Goal: Task Accomplishment & Management: Use online tool/utility

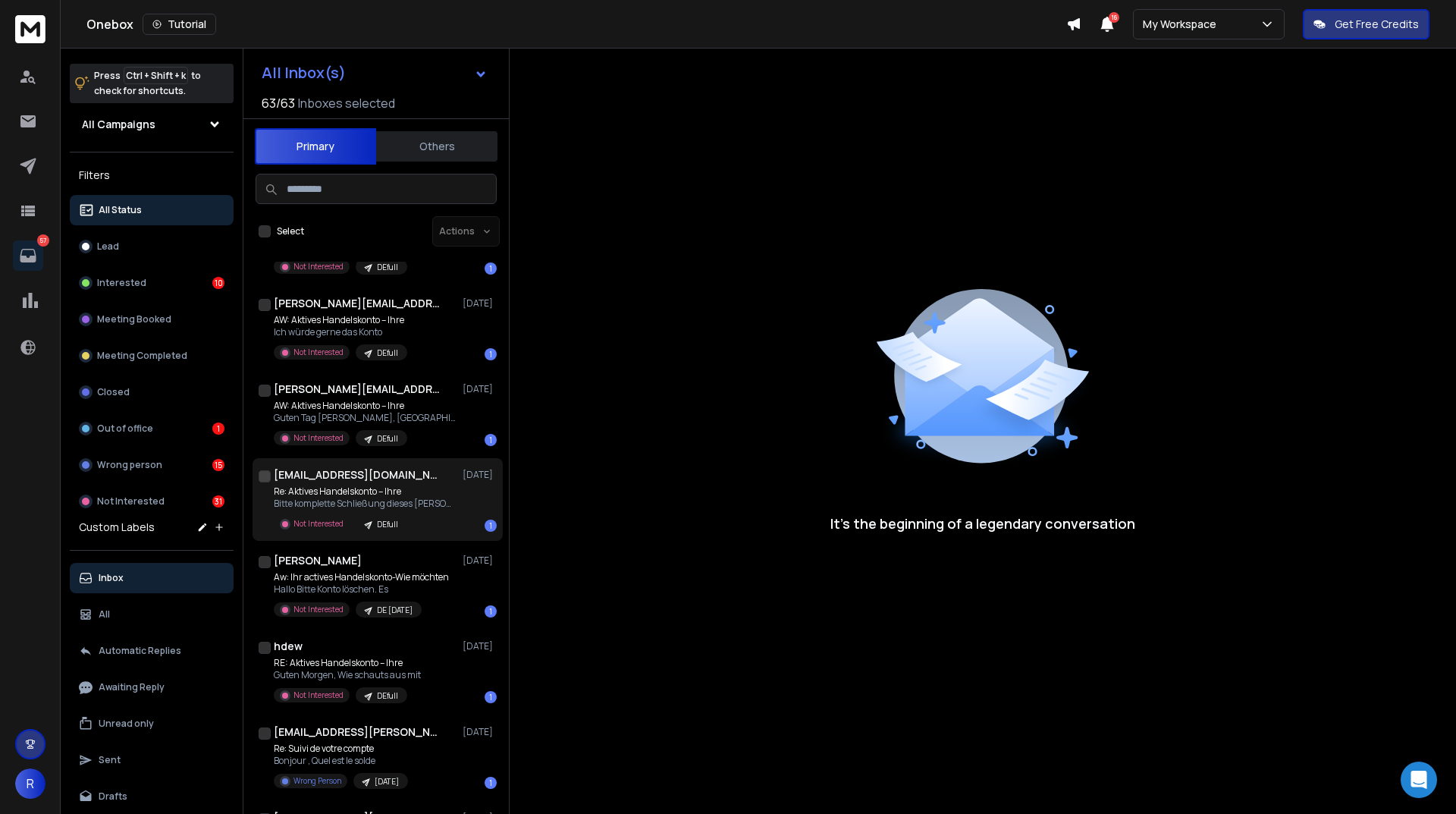
scroll to position [3262, 0]
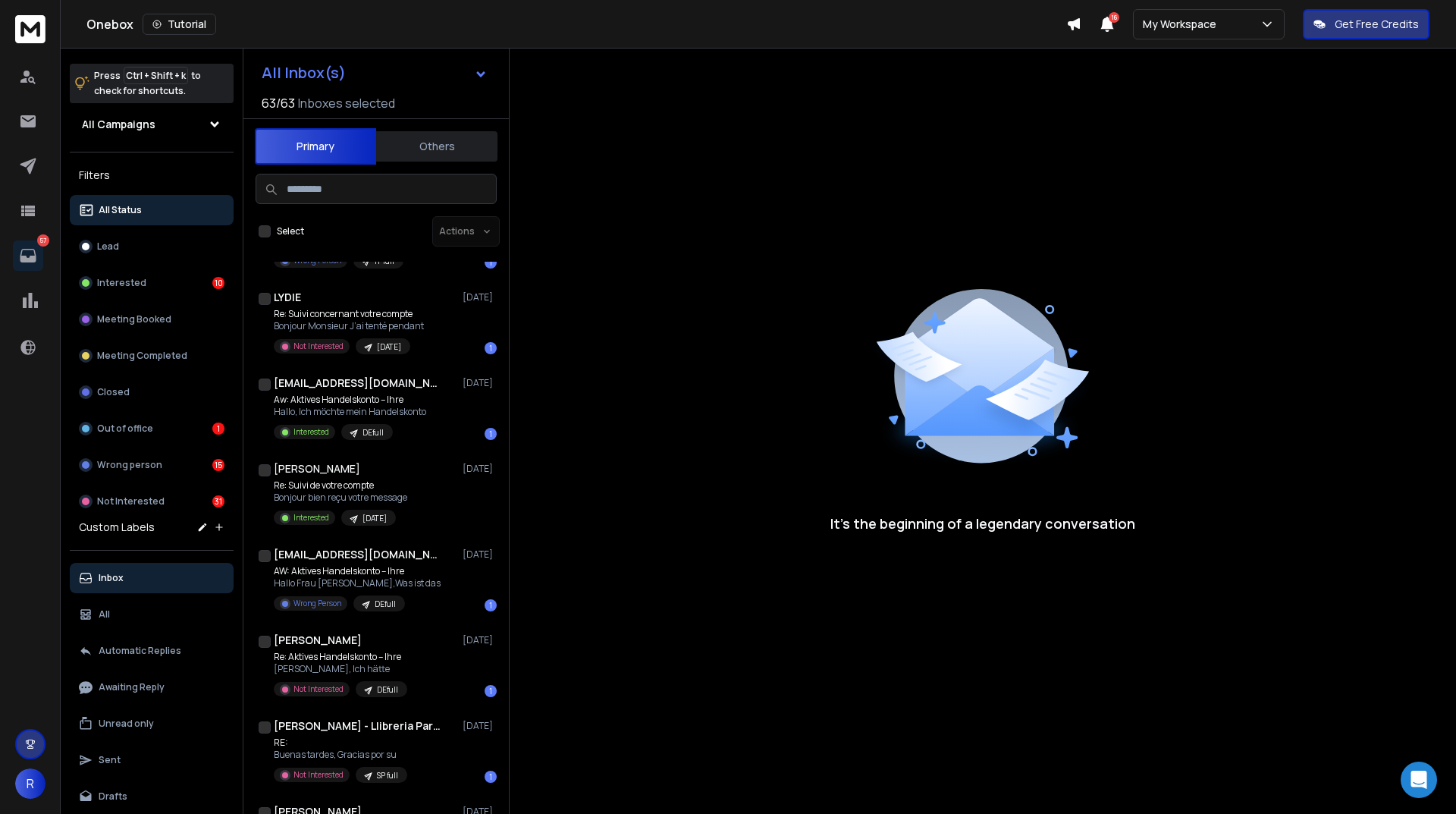
scroll to position [1896, 0]
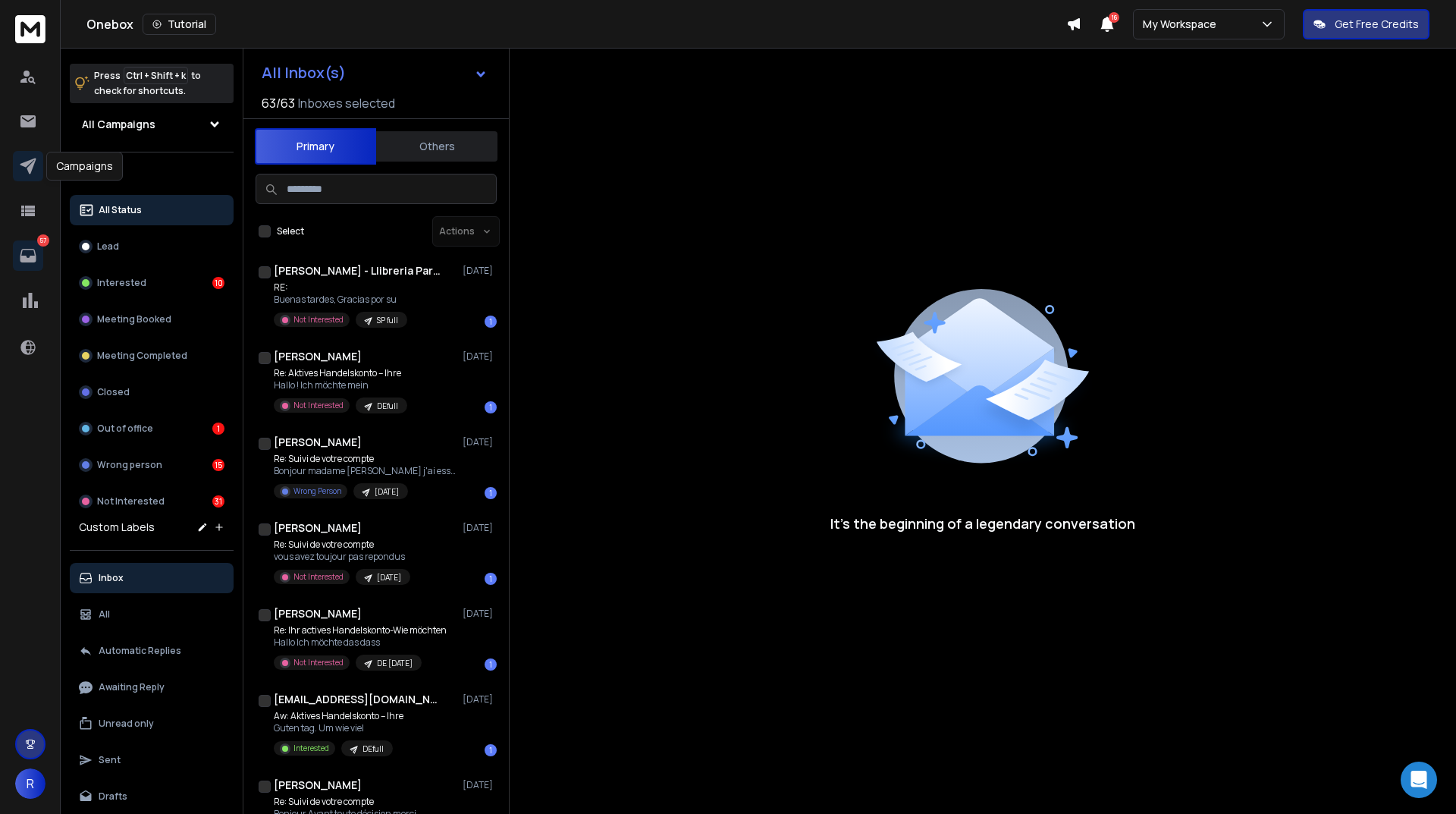
click at [33, 167] on icon at bounding box center [28, 166] width 16 height 16
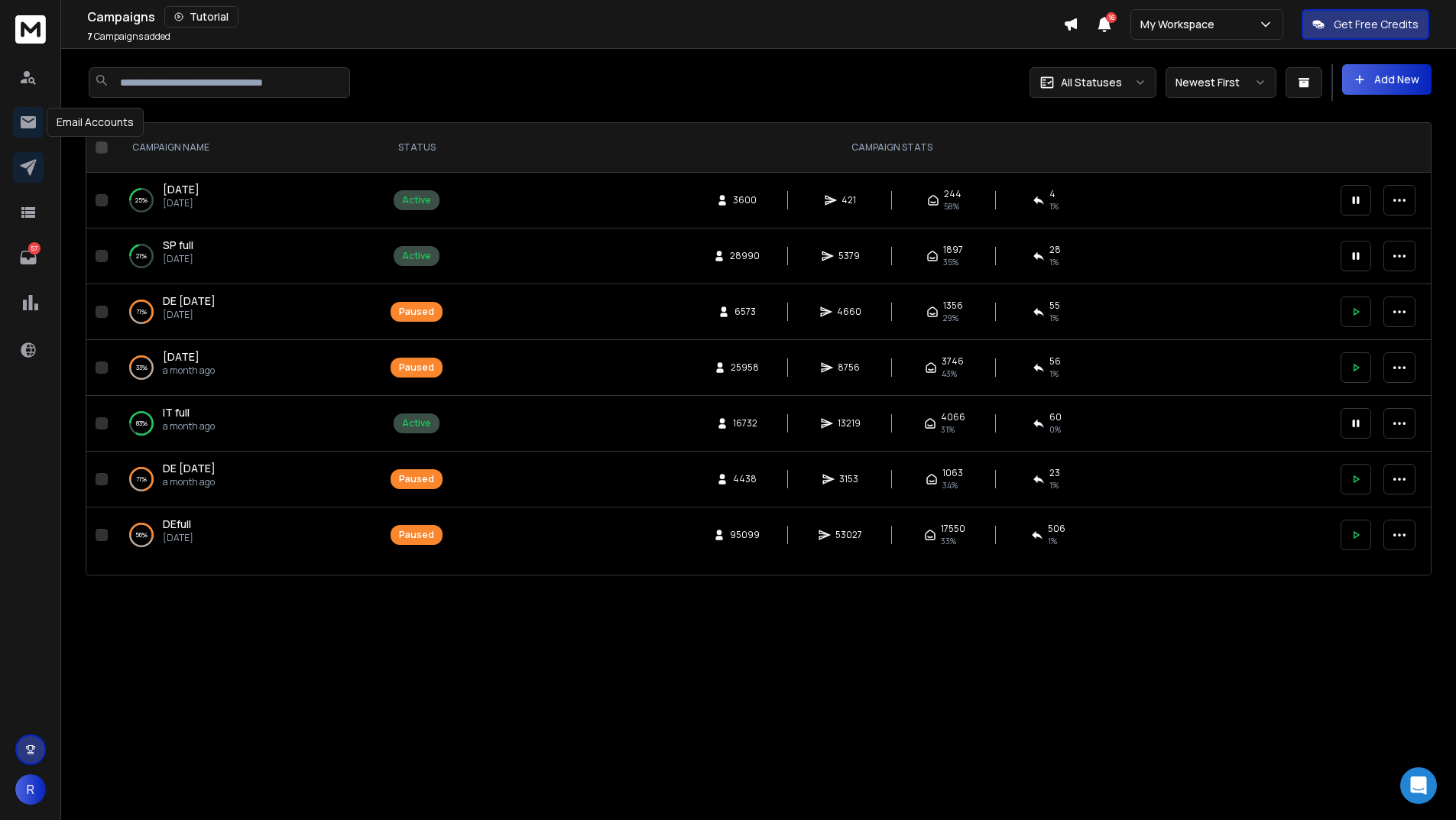
click at [28, 115] on icon at bounding box center [28, 122] width 18 height 18
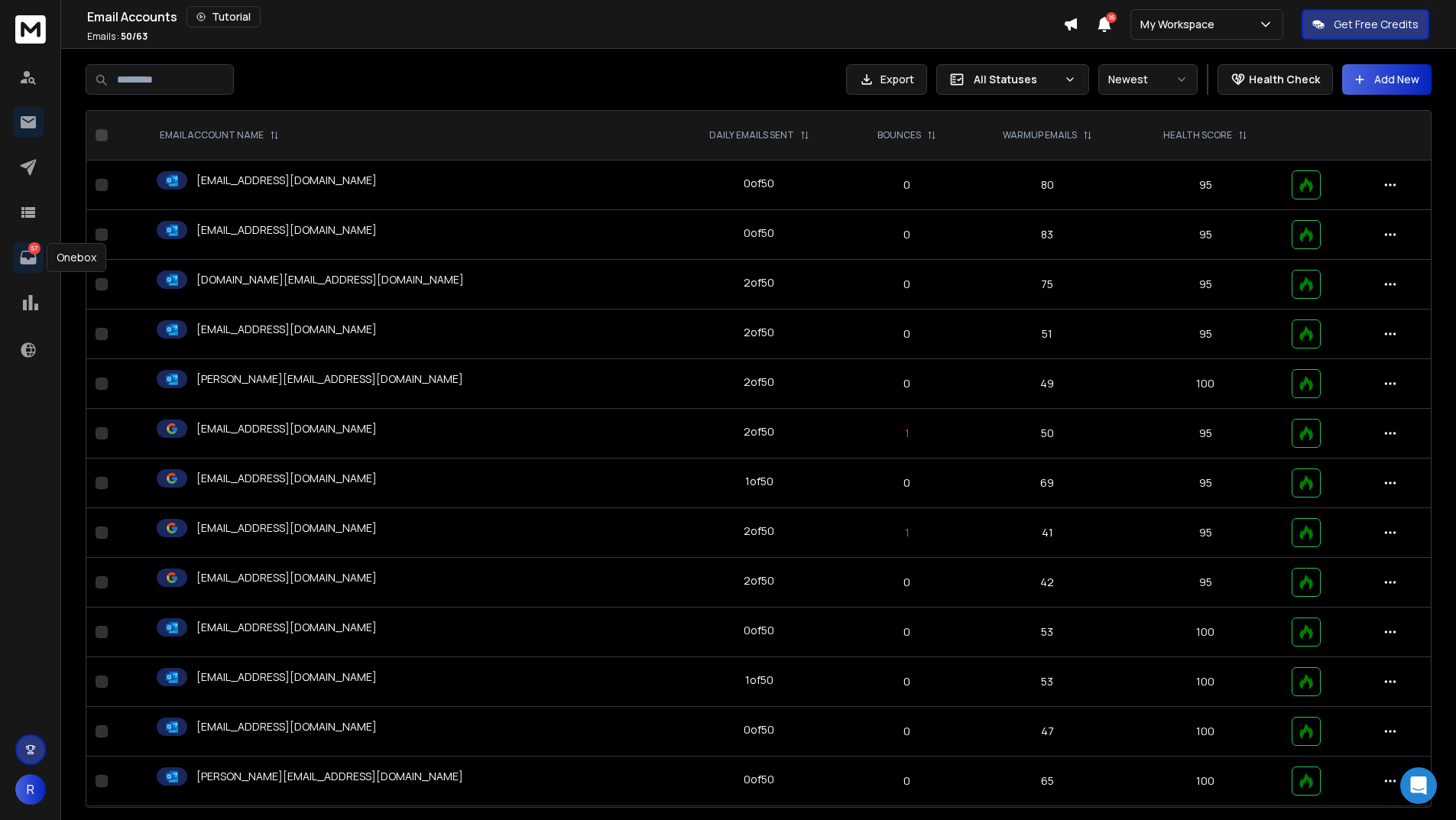
click at [23, 269] on link "57" at bounding box center [28, 257] width 31 height 31
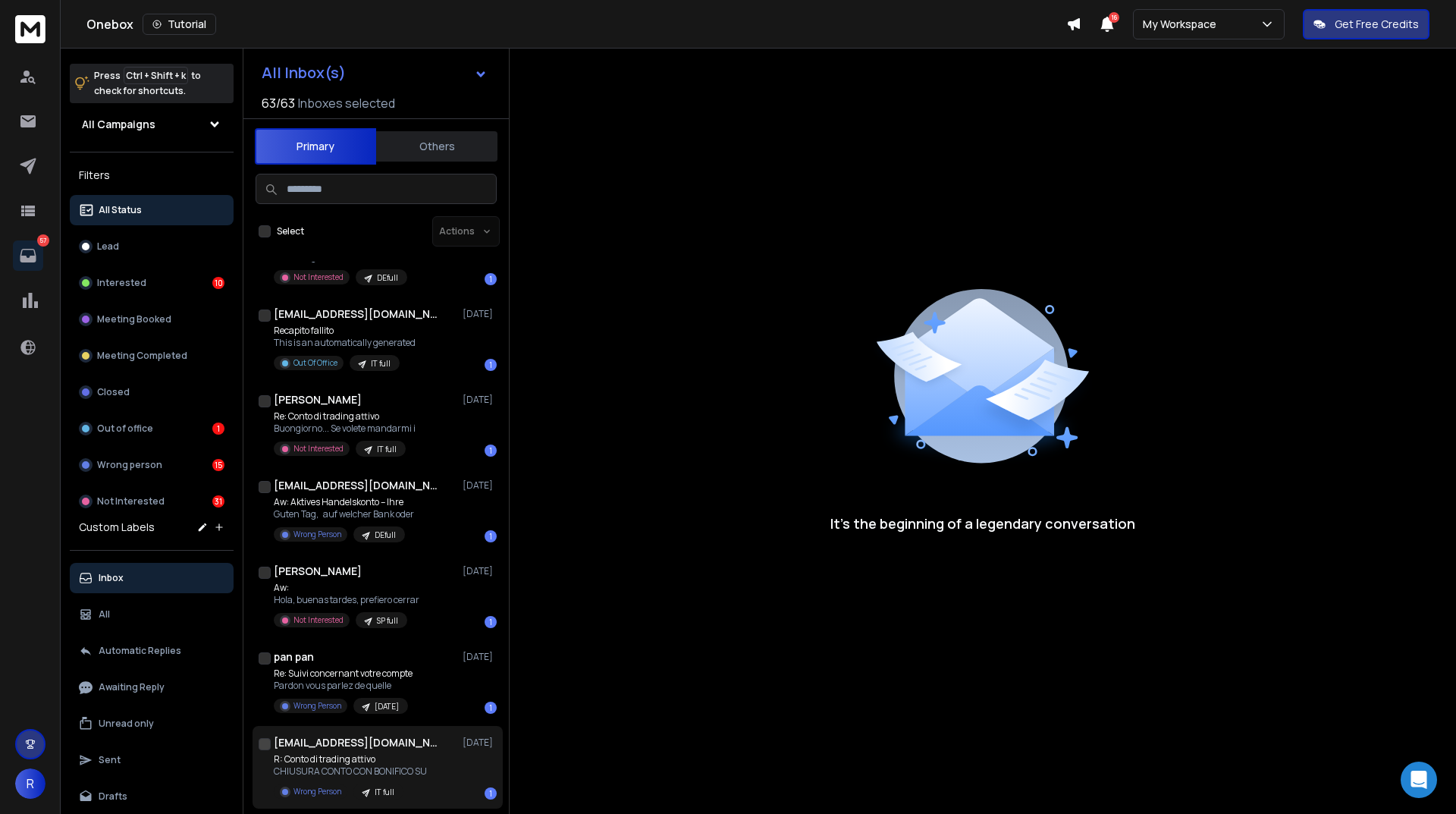
scroll to position [1214, 0]
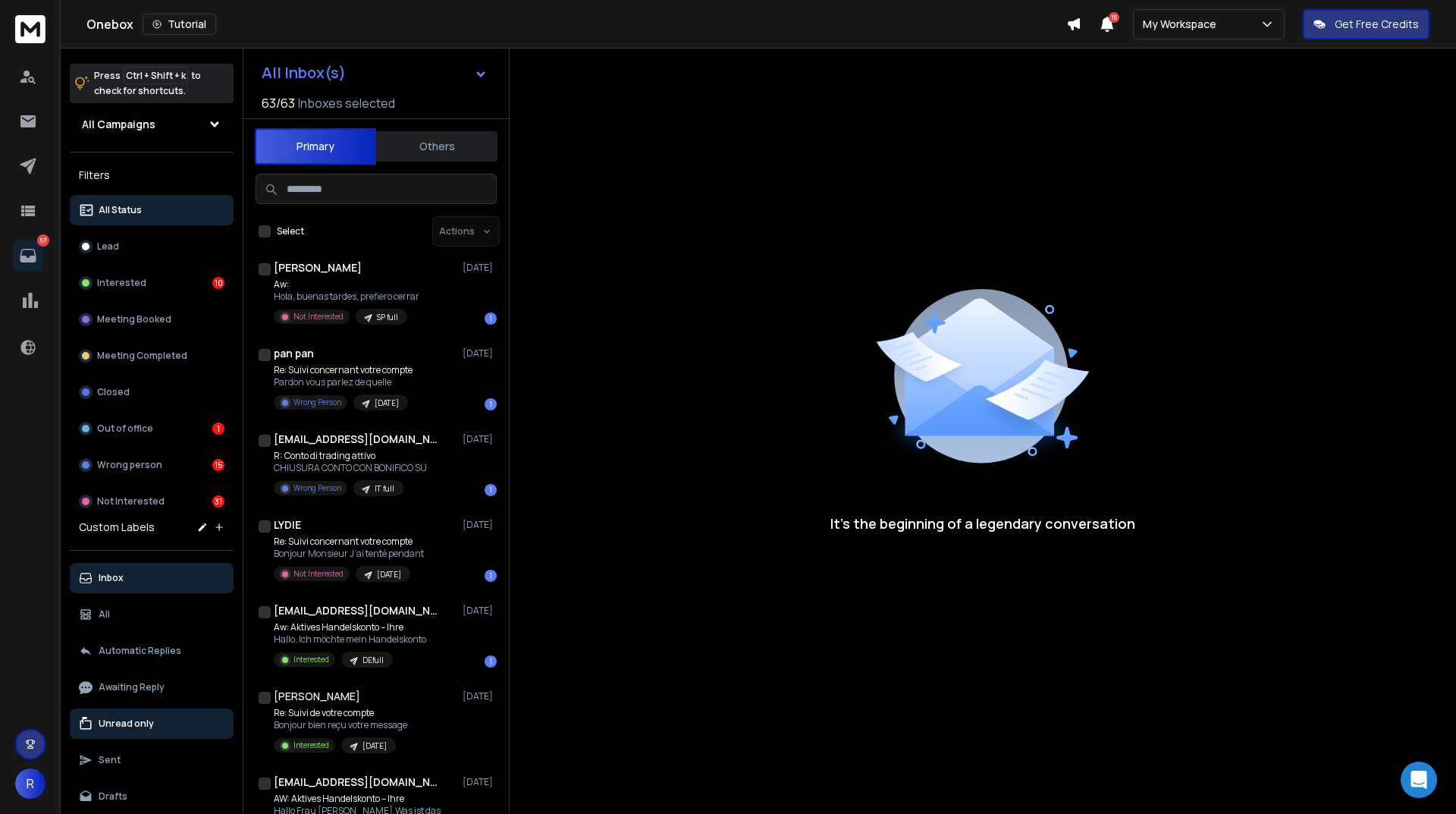
click at [156, 730] on button "Unread only" at bounding box center [151, 723] width 164 height 30
click at [156, 730] on div "Inbox All Automatic Replies Awaiting Reply Unread only Sent Drafts Archive" at bounding box center [151, 705] width 164 height 285
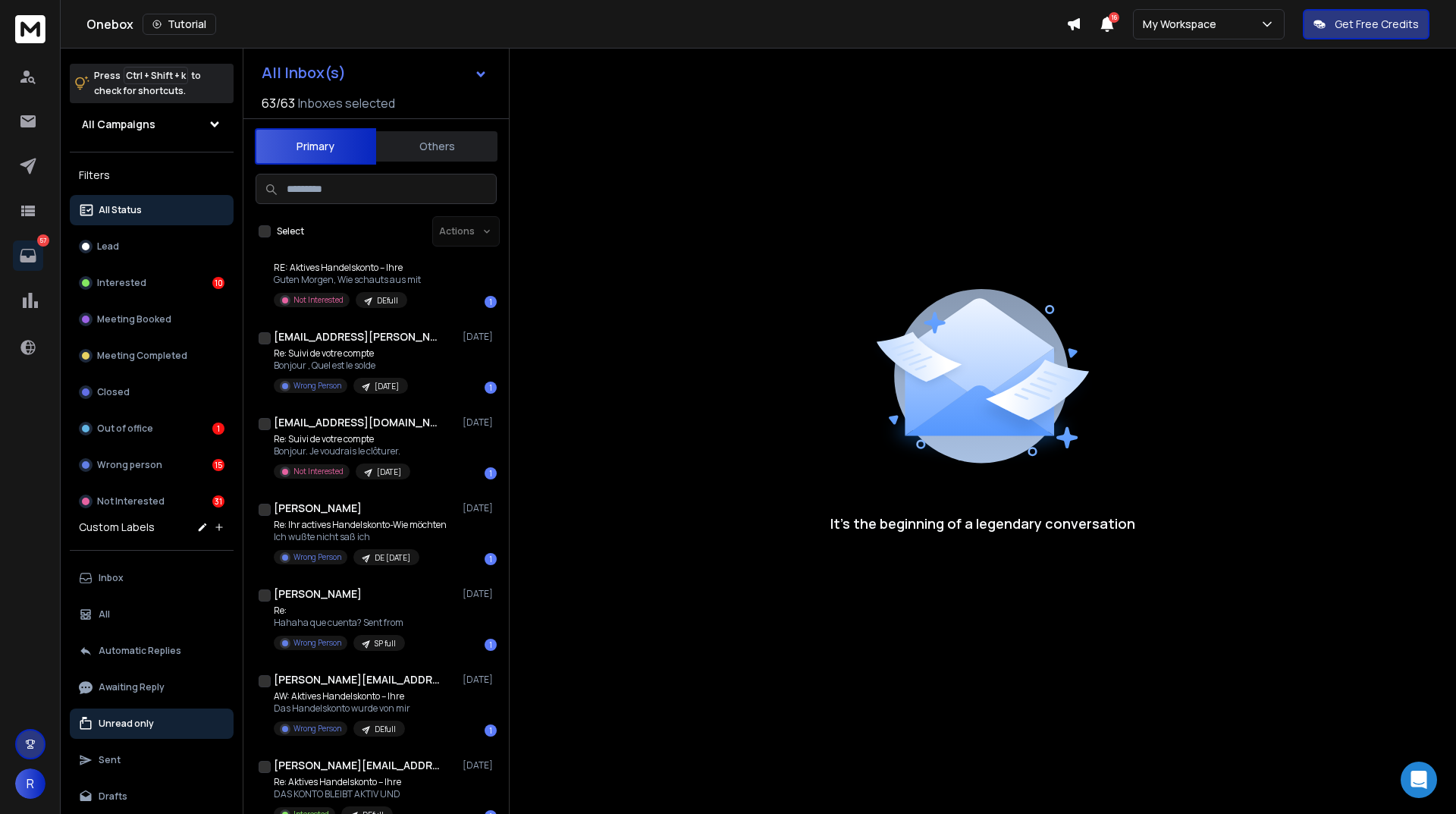
scroll to position [2965, 0]
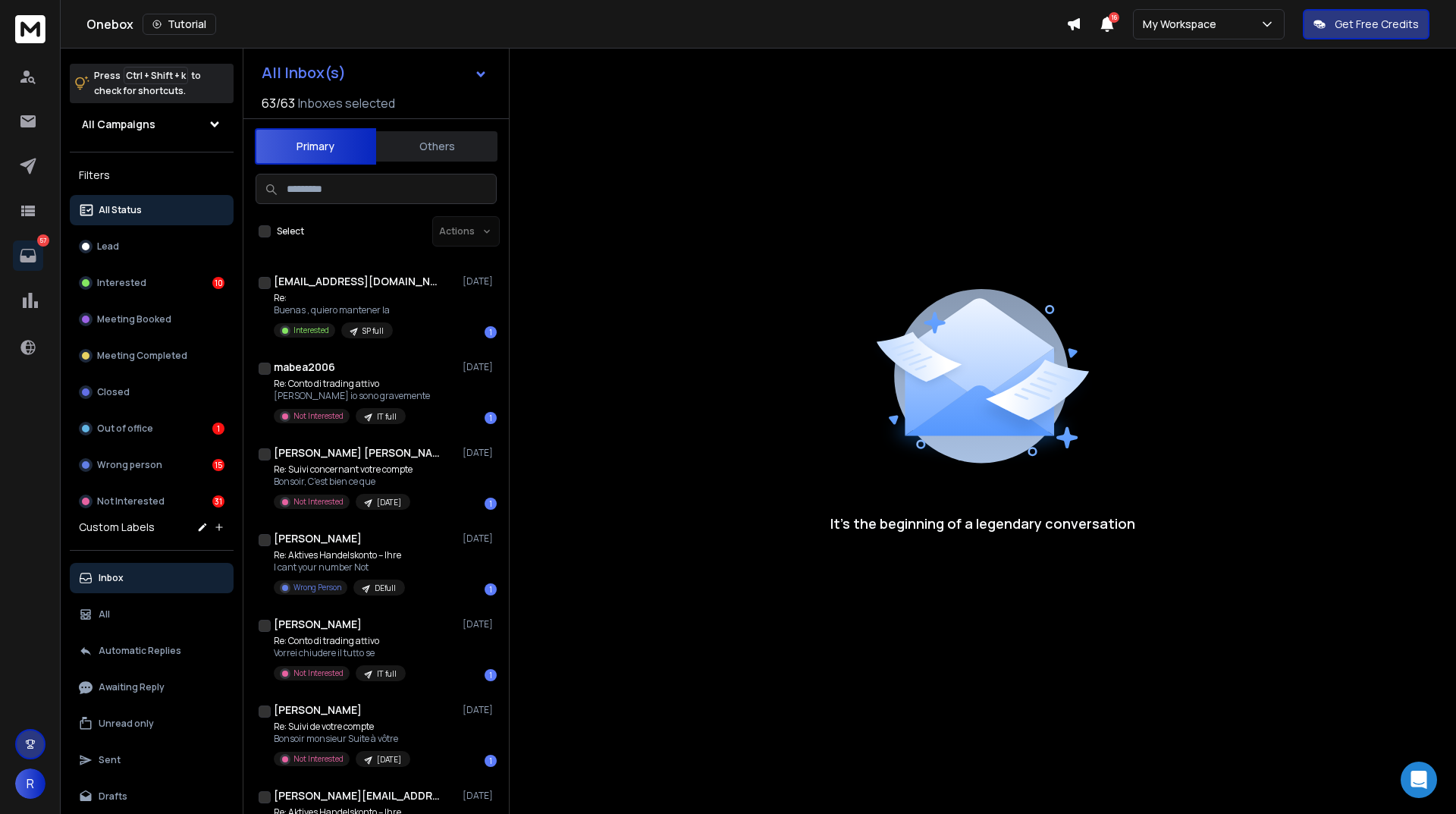
click at [853, 411] on div at bounding box center [982, 375] width 332 height 242
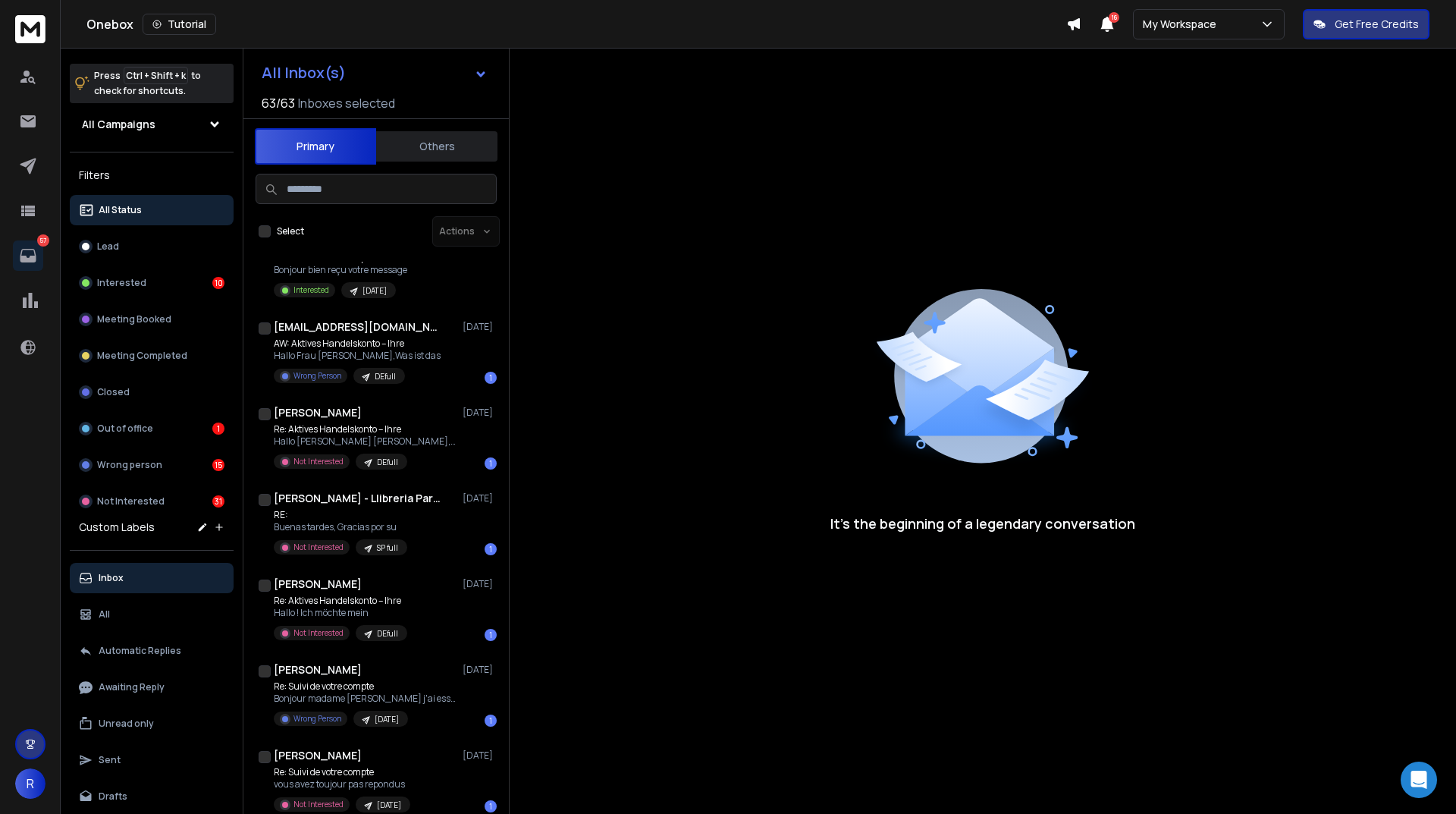
scroll to position [1745, 0]
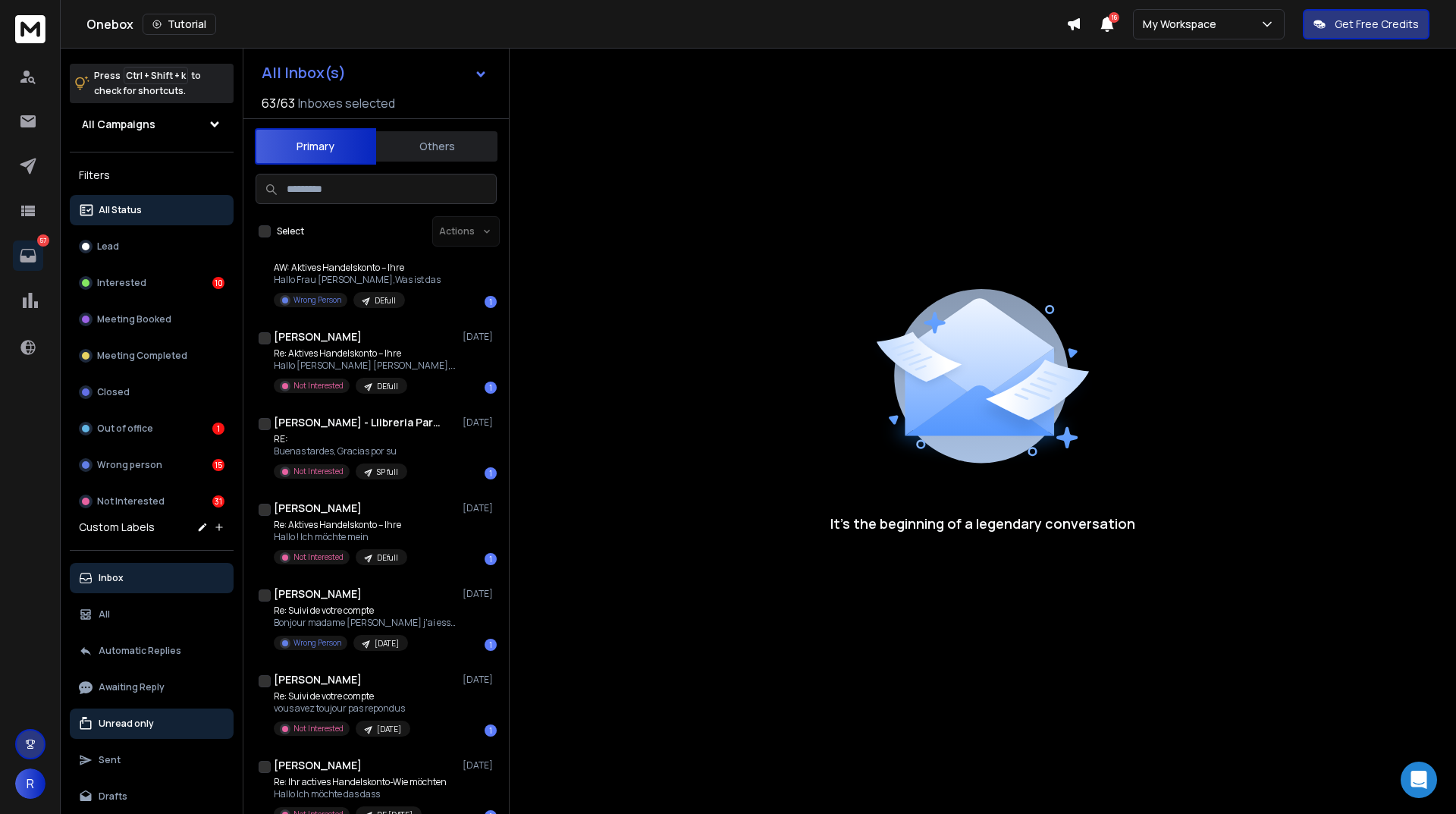
click at [136, 721] on p "Unread only" at bounding box center [126, 724] width 55 height 12
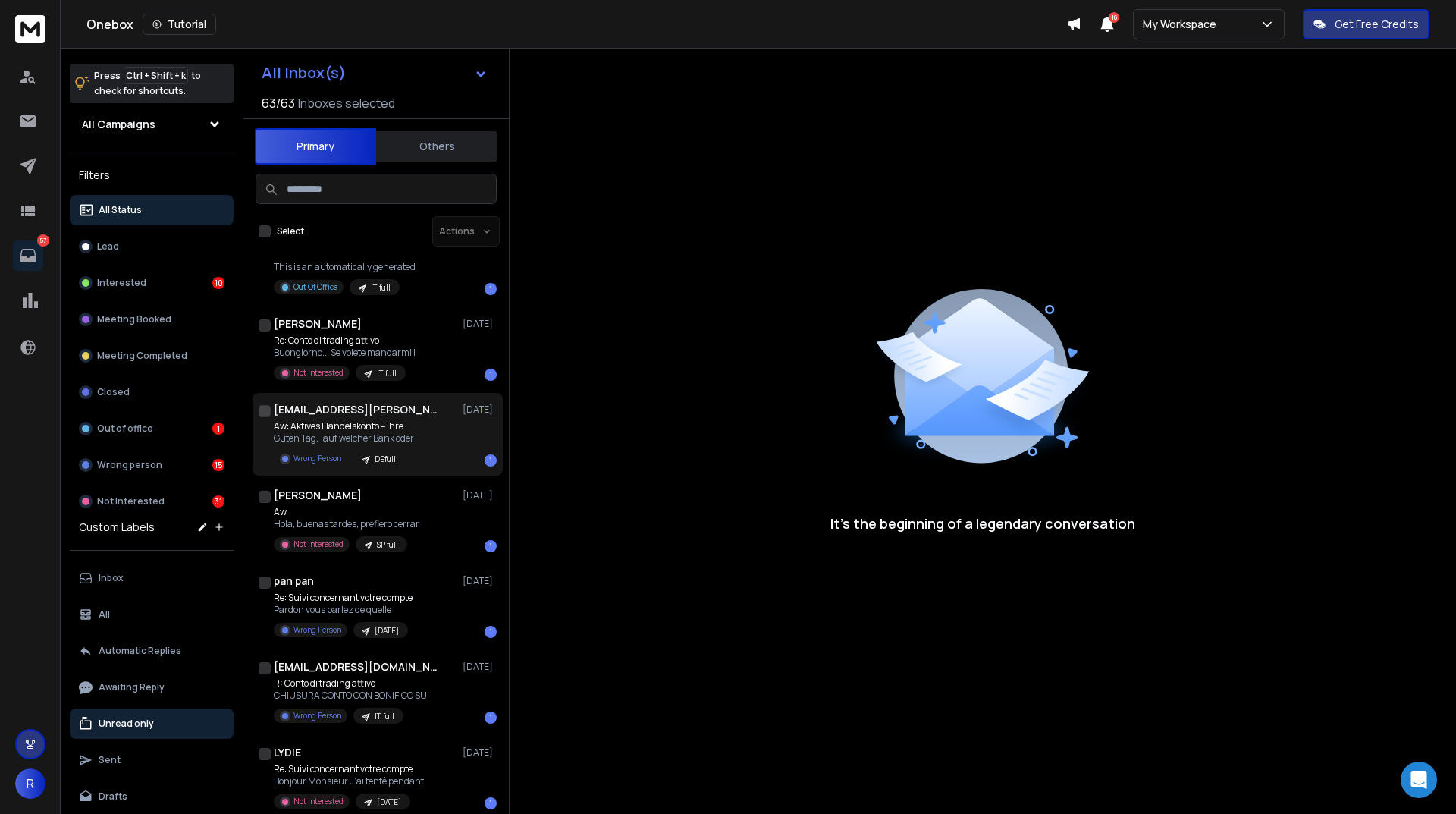
scroll to position [1063, 0]
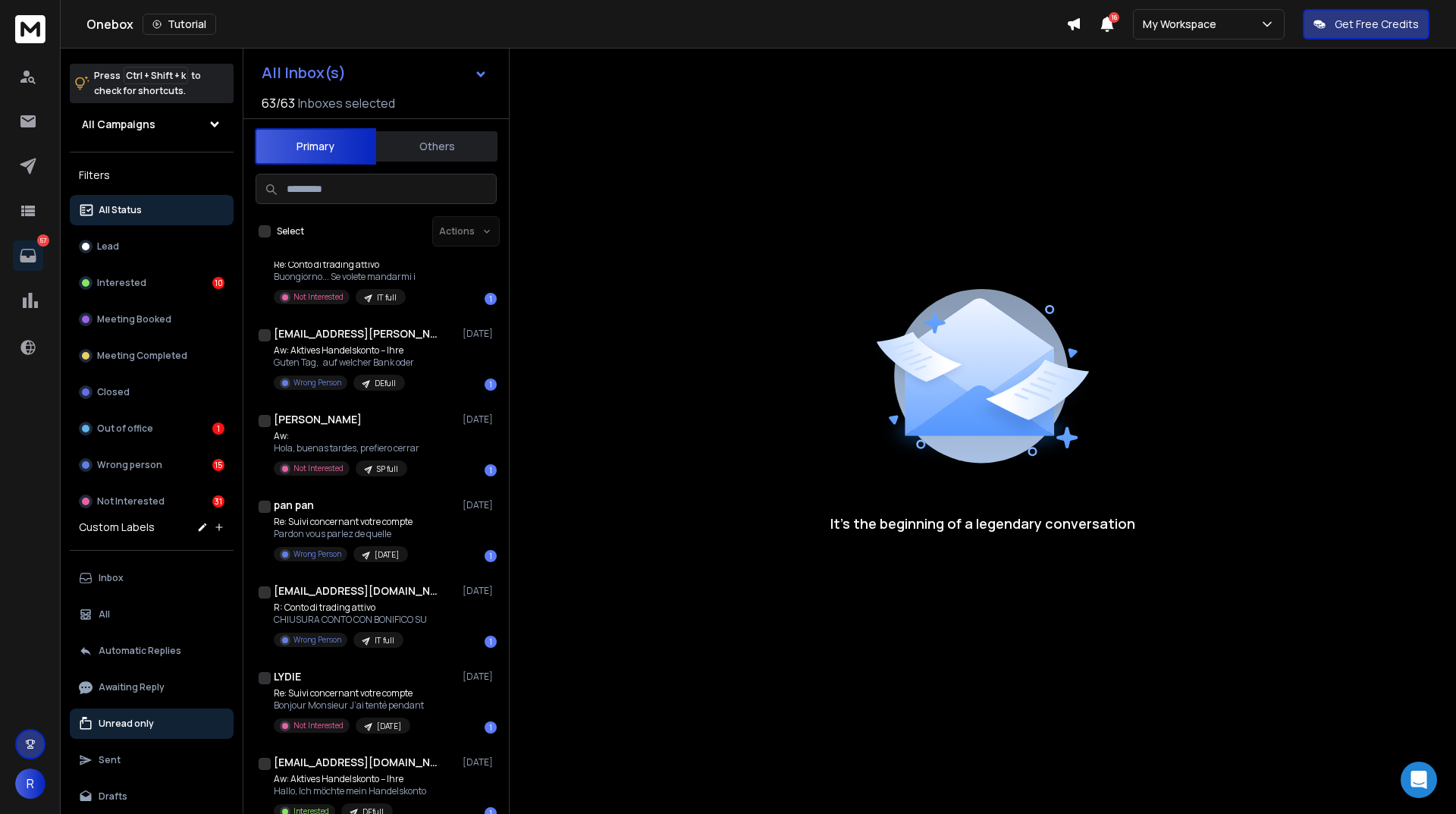
click at [451, 127] on div "All Inbox(s) 63 / 63 Inboxes selected Primary Others Select Actions kafym19@gma…" at bounding box center [376, 455] width 266 height 814
click at [450, 134] on button "Others" at bounding box center [437, 146] width 121 height 34
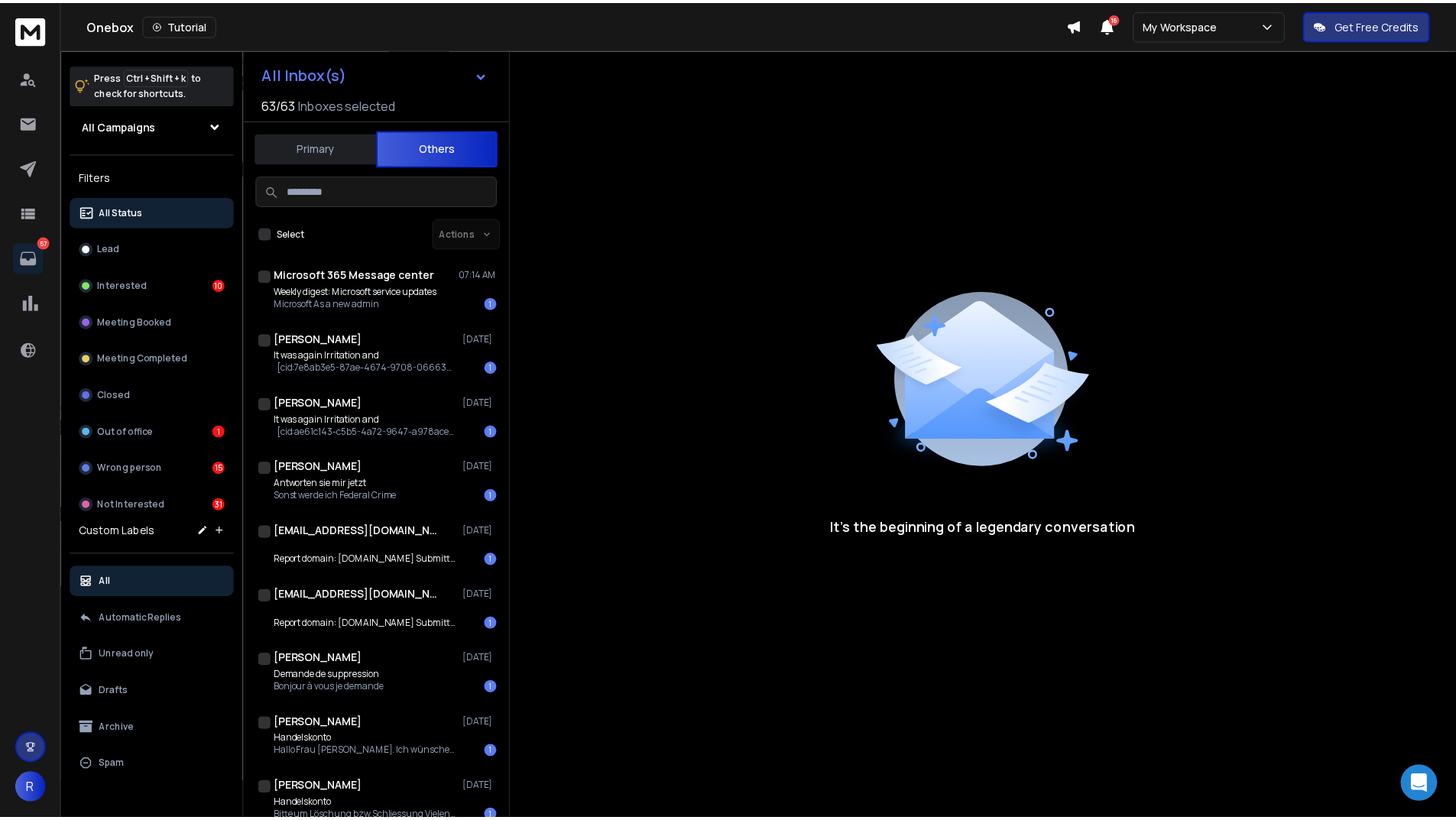
scroll to position [0, 0]
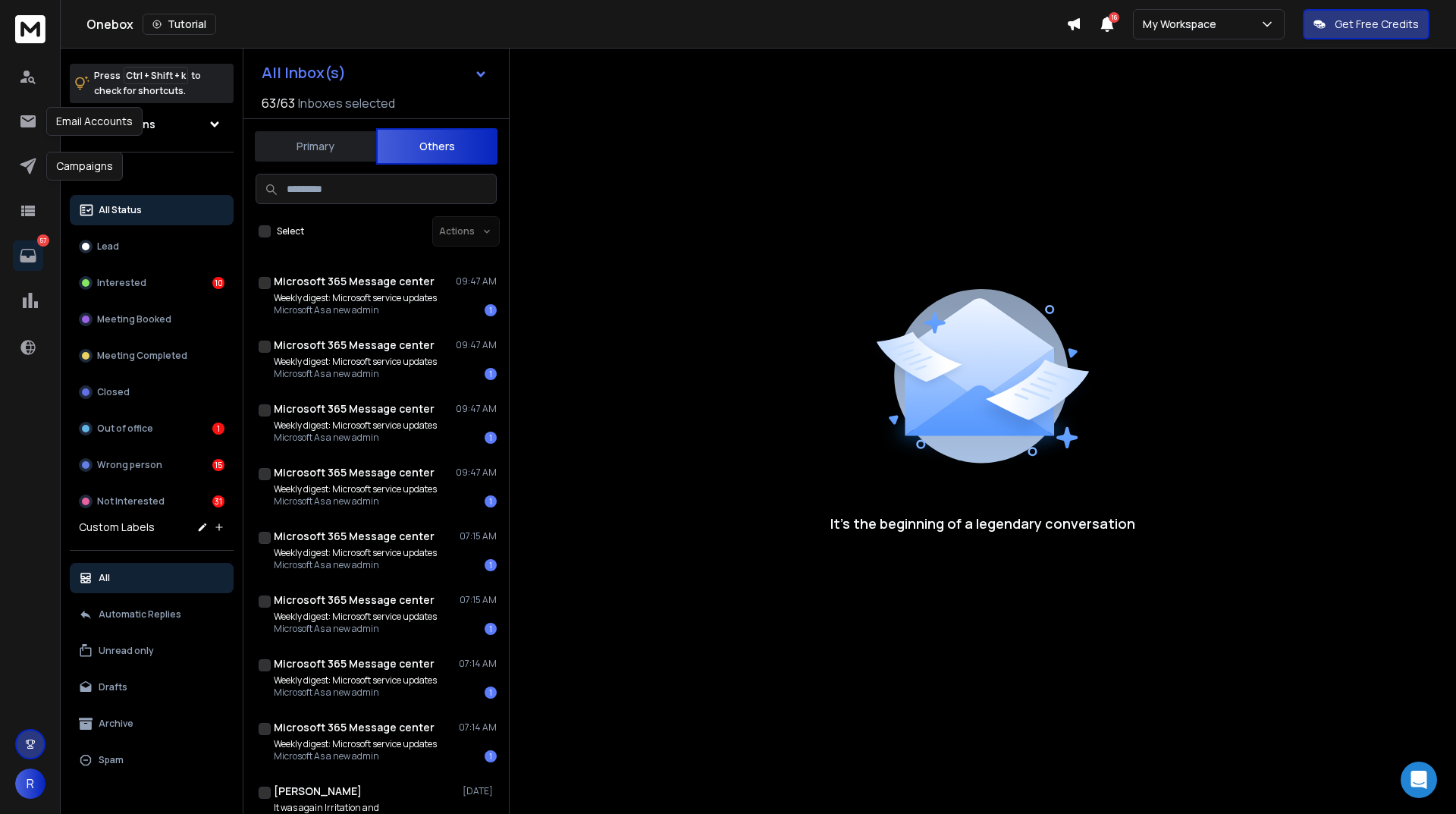
drag, startPoint x: 39, startPoint y: 122, endPoint x: 58, endPoint y: 121, distance: 19.0
click at [40, 122] on link at bounding box center [28, 121] width 30 height 30
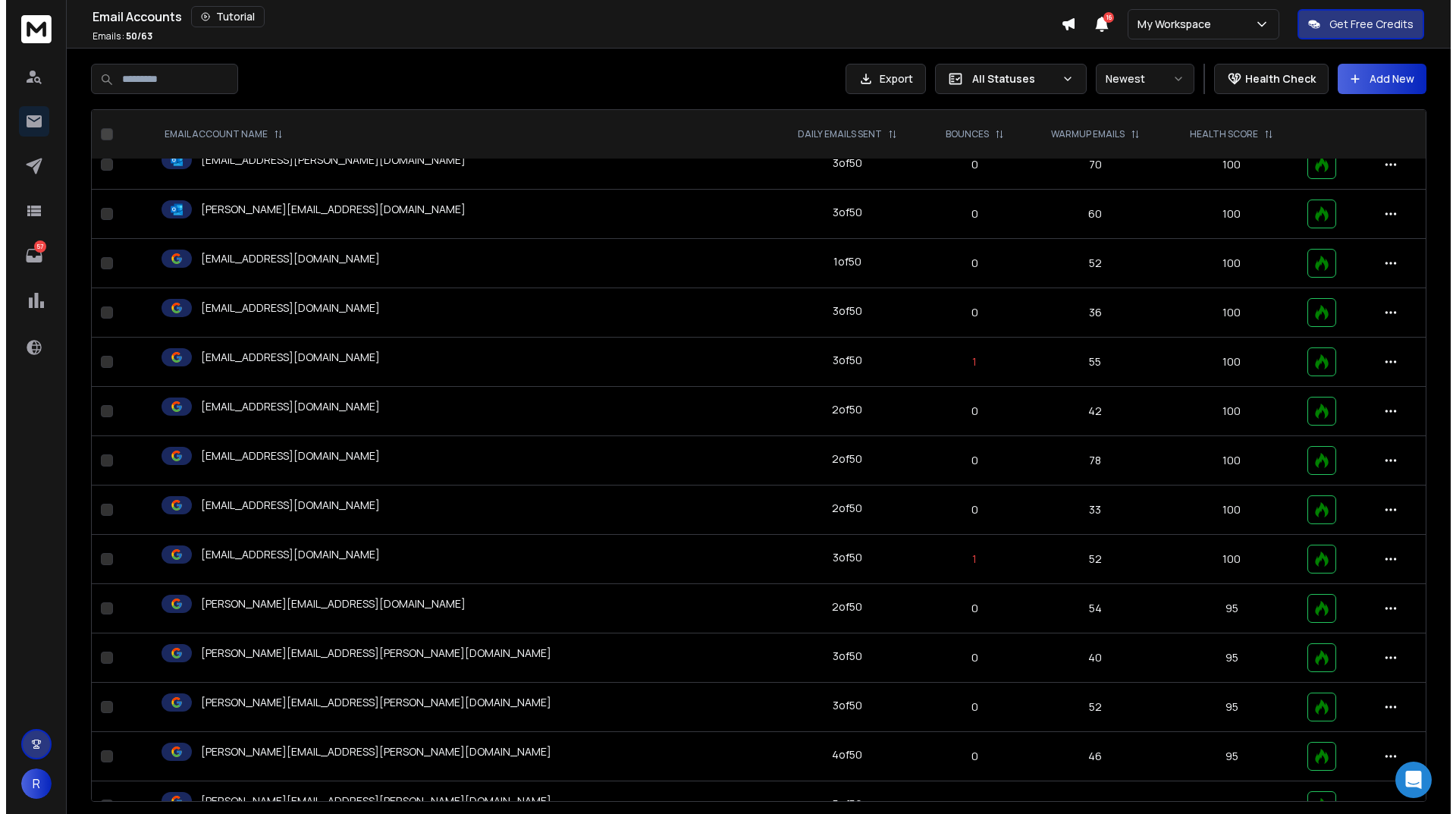
scroll to position [986, 0]
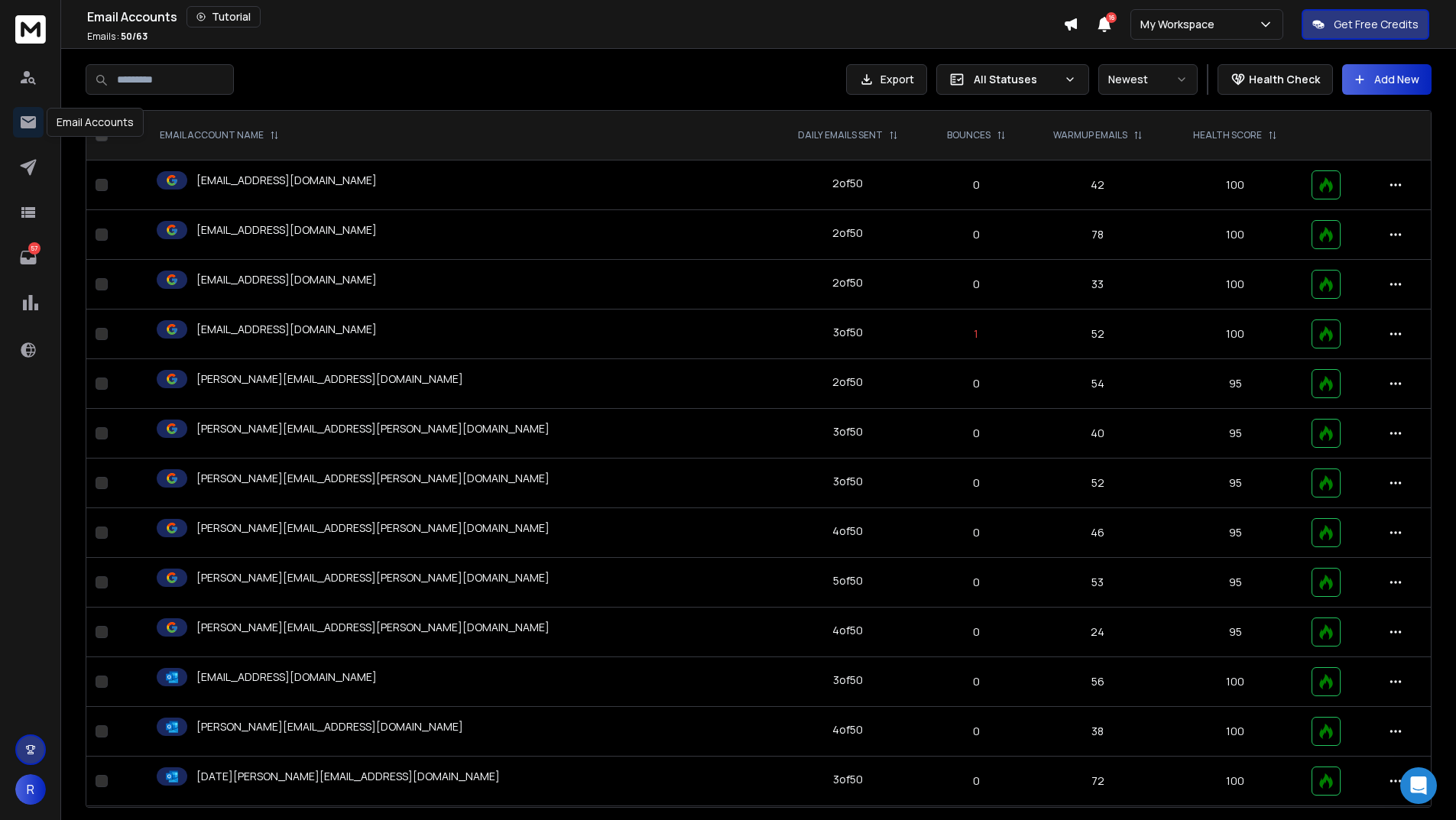
click at [36, 128] on icon at bounding box center [28, 122] width 18 height 18
click at [31, 113] on icon at bounding box center [28, 122] width 18 height 18
click at [31, 167] on icon at bounding box center [28, 167] width 16 height 16
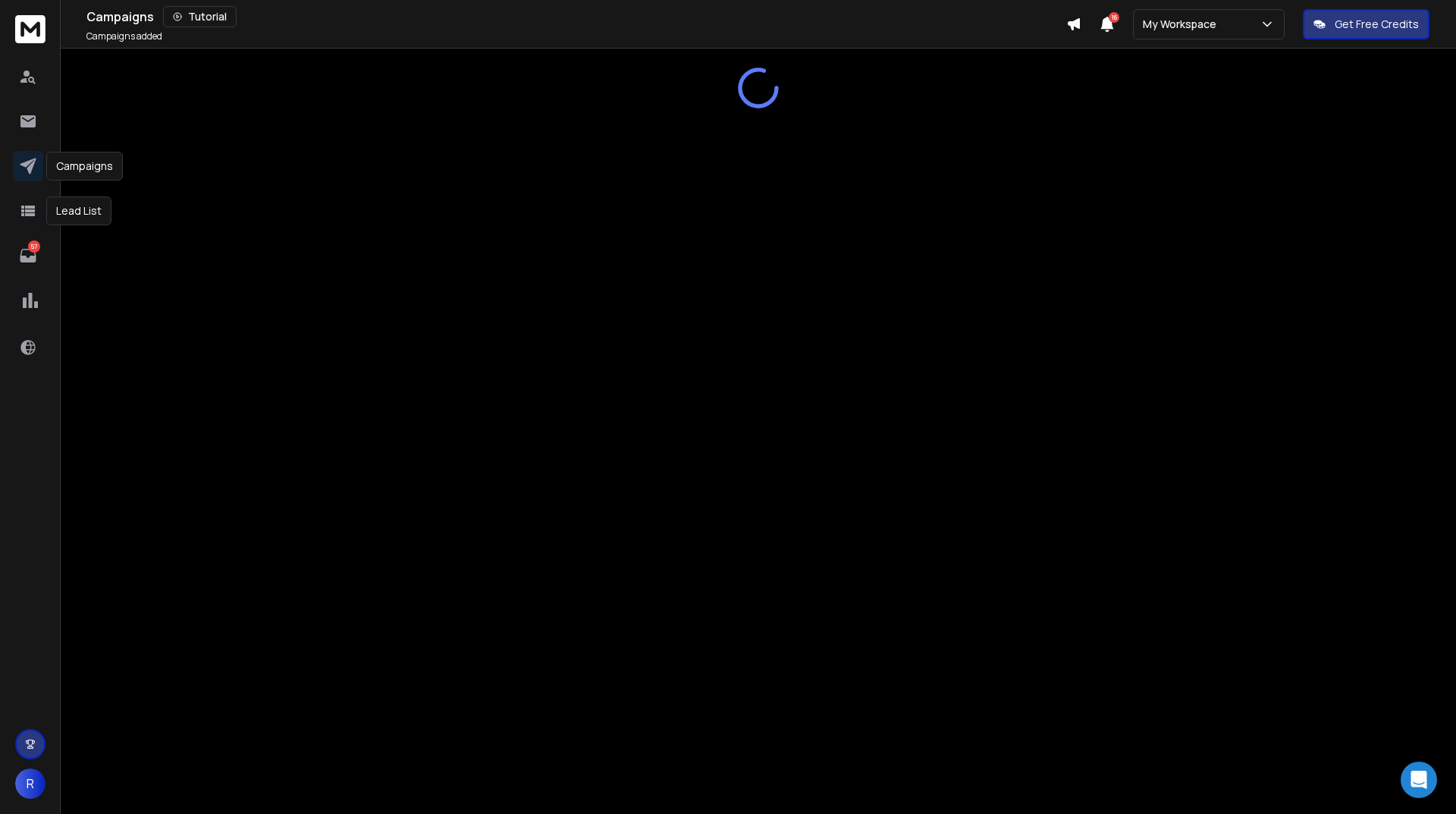
click at [27, 175] on link at bounding box center [28, 165] width 30 height 30
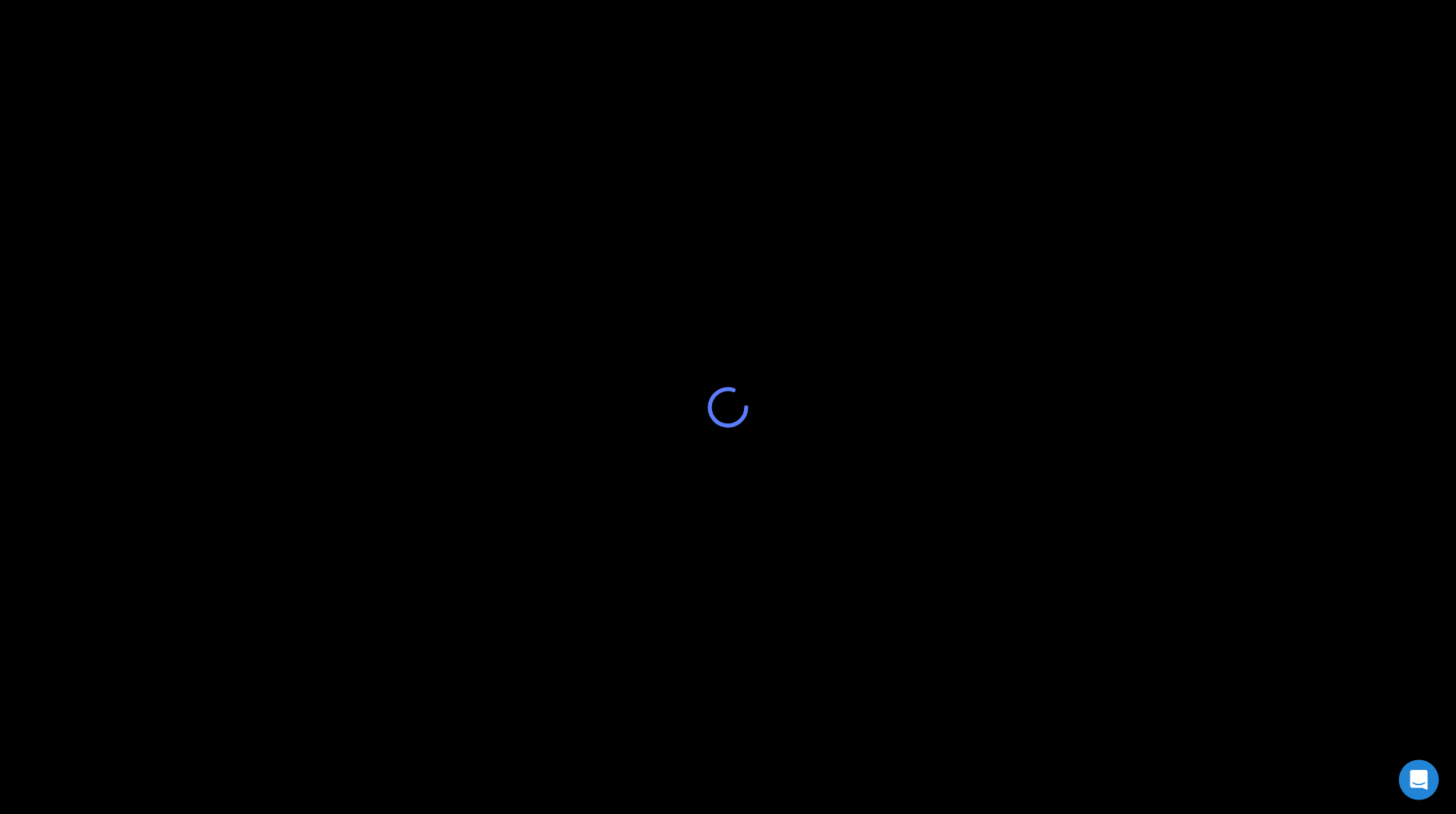
click at [1436, 778] on body at bounding box center [728, 407] width 1456 height 814
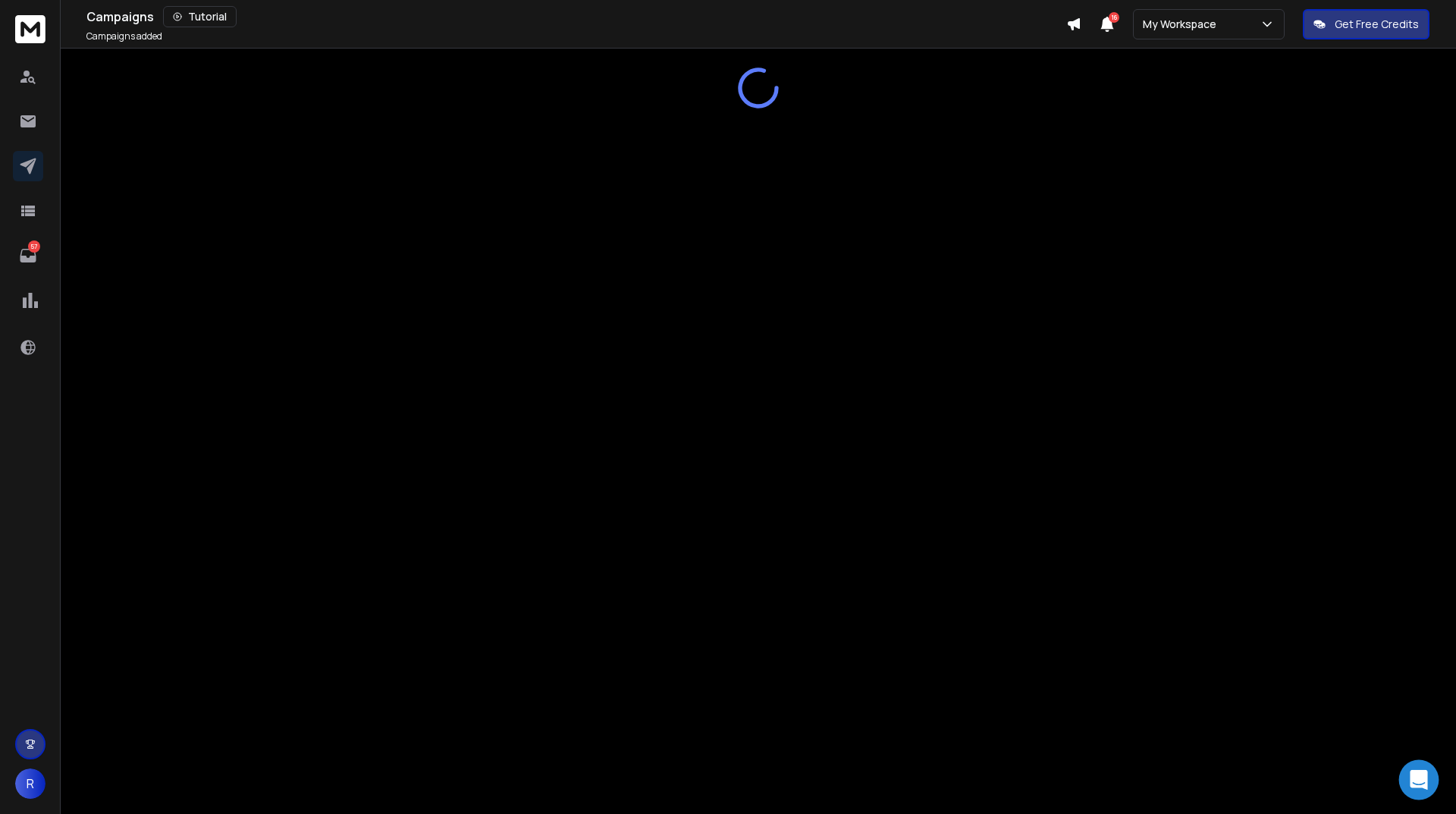
click at [1426, 777] on icon "Open Intercom Messenger" at bounding box center [1419, 779] width 17 height 20
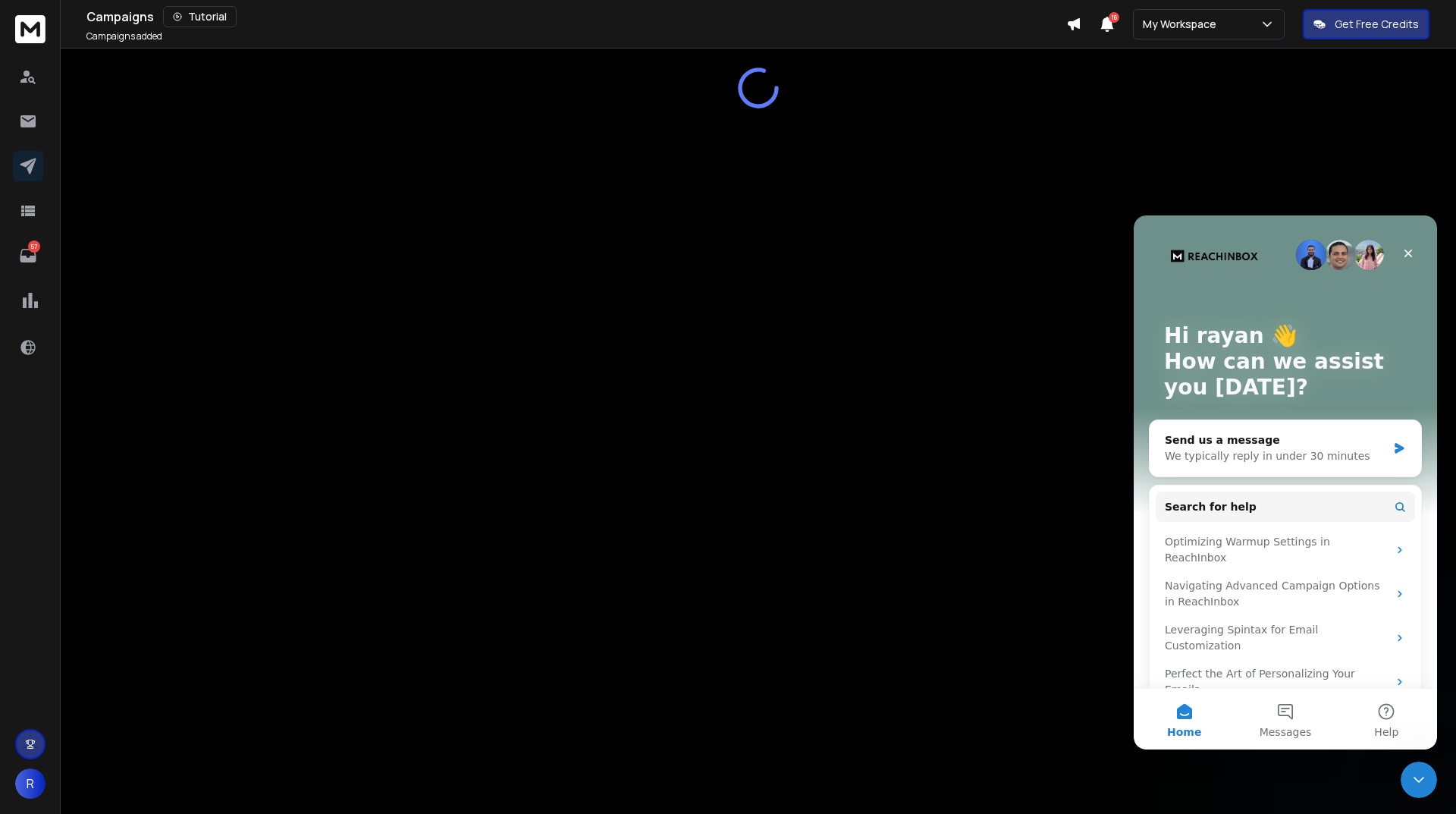
click at [1426, 777] on icon "Close Intercom Messenger" at bounding box center [1419, 779] width 18 height 18
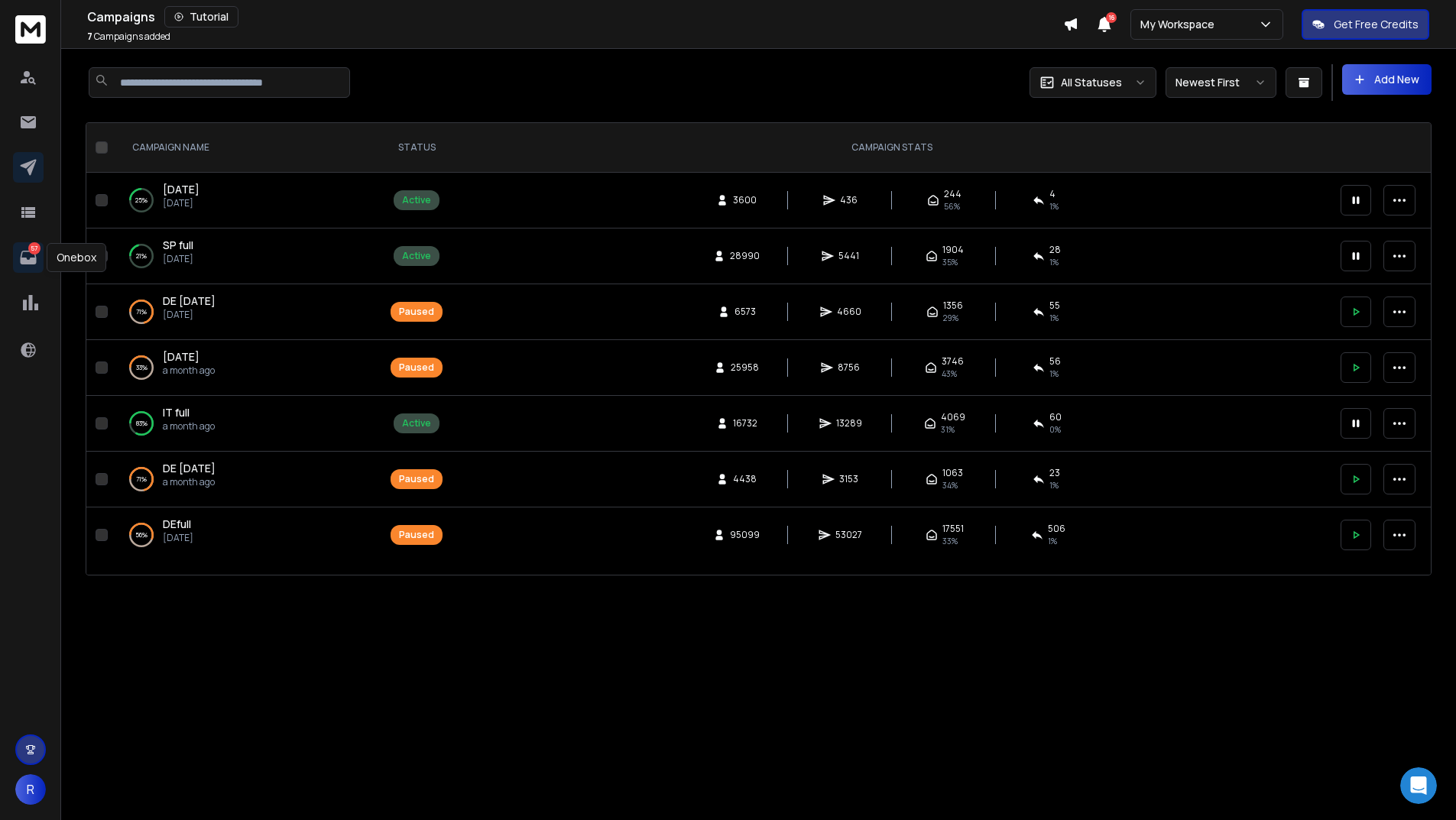
click at [29, 258] on icon at bounding box center [28, 257] width 18 height 18
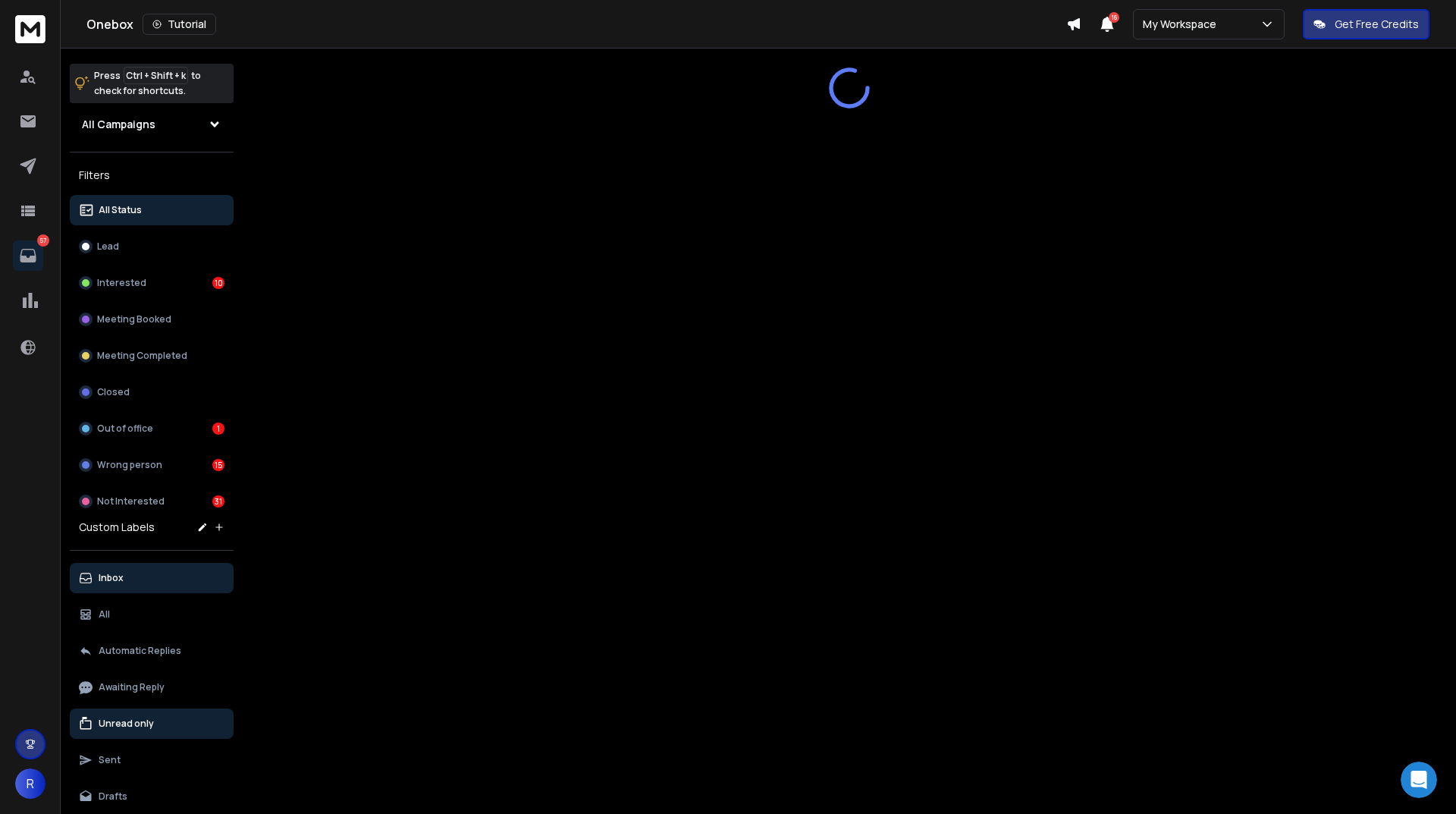
click at [141, 730] on div "Unread only" at bounding box center [116, 723] width 75 height 18
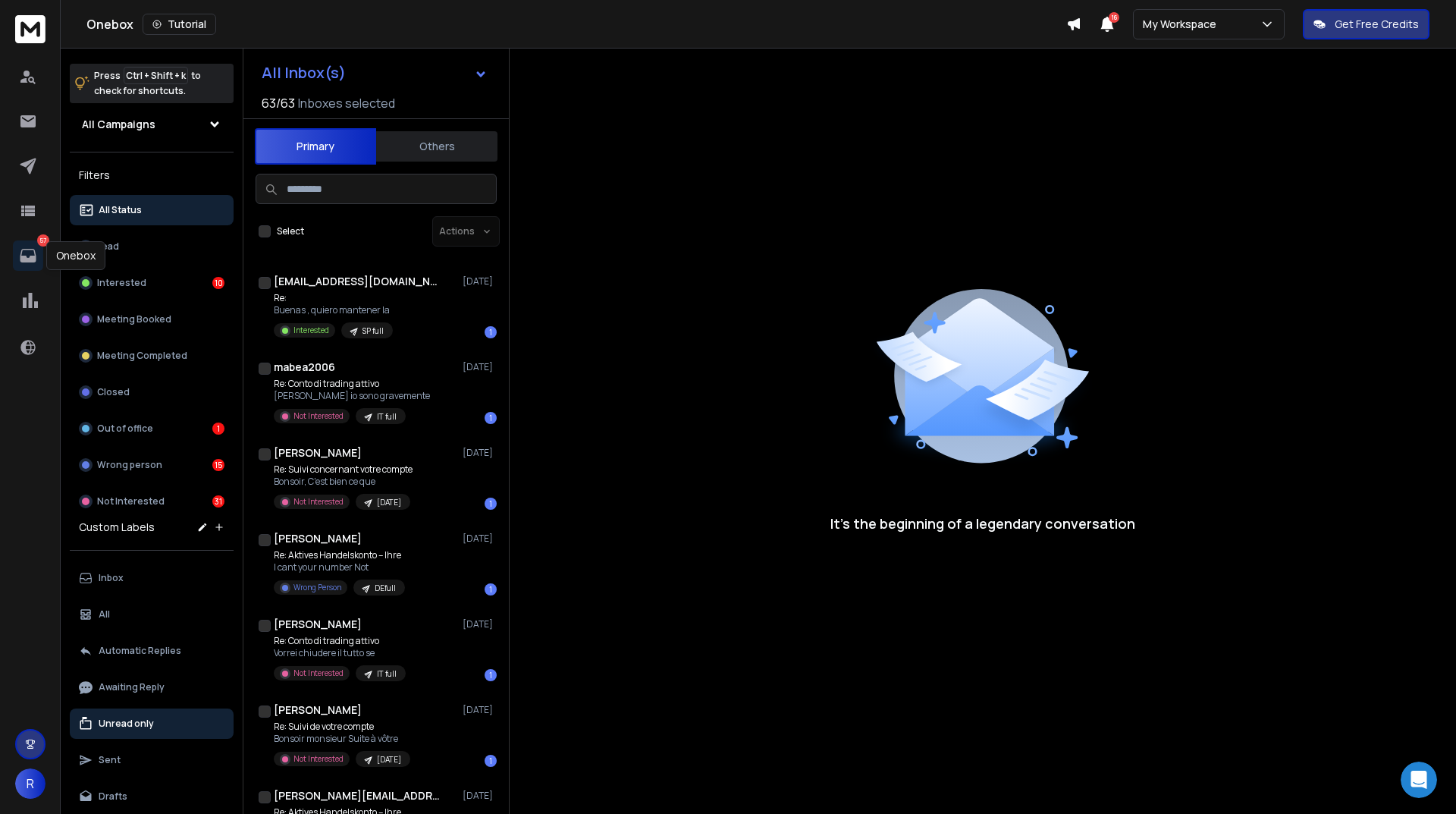
click at [31, 256] on icon at bounding box center [28, 255] width 16 height 14
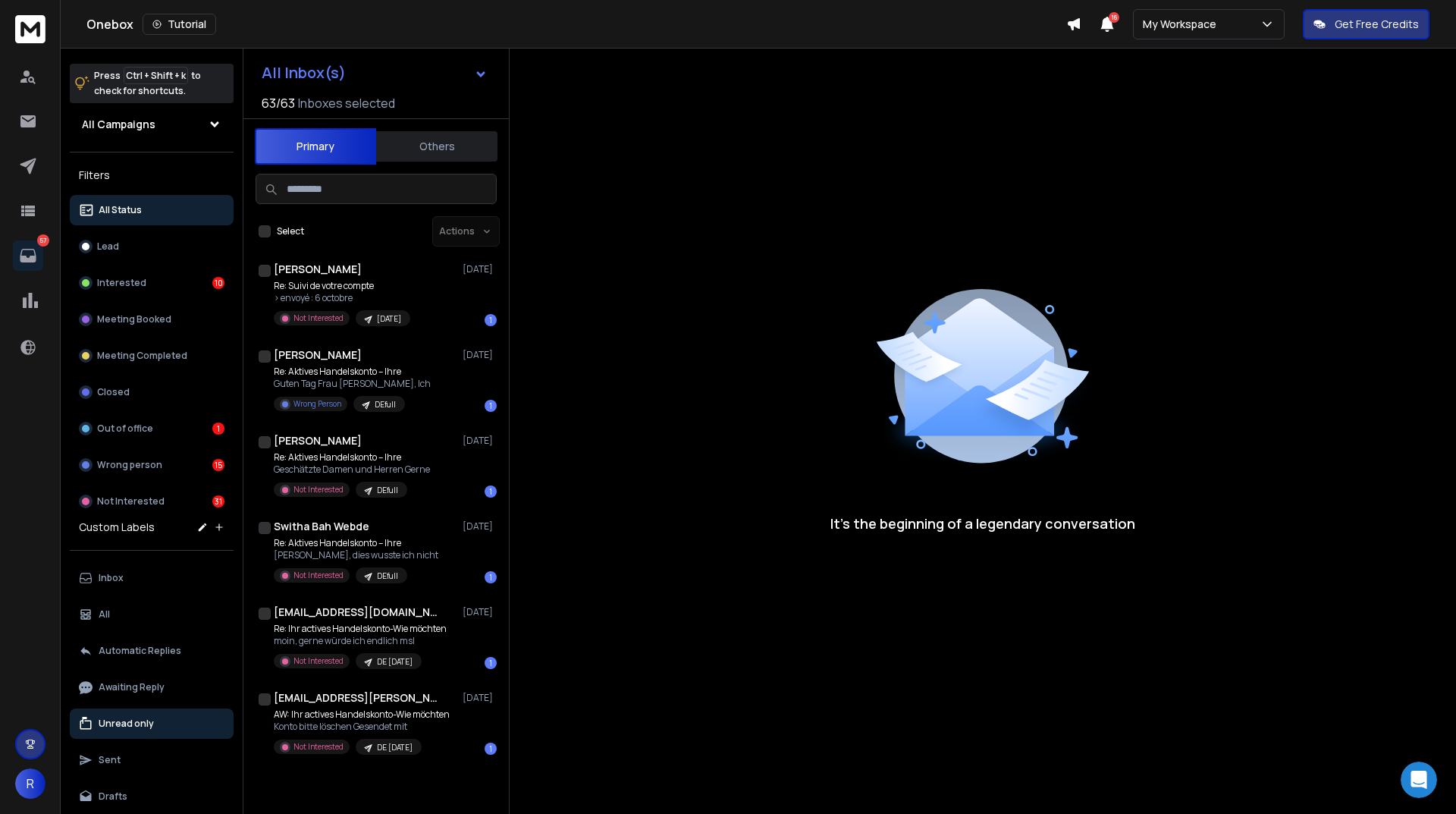
scroll to position [4384, 0]
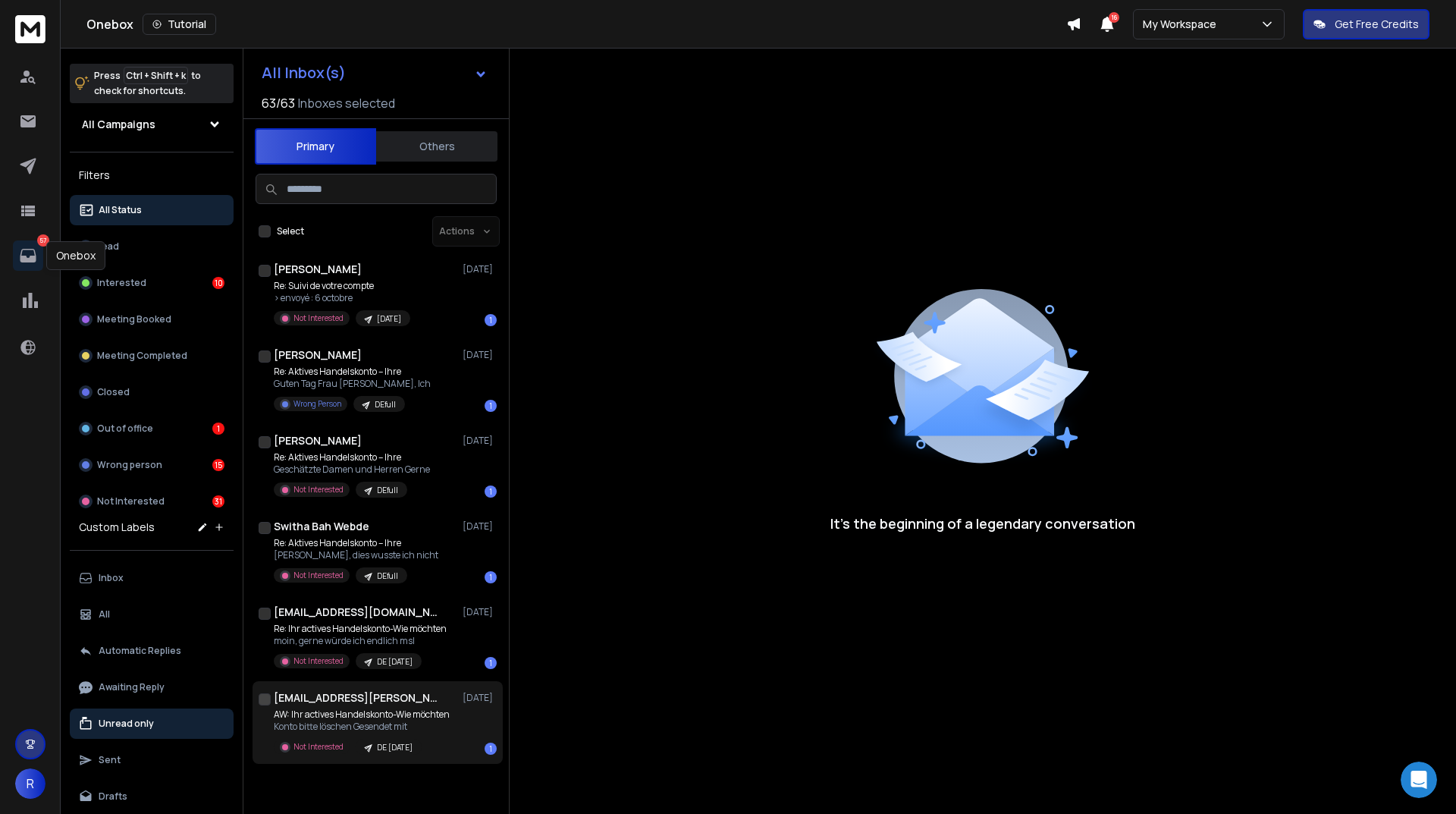
click at [371, 704] on h1 "H-Walkenhorst@t-online.de" at bounding box center [357, 698] width 167 height 16
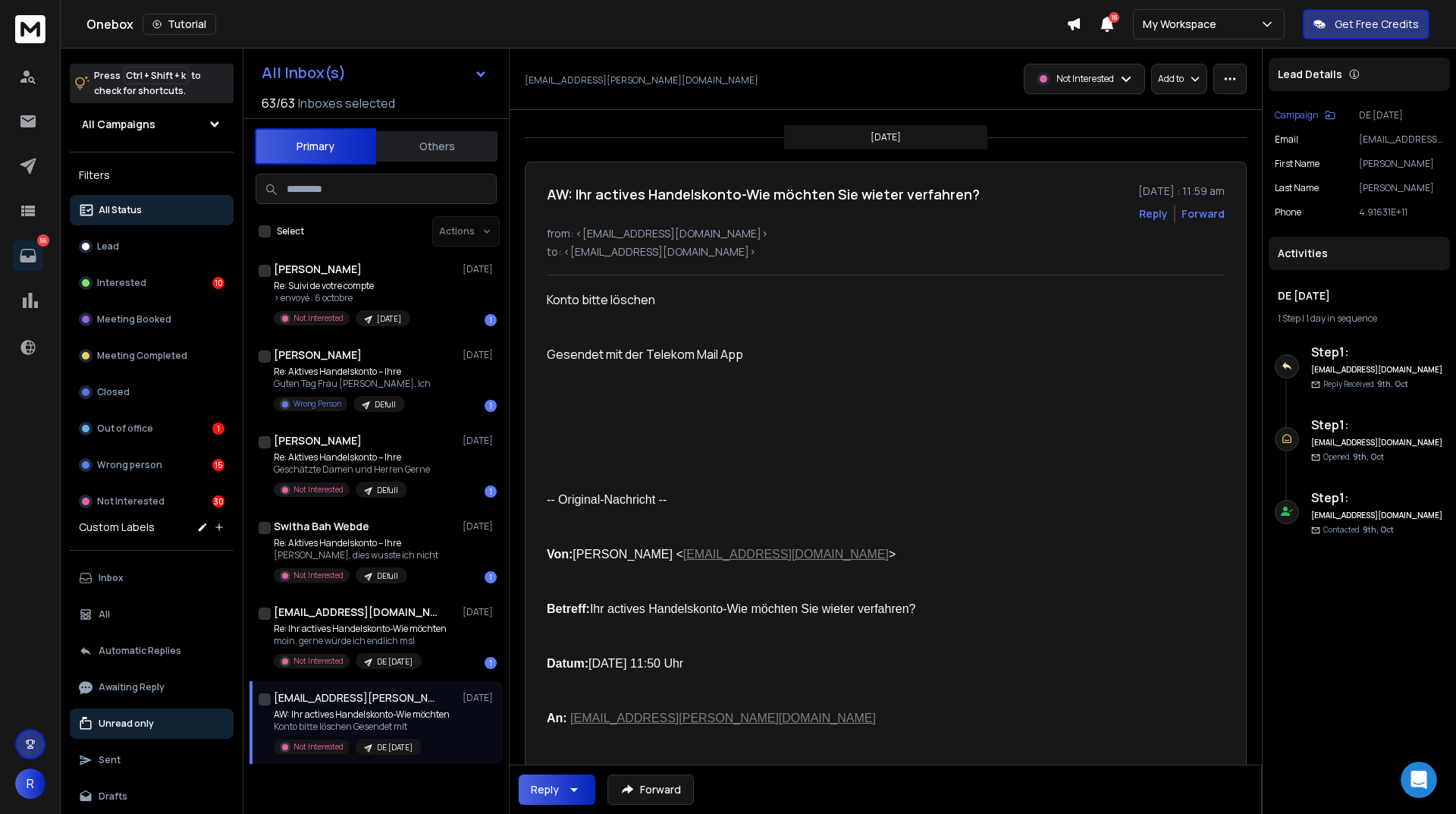
drag, startPoint x: 549, startPoint y: 297, endPoint x: 667, endPoint y: 300, distance: 118.0
copy div "Konto bitte löschen"
drag, startPoint x: 683, startPoint y: 298, endPoint x: 539, endPoint y: 305, distance: 144.2
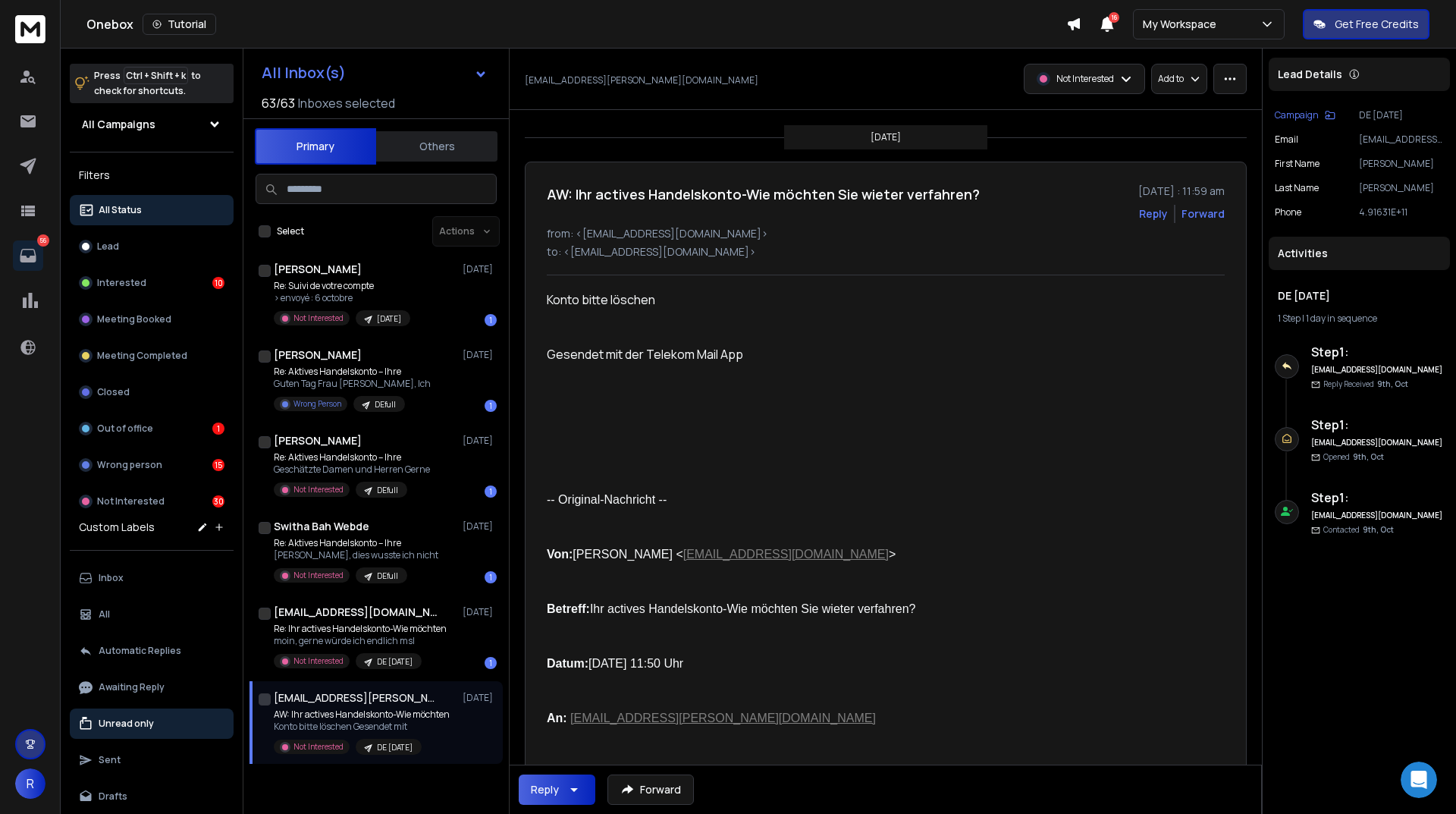
copy div "Konto bitte löschen"
drag, startPoint x: 634, startPoint y: 466, endPoint x: 647, endPoint y: 460, distance: 14.3
click at [1388, 213] on p "4.91631E+11" at bounding box center [1401, 212] width 85 height 12
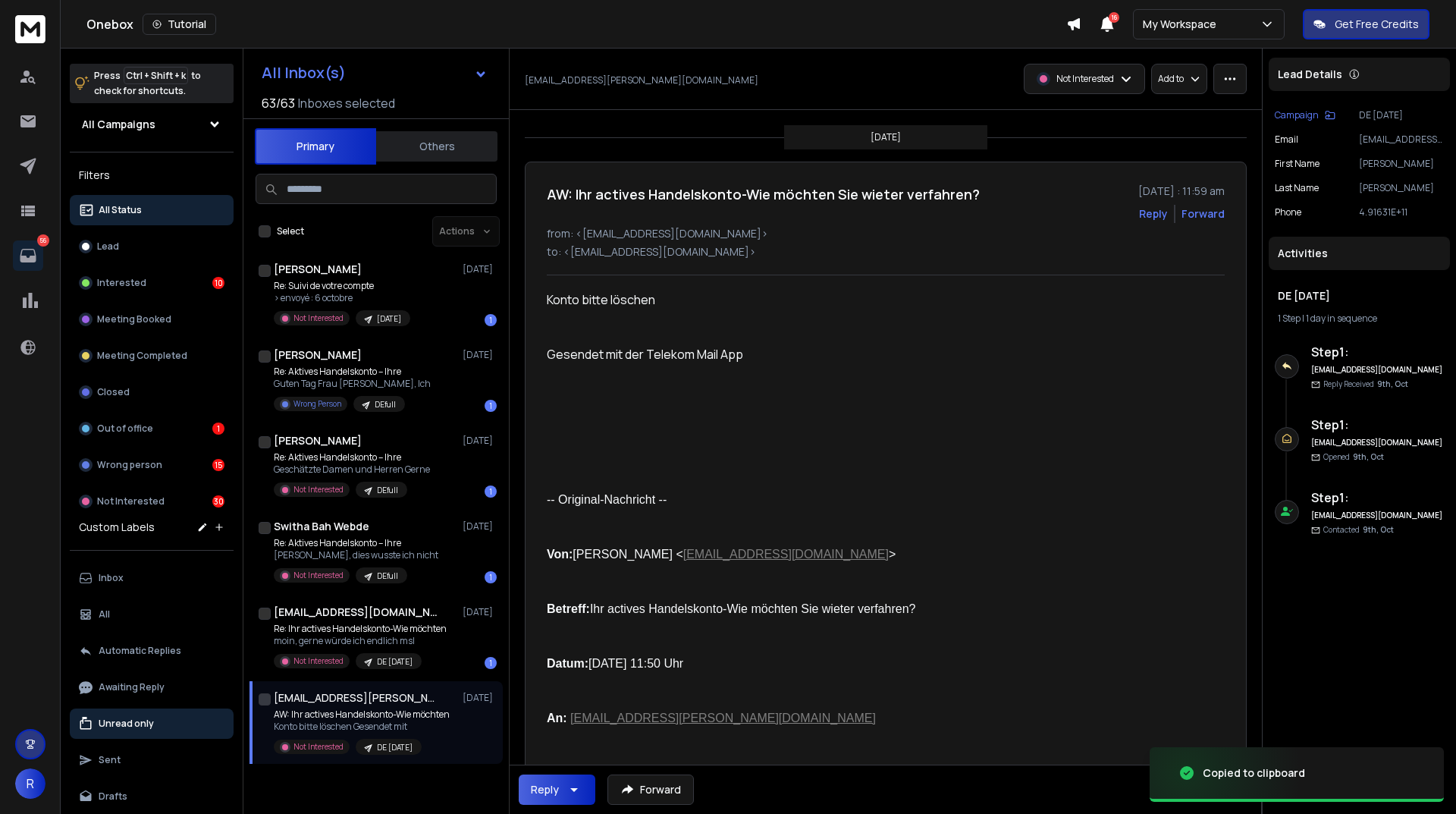
click at [1383, 140] on p "h-walkenhorst@t-online.de" at bounding box center [1401, 139] width 85 height 12
click at [1365, 164] on p "Hans" at bounding box center [1401, 164] width 85 height 12
click at [1368, 185] on p "Walkenhorst" at bounding box center [1401, 188] width 85 height 12
click at [600, 132] on div "[DATE]" at bounding box center [886, 138] width 722 height 24
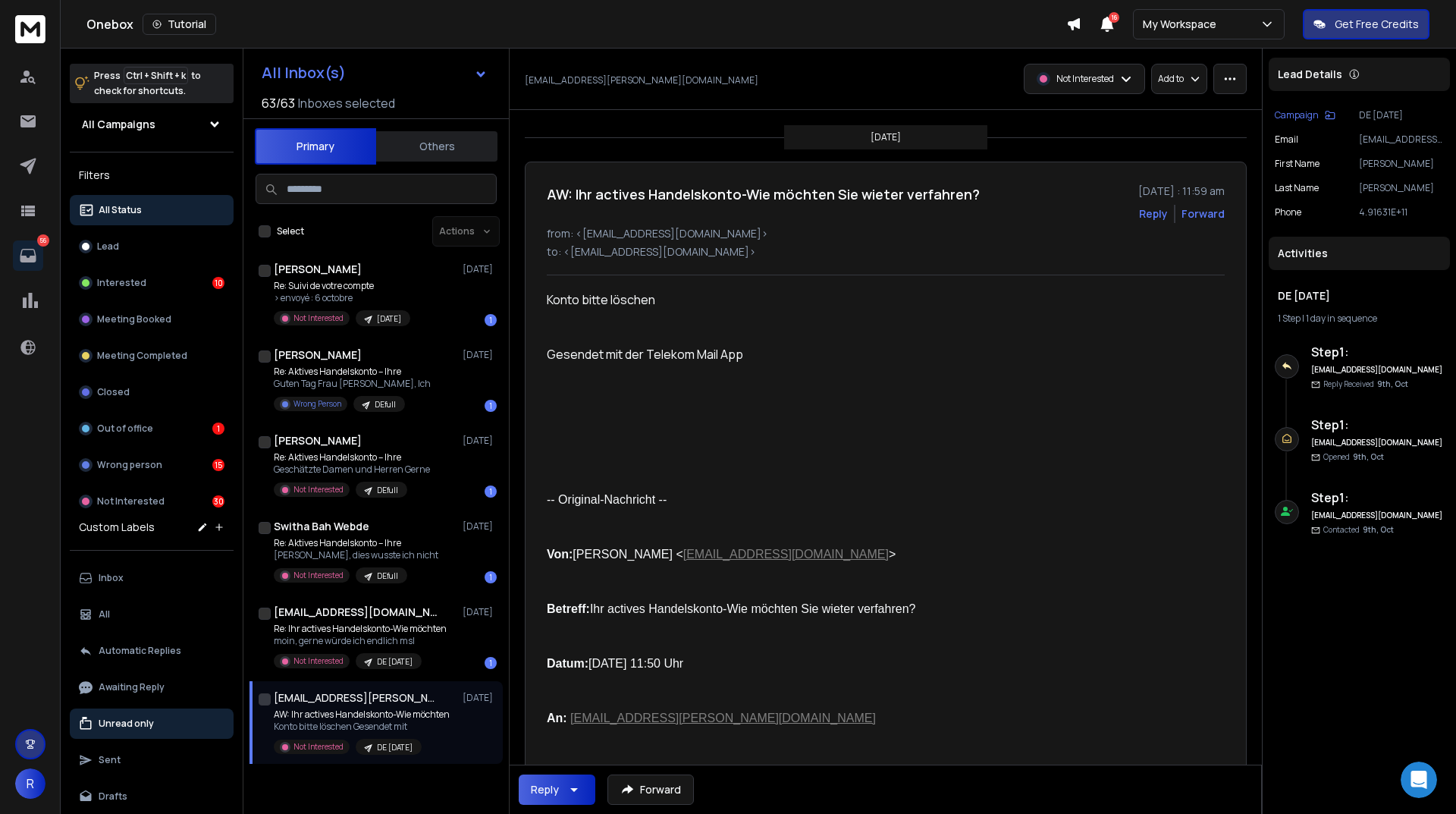
drag, startPoint x: 568, startPoint y: 248, endPoint x: 724, endPoint y: 252, distance: 156.1
click at [724, 252] on p "to: <paulwagner@bitcoinfinance.live>" at bounding box center [886, 252] width 678 height 16
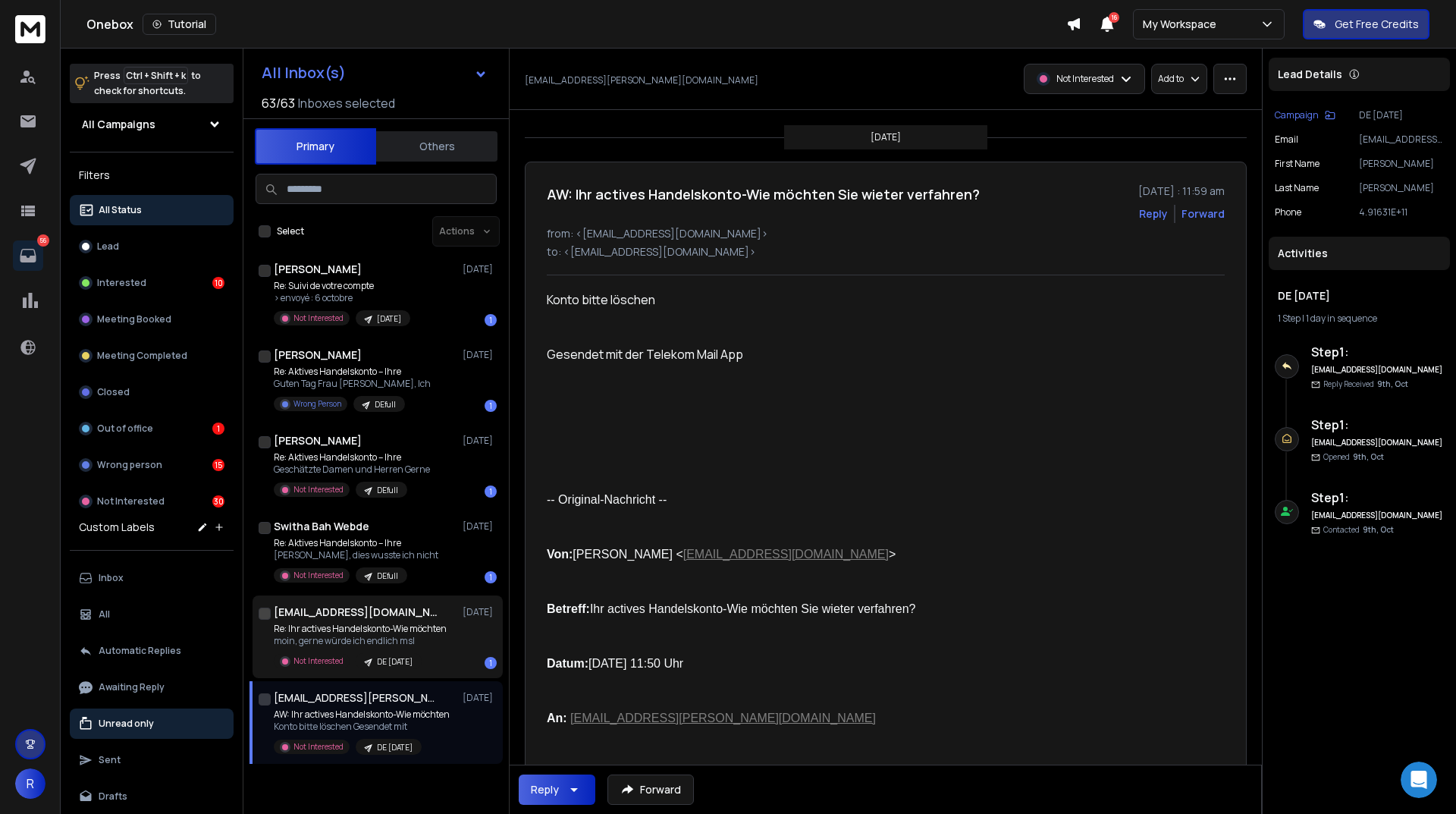
copy p "[EMAIL_ADDRESS][DOMAIN_NAME]"
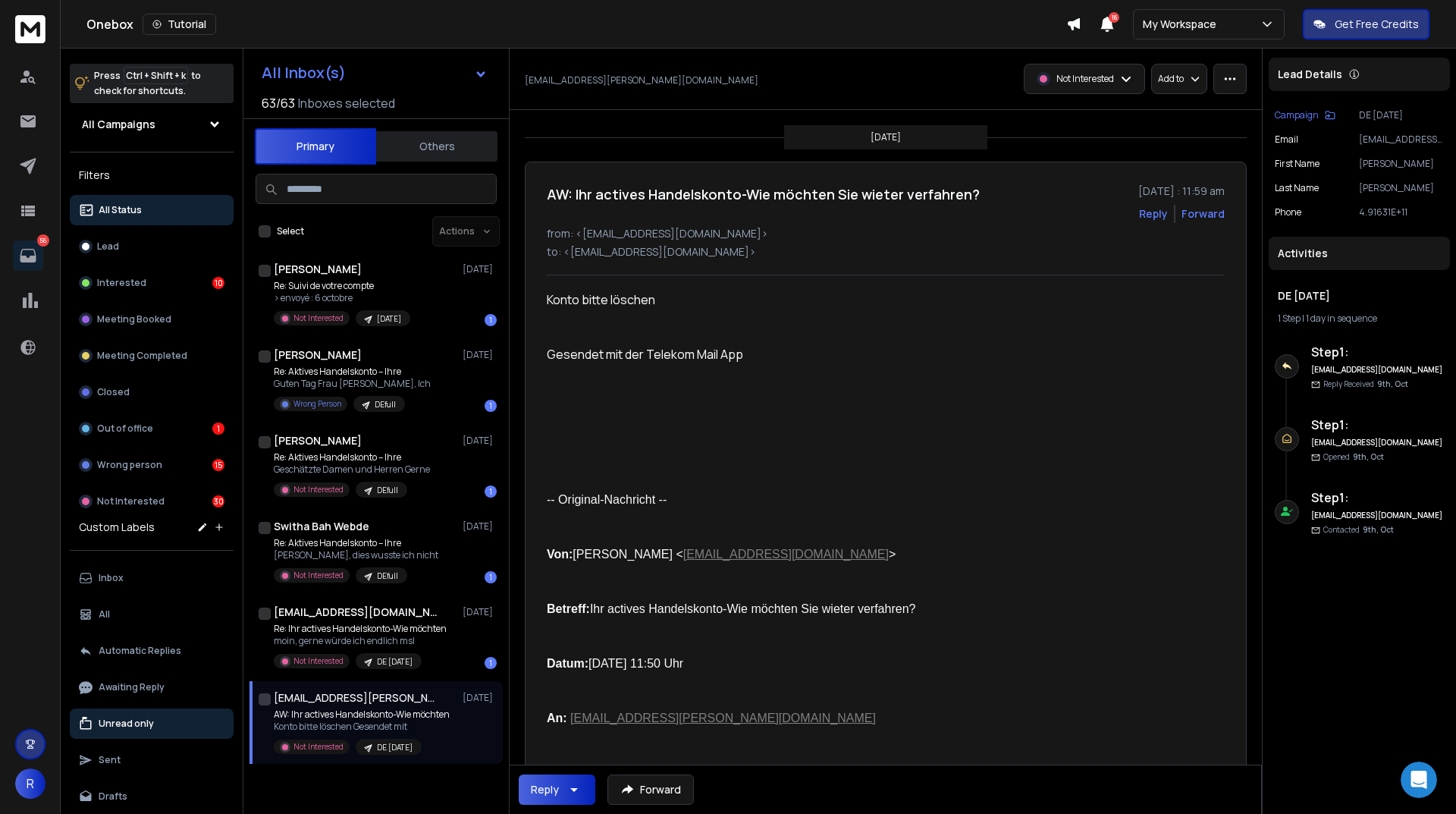
click at [1347, 637] on div "Lead Details Campaign DE sep 3 Email h-walkenhorst@t-online.de First Name Hans …" at bounding box center [1359, 455] width 194 height 814
drag, startPoint x: 370, startPoint y: 702, endPoint x: 379, endPoint y: 701, distance: 9.1
click at [371, 702] on h1 "H-Walkenhorst@t-online.de" at bounding box center [357, 698] width 167 height 16
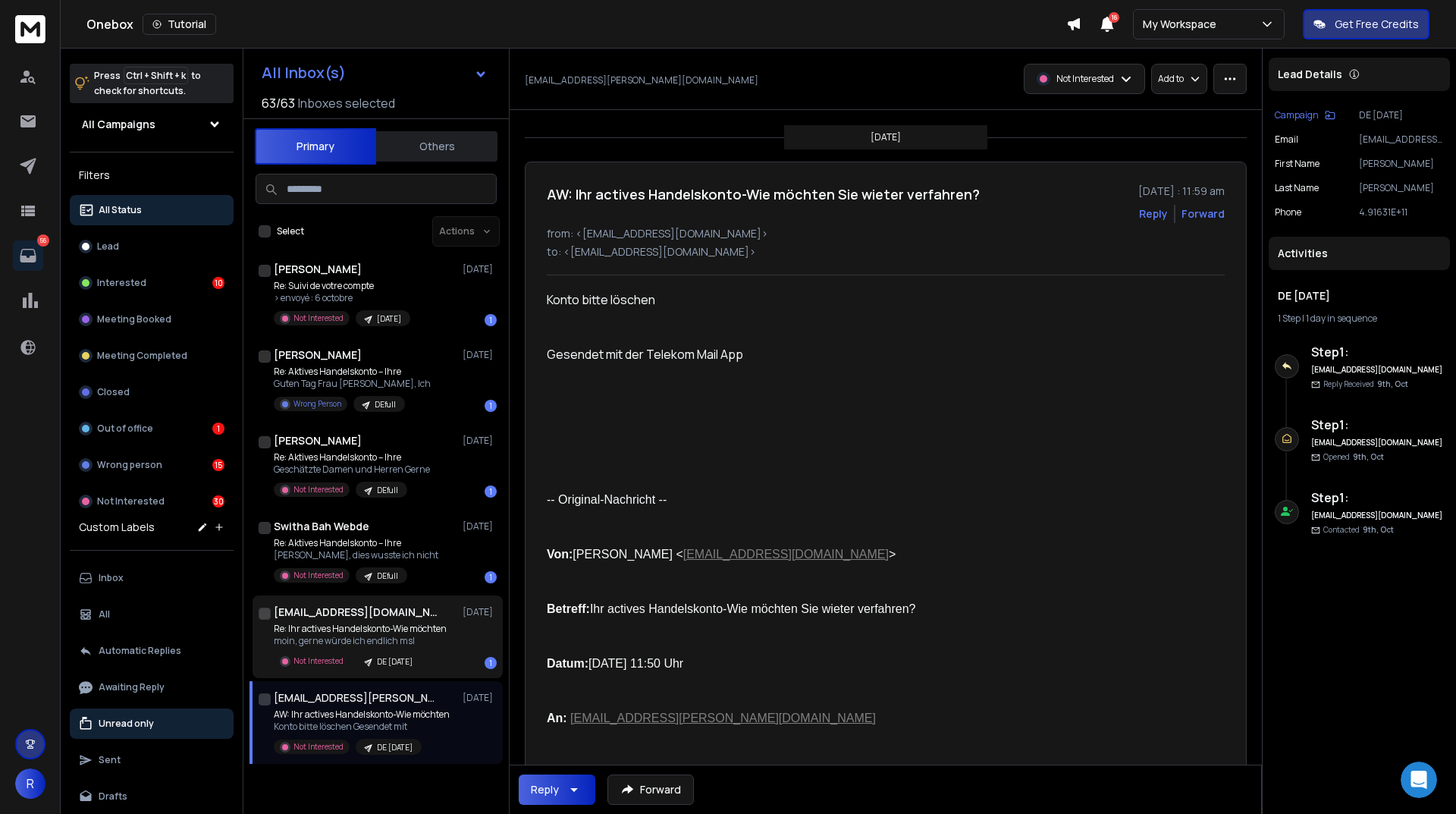
click at [435, 638] on p "moin, gerne würde ich endlich msl" at bounding box center [360, 641] width 173 height 12
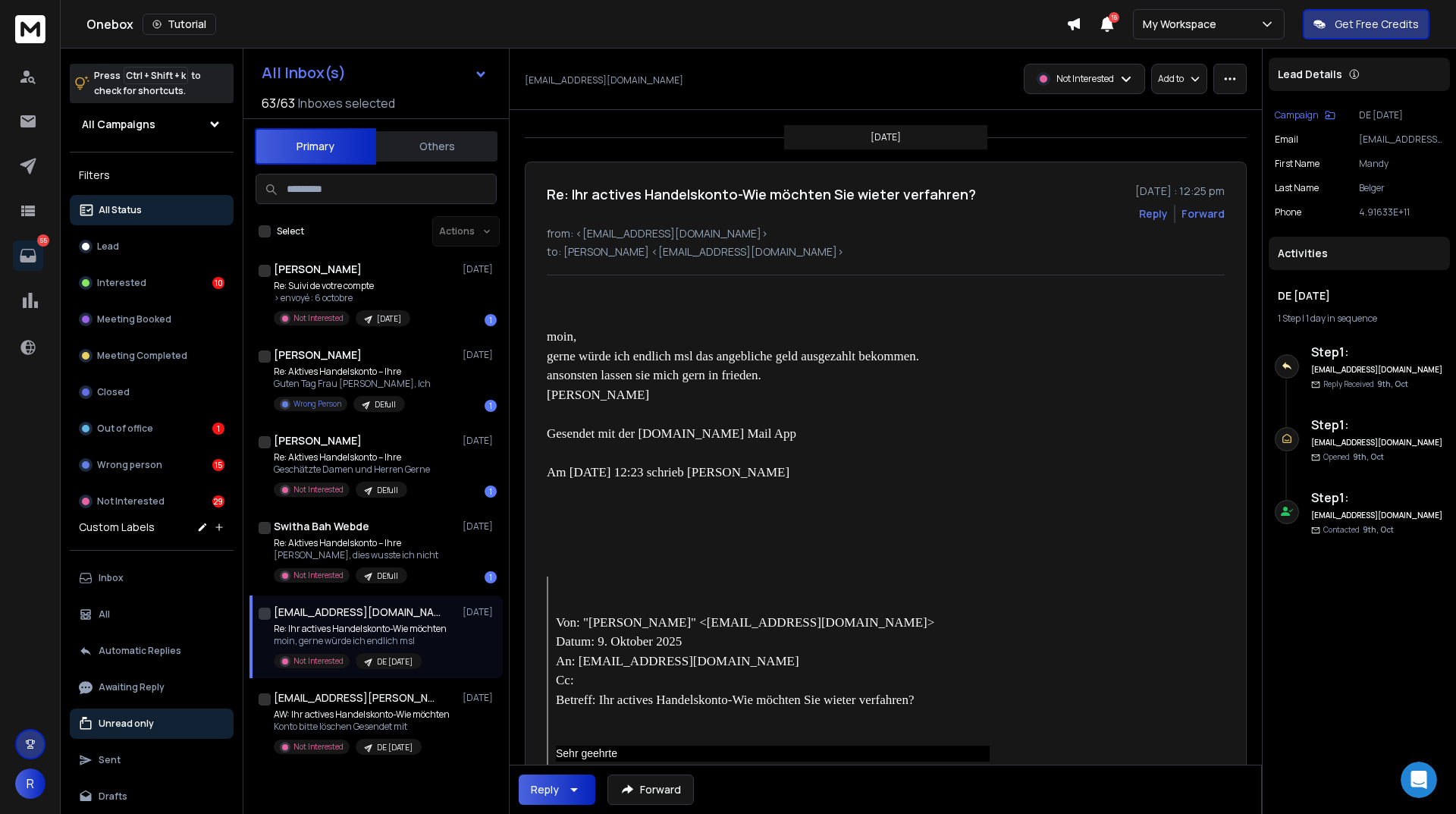
drag, startPoint x: 614, startPoint y: 356, endPoint x: 796, endPoint y: 432, distance: 197.2
copy div "moin, gerne würde ich endlich msl das angebliche geld ausgezahlt bekommen. anso…"
click at [907, 487] on div "gruß mandy Gesendet mit der WEB.DE Mail App Am 09.10.25 um 12:23 schrieb Paula …" at bounding box center [769, 462] width 443 height 155
drag, startPoint x: 582, startPoint y: 229, endPoint x: 661, endPoint y: 225, distance: 79.1
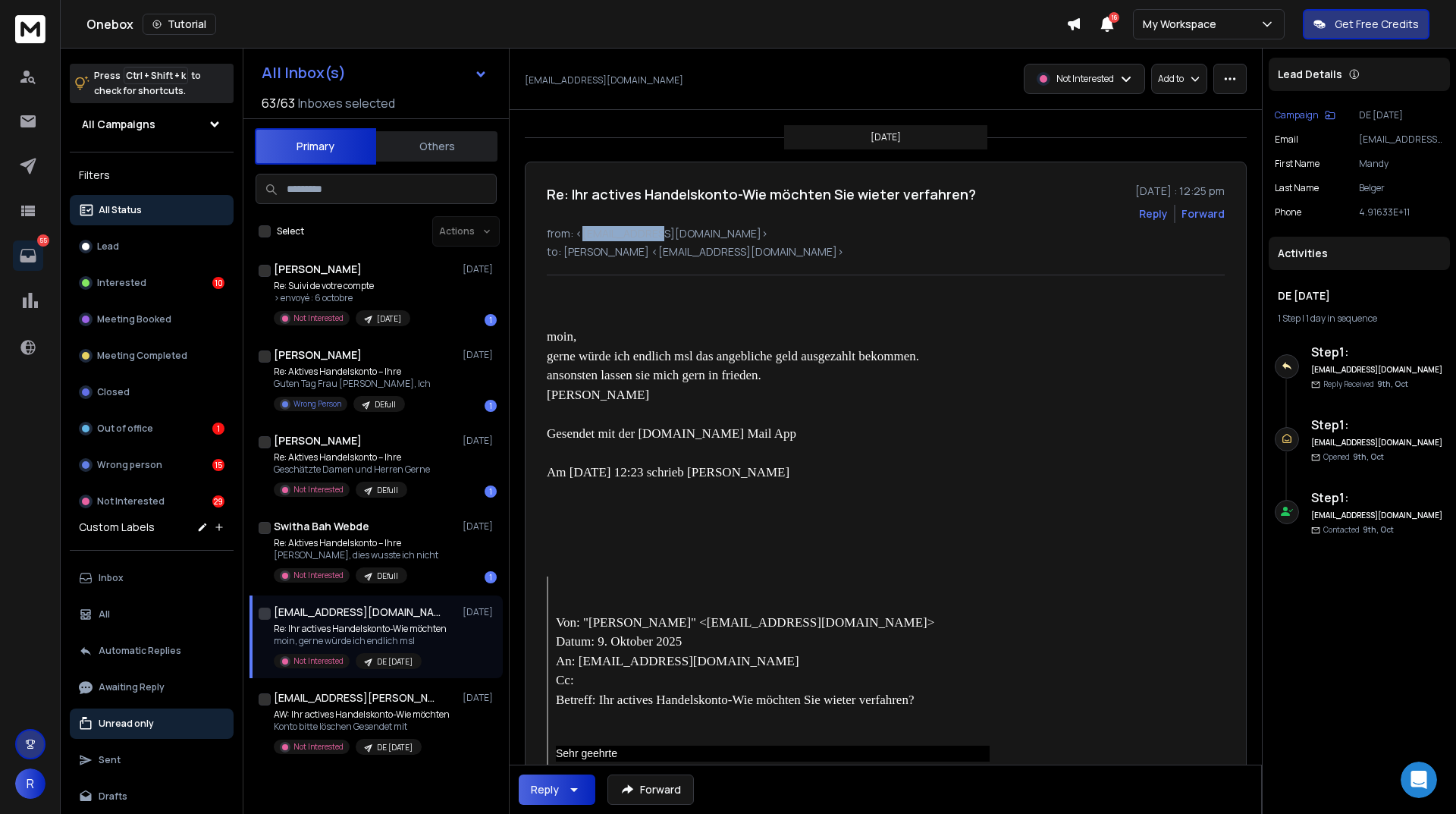
click at [661, 225] on div "Re: Ihr actives Handelskonto-Wie möchten Sie wieter verfahren? 9 October 2025 :…" at bounding box center [886, 222] width 678 height 76
copy p "ma.bel@web.de"
click at [1379, 168] on p "Mandy" at bounding box center [1401, 164] width 85 height 12
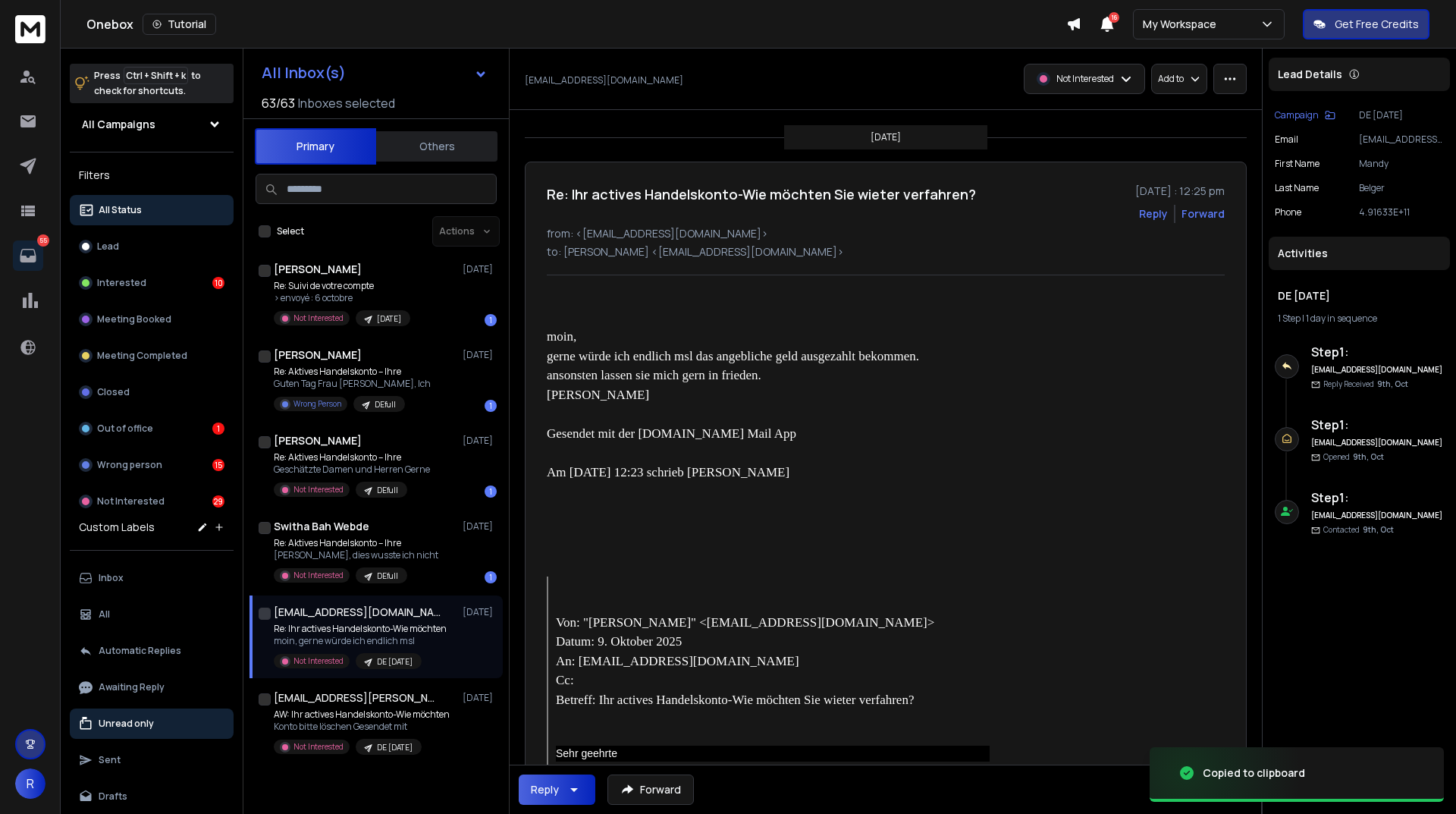
click at [1410, 174] on div "Campaign DE sep 3 Email ma.bel@web.de First Name Mandy Last Name Belger Phone 4…" at bounding box center [1359, 164] width 181 height 145
click at [1382, 184] on p "Belger" at bounding box center [1401, 188] width 85 height 12
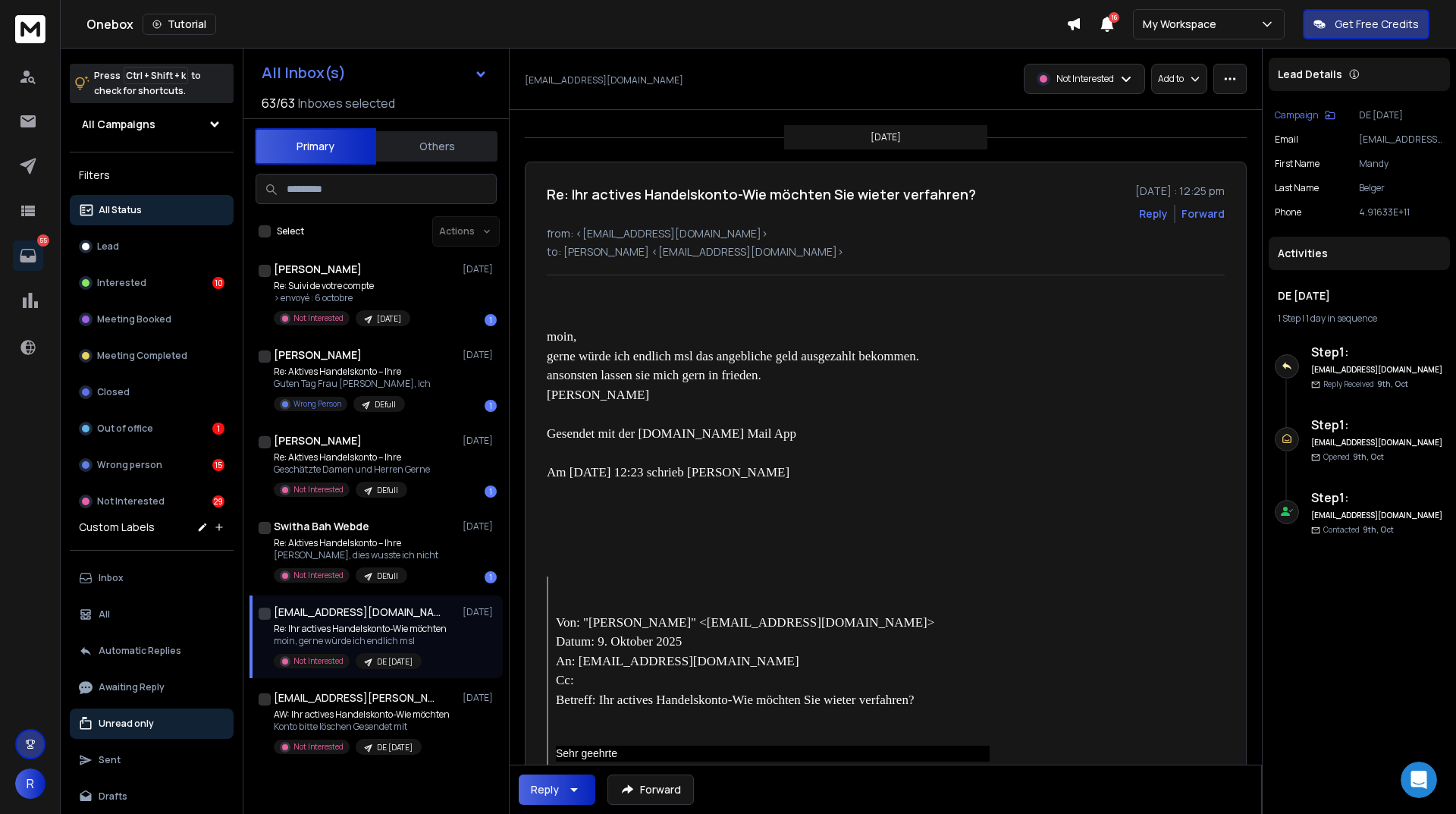
drag, startPoint x: 648, startPoint y: 253, endPoint x: 837, endPoint y: 255, distance: 189.0
click at [837, 255] on p "to: Paula Heredith <paulaheredith@supporttradecrypto.org>" at bounding box center [886, 252] width 678 height 16
copy p "[EMAIL_ADDRESS][DOMAIN_NAME]"
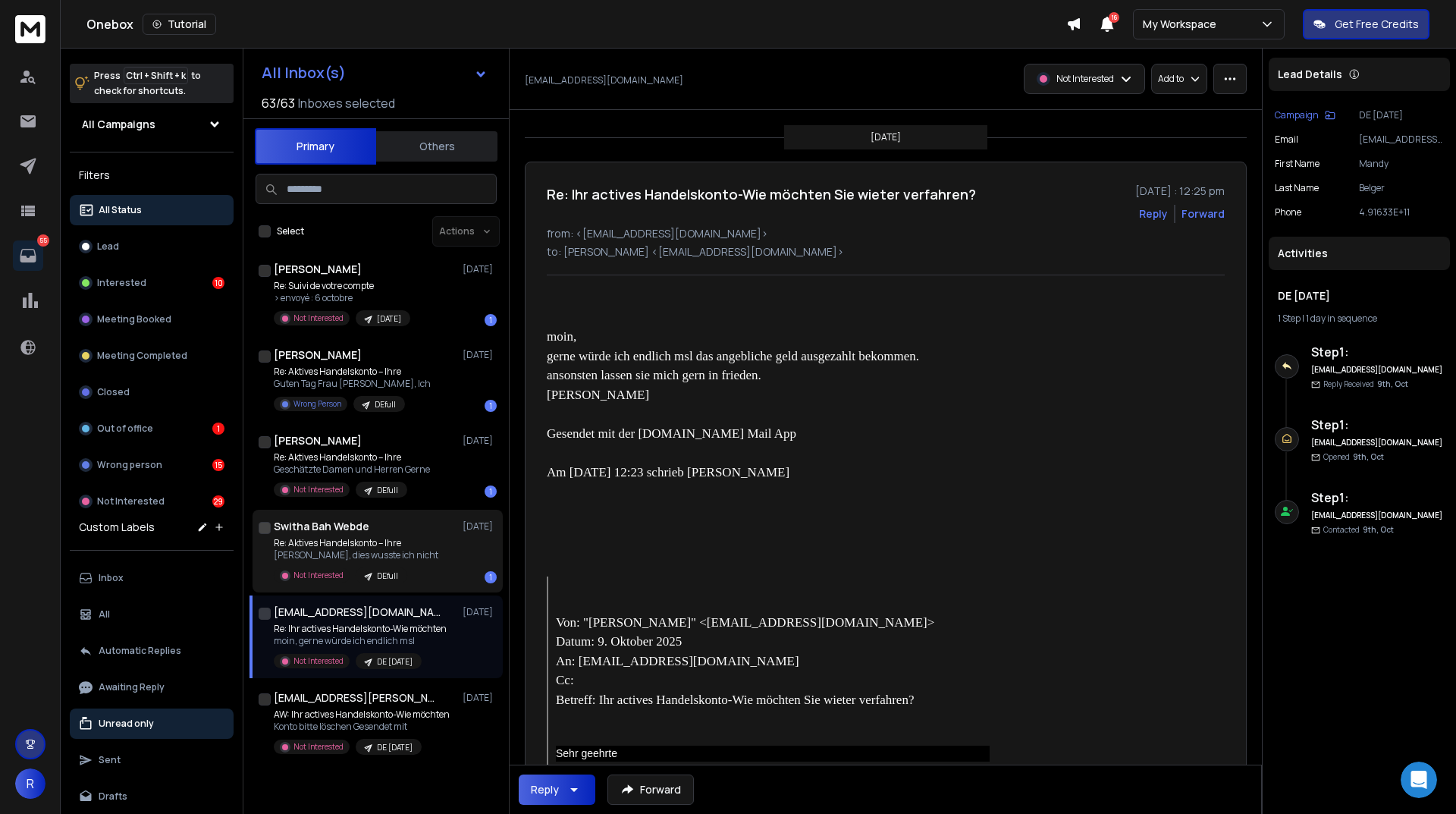
click at [317, 536] on div "Switha Bah Webde 09 Oct Re: Aktives Handelskonto – Ihre Hallo, dies wusste ich …" at bounding box center [385, 551] width 223 height 64
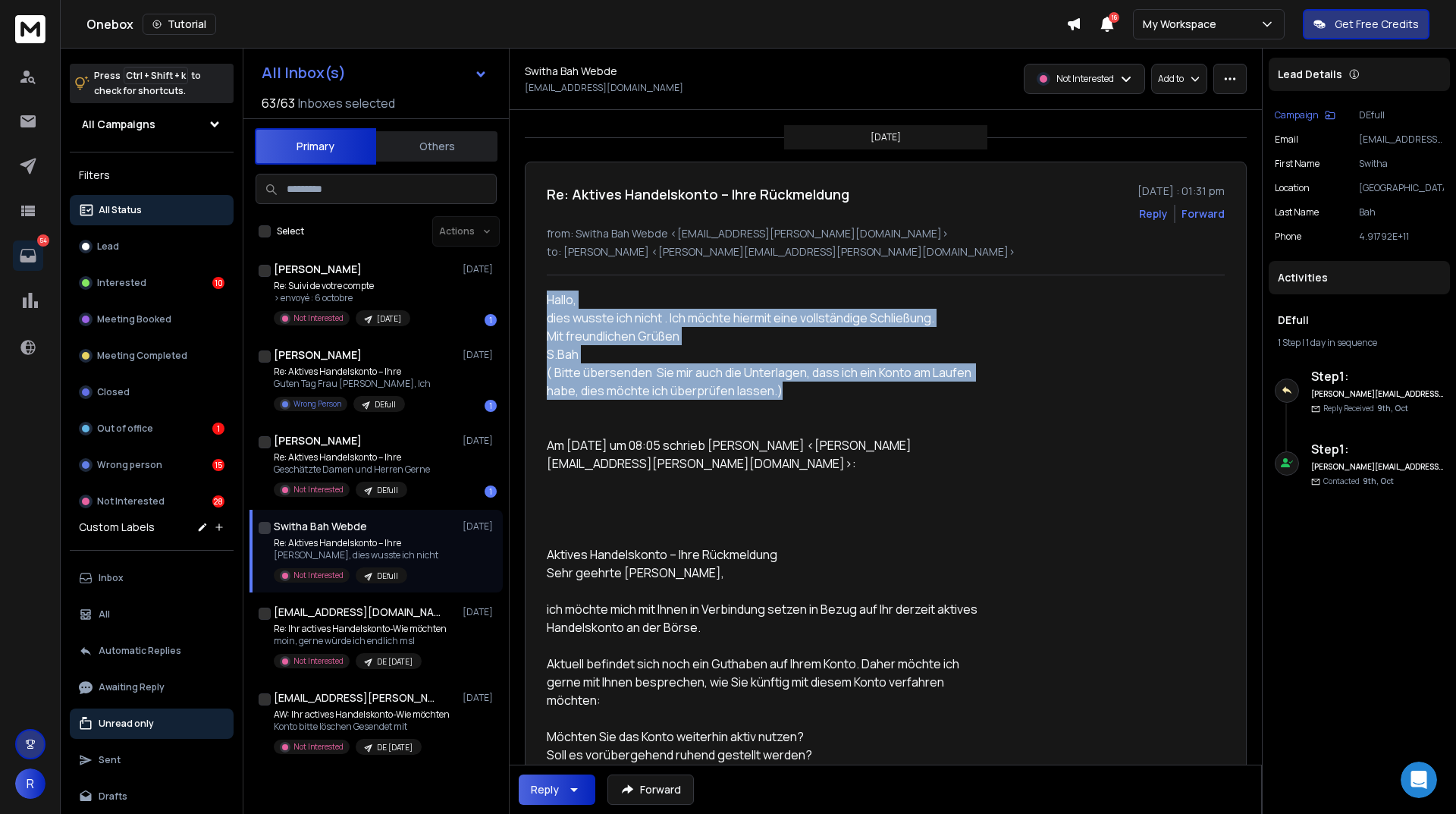
drag, startPoint x: 548, startPoint y: 294, endPoint x: 808, endPoint y: 398, distance: 280.0
click at [808, 398] on div "Re: Aktives Handelskonto – Ihre Rückmeldung 9 October 2025 : 01:31 pm Reply For…" at bounding box center [886, 699] width 722 height 1074
copy div "Hallo, dies wusste ich nicht . Ich möchte hiermit eine vollständige Schließung.…"
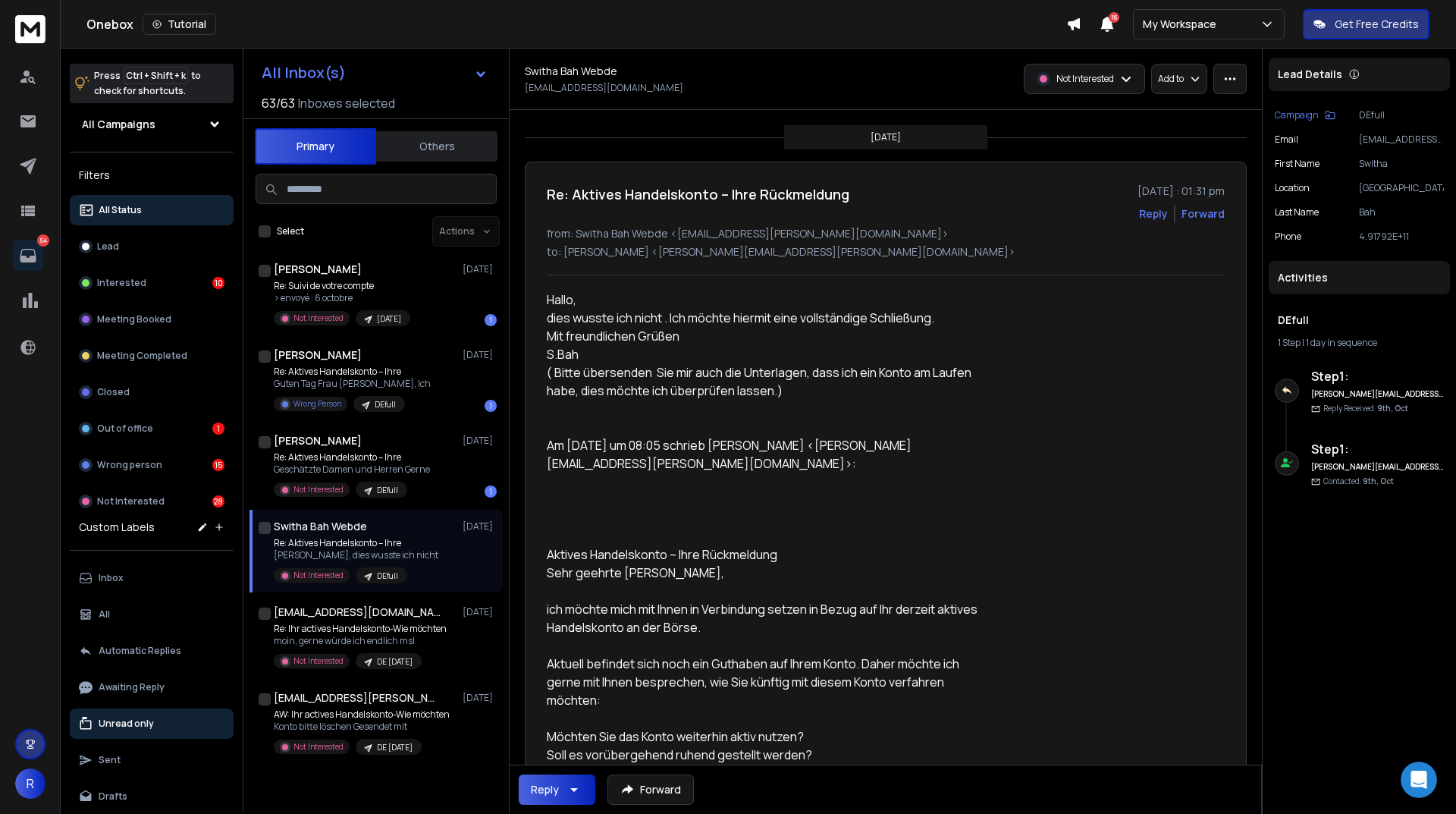
click at [1256, 659] on div "3 days ago Re: Aktives Handelskonto – Ihre Rückmeldung 9 October 2025 : 01:31 p…" at bounding box center [886, 681] width 752 height 1110
click at [1379, 236] on p "4.91792E+11" at bounding box center [1401, 236] width 85 height 12
click at [1377, 138] on p "switha-schulze@web.de" at bounding box center [1401, 139] width 85 height 12
drag, startPoint x: 676, startPoint y: 235, endPoint x: 751, endPoint y: 234, distance: 75.0
click at [751, 234] on p "from: Switha Bah Webde <switha-schulze@web.de>" at bounding box center [886, 234] width 678 height 16
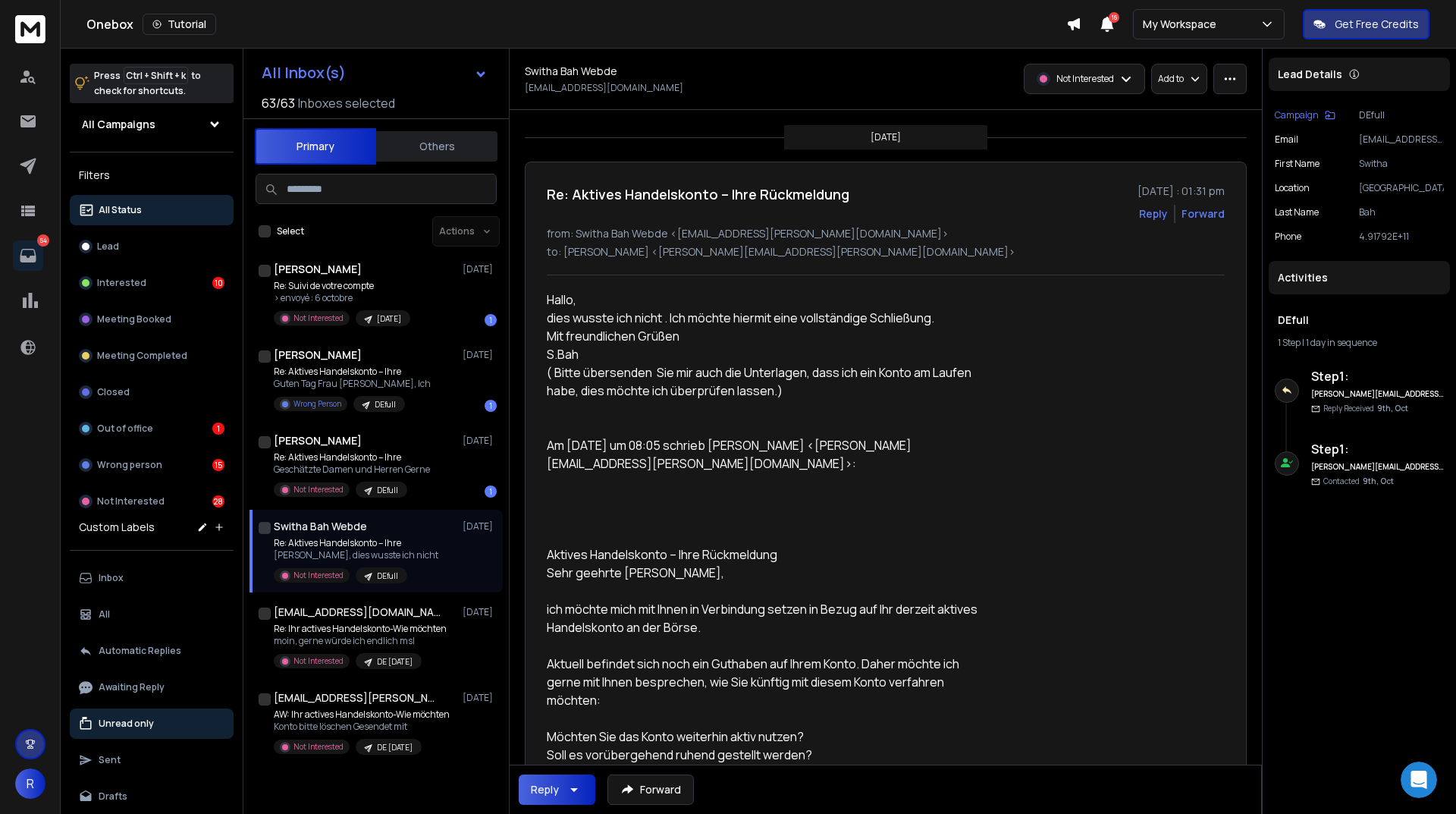
click at [342, 552] on p "Hallo, dies wusste ich nicht" at bounding box center [356, 555] width 164 height 12
drag, startPoint x: 675, startPoint y: 231, endPoint x: 795, endPoint y: 232, distance: 120.0
click at [795, 232] on p "from: Switha Bah Webde <switha-schulze@web.de>" at bounding box center [886, 234] width 678 height 16
copy p "switha-schulze@web.de"
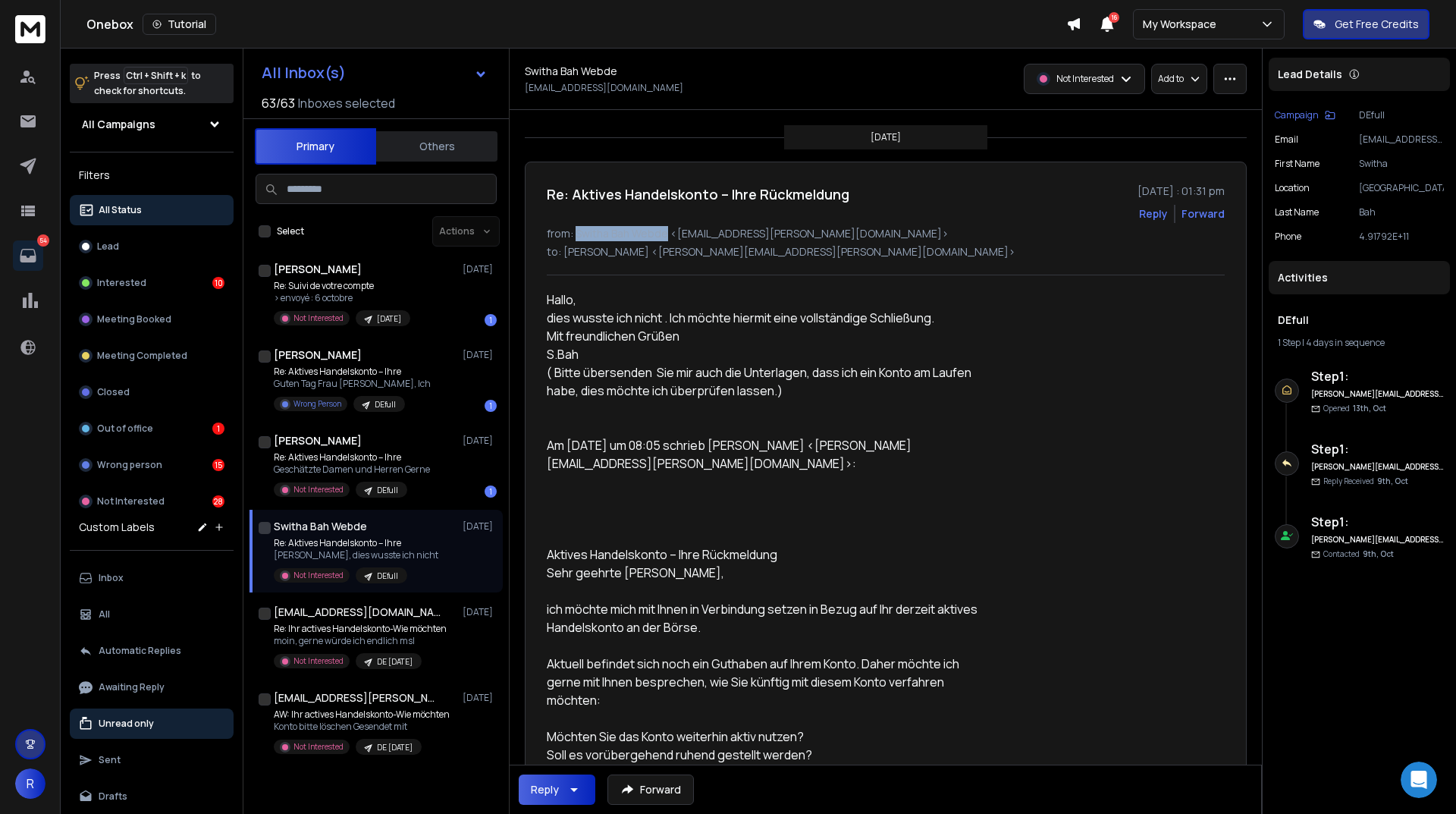
drag, startPoint x: 574, startPoint y: 230, endPoint x: 664, endPoint y: 233, distance: 90.0
click at [664, 233] on p "from: Switha Bah Webde <switha-schulze@web.de>" at bounding box center [886, 234] width 678 height 16
copy p "Switha Bah Webde"
drag, startPoint x: 623, startPoint y: 572, endPoint x: 645, endPoint y: 574, distance: 22.1
click at [628, 573] on div "Sehr geehrte Switha Bah," at bounding box center [769, 572] width 443 height 18
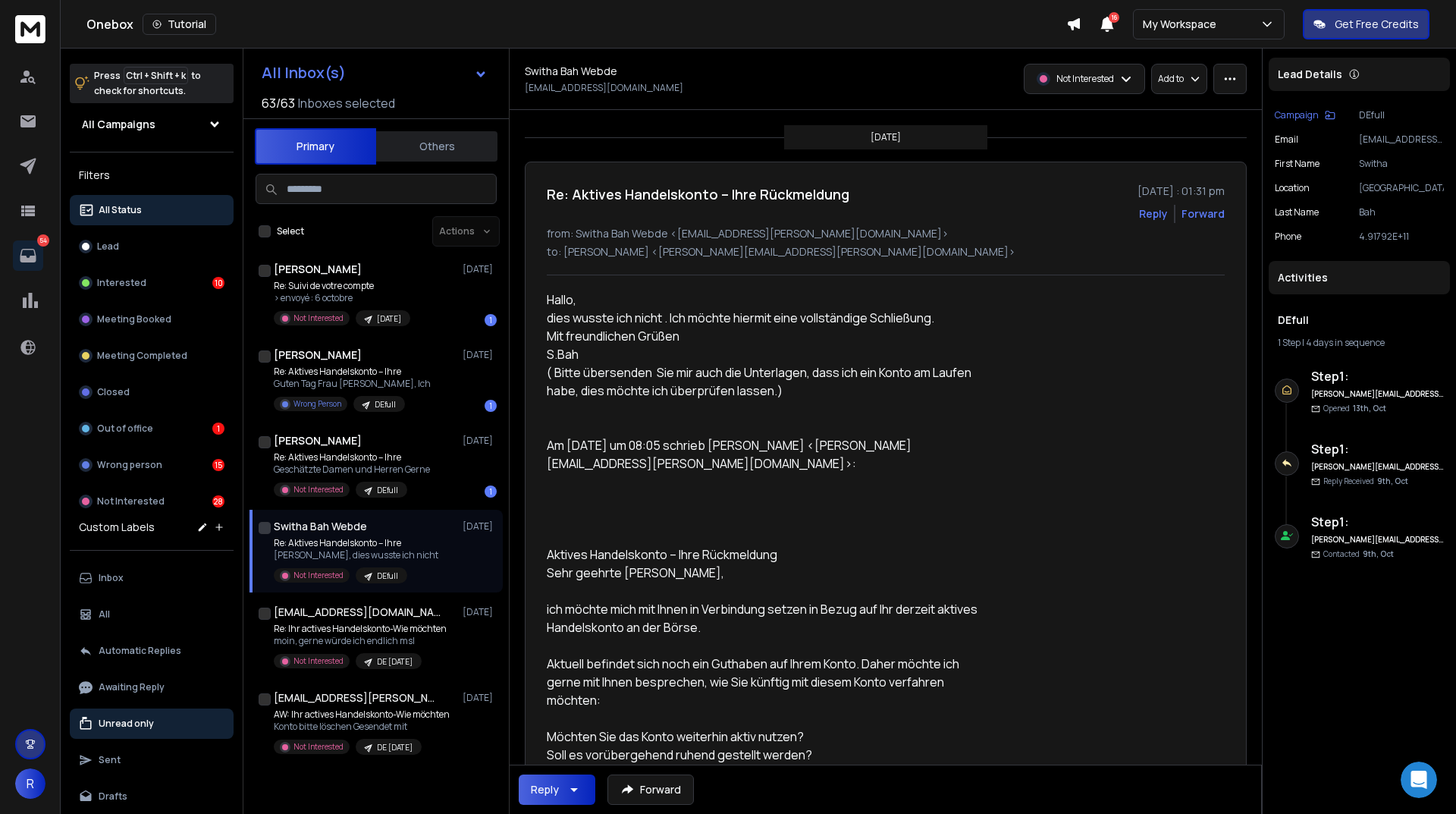
click at [676, 576] on div "Sehr geehrte Switha Bah," at bounding box center [769, 572] width 443 height 18
copy div "Bah"
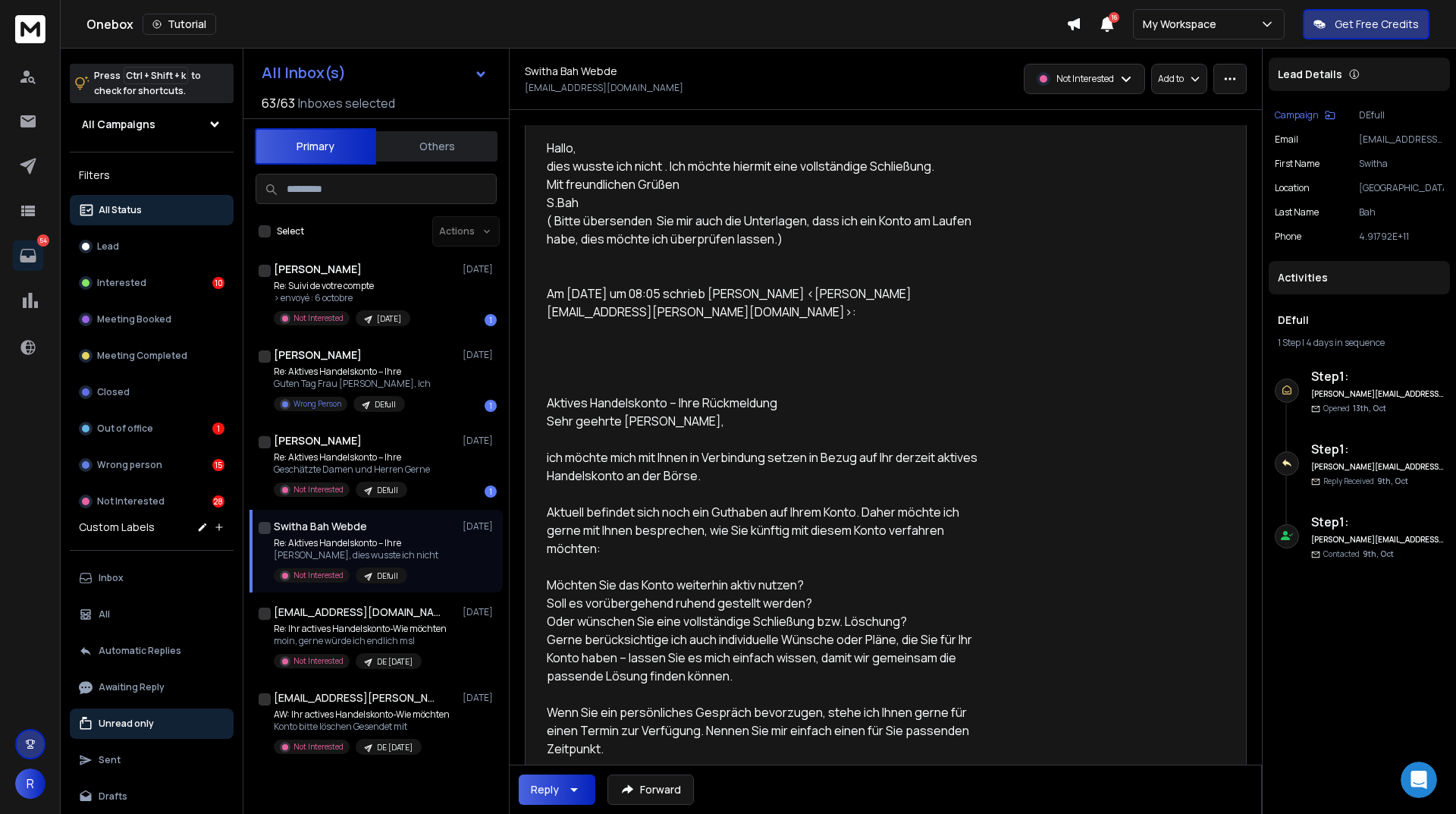
click at [645, 420] on div "Sehr geehrte Switha Bah," at bounding box center [769, 421] width 443 height 18
click at [1399, 233] on p "4.91792E+11" at bounding box center [1401, 236] width 85 height 12
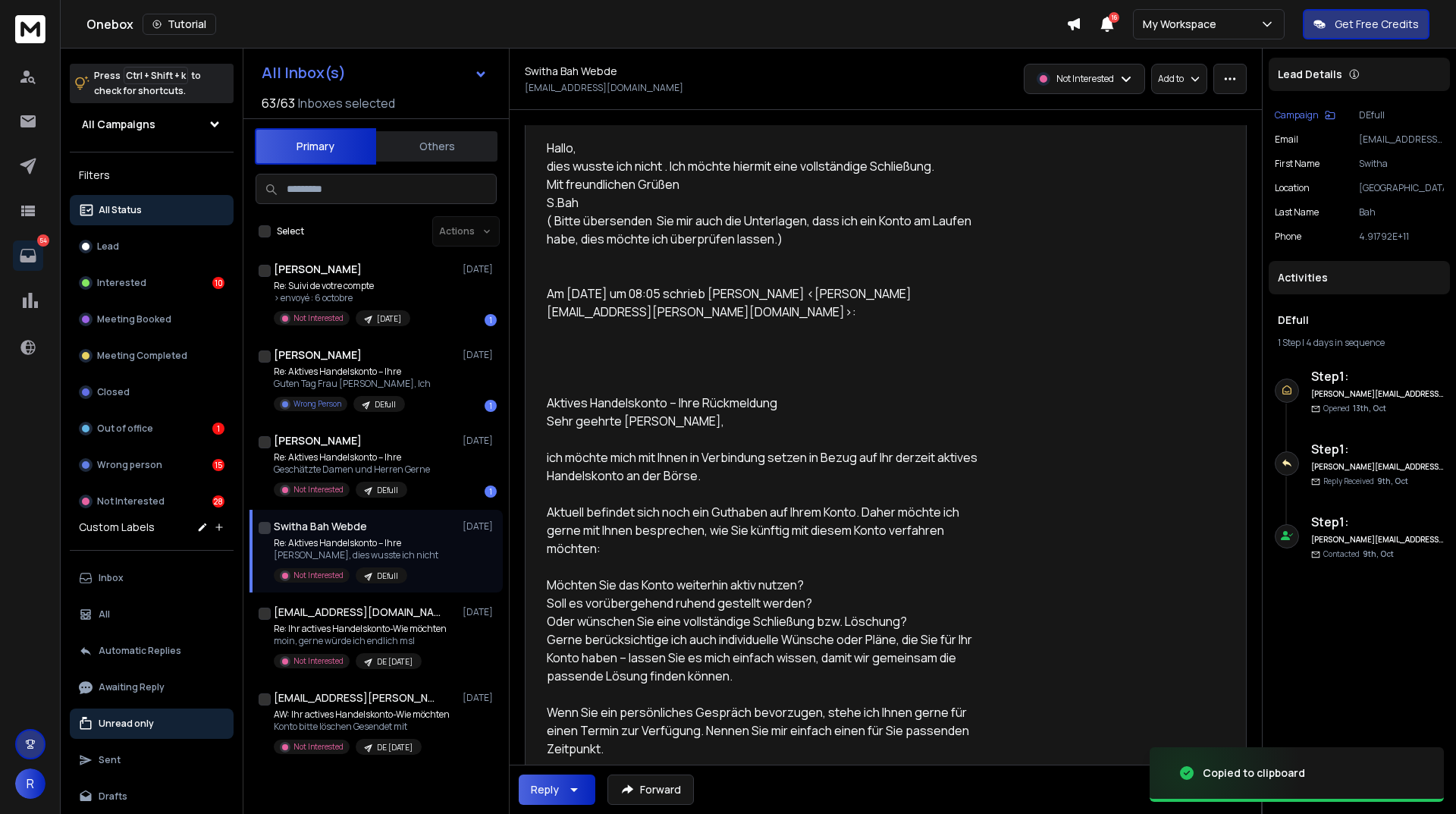
click at [1007, 658] on div "Re: Aktives Handelskonto – Ihre Rückmeldung 9 October 2025 : 01:31 pm Reply For…" at bounding box center [886, 546] width 678 height 1030
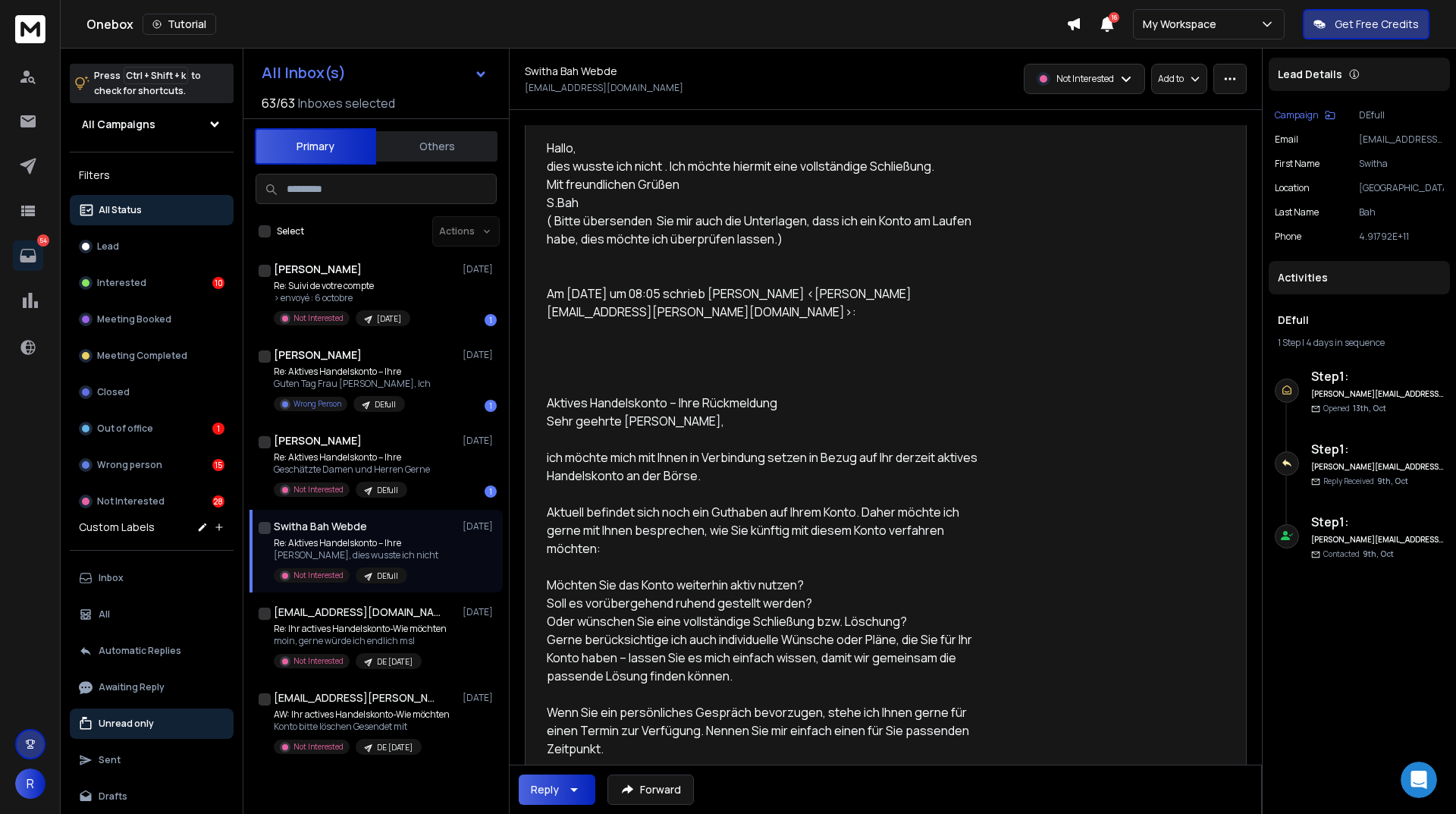
scroll to position [0, 0]
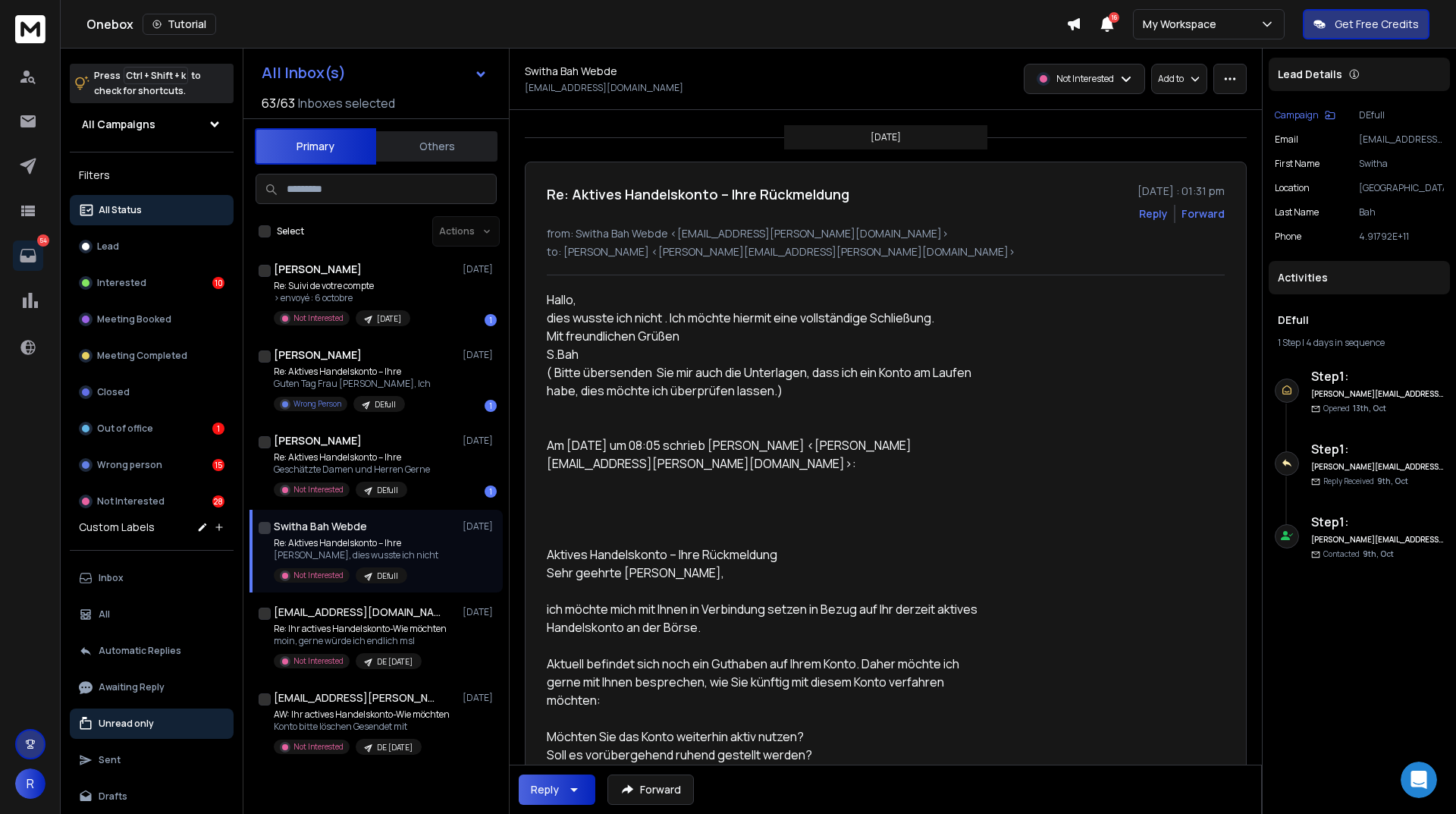
click at [1362, 139] on p "switha-schulze@web.de" at bounding box center [1401, 139] width 85 height 12
drag, startPoint x: 575, startPoint y: 229, endPoint x: 667, endPoint y: 232, distance: 92.0
click at [667, 232] on p "from: Switha Bah Webde <switha-schulze@web.de>" at bounding box center [886, 234] width 678 height 16
click at [610, 275] on div at bounding box center [886, 275] width 678 height 1
drag, startPoint x: 636, startPoint y: 247, endPoint x: 684, endPoint y: 242, distance: 48.3
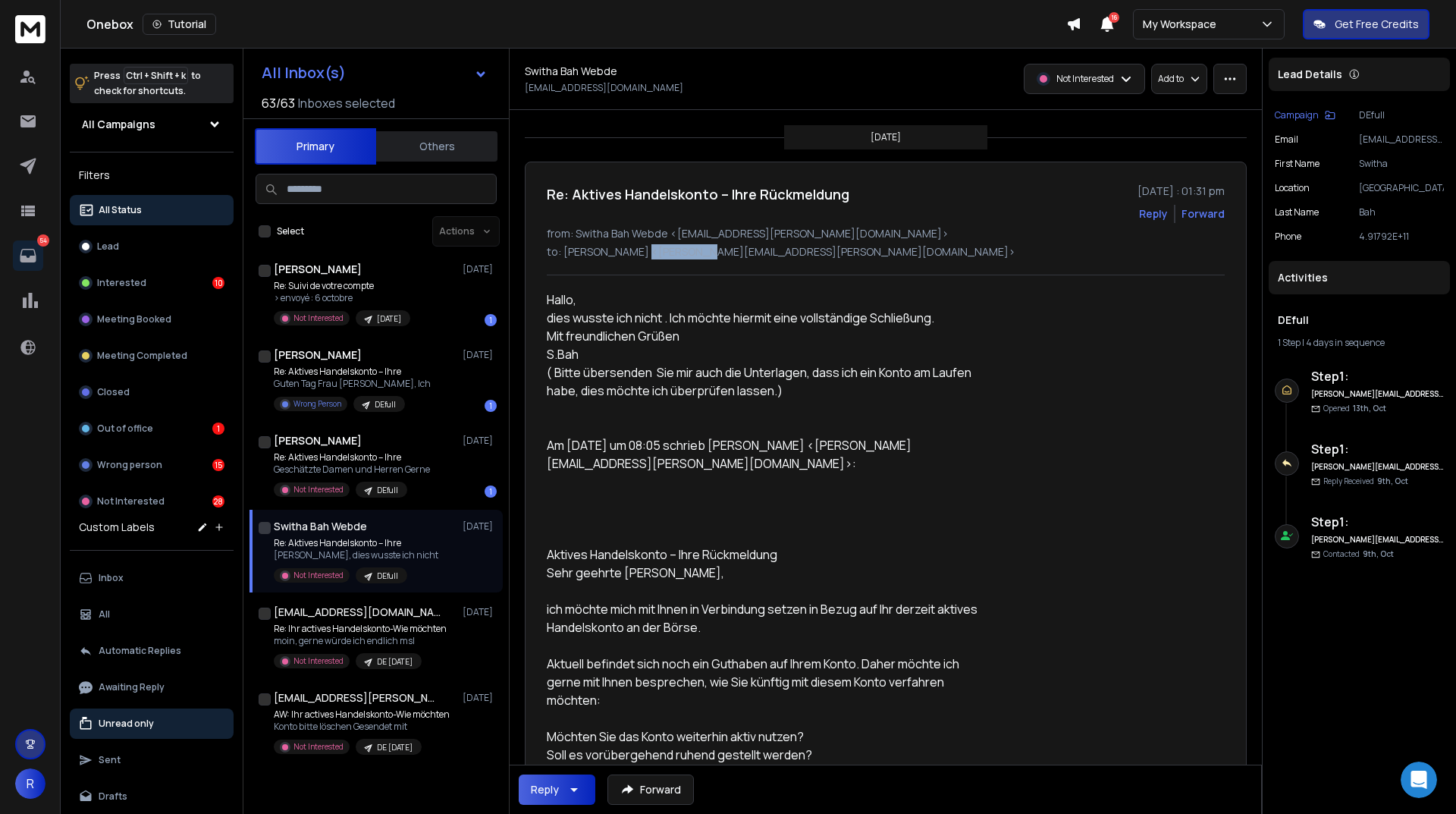
click at [684, 242] on div "Re: Aktives Handelskonto – Ihre Rückmeldung 9 October 2025 : 01:31 pm Reply For…" at bounding box center [886, 222] width 678 height 76
click at [642, 249] on p "to: Jessica Mayer <jessica.mayer@web-blockchain.com>" at bounding box center [886, 252] width 678 height 16
drag, startPoint x: 640, startPoint y: 253, endPoint x: 815, endPoint y: 253, distance: 175.0
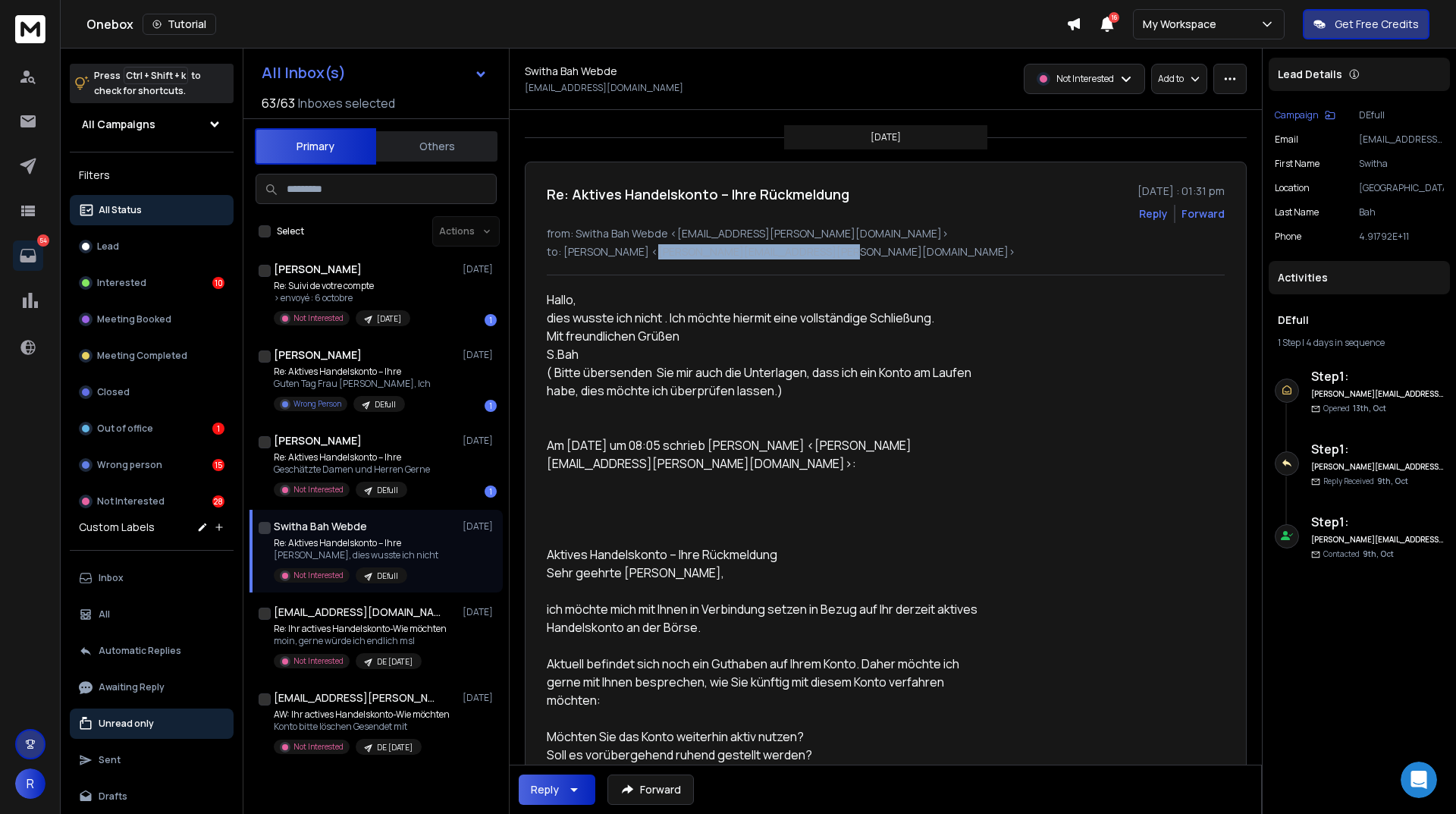
click at [815, 253] on p "to: Jessica Mayer <jessica.mayer@web-blockchain.com>" at bounding box center [886, 252] width 678 height 16
click at [1028, 744] on div "Re: Aktives Handelskonto – Ihre Rückmeldung 9 October 2025 : 01:31 pm Reply For…" at bounding box center [886, 698] width 678 height 1030
click at [142, 732] on div "Unread only" at bounding box center [116, 723] width 75 height 18
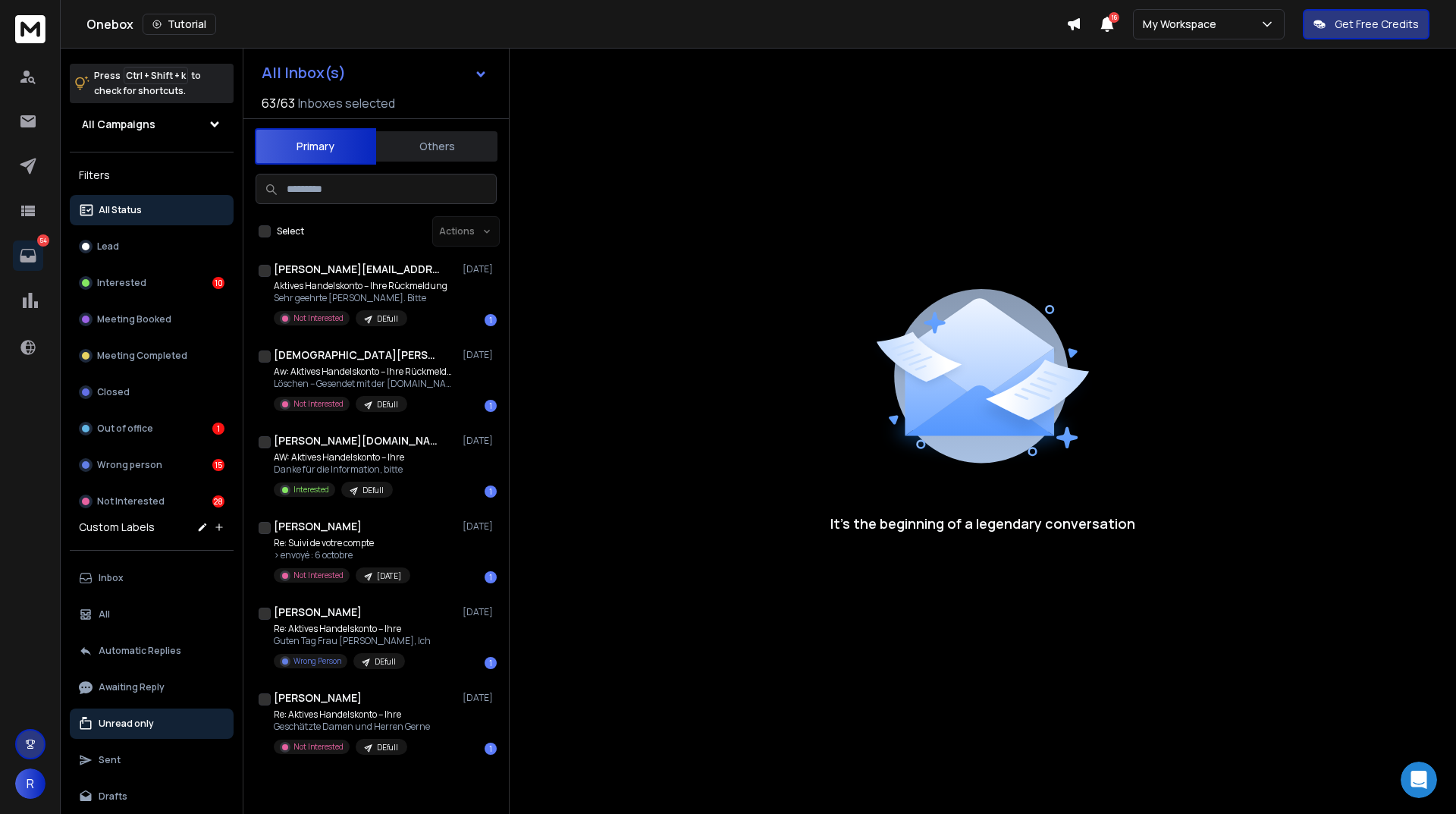
scroll to position [4127, 0]
click at [411, 795] on div "kafym19@gmail.com 12 Oct Re: Buenas , quiero mantener la Interested SP full 1 m…" at bounding box center [376, 563] width 266 height 603
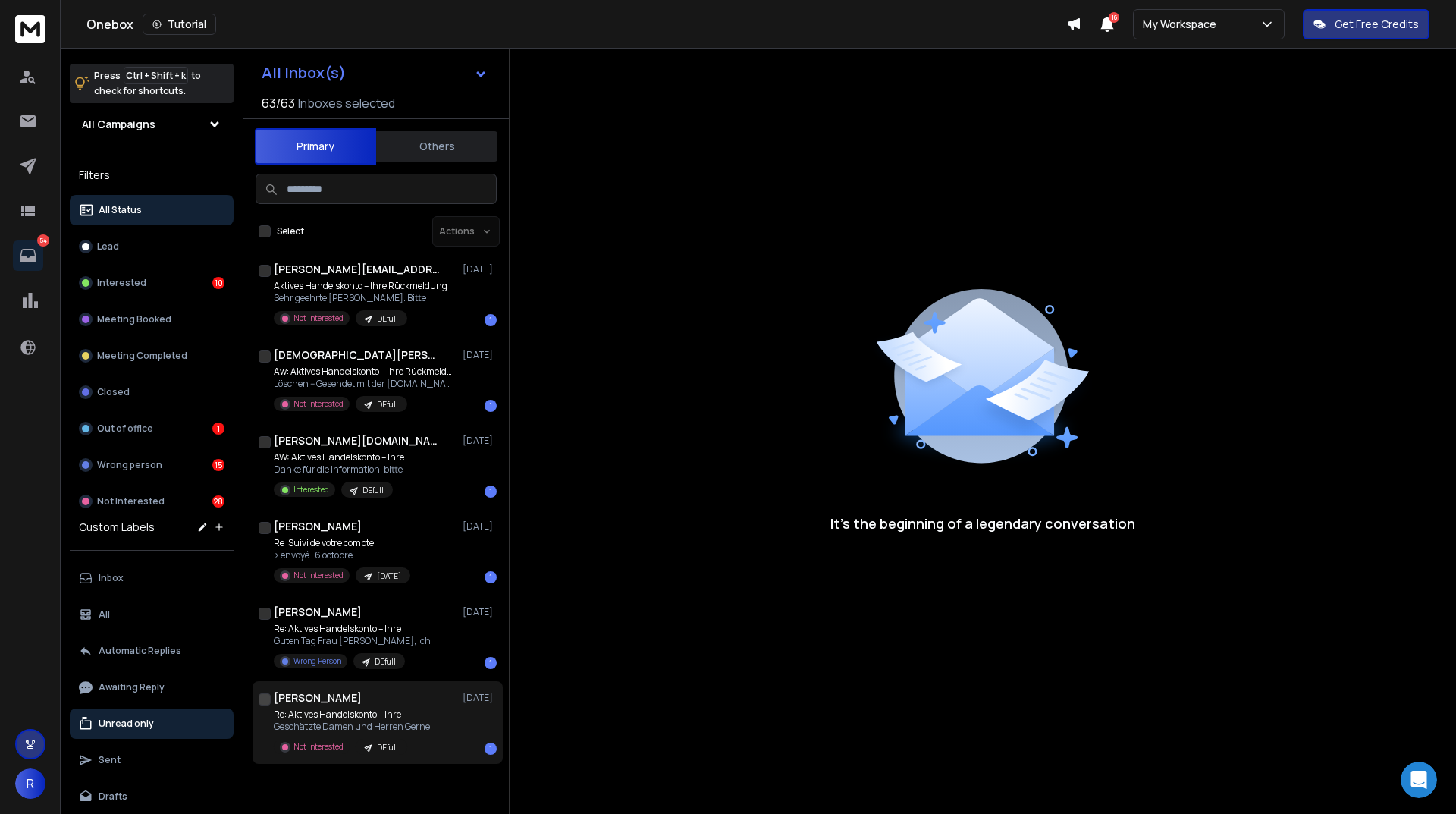
click at [413, 726] on p "Geschätzte Damen und Herren Gerne" at bounding box center [351, 727] width 156 height 12
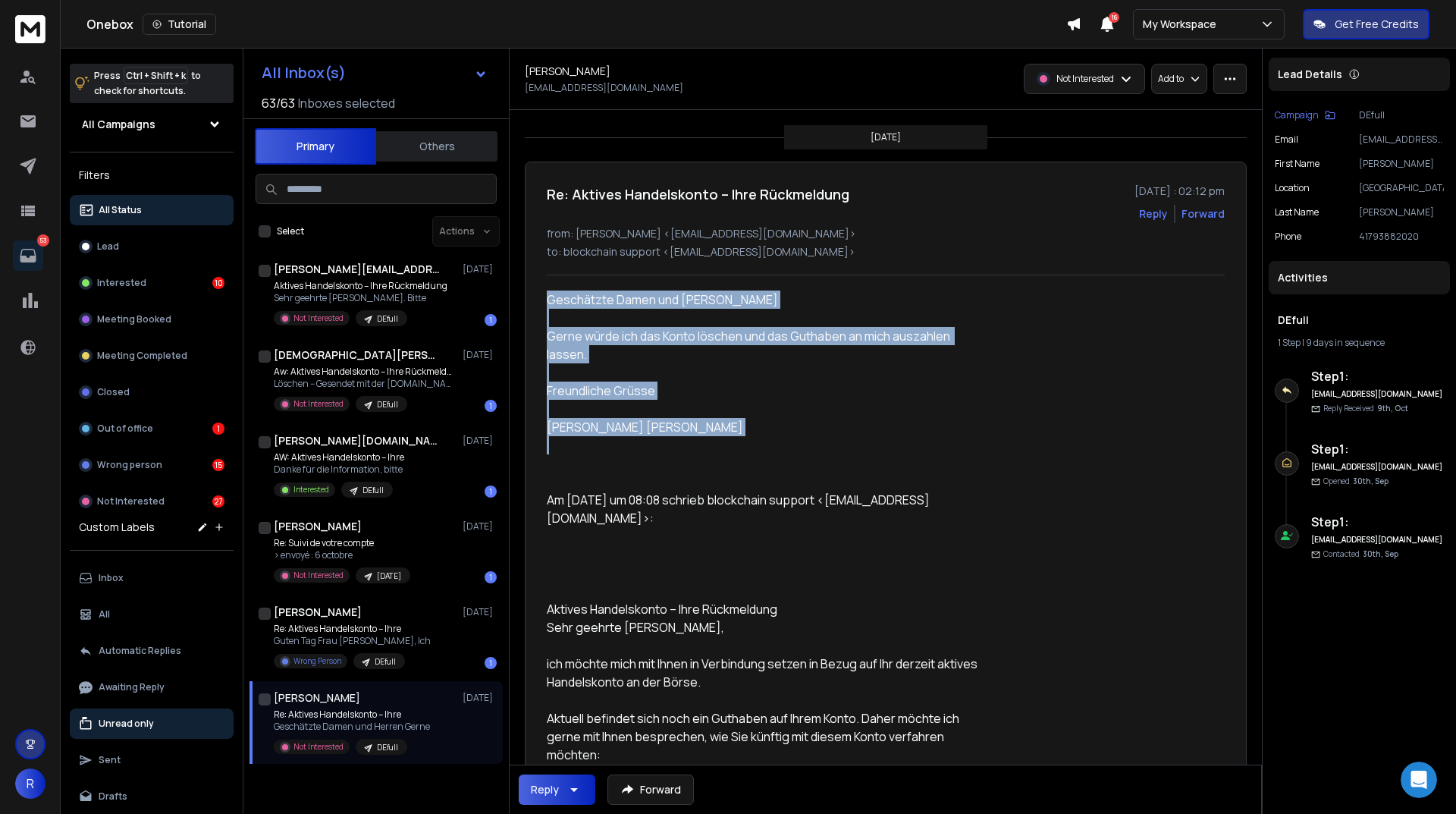
drag, startPoint x: 544, startPoint y: 289, endPoint x: 622, endPoint y: 442, distance: 171.7
click at [622, 442] on div "Re: Aktives Handelskonto – Ihre Rückmeldung 9 October 2025 : 02:12 pm Reply For…" at bounding box center [886, 735] width 722 height 1147
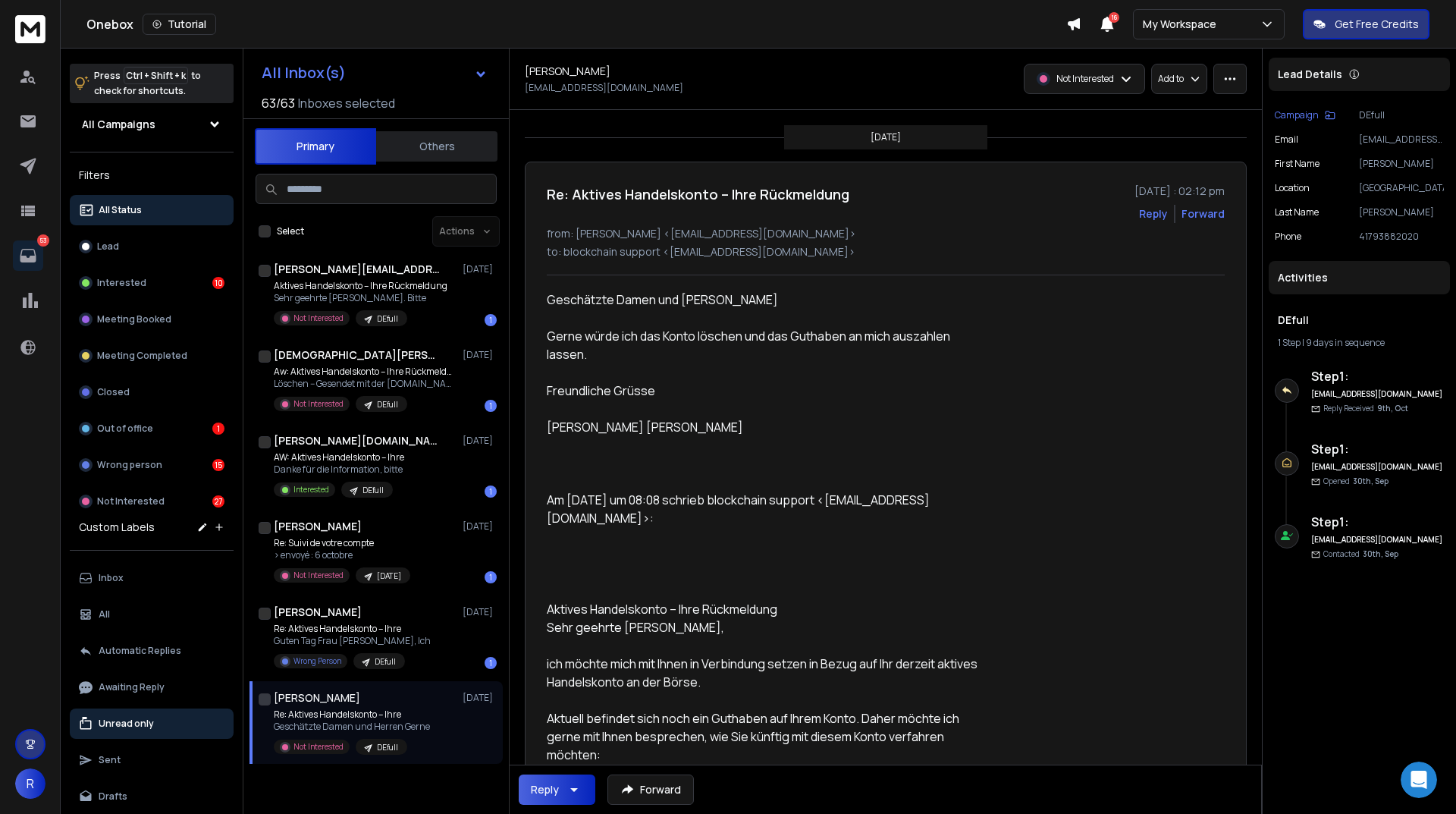
click at [1385, 236] on p "41793882020" at bounding box center [1401, 236] width 85 height 12
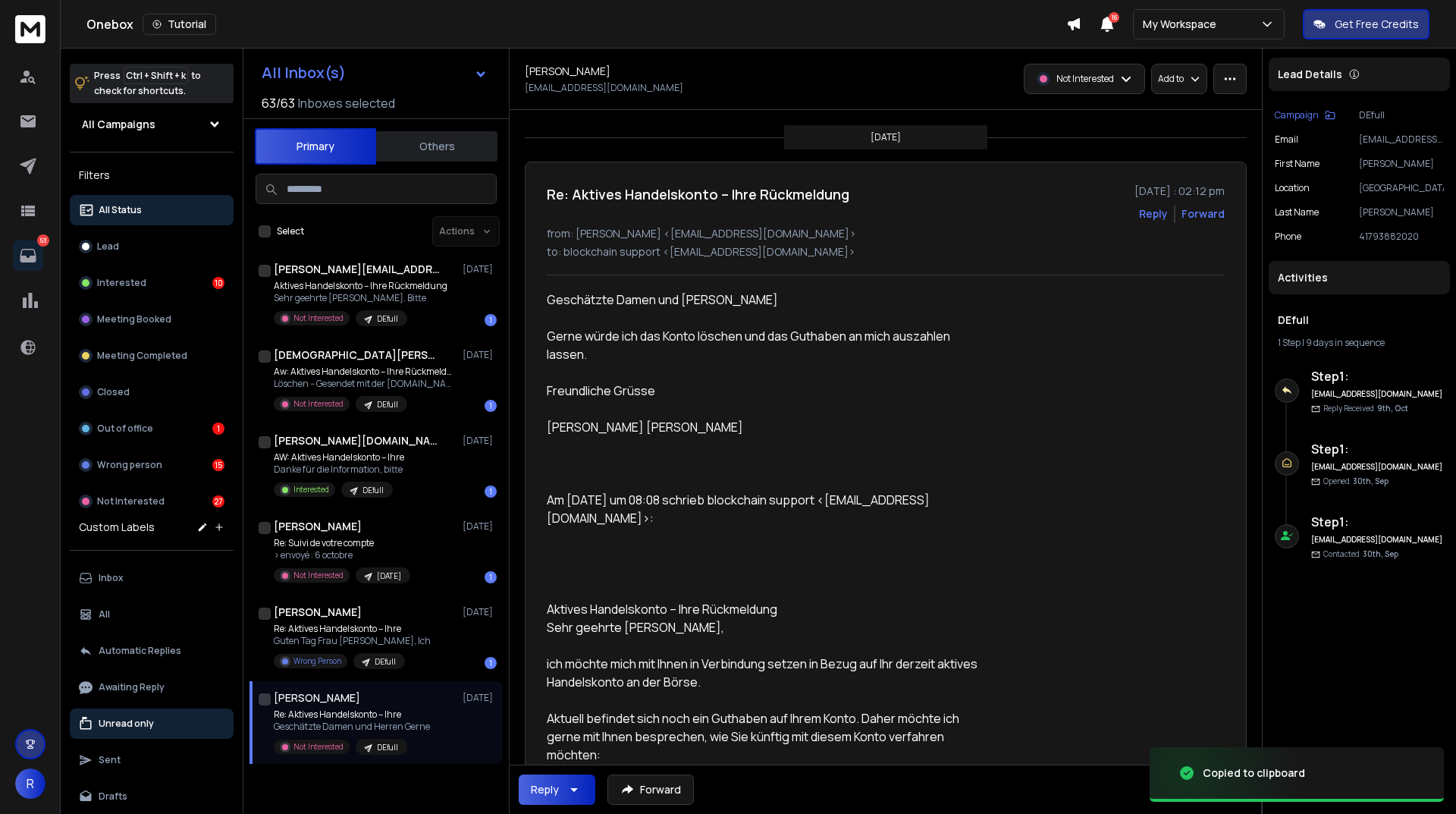
click at [1395, 192] on p "Switzerland" at bounding box center [1401, 188] width 85 height 12
click at [1392, 138] on p "zurfluhkurt@bluewin.ch" at bounding box center [1401, 139] width 85 height 12
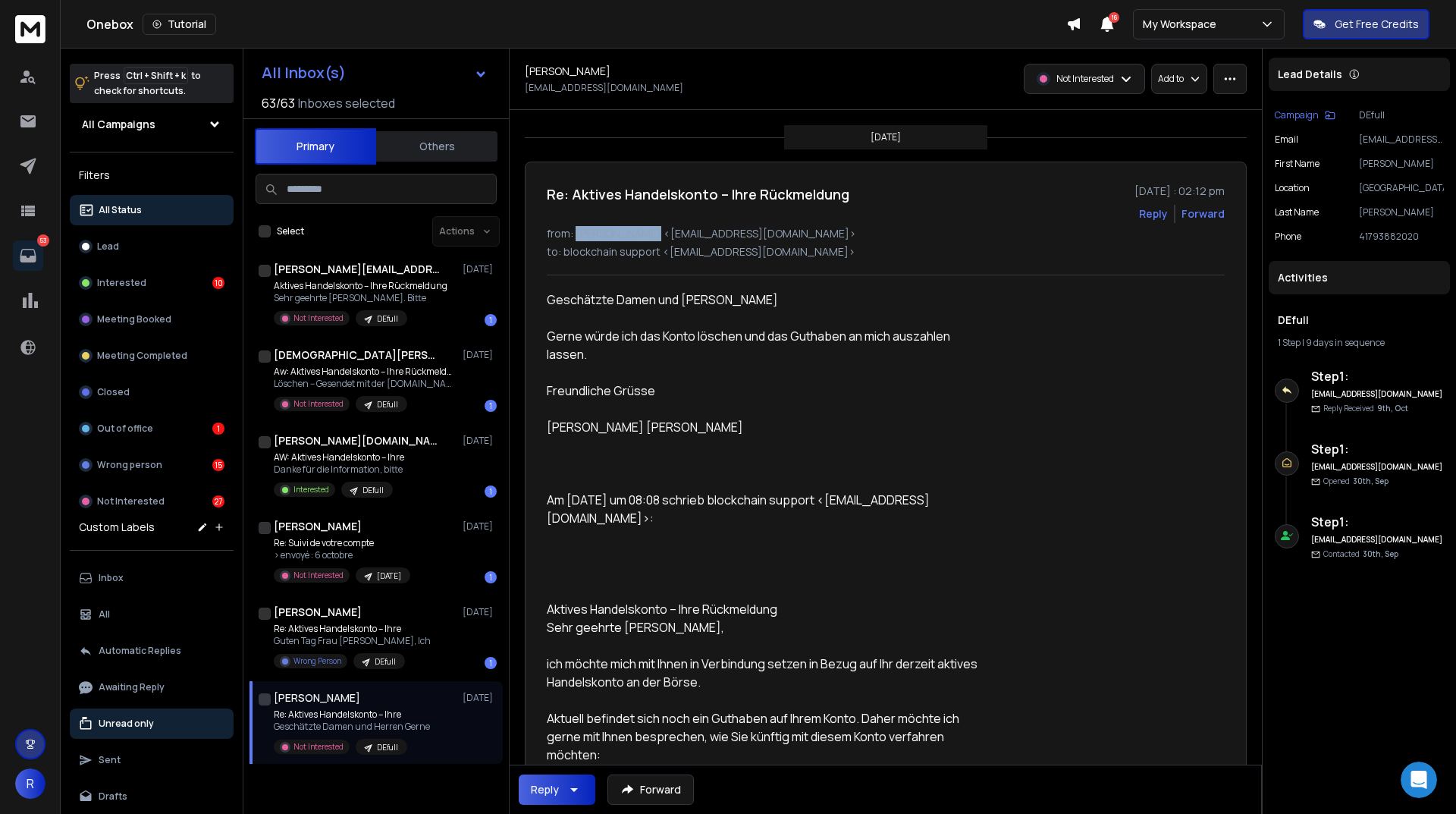
drag, startPoint x: 576, startPoint y: 234, endPoint x: 639, endPoint y: 236, distance: 63.0
click at [639, 236] on p "from: Kurt Zurfluh <zurfluhkurt@bluewin.ch>" at bounding box center [886, 234] width 678 height 16
click at [641, 273] on div "Re: Aktives Handelskonto – Ihre Rückmeldung 9 October 2025 : 02:12 pm Reply For…" at bounding box center [886, 734] width 678 height 1102
drag, startPoint x: 660, startPoint y: 251, endPoint x: 813, endPoint y: 255, distance: 153.1
click at [813, 255] on p "to: blockchain support <blockchain@recover-now.org>" at bounding box center [886, 252] width 678 height 16
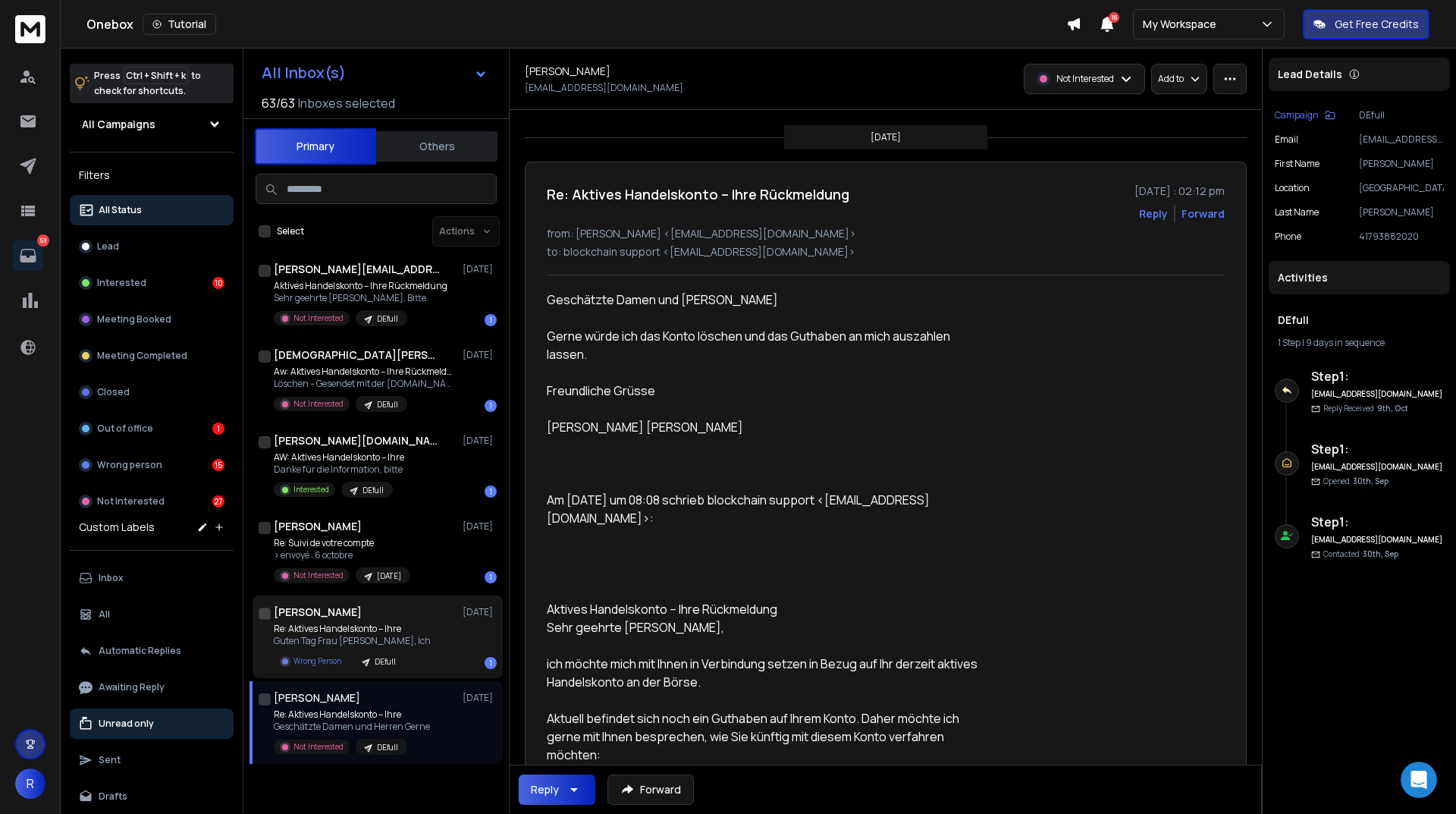
click at [369, 628] on p "Re: Aktives Handelskonto – Ihre" at bounding box center [351, 629] width 157 height 12
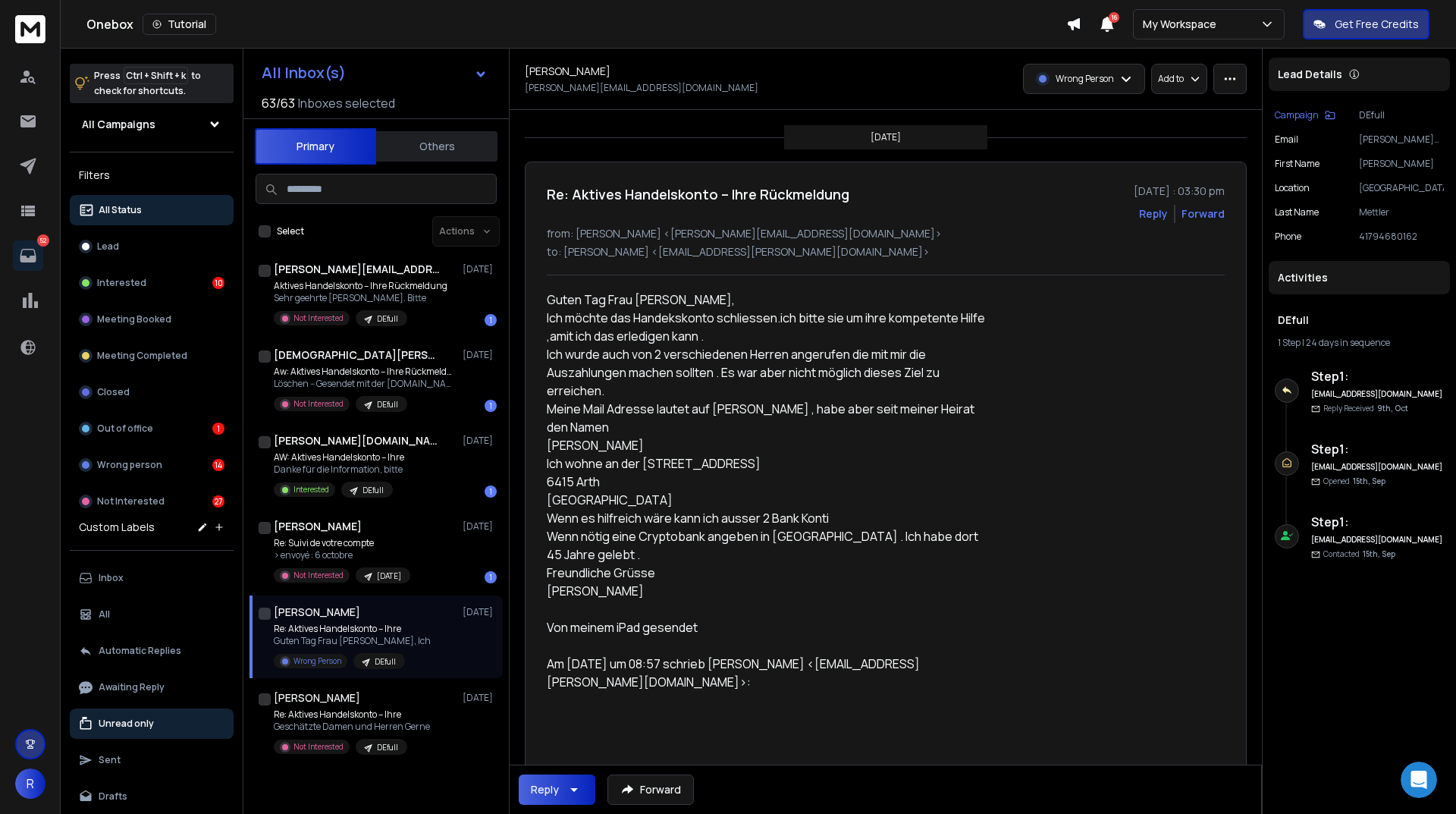
drag, startPoint x: 657, startPoint y: 597, endPoint x: 545, endPoint y: 299, distance: 318.4
click at [545, 299] on div "Re: Aktives Handelskonto – Ihre Rückmeldung 9 October 2025 : 03:30 pm Reply For…" at bounding box center [886, 790] width 722 height 1256
click at [612, 210] on div "Re: Aktives Handelskonto – Ihre Rückmeldung 9 October 2025 : 03:30 pm Reply For…" at bounding box center [886, 204] width 678 height 40
click at [1375, 242] on p "41794680162" at bounding box center [1401, 236] width 85 height 12
click at [1409, 669] on div "Lead Details Campaign DEfull Email gertrud.stock@bluewin.ch First Name Gertrud …" at bounding box center [1359, 455] width 194 height 814
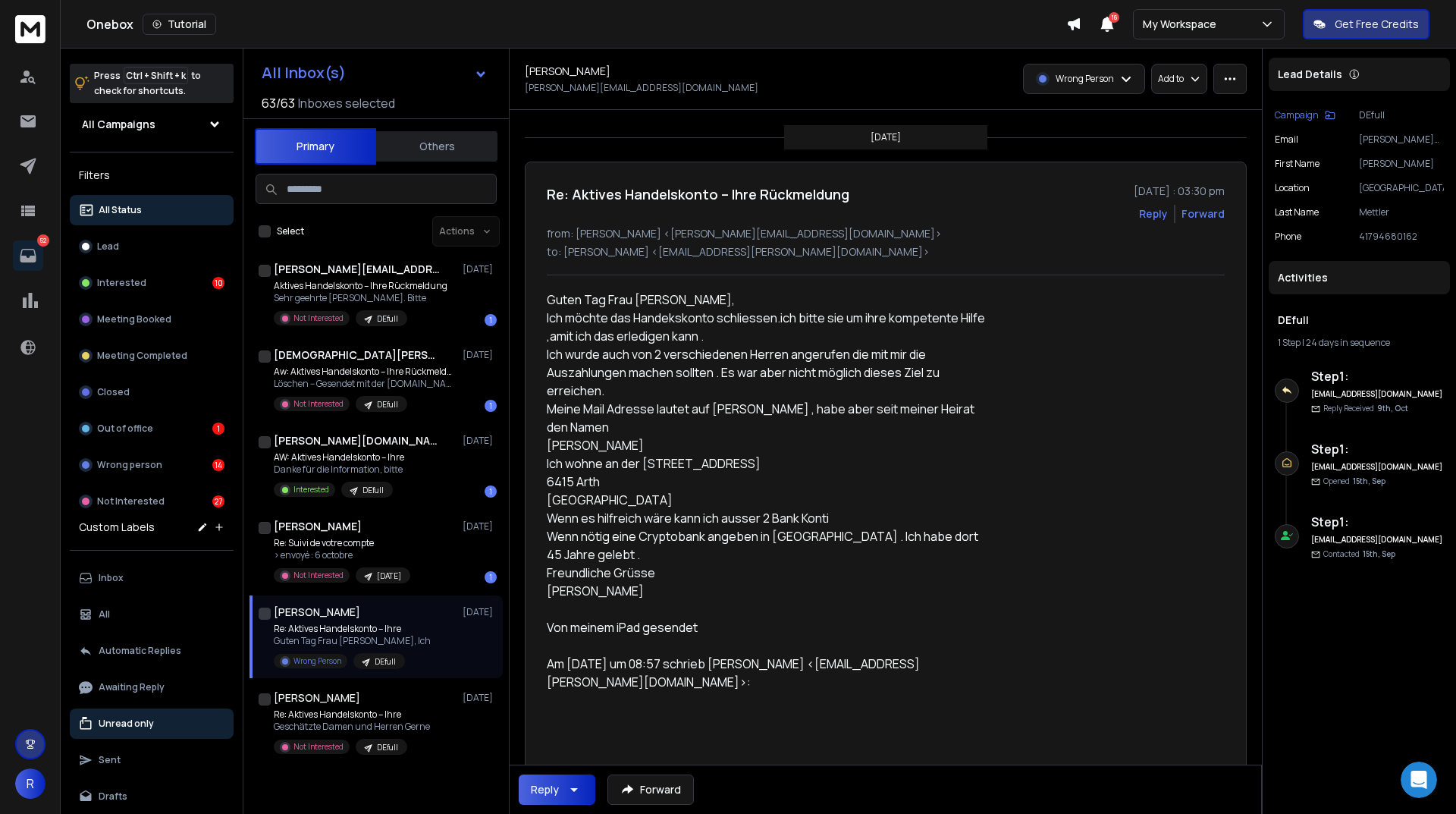
click at [1372, 140] on p "gertrud.stock@bluewin.ch" at bounding box center [1401, 139] width 85 height 12
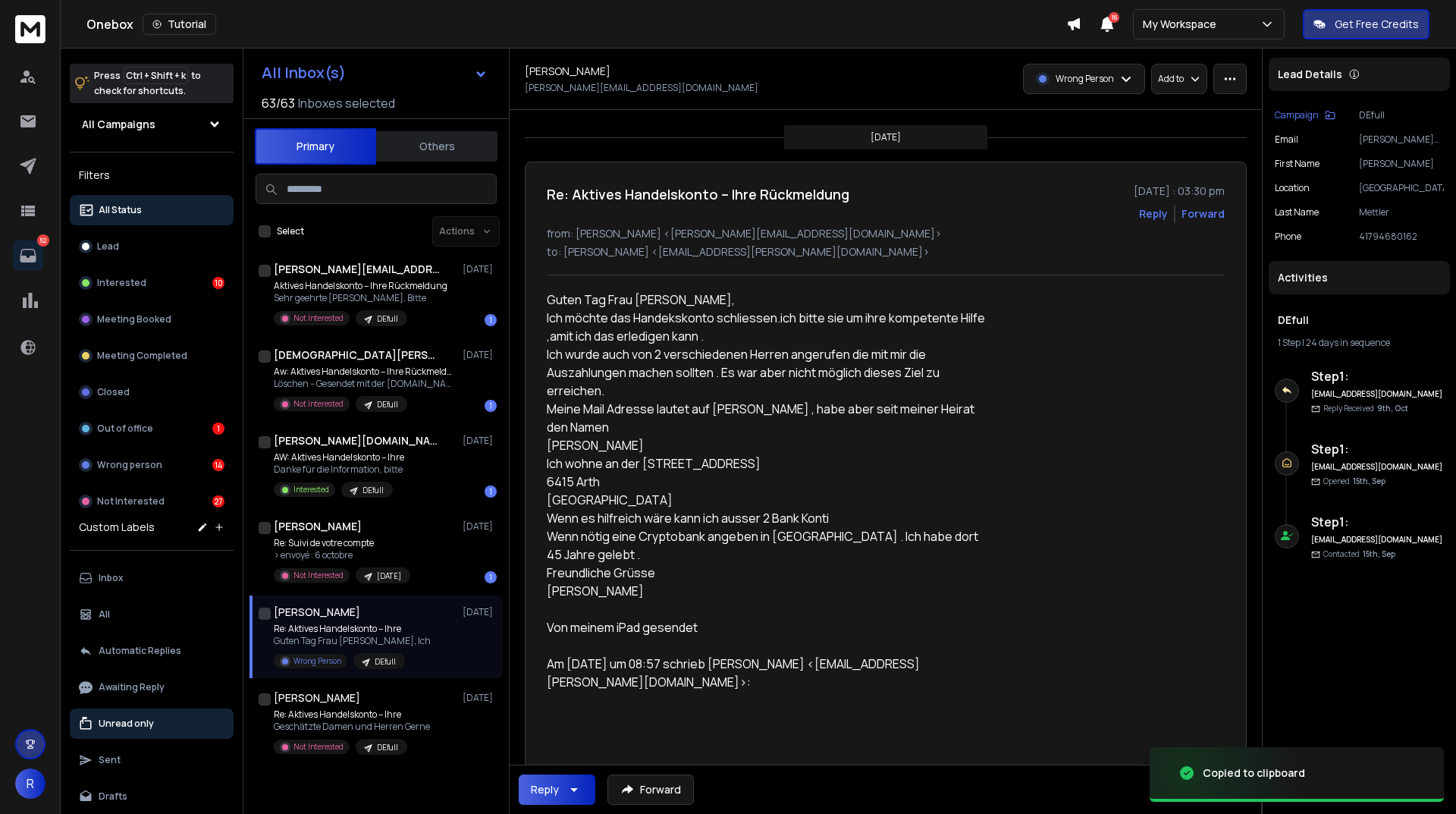
click at [660, 138] on div at bounding box center [654, 138] width 260 height 1
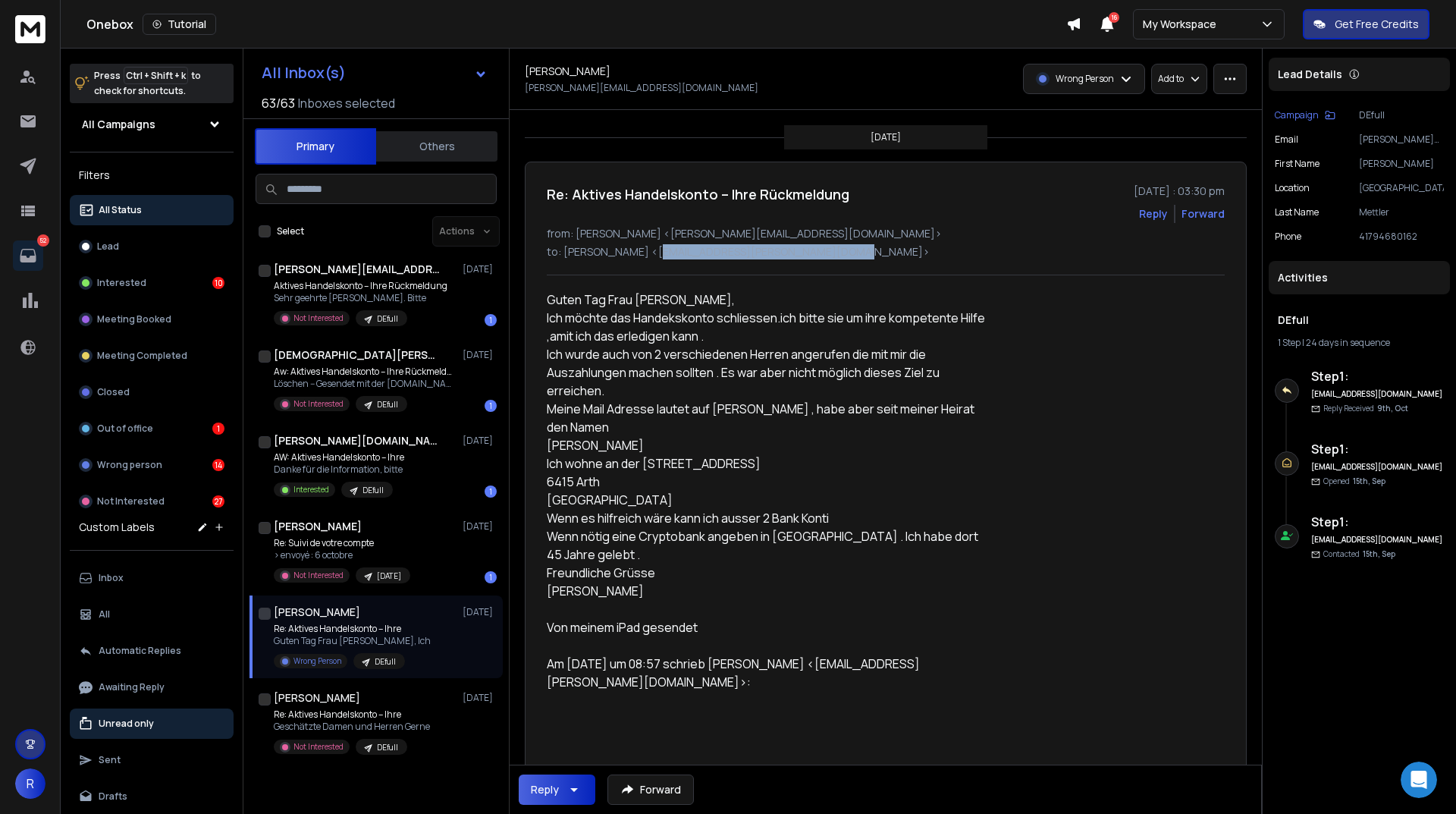
drag, startPoint x: 640, startPoint y: 250, endPoint x: 804, endPoint y: 251, distance: 164.0
click at [804, 251] on p "to: Katrin Schäfer <katrin.schafer@cryptobitcoin.live>" at bounding box center [886, 252] width 678 height 16
click at [689, 58] on div "Gertrud Stock Gertrud Stock gertrud.stock@bluewin.ch Wrong Person Add to Wrong …" at bounding box center [886, 79] width 752 height 61
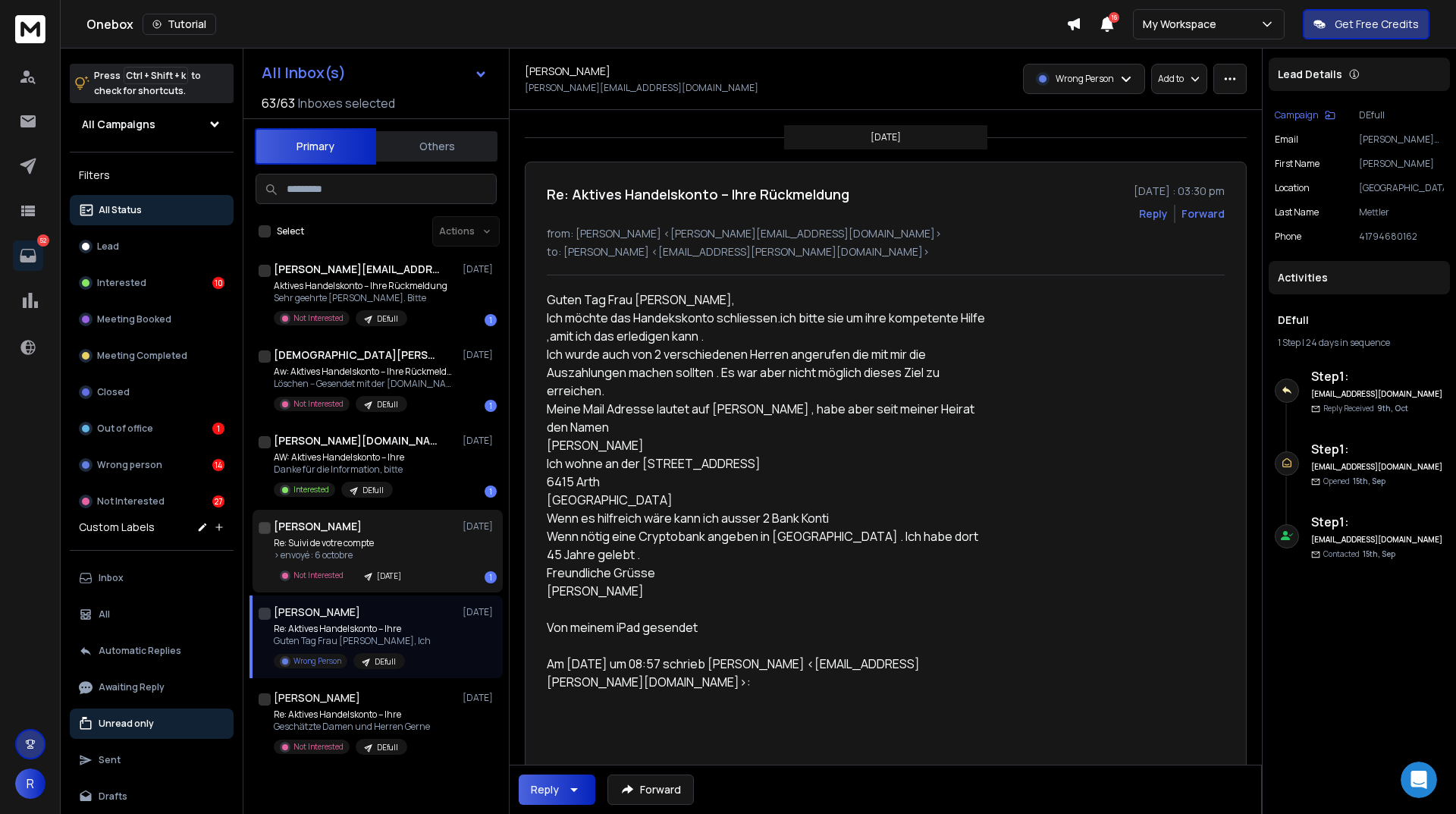
click at [416, 543] on div "Re: Suivi de votre compte > envoyé : 6 octobre Not Interested FR sep 2 1" at bounding box center [385, 559] width 223 height 46
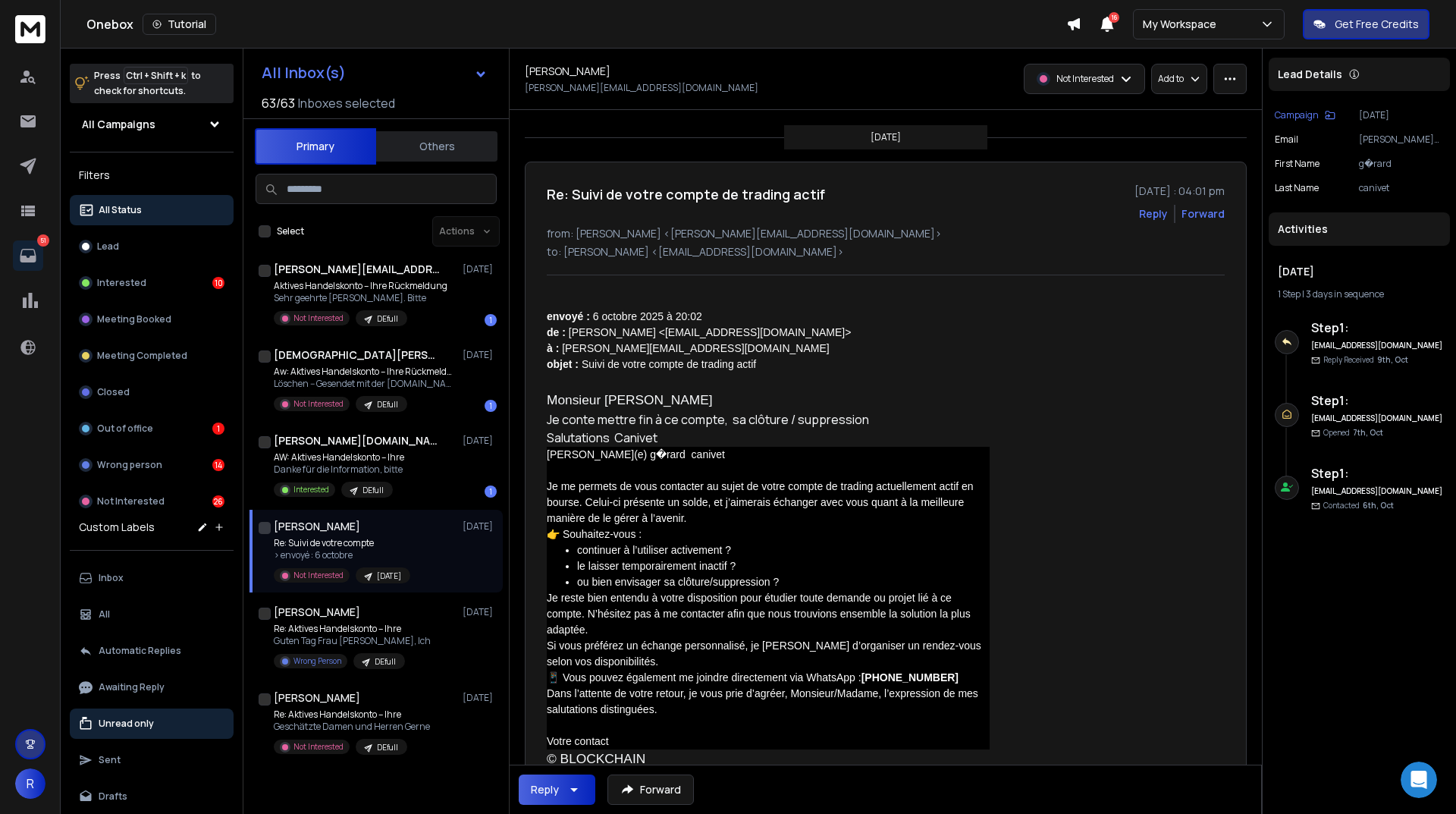
scroll to position [76, 0]
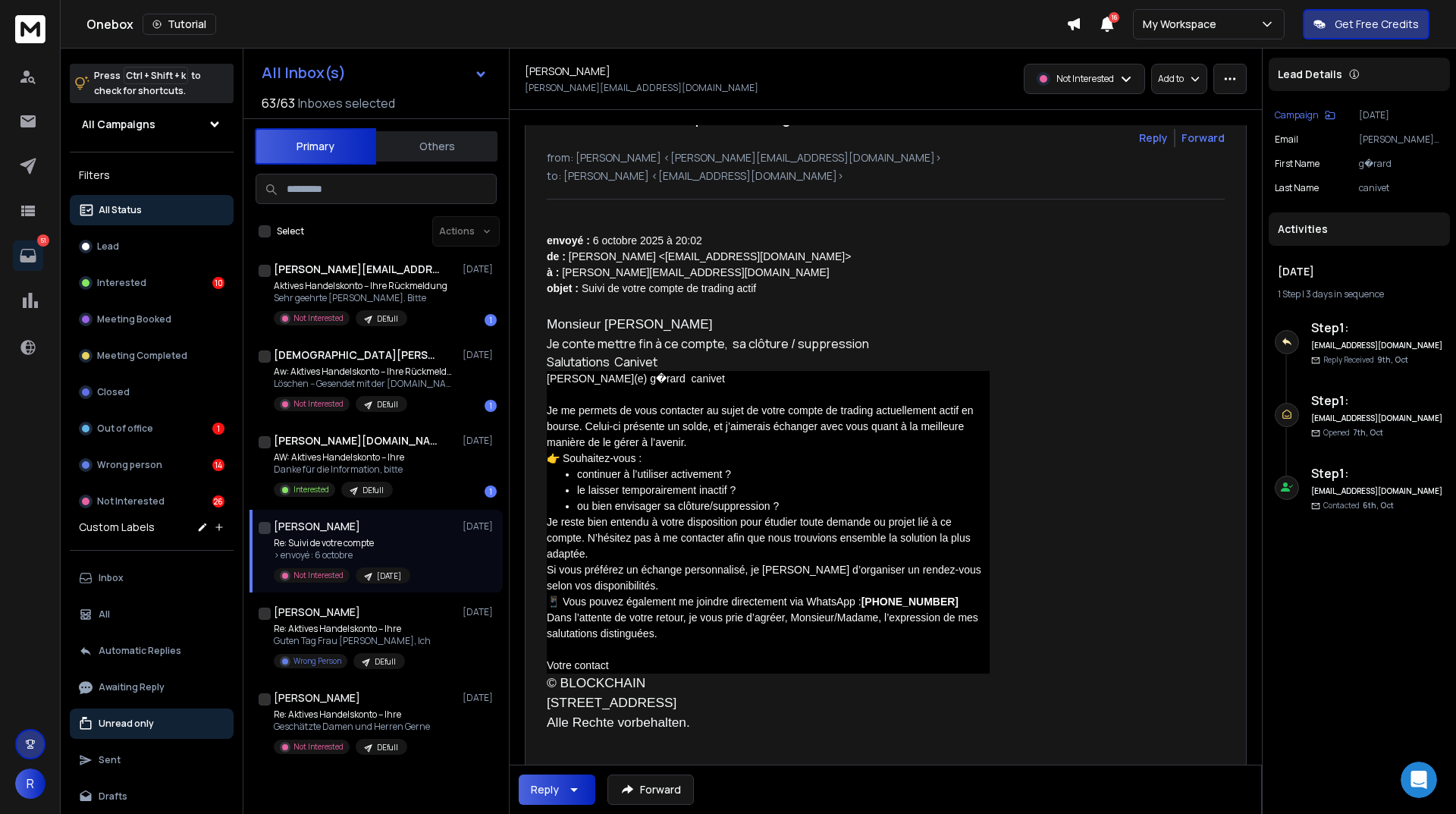
drag, startPoint x: 790, startPoint y: 378, endPoint x: 570, endPoint y: 357, distance: 221.0
click at [582, 360] on div "envoyé : 6 octobre 2025 à 20:02 de : Miguel Fernández <miguelfernandez@financei…" at bounding box center [775, 498] width 455 height 566
click at [570, 352] on p "Je conte mettre fin à ce compte, sa clôture / suppression" at bounding box center [769, 343] width 443 height 18
drag, startPoint x: 552, startPoint y: 333, endPoint x: 754, endPoint y: 378, distance: 207.0
click at [754, 378] on div "envoyé : 6 octobre 2025 à 20:02 de : Miguel Fernández <miguelfernandez@financei…" at bounding box center [775, 498] width 455 height 566
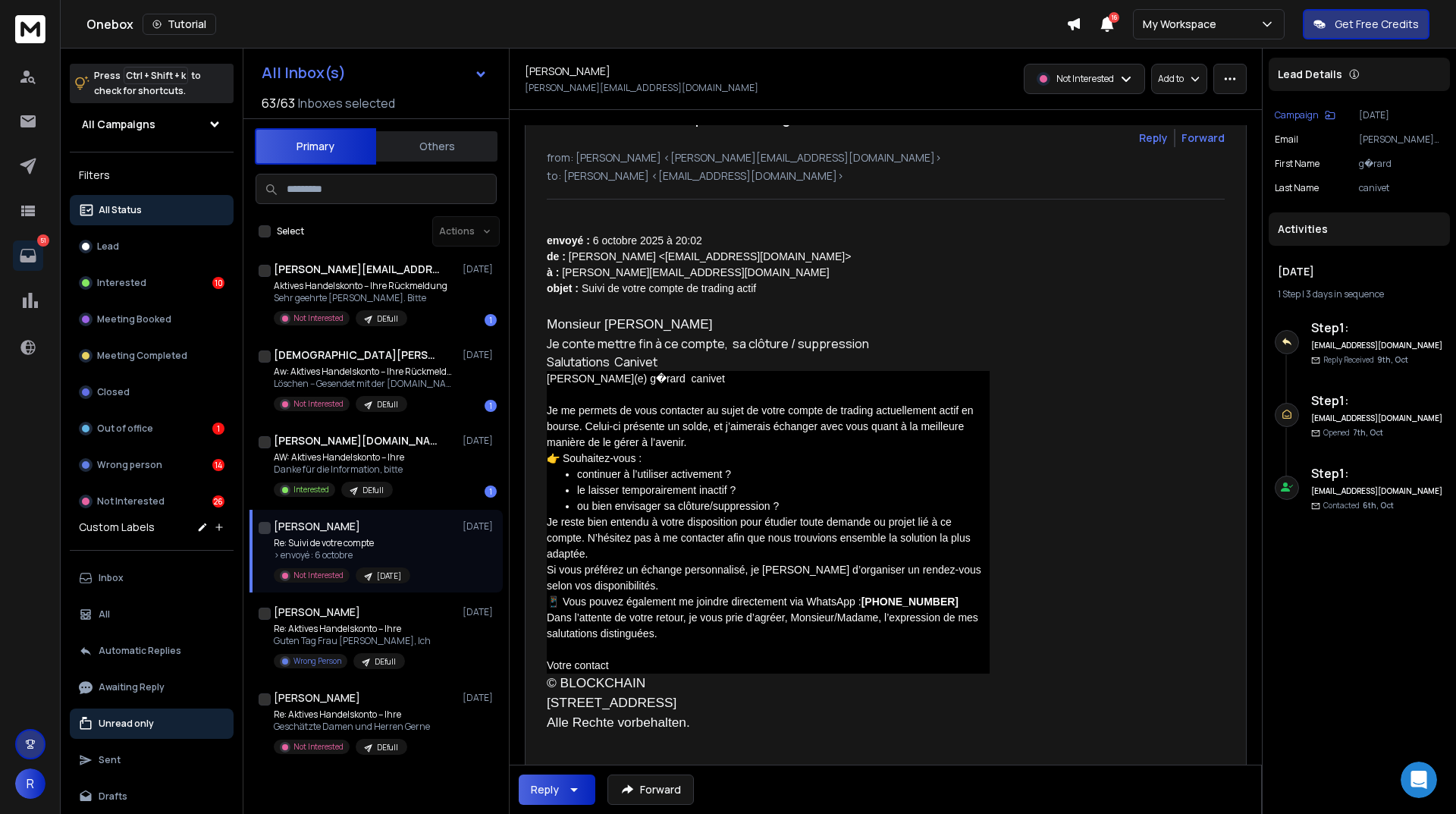
click at [1378, 136] on p "g.canivet@wanadoo.fr" at bounding box center [1401, 139] width 85 height 12
drag, startPoint x: 584, startPoint y: 156, endPoint x: 647, endPoint y: 161, distance: 63.2
click at [647, 161] on p "from: Gérard Canivet <g.canivet@wanadoo.fr>" at bounding box center [886, 158] width 678 height 16
click at [634, 61] on div "Gérard Canivet Gérard Canivet g.canivet@wanadoo.fr Not Interested Add to Not In…" at bounding box center [886, 79] width 752 height 61
drag, startPoint x: 658, startPoint y: 156, endPoint x: 669, endPoint y: 155, distance: 11.0
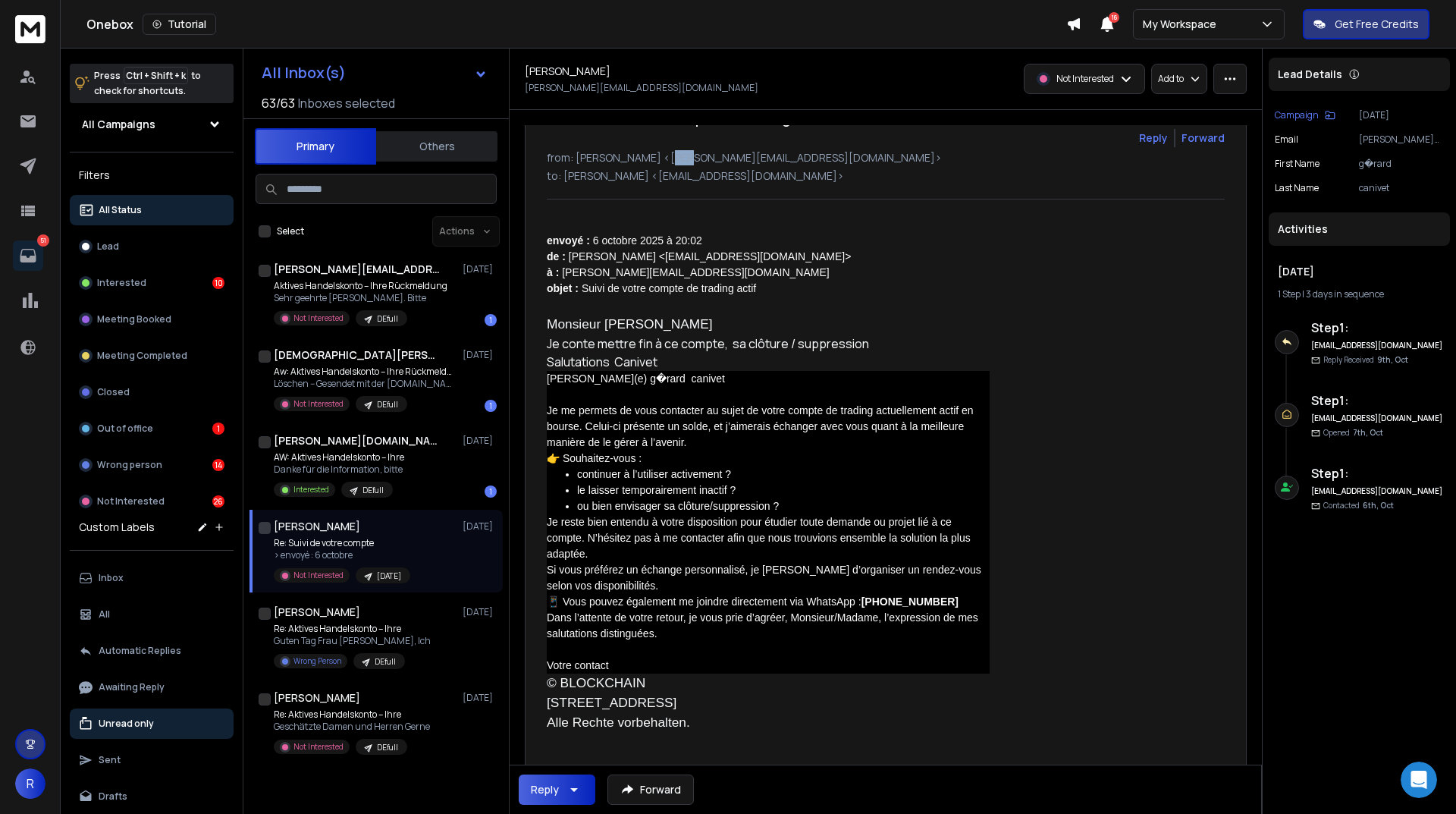
click at [669, 155] on p "from: Gérard Canivet <g.canivet@wanadoo.fr>" at bounding box center [886, 158] width 678 height 16
drag, startPoint x: 658, startPoint y: 175, endPoint x: 834, endPoint y: 177, distance: 176.0
click at [834, 177] on p "to: Miguel Fernández <miguelfernandez@financeinvest.org>" at bounding box center [886, 176] width 678 height 16
click at [145, 728] on p "Unread only" at bounding box center [126, 724] width 55 height 12
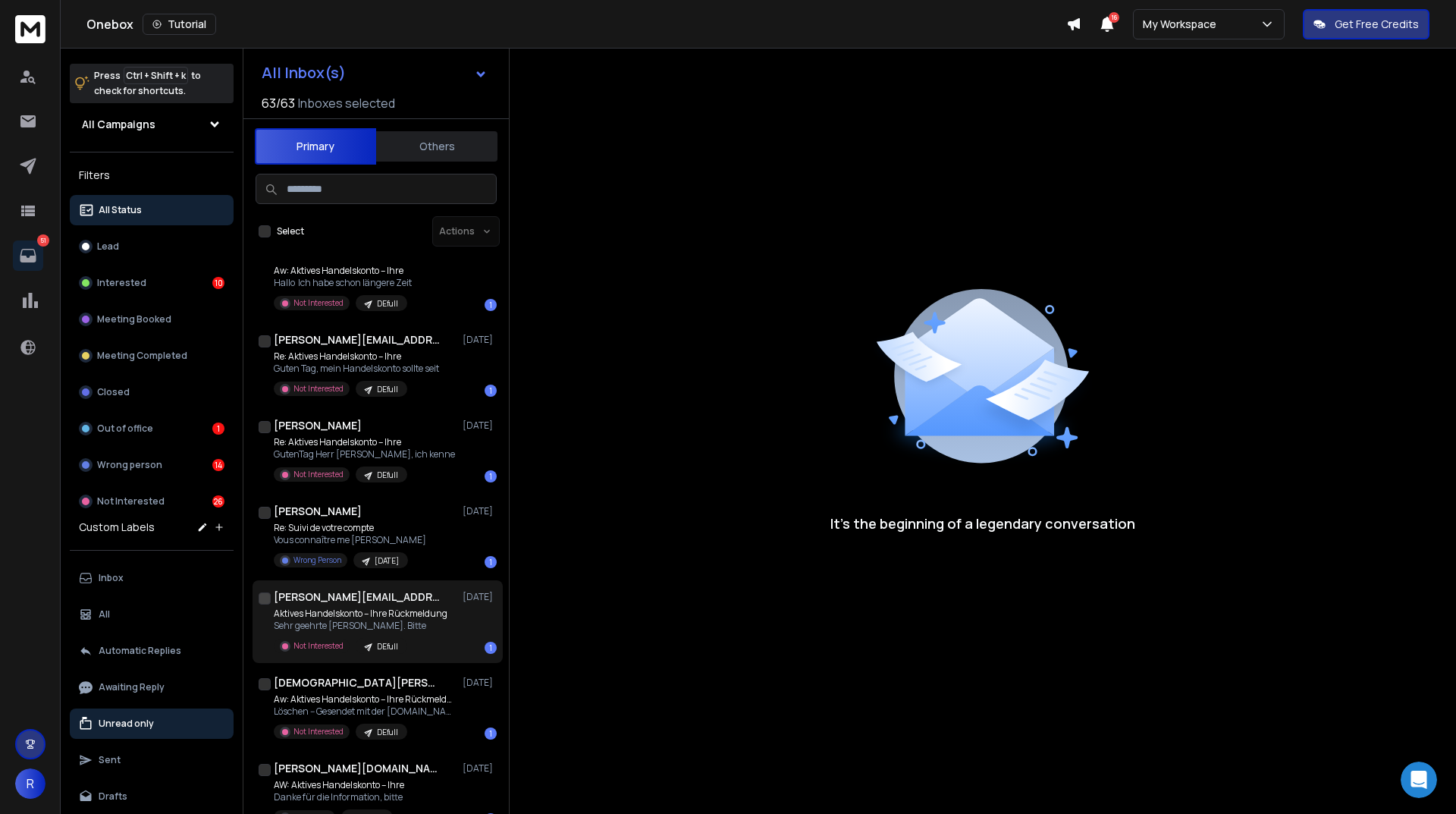
scroll to position [3870, 0]
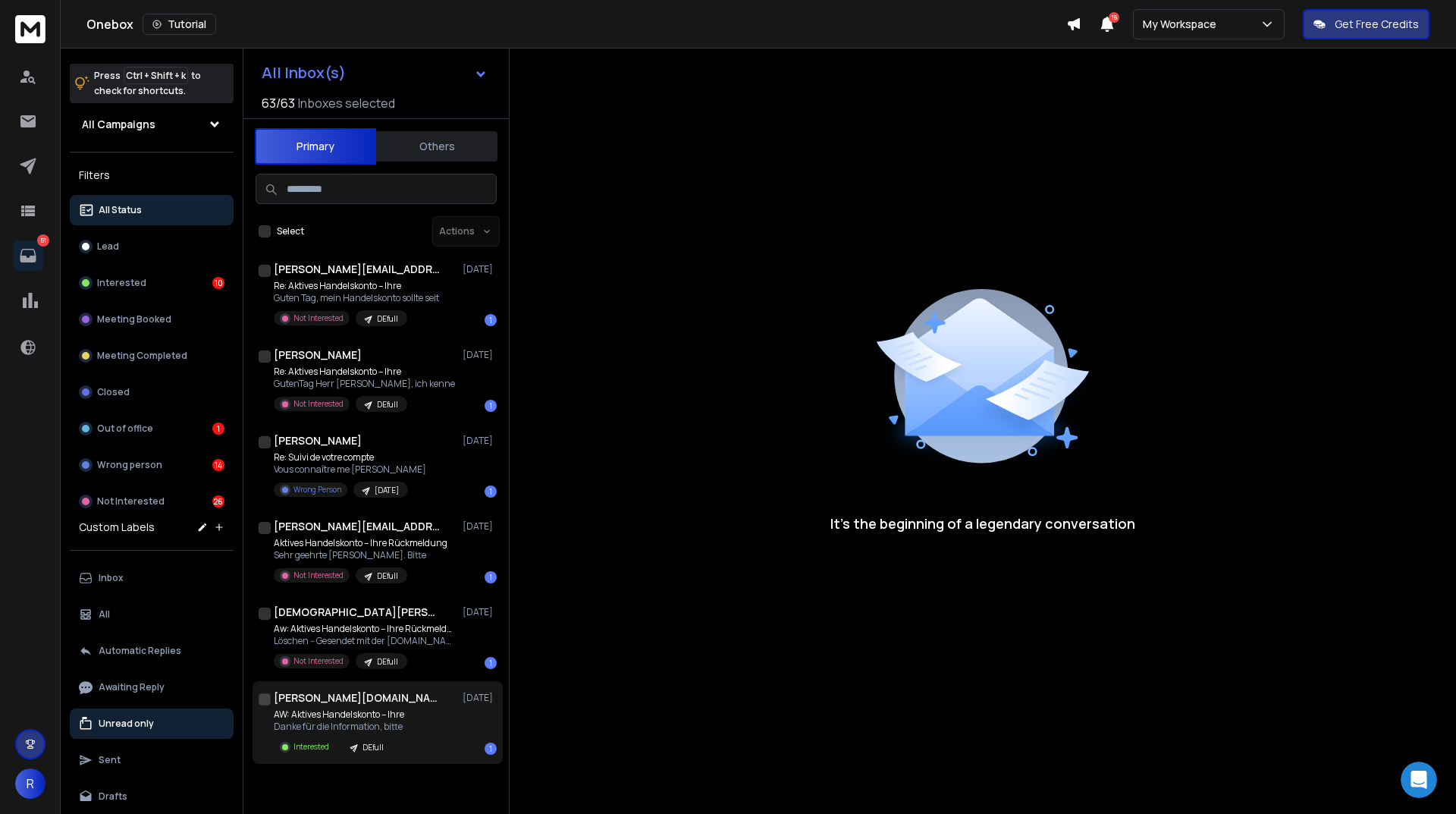
click at [433, 701] on div "haas.kh@t-online.de 09 Oct" at bounding box center [385, 698] width 223 height 16
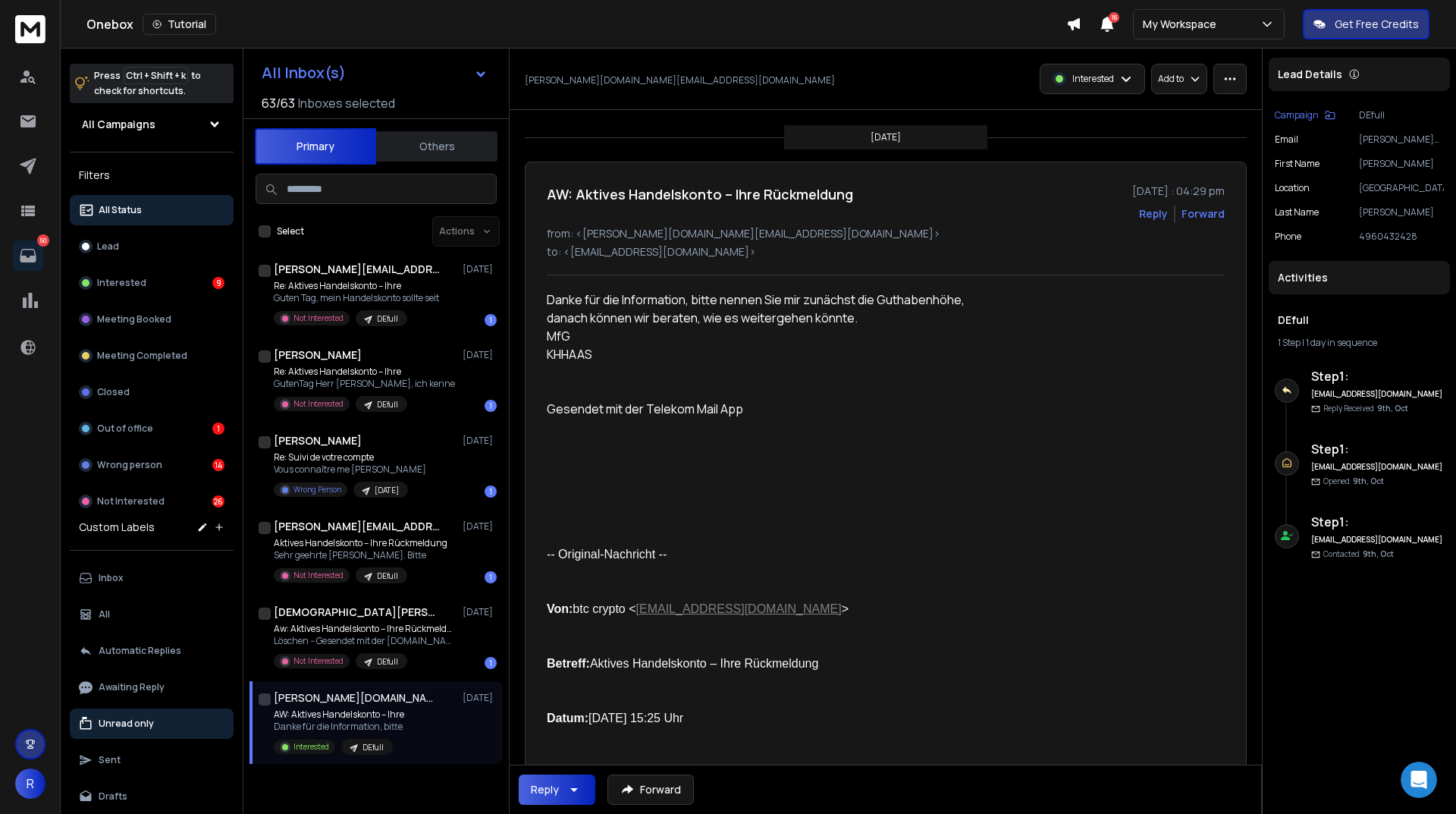
drag, startPoint x: 547, startPoint y: 297, endPoint x: 657, endPoint y: 437, distance: 178.0
click at [1388, 236] on p "4960432428" at bounding box center [1401, 236] width 85 height 12
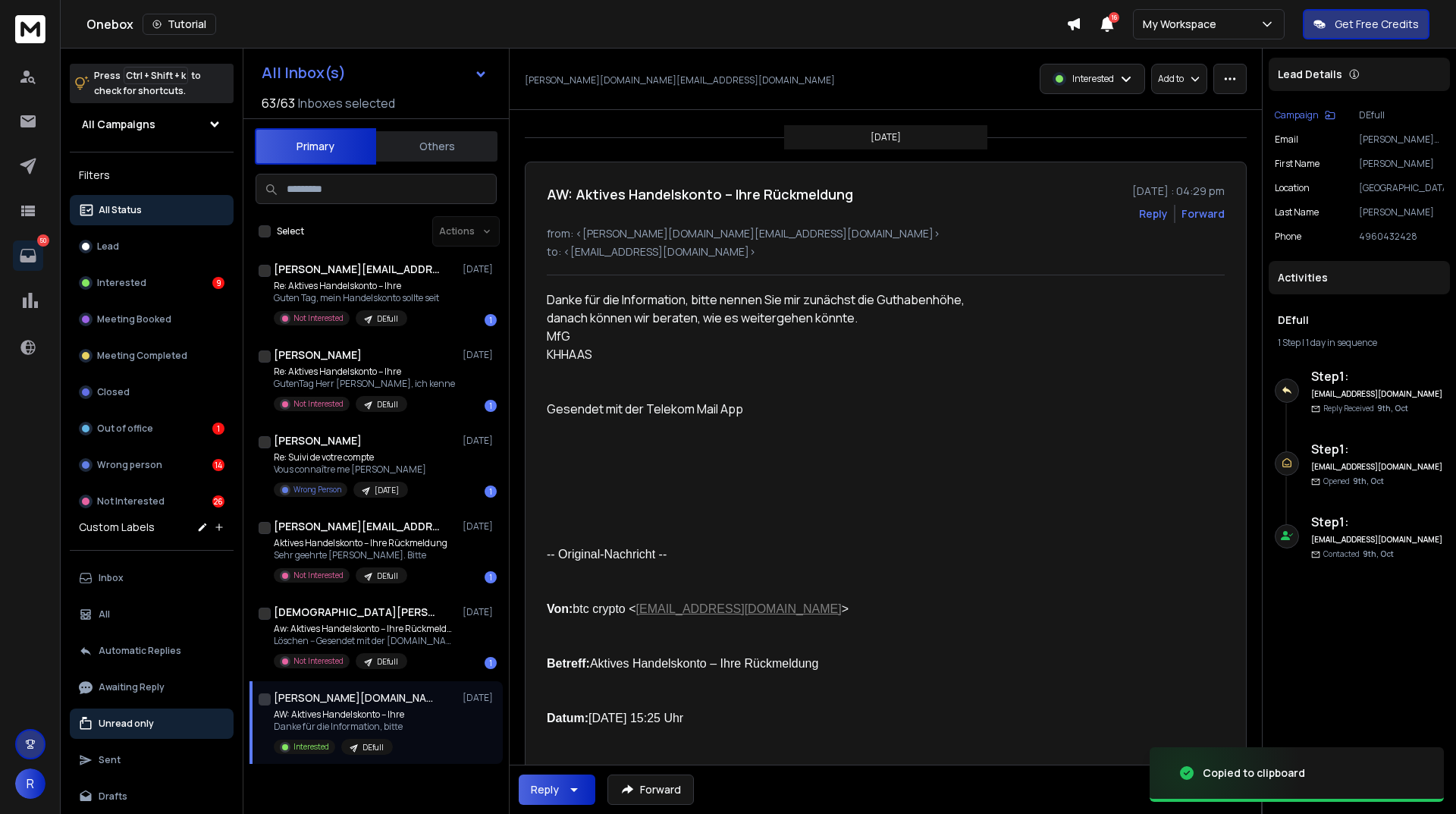
click at [1403, 138] on p "haas.kh@t-online.de" at bounding box center [1401, 139] width 85 height 12
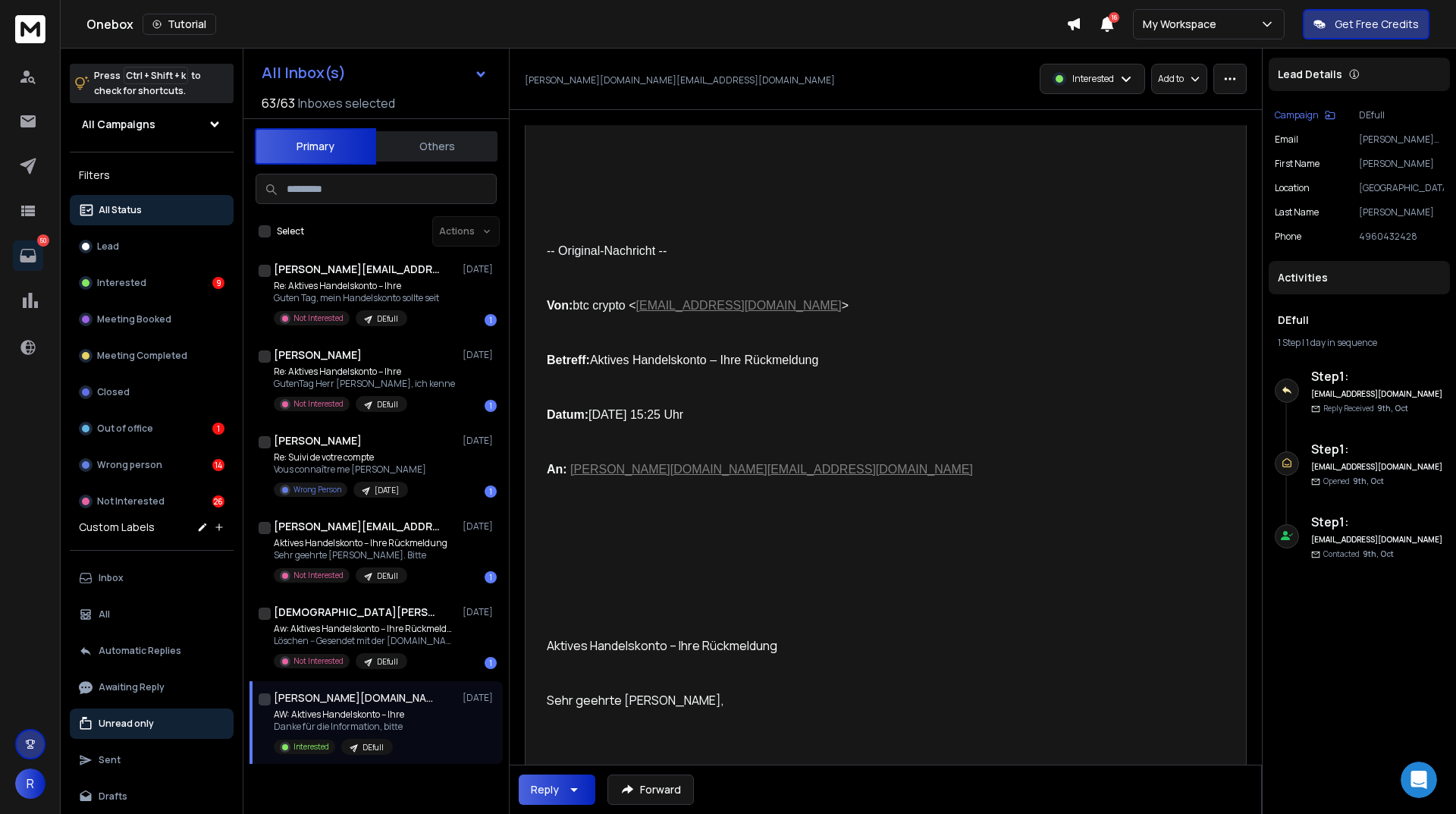
scroll to position [0, 0]
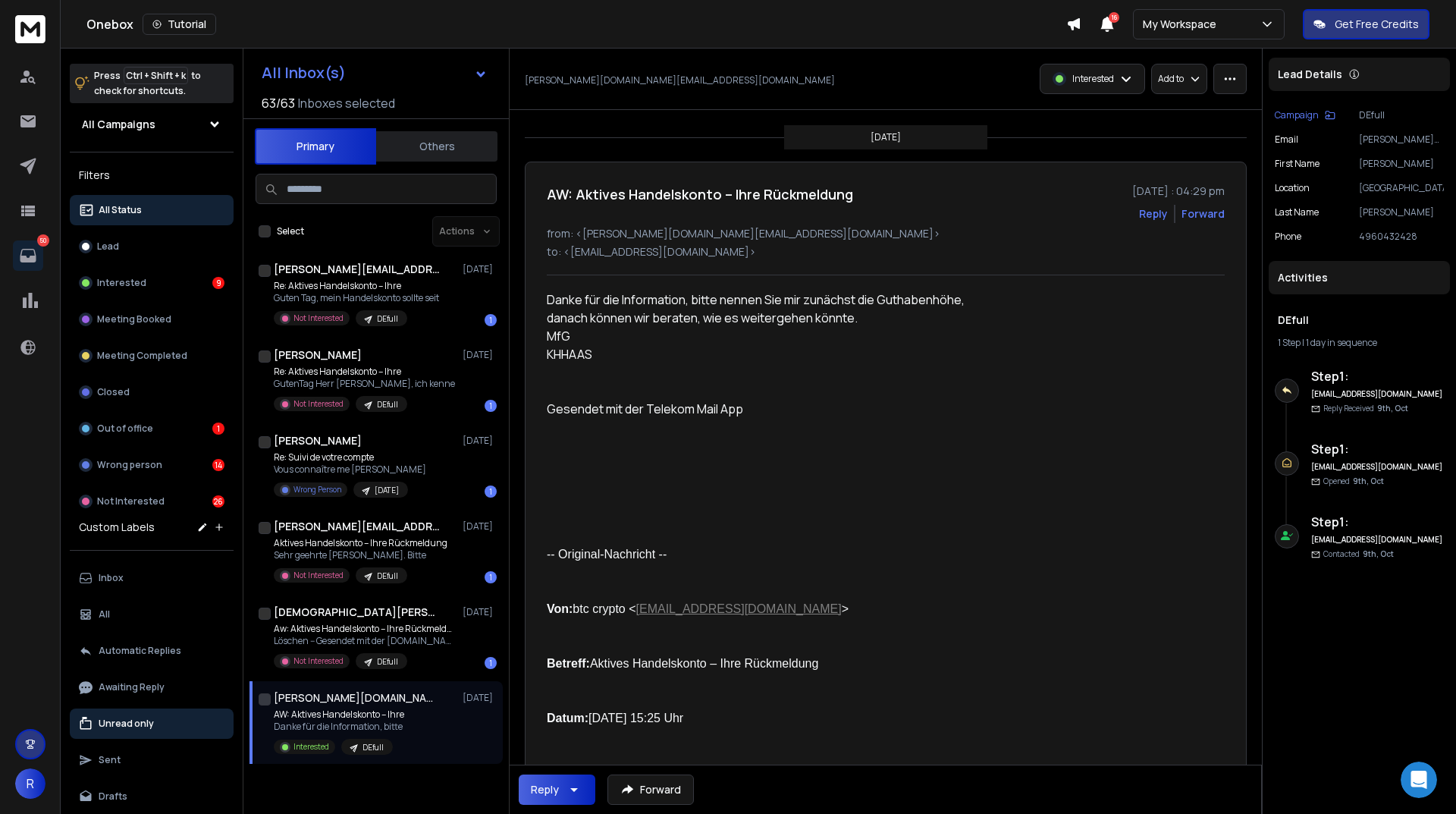
click at [1371, 165] on p "Karlheinz" at bounding box center [1401, 164] width 85 height 12
click at [1384, 144] on p "haas.kh@t-online.de" at bounding box center [1401, 139] width 85 height 12
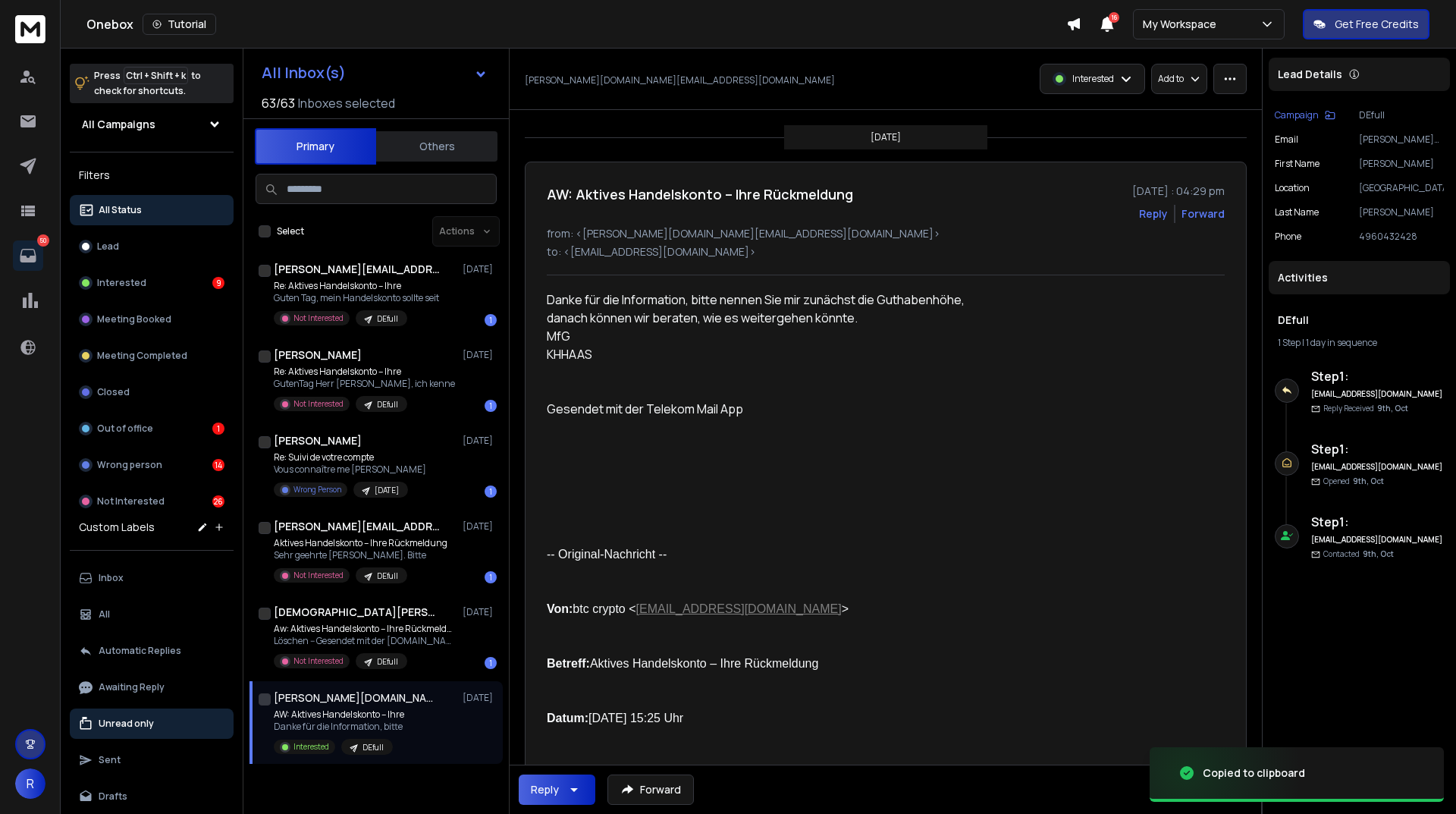
drag, startPoint x: 664, startPoint y: 351, endPoint x: 664, endPoint y: 336, distance: 15.0
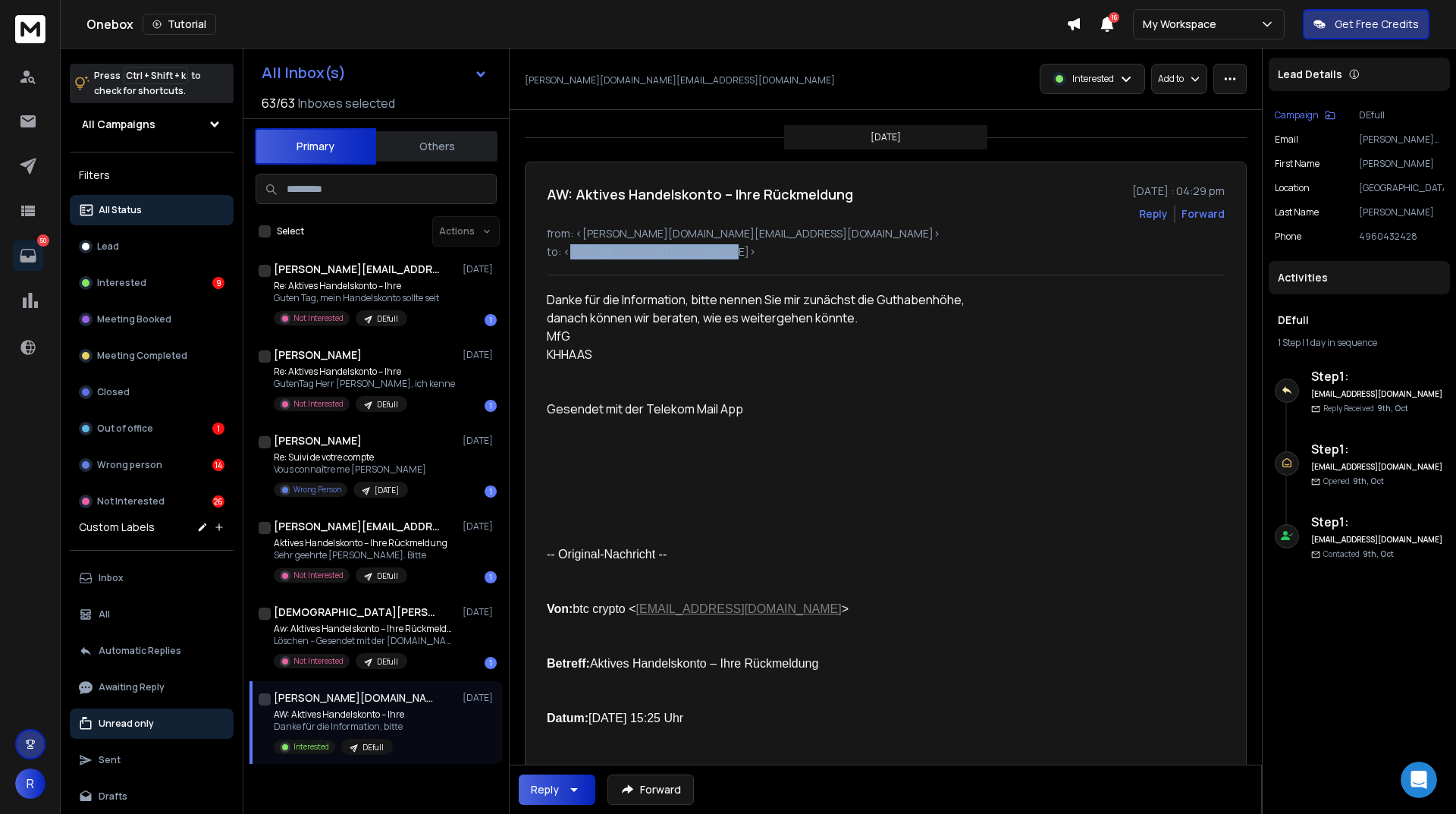
drag, startPoint x: 570, startPoint y: 248, endPoint x: 708, endPoint y: 252, distance: 138.1
click at [708, 252] on p "to: <btc.crypto@recover-now.org>" at bounding box center [886, 252] width 678 height 16
click at [162, 732] on button "Unread only" at bounding box center [151, 723] width 164 height 30
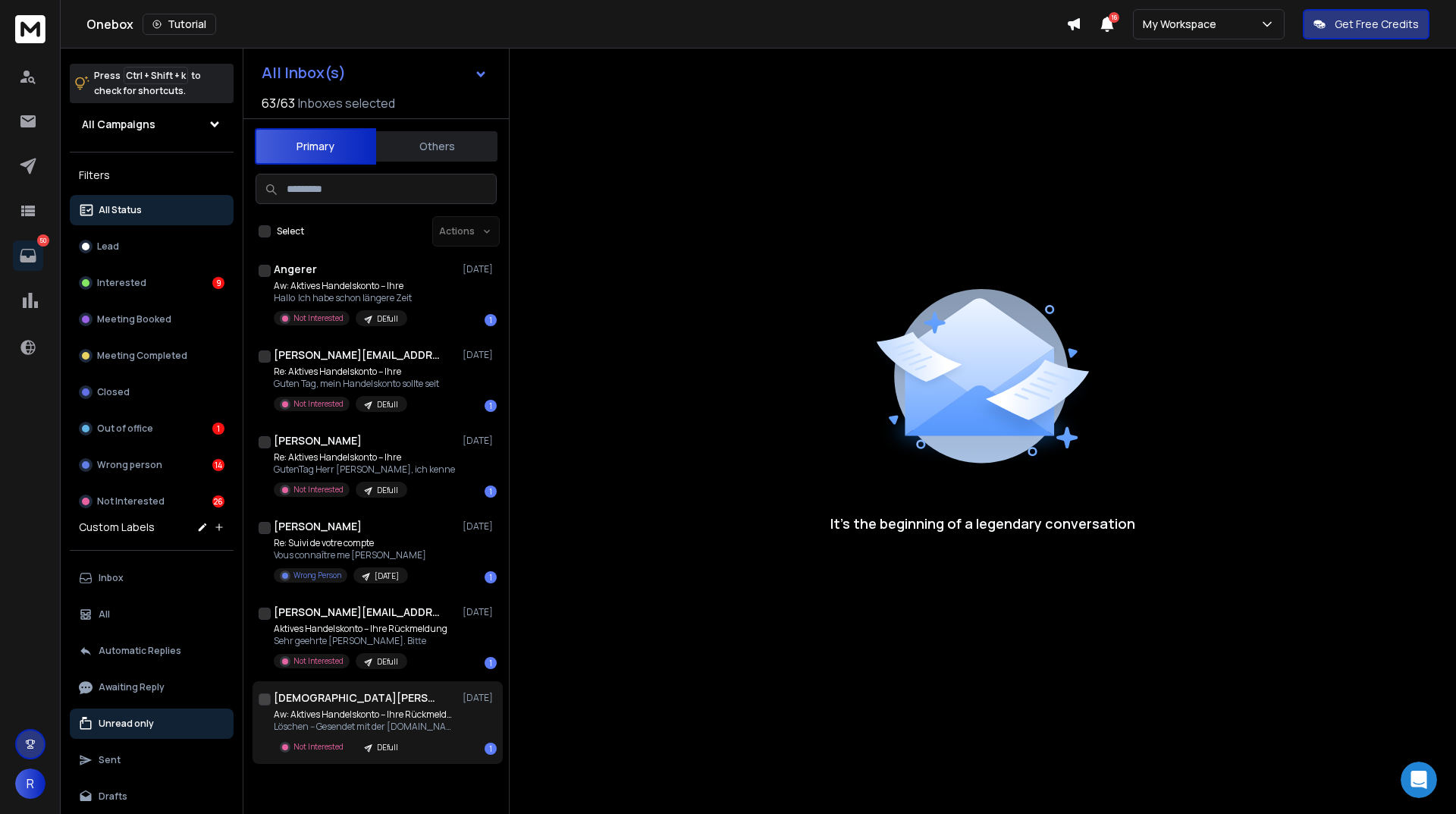
scroll to position [3784, 0]
click at [407, 726] on p "Löschen -- Gesendet mit der WEB.DE Mail" at bounding box center [364, 727] width 182 height 12
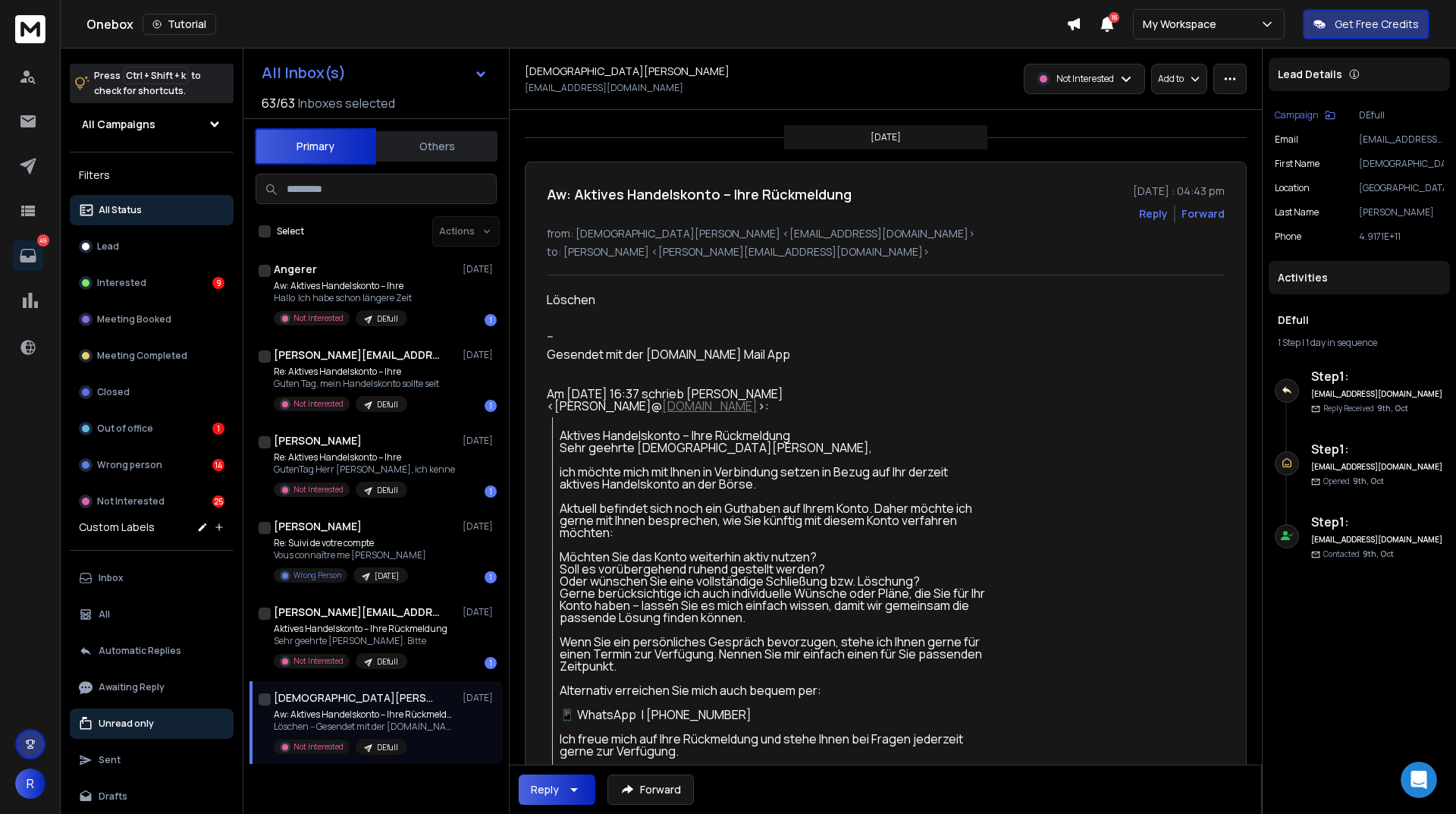
click at [560, 305] on div "Löschen -- Gesendet mit der WEB.DE Mail App Am 09.10.25, 16:37 schrieb Ingrid K…" at bounding box center [775, 597] width 455 height 612
click at [116, 732] on div "Unread only" at bounding box center [116, 723] width 75 height 18
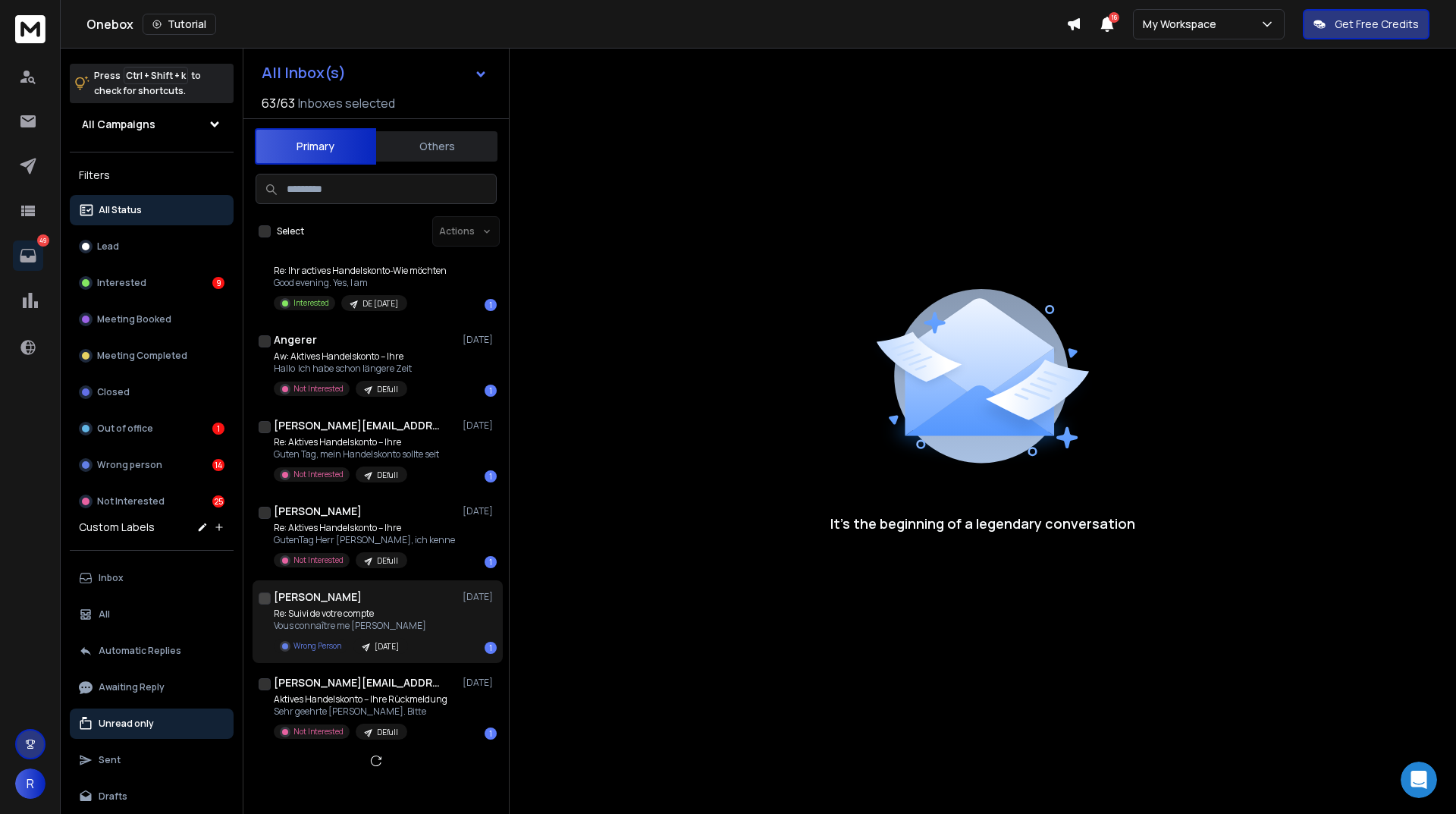
scroll to position [3699, 0]
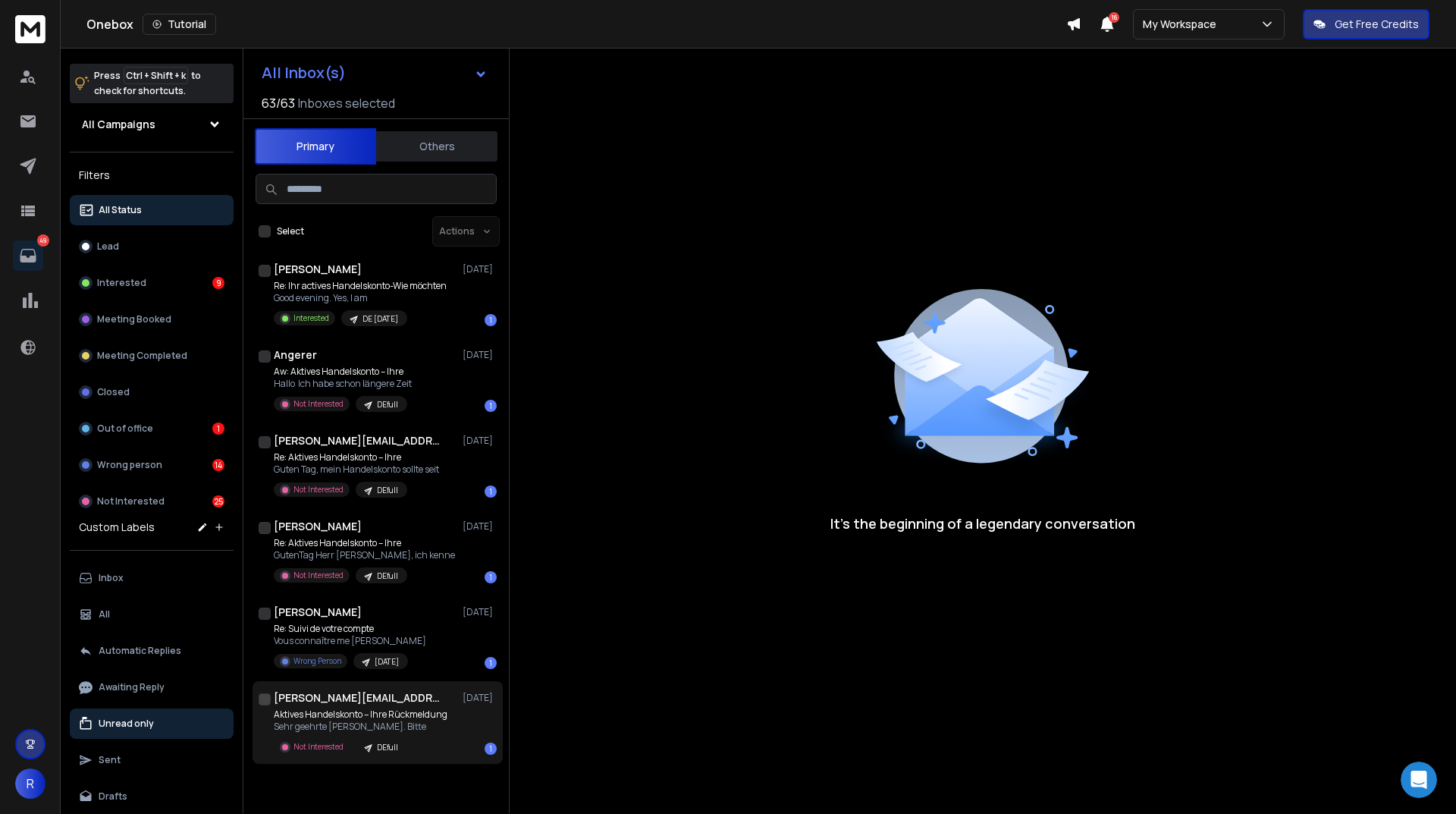
click at [411, 727] on p "Sehr geehrte Katrin Schäfer. Bitte" at bounding box center [360, 727] width 174 height 12
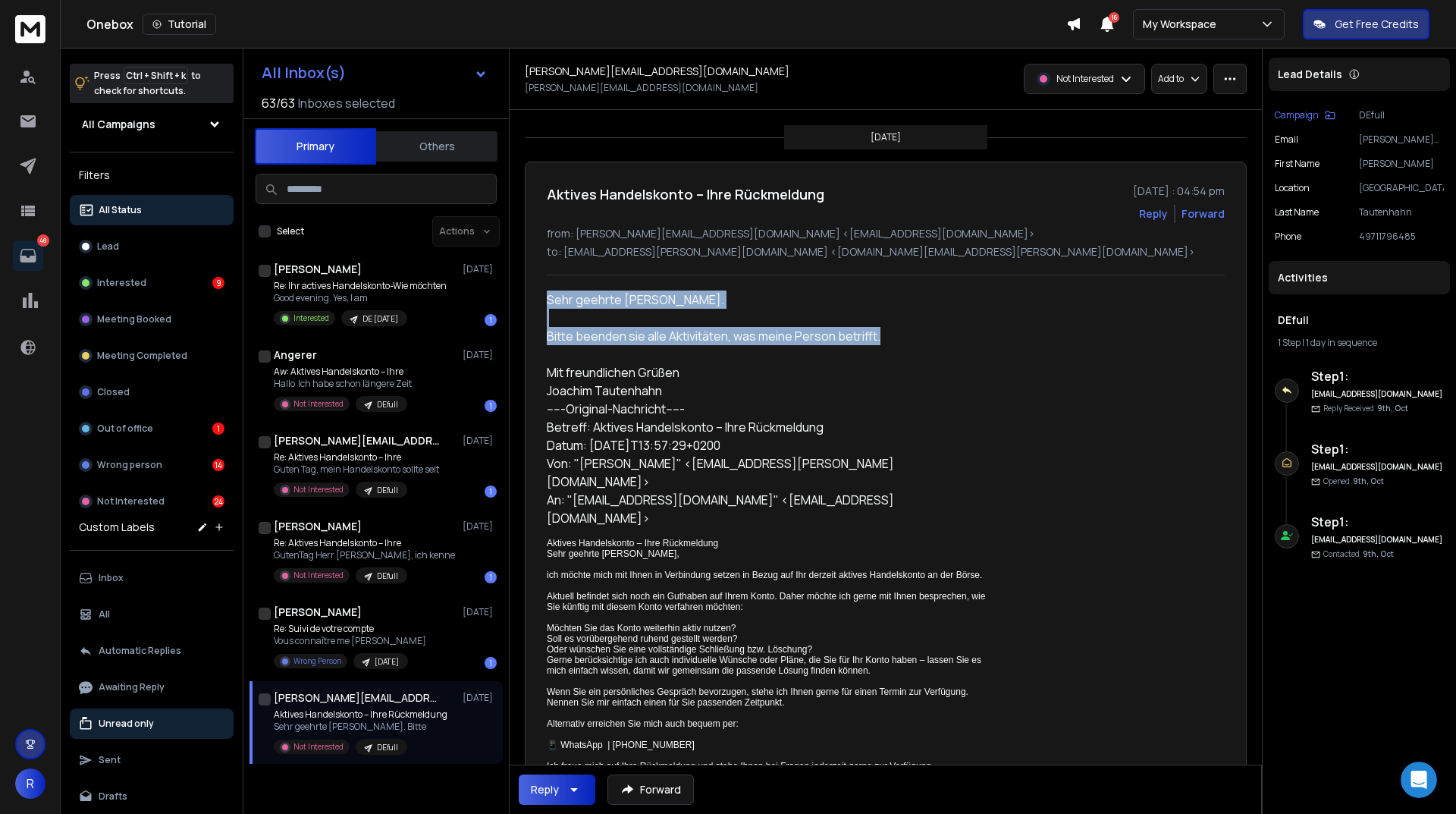
drag, startPoint x: 899, startPoint y: 335, endPoint x: 549, endPoint y: 293, distance: 352.5
click at [549, 293] on div "Sehr geehrte Katrin Schäfer. Bitte beenden sie alle Aktivitäten, was meine Pers…" at bounding box center [775, 589] width 455 height 597
click at [551, 285] on div "Aktives Handelskonto – Ihre Rückmeldung 9 October 2025 : 04:54 pm Reply Forward…" at bounding box center [886, 535] width 678 height 703
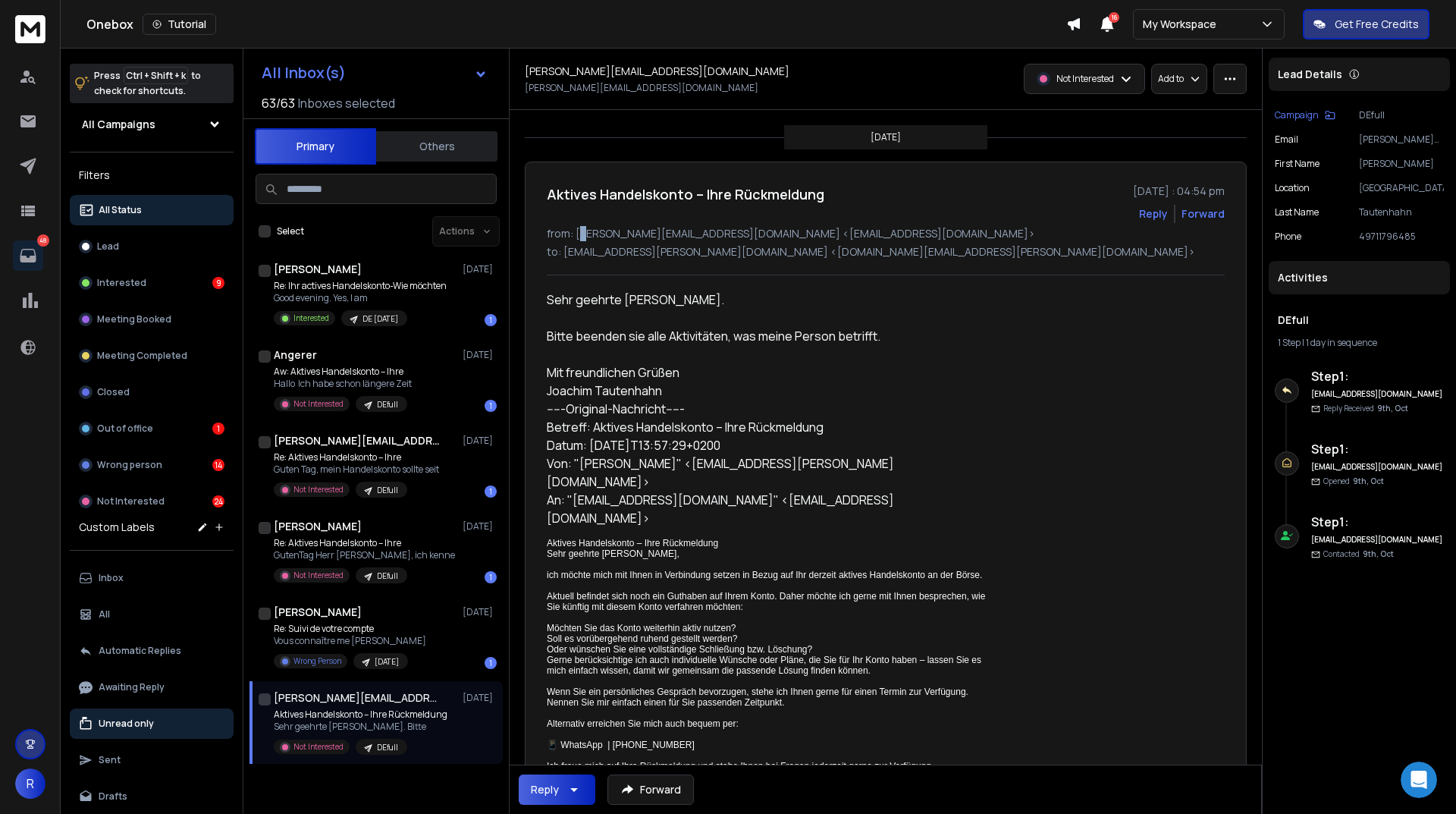
drag, startPoint x: 577, startPoint y: 233, endPoint x: 585, endPoint y: 233, distance: 8.0
click at [585, 233] on p "from: joachim-tautenhahn@t-online.de <joachim-tautenhahn@t-online.de>" at bounding box center [886, 234] width 678 height 16
click at [583, 231] on p "from: joachim-tautenhahn@t-online.de <joachim-tautenhahn@t-online.de>" at bounding box center [886, 234] width 678 height 16
drag, startPoint x: 574, startPoint y: 233, endPoint x: 742, endPoint y: 233, distance: 168.0
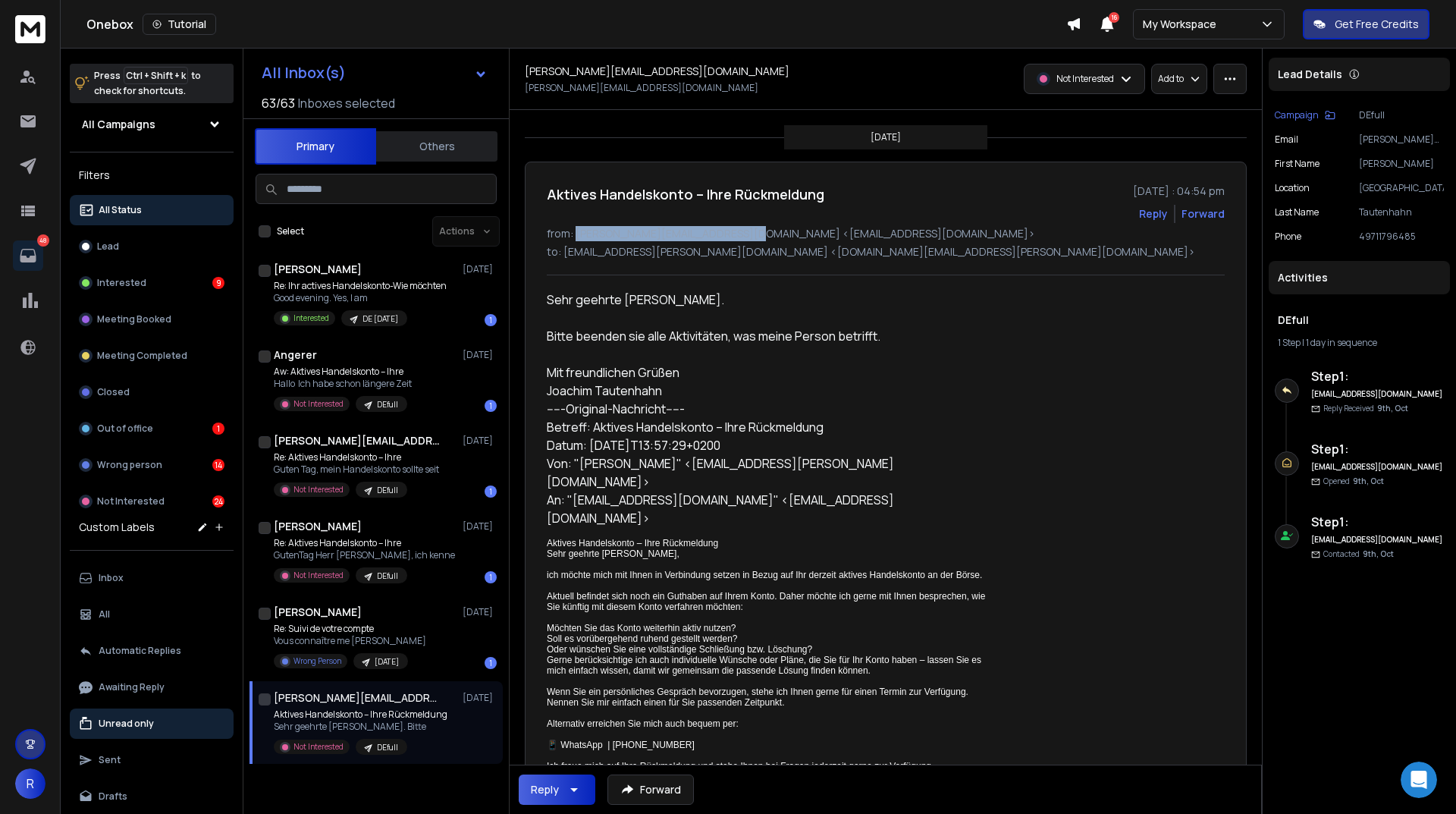
click at [738, 233] on p "from: joachim-tautenhahn@t-online.de <joachim-tautenhahn@t-online.de>" at bounding box center [886, 234] width 678 height 16
click at [1388, 159] on p "Joachim" at bounding box center [1401, 164] width 85 height 12
click at [1343, 231] on div "Phone 49711796485" at bounding box center [1359, 236] width 169 height 12
click at [1359, 215] on p "Tautenhahn" at bounding box center [1401, 212] width 85 height 12
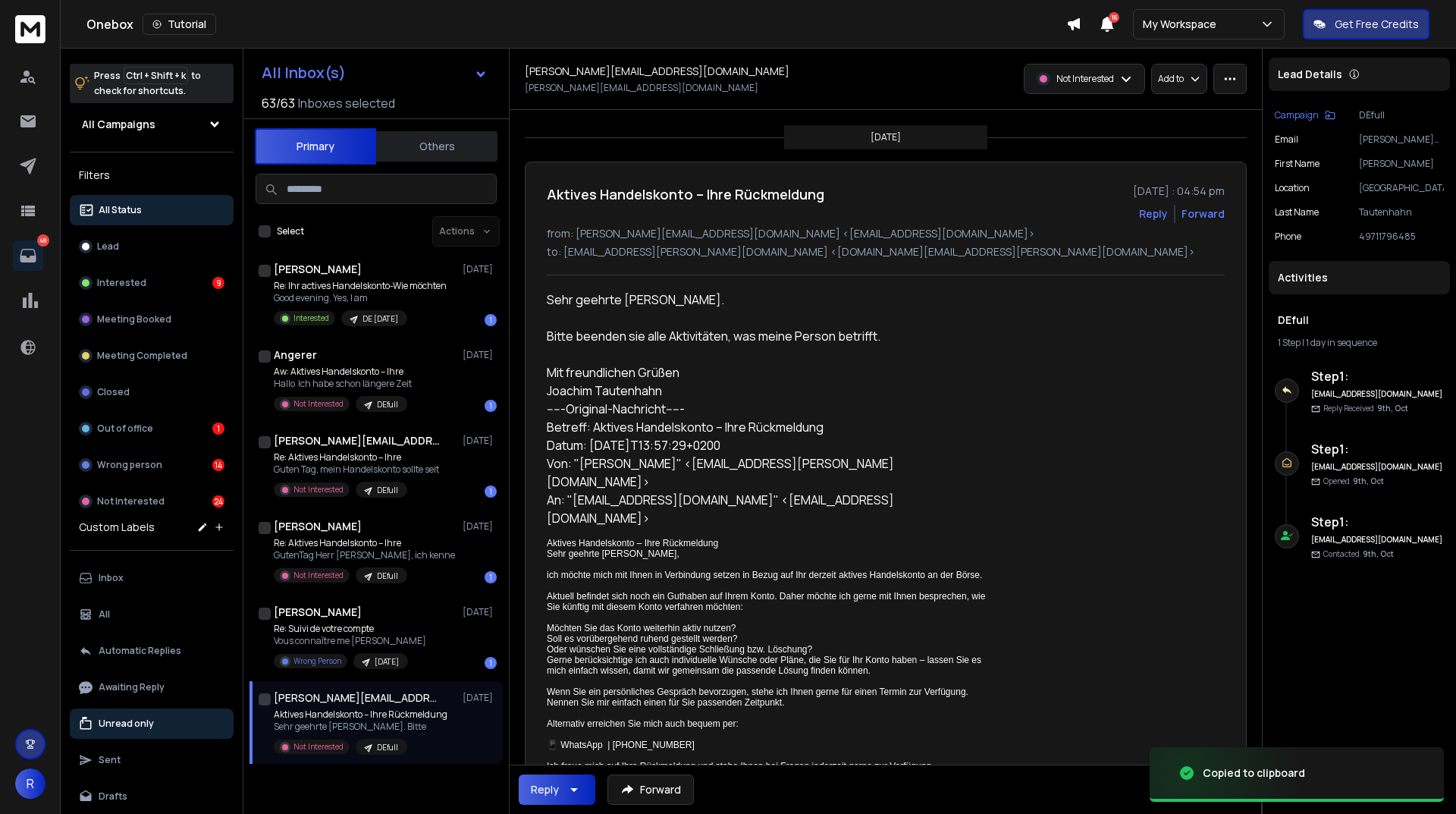
click at [1090, 634] on div "Aktives Handelskonto – Ihre Rückmeldung 9 October 2025 : 04:54 pm Reply Forward…" at bounding box center [886, 535] width 678 height 703
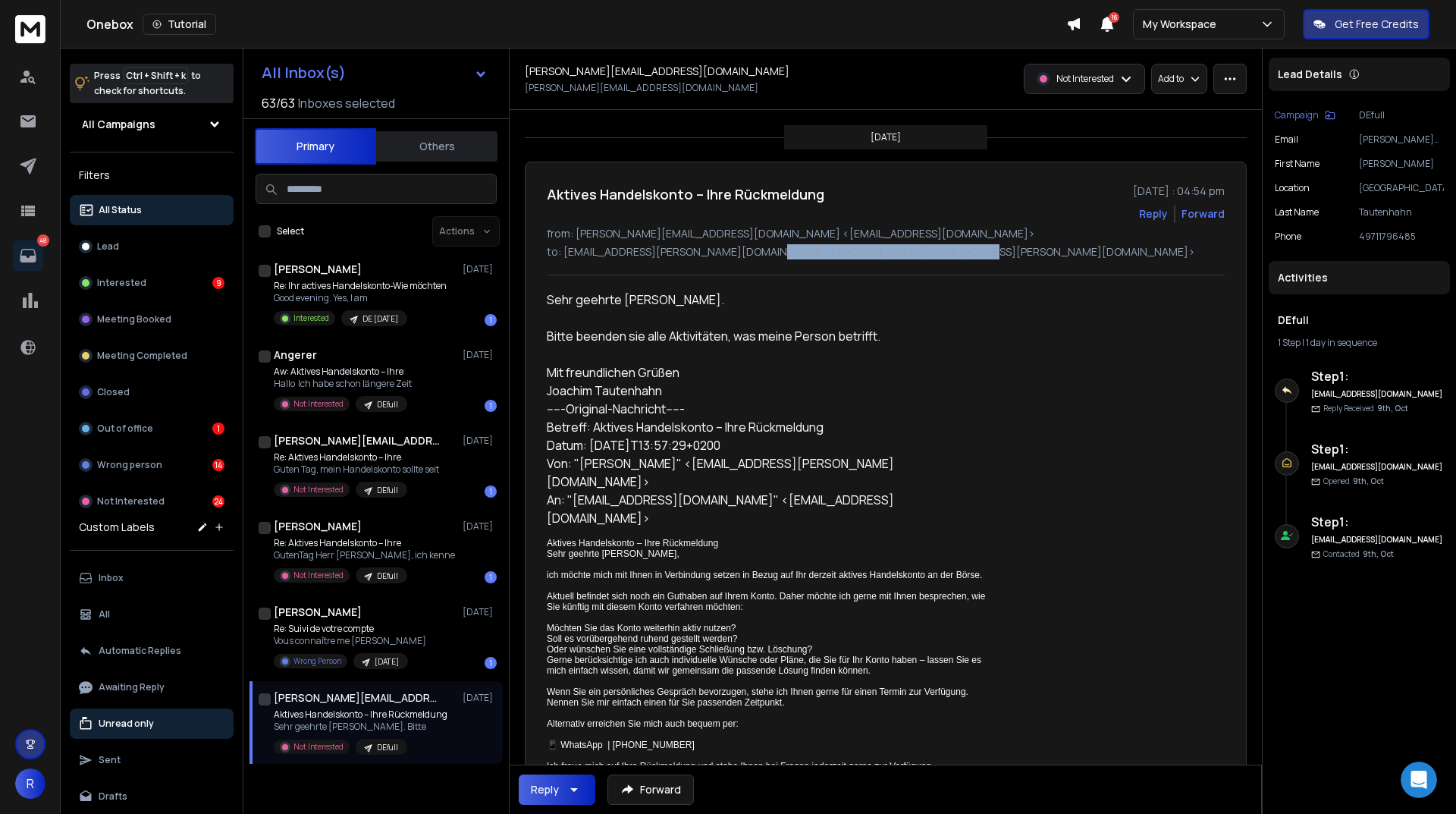
drag, startPoint x: 731, startPoint y: 251, endPoint x: 893, endPoint y: 253, distance: 162.0
click at [893, 253] on p "to: katrin.schafer@cryptobitcoin.live <katrin.schafer@cryptobitcoin.live>" at bounding box center [886, 252] width 678 height 16
click at [142, 726] on p "Unread only" at bounding box center [126, 724] width 55 height 12
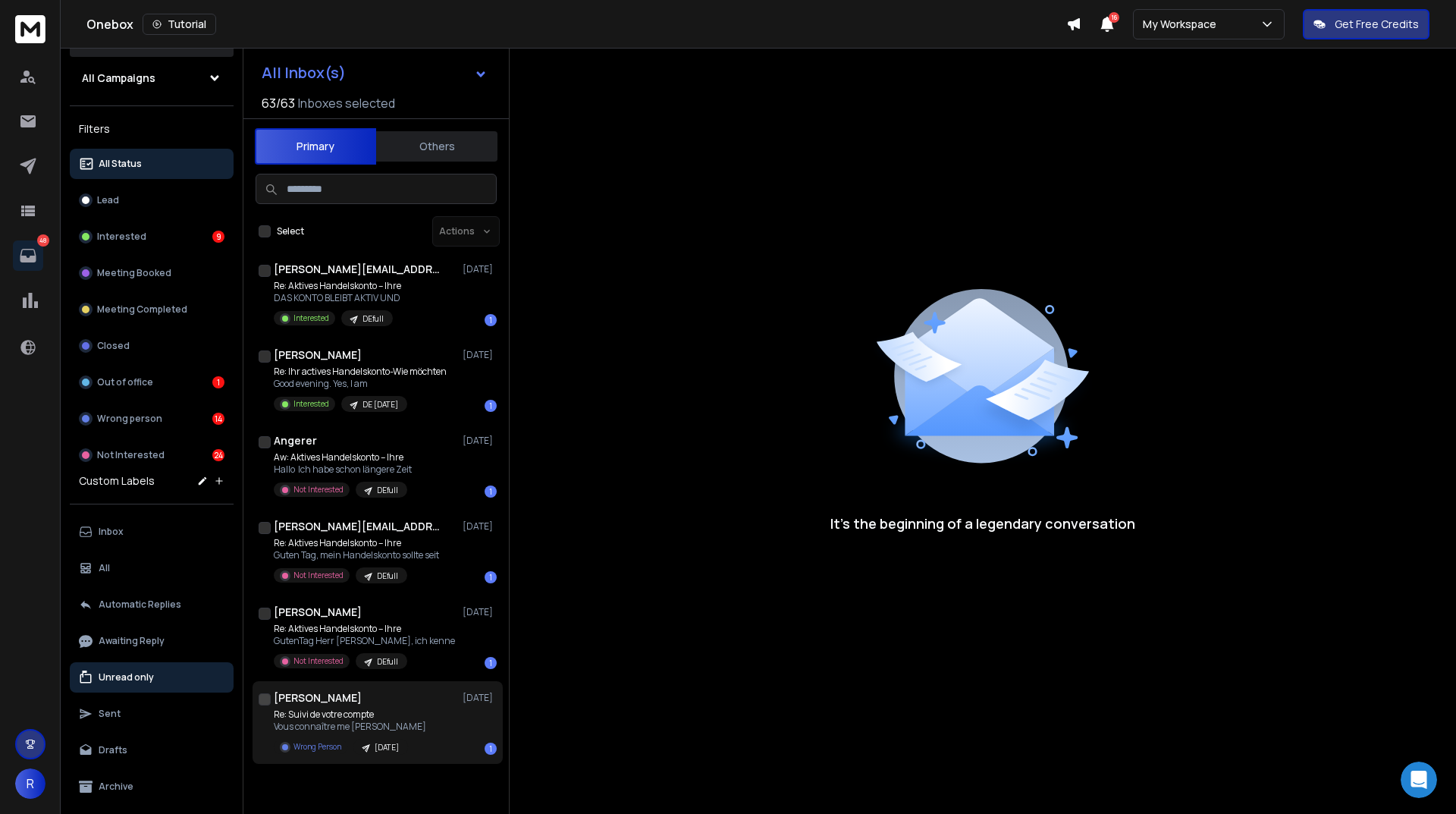
scroll to position [3613, 0]
click at [426, 719] on div "Re: Suivi de votre compte Vous connaître me Peter Smith Wrong Person FR sep 2 1" at bounding box center [385, 731] width 223 height 46
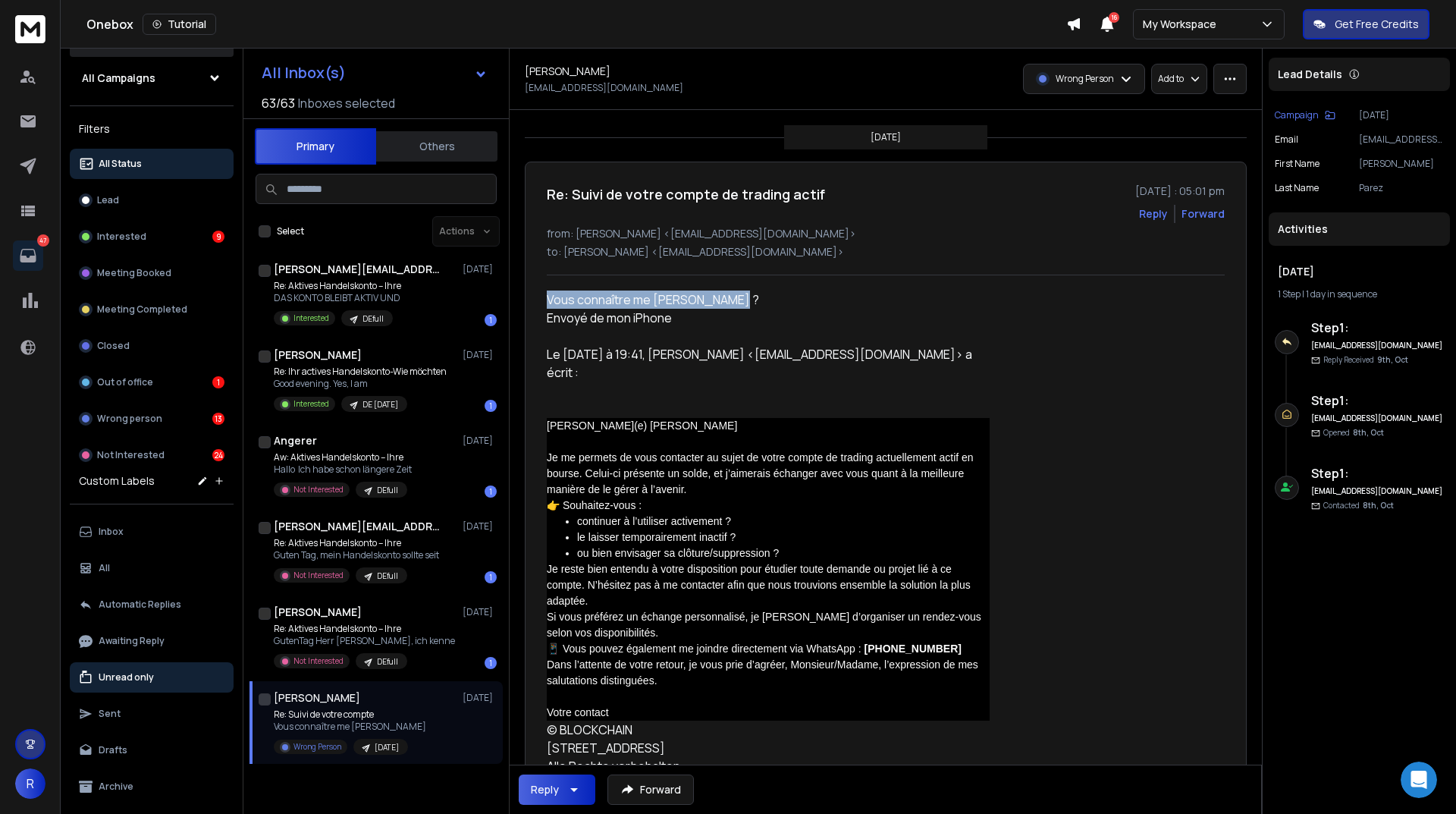
drag, startPoint x: 764, startPoint y: 295, endPoint x: 527, endPoint y: 303, distance: 237.1
click at [527, 303] on div "Re: Suivi de votre compte de trading actif 9 October 2025 : 05:01 pm Reply Forw…" at bounding box center [886, 504] width 722 height 684
drag, startPoint x: 632, startPoint y: 249, endPoint x: 780, endPoint y: 255, distance: 148.1
click at [780, 255] on p "to: Chiara Rossi <chiararossi@financeinvest.org>" at bounding box center [886, 252] width 678 height 16
click at [584, 254] on p "to: Chiara Rossi <chiararossi@financeinvest.org>" at bounding box center [886, 252] width 678 height 16
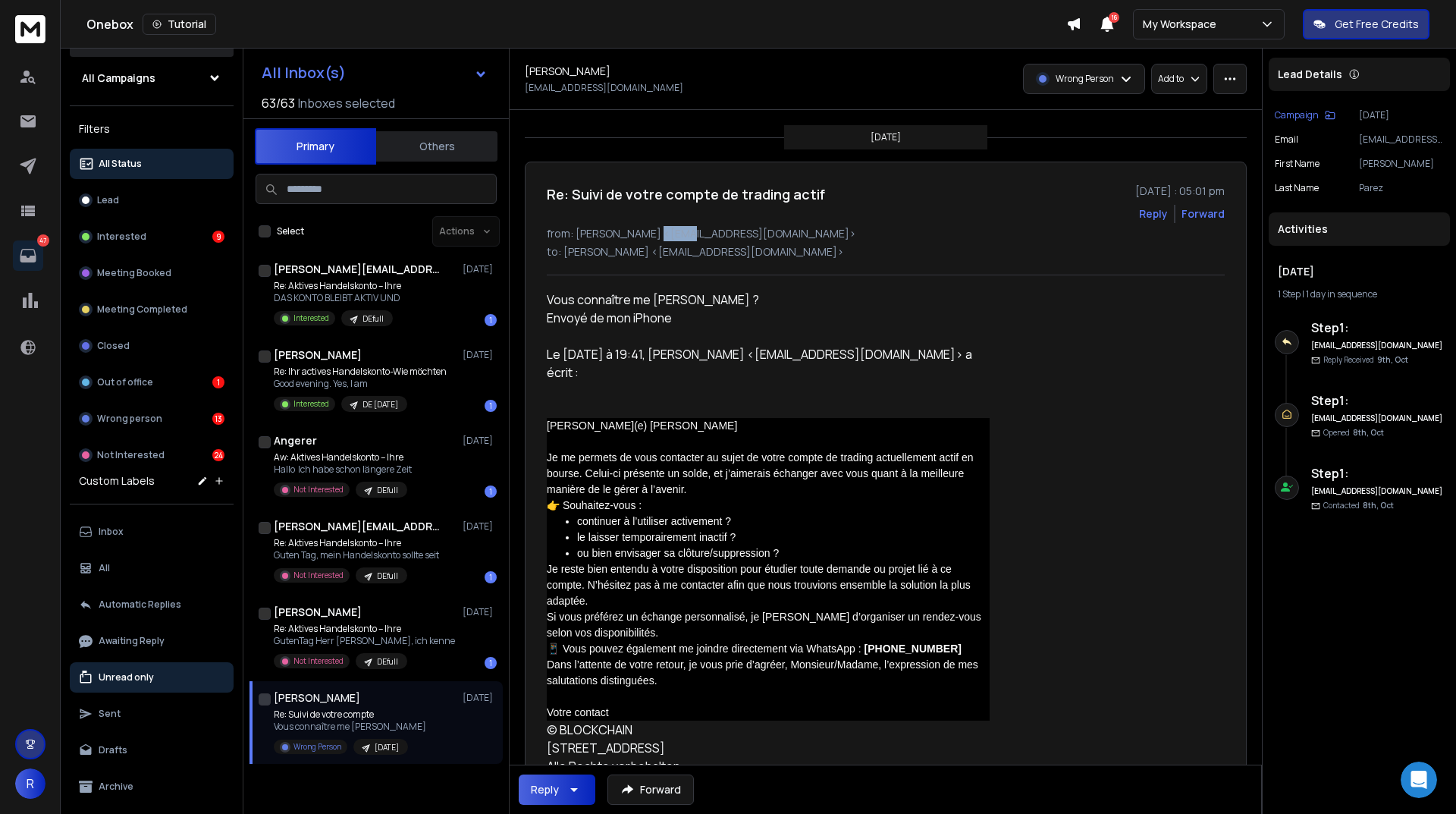
drag, startPoint x: 644, startPoint y: 236, endPoint x: 670, endPoint y: 236, distance: 26.0
click at [670, 236] on p "from: Franck Parez <franckydestokage@icloud.com>" at bounding box center [886, 234] width 678 height 16
drag, startPoint x: 576, startPoint y: 236, endPoint x: 637, endPoint y: 233, distance: 61.1
click at [637, 233] on p "from: Franck Parez <franckydestokage@icloud.com>" at bounding box center [886, 234] width 678 height 16
click at [678, 275] on div at bounding box center [886, 275] width 678 height 1
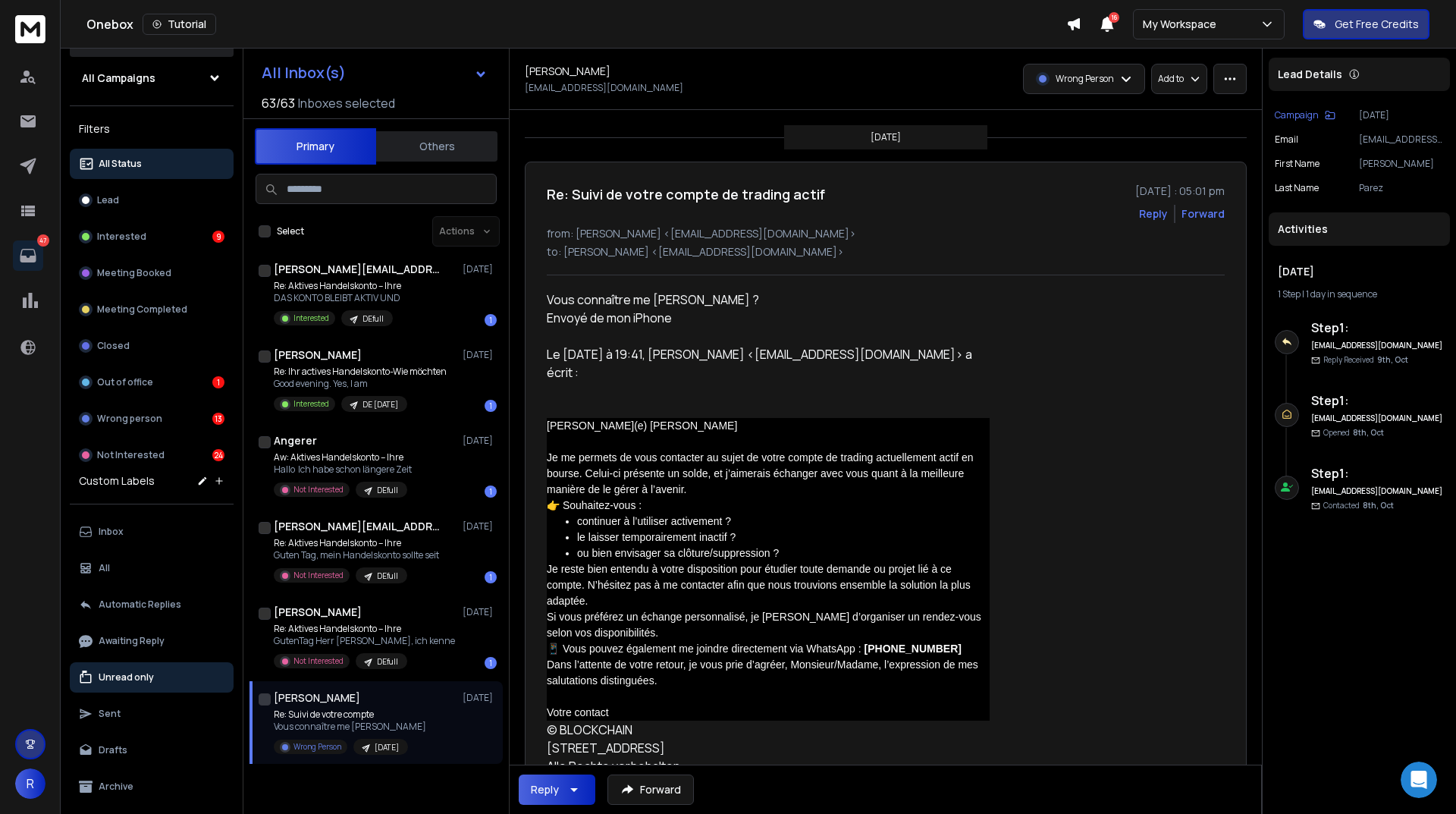
click at [1376, 139] on p "franckydestokage@icloud.com" at bounding box center [1401, 139] width 85 height 12
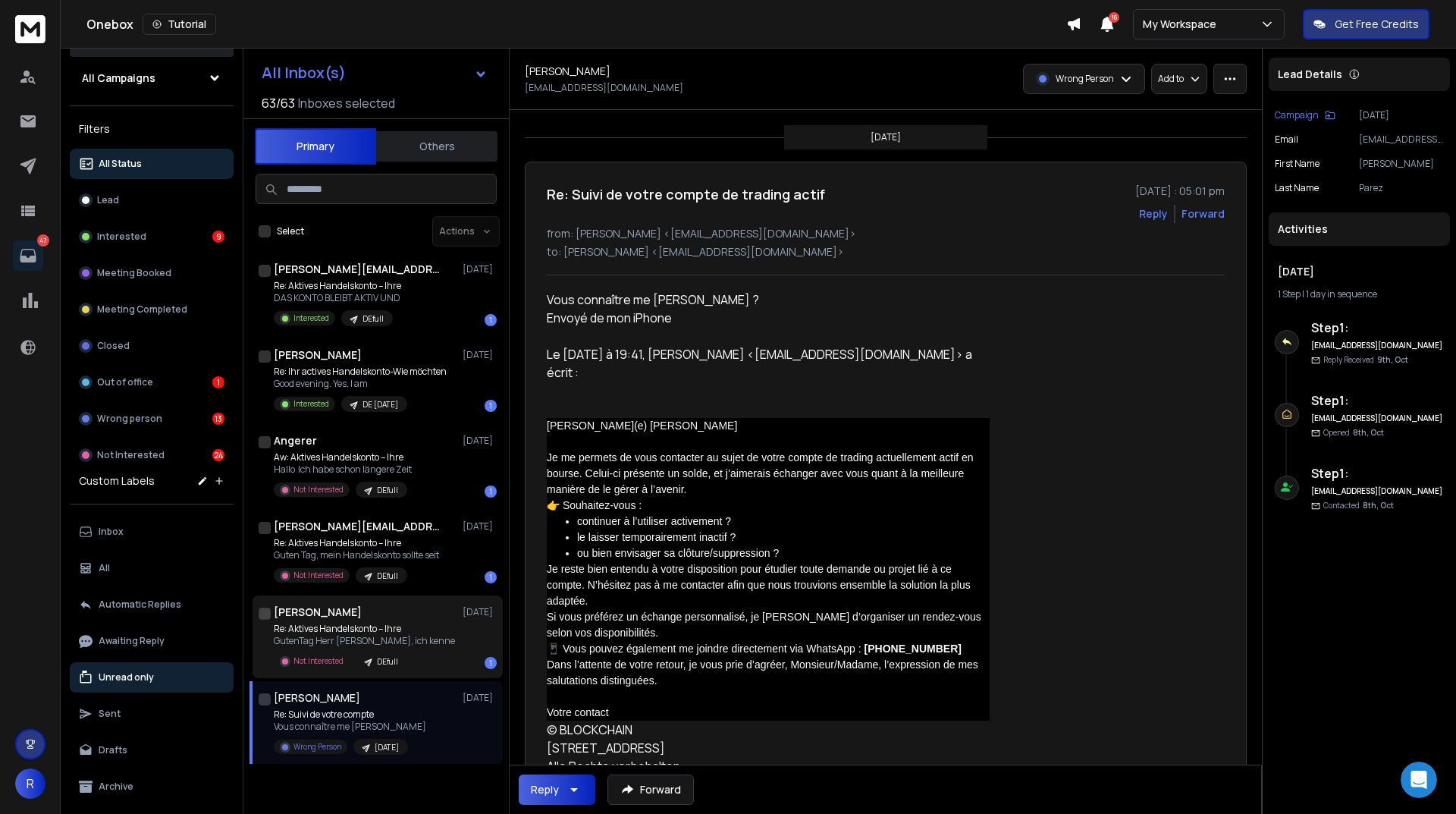
click at [333, 635] on p "GutenTag Herr Fernández, ich kenne" at bounding box center [364, 641] width 181 height 12
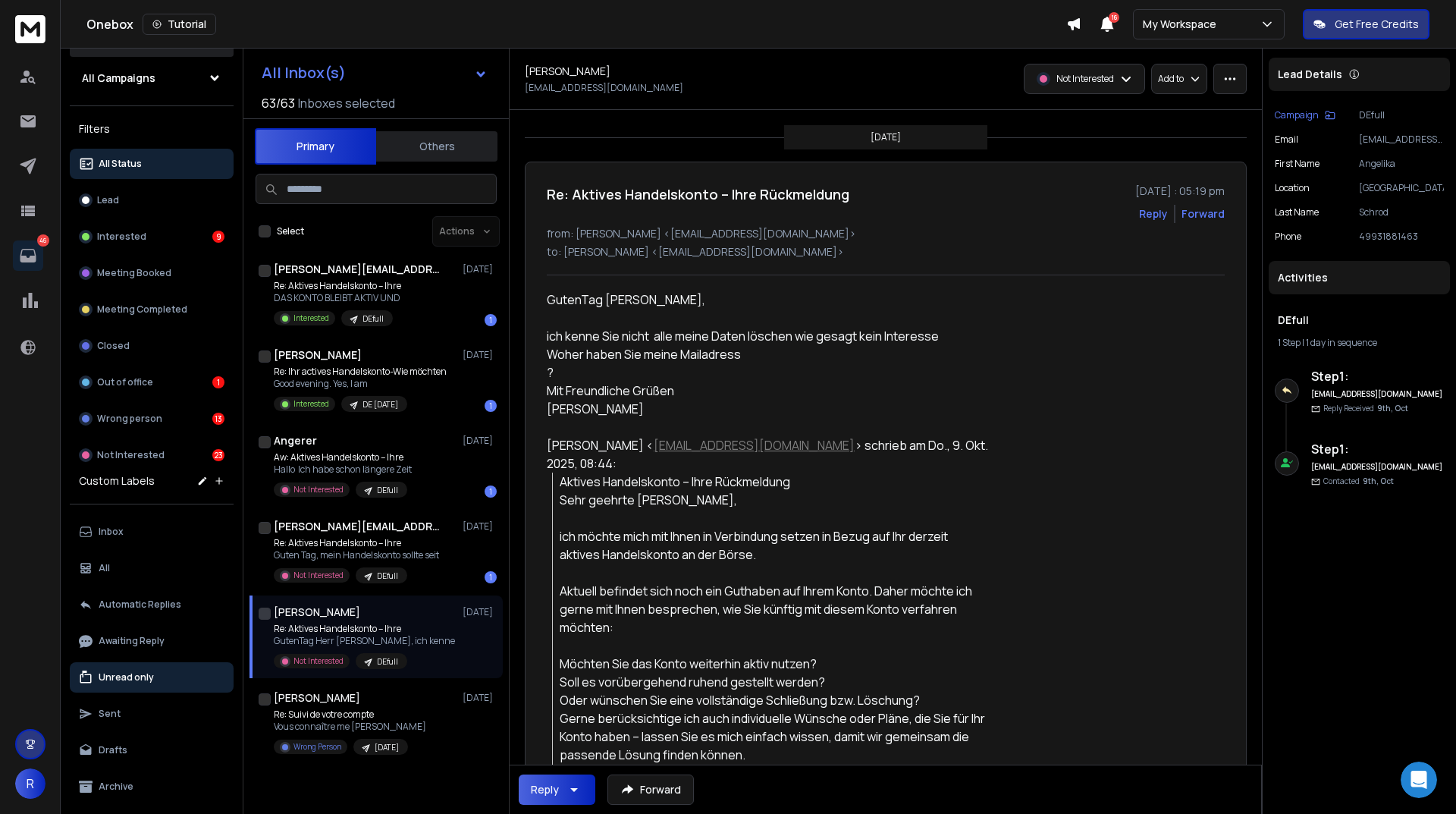
drag, startPoint x: 658, startPoint y: 405, endPoint x: 547, endPoint y: 295, distance: 156.3
click at [547, 295] on div "GutenTag Herr Fernández, ich kenne Sie nicht alle meine Daten löschen wie gesag…" at bounding box center [769, 701] width 443 height 819
click at [1134, 591] on div "Re: Aktives Handelskonto – Ihre Rückmeldung 9 October 2025 : 05:19 pm Reply For…" at bounding box center [886, 671] width 678 height 975
click at [1378, 236] on p "49931881463" at bounding box center [1401, 236] width 85 height 12
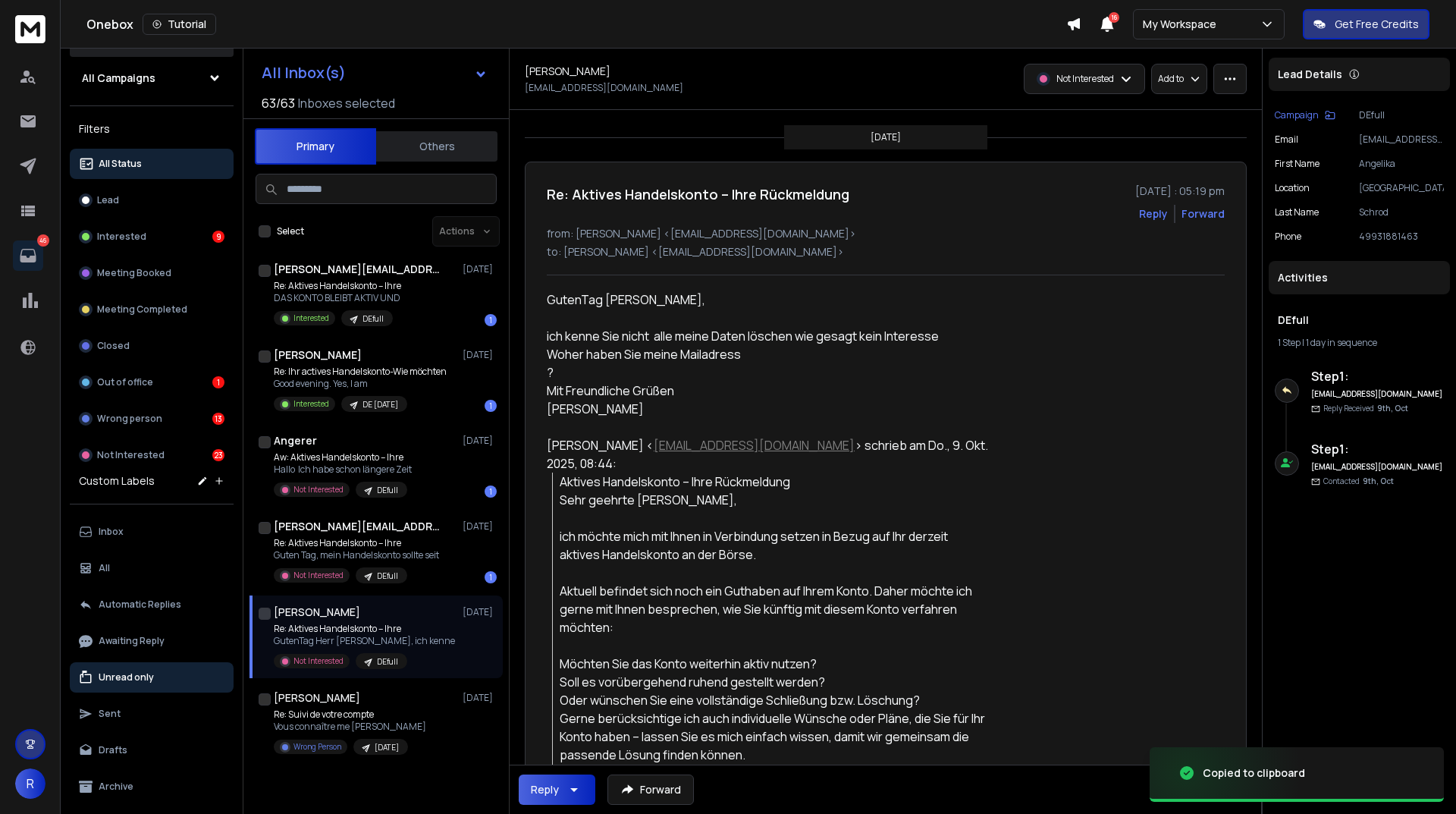
click at [1366, 596] on div "Lead Details Campaign DEfull Email angelikaschod@gmail.com First Name Angelika …" at bounding box center [1359, 455] width 194 height 814
click at [1371, 135] on p "angelikaschod@gmail.com" at bounding box center [1401, 139] width 85 height 12
click at [1433, 640] on div "Lead Details Campaign DEfull Email angelikaschod@gmail.com First Name Angelika …" at bounding box center [1359, 455] width 194 height 814
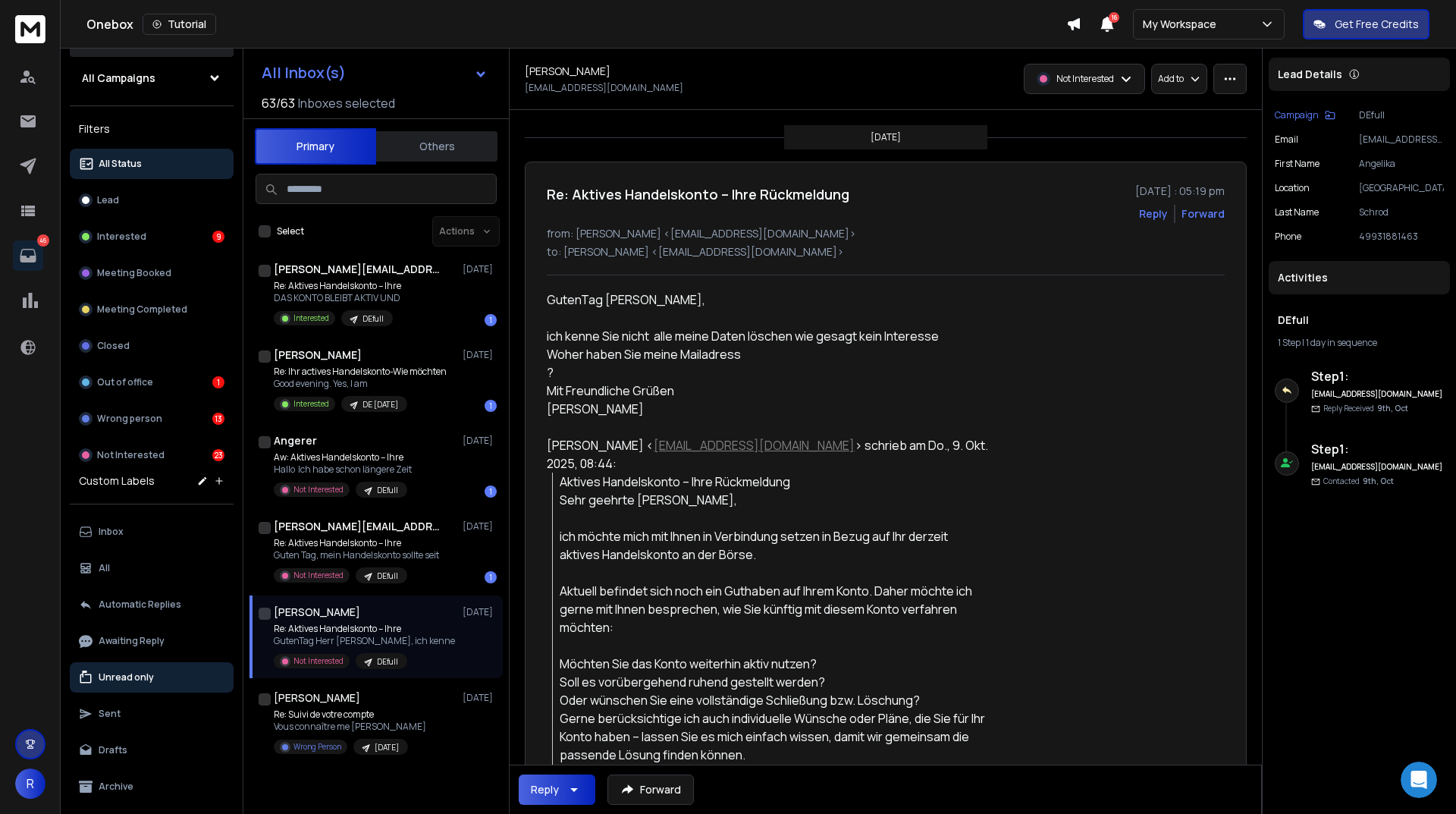
drag, startPoint x: 655, startPoint y: 252, endPoint x: 840, endPoint y: 253, distance: 185.0
click at [840, 253] on p "to: Miguel Fernández <miguelfernandez@financeinvest.org>" at bounding box center [886, 252] width 678 height 16
click at [394, 645] on p "GutenTag Herr Fernández, ich kenne" at bounding box center [364, 641] width 181 height 12
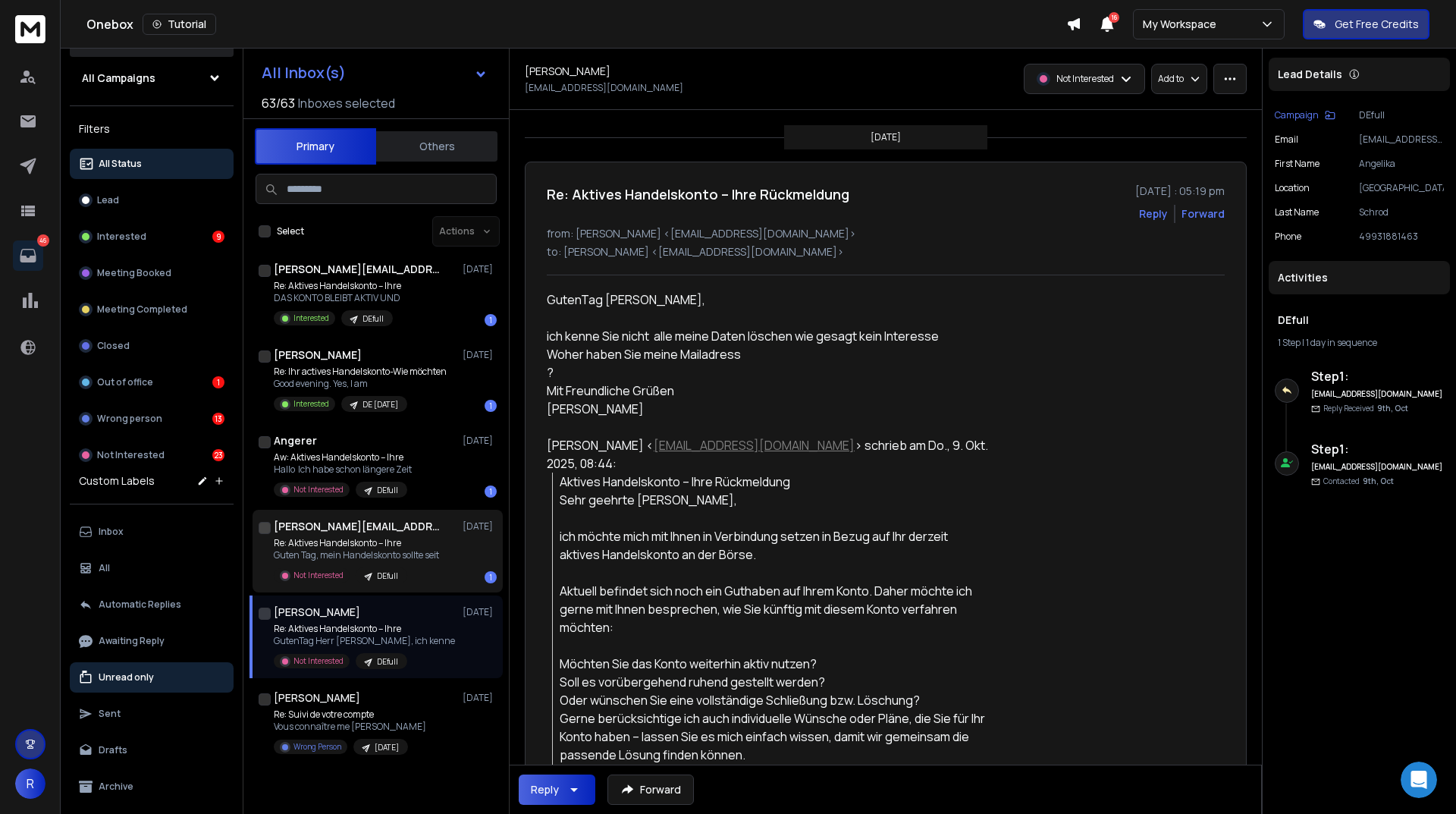
click at [315, 548] on p "Re: Aktives Handelskonto – Ihre" at bounding box center [356, 543] width 165 height 12
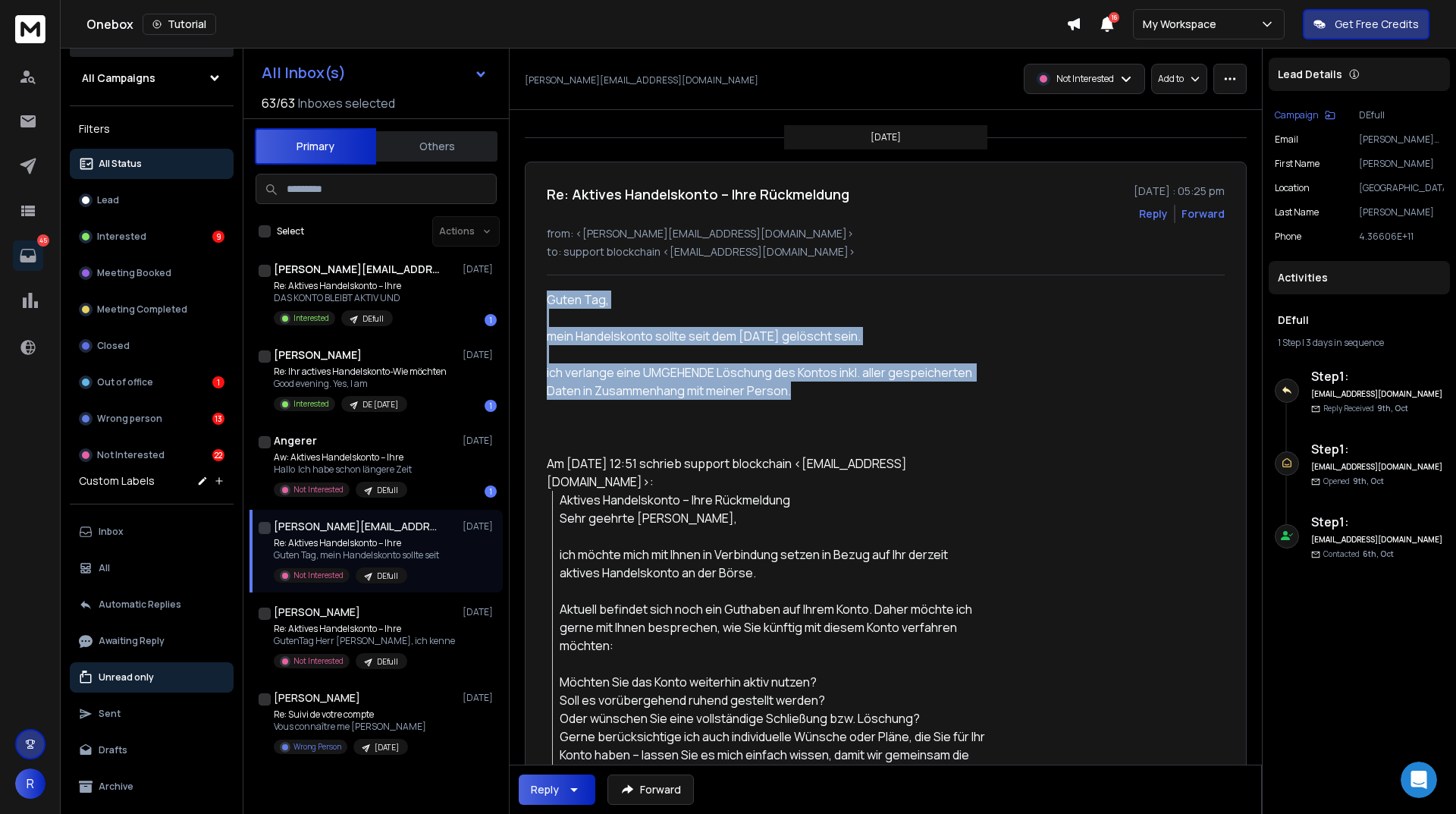
drag, startPoint x: 806, startPoint y: 391, endPoint x: 544, endPoint y: 297, distance: 278.4
click at [544, 297] on div "Re: Aktives Handelskonto – Ihre Rückmeldung 9 October 2025 : 05:25 pm Reply For…" at bounding box center [886, 733] width 722 height 1141
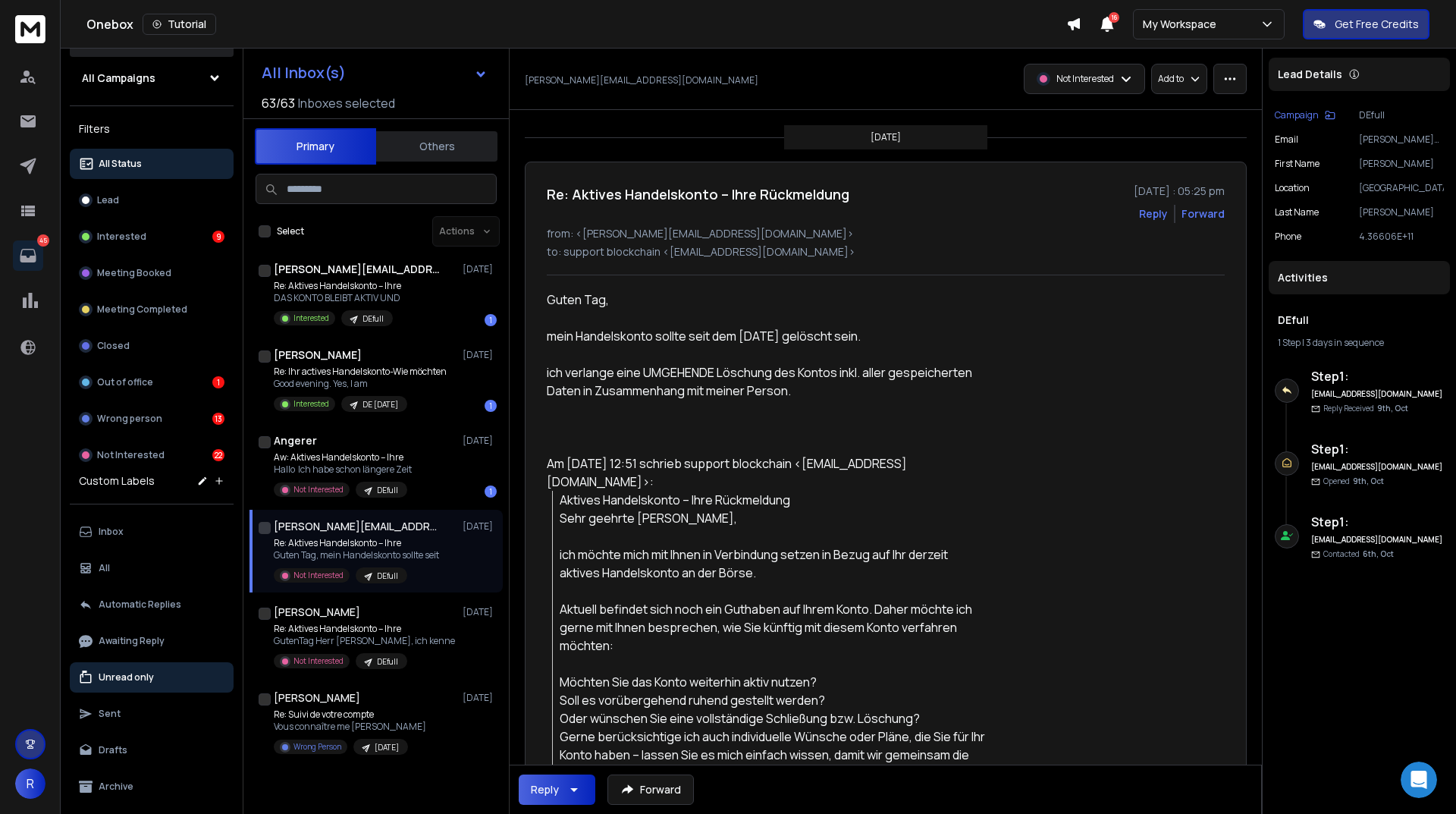
drag, startPoint x: 627, startPoint y: 442, endPoint x: 636, endPoint y: 454, distance: 15.0
click at [628, 446] on div "Am 06.10.2025 12:51 schrieb support blockchain <supportblockchain@recover-now.o…" at bounding box center [769, 791] width 443 height 710
drag, startPoint x: 582, startPoint y: 229, endPoint x: 694, endPoint y: 275, distance: 121.1
click at [718, 229] on p "from: <denise.schoenauer@gmx.at>" at bounding box center [886, 234] width 678 height 16
click at [1359, 166] on p "Denise" at bounding box center [1401, 164] width 85 height 12
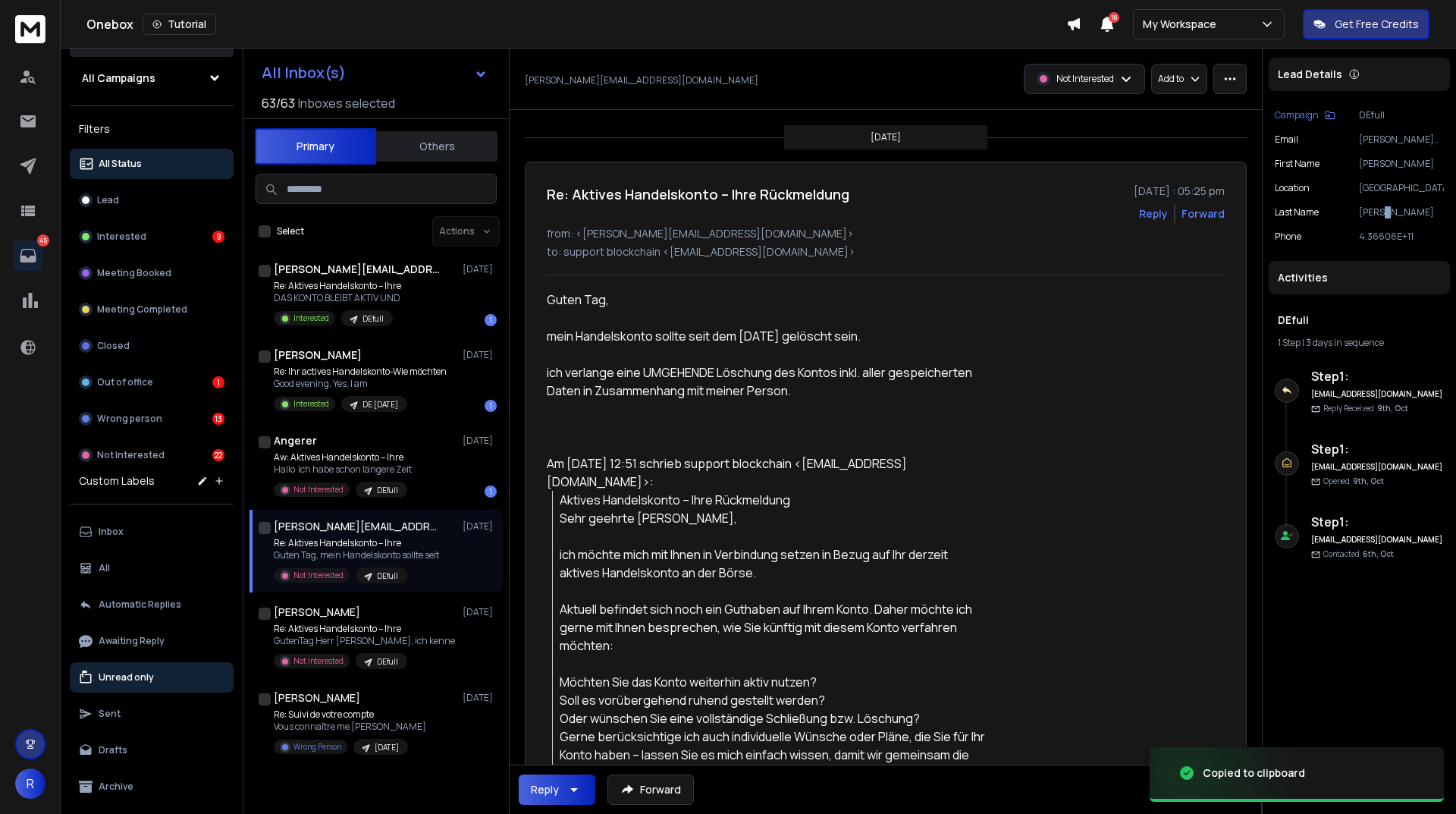
click at [1383, 209] on p "Schonauer" at bounding box center [1401, 212] width 85 height 12
click at [1381, 648] on div "Lead Details Campaign DEfull Email denise.schoenauer@gmx.at First Name Denise l…" at bounding box center [1359, 455] width 194 height 814
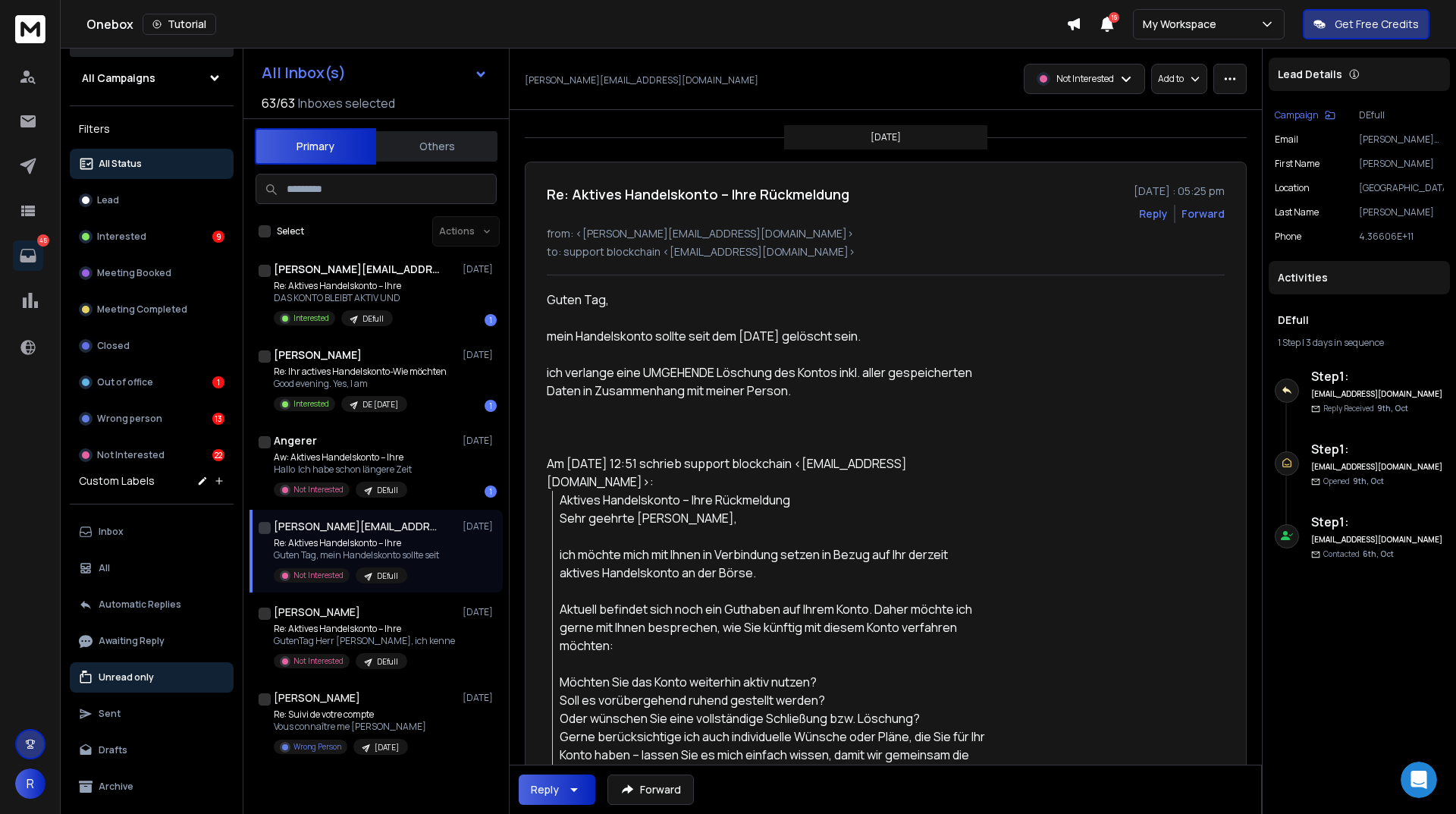
drag, startPoint x: 670, startPoint y: 250, endPoint x: 819, endPoint y: 271, distance: 150.5
click at [847, 249] on p "to: support blockchain <supportblockchain@recover-now.org>" at bounding box center [886, 252] width 678 height 16
click at [1222, 688] on div "Re: Aktives Handelskonto – Ihre Rückmeldung 9 October 2025 : 05:25 pm Reply For…" at bounding box center [886, 733] width 722 height 1141
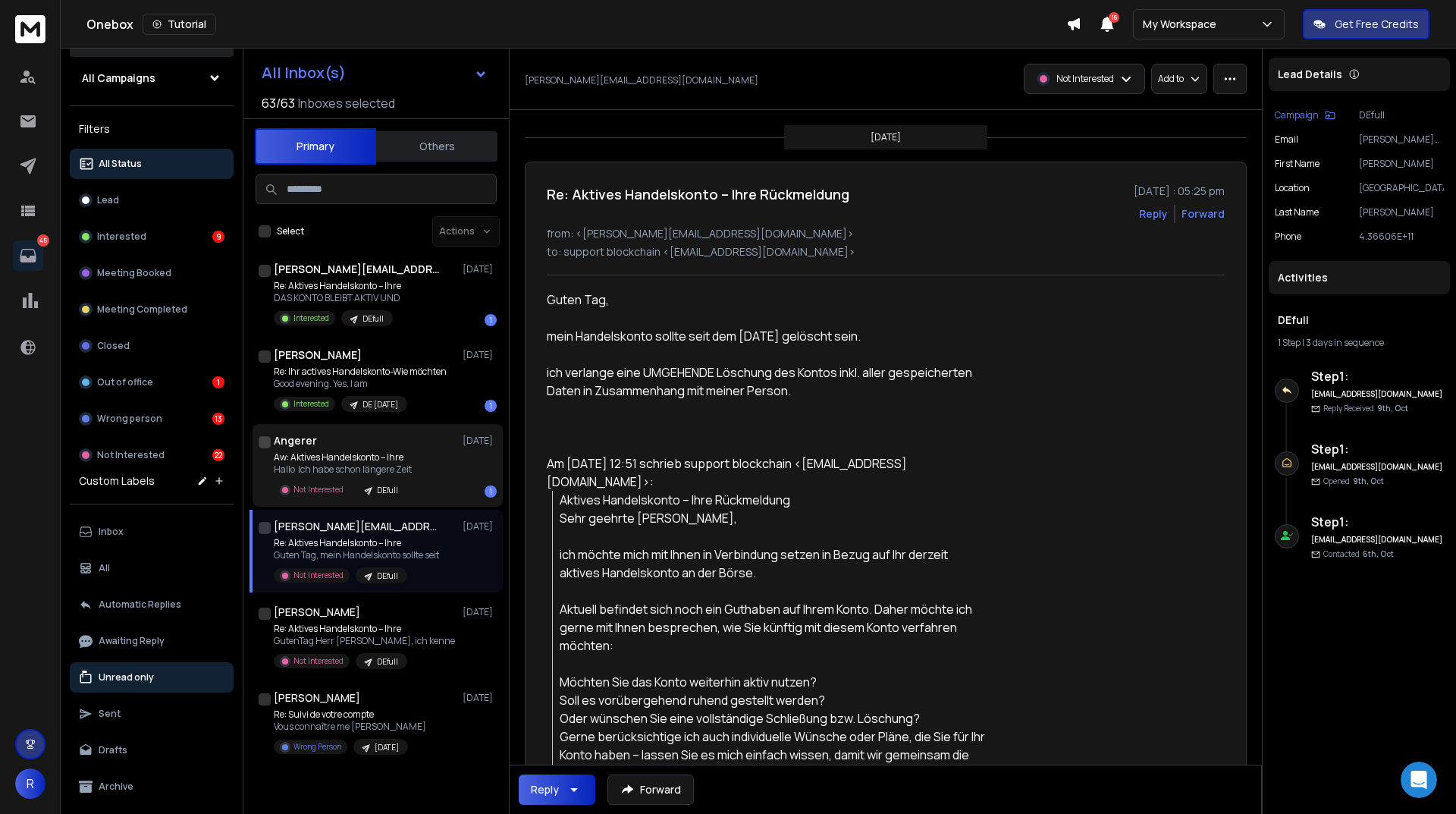
click at [347, 475] on div "Aw: Aktives Handelskonto – Ihre Hallo Ich habe schon längere Zeit Not Intereste…" at bounding box center [342, 474] width 138 height 46
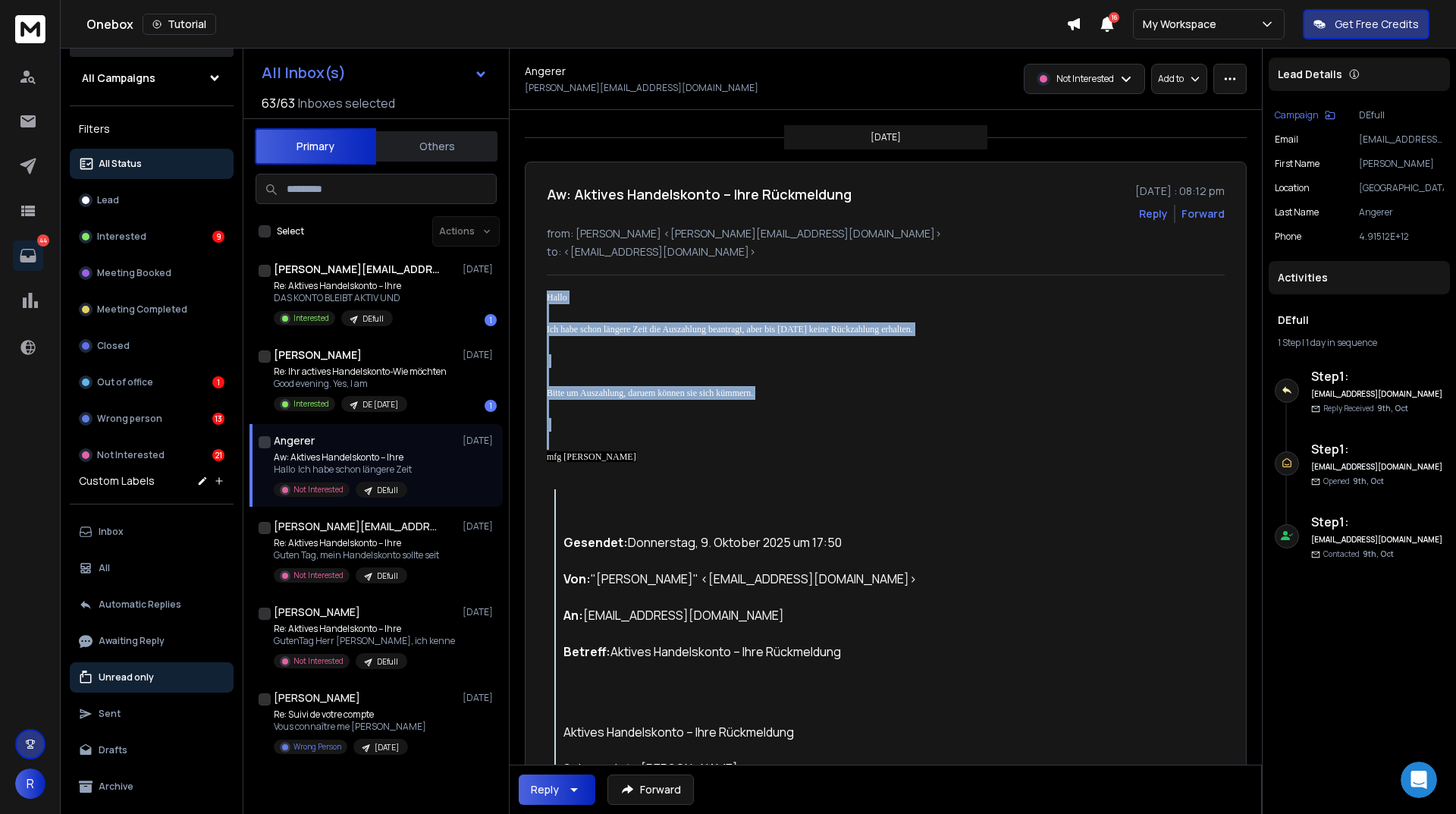
drag, startPoint x: 546, startPoint y: 294, endPoint x: 659, endPoint y: 483, distance: 220.2
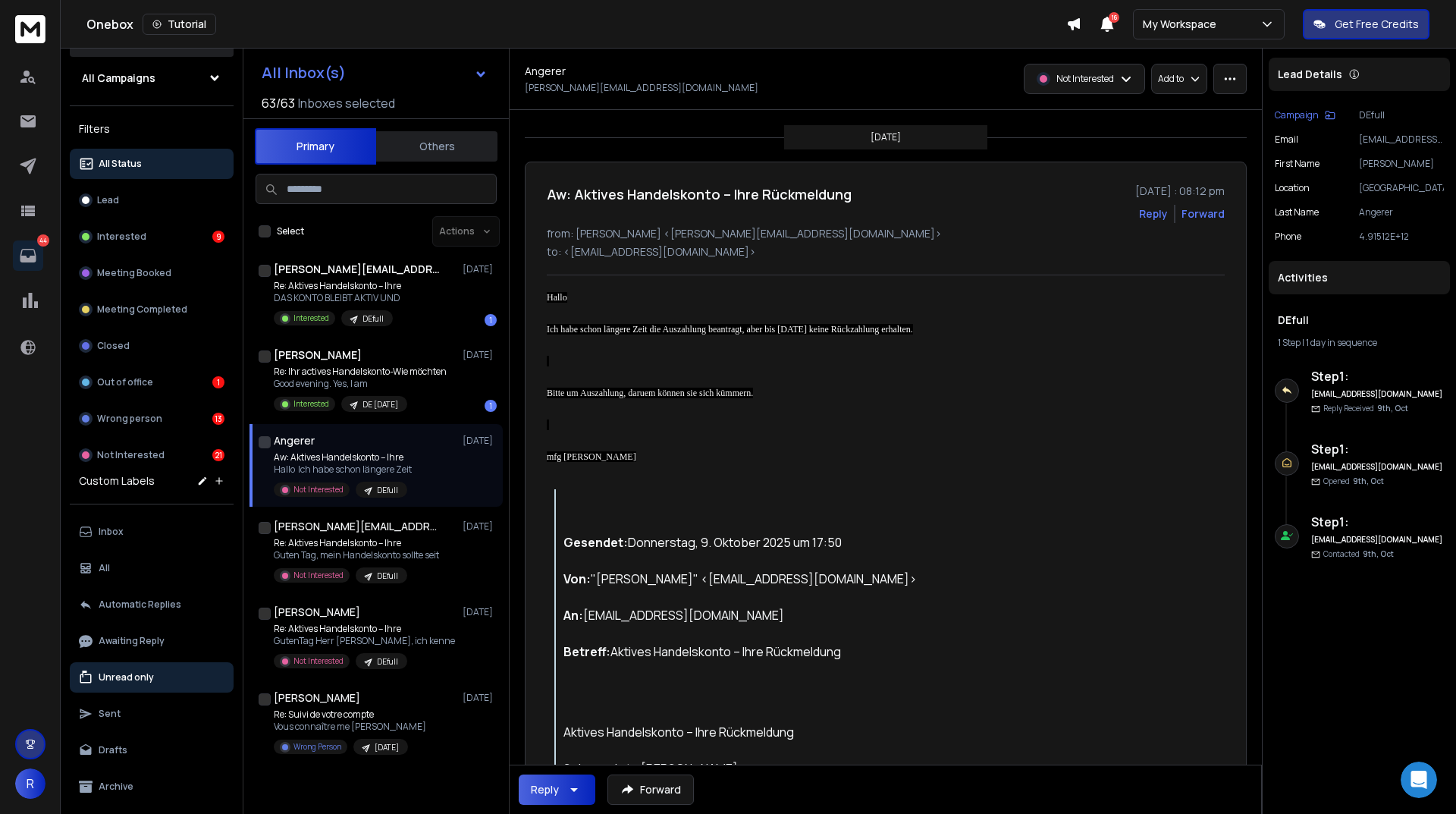
click at [1401, 139] on p "angerer.mainleus@gmx.de" at bounding box center [1401, 139] width 85 height 12
drag, startPoint x: 569, startPoint y: 249, endPoint x: 755, endPoint y: 251, distance: 186.0
click at [755, 251] on p "to: <tiagoferreira@cybercloudsolution.com>" at bounding box center [886, 252] width 678 height 16
click at [1306, 659] on div "Lead Details Campaign DEfull Email angerer.mainleus@gmx.de First Name Ernst loc…" at bounding box center [1359, 455] width 194 height 814
click at [126, 669] on div "Unread only" at bounding box center [116, 677] width 75 height 18
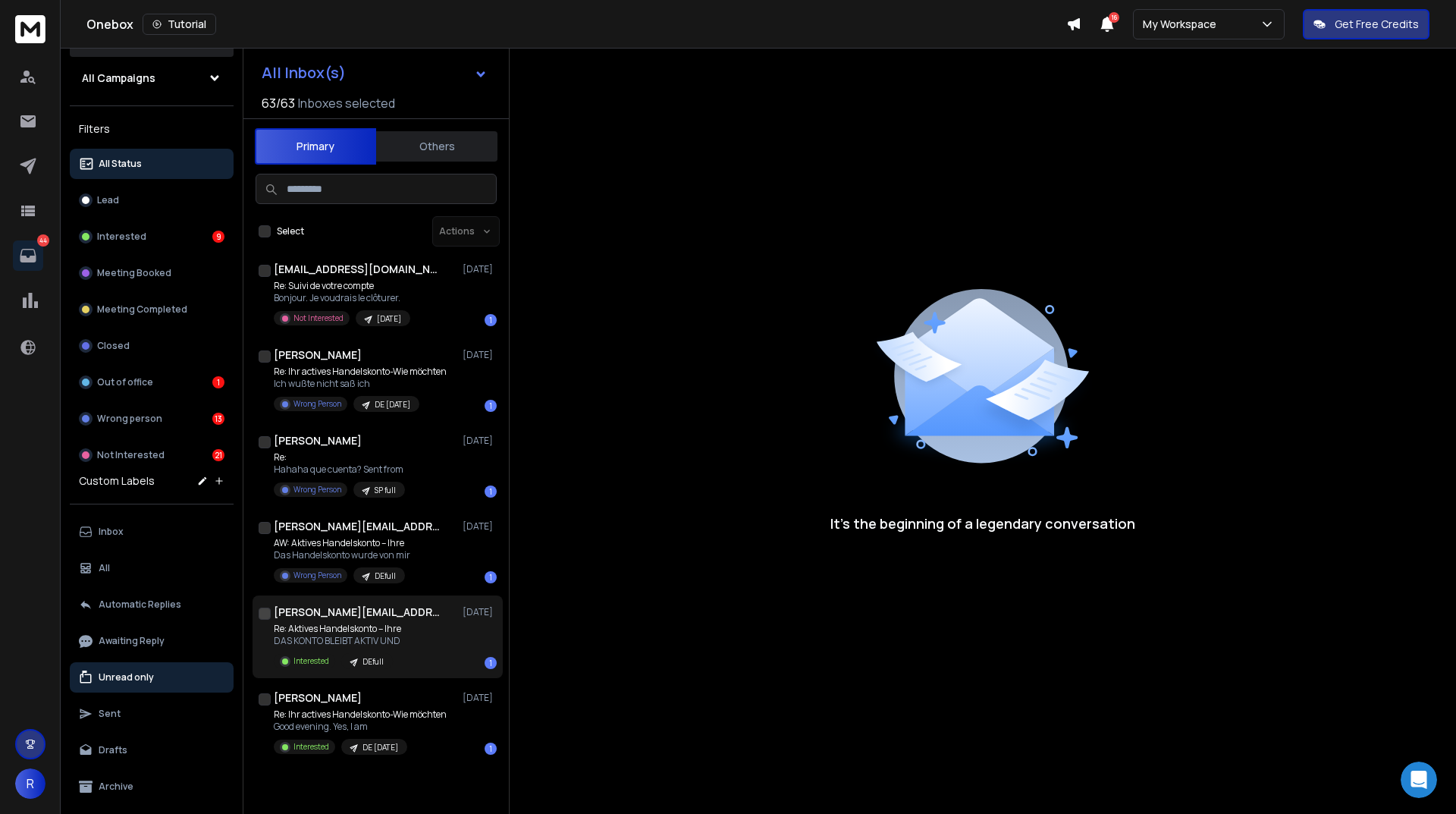
scroll to position [3441, 0]
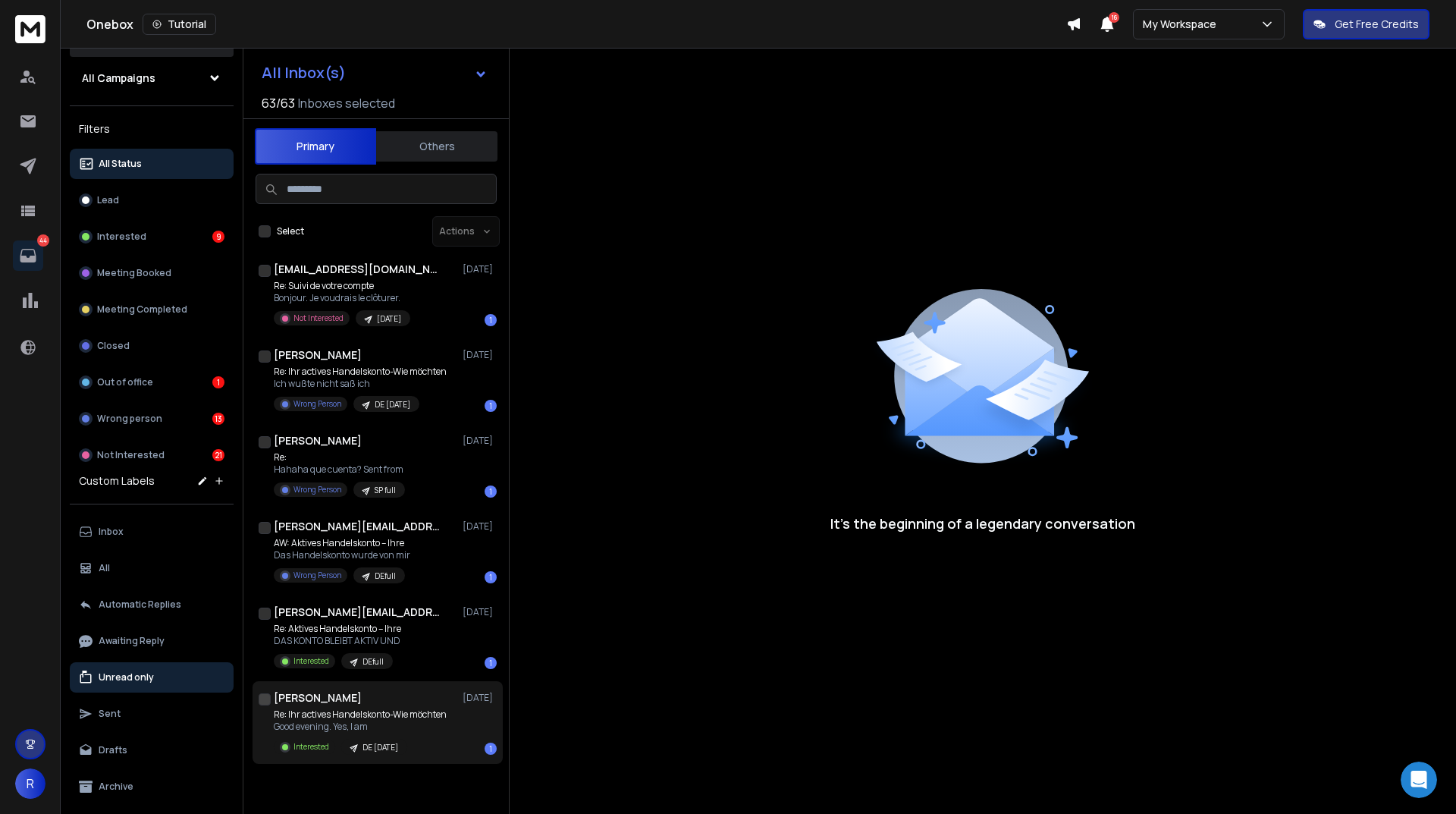
click at [395, 726] on p "Good evening. Yes, I am" at bounding box center [360, 727] width 173 height 12
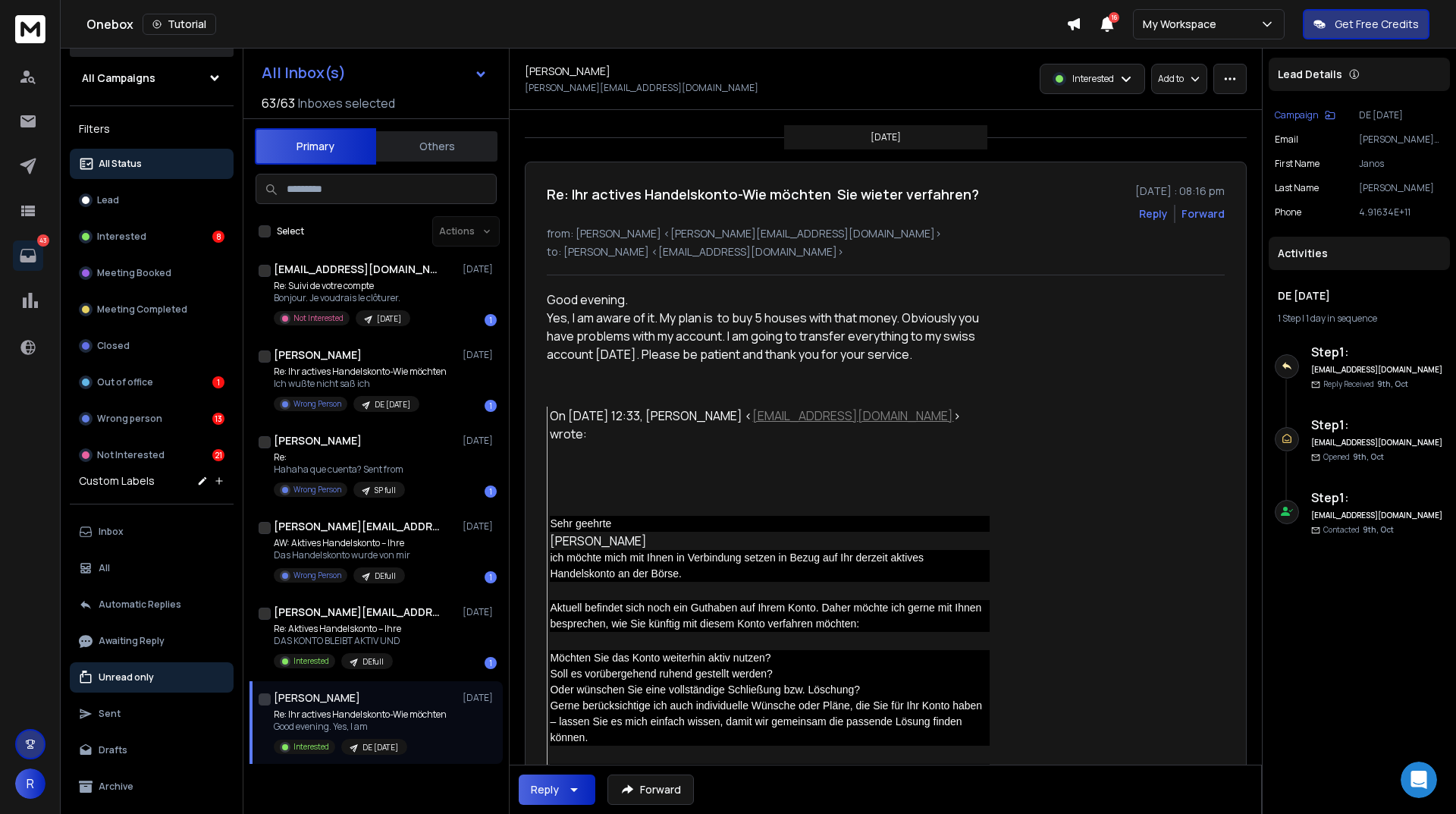
drag, startPoint x: 549, startPoint y: 304, endPoint x: 987, endPoint y: 359, distance: 441.4
click at [988, 359] on div "Good evening. Yes, I am aware of it. My plan is to buy 5 houses with that money…" at bounding box center [769, 346] width 443 height 109
drag, startPoint x: 1214, startPoint y: 624, endPoint x: 1189, endPoint y: 630, distance: 25.7
click at [1213, 624] on div "Re: Ihr actives Handelskonto-Wie möchten Sie wieter verfahren? 9 October 2025 :…" at bounding box center [886, 669] width 678 height 972
click at [1177, 641] on div "Re: Ihr actives Handelskonto-Wie möchten Sie wieter verfahren? 9 October 2025 :…" at bounding box center [886, 669] width 678 height 972
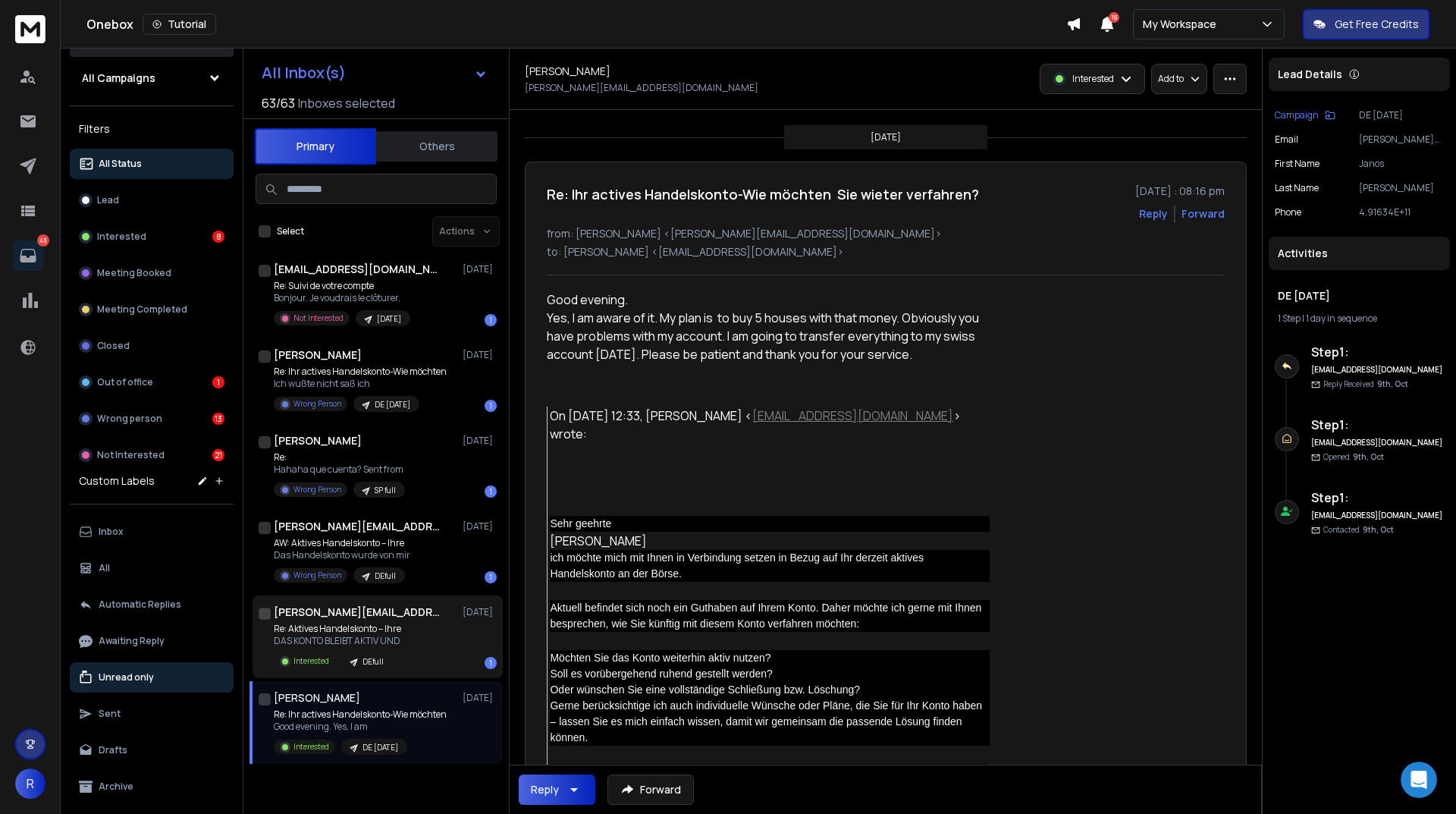
click at [389, 644] on p "DAS KONTO BLEIBT AKTIV UND" at bounding box center [337, 641] width 127 height 12
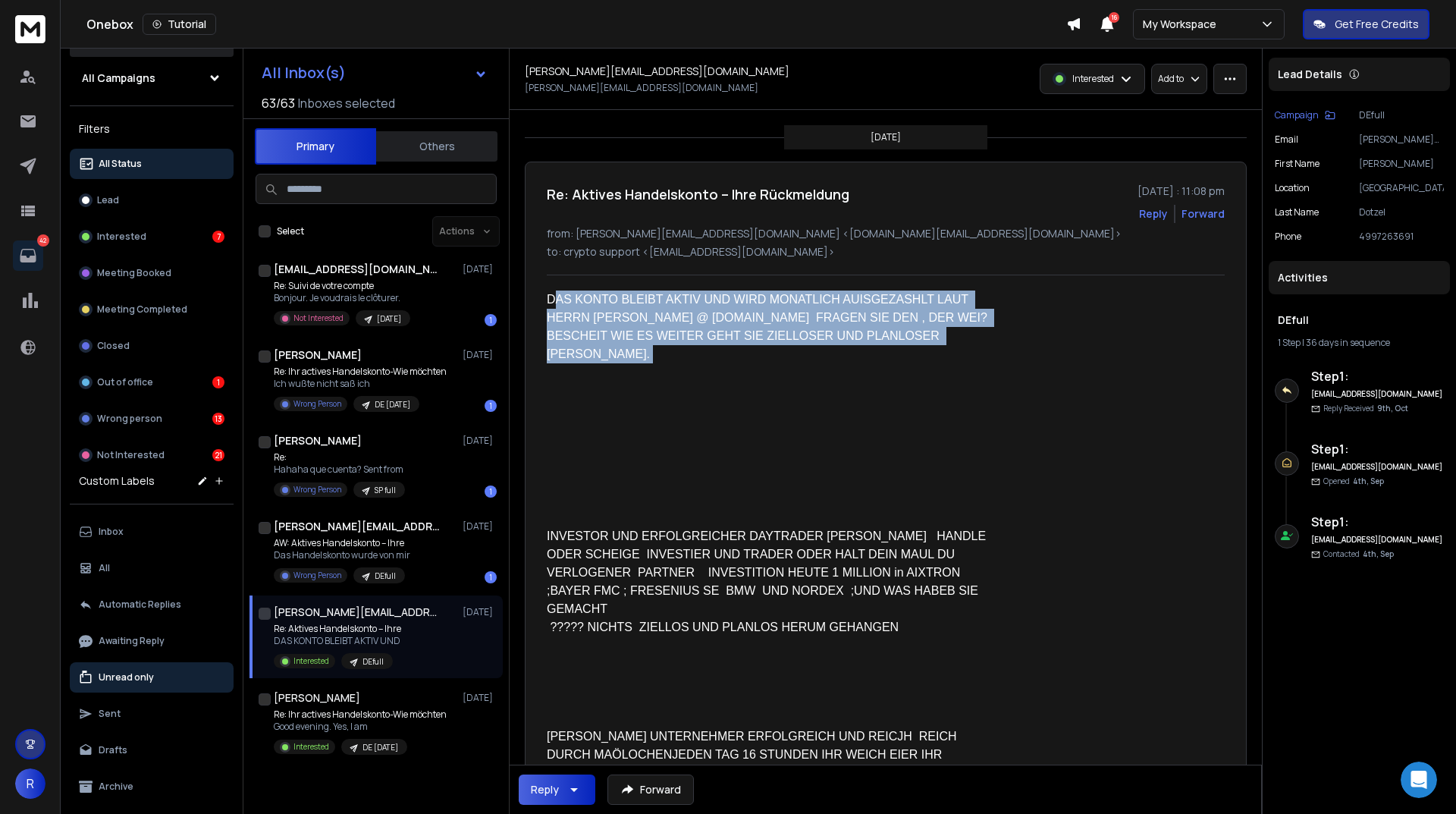
drag, startPoint x: 548, startPoint y: 316, endPoint x: 789, endPoint y: 378, distance: 248.8
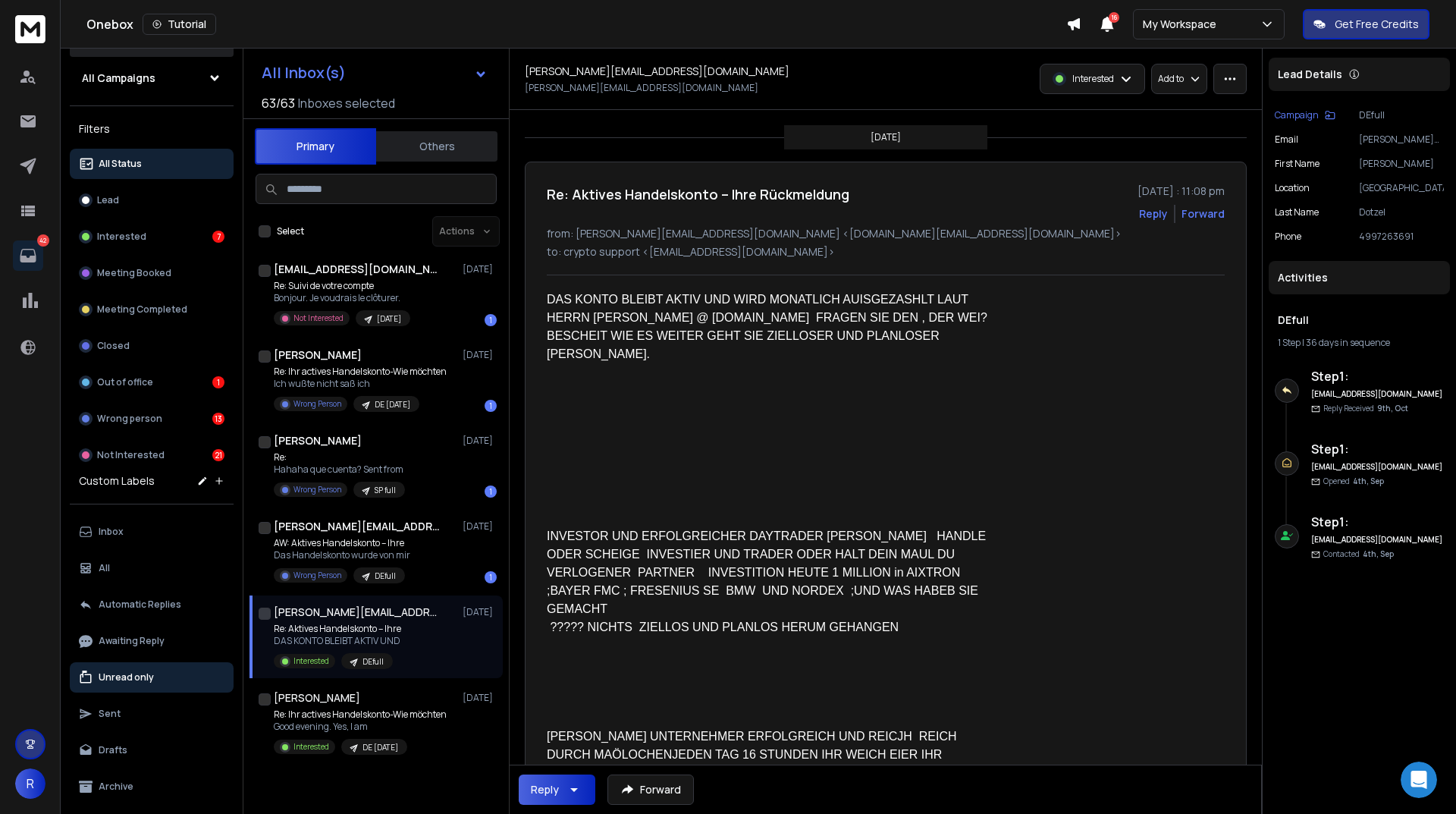
click at [1366, 161] on p "Hermann" at bounding box center [1401, 164] width 85 height 12
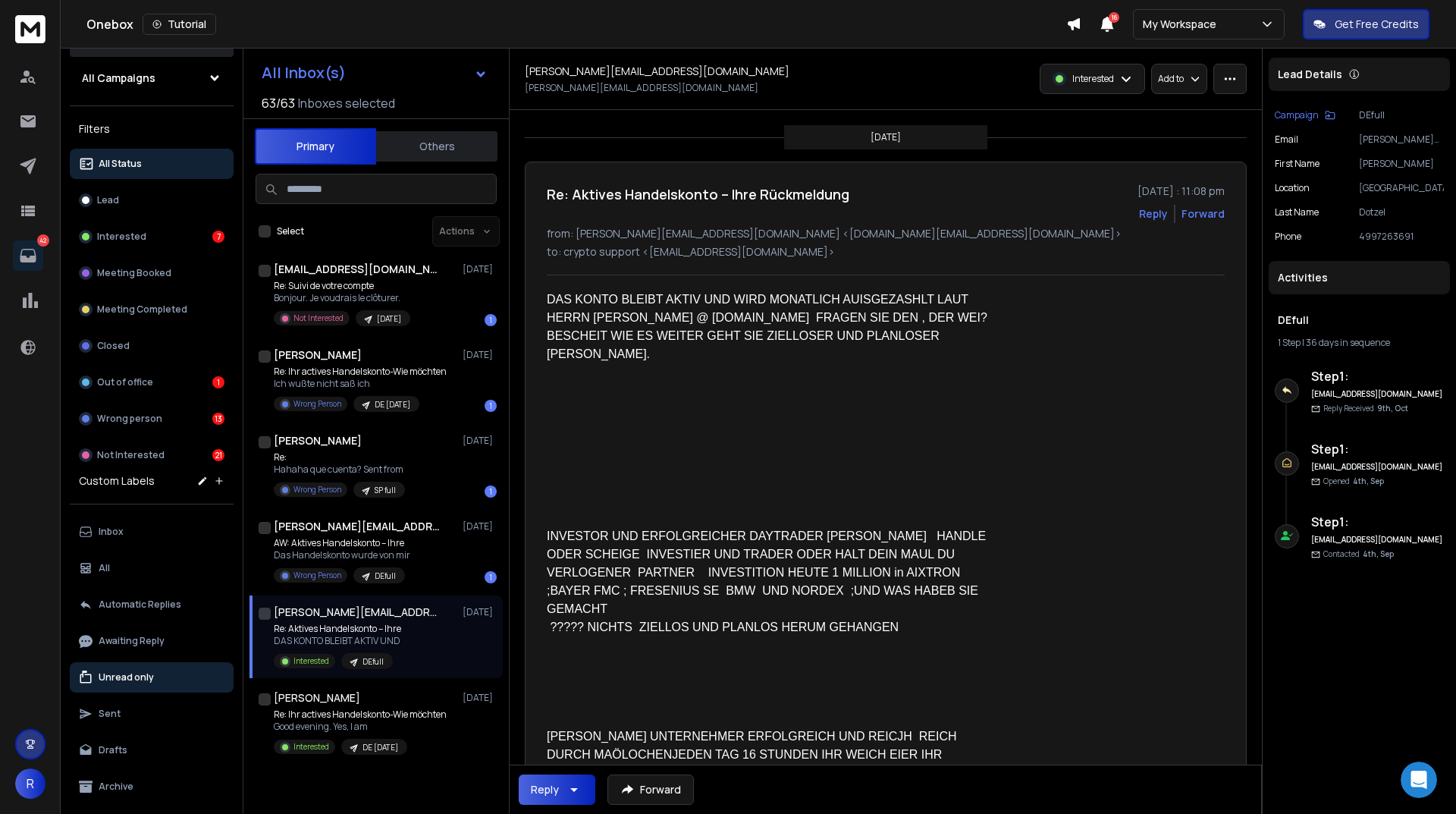
click at [1373, 213] on p "Dotzel" at bounding box center [1401, 212] width 85 height 12
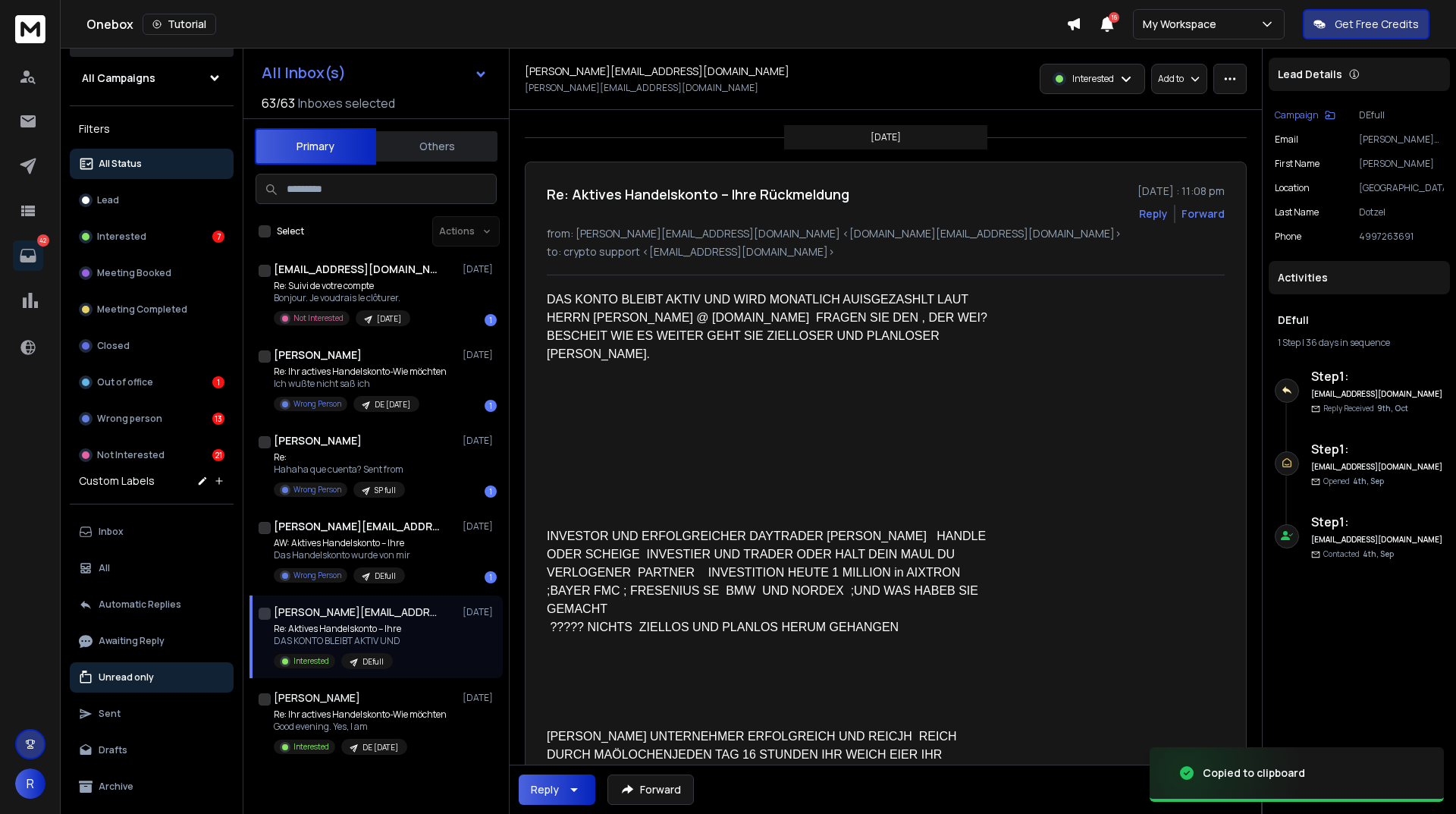
click at [1338, 656] on div "Lead Details Campaign DEfull Email hermann.dotzel@gmx.de First Name Hermann loc…" at bounding box center [1359, 455] width 194 height 814
click at [1394, 236] on p "4997263691" at bounding box center [1401, 236] width 85 height 12
click at [1407, 137] on p "[PERSON_NAME][EMAIL_ADDRESS][PERSON_NAME][DOMAIN_NAME]" at bounding box center [1401, 139] width 85 height 12
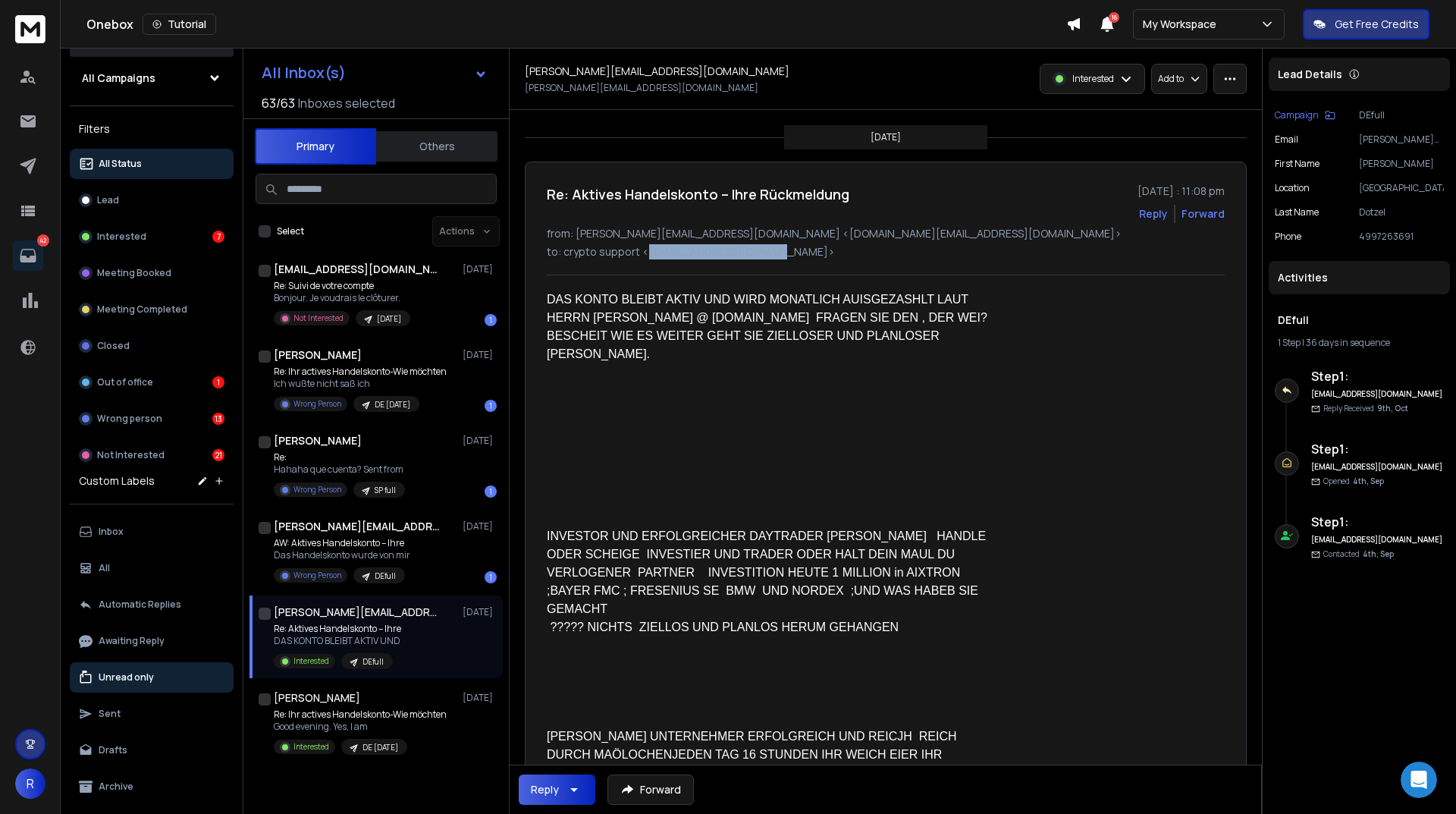
drag, startPoint x: 645, startPoint y: 252, endPoint x: 766, endPoint y: 255, distance: 121.0
click at [766, 255] on p "to: crypto support <crypto@recover-now.org>" at bounding box center [886, 252] width 678 height 16
drag, startPoint x: 620, startPoint y: 701, endPoint x: 609, endPoint y: 701, distance: 11.0
click at [621, 701] on div at bounding box center [769, 682] width 443 height 55
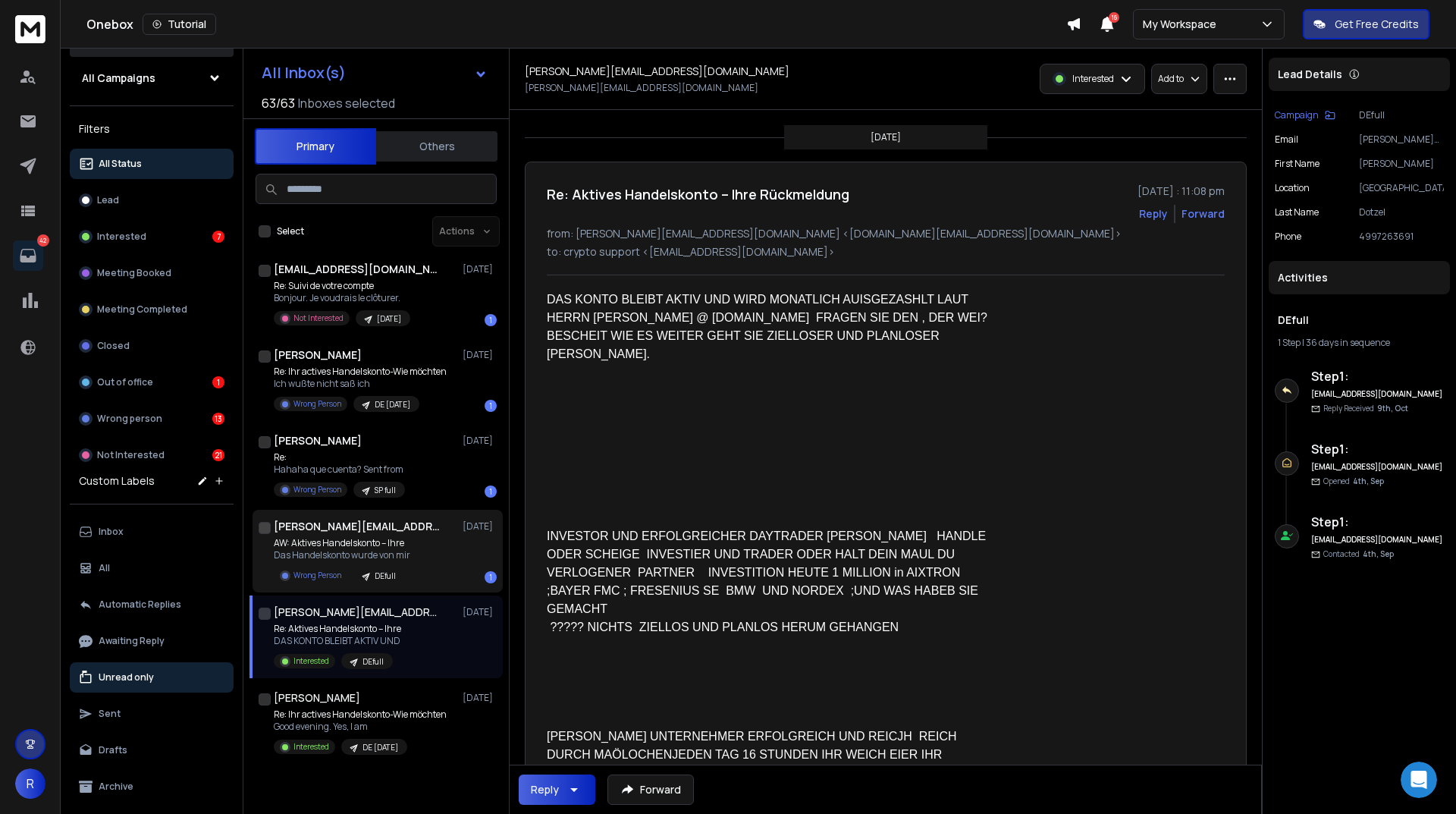
drag, startPoint x: 389, startPoint y: 541, endPoint x: 403, endPoint y: 549, distance: 16.1
click at [390, 541] on p "AW: Aktives Handelskonto – Ihre" at bounding box center [342, 543] width 137 height 12
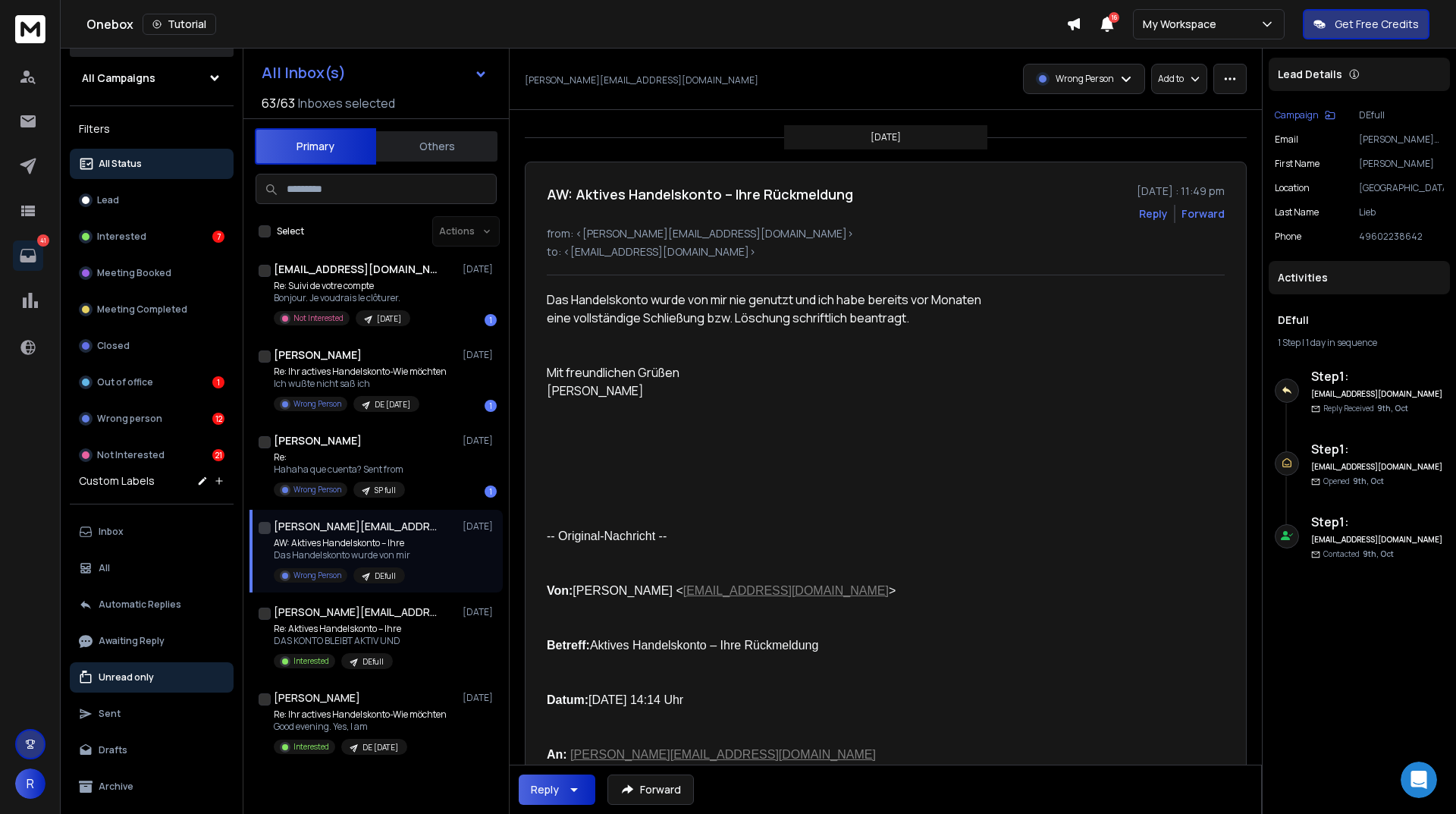
drag, startPoint x: 540, startPoint y: 294, endPoint x: 660, endPoint y: 471, distance: 213.8
click at [1332, 609] on div "DEfull 1 Step | 1 day in sequence Step 1 : pierrefontaine@cybercloudsolution.co…" at bounding box center [1359, 471] width 181 height 353
click at [1368, 231] on p "49602238642" at bounding box center [1401, 236] width 85 height 12
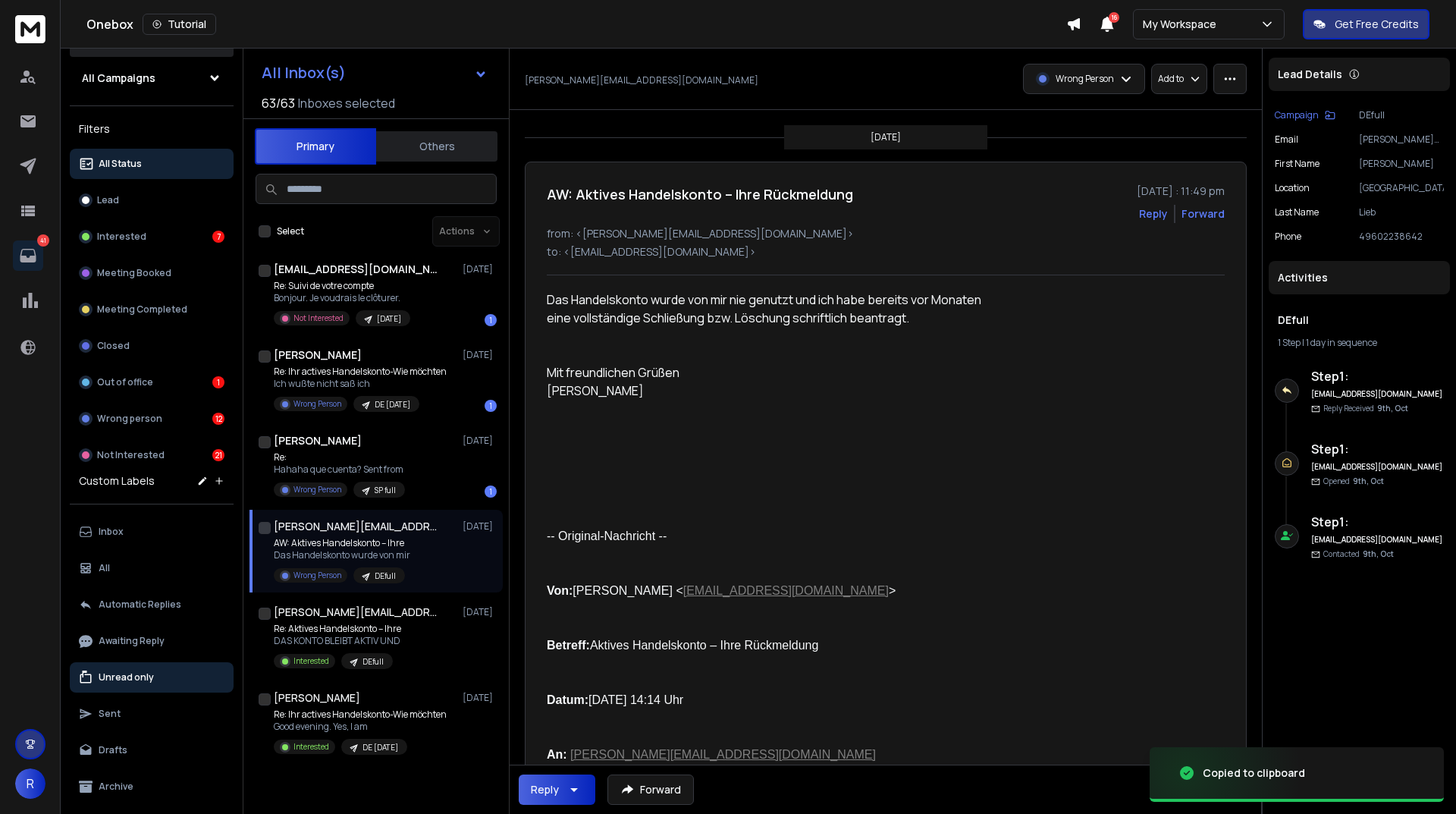
click at [1356, 702] on div "Lead Details Campaign DEfull Email reinhold.lieb@t-online.de First Name Reinhol…" at bounding box center [1359, 455] width 194 height 814
click at [1378, 140] on p "reinhold.lieb@t-online.de" at bounding box center [1401, 139] width 85 height 12
click at [918, 606] on div "-- Original-Nachricht -- Von: Pierre Fontaine < pierrefontaine@cybercloudsoluti…" at bounding box center [769, 651] width 443 height 321
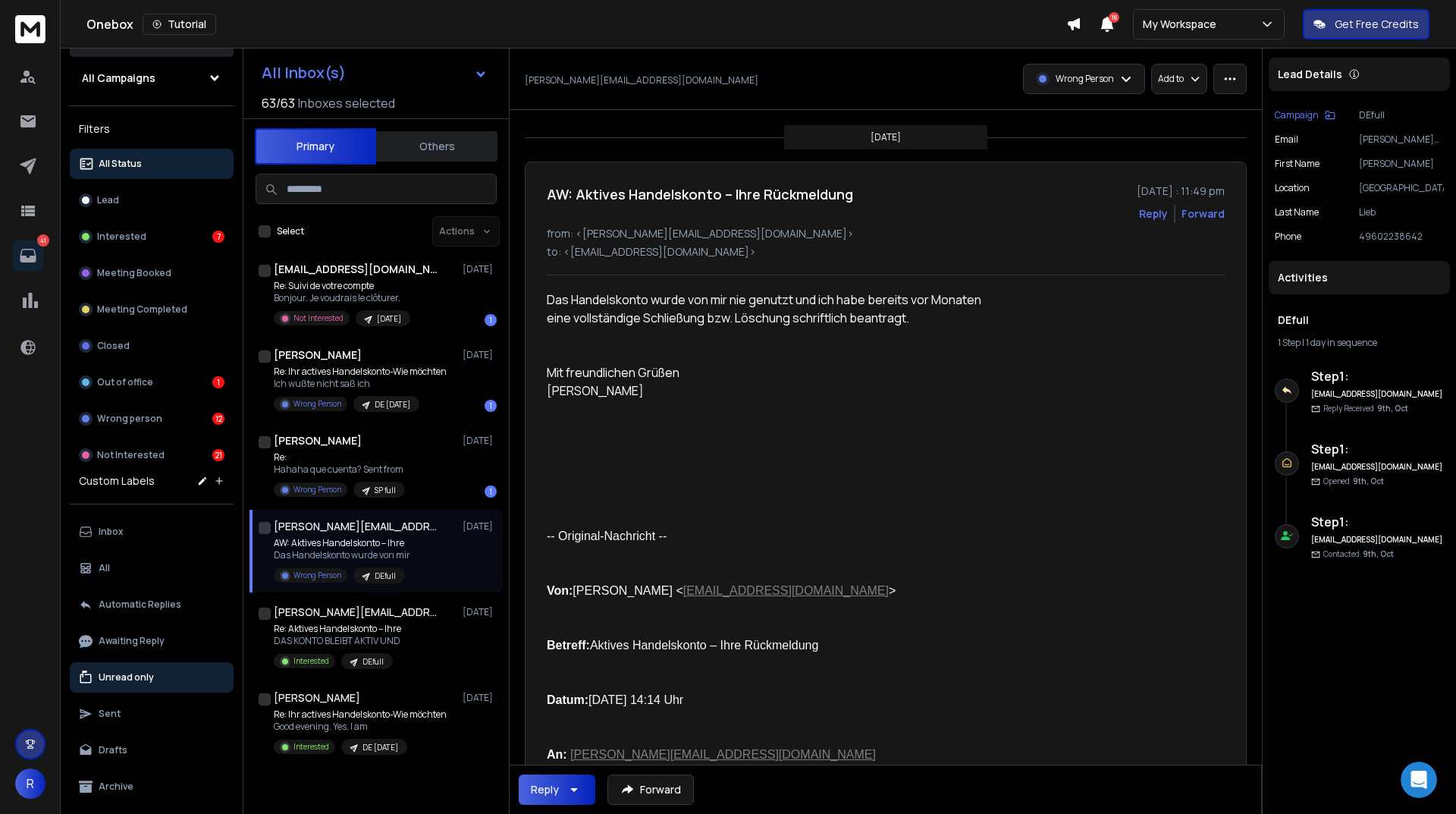
drag, startPoint x: 568, startPoint y: 251, endPoint x: 765, endPoint y: 253, distance: 197.0
click at [765, 253] on p "to: <pierrefontaine@cybercloudsolution.com>" at bounding box center [886, 252] width 678 height 16
click at [103, 675] on div "Unread only" at bounding box center [116, 677] width 75 height 18
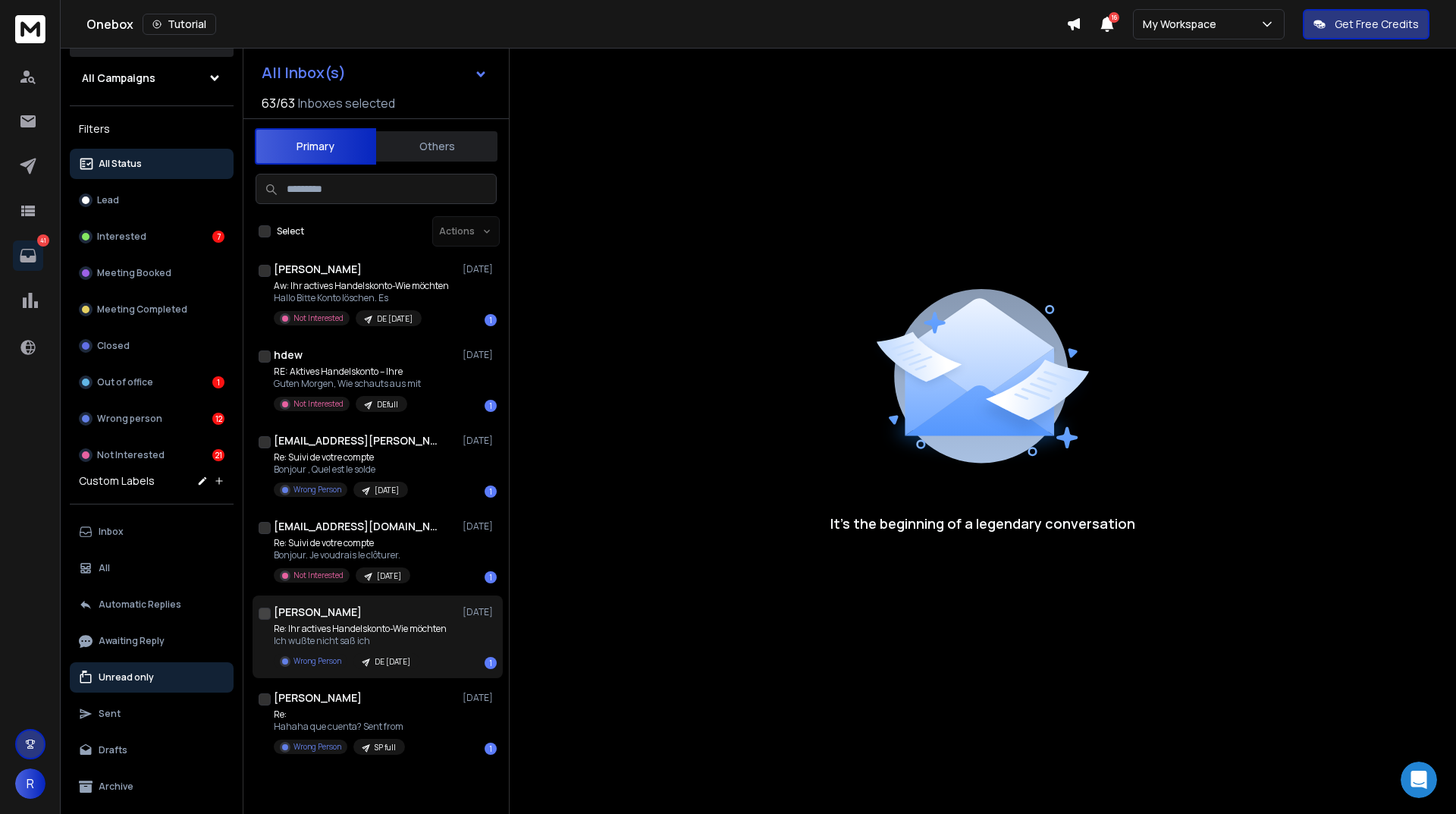
scroll to position [3184, 0]
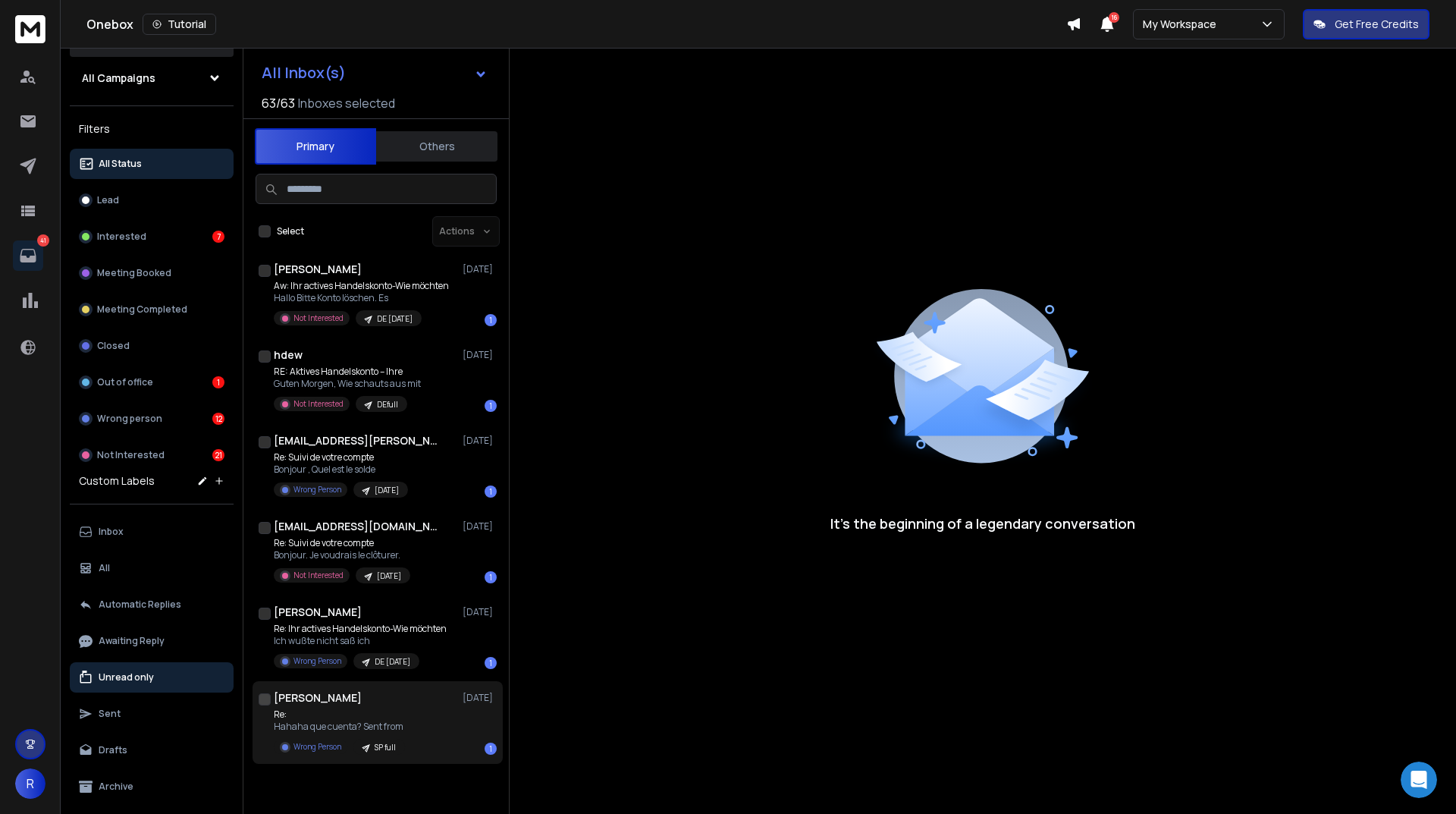
click at [455, 711] on div "Re: Hahaha que cuenta? Sent from Wrong Person SP full 1" at bounding box center [385, 731] width 223 height 46
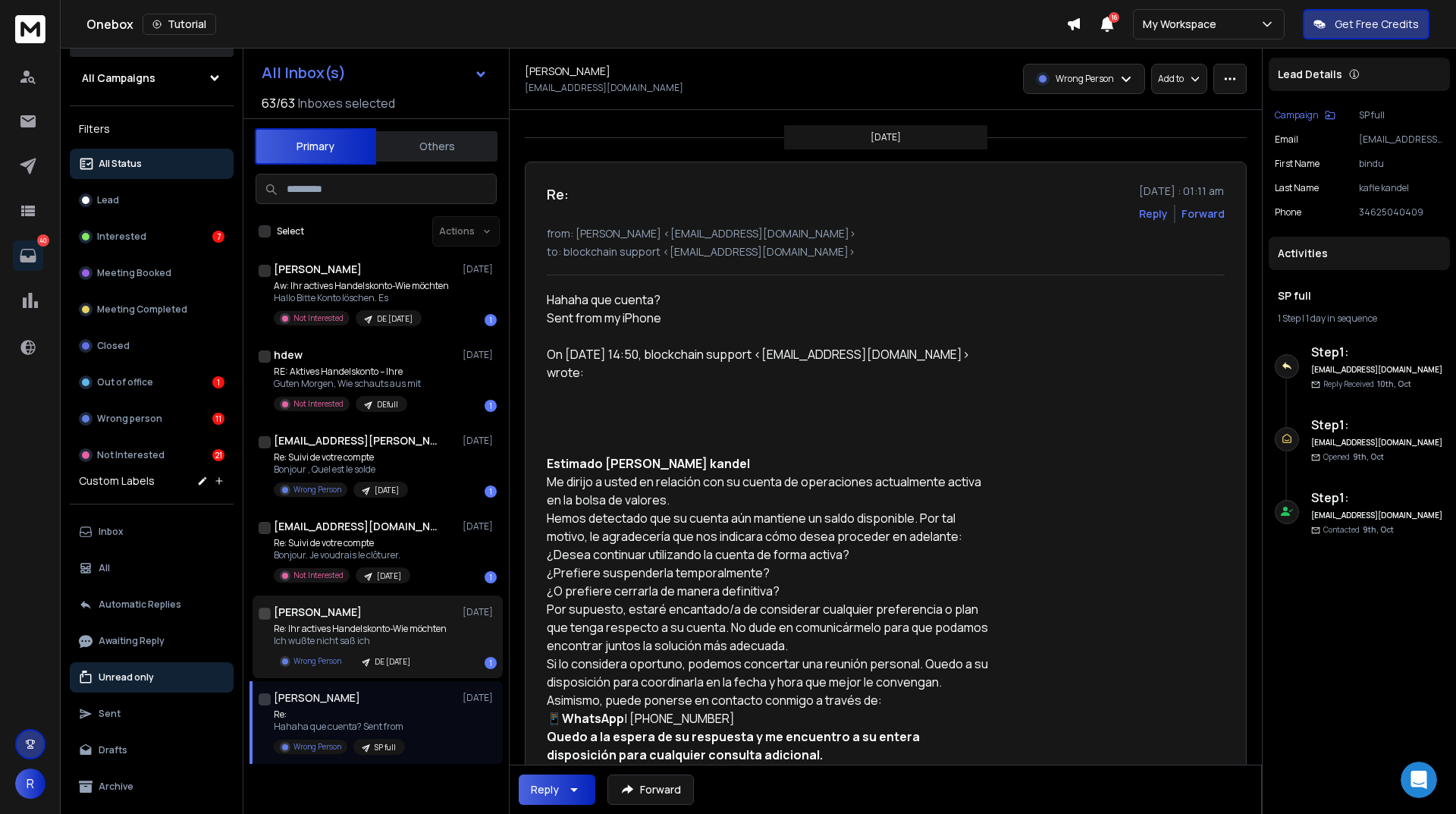
click at [414, 636] on p "Ich wußte nicht saß ich" at bounding box center [360, 641] width 173 height 12
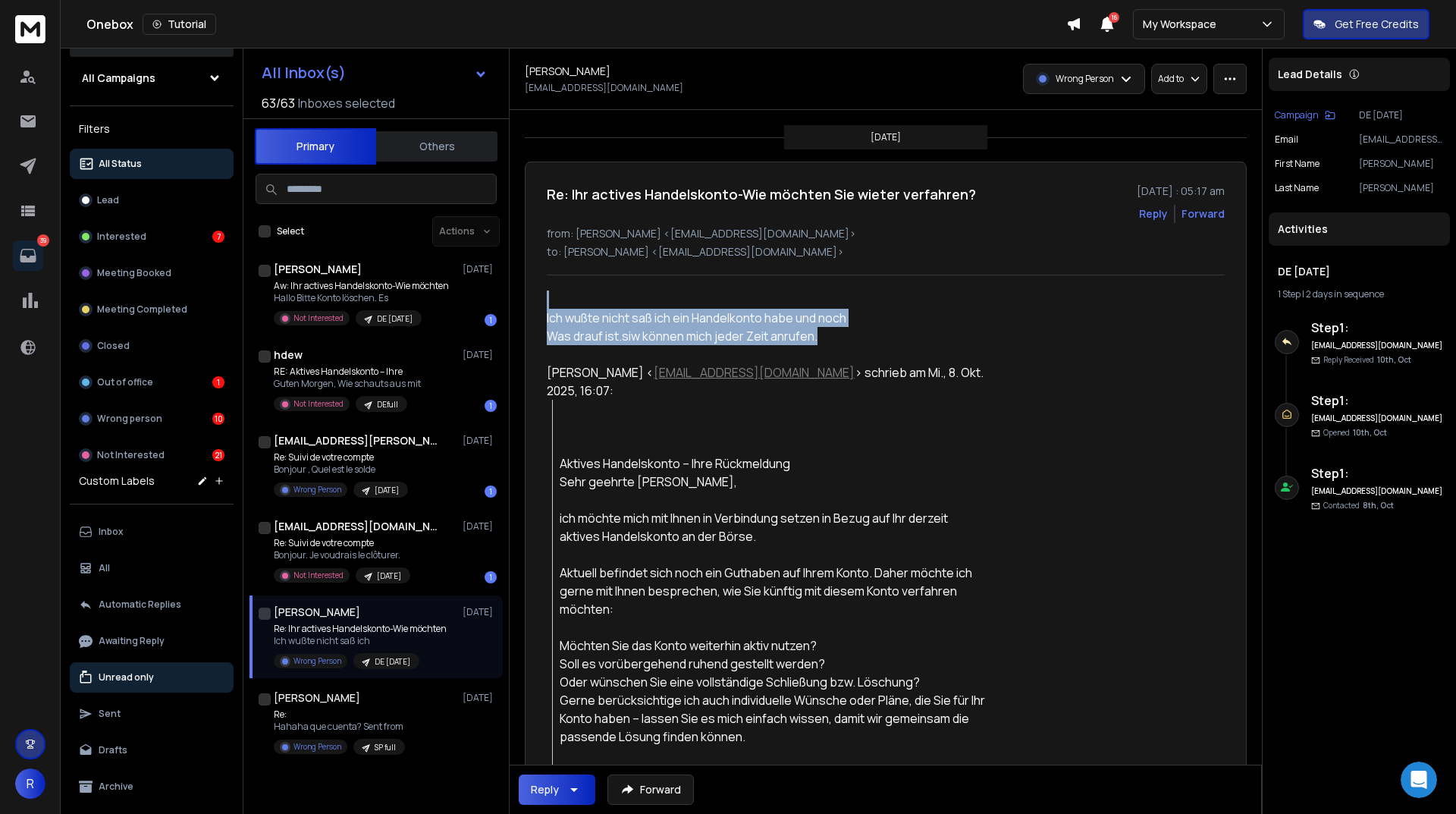
drag, startPoint x: 538, startPoint y: 305, endPoint x: 834, endPoint y: 333, distance: 297.3
click at [834, 333] on div "Re: Ihr actives Handelskonto-Wie möchten Sie wieter verfahren? 10 October 2025 …" at bounding box center [886, 662] width 722 height 1001
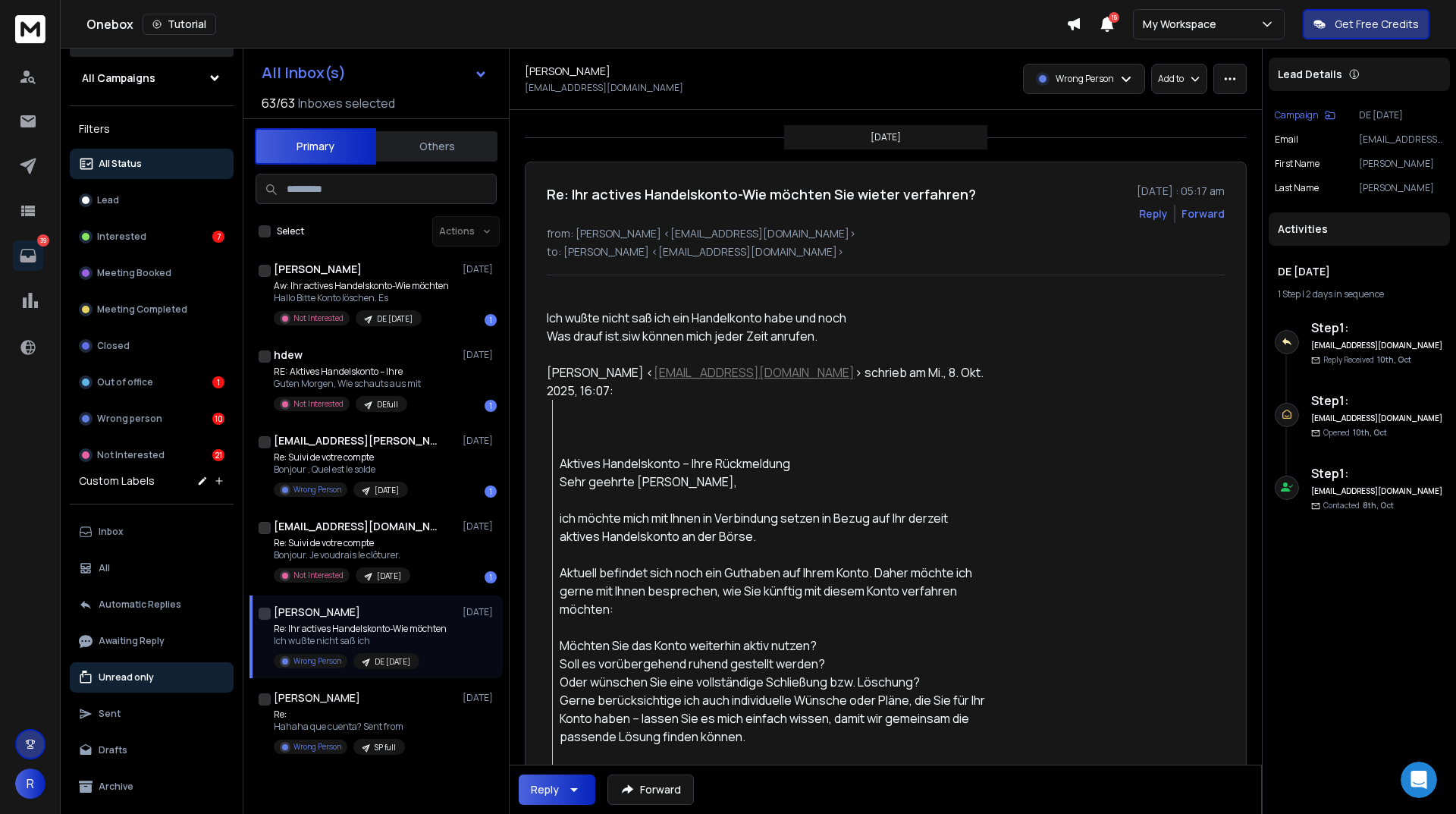
click at [1131, 598] on div "Re: Ihr actives Handelskonto-Wie möchten Sie wieter verfahren? 10 October 2025 …" at bounding box center [886, 662] width 678 height 957
click at [341, 625] on p "Re: Ihr actives Handelskonto-Wie möchten" at bounding box center [360, 629] width 173 height 12
click at [1380, 143] on p "mariagirsch1@gmail.com" at bounding box center [1401, 139] width 85 height 12
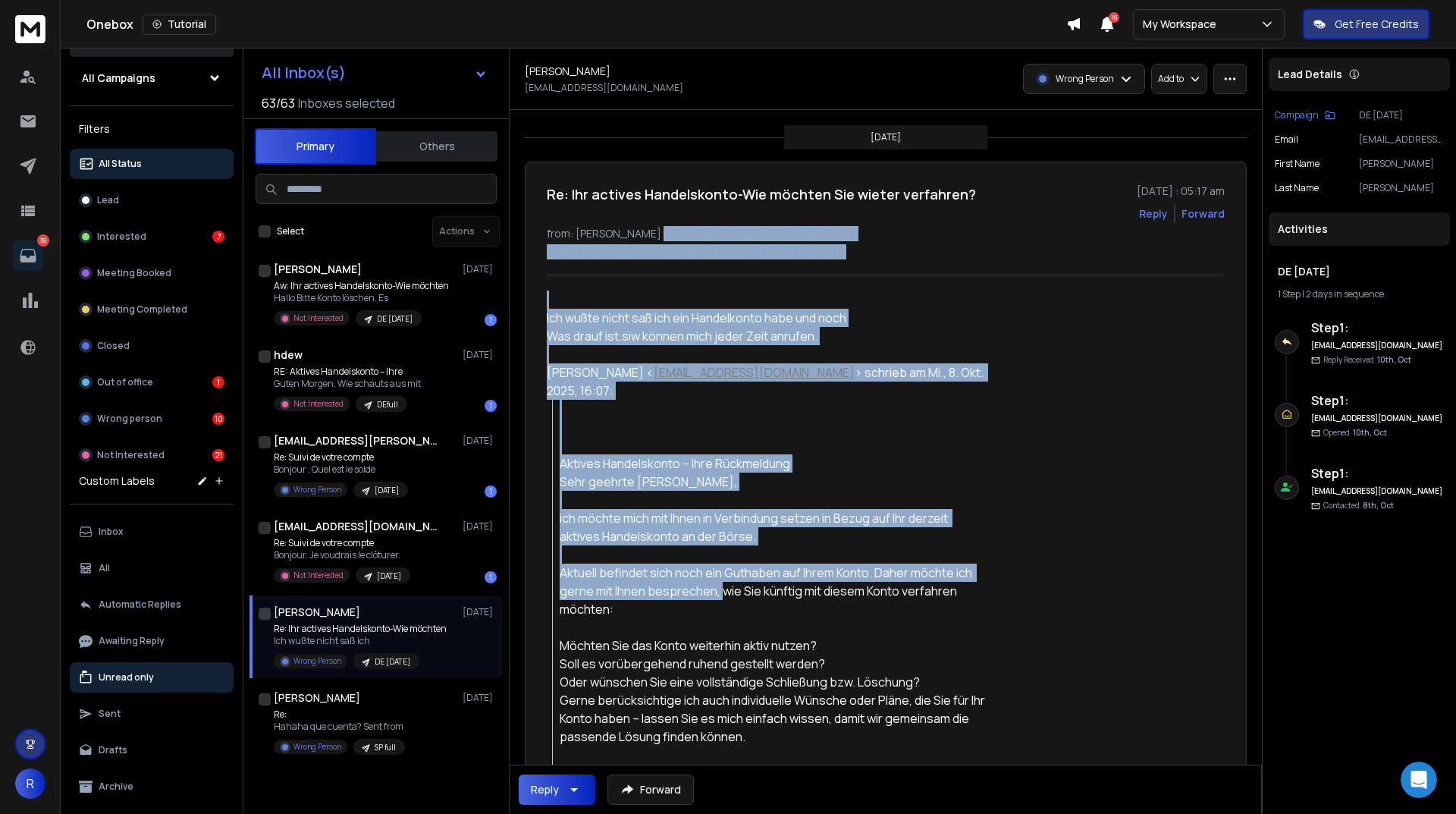
drag, startPoint x: 645, startPoint y: 239, endPoint x: 731, endPoint y: 576, distance: 347.8
click at [731, 576] on div "Re: Ihr actives Handelskonto-Wie möchten Sie wieter verfahren? 10 October 2025 …" at bounding box center [886, 662] width 678 height 957
click at [729, 576] on div "Aktuell befindet sich noch ein Guthaben auf Ihrem Konto. Daher möchte ich gerne…" at bounding box center [775, 591] width 430 height 55
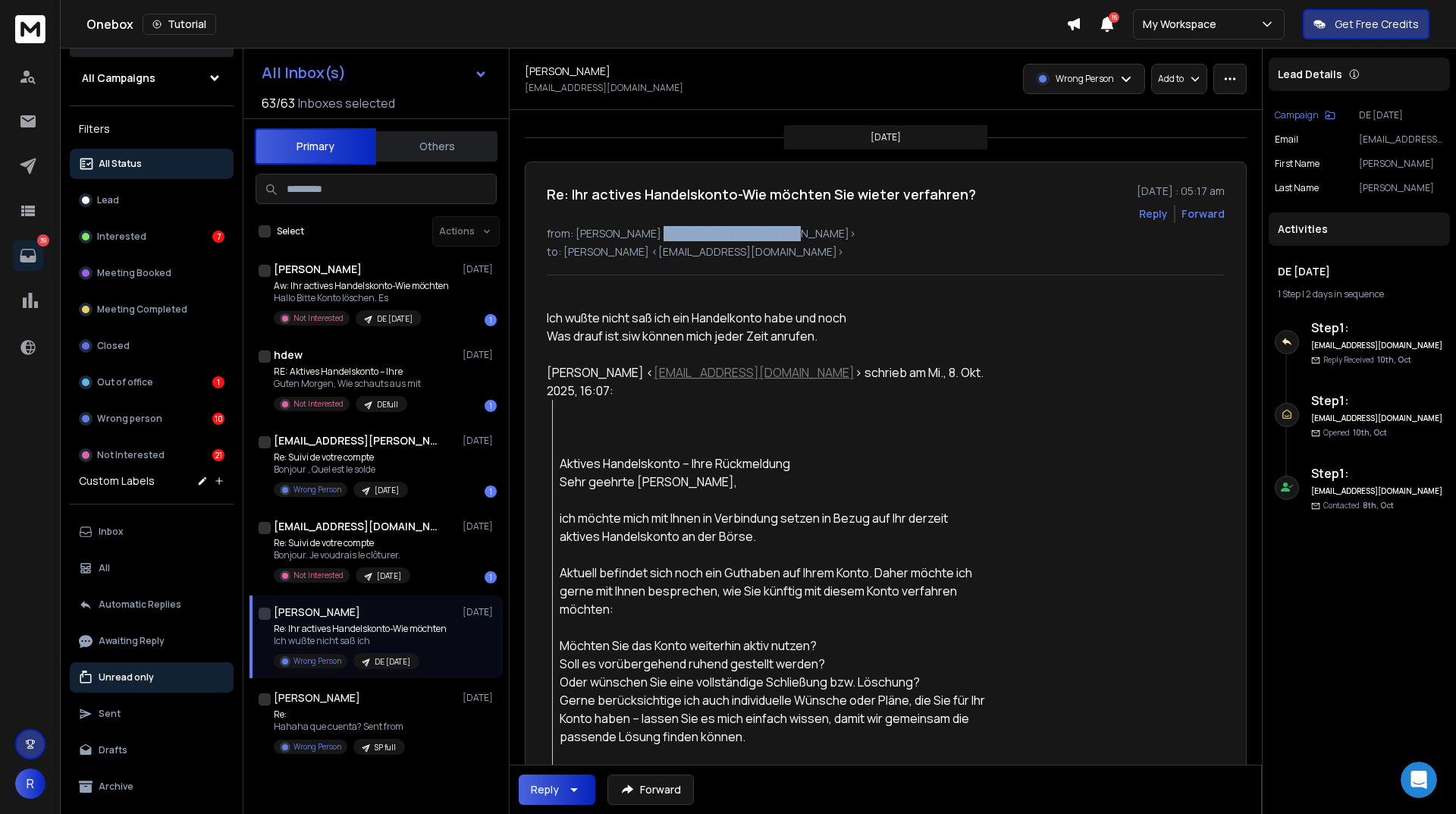
drag, startPoint x: 641, startPoint y: 232, endPoint x: 764, endPoint y: 232, distance: 123.0
click at [764, 232] on p "from: Maria Girsch <mariagirsch1@gmail.com>" at bounding box center [886, 234] width 678 height 16
drag, startPoint x: 590, startPoint y: 209, endPoint x: 565, endPoint y: 236, distance: 36.8
click at [590, 210] on div "Re: Ihr actives Handelskonto-Wie möchten Sie wieter verfahren? 10 October 2025 …" at bounding box center [886, 204] width 678 height 40
drag, startPoint x: 572, startPoint y: 230, endPoint x: 636, endPoint y: 235, distance: 64.2
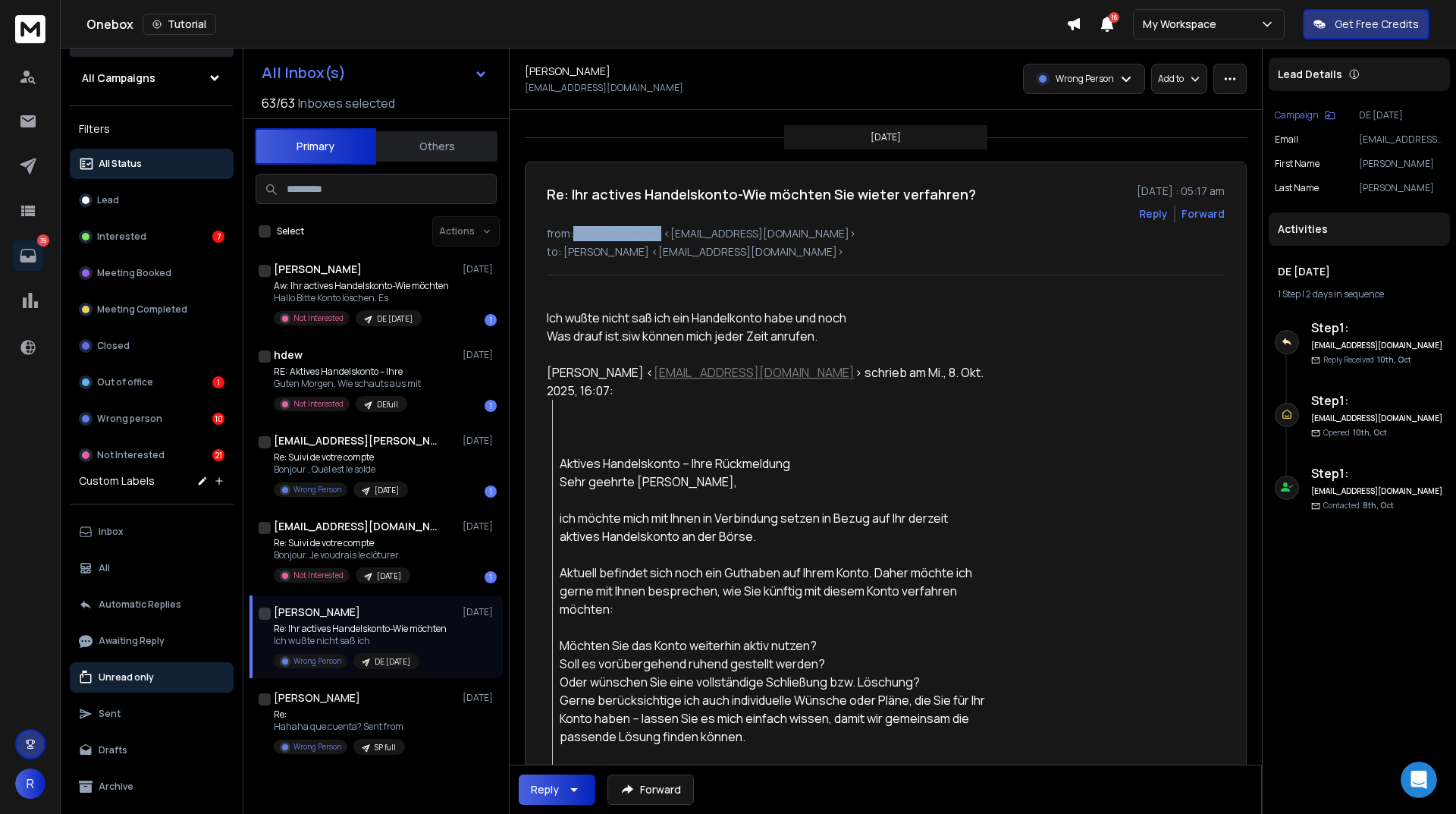
click at [636, 235] on p "from: Maria Girsch <mariagirsch1@gmail.com>" at bounding box center [886, 234] width 678 height 16
click at [1356, 575] on div "DE sep 1 1 Step | 2 days in sequence Step 1 : gulia.r@webblockchain.info Reply …" at bounding box center [1359, 423] width 181 height 353
drag, startPoint x: 624, startPoint y: 252, endPoint x: 756, endPoint y: 254, distance: 132.0
click at [756, 254] on p "to: Giulia Ricci <gulia.r@webblockchain.info>" at bounding box center [886, 252] width 678 height 16
click at [410, 27] on div "Onebox Tutorial" at bounding box center [577, 24] width 980 height 22
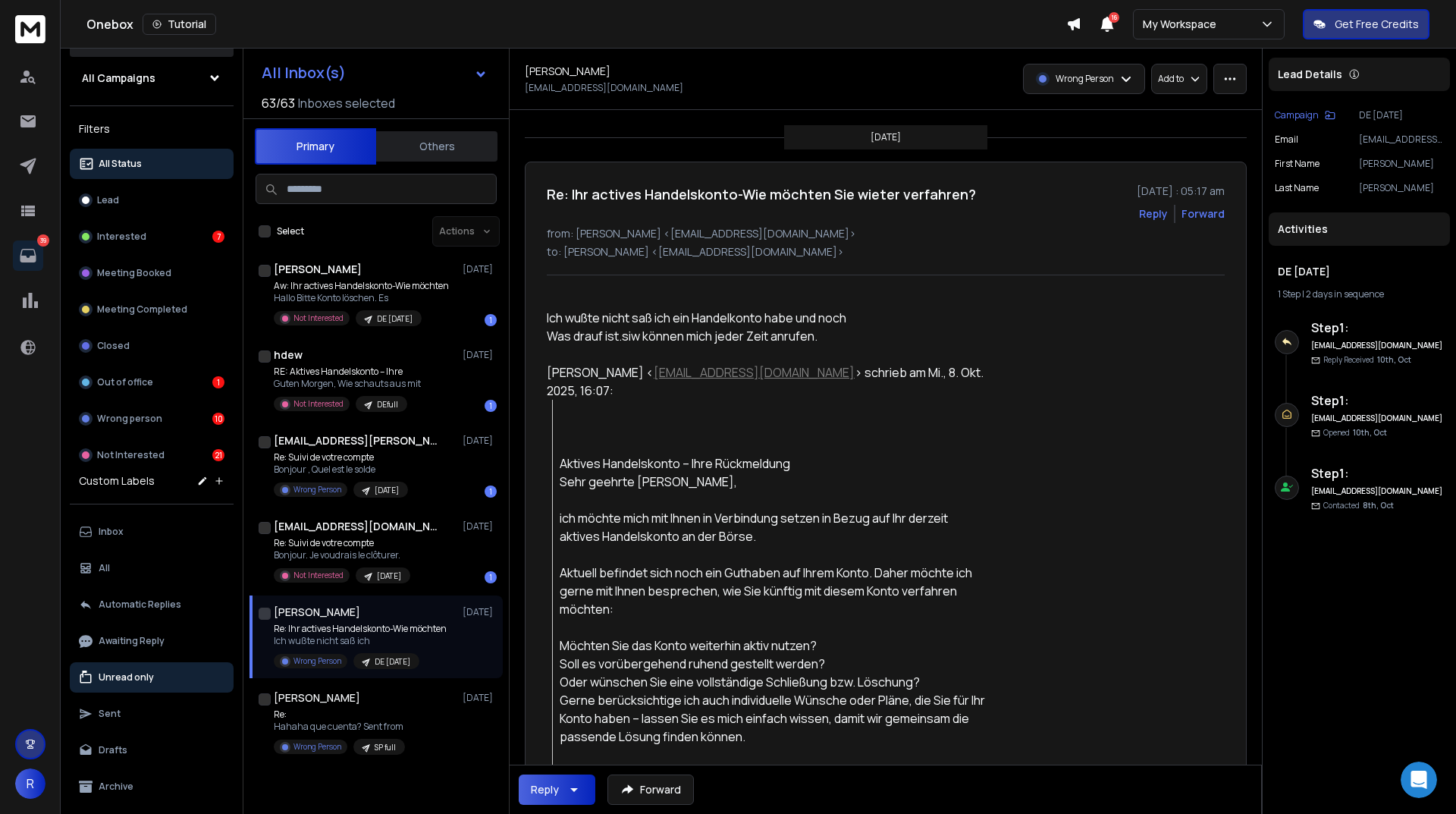
click at [436, 646] on p "Ich wußte nicht saß ich" at bounding box center [360, 641] width 173 height 12
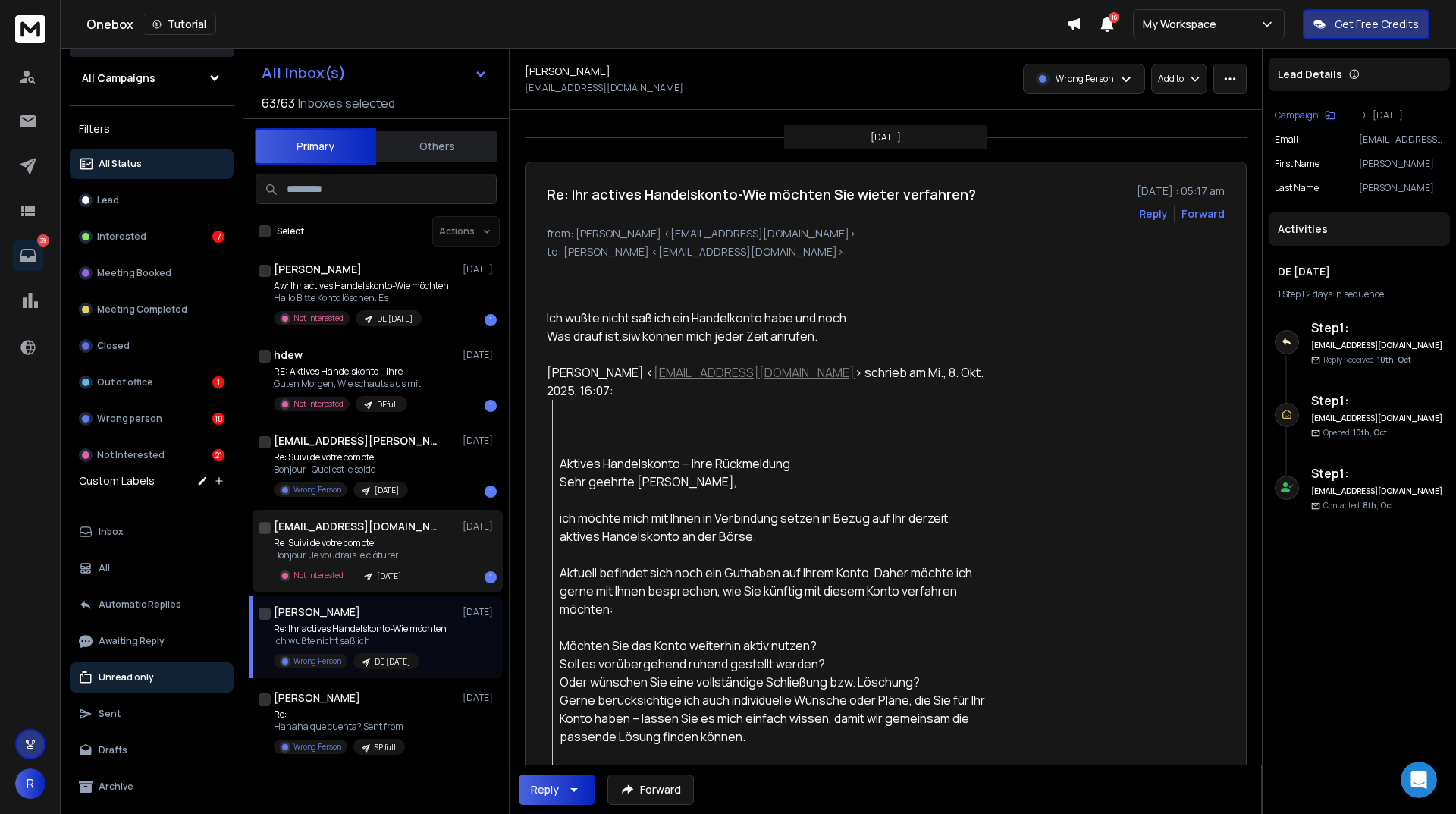
click at [316, 545] on p "Re: Suivi de votre compte" at bounding box center [342, 543] width 137 height 12
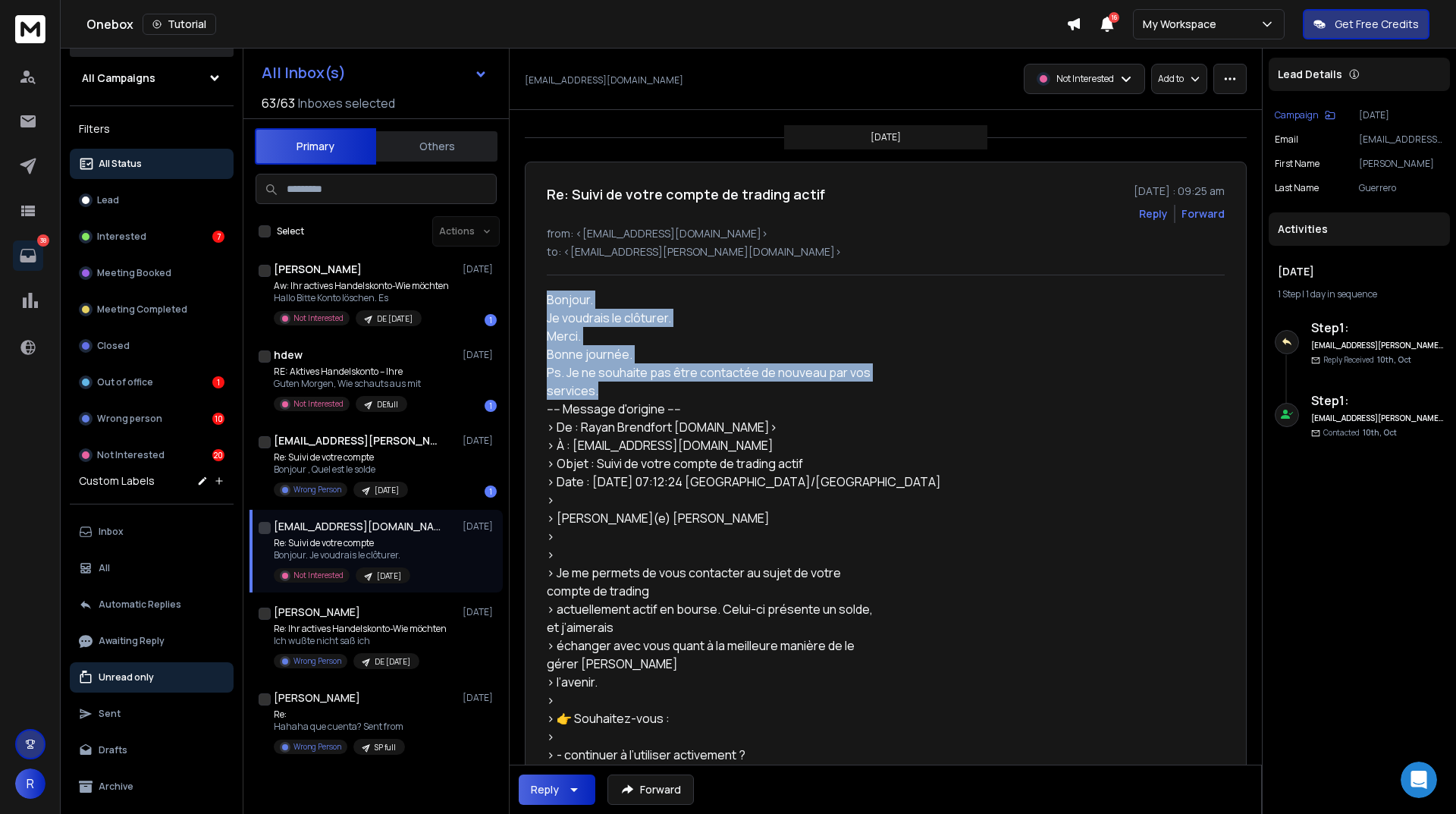
drag, startPoint x: 549, startPoint y: 290, endPoint x: 877, endPoint y: 385, distance: 341.5
click at [877, 385] on div "Re: Suivi de votre compte de trading actif 10 October 2025 : 09:25 am Reply For…" at bounding box center [886, 789] width 678 height 1211
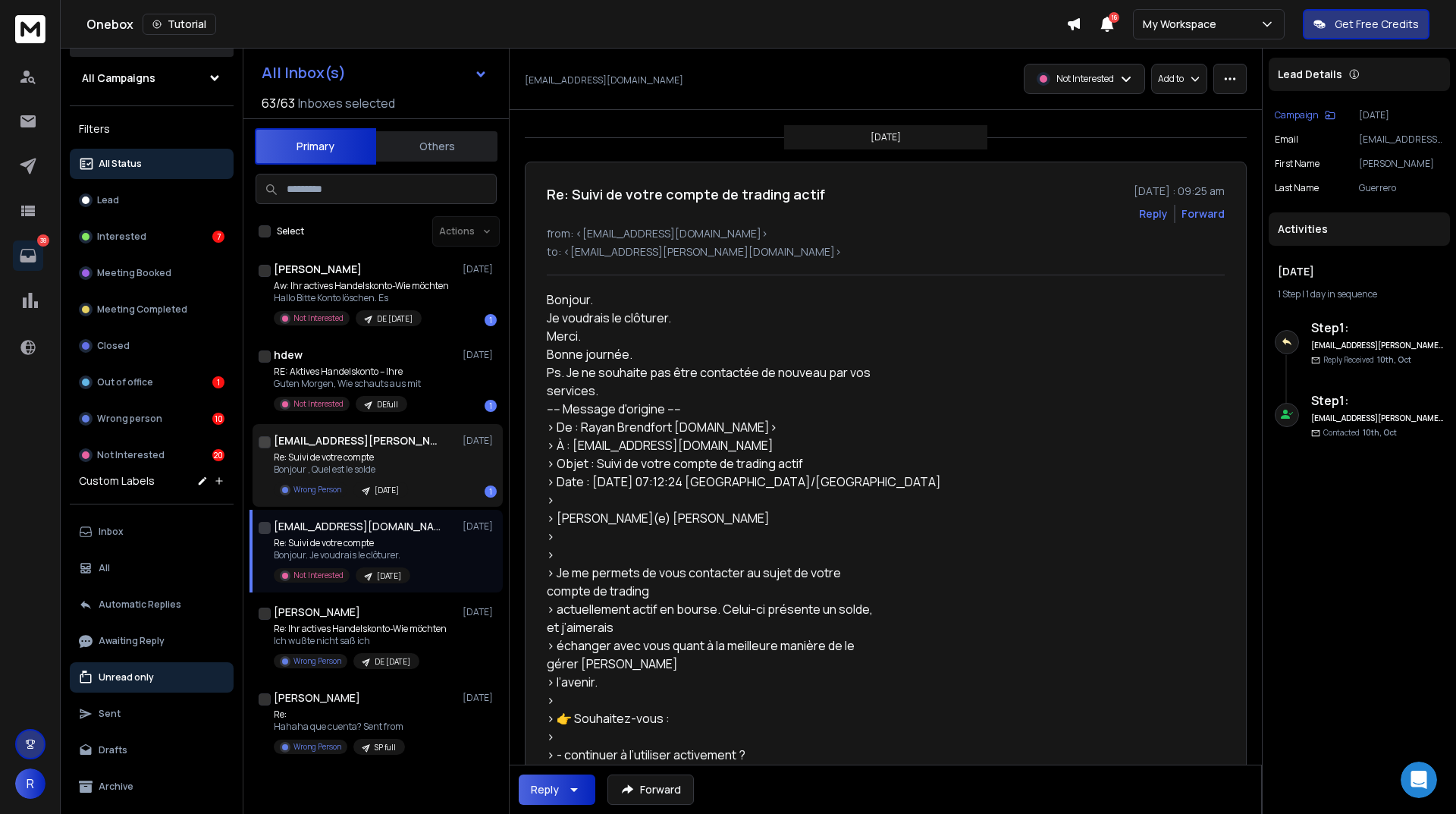
click at [358, 445] on h1 "[PERSON_NAME][EMAIL_ADDRESS][PERSON_NAME][DOMAIN_NAME]" at bounding box center [357, 441] width 167 height 16
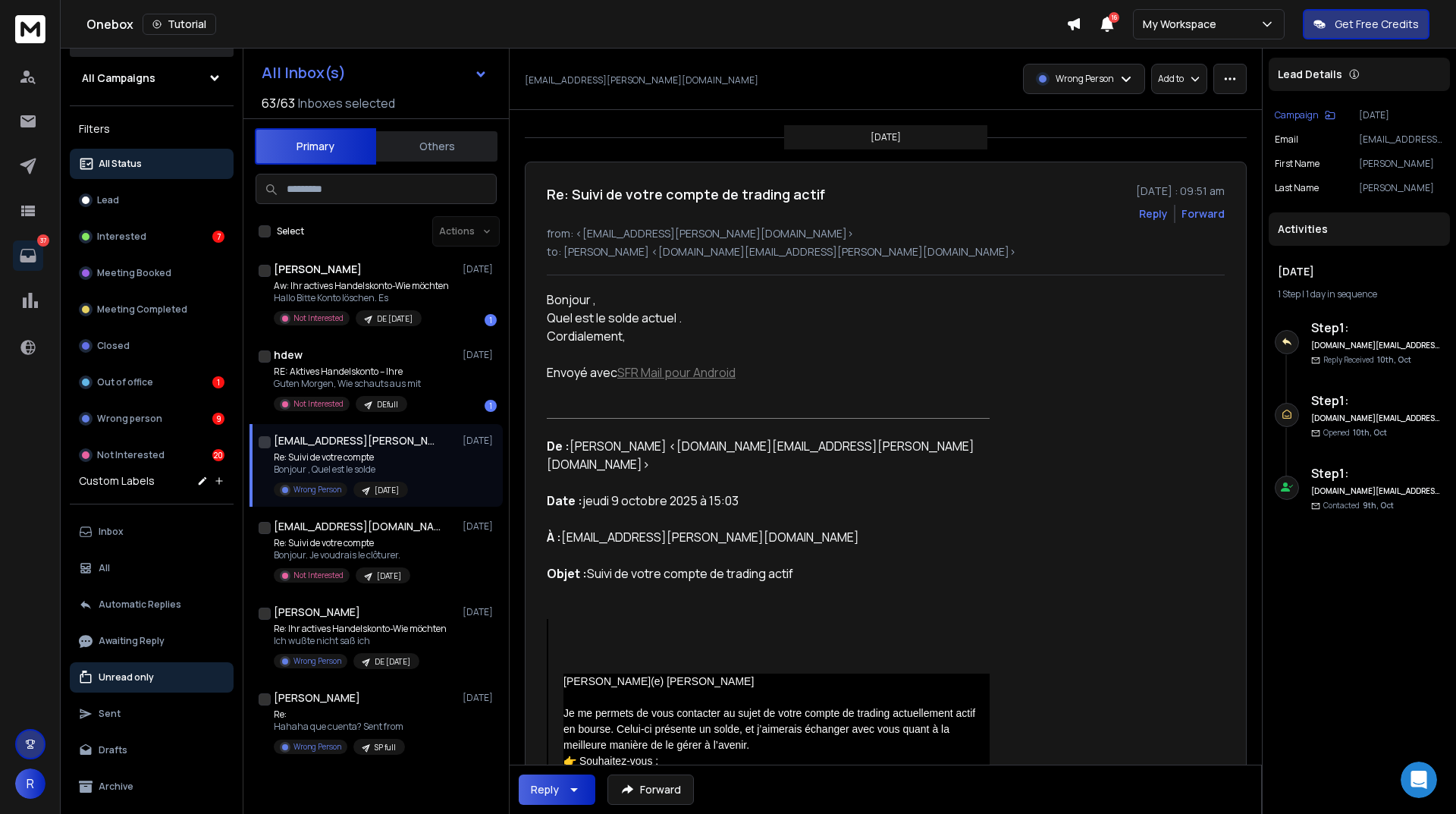
drag, startPoint x: 633, startPoint y: 345, endPoint x: 547, endPoint y: 291, distance: 101.5
click at [547, 291] on div "Bonjour , Quel est le solde actuel . Cordialement, ‌Envoyé avec SFR Mail pour A…" at bounding box center [775, 685] width 455 height 789
click at [909, 300] on div "Bonjour ," at bounding box center [769, 300] width 443 height 18
drag, startPoint x: 583, startPoint y: 236, endPoint x: 715, endPoint y: 231, distance: 132.1
click at [715, 231] on p "from: <jeanlouis.charbonnet@sfr.fr>" at bounding box center [886, 234] width 678 height 16
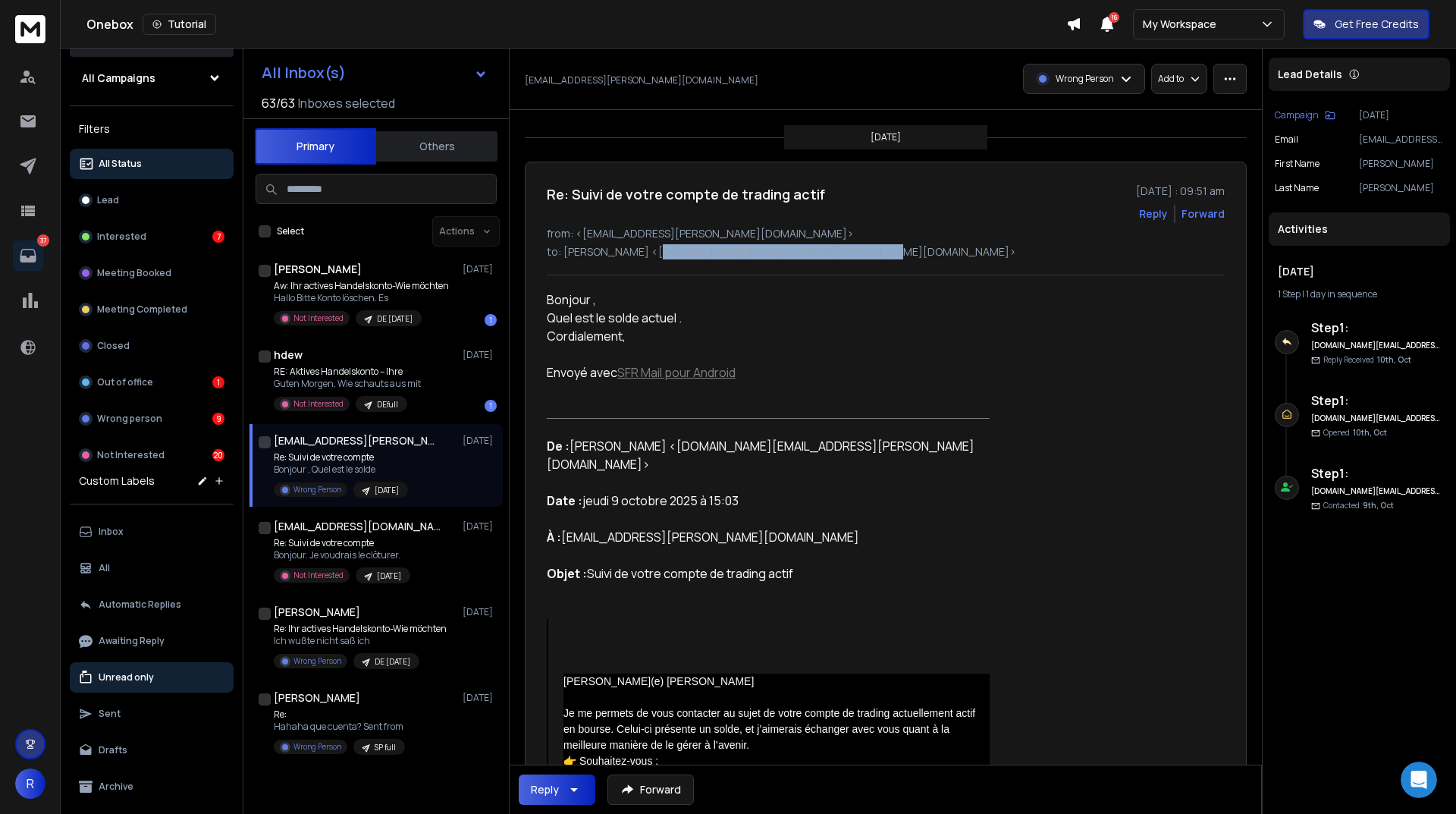
drag, startPoint x: 646, startPoint y: 254, endPoint x: 849, endPoint y: 255, distance: 203.0
click at [849, 255] on p "to: Annika Schmidt <annika.schmidt@cybercloudsolution.com>" at bounding box center [886, 252] width 678 height 16
click at [628, 125] on div "jeanlouis.charbonnet@sfr.fr Wrong Person Add to Wrong Person Add to 3 days ago …" at bounding box center [886, 455] width 752 height 814
click at [1375, 164] on p "Jean Louis" at bounding box center [1401, 164] width 85 height 12
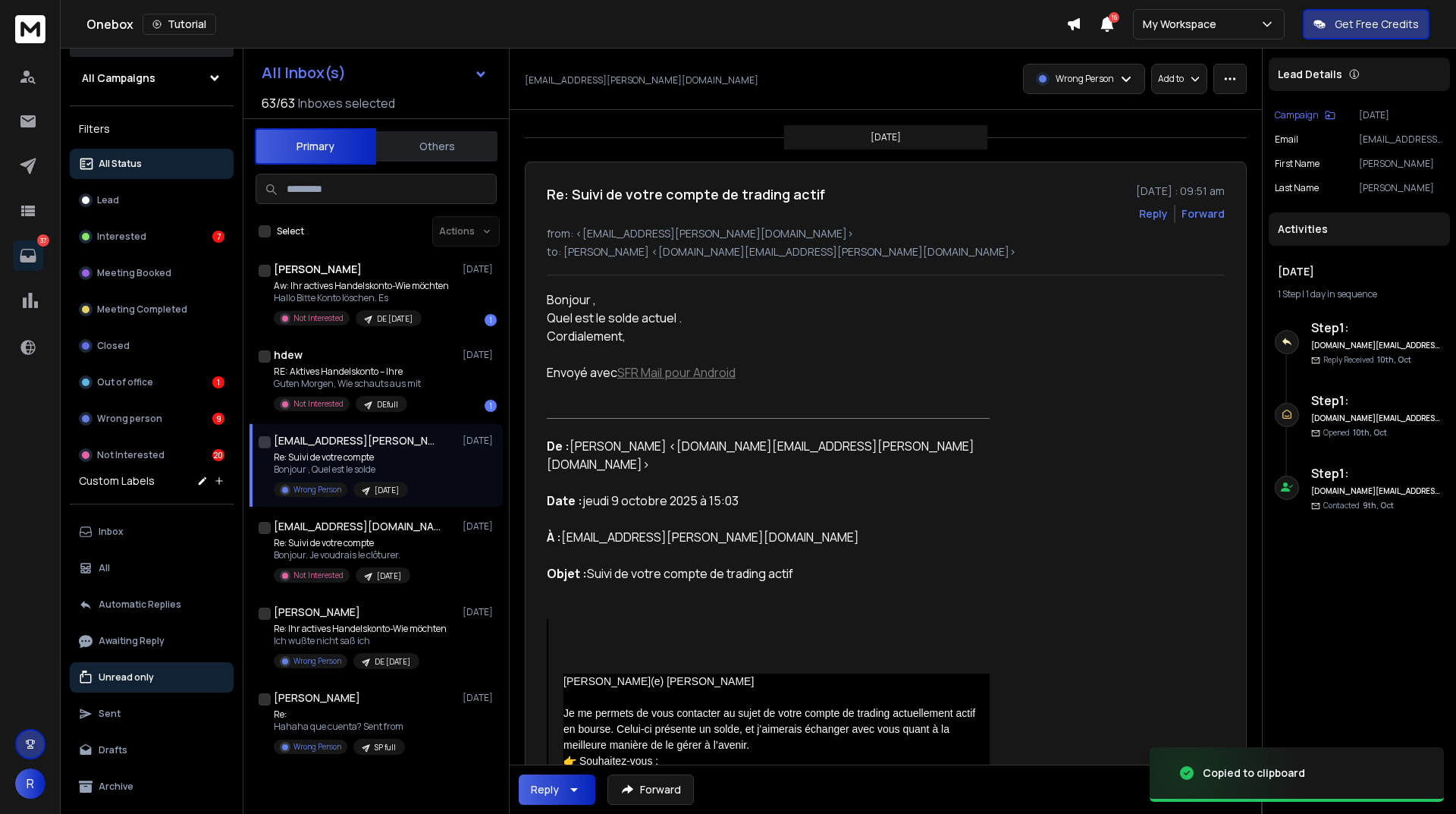
click at [1380, 188] on p "Charbonnet" at bounding box center [1401, 188] width 85 height 12
click at [120, 662] on button "Unread only" at bounding box center [151, 677] width 164 height 30
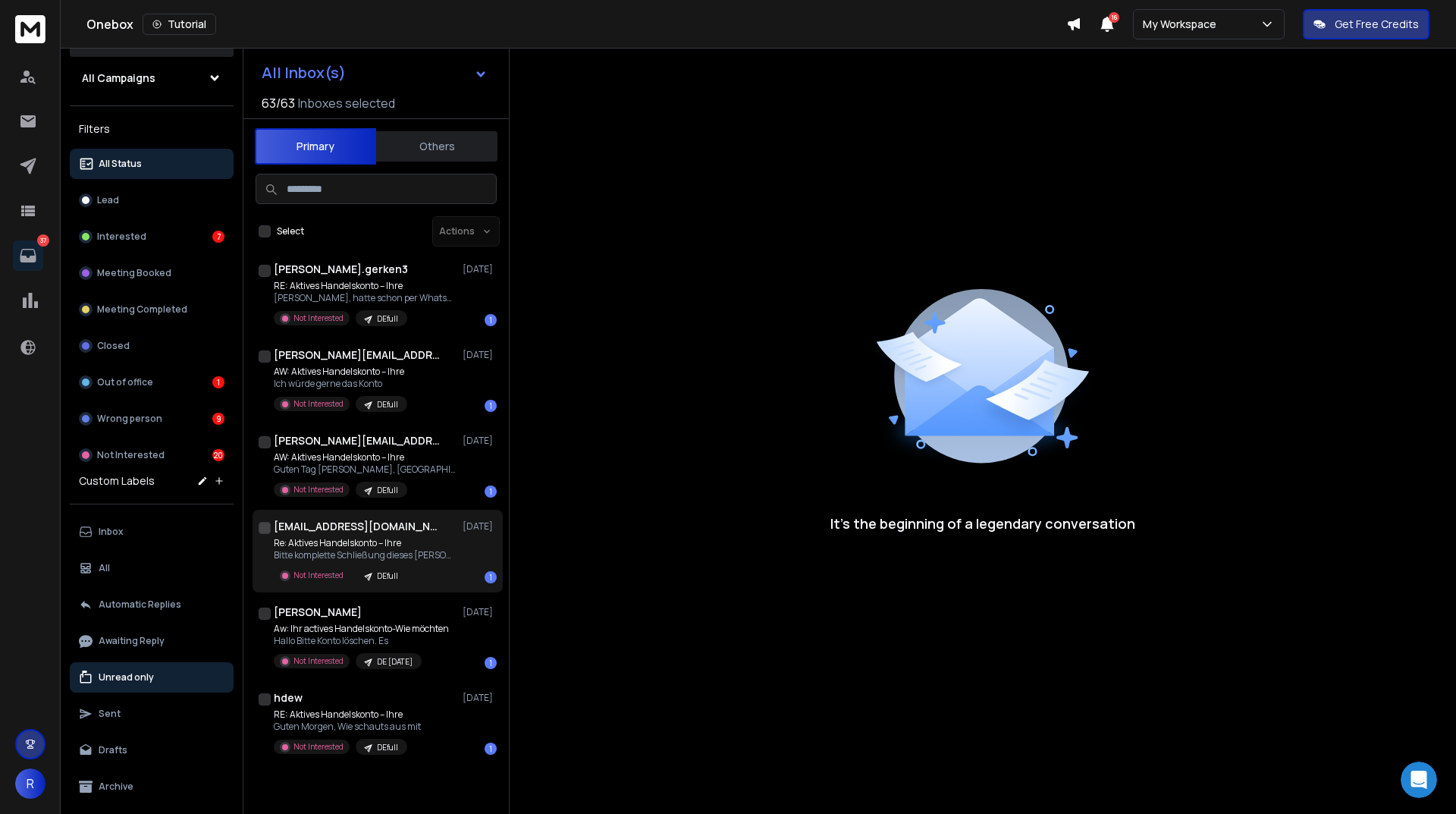
scroll to position [2841, 0]
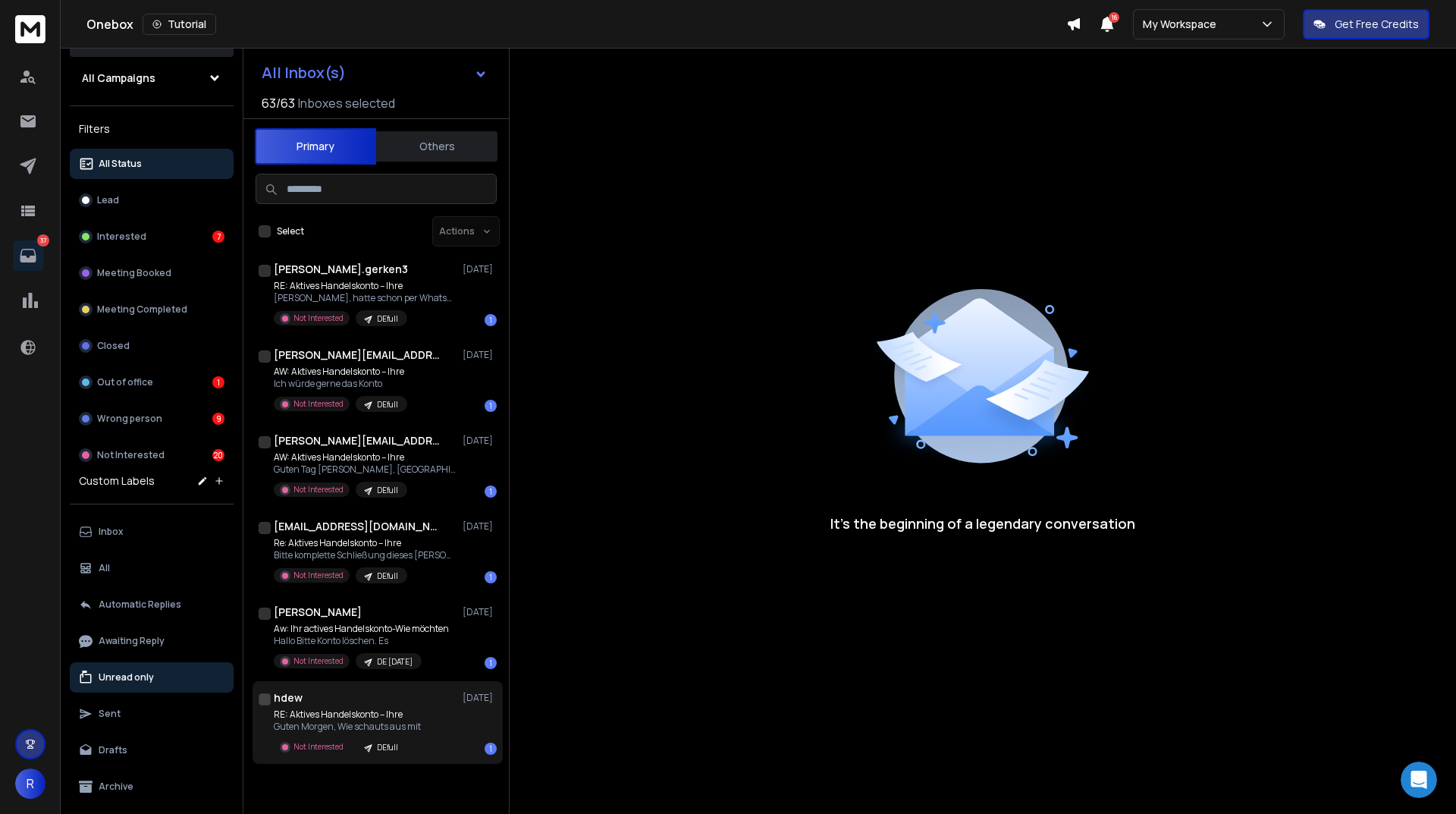
click at [380, 706] on div "hdew 10 Oct RE: Aktives Handelskonto – Ihre Guten Morgen, Wie schauts aus mit N…" at bounding box center [385, 722] width 223 height 64
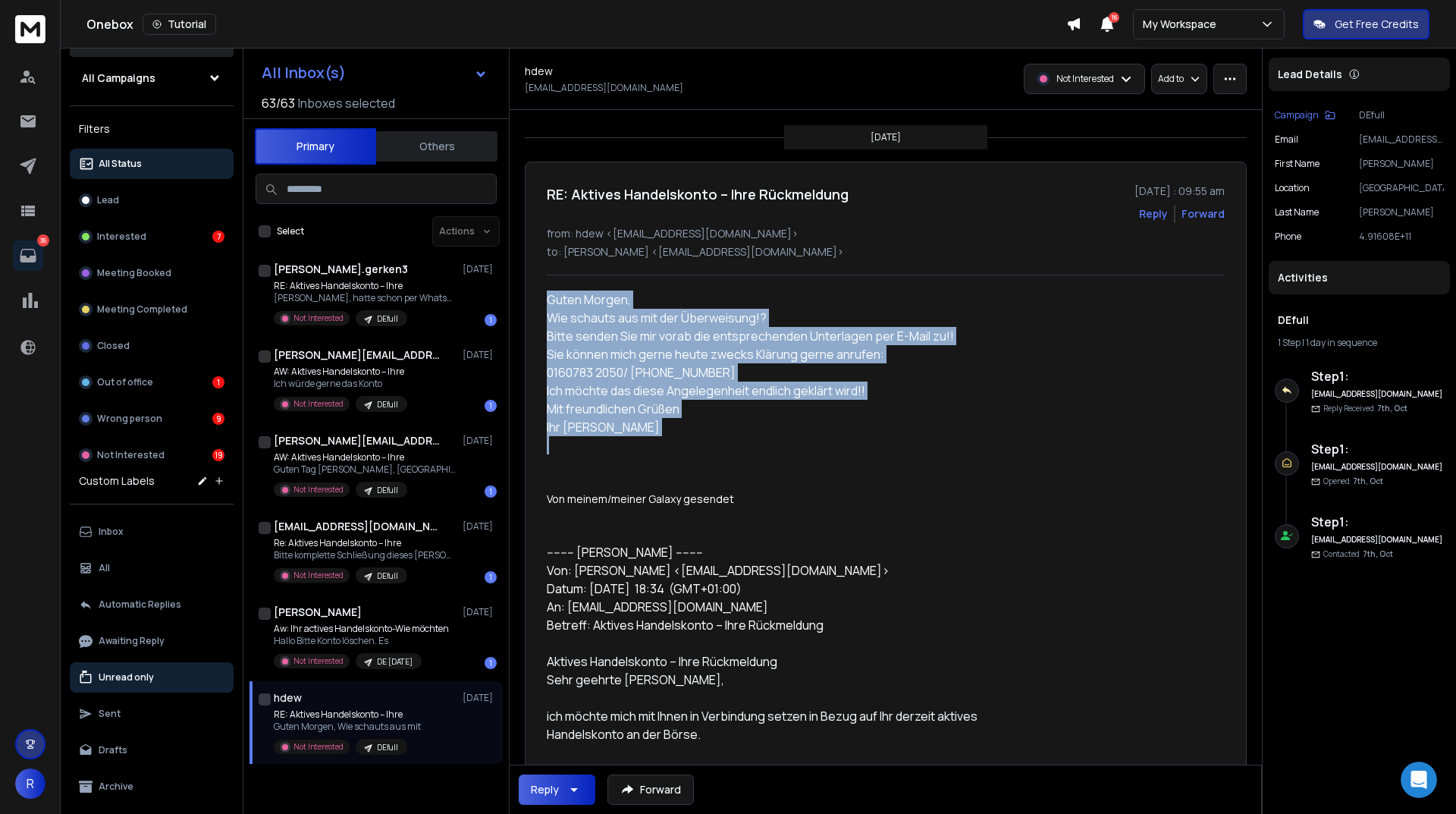
drag, startPoint x: 544, startPoint y: 284, endPoint x: 701, endPoint y: 439, distance: 220.6
click at [701, 439] on div "RE: Aktives Handelskonto – Ihre Rückmeldung 10 October 2025 : 09:55 am Reply Fo…" at bounding box center [886, 752] width 722 height 1180
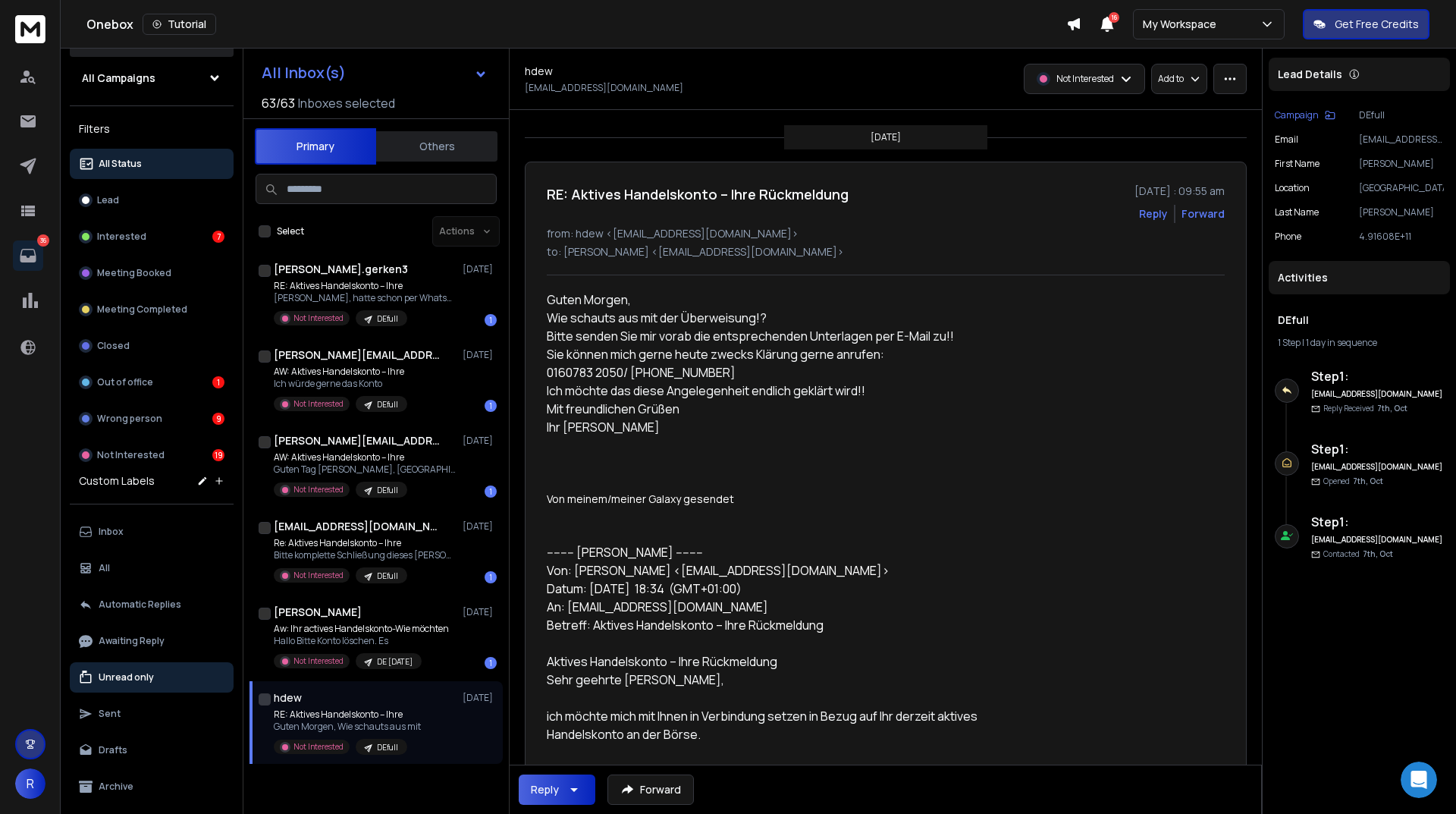
click at [1140, 572] on div "RE: Aktives Handelskonto – Ihre Rückmeldung 10 October 2025 : 09:55 am Reply Fo…" at bounding box center [886, 752] width 678 height 1136
click at [1368, 160] on p "Hans" at bounding box center [1401, 164] width 85 height 12
click at [1375, 239] on p "4.91608E+11" at bounding box center [1401, 236] width 85 height 12
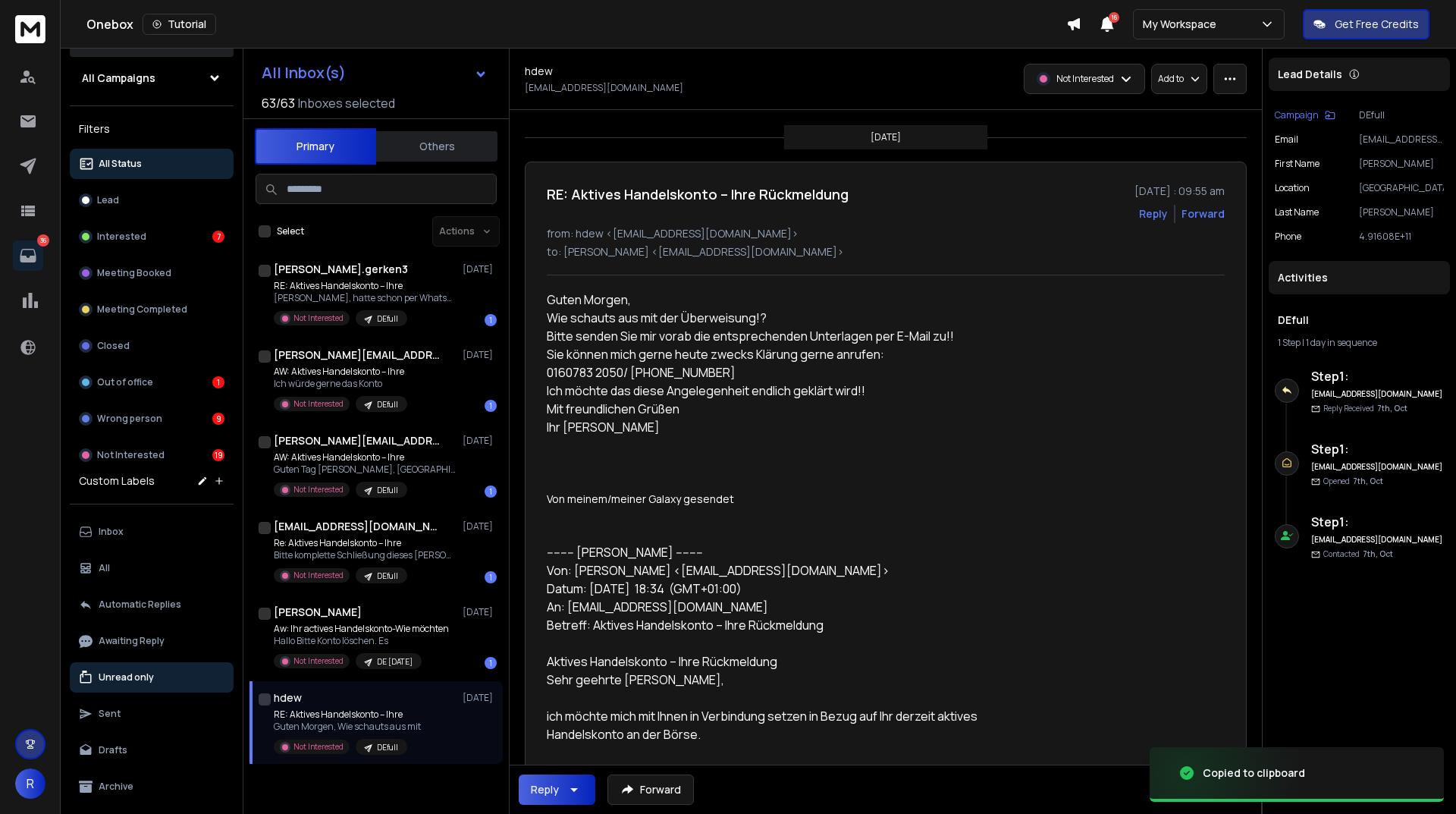
click at [1128, 622] on div "RE: Aktives Handelskonto – Ihre Rückmeldung 10 October 2025 : 09:55 am Reply Fo…" at bounding box center [886, 752] width 678 height 1136
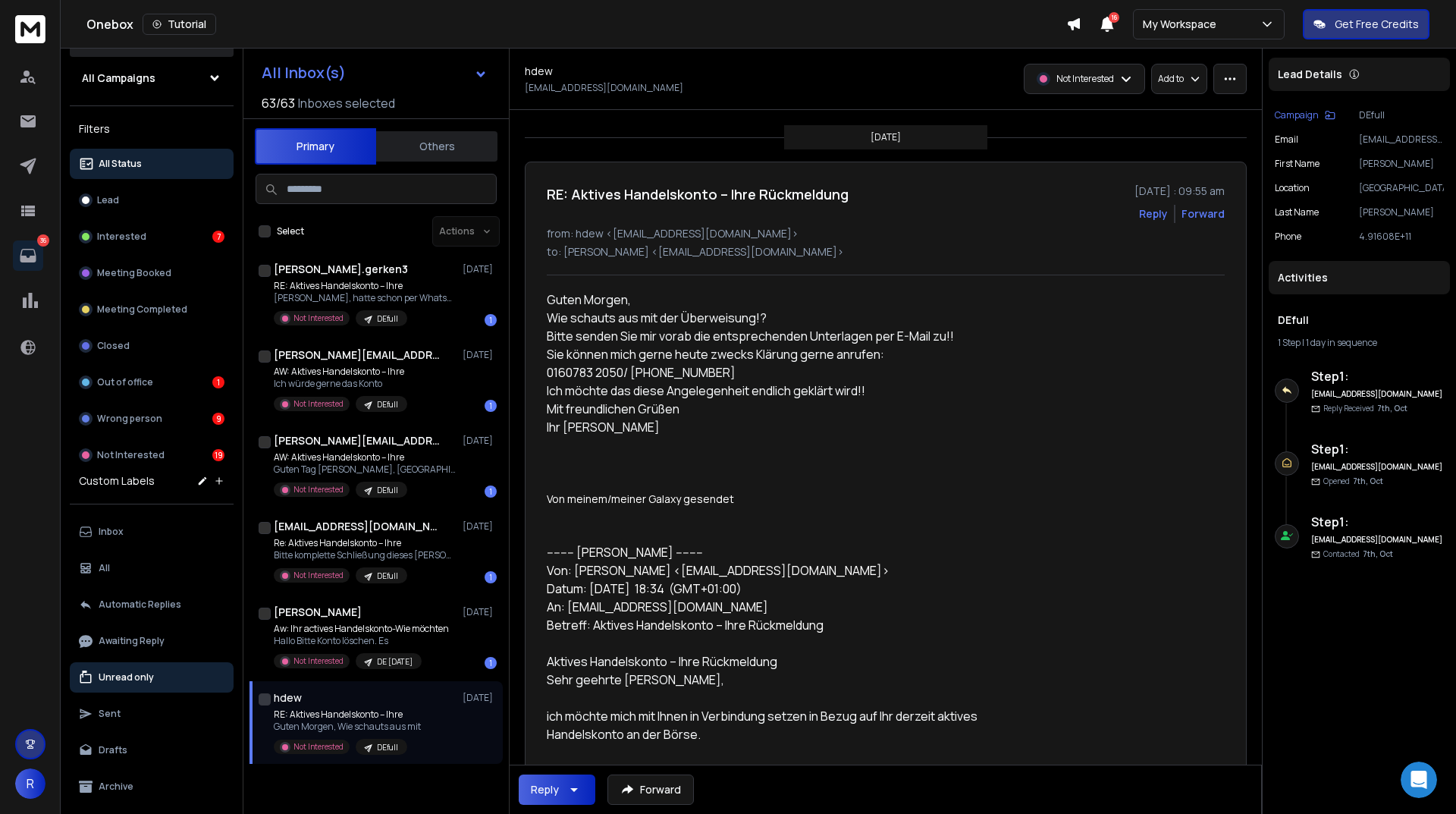
drag, startPoint x: 657, startPoint y: 253, endPoint x: 835, endPoint y: 255, distance: 178.0
click at [835, 255] on p "to: Miguel Fernández <miguelfernandez@financeinvest.org>" at bounding box center [886, 252] width 678 height 16
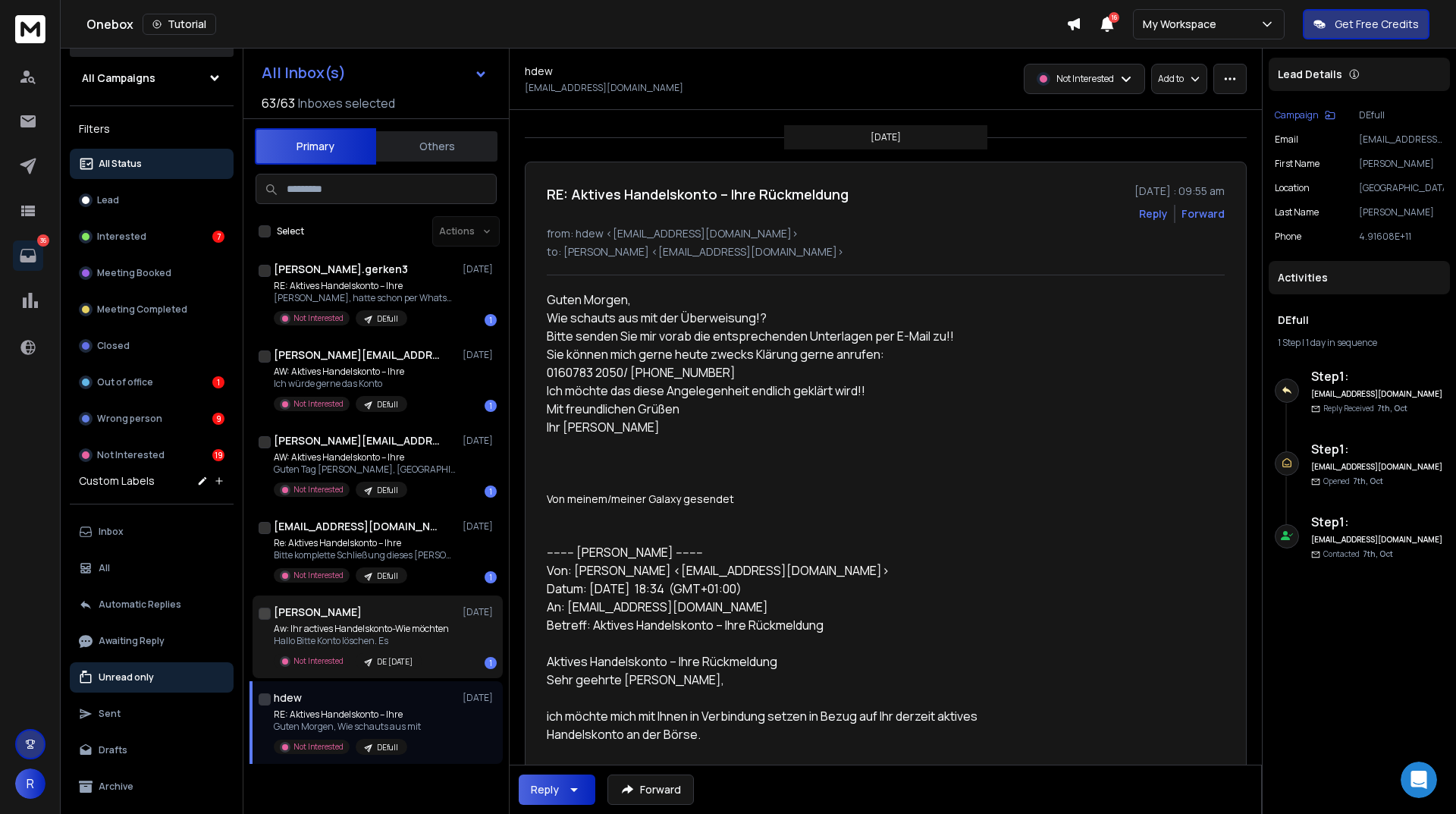
click at [322, 631] on p "Aw: Ihr actives Handelskonto-Wie möchten" at bounding box center [361, 629] width 175 height 12
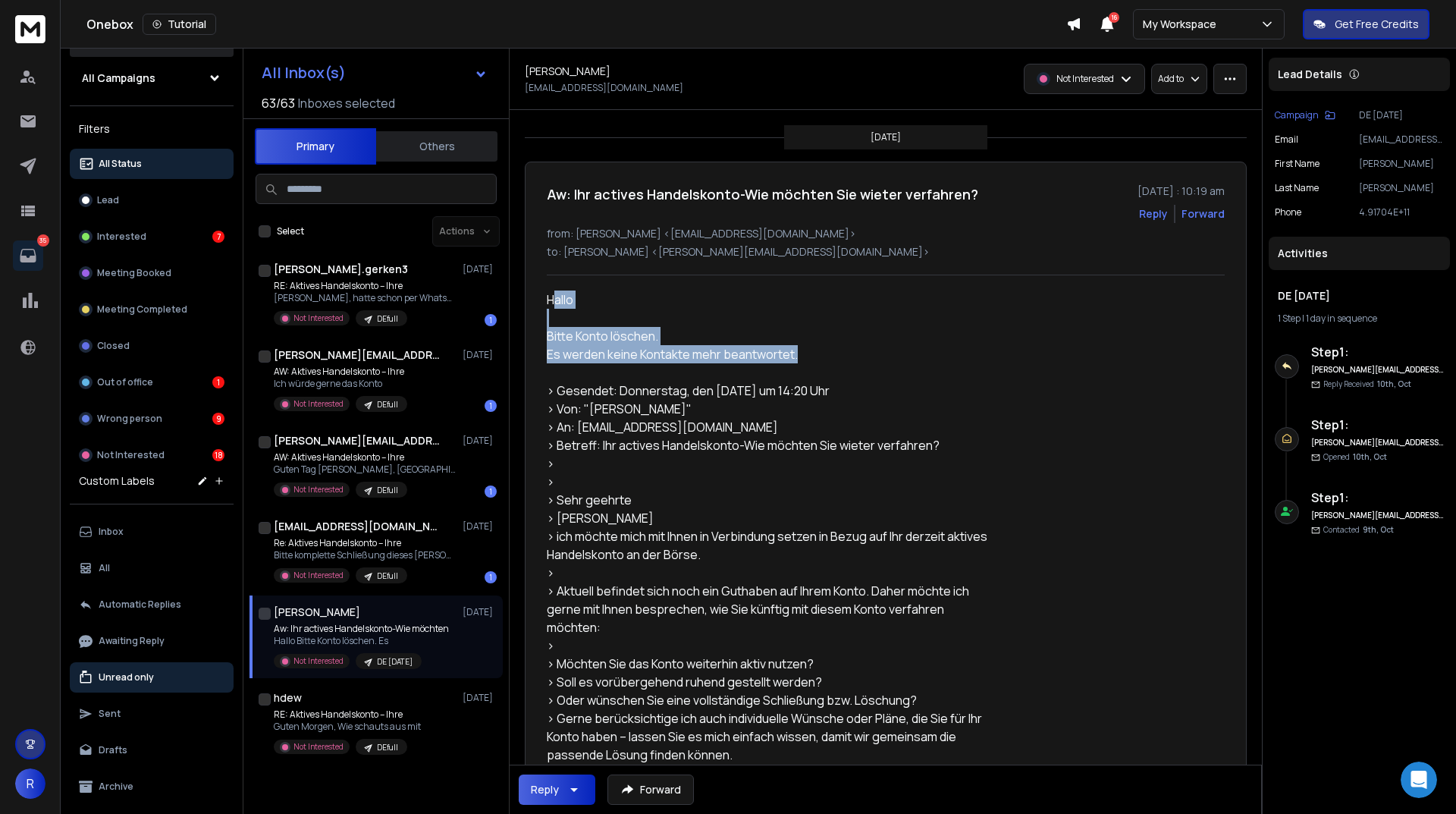
drag, startPoint x: 553, startPoint y: 296, endPoint x: 868, endPoint y: 352, distance: 319.9
click at [868, 352] on div "Hallo Bitte Konto löschen. Es werden keine Kontakte mehr beantwortet. > Gesende…" at bounding box center [775, 715] width 455 height 850
click at [866, 352] on div "Hallo Bitte Konto löschen. Es werden keine Kontakte mehr beantwortet. > Gesende…" at bounding box center [775, 715] width 455 height 850
drag, startPoint x: 864, startPoint y: 352, endPoint x: 551, endPoint y: 285, distance: 320.1
click at [551, 285] on div "Aw: Ihr actives Handelskonto-Wie möchten Sie wieter verfahren? 10 October 2025 …" at bounding box center [886, 662] width 678 height 957
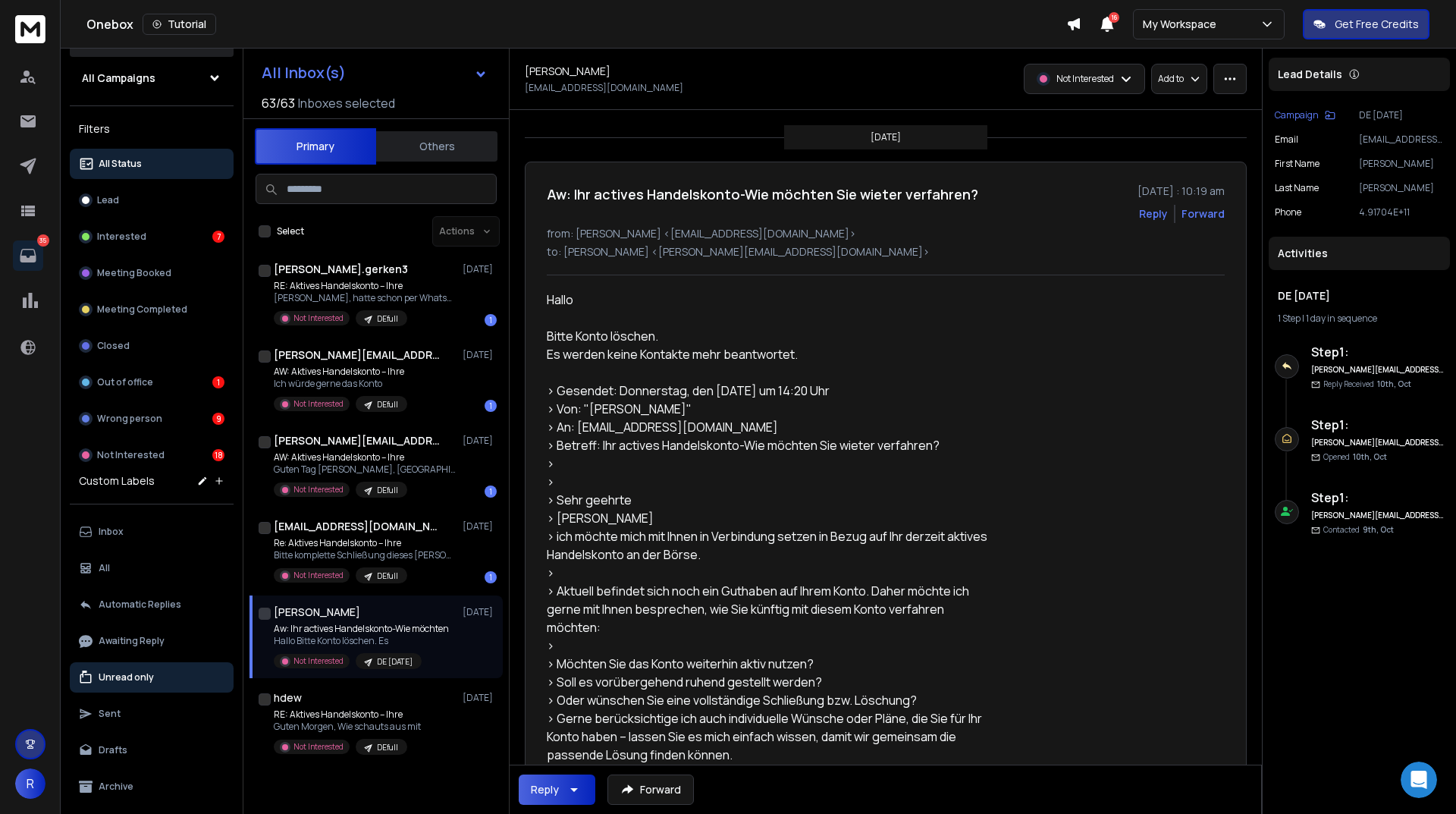
drag, startPoint x: 1184, startPoint y: 662, endPoint x: 1337, endPoint y: 554, distance: 187.3
click at [1184, 661] on div "Aw: Ihr actives Handelskonto-Wie möchten Sie wieter verfahren? 10 October 2025 …" at bounding box center [886, 662] width 678 height 957
click at [1374, 141] on p "volkerebert1@gmx.de" at bounding box center [1401, 139] width 85 height 12
drag, startPoint x: 1366, startPoint y: 165, endPoint x: 1115, endPoint y: 361, distance: 318.5
click at [1367, 166] on p "Volker" at bounding box center [1401, 164] width 85 height 12
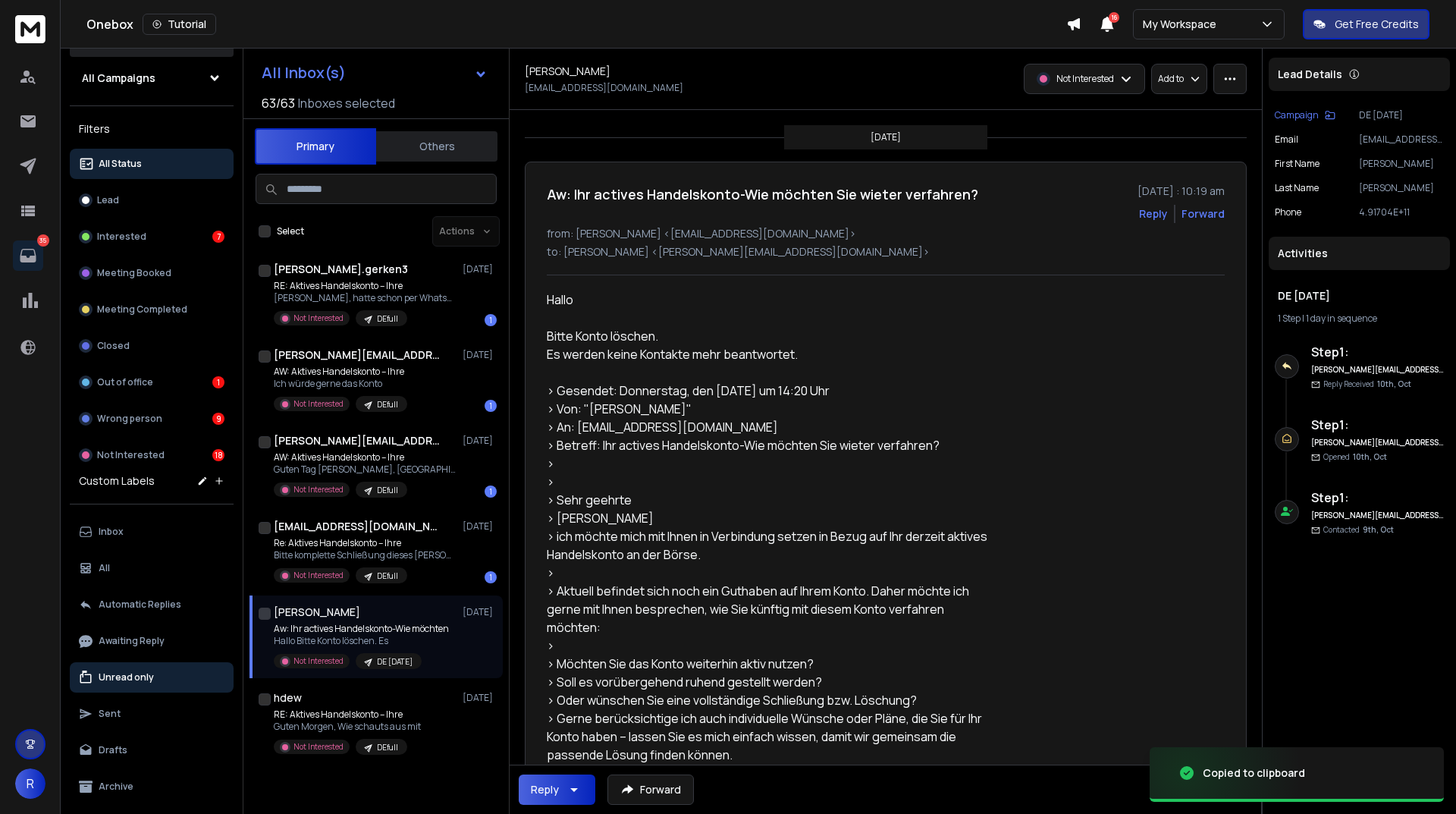
click at [1372, 193] on p "Ebert" at bounding box center [1401, 188] width 85 height 12
click at [660, 313] on div "Hallo Bitte Konto löschen. Es werden keine Kontakte mehr beantwortet. > Gesende…" at bounding box center [775, 715] width 455 height 850
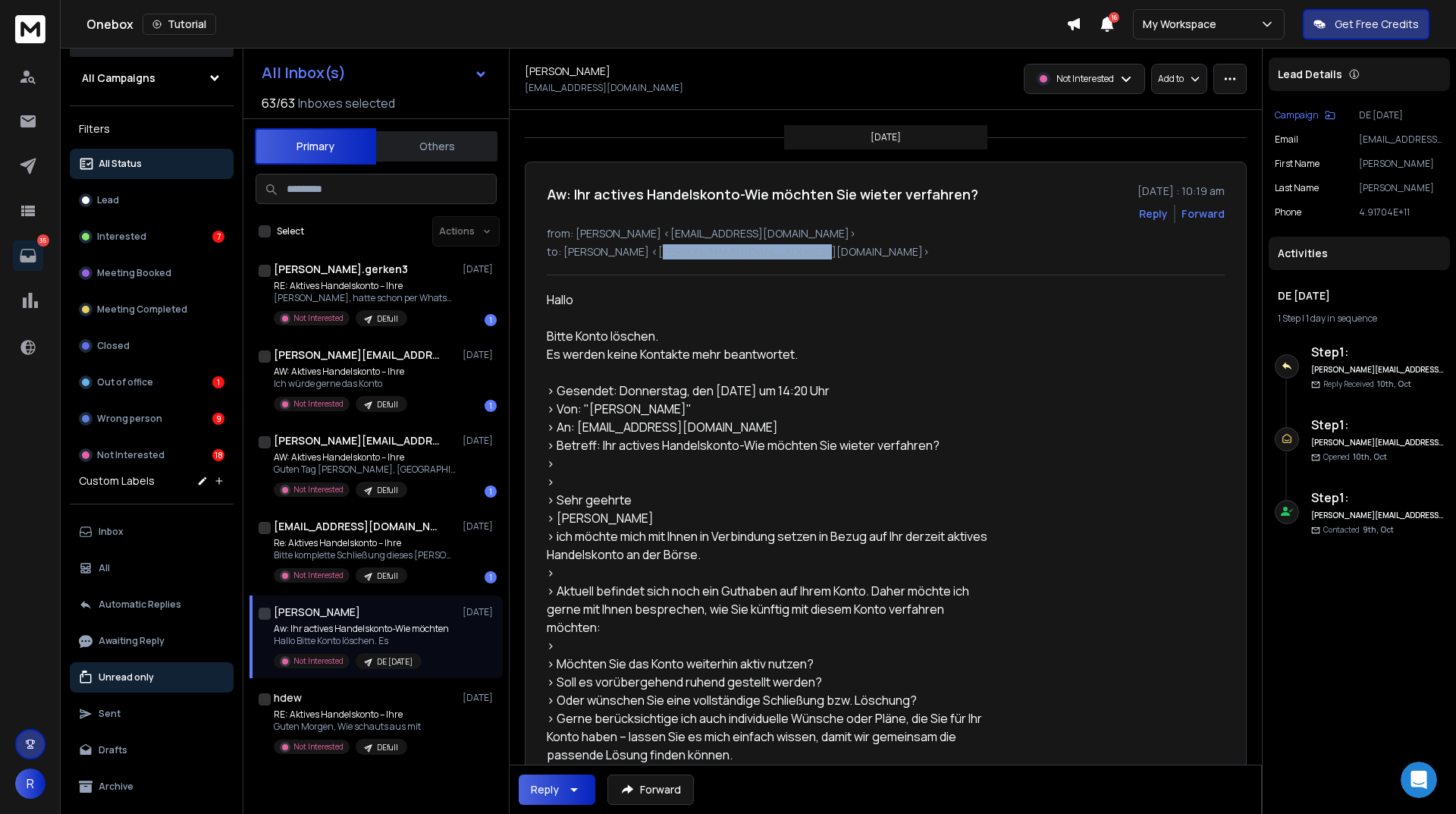
drag, startPoint x: 644, startPoint y: 252, endPoint x: 784, endPoint y: 250, distance: 140.0
click at [784, 250] on p "to: Giulia Popescu <nadia.s@webblockchain.info>" at bounding box center [886, 252] width 678 height 16
click at [383, 652] on div "Aw: Ihr actives Handelskonto-Wie möchten Hallo Bitte Konto löschen. Es Not Inte…" at bounding box center [361, 645] width 175 height 46
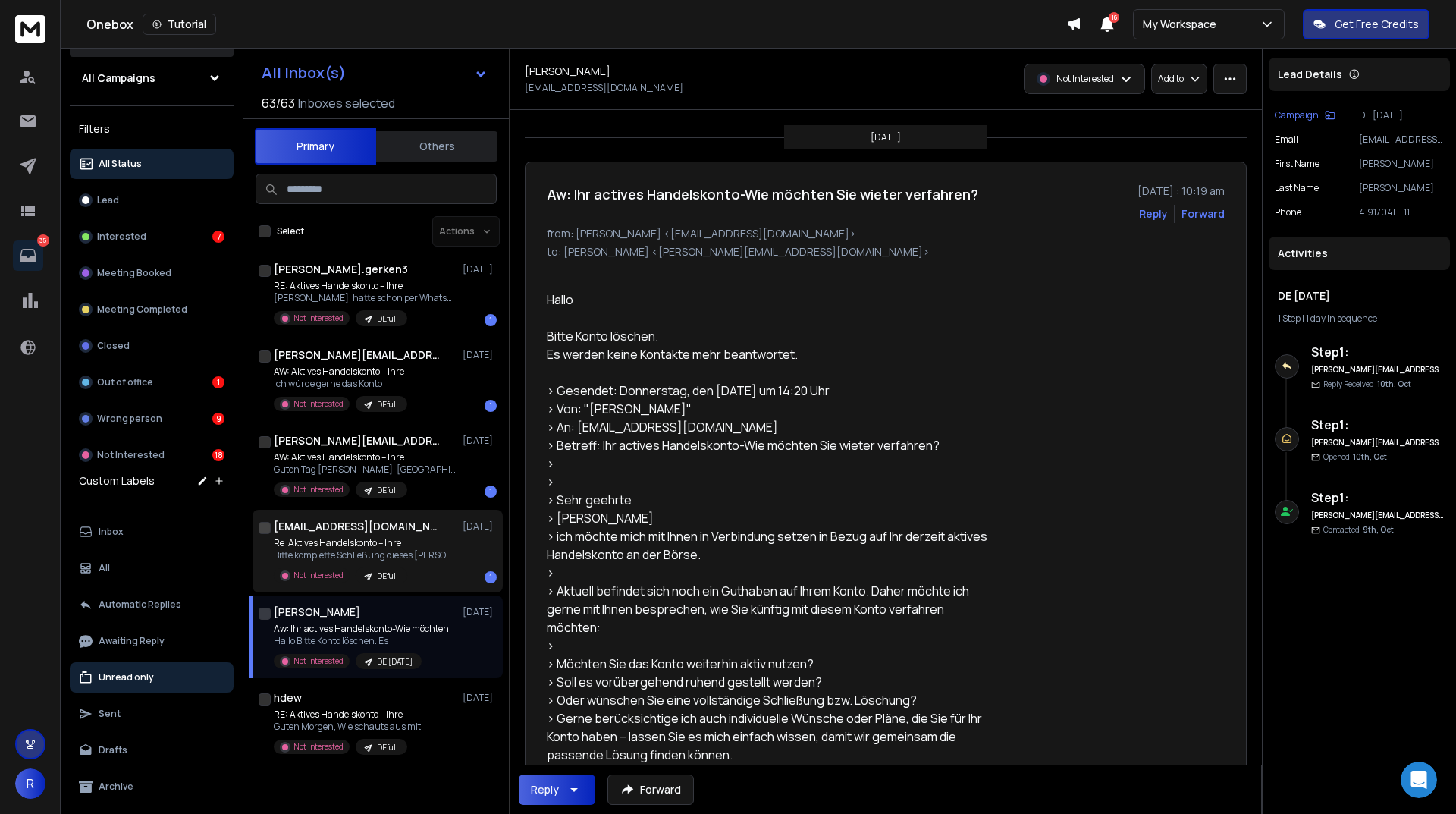
click at [327, 543] on p "Re: Aktives Handelskonto – Ihre" at bounding box center [364, 543] width 182 height 12
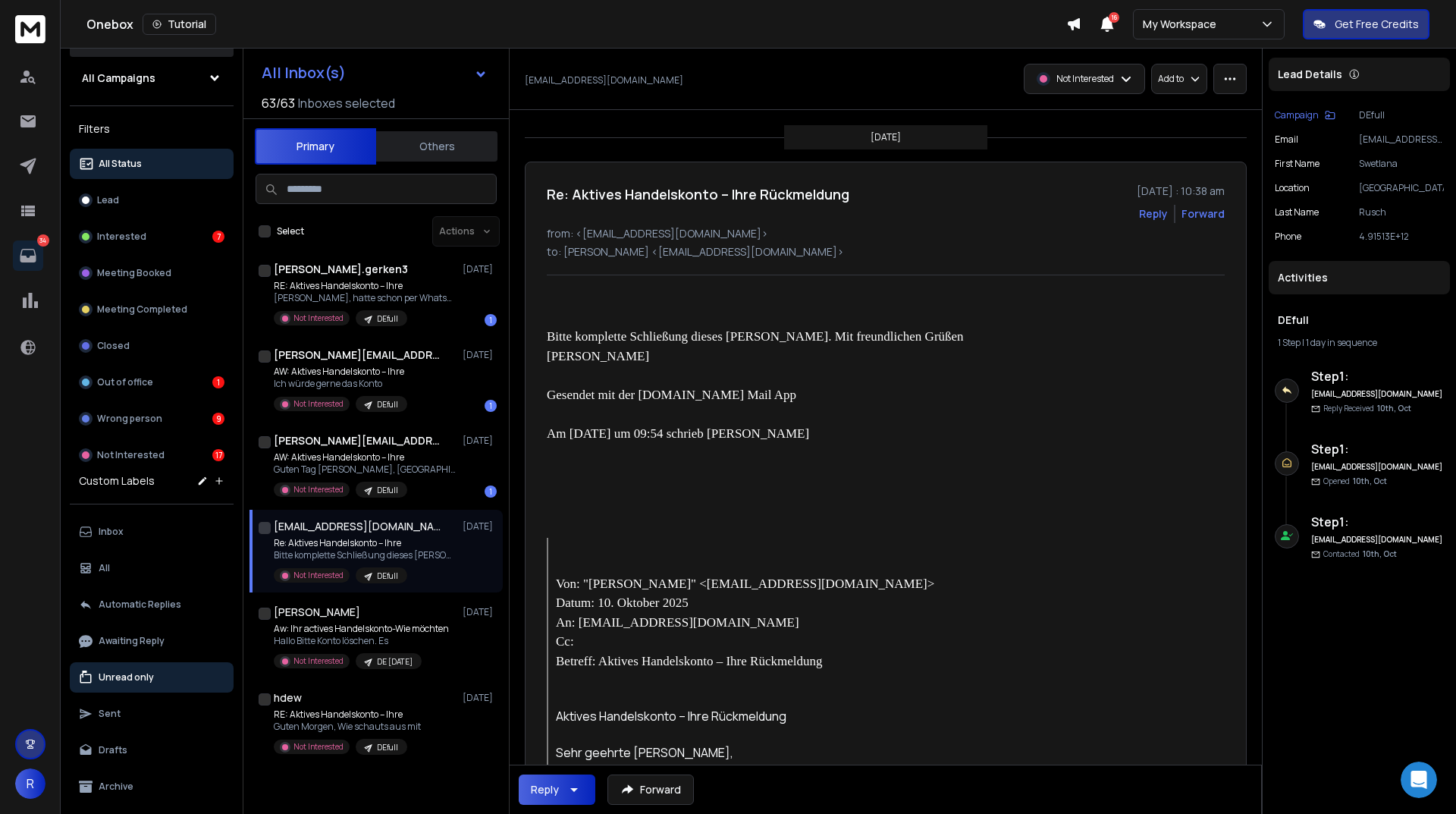
drag, startPoint x: 619, startPoint y: 348, endPoint x: 807, endPoint y: 371, distance: 189.4
click at [807, 371] on div "Bitte komplette Schließung dieses Kontos. Mit freundlichen Grüßen Swetlana Rusc…" at bounding box center [769, 414] width 443 height 174
drag, startPoint x: 580, startPoint y: 233, endPoint x: 701, endPoint y: 231, distance: 121.0
click at [701, 231] on p "from: <swetlana-rusch@web.de>" at bounding box center [886, 234] width 678 height 16
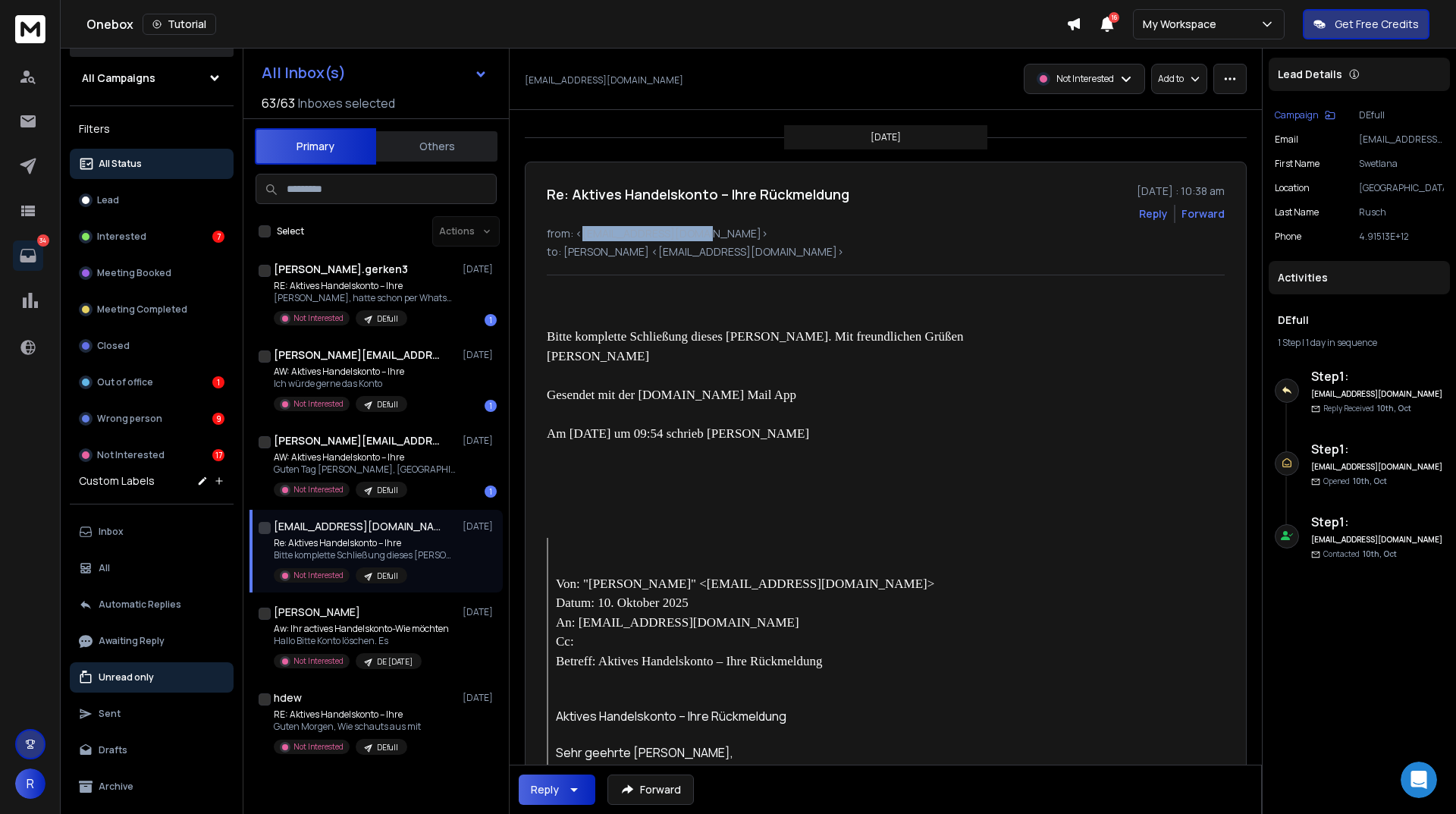
drag, startPoint x: 629, startPoint y: 247, endPoint x: 809, endPoint y: 254, distance: 180.1
click at [809, 254] on p "to: Helene Ruys <heleneruys@supporttradecrypto.org>" at bounding box center [886, 252] width 678 height 16
click at [1369, 157] on div "Campaign DEfull Email swetlana-rusch@web.de First Name Swetlana location German…" at bounding box center [1359, 176] width 181 height 170
click at [1369, 159] on p "Swetlana" at bounding box center [1401, 164] width 85 height 12
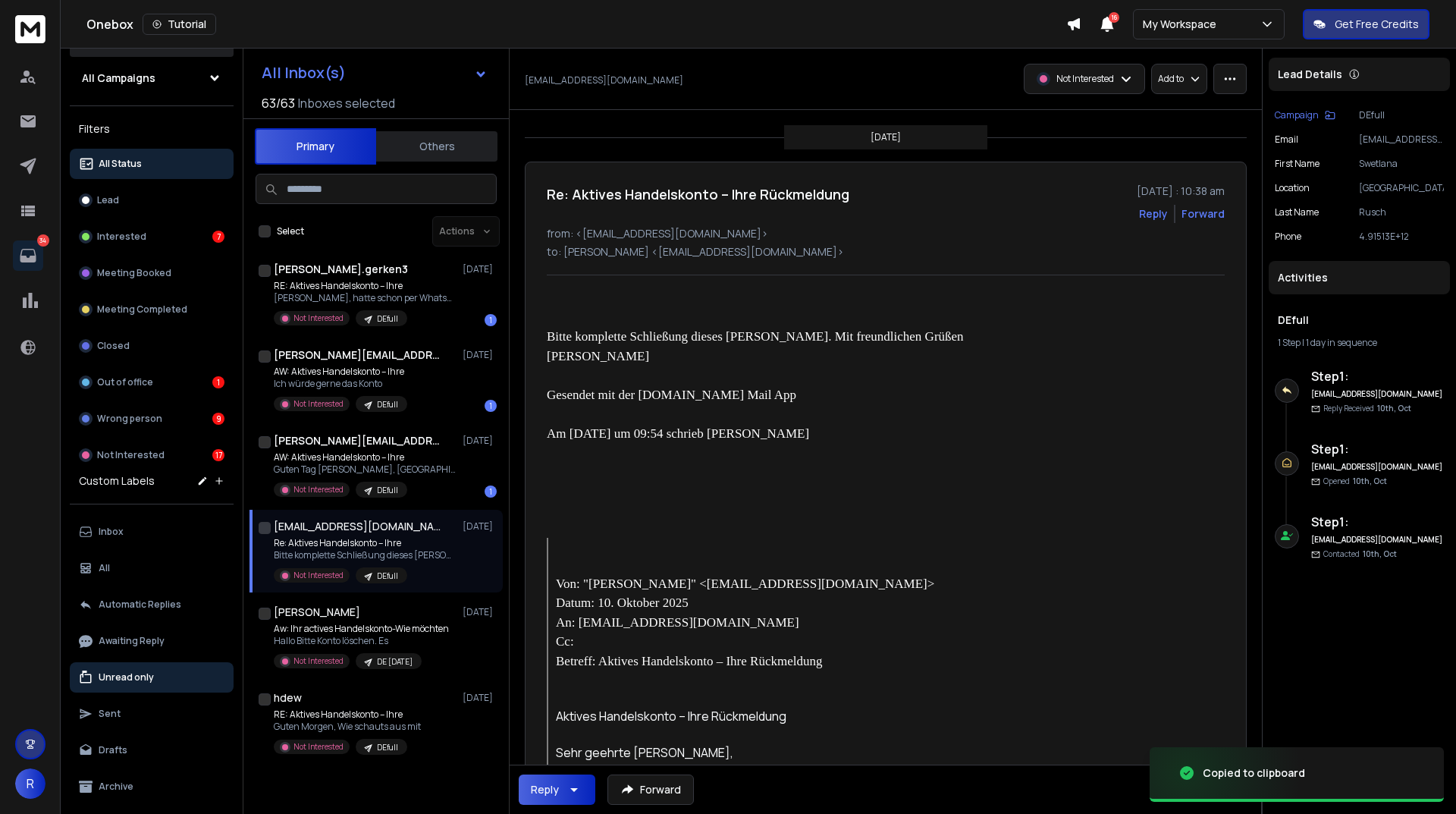
click at [1382, 184] on p "Germany" at bounding box center [1401, 188] width 85 height 12
click at [1379, 206] on p "Rusch" at bounding box center [1401, 212] width 85 height 12
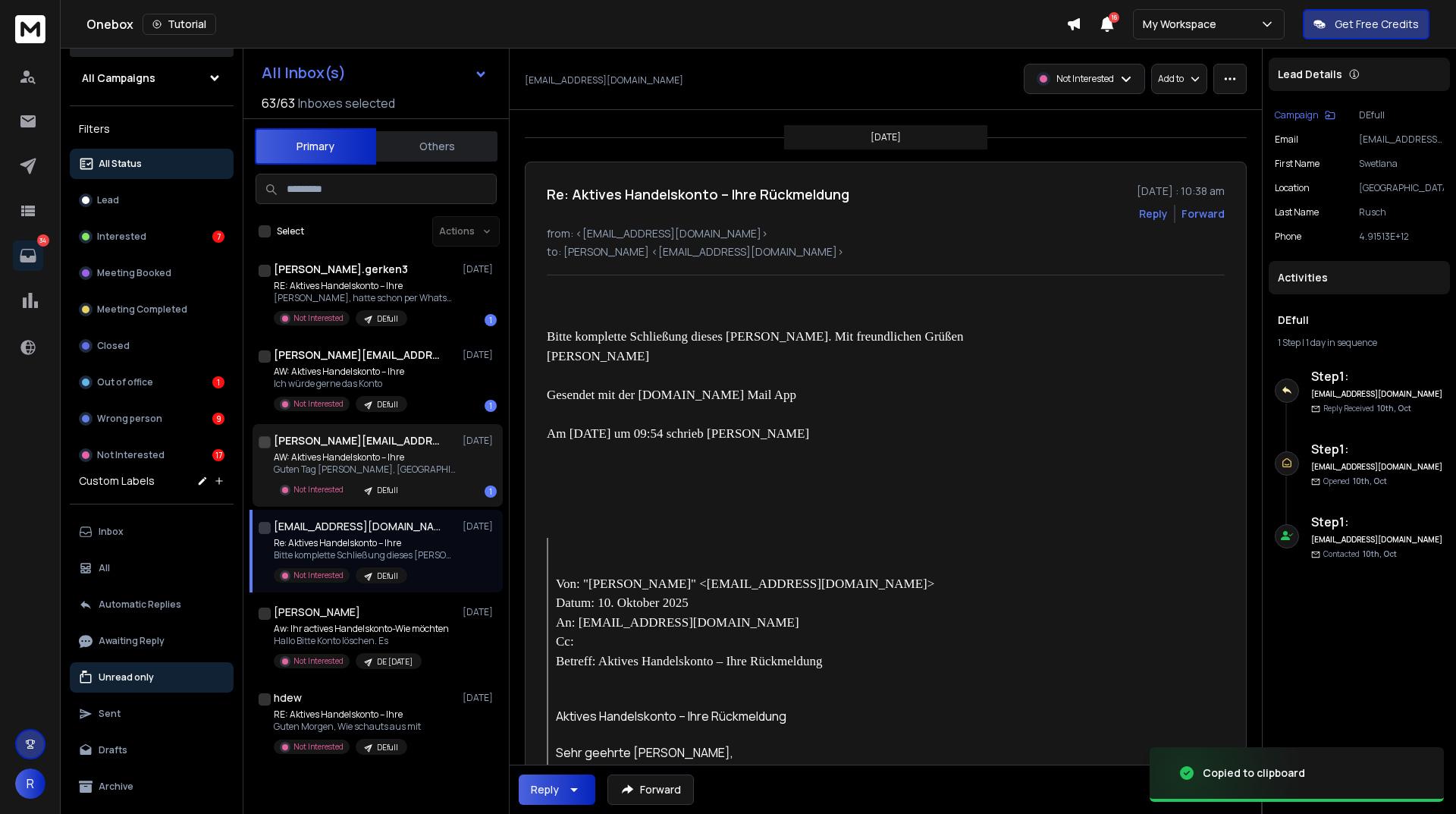
click at [339, 450] on div "Sven.Kremke@t-online.de 10 Oct AW: Aktives Handelskonto – Ihre Guten Tag Herr F…" at bounding box center [385, 465] width 223 height 64
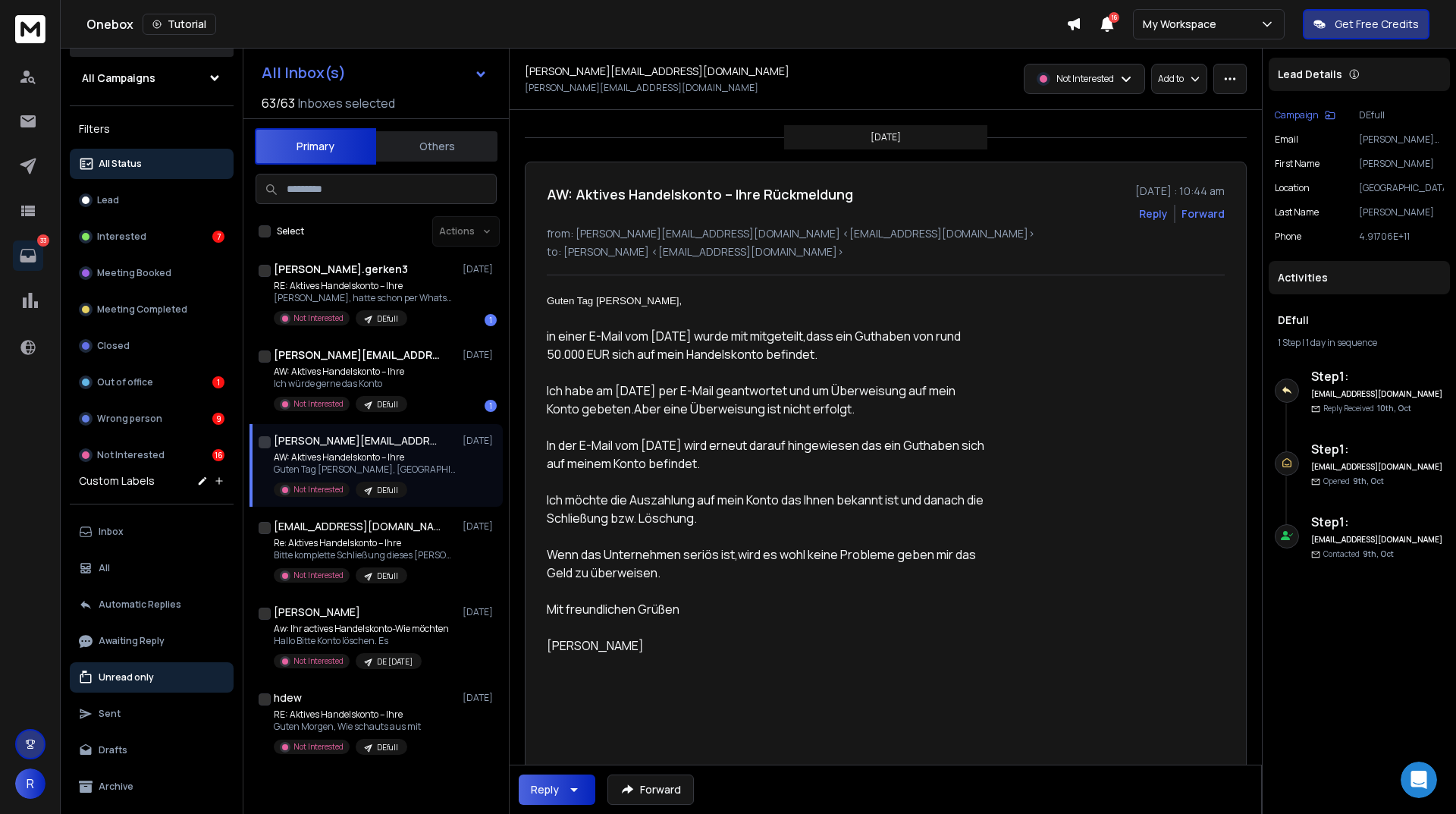
drag, startPoint x: 574, startPoint y: 324, endPoint x: 762, endPoint y: 649, distance: 375.5
drag, startPoint x: 579, startPoint y: 230, endPoint x: 699, endPoint y: 229, distance: 120.0
click at [699, 229] on p "from: Sven.Kremke@t-online.de <Sven.Kremke@t-online.de>" at bounding box center [886, 234] width 678 height 16
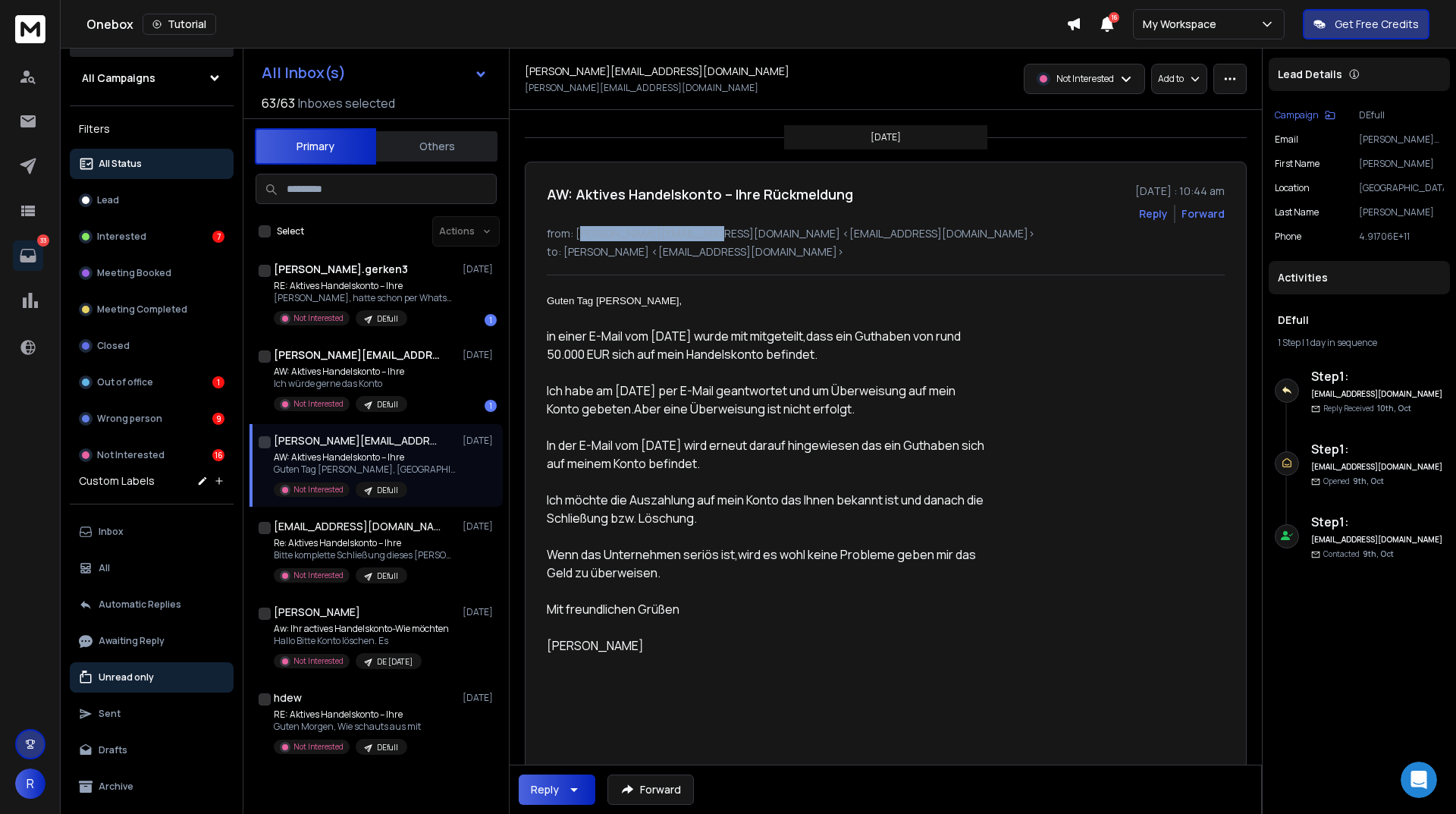
drag, startPoint x: 638, startPoint y: 256, endPoint x: 825, endPoint y: 257, distance: 187.0
click at [825, 257] on p "to: Tiago Ferreira <tiagoferreira@cybercloudsolution.com>" at bounding box center [886, 252] width 678 height 16
click at [961, 719] on p at bounding box center [769, 718] width 443 height 18
click at [156, 663] on button "Unread only" at bounding box center [151, 677] width 164 height 30
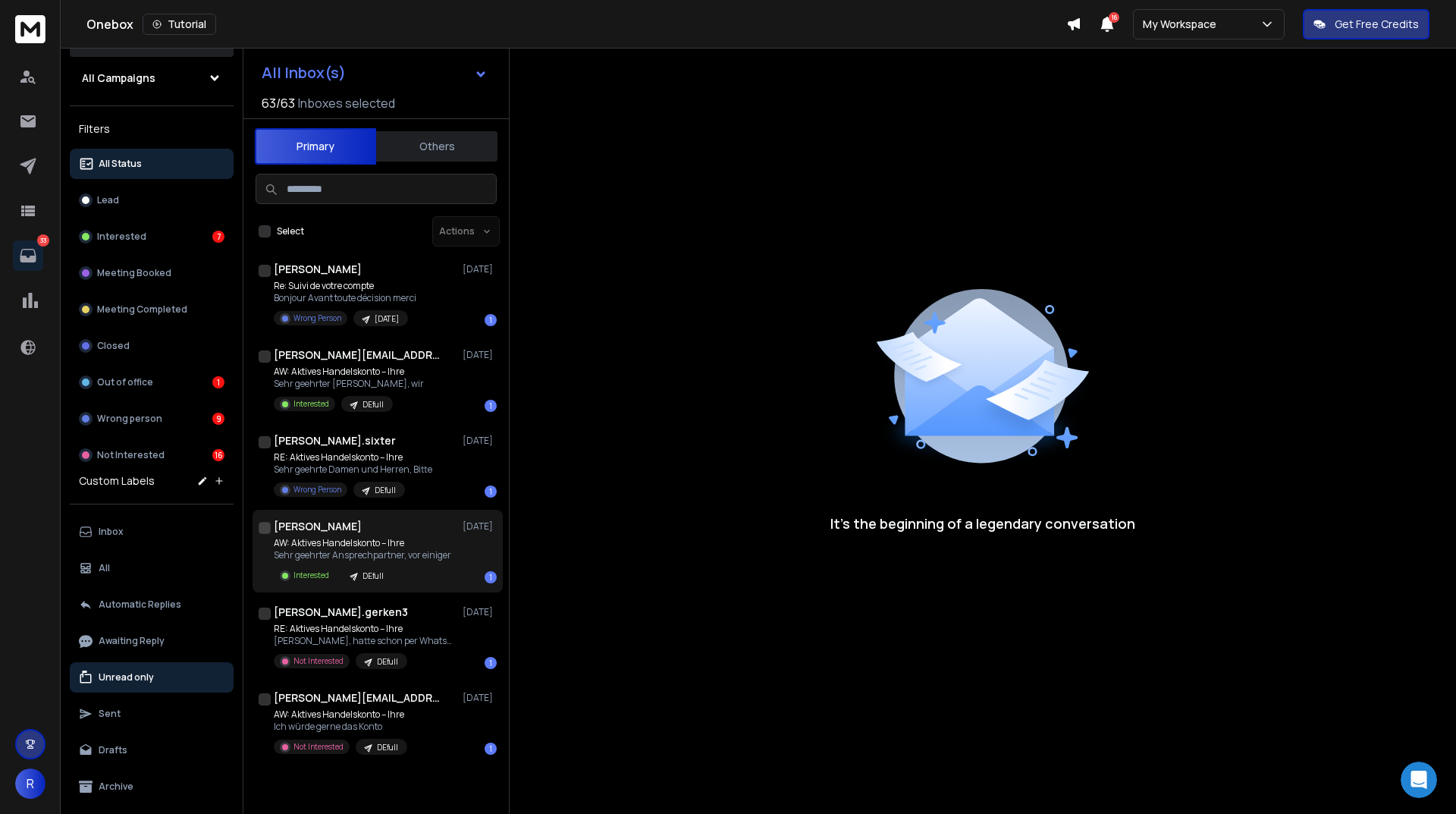
scroll to position [2498, 0]
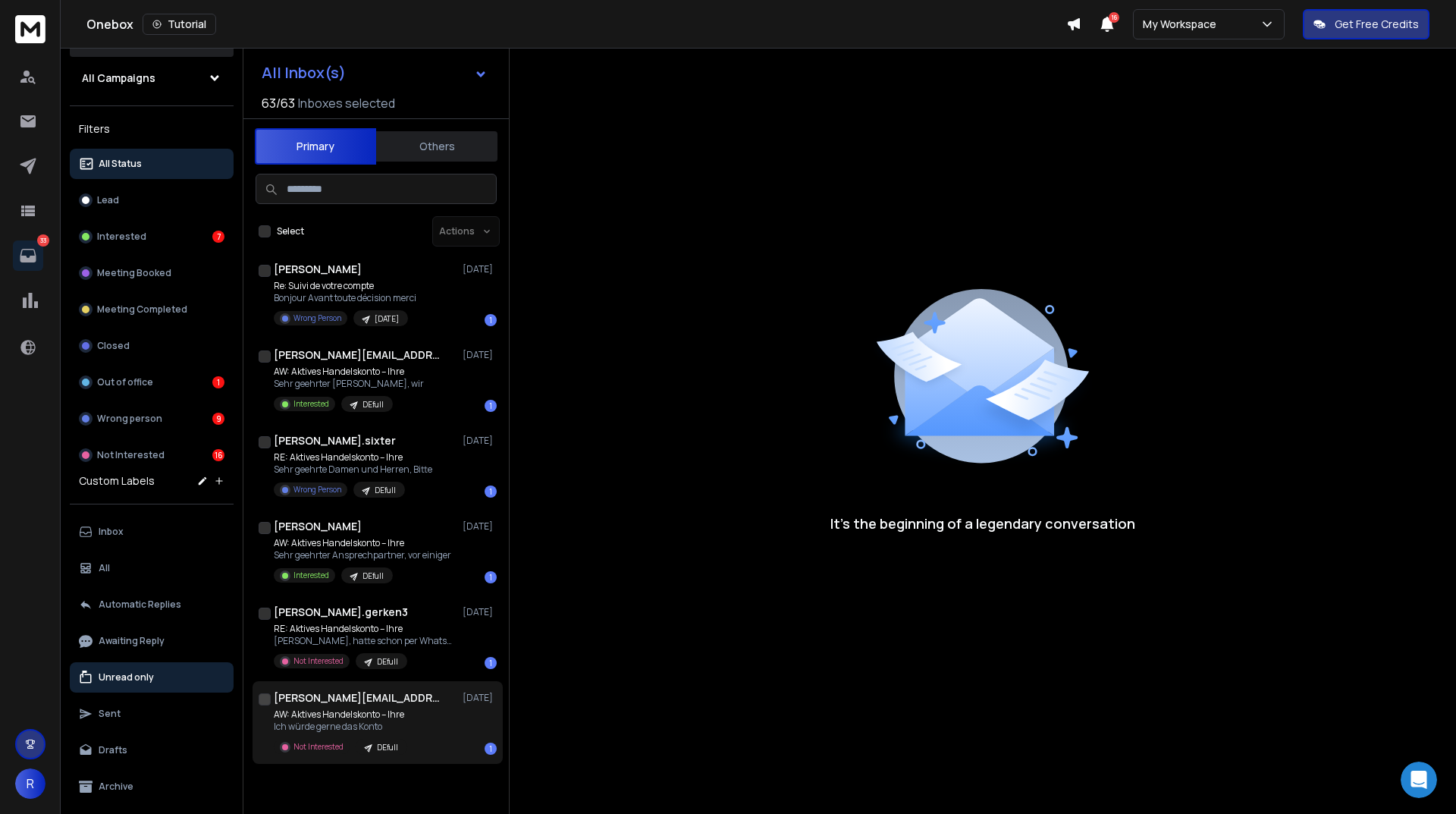
click at [398, 730] on p "Ich würde gerne das Konto" at bounding box center [340, 727] width 133 height 12
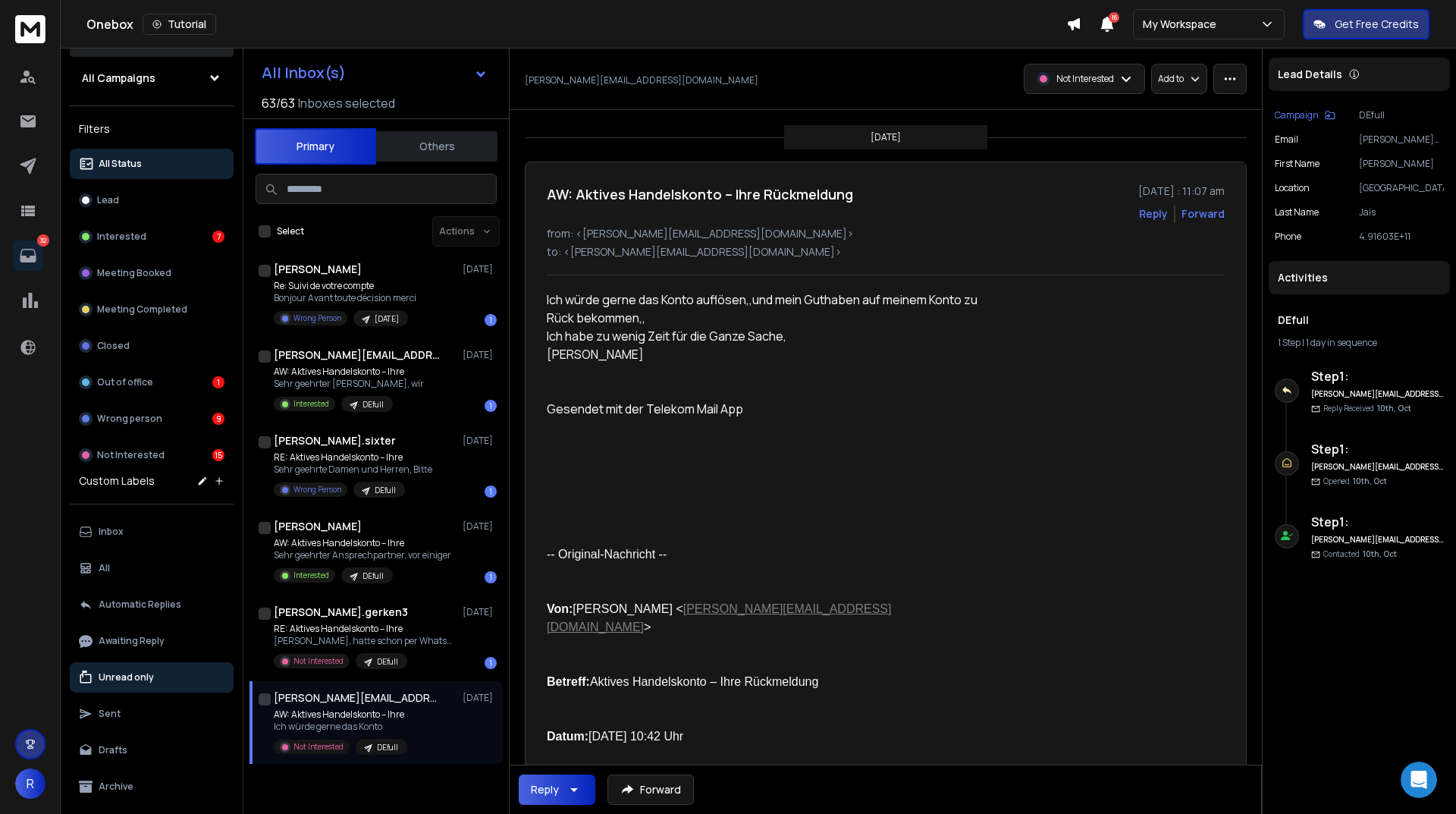
drag, startPoint x: 549, startPoint y: 296, endPoint x: 635, endPoint y: 439, distance: 166.9
drag, startPoint x: 633, startPoint y: 436, endPoint x: 543, endPoint y: 295, distance: 167.3
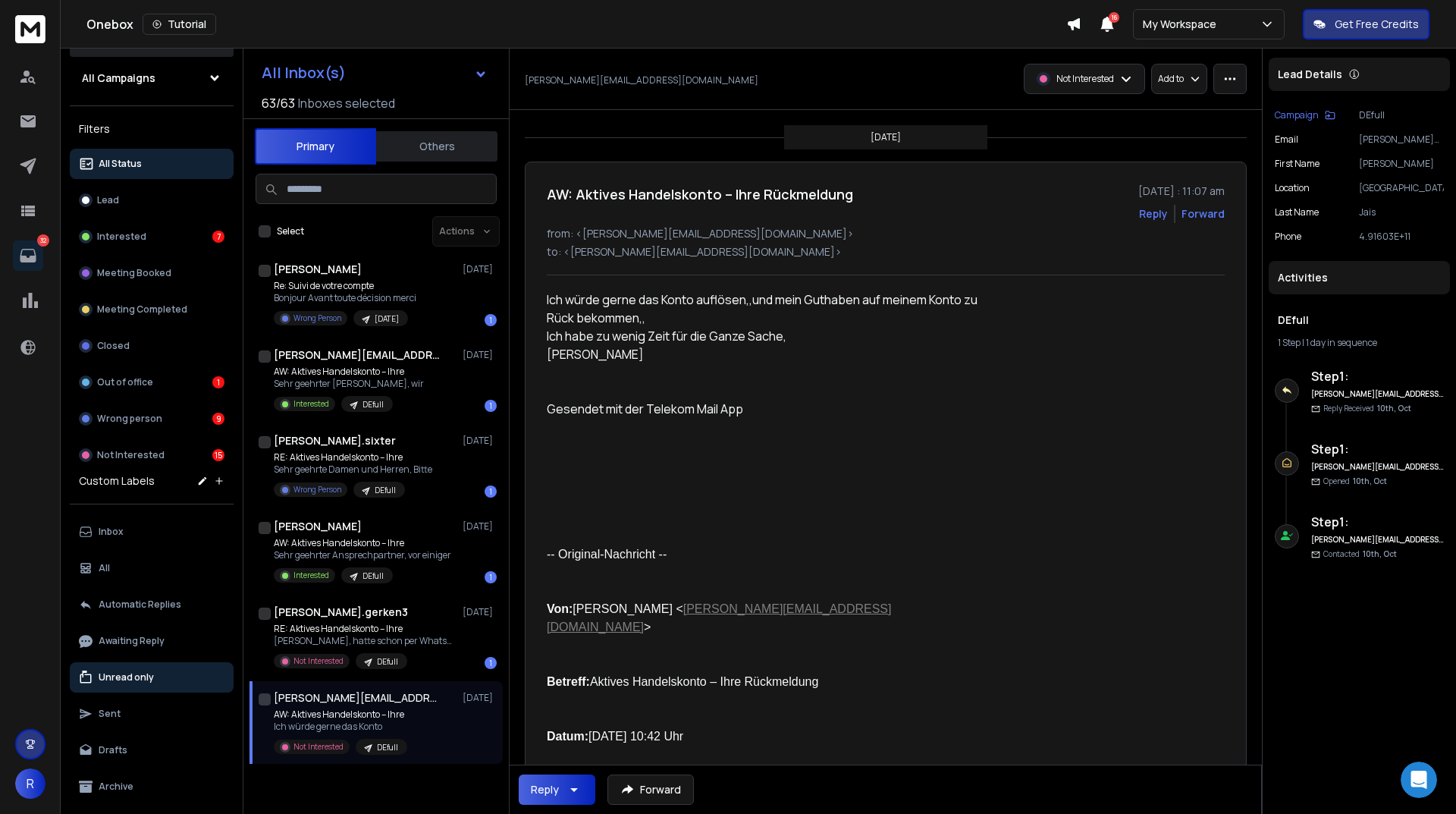
drag, startPoint x: 582, startPoint y: 235, endPoint x: 693, endPoint y: 233, distance: 111.0
click at [693, 233] on p "from: <rudolf.jais@t-online.de>" at bounding box center [886, 234] width 678 height 16
drag, startPoint x: 567, startPoint y: 249, endPoint x: 780, endPoint y: 252, distance: 213.0
click at [780, 252] on p "to: <natalia.nowak@bitcoin-online-services.com>" at bounding box center [886, 252] width 678 height 16
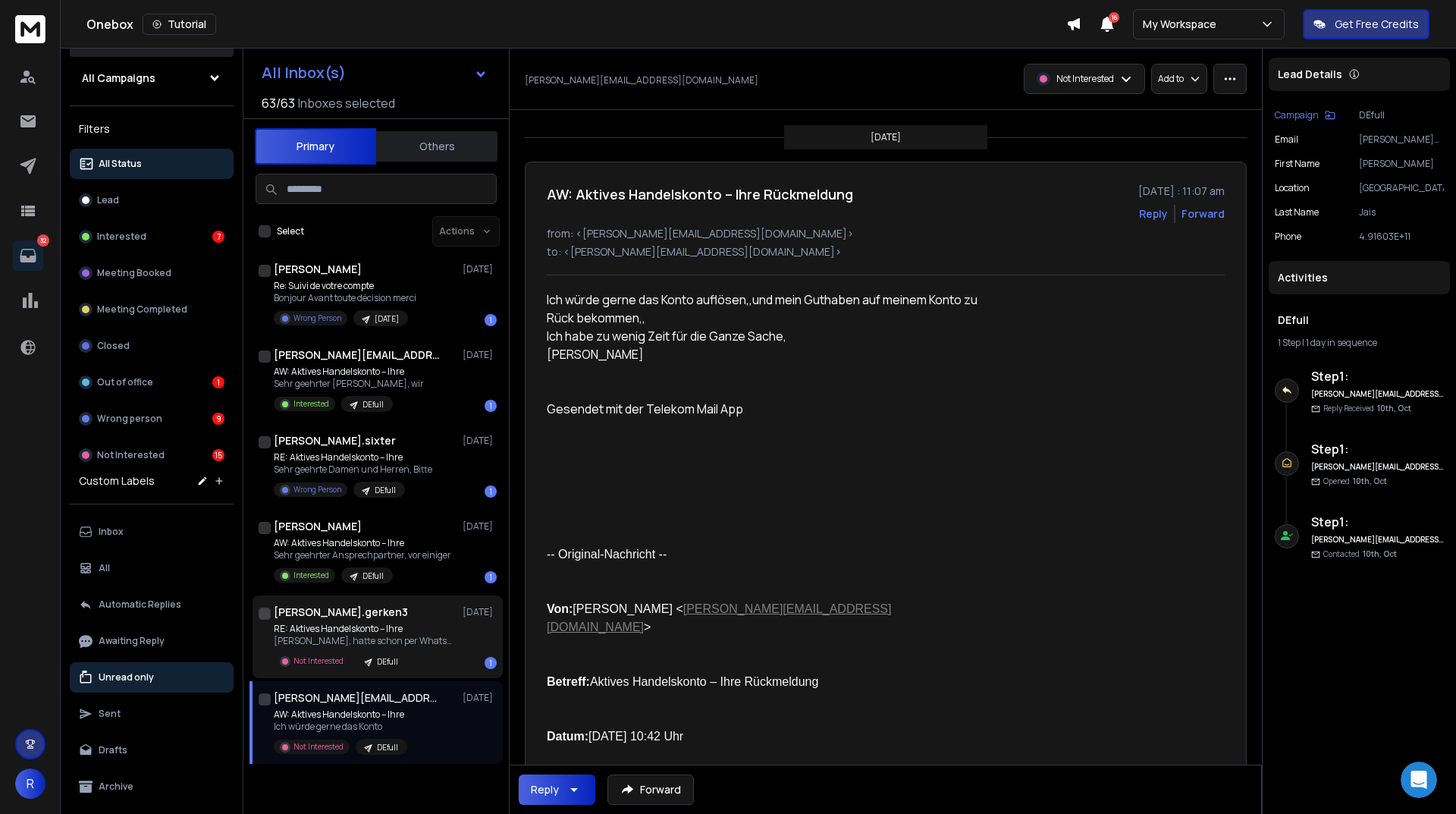
click at [376, 611] on div "helmut.gerken3 10 Oct" at bounding box center [385, 612] width 223 height 16
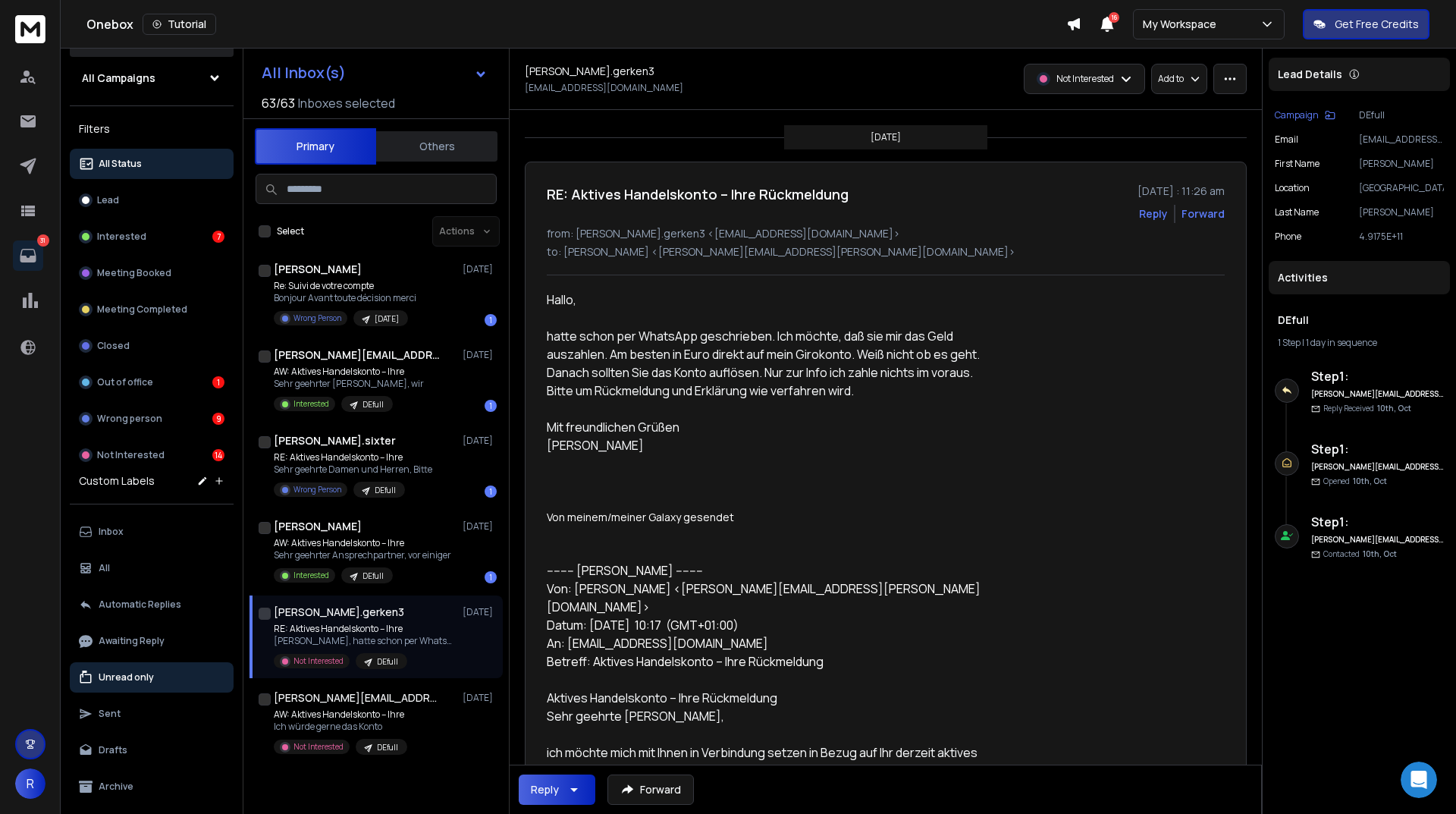
drag, startPoint x: 544, startPoint y: 297, endPoint x: 721, endPoint y: 442, distance: 228.8
click at [721, 442] on div "RE: Aktives Handelskonto – Ihre Rückmeldung 10 October 2025 : 11:26 am Reply Fo…" at bounding box center [886, 770] width 722 height 1217
click at [1105, 628] on div "RE: Aktives Handelskonto – Ihre Rückmeldung 10 October 2025 : 11:26 am Reply Fo…" at bounding box center [886, 770] width 678 height 1173
drag, startPoint x: 660, startPoint y: 228, endPoint x: 798, endPoint y: 234, distance: 138.1
click at [798, 234] on p "from: helmut.gerken3 <helmut.gerken3@ewetel.net>" at bounding box center [886, 234] width 678 height 16
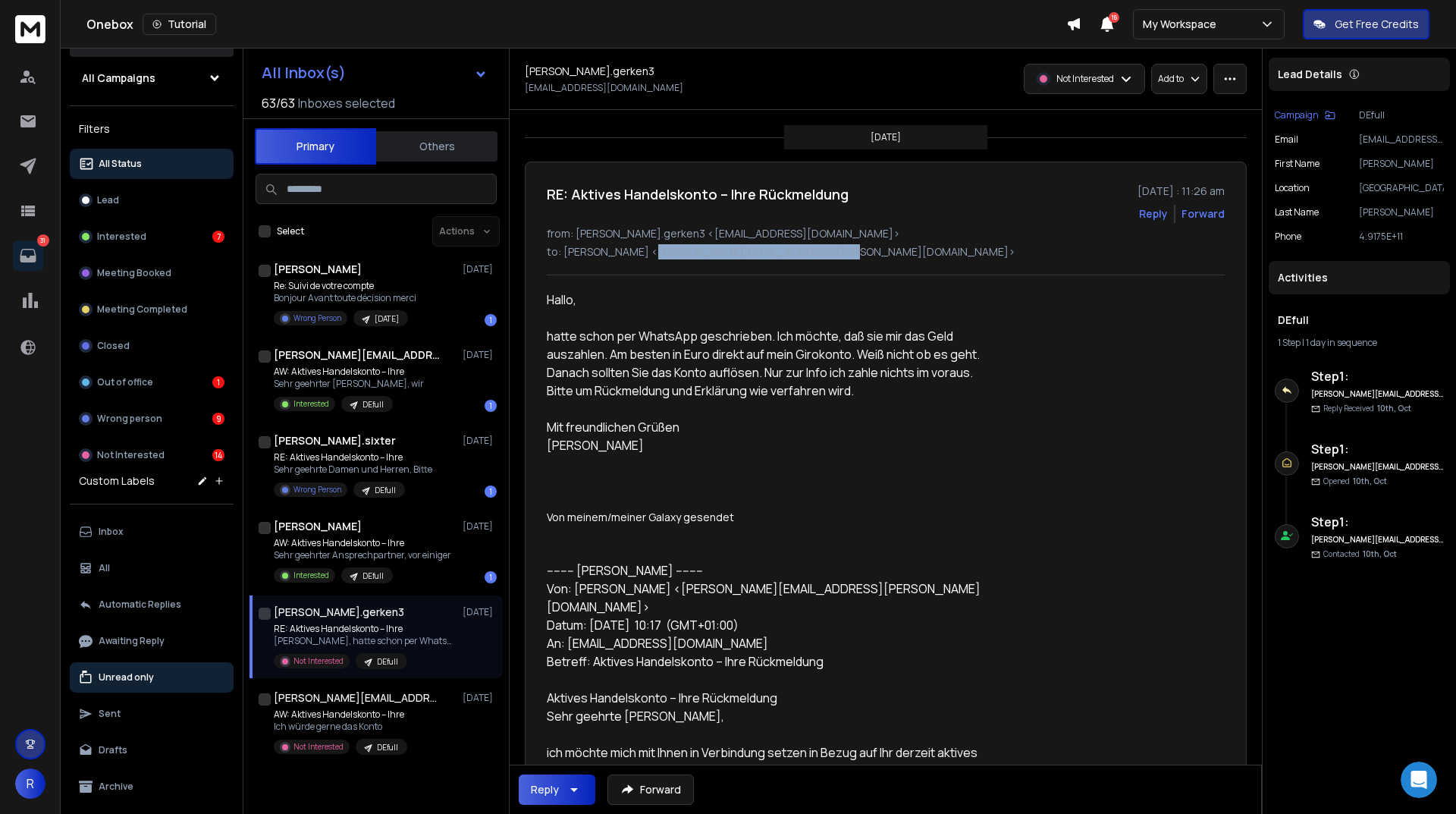
drag, startPoint x: 639, startPoint y: 249, endPoint x: 817, endPoint y: 254, distance: 178.1
click at [817, 254] on p "to: Jessica Mayer <jessica.mayer@web-blockchain.com>" at bounding box center [886, 252] width 678 height 16
click at [1127, 648] on div "RE: Aktives Handelskonto – Ihre Rückmeldung 10 October 2025 : 11:26 am Reply Fo…" at bounding box center [886, 770] width 678 height 1173
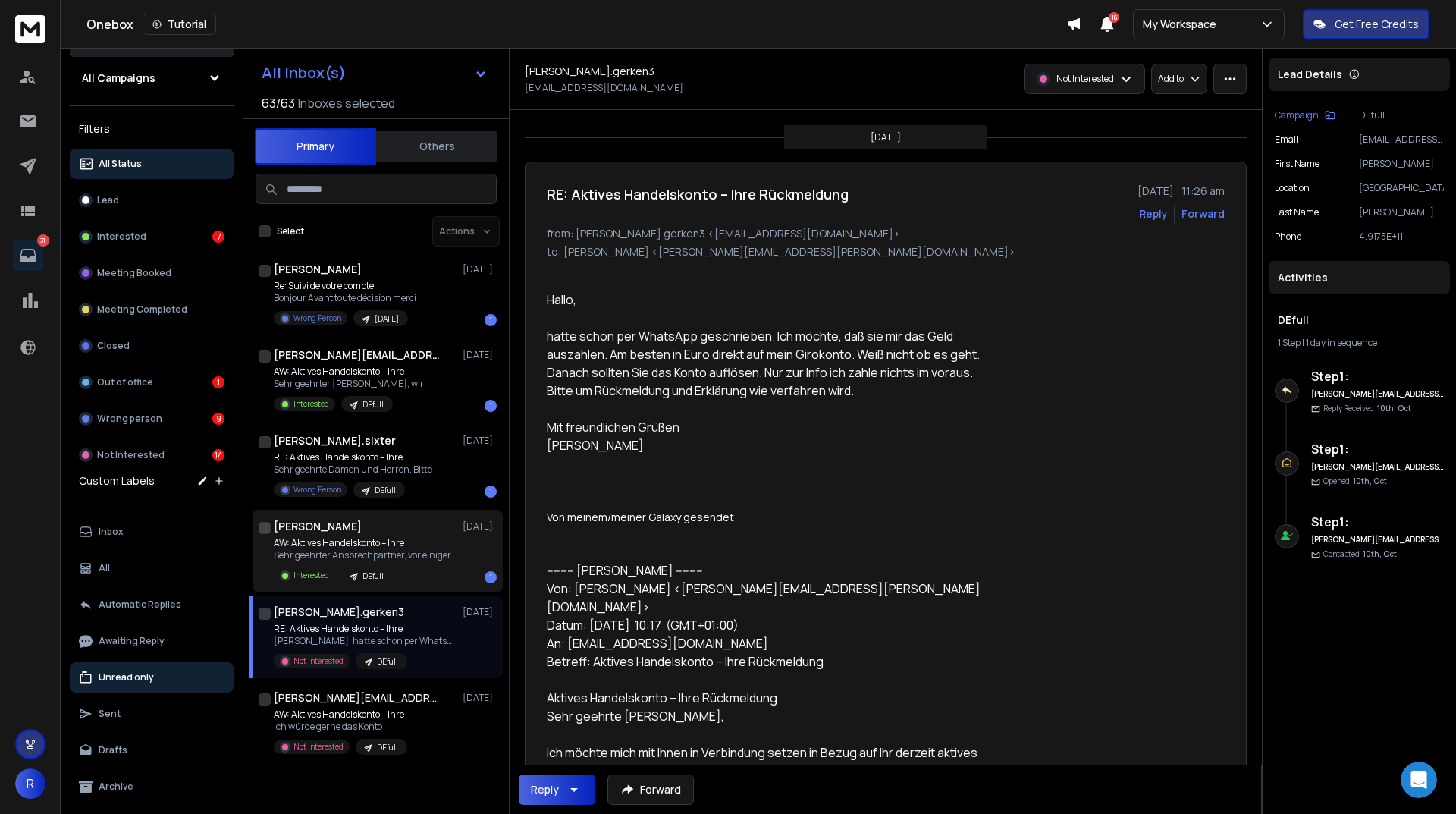
click at [358, 567] on div "DEfull" at bounding box center [367, 575] width 52 height 16
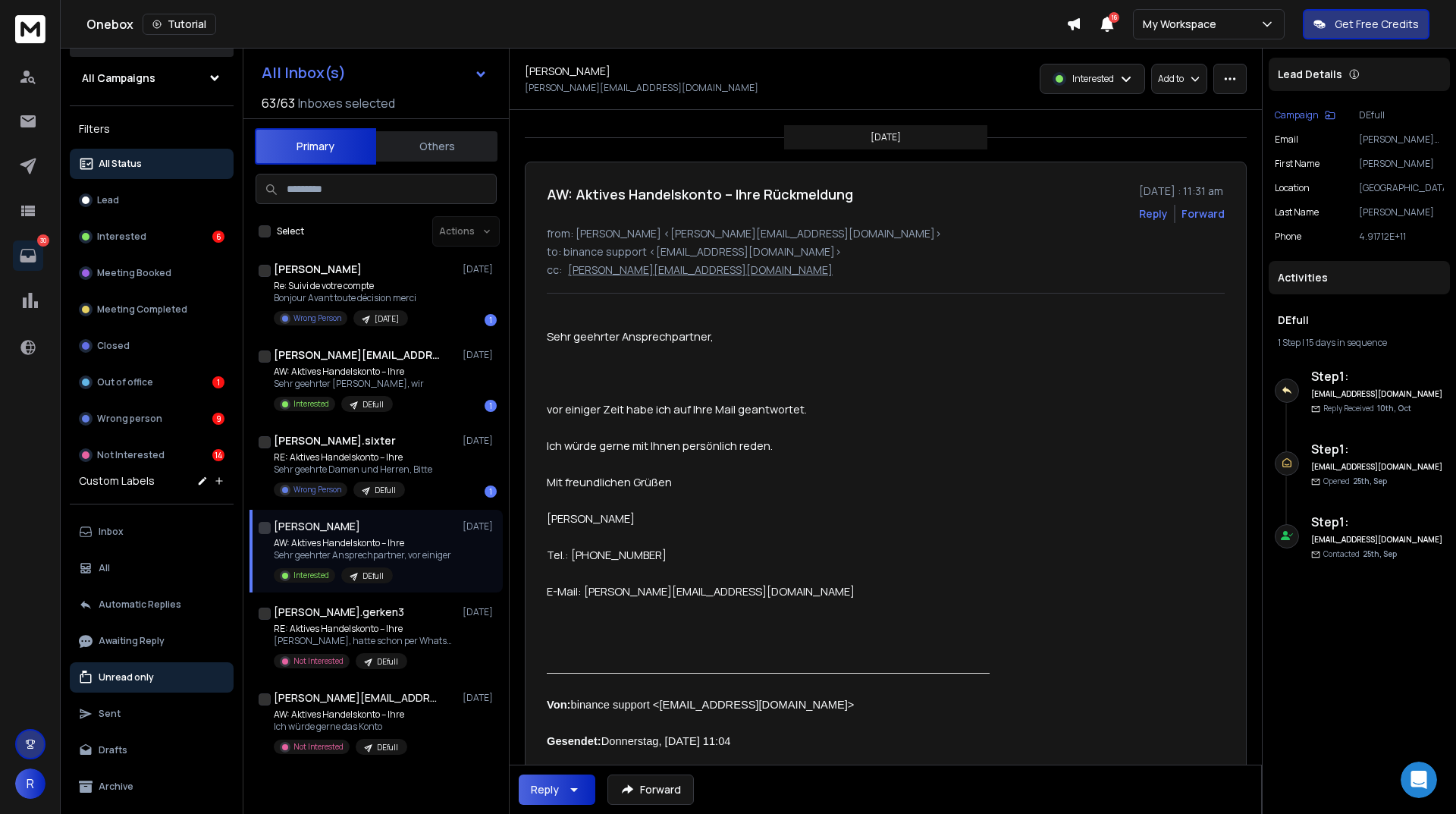
drag, startPoint x: 546, startPoint y: 331, endPoint x: 679, endPoint y: 550, distance: 256.2
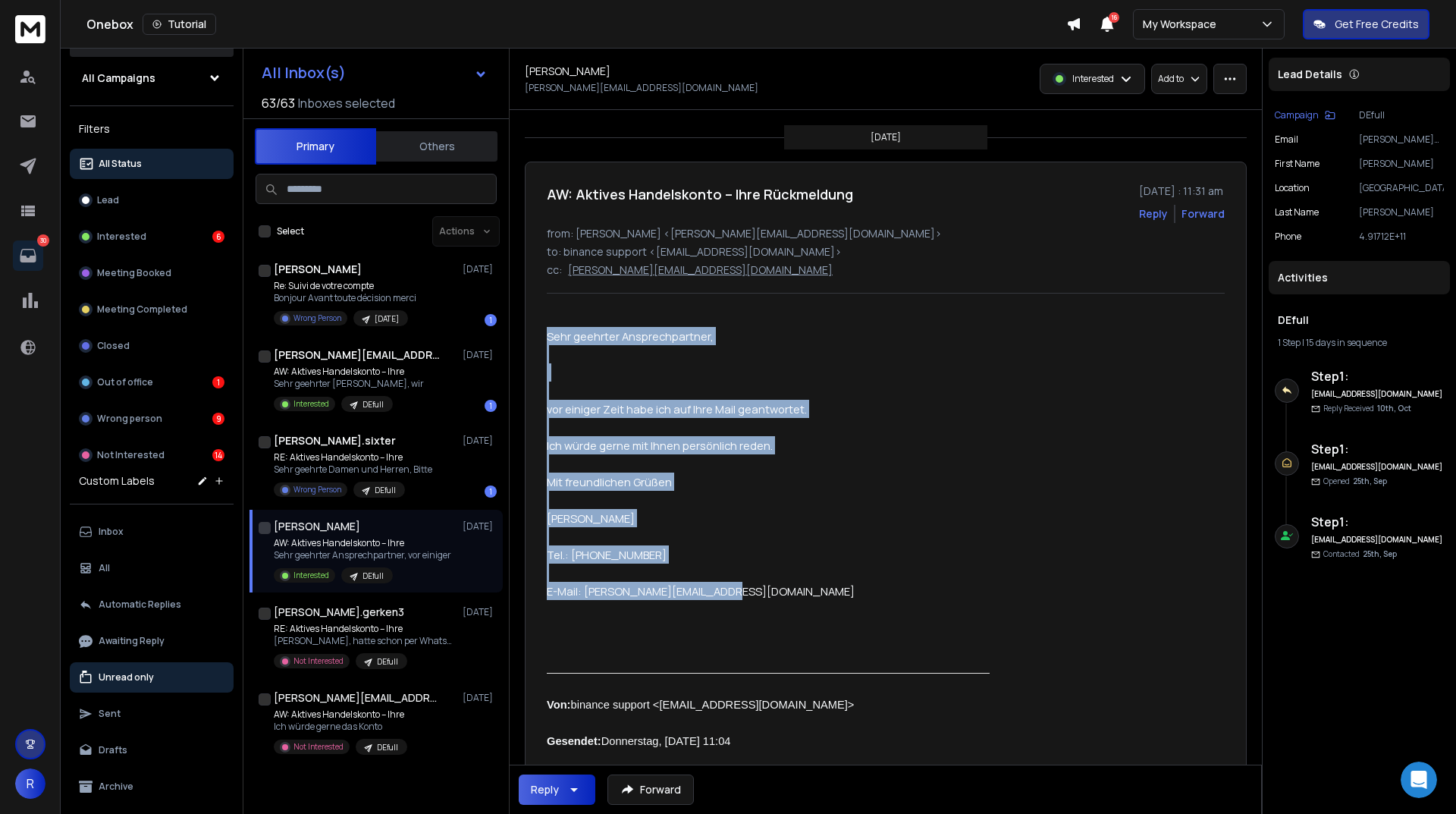
drag, startPoint x: 758, startPoint y: 593, endPoint x: 540, endPoint y: 329, distance: 342.4
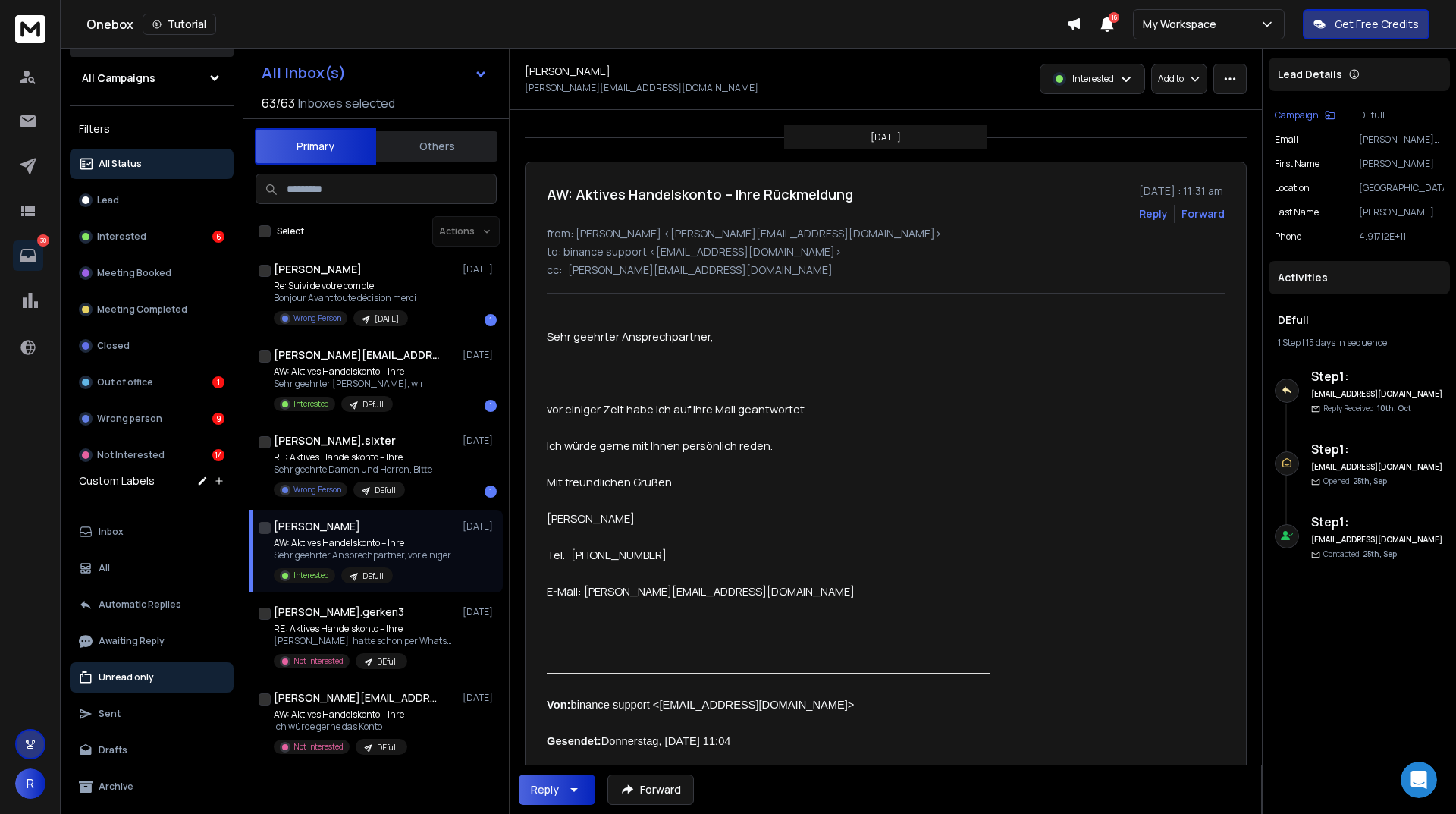
drag, startPoint x: 781, startPoint y: 252, endPoint x: 650, endPoint y: 266, distance: 131.7
click at [651, 254] on p "to: binance support <binance@recover-now.org>" at bounding box center [886, 252] width 678 height 16
click at [970, 587] on p "E-Mail: matthias.abraham@live.de" at bounding box center [769, 591] width 443 height 18
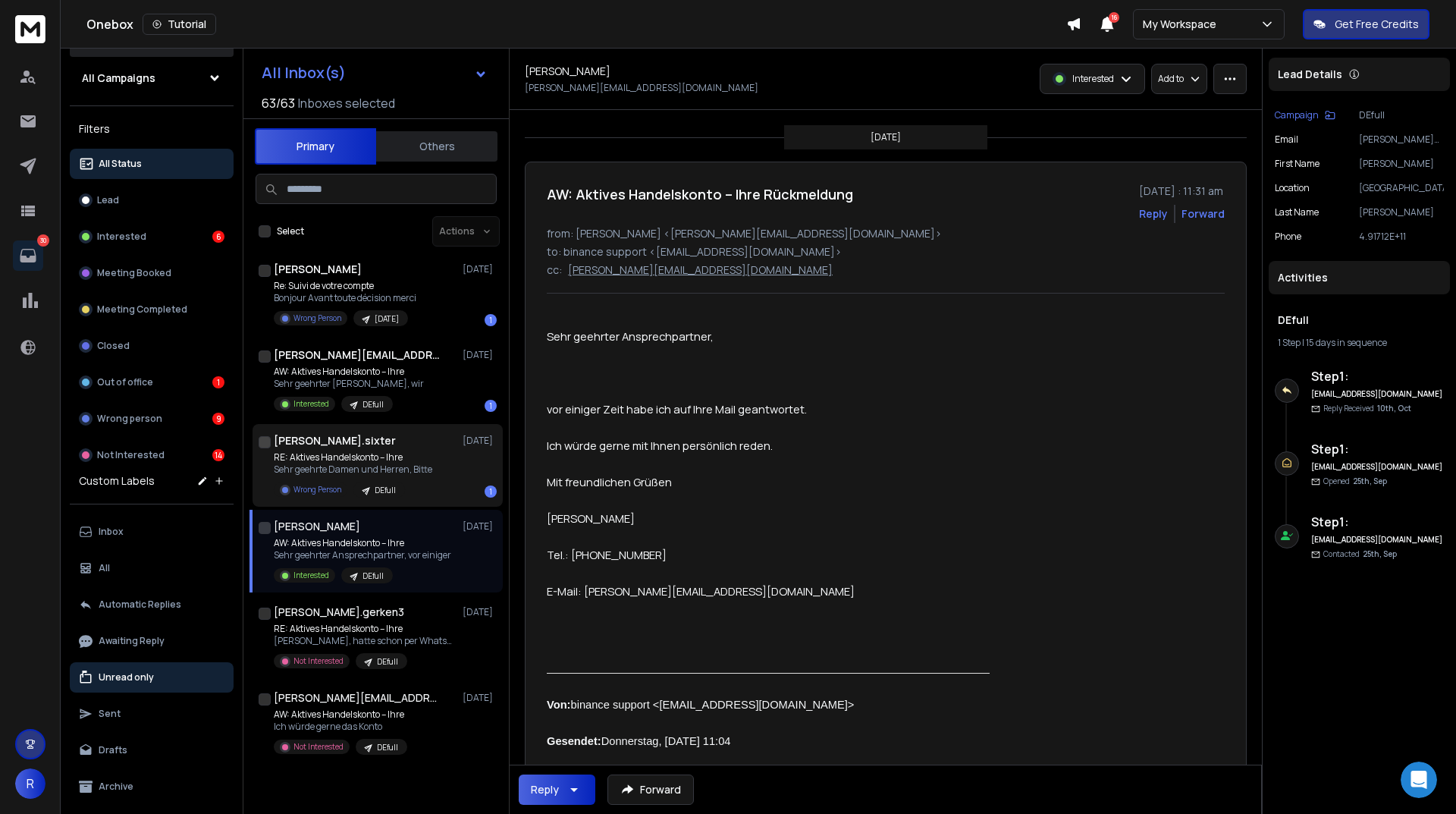
click at [366, 455] on p "RE: Aktives Handelskonto – Ihre" at bounding box center [352, 457] width 158 height 12
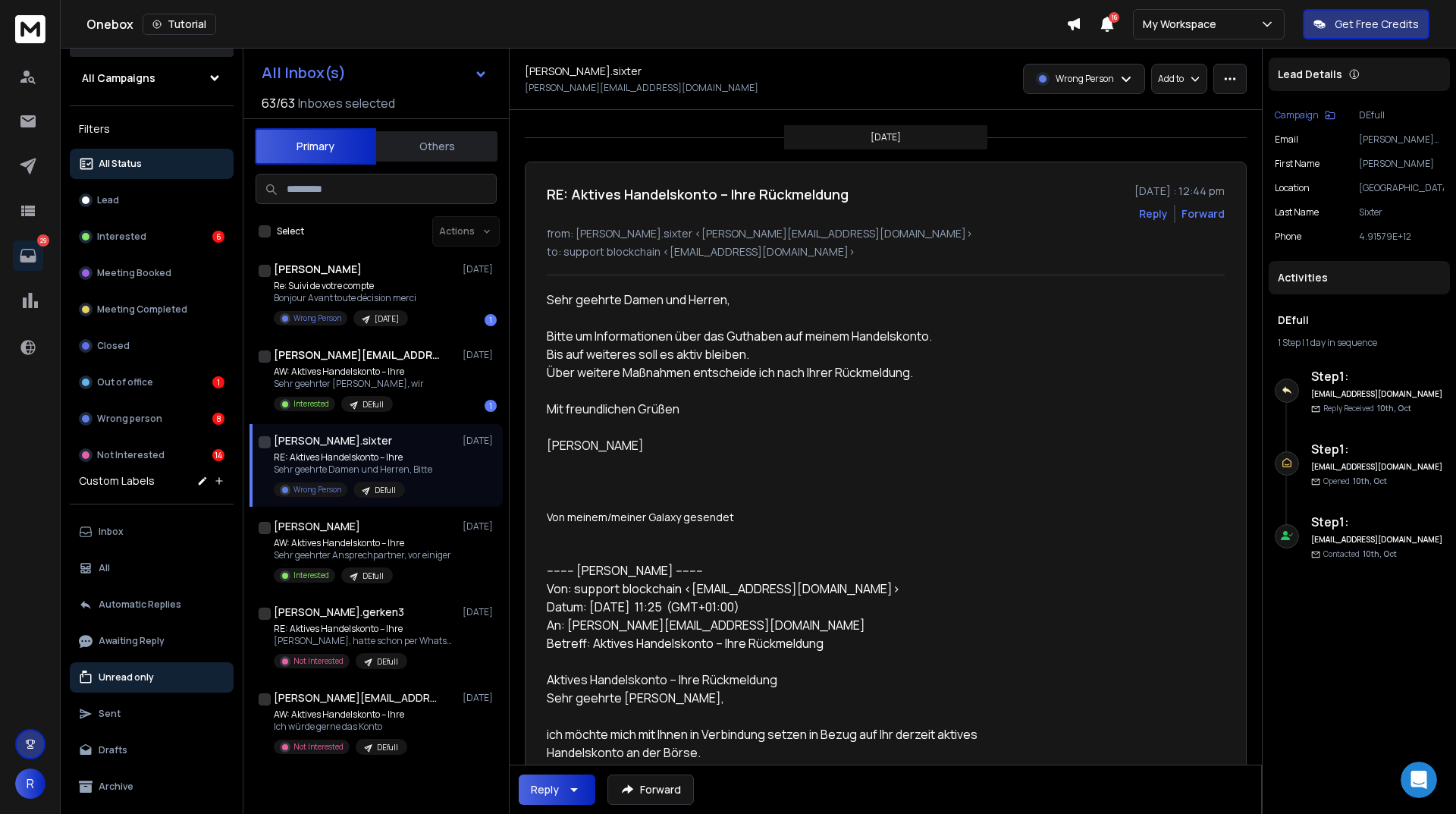
drag, startPoint x: 549, startPoint y: 296, endPoint x: 670, endPoint y: 440, distance: 188.1
click at [670, 440] on div "Sehr geehrte Damen und Herren, Bitte um Informationen über das Guthaben auf mei…" at bounding box center [775, 815] width 455 height 1048
drag, startPoint x: 1117, startPoint y: 605, endPoint x: 1128, endPoint y: 591, distance: 17.8
click at [1118, 600] on div "RE: Aktives Handelskonto – Ihre Rückmeldung 10 October 2025 : 12:44 pm Reply Fo…" at bounding box center [886, 760] width 678 height 1154
click at [1378, 139] on p "wolfgang.sixter@web.de" at bounding box center [1401, 139] width 85 height 12
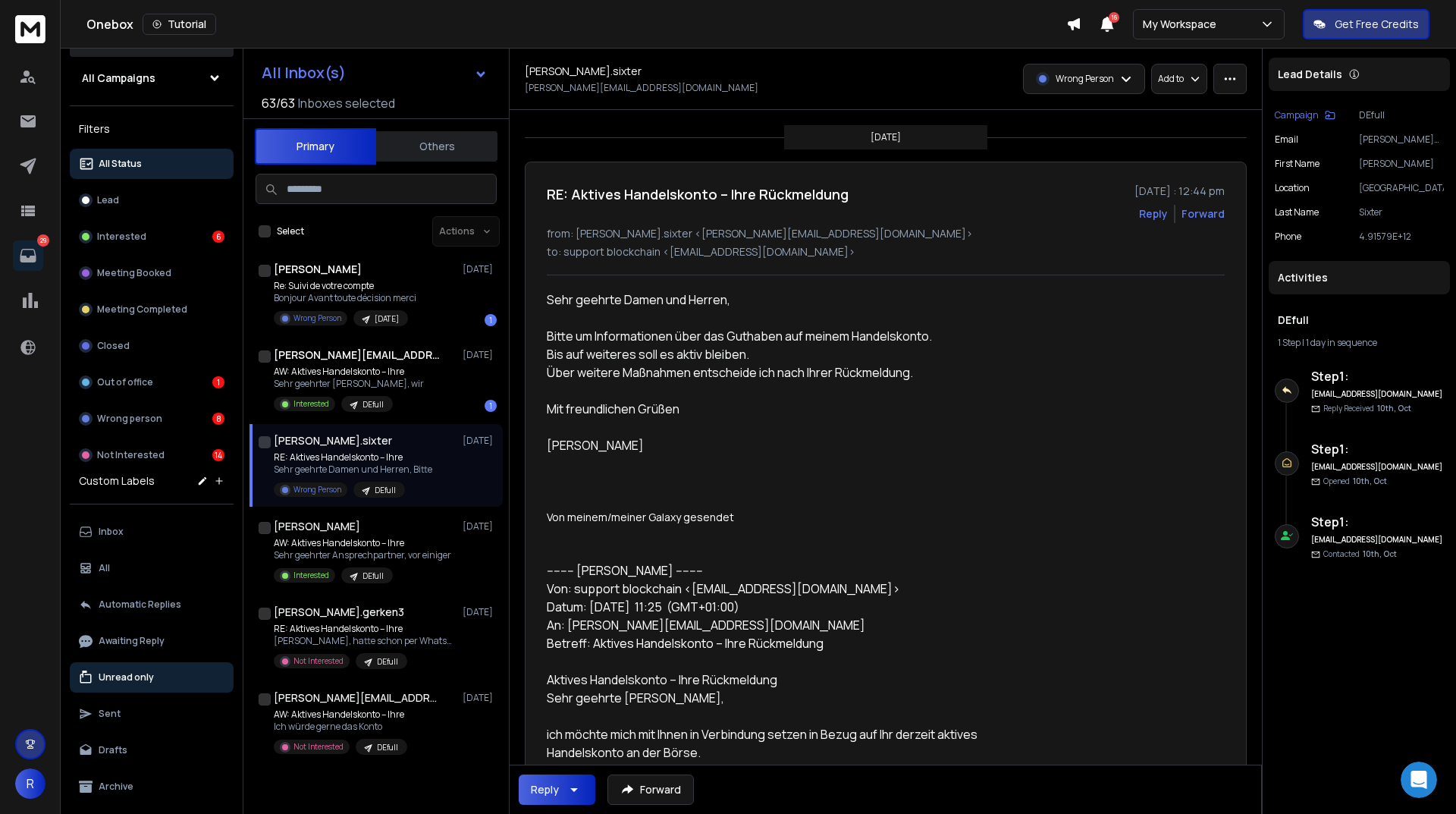
drag, startPoint x: 665, startPoint y: 252, endPoint x: 847, endPoint y: 255, distance: 182.0
click at [847, 255] on p "to: support blockchain <supportblockchain@recover-now.org>" at bounding box center [886, 252] width 678 height 16
click at [1129, 636] on div "RE: Aktives Handelskonto – Ihre Rückmeldung 10 October 2025 : 12:44 pm Reply Fo…" at bounding box center [886, 760] width 678 height 1154
click at [37, 240] on p "29" at bounding box center [43, 241] width 12 height 12
click at [122, 671] on p "Unread only" at bounding box center [126, 677] width 55 height 12
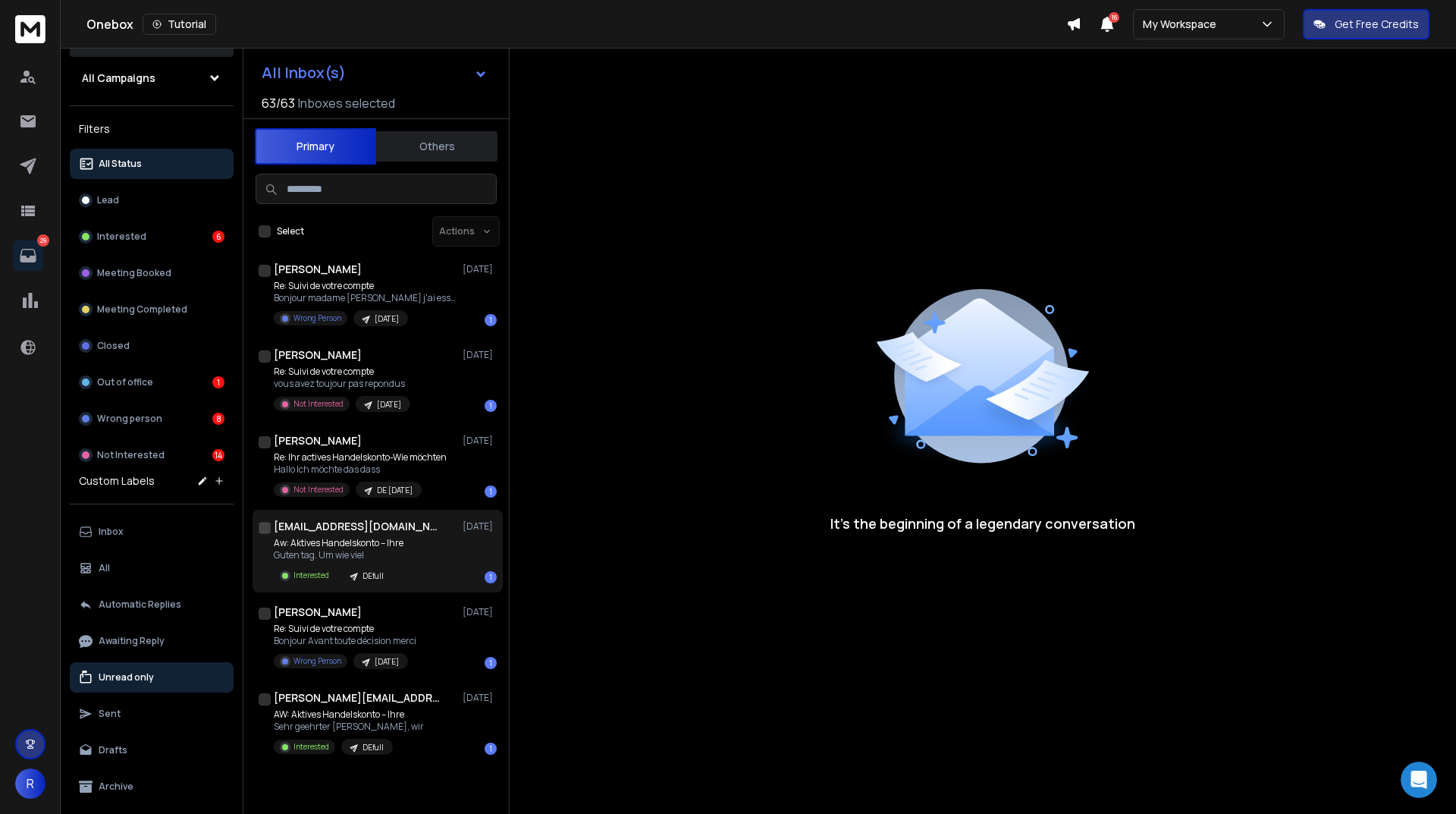
scroll to position [2155, 0]
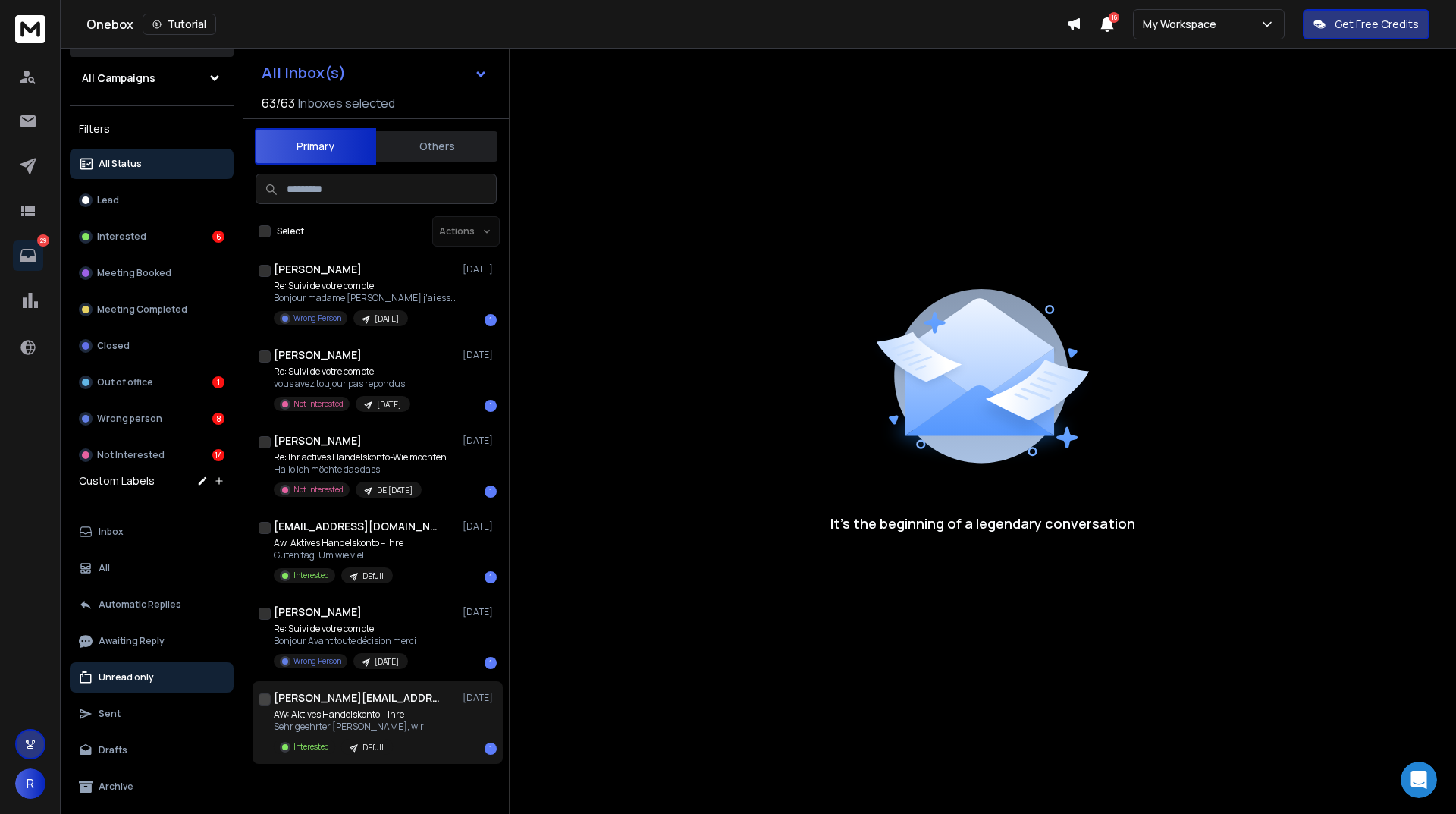
click at [389, 688] on div "Reinhold_Pohl@t-online.de 10 Oct AW: Aktives Handelskonto – Ihre Sehr geehrter …" at bounding box center [377, 722] width 250 height 82
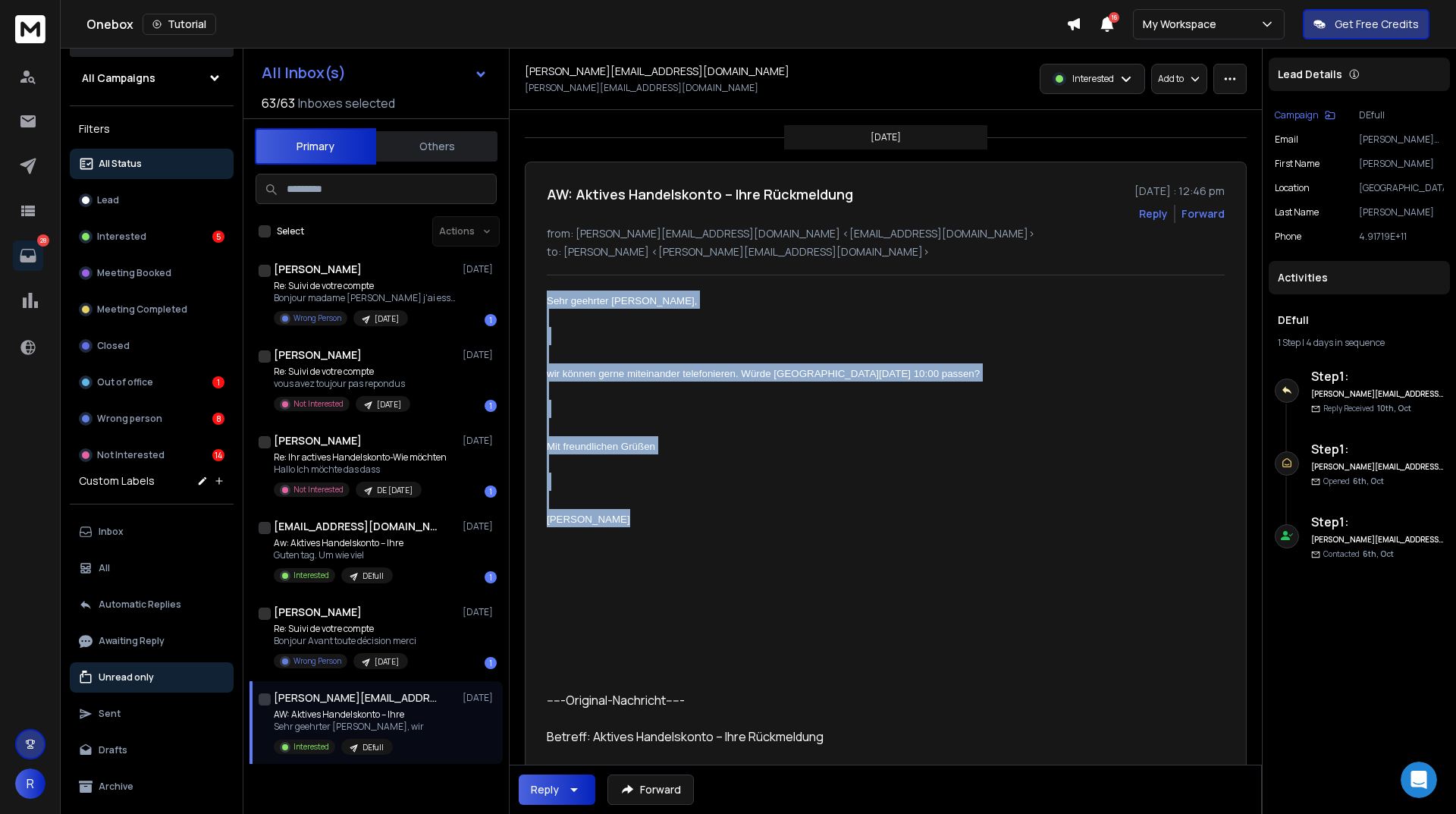
drag, startPoint x: 548, startPoint y: 296, endPoint x: 627, endPoint y: 521, distance: 238.5
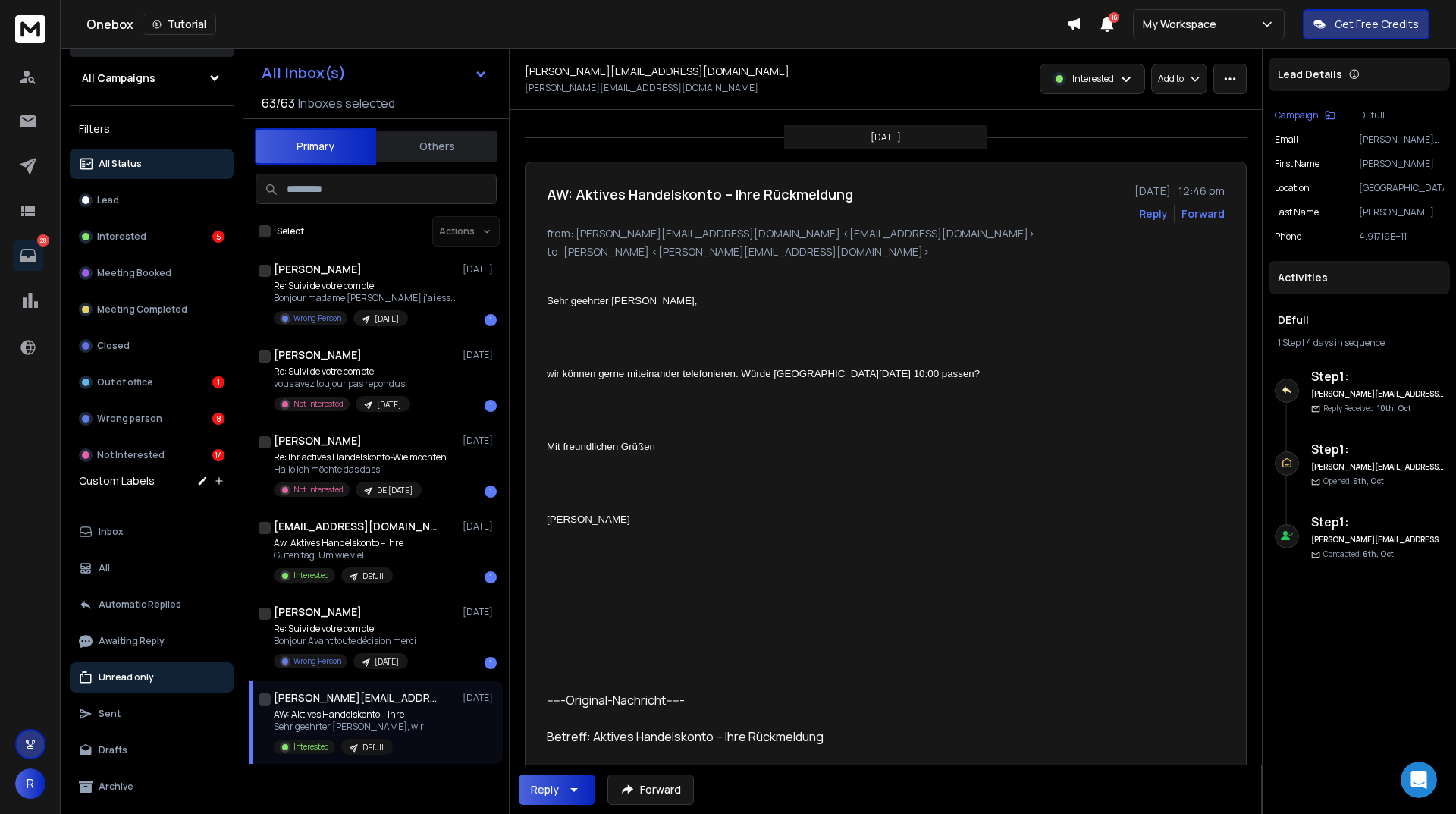
drag, startPoint x: 636, startPoint y: 252, endPoint x: 793, endPoint y: 253, distance: 157.0
click at [793, 253] on p "to: Julien Dubois <julien.dubois@cryptobitcoin.live>" at bounding box center [886, 252] width 678 height 16
drag, startPoint x: 669, startPoint y: 284, endPoint x: 664, endPoint y: 220, distance: 64.2
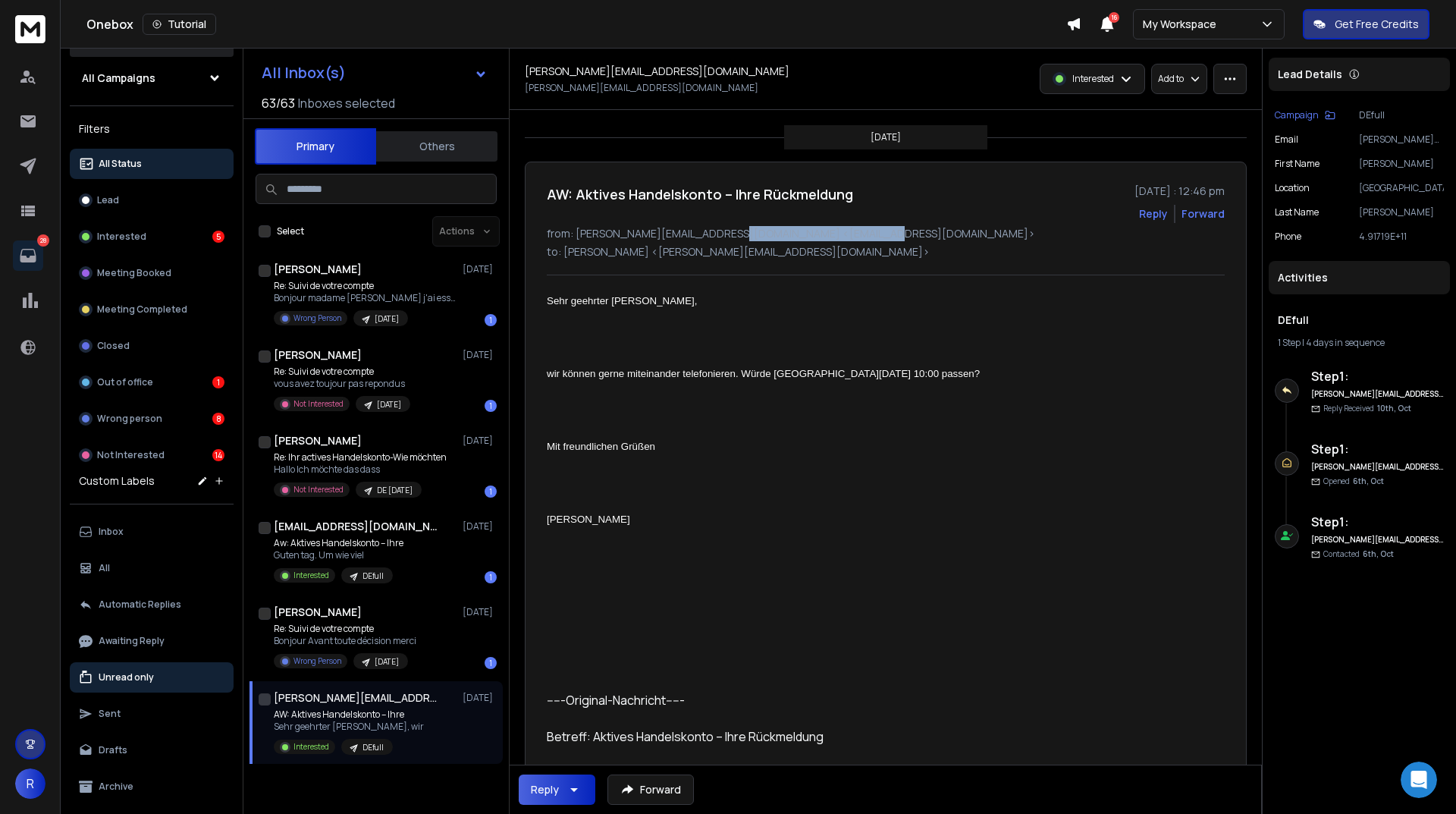
drag, startPoint x: 717, startPoint y: 228, endPoint x: 854, endPoint y: 234, distance: 137.1
click at [854, 234] on p "from: Reinhold_Pohl@t-online.de <Reinhold_Pohl@t-online.de>" at bounding box center [886, 234] width 678 height 16
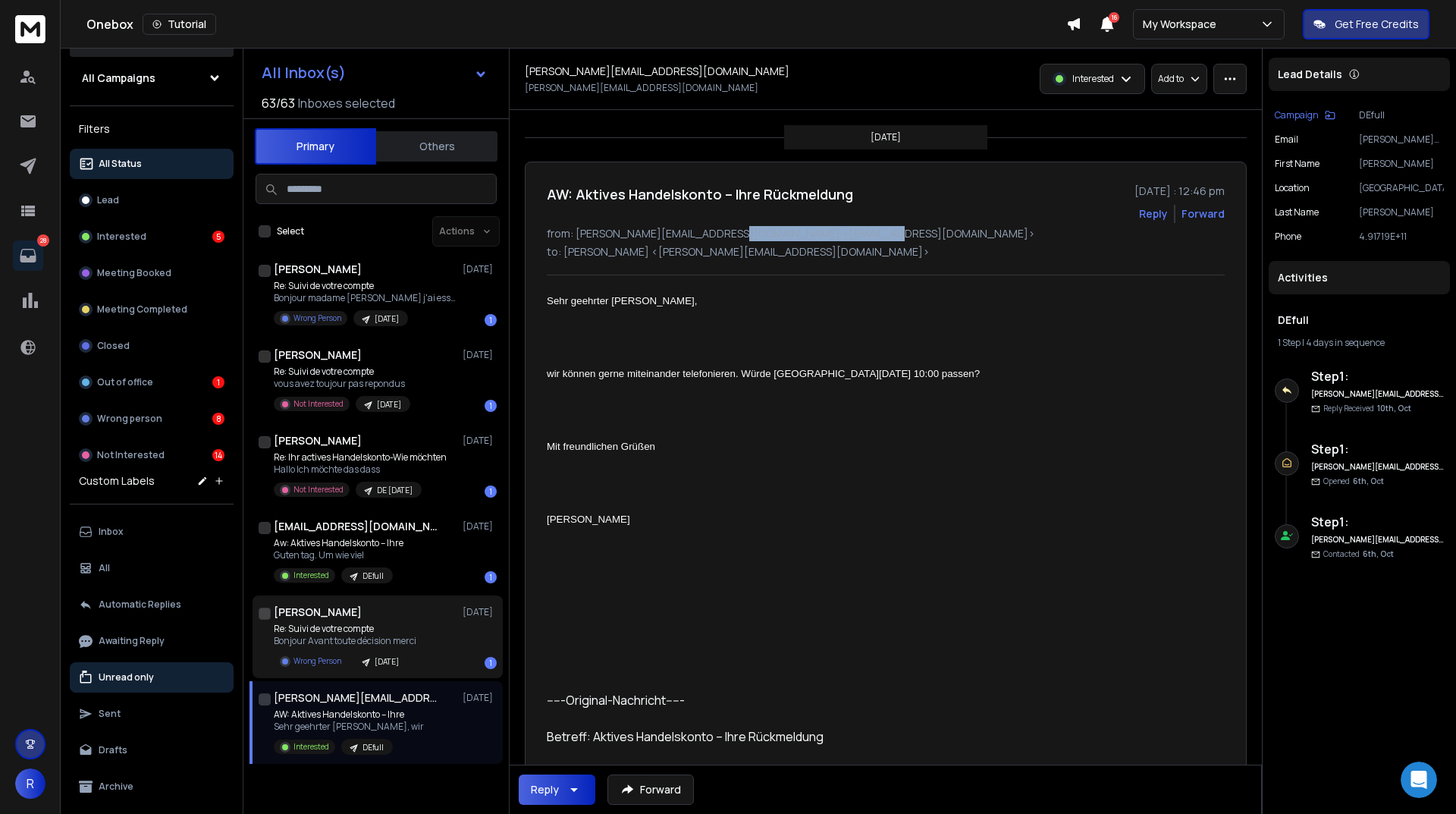
click at [323, 640] on p "Bonjour Avant toute décision merci" at bounding box center [345, 641] width 143 height 12
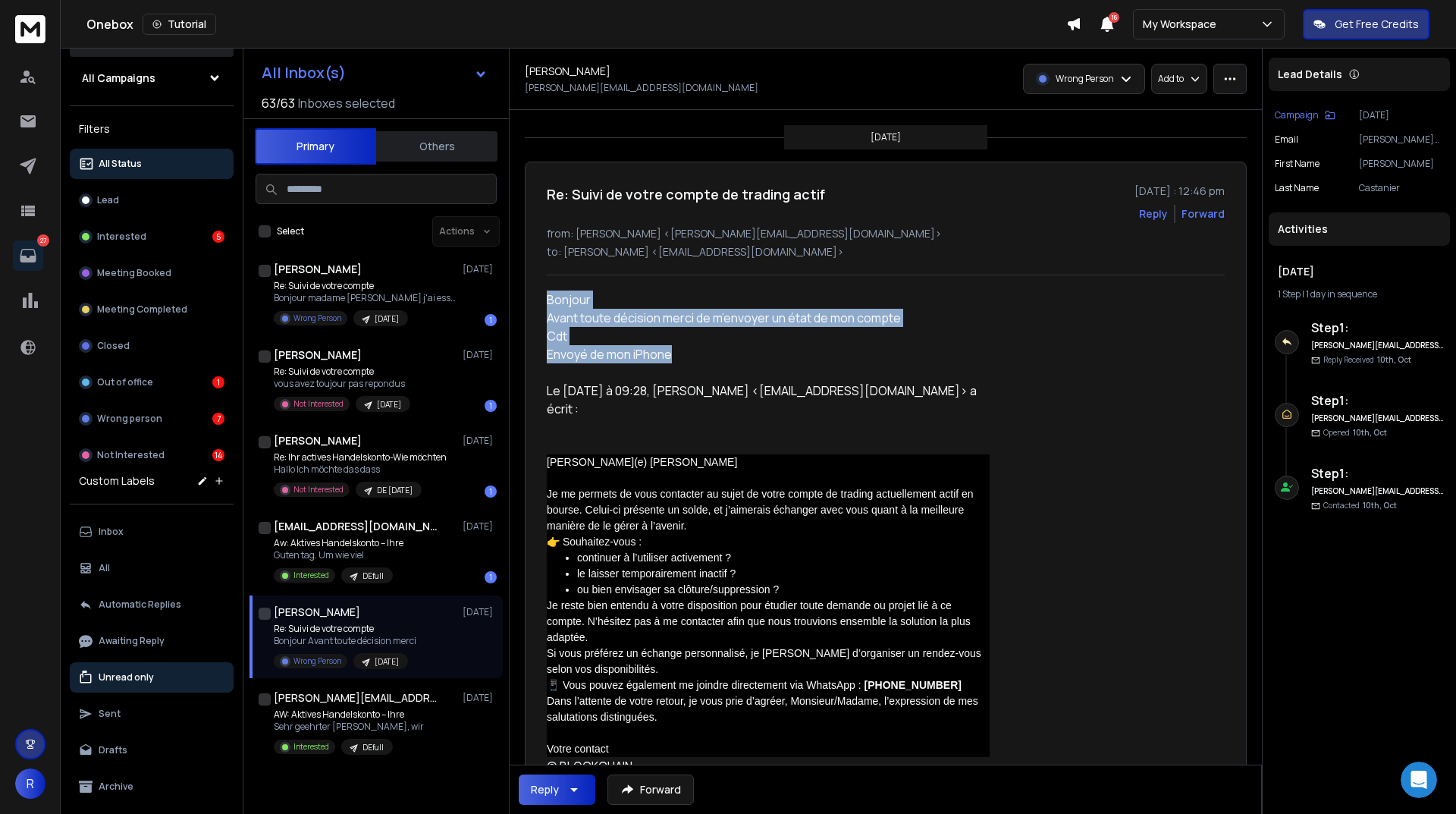
drag, startPoint x: 544, startPoint y: 293, endPoint x: 671, endPoint y: 352, distance: 140.0
click at [671, 352] on div "Re: Suivi de votre compte de trading actif 10 October 2025 : 12:46 pm Reply For…" at bounding box center [886, 522] width 722 height 720
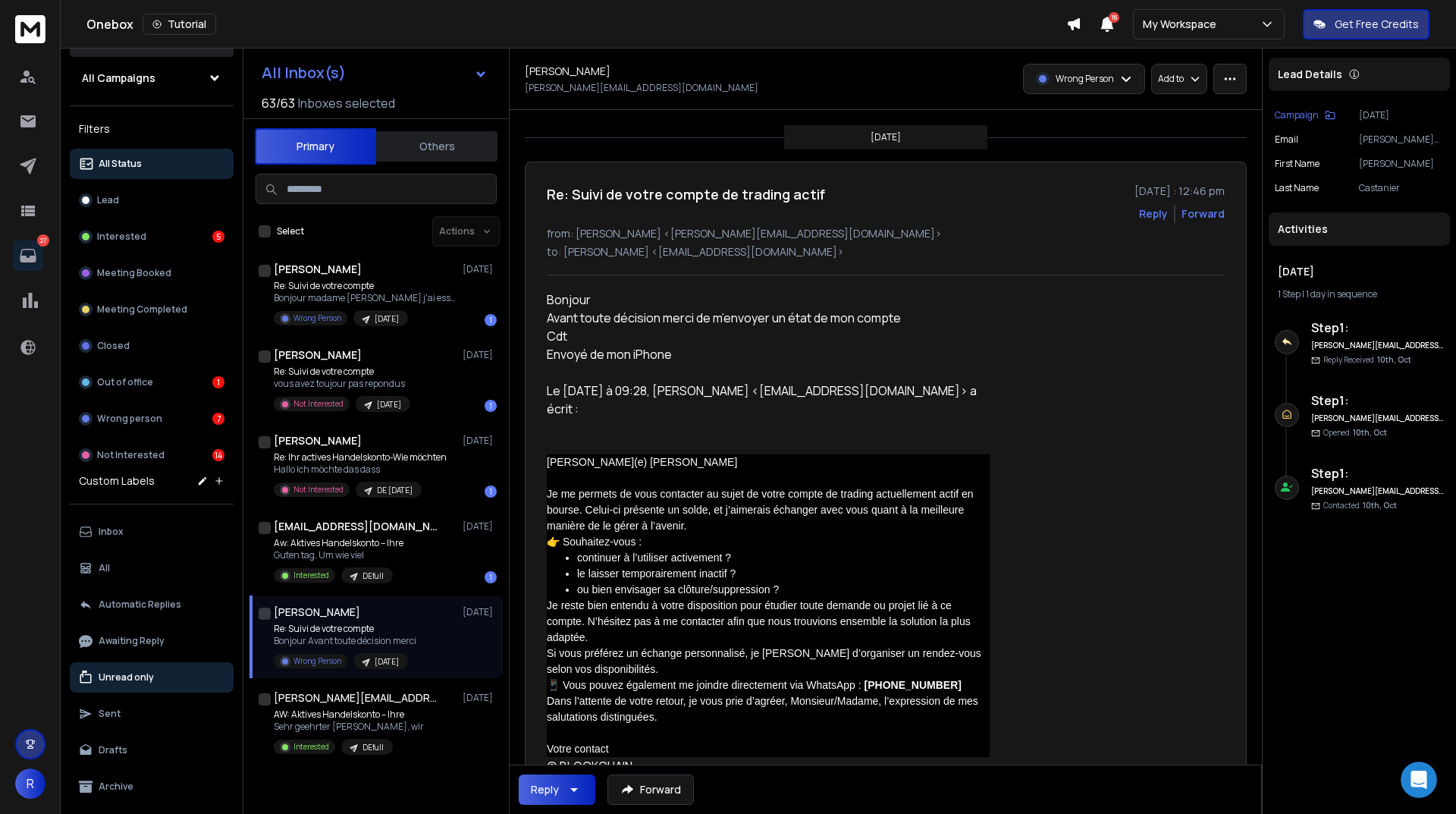
click at [616, 391] on blockquote "Le 10 oct. 2025 à 09:28, Nicole Smith <nicolesmith@supporttradecrypto.org> a éc…" at bounding box center [769, 409] width 443 height 55
drag, startPoint x: 635, startPoint y: 253, endPoint x: 817, endPoint y: 256, distance: 182.0
click at [817, 256] on p "to: Nicole Smith <nicolesmith@supporttradecrypto.org>" at bounding box center [886, 252] width 678 height 16
drag, startPoint x: 1050, startPoint y: 583, endPoint x: 1120, endPoint y: 526, distance: 90.3
click at [1050, 583] on div "Re: Suivi de votre compte de trading actif 10 October 2025 : 12:46 pm Reply For…" at bounding box center [886, 521] width 678 height 676
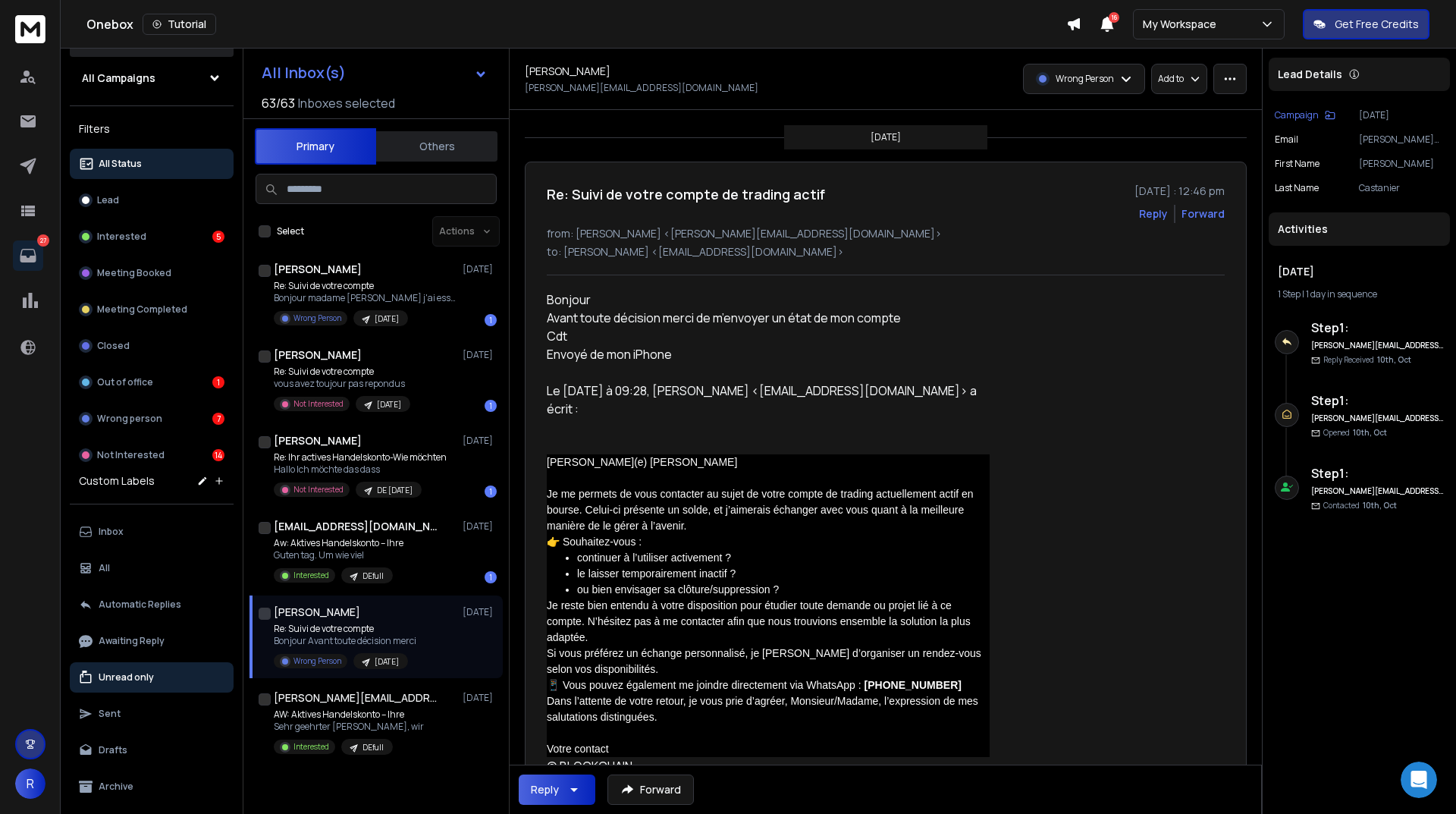
click at [1359, 140] on p "bruno.castanier@me.com" at bounding box center [1401, 139] width 85 height 12
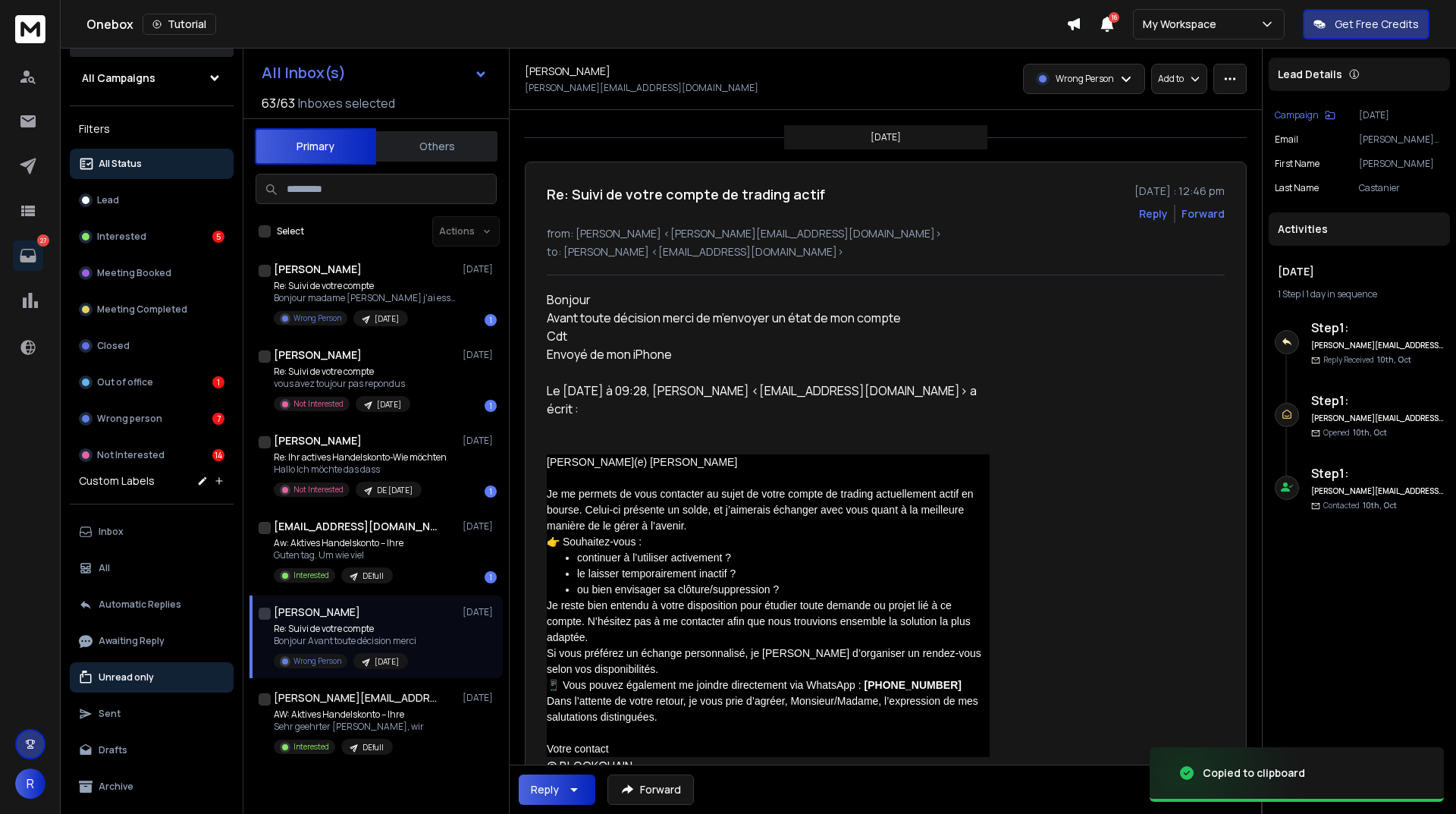
click at [1371, 168] on p "Bruno" at bounding box center [1401, 164] width 85 height 12
click at [1372, 187] on p "Castanier" at bounding box center [1401, 188] width 85 height 12
drag, startPoint x: 389, startPoint y: 623, endPoint x: 446, endPoint y: 622, distance: 57.0
click at [401, 622] on div "Bruno Castanier 10 Oct Re: Suivi de votre compte Bonjour Avant toute décision m…" at bounding box center [385, 636] width 223 height 64
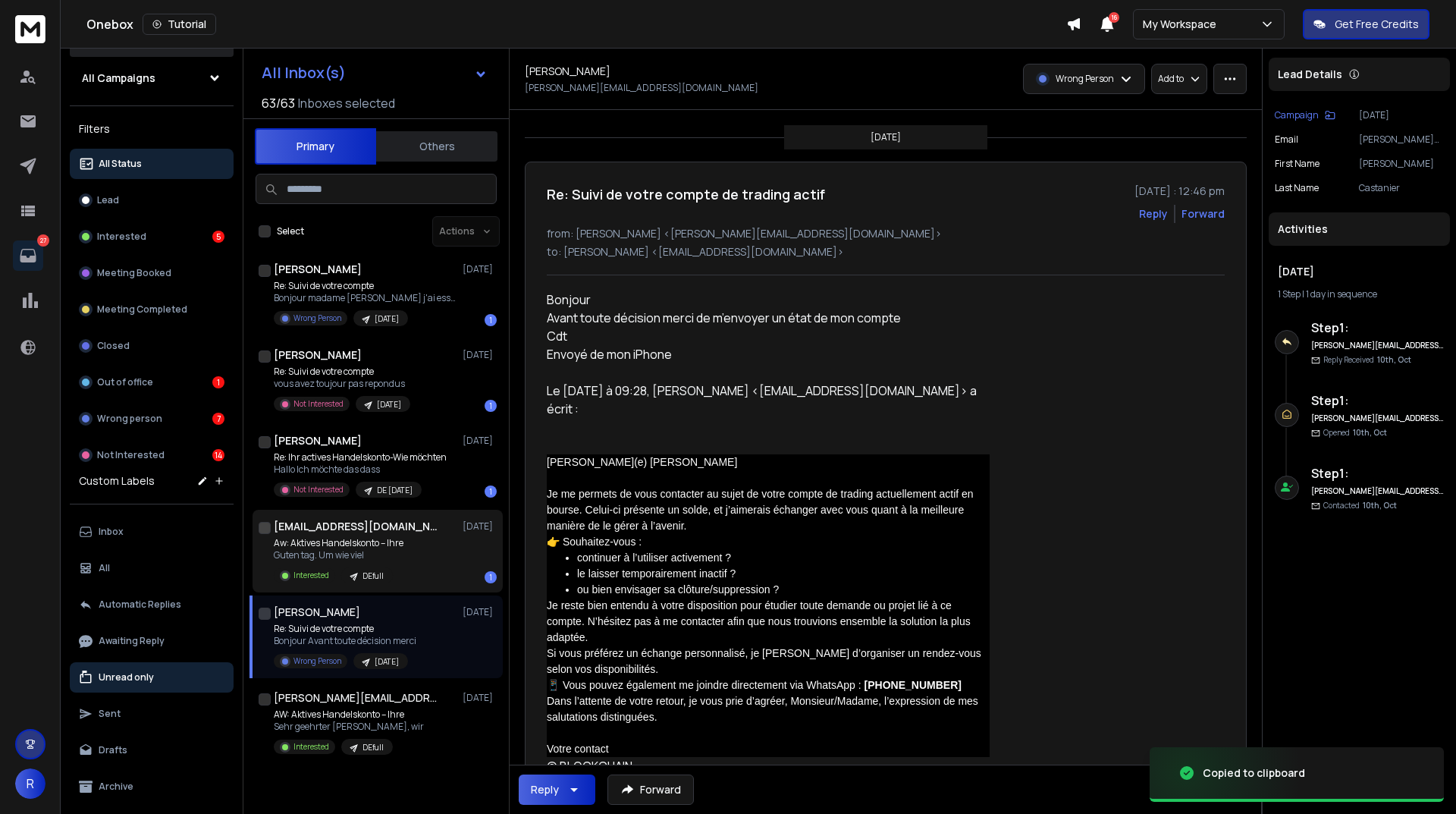
click at [378, 529] on h1 "[EMAIL_ADDRESS][DOMAIN_NAME]" at bounding box center [357, 527] width 167 height 16
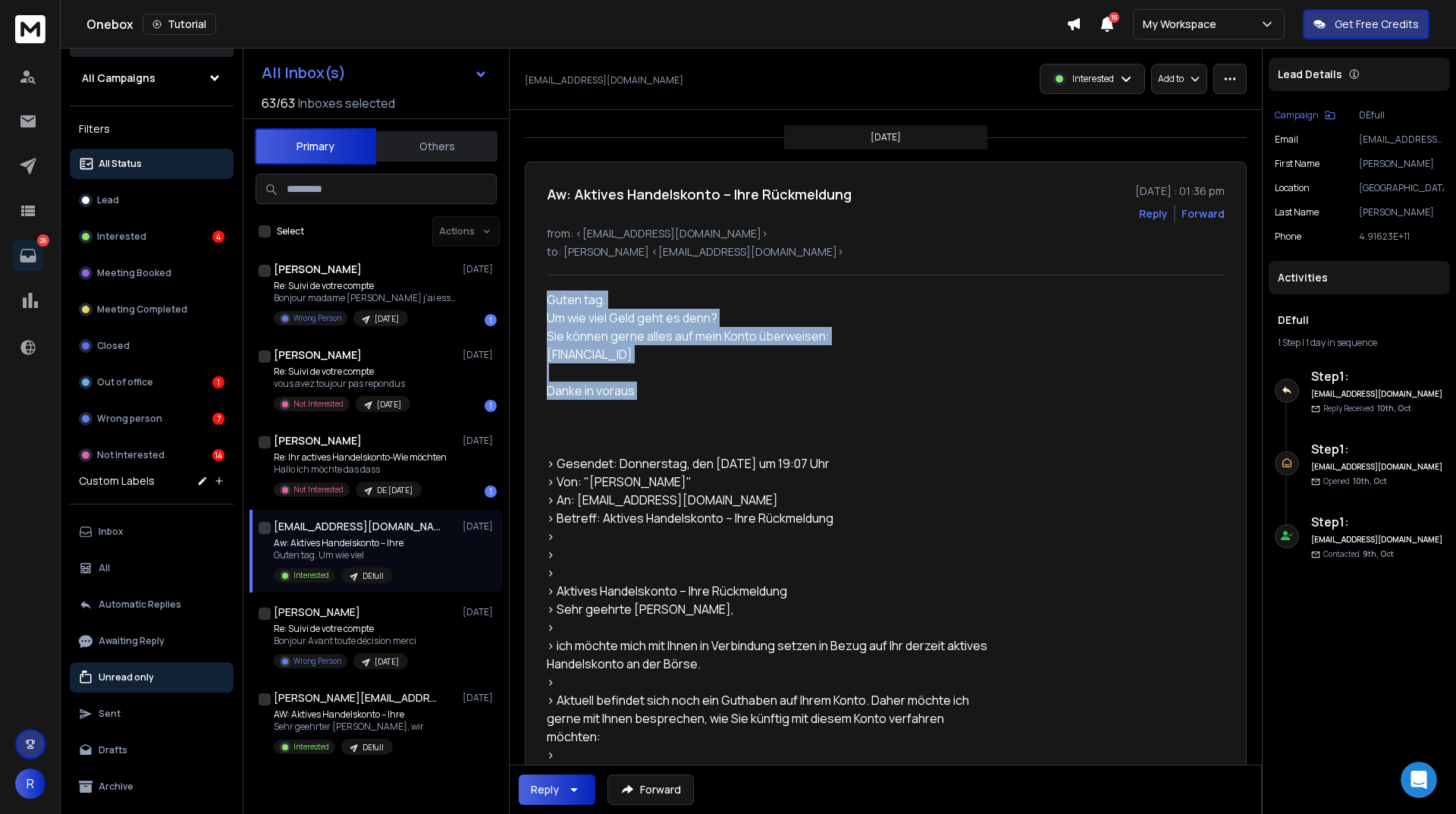
drag, startPoint x: 548, startPoint y: 290, endPoint x: 680, endPoint y: 412, distance: 179.7
click at [680, 412] on div "Aw: Aktives Handelskonto – Ihre Rückmeldung 10 October 2025 : 01:36 pm Reply Fo…" at bounding box center [886, 716] width 678 height 1066
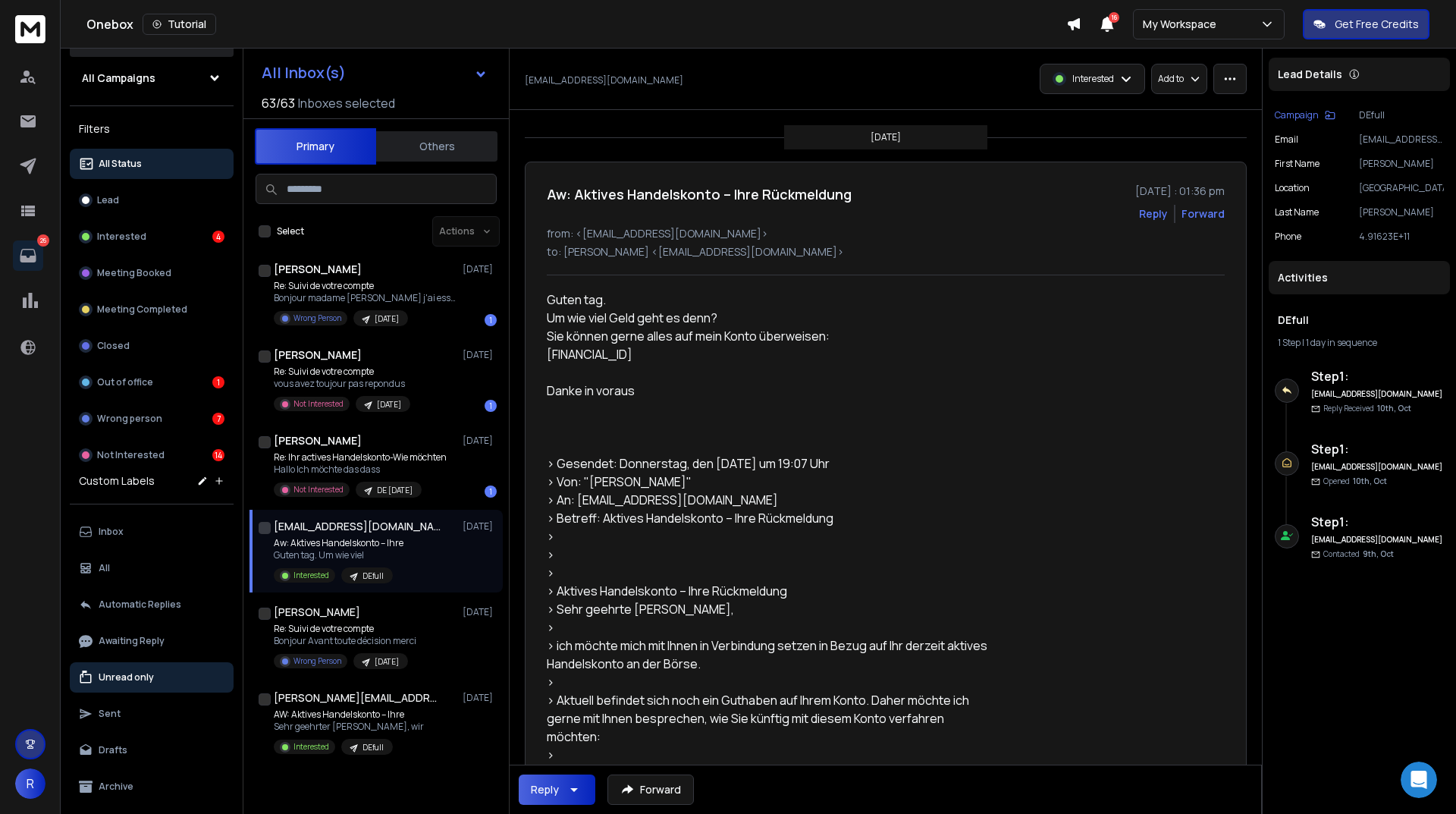
click at [1382, 165] on p "Waldemar" at bounding box center [1401, 164] width 85 height 12
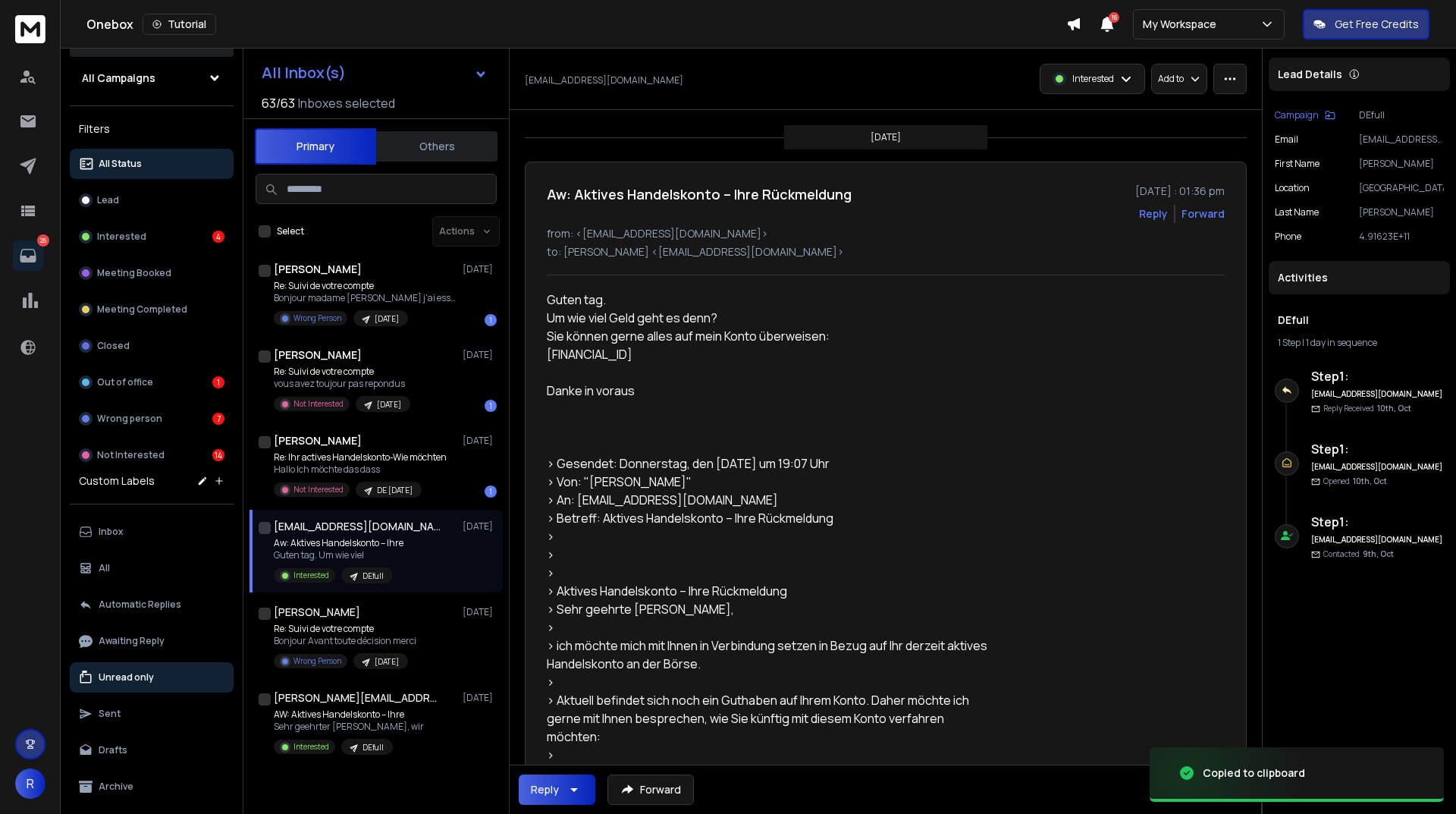
click at [1365, 213] on p "Lipinski" at bounding box center [1401, 212] width 85 height 12
click at [1387, 286] on div "Activities" at bounding box center [1359, 277] width 181 height 34
click at [1371, 132] on div "Campaign DEfull Email w.lipinski1985@gmx.de First Name Waldemar location German…" at bounding box center [1359, 176] width 181 height 170
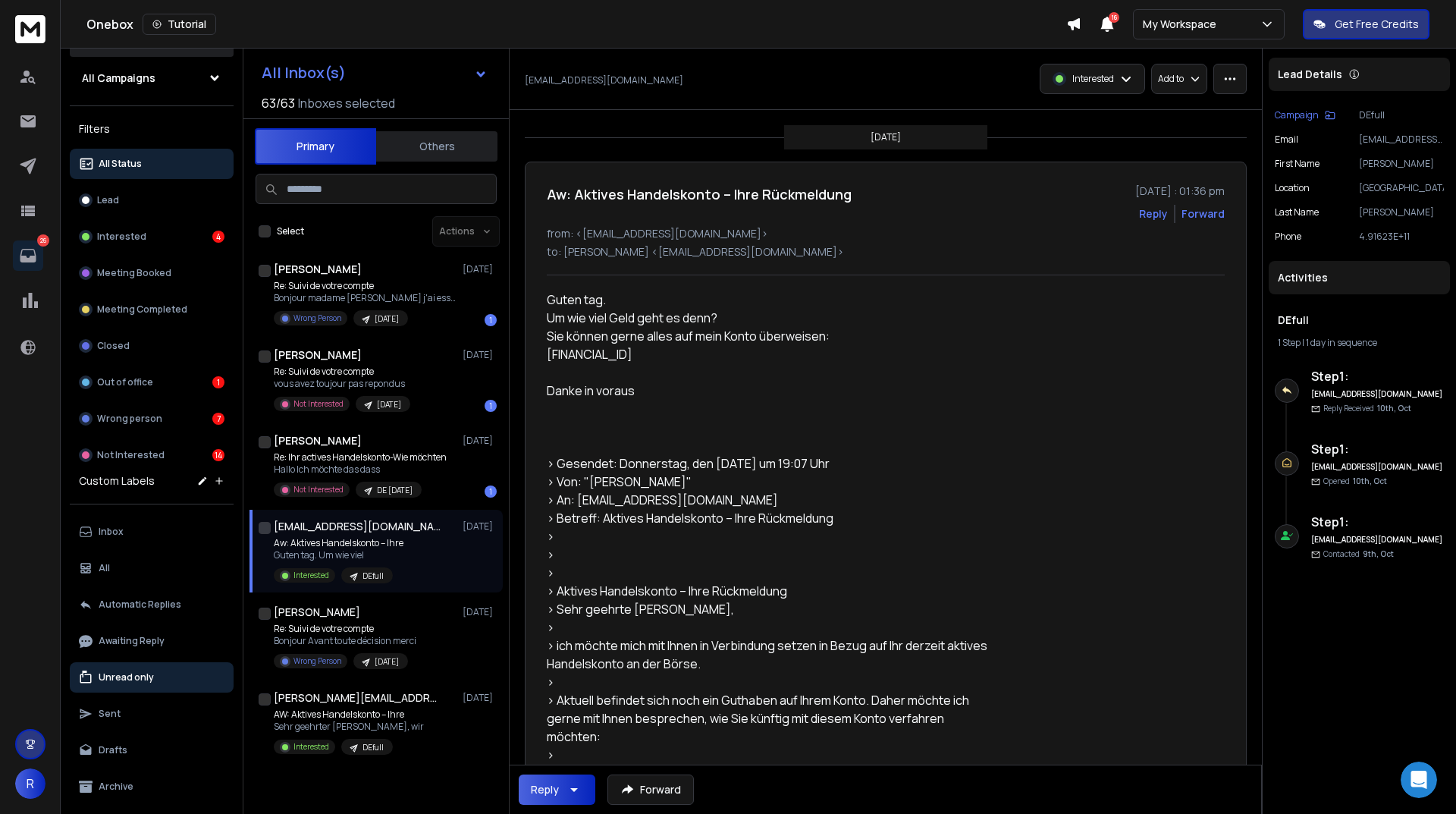
click at [1374, 143] on p "[EMAIL_ADDRESS][DOMAIN_NAME]" at bounding box center [1401, 139] width 85 height 12
drag, startPoint x: 638, startPoint y: 252, endPoint x: 823, endPoint y: 254, distance: 185.0
click at [823, 254] on p "to: Tiago Ferreira <tiagoferreira@cybercloudsolution.com>" at bounding box center [886, 252] width 678 height 16
drag, startPoint x: 1123, startPoint y: 701, endPoint x: 1123, endPoint y: 689, distance: 12.0
click at [1123, 701] on div "Aw: Aktives Handelskonto – Ihre Rückmeldung 10 October 2025 : 01:36 pm Reply Fo…" at bounding box center [886, 716] width 678 height 1066
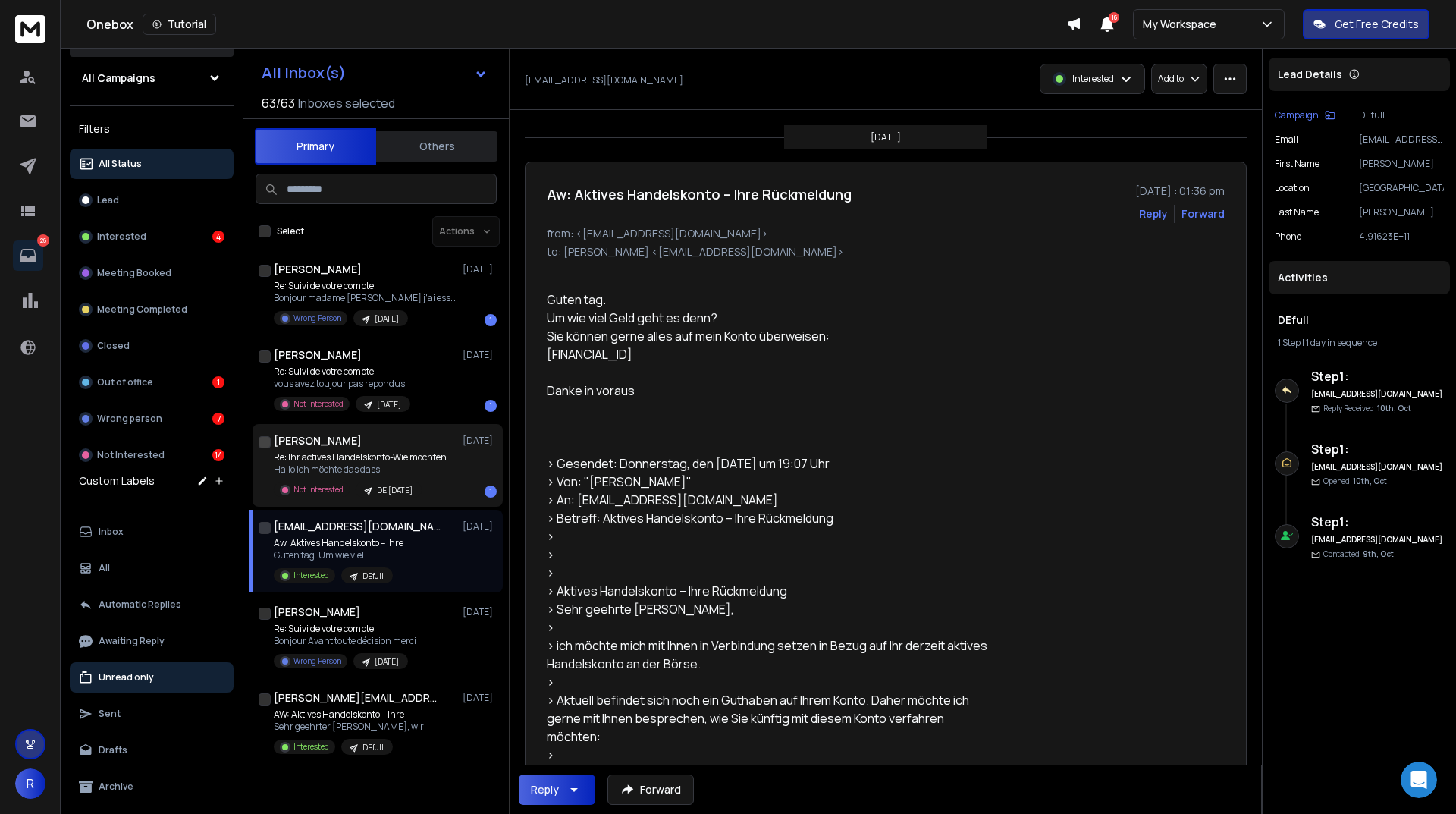
click at [282, 469] on p "Hallo Ich möchte das dass" at bounding box center [360, 469] width 173 height 12
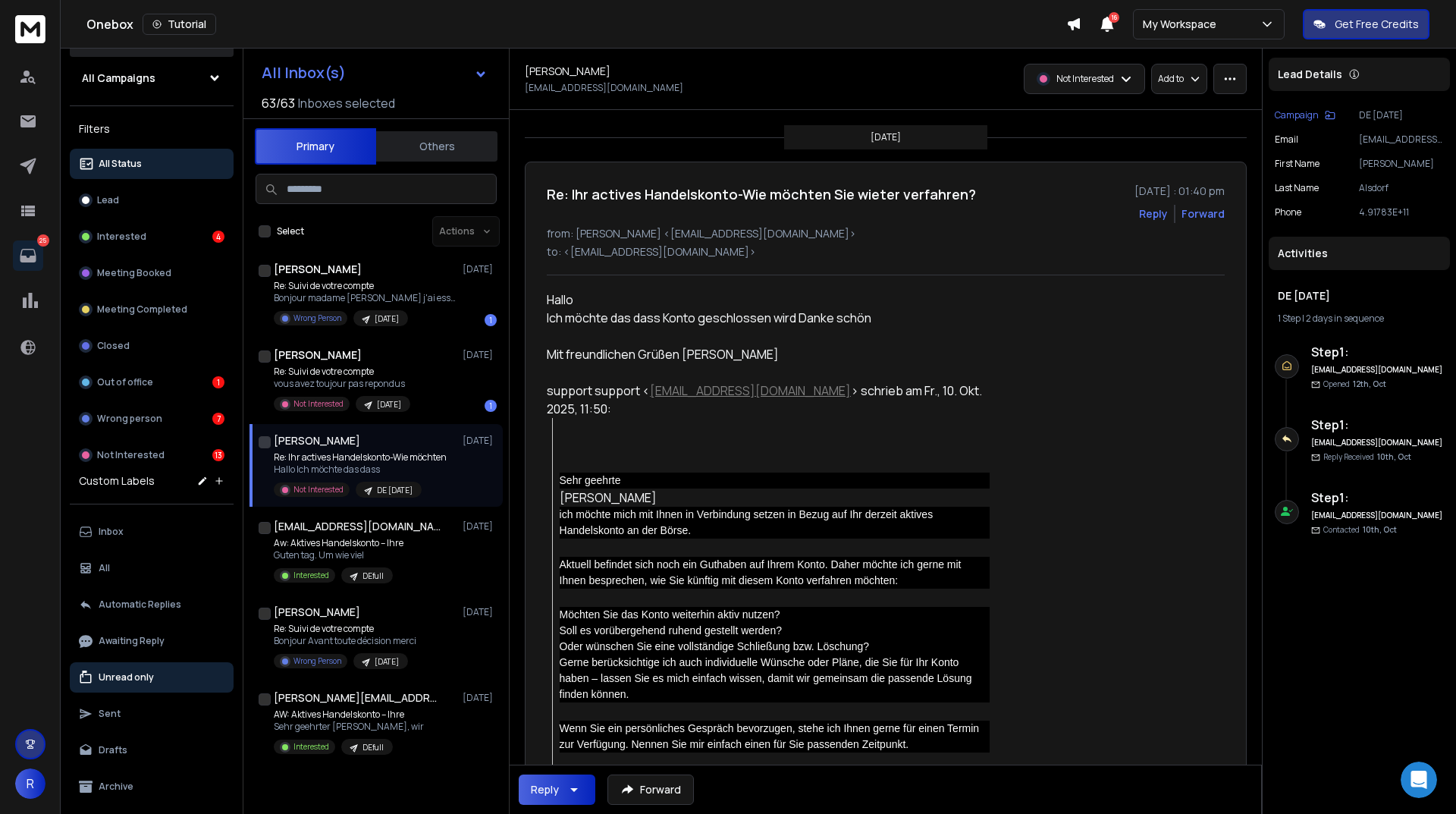
click at [546, 293] on div "Re: Ihr actives Handelskonto-Wie möchten Sie wieter verfahren? 10 October 2025 …" at bounding box center [886, 649] width 722 height 973
drag, startPoint x: 542, startPoint y: 293, endPoint x: 736, endPoint y: 365, distance: 206.9
click at [736, 365] on div "Re: Ihr actives Handelskonto-Wie möchten Sie wieter verfahren? 10 October 2025 …" at bounding box center [886, 649] width 722 height 973
click at [596, 446] on blockquote "Sehr geehrte Daniela Alsdorf ich möchte mich mit Ihnen in Verbindung setzen in …" at bounding box center [770, 741] width 437 height 646
drag, startPoint x: 544, startPoint y: 288, endPoint x: 776, endPoint y: 356, distance: 241.8
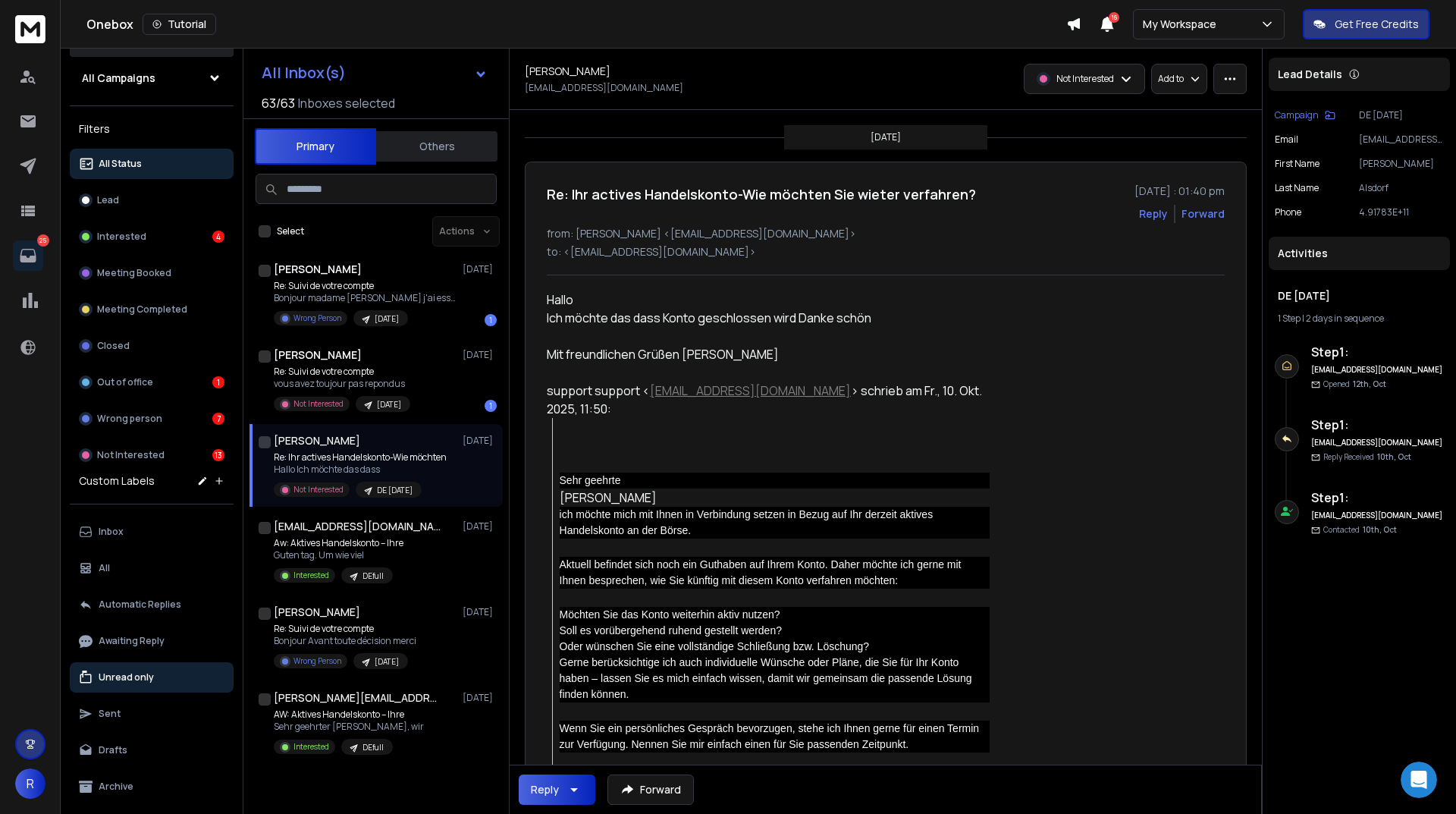
click at [776, 356] on div "Re: Ihr actives Handelskonto-Wie möchten Sie wieter verfahren? 10 October 2025 …" at bounding box center [886, 649] width 722 height 973
click at [1407, 134] on p "danielaalsdorf33@gmail.com" at bounding box center [1401, 139] width 85 height 12
drag, startPoint x: 628, startPoint y: 233, endPoint x: 775, endPoint y: 230, distance: 147.0
click at [775, 230] on p "from: Daniela A <danielaalsdorf33@gmail.com>" at bounding box center [886, 234] width 678 height 16
click at [762, 248] on p "to: <support@web-blockchain.com>" at bounding box center [886, 252] width 678 height 16
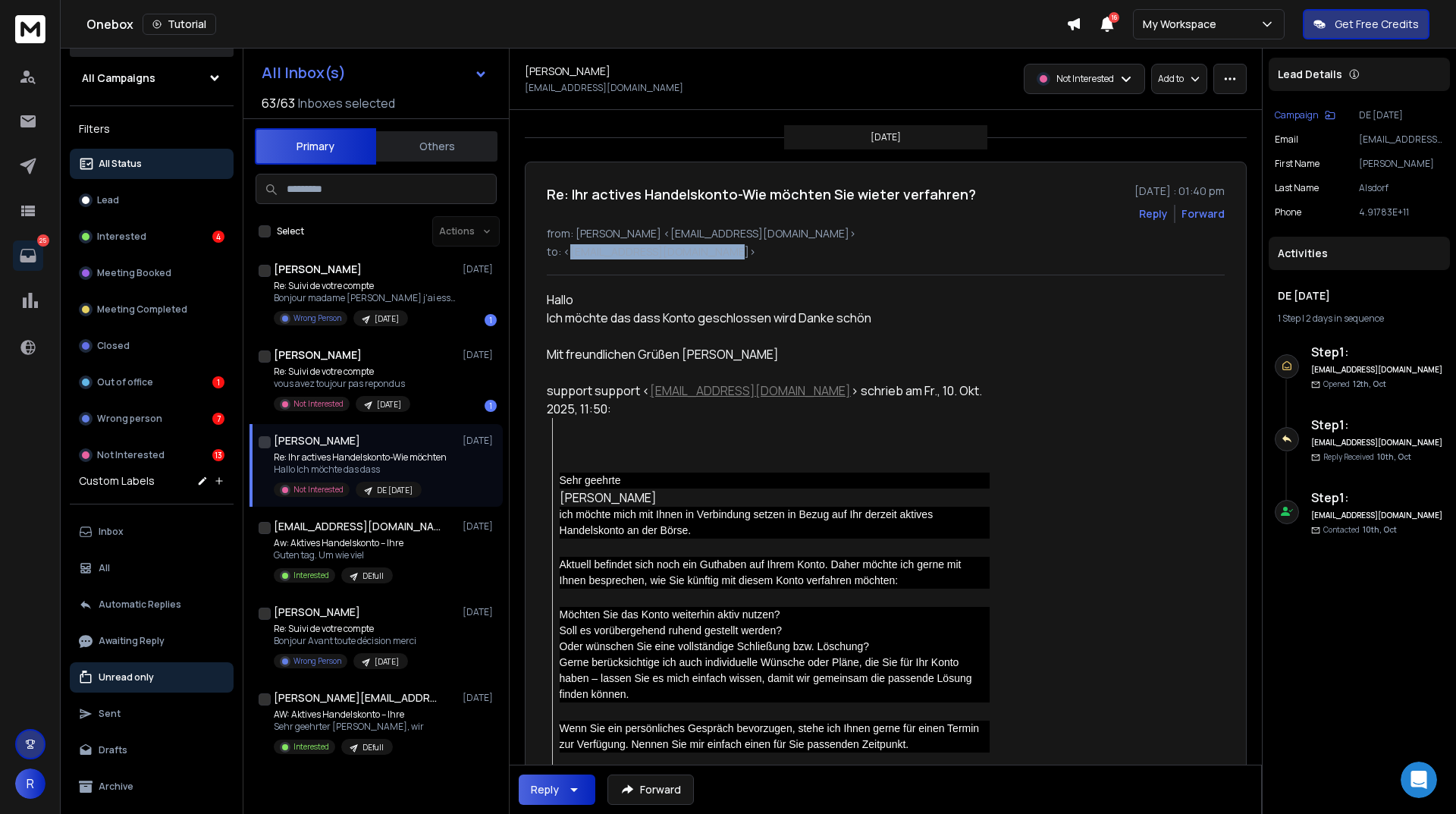
drag, startPoint x: 567, startPoint y: 254, endPoint x: 723, endPoint y: 254, distance: 156.0
click at [723, 254] on p "to: <support@web-blockchain.com>" at bounding box center [886, 252] width 678 height 16
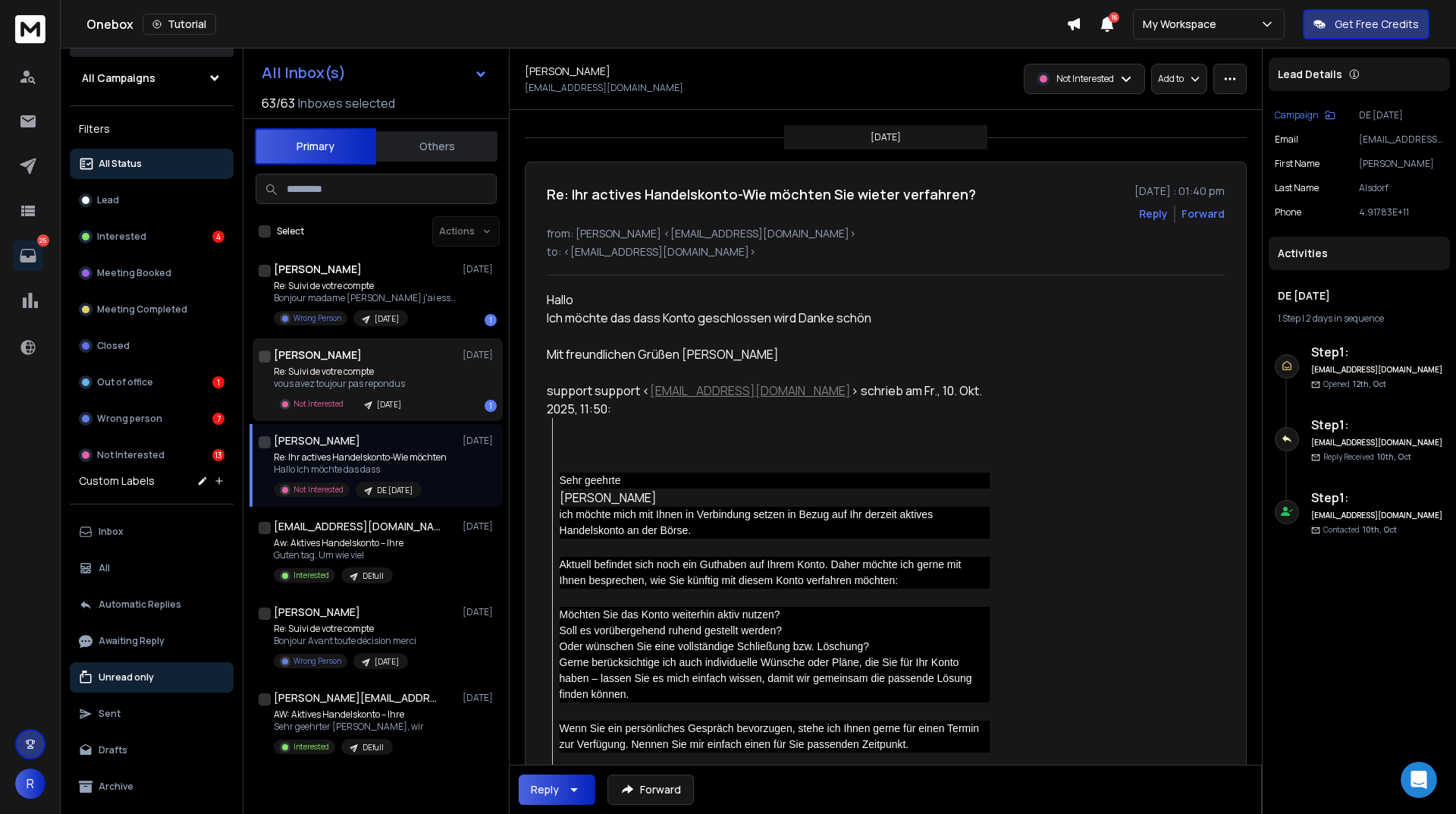
click at [331, 378] on p "vous avez toujour pas repondus" at bounding box center [342, 384] width 137 height 12
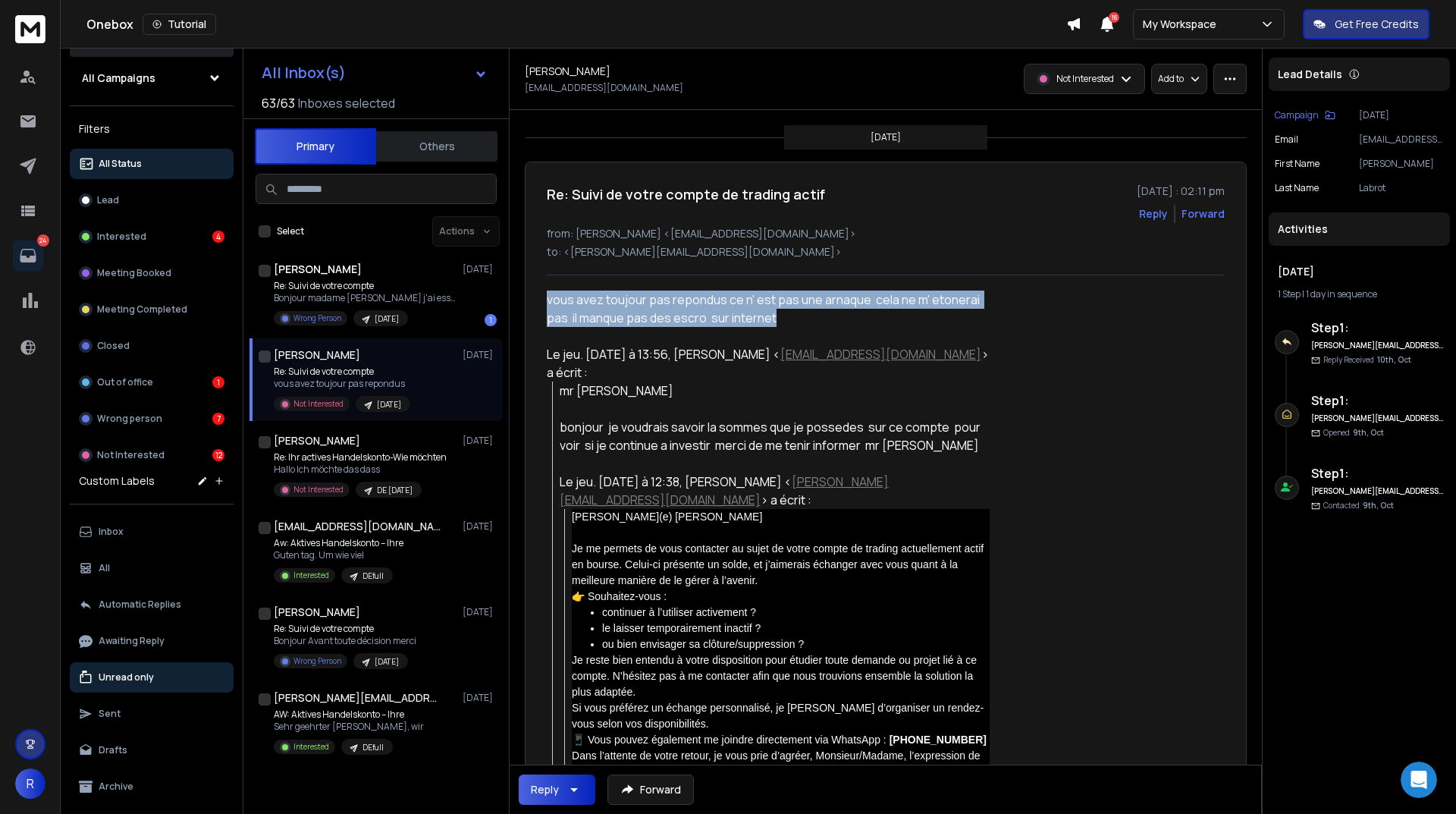
drag, startPoint x: 546, startPoint y: 294, endPoint x: 814, endPoint y: 319, distance: 269.2
click at [814, 319] on div "Re: Suivi de votre compte de trading actif 10 October 2025 : 02:11 pm Reply For…" at bounding box center [886, 567] width 722 height 811
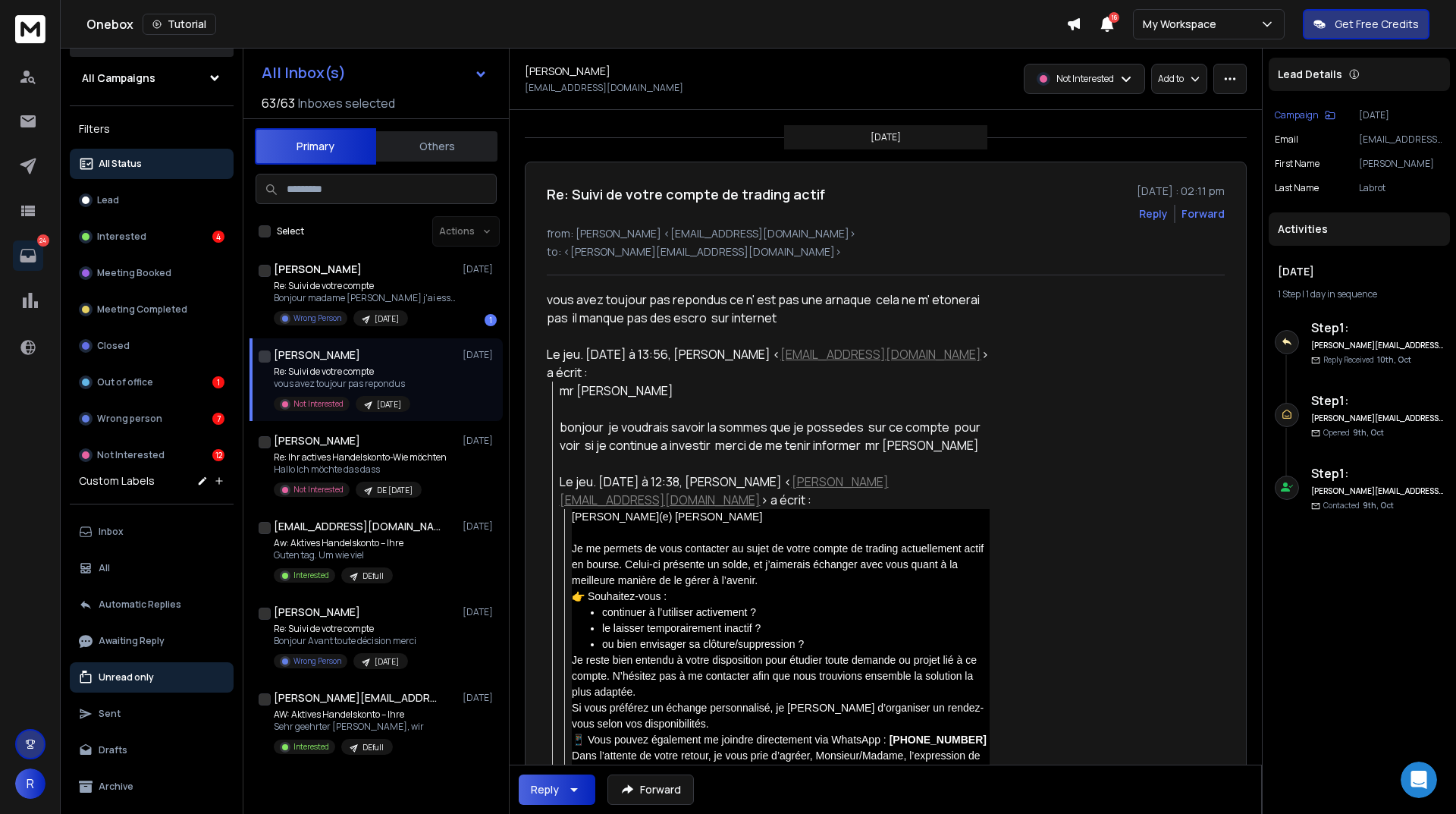
drag, startPoint x: 1079, startPoint y: 562, endPoint x: 1182, endPoint y: 520, distance: 111.2
click at [1080, 561] on div "Re: Suivi de votre compte de trading actif 10 October 2025 : 02:11 pm Reply For…" at bounding box center [886, 567] width 678 height 768
drag, startPoint x: 1380, startPoint y: 138, endPoint x: 1138, endPoint y: 331, distance: 309.5
click at [1380, 139] on p "erichlabrot@gmail.com" at bounding box center [1401, 139] width 85 height 12
click at [1025, 631] on div "Re: Suivi de votre compte de trading actif 10 October 2025 : 02:11 pm Reply For…" at bounding box center [886, 567] width 678 height 768
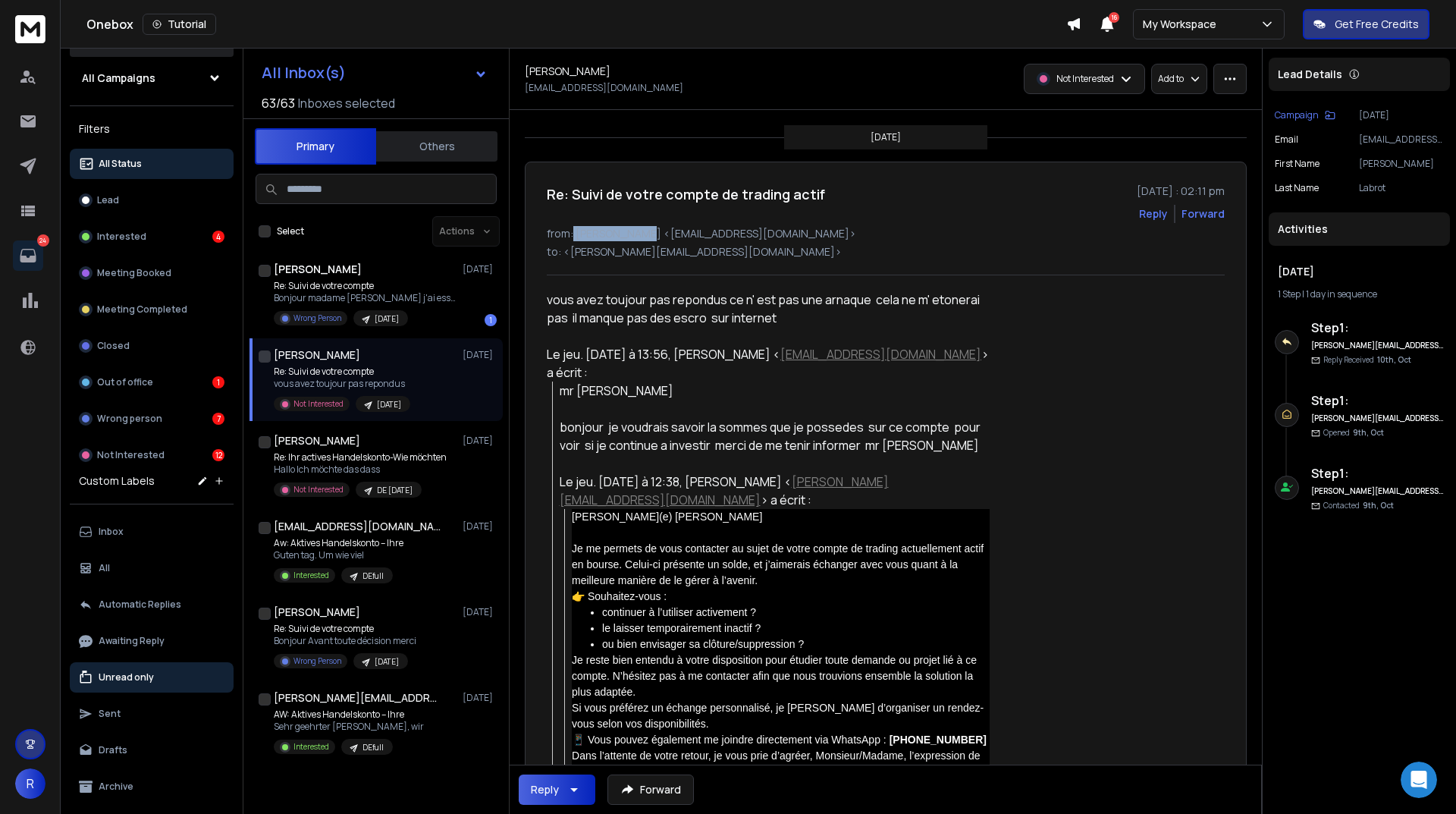
drag, startPoint x: 573, startPoint y: 229, endPoint x: 630, endPoint y: 234, distance: 57.2
click at [630, 231] on p "from: erich labrot <erichlabrot@gmail.com>" at bounding box center [886, 234] width 678 height 16
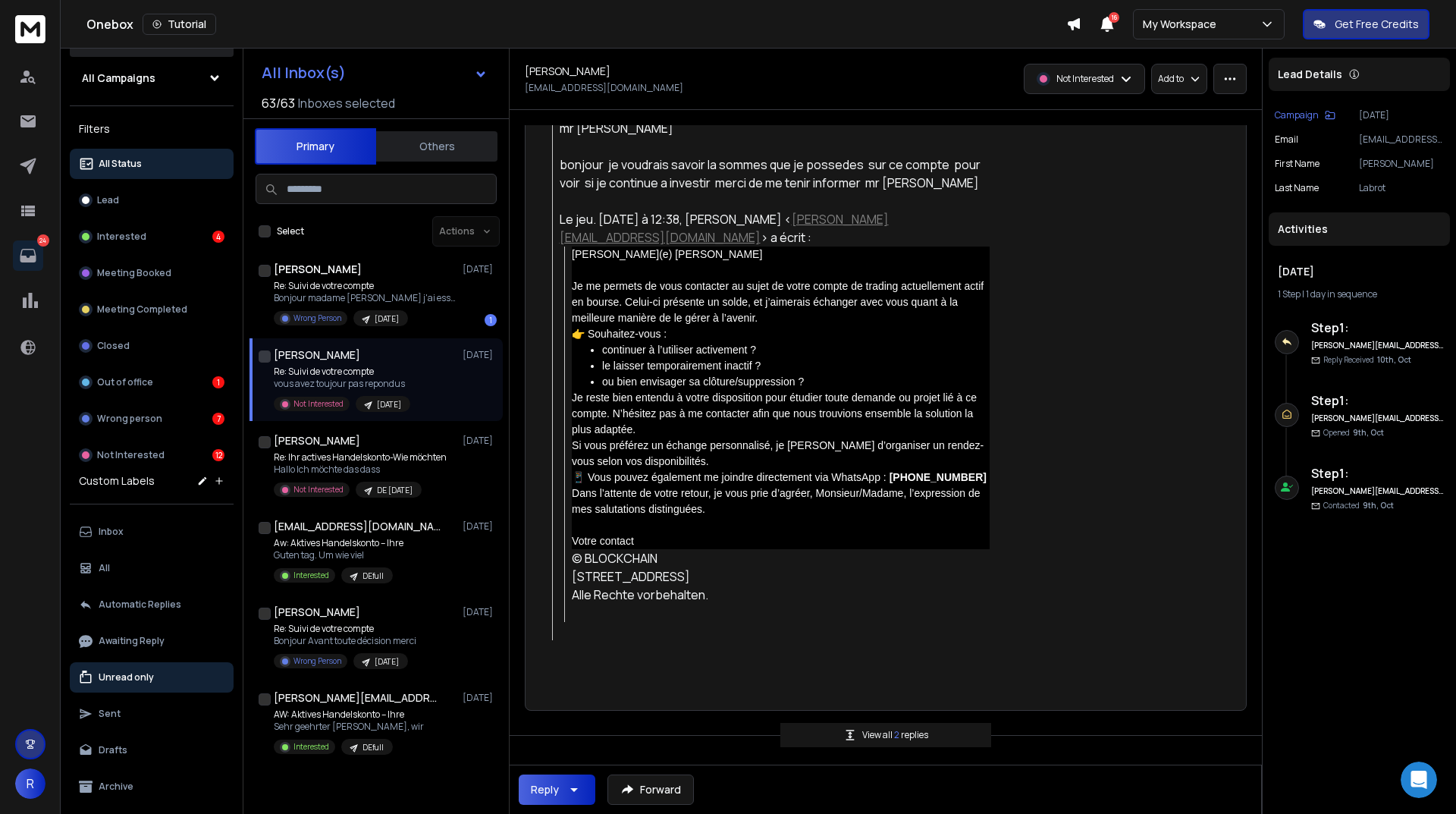
scroll to position [35, 0]
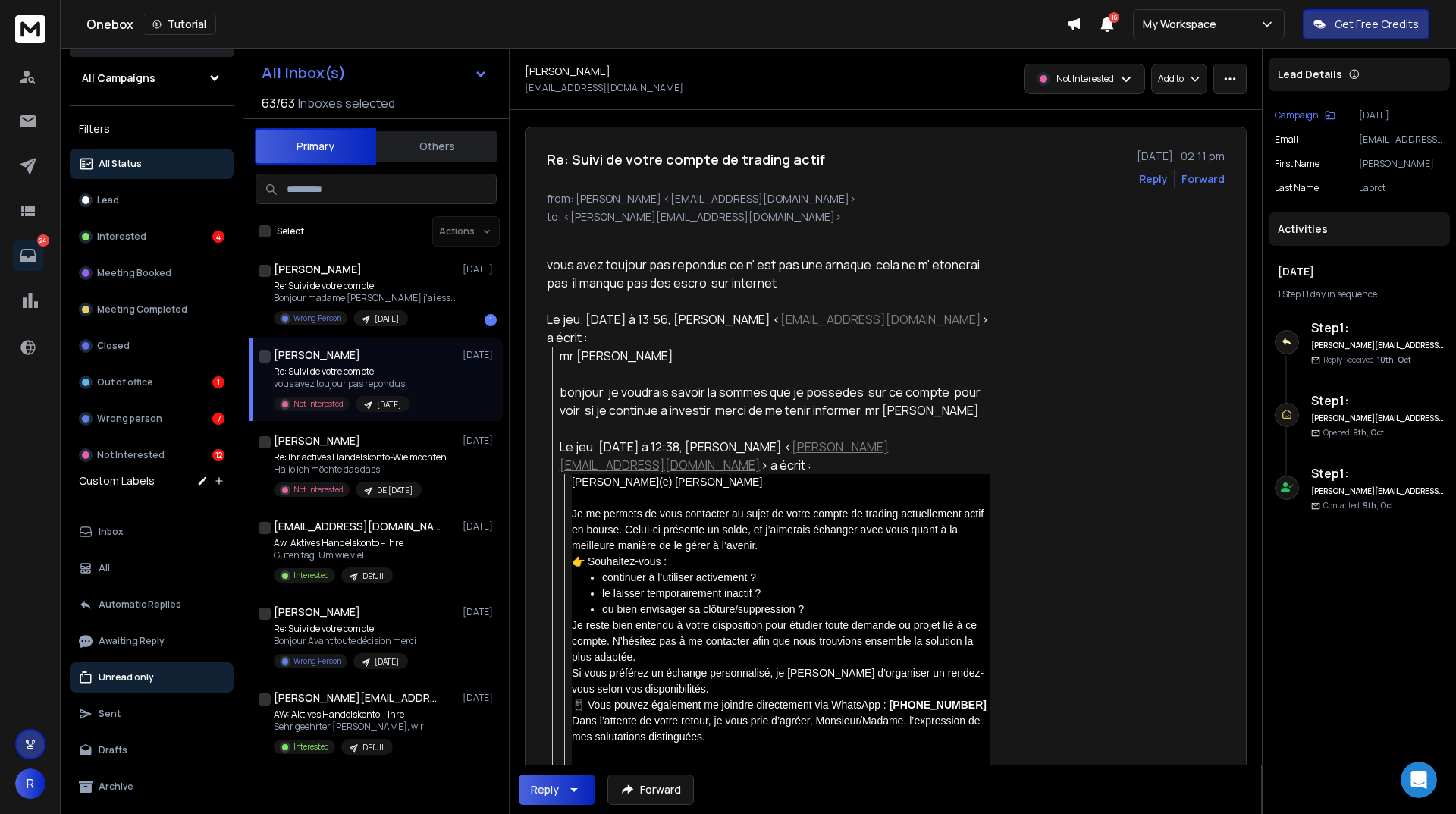
click at [658, 266] on div "vous avez toujour pas repondus ce n' est pas une arnaque cela ne m' etonerai pa…" at bounding box center [769, 274] width 443 height 36
drag, startPoint x: 568, startPoint y: 215, endPoint x: 777, endPoint y: 216, distance: 209.0
click at [777, 216] on p "to: <alesia.conti@bitcoin-online-services.com>" at bounding box center [886, 217] width 678 height 16
click at [775, 216] on p "to: <alesia.conti@bitcoin-online-services.com>" at bounding box center [886, 217] width 678 height 16
click at [774, 211] on p "to: <alesia.conti@bitcoin-online-services.com>" at bounding box center [886, 217] width 678 height 16
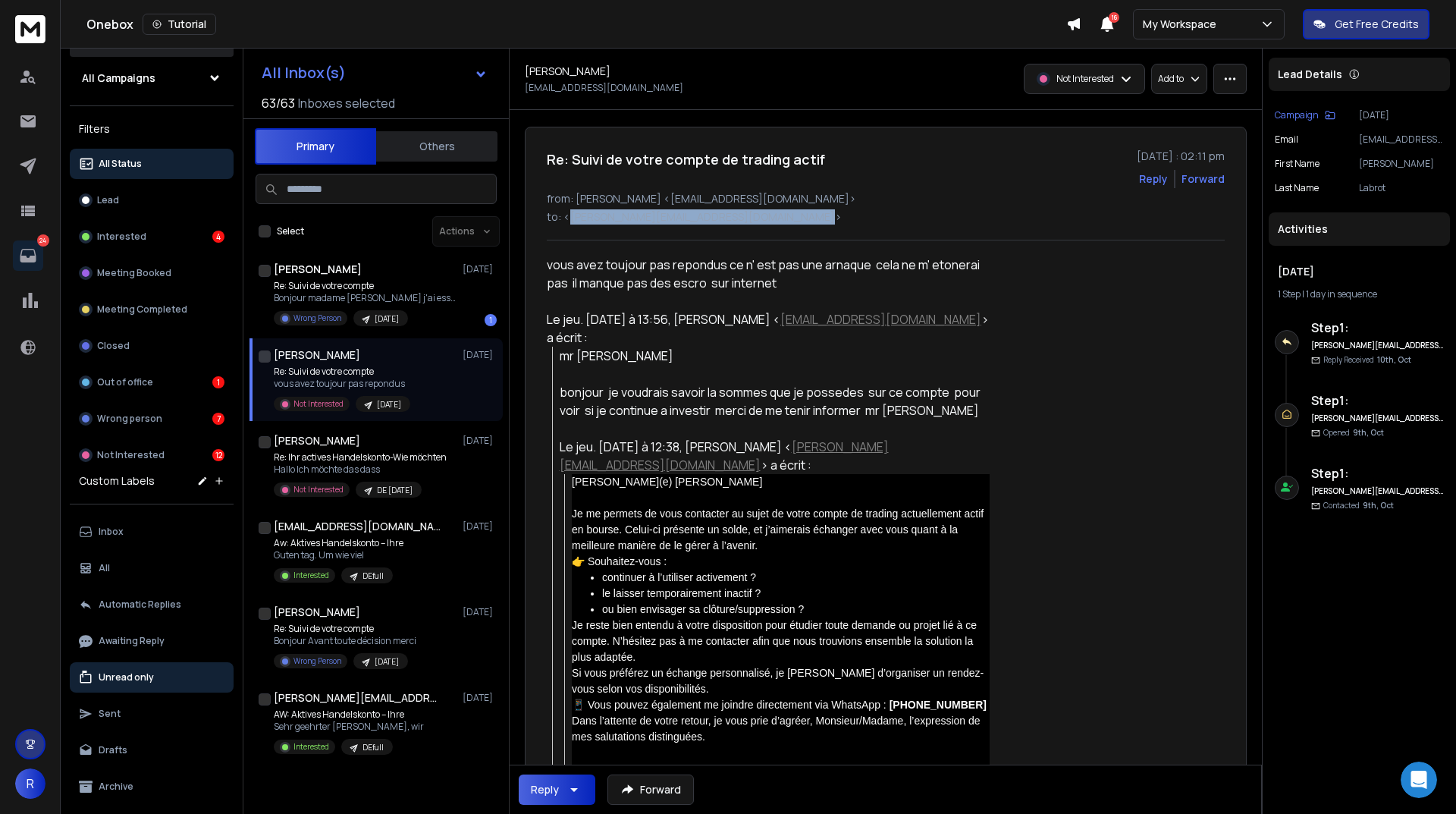
drag, startPoint x: 770, startPoint y: 216, endPoint x: 789, endPoint y: 221, distance: 19.6
click at [770, 217] on p "to: <alesia.conti@bitcoin-online-services.com>" at bounding box center [886, 217] width 678 height 16
click at [827, 221] on p "to: <alesia.conti@bitcoin-online-services.com>" at bounding box center [886, 217] width 678 height 16
drag, startPoint x: 772, startPoint y: 216, endPoint x: 570, endPoint y: 222, distance: 202.1
click at [570, 222] on p "to: <alesia.conti@bitcoin-online-services.com>" at bounding box center [886, 217] width 678 height 16
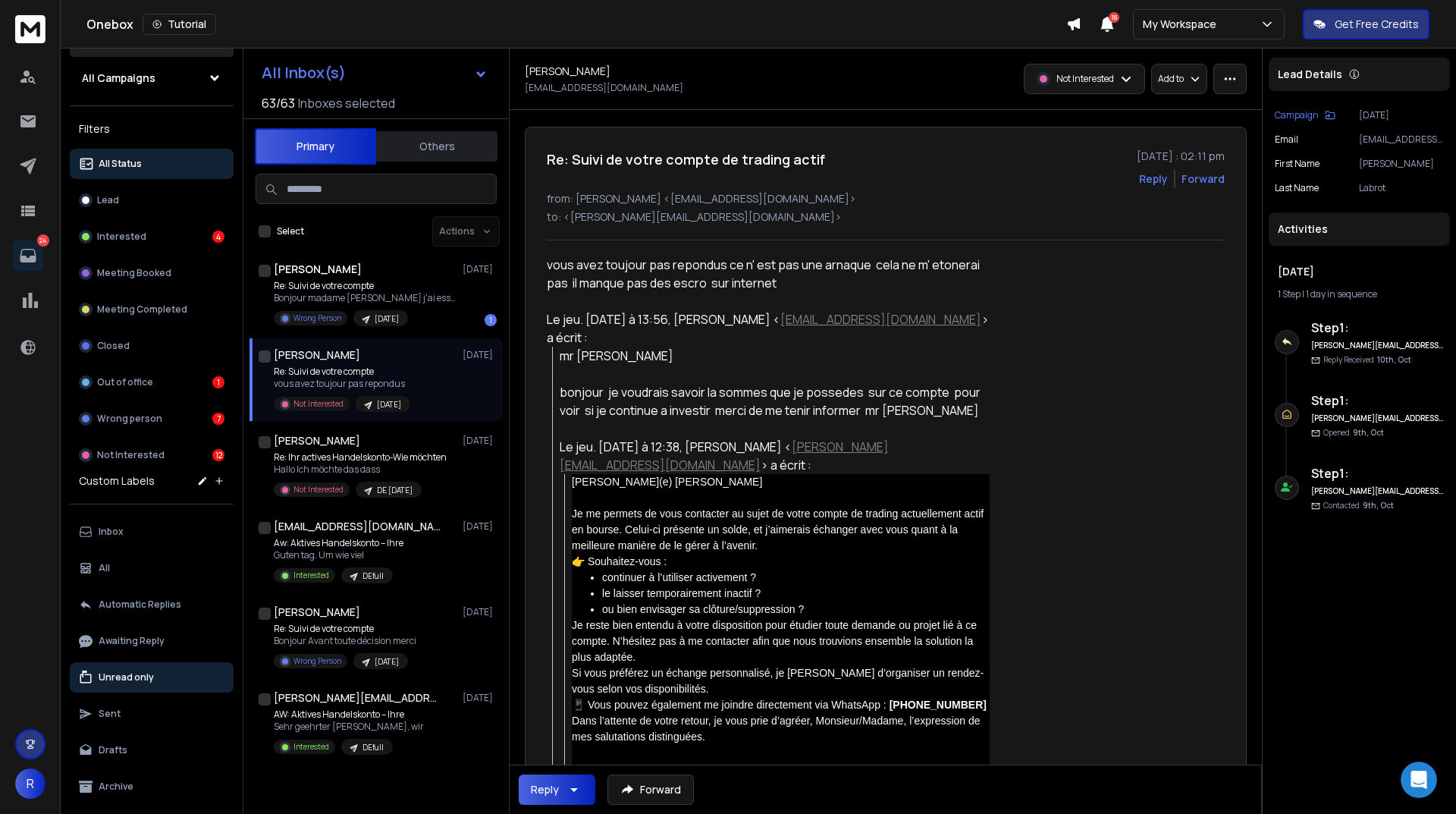
click at [1221, 714] on div "Re: Suivi de votre compte de trading actif 10 October 2025 : 02:11 pm Reply For…" at bounding box center [886, 532] width 722 height 811
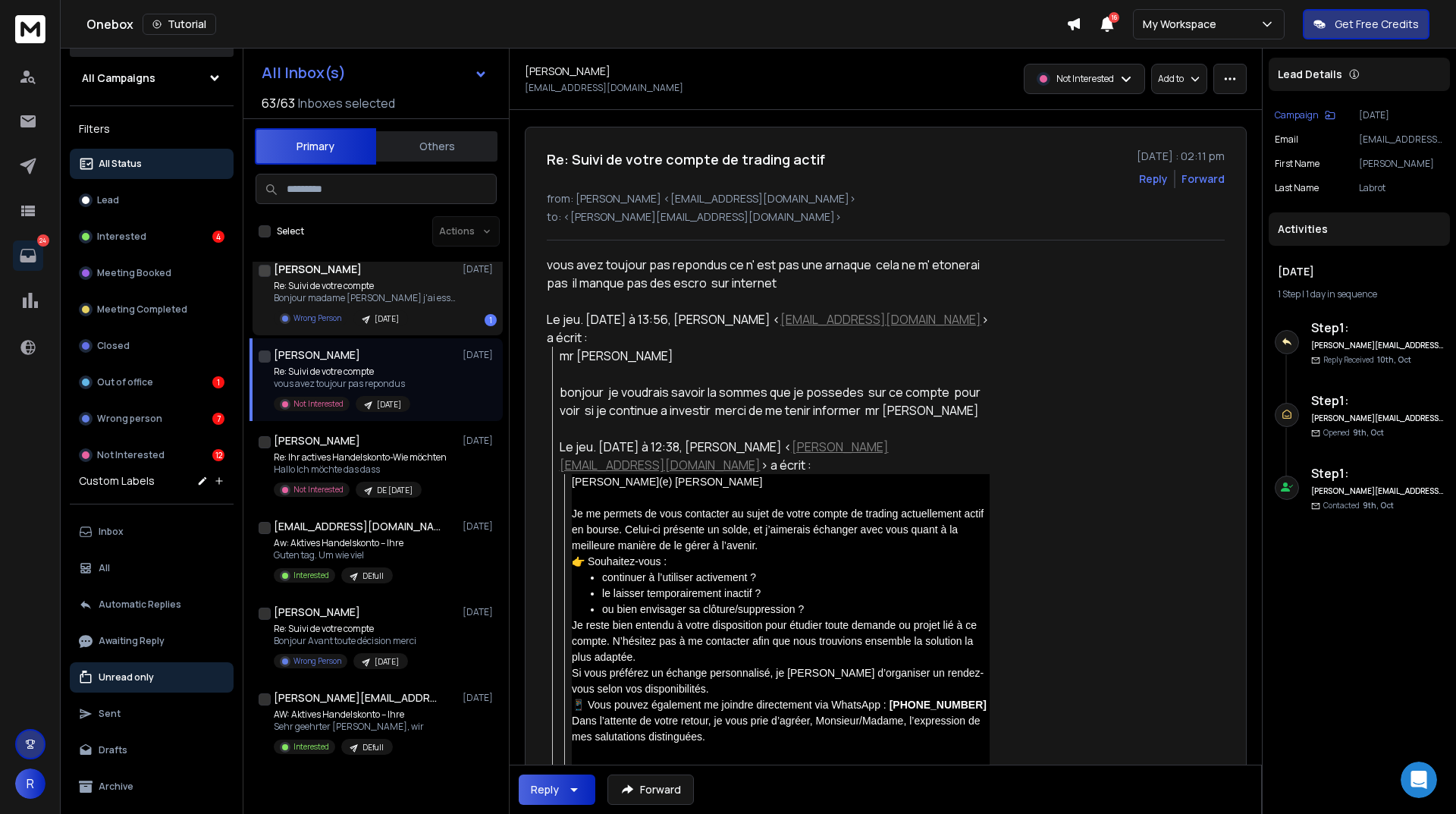
click at [372, 277] on div "Claudio Cardinale 10 Oct Re: Suivi de votre compte Bonjour madame brooks j'ai e…" at bounding box center [385, 294] width 223 height 64
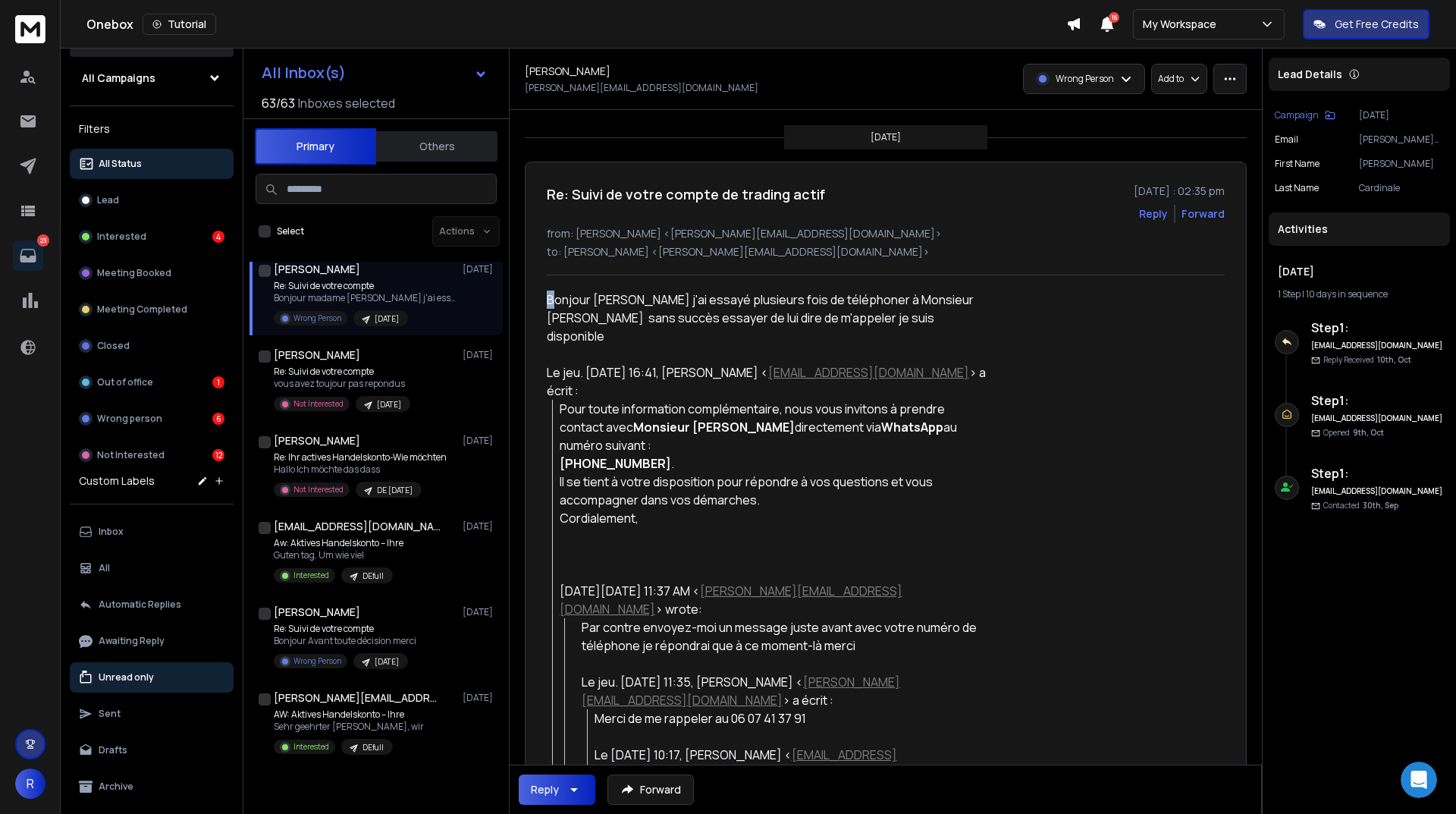
drag, startPoint x: 553, startPoint y: 302, endPoint x: 1049, endPoint y: 333, distance: 497.0
click at [1049, 333] on div "Re: Suivi de votre compte de trading actif 10 October 2025 : 02:35 pm Reply For…" at bounding box center [886, 739] width 678 height 1111
click at [872, 329] on div "Bonjour madame brooks j'ai essayé plusieurs fois de téléphoner à Monsieur Belli…" at bounding box center [775, 793] width 455 height 1005
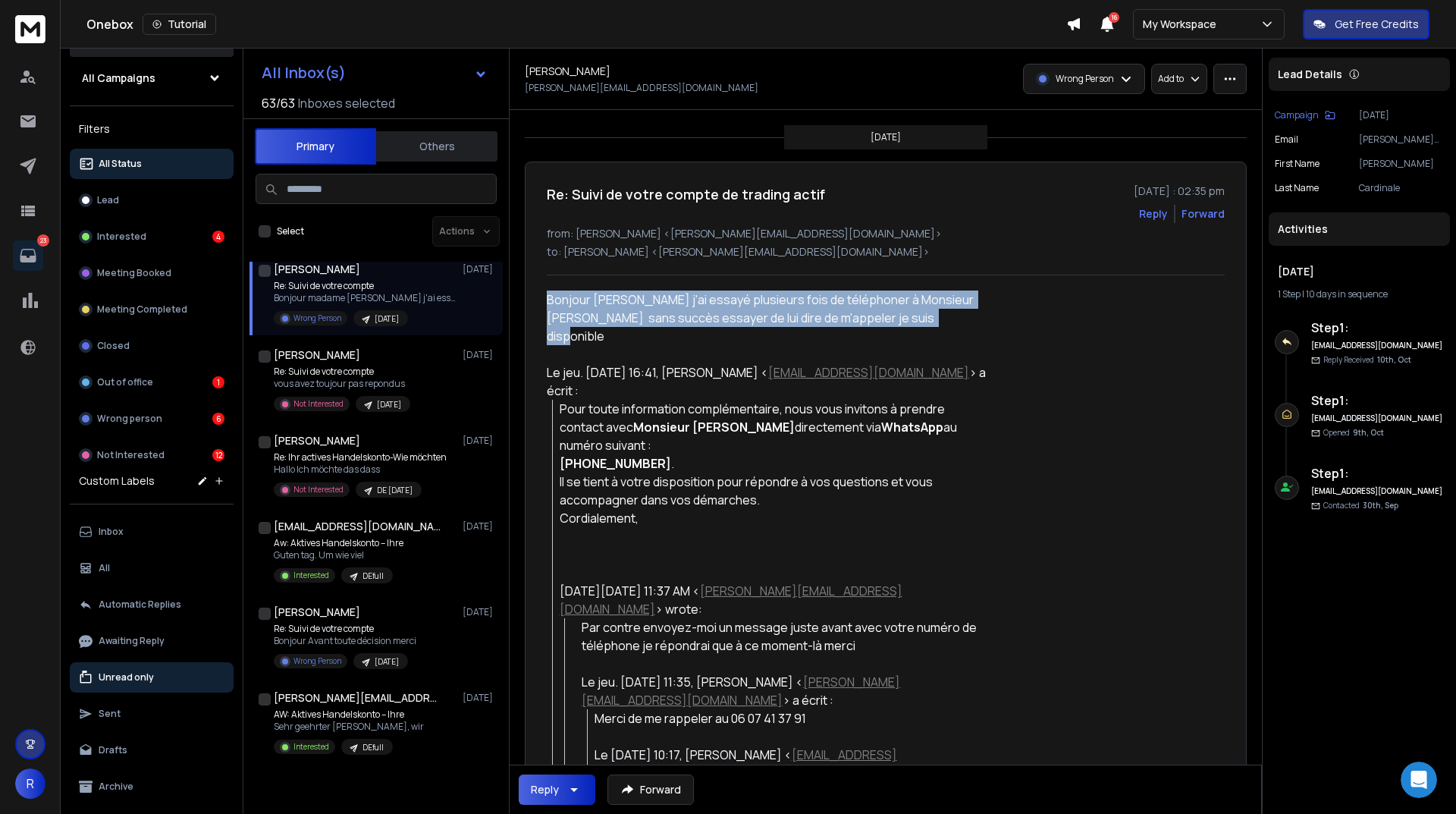
drag, startPoint x: 947, startPoint y: 321, endPoint x: 550, endPoint y: 279, distance: 399.2
click at [550, 279] on div "Re: Suivi de votre compte de trading actif 10 October 2025 : 02:35 pm Reply For…" at bounding box center [886, 739] width 678 height 1111
click at [634, 293] on div "Bonjour madame brooks j'ai essayé plusieurs fois de téléphoner à Monsieur Belli…" at bounding box center [769, 318] width 443 height 55
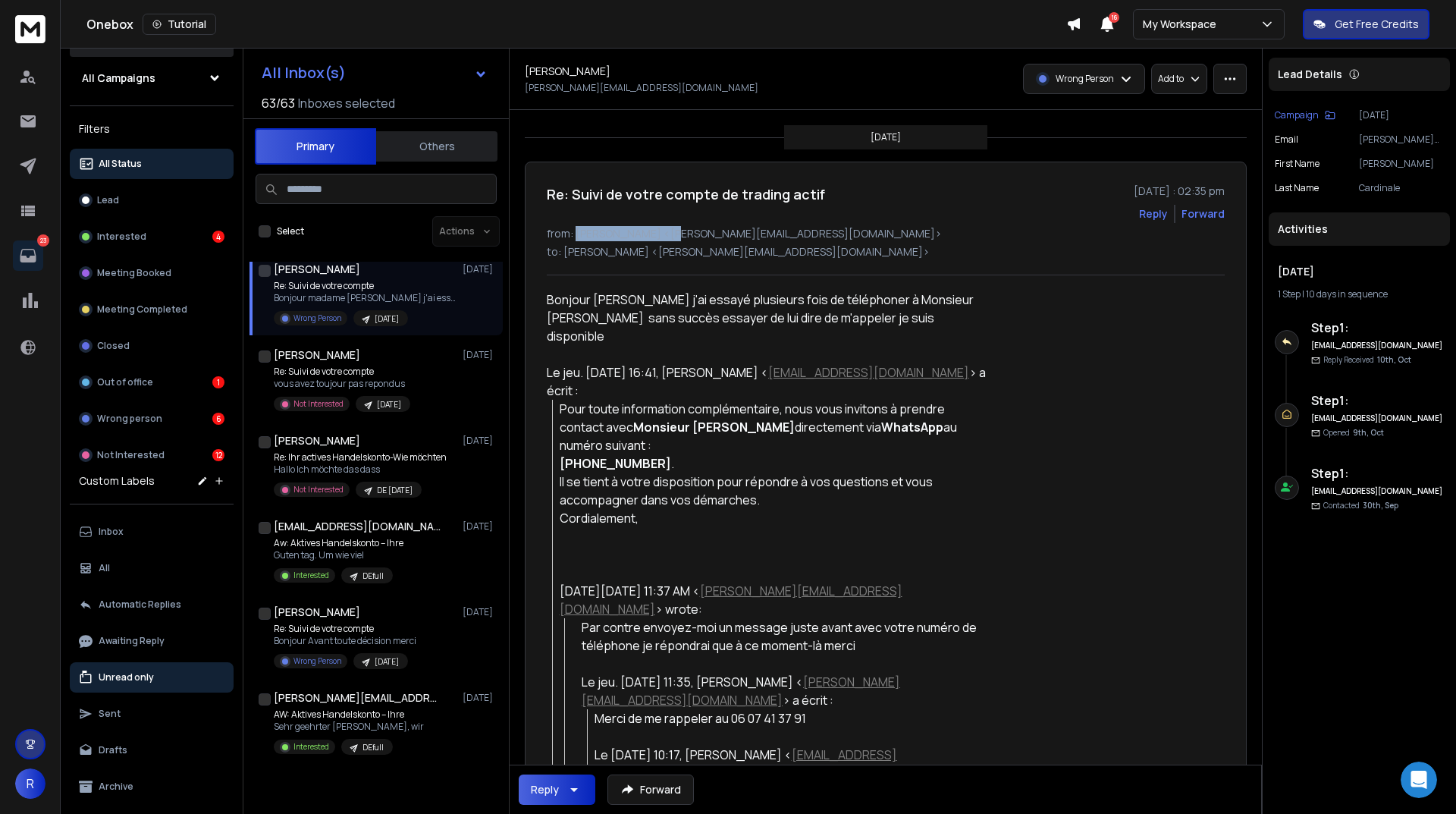
drag, startPoint x: 577, startPoint y: 229, endPoint x: 660, endPoint y: 233, distance: 83.1
click at [660, 233] on p "from: Claudio Cardinale <claudio.cardinale911@gmail.com>" at bounding box center [886, 234] width 678 height 16
click at [684, 276] on div "Re: Suivi de votre compte de trading actif 10 October 2025 : 02:35 pm Reply For…" at bounding box center [886, 739] width 678 height 1111
click at [633, 314] on div "Bonjour madame brooks j'ai essayé plusieurs fois de téléphoner à Monsieur Belli…" at bounding box center [769, 318] width 443 height 55
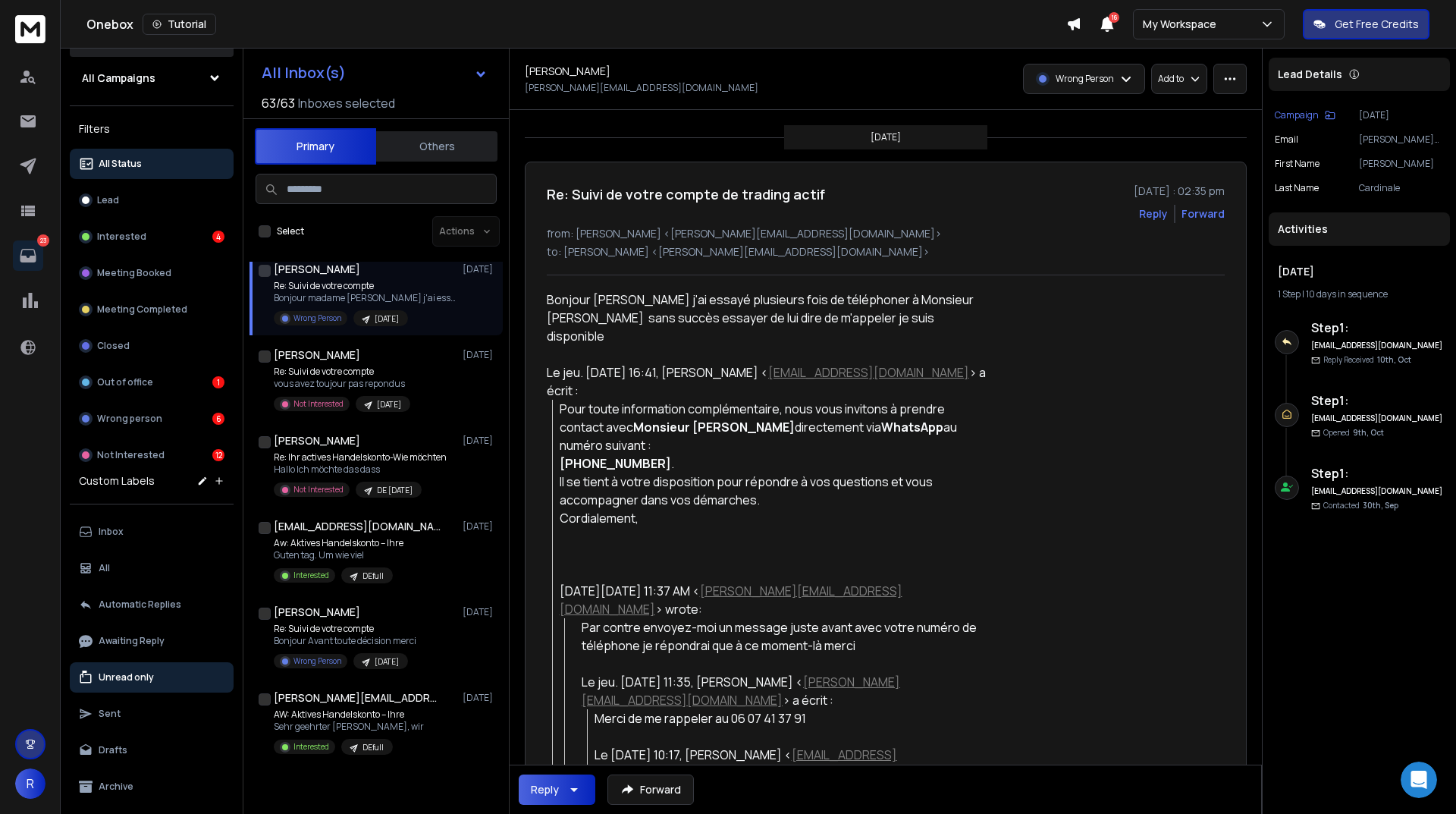
click at [633, 314] on div "Bonjour madame brooks j'ai essayé plusieurs fois de téléphoner à Monsieur Belli…" at bounding box center [769, 318] width 443 height 55
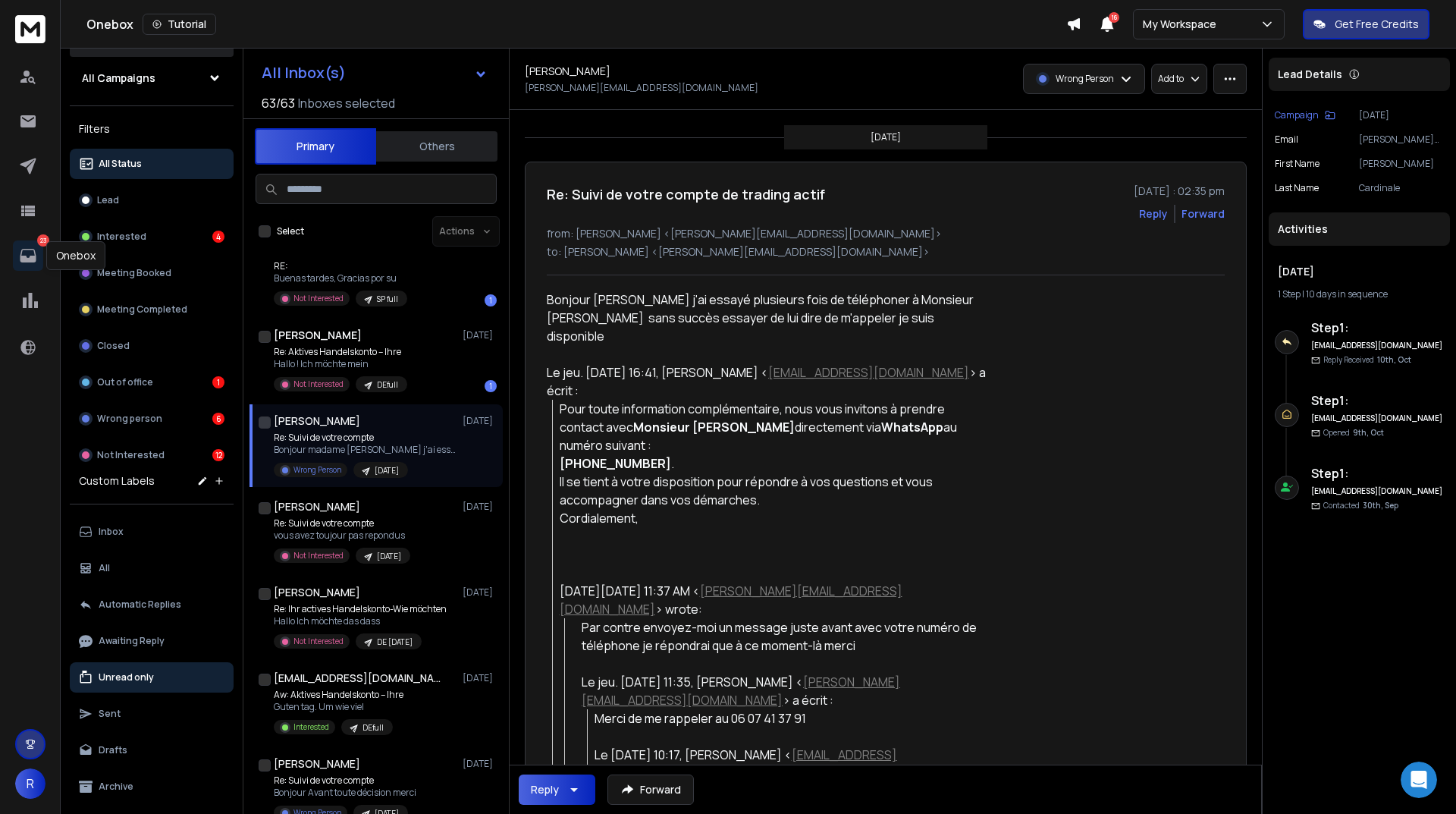
click at [32, 258] on icon at bounding box center [28, 255] width 16 height 14
click at [94, 669] on div "Unread only" at bounding box center [116, 677] width 75 height 18
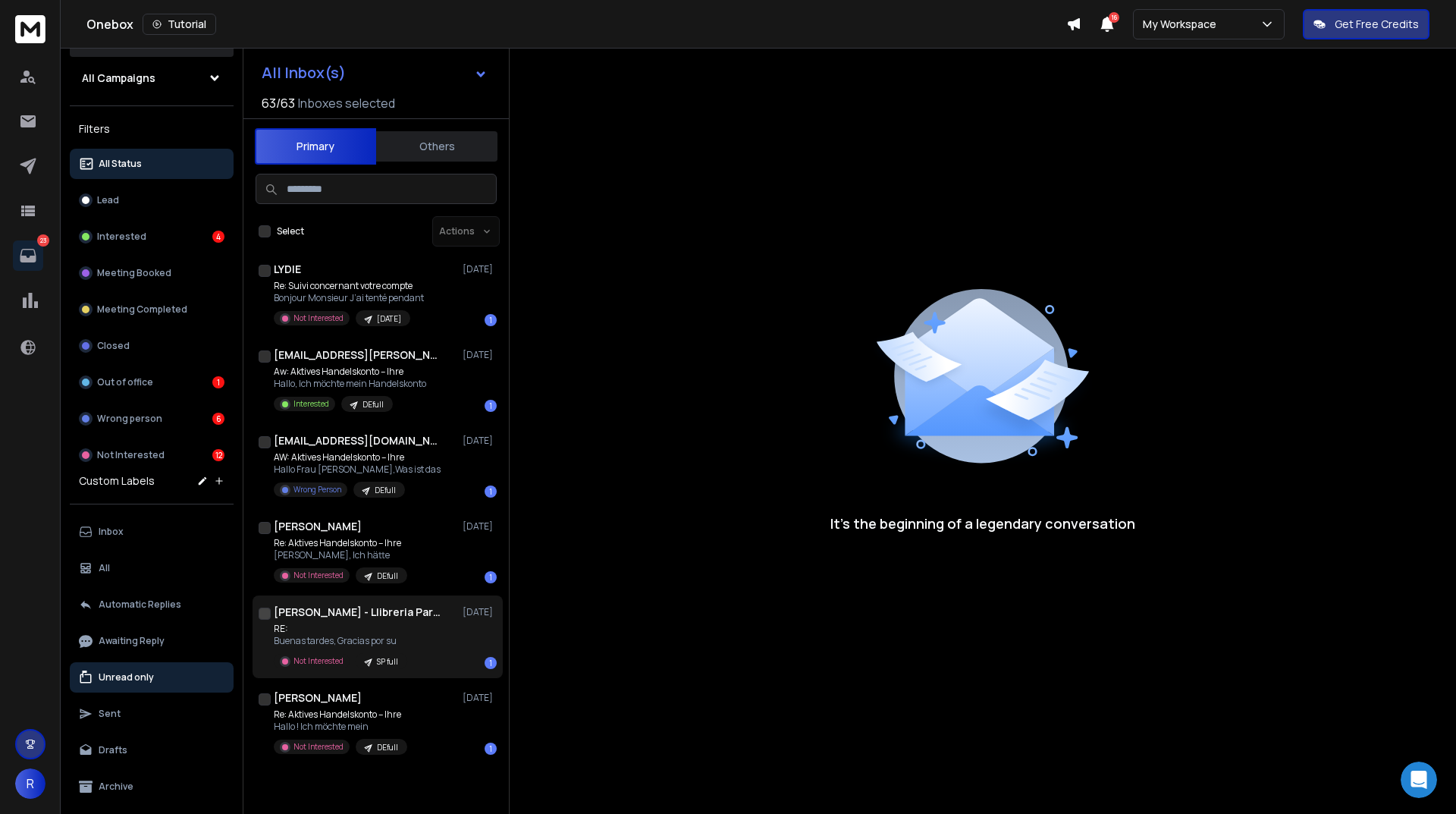
scroll to position [1641, 0]
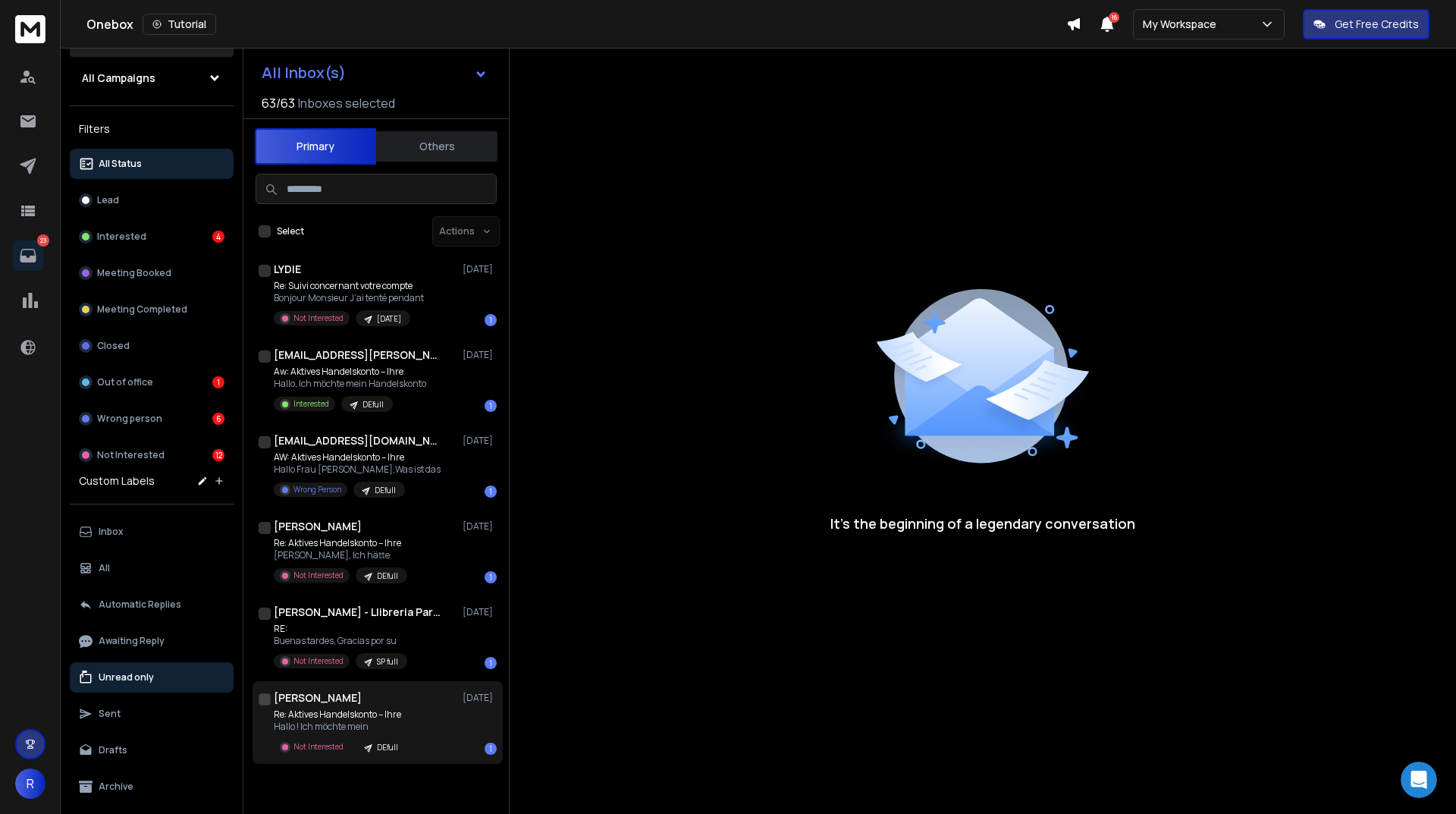
click at [446, 716] on div "Re: Aktives Handelskonto – Ihre Hallo ! Ich möchte mein Not Interested DEfull 1" at bounding box center [385, 731] width 223 height 46
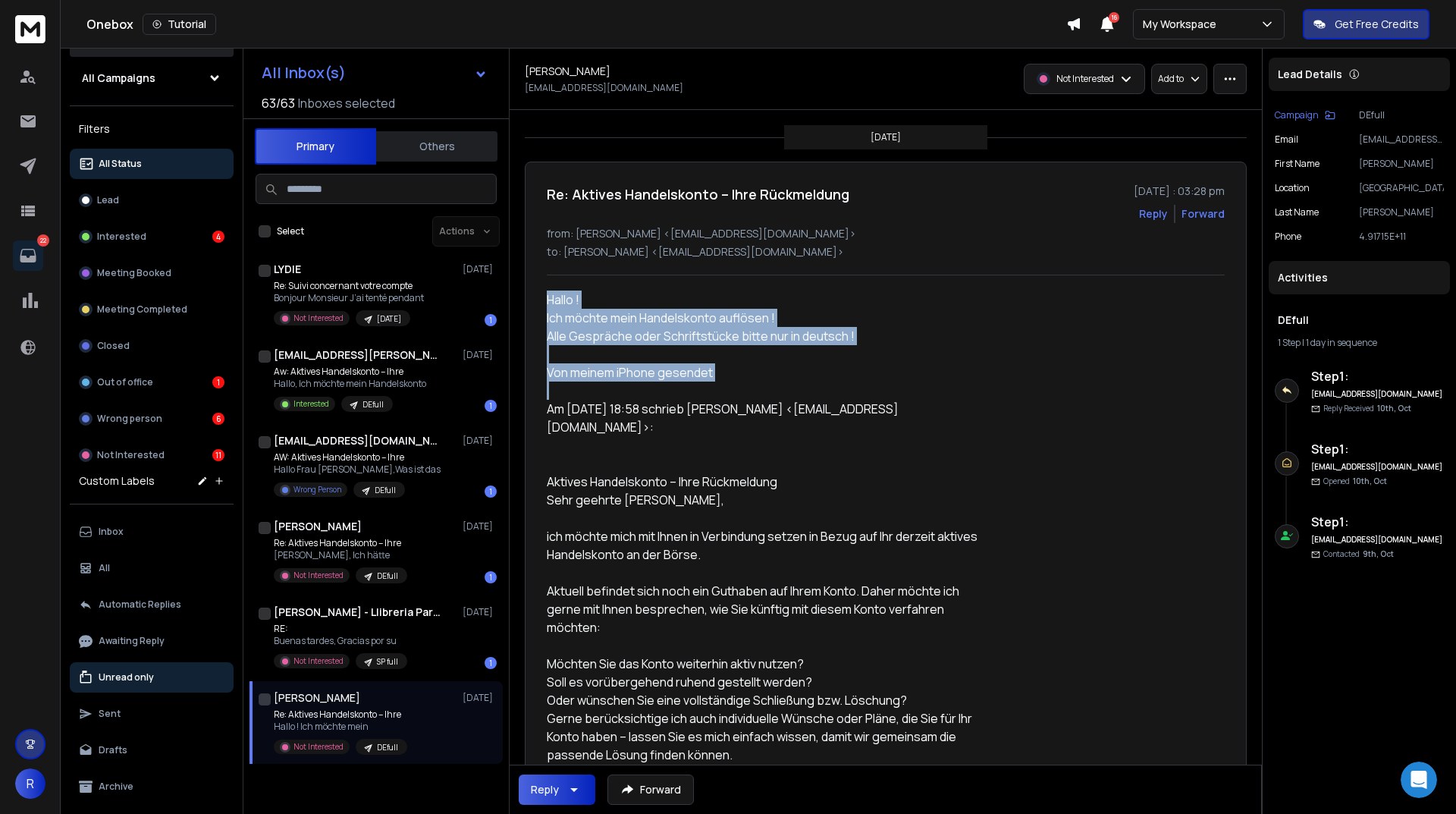
drag, startPoint x: 545, startPoint y: 302, endPoint x: 700, endPoint y: 387, distance: 176.8
click at [700, 387] on div "Re: Aktives Handelskonto – Ihre Rückmeldung 10 October 2025 : 03:28 pm Reply Fo…" at bounding box center [886, 662] width 722 height 1001
click at [737, 333] on div "Alle Gespräche oder Schriftstücke bitte nur in deutsch !" at bounding box center [769, 336] width 443 height 18
drag, startPoint x: 872, startPoint y: 335, endPoint x: 543, endPoint y: 298, distance: 331.1
click at [543, 298] on div "Re: Aktives Handelskonto – Ihre Rückmeldung 10 October 2025 : 03:28 pm Reply Fo…" at bounding box center [886, 662] width 722 height 1001
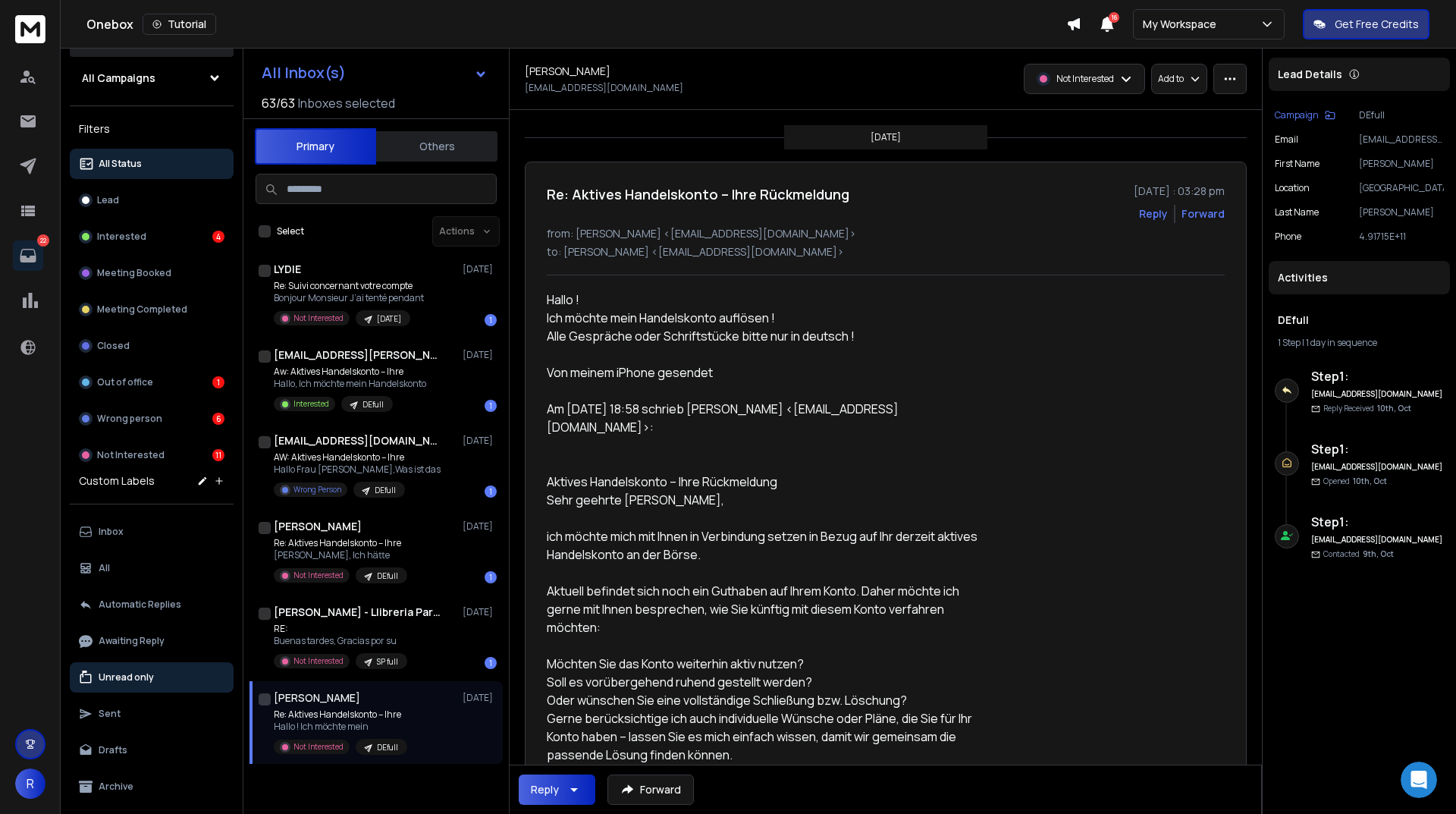
click at [1427, 162] on p "Peter" at bounding box center [1401, 164] width 85 height 12
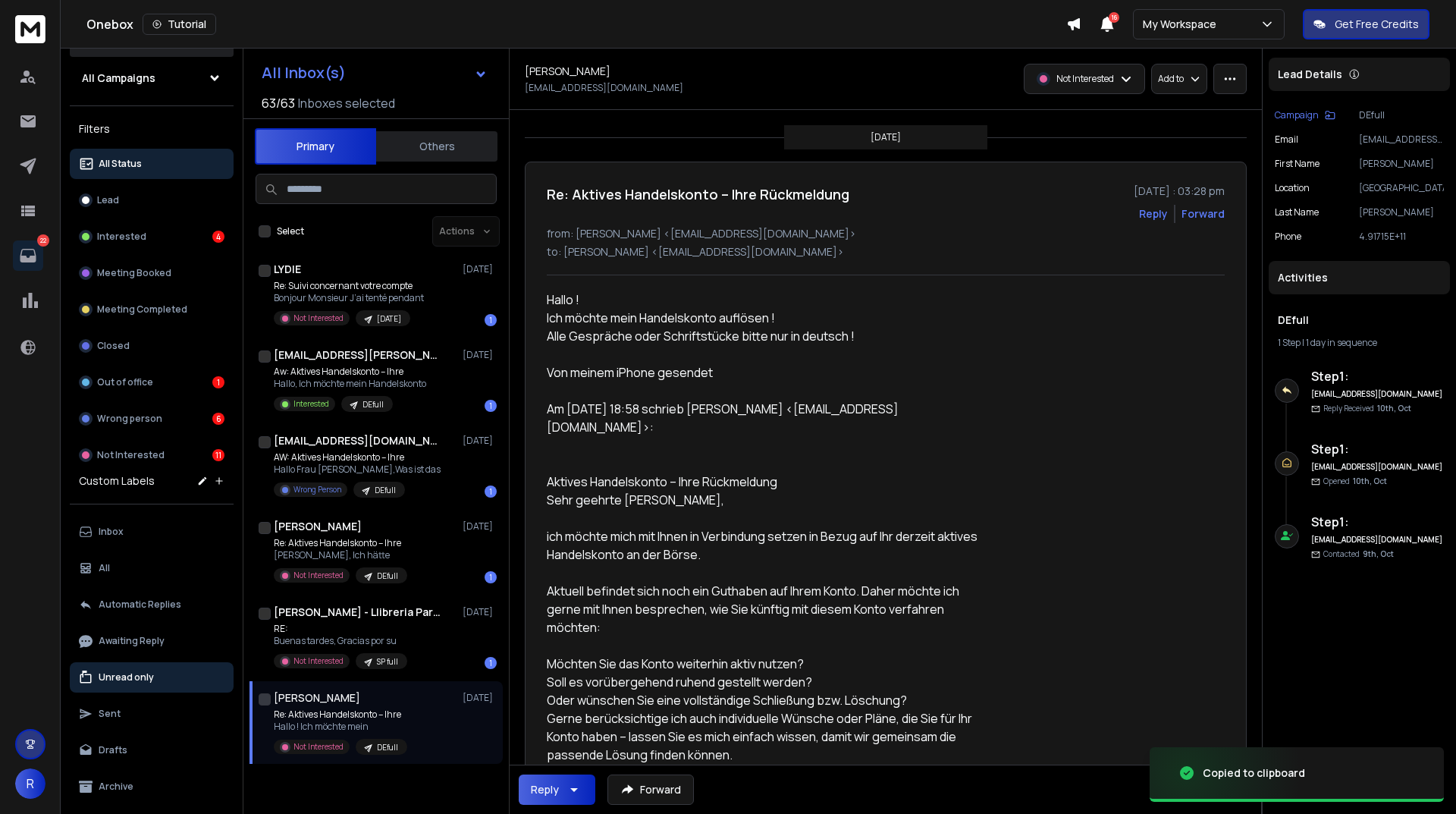
click at [1406, 141] on p "p-gab@t-online.de" at bounding box center [1401, 139] width 85 height 12
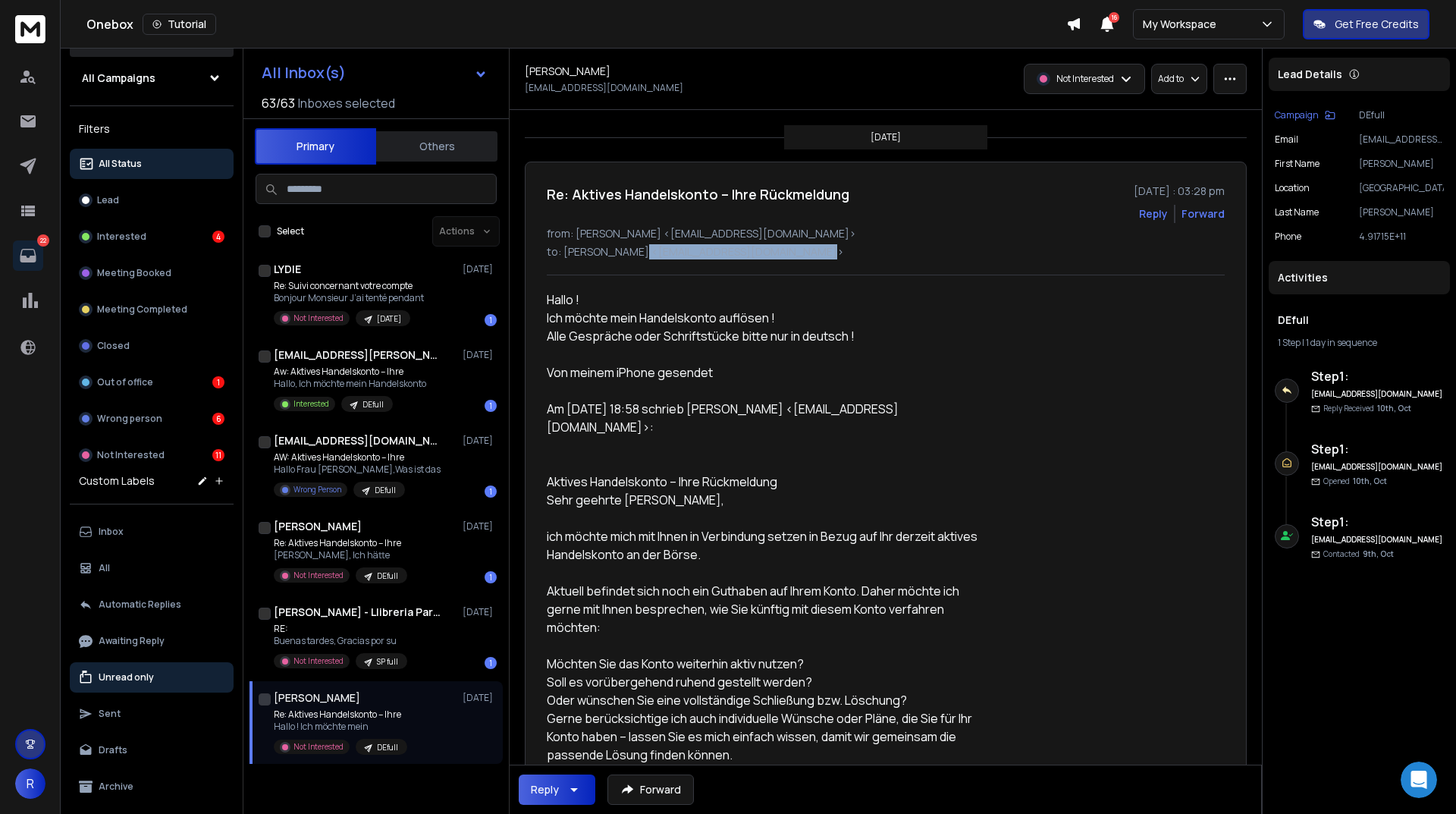
drag, startPoint x: 622, startPoint y: 254, endPoint x: 785, endPoint y: 250, distance: 163.0
click at [785, 250] on p "to: Alina Meier <alinameier@bitcoincompany.info>" at bounding box center [886, 252] width 678 height 16
click at [602, 289] on div "Re: Aktives Handelskonto – Ihre Rückmeldung 10 October 2025 : 03:28 pm Reply Fo…" at bounding box center [886, 662] width 678 height 957
drag, startPoint x: 570, startPoint y: 228, endPoint x: 627, endPoint y: 236, distance: 57.6
click at [627, 236] on p "from: Peter Gabriel <p-gab@t-online.de>" at bounding box center [886, 234] width 678 height 16
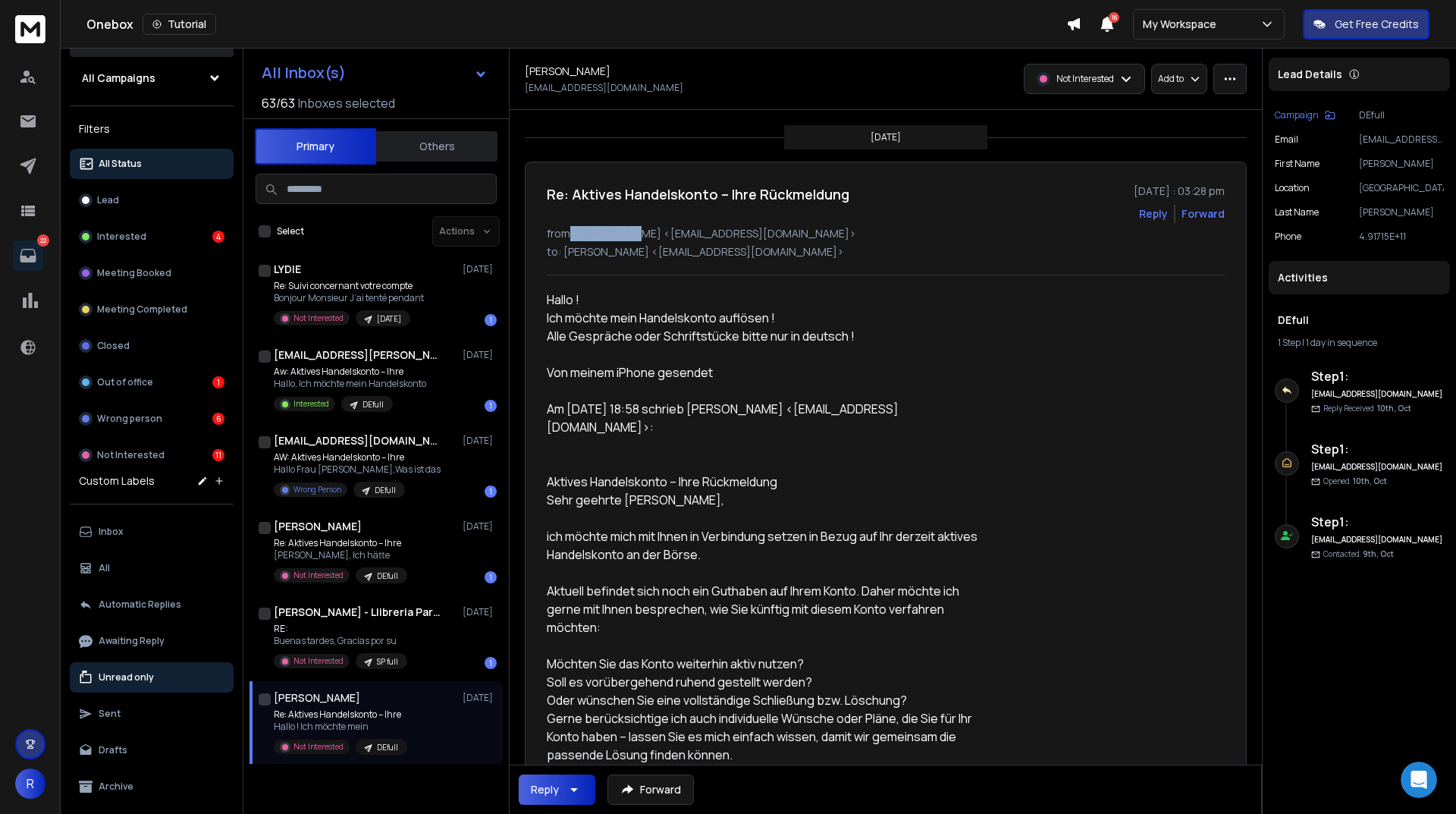
click at [627, 236] on p "from: Peter Gabriel <p-gab@t-online.de>" at bounding box center [886, 234] width 678 height 16
drag, startPoint x: 640, startPoint y: 234, endPoint x: 577, endPoint y: 235, distance: 63.0
click at [577, 235] on p "from: Peter Gabriel <p-gab@t-online.de>" at bounding box center [886, 234] width 678 height 16
click at [676, 36] on div "Onebox Tutorial 16 My Workspace Get Free Credits" at bounding box center [728, 24] width 1456 height 48
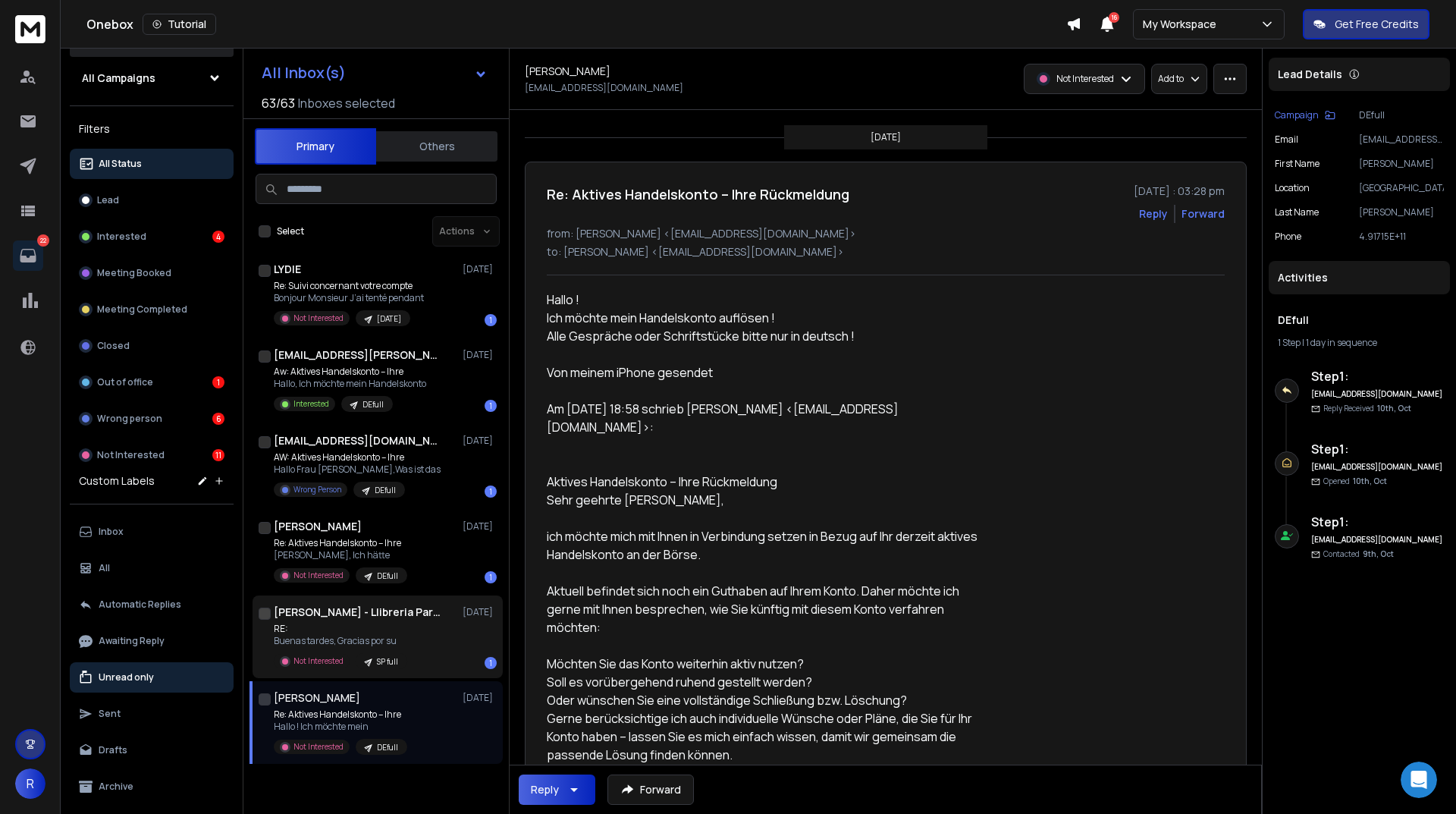
click at [305, 619] on h1 "[PERSON_NAME] - Llibreria Parcir - [GEOGRAPHIC_DATA]" at bounding box center [357, 612] width 167 height 16
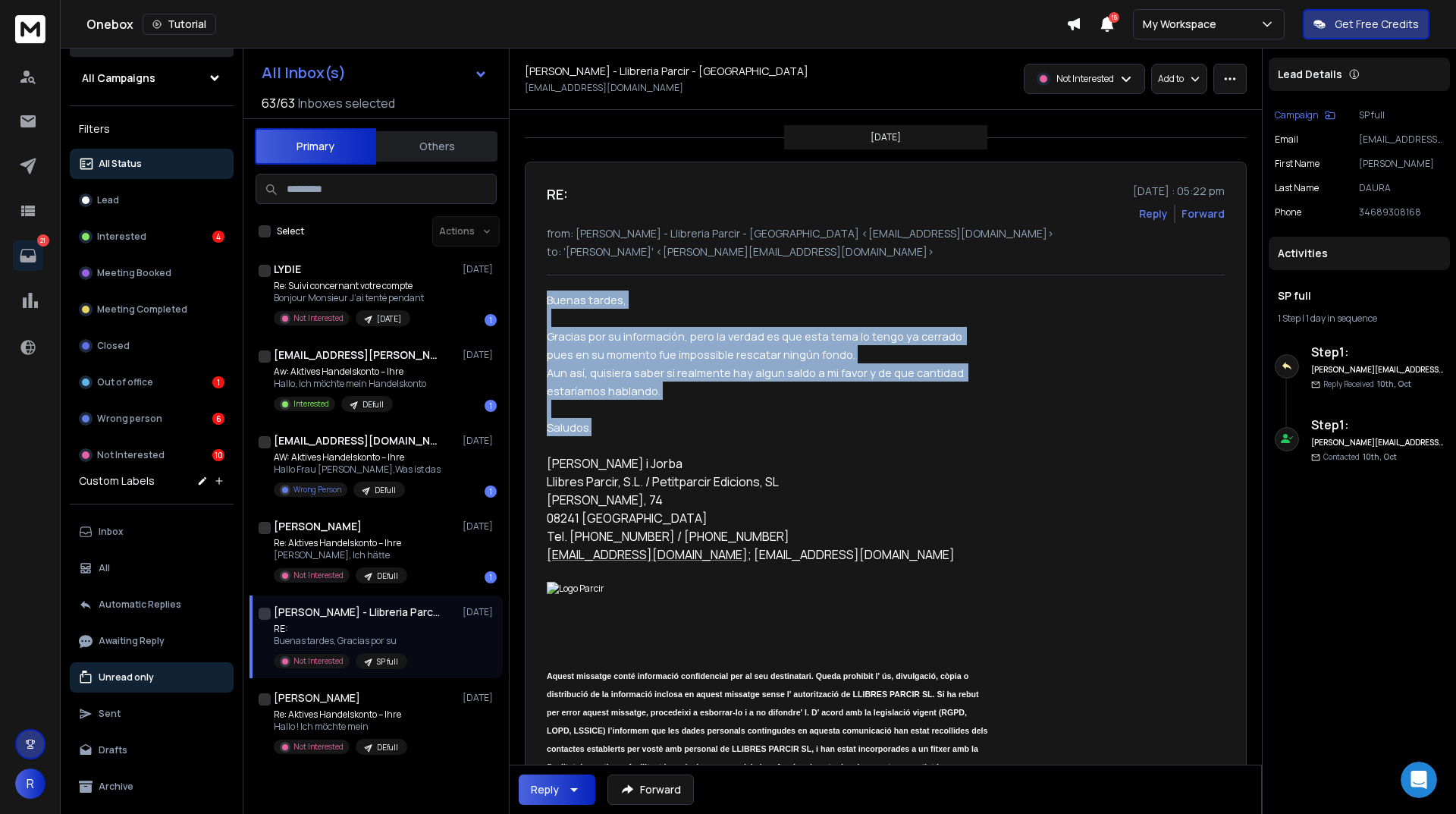
drag, startPoint x: 602, startPoint y: 427, endPoint x: 541, endPoint y: 284, distance: 155.5
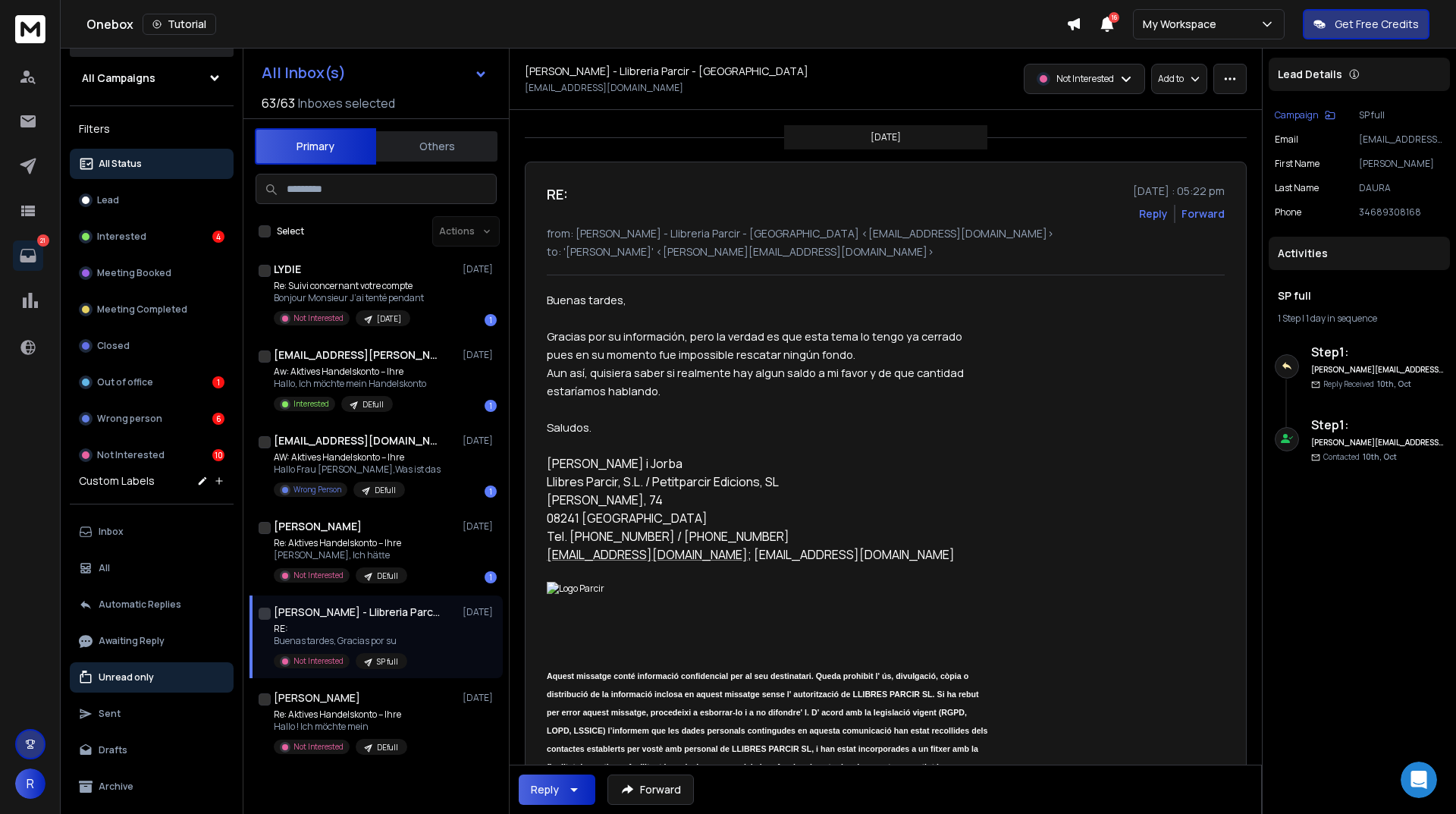
click at [1307, 559] on div "Lead Details Campaign SP full Email adaura@parcir.com First Name ANTONI Last Na…" at bounding box center [1359, 455] width 194 height 814
click at [1395, 212] on p "34689308168" at bounding box center [1401, 212] width 85 height 12
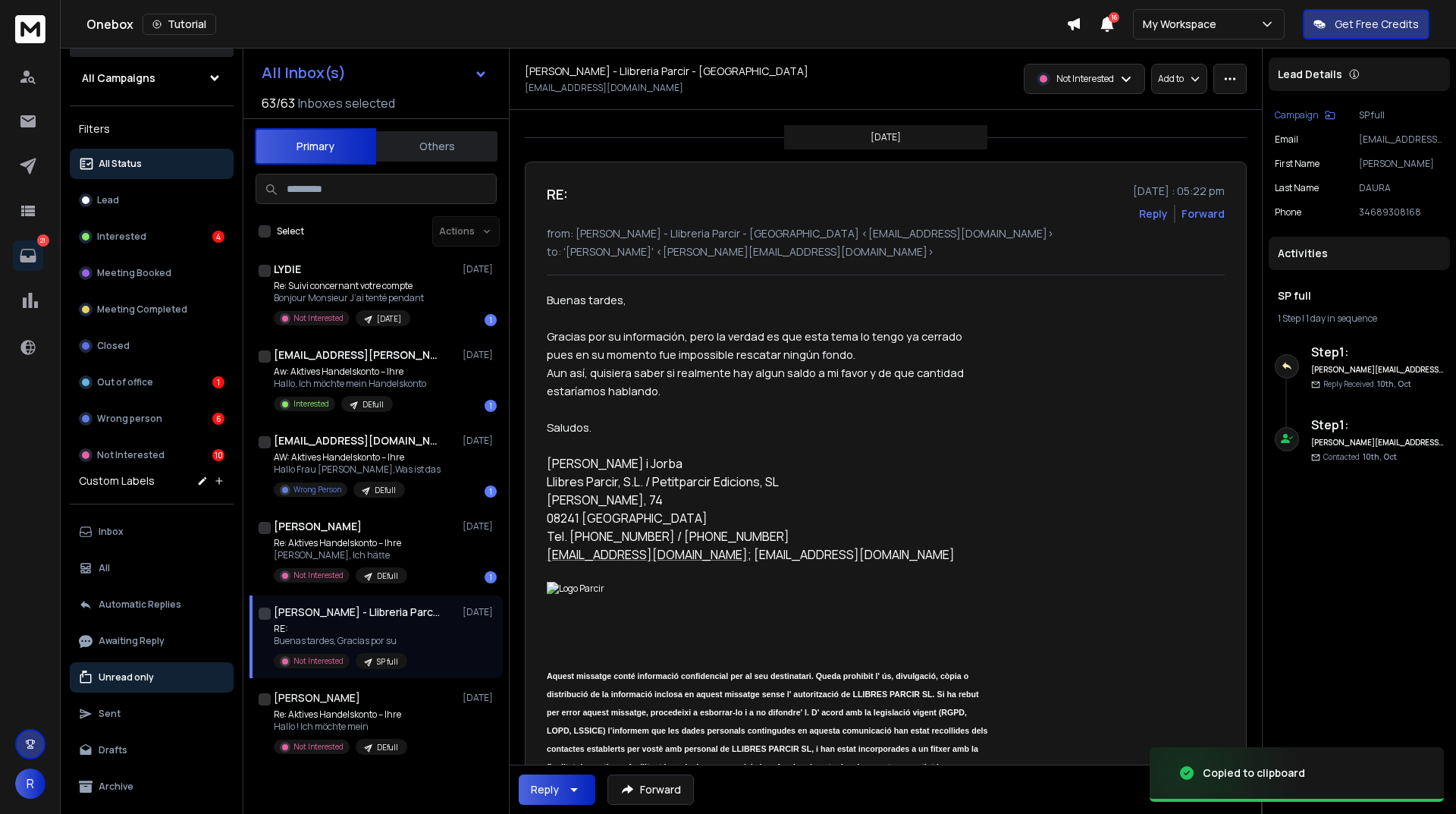
click at [1337, 163] on div "First Name ANTONI" at bounding box center [1359, 164] width 169 height 12
click at [1367, 165] on p "ANTONI" at bounding box center [1401, 164] width 85 height 12
click at [1368, 184] on p "DAURA" at bounding box center [1401, 188] width 85 height 12
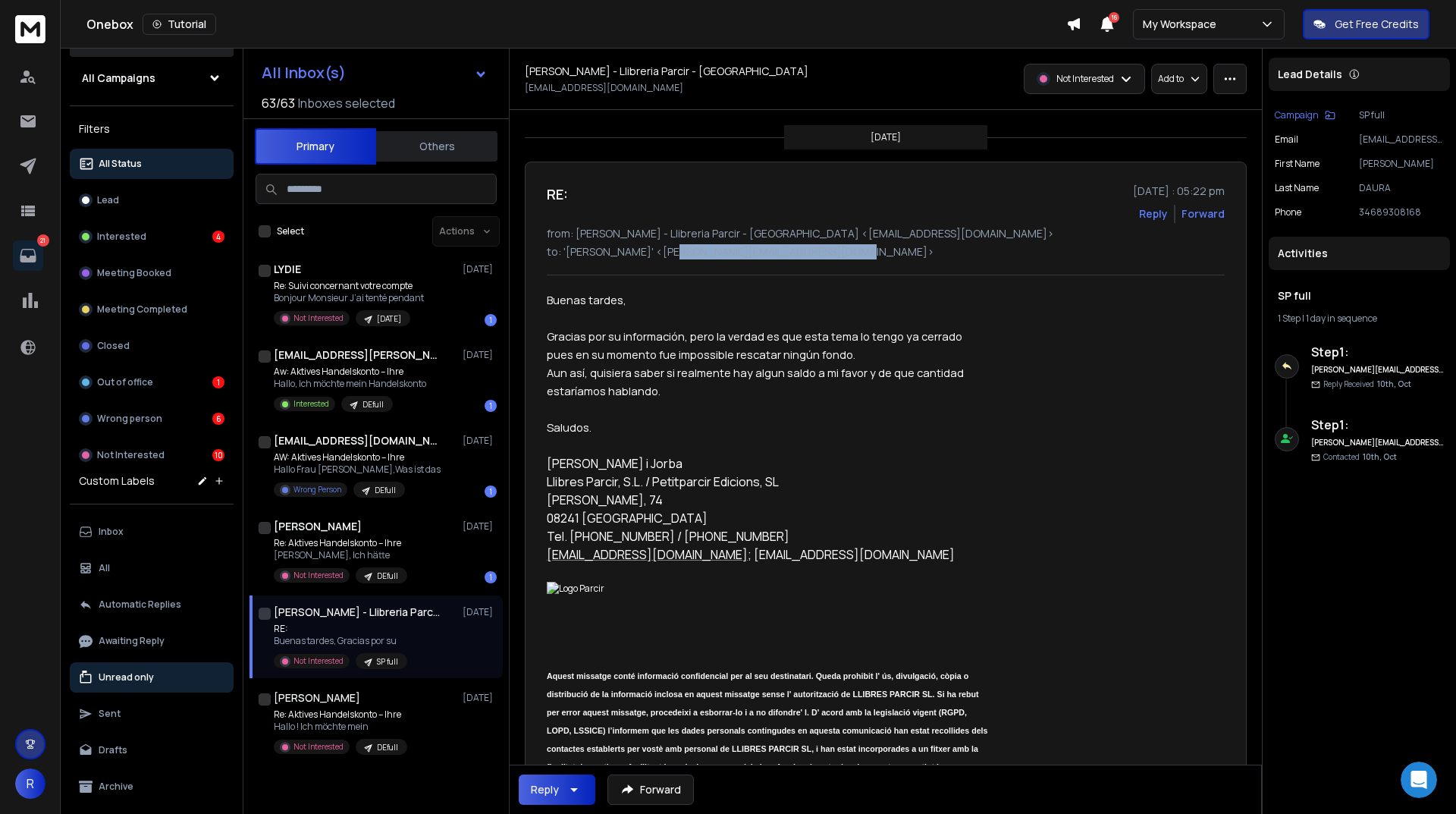
drag, startPoint x: 661, startPoint y: 251, endPoint x: 824, endPoint y: 257, distance: 163.1
click at [824, 257] on p "to: 'Alexandre Moreau' <alexandre.m@webblockchain.info>" at bounding box center [886, 252] width 678 height 16
click at [786, 610] on span at bounding box center [769, 623] width 443 height 83
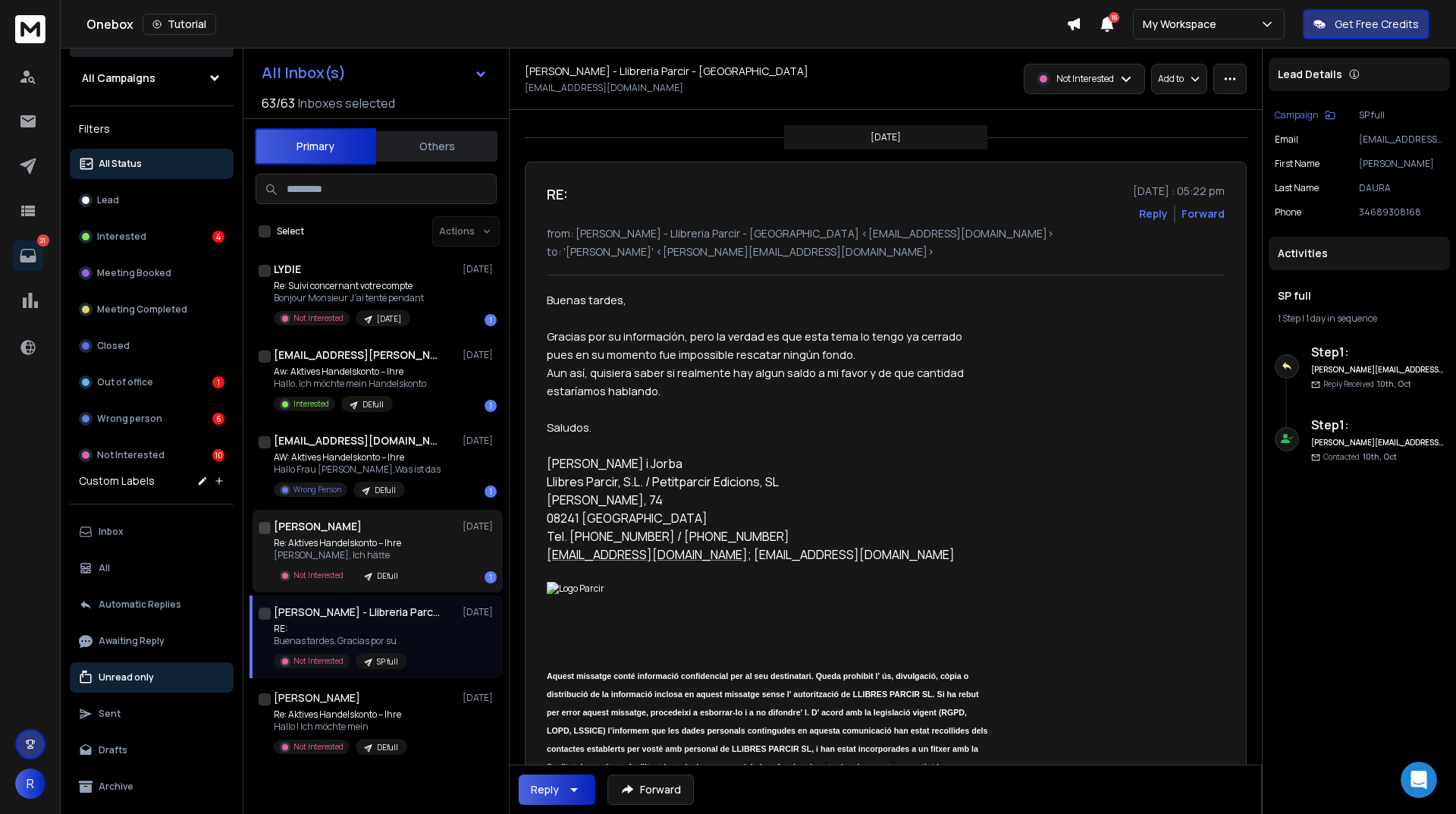
click at [331, 538] on p "Re: Aktives Handelskonto – Ihre" at bounding box center [340, 543] width 133 height 12
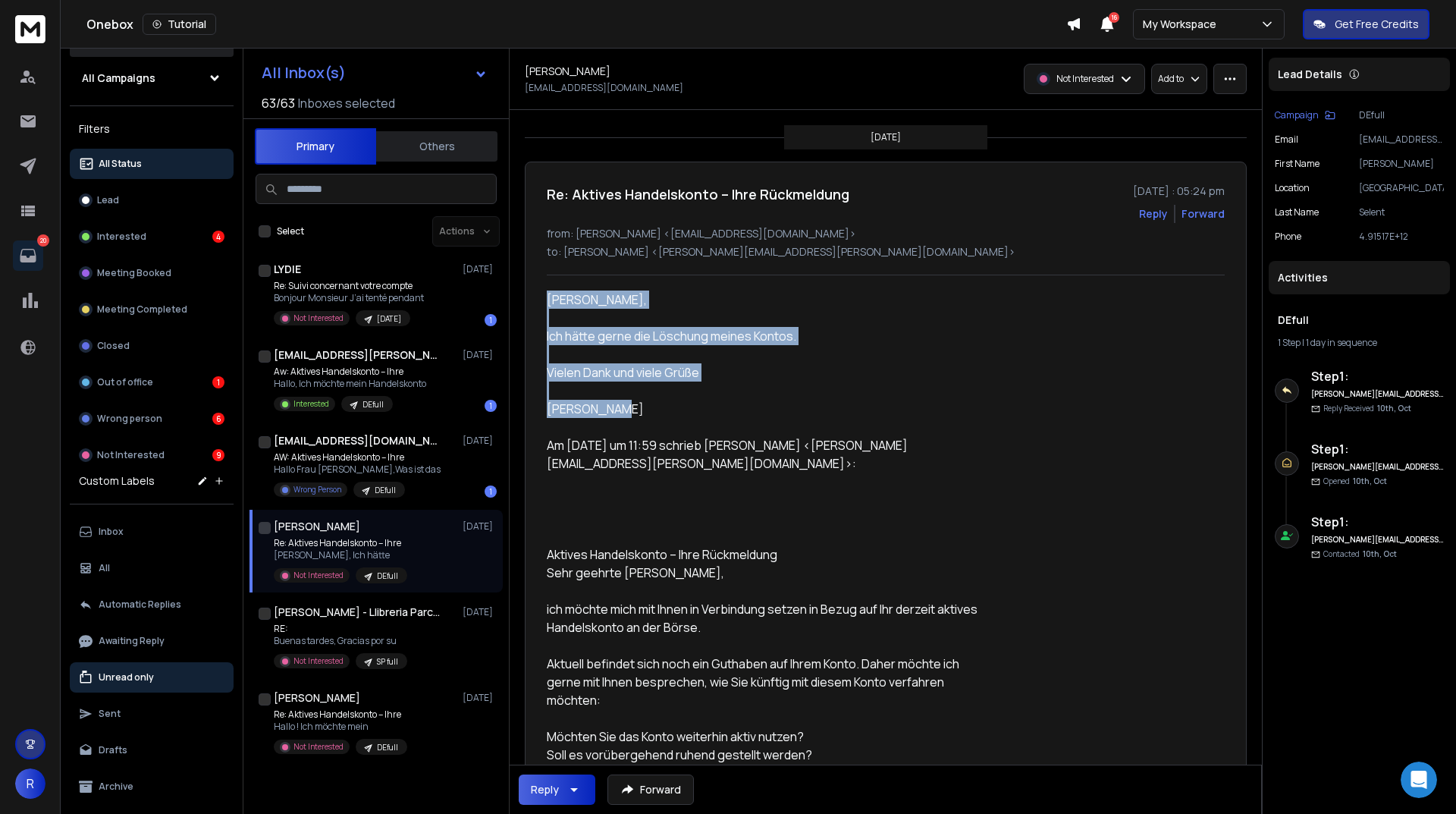
drag, startPoint x: 543, startPoint y: 293, endPoint x: 643, endPoint y: 410, distance: 153.9
click at [643, 410] on div "Re: Aktives Handelskonto – Ihre Rückmeldung 10 October 2025 : 05:24 pm Reply Fo…" at bounding box center [886, 707] width 722 height 1092
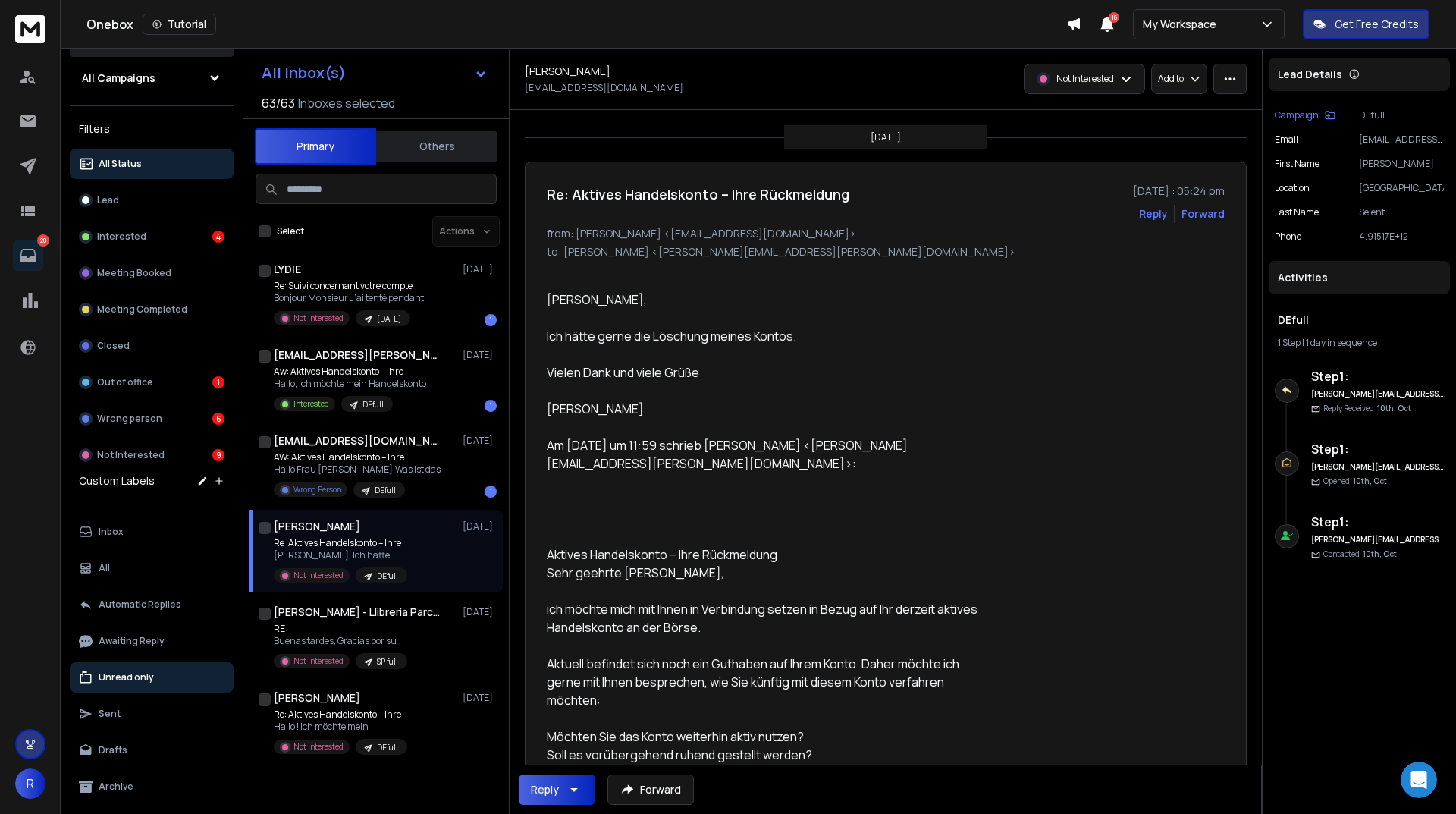
click at [602, 477] on blockquote "Am 10.10.2025 um 11:59 schrieb Ronald Petersen <ronald.petersen@web-blockchain.…" at bounding box center [769, 810] width 443 height 746
drag, startPoint x: 1386, startPoint y: 143, endPoint x: 1363, endPoint y: 187, distance: 49.6
click at [1386, 143] on p "rolfselent@gmail.com" at bounding box center [1401, 139] width 85 height 12
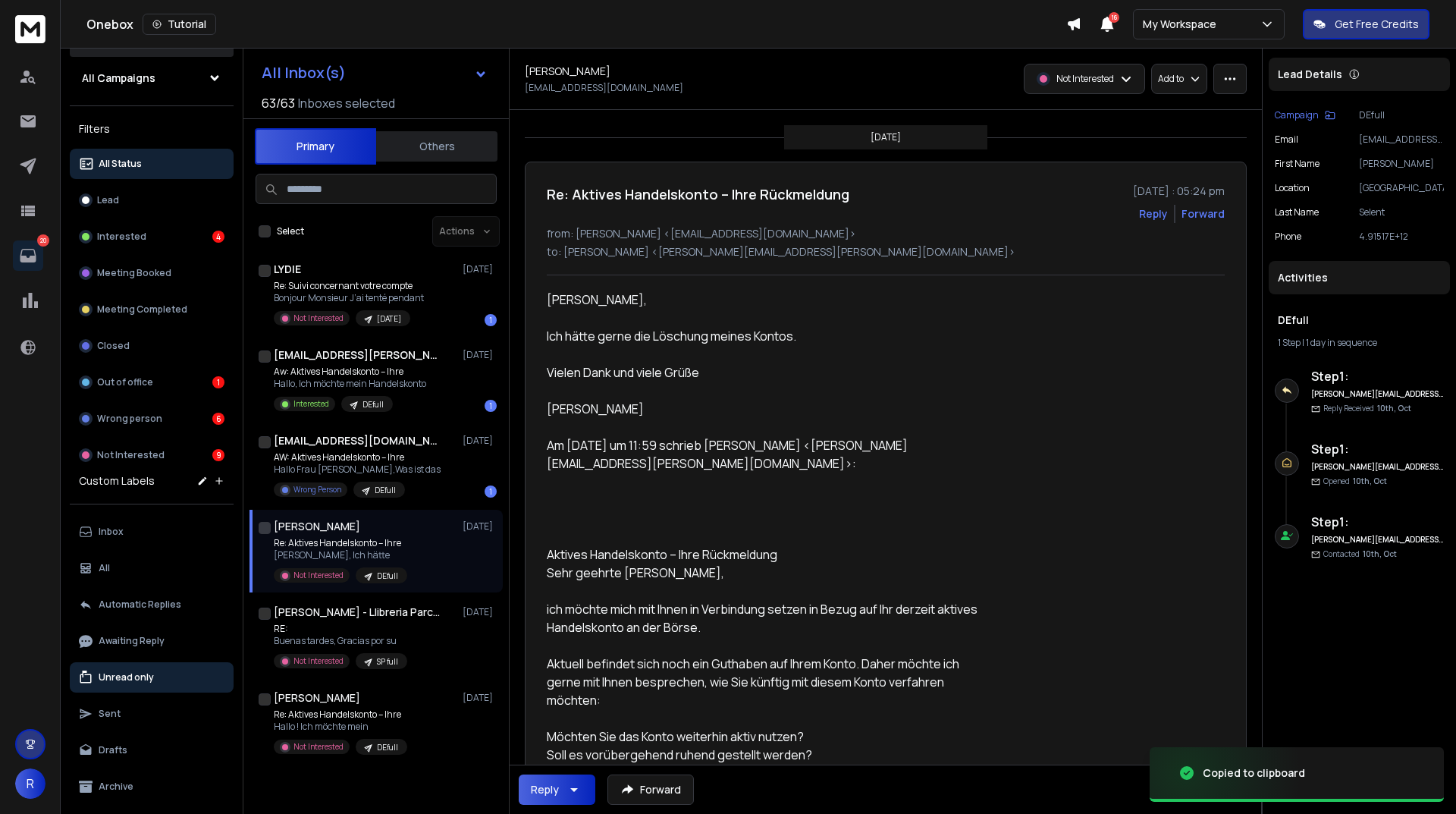
click at [890, 326] on div at bounding box center [769, 318] width 443 height 18
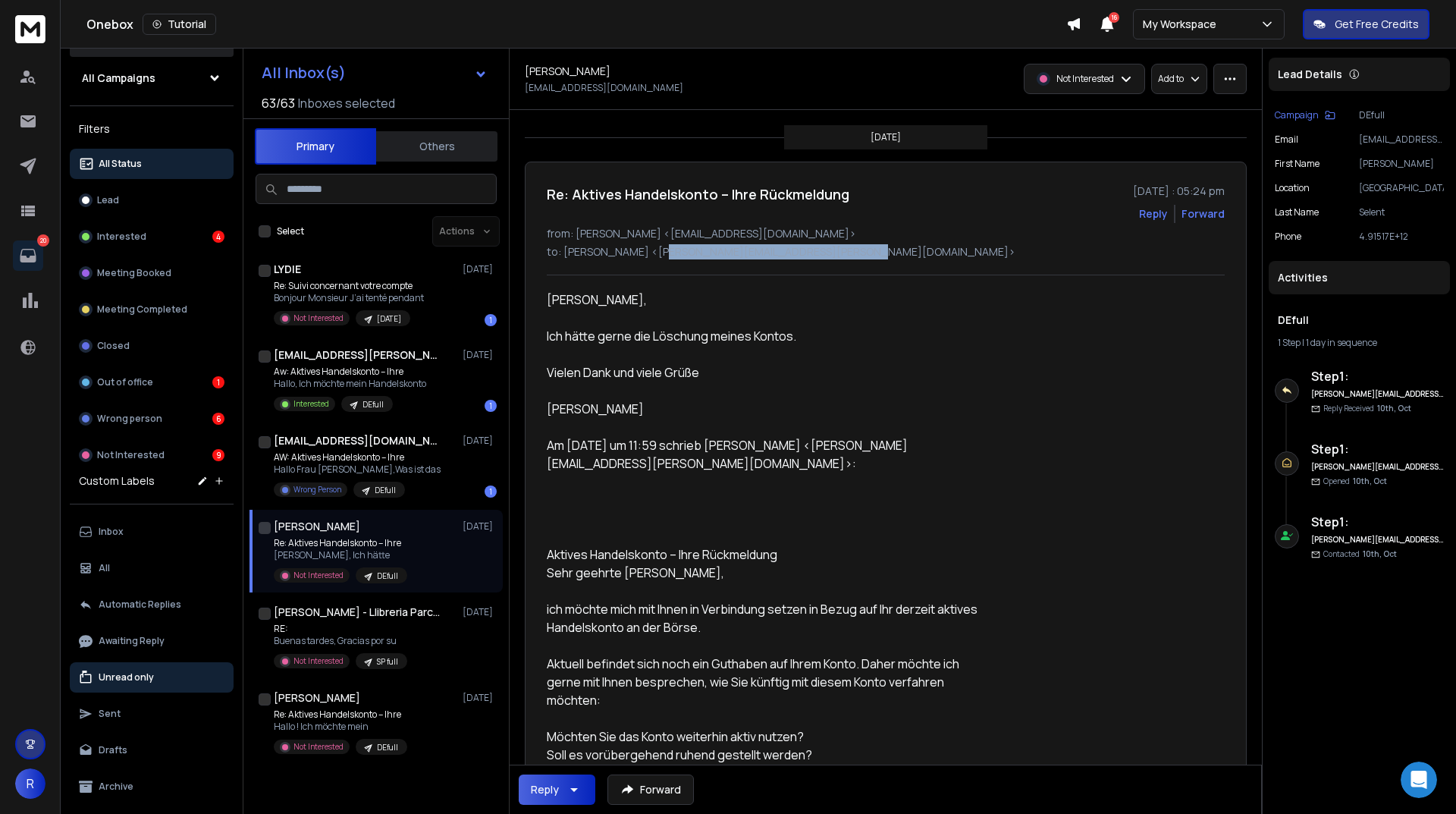
drag, startPoint x: 650, startPoint y: 249, endPoint x: 839, endPoint y: 255, distance: 189.1
click at [839, 255] on p "to: Ronald Petersen <ronald.petersen@web-blockchain.com>" at bounding box center [886, 252] width 678 height 16
click at [1363, 159] on p "Rolf" at bounding box center [1401, 164] width 85 height 12
click at [654, 252] on p "to: Ronald Petersen <ronald.petersen@web-blockchain.com>" at bounding box center [886, 252] width 678 height 16
drag, startPoint x: 649, startPoint y: 249, endPoint x: 854, endPoint y: 252, distance: 205.0
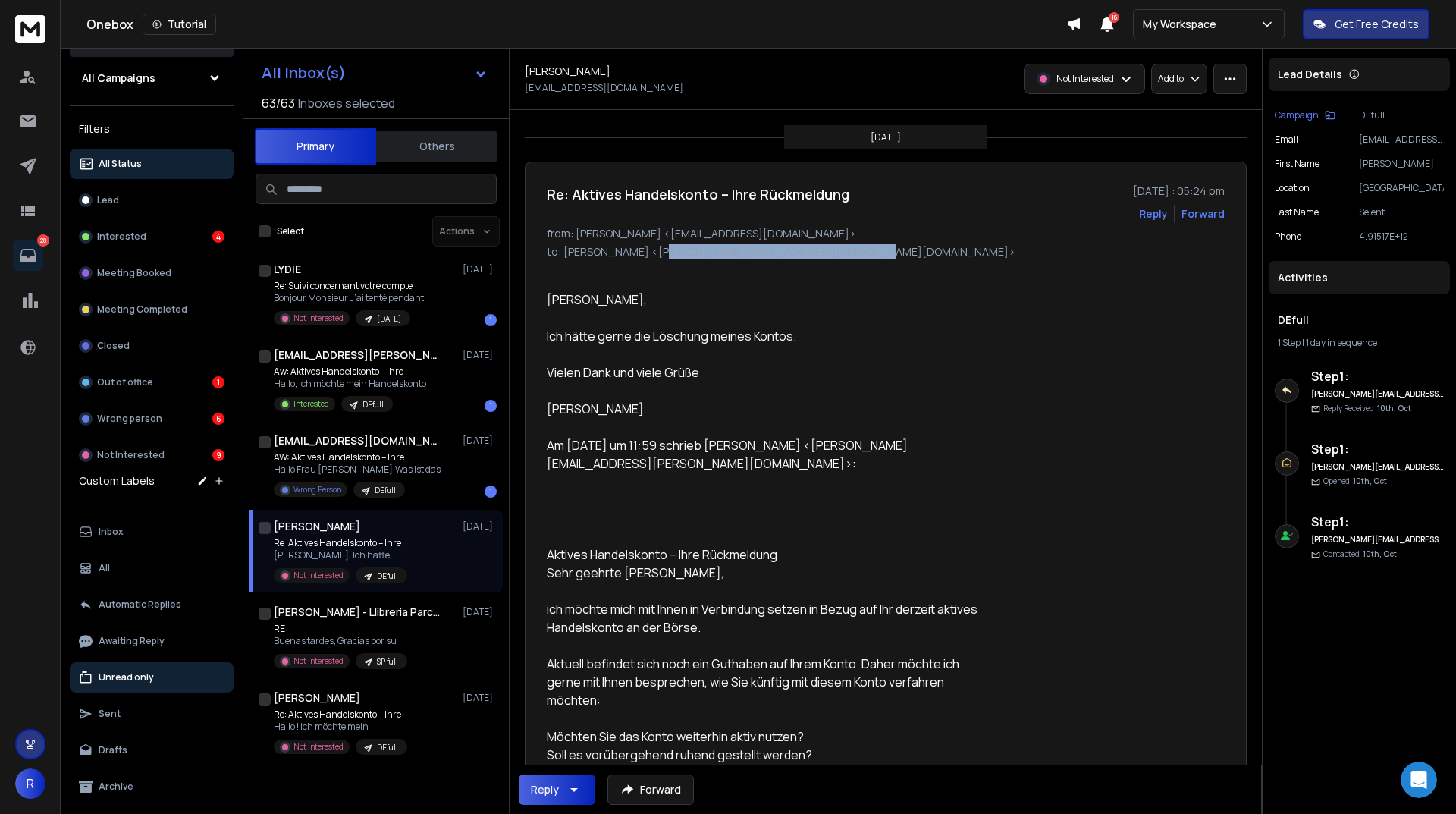
click at [854, 252] on p "to: Ronald Petersen <ronald.petersen@web-blockchain.com>" at bounding box center [886, 252] width 678 height 16
click at [376, 542] on p "Re: Aktives Handelskonto – Ihre" at bounding box center [340, 543] width 133 height 12
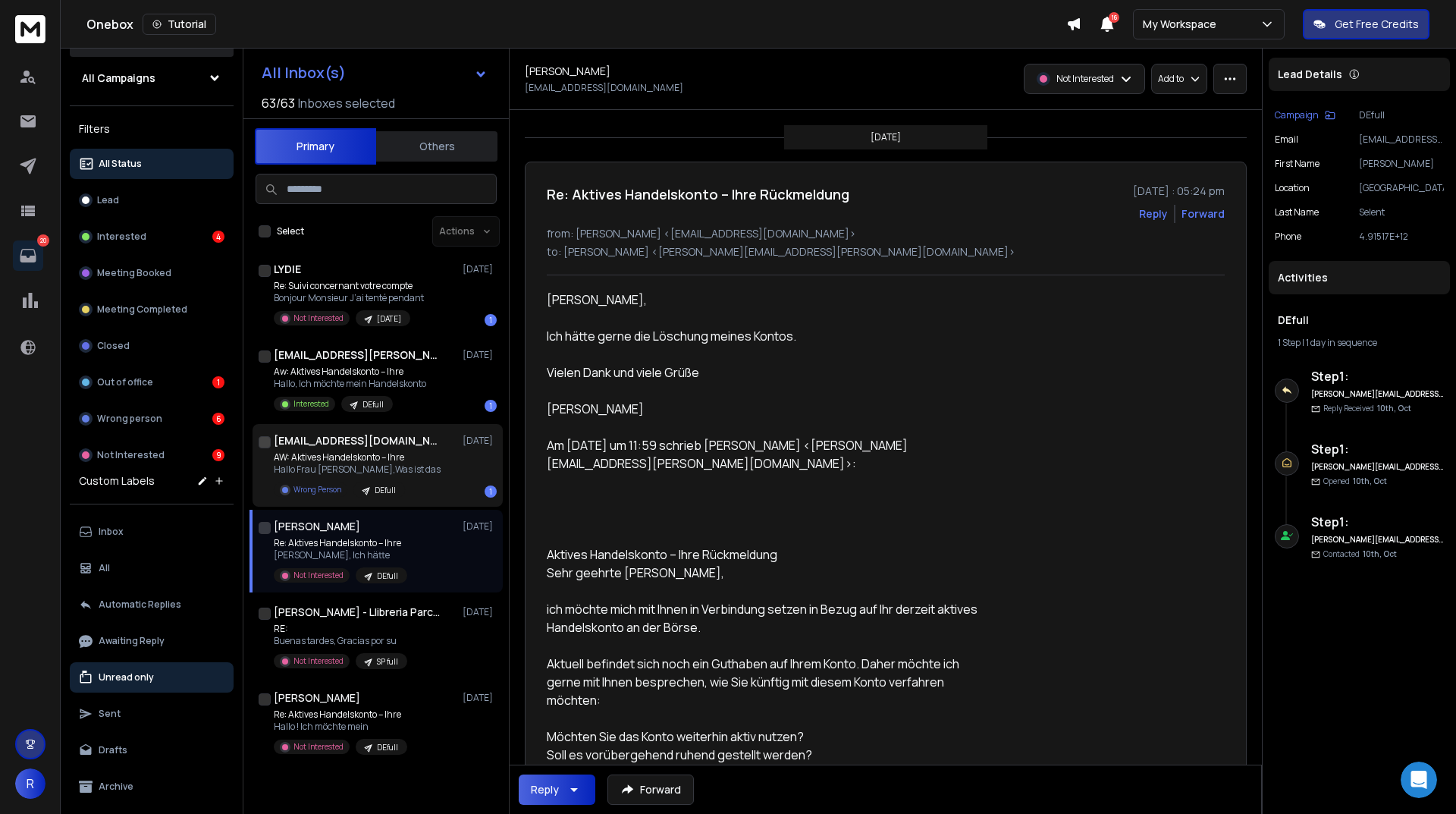
click at [339, 462] on p "AW: Aktives Handelskonto – Ihre" at bounding box center [357, 457] width 167 height 12
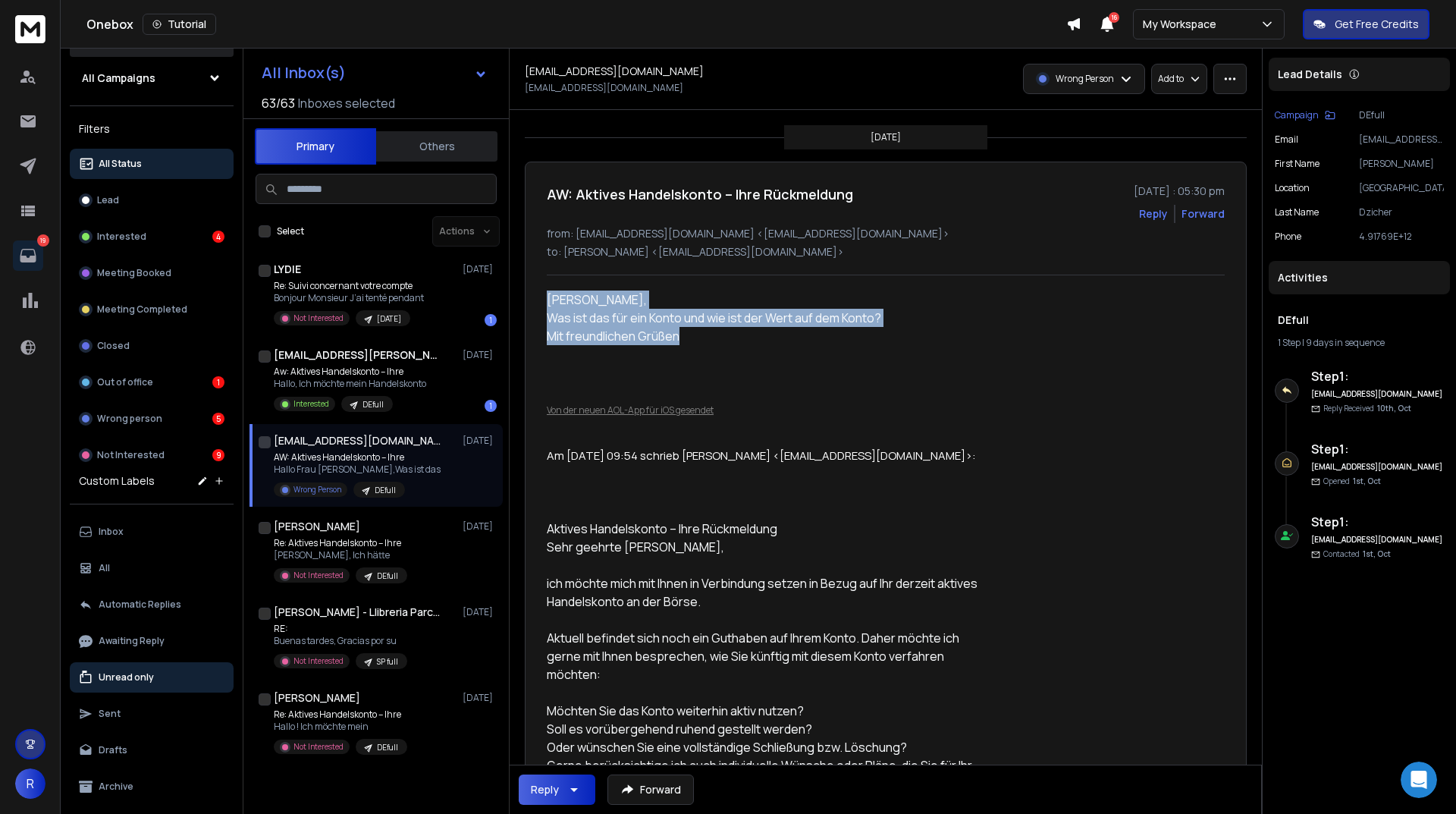
drag, startPoint x: 549, startPoint y: 287, endPoint x: 704, endPoint y: 339, distance: 163.5
click at [704, 339] on div "AW: Aktives Handelskonto – Ihre Rückmeldung 10 October 2025 : 05:30 pm Reply Fo…" at bounding box center [886, 694] width 678 height 1022
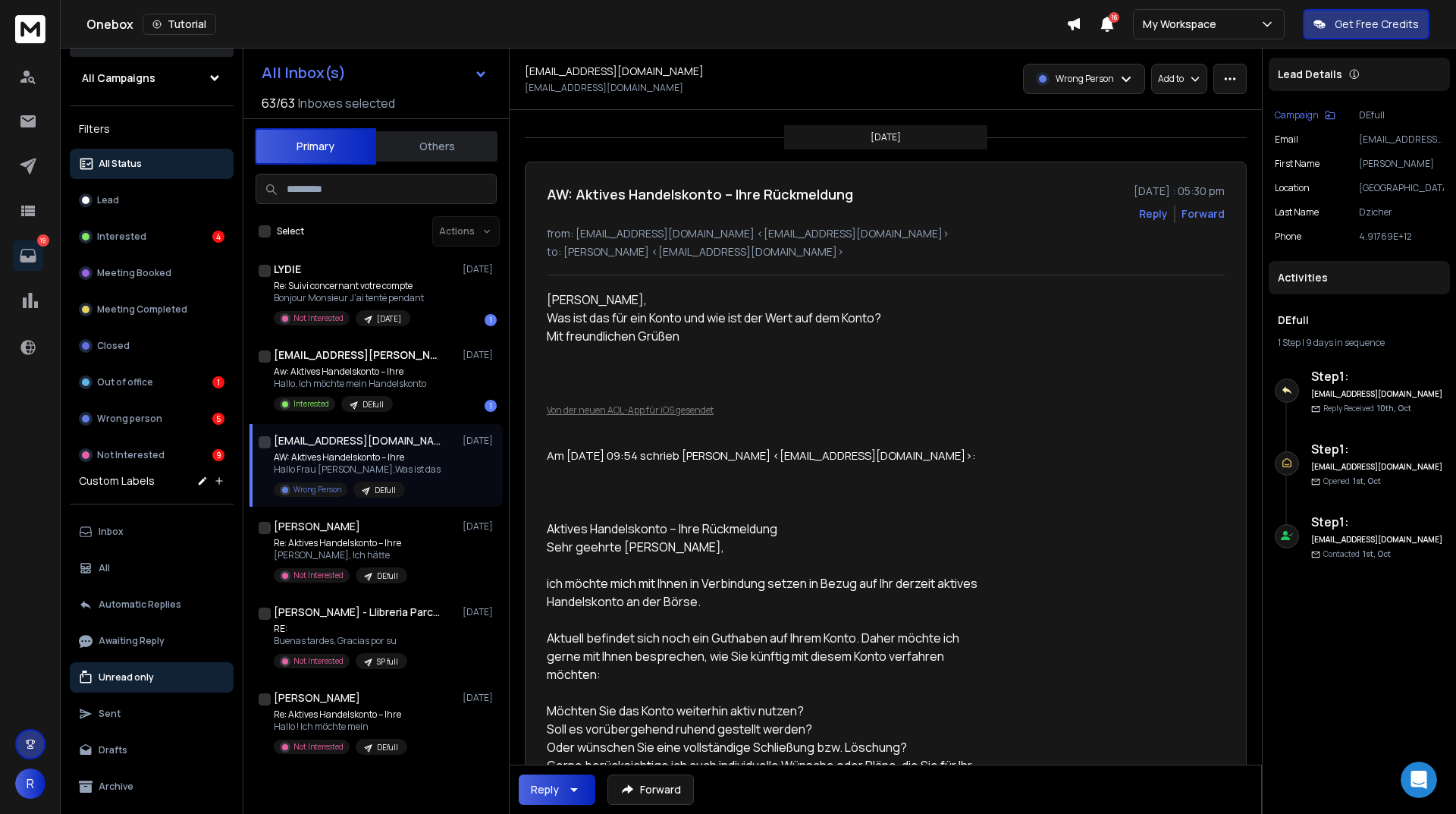
click at [1421, 676] on div "Lead Details Campaign DEfull Email ldgeorg@aol.com First Name Hans location Ger…" at bounding box center [1359, 455] width 194 height 814
click at [1370, 167] on p "Hans" at bounding box center [1401, 164] width 85 height 12
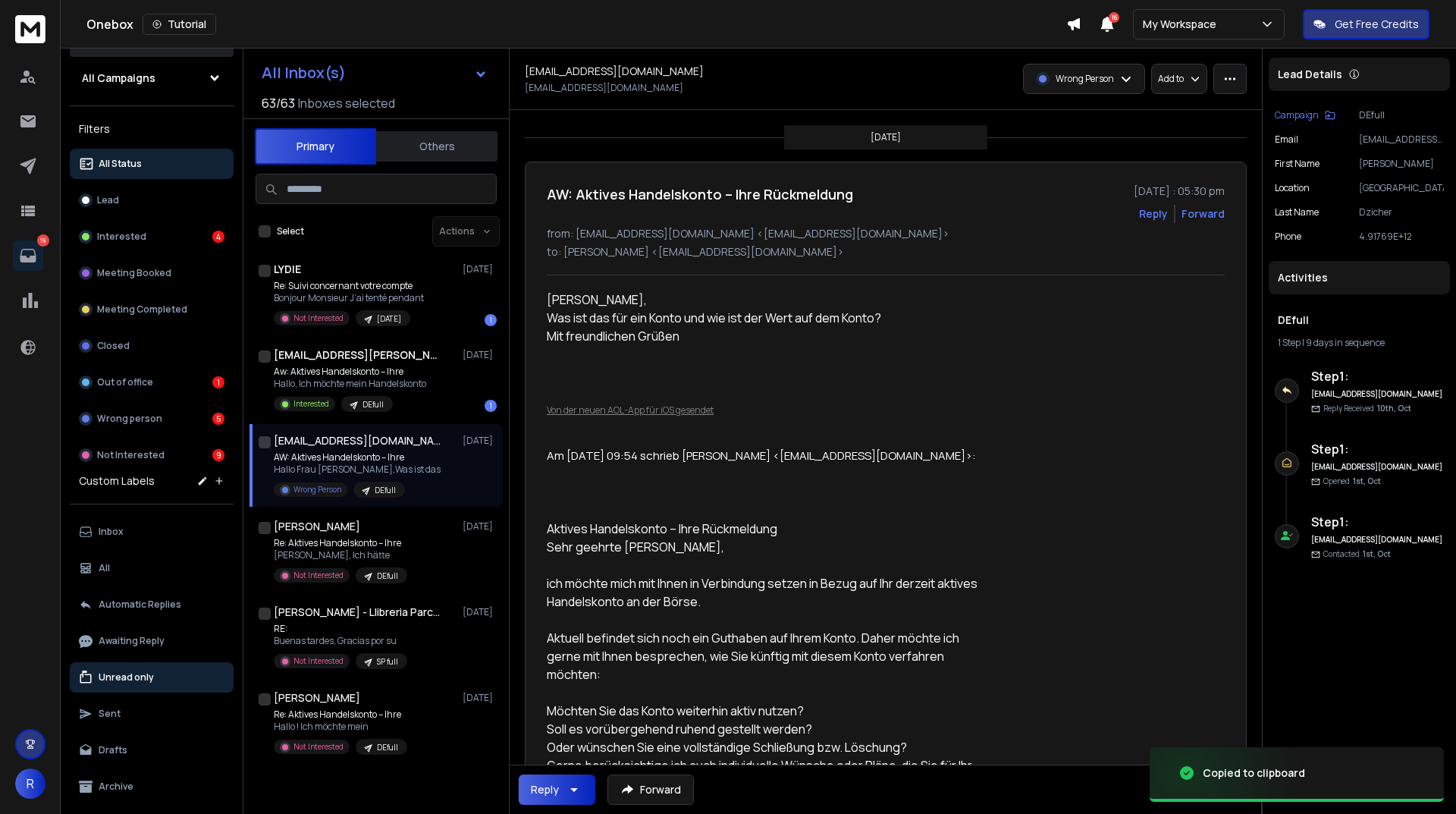
click at [1369, 203] on div "Campaign DEfull Email ldgeorg@aol.com First Name Hans location Germany Last Nam…" at bounding box center [1359, 176] width 181 height 170
click at [1370, 210] on p "Dzicher" at bounding box center [1401, 212] width 85 height 12
drag, startPoint x: 1369, startPoint y: 633, endPoint x: 1381, endPoint y: 615, distance: 21.6
click at [1371, 633] on div "DEfull 1 Step | 9 days in sequence Step 1 : elisesmit@cybercloudsolution.com Re…" at bounding box center [1359, 471] width 181 height 353
drag, startPoint x: 1388, startPoint y: 123, endPoint x: 1384, endPoint y: 145, distance: 22.4
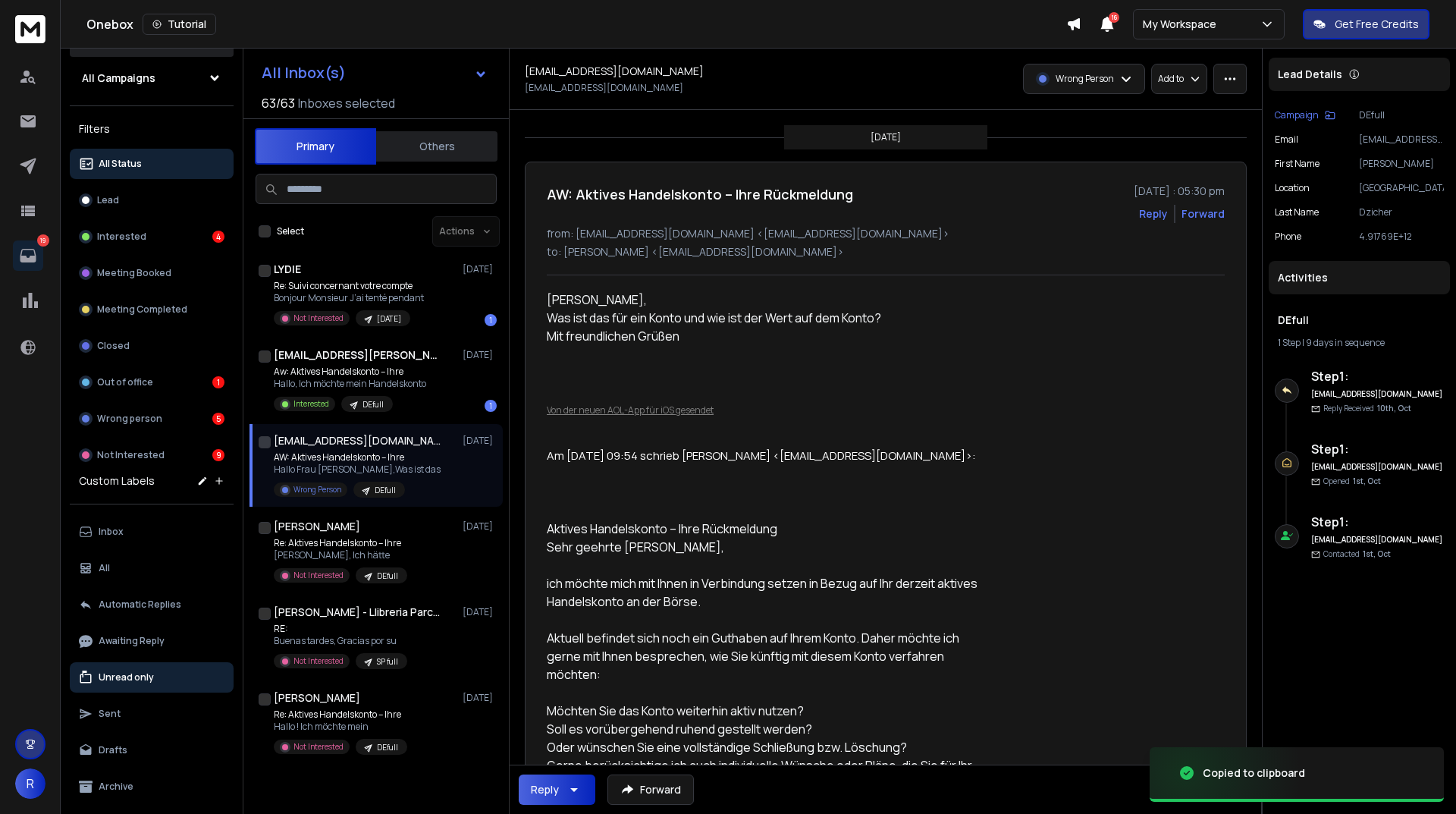
click at [1388, 125] on div "Campaign DEfull Email ldgeorg@aol.com First Name Hans location Germany Last Nam…" at bounding box center [1359, 176] width 181 height 170
click at [1383, 140] on p "[EMAIL_ADDRESS][DOMAIN_NAME]" at bounding box center [1401, 139] width 85 height 12
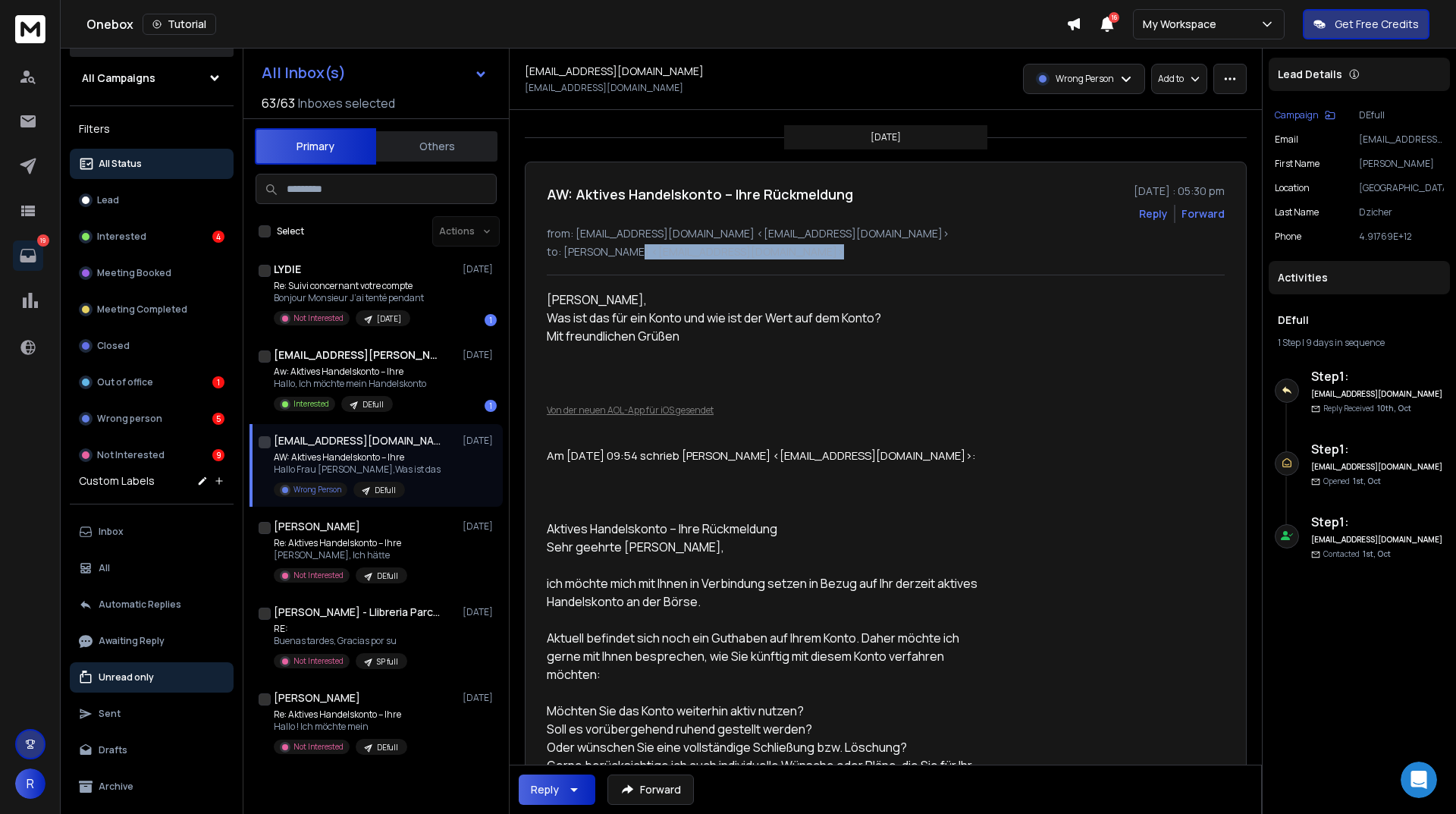
drag, startPoint x: 619, startPoint y: 253, endPoint x: 787, endPoint y: 252, distance: 168.0
click at [787, 252] on p "to: Elise Smit <elisesmit@cybercloudsolution.com>" at bounding box center [886, 252] width 678 height 16
click at [1286, 733] on div "Lead Details Campaign DEfull Email ldgeorg@aol.com First Name Hans location Ger…" at bounding box center [1359, 455] width 194 height 814
click at [105, 671] on p "Unread only" at bounding box center [126, 677] width 55 height 12
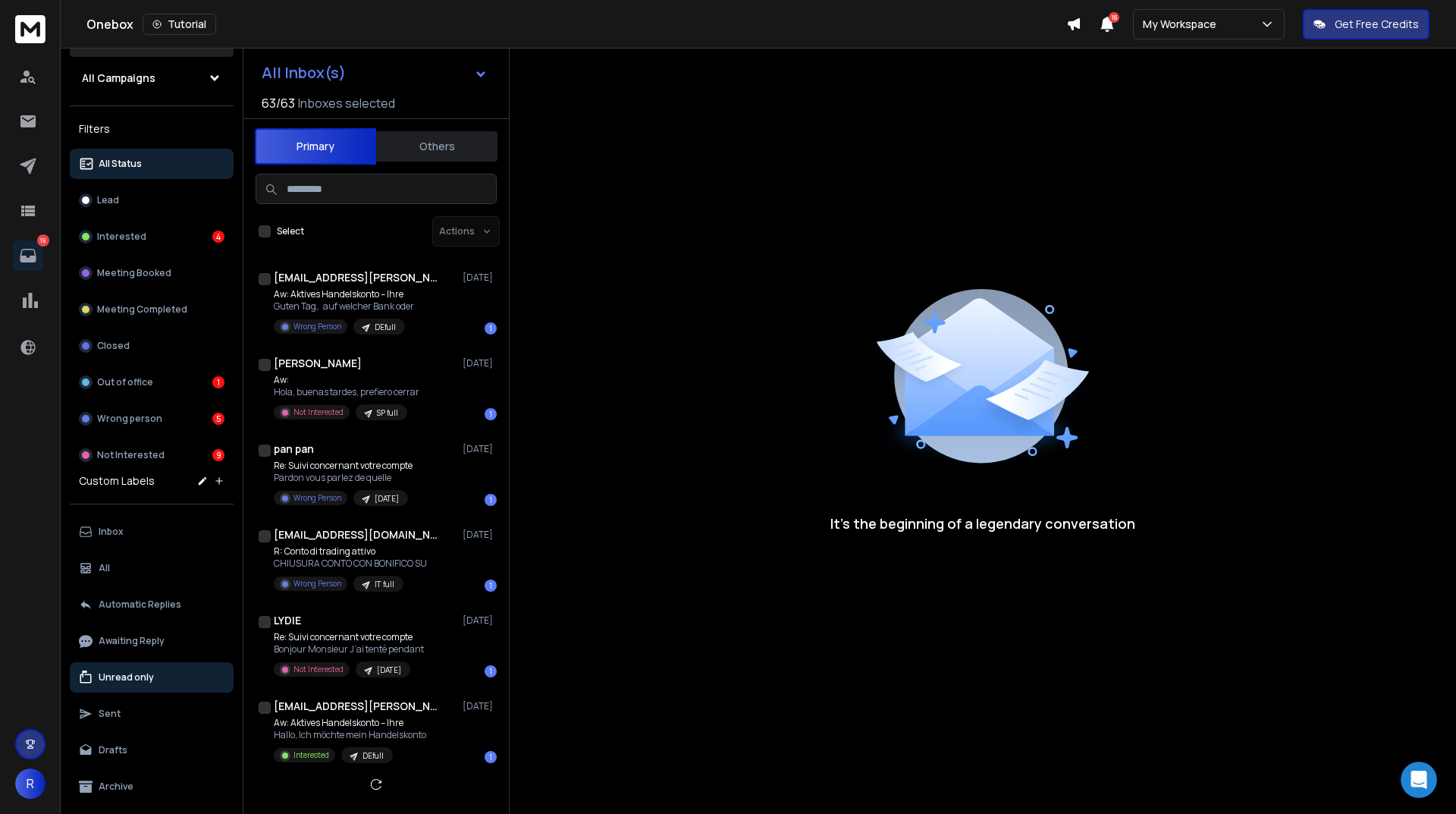
scroll to position [1298, 0]
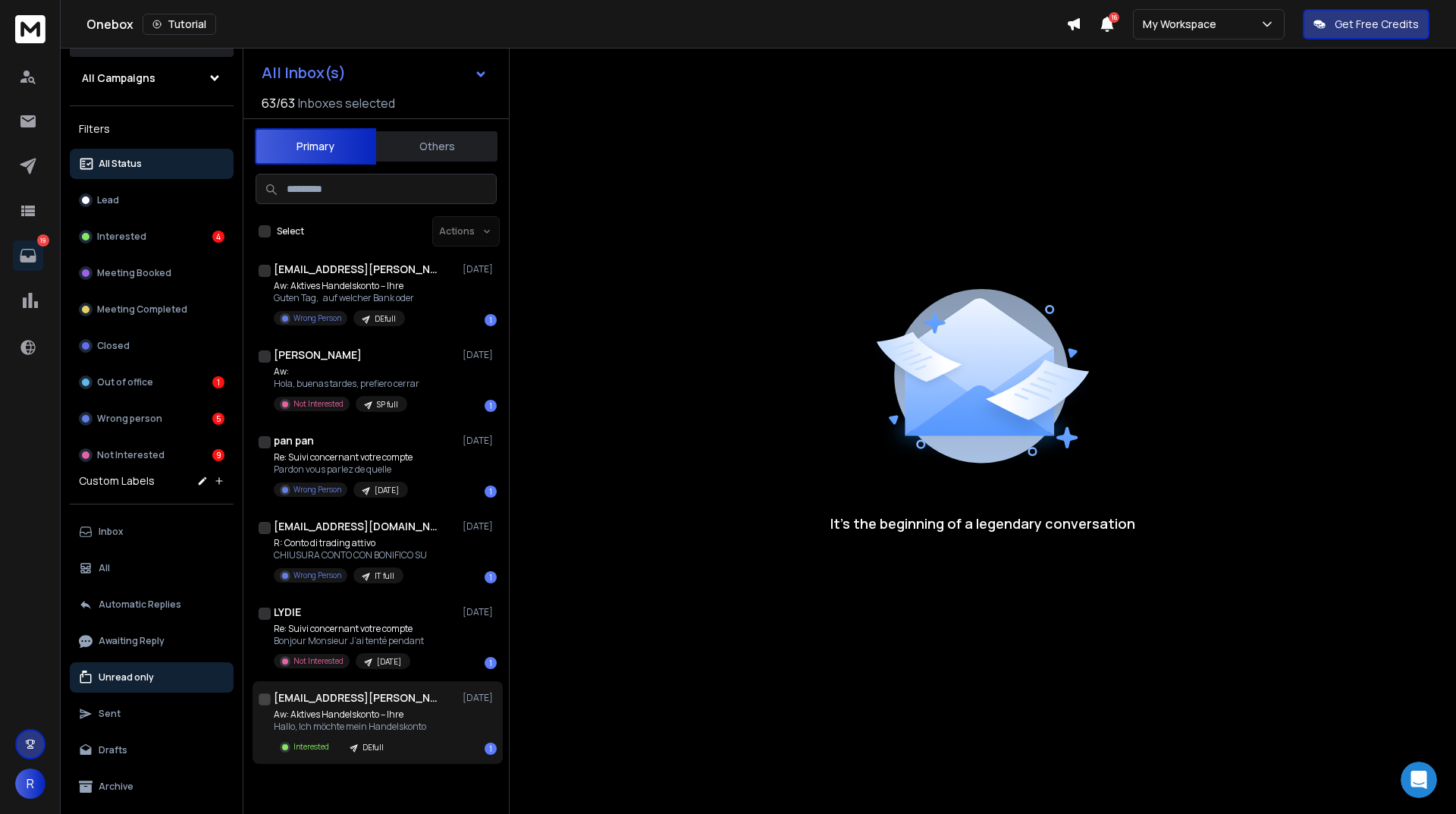
click at [417, 732] on p "Hallo, Ich möchte mein Handelskonto" at bounding box center [350, 727] width 152 height 12
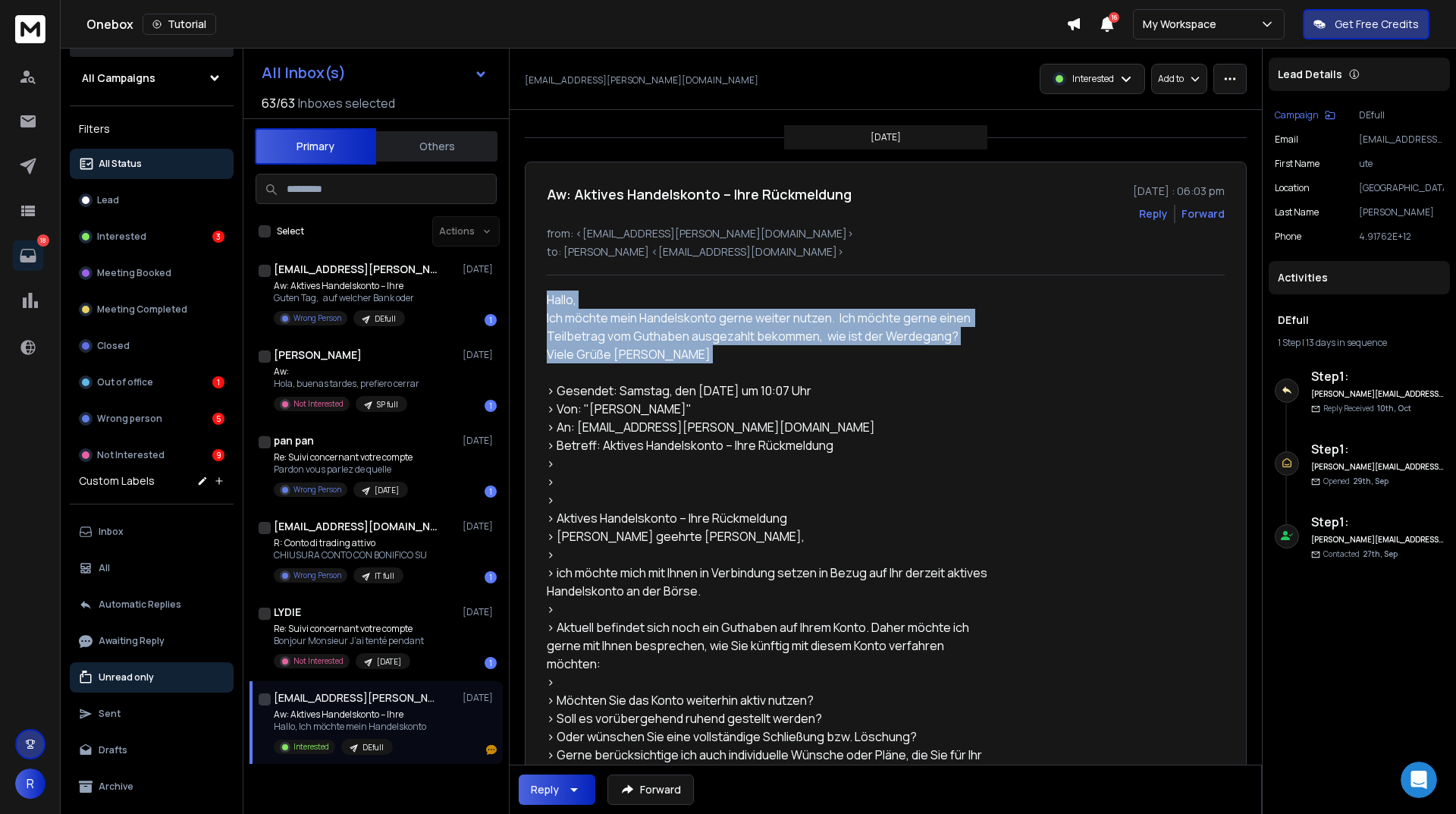
drag, startPoint x: 548, startPoint y: 301, endPoint x: 677, endPoint y: 377, distance: 149.7
click at [677, 377] on div "Hallo, Ich möchte mein Handelskonto gerne weiter nutzen. Ich möchte gerne einen…" at bounding box center [775, 733] width 455 height 886
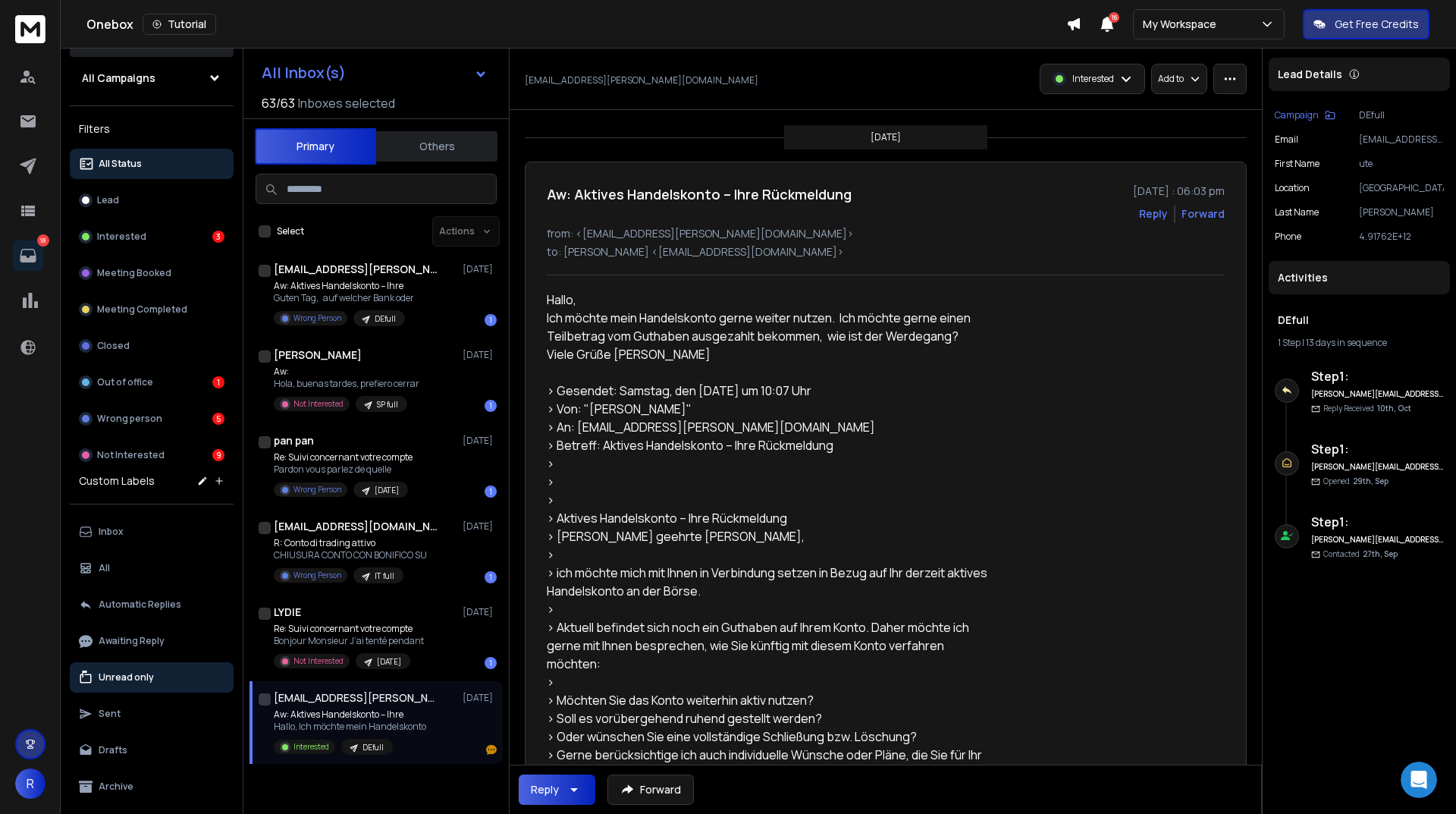
click at [1325, 693] on div "Lead Details Campaign DEfull Email ute.kadner@web.de First Name ute location Ge…" at bounding box center [1359, 455] width 194 height 814
click at [1395, 132] on div "Campaign DEfull Email ute.kadner@web.de First Name ute location Germany Last Na…" at bounding box center [1359, 176] width 181 height 170
click at [1395, 134] on p "[EMAIL_ADDRESS][DOMAIN_NAME]" at bounding box center [1401, 139] width 85 height 12
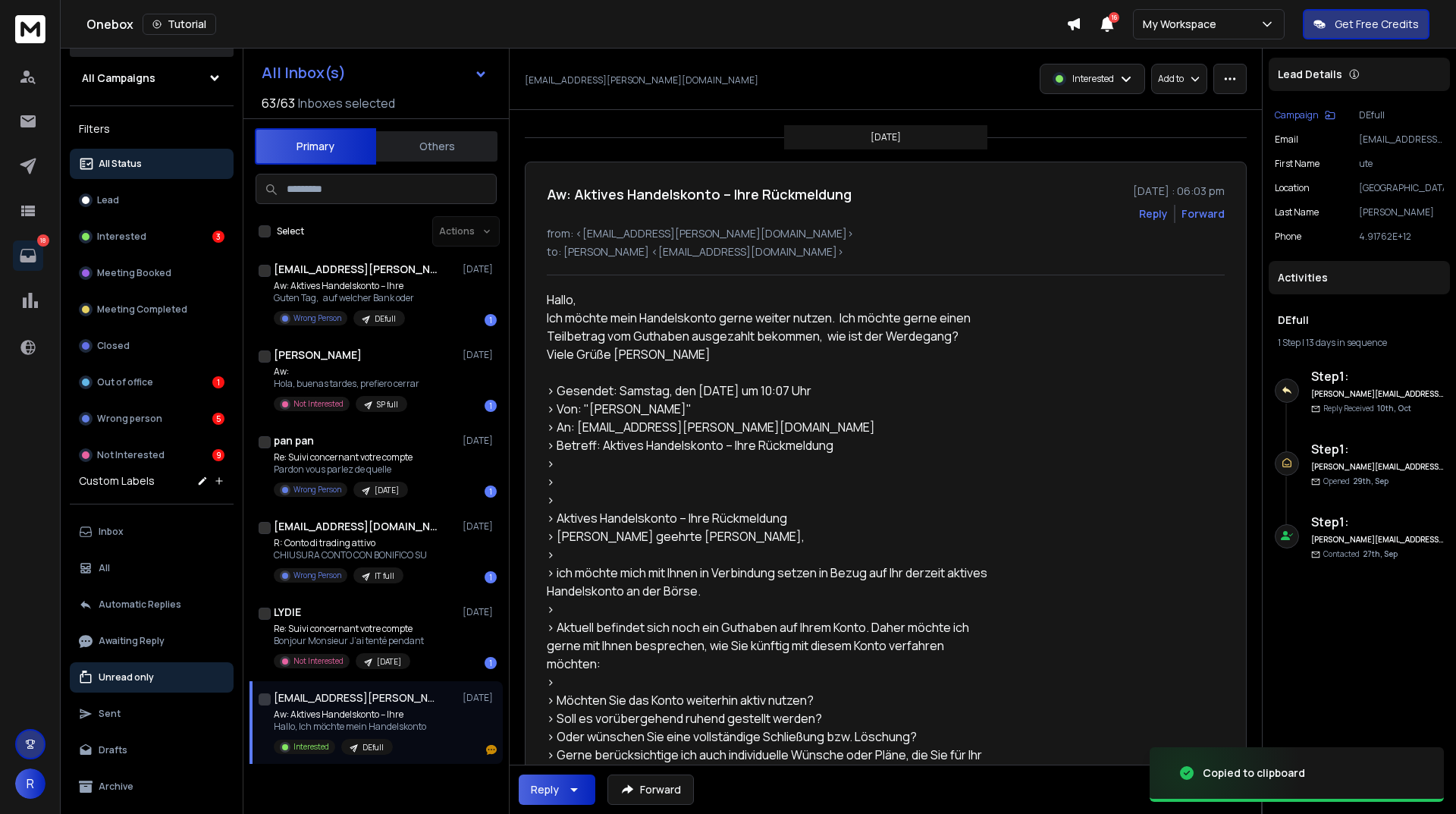
click at [1418, 138] on p "[EMAIL_ADDRESS][DOMAIN_NAME]" at bounding box center [1401, 139] width 85 height 12
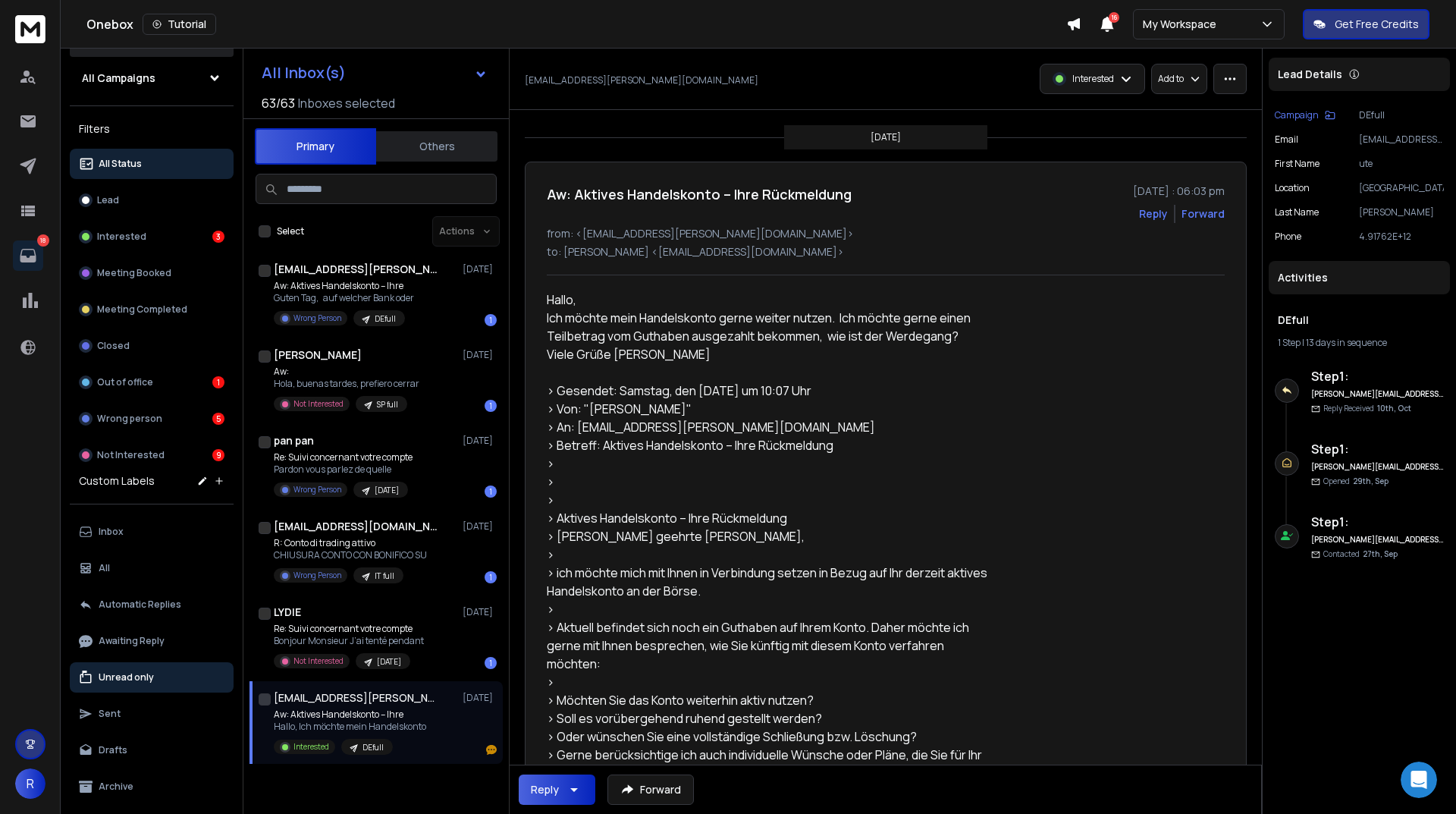
drag, startPoint x: 634, startPoint y: 250, endPoint x: 811, endPoint y: 252, distance: 177.0
click at [813, 251] on p "to: Nicole Smith <nicolesmith@supporttradecrypto.org>" at bounding box center [886, 252] width 678 height 16
click at [652, 92] on div "ute.kadner@web.de Interested Add to Interested Add to" at bounding box center [886, 79] width 722 height 30
click at [1333, 708] on div "Lead Details Campaign DEfull Email ute.kadner@web.de First Name ute location Ge…" at bounding box center [1359, 455] width 194 height 814
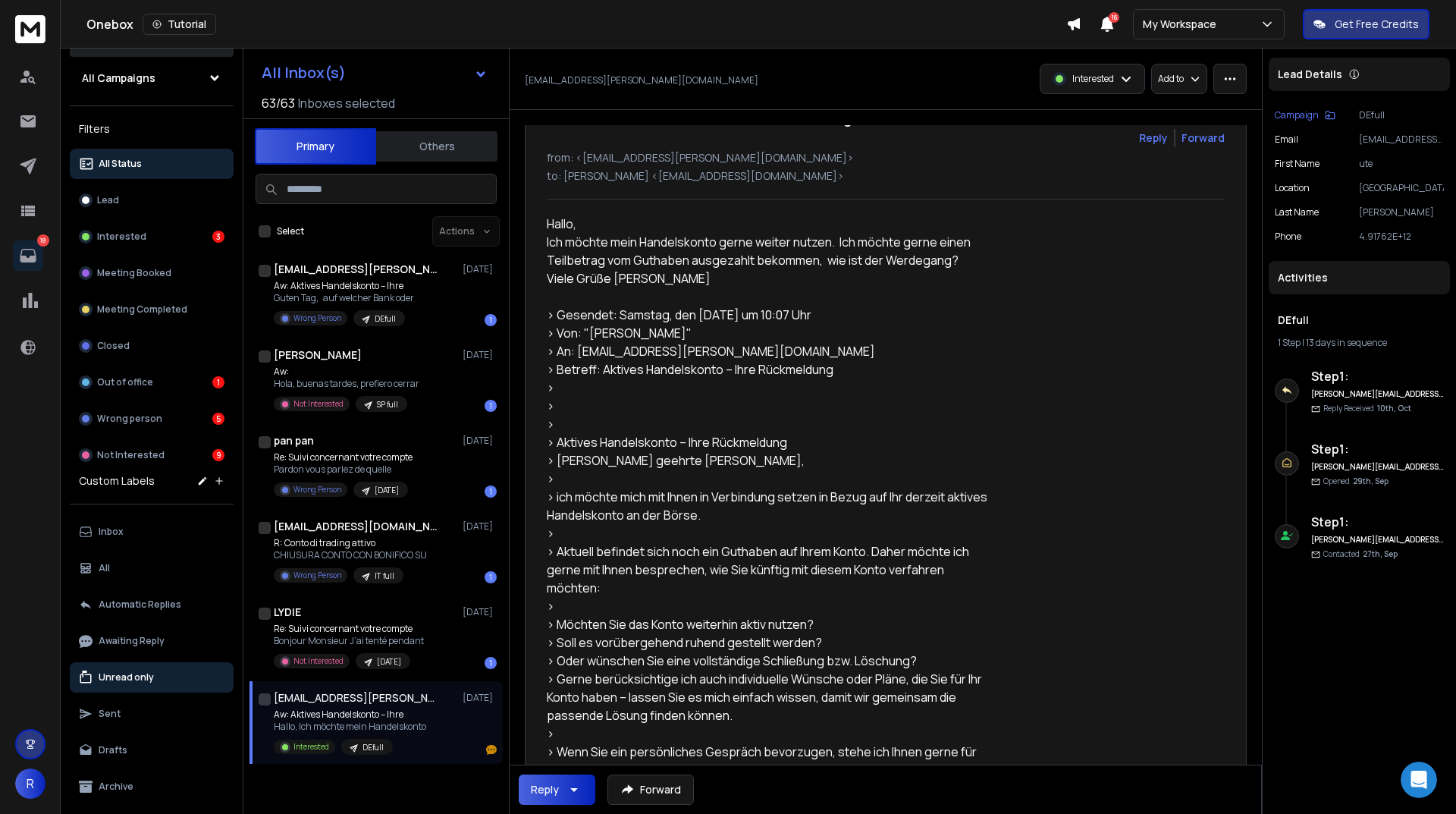
click at [410, 706] on div "ute.kadner@web.de 10 Oct Aw: Aktives Handelskonto – Ihre Hallo, Ich möchte mein…" at bounding box center [385, 722] width 223 height 64
click at [444, 738] on div "Aw: Aktives Handelskonto – Ihre Hallo, Ich möchte mein Handelskonto Interested …" at bounding box center [385, 731] width 223 height 46
click at [144, 671] on p "Unread only" at bounding box center [126, 677] width 55 height 12
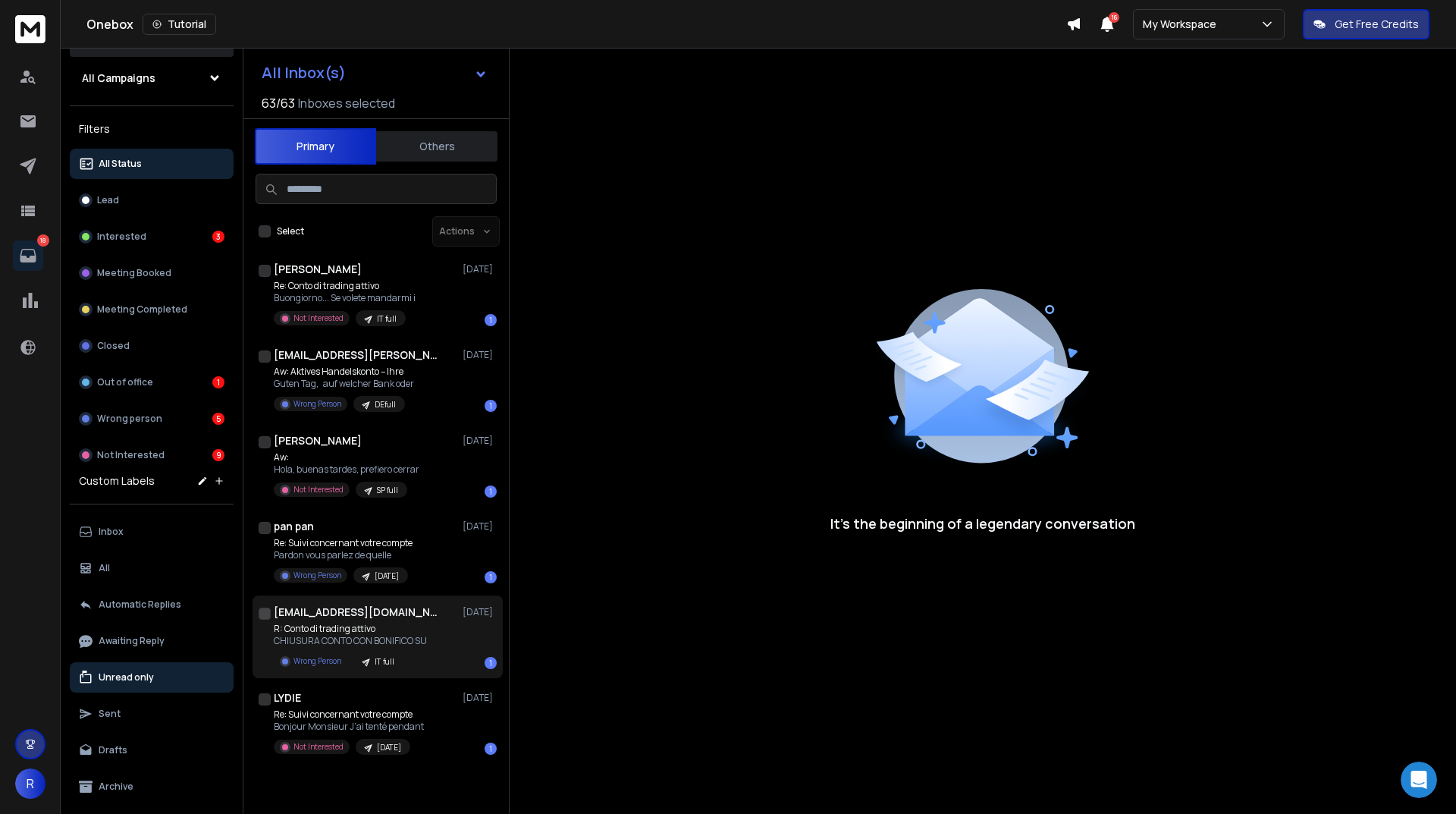
scroll to position [1212, 0]
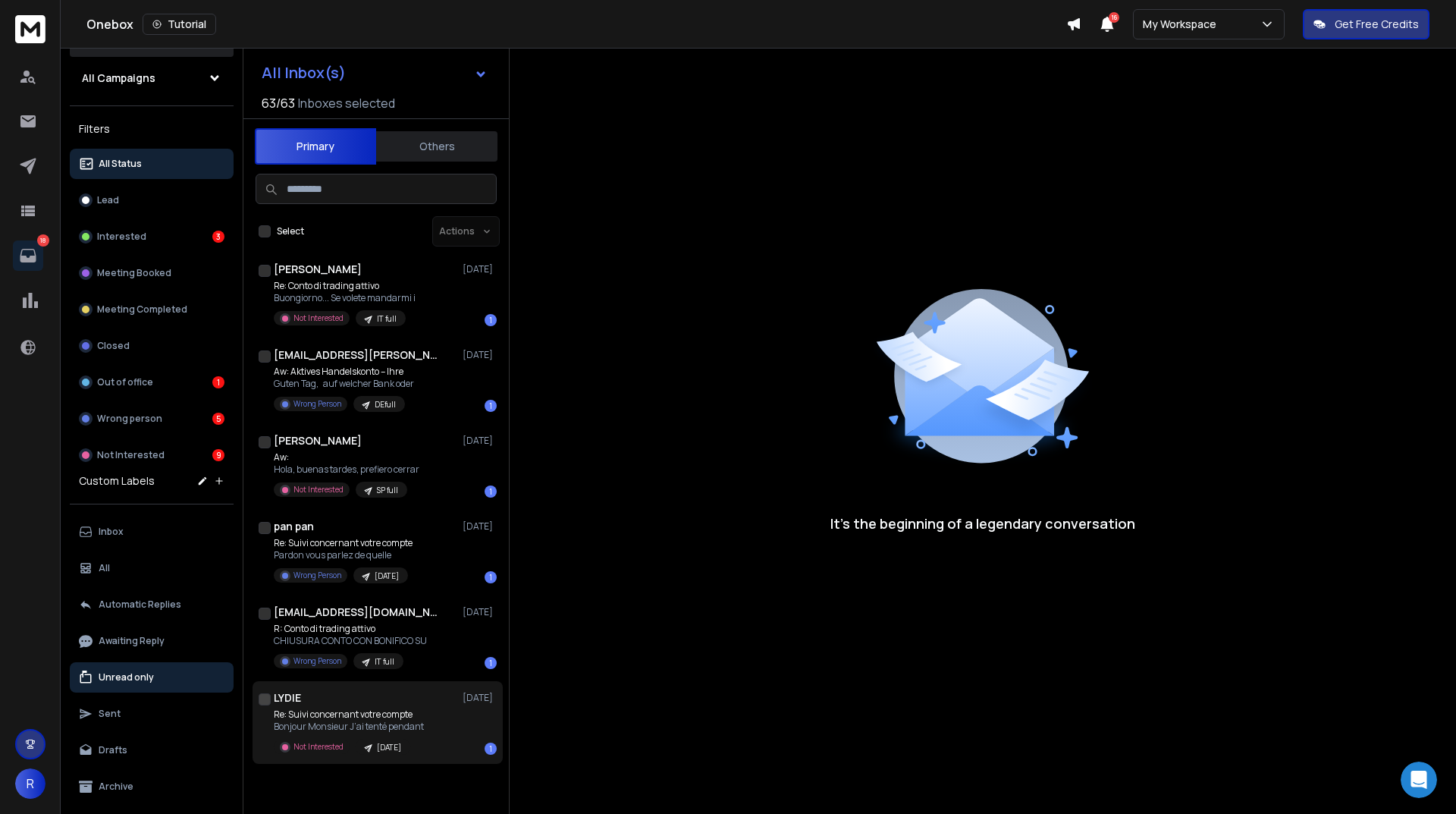
click at [413, 713] on p "Re: Suivi concernant votre compte" at bounding box center [348, 714] width 150 height 12
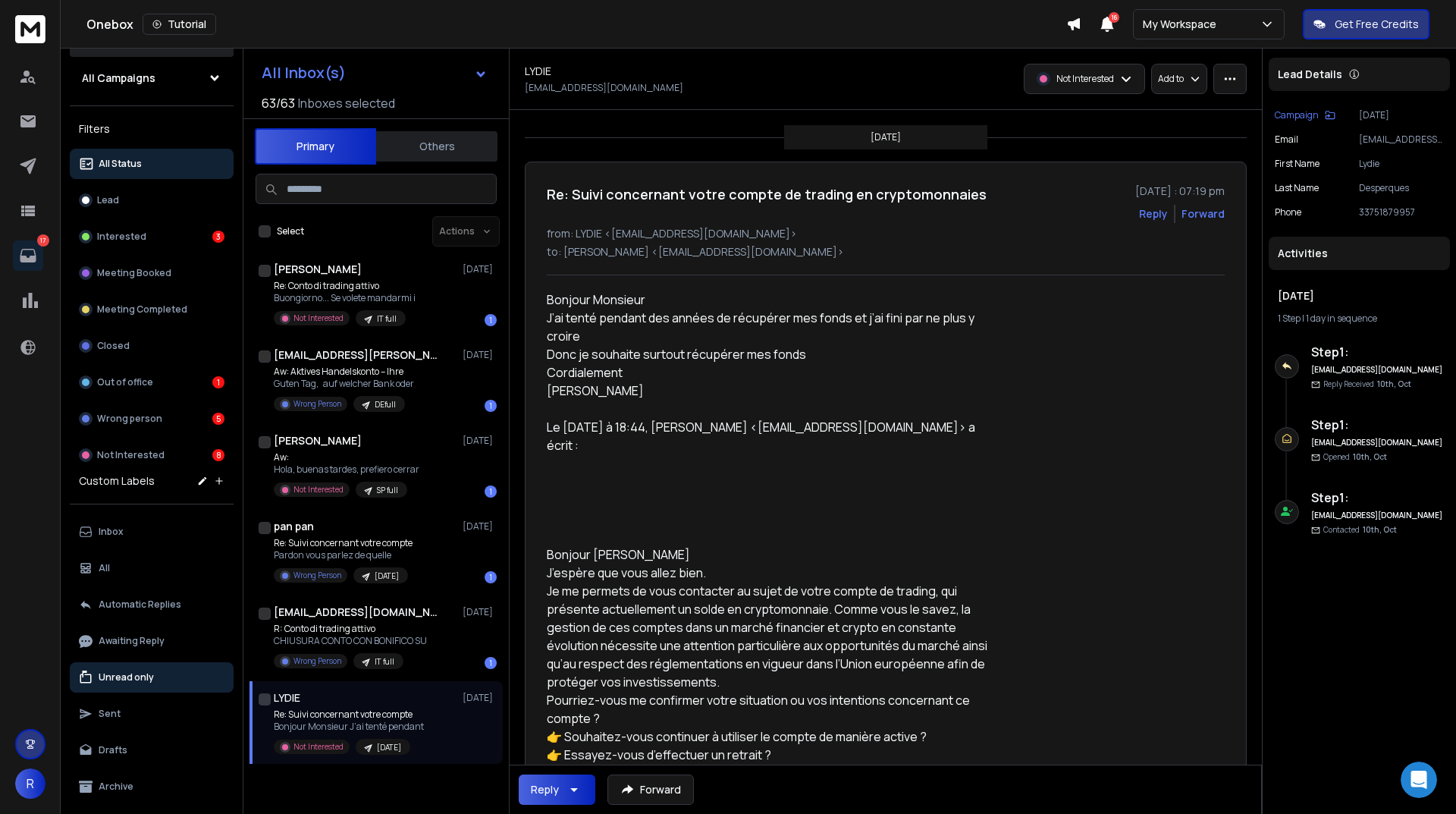
drag, startPoint x: 548, startPoint y: 292, endPoint x: 655, endPoint y: 390, distance: 145.1
click at [655, 390] on div "Re: Suivi concernant votre compte de trading en cryptomonnaies 10 October 2025 …" at bounding box center [886, 727] width 722 height 1129
click at [1398, 215] on p "33751879957" at bounding box center [1401, 212] width 85 height 12
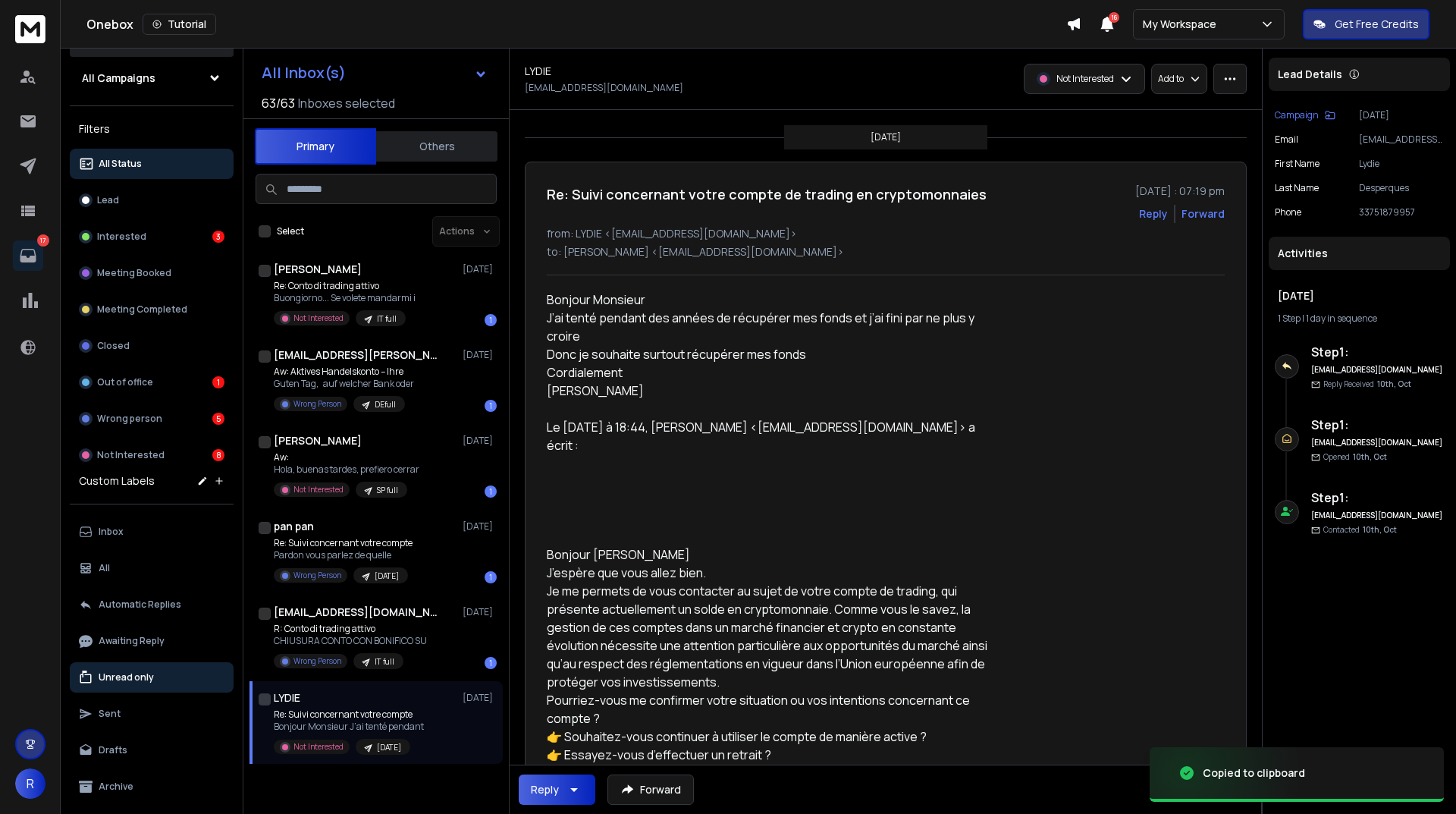
click at [678, 469] on blockquote "Le 10 oct. 2025 à 18:44, Hugo Durand <hugodurand@bitcoinfinance.live> a écrit :" at bounding box center [769, 445] width 443 height 55
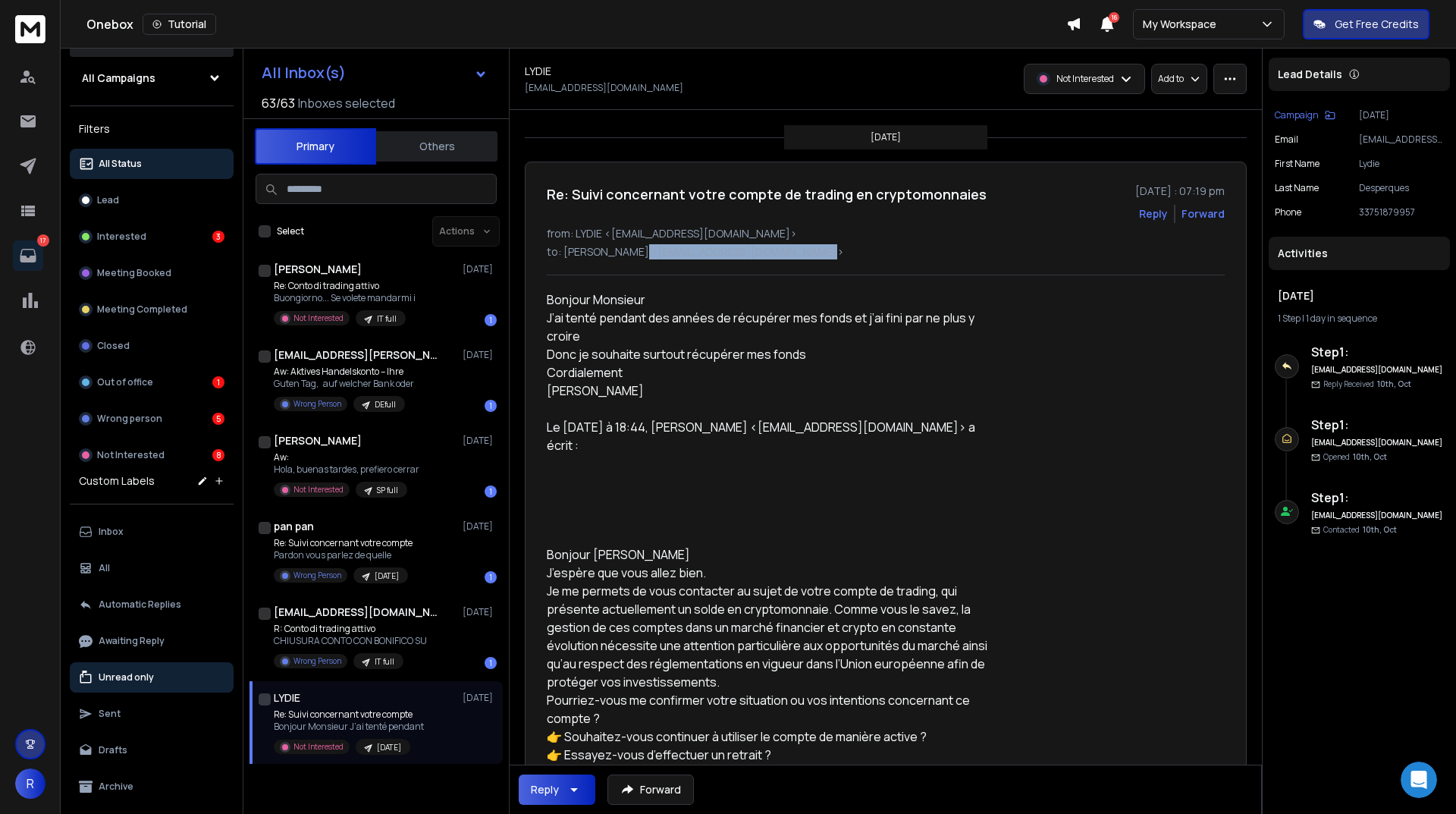
drag, startPoint x: 633, startPoint y: 252, endPoint x: 793, endPoint y: 253, distance: 160.0
click at [793, 253] on p "to: Hugo Durand <hugodurand@bitcoinfinance.live>" at bounding box center [886, 252] width 678 height 16
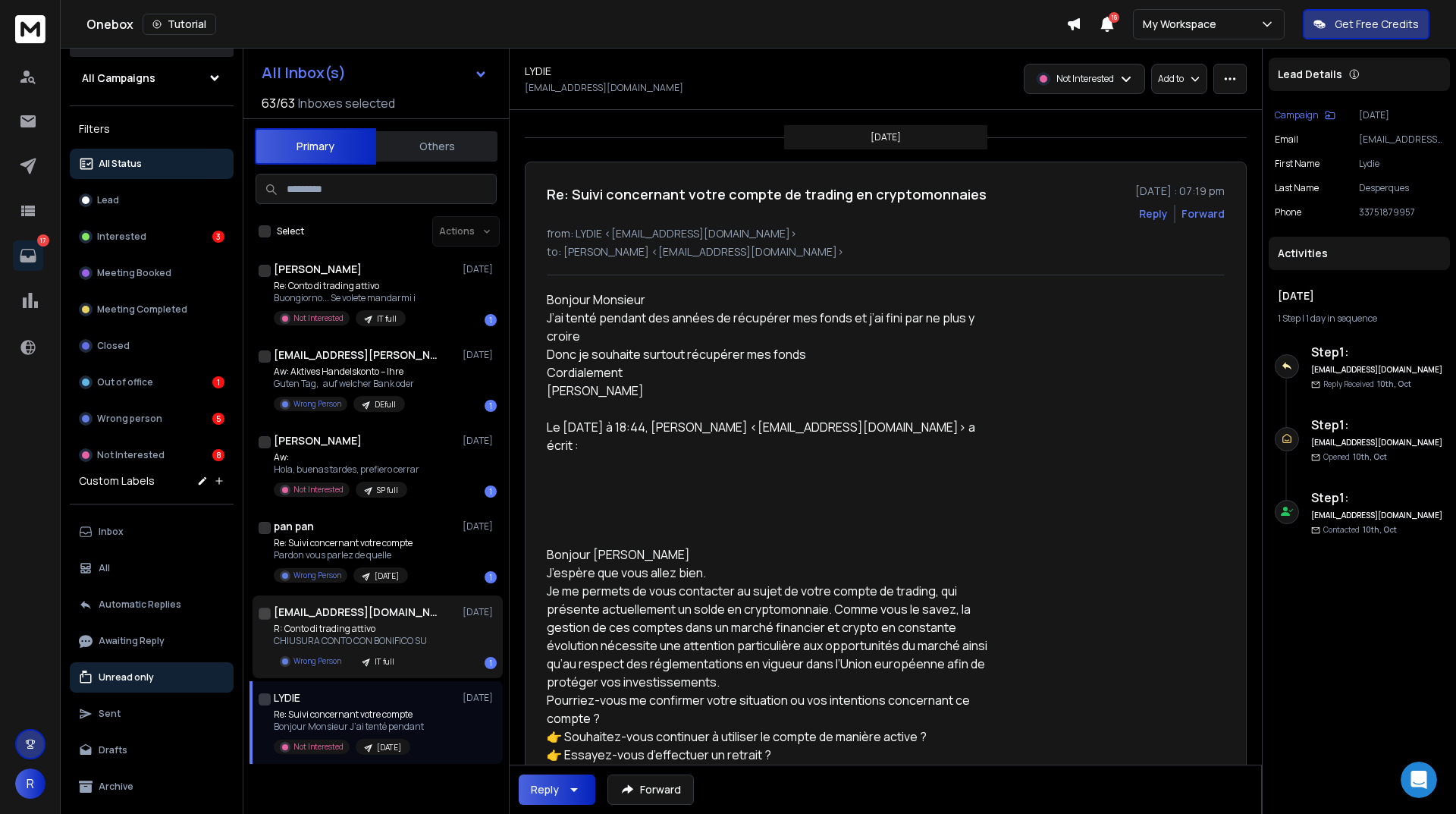
click at [422, 633] on p "R: Conto di trading attivo" at bounding box center [350, 629] width 153 height 12
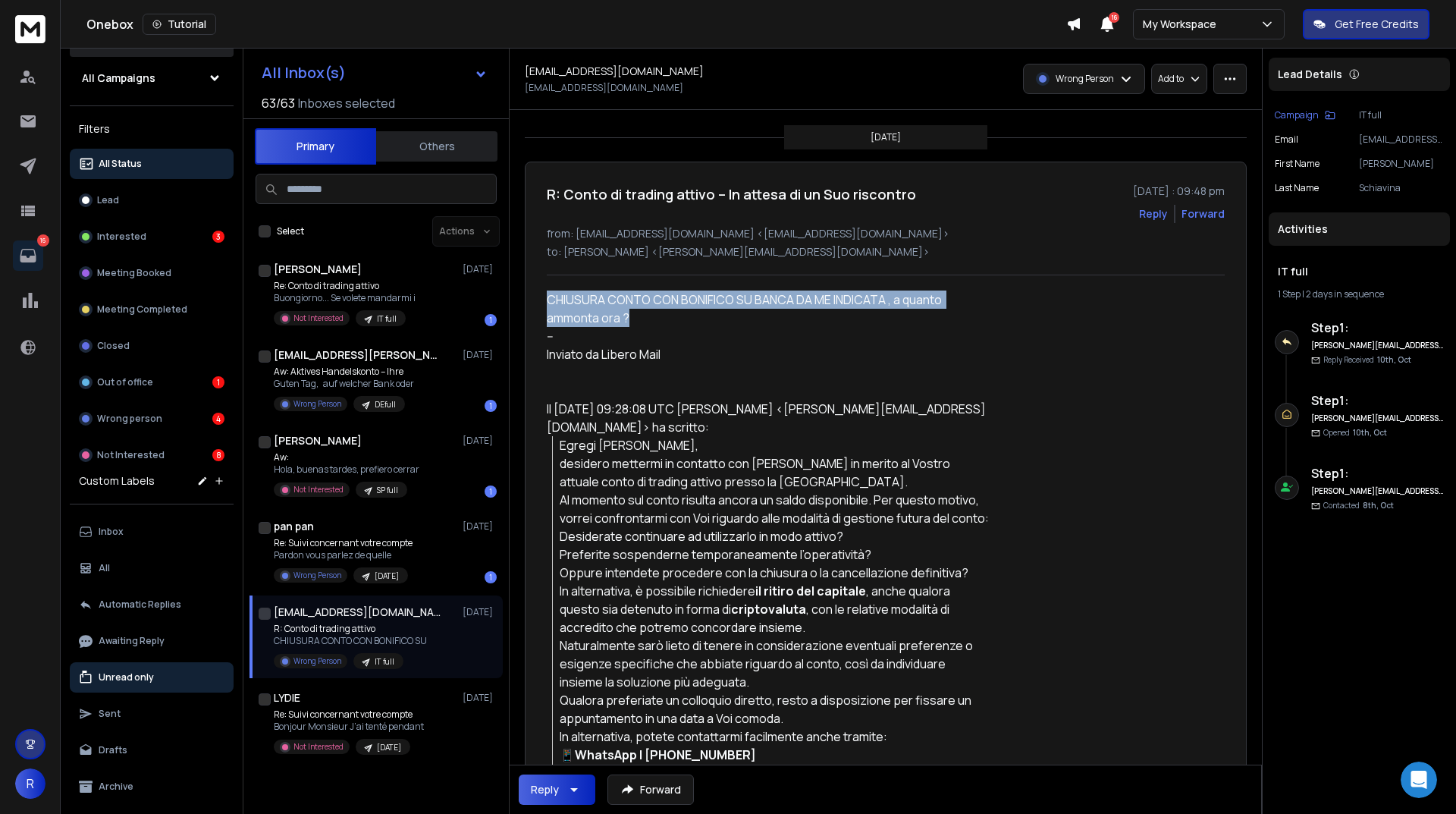
drag, startPoint x: 644, startPoint y: 316, endPoint x: 549, endPoint y: 303, distance: 95.9
click at [549, 303] on div "CHIUSURA CONTO CON BONIFICO SU BANCA DA ME INDICATA , a quanto ammonta ora ? --…" at bounding box center [775, 624] width 455 height 668
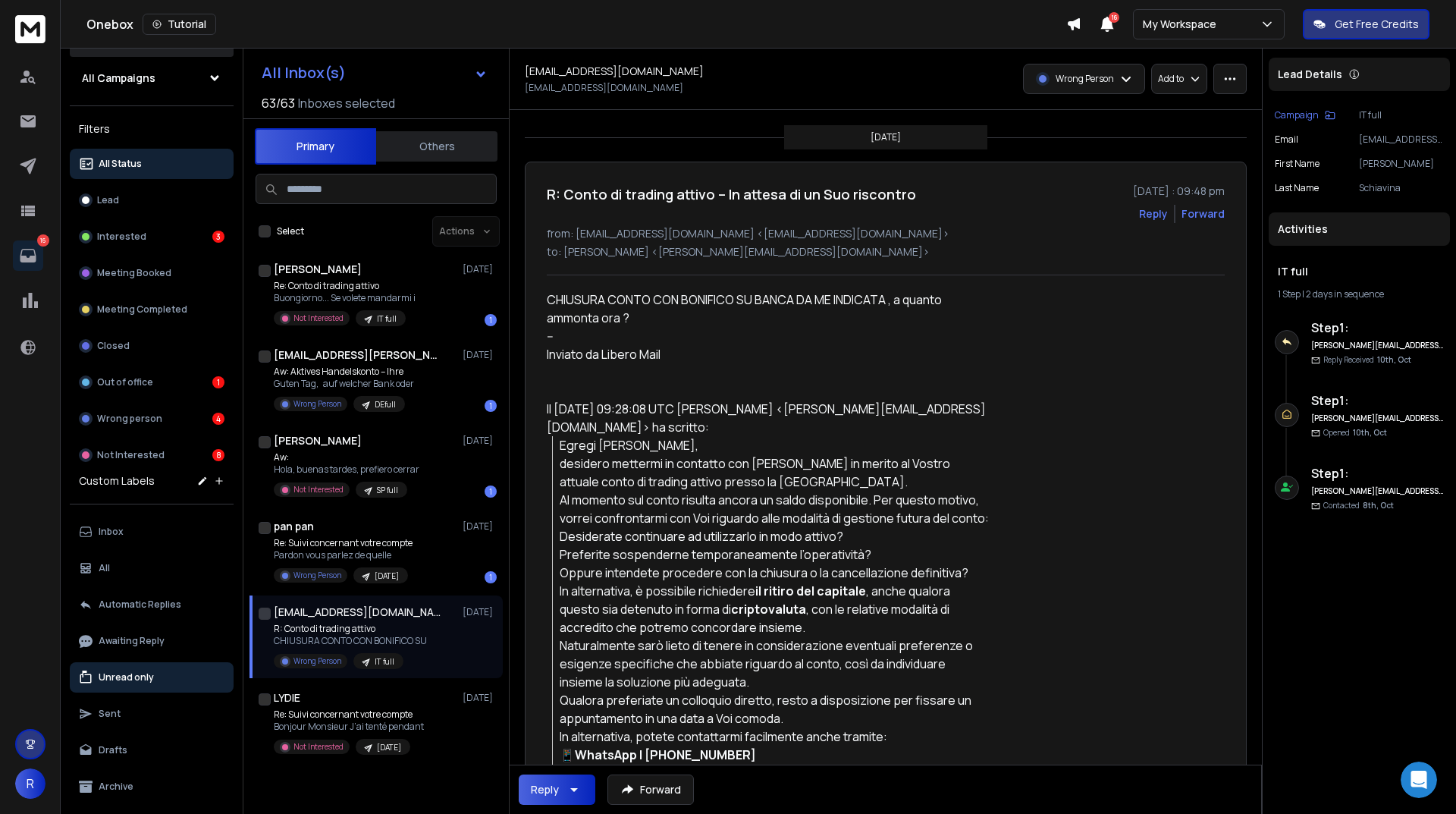
click at [1380, 132] on div "Campaign IT full Email skiavo2001@libero.it First Name Daniele Last Name Schiav…" at bounding box center [1359, 152] width 181 height 121
click at [1380, 136] on p "[EMAIL_ADDRESS][DOMAIN_NAME]" at bounding box center [1401, 139] width 85 height 12
drag, startPoint x: 682, startPoint y: 235, endPoint x: 690, endPoint y: 242, distance: 10.6
click at [730, 236] on p "from: skiavo2001@libero.it <skiavo2001@libero.it>" at bounding box center [886, 234] width 678 height 16
click at [689, 242] on div "R: Conto di trading attivo – In attesa di un Suo riscontro 10 October 2025 : 09…" at bounding box center [886, 222] width 678 height 76
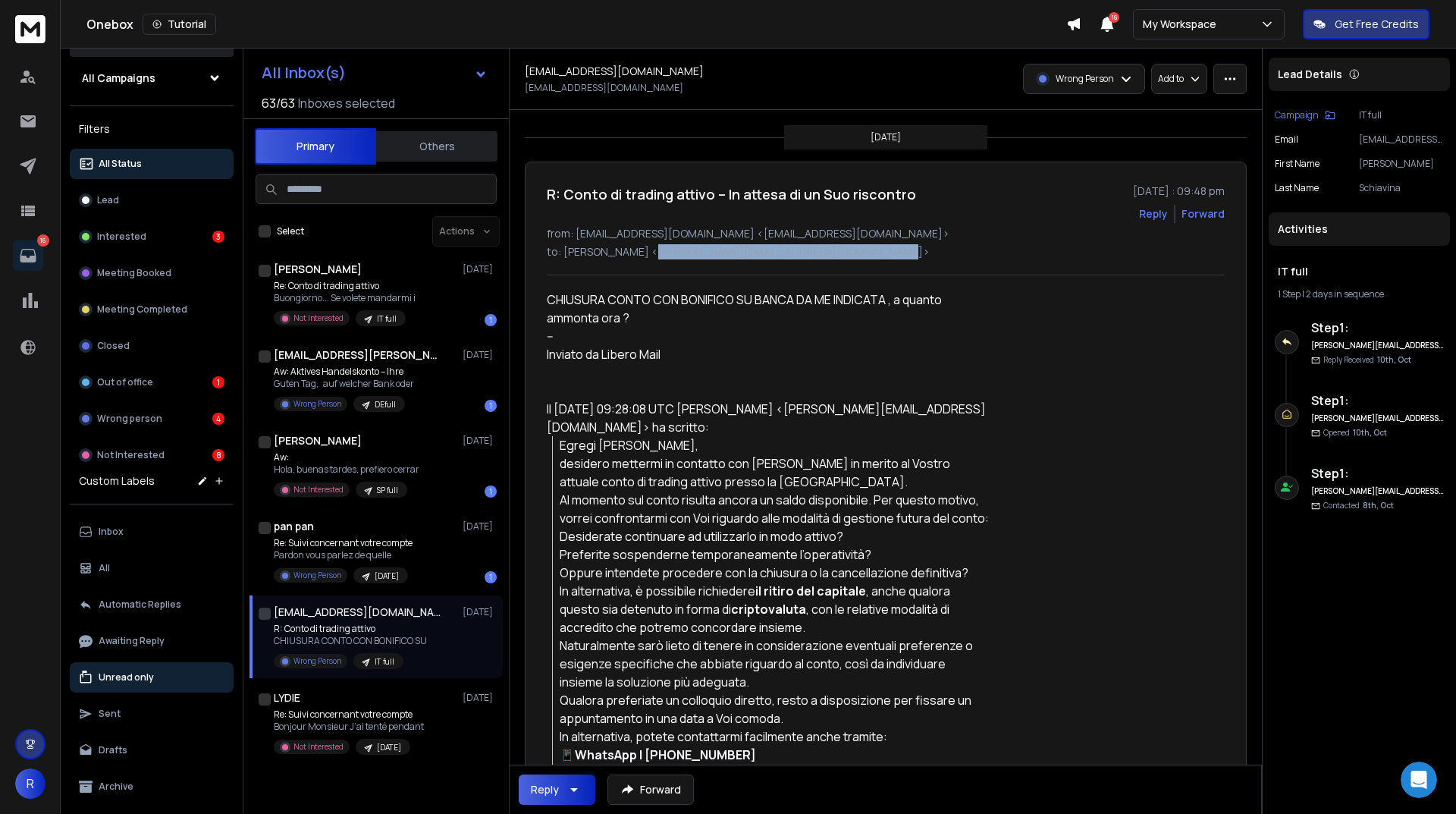
drag, startPoint x: 634, startPoint y: 251, endPoint x: 829, endPoint y: 263, distance: 195.4
click at [838, 251] on p "to: Alessia Conti <alesia.conti@bitcoin-online-services.com>" at bounding box center [886, 252] width 678 height 16
click at [1386, 156] on div "Campaign IT full Email skiavo2001@libero.it First Name Daniele Last Name Schiav…" at bounding box center [1359, 152] width 181 height 121
click at [1382, 159] on p "Daniele" at bounding box center [1401, 164] width 85 height 12
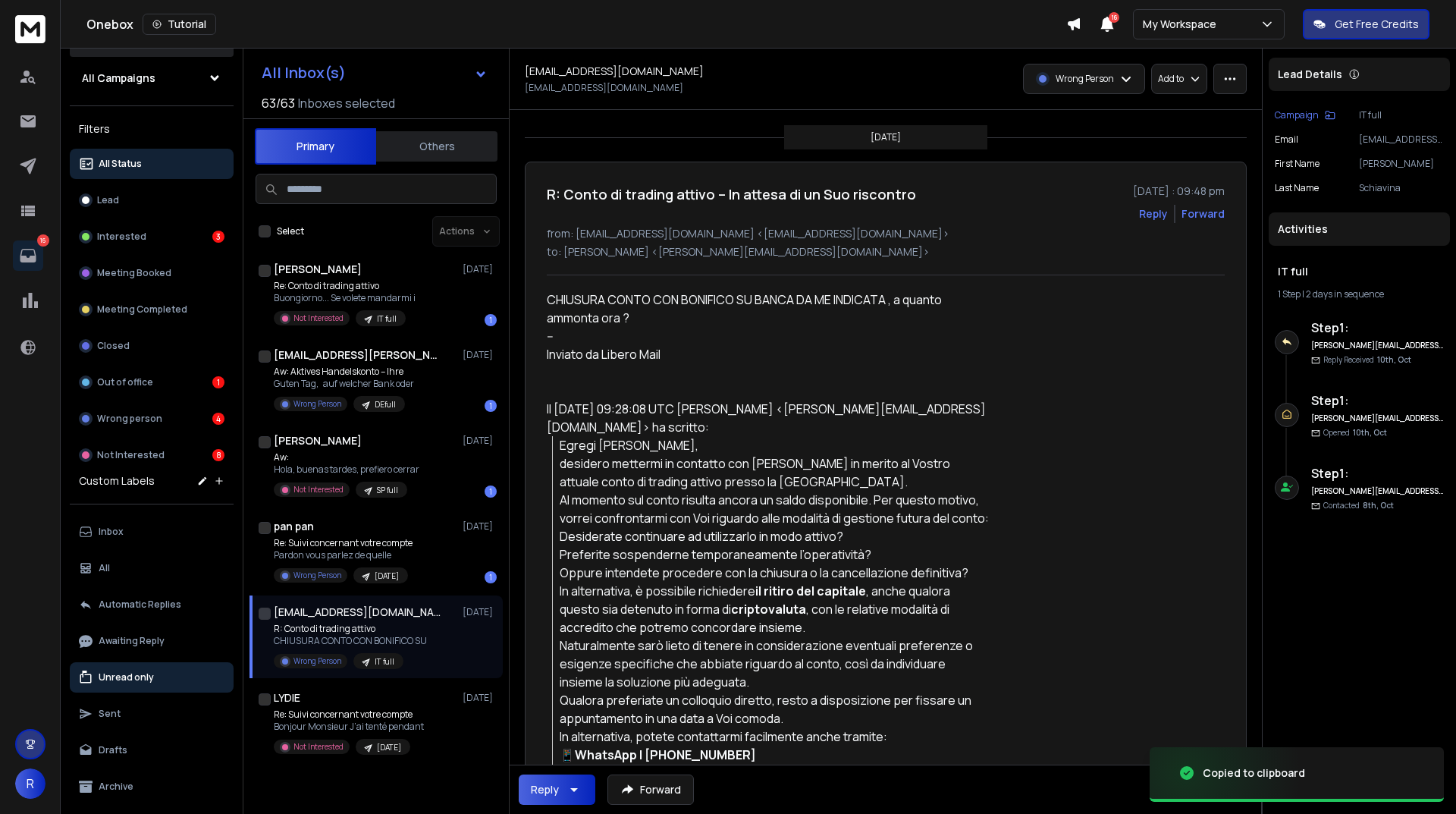
click at [1369, 182] on div "Campaign IT full Email skiavo2001@libero.it First Name Daniele Last Name Schiav…" at bounding box center [1359, 152] width 181 height 121
click at [1371, 185] on p "Schiavina" at bounding box center [1401, 188] width 85 height 12
click at [113, 680] on button "Unread only" at bounding box center [151, 677] width 164 height 30
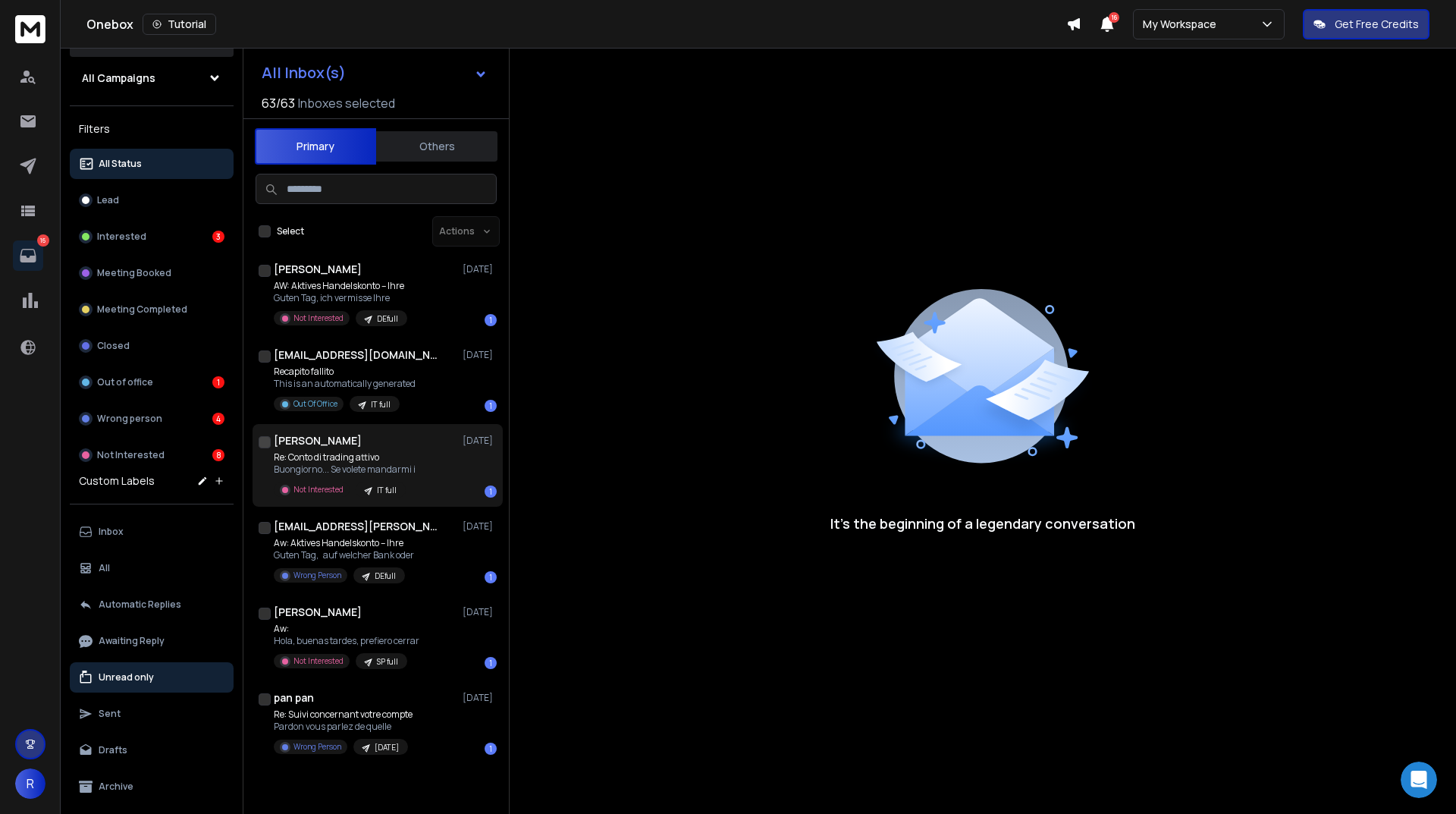
scroll to position [1041, 0]
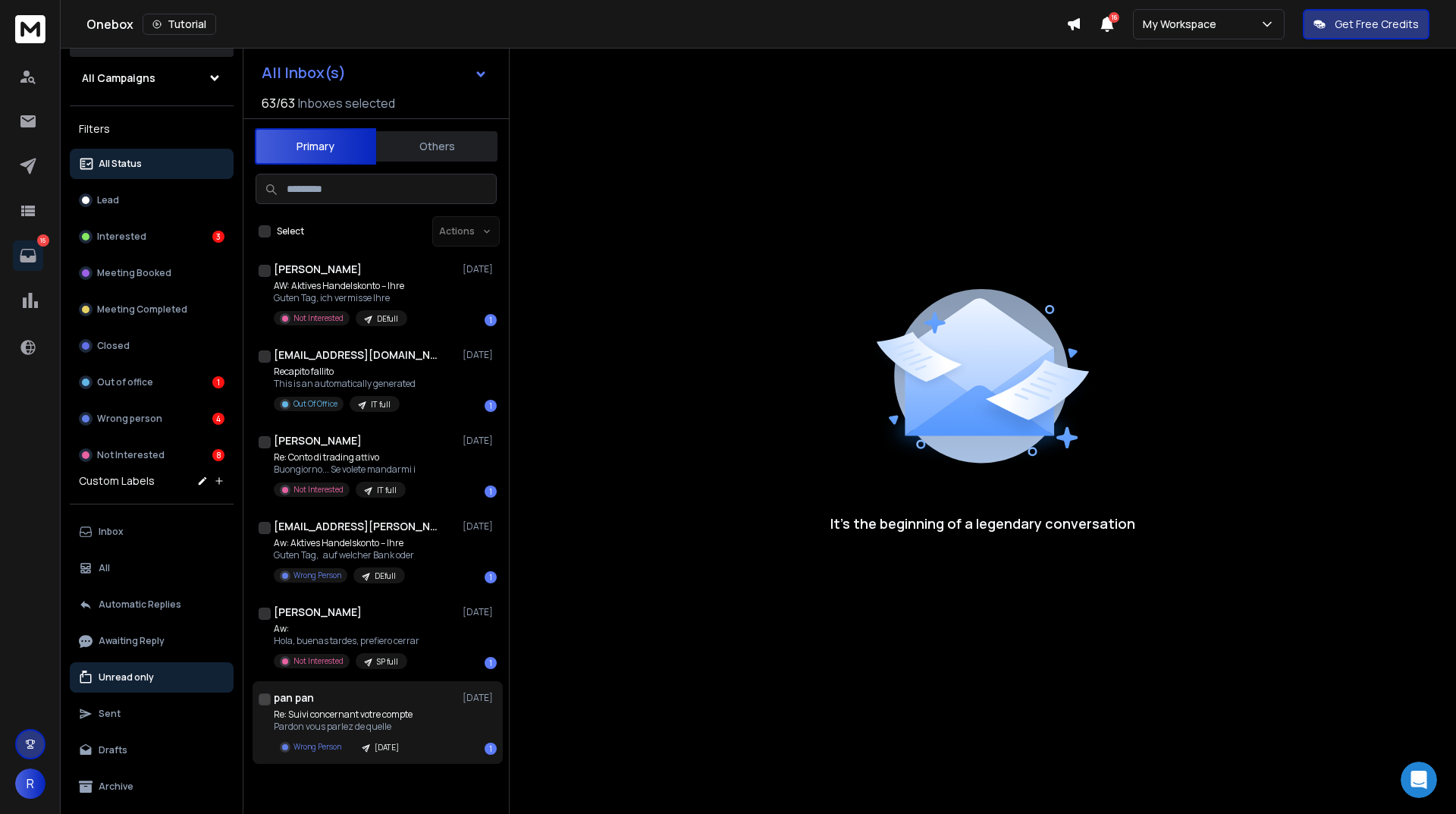
click at [413, 727] on p "Pardon vous parlez de quelle" at bounding box center [343, 727] width 139 height 12
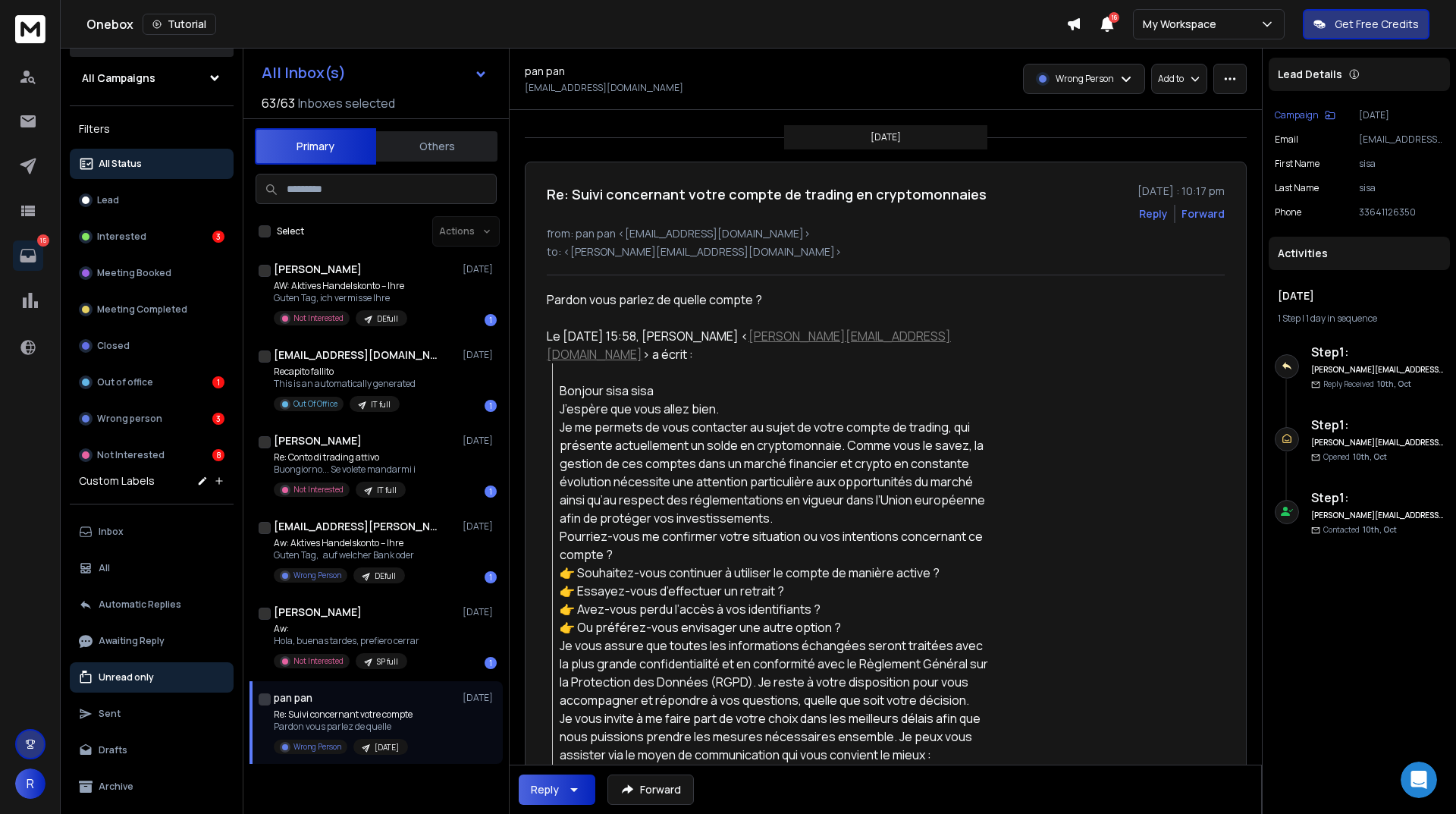
drag, startPoint x: 545, startPoint y: 299, endPoint x: 786, endPoint y: 299, distance: 241.0
click at [786, 299] on div "Re: Suivi concernant votre compte de trading en cryptomonnaies 10 October 2025 …" at bounding box center [886, 653] width 722 height 983
click at [1374, 218] on div "Campaign fr OCT 2 Email sisa55013@gmail.com First Name sisa Last Name sisa Phon…" at bounding box center [1359, 164] width 181 height 145
click at [1374, 212] on p "33641126350" at bounding box center [1401, 212] width 85 height 12
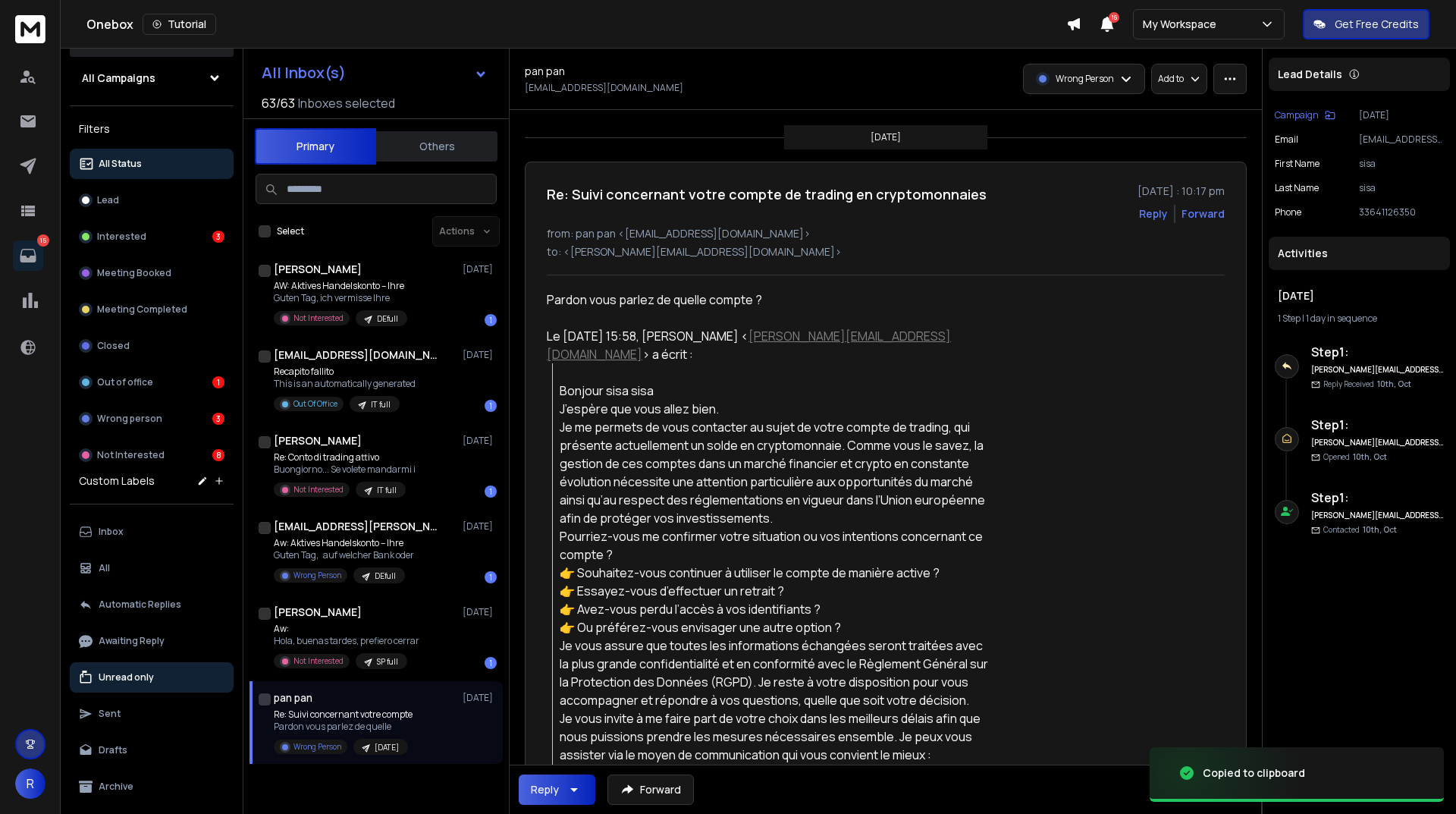
click at [1324, 579] on div "Step 1 : lara.fischer@bitcoin-online-services.com Reply Received 10th, Oct Step…" at bounding box center [1377, 462] width 181 height 238
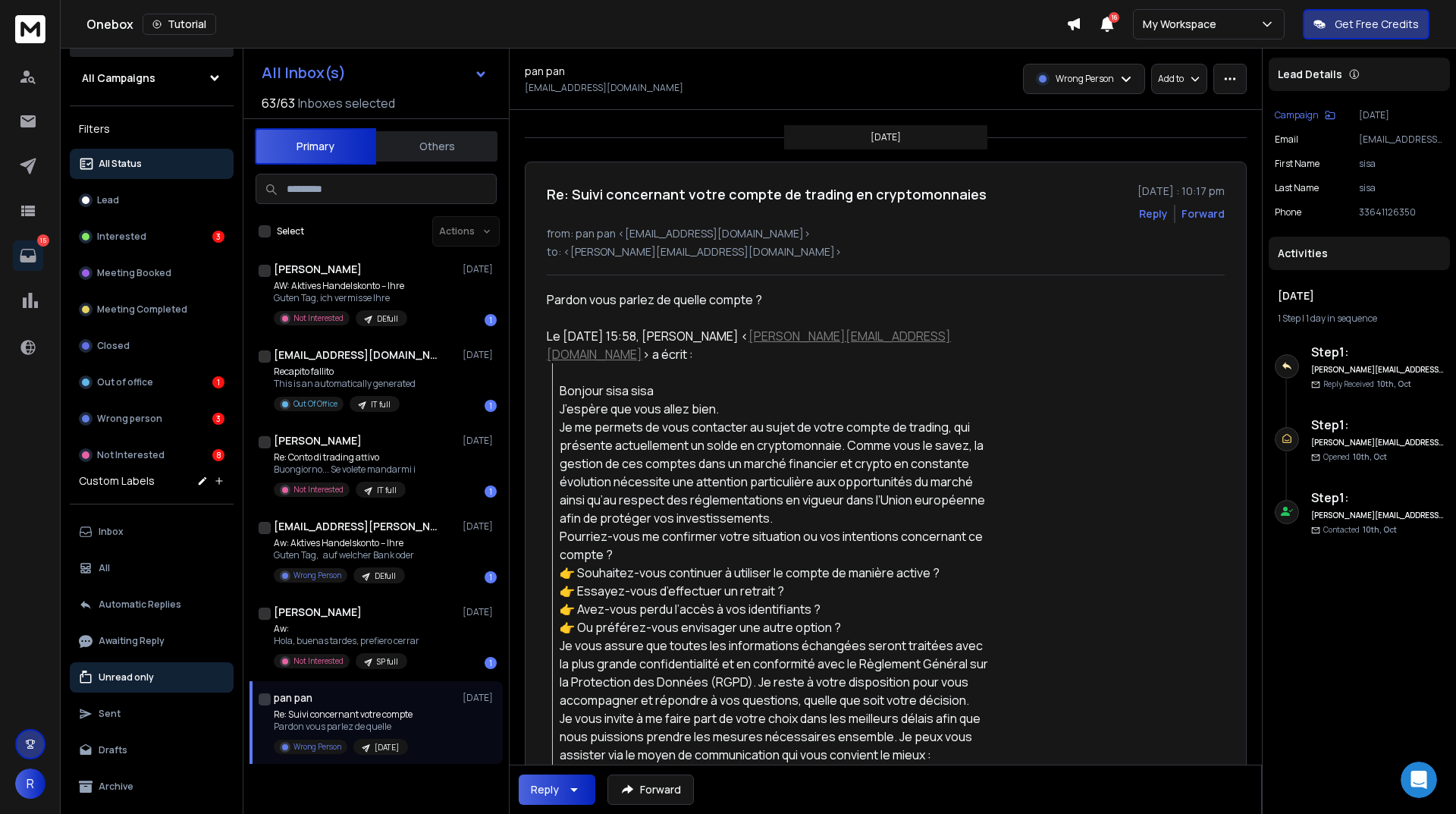
click at [1379, 146] on div "Campaign fr OCT 2 Email sisa55013@gmail.com First Name sisa Last Name sisa Phon…" at bounding box center [1359, 164] width 181 height 145
click at [1379, 143] on p "sisa55013@gmail.com" at bounding box center [1401, 139] width 85 height 12
drag, startPoint x: 569, startPoint y: 258, endPoint x: 769, endPoint y: 254, distance: 200.0
click at [769, 254] on p "to: <lara.fischer@bitcoin-online-services.com>" at bounding box center [886, 252] width 678 height 16
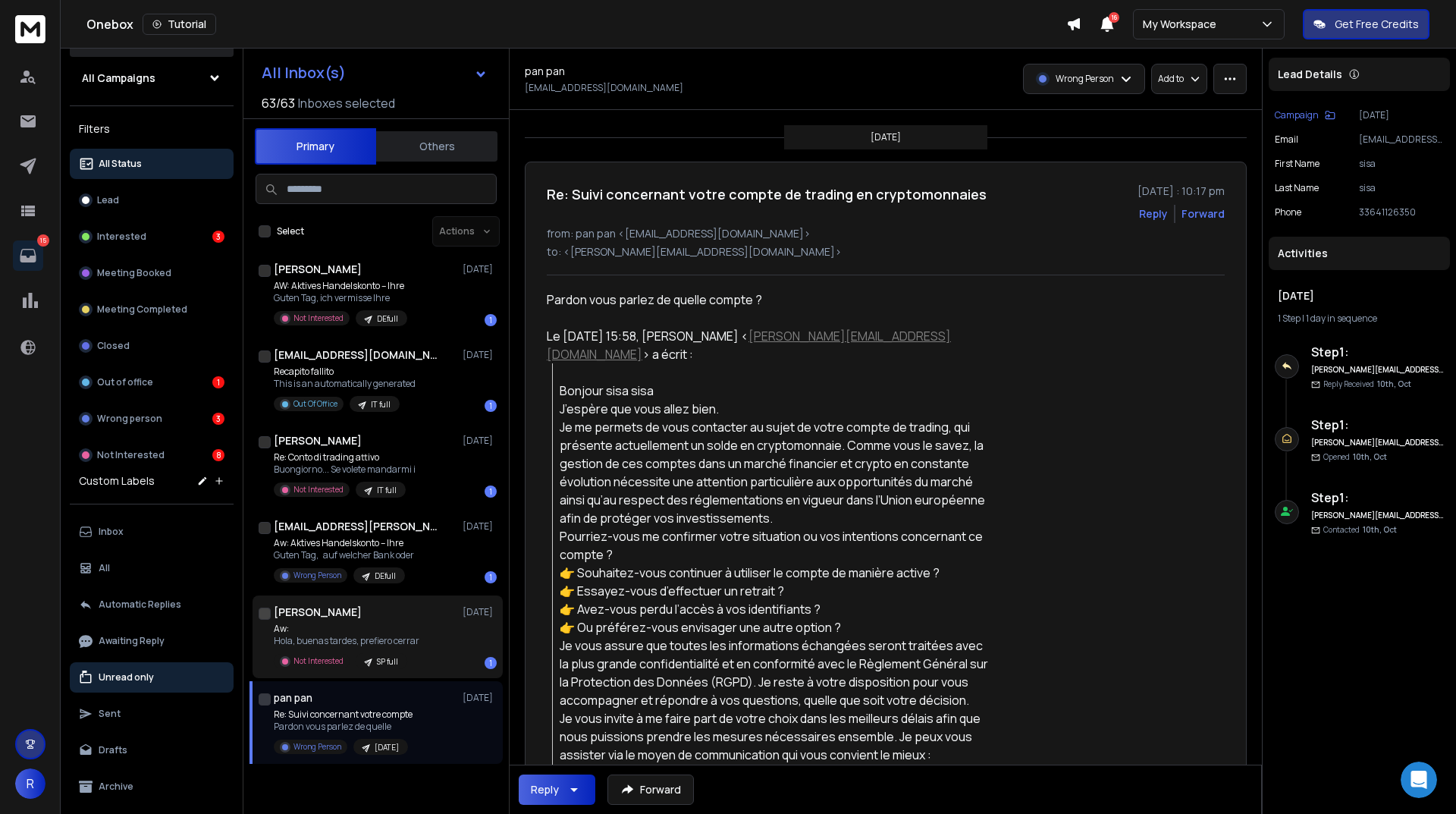
click at [416, 656] on div "Not Interested SP full" at bounding box center [346, 661] width 145 height 16
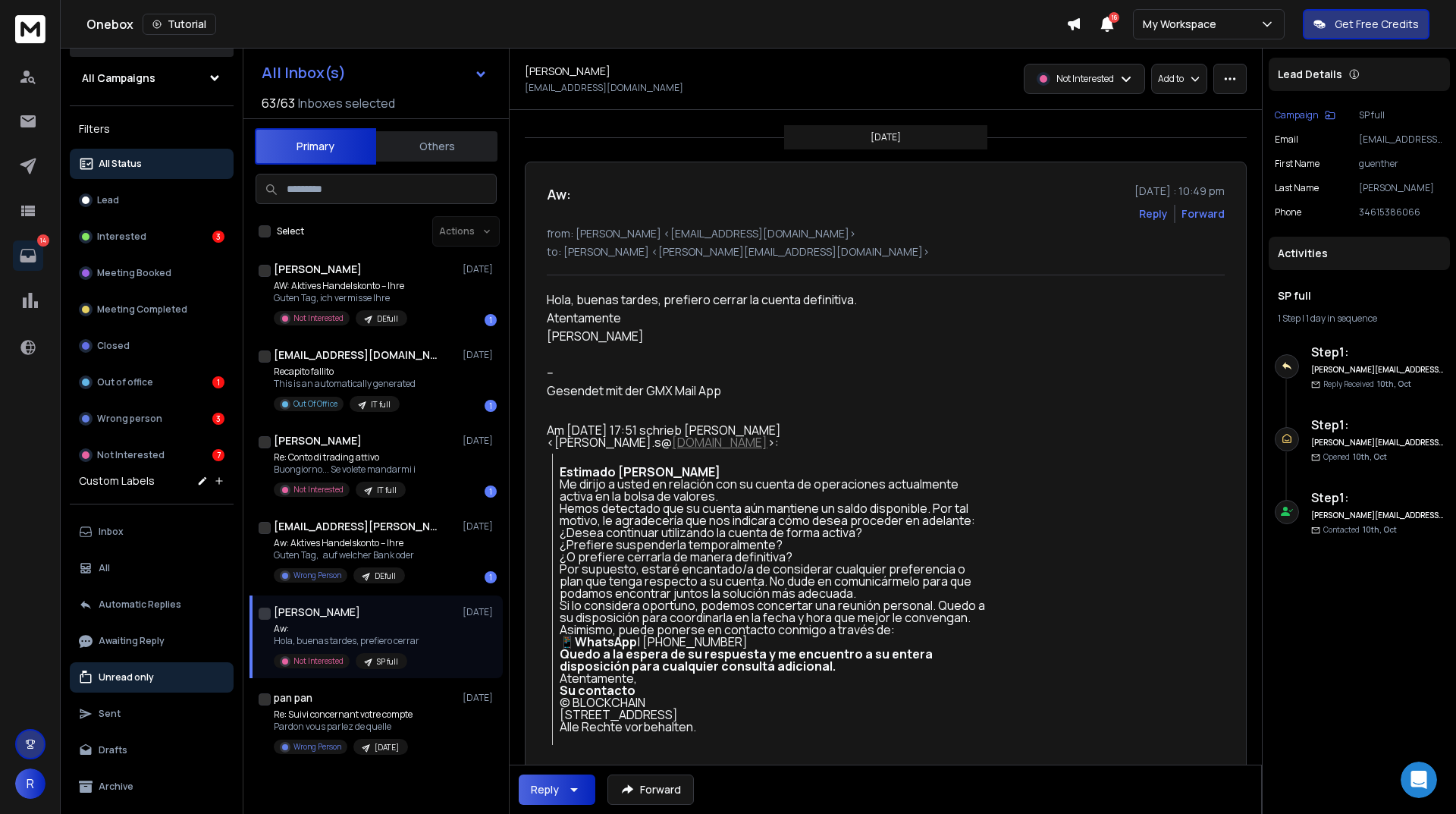
drag, startPoint x: 640, startPoint y: 336, endPoint x: 527, endPoint y: 297, distance: 119.5
click at [525, 297] on div "Aw: 10 October 2025 : 10:49 pm Reply Forward from: Guenther Seiler <25035@gmx.d…" at bounding box center [886, 488] width 722 height 654
click at [1388, 210] on p "34615386066" at bounding box center [1401, 212] width 85 height 12
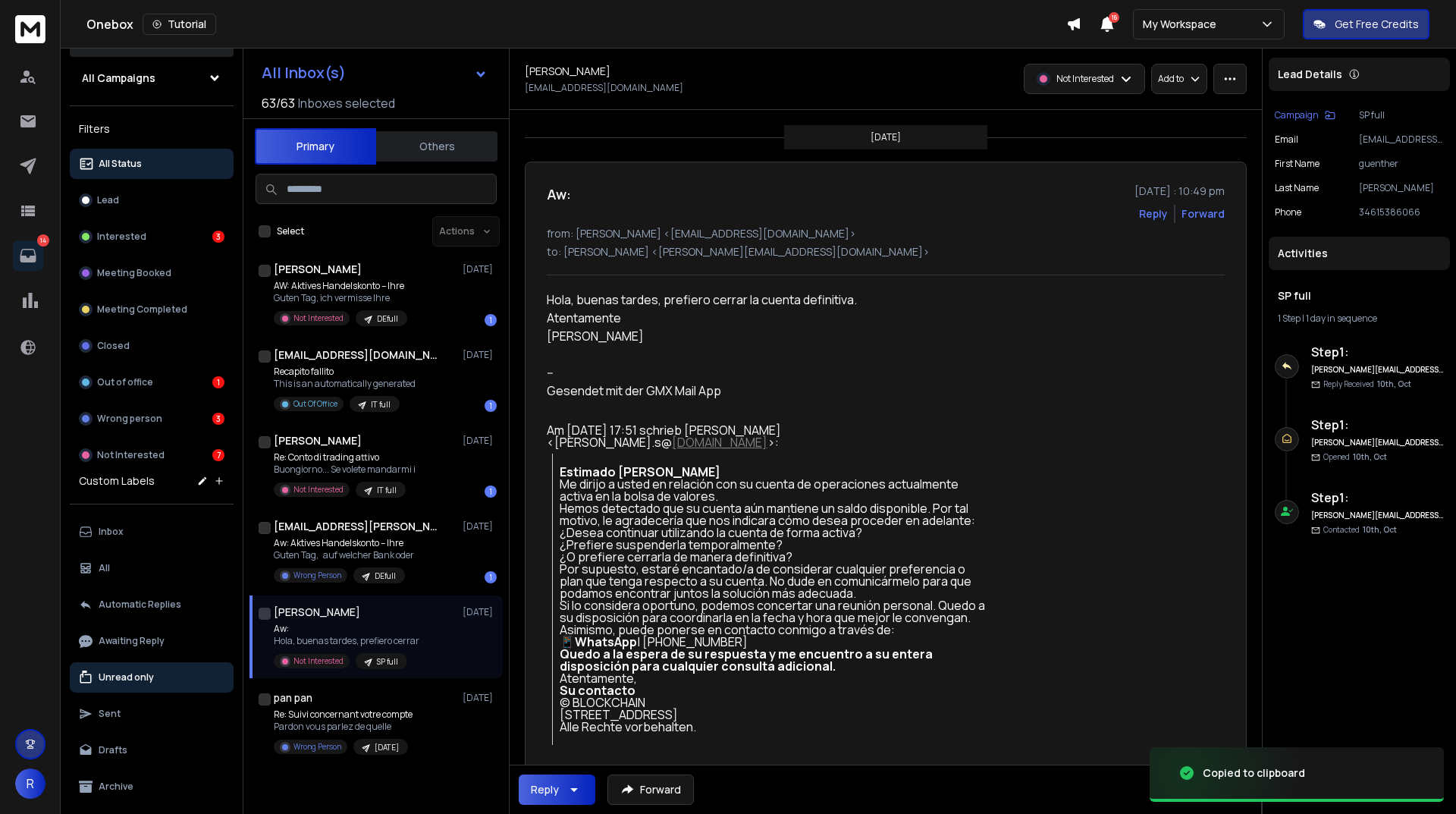
click at [618, 244] on p "to: Lukas Schneider <lucas.s@webblockchain.info>" at bounding box center [886, 252] width 678 height 16
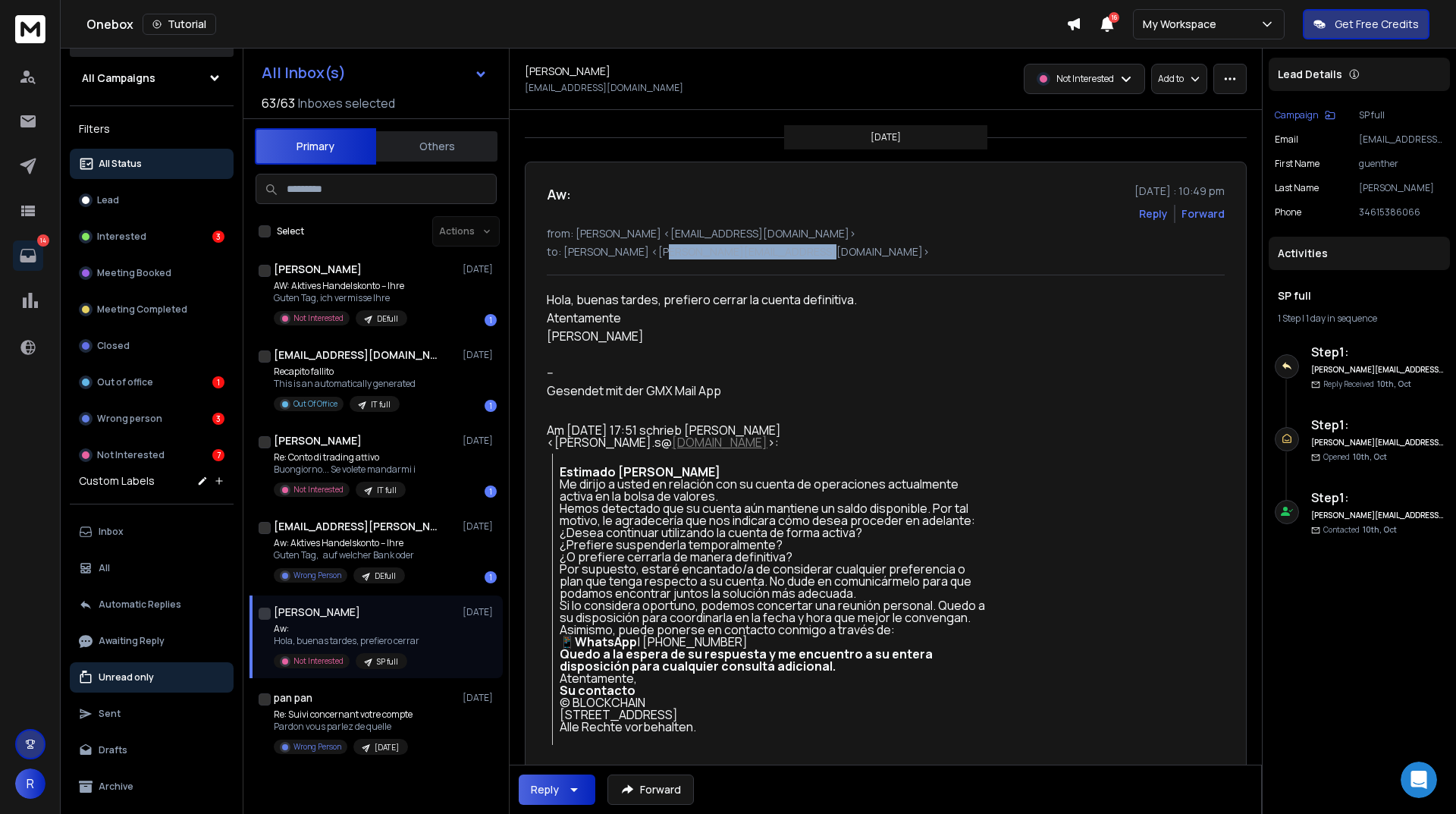
drag, startPoint x: 652, startPoint y: 248, endPoint x: 789, endPoint y: 253, distance: 137.1
click at [789, 253] on p "to: Lukas Schneider <lucas.s@webblockchain.info>" at bounding box center [886, 252] width 678 height 16
drag, startPoint x: 1071, startPoint y: 662, endPoint x: 1064, endPoint y: 656, distance: 9.2
click at [1070, 662] on div "Aw: 10 October 2025 : 10:49 pm Reply Forward from: Guenther Seiler <25035@gmx.d…" at bounding box center [886, 488] width 678 height 610
click at [148, 671] on p "Unread only" at bounding box center [126, 677] width 55 height 12
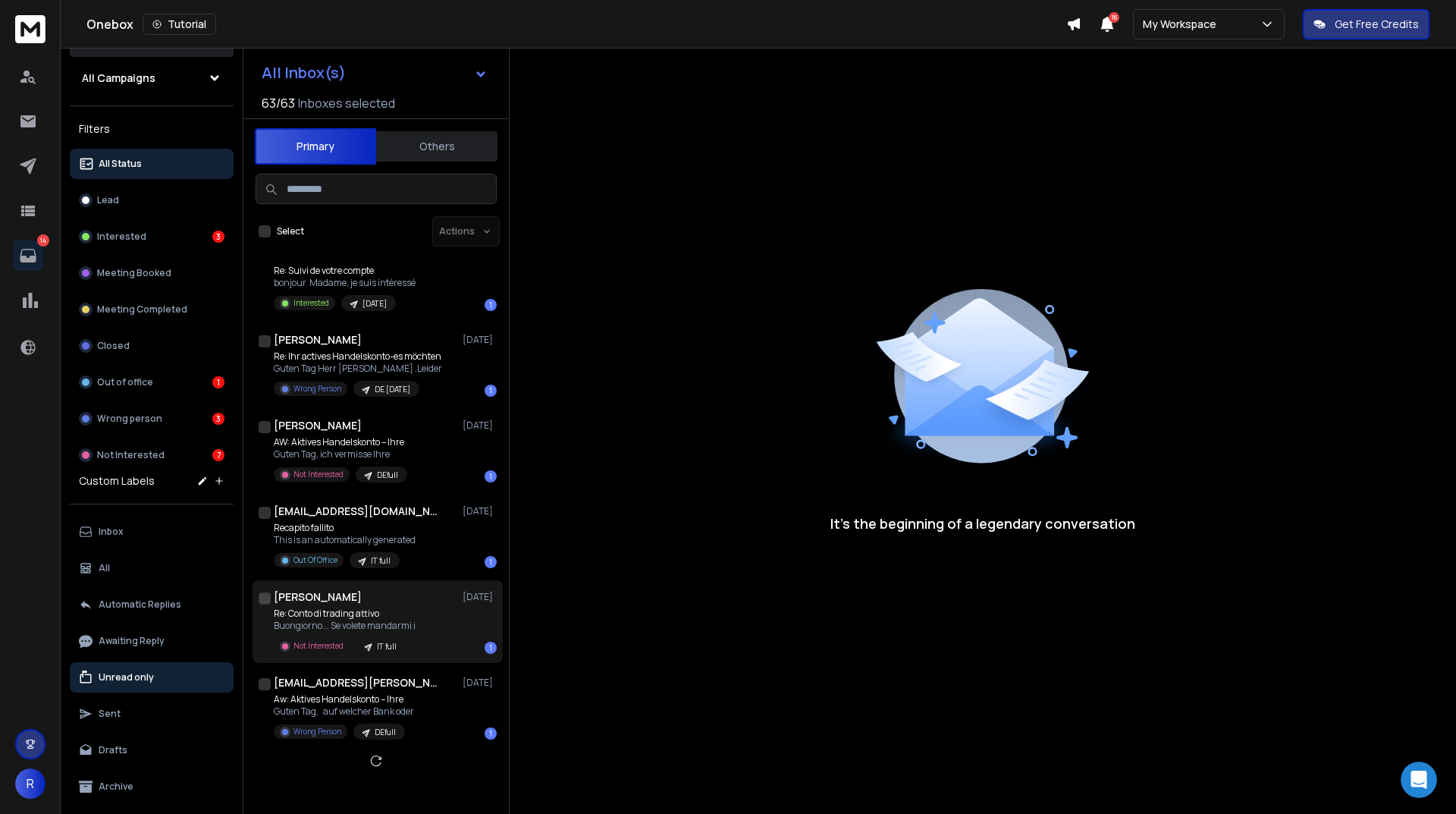
scroll to position [869, 0]
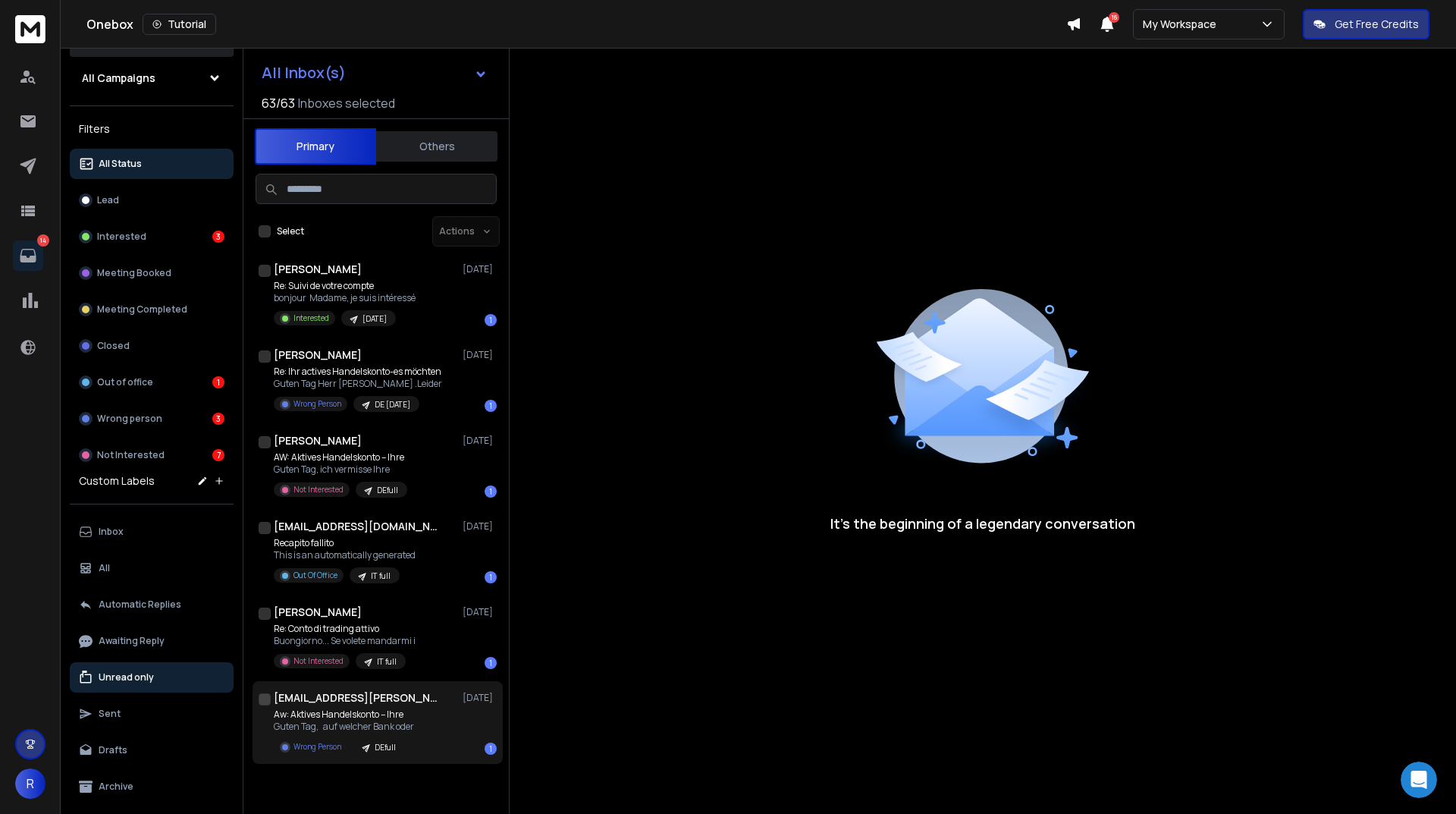
click at [437, 733] on div "Aw: Aktives Handelskonto – Ihre Guten Tag, auf welcher Bank oder Wrong Person D…" at bounding box center [385, 731] width 223 height 46
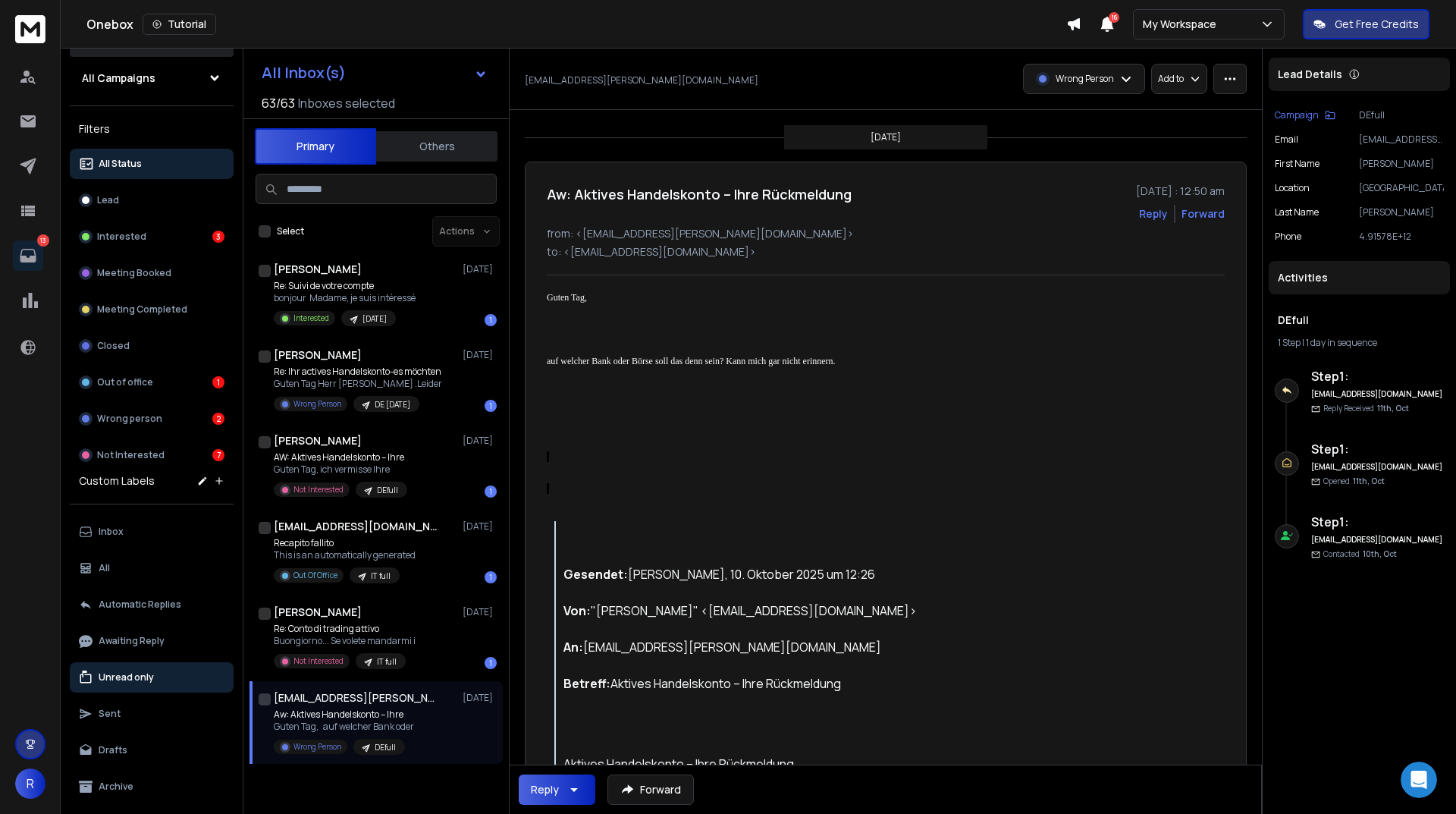
click at [654, 364] on div "auf welcher Bank oder Börse soll das denn sein? Kann mich gar nicht erinnern." at bounding box center [769, 361] width 443 height 14
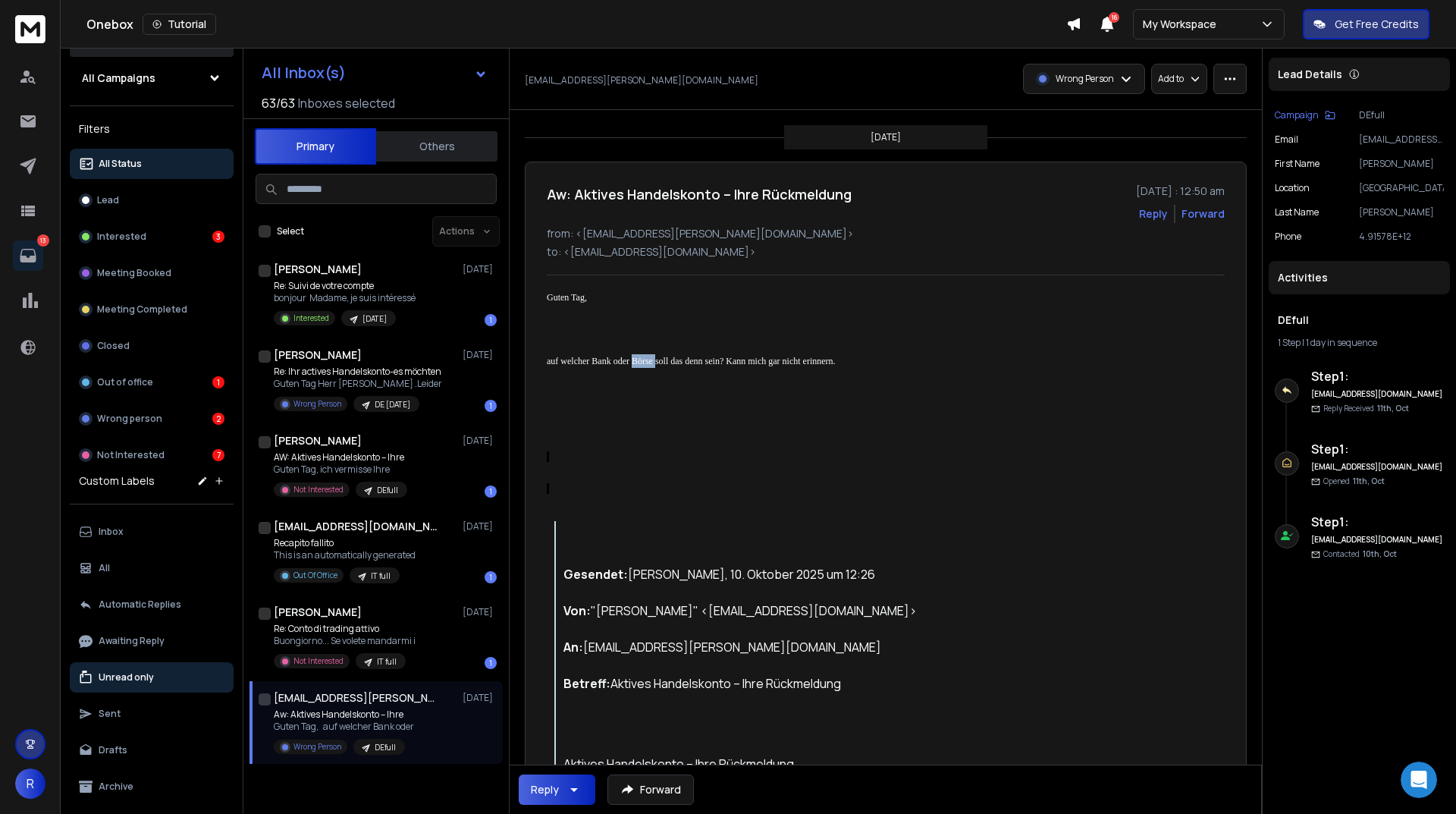
click at [654, 364] on div "auf welcher Bank oder Börse soll das denn sein? Kann mich gar nicht erinnern." at bounding box center [769, 361] width 443 height 14
click at [551, 450] on div at bounding box center [769, 457] width 443 height 14
click at [1386, 139] on p "[EMAIL_ADDRESS][PERSON_NAME][DOMAIN_NAME]" at bounding box center [1401, 139] width 85 height 12
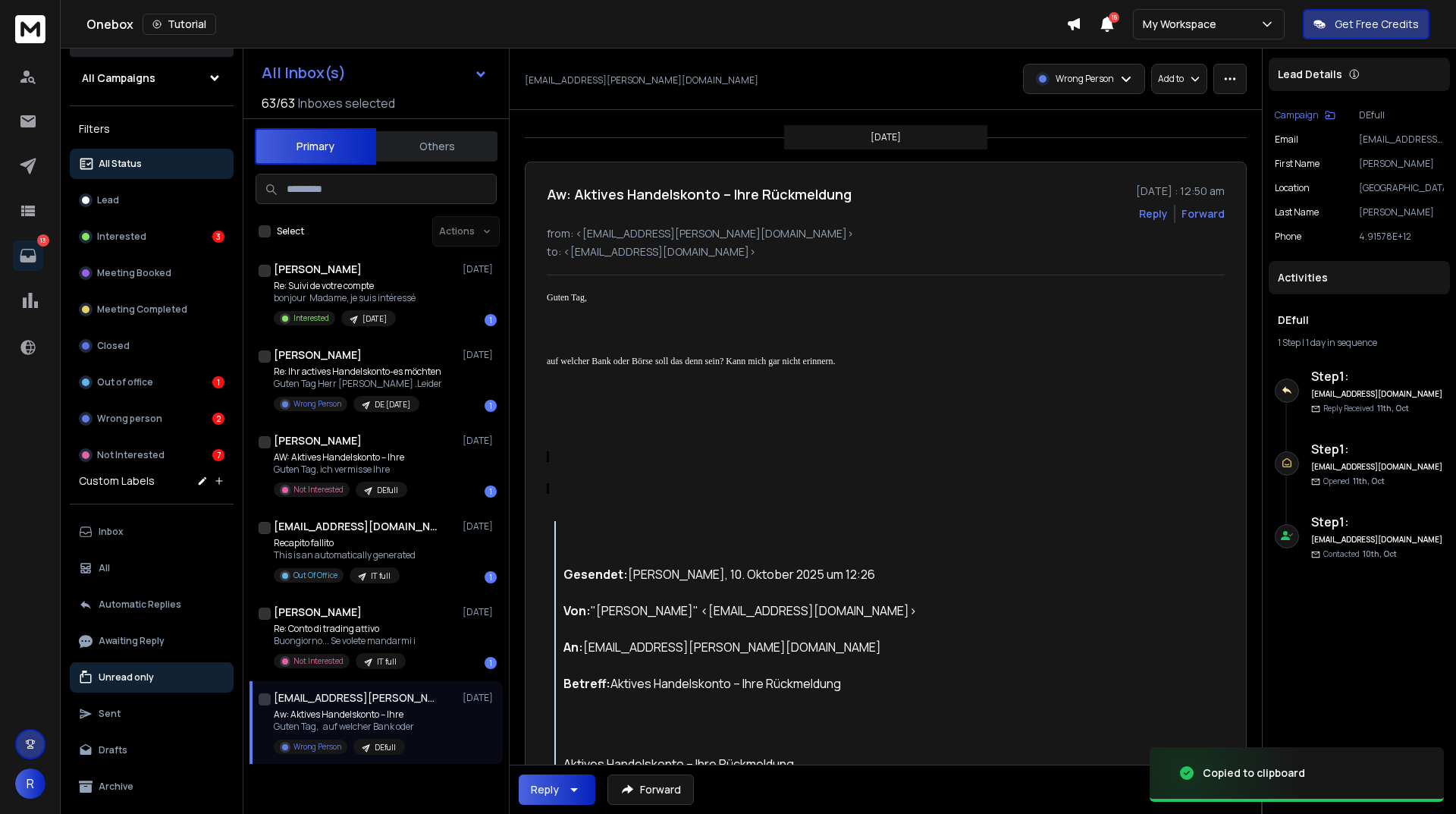
click at [1380, 159] on p "Brigitte Martha" at bounding box center [1401, 164] width 85 height 12
click at [1408, 205] on div "Campaign DEfull Email gitte.heintz@web.de First Name Brigitte Martha location G…" at bounding box center [1359, 176] width 181 height 170
drag, startPoint x: 1362, startPoint y: 210, endPoint x: 1293, endPoint y: 265, distance: 88.2
click at [1363, 210] on p "Heintz" at bounding box center [1401, 212] width 85 height 12
click at [677, 101] on div "gitte.heintz@web.de Wrong Person Add to Wrong Person Add to" at bounding box center [886, 79] width 752 height 61
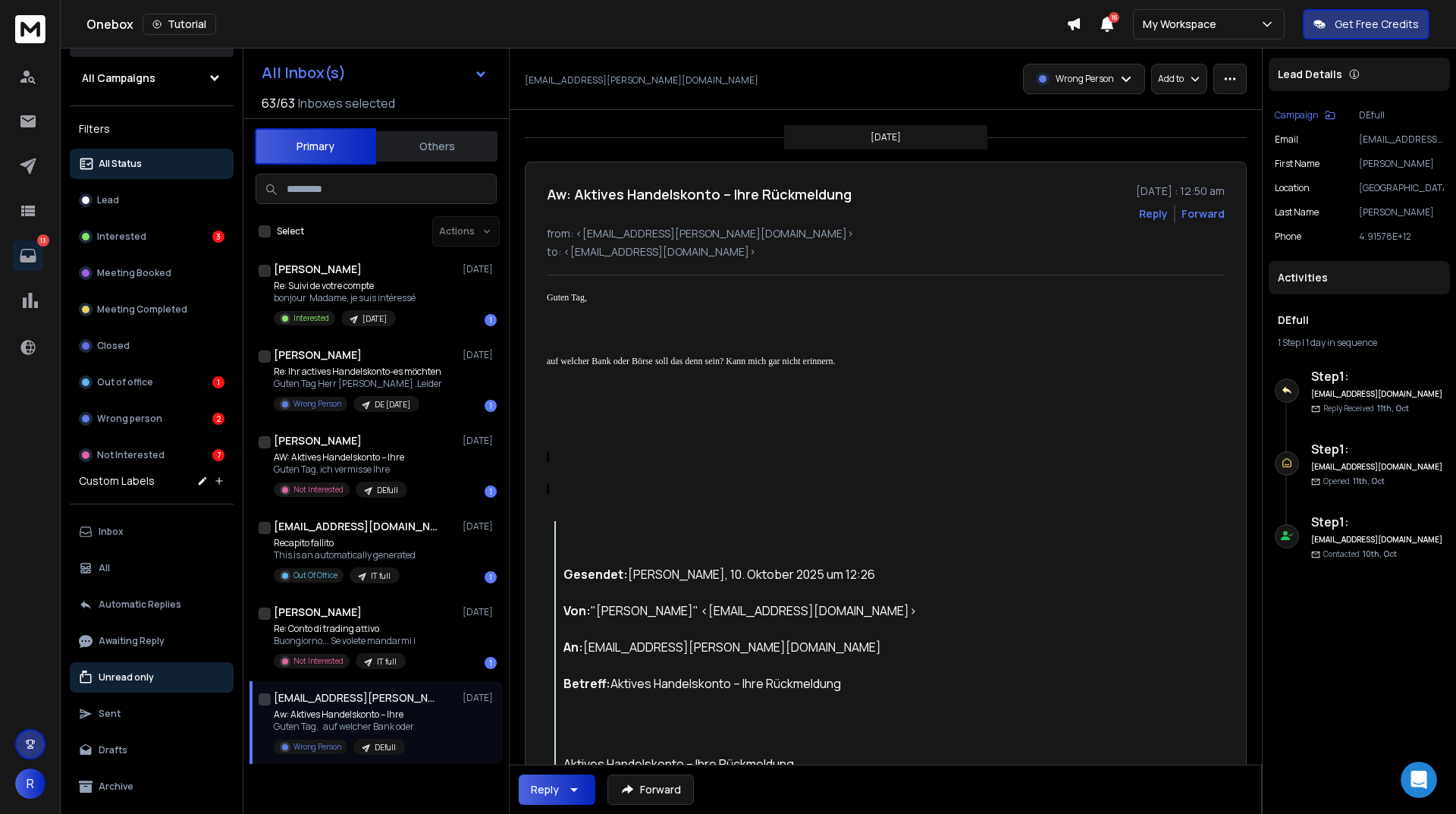
drag, startPoint x: 568, startPoint y: 250, endPoint x: 763, endPoint y: 254, distance: 195.0
click at [763, 254] on p "to: <louisamendez@supporttradecrypto.org>" at bounding box center [886, 252] width 678 height 16
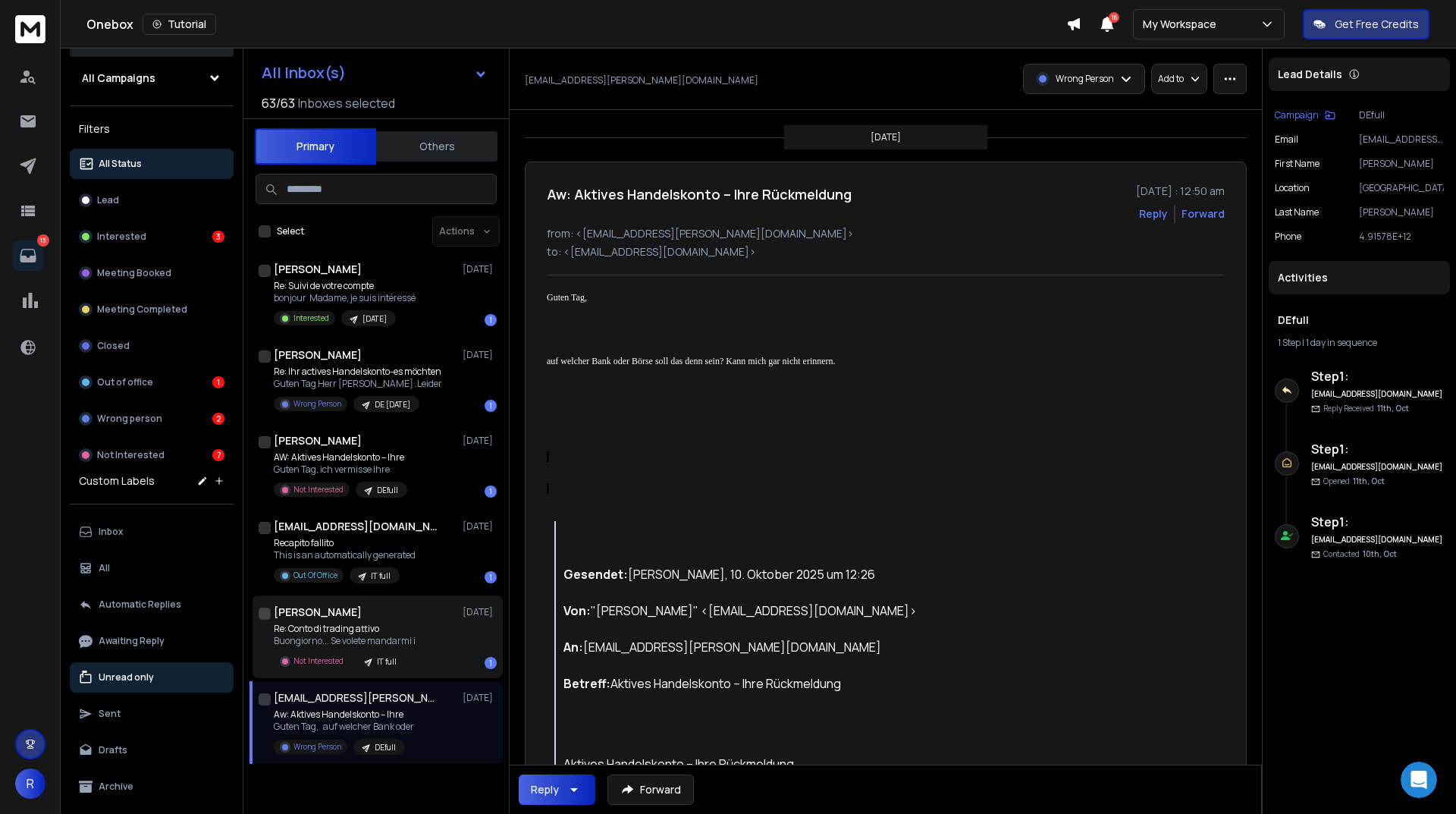
click at [412, 647] on div "Re: Conto di trading attivo Buongiorno... Se volete mandarmi i Not Interested I…" at bounding box center [345, 645] width 142 height 46
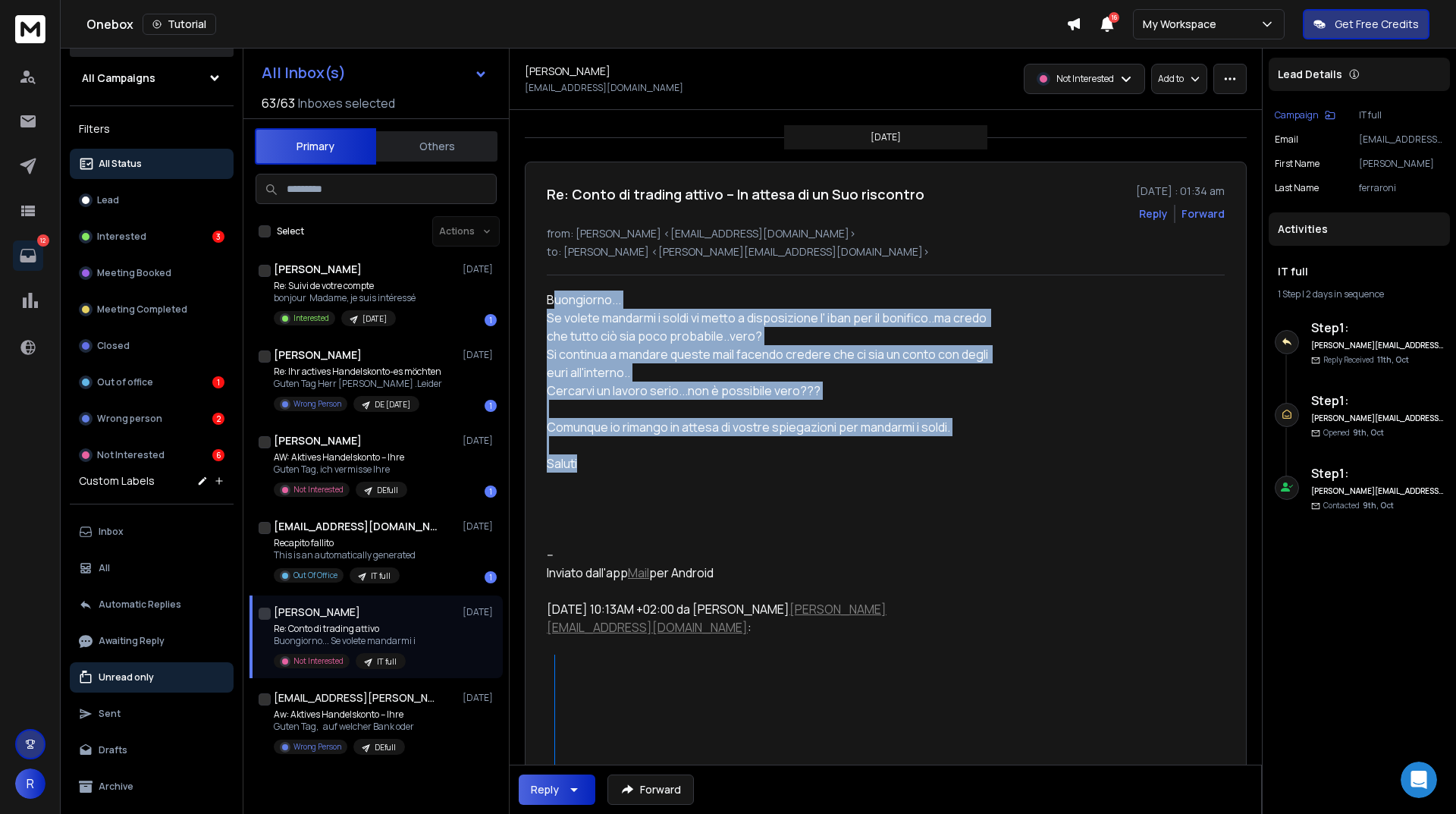
drag, startPoint x: 585, startPoint y: 514, endPoint x: 553, endPoint y: 296, distance: 220.3
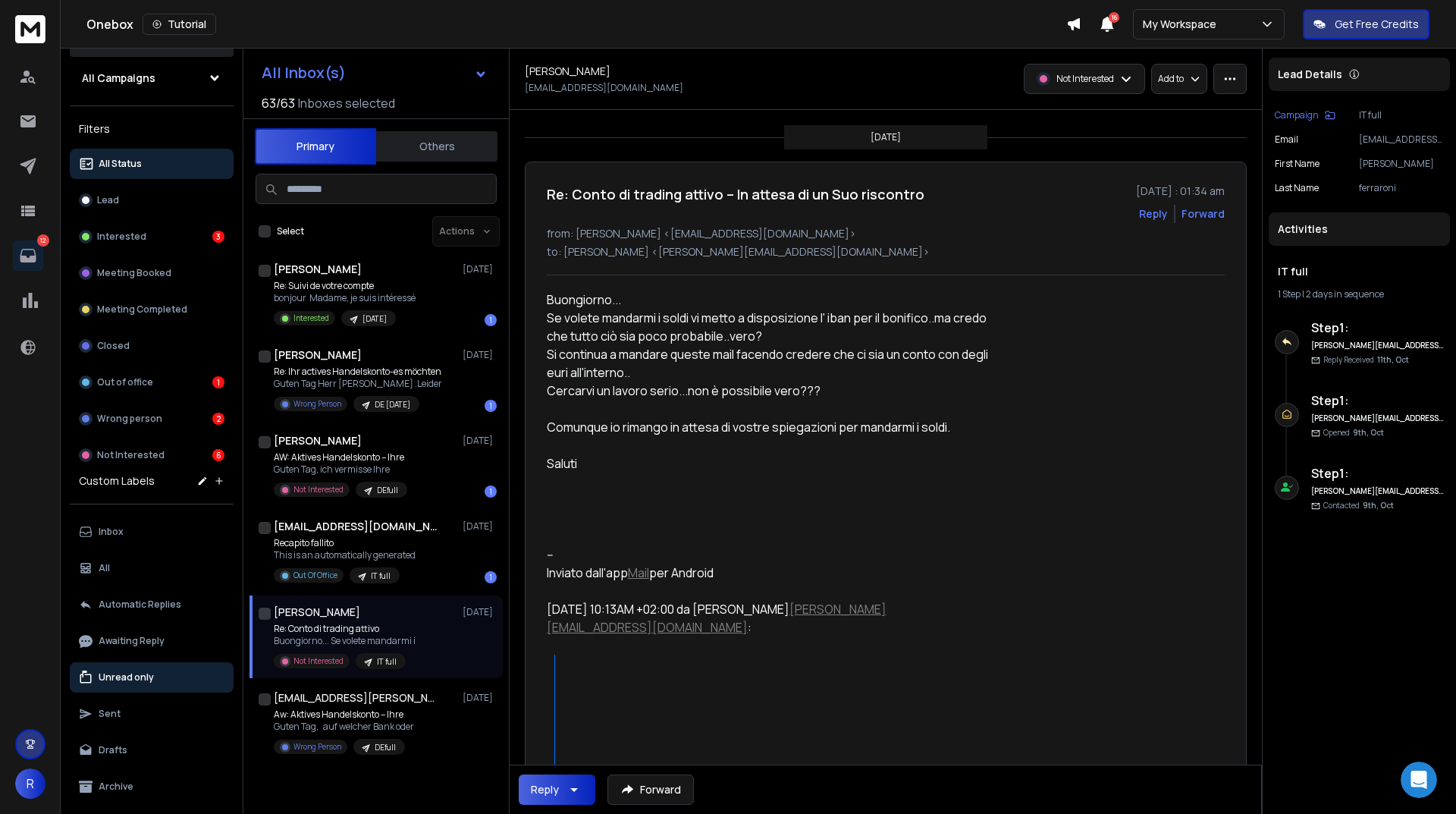
drag, startPoint x: 541, startPoint y: 288, endPoint x: 571, endPoint y: 290, distance: 30.1
click at [557, 290] on div "Re: Conto di trading attivo – In attesa di un Suo riscontro 11 October 2025 : 0…" at bounding box center [886, 817] width 722 height 1310
click at [568, 296] on p "Buongiorno... Se volete mandarmi i soldi vi metto a disposizione l' iban per il…" at bounding box center [769, 346] width 443 height 109
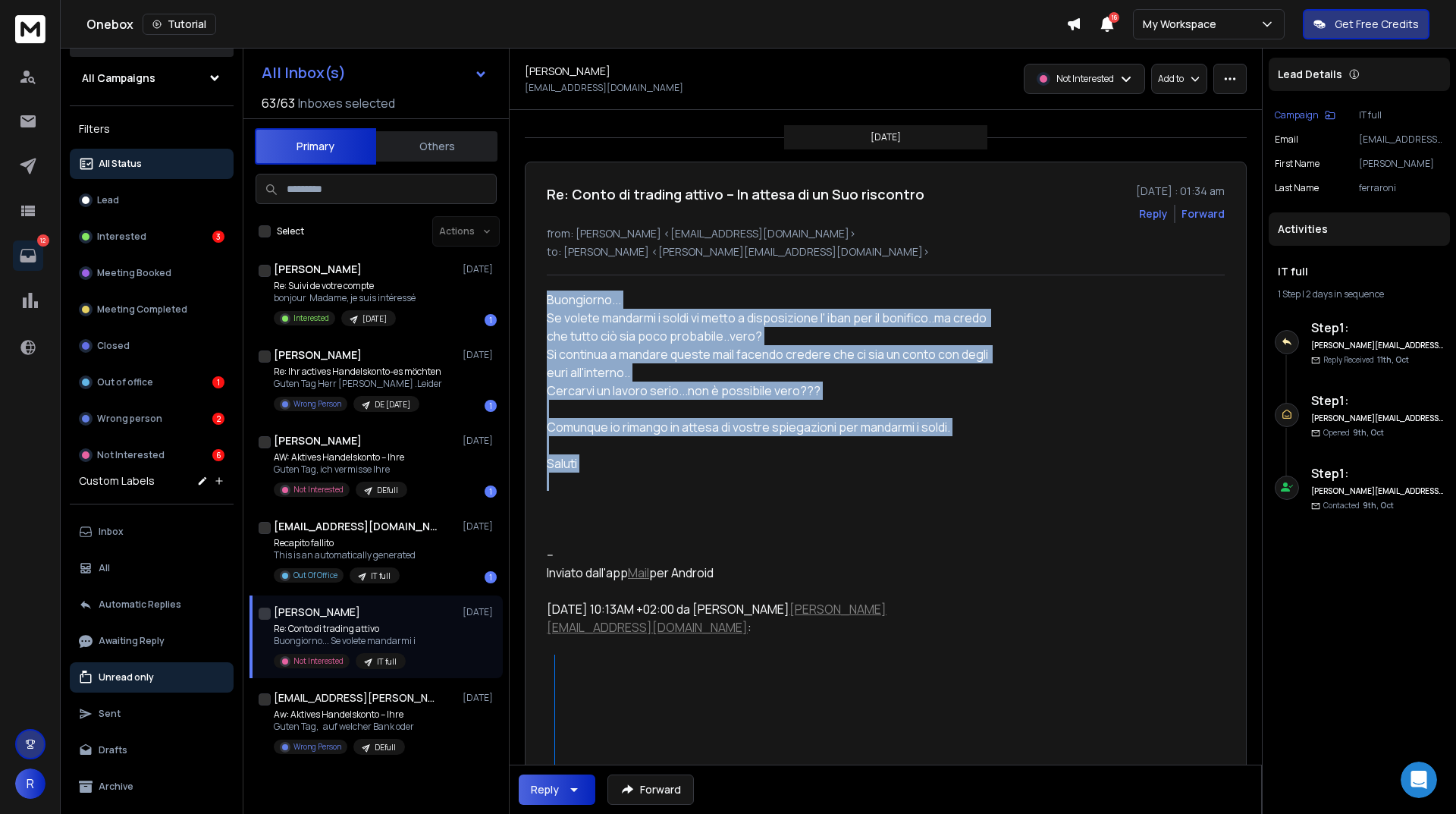
drag, startPoint x: 549, startPoint y: 292, endPoint x: 681, endPoint y: 548, distance: 288.0
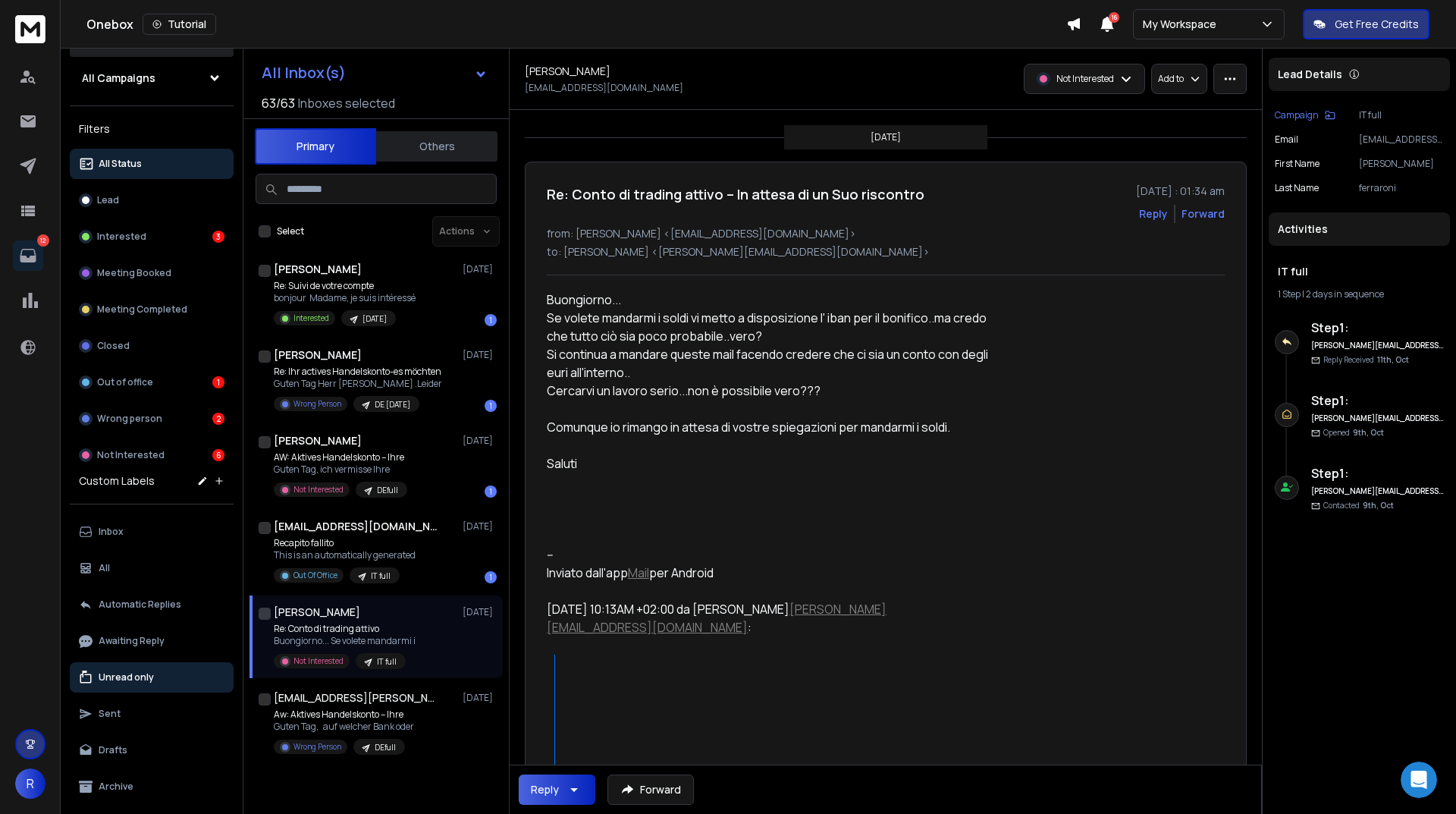
click at [1375, 137] on p "ferrax@mail.ru" at bounding box center [1401, 139] width 85 height 12
click at [1359, 166] on p "paolo" at bounding box center [1401, 164] width 85 height 12
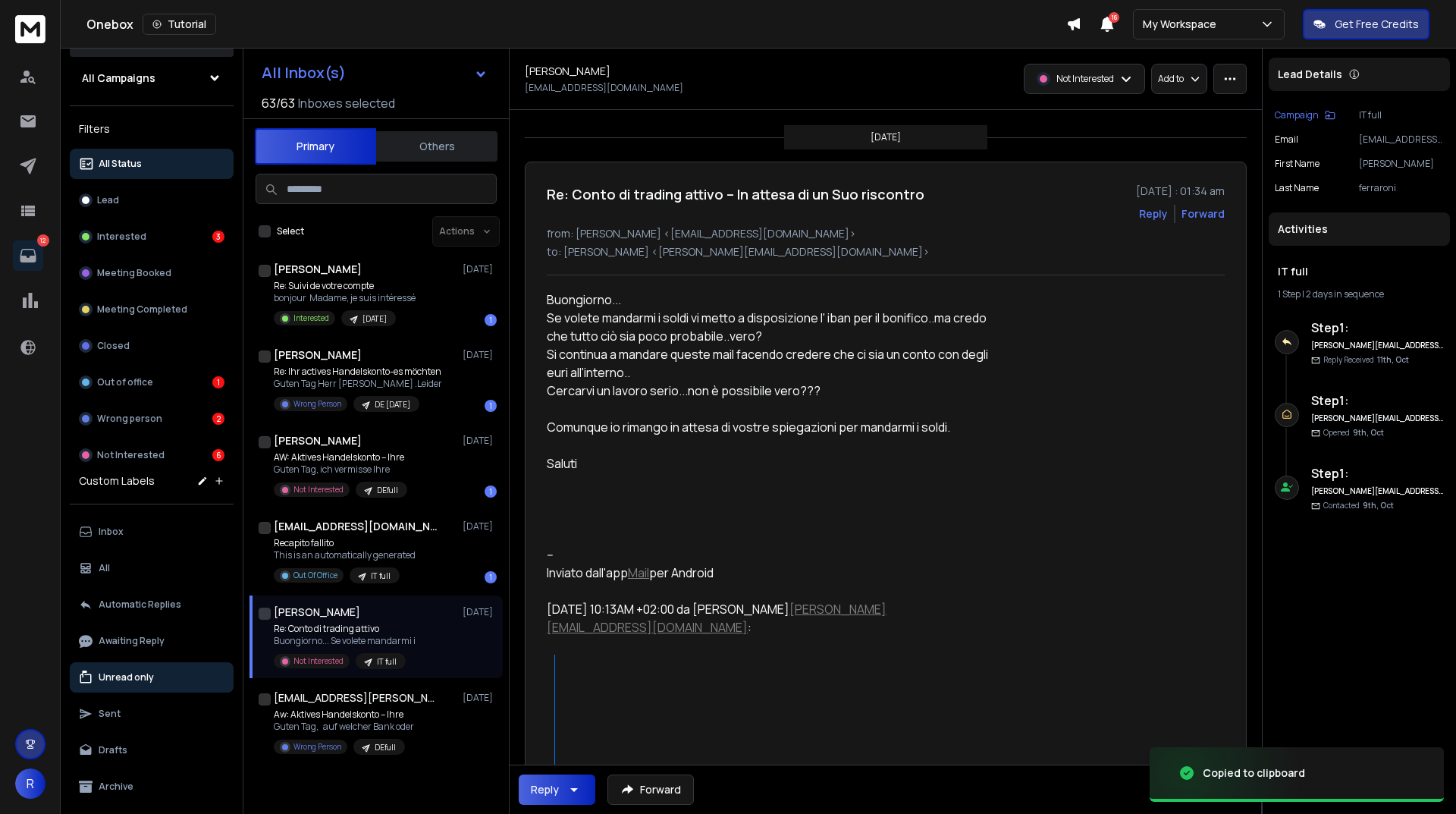
click at [1382, 188] on p "ferraroni" at bounding box center [1401, 188] width 85 height 12
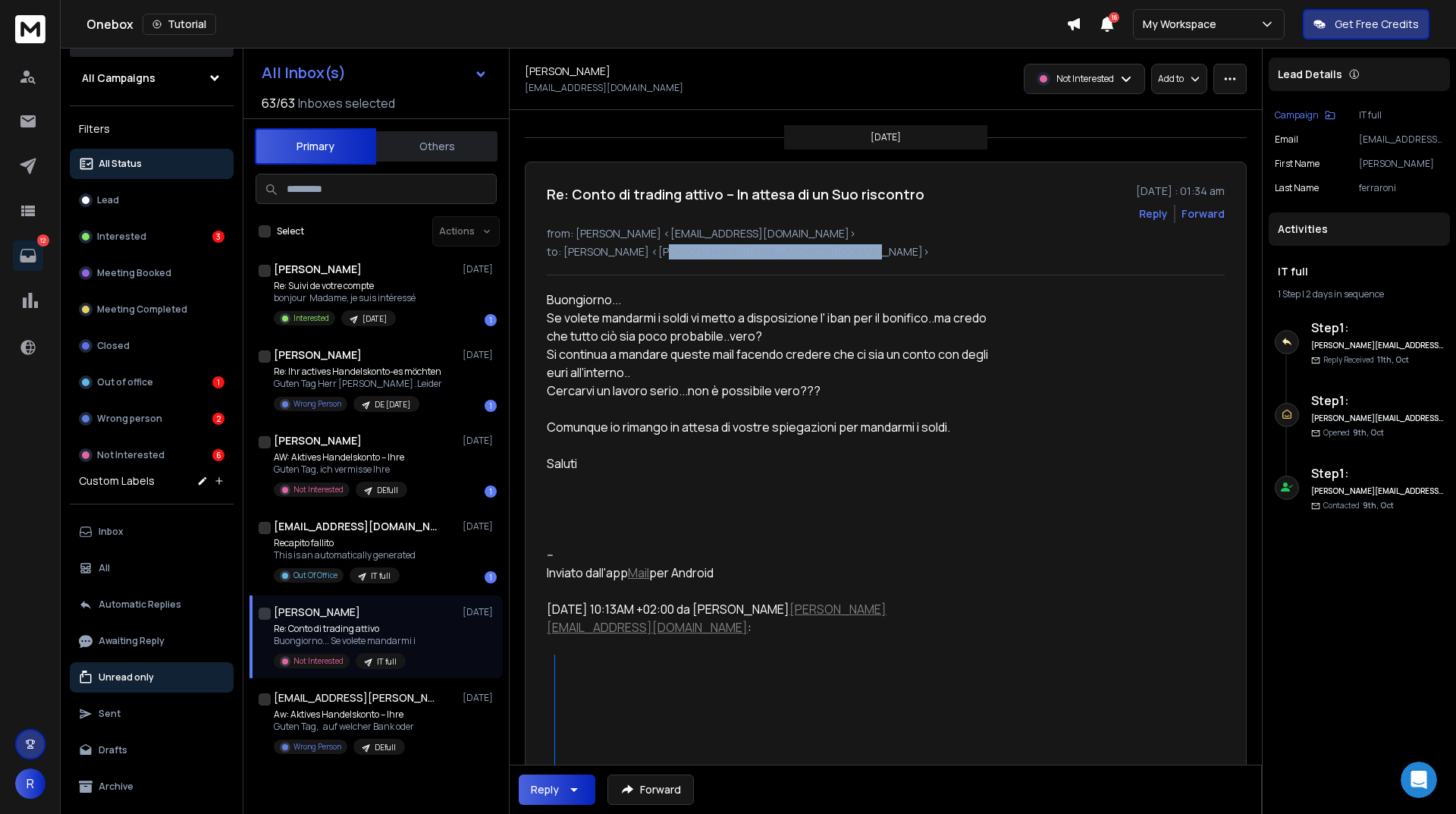
drag, startPoint x: 646, startPoint y: 254, endPoint x: 807, endPoint y: 254, distance: 161.0
click at [807, 254] on p "to: Mathilda Reiter <mathilda.reiter@cryptobitcoin.live>" at bounding box center [886, 252] width 678 height 16
click at [546, 10] on div "Onebox Tutorial 16 My Workspace Get Free Credits" at bounding box center [728, 24] width 1456 height 48
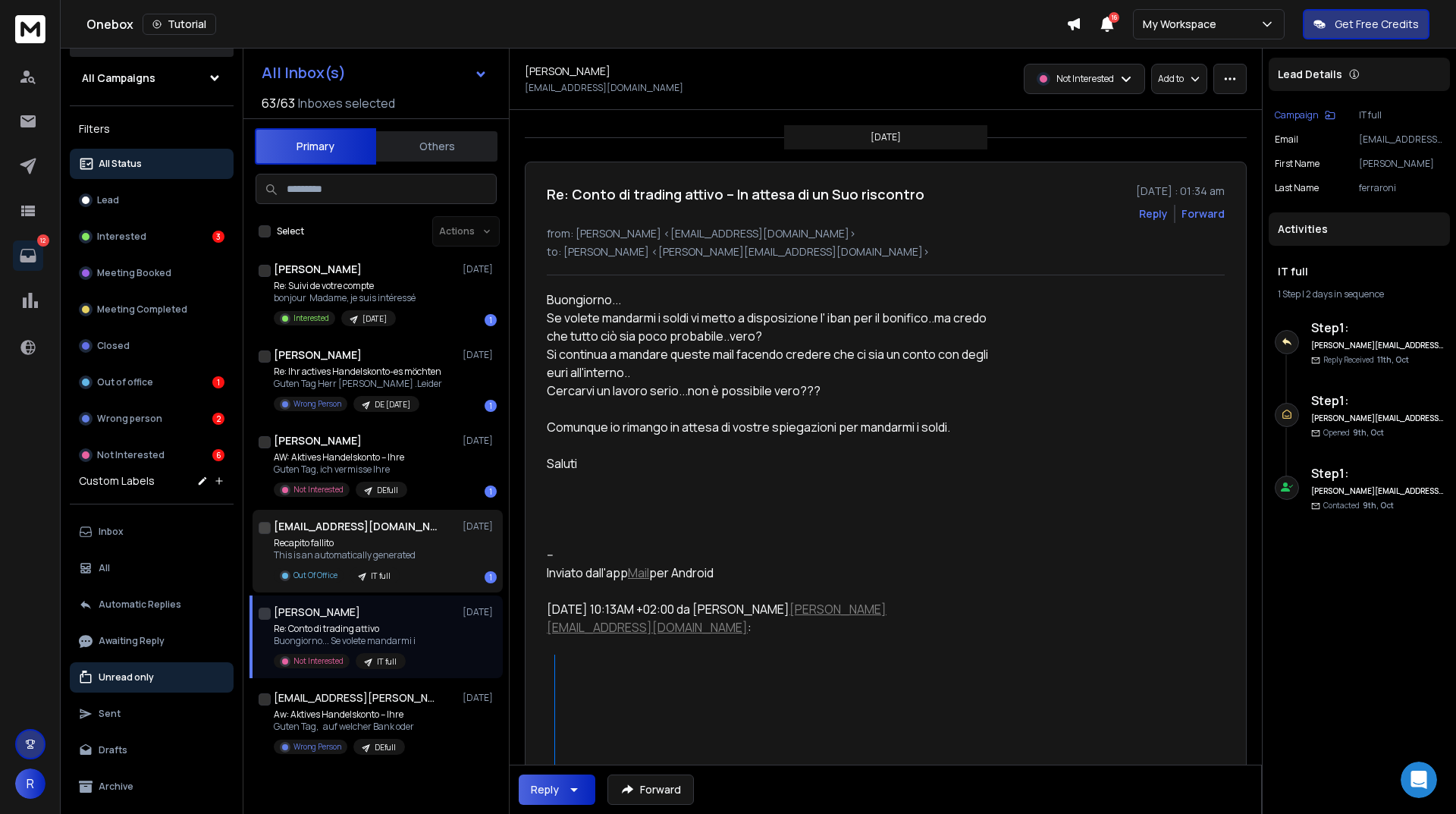
click at [419, 566] on div "Recapito fallito This is an automatically generated Out Of Office IT full 1" at bounding box center [385, 559] width 223 height 46
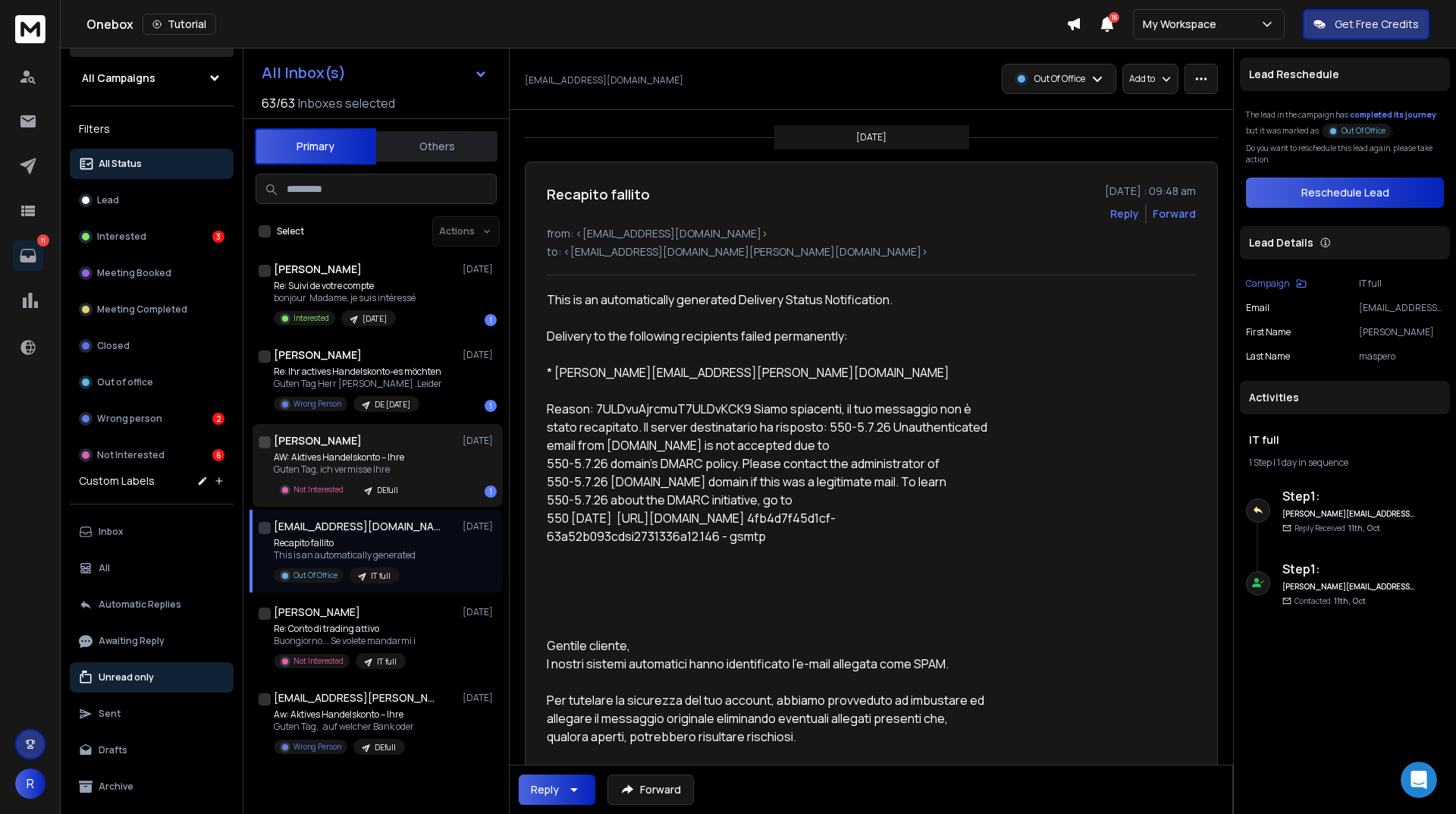
click at [334, 464] on p "Guten Tag, ich vermisse Ihre" at bounding box center [340, 469] width 133 height 12
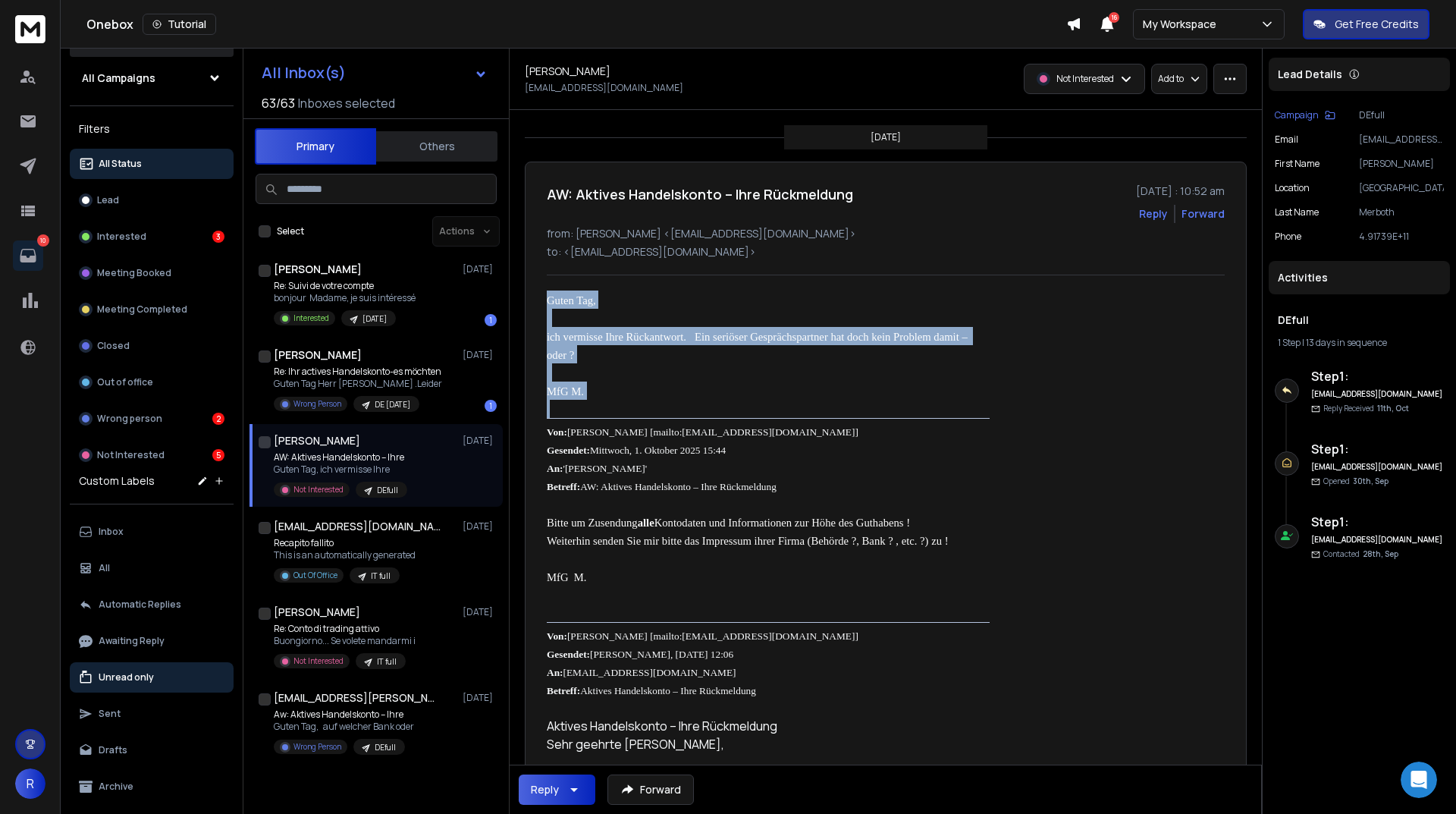
drag, startPoint x: 544, startPoint y: 294, endPoint x: 596, endPoint y: 405, distance: 122.6
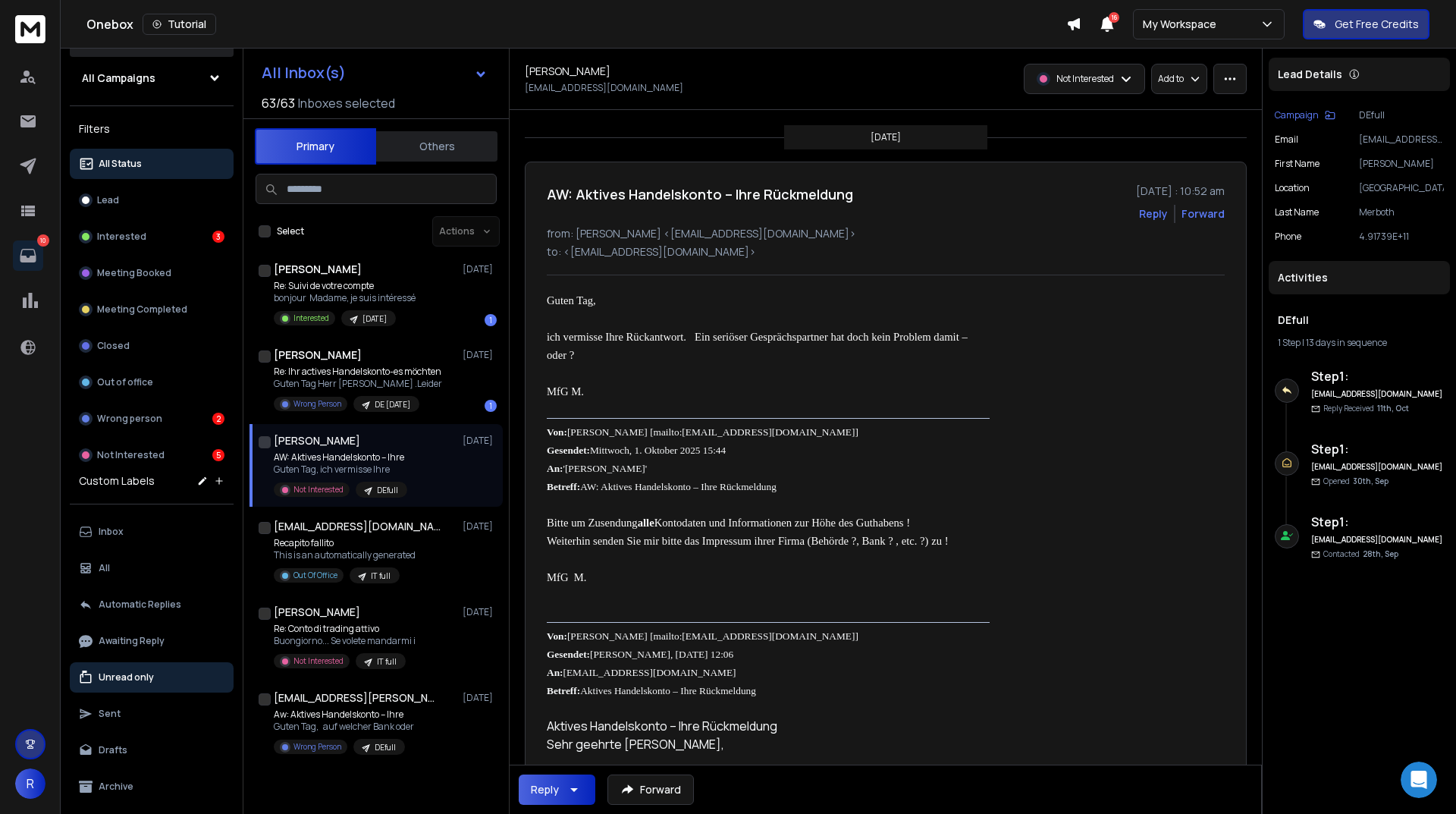
click at [1401, 168] on p "Peter" at bounding box center [1401, 164] width 85 height 12
drag, startPoint x: 576, startPoint y: 235, endPoint x: 676, endPoint y: 229, distance: 100.2
click at [676, 229] on p "from: Klaus-Peter Merboth <KPM57@t-online.de>" at bounding box center [886, 234] width 678 height 16
click at [1407, 274] on div "Activities" at bounding box center [1359, 277] width 181 height 34
click at [1369, 139] on p "kpm57@t-online.de" at bounding box center [1401, 139] width 85 height 12
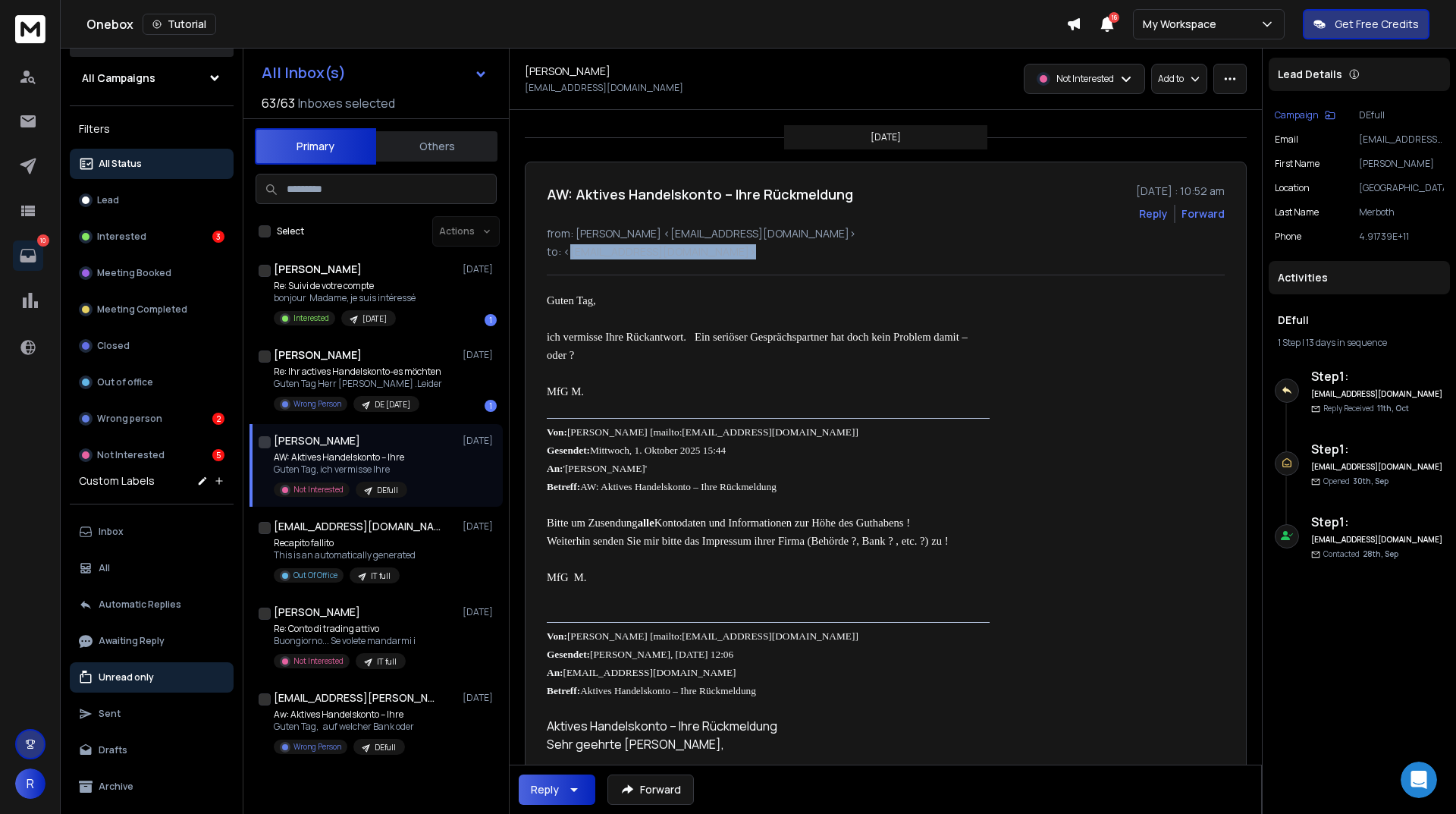
drag, startPoint x: 570, startPoint y: 249, endPoint x: 716, endPoint y: 253, distance: 146.1
click at [716, 253] on p "to: <chiararossi@financeinvest.org>" at bounding box center [886, 252] width 678 height 16
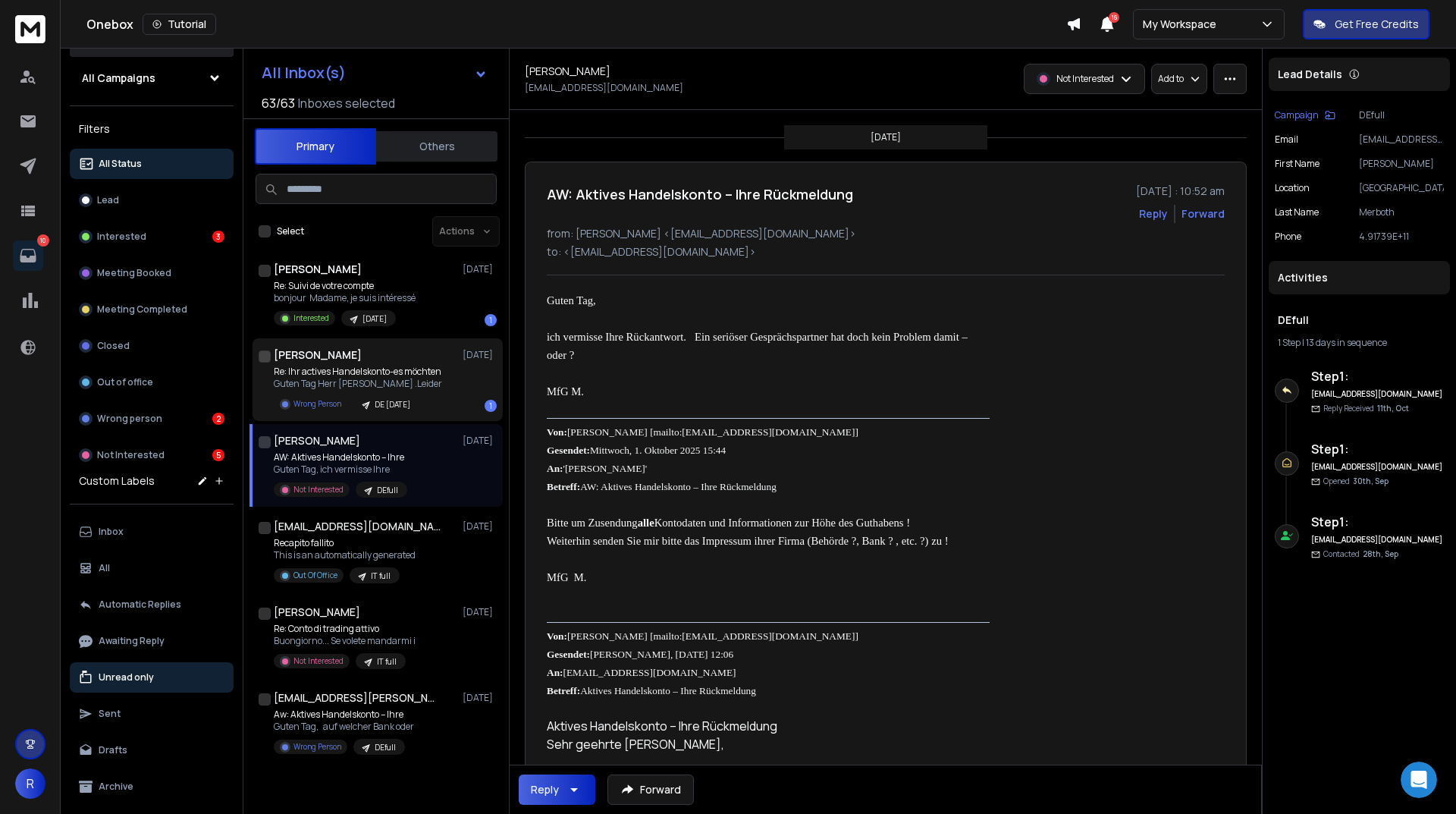
click at [338, 375] on p "Re: Ihr actives Handelskonto-es möchten" at bounding box center [358, 371] width 168 height 12
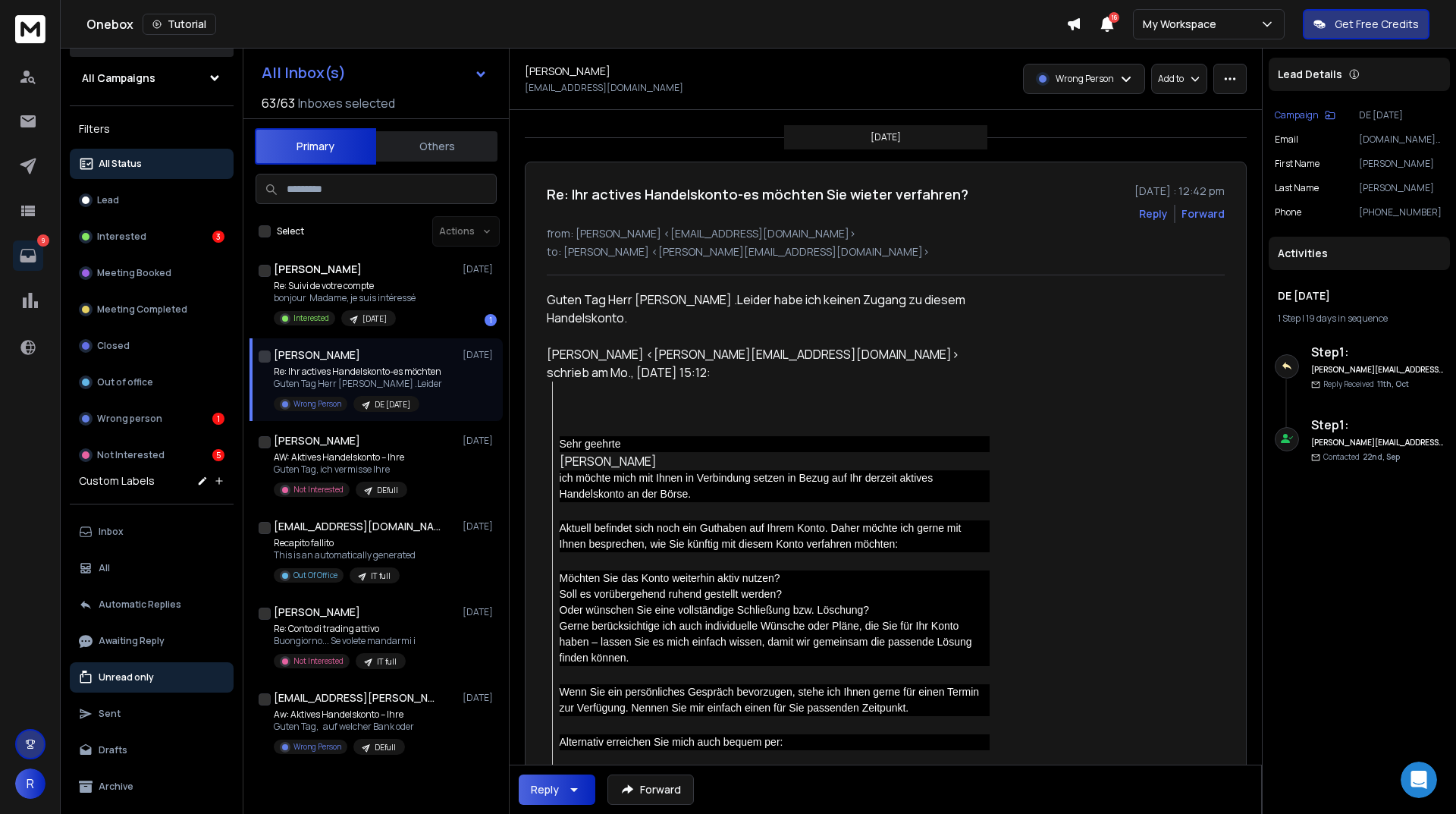
drag, startPoint x: 548, startPoint y: 300, endPoint x: 633, endPoint y: 332, distance: 90.8
click at [633, 332] on div "Guten Tag Herr Dubois .Leider habe ich keinen Zugang zu diesem Handelskonto. Ju…" at bounding box center [775, 656] width 455 height 732
click at [1368, 166] on p "Michael" at bounding box center [1401, 164] width 85 height 12
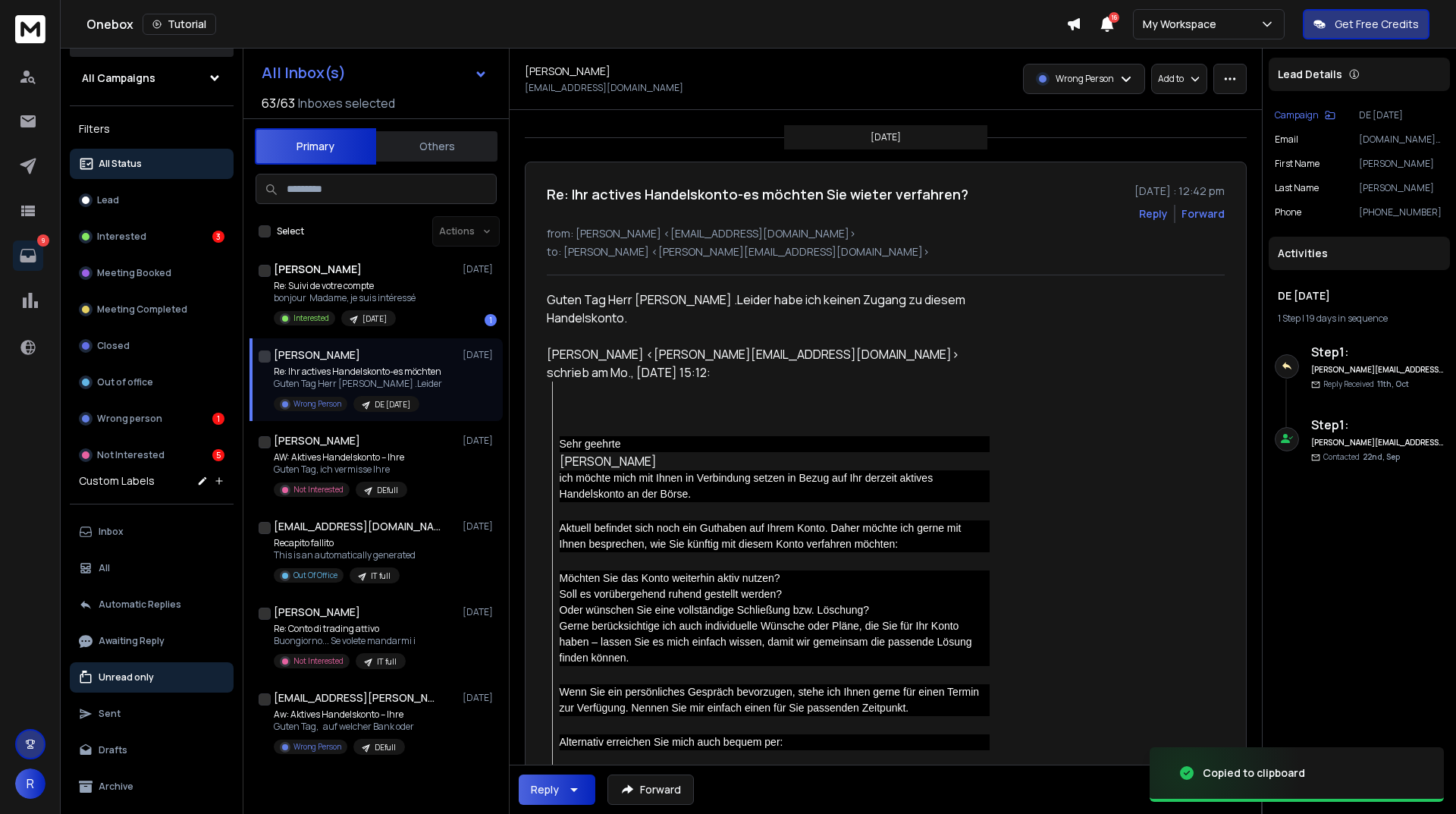
click at [1359, 193] on p "Walbert" at bounding box center [1401, 188] width 85 height 12
click at [1428, 239] on div "Activities" at bounding box center [1359, 253] width 181 height 34
click at [1379, 208] on p "+491758495154" at bounding box center [1401, 212] width 85 height 12
click at [663, 259] on p "to: Julien Dubois <julien.dubois@cryptobitcoin.live>" at bounding box center [886, 252] width 678 height 16
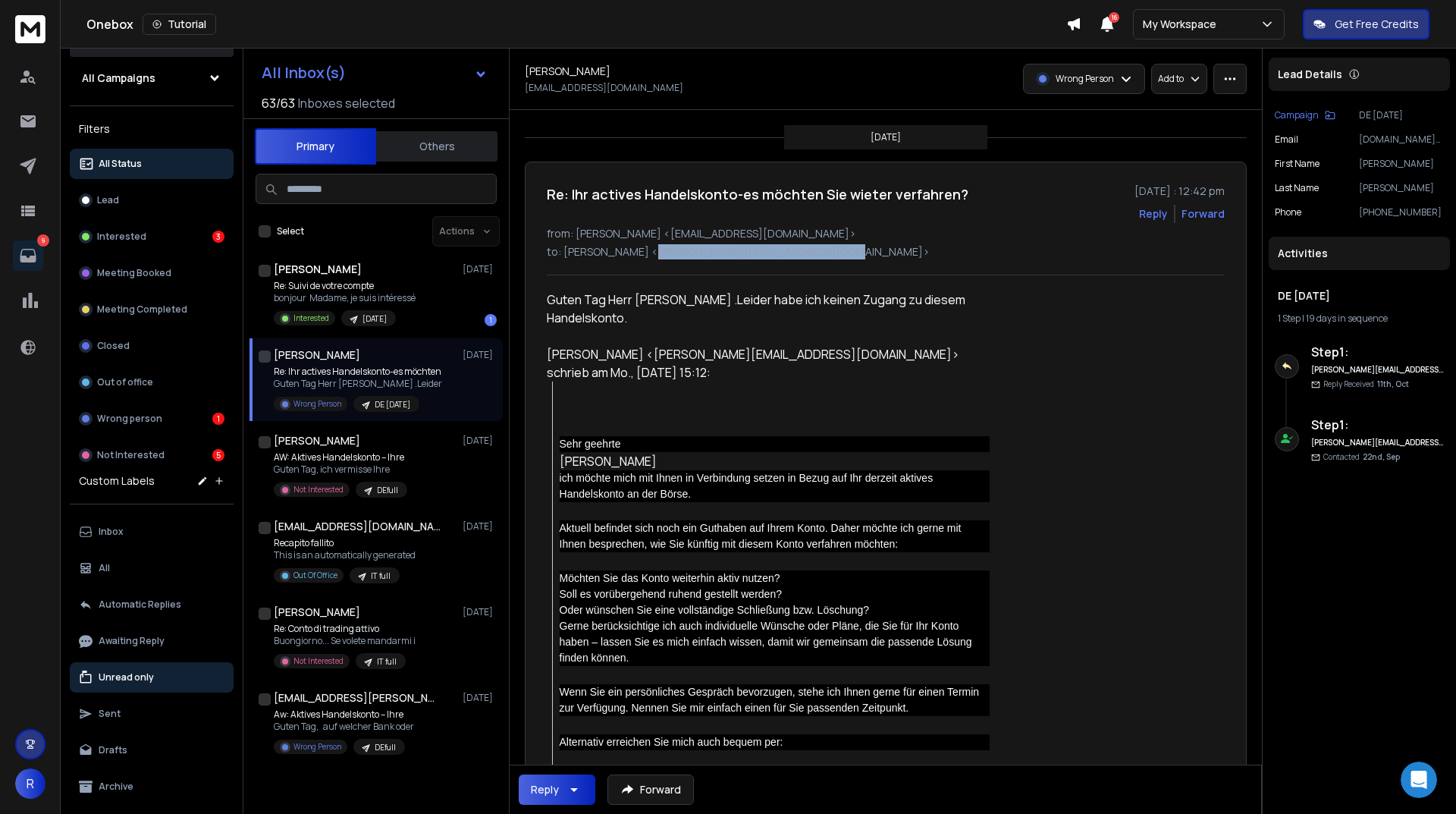
drag, startPoint x: 635, startPoint y: 255, endPoint x: 792, endPoint y: 252, distance: 157.0
click at [792, 252] on p "to: Julien Dubois <julien.dubois@cryptobitcoin.live>" at bounding box center [886, 252] width 678 height 16
drag, startPoint x: 423, startPoint y: 285, endPoint x: 525, endPoint y: 359, distance: 126.0
click at [423, 285] on div "Re: Suivi de votre compte bonjour Madame, je suis intéressé Interested FR sep 2…" at bounding box center [385, 302] width 223 height 46
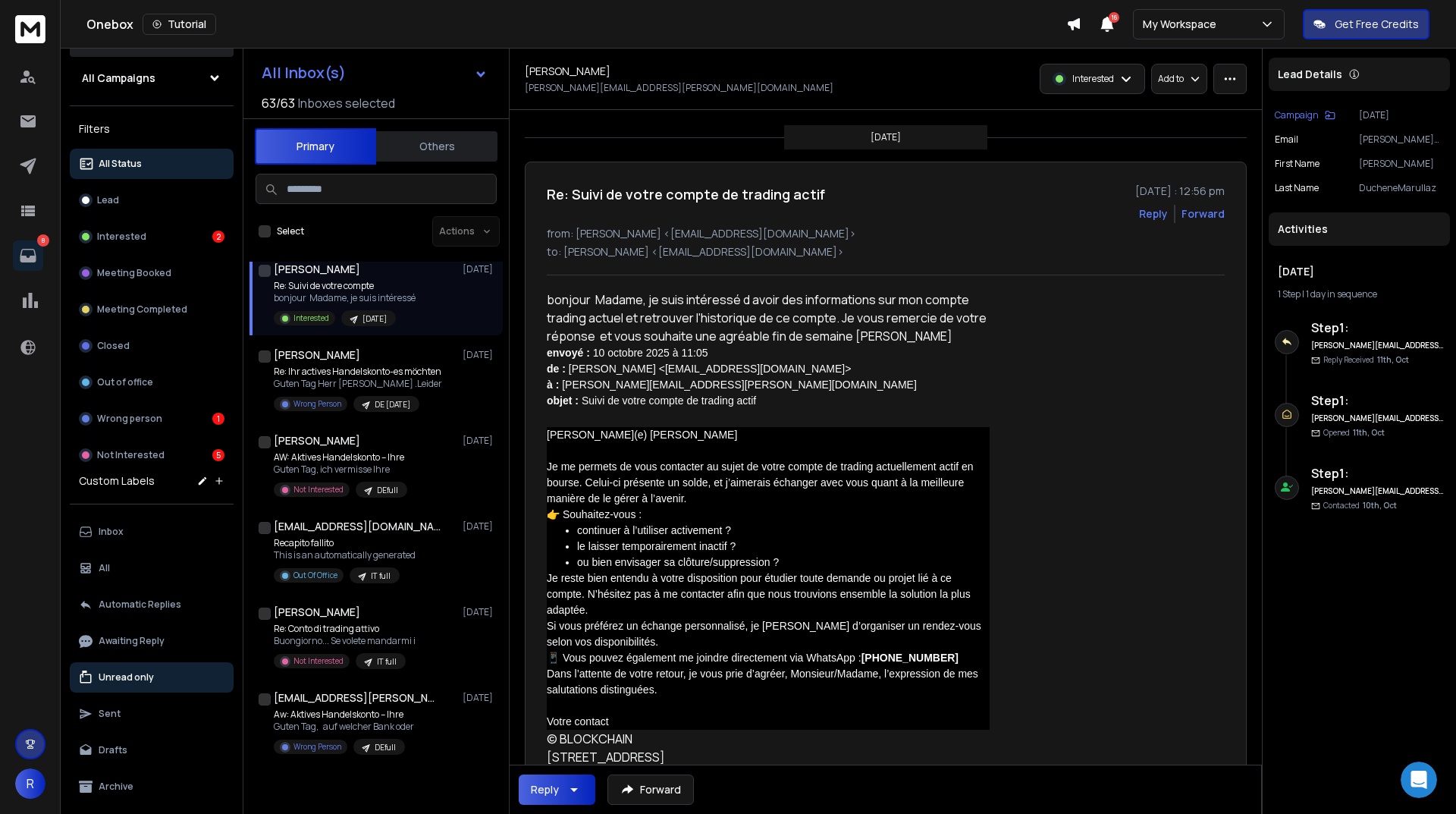
click at [554, 289] on div "Re: Suivi de votre compte de trading actif 11 October 2025 : 12:56 pm Reply For…" at bounding box center [886, 508] width 678 height 649
drag, startPoint x: 546, startPoint y: 293, endPoint x: 1015, endPoint y: 341, distance: 471.4
click at [1015, 341] on div "Re: Suivi de votre compte de trading actif 11 October 2025 : 12:56 pm Reply For…" at bounding box center [886, 508] width 722 height 694
click at [1369, 646] on div "Lead Details Campaign FR sep 2 Email pierre.duchene-marullaz@wanadoo.fr First N…" at bounding box center [1359, 455] width 194 height 814
click at [1389, 141] on p "pierre.duchene-marullaz@wanadoo.fr" at bounding box center [1401, 139] width 85 height 12
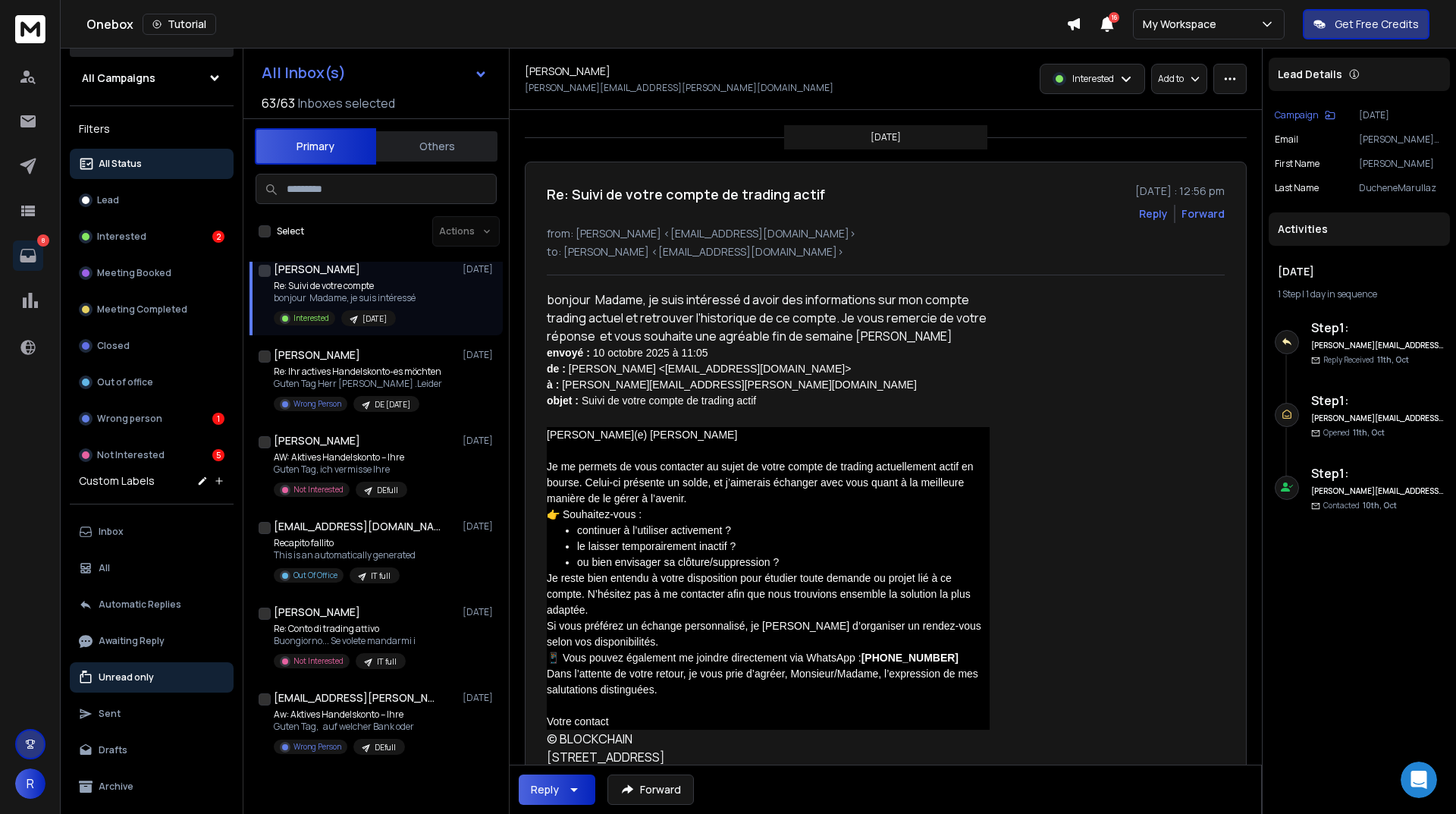
click at [1368, 161] on p "Pierre" at bounding box center [1401, 164] width 85 height 12
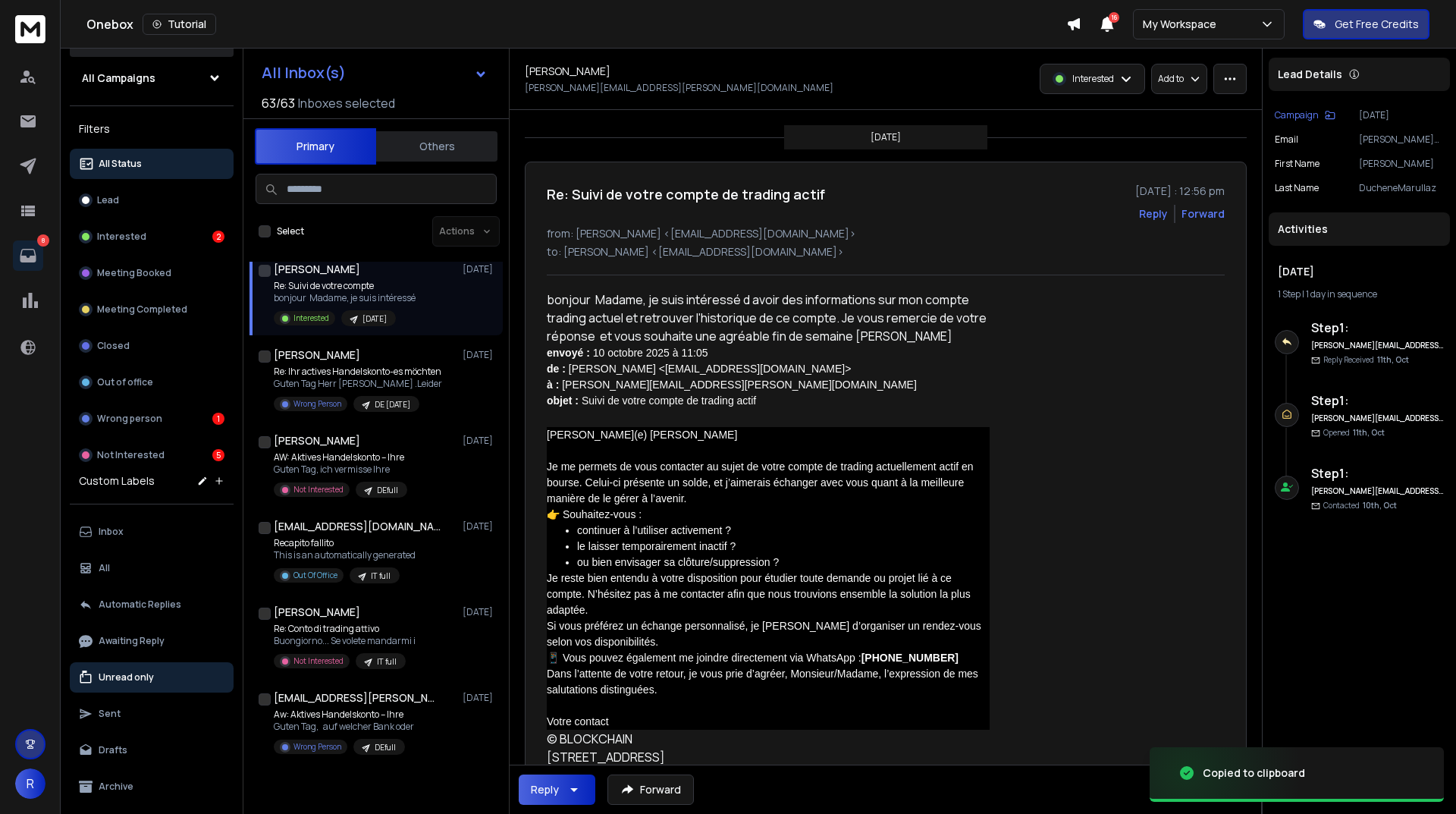
click at [1361, 187] on p "DucheneMarullaz" at bounding box center [1401, 188] width 85 height 12
click at [1350, 552] on div "Step 1 : sofia.delgado@bitcoin-online-services.com Reply Received 11th, Oct Ste…" at bounding box center [1377, 437] width 181 height 238
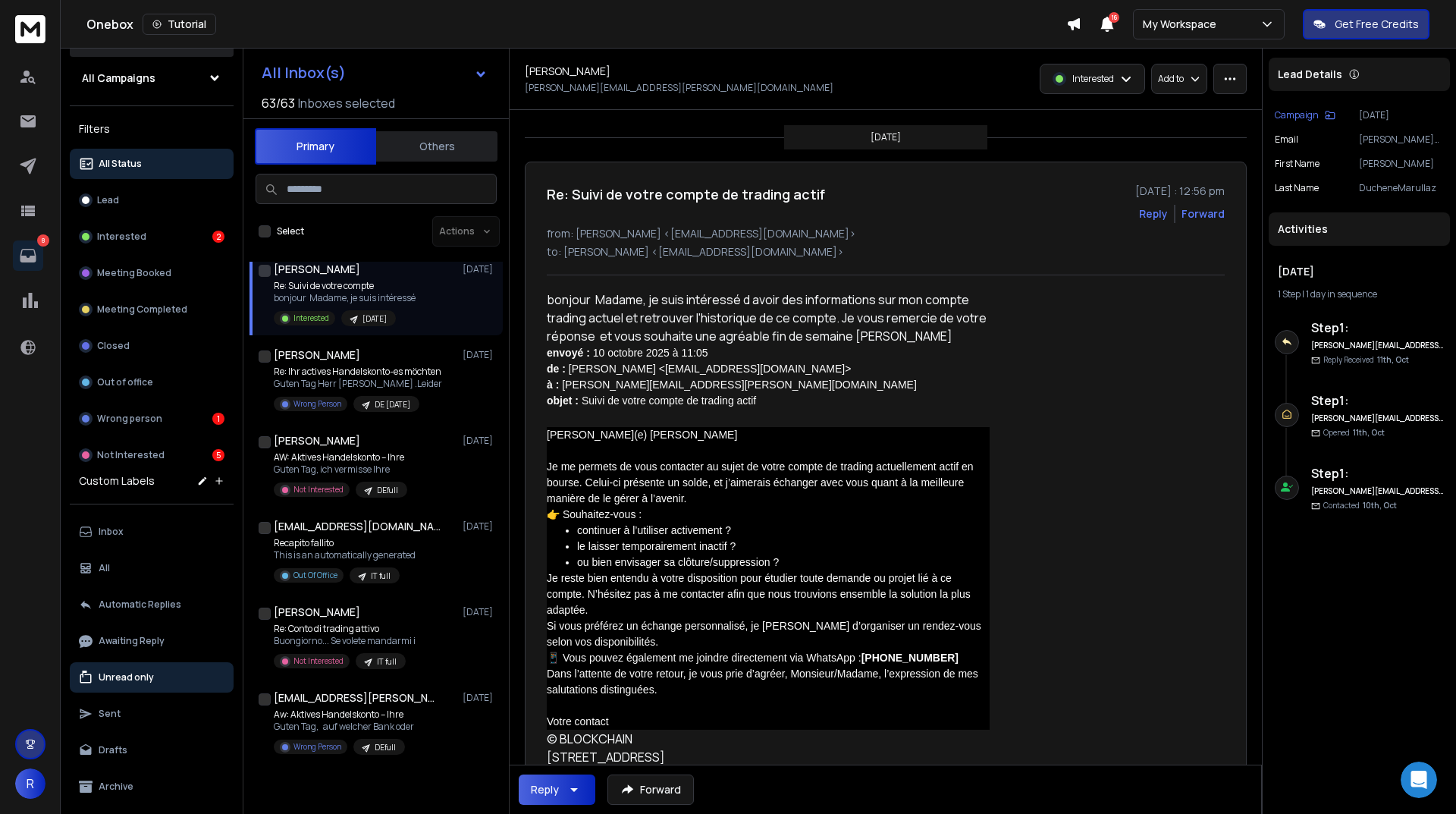
drag, startPoint x: 634, startPoint y: 271, endPoint x: 638, endPoint y: 261, distance: 10.8
click at [635, 271] on div "Re: Suivi de votre compte de trading actif 11 October 2025 : 12:56 pm Reply For…" at bounding box center [886, 508] width 678 height 649
drag, startPoint x: 640, startPoint y: 249, endPoint x: 792, endPoint y: 396, distance: 211.5
click at [850, 249] on p "to: Sofía Delgado <sofia.delgado@bitcoin-online-services.com>" at bounding box center [886, 252] width 678 height 16
click at [84, 670] on icon at bounding box center [86, 677] width 14 height 14
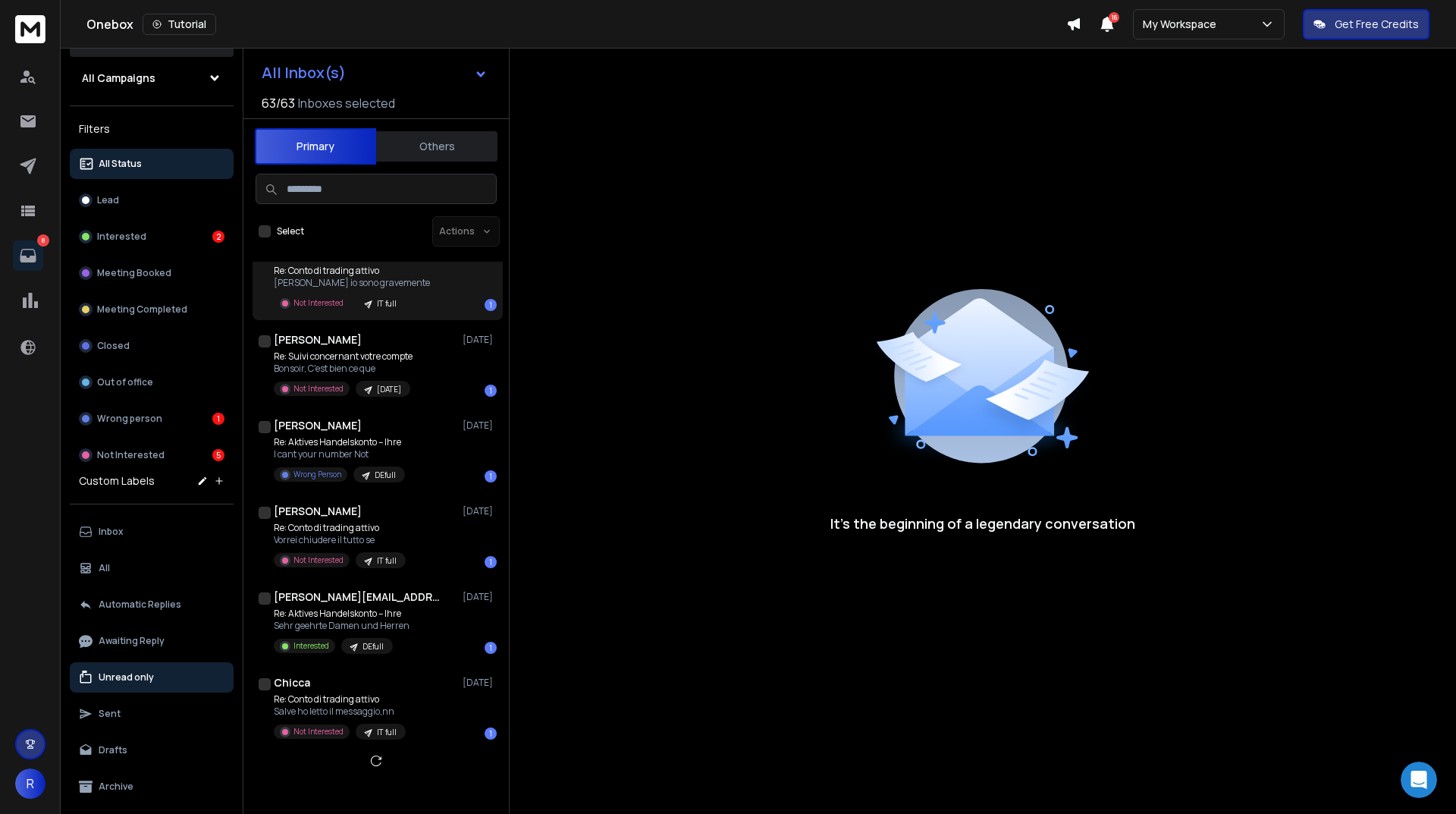
scroll to position [355, 0]
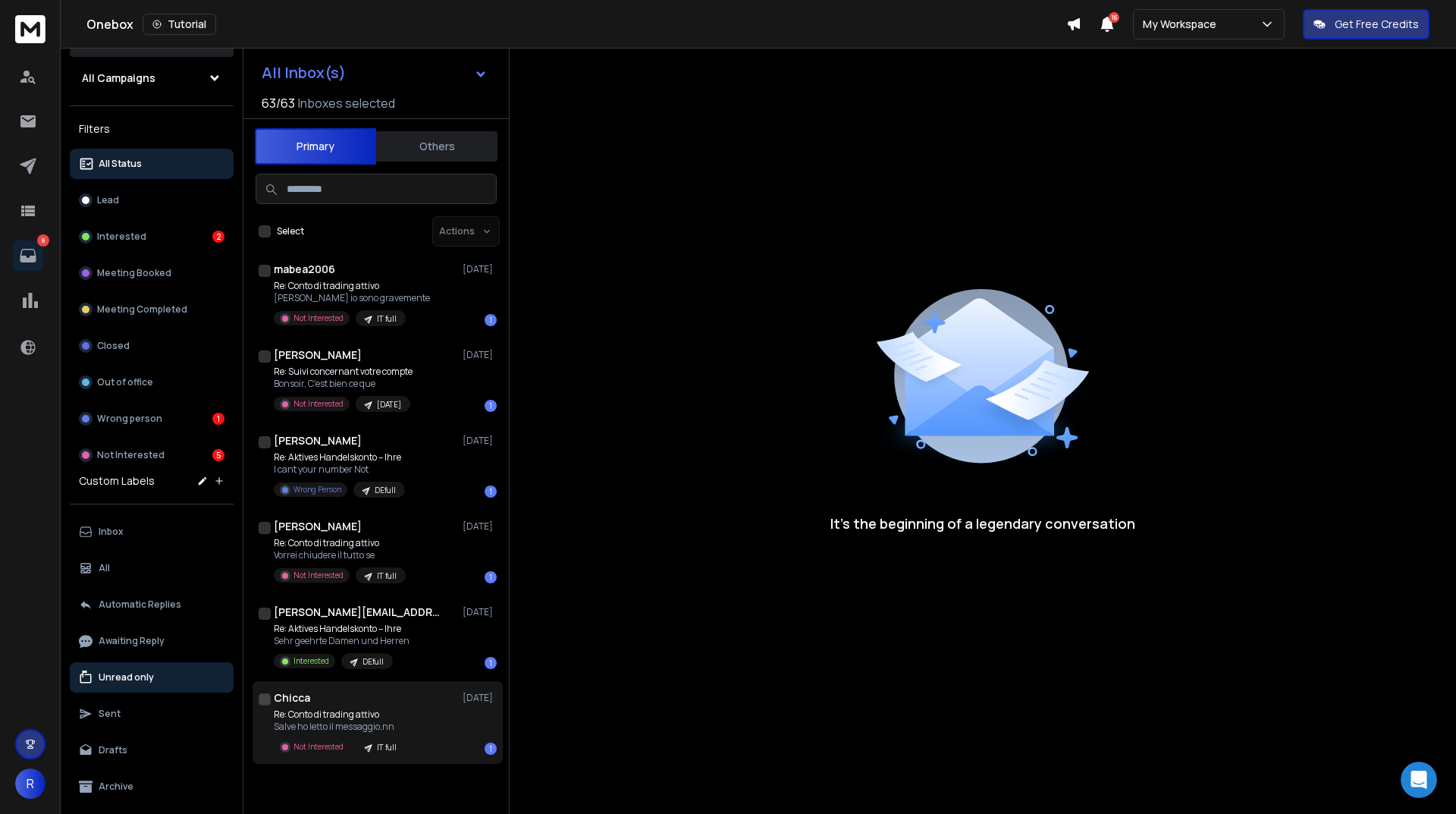
click at [390, 714] on p "Re: Conto di trading attivo" at bounding box center [339, 714] width 132 height 12
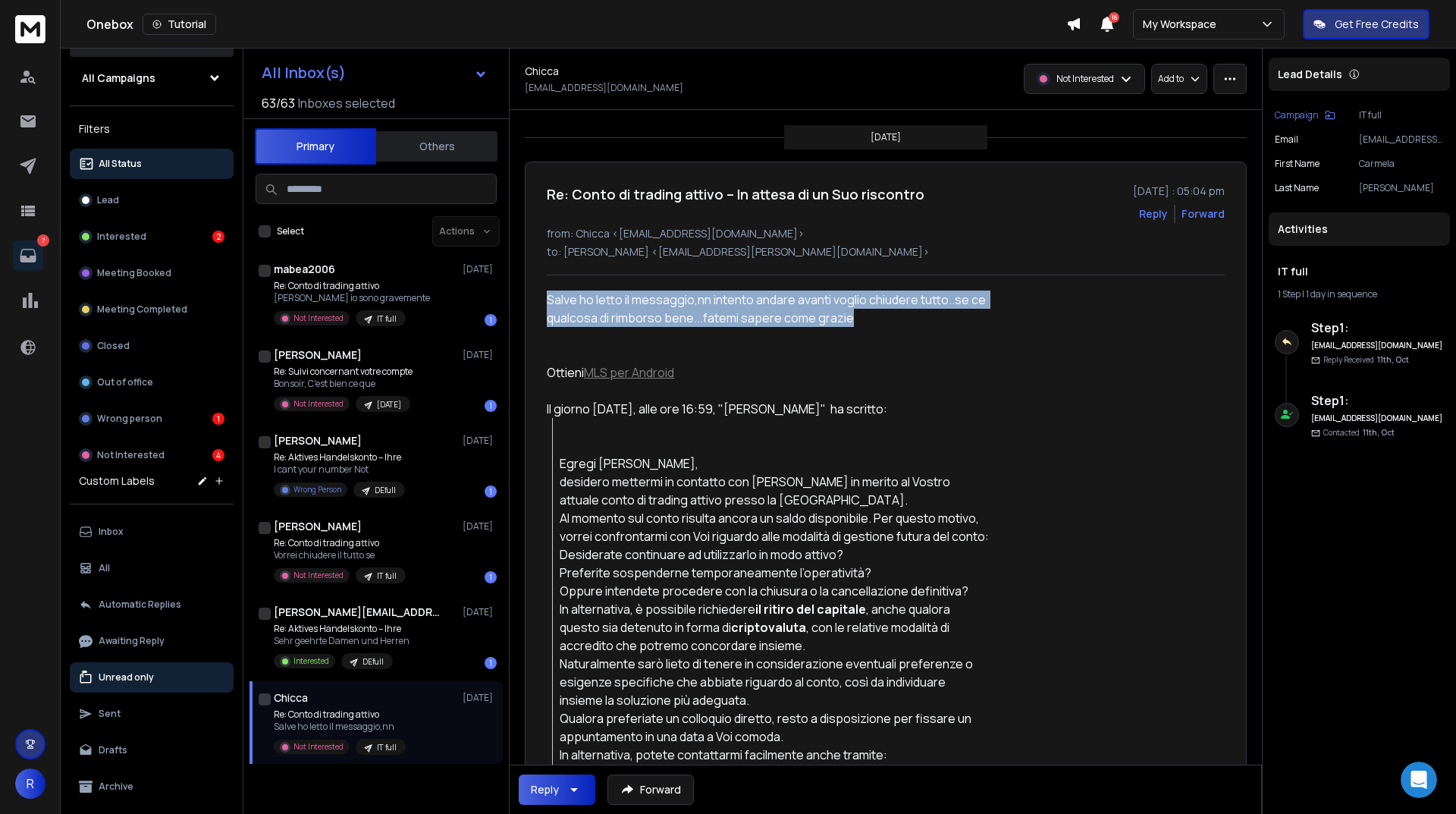
drag, startPoint x: 565, startPoint y: 291, endPoint x: 871, endPoint y: 313, distance: 306.8
click at [871, 313] on div "Re: Conto di trading attivo – In attesa di un Suo riscontro 11 October 2025 : 0…" at bounding box center [886, 571] width 722 height 818
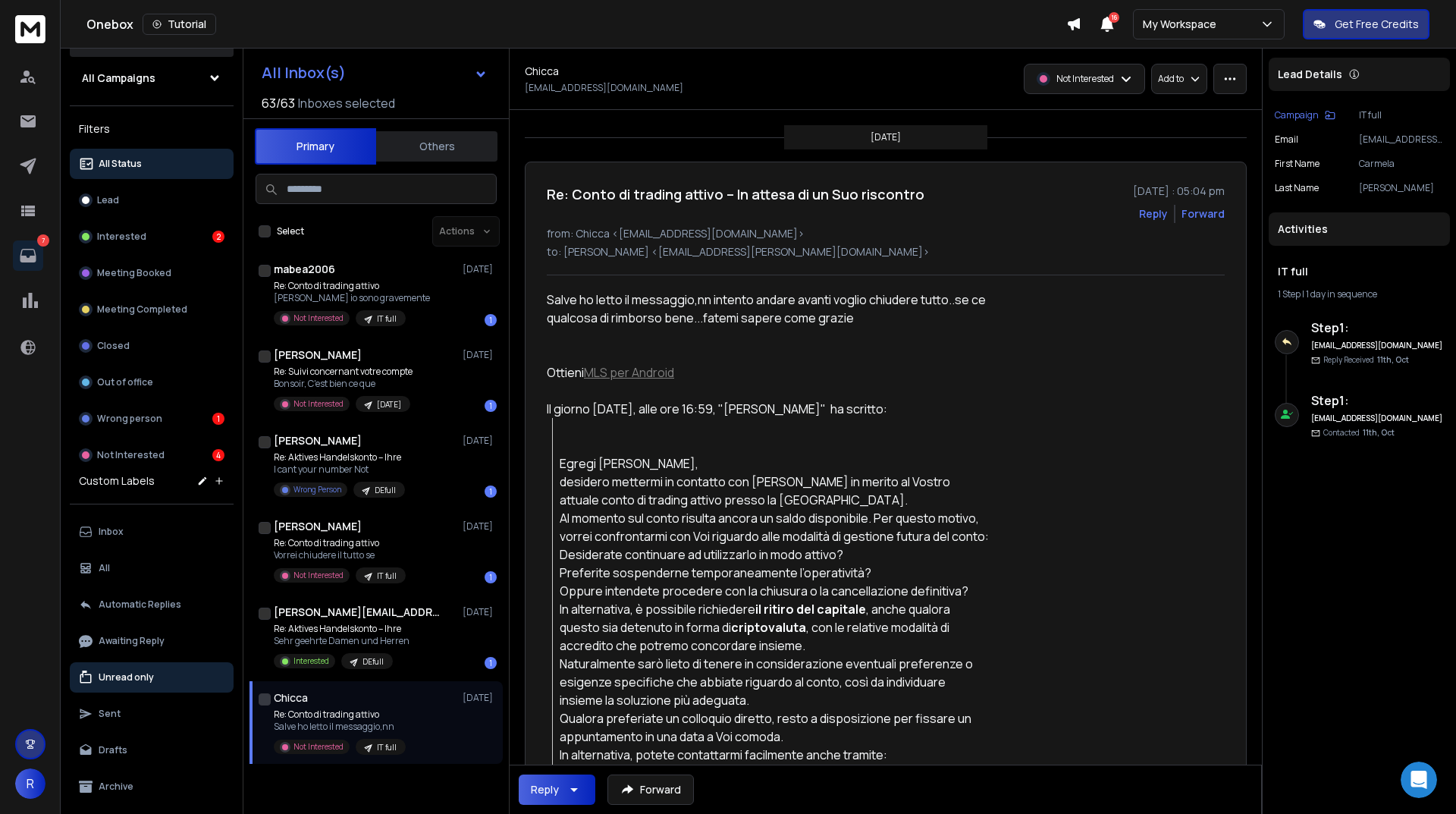
click at [1381, 139] on p "chicca1960@alice.it" at bounding box center [1401, 139] width 85 height 12
click at [1378, 159] on p "Carmela" at bounding box center [1401, 164] width 85 height 12
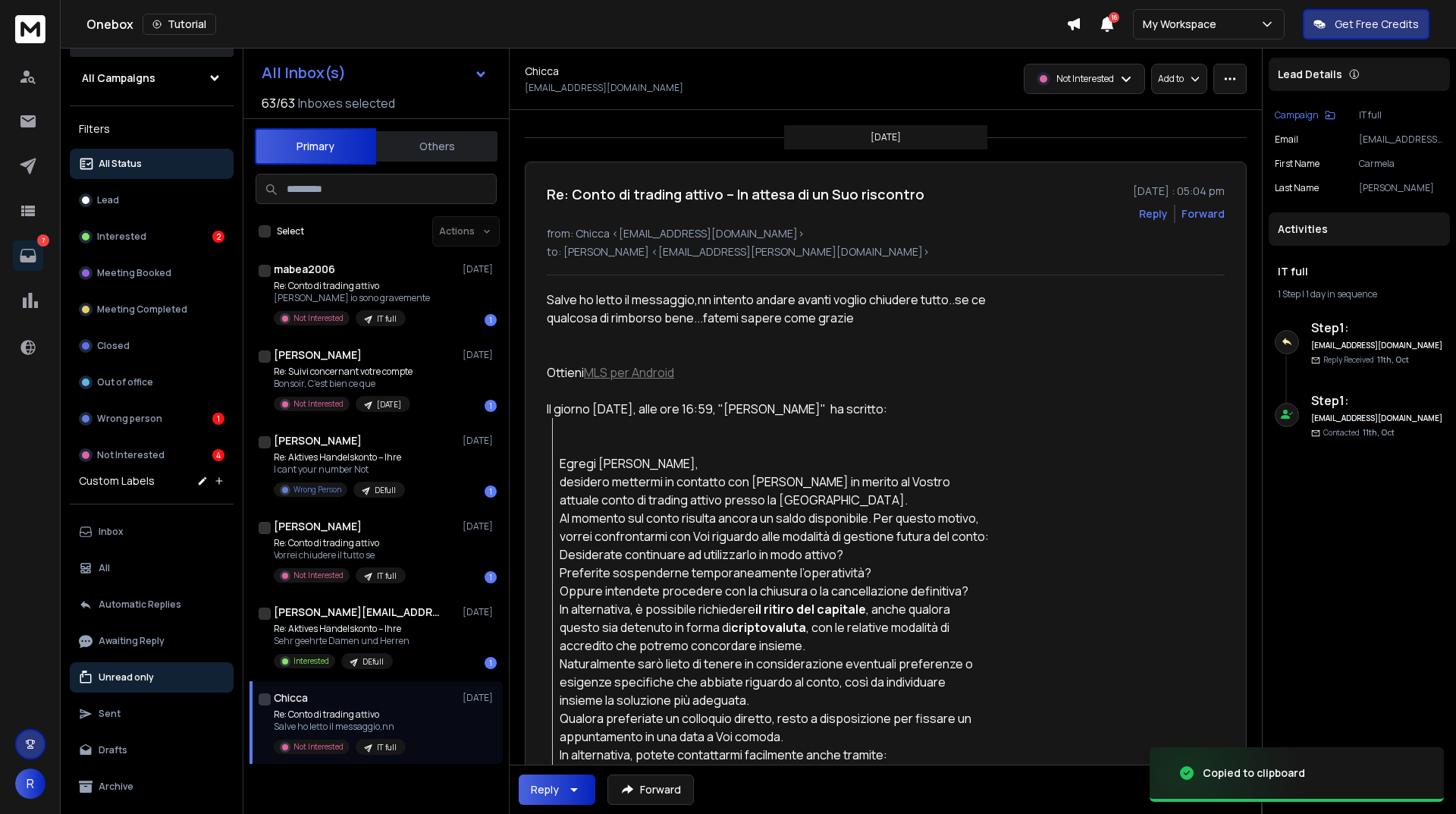
click at [1364, 191] on p "Vella" at bounding box center [1401, 188] width 85 height 12
click at [1329, 565] on div "Lead Details Campaign IT full Email chicca1960@alice.it First Name Carmela Last…" at bounding box center [1359, 455] width 194 height 814
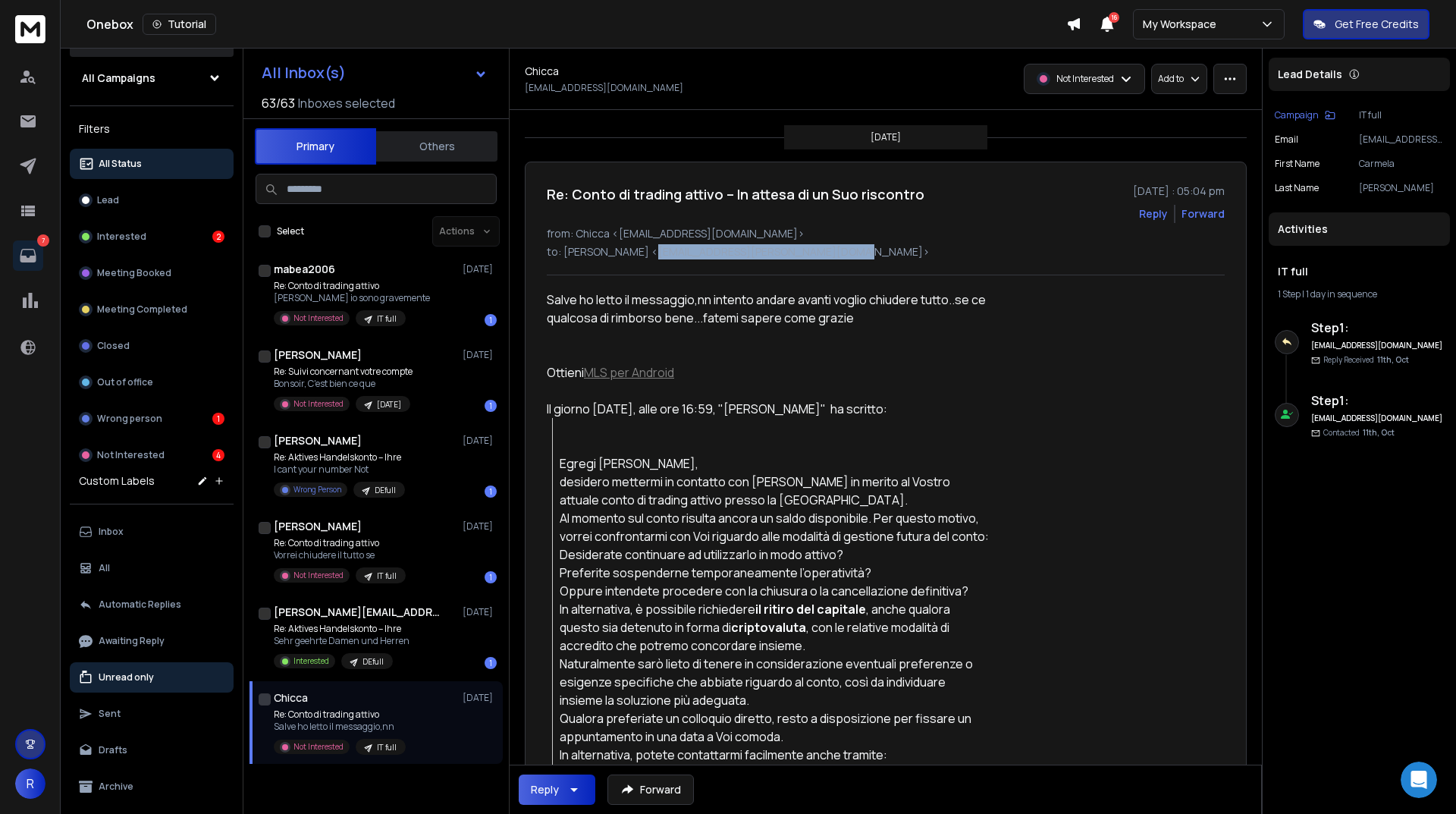
drag, startPoint x: 639, startPoint y: 246, endPoint x: 805, endPoint y: 240, distance: 166.1
click at [802, 241] on div "Re: Conto di trading attivo – In attesa di un Suo riscontro 11 October 2025 : 0…" at bounding box center [886, 222] width 678 height 76
click at [789, 260] on div "Re: Conto di trading attivo – In attesa di un Suo riscontro 11 October 2025 : 0…" at bounding box center [886, 571] width 678 height 774
drag, startPoint x: 639, startPoint y: 249, endPoint x: 803, endPoint y: 249, distance: 164.0
click at [803, 249] on p "to: Katrin Schäfer <katrin.schafer@cryptobitcoin.live>" at bounding box center [886, 252] width 678 height 16
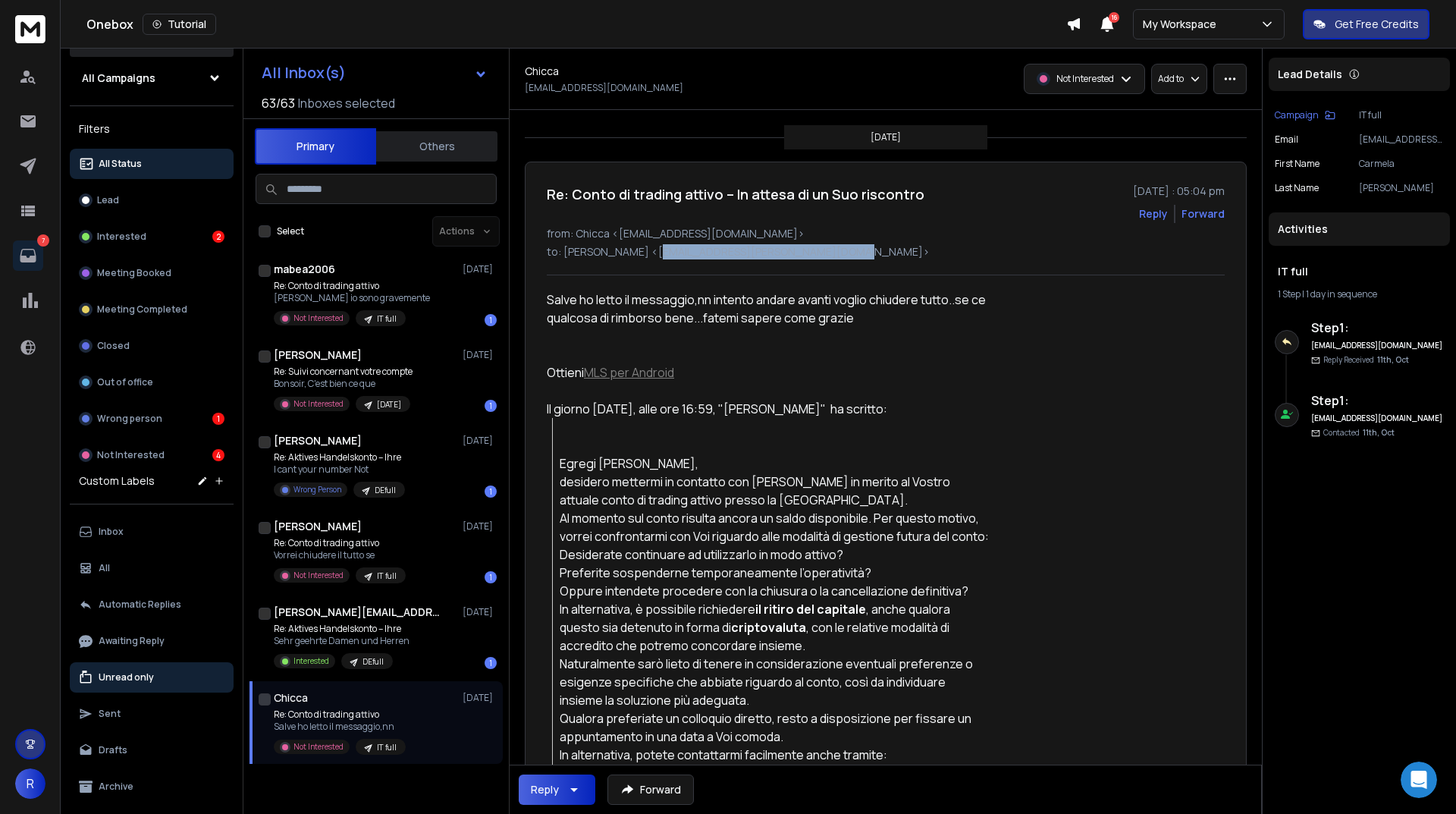
click at [133, 671] on p "Unread only" at bounding box center [126, 677] width 55 height 12
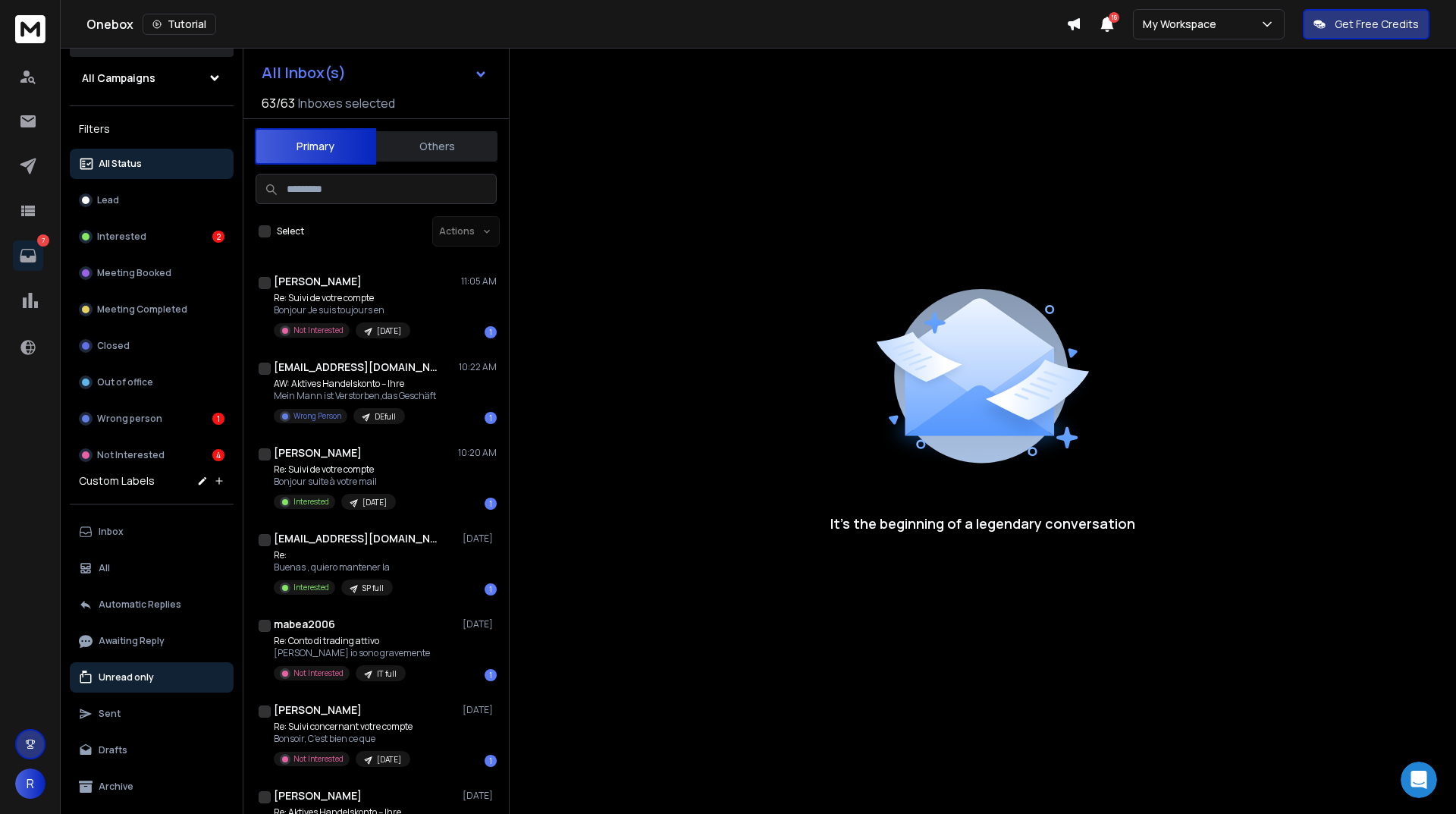
click at [106, 673] on div "Unread only" at bounding box center [116, 677] width 75 height 18
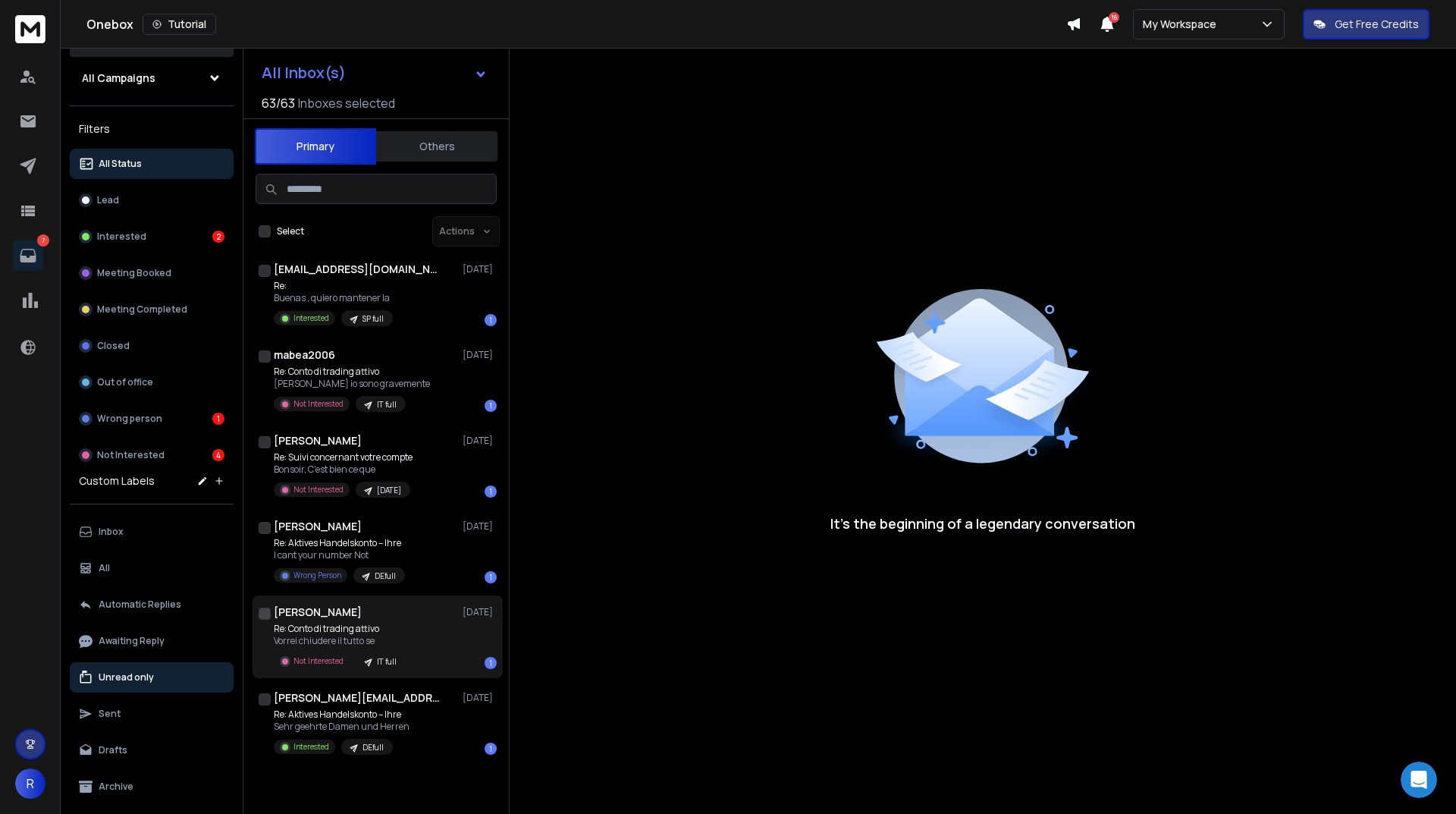
scroll to position [269, 0]
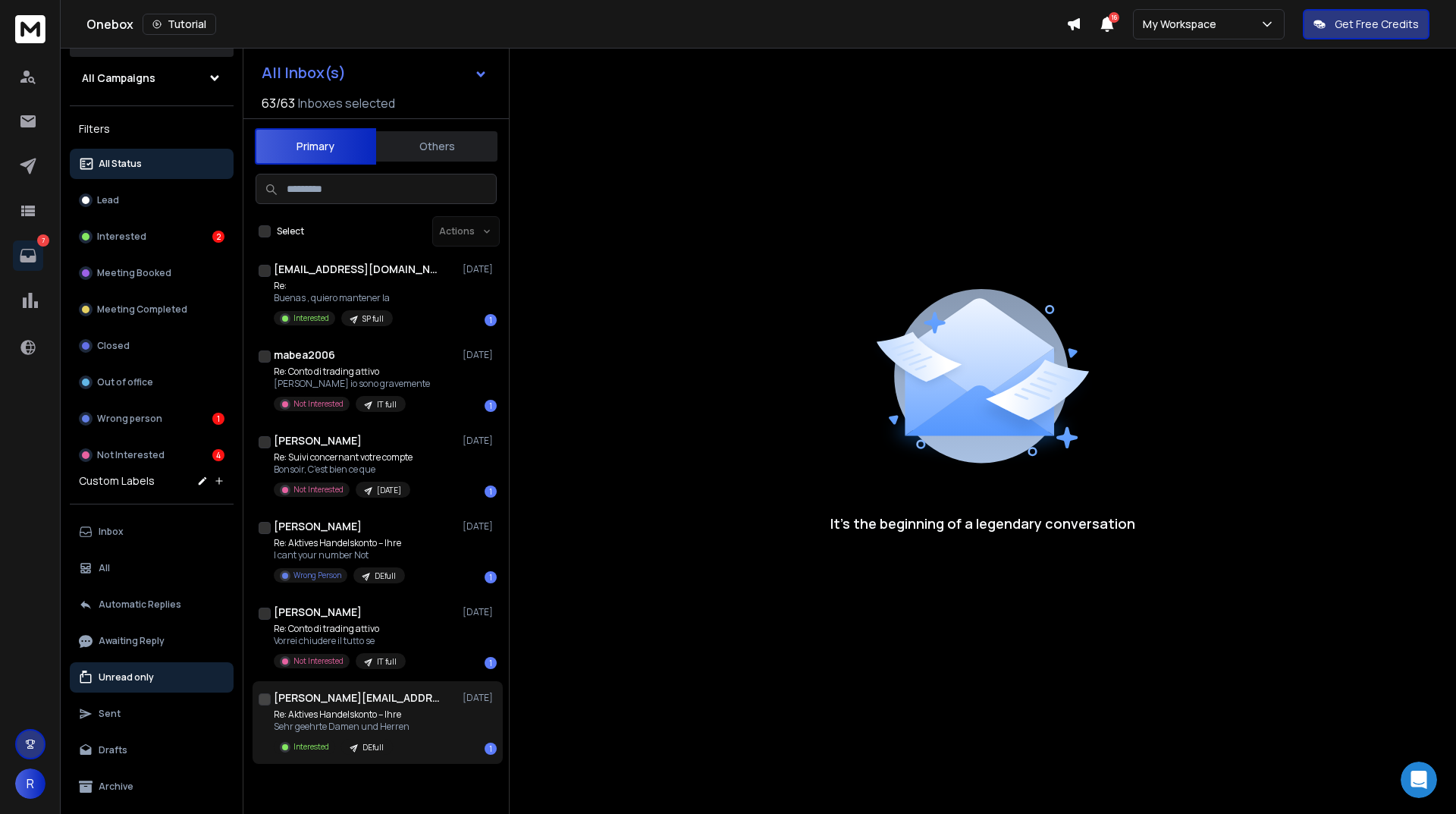
click at [374, 720] on p "Re: Aktives Handelskonto – Ihre" at bounding box center [341, 714] width 136 height 12
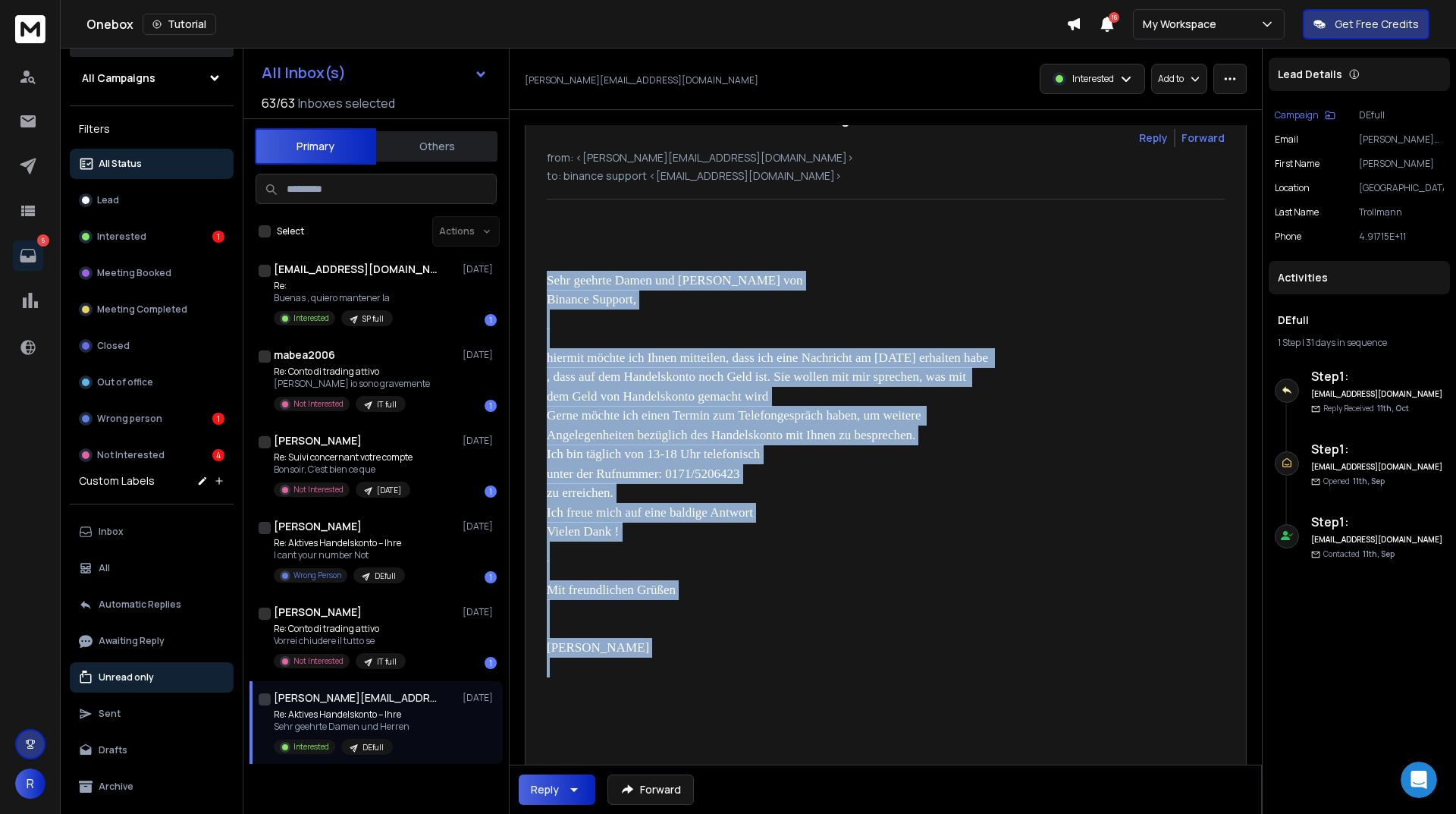
scroll to position [152, 0]
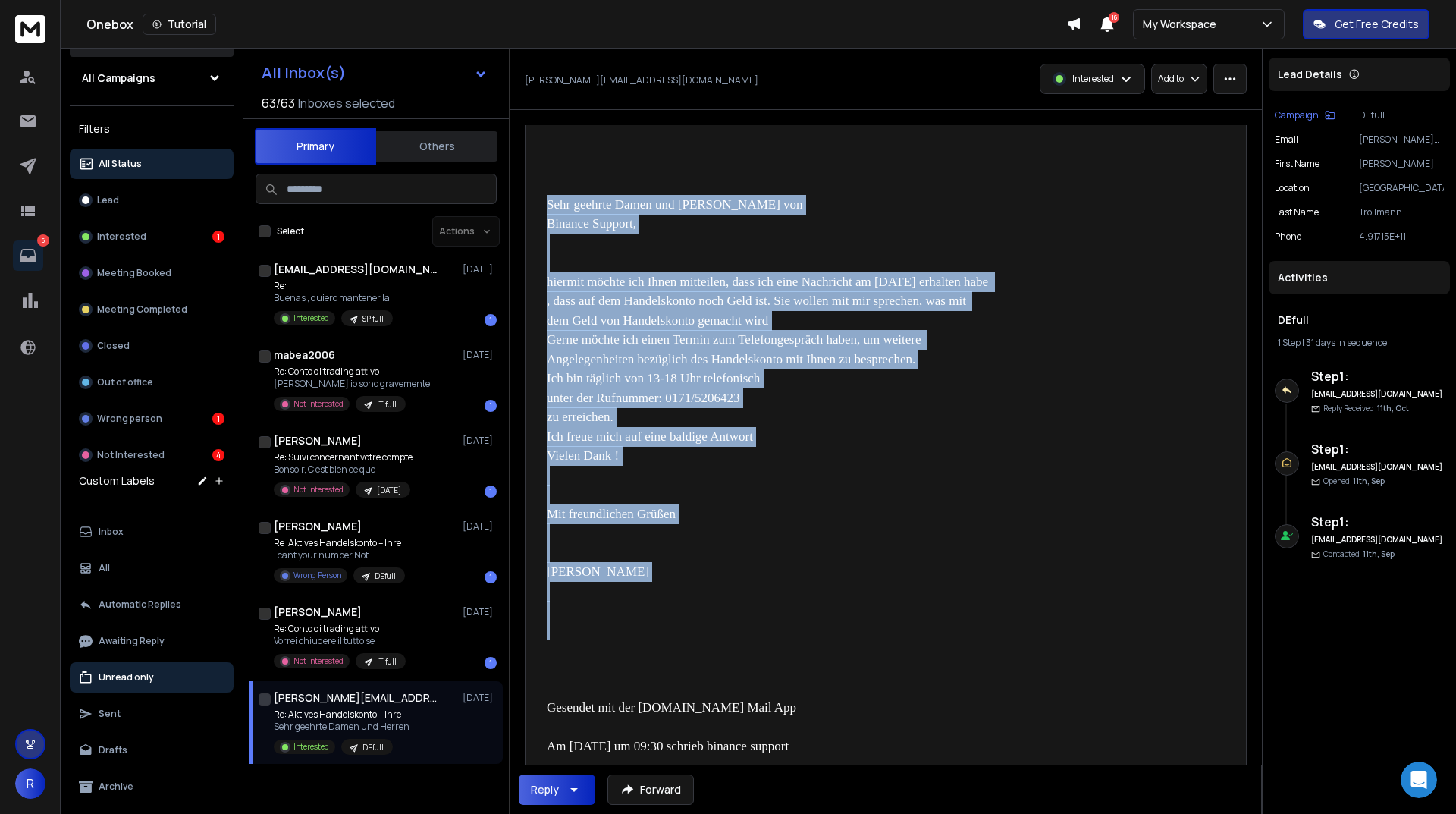
drag, startPoint x: 543, startPoint y: 347, endPoint x: 710, endPoint y: 681, distance: 373.4
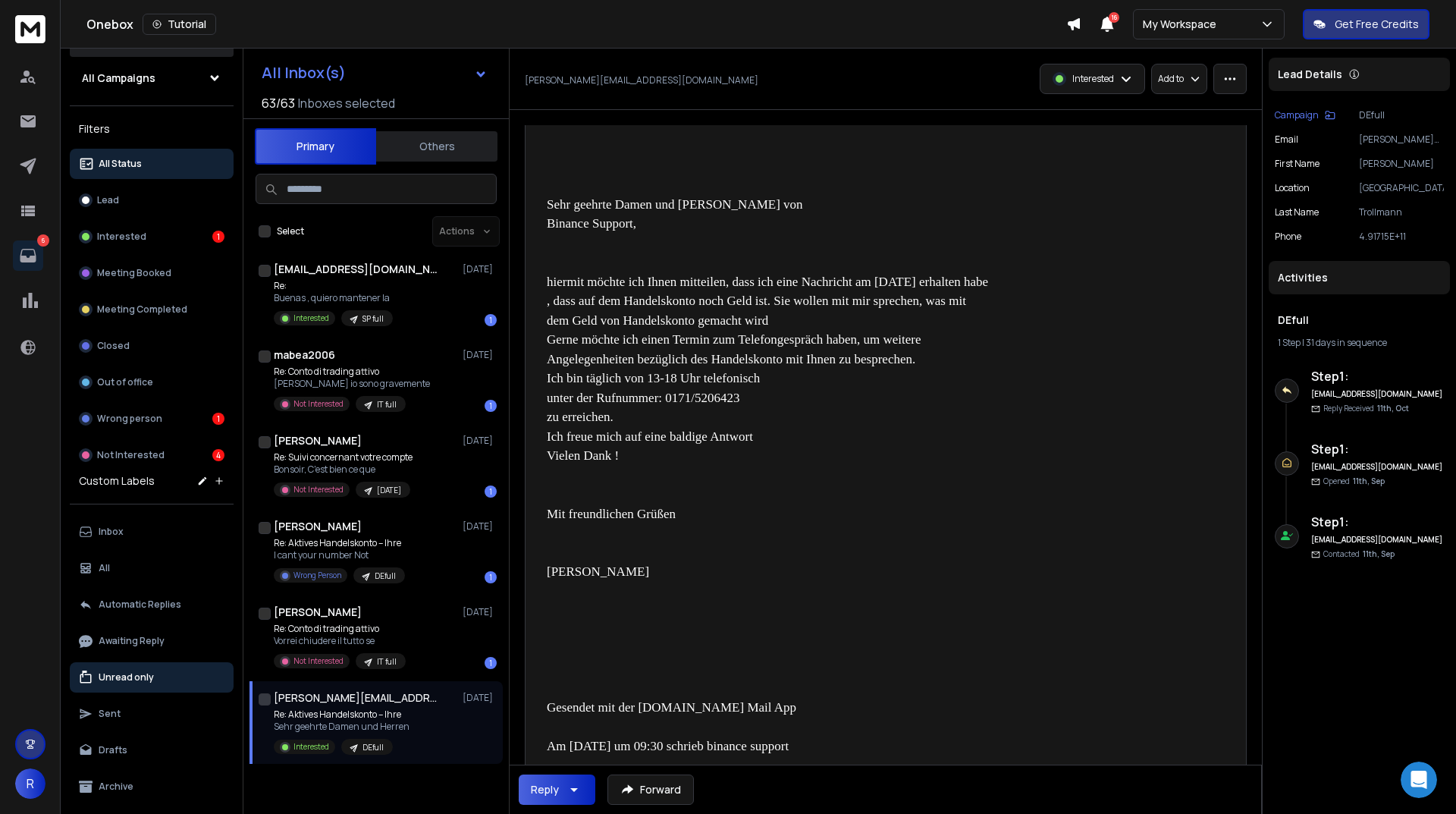
click at [1382, 141] on p "[PERSON_NAME][EMAIL_ADDRESS][DOMAIN_NAME]" at bounding box center [1401, 139] width 85 height 12
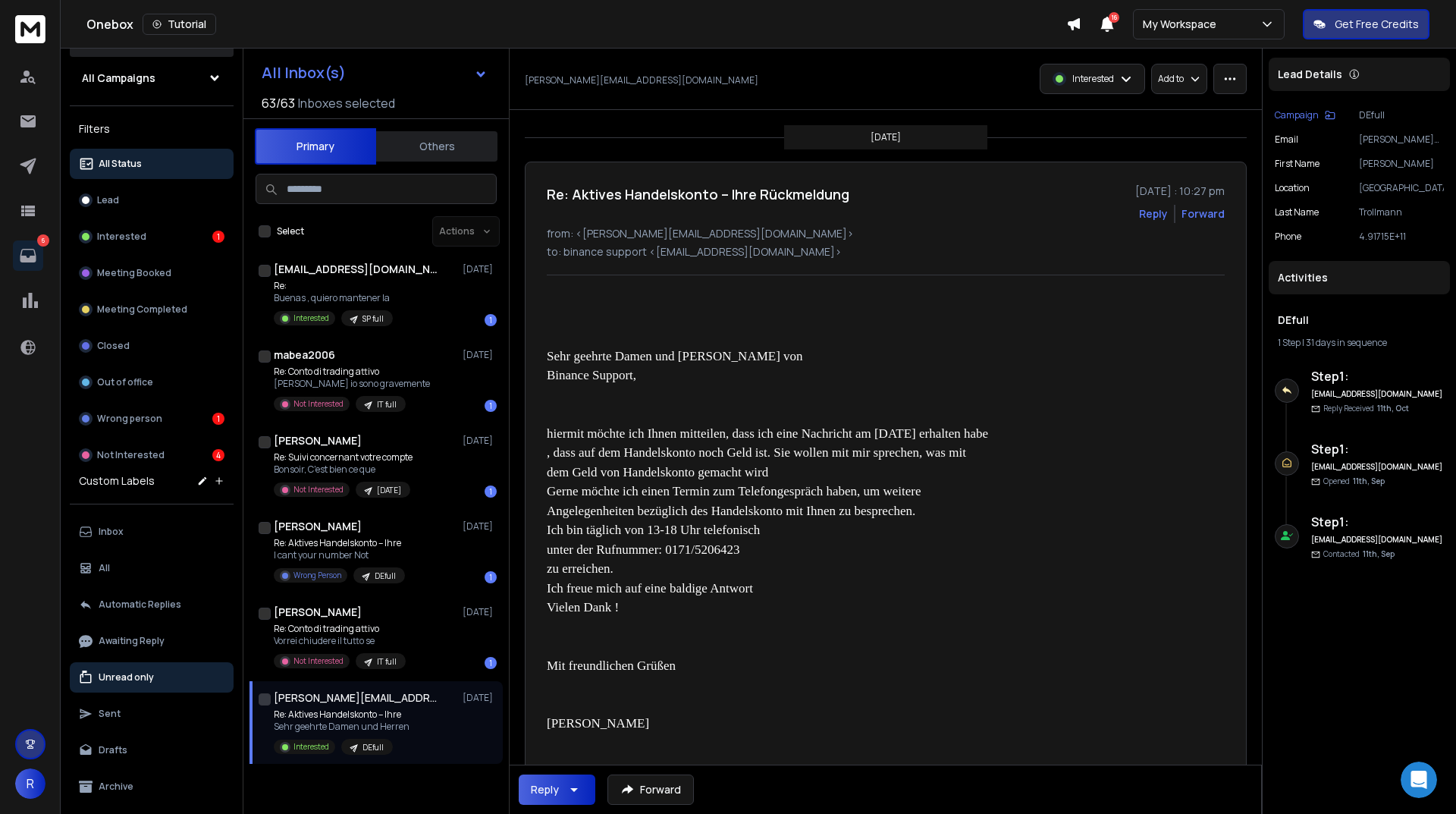
click at [583, 228] on p "from: <manfred-trollmann@web.de>" at bounding box center [886, 234] width 678 height 16
drag, startPoint x: 652, startPoint y: 250, endPoint x: 783, endPoint y: 250, distance: 131.0
click at [783, 250] on p "to: binance support <binance@recover-now.org>" at bounding box center [886, 252] width 678 height 16
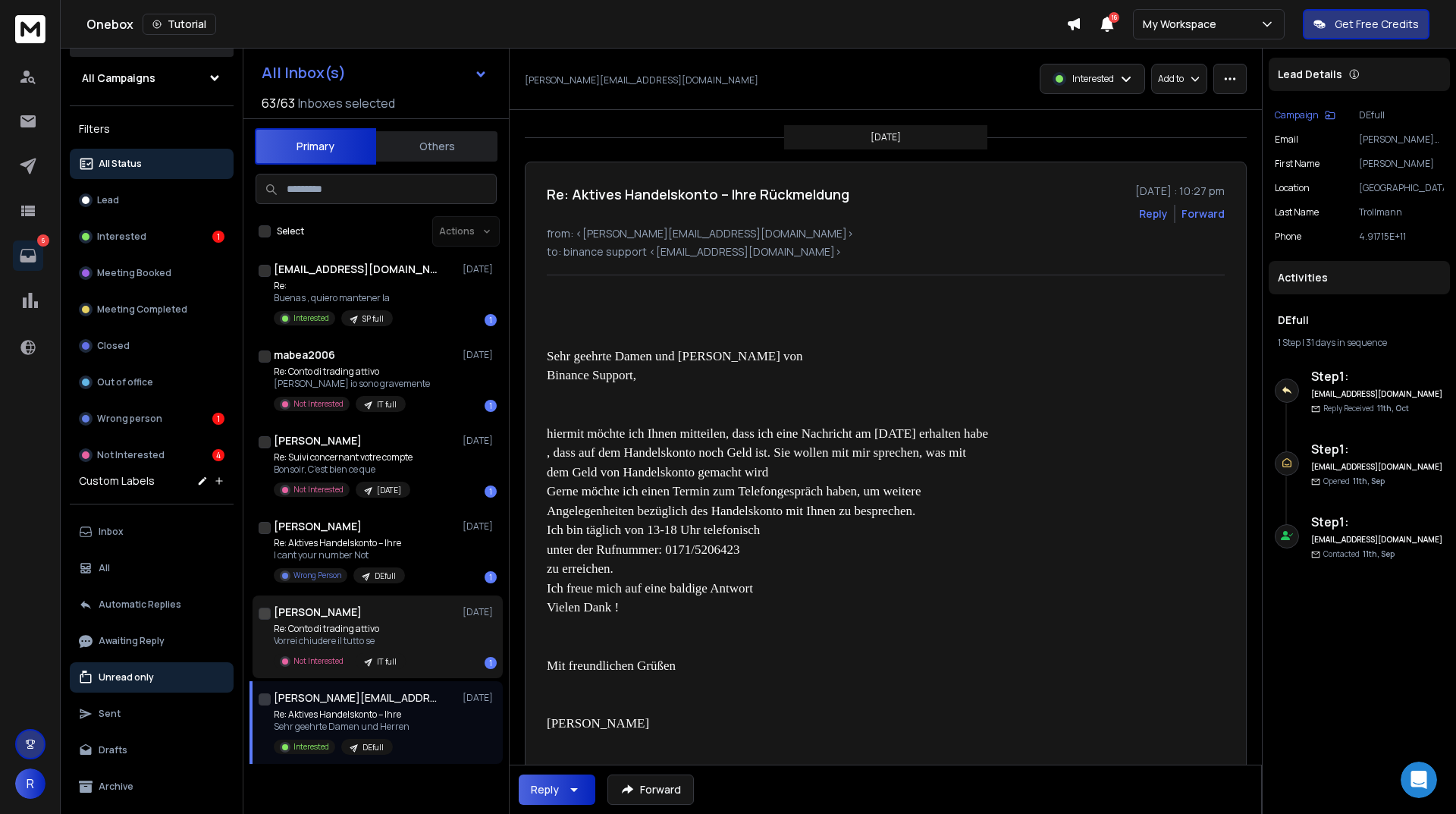
click at [312, 634] on p "Re: Conto di trading attivo" at bounding box center [339, 629] width 132 height 12
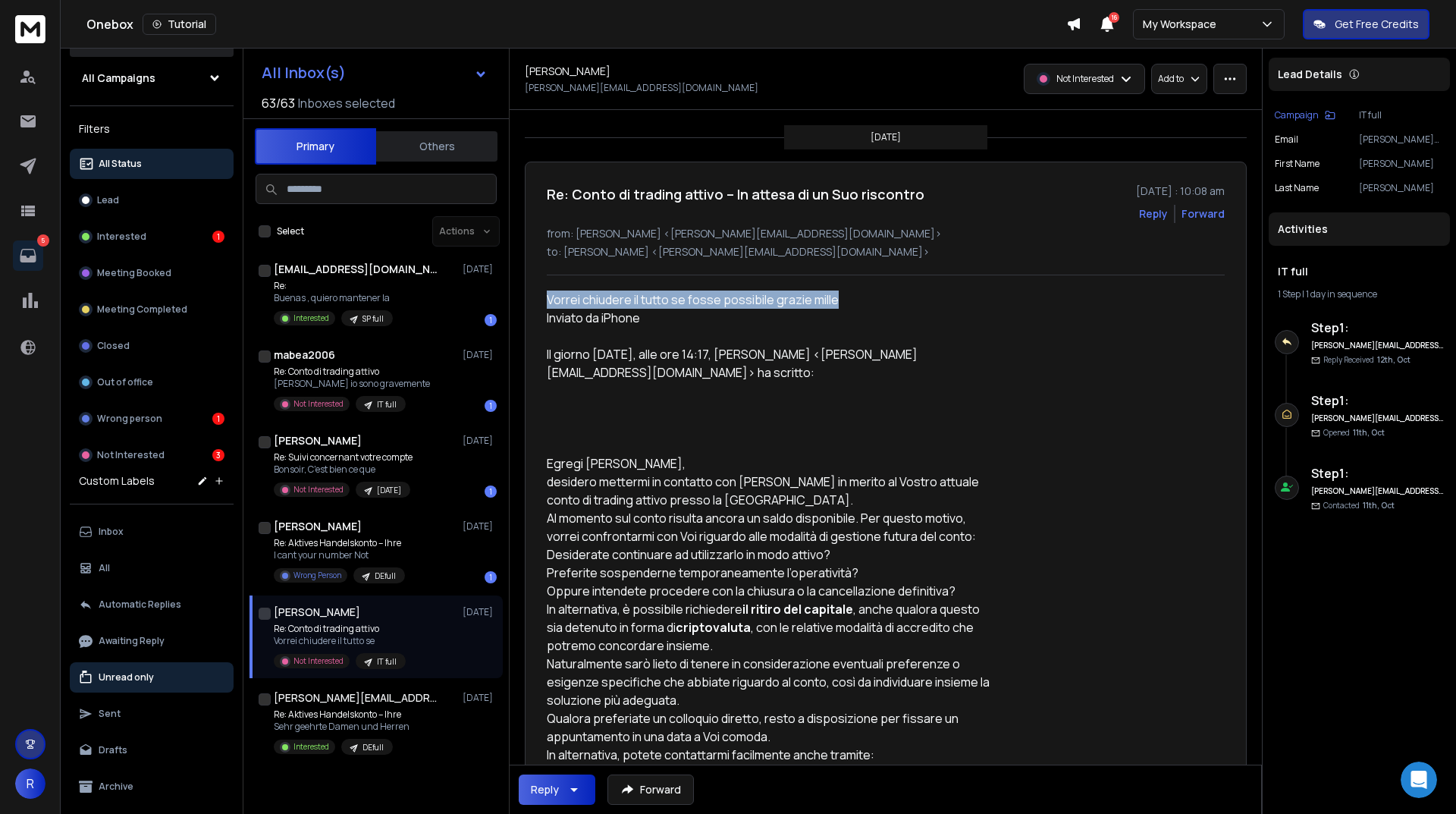
drag, startPoint x: 543, startPoint y: 297, endPoint x: 870, endPoint y: 288, distance: 327.1
click at [870, 288] on div "Re: Conto di trading attivo – In attesa di un Suo riscontro 12 October 2025 : 1…" at bounding box center [886, 580] width 722 height 837
drag, startPoint x: 1386, startPoint y: 629, endPoint x: 1392, endPoint y: 619, distance: 11.7
click at [1386, 628] on div "Lead Details Campaign IT full Email riccardi.giulio58@icloud.com First Name Giu…" at bounding box center [1359, 455] width 194 height 814
click at [1359, 144] on p "riccardi.giulio58@icloud.com" at bounding box center [1401, 139] width 85 height 12
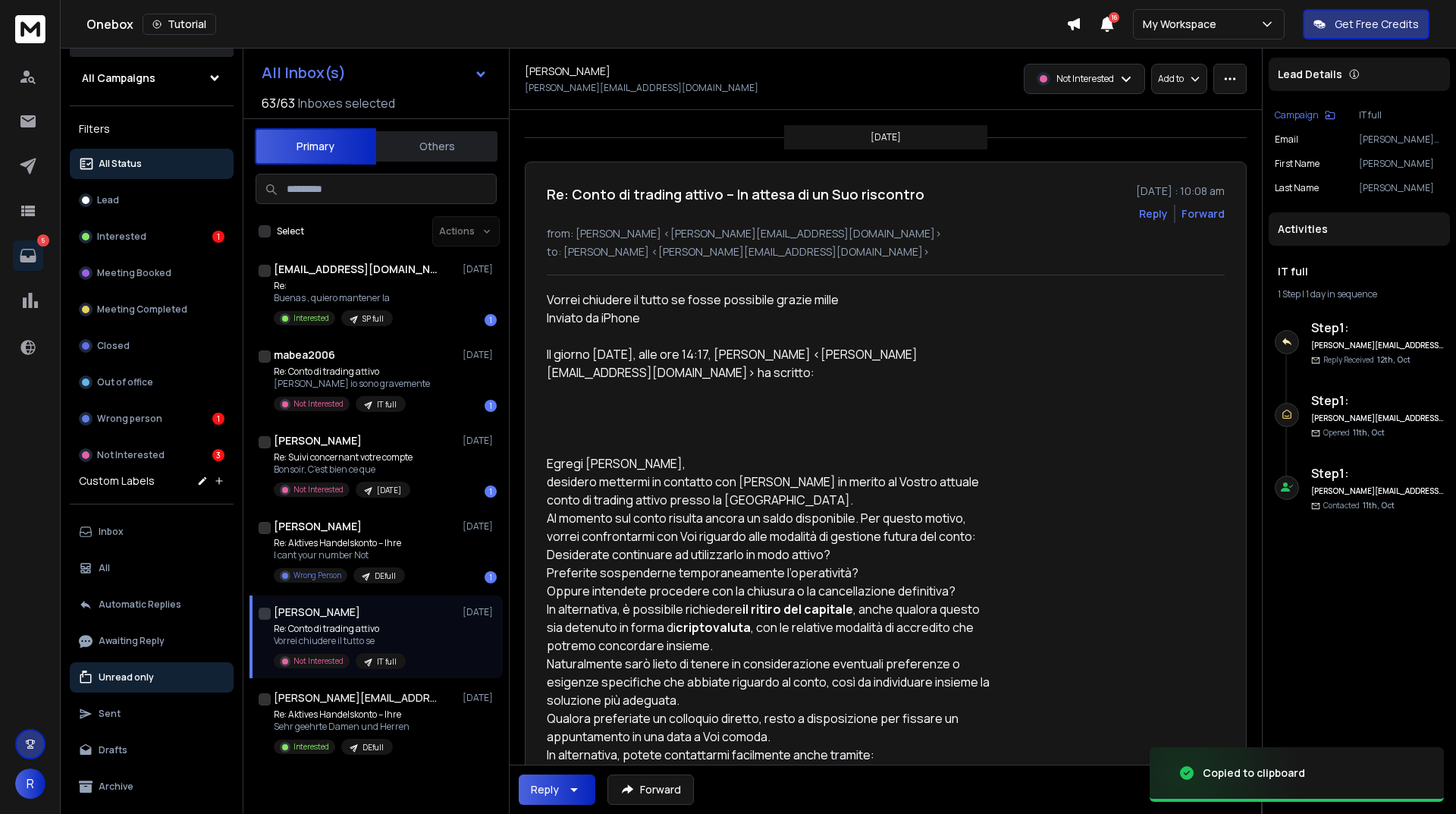
click at [1361, 160] on p "Giulio" at bounding box center [1401, 164] width 85 height 12
click at [1362, 193] on p "Riccardi" at bounding box center [1401, 188] width 85 height 12
drag, startPoint x: 1328, startPoint y: 591, endPoint x: 1180, endPoint y: 567, distance: 149.9
click at [1328, 591] on div "IT full 1 Step | 1 day in sequence Step 1 : elena.davidson@web-blockchain.com R…" at bounding box center [1359, 423] width 181 height 353
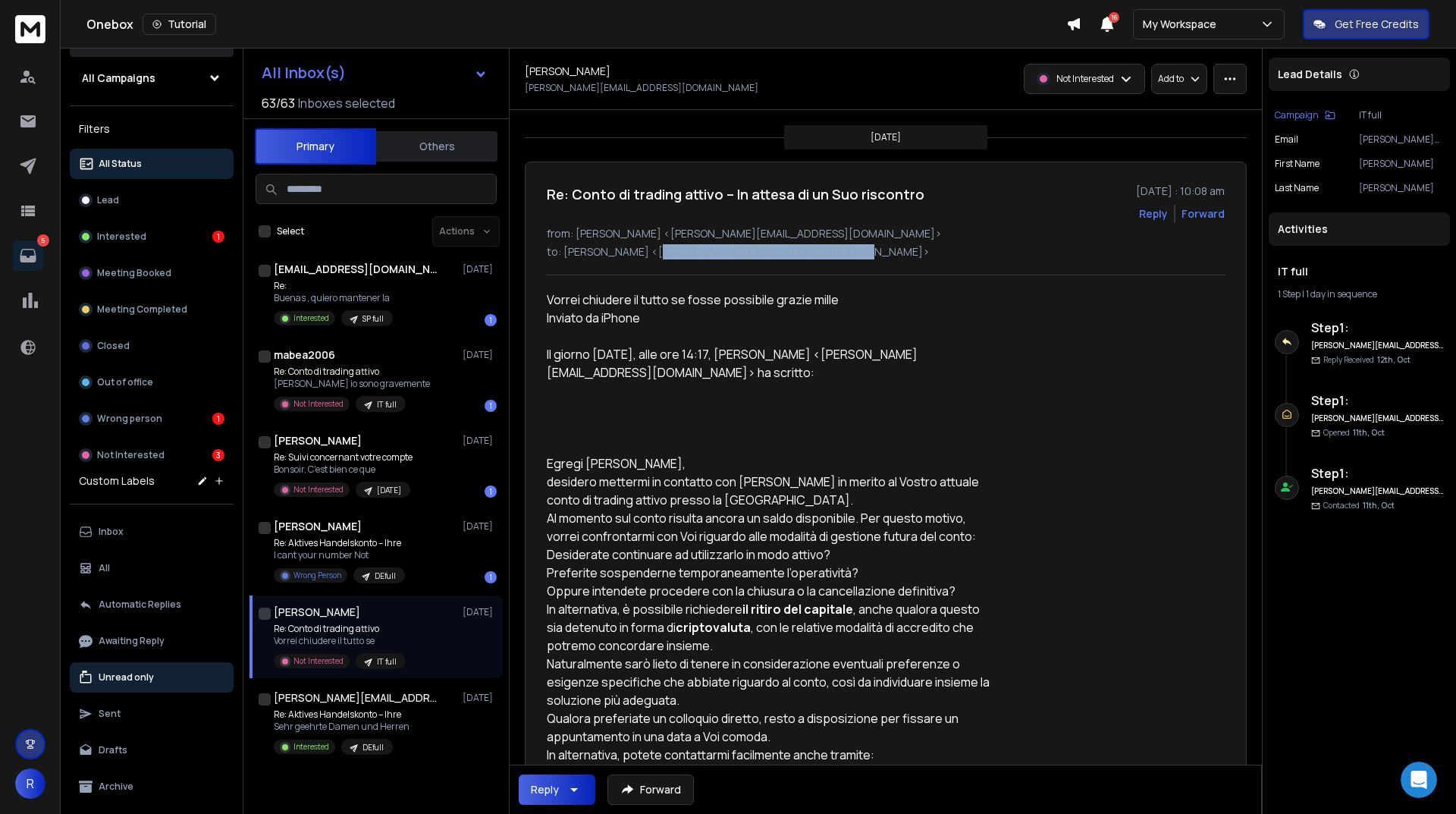
drag, startPoint x: 644, startPoint y: 254, endPoint x: 790, endPoint y: 283, distance: 148.9
click at [829, 260] on div "Re: Conto di trading attivo – In attesa di un Suo riscontro 12 October 2025 : 1…" at bounding box center [886, 579] width 678 height 792
click at [118, 671] on p "Unread only" at bounding box center [126, 677] width 55 height 12
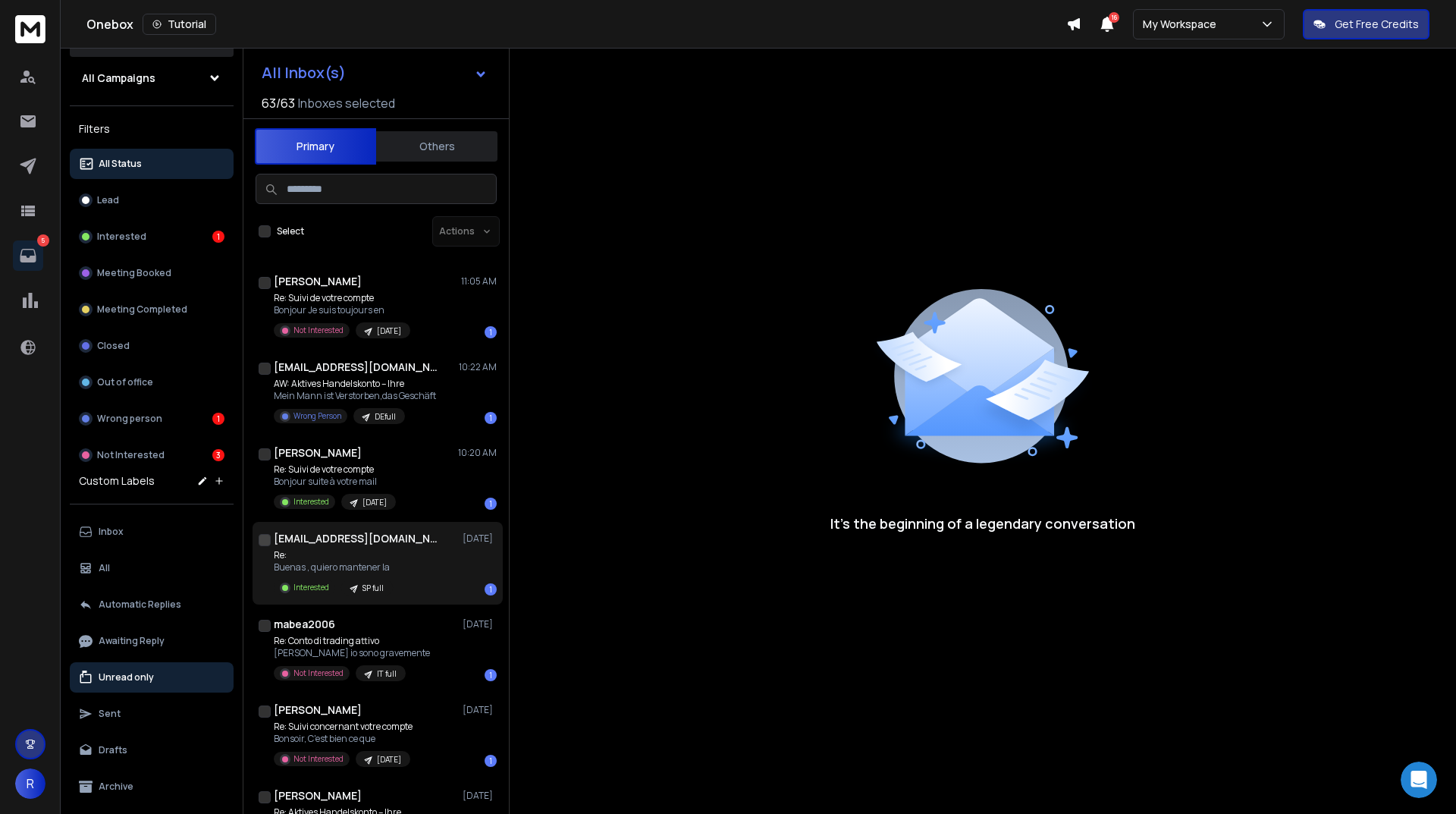
scroll to position [184, 0]
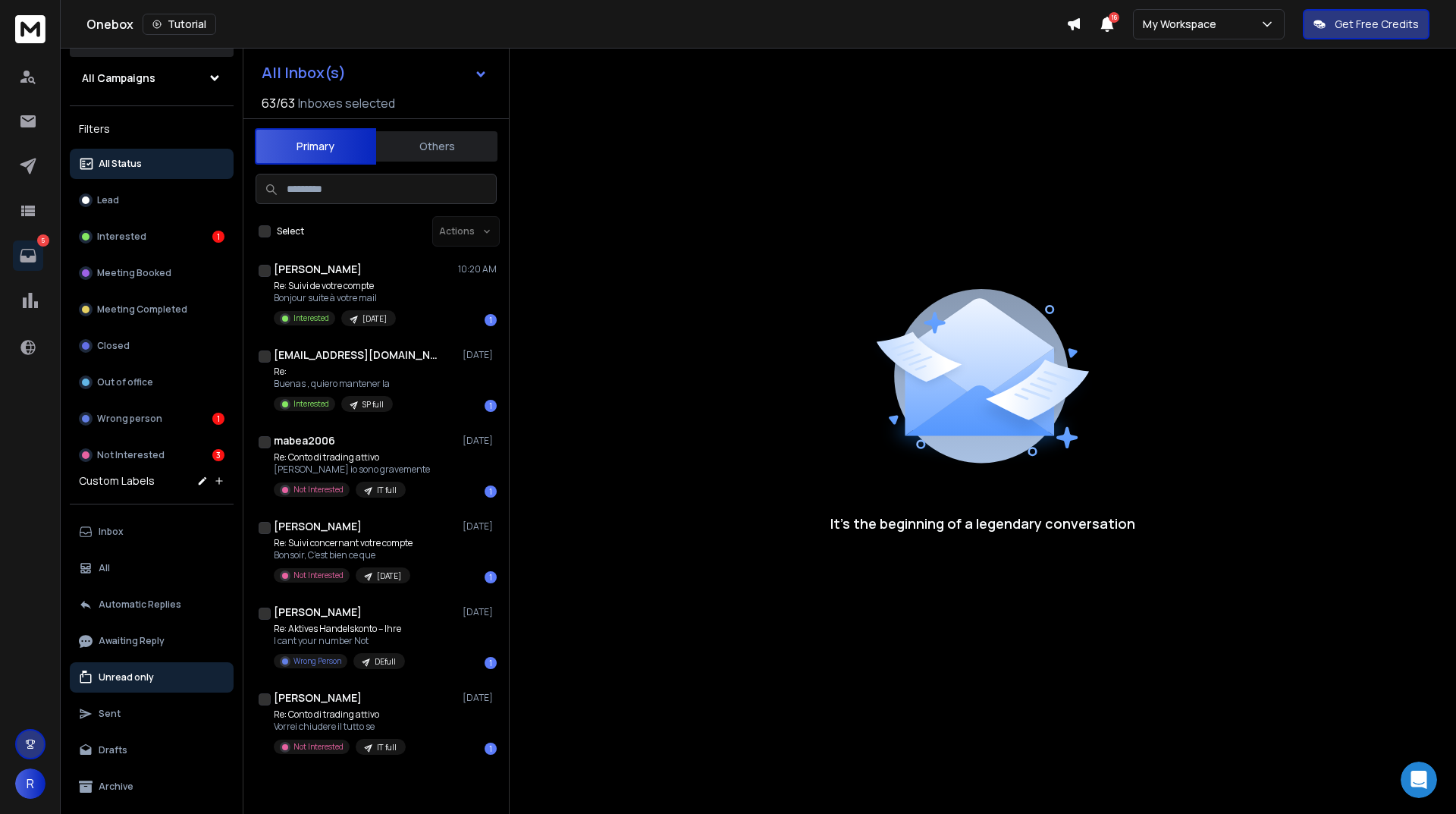
click at [575, 625] on div "It’s the beginning of a legendary conversation" at bounding box center [982, 394] width 946 height 692
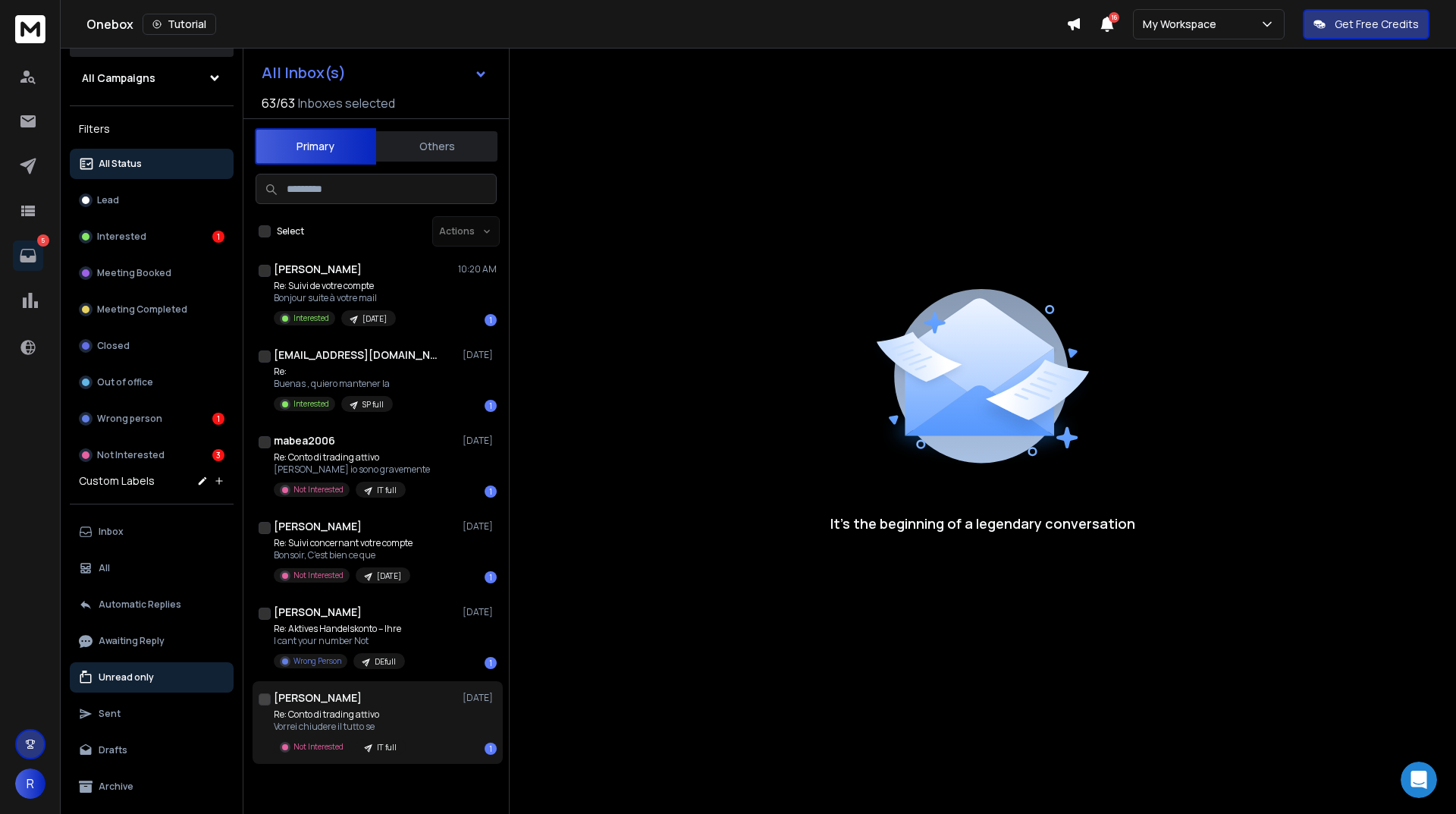
click at [401, 729] on p "Vorrei chiudere il tutto se" at bounding box center [339, 727] width 132 height 12
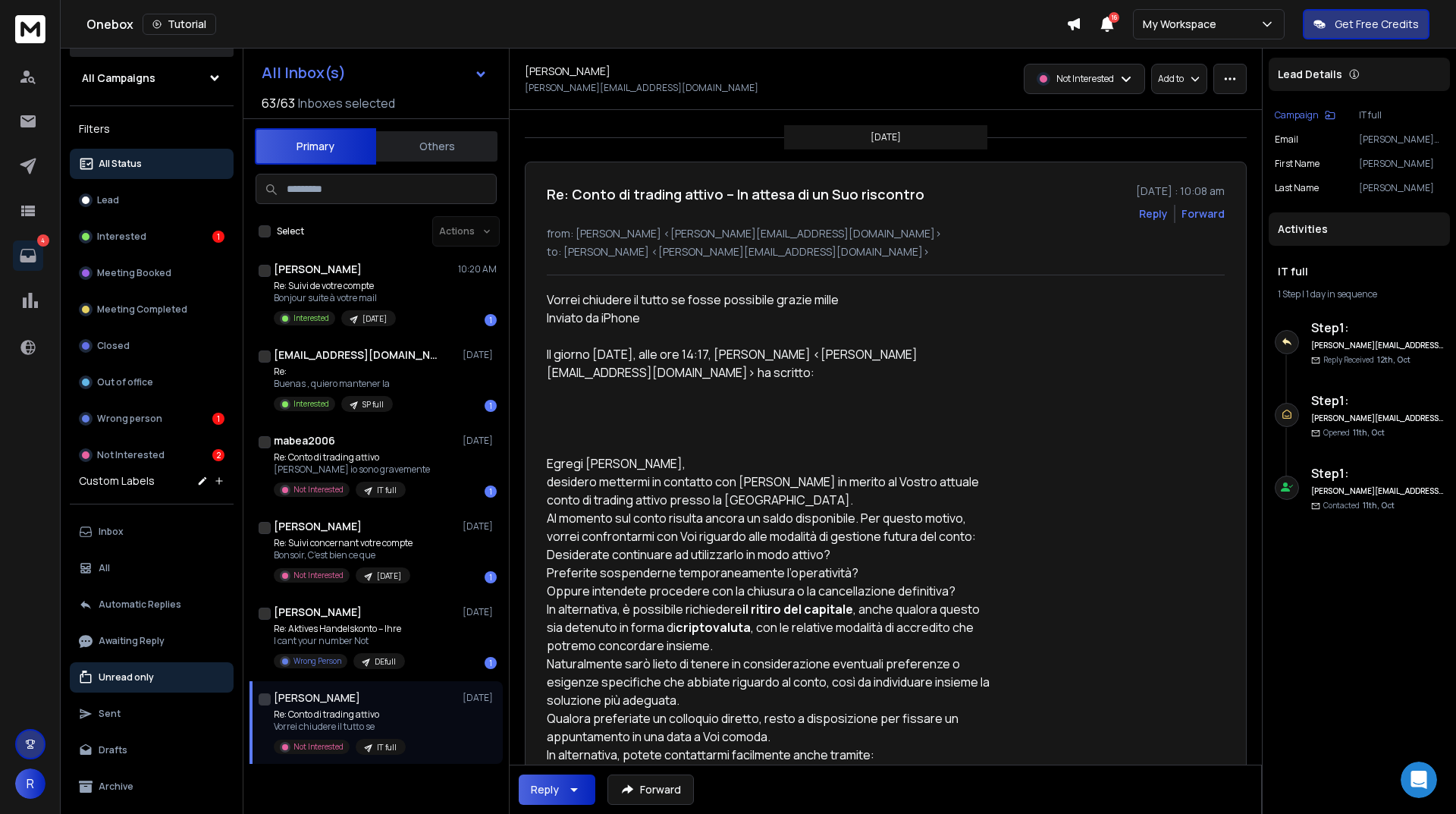
click at [762, 306] on div "Vorrei chiudere il tutto se fosse possibile grazie mille Inviato da iPhone Il g…" at bounding box center [775, 634] width 455 height 686
click at [640, 407] on div "﻿ Egregi Giulio Riccardi, desidero mettermi in contatto con Voi in merito al Vo…" at bounding box center [769, 673] width 443 height 546
click at [407, 720] on div "Re: Conto di trading attivo Vorrei chiudere il tutto se Not Interested IT full" at bounding box center [385, 731] width 223 height 46
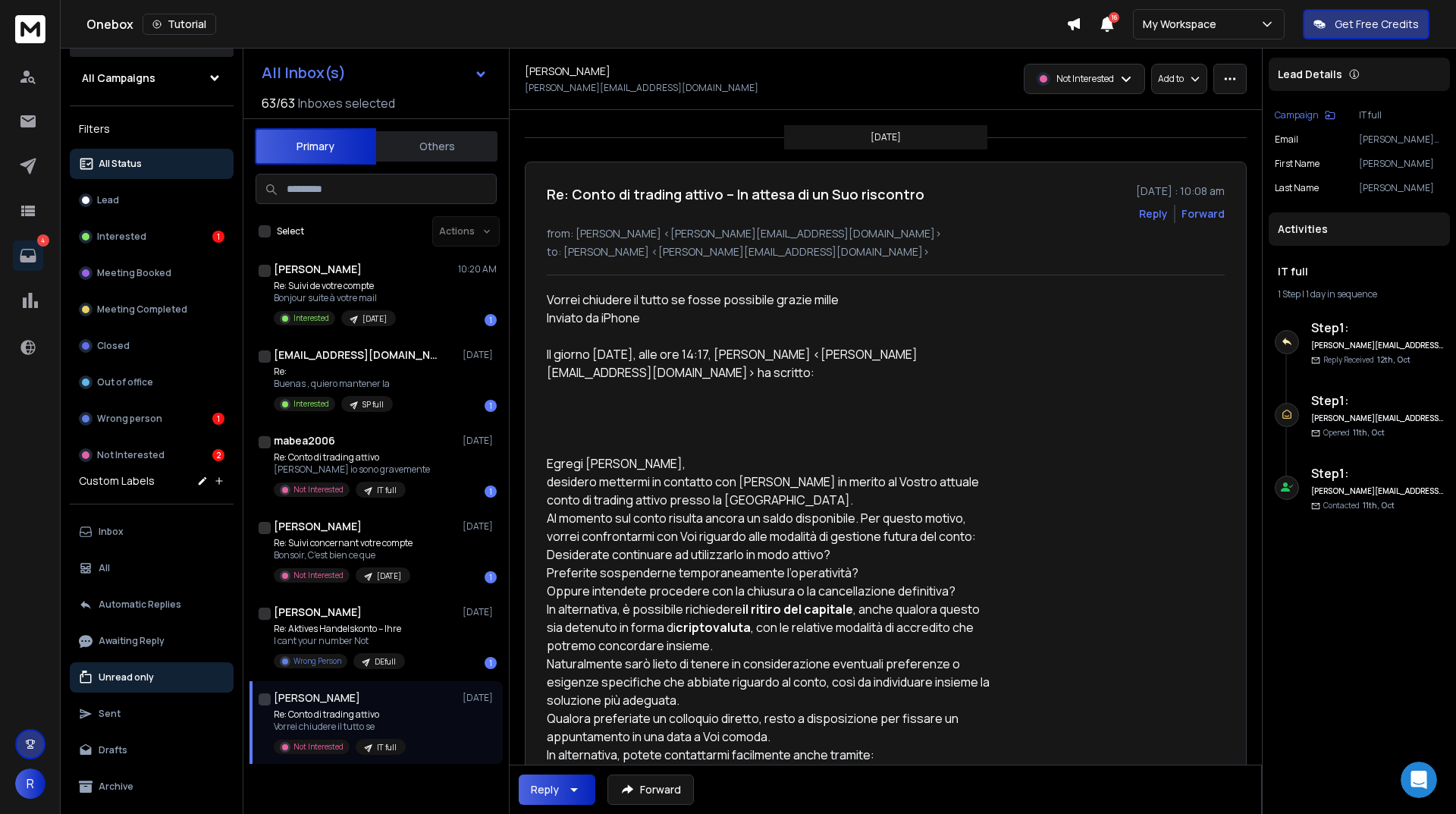
click at [128, 671] on p "Unread only" at bounding box center [126, 677] width 55 height 12
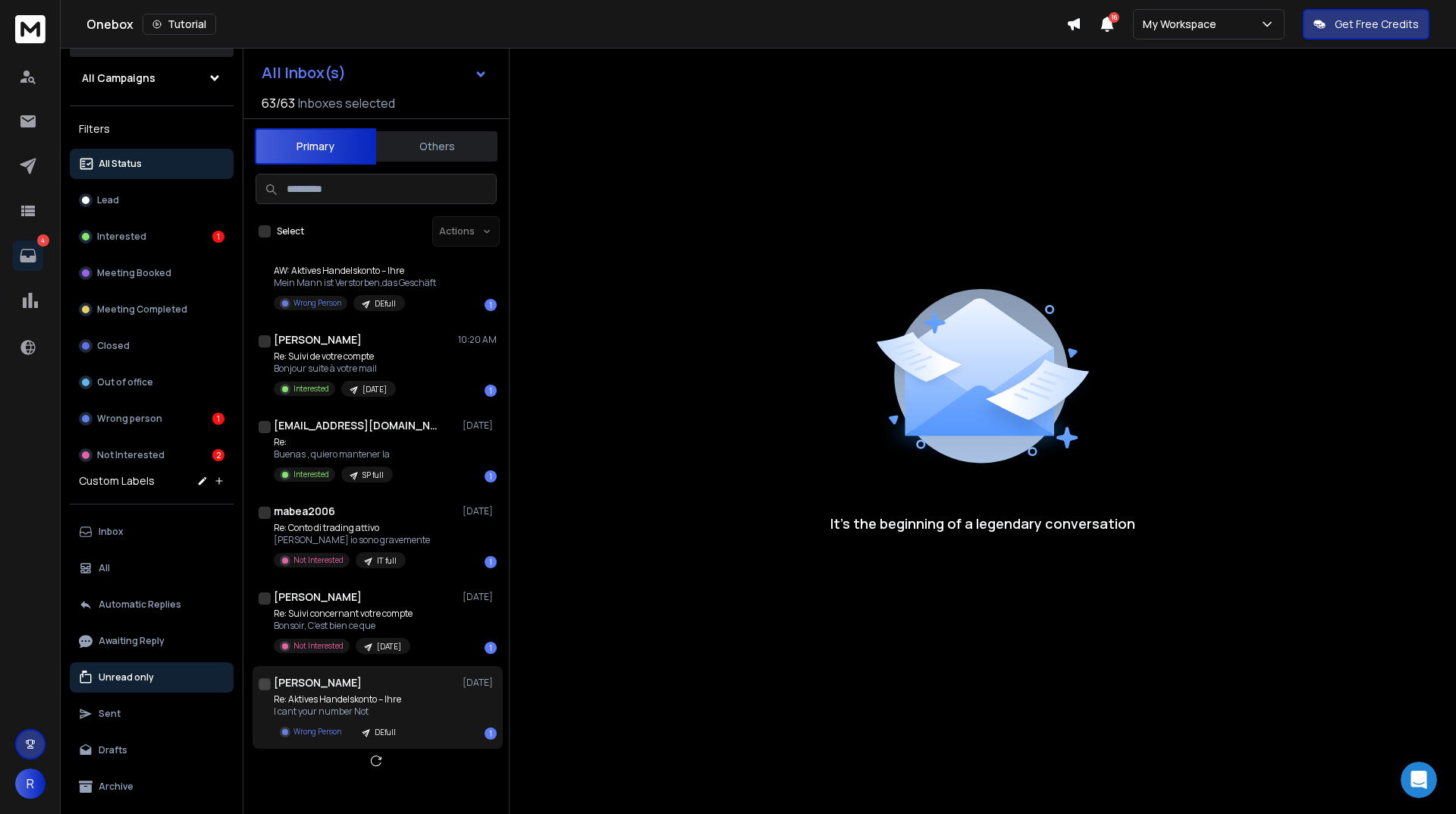
scroll to position [98, 0]
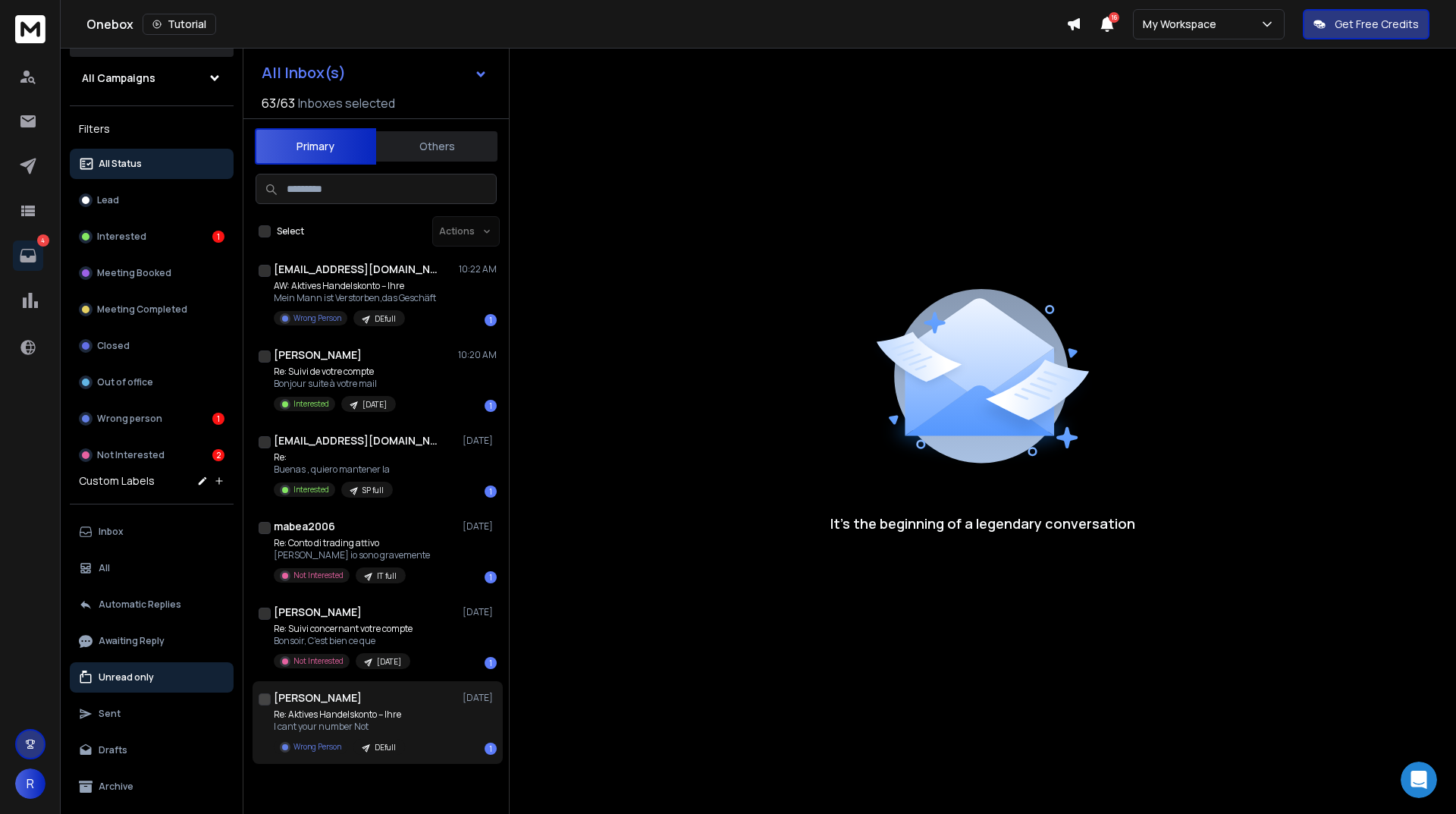
click at [404, 711] on p "Re: Aktives Handelskonto – Ihre" at bounding box center [339, 714] width 132 height 12
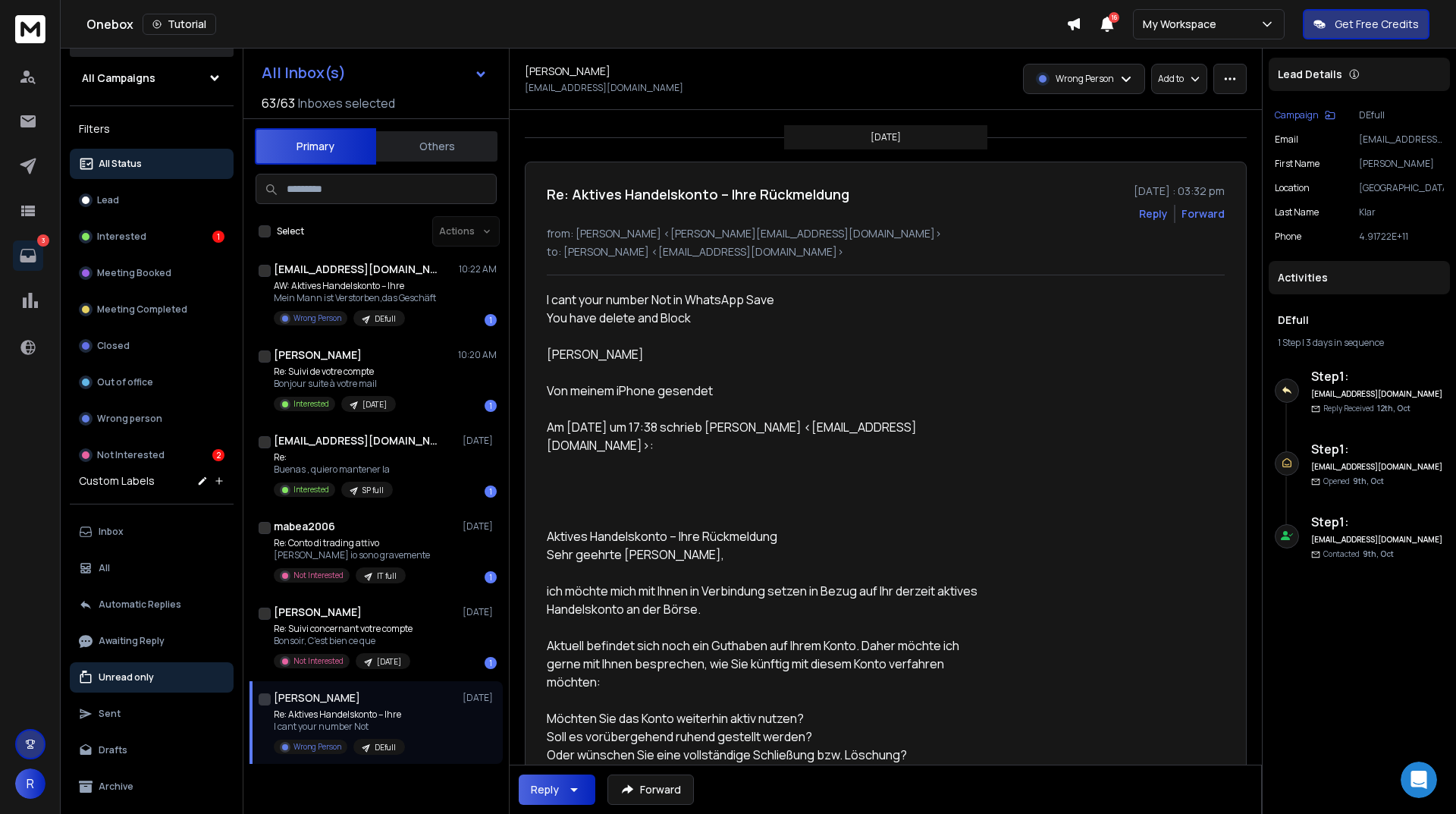
click at [583, 298] on div "I cant your number Not in WhatsApp Save You have delete and Block Martina Von m…" at bounding box center [775, 743] width 455 height 904
click at [583, 298] on div "I cant your number Not in WhatsApp Save You have delete and Block Martina Von m…" at bounding box center [775, 743] width 455 height 904
click at [1118, 574] on div "Re: Aktives Handelskonto – Ihre Rückmeldung 12 October 2025 : 03:32 pm Reply Fo…" at bounding box center [886, 689] width 678 height 1011
click at [646, 234] on p "from: Martina Klar <martina.klar1@icloud.com>" at bounding box center [886, 234] width 678 height 16
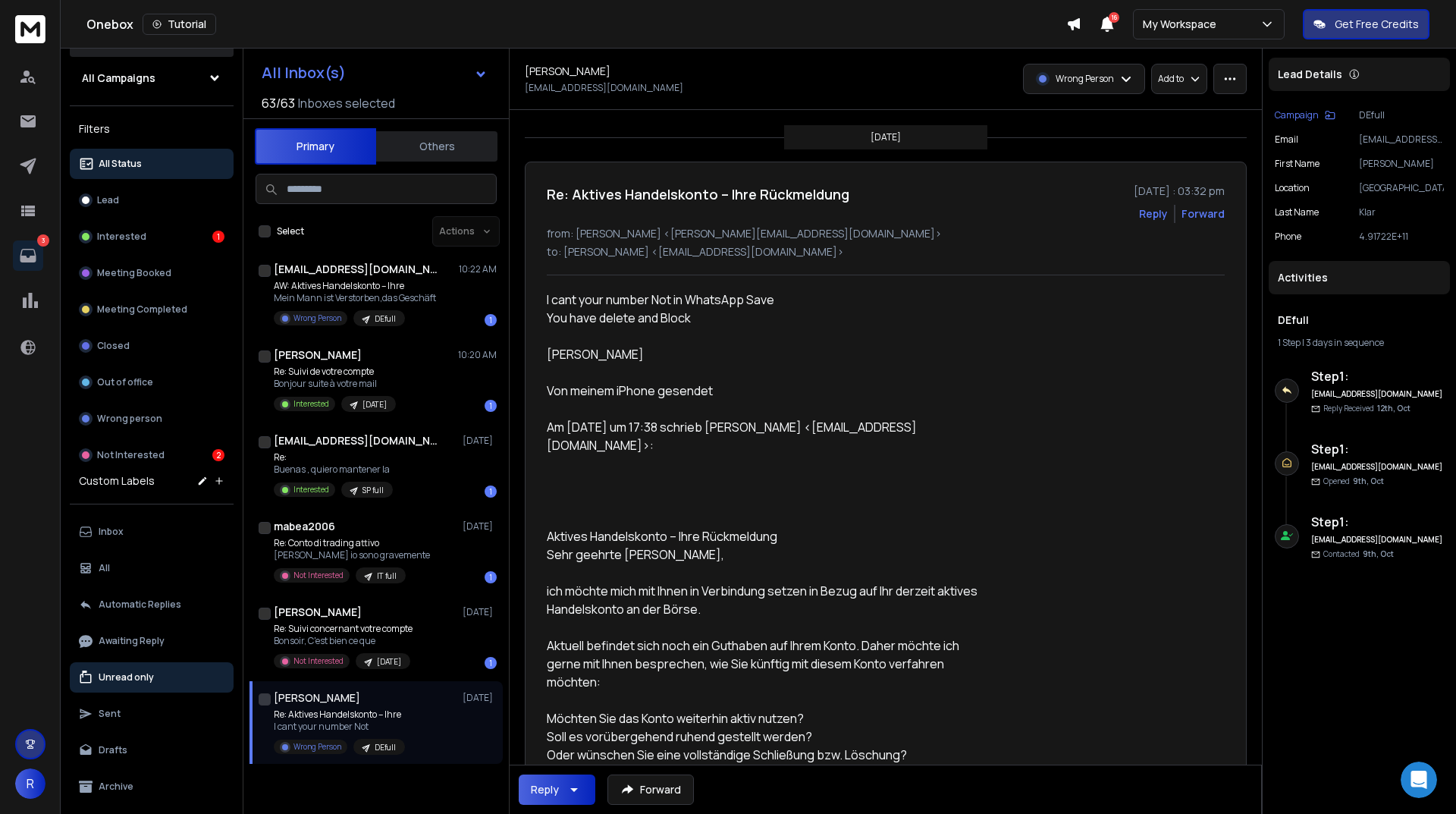
click at [1359, 167] on p "Martina" at bounding box center [1401, 164] width 85 height 12
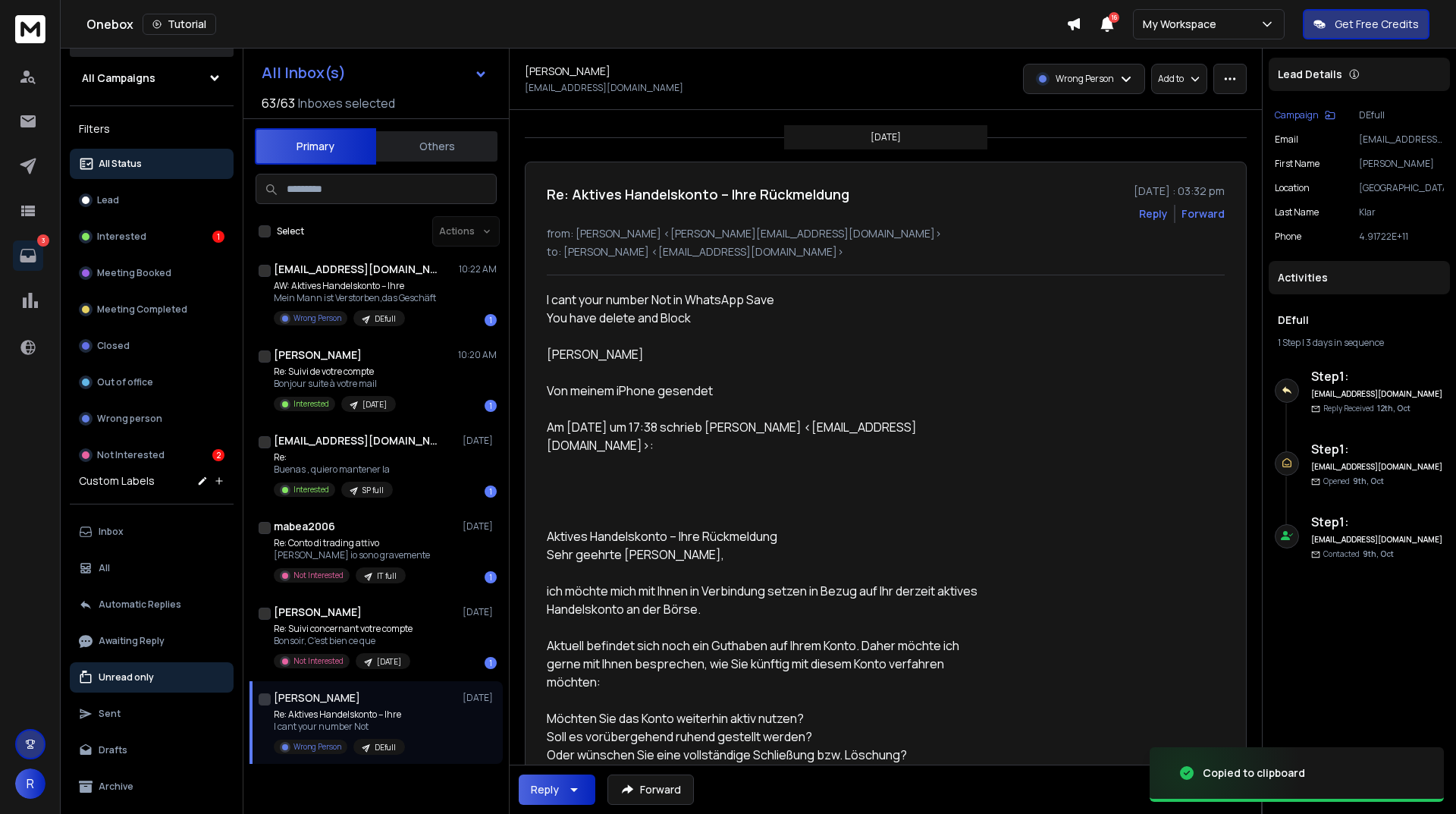
click at [1360, 214] on p "Klar" at bounding box center [1401, 212] width 85 height 12
click at [1391, 150] on div "Campaign DEfull Email martina.klar1@icloud.com First Name Martina location Germ…" at bounding box center [1359, 176] width 181 height 170
click at [1394, 127] on div "Campaign DEfull Email martina.klar1@icloud.com First Name Martina location Germ…" at bounding box center [1359, 176] width 181 height 170
click at [1394, 141] on p "martina.klar1@icloud.com" at bounding box center [1401, 139] width 85 height 12
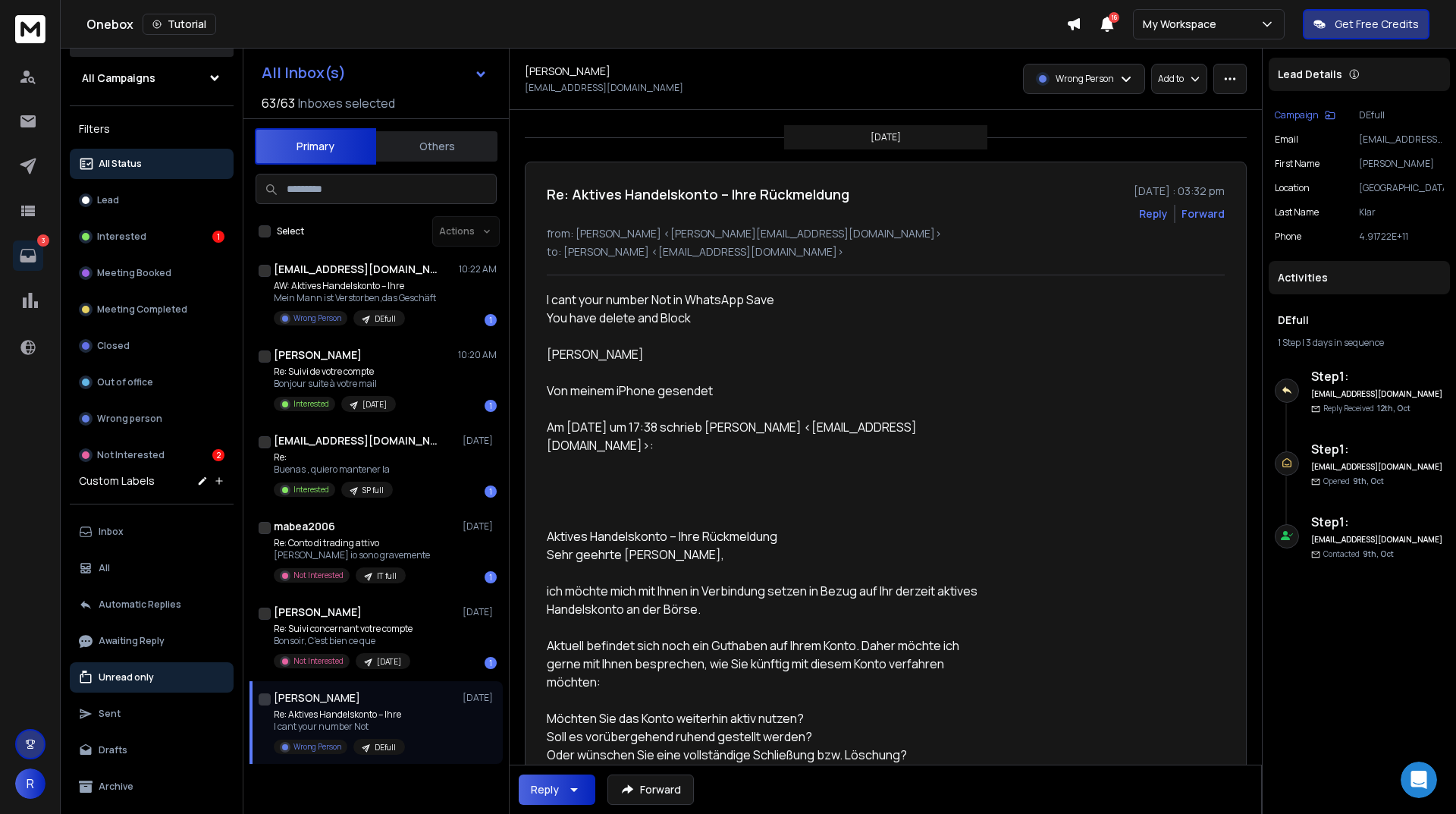
drag, startPoint x: 646, startPoint y: 253, endPoint x: 843, endPoint y: 254, distance: 197.0
click at [843, 254] on p "to: Pierre Fontaine <pierrefontaine@cybercloudsolution.com>" at bounding box center [886, 252] width 678 height 16
drag, startPoint x: 1186, startPoint y: 758, endPoint x: 1167, endPoint y: 750, distance: 20.6
click at [1186, 758] on div "Re: Aktives Handelskonto – Ihre Rückmeldung 12 October 2025 : 03:32 pm Reply Fo…" at bounding box center [886, 689] width 678 height 1011
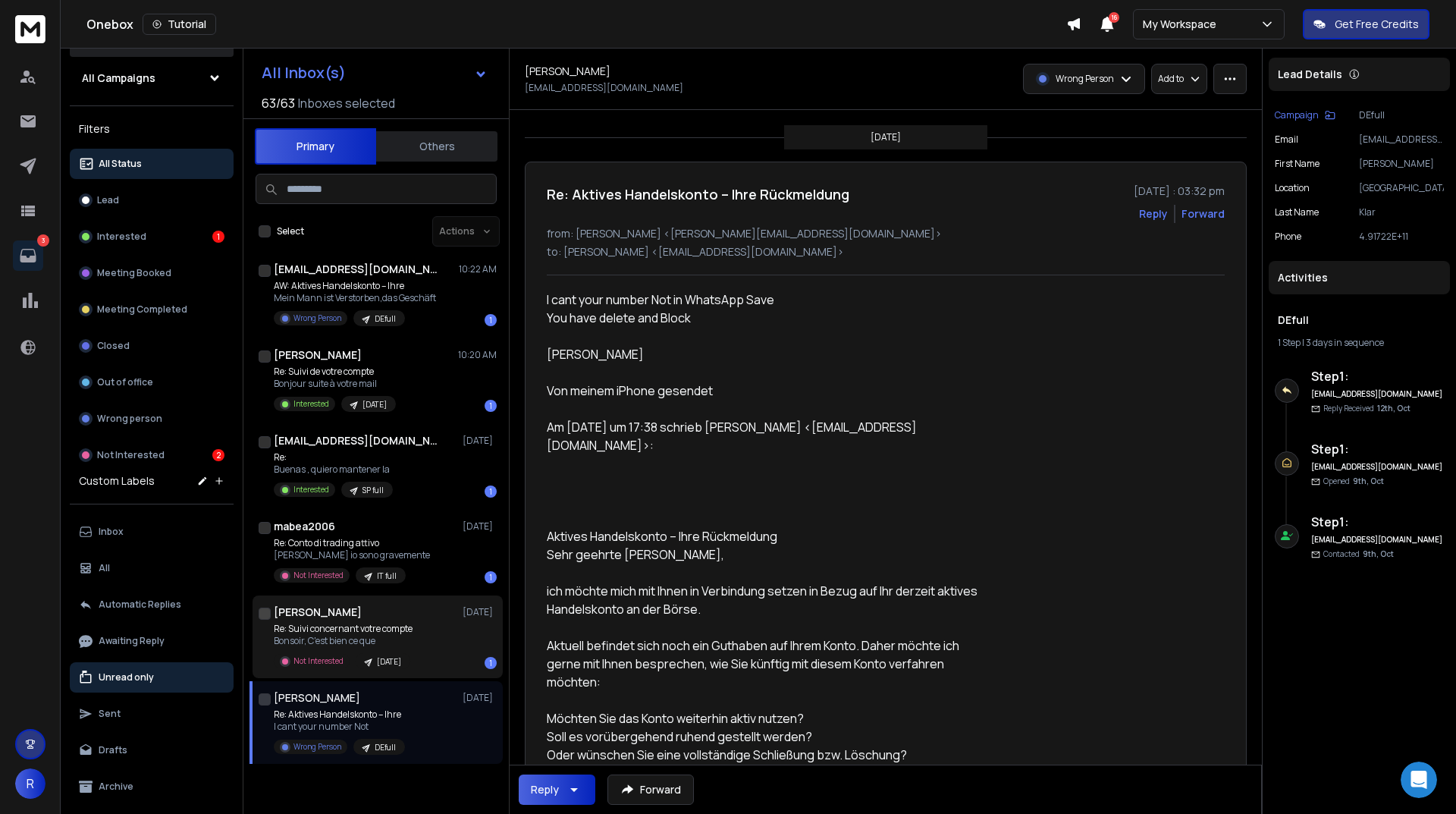
click at [301, 631] on p "Re: Suivi concernant votre compte" at bounding box center [343, 629] width 139 height 12
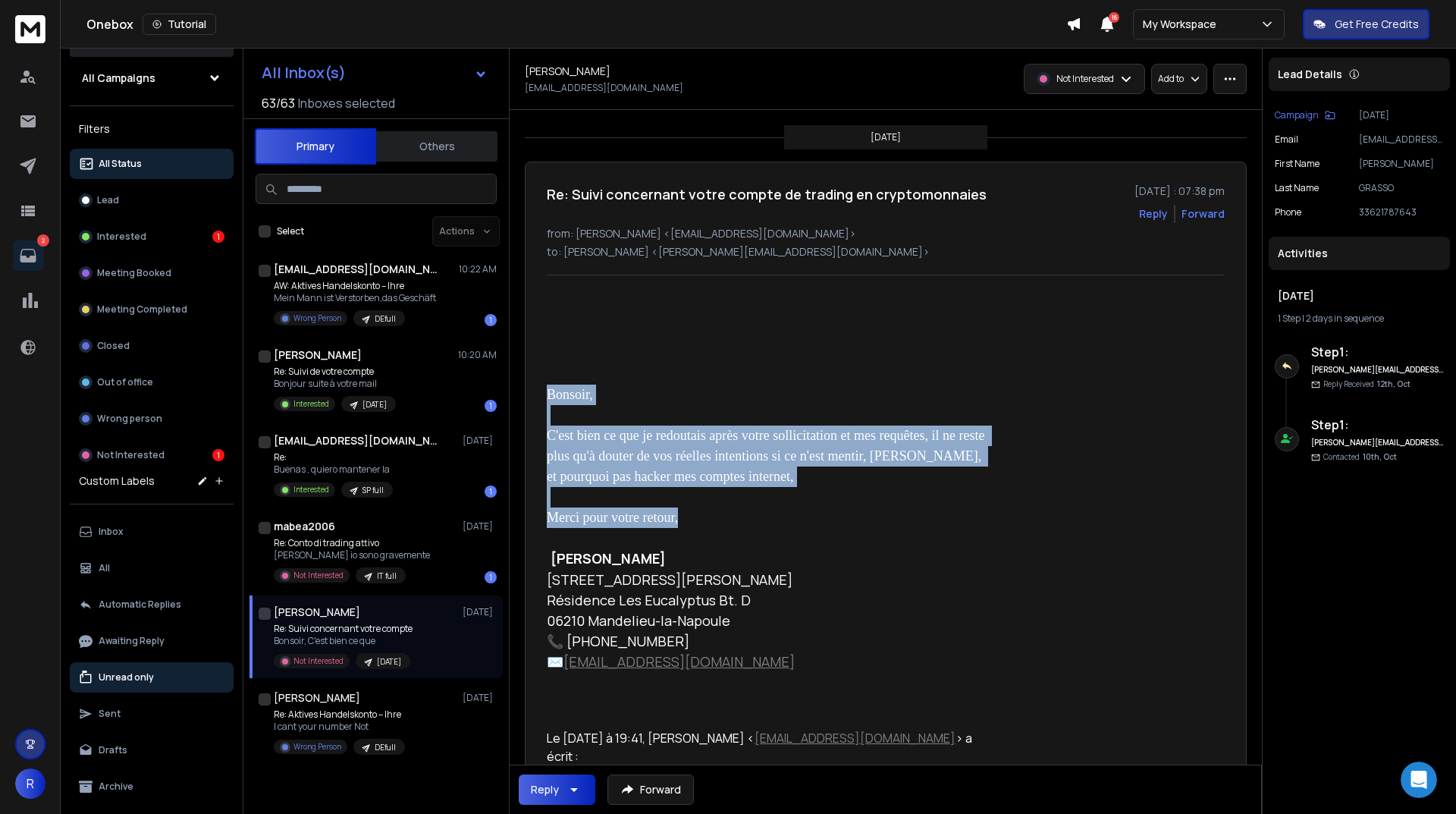
drag, startPoint x: 545, startPoint y: 388, endPoint x: 680, endPoint y: 547, distance: 208.6
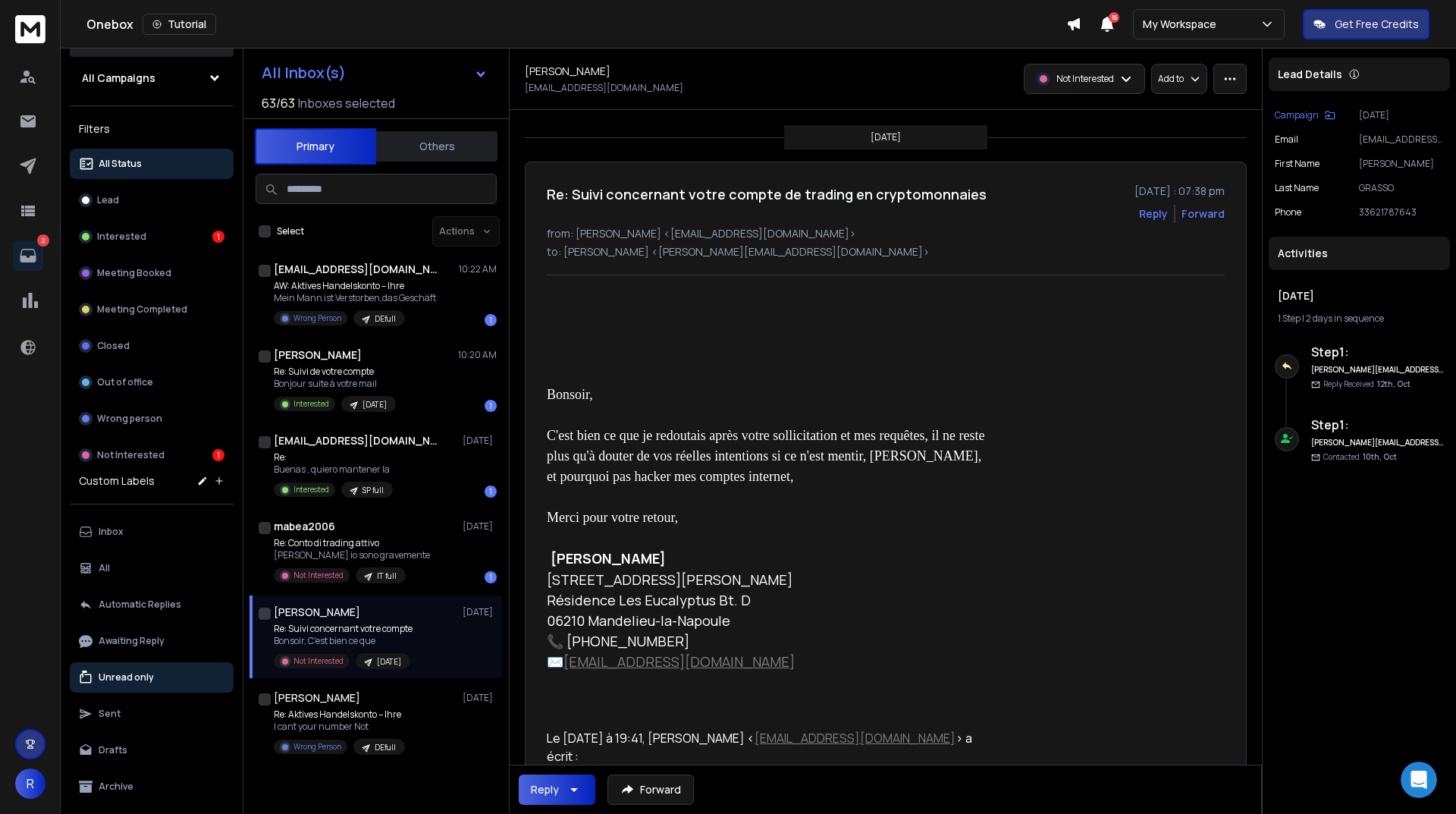
drag, startPoint x: 1362, startPoint y: 529, endPoint x: 1363, endPoint y: 511, distance: 18.0
click at [1362, 529] on div "Lead Details Campaign fr OCT 2 Email schoony06210@gmail.com First Name MAURIZIO…" at bounding box center [1359, 455] width 194 height 814
click at [1363, 210] on p "33621787643" at bounding box center [1401, 212] width 85 height 12
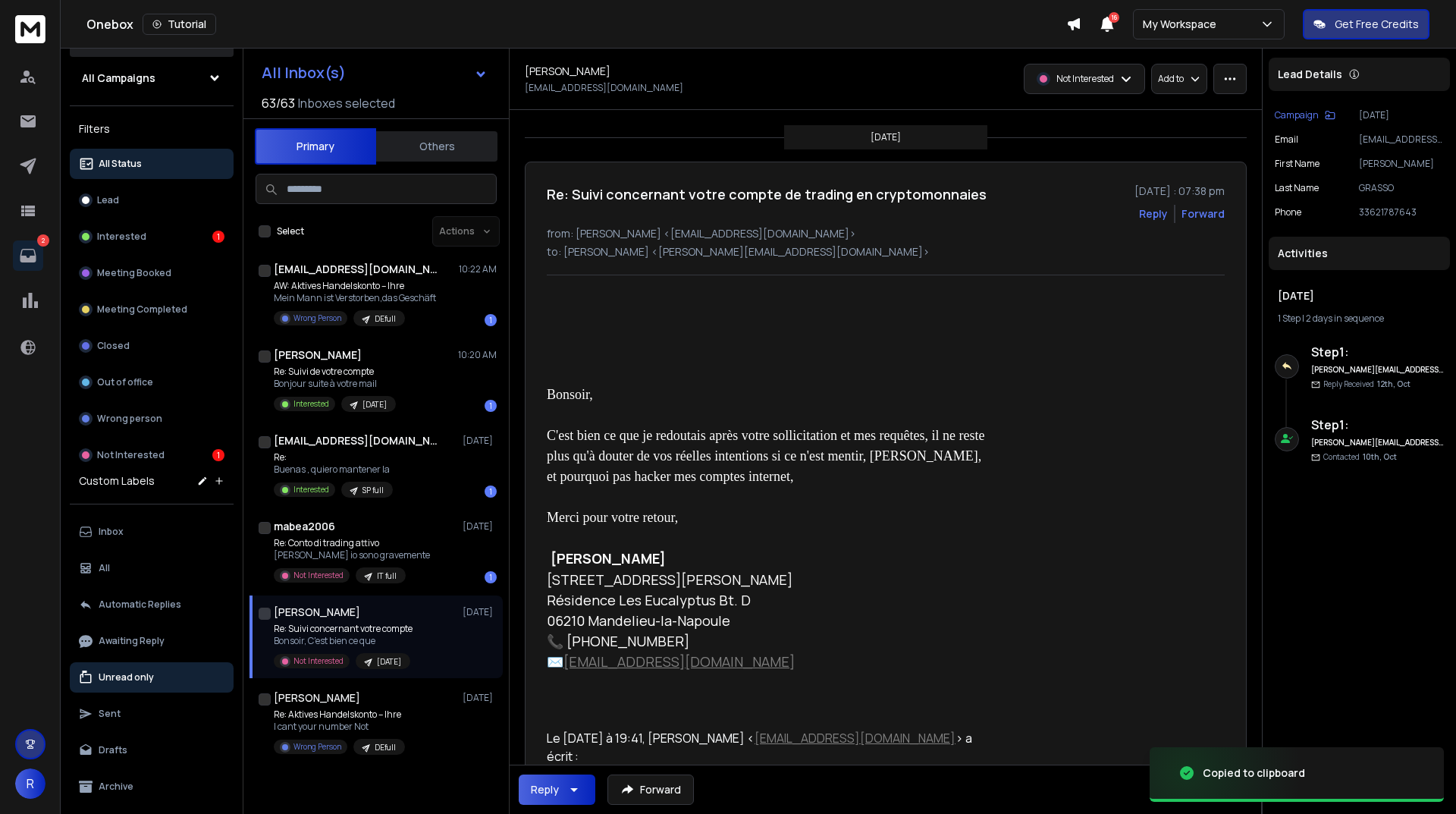
click at [1328, 506] on div "fr OCT 2 1 Step | 2 days in sequence Step 1 : mathilda.reiter@cryptobitcoin.liv…" at bounding box center [1359, 399] width 181 height 258
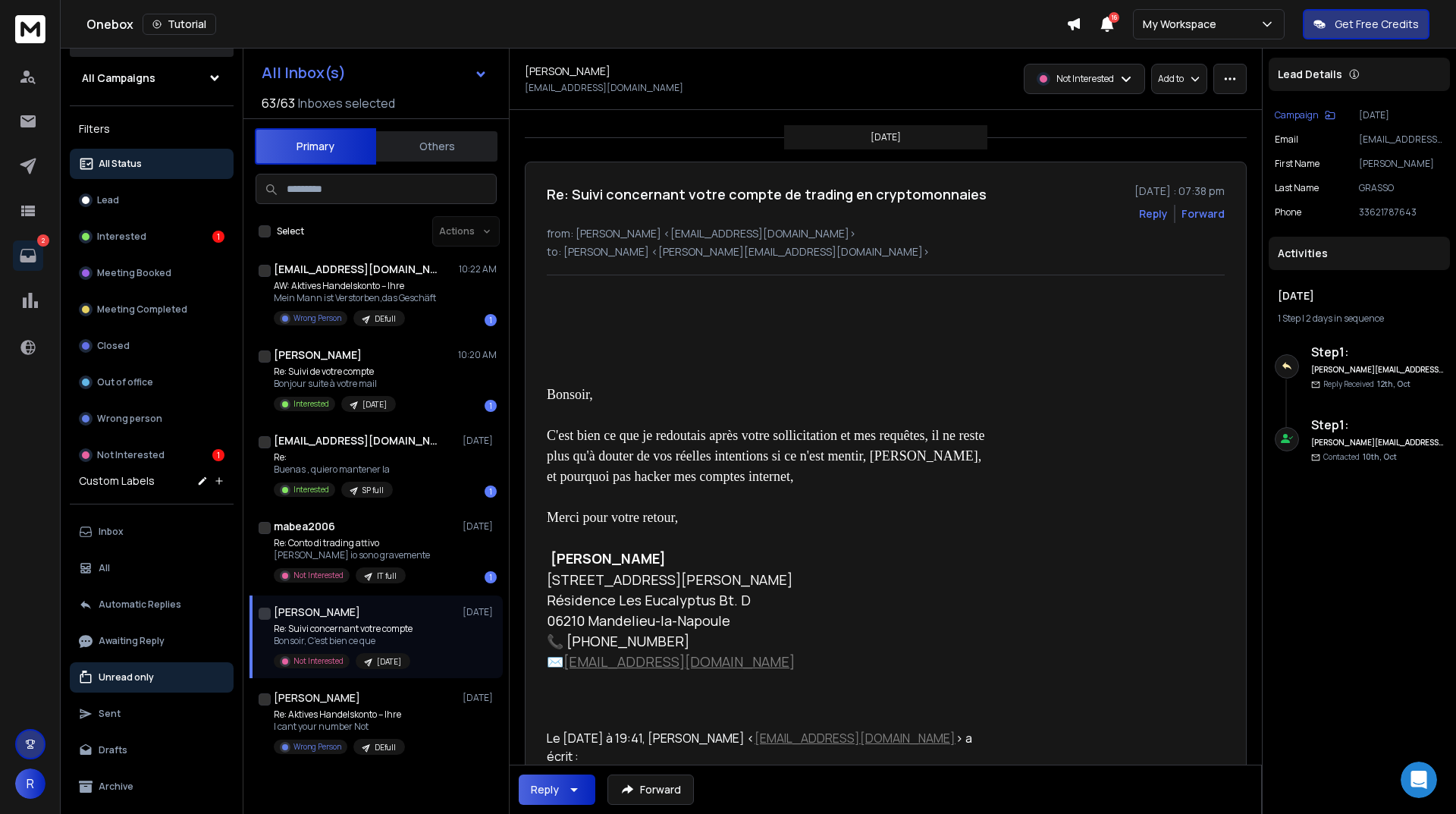
click at [1377, 146] on div "Campaign fr OCT 2 Email schoony06210@gmail.com First Name MAURIZIO Last Name GR…" at bounding box center [1359, 164] width 181 height 145
click at [1377, 145] on p "schoony06210@gmail.com" at bounding box center [1401, 139] width 85 height 12
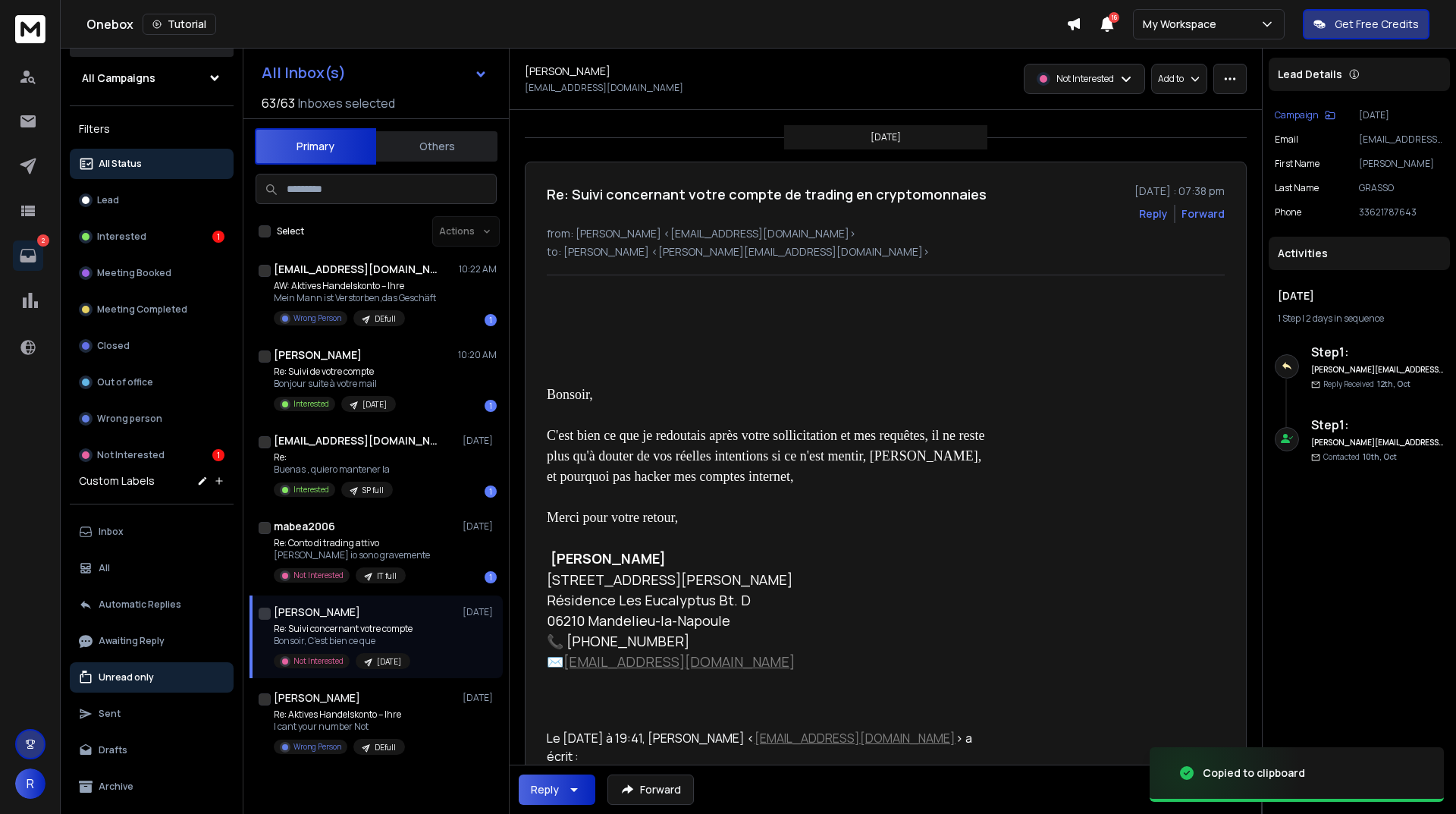
click at [1309, 528] on div "Lead Details Campaign fr OCT 2 Email schoony06210@gmail.com First Name MAURIZIO…" at bounding box center [1359, 455] width 194 height 814
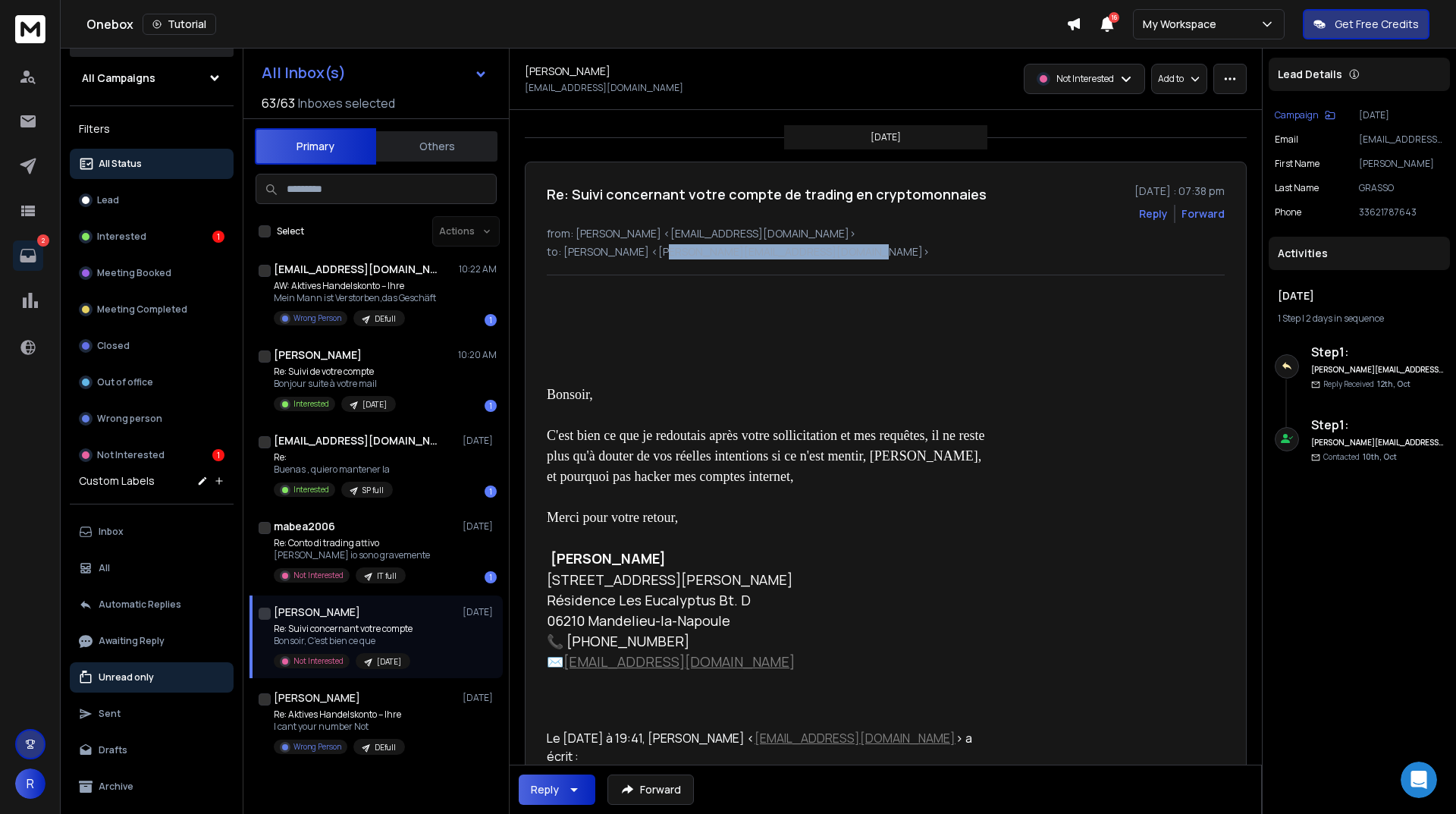
drag, startPoint x: 646, startPoint y: 250, endPoint x: 812, endPoint y: 257, distance: 166.1
click at [812, 257] on p "to: Mathilda Reiter <mathilda.reiter@cryptobitcoin.live>" at bounding box center [886, 252] width 678 height 16
click at [1380, 554] on div "Lead Details Campaign fr OCT 2 Email schoony06210@gmail.com First Name MAURIZIO…" at bounding box center [1359, 455] width 194 height 814
drag, startPoint x: 575, startPoint y: 229, endPoint x: 676, endPoint y: 236, distance: 101.2
click at [676, 236] on p "from: Maurizio LO GRASSO <schoony06210@gmail.com>" at bounding box center [886, 234] width 678 height 16
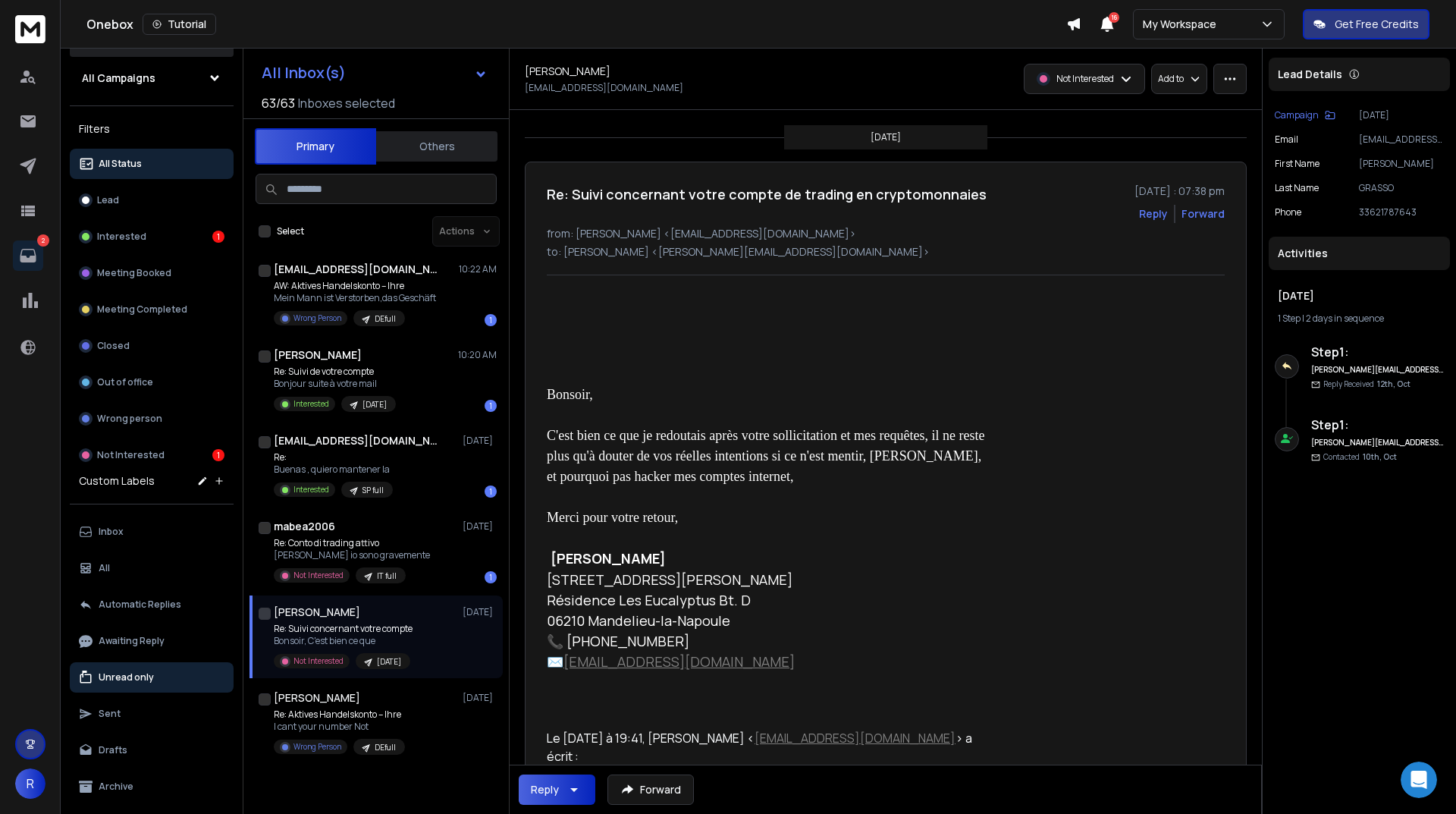
click at [646, 324] on td at bounding box center [1097, 329] width 1099 height 76
click at [121, 671] on p "Unread only" at bounding box center [126, 677] width 55 height 12
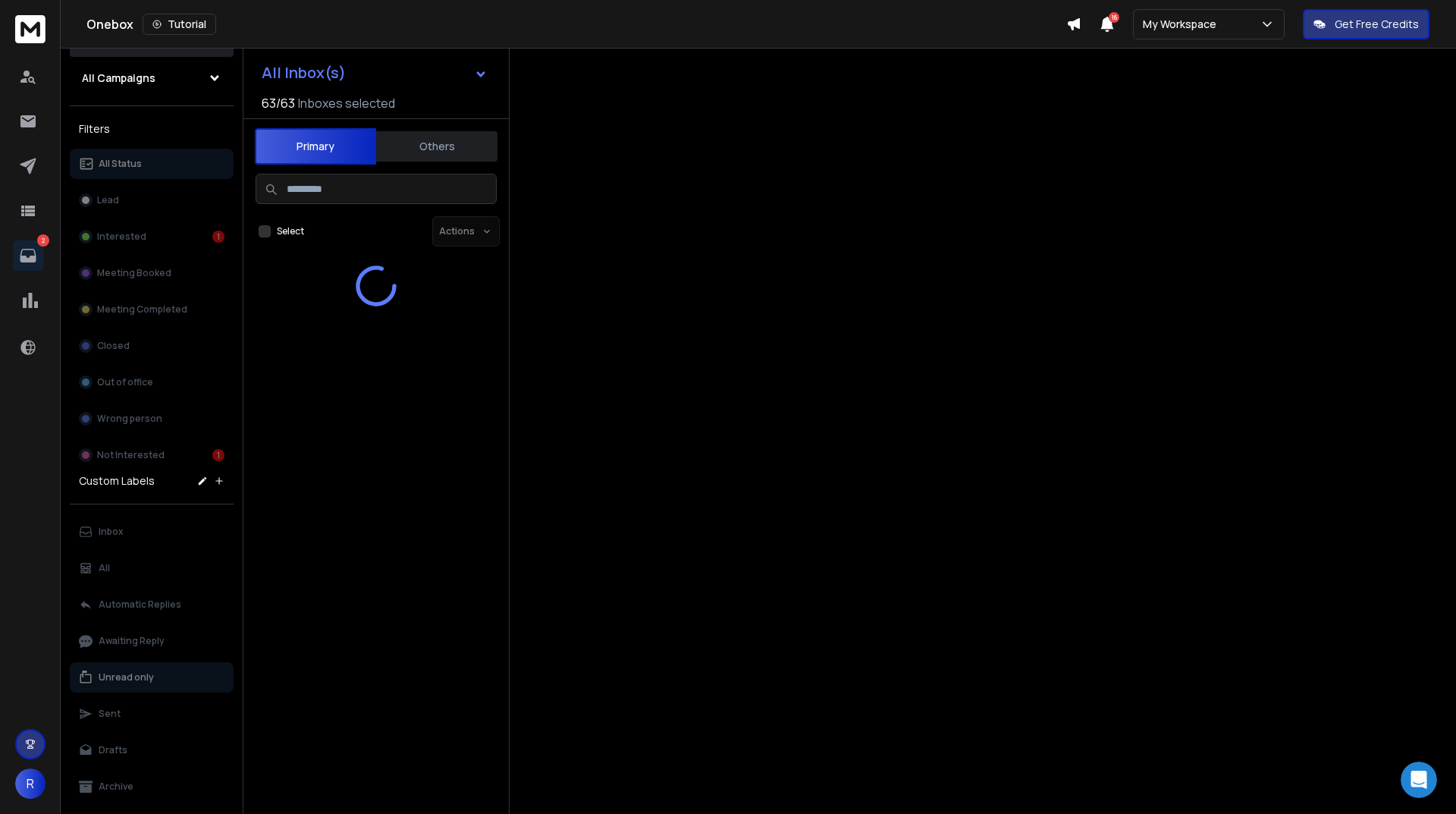
scroll to position [0, 0]
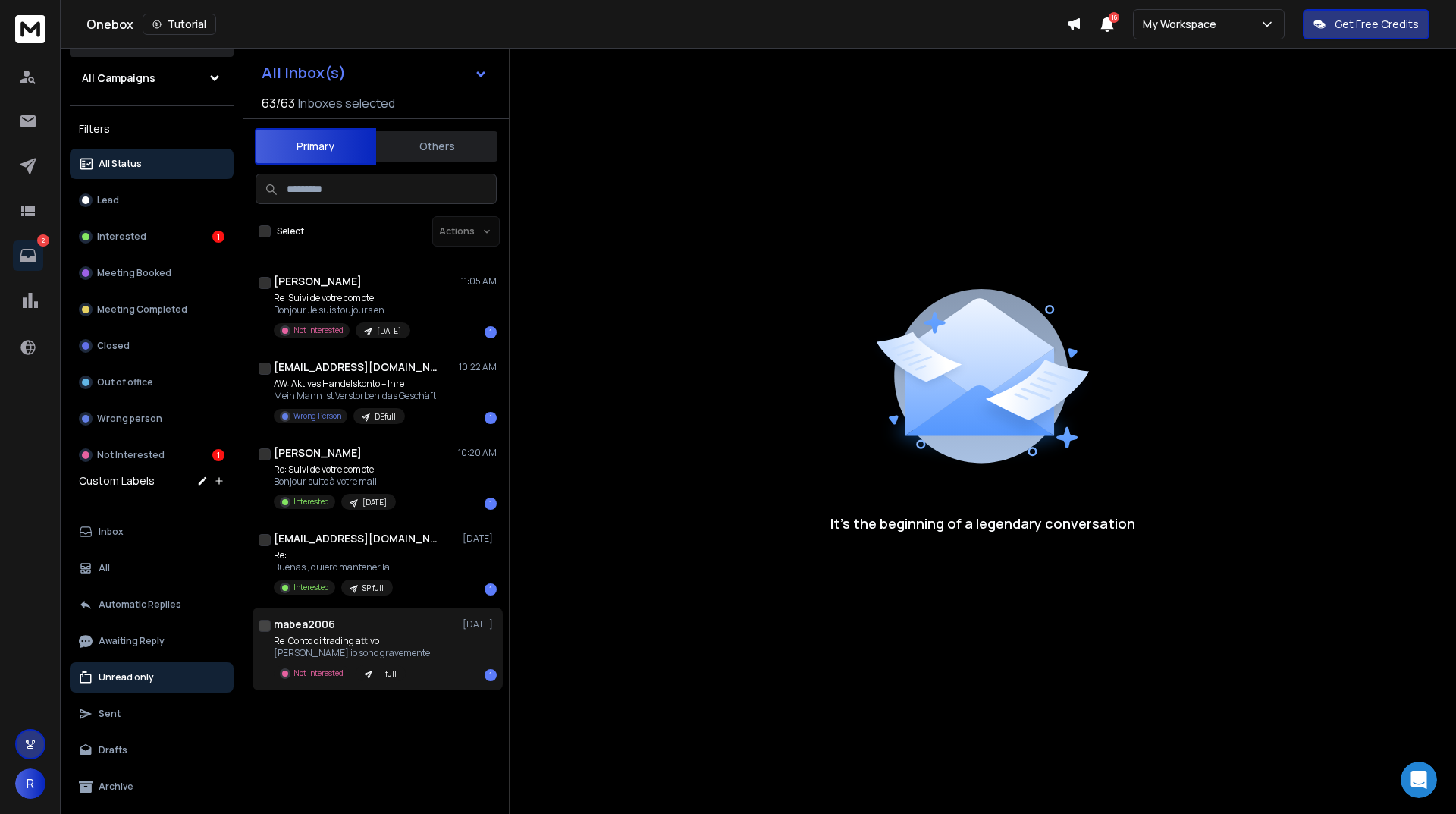
click at [309, 660] on div "Re: Conto di trading attivo Buongiorno Hugo io sono gravemente Not Interested I…" at bounding box center [351, 657] width 156 height 46
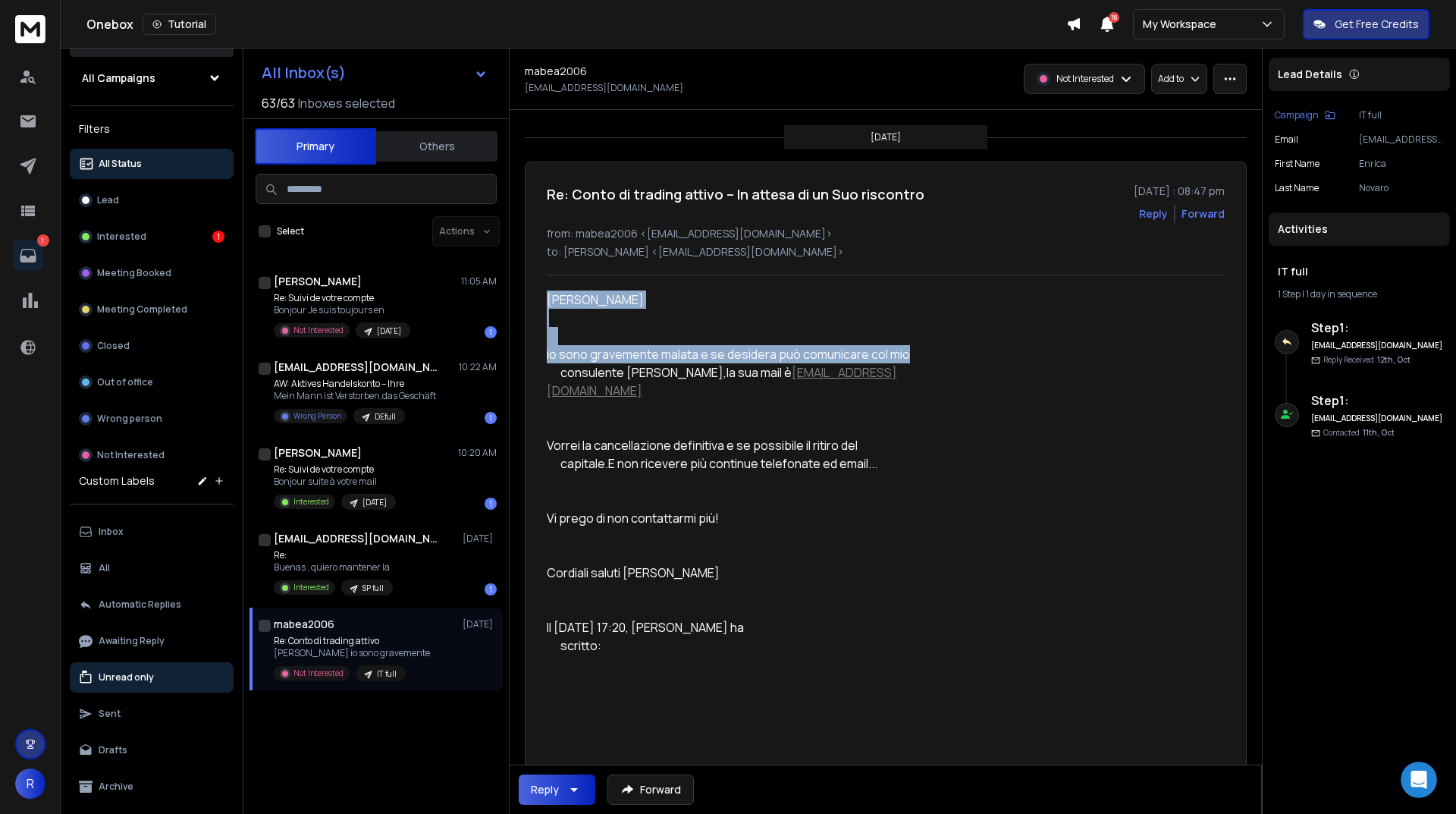
drag, startPoint x: 547, startPoint y: 300, endPoint x: 912, endPoint y: 359, distance: 369.7
click at [660, 370] on p "io sono gravemente malata e se desidera può comunicare col mio consulente Mauro…" at bounding box center [769, 372] width 443 height 55
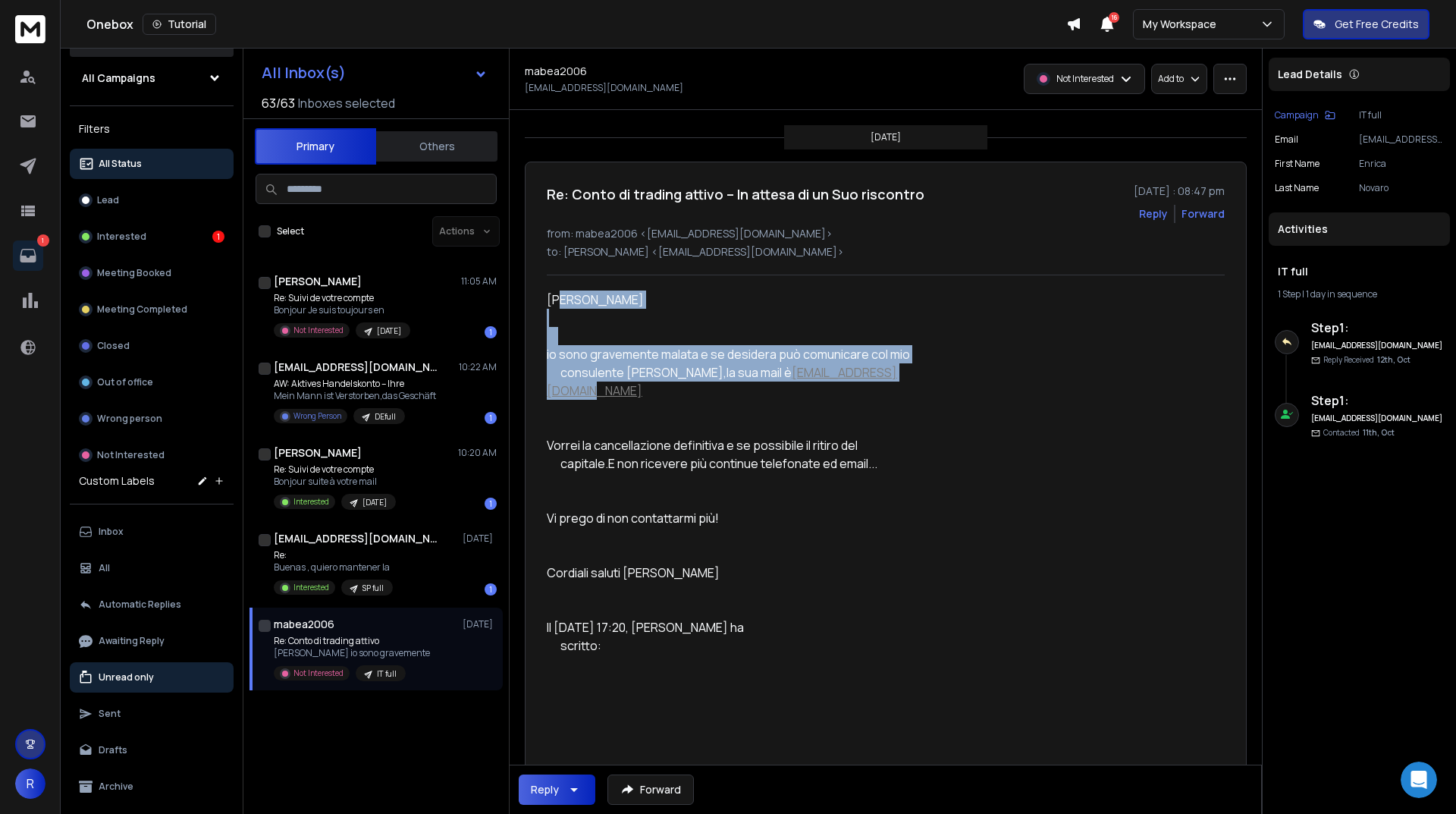
drag, startPoint x: 562, startPoint y: 292, endPoint x: 934, endPoint y: 381, distance: 382.5
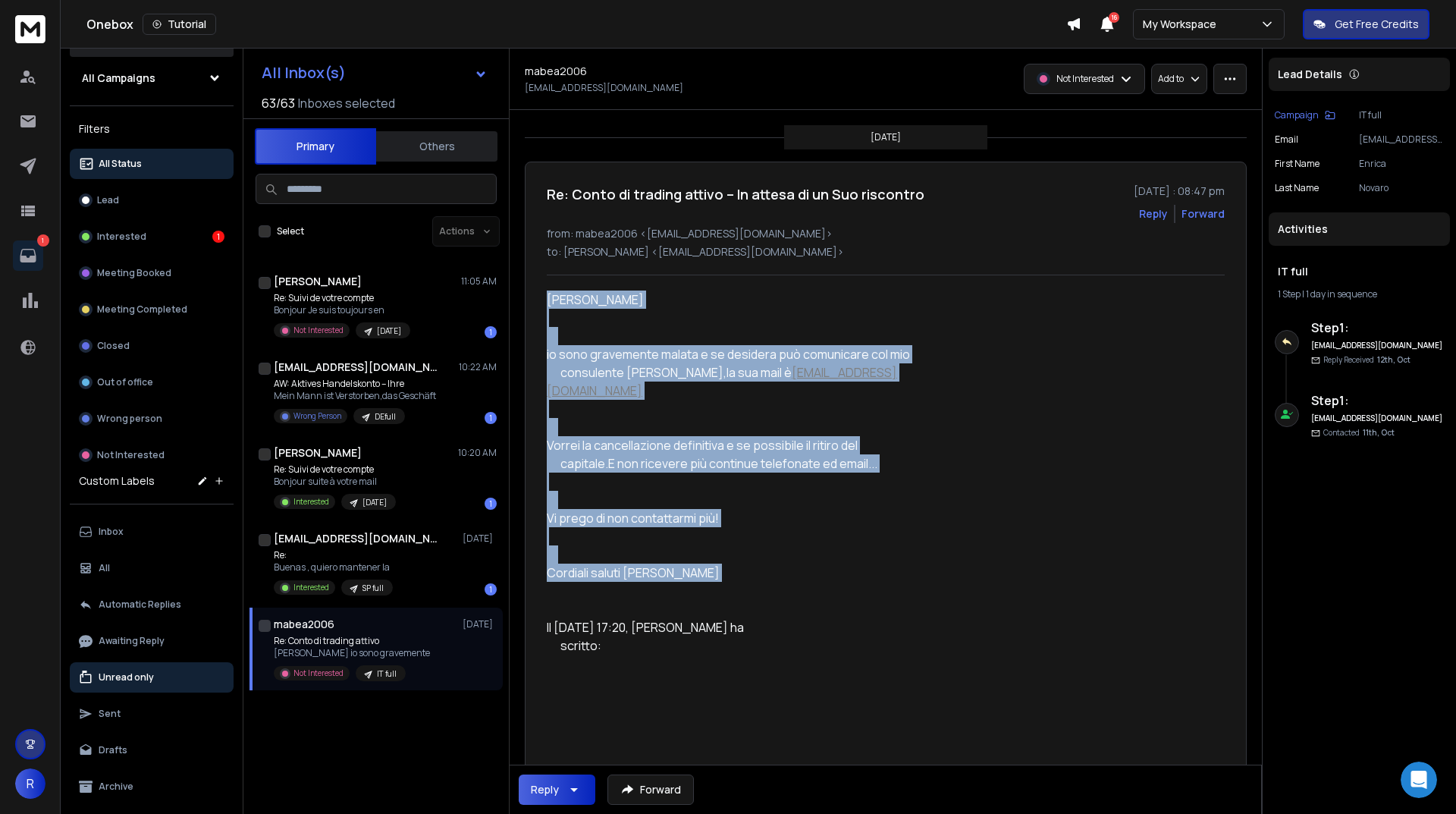
drag, startPoint x: 538, startPoint y: 295, endPoint x: 846, endPoint y: 577, distance: 417.6
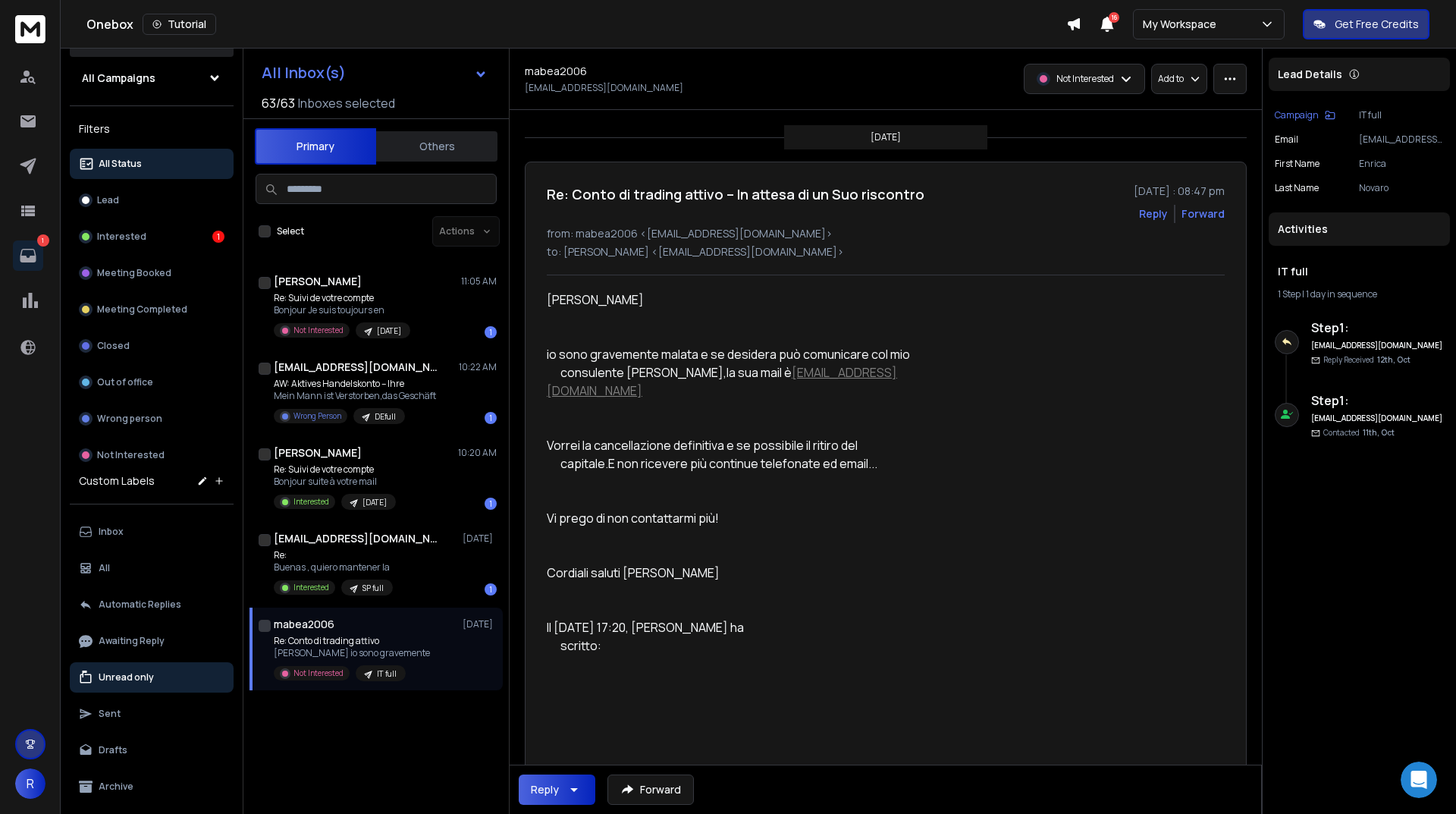
click at [1445, 525] on div "Lead Details Campaign IT full Email mabea2006@alice.it First Name Enrica Last N…" at bounding box center [1359, 455] width 194 height 814
click at [1369, 144] on p "mabea2006@alice.it" at bounding box center [1401, 139] width 85 height 12
click at [1376, 164] on p "Enrica" at bounding box center [1401, 164] width 85 height 12
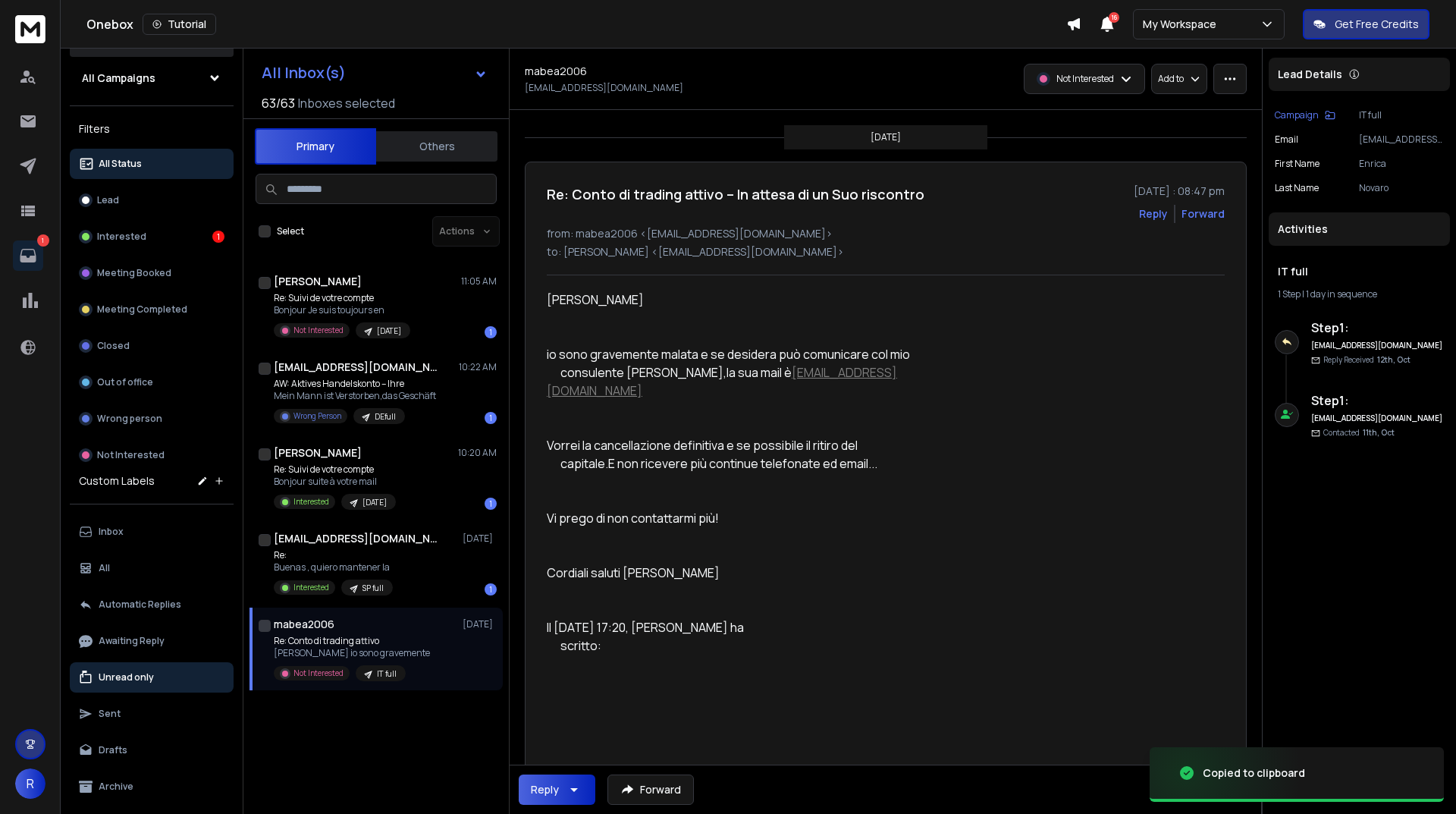
drag, startPoint x: 1127, startPoint y: 666, endPoint x: 1106, endPoint y: 647, distance: 28.3
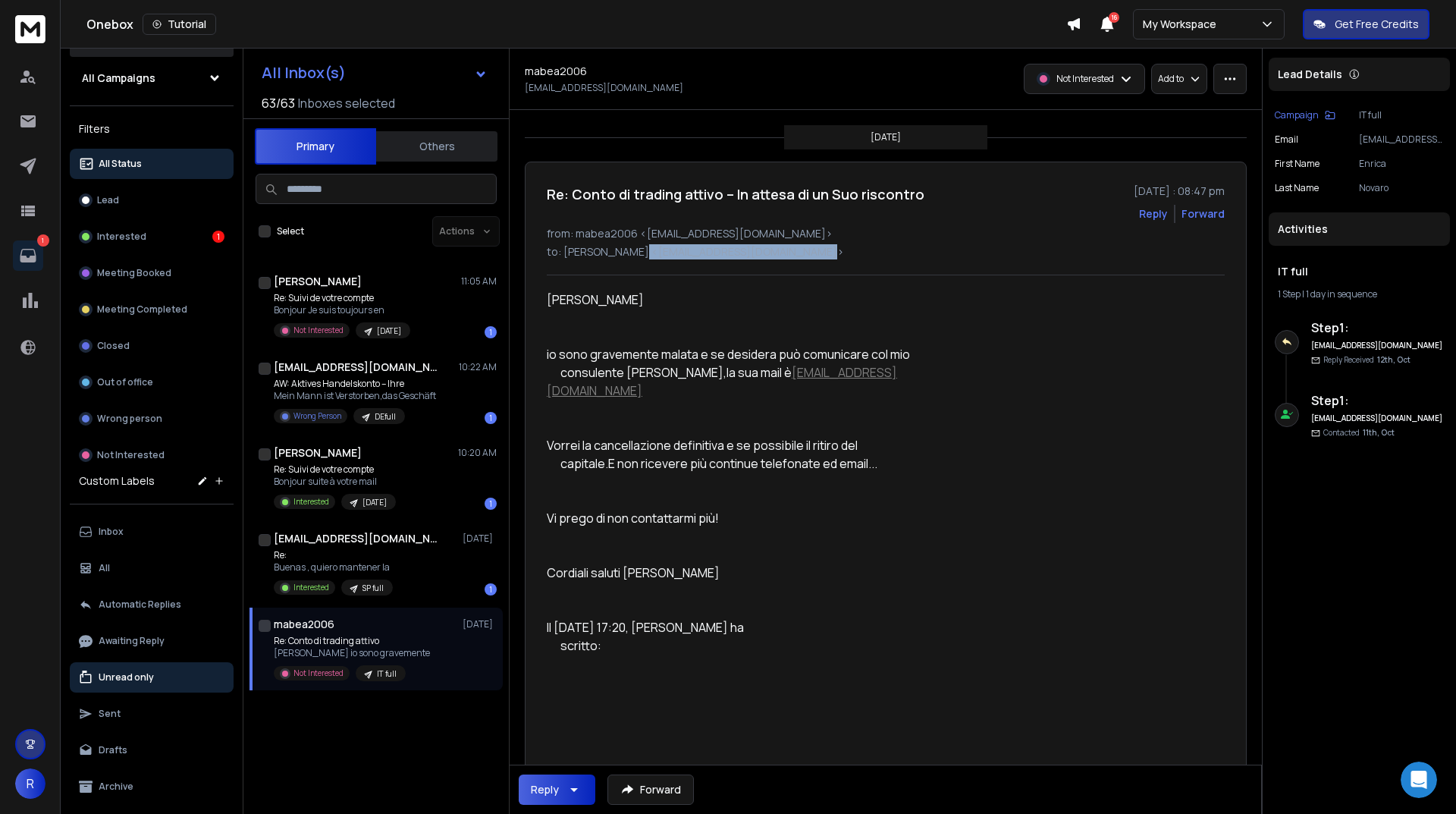
drag, startPoint x: 635, startPoint y: 249, endPoint x: 792, endPoint y: 251, distance: 157.0
click at [792, 251] on p "to: Hugo Durand <hugodurand@bitcoinfinance.live>" at bounding box center [886, 252] width 678 height 16
click at [142, 675] on button "Unread only" at bounding box center [151, 677] width 164 height 30
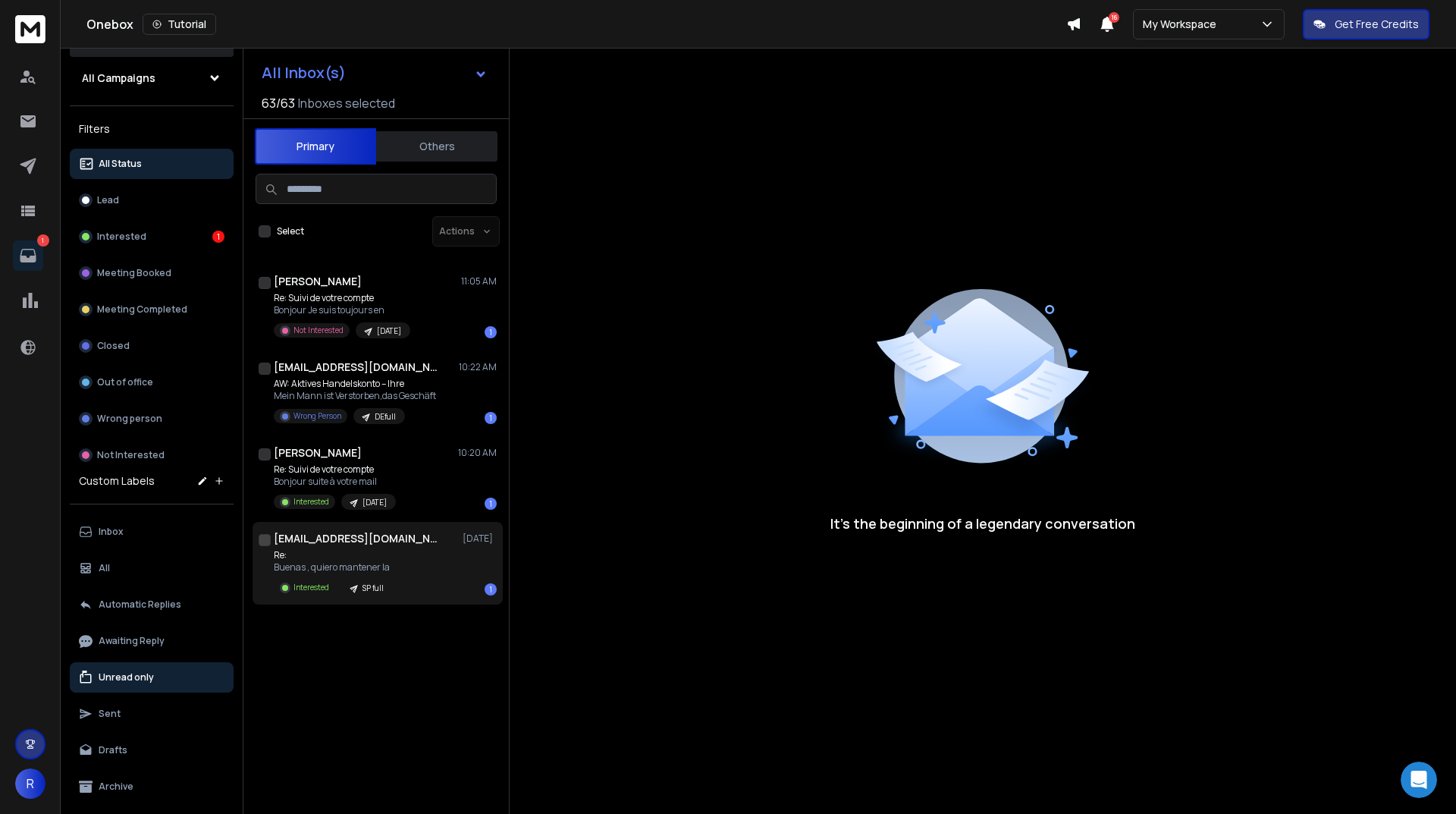
click at [319, 538] on h1 "[EMAIL_ADDRESS][DOMAIN_NAME]" at bounding box center [357, 539] width 167 height 16
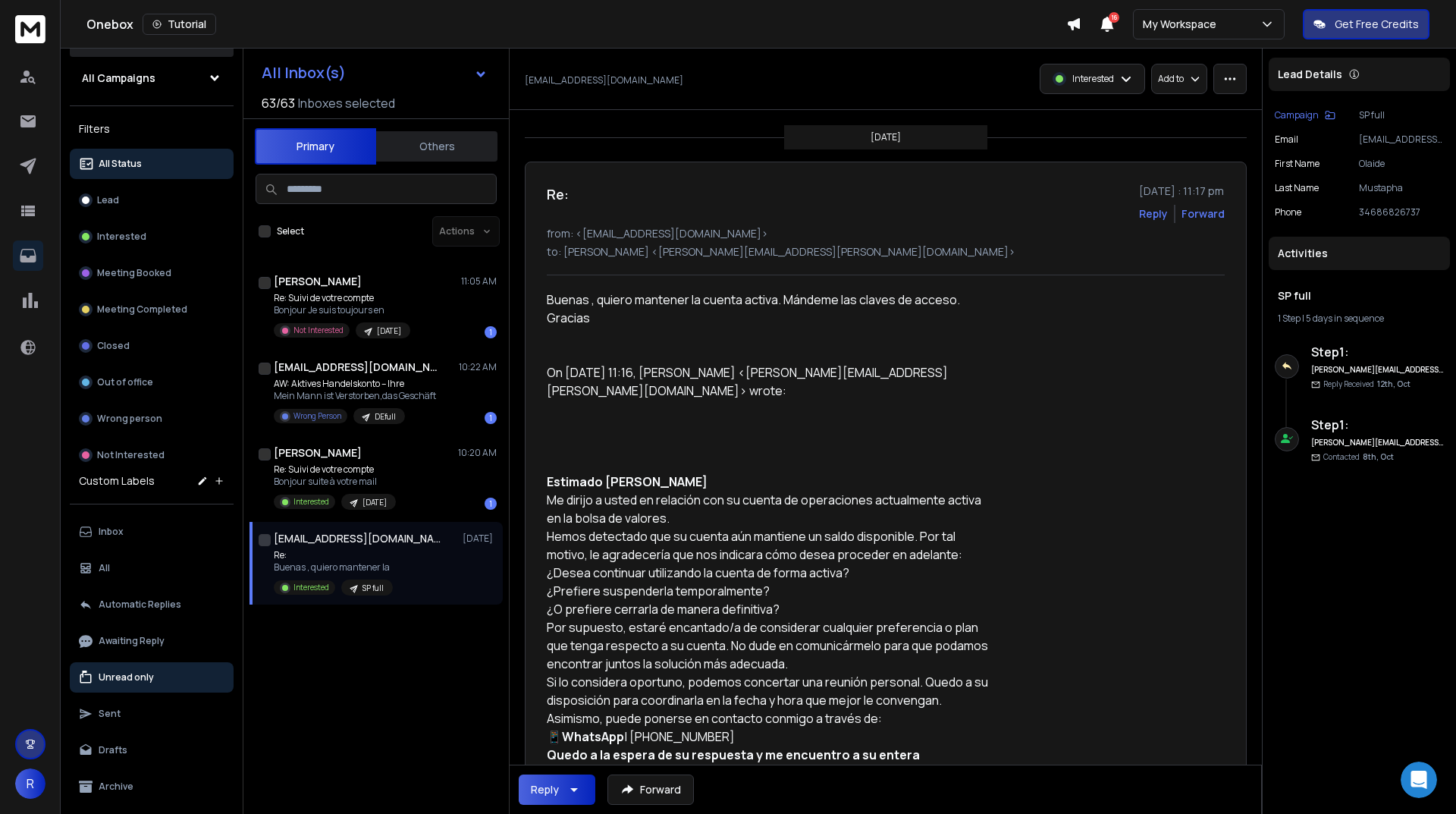
drag, startPoint x: 601, startPoint y: 321, endPoint x: 554, endPoint y: 292, distance: 55.2
click at [552, 290] on div "Re: 12 October 2025 : 11:17 pm Reply Forward from: <kafym19@gmail.com> to: Jess…" at bounding box center [886, 552] width 678 height 738
click at [1429, 536] on div "Lead Details Campaign SP full Email kafym19@gmail.com First Name Olaide Last Na…" at bounding box center [1359, 455] width 194 height 814
click at [1404, 139] on p "[EMAIL_ADDRESS][DOMAIN_NAME]" at bounding box center [1401, 139] width 85 height 12
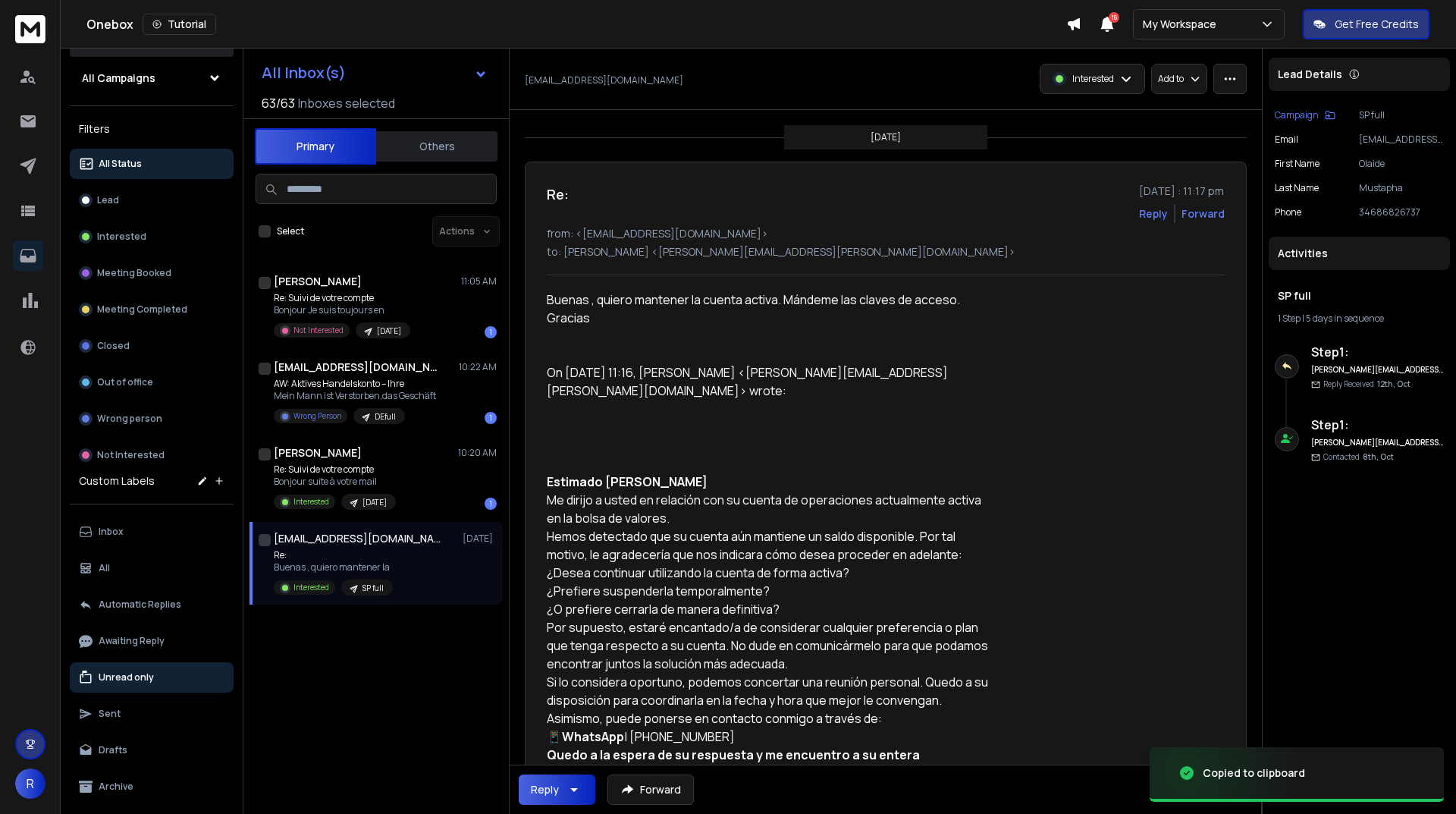
drag, startPoint x: 1382, startPoint y: 546, endPoint x: 1385, endPoint y: 436, distance: 110.0
click at [1382, 545] on div "Lead Details Campaign SP full Email kafym19@gmail.com First Name Olaide Last Na…" at bounding box center [1359, 455] width 194 height 814
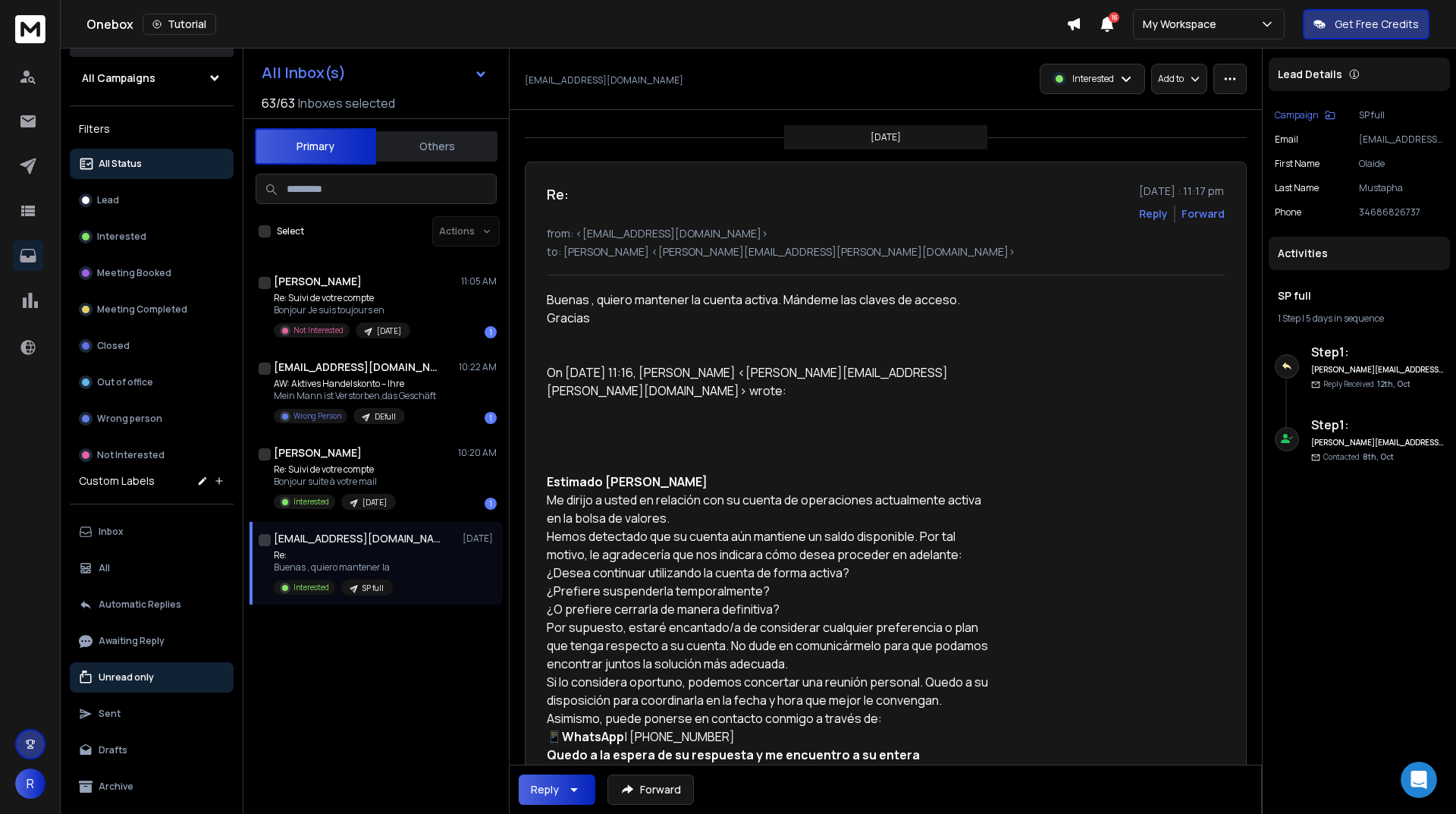
click at [1374, 167] on p "Olaide" at bounding box center [1401, 164] width 85 height 12
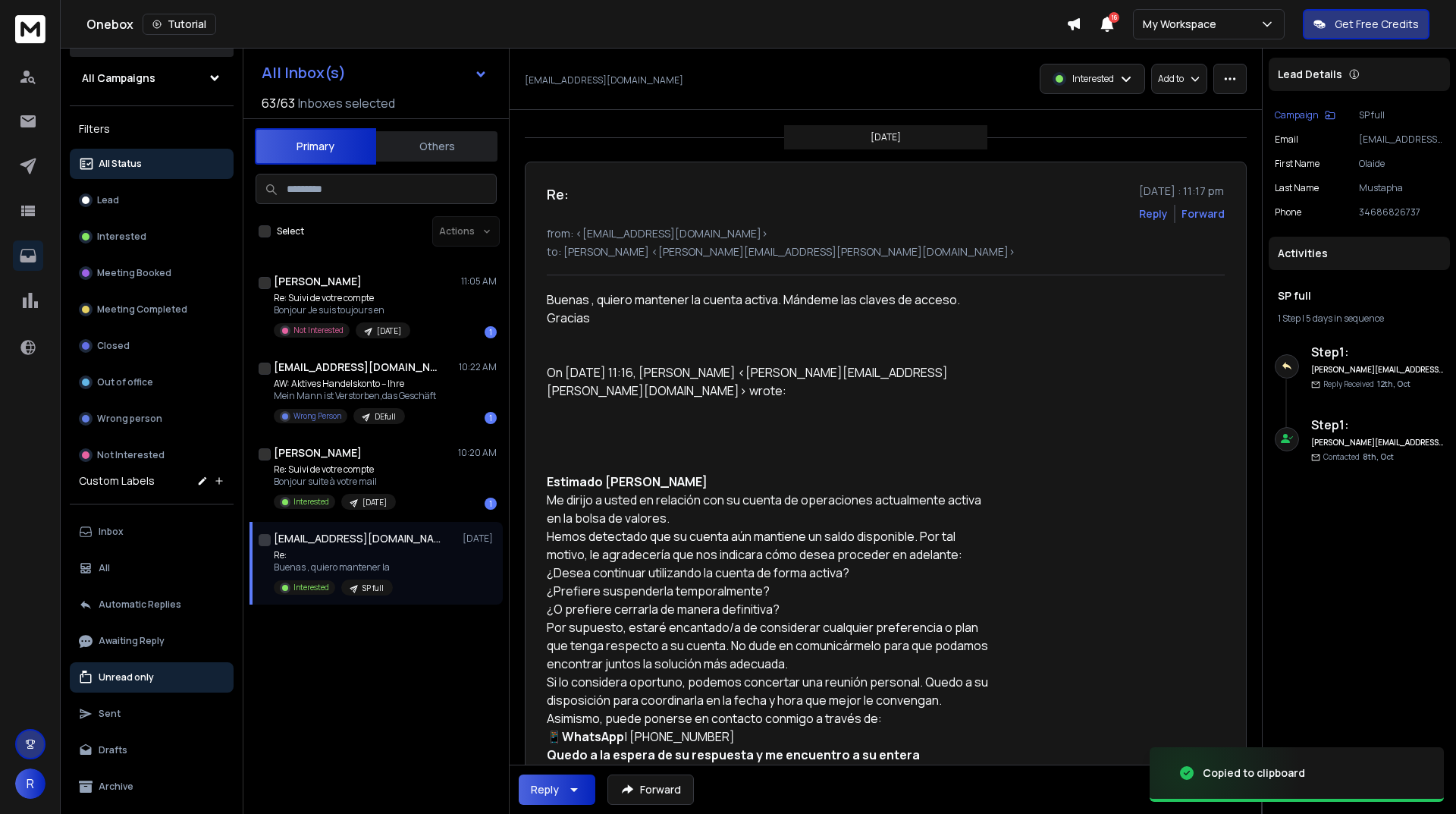
click at [1368, 184] on p "Mustapha" at bounding box center [1401, 188] width 85 height 12
click at [1375, 215] on p "34686826737" at bounding box center [1401, 212] width 85 height 12
click at [374, 682] on div "Xavier BELINGA 11:05 AM Re: Suivi de votre compte Bonjour Je suis toujours en N…" at bounding box center [376, 483] width 266 height 443
click at [81, 670] on icon at bounding box center [86, 676] width 11 height 13
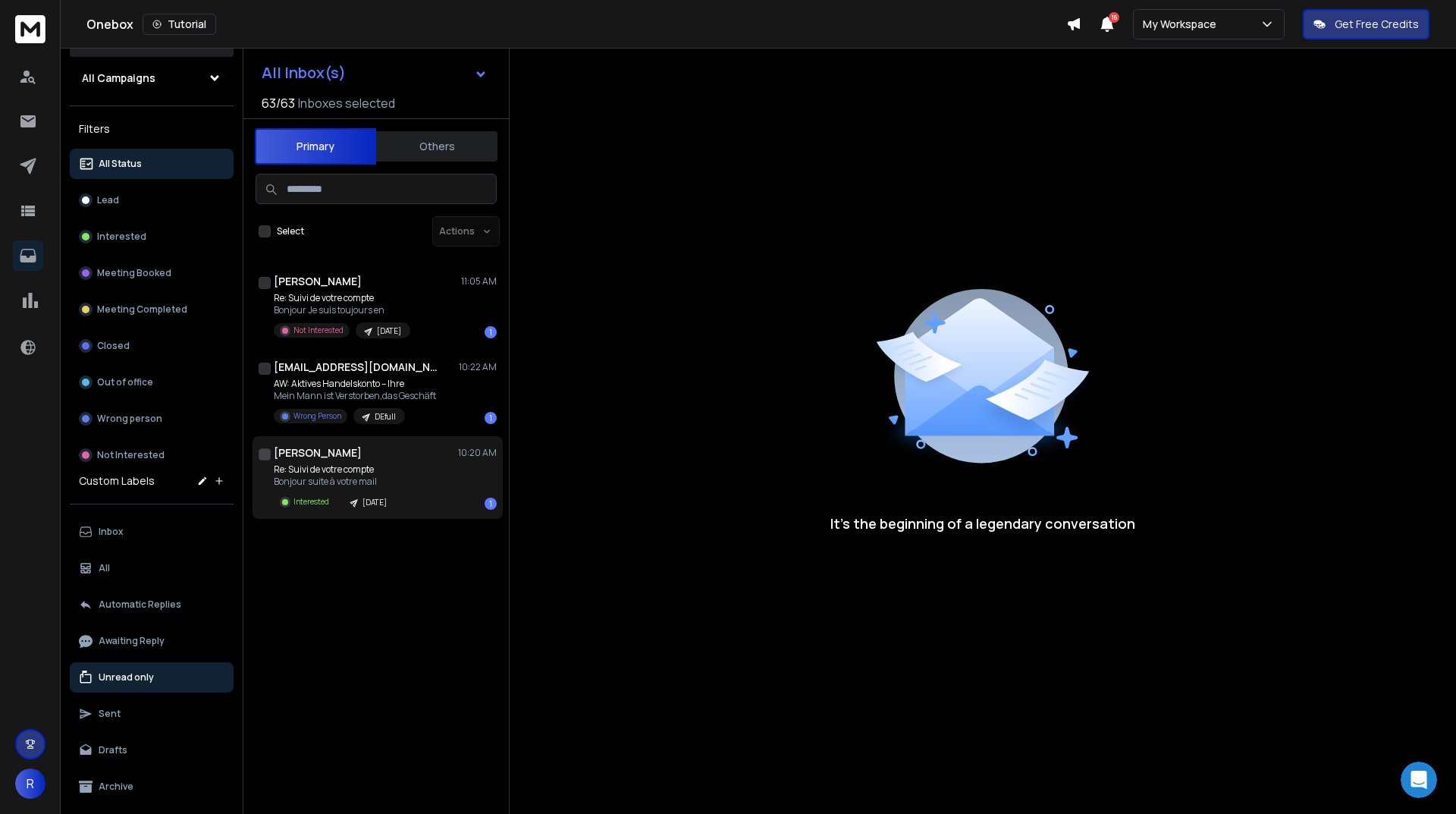
click at [363, 458] on div "Felix MAUNY 10:20 AM" at bounding box center [385, 453] width 223 height 16
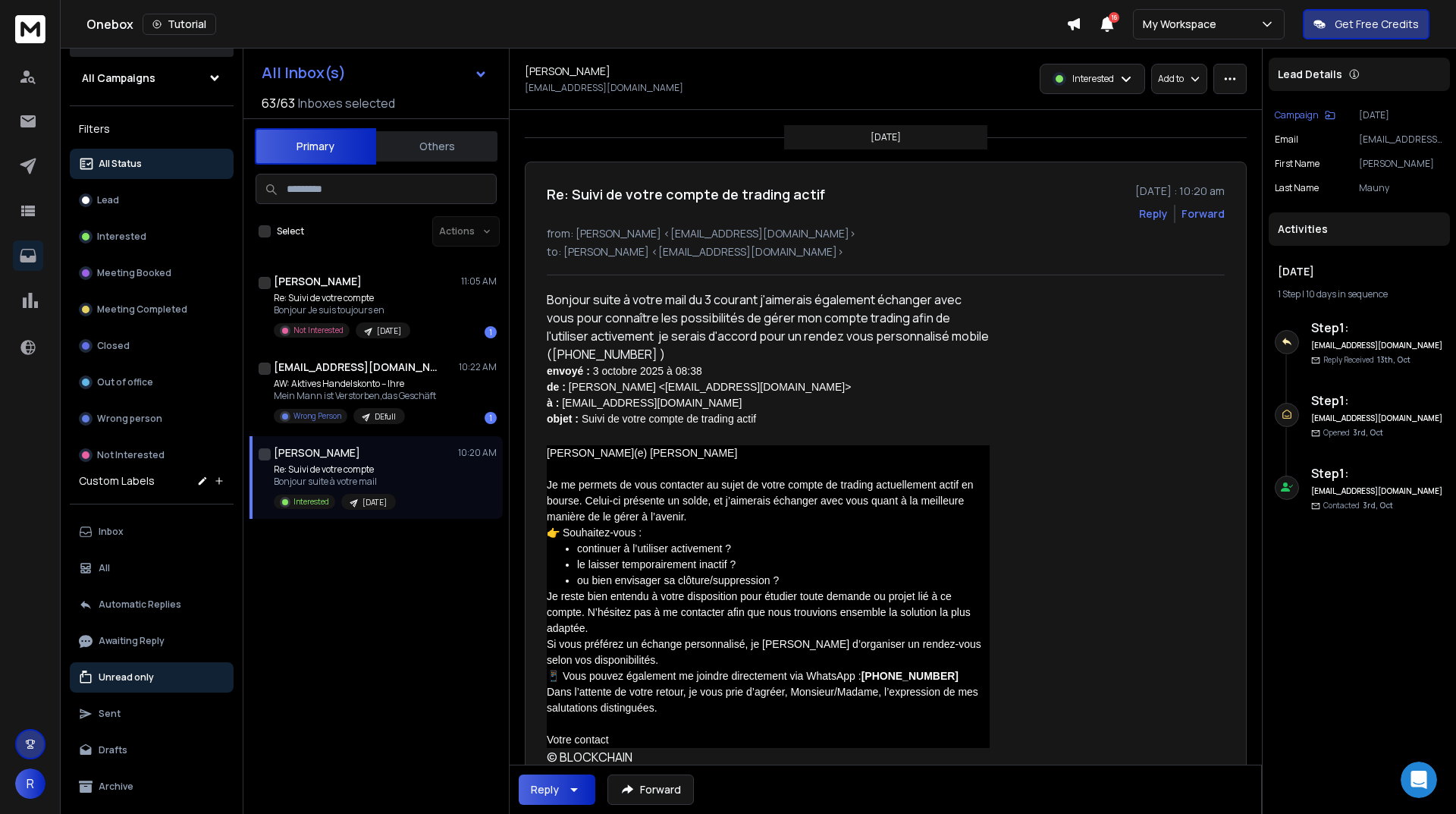
drag, startPoint x: 542, startPoint y: 285, endPoint x: 672, endPoint y: 358, distance: 149.1
click at [672, 358] on div "Re: Suivi de votre compte de trading actif 13 October 2025 : 10:20 am Reply For…" at bounding box center [886, 560] width 722 height 798
click at [1372, 639] on div "Lead Details Campaign FR sep 2 Email mbtpconcoret@wanadoo.fr First Name Felix L…" at bounding box center [1359, 455] width 194 height 814
click at [1380, 142] on p "mbtpconcoret@wanadoo.fr" at bounding box center [1401, 139] width 85 height 12
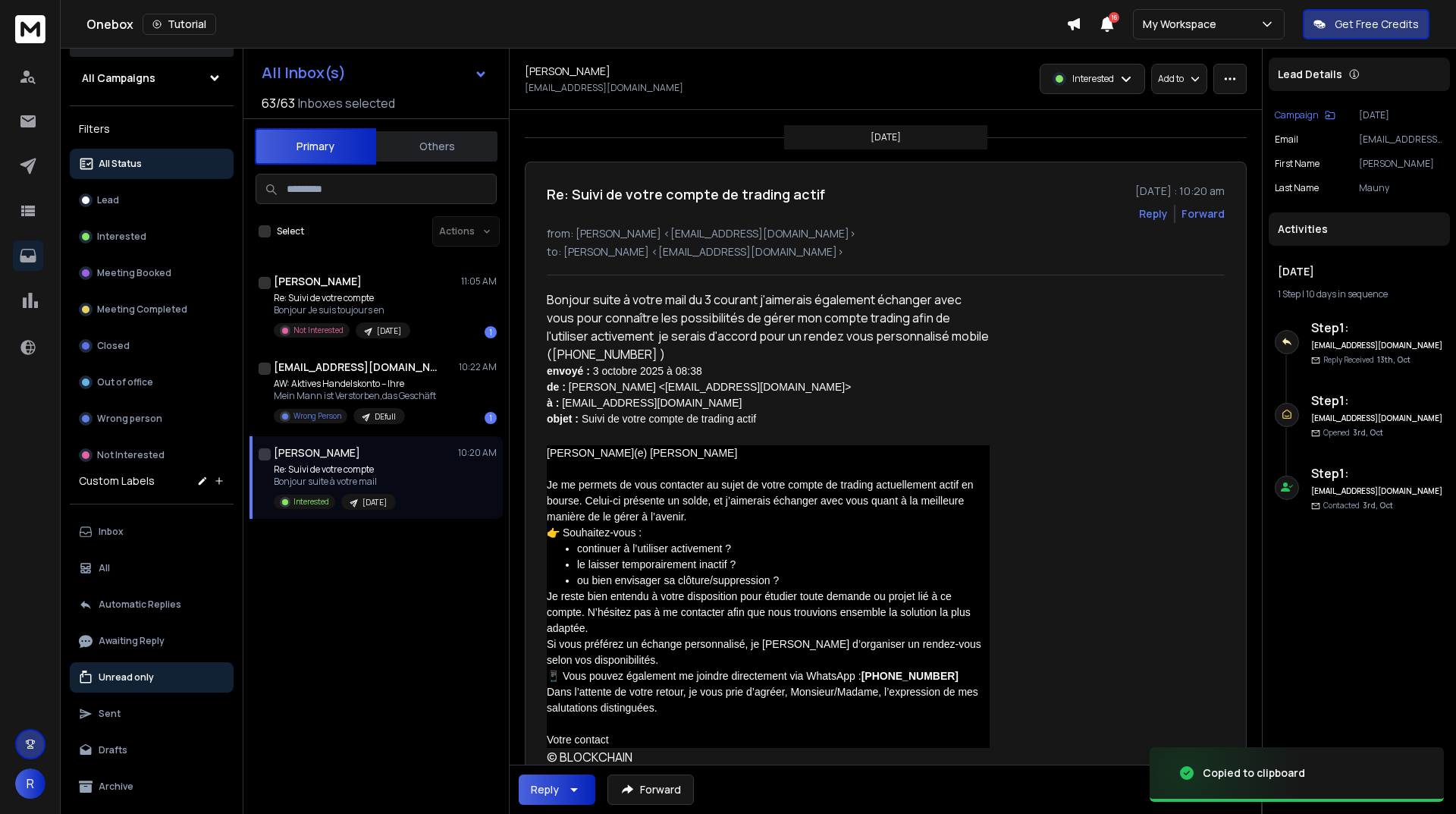
drag, startPoint x: 1374, startPoint y: 163, endPoint x: 1365, endPoint y: 179, distance: 18.4
click at [1373, 164] on p "Felix" at bounding box center [1401, 164] width 85 height 12
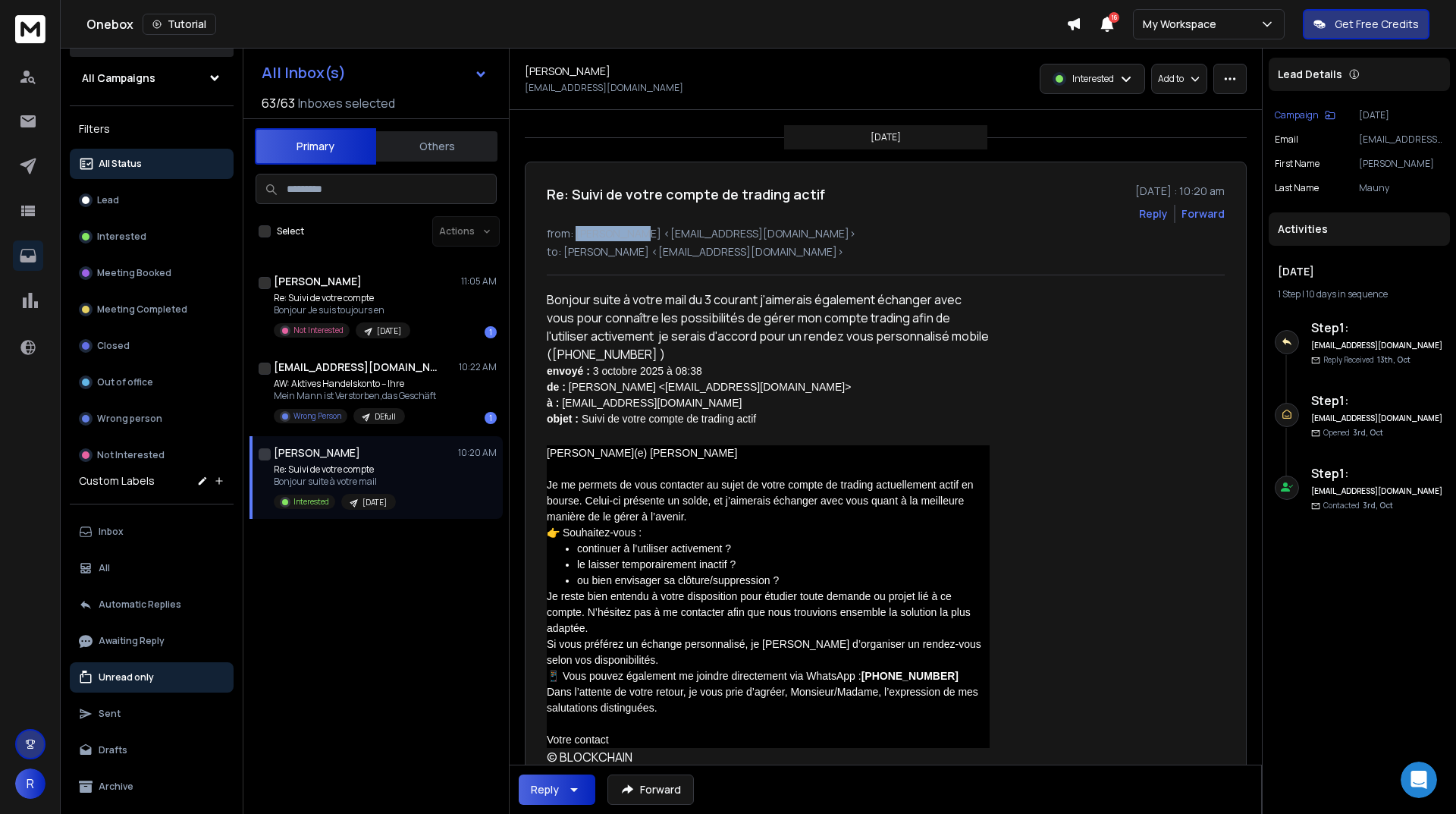
drag, startPoint x: 577, startPoint y: 229, endPoint x: 634, endPoint y: 234, distance: 57.2
click at [634, 234] on p "from: Felix MAUNY <mbtpconcoret@wanadoo.fr>" at bounding box center [886, 234] width 678 height 16
click at [1378, 651] on div "Lead Details Campaign FR sep 2 Email mbtpconcoret@wanadoo.fr First Name Felix L…" at bounding box center [1359, 455] width 194 height 814
drag, startPoint x: 639, startPoint y: 249, endPoint x: 828, endPoint y: 250, distance: 189.0
click at [828, 250] on p "to: Dennis Muller <dennismuller@supporttradecrypto.org>" at bounding box center [886, 252] width 678 height 16
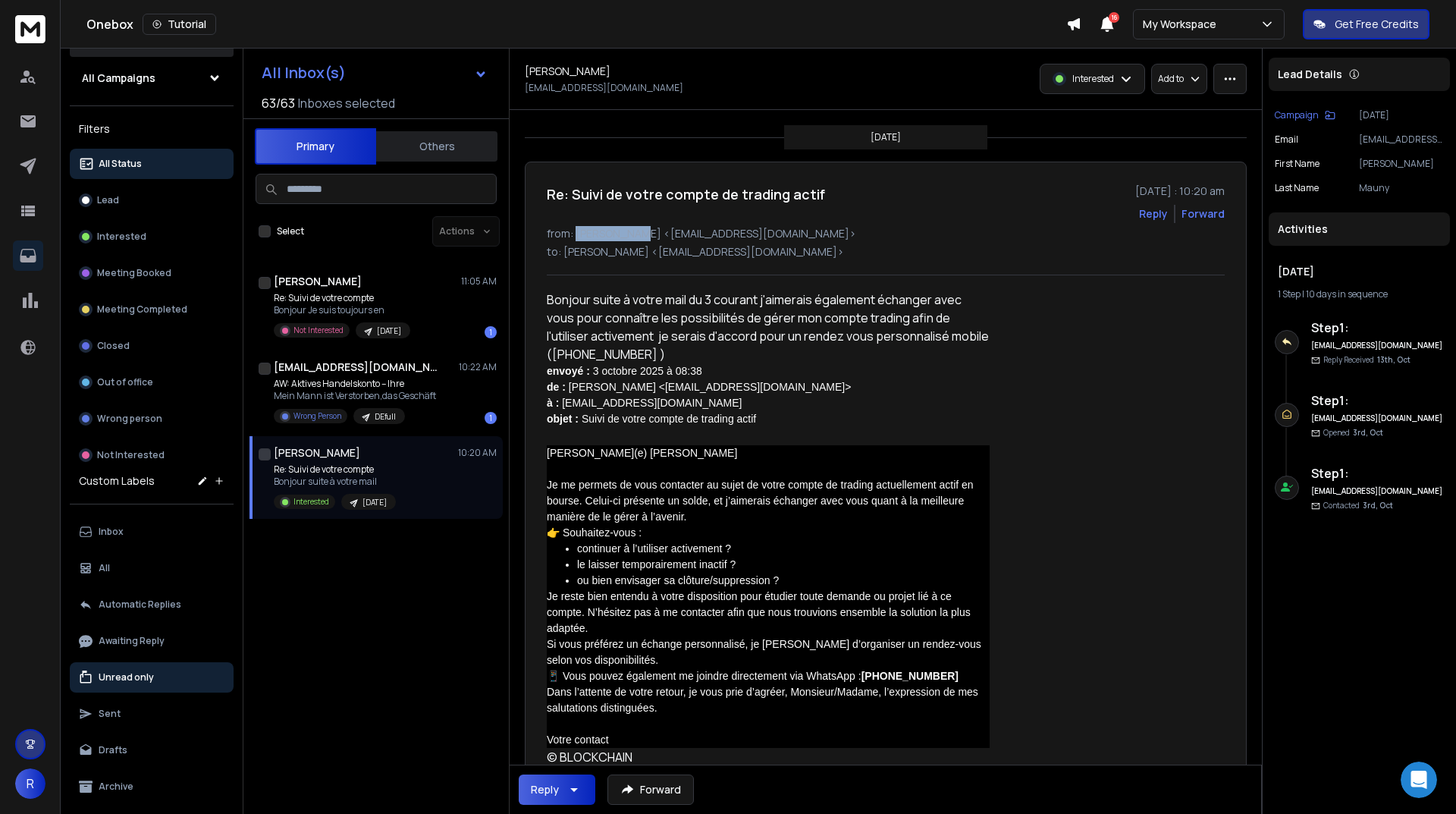
click at [434, 675] on div "All Inbox(s) 63 / 63 Inboxes selected Primary Others Select Actions Xavier BELI…" at bounding box center [376, 455] width 266 height 814
click at [145, 149] on button "All Status" at bounding box center [151, 164] width 164 height 30
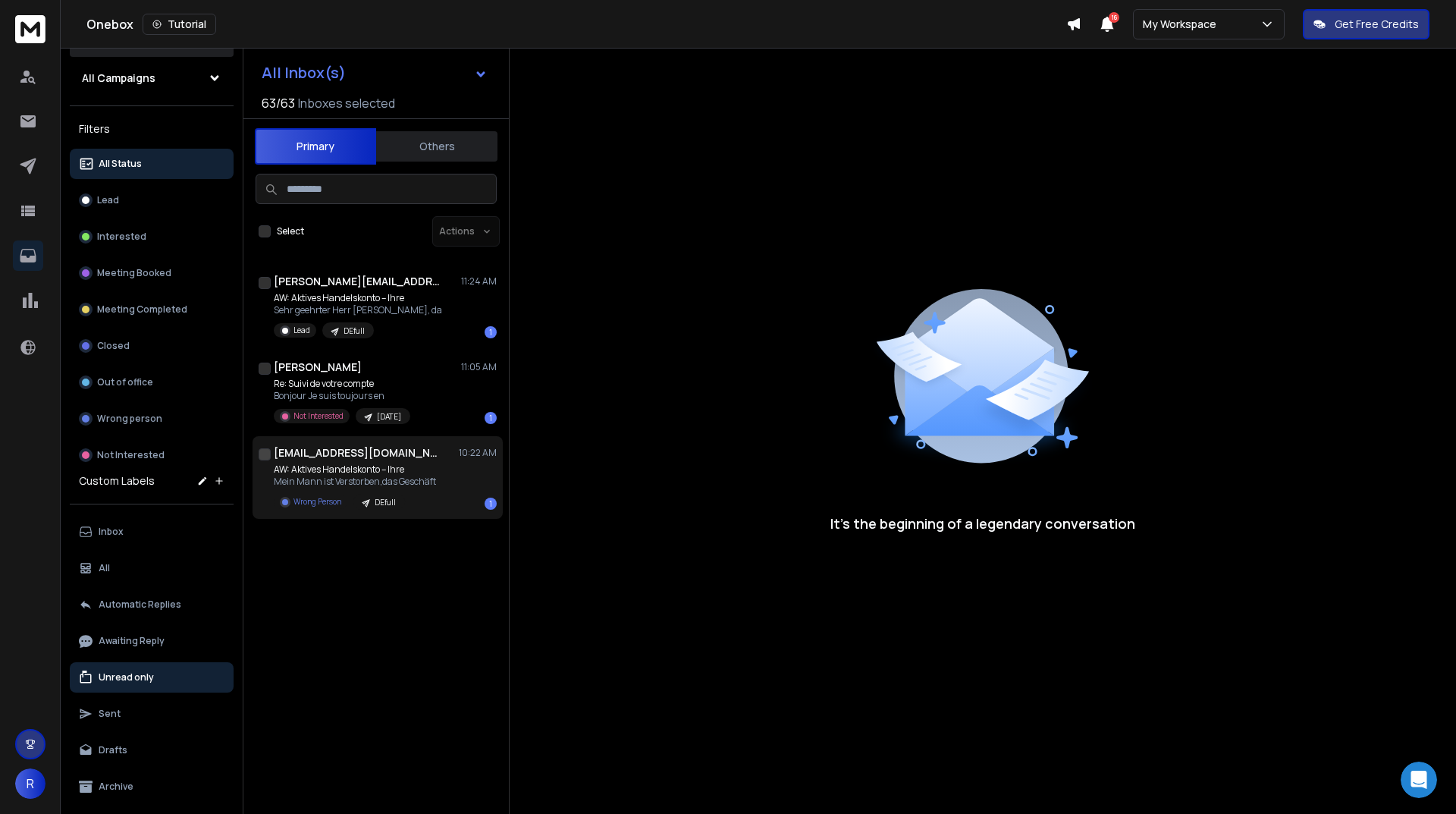
click at [401, 480] on p "Mein Mann ist Verstorben,das Geschäft" at bounding box center [354, 481] width 162 height 12
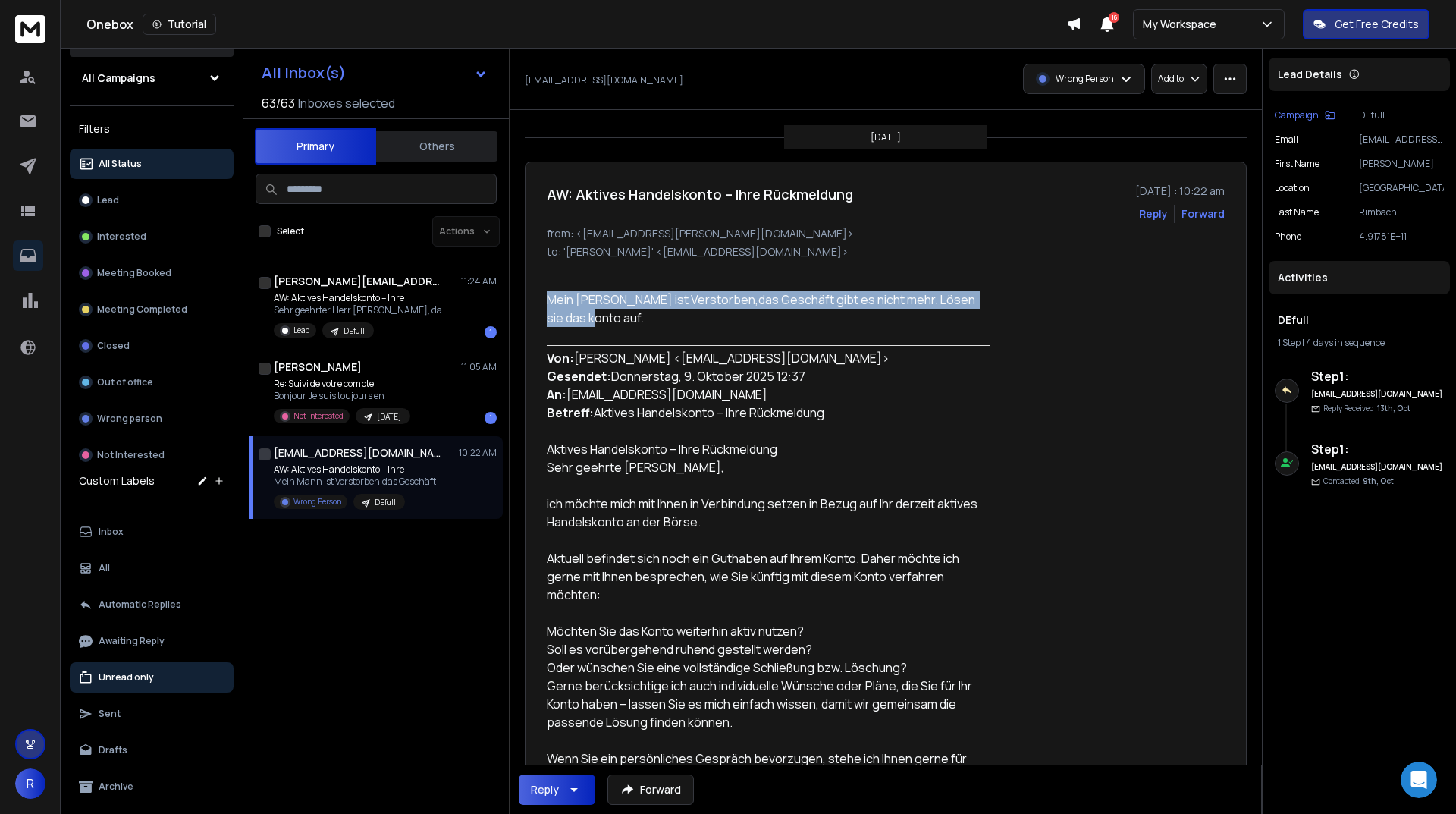
drag, startPoint x: 572, startPoint y: 321, endPoint x: 548, endPoint y: 306, distance: 28.3
click at [548, 306] on p "Mein Mann ist Verstorben,das Geschäft gibt es nicht mehr. Lösen sie das konto a…" at bounding box center [769, 309] width 443 height 36
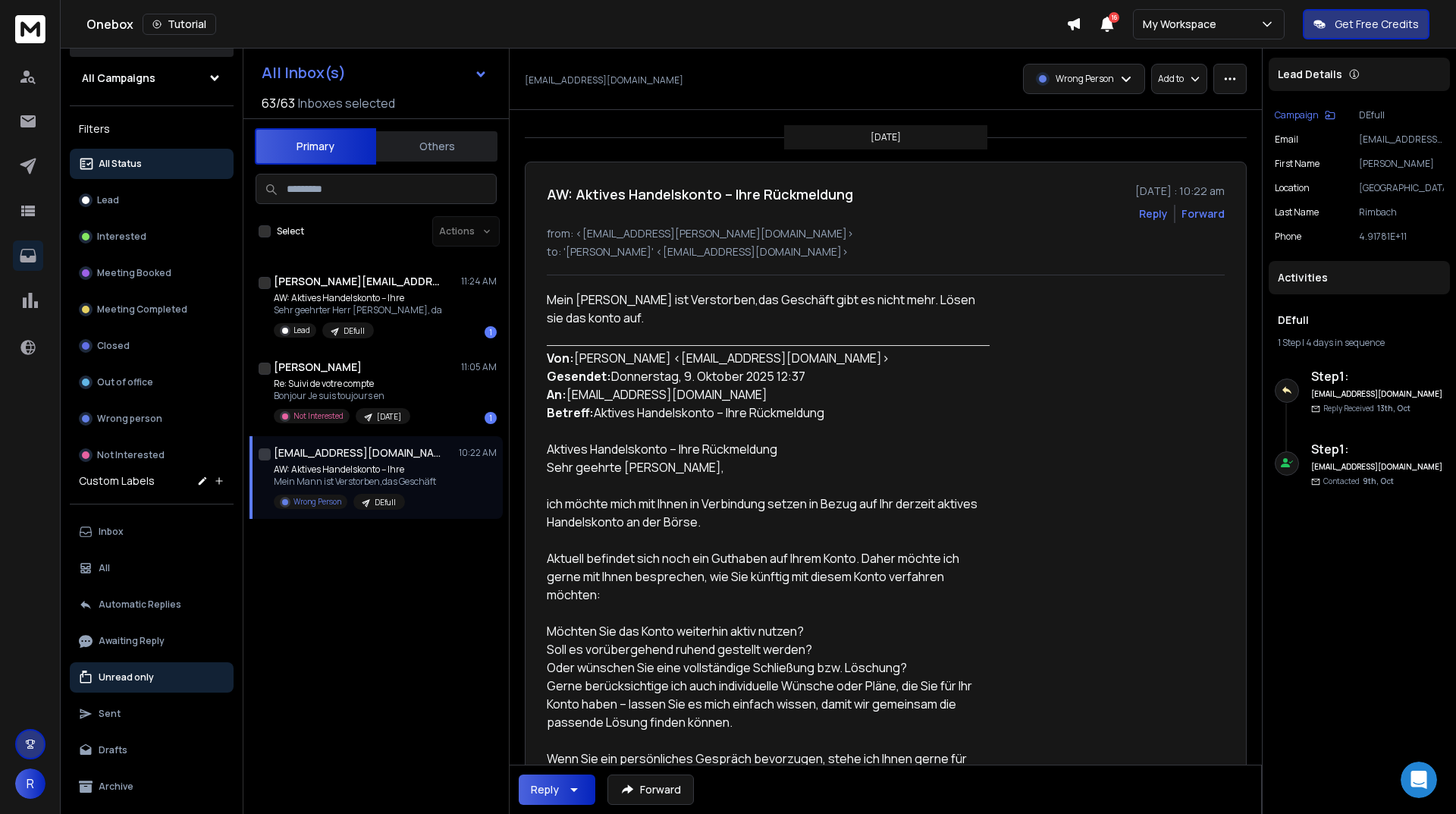
click at [1409, 579] on div "Lead Details Campaign DEfull Email beerdigungsinstitut-rimbach@t-online.de Firs…" at bounding box center [1359, 455] width 194 height 814
click at [1379, 141] on p "[EMAIL_ADDRESS][PERSON_NAME][DOMAIN_NAME]" at bounding box center [1401, 139] width 85 height 12
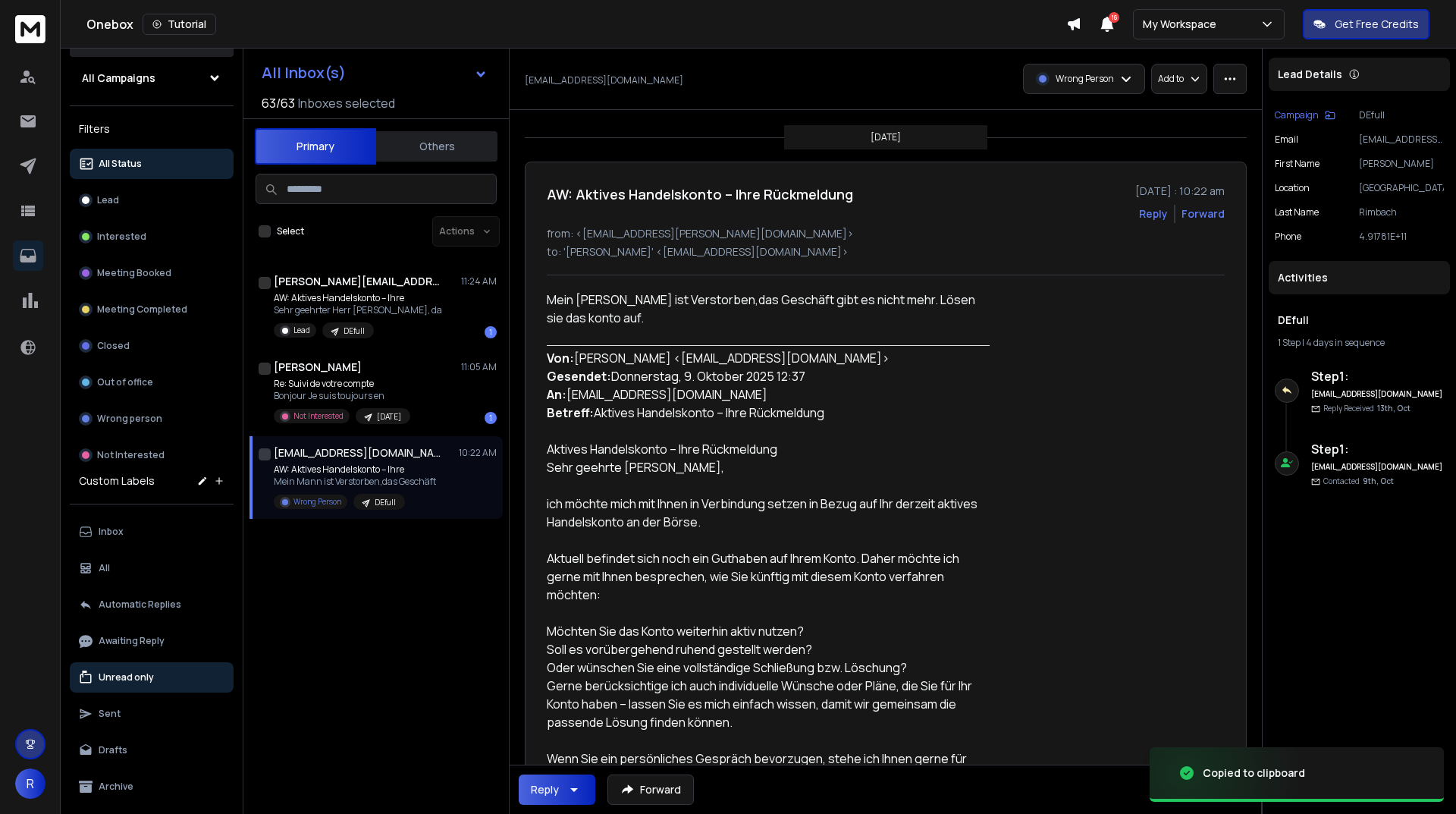
click at [1354, 160] on div "First Name Dieter" at bounding box center [1359, 164] width 169 height 12
click at [1359, 161] on p "Dieter" at bounding box center [1401, 164] width 85 height 12
click at [1390, 216] on p "Rimbach" at bounding box center [1401, 212] width 85 height 12
click at [631, 247] on p "to: 'Paul Wagner' <paulwagner@bitcoinfinance.live>" at bounding box center [886, 252] width 678 height 16
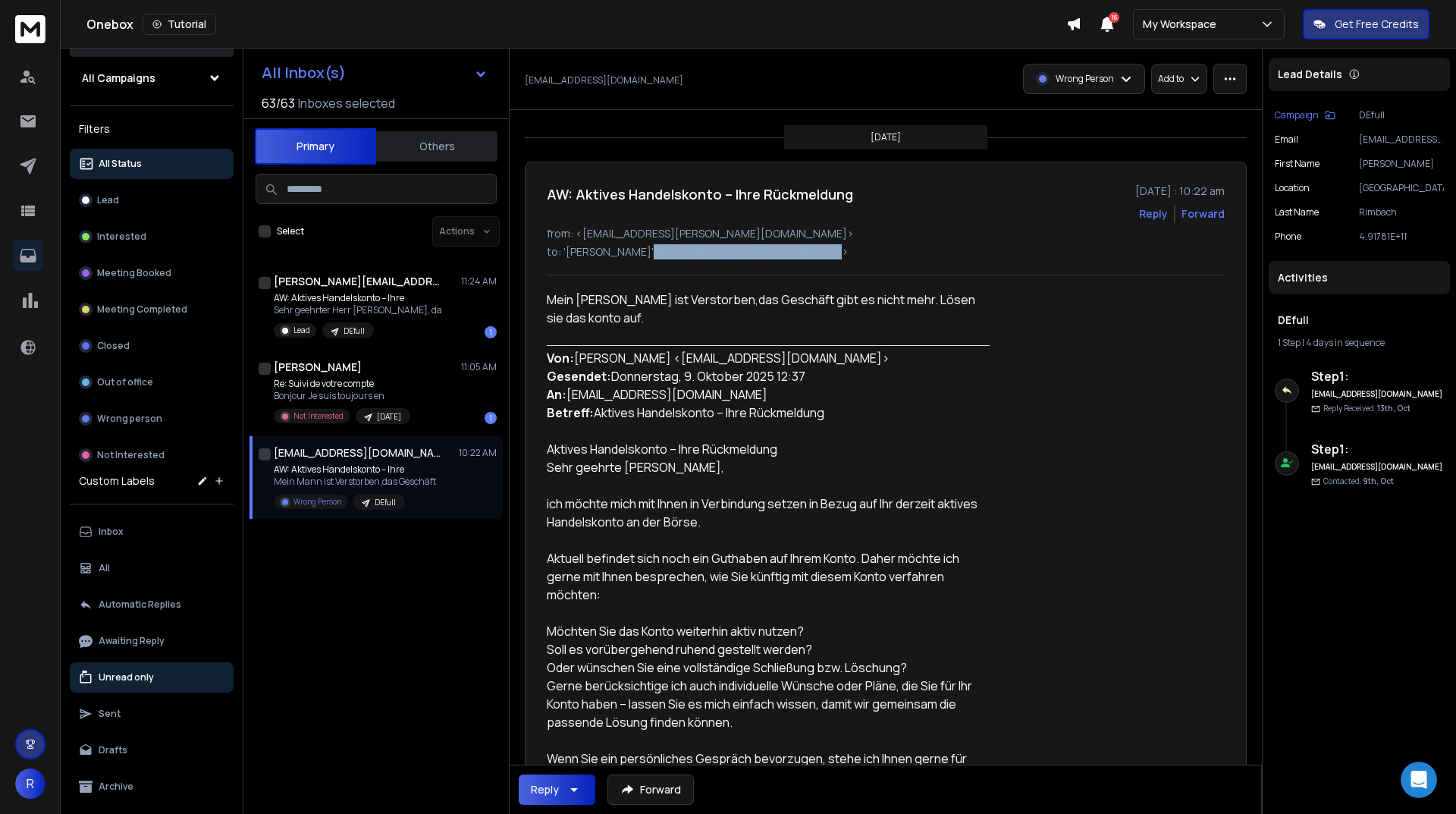
drag, startPoint x: 634, startPoint y: 255, endPoint x: 791, endPoint y: 251, distance: 157.1
click at [791, 251] on p "to: 'Paul Wagner' <paulwagner@bitcoinfinance.live>" at bounding box center [886, 252] width 678 height 16
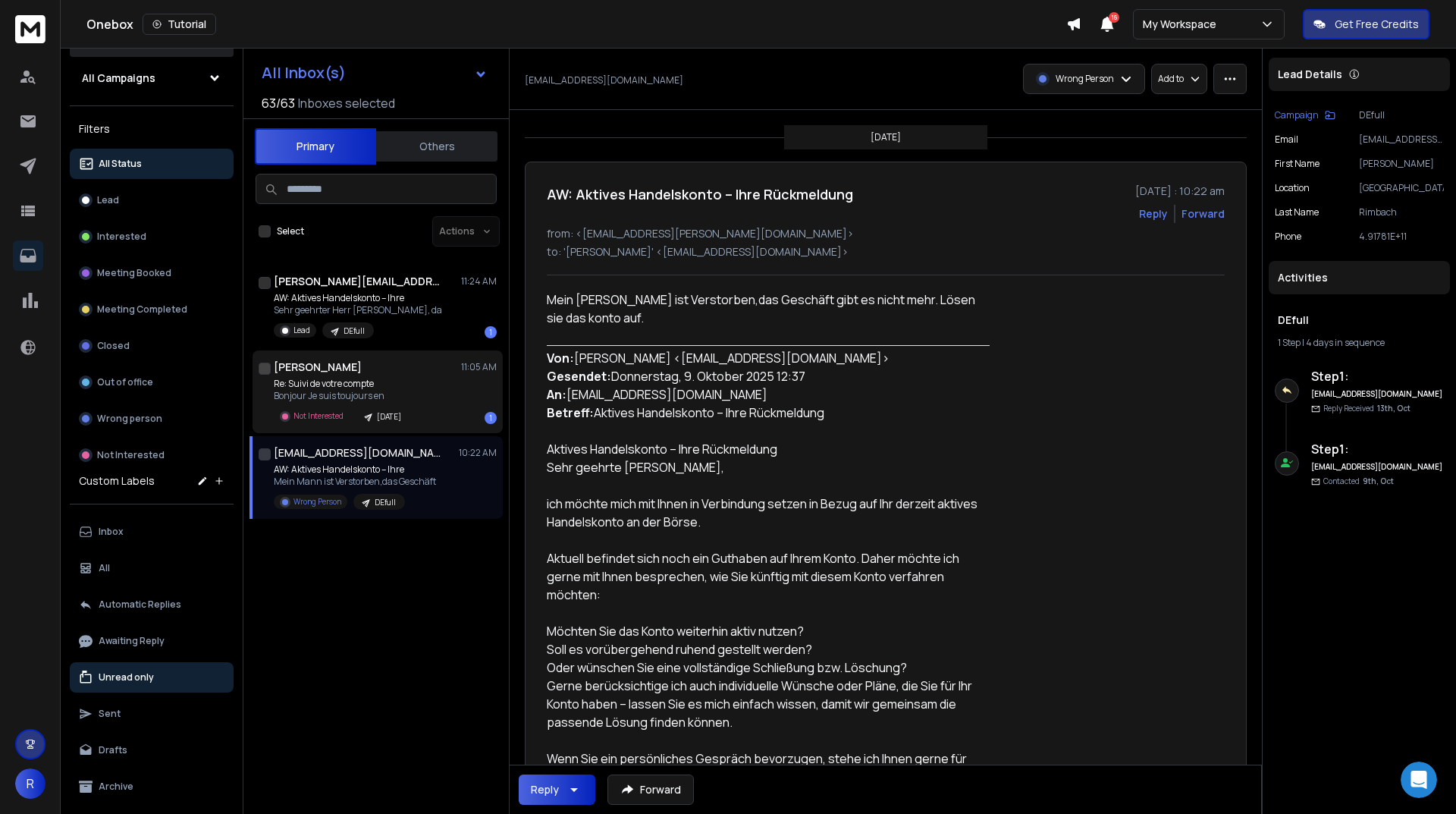
click at [268, 395] on div at bounding box center [265, 391] width 12 height 58
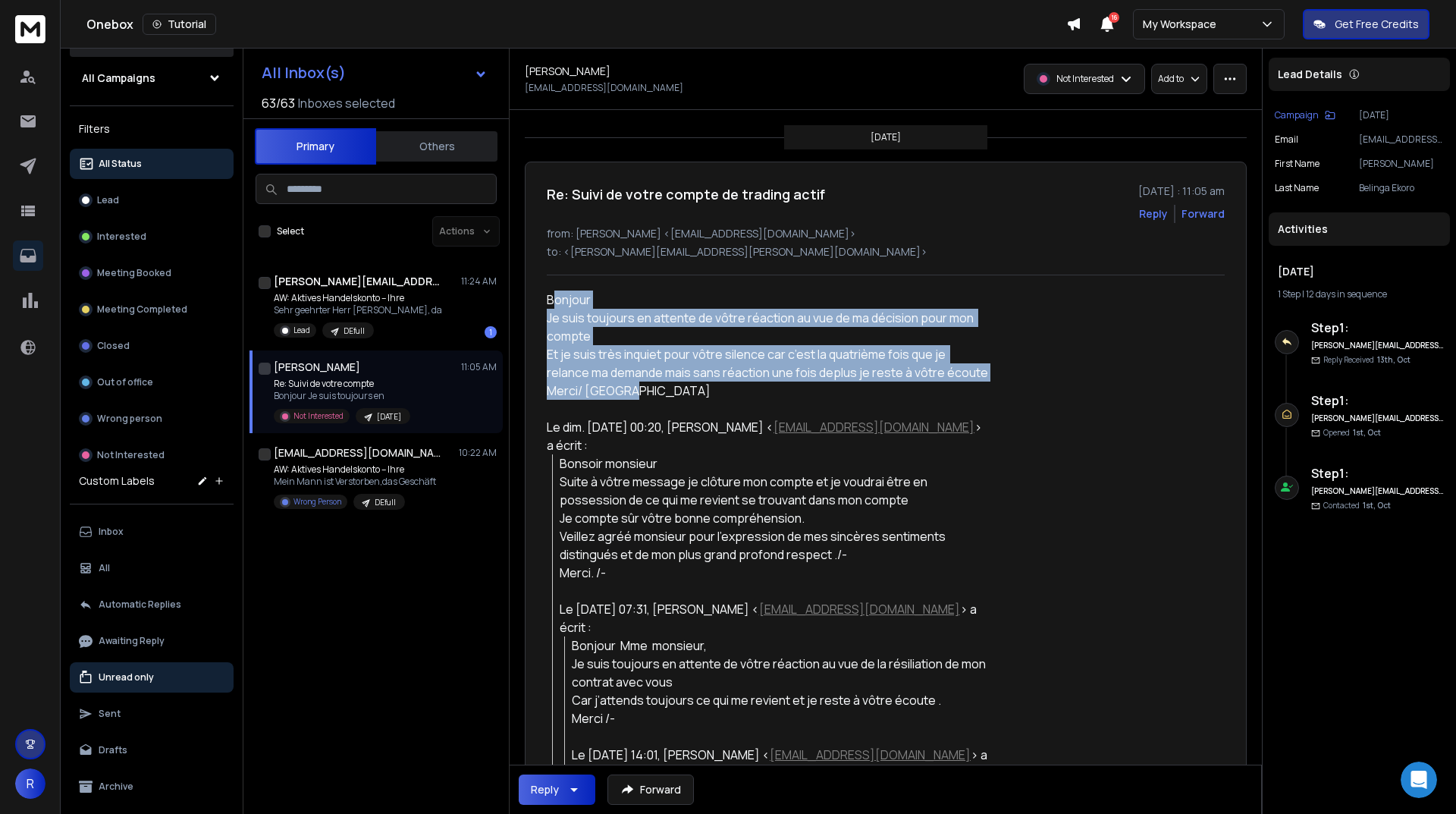
drag, startPoint x: 551, startPoint y: 292, endPoint x: 624, endPoint y: 394, distance: 125.4
click at [624, 394] on div "Bonjour Je suis toujours en attente de vôtre réaction au vue de ma décision pou…" at bounding box center [769, 346] width 443 height 109
click at [625, 394] on div "Merci/ Belinga" at bounding box center [769, 391] width 443 height 18
drag, startPoint x: 549, startPoint y: 293, endPoint x: 628, endPoint y: 396, distance: 129.8
click at [628, 396] on div "Bonjour Je suis toujours en attente de vôtre réaction au vue de ma décision pou…" at bounding box center [769, 346] width 443 height 109
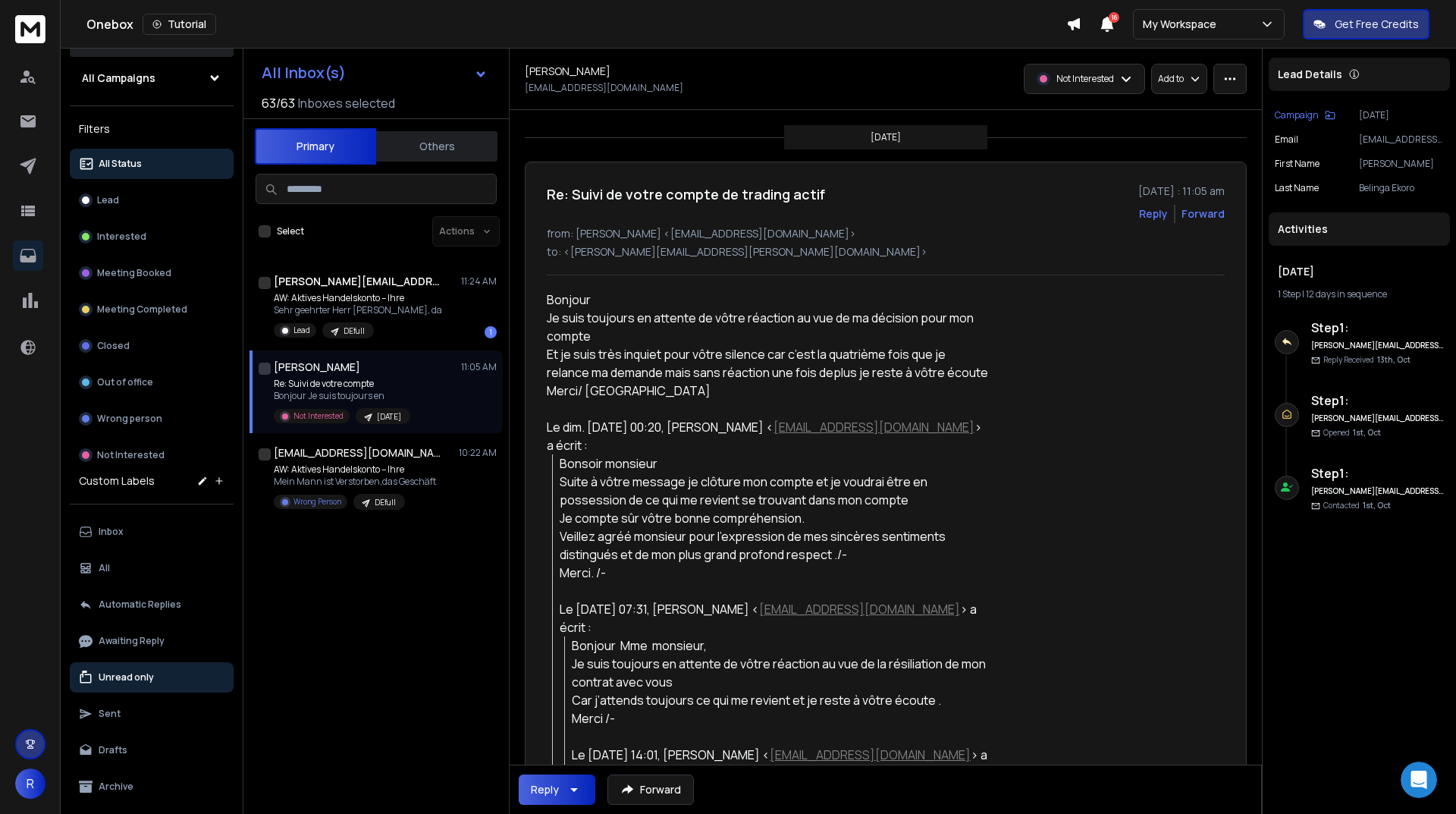
drag, startPoint x: 1417, startPoint y: 603, endPoint x: 809, endPoint y: 356, distance: 656.3
click at [1415, 603] on div "Lead Details Campaign FR sep 2 Email xbelinga276@gmail.com First Name Xavier hu…" at bounding box center [1359, 455] width 194 height 814
drag, startPoint x: 576, startPoint y: 231, endPoint x: 648, endPoint y: 236, distance: 72.2
click at [648, 236] on p "from: Xavier BELINGA <xbelinga276@gmail.com>" at bounding box center [886, 234] width 678 height 16
click at [1401, 588] on div "FR sep 2 1 Step | 12 days in sequence Step 1 : alan.brown@web-blockchain.com Re…" at bounding box center [1359, 423] width 181 height 353
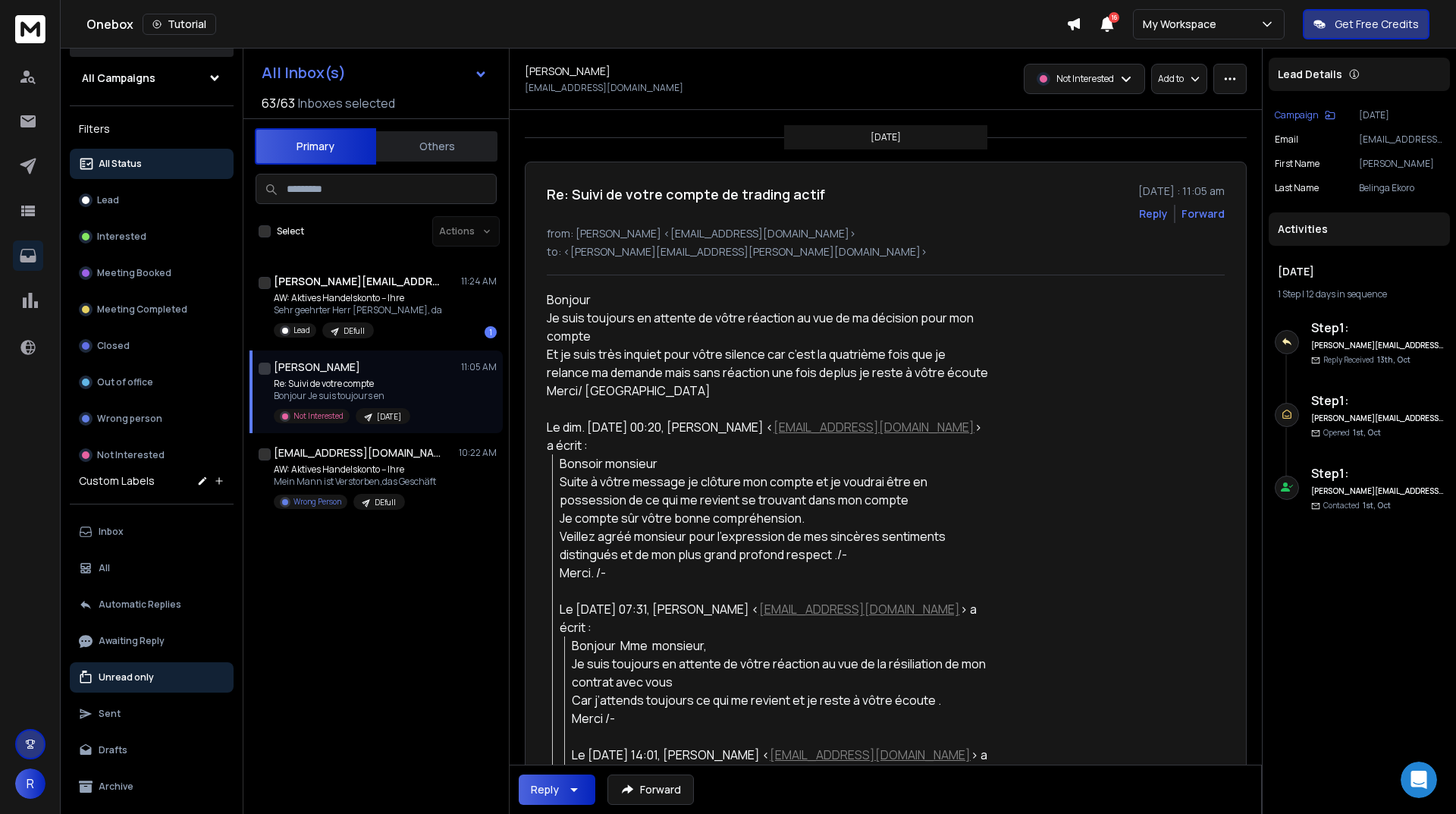
click at [1375, 144] on p "xbelinga276@gmail.com" at bounding box center [1401, 139] width 85 height 12
drag, startPoint x: 572, startPoint y: 254, endPoint x: 734, endPoint y: 249, distance: 162.1
click at [734, 249] on p "to: <alan.brown@web-blockchain.com>" at bounding box center [886, 252] width 678 height 16
click at [113, 669] on div "Unread only" at bounding box center [116, 677] width 75 height 18
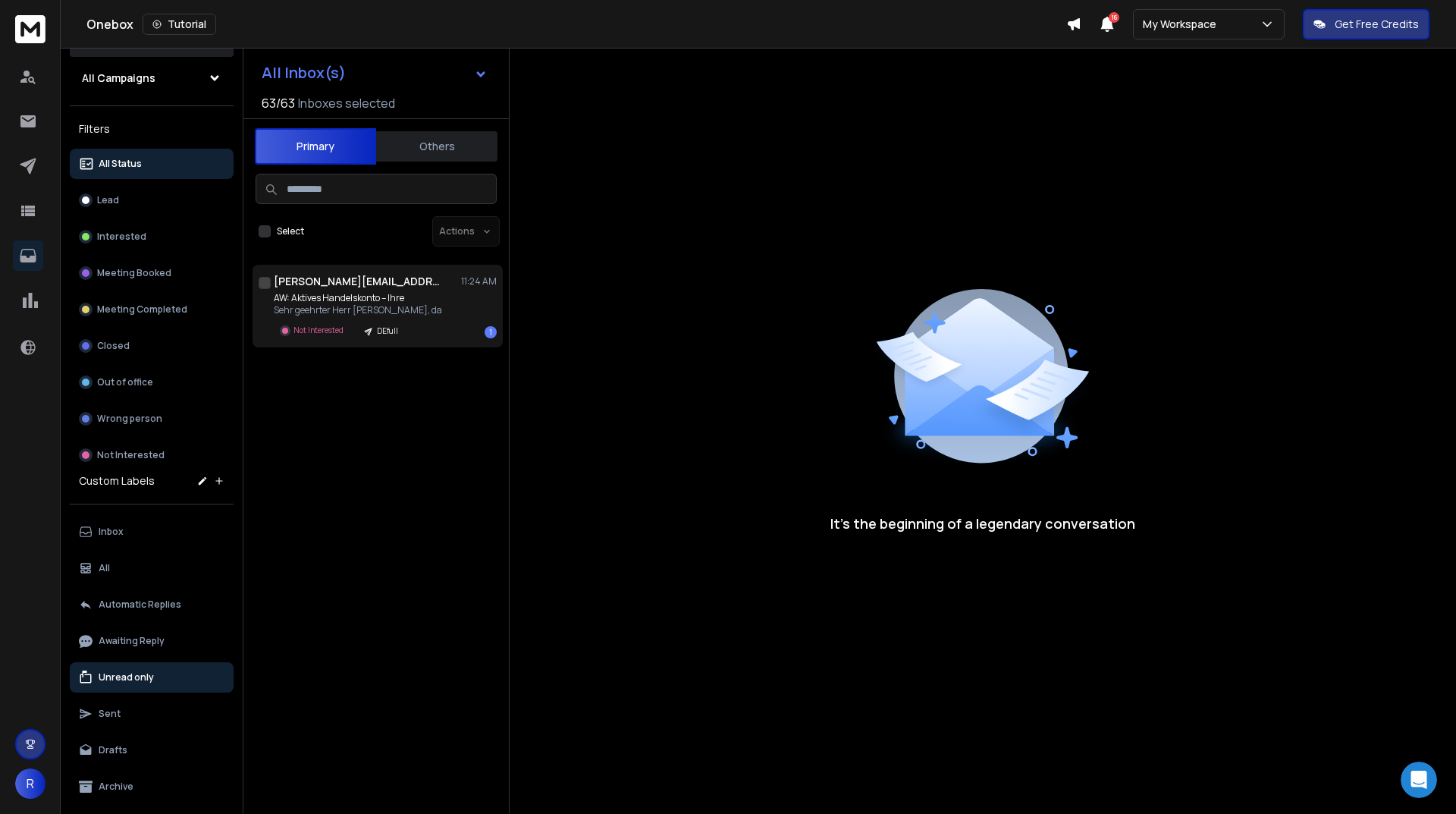
drag, startPoint x: 336, startPoint y: 304, endPoint x: 309, endPoint y: 297, distance: 27.9
click at [335, 304] on p "Sehr geehrter [PERSON_NAME] [PERSON_NAME], da" at bounding box center [358, 310] width 168 height 12
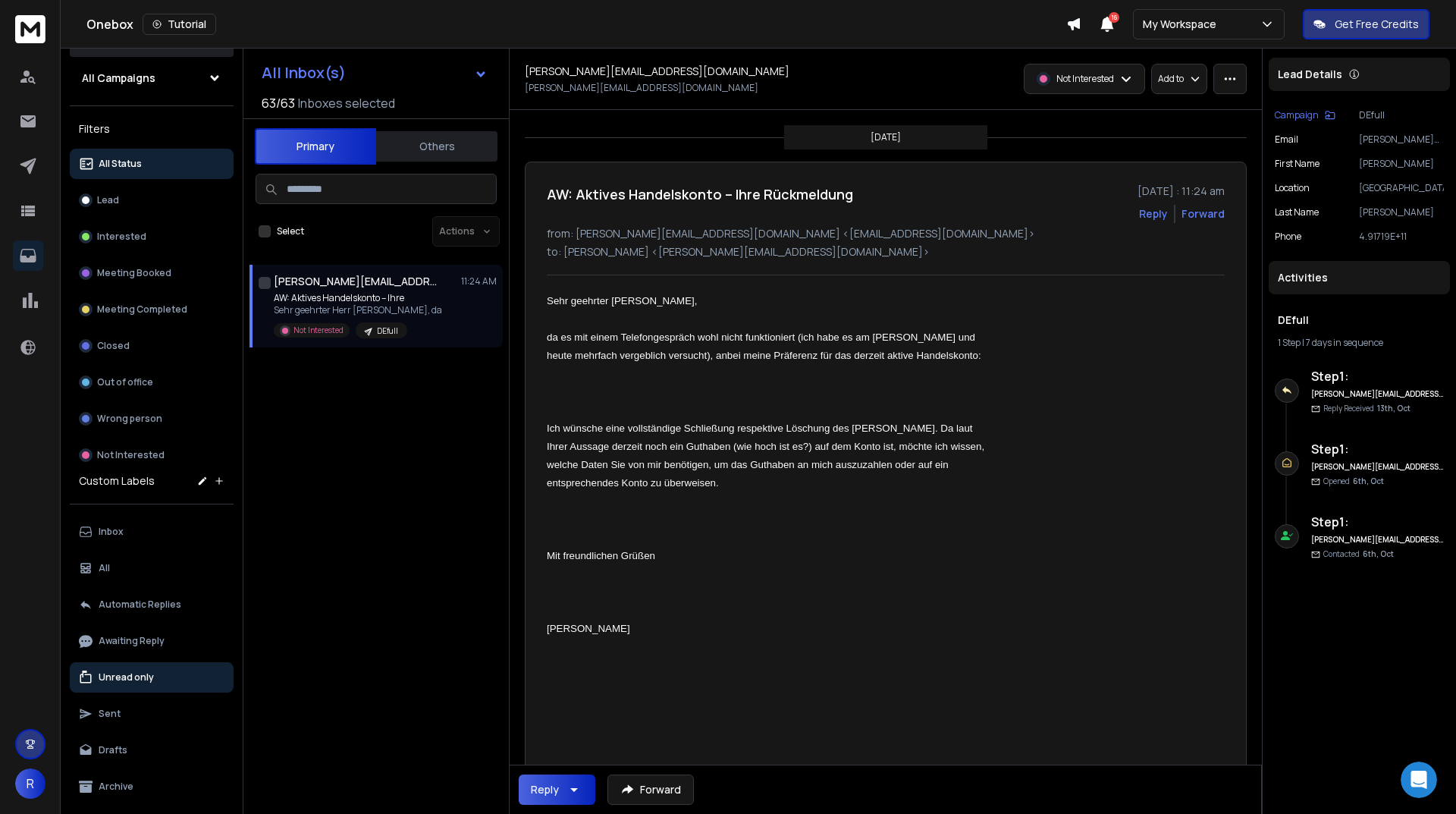
click at [345, 306] on p "Sehr geehrter [PERSON_NAME] [PERSON_NAME], da" at bounding box center [358, 310] width 168 height 12
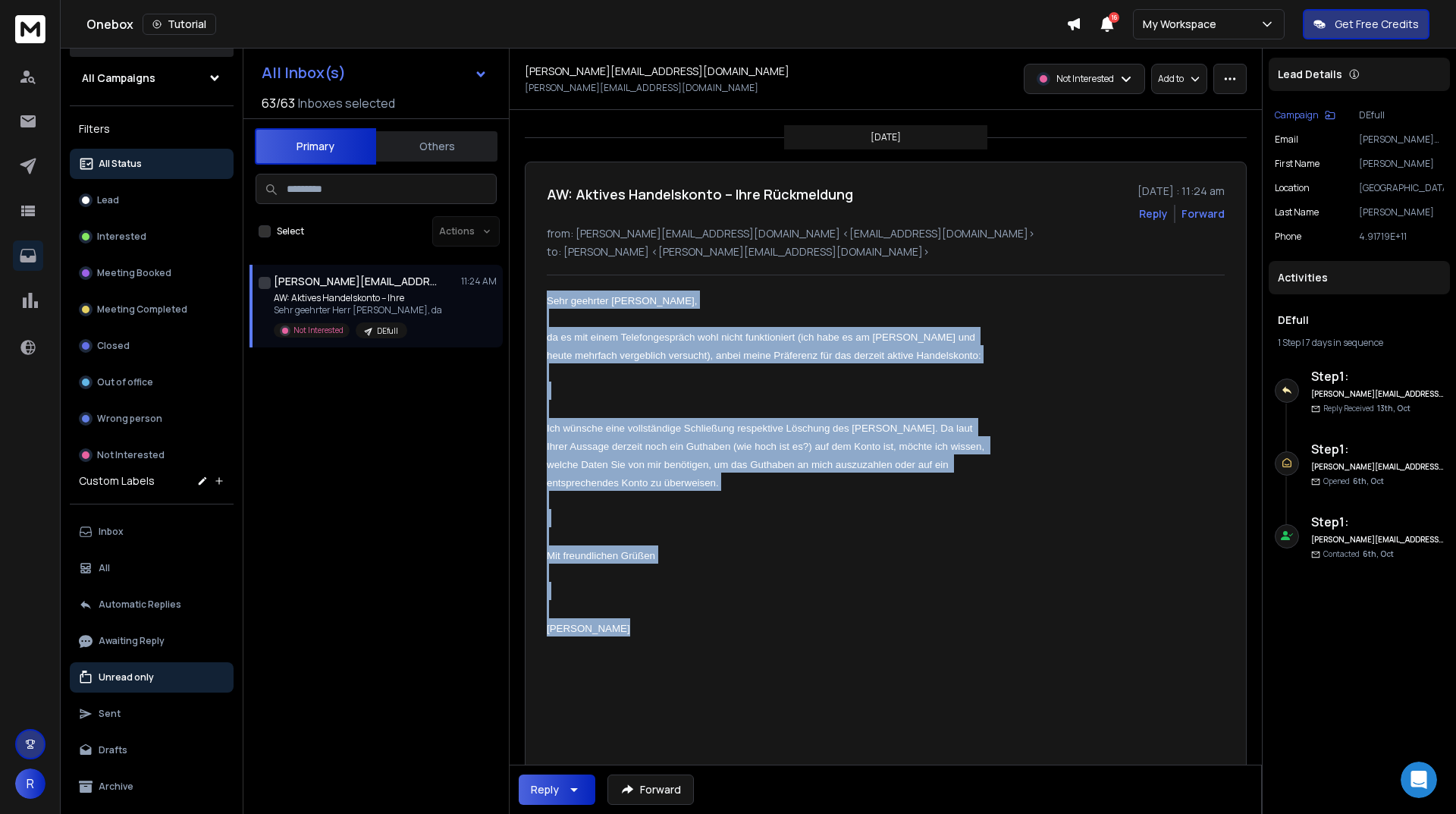
drag, startPoint x: 539, startPoint y: 308, endPoint x: 660, endPoint y: 620, distance: 334.6
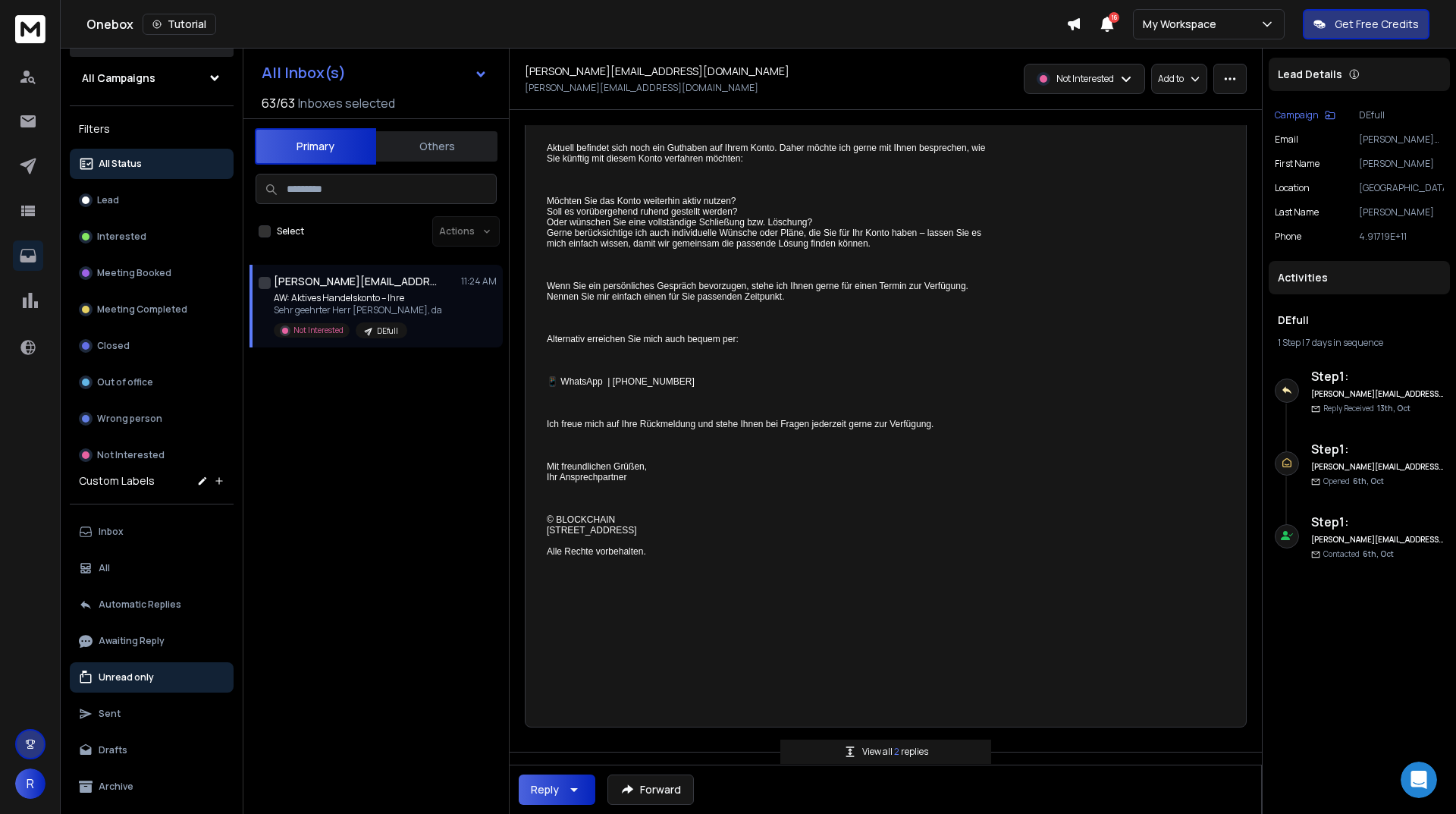
scroll to position [733, 0]
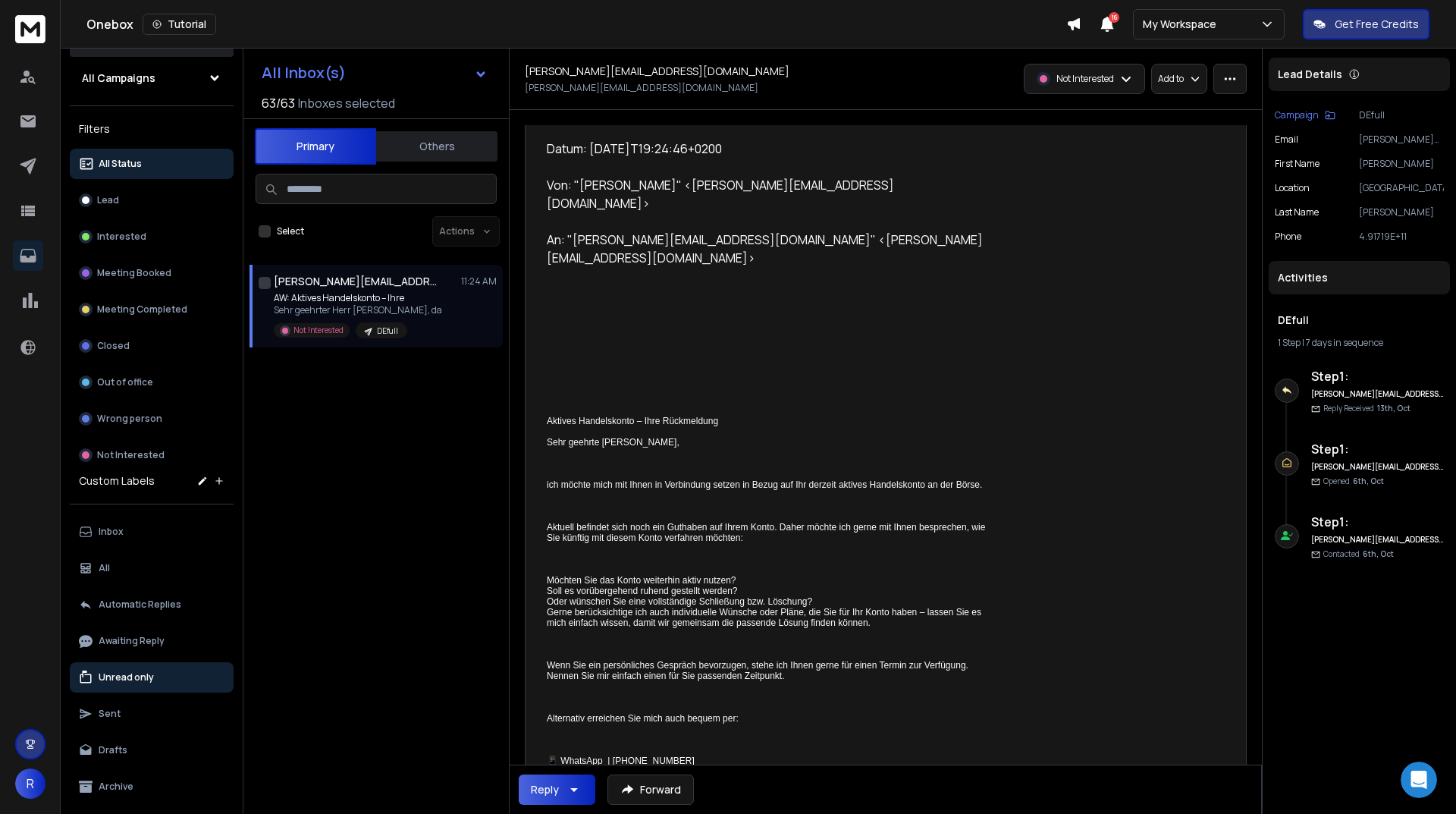
click at [516, 371] on div "Today AW: Aktives Handelskonto – Ihre Rückmeldung 13 October 2025 : 11:24 am Re…" at bounding box center [886, 249] width 752 height 1715
click at [1387, 142] on p "reinhold_pohl@t-online.de" at bounding box center [1401, 139] width 85 height 12
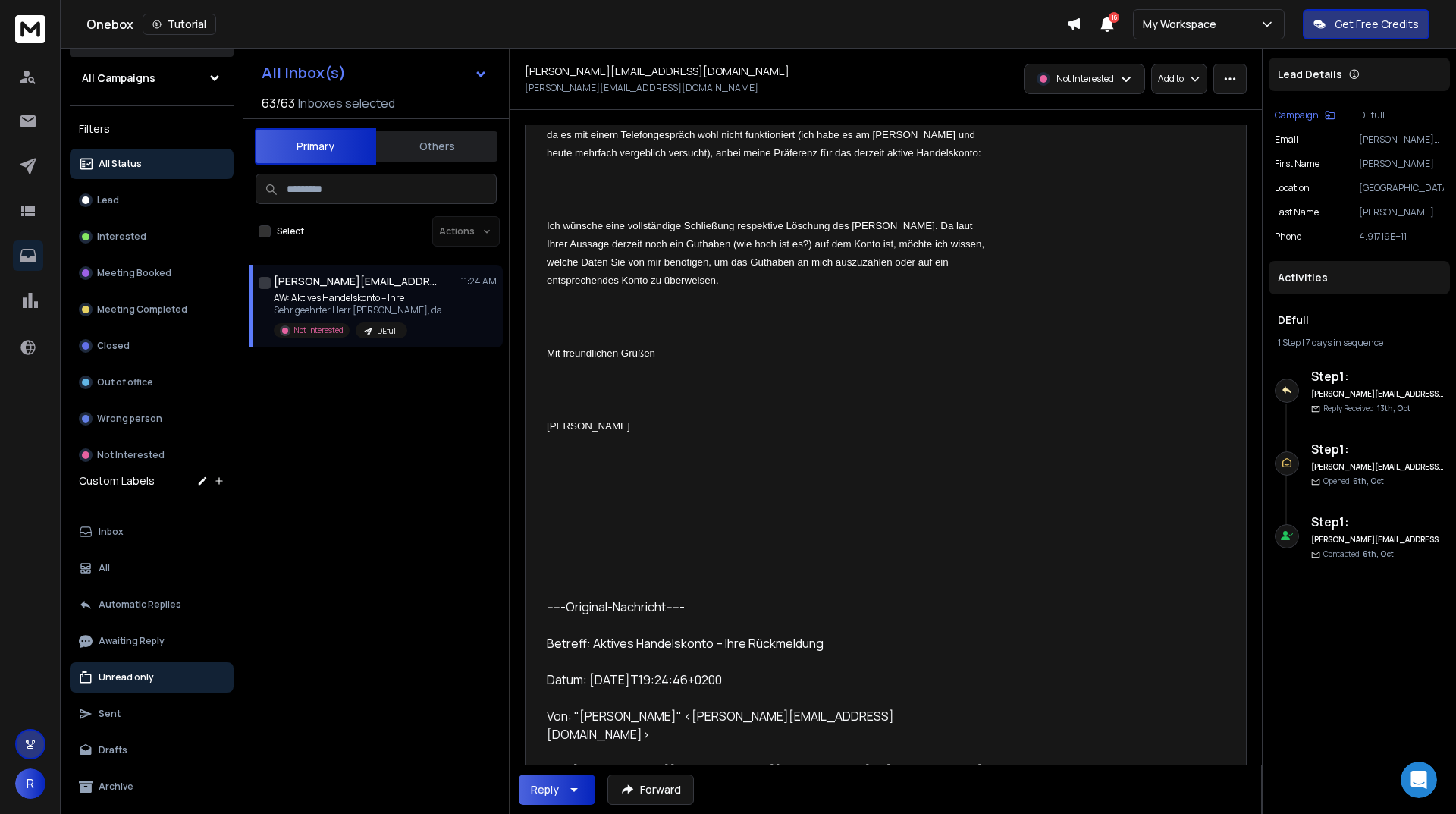
scroll to position [0, 0]
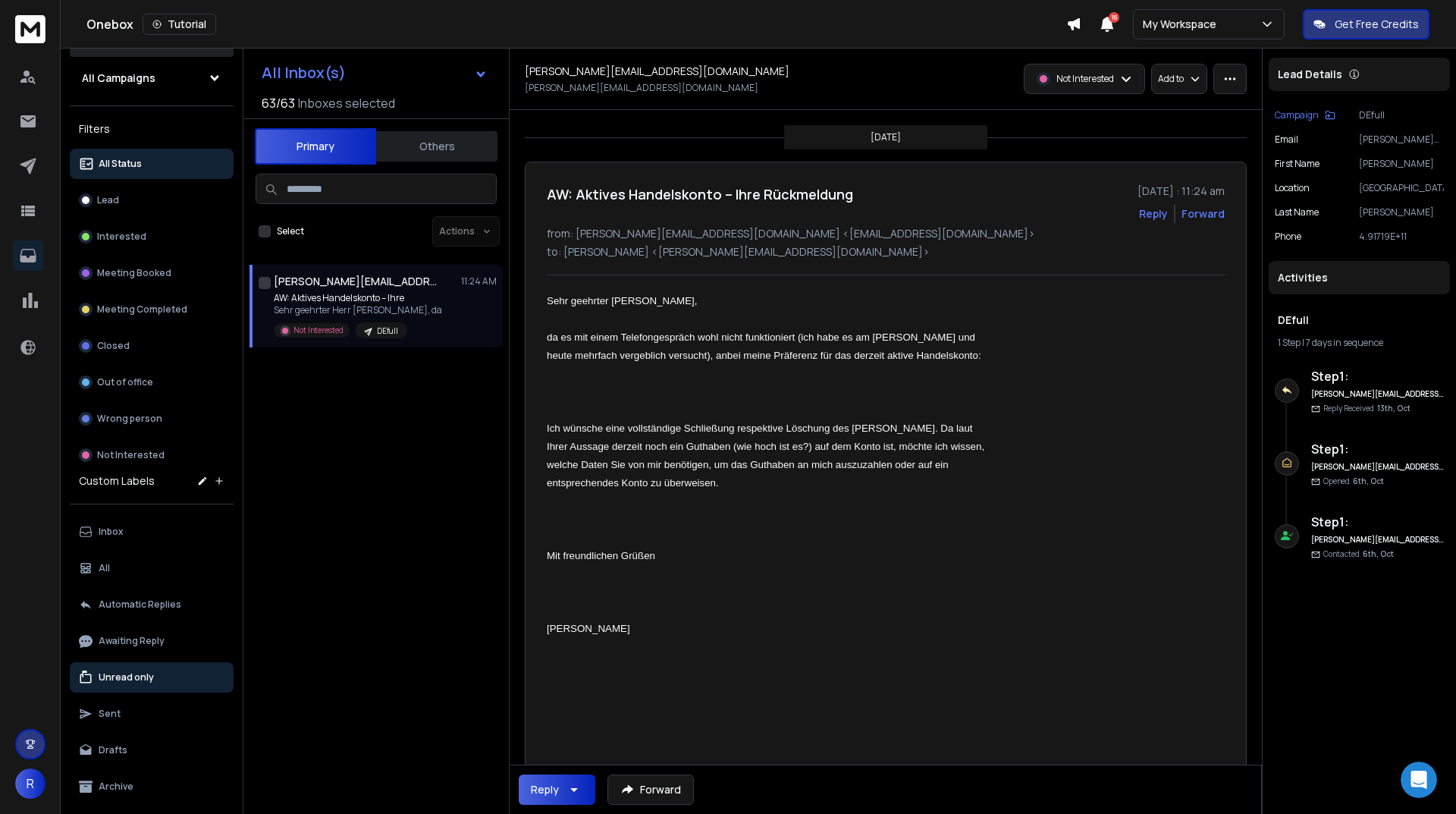
click at [1378, 162] on p "Reinhold" at bounding box center [1401, 164] width 85 height 12
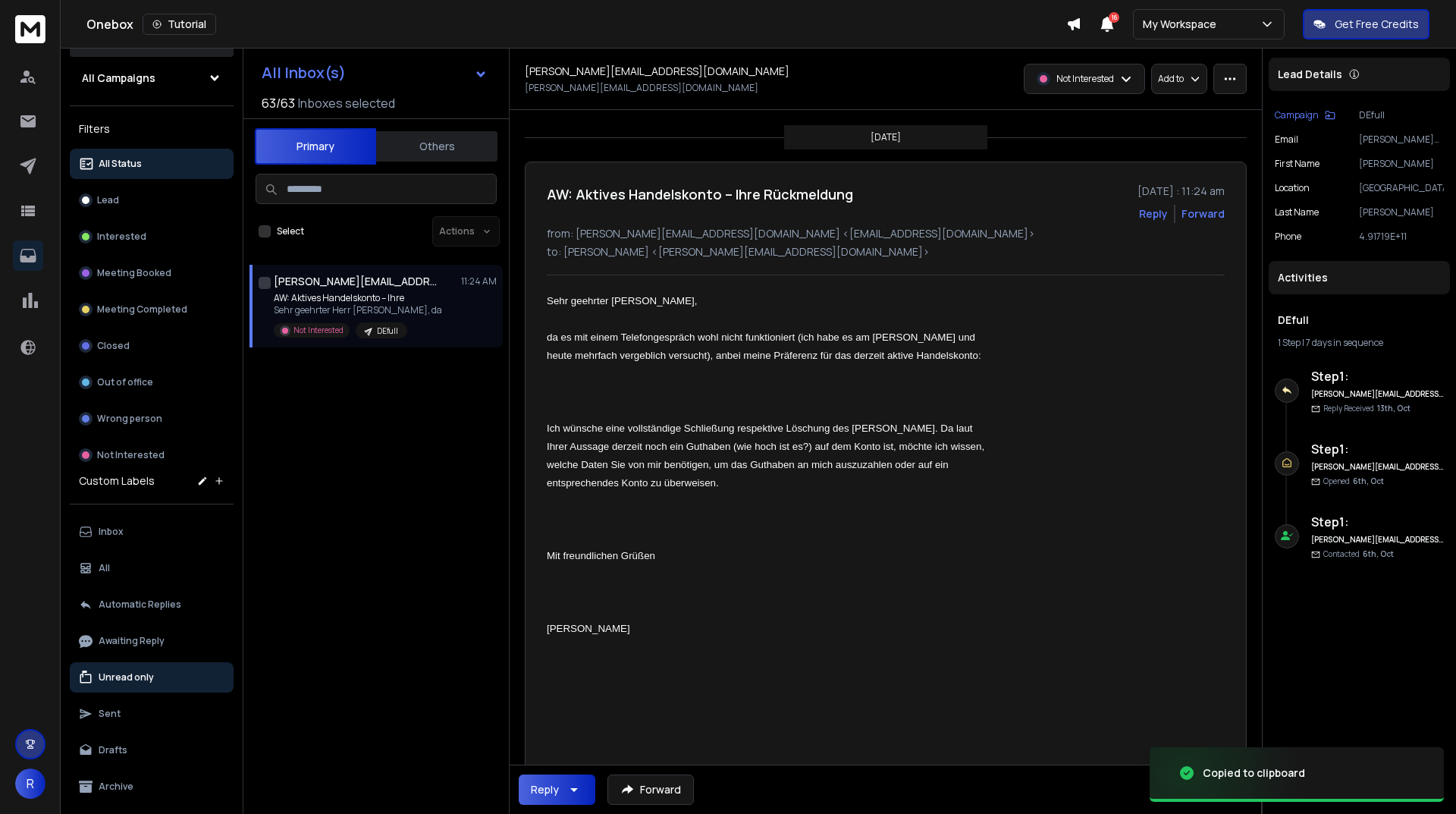
scroll to position [228, 0]
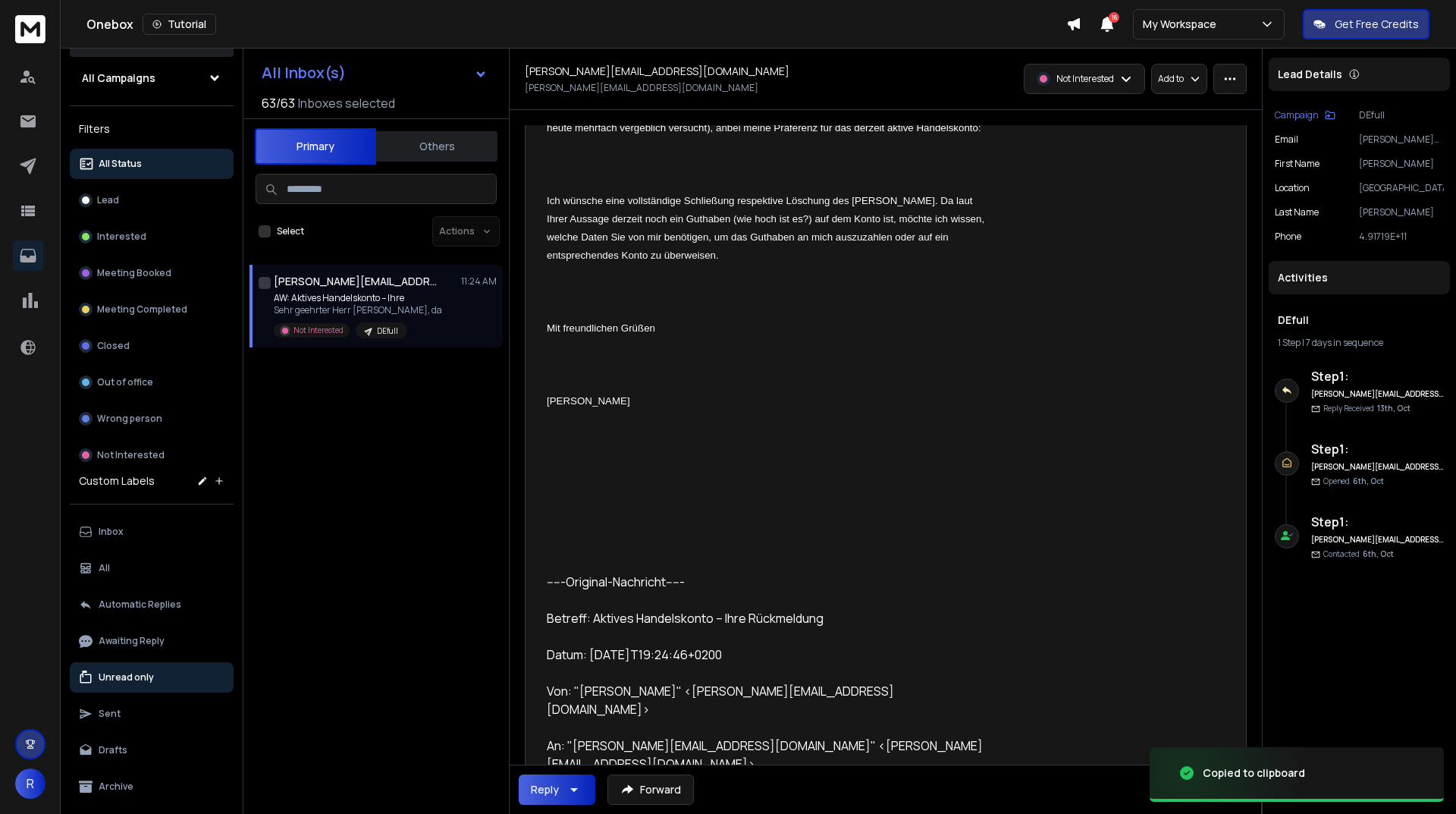
click at [583, 463] on p at bounding box center [769, 472] width 443 height 18
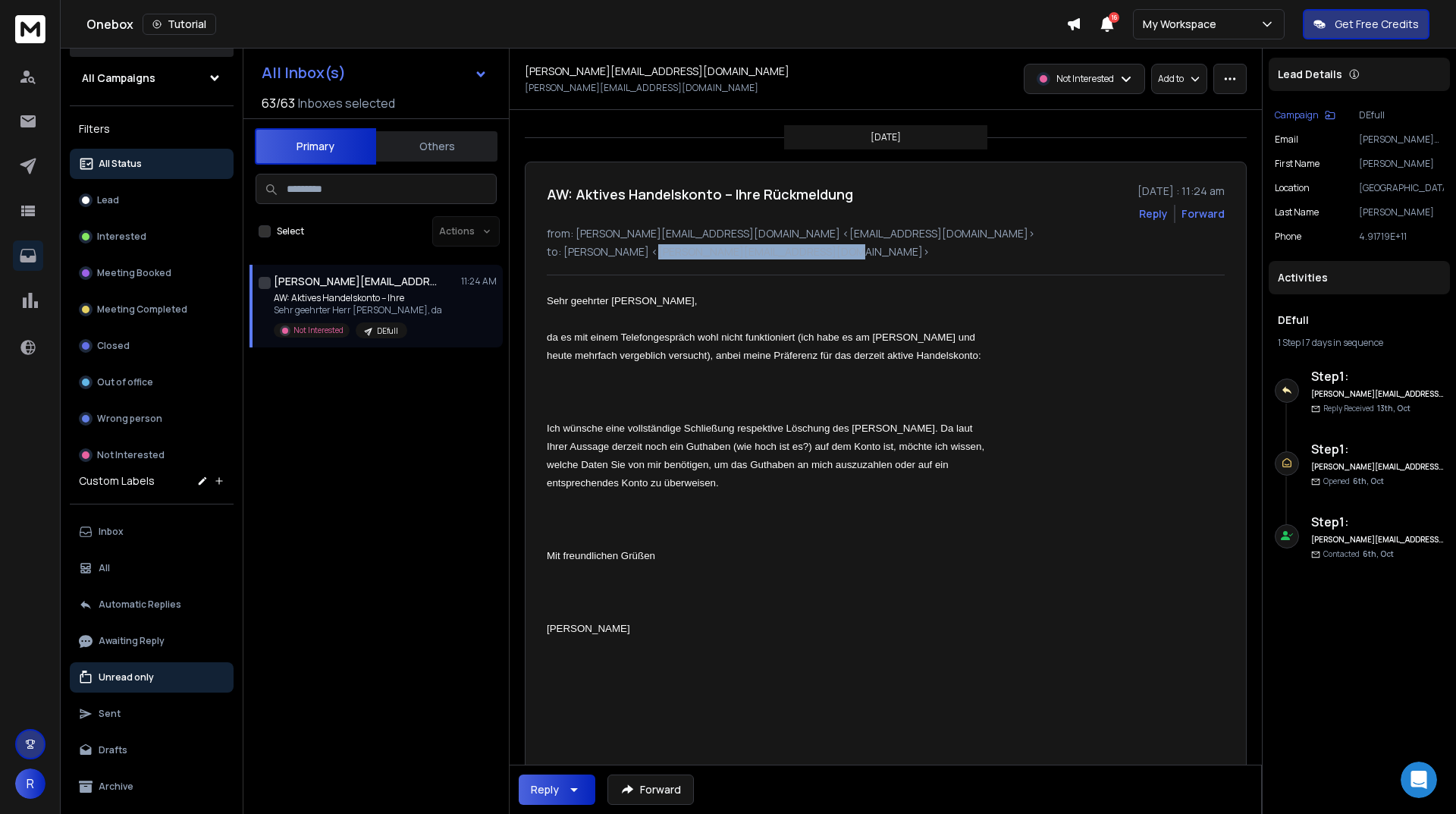
drag, startPoint x: 636, startPoint y: 254, endPoint x: 789, endPoint y: 252, distance: 153.0
click at [789, 252] on p "to: Julien Dubois <julien.dubois@cryptobitcoin.live>" at bounding box center [886, 252] width 678 height 16
click at [413, 529] on div "All Inbox(s) 63 / 63 Inboxes selected Primary Others Select Actions Reinhold_Po…" at bounding box center [376, 455] width 266 height 814
click at [149, 676] on button "Unread only" at bounding box center [151, 677] width 164 height 30
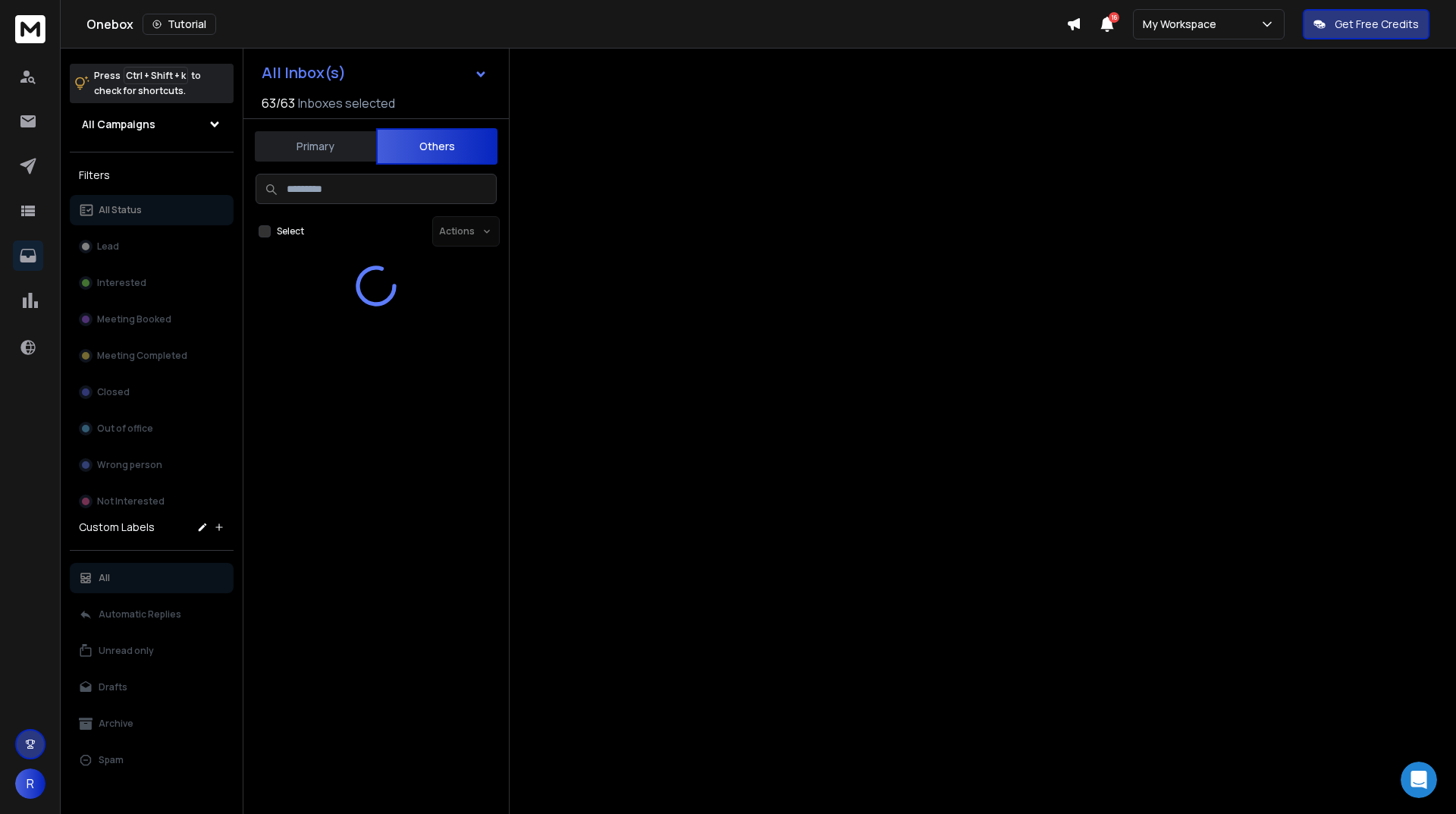
drag, startPoint x: 462, startPoint y: 134, endPoint x: 454, endPoint y: 145, distance: 13.6
click at [462, 135] on button "Others" at bounding box center [437, 146] width 121 height 36
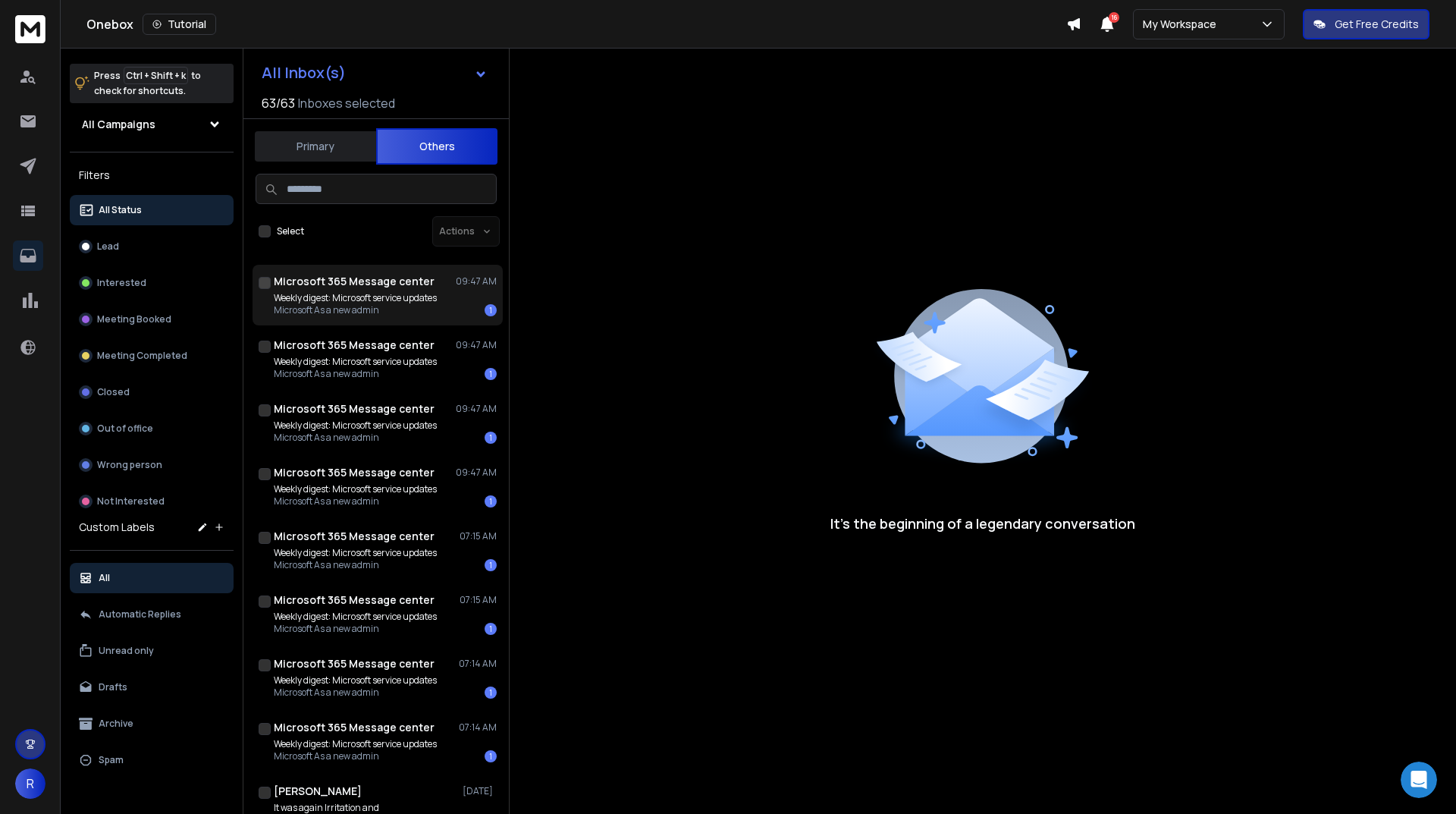
click at [330, 280] on h1 "Microsoft 365 Message center" at bounding box center [354, 281] width 161 height 16
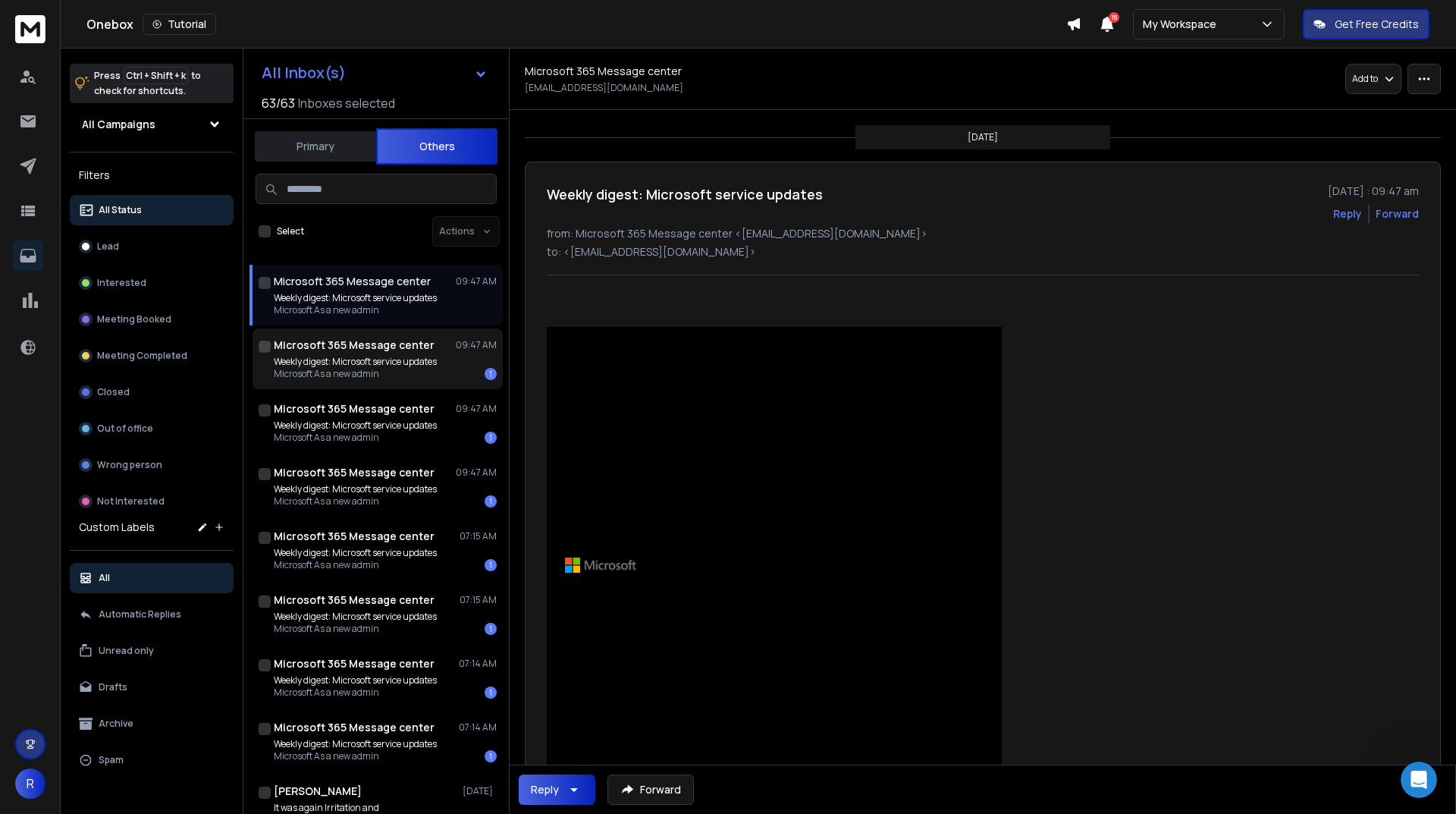
click at [342, 351] on h1 "Microsoft 365 Message center" at bounding box center [354, 346] width 161 height 16
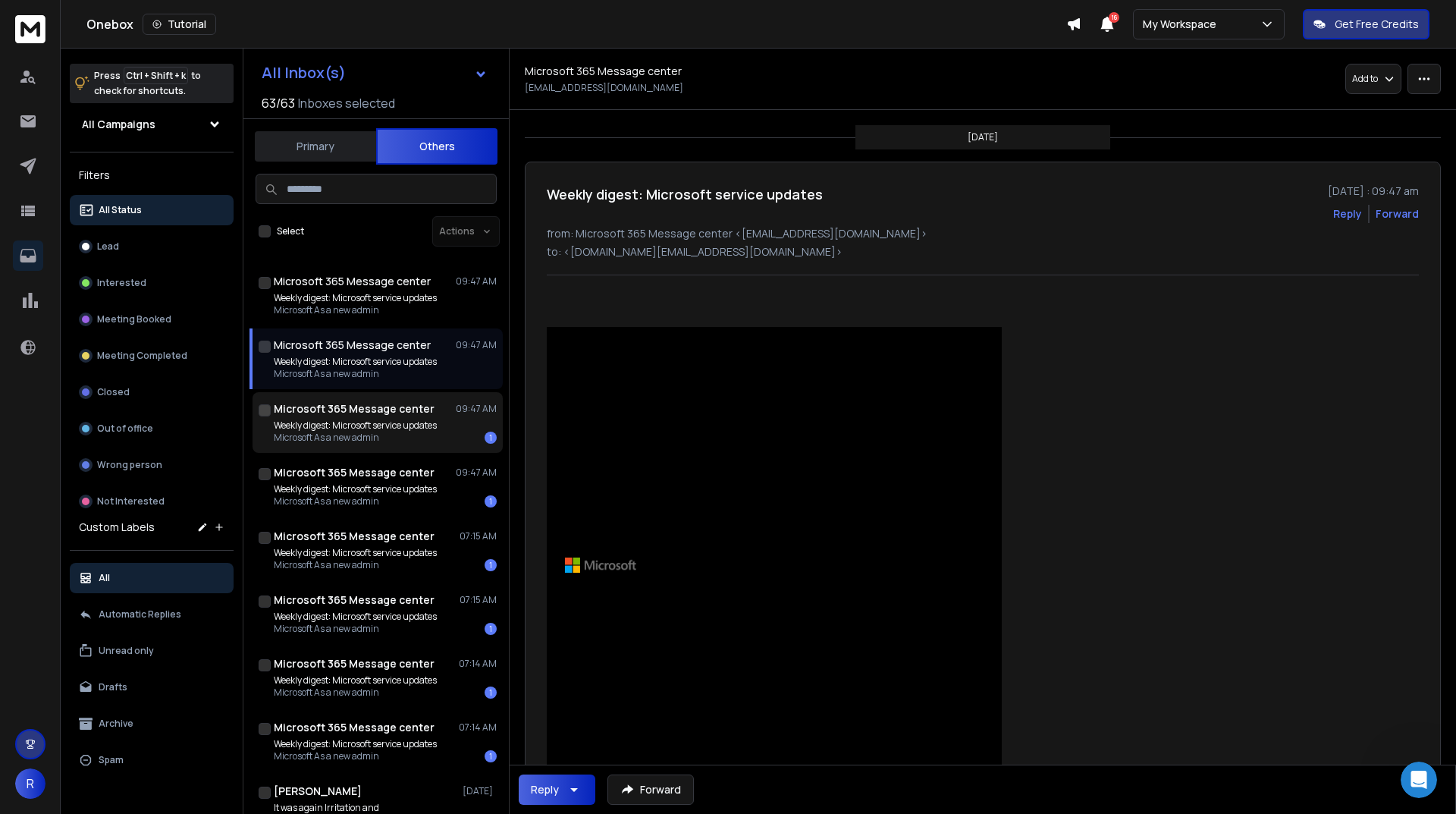
click at [335, 407] on h1 "Microsoft 365 Message center" at bounding box center [354, 409] width 161 height 16
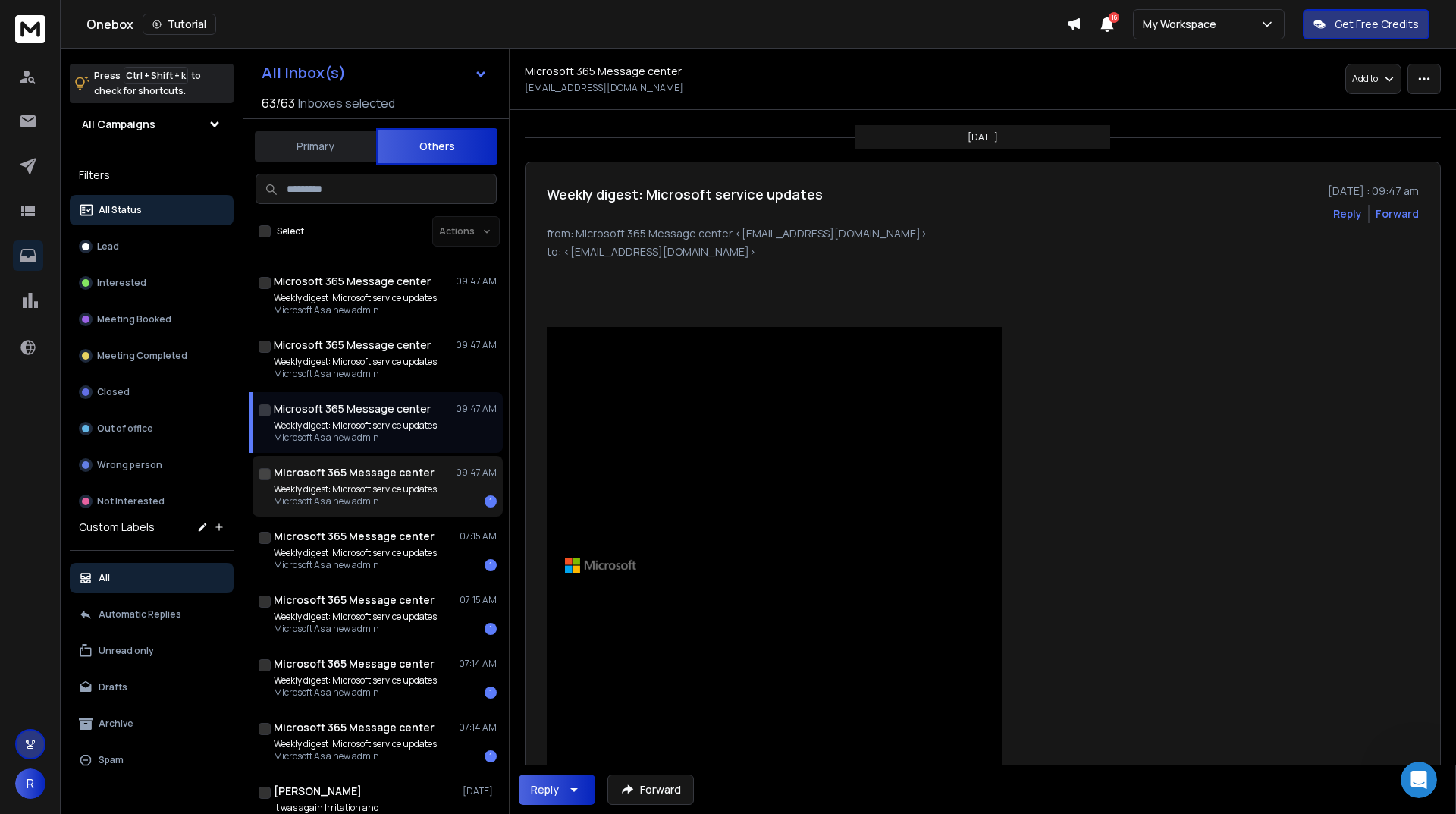
click at [326, 486] on p "Weekly digest: Microsoft service updates" at bounding box center [355, 489] width 163 height 12
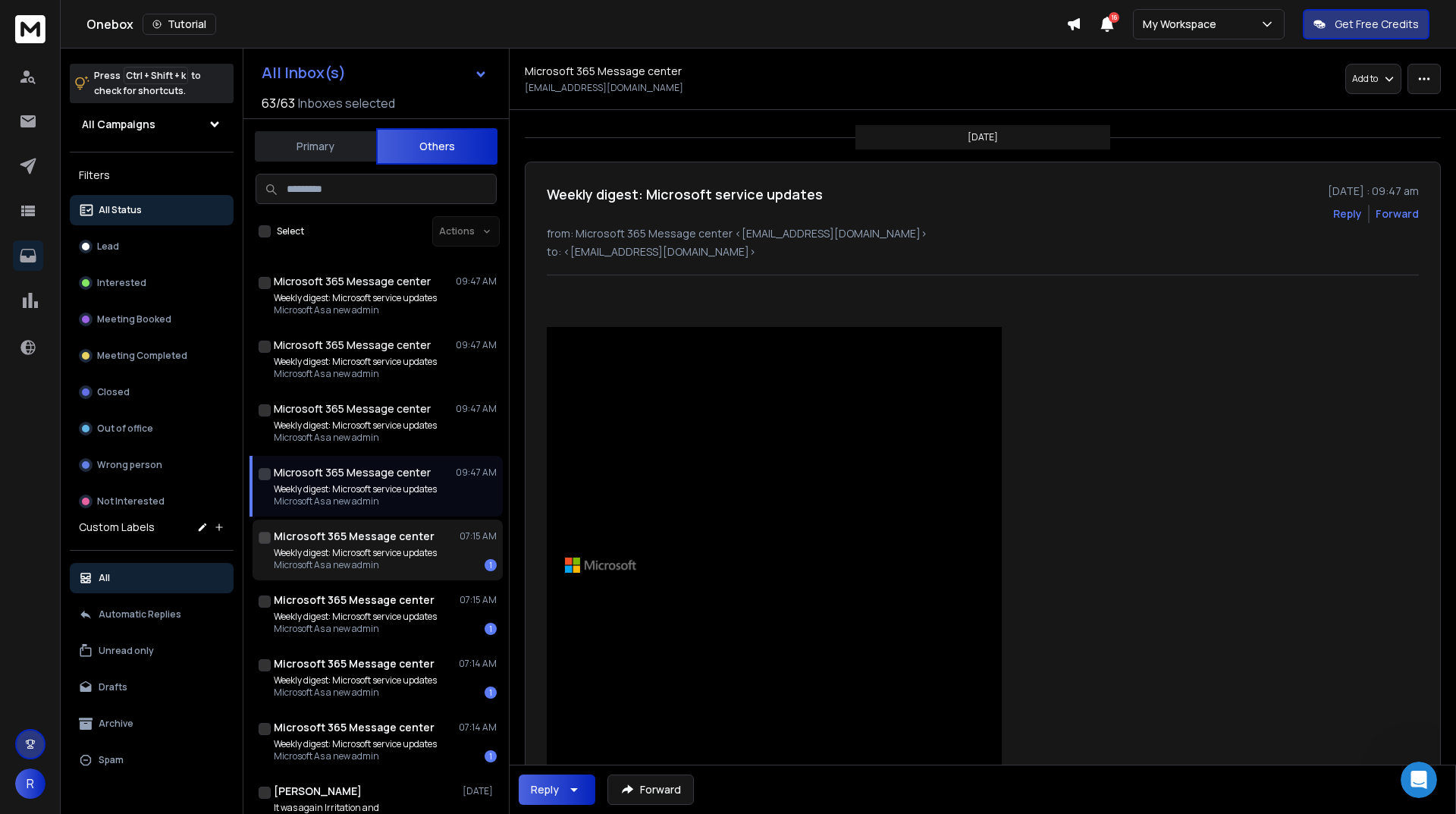
click at [353, 536] on h1 "Microsoft 365 Message center" at bounding box center [354, 537] width 161 height 16
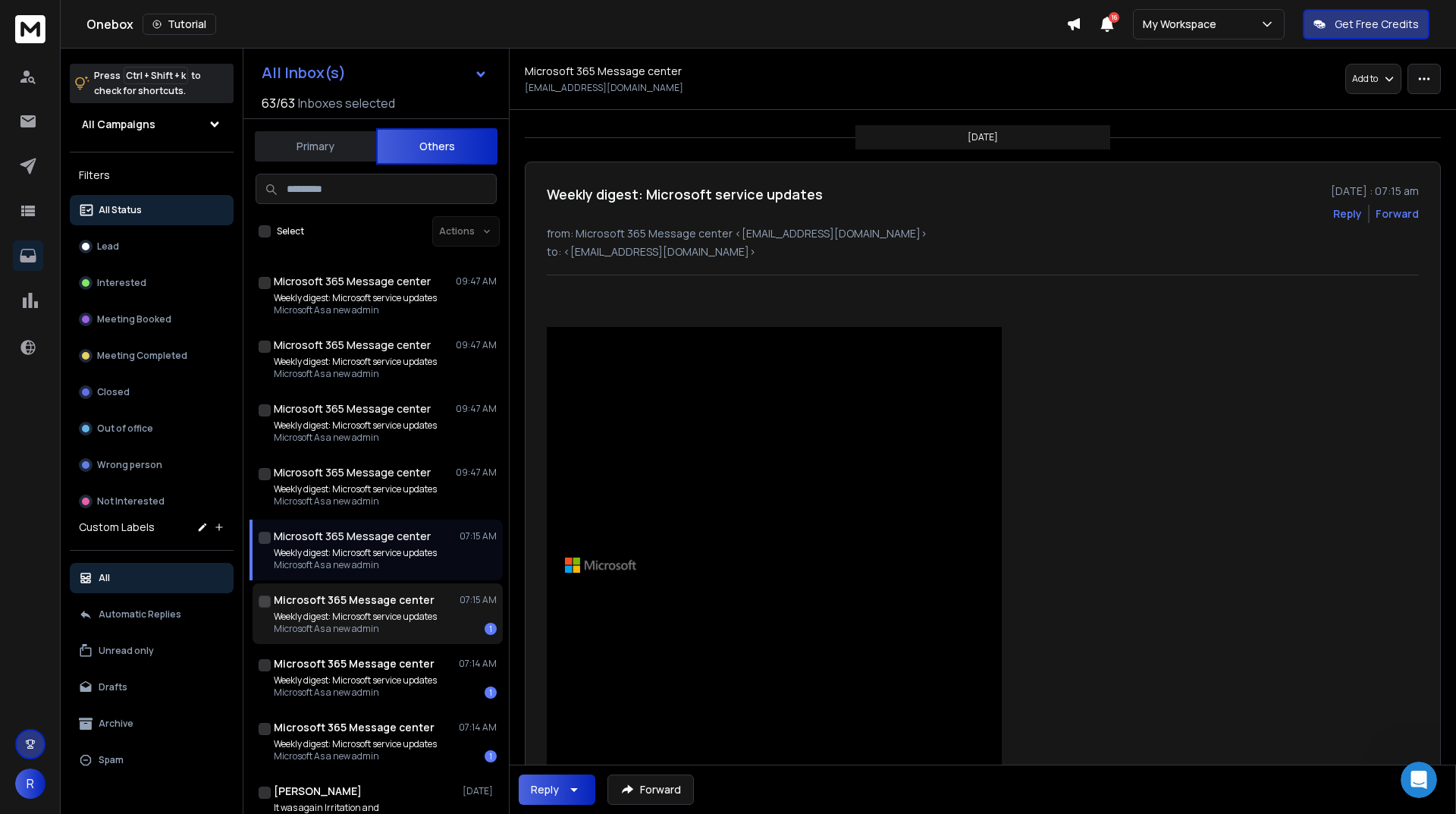
click at [396, 632] on p "Microsoft As a new admin" at bounding box center [355, 629] width 163 height 12
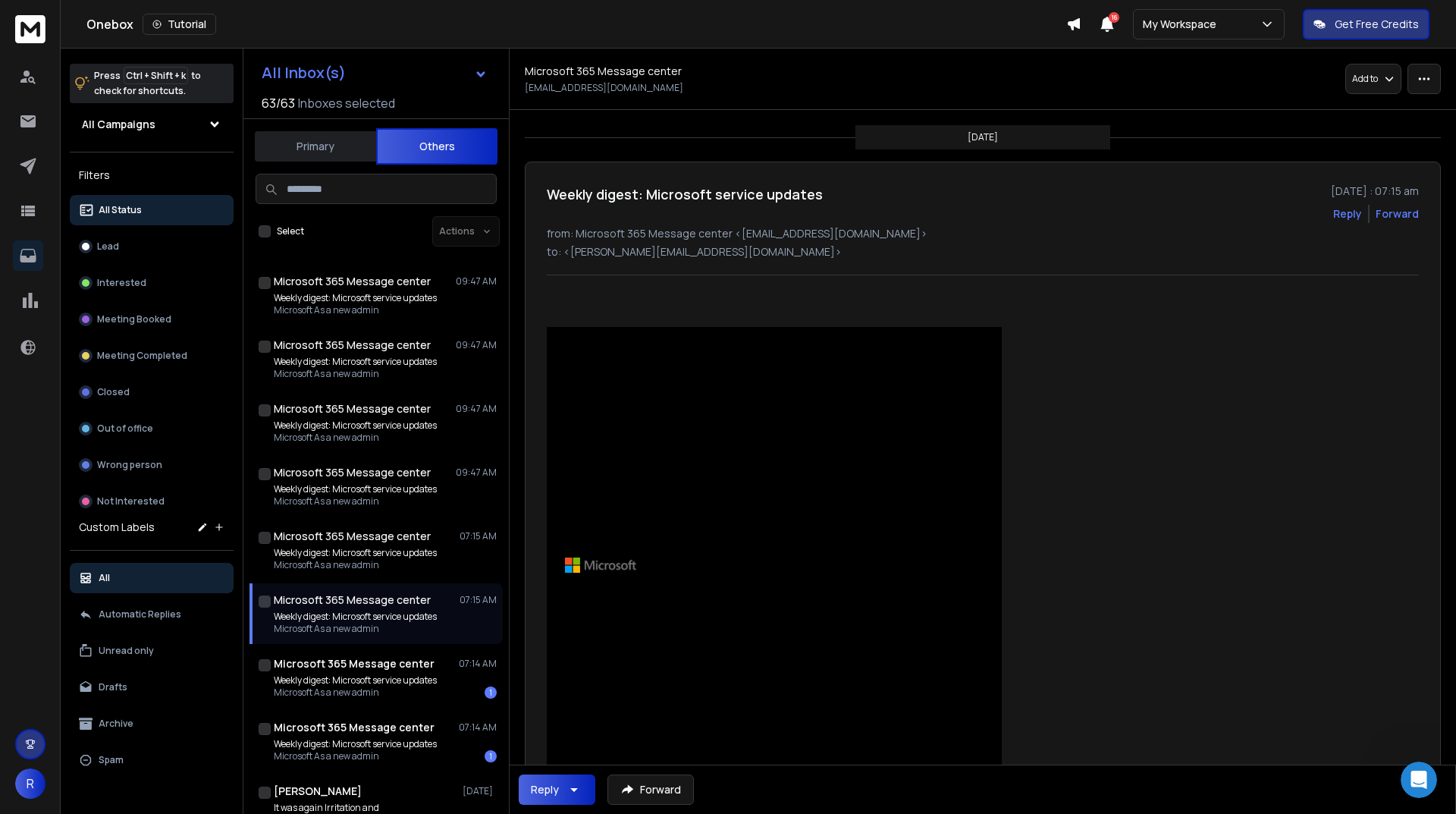
scroll to position [152, 0]
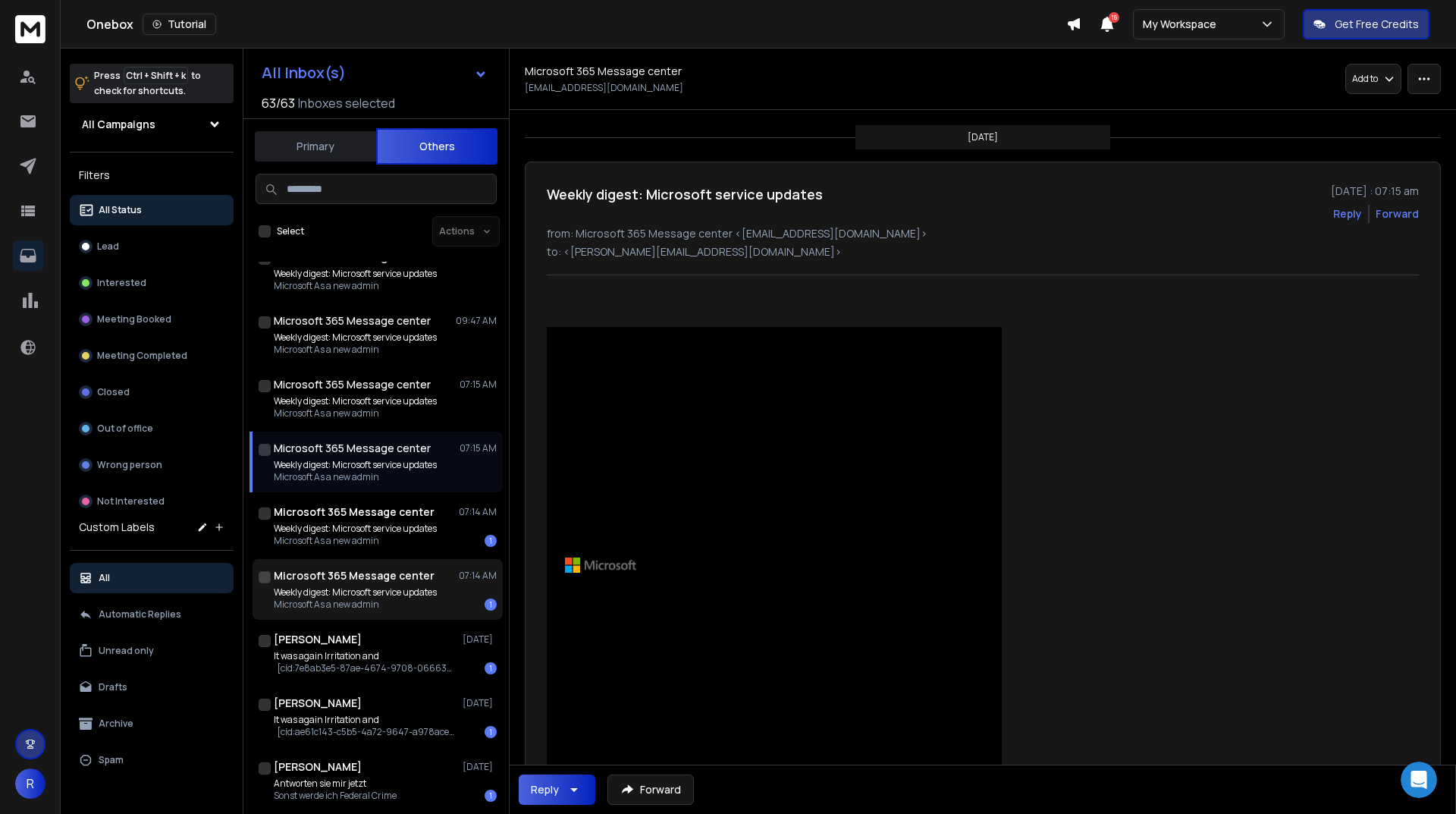
click at [381, 569] on h1 "Microsoft 365 Message center" at bounding box center [354, 576] width 161 height 16
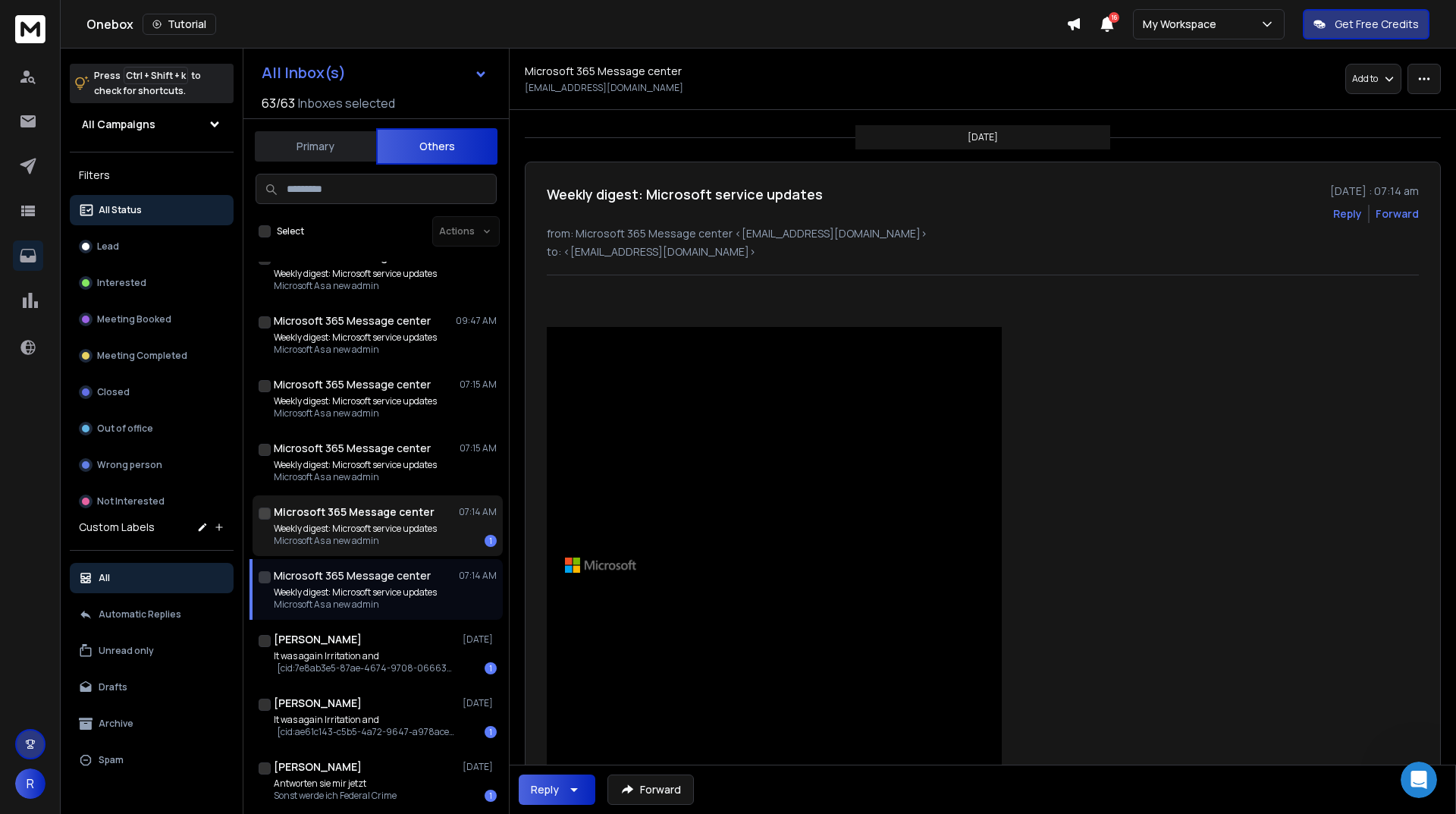
click at [401, 524] on p "Weekly digest: Microsoft service updates" at bounding box center [355, 529] width 163 height 12
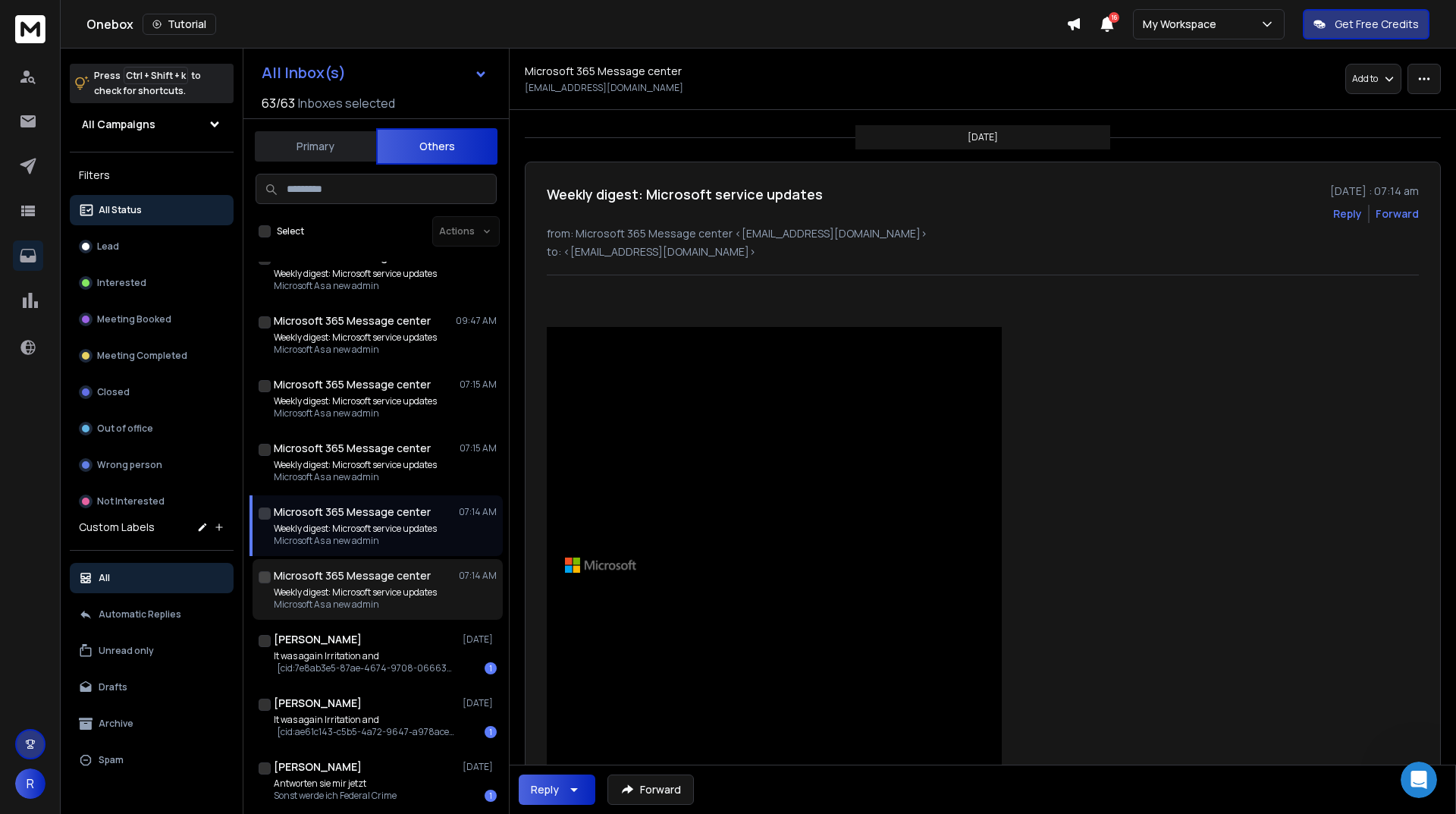
click at [265, 578] on button "button" at bounding box center [265, 578] width 12 height 12
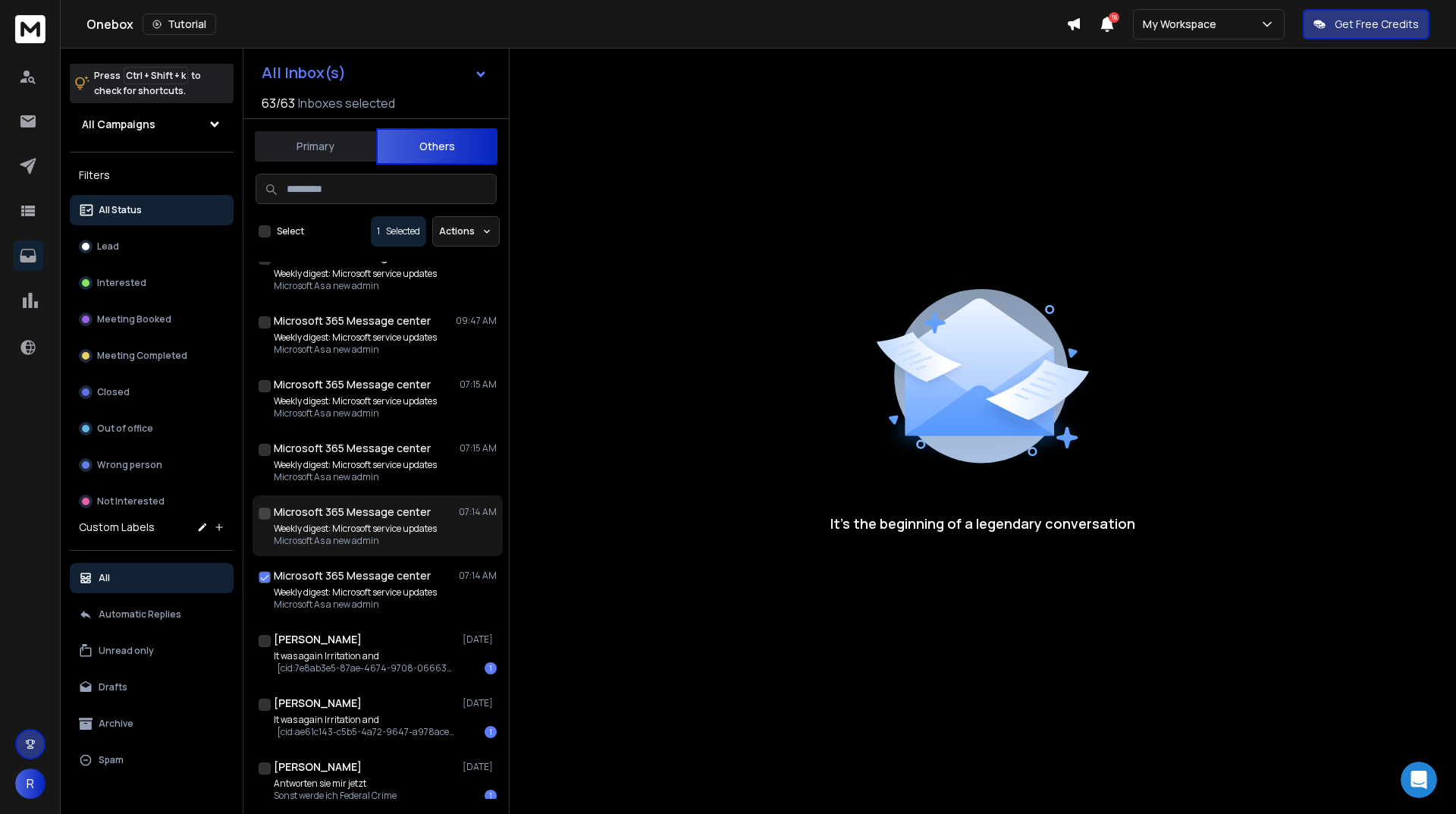
click at [273, 508] on div "Microsoft 365 Message center 07:14 AM Weekly digest: Microsoft service updates …" at bounding box center [377, 526] width 250 height 61
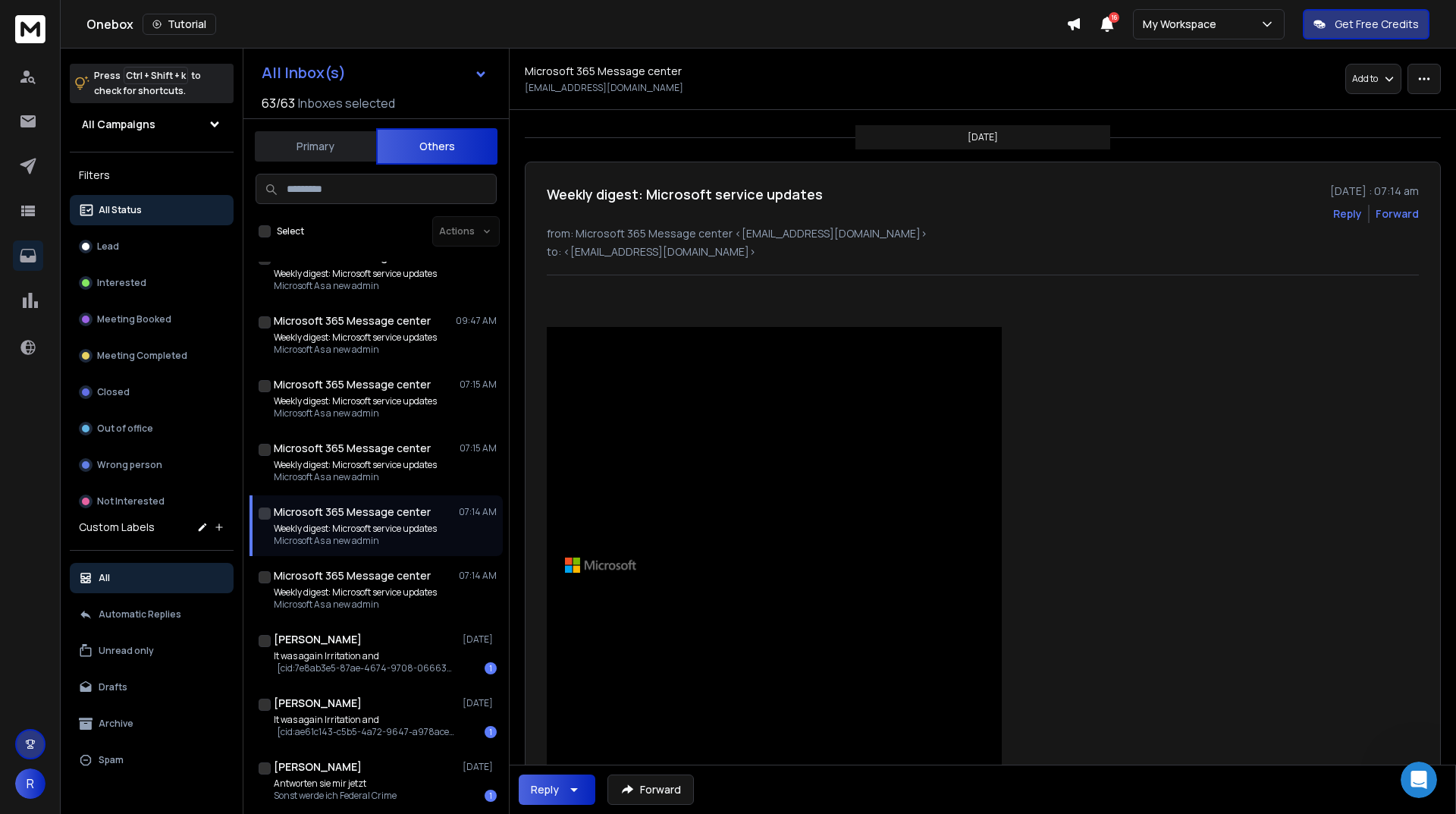
click at [267, 510] on button "button" at bounding box center [265, 514] width 12 height 12
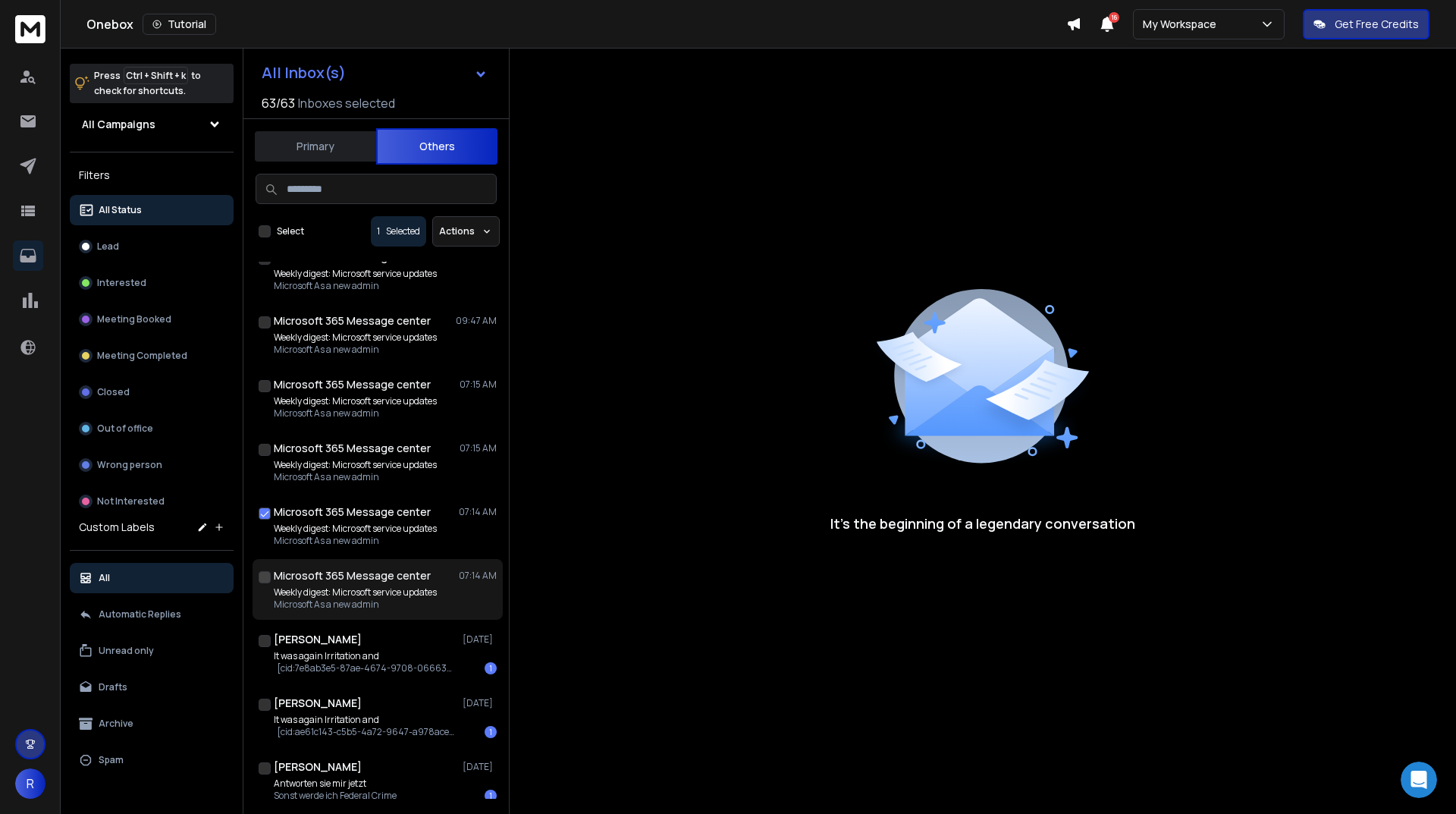
click at [267, 577] on button "button" at bounding box center [265, 578] width 12 height 12
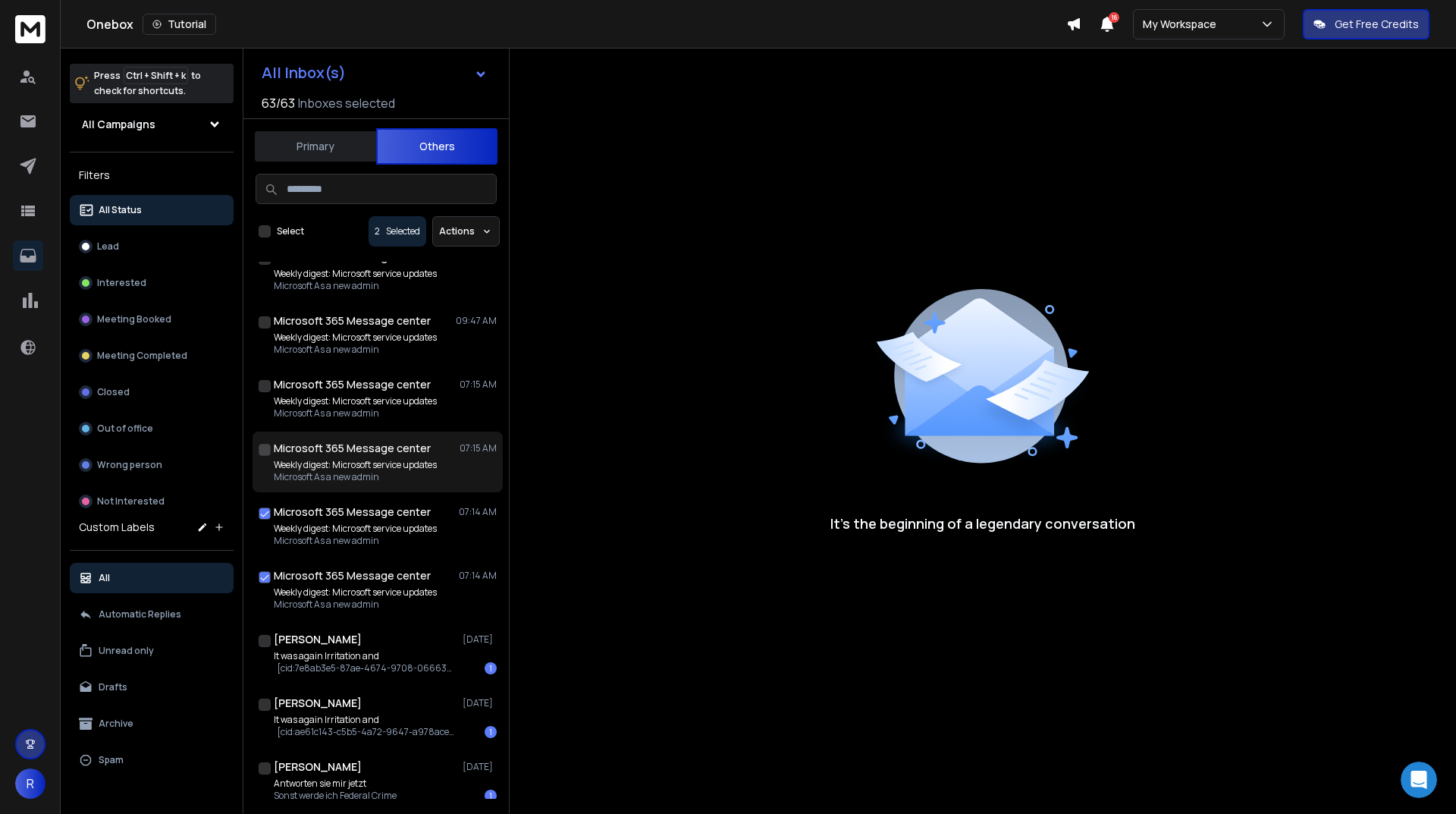
click at [261, 450] on button "button" at bounding box center [265, 450] width 12 height 12
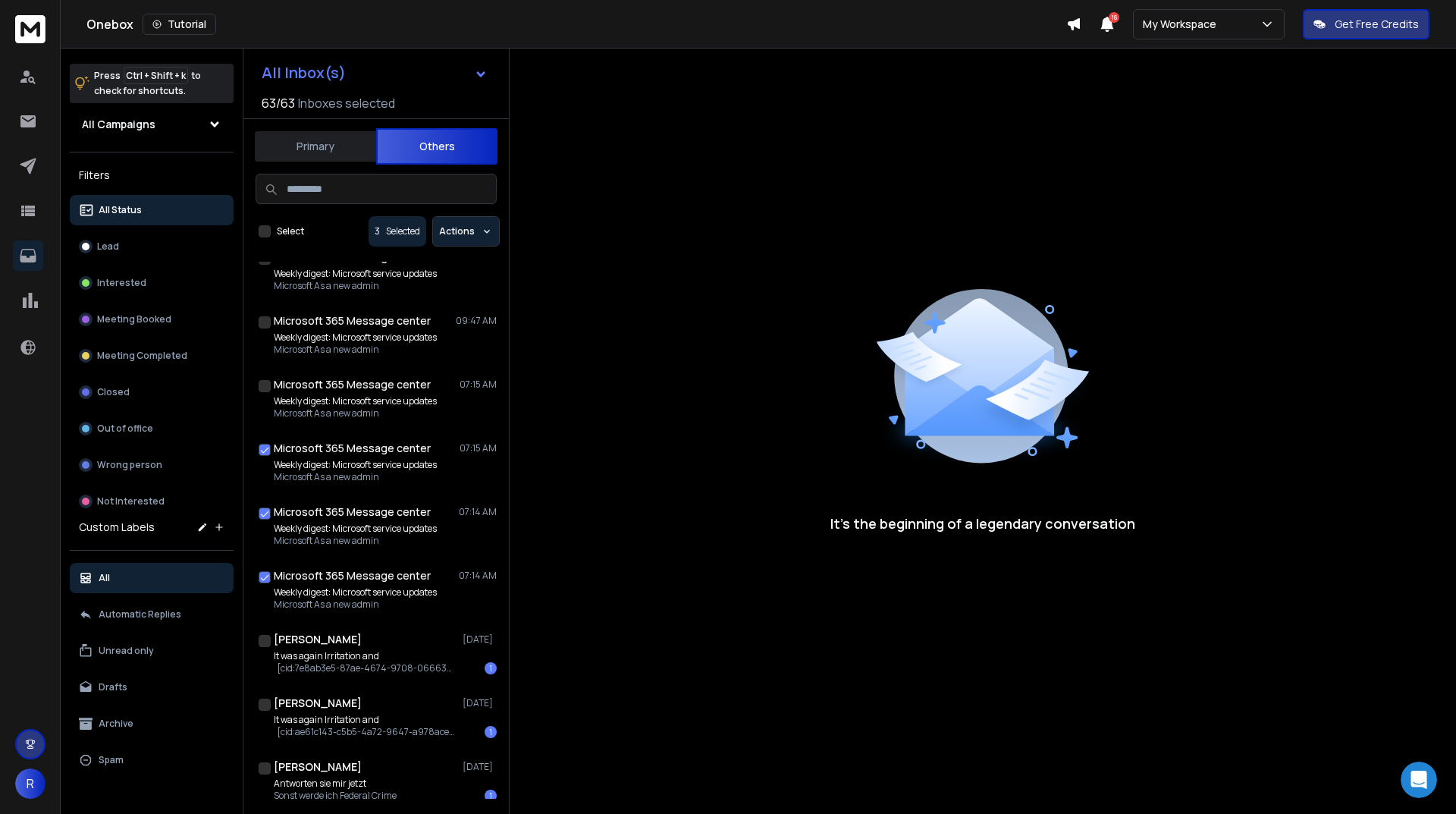
click at [456, 230] on p "Actions" at bounding box center [456, 231] width 35 height 12
click at [460, 263] on div "Delete email" at bounding box center [448, 266] width 83 height 16
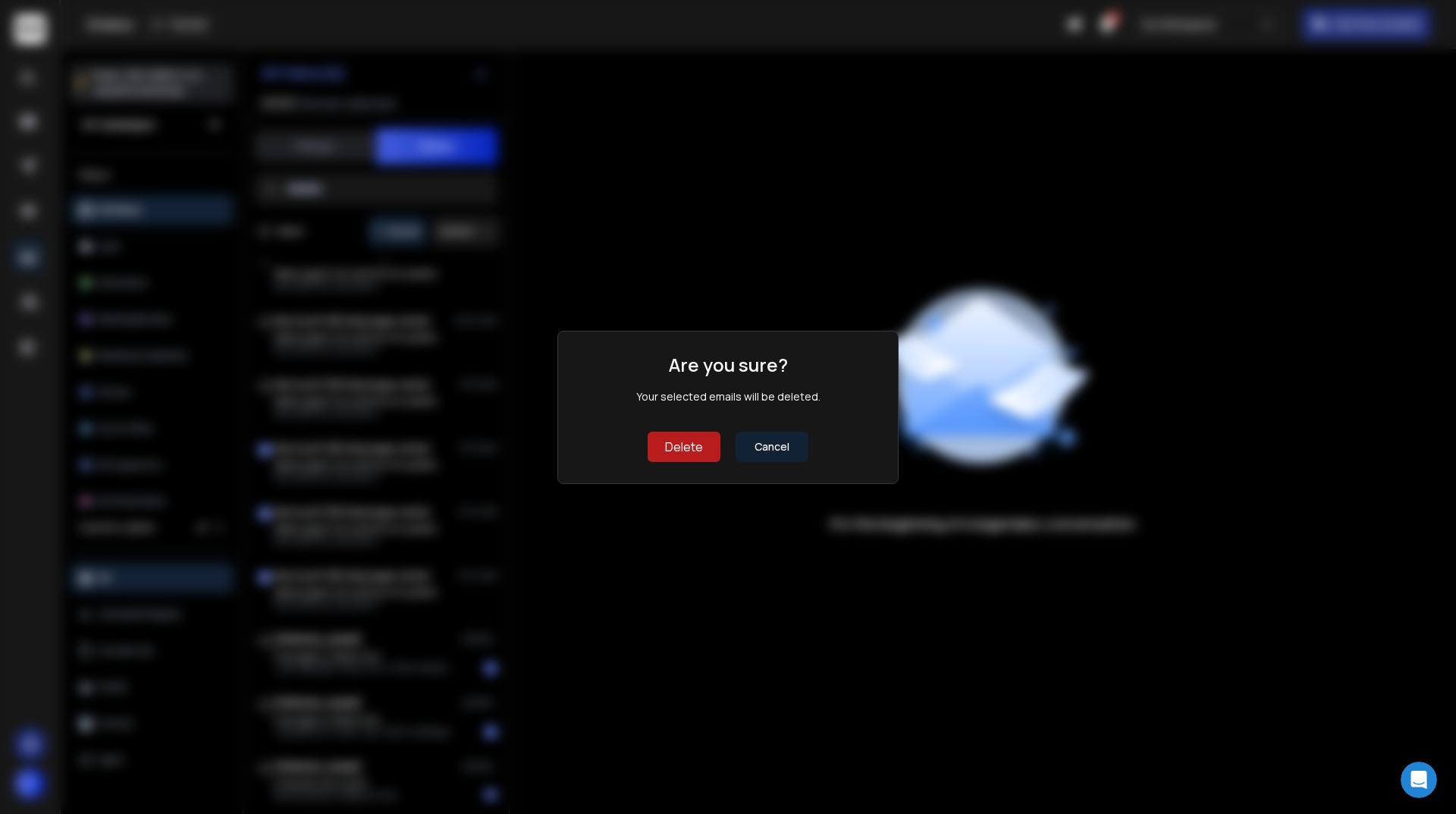
click at [676, 442] on button "Delete" at bounding box center [684, 446] width 73 height 30
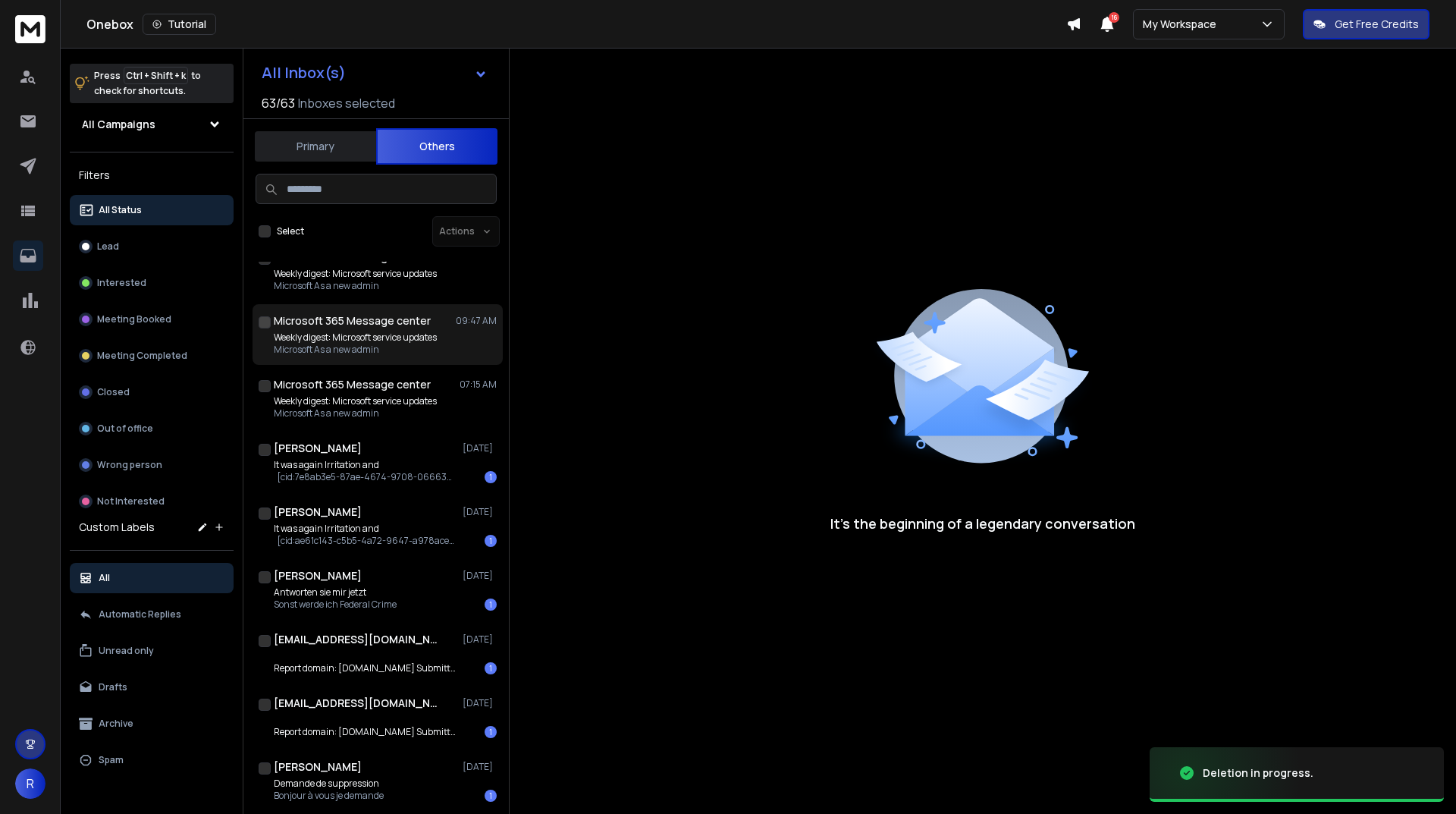
scroll to position [0, 0]
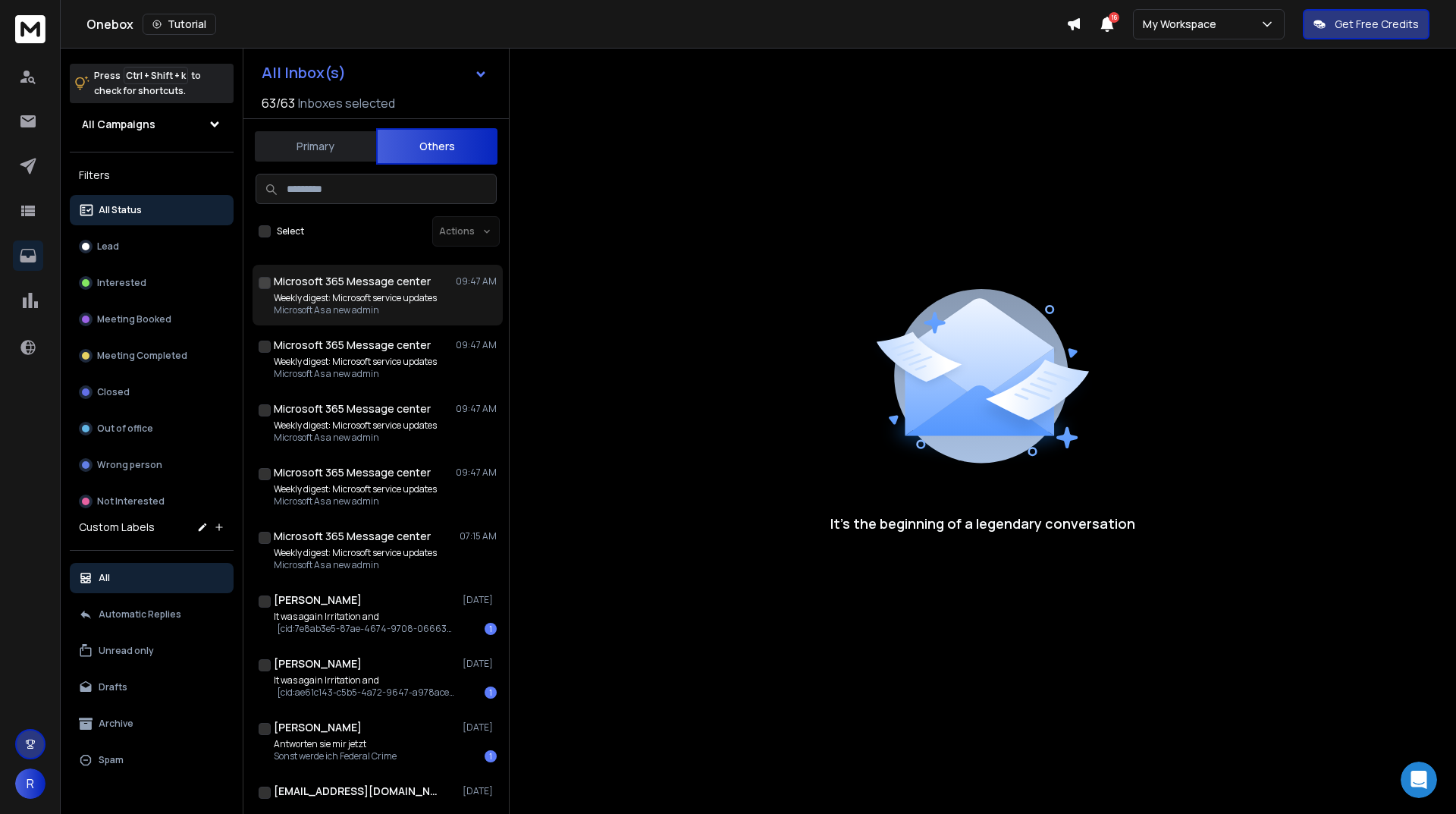
click at [265, 279] on button "button" at bounding box center [265, 283] width 12 height 12
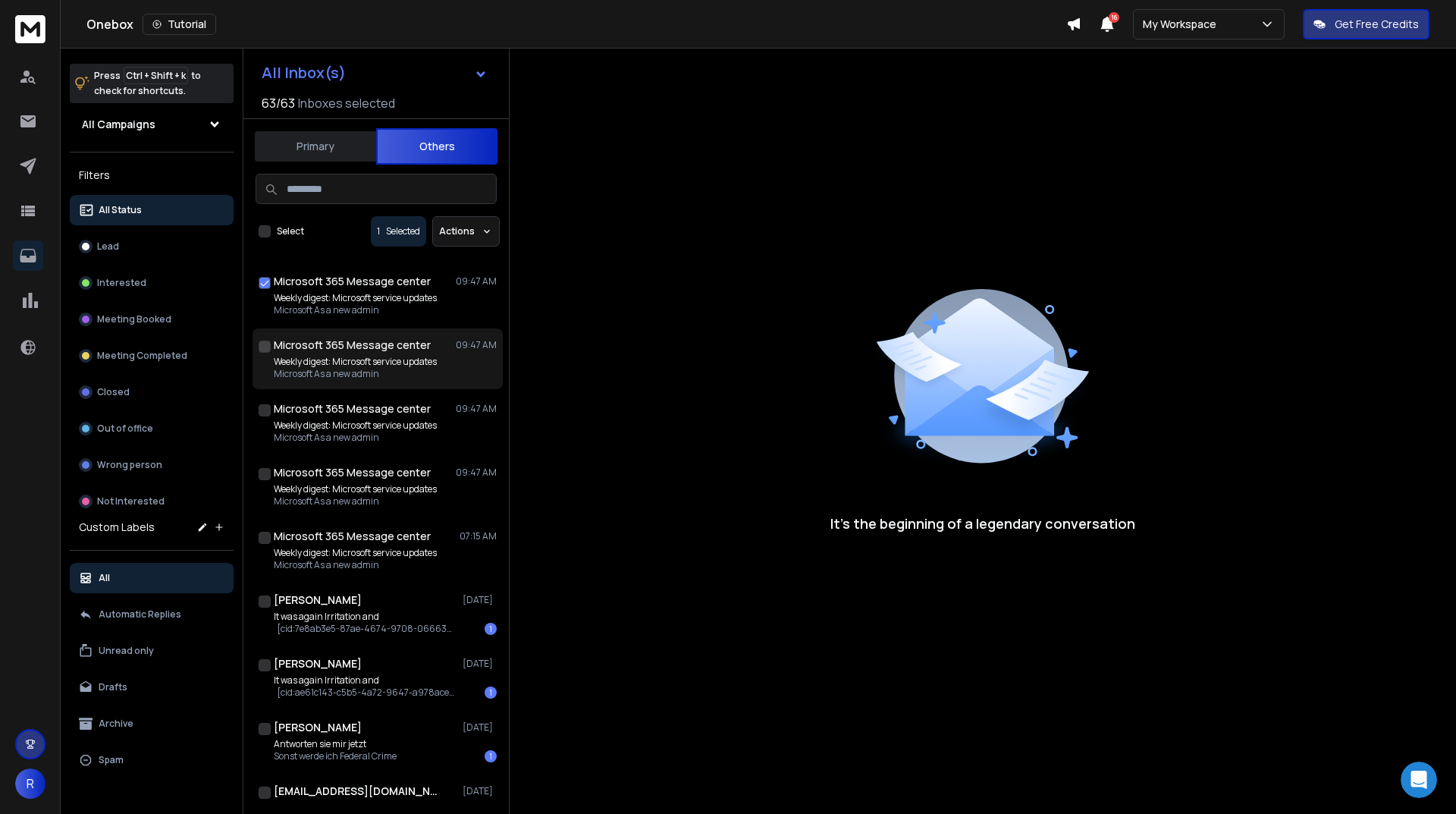
click at [267, 342] on button "button" at bounding box center [265, 346] width 12 height 12
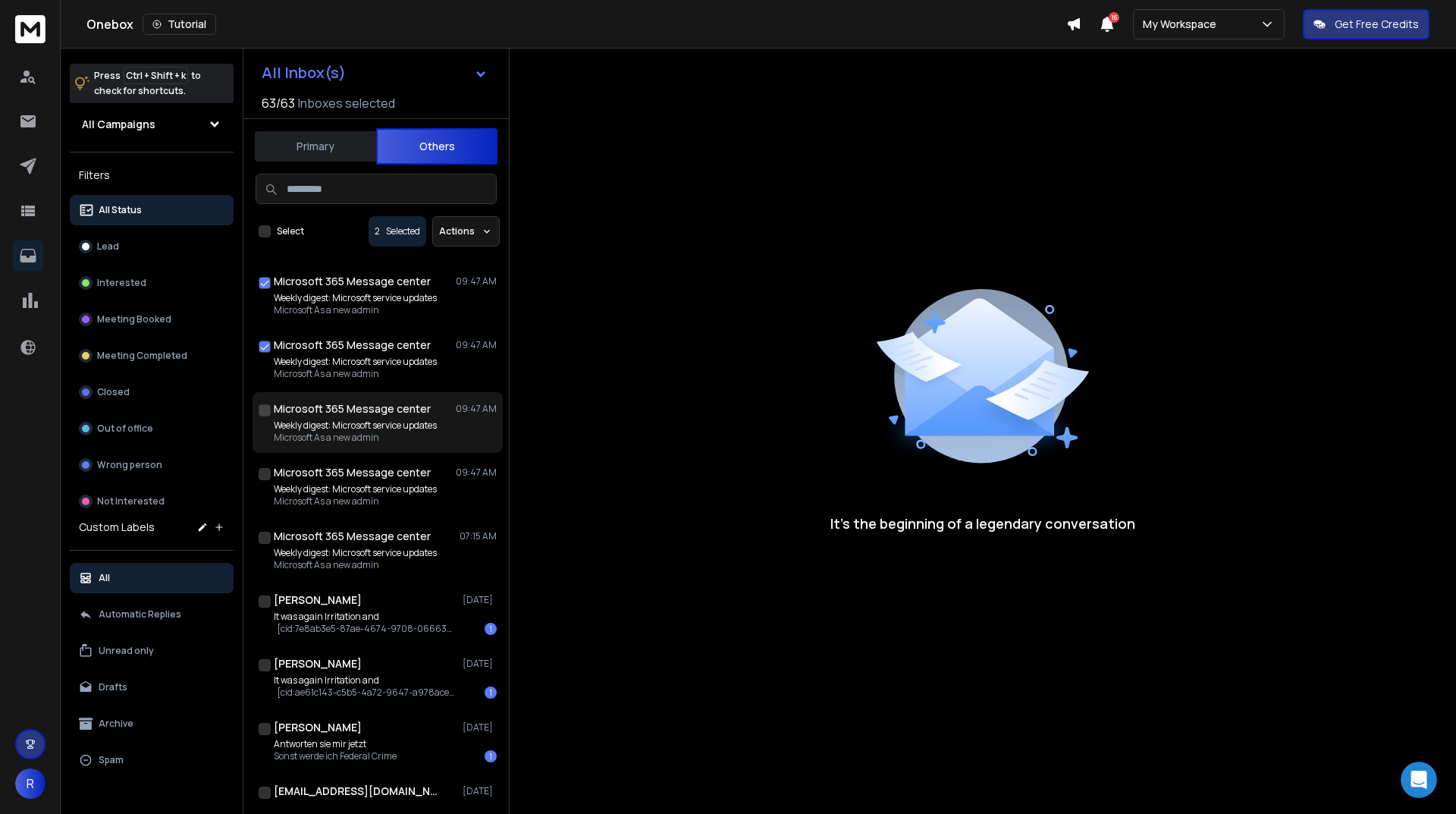
click at [264, 407] on button "button" at bounding box center [265, 410] width 12 height 12
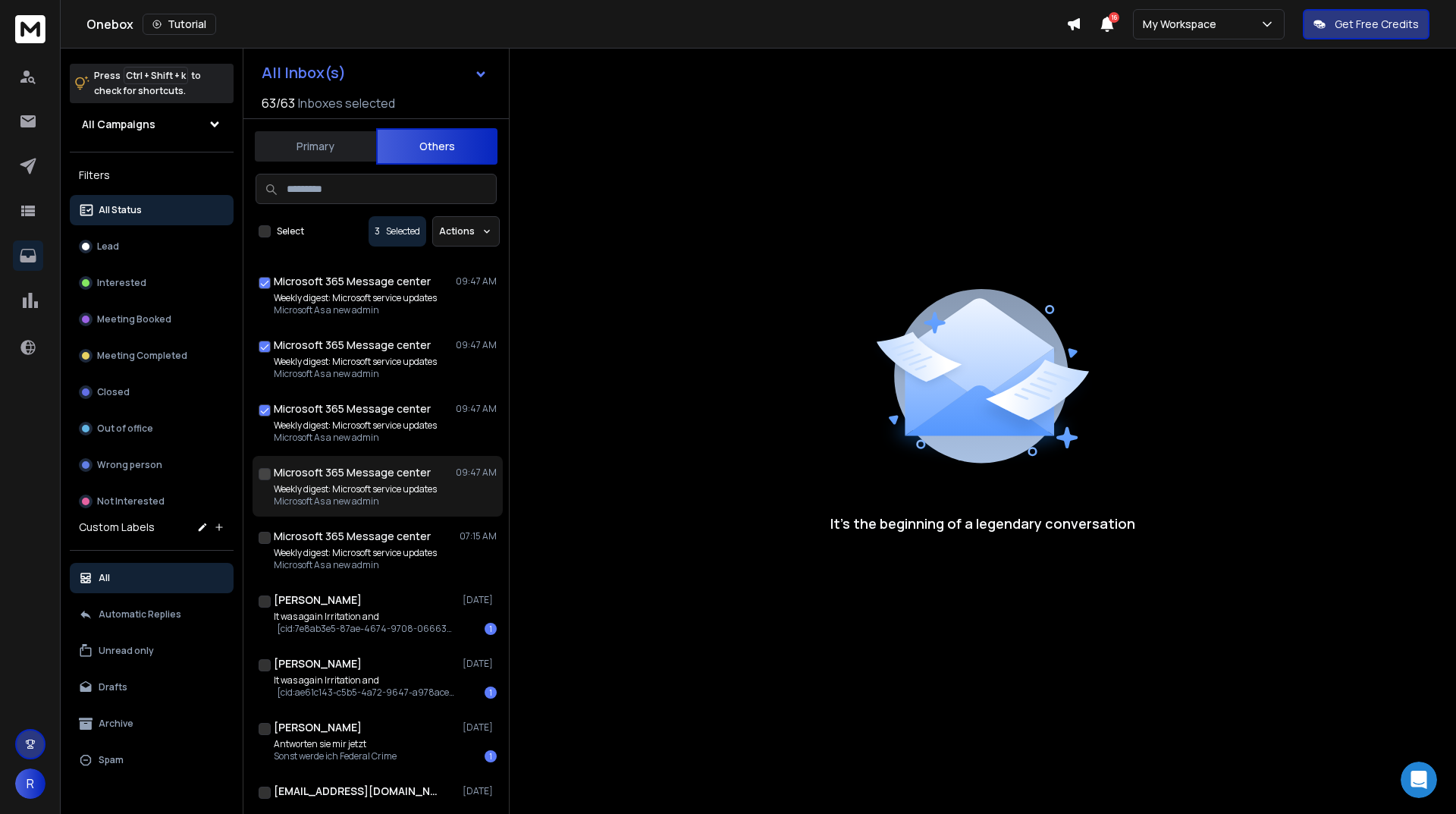
click at [265, 474] on button "button" at bounding box center [265, 475] width 12 height 12
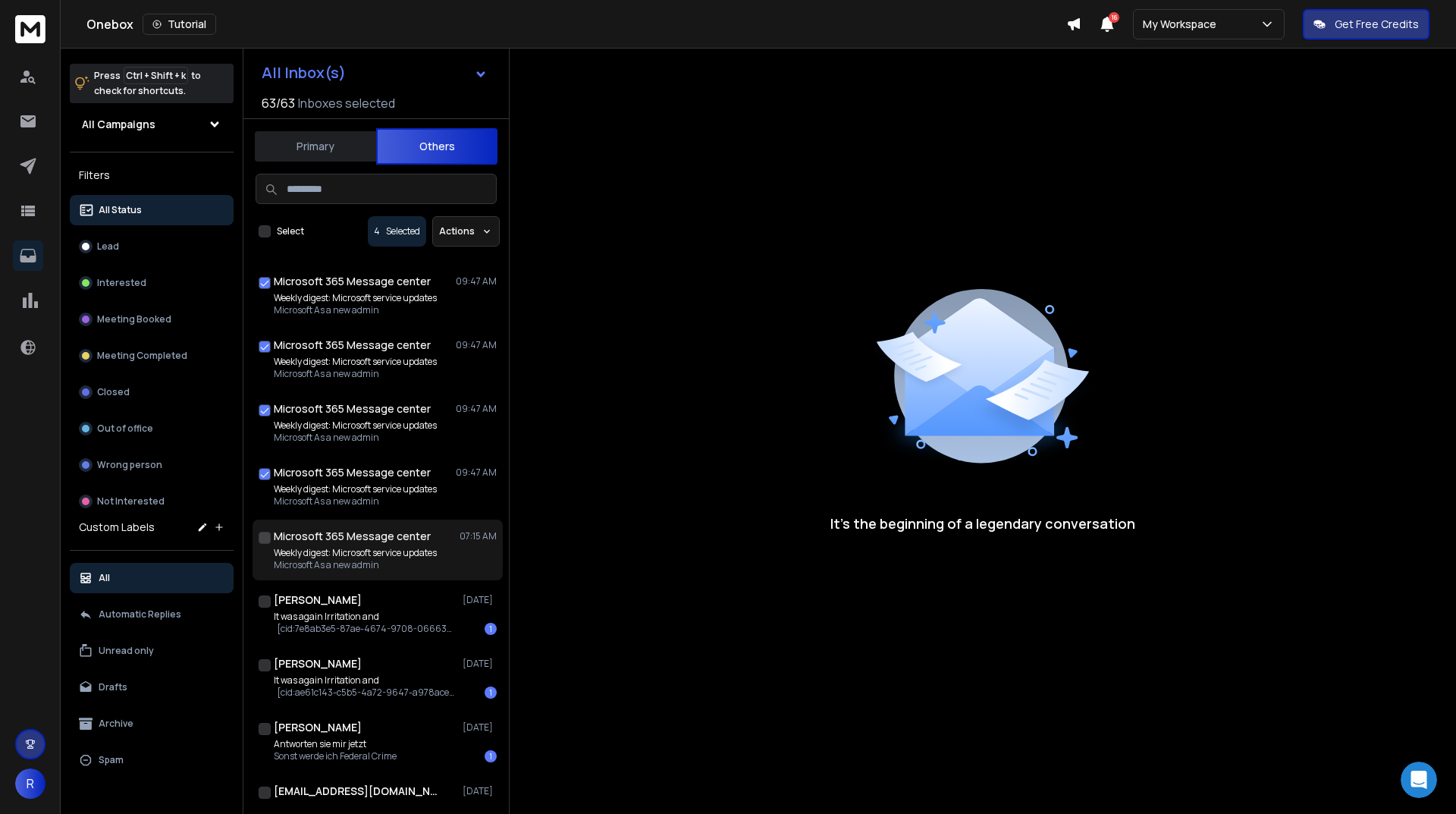
click at [265, 541] on button "button" at bounding box center [265, 538] width 12 height 12
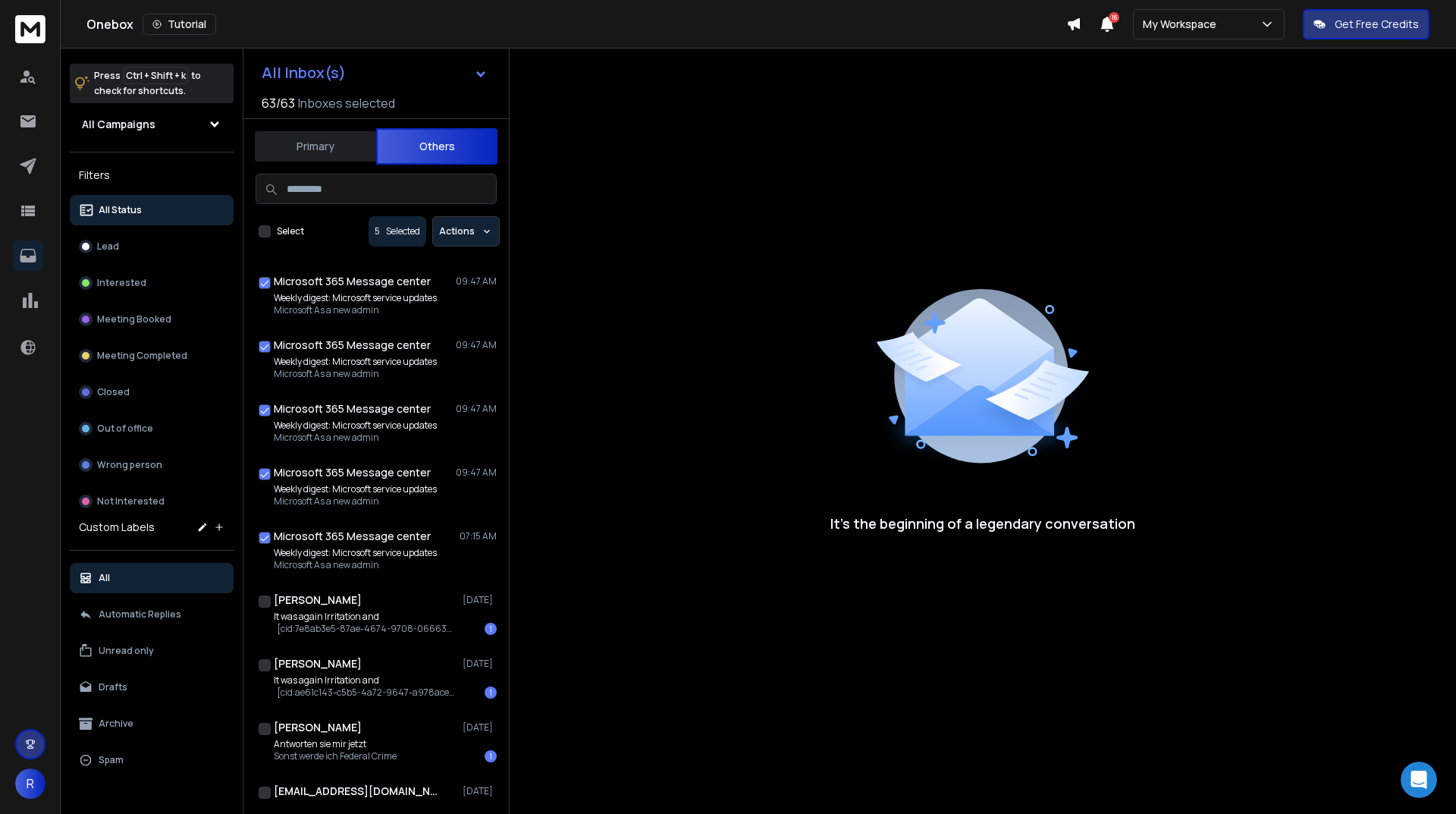
click at [445, 235] on p "Actions" at bounding box center [456, 231] width 35 height 12
click at [461, 265] on div "Delete email" at bounding box center [448, 266] width 83 height 16
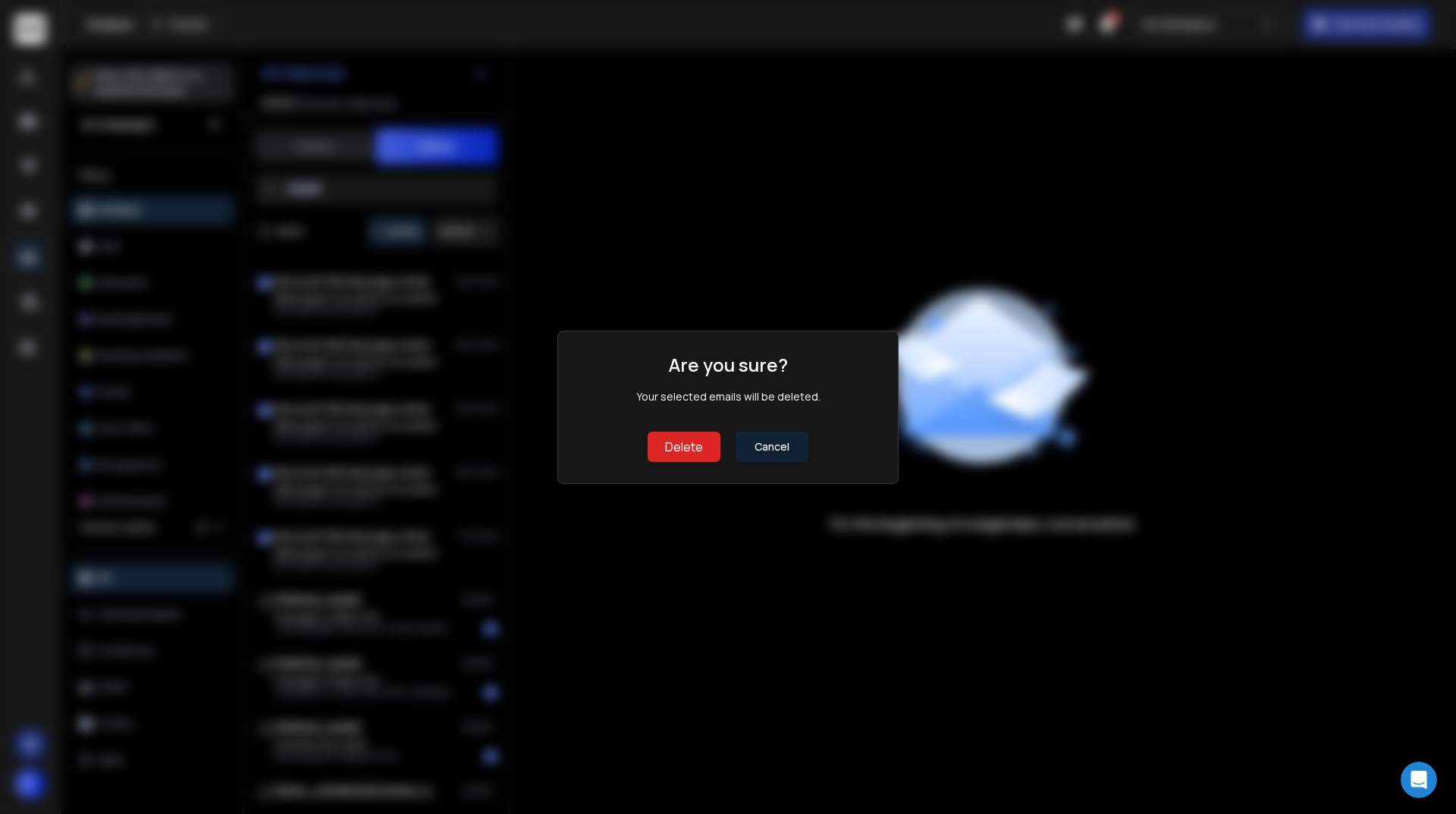
drag, startPoint x: 698, startPoint y: 441, endPoint x: 667, endPoint y: 431, distance: 32.6
click at [699, 441] on button "Delete" at bounding box center [684, 446] width 73 height 30
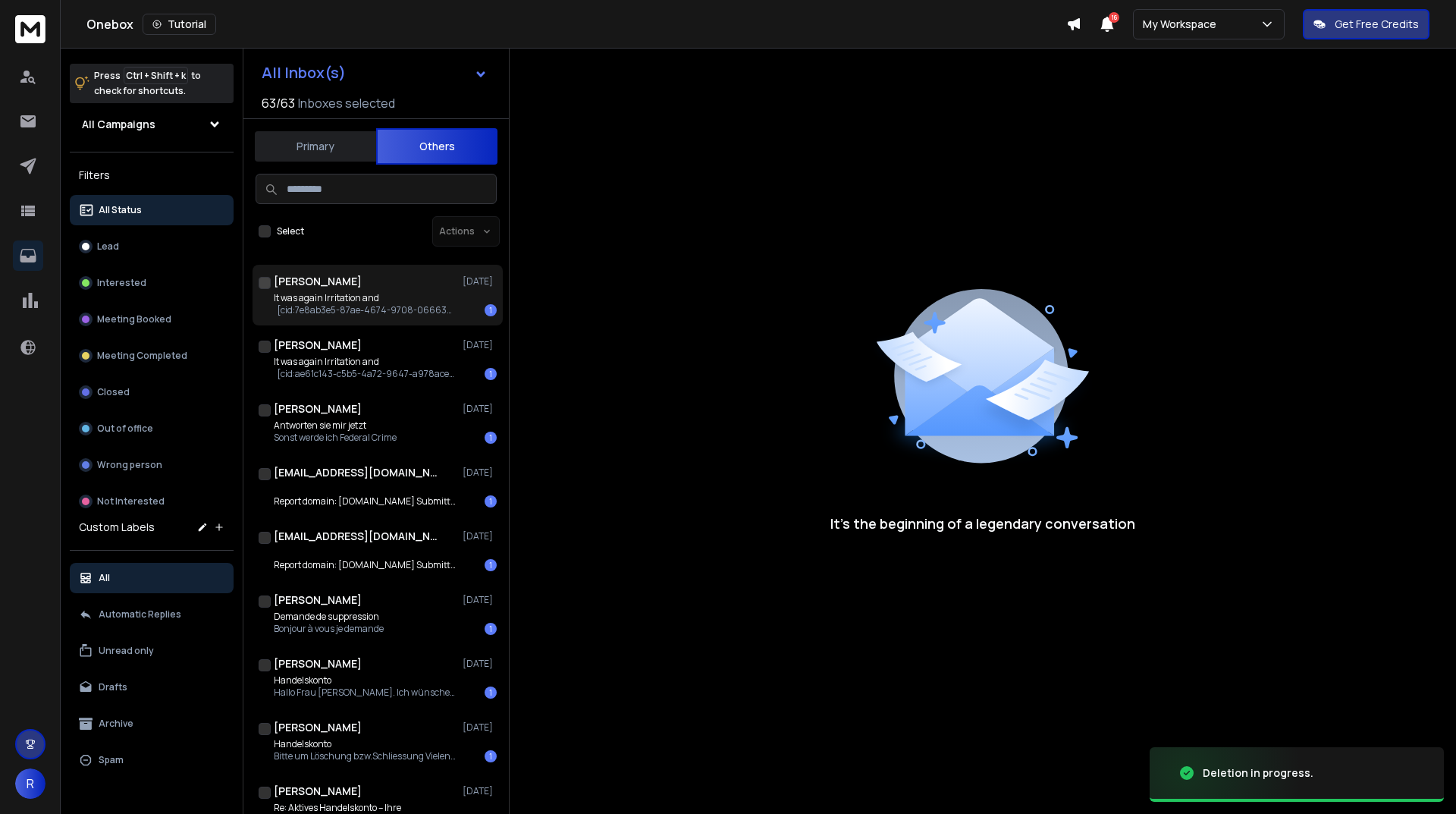
click at [408, 316] on div "Martina Klar 12 Oct It was again Irritation and ﻿ ﻿ [cid:7e8ab3e5-87ae-4674-970…" at bounding box center [377, 295] width 250 height 61
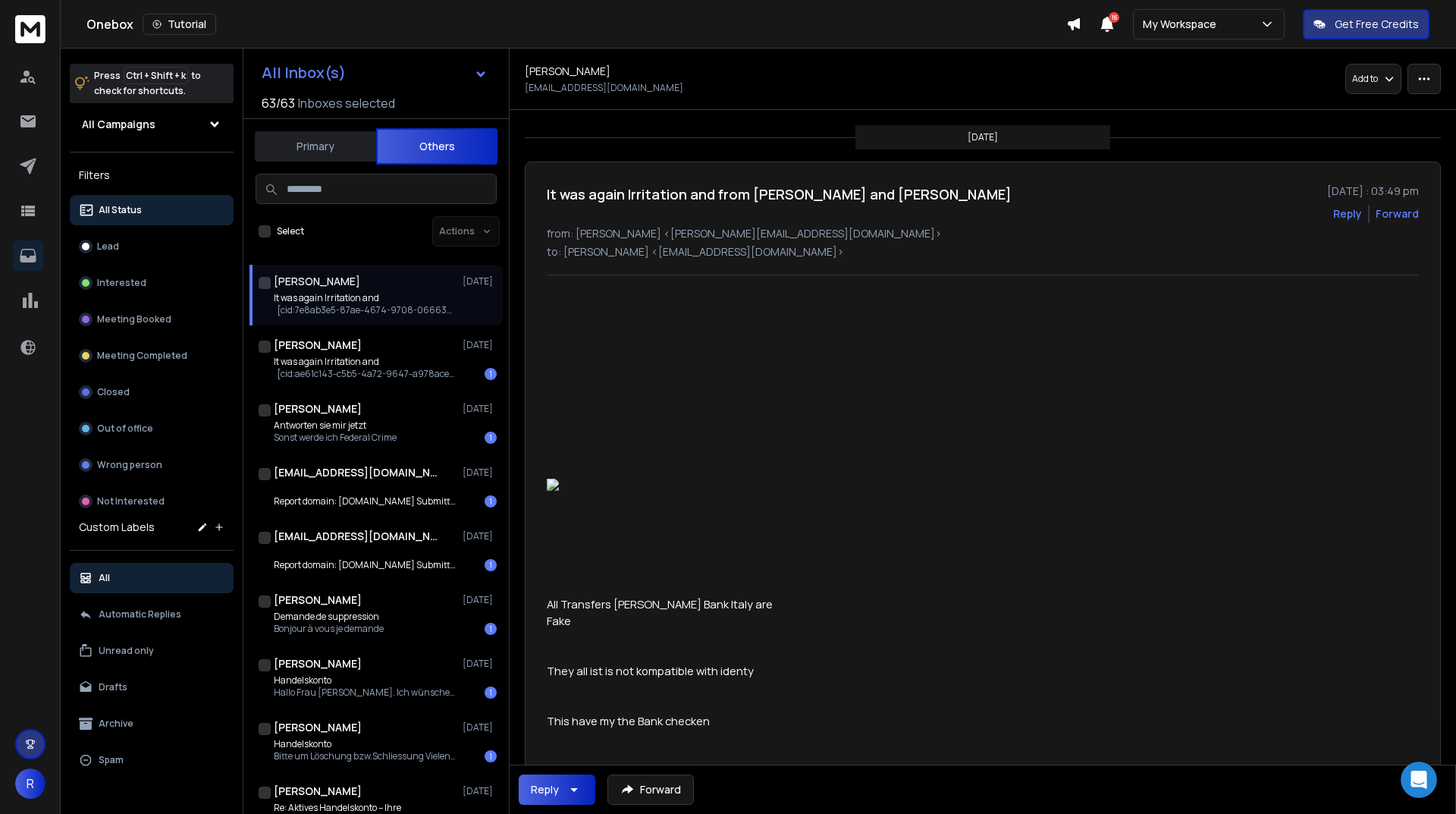
click at [768, 265] on div "It was again Irritation and from Henry Cheating and robb 12 October 2025 : 03:4…" at bounding box center [982, 643] width 872 height 920
click at [657, 197] on h1 "It was again Irritation and from Henry Cheating and robb" at bounding box center [779, 194] width 465 height 22
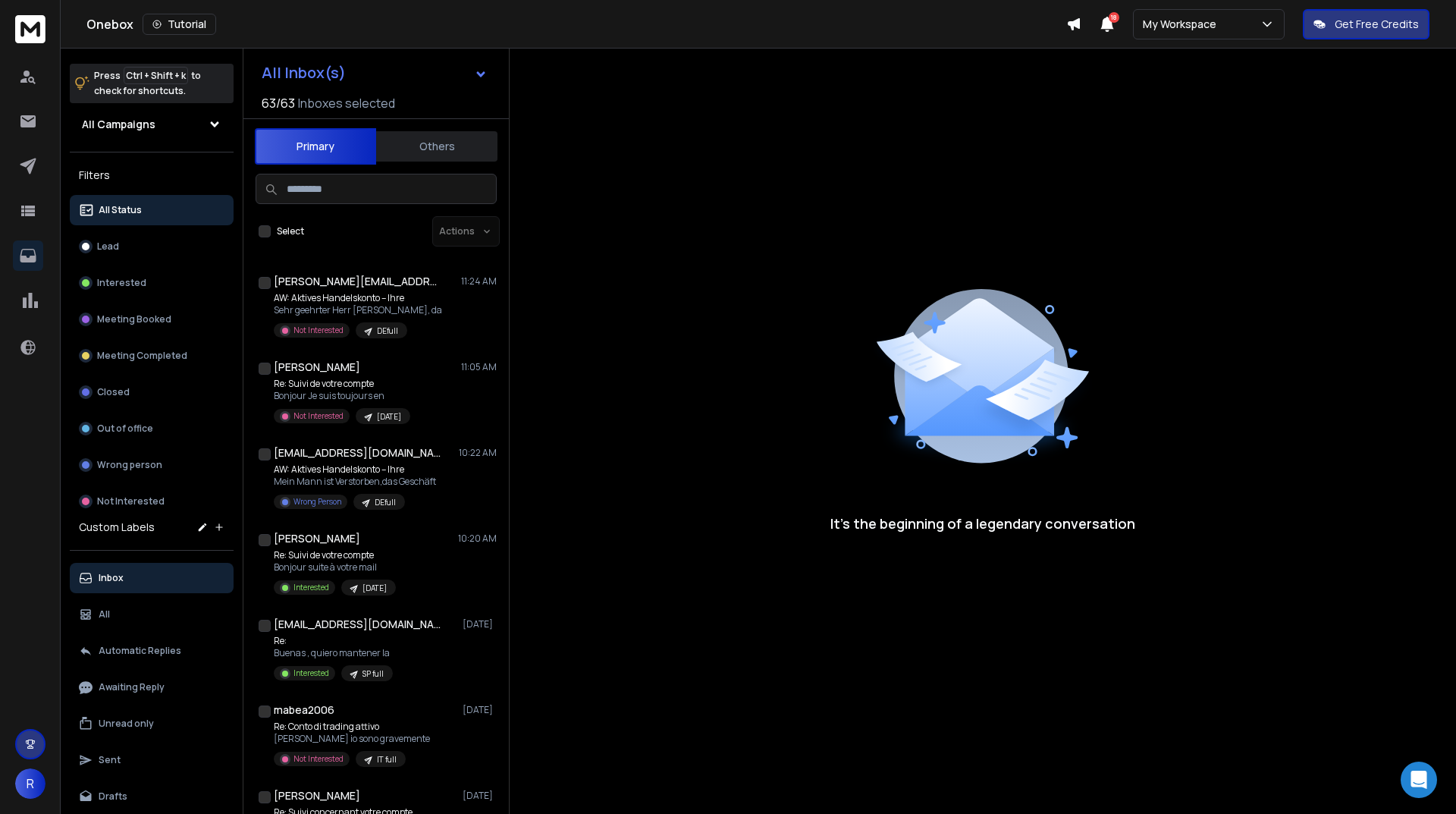
click at [437, 151] on button "Others" at bounding box center [437, 146] width 121 height 34
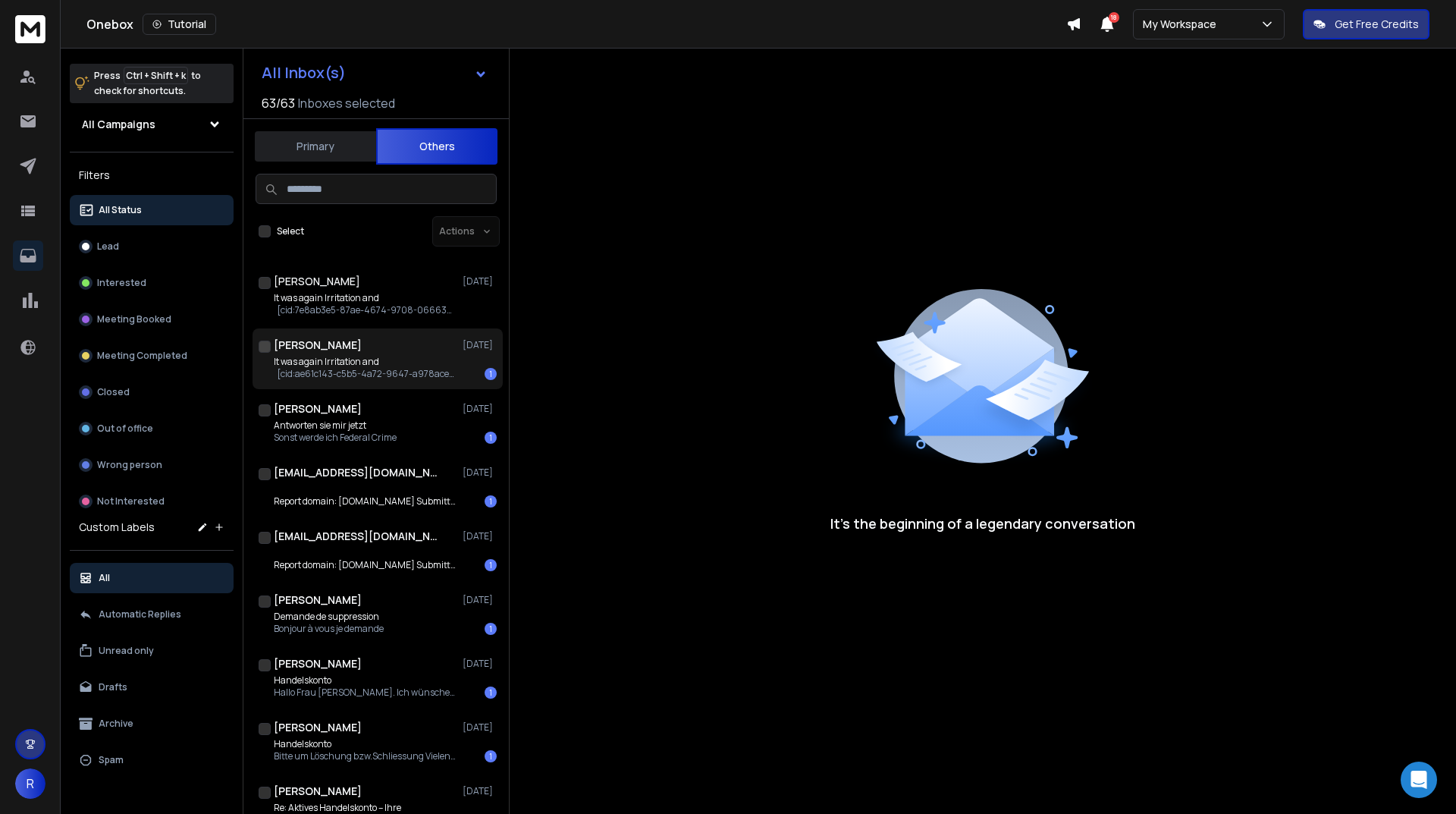
click at [346, 359] on p "It was again Irritation and" at bounding box center [364, 362] width 182 height 12
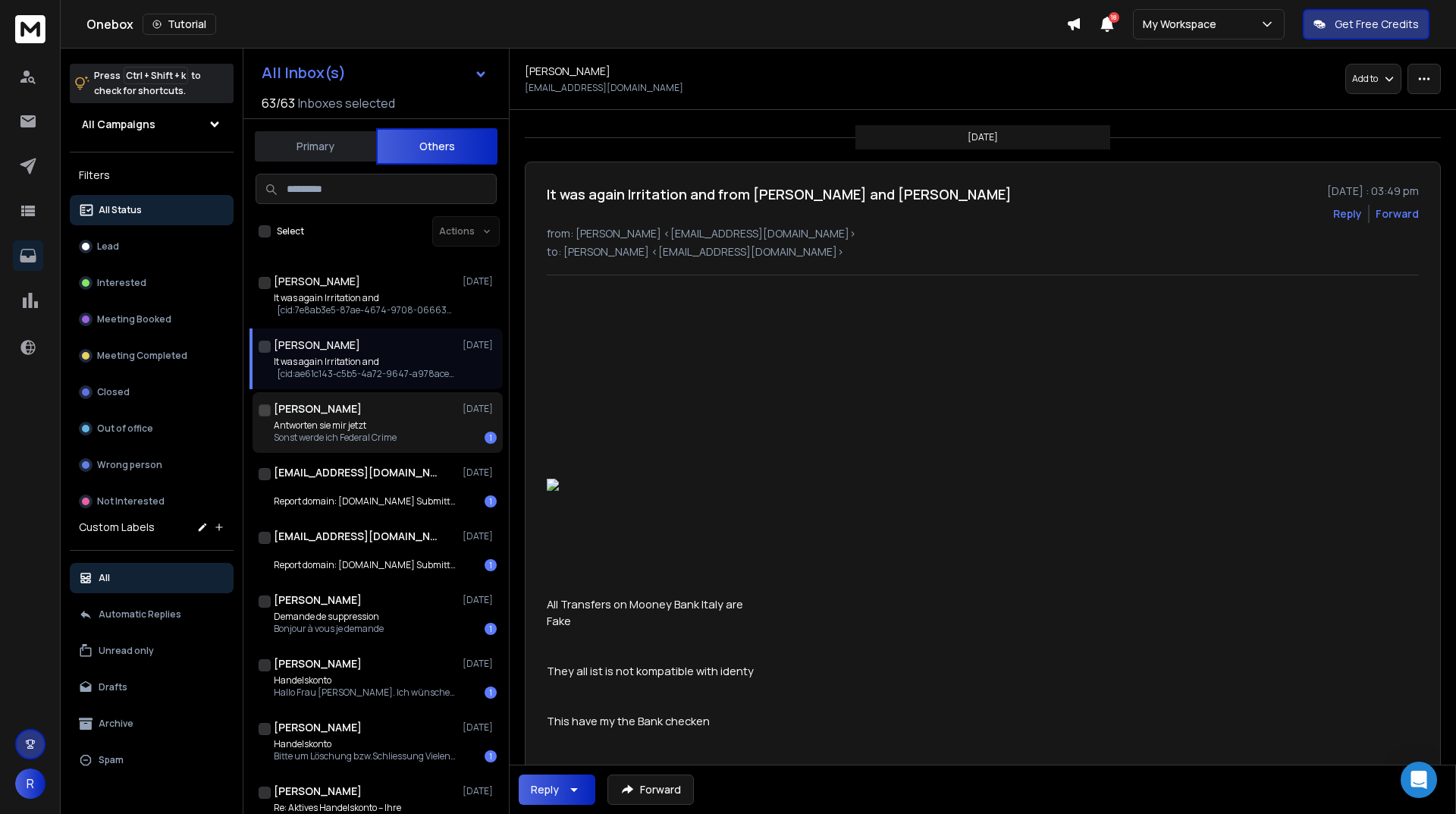
click at [362, 433] on p "Sonst werde ich Federal Crime" at bounding box center [335, 437] width 123 height 12
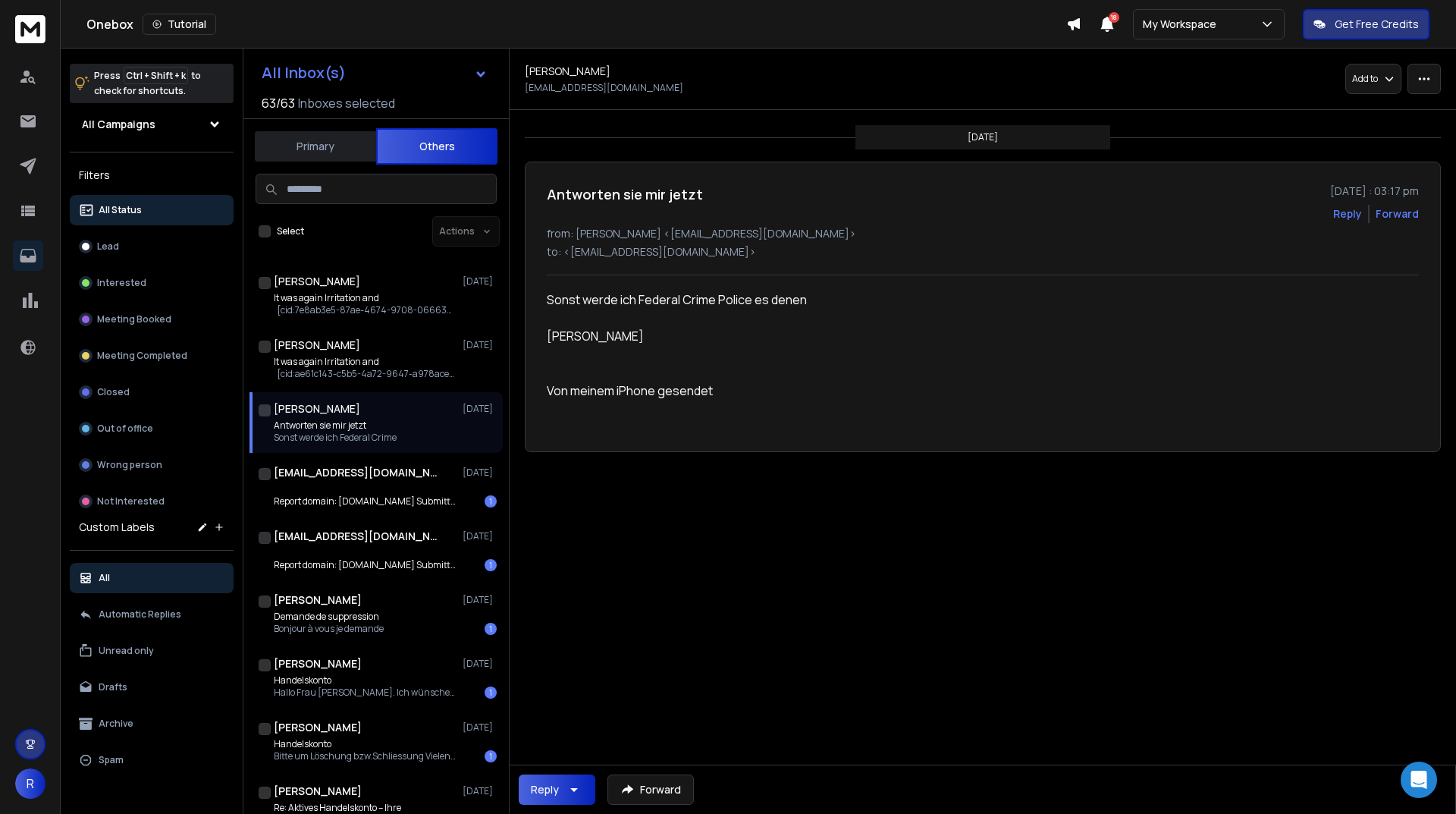
click at [653, 297] on div "Sonst werde ich Federal Crime Police es denen Martina Klar Von meinem iPhone ge…" at bounding box center [775, 360] width 455 height 139
click at [653, 296] on div "Sonst werde ich Federal Crime Police es denen Martina Klar Von meinem iPhone ge…" at bounding box center [775, 360] width 455 height 139
copy div "Sonst werde ich Federal Crime Police es denen"
click at [915, 464] on div "Yesterday Antworten sie mir jetzt 12 October 2025 : 03:17 pm Reply Forward from…" at bounding box center [982, 356] width 946 height 461
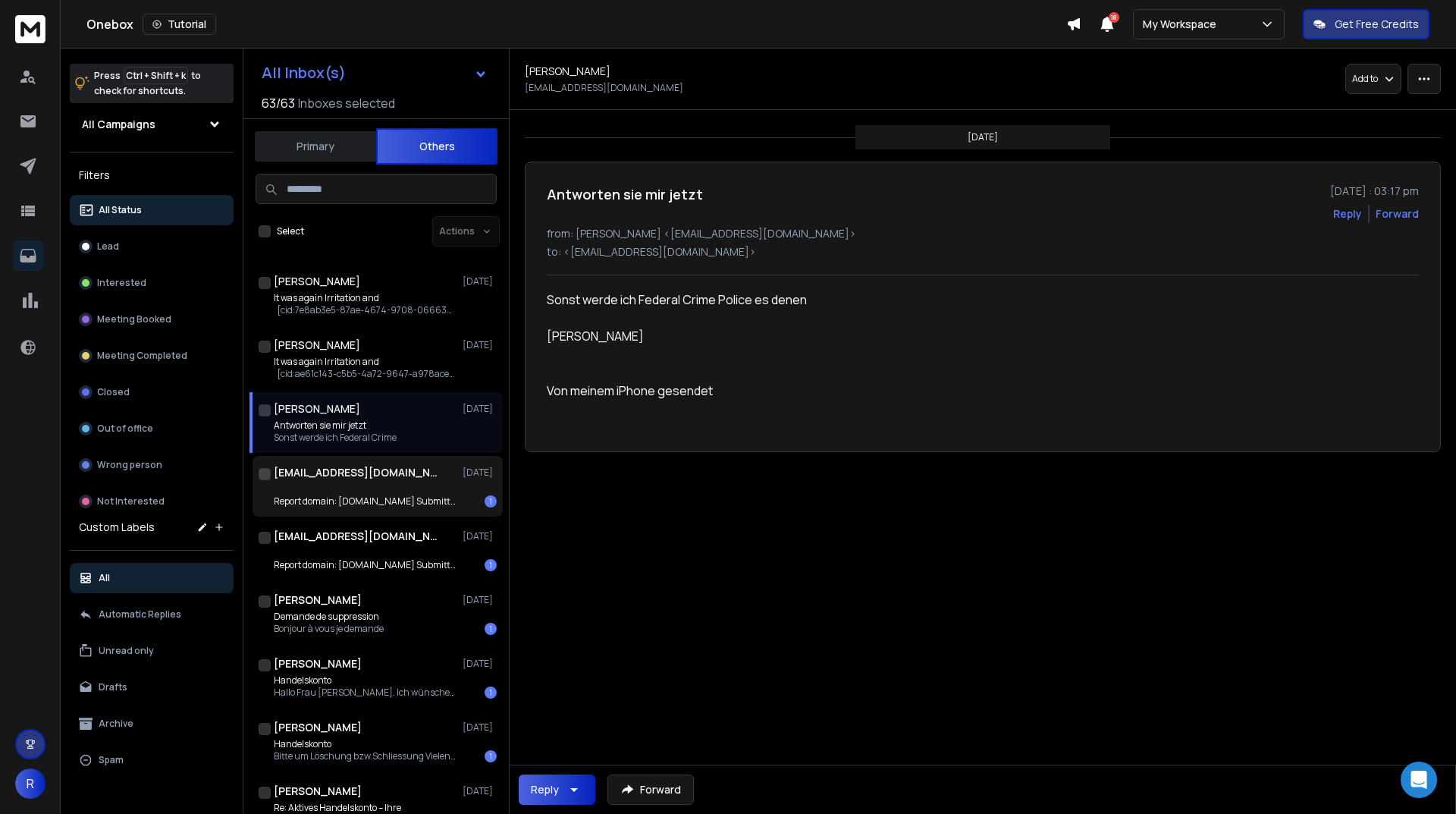
click at [385, 485] on div "Report domain: bitcoin-online-services.com Submitter: mimecast.org 1" at bounding box center [385, 495] width 223 height 24
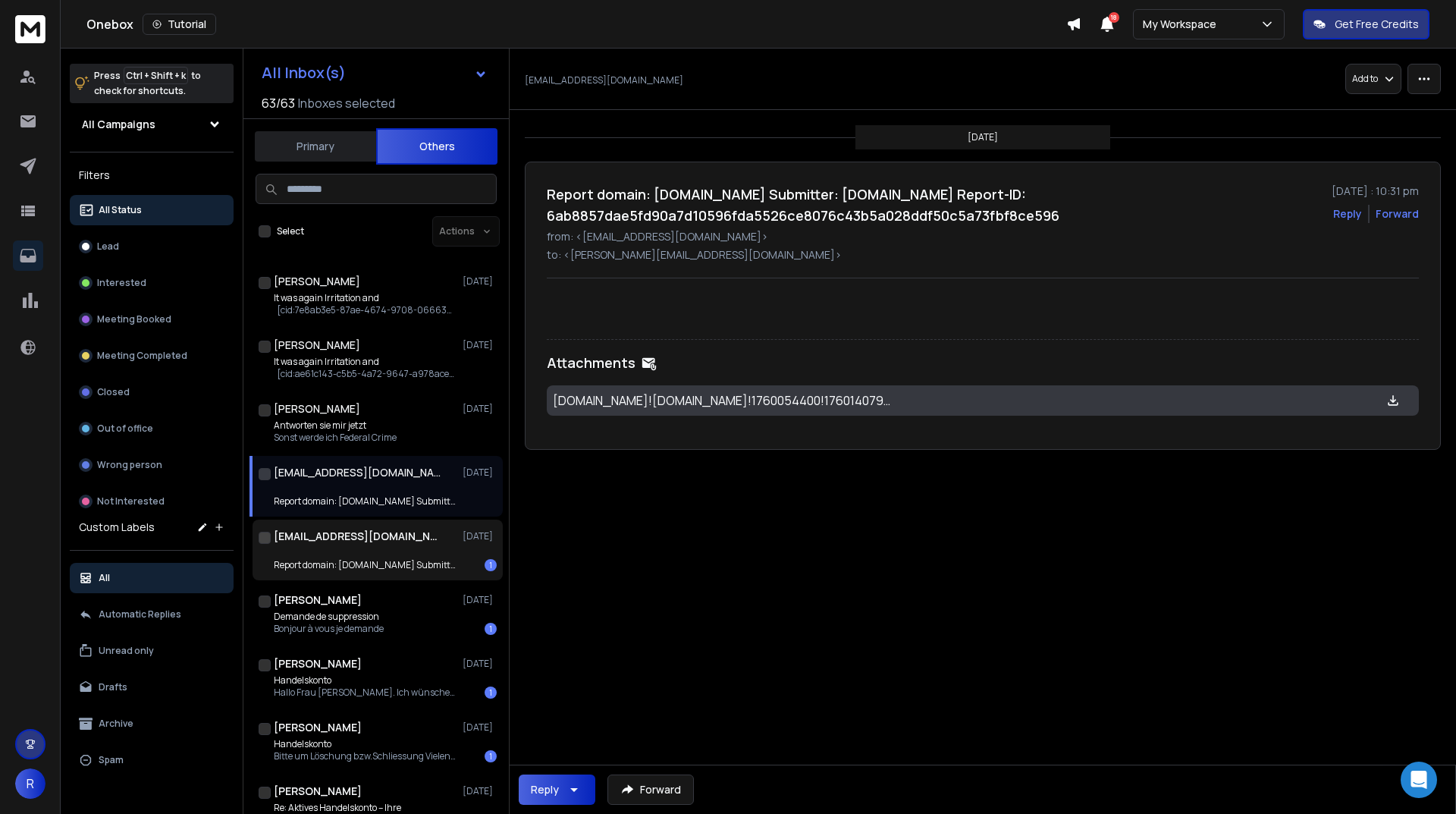
click at [376, 529] on h1 "[EMAIL_ADDRESS][DOMAIN_NAME]" at bounding box center [357, 537] width 167 height 16
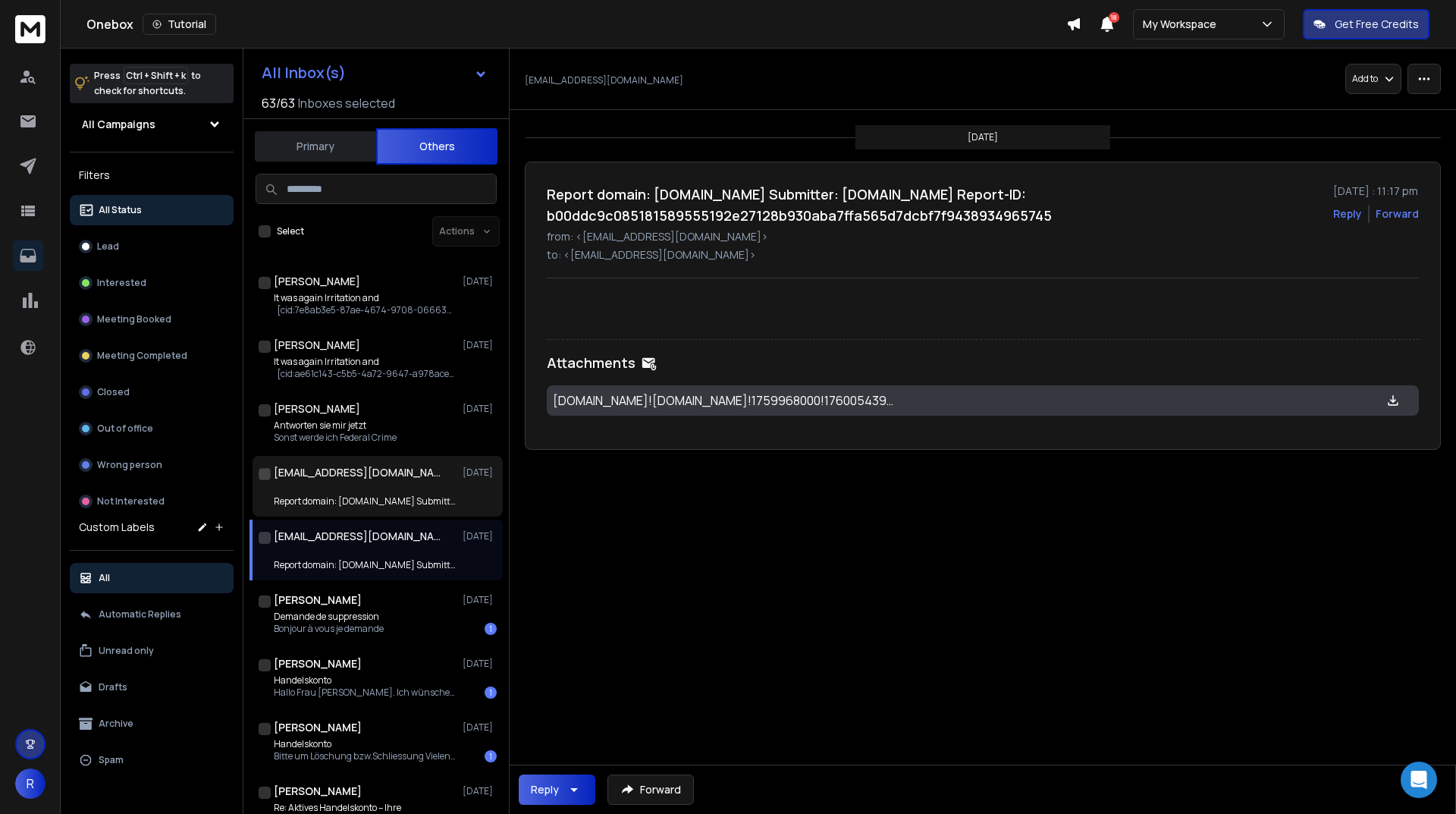
click at [271, 475] on div "no-reply@eu-2.mimecastreport.com 11 Oct Report domain: bitcoin-online-services.…" at bounding box center [377, 487] width 250 height 61
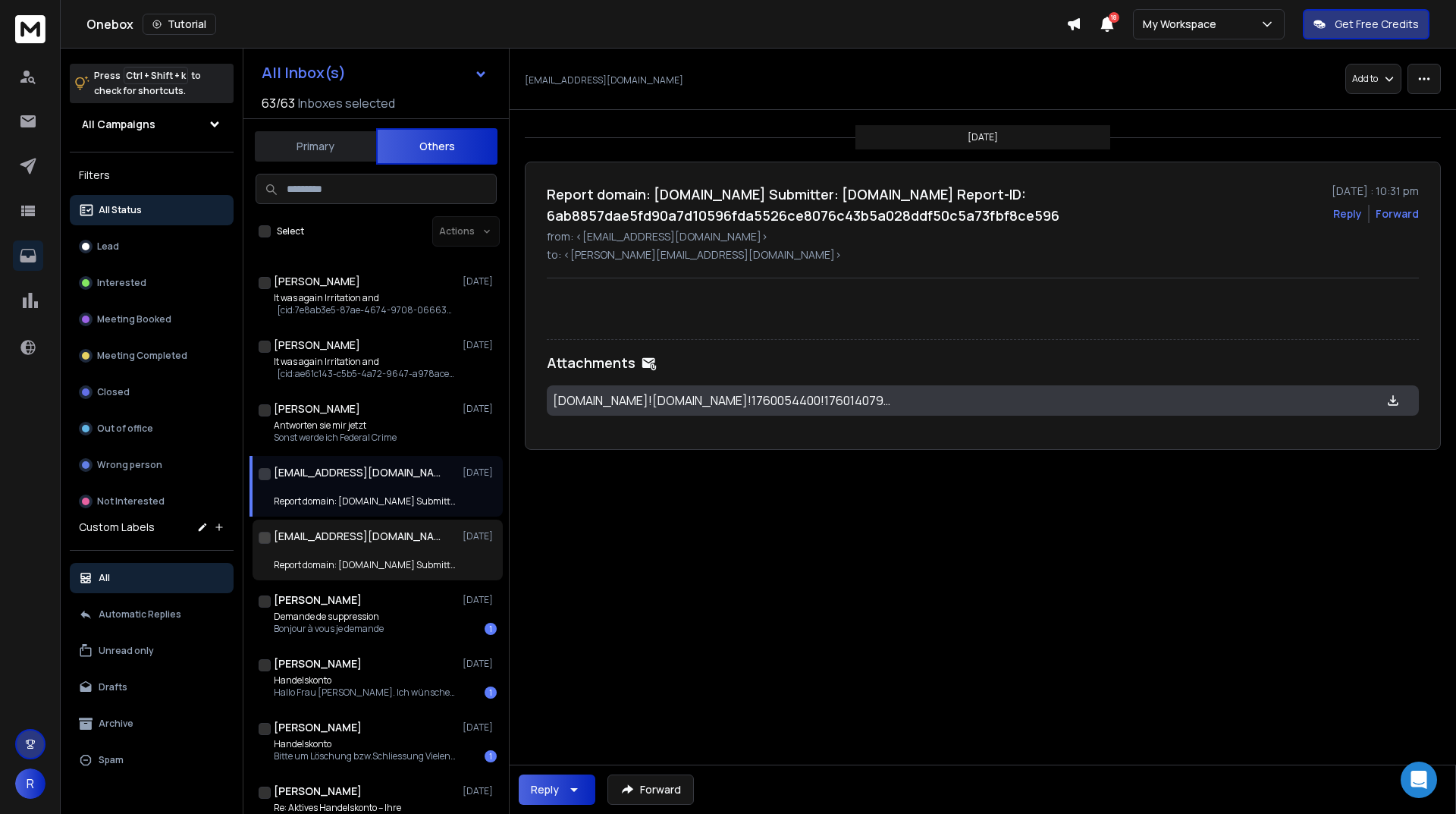
click at [270, 539] on button "button" at bounding box center [265, 538] width 12 height 12
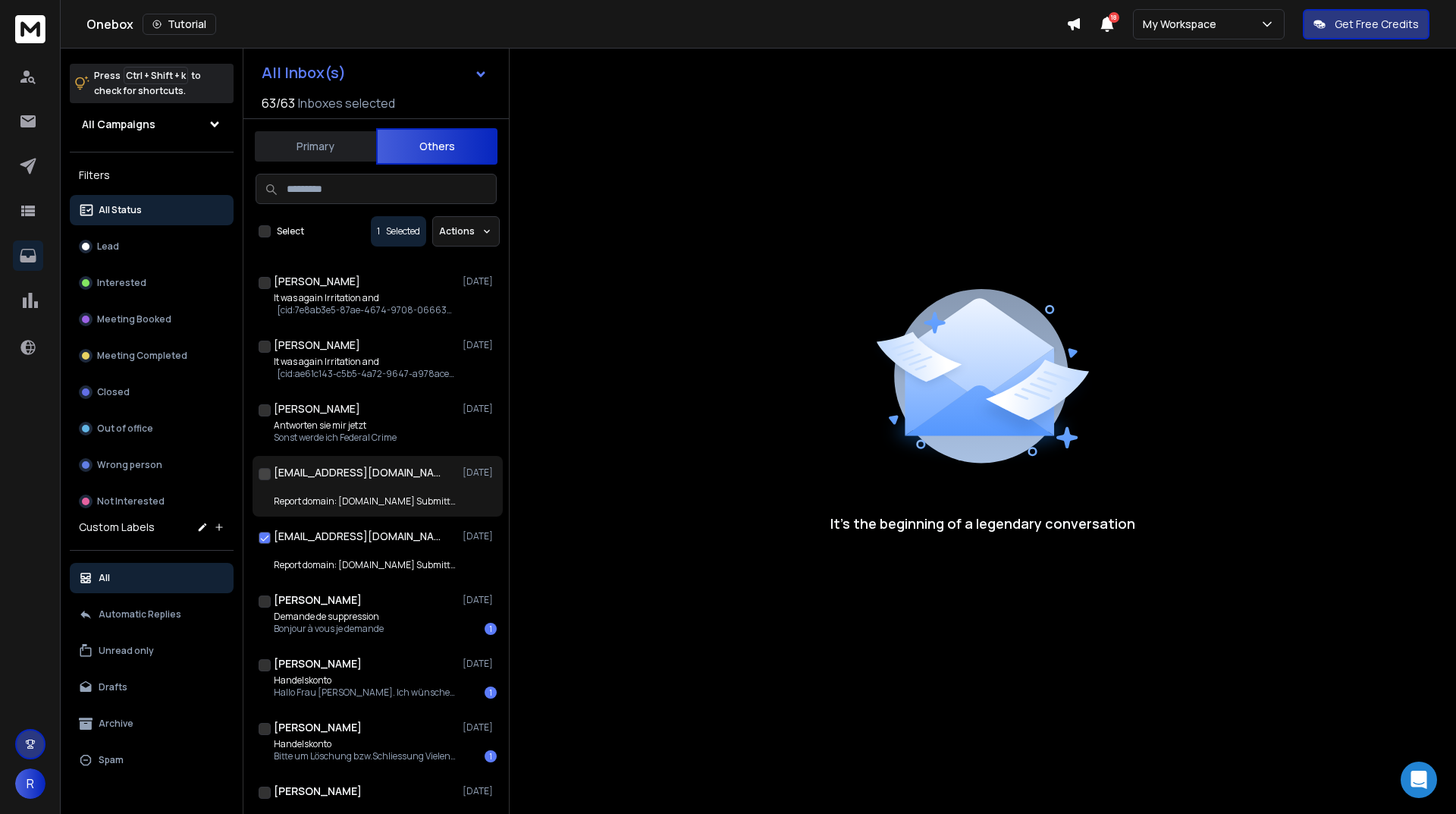
click at [264, 468] on button "button" at bounding box center [265, 475] width 12 height 12
click at [454, 223] on button "Actions" at bounding box center [466, 231] width 68 height 30
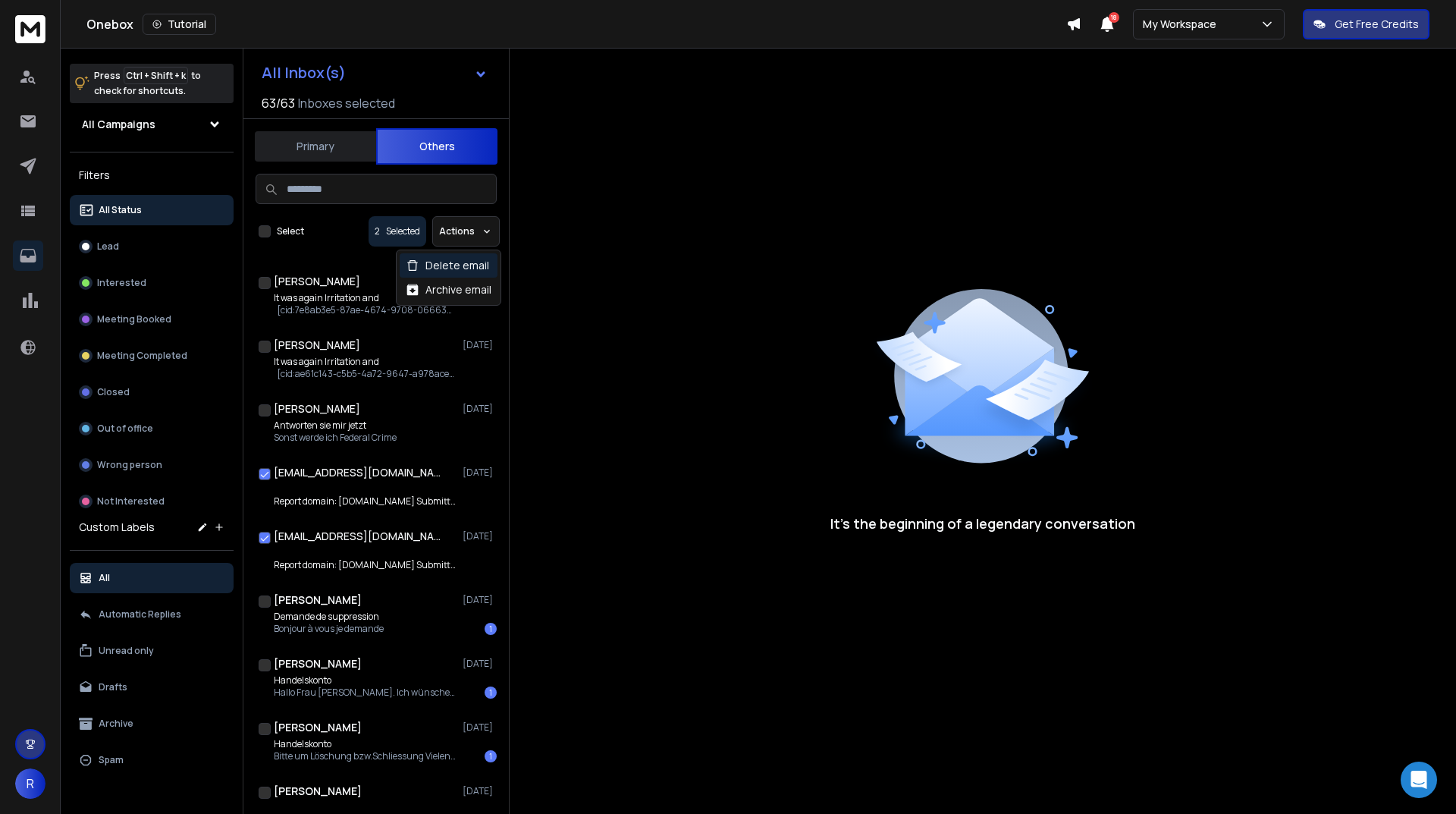
click at [486, 261] on div "Delete email" at bounding box center [448, 266] width 98 height 24
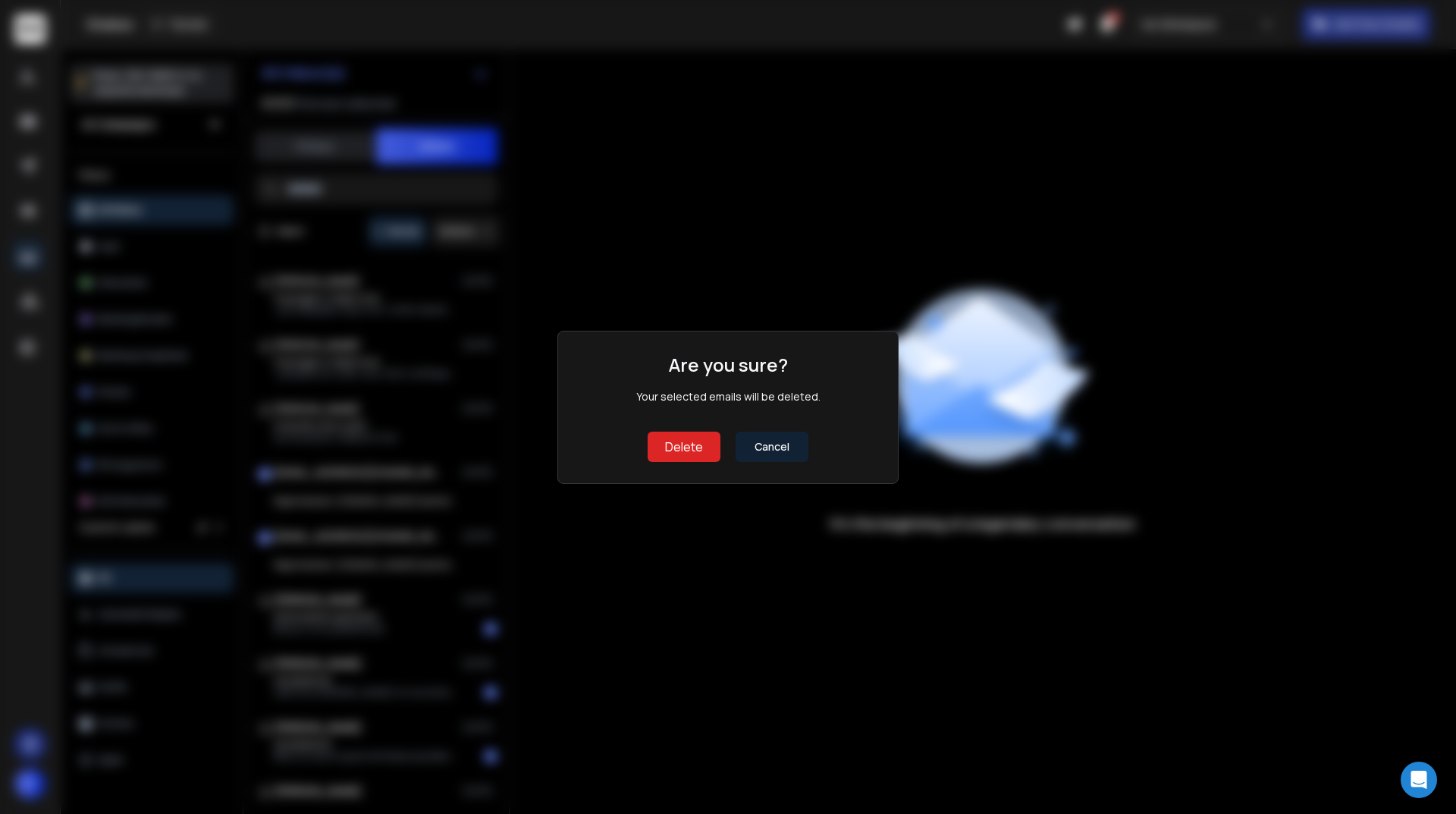
click at [674, 430] on div "Are you sure? Your selected emails will be deleted. Delete Cancel" at bounding box center [727, 407] width 297 height 109
click at [674, 440] on button "Delete" at bounding box center [684, 446] width 73 height 30
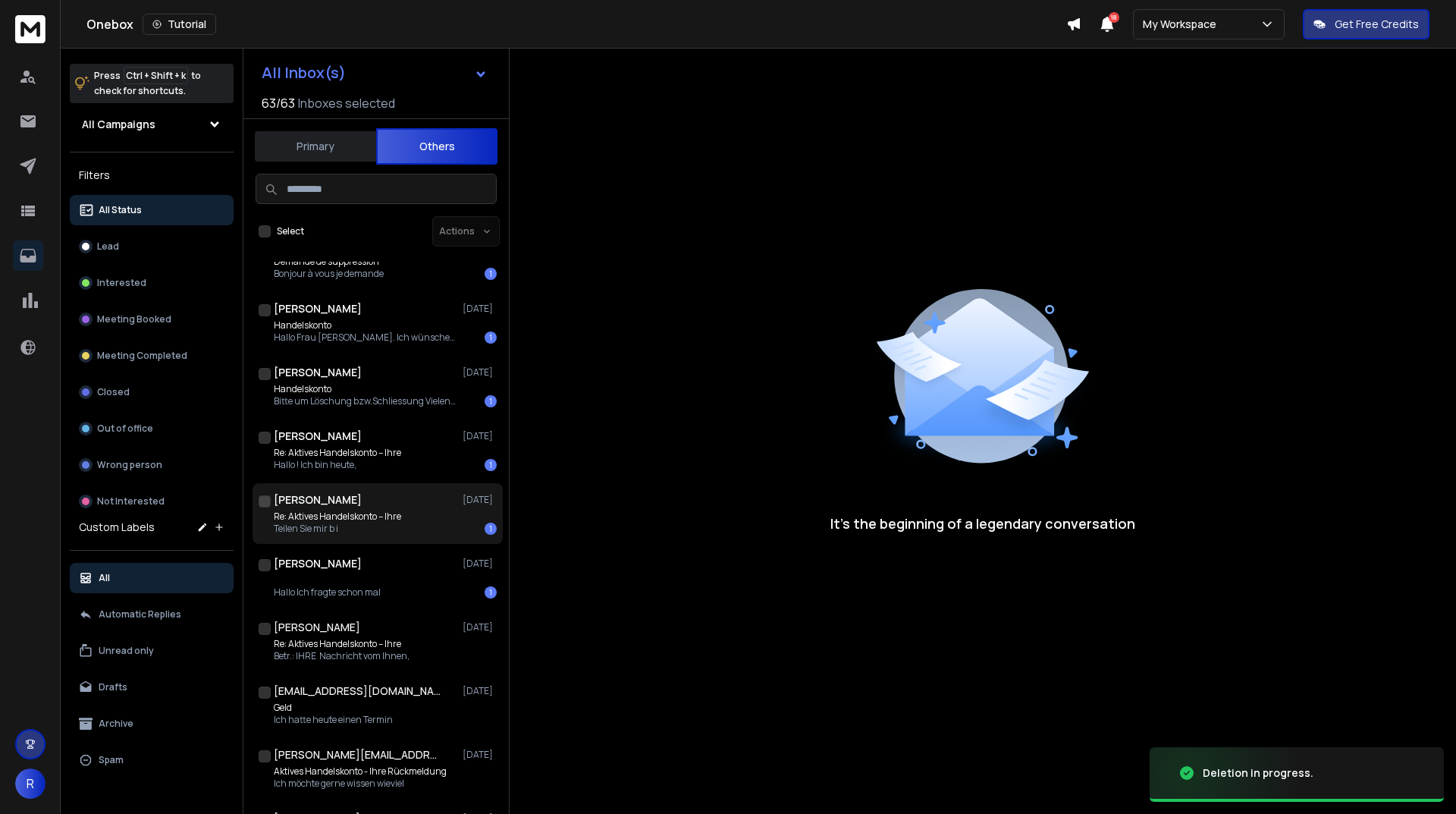
scroll to position [455, 0]
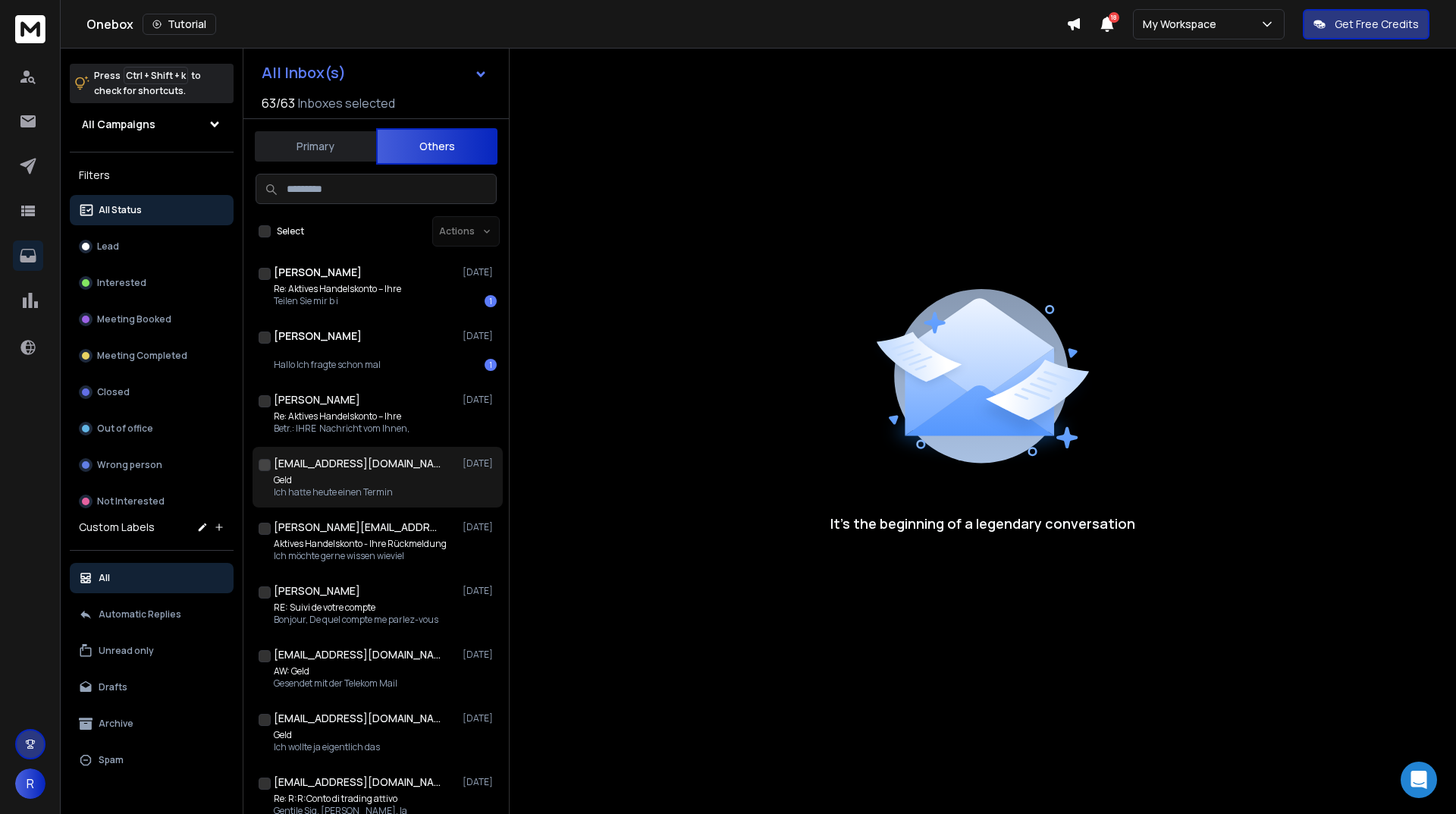
click at [385, 493] on p "Ich hatte heute einen Termin" at bounding box center [333, 493] width 119 height 12
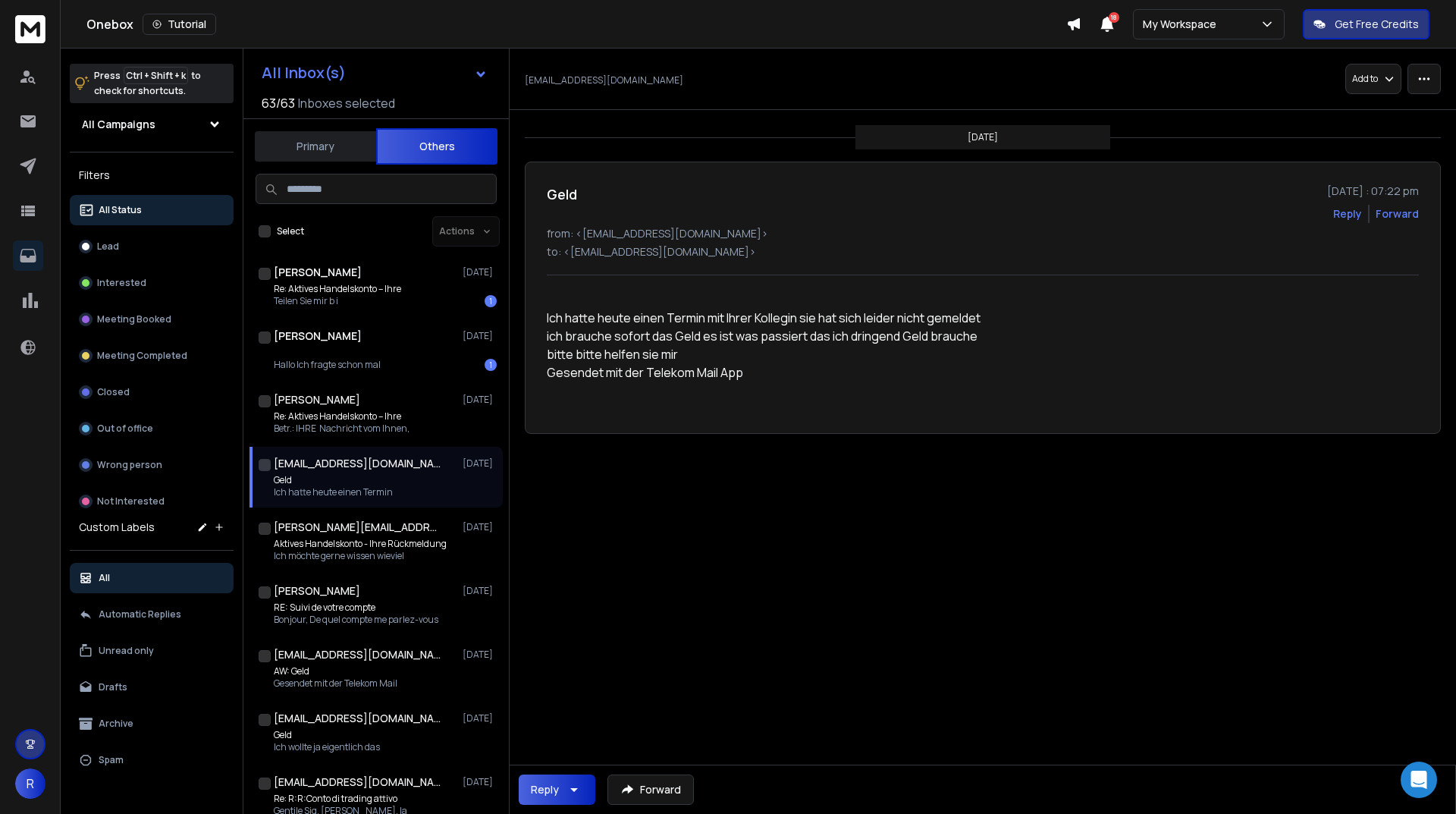
click at [657, 580] on div "martinapopp1@t-online.de Add to 4 days ago Geld 8 October 2025 : 07:22 pm Reply…" at bounding box center [982, 455] width 946 height 814
click at [922, 678] on div "martinapopp1@t-online.de Add to 4 days ago Geld 8 October 2025 : 07:22 pm Reply…" at bounding box center [982, 455] width 946 height 814
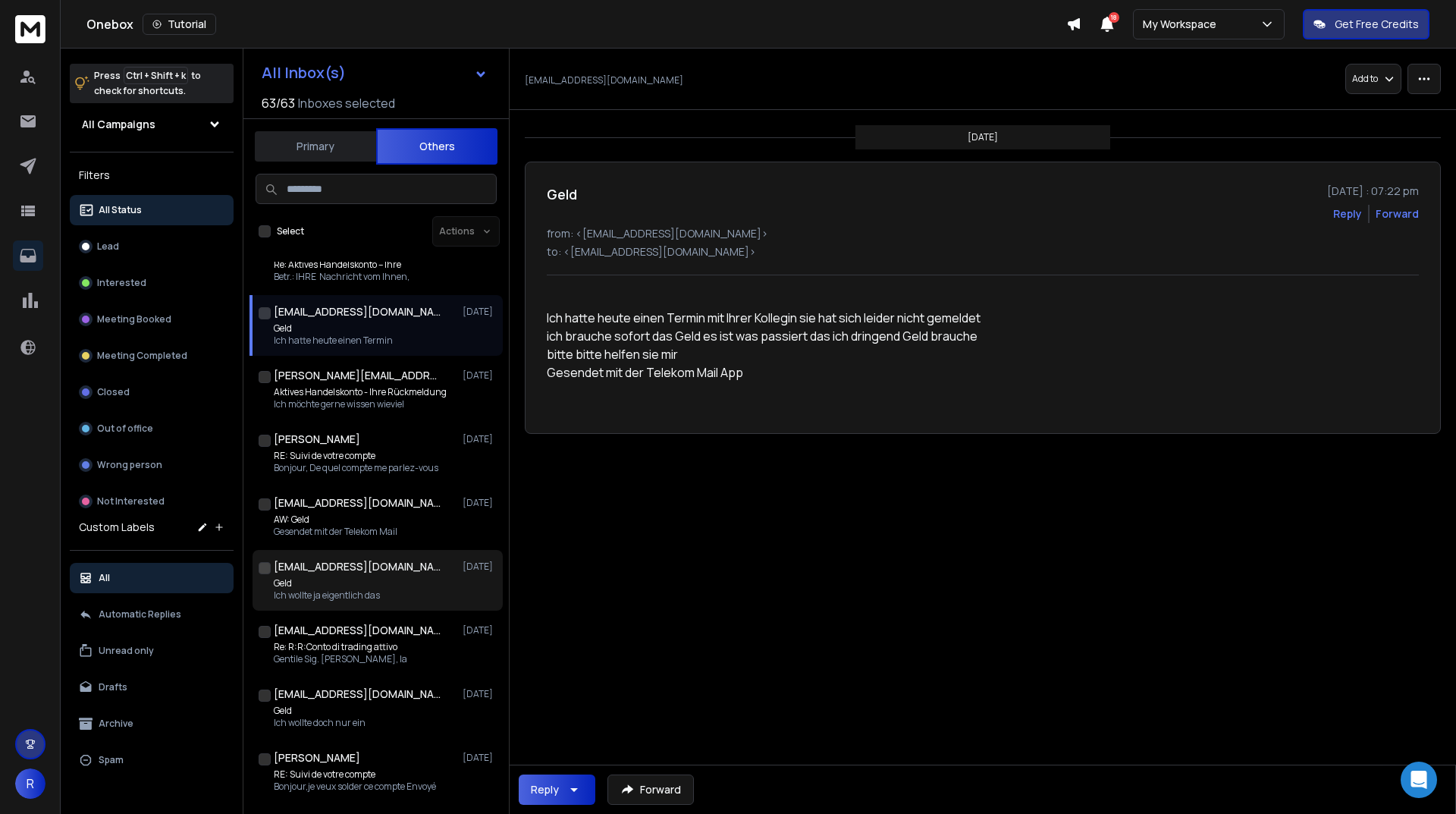
click at [378, 570] on h1 "[EMAIL_ADDRESS][DOMAIN_NAME]" at bounding box center [357, 567] width 167 height 16
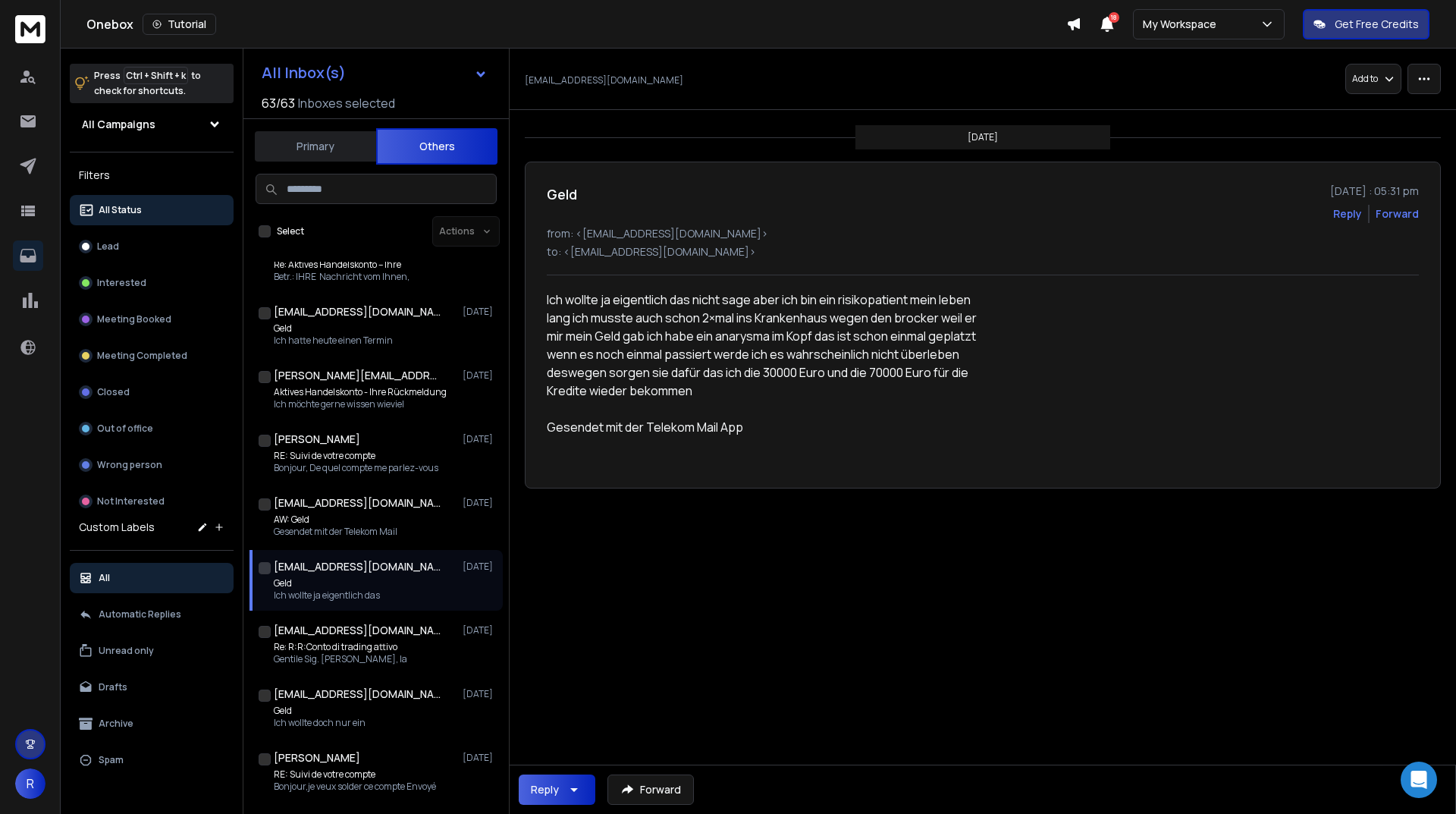
click at [377, 585] on p "Geld" at bounding box center [326, 584] width 106 height 12
click at [407, 581] on div "Geld Ich wollte ja eigentlich das" at bounding box center [385, 590] width 223 height 24
click at [409, 513] on div "martinapopp1@t-online.de 07 Oct AW: Geld Gesendet mit der Telekom Mail" at bounding box center [385, 516] width 223 height 42
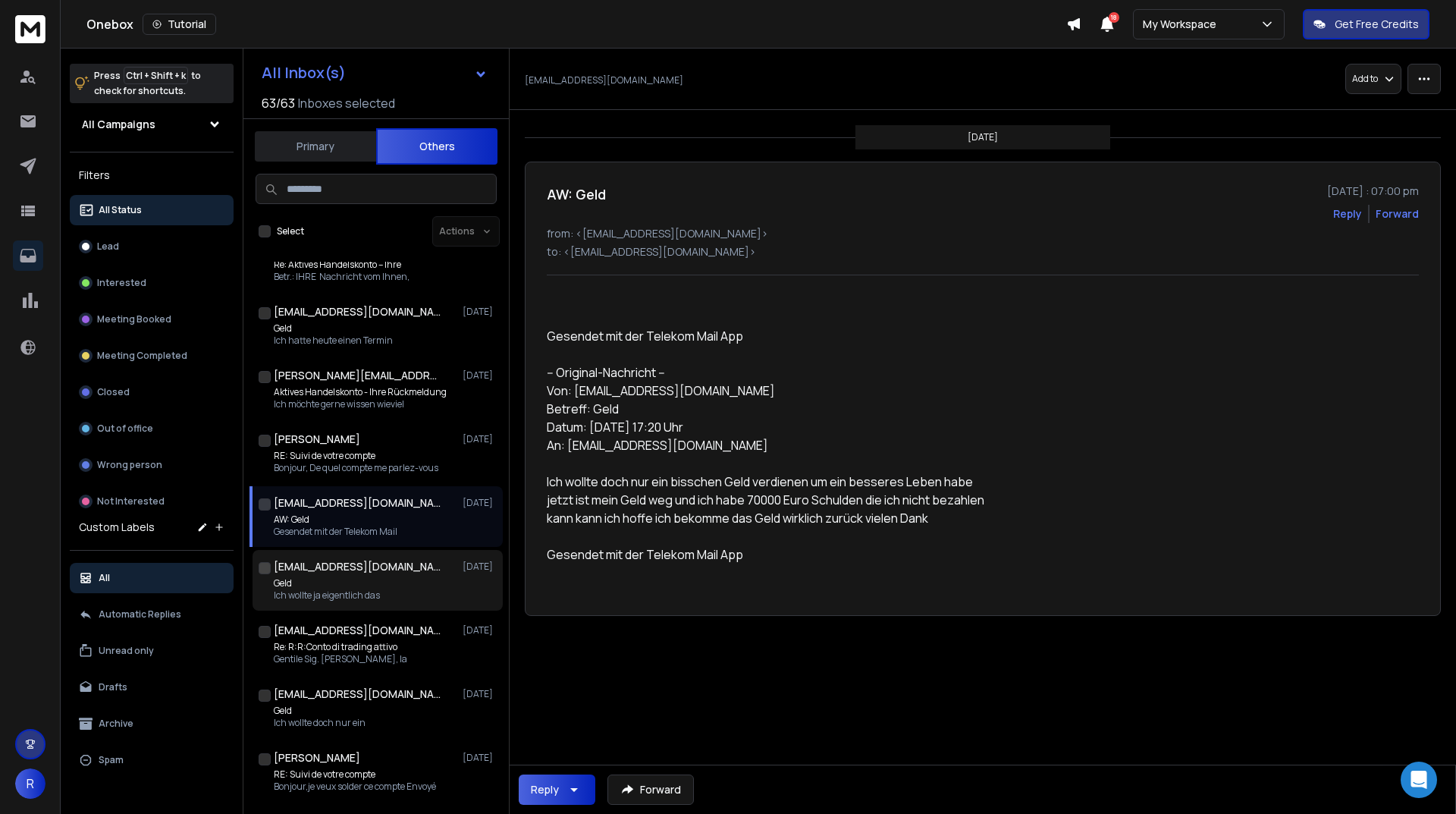
click at [342, 578] on p "Geld" at bounding box center [326, 584] width 106 height 12
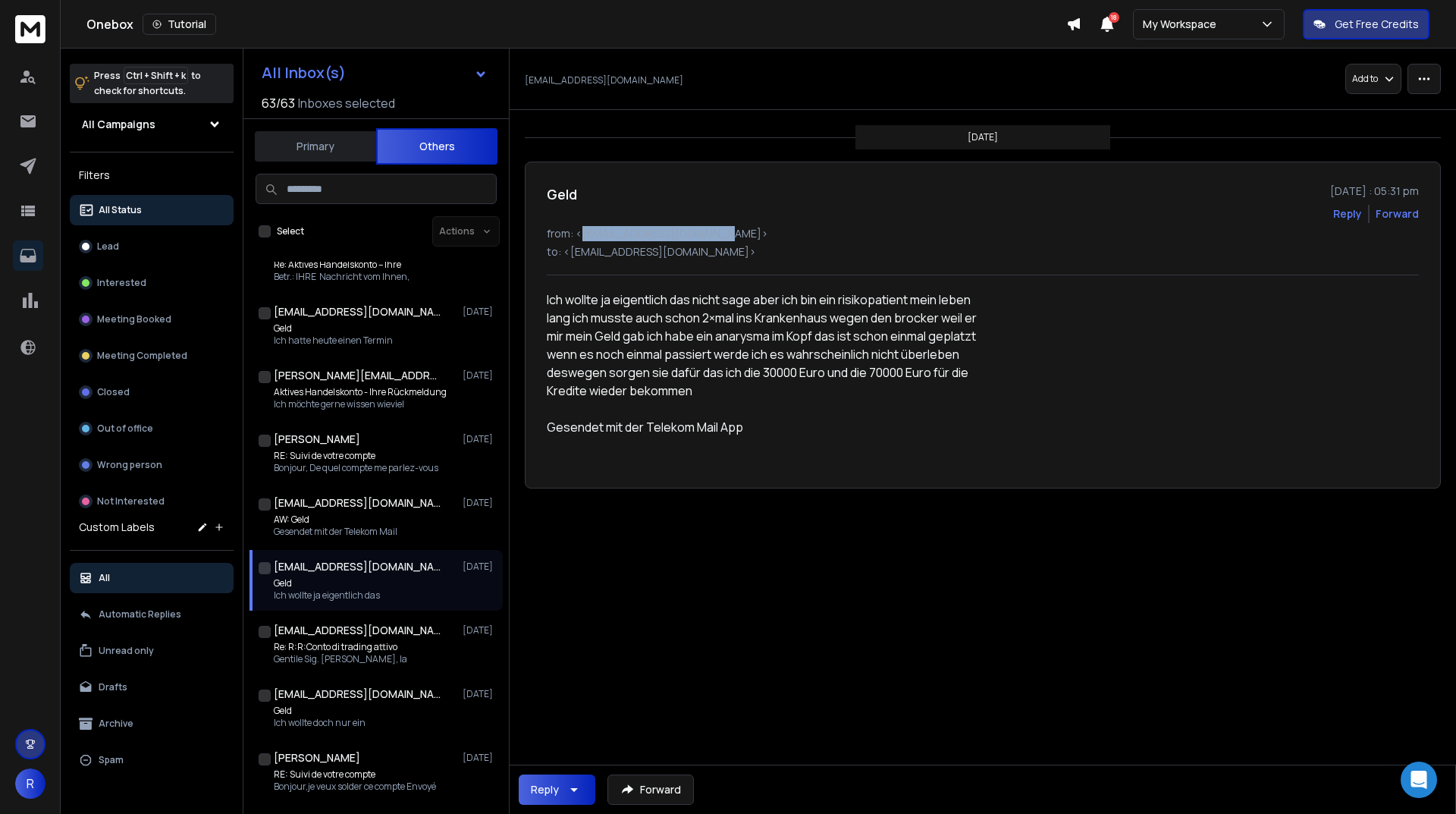
drag, startPoint x: 583, startPoint y: 236, endPoint x: 713, endPoint y: 232, distance: 130.1
click at [713, 232] on p "from: <martinapopp1@t-online.de>" at bounding box center [982, 234] width 872 height 16
copy p "martinapopp1@t-online.de"
click at [659, 566] on div "5 days ago Geld 7 October 2025 : 05:31 pm Reply Forward from: <martinapopp1@t-o…" at bounding box center [982, 374] width 946 height 497
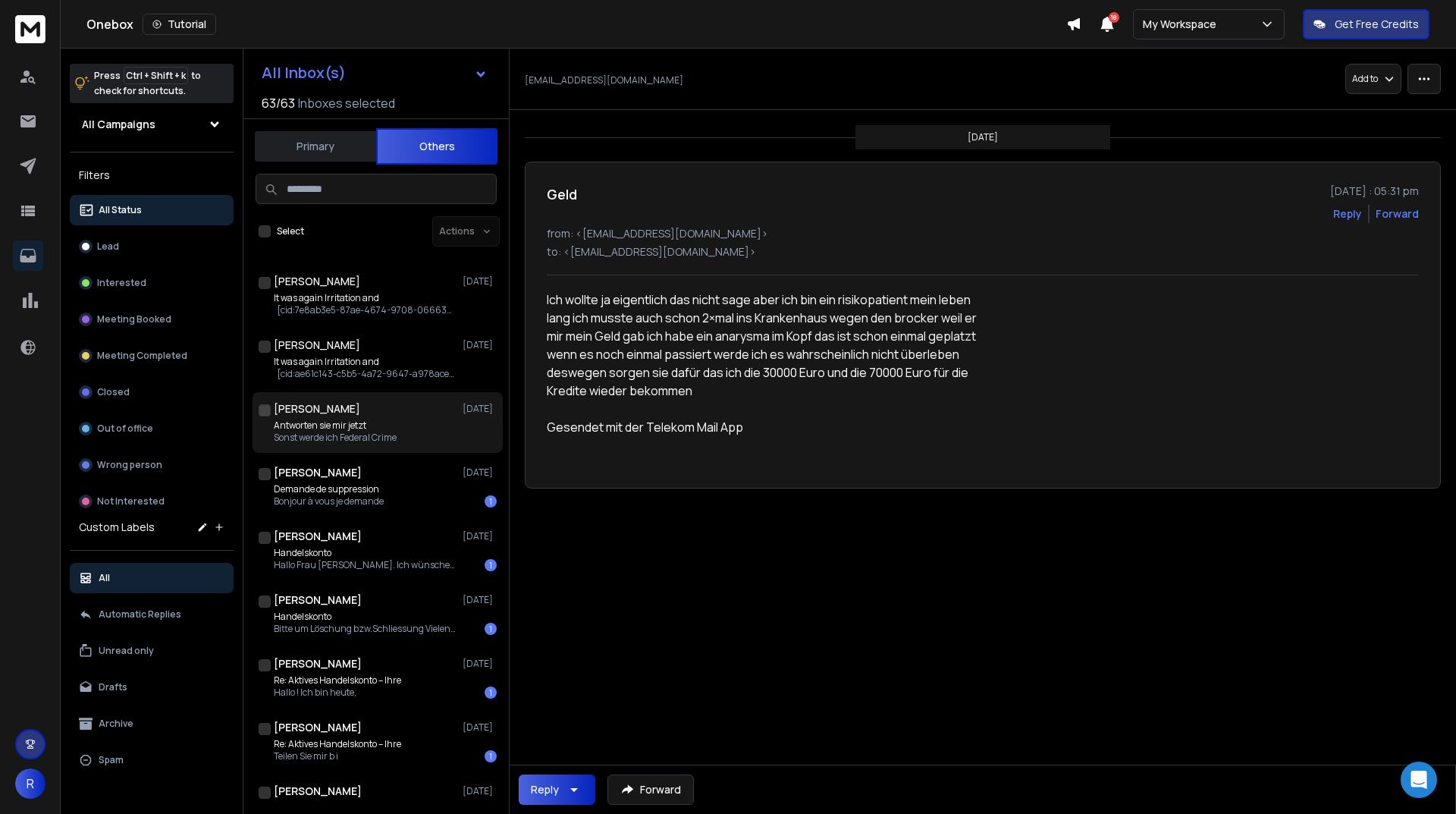
scroll to position [76, 0]
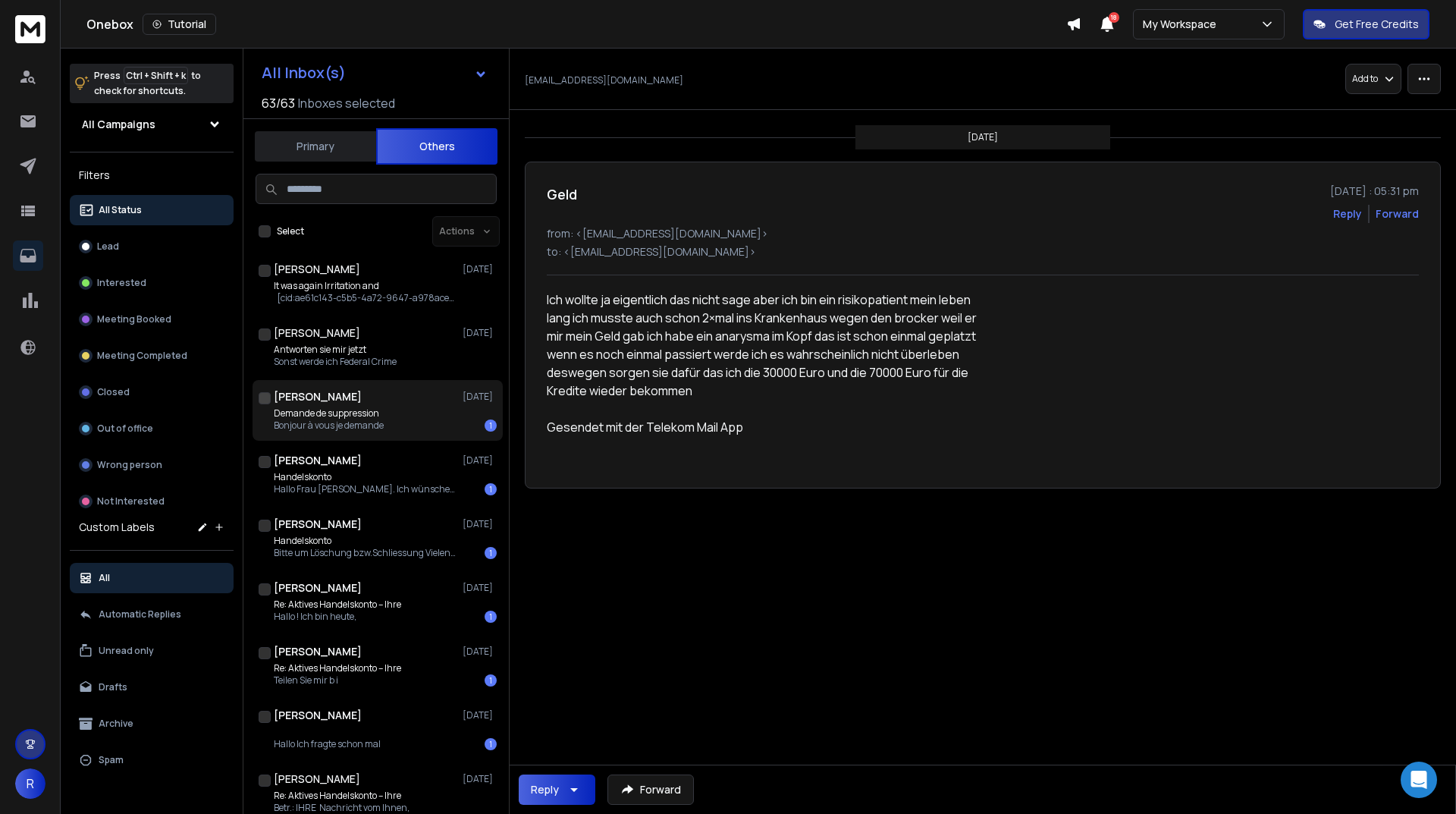
click at [381, 424] on p "Bonjour à vous je demande" at bounding box center [328, 425] width 110 height 12
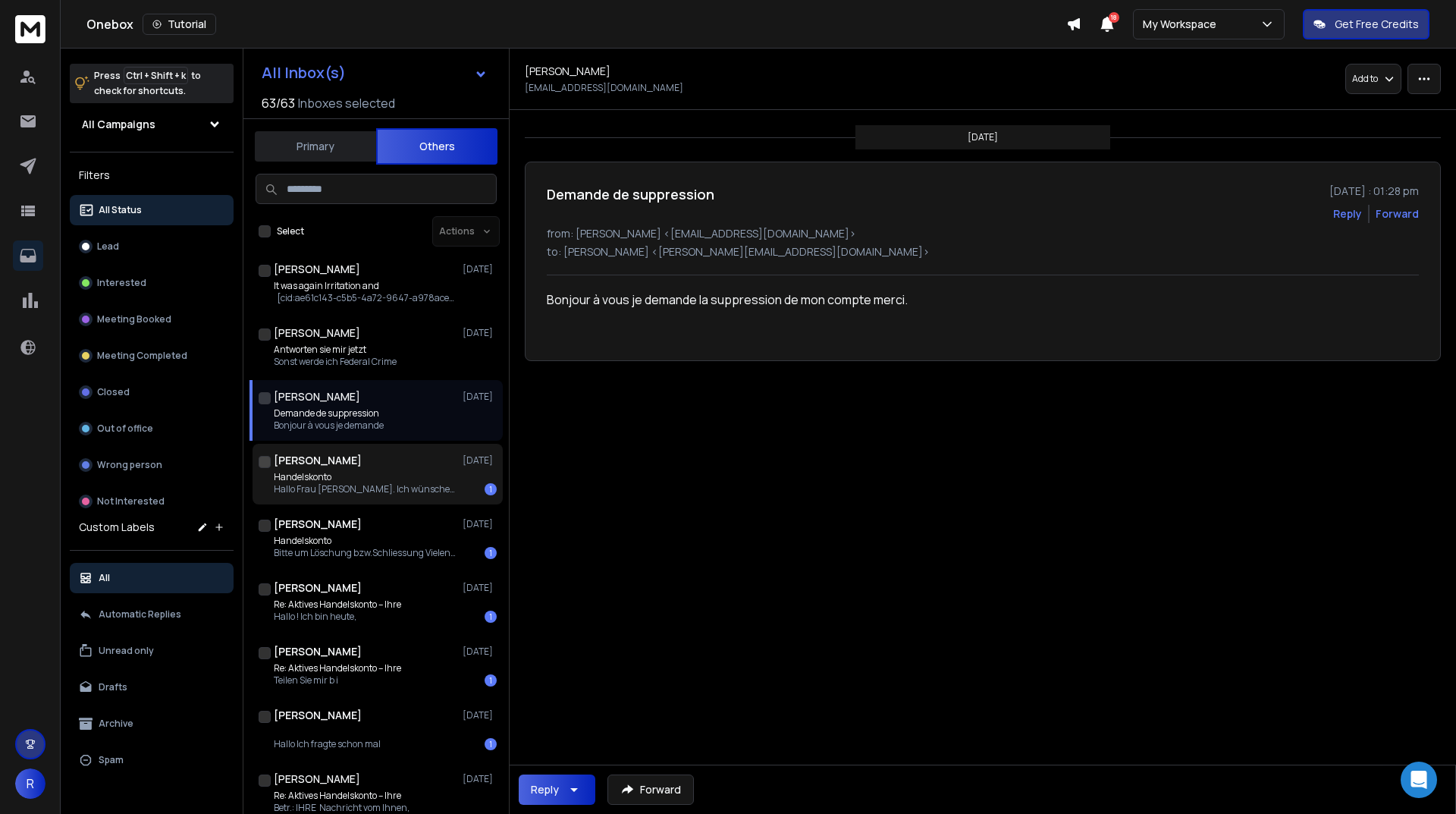
click at [400, 468] on div "Susanne Schilling 10 Oct" at bounding box center [385, 461] width 223 height 16
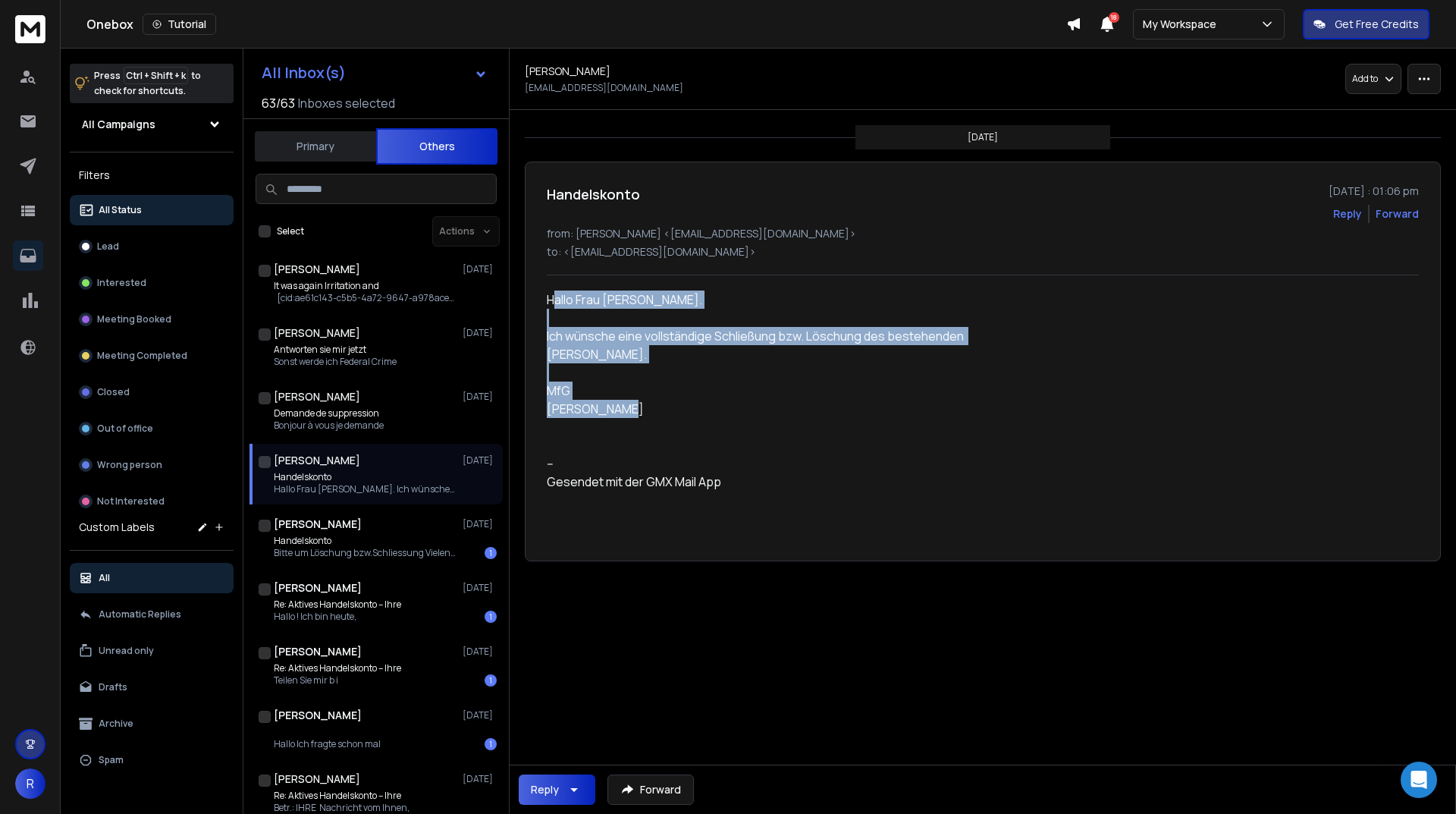
drag, startPoint x: 553, startPoint y: 286, endPoint x: 630, endPoint y: 414, distance: 149.4
click at [630, 414] on div "Handelskonto 10 October 2025 : 01:06 pm Reply Forward from: Susanne Schilling <…" at bounding box center [982, 361] width 872 height 356
click at [631, 414] on div "Hallo Frau Heredith. Ich wünsche eine vollständige Schließung bzw. Löschung des…" at bounding box center [775, 415] width 455 height 249
click at [618, 412] on div "Hallo Frau Heredith. Ich wünsche eine vollständige Schließung bzw. Löschung des…" at bounding box center [775, 415] width 455 height 249
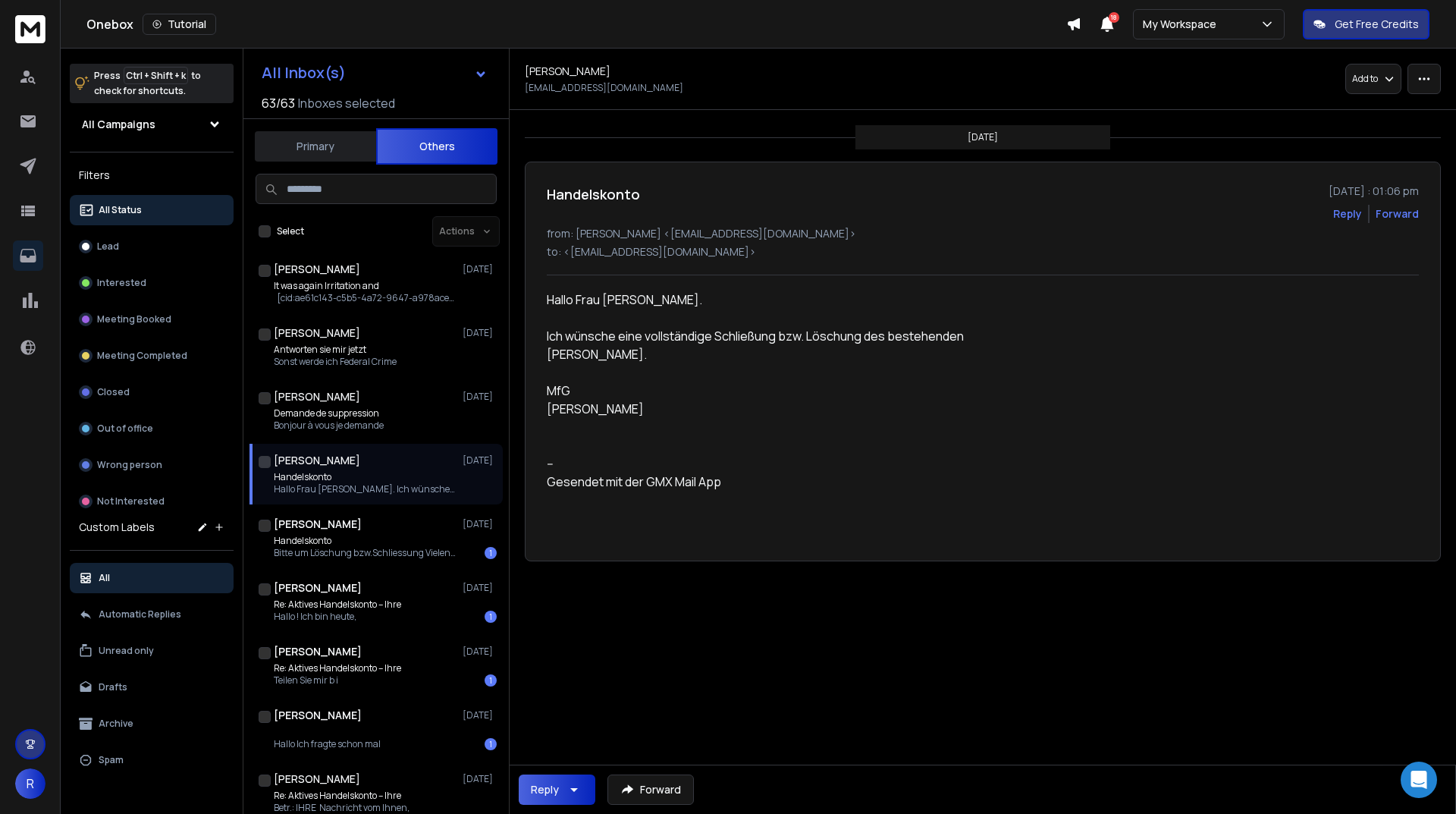
click at [671, 412] on div "Hallo Frau Heredith. Ich wünsche eine vollständige Schließung bzw. Löschung des…" at bounding box center [775, 415] width 455 height 249
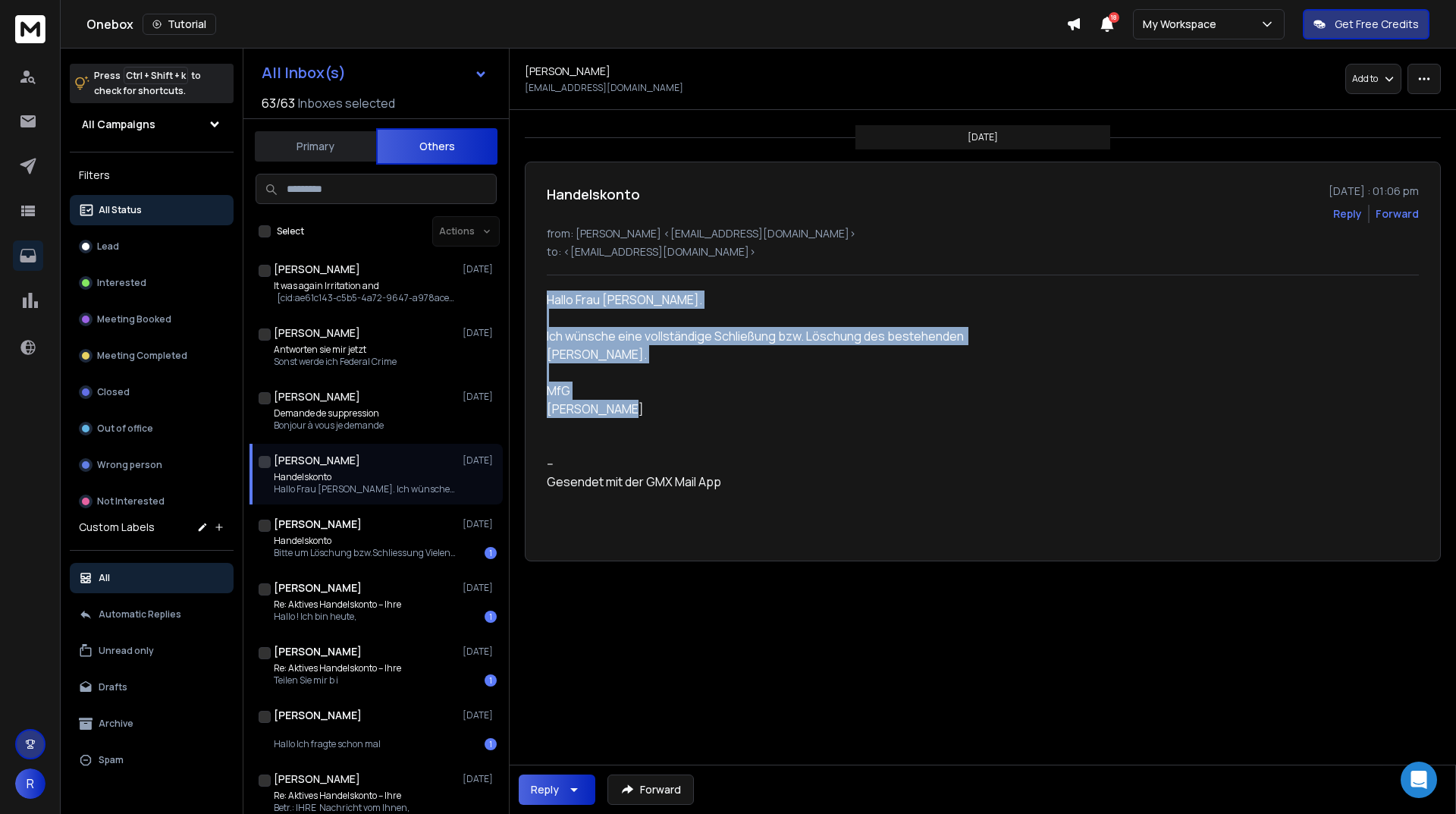
drag, startPoint x: 620, startPoint y: 409, endPoint x: 542, endPoint y: 297, distance: 136.5
click at [542, 297] on div "Handelskonto 10 October 2025 : 01:06 pm Reply Forward from: Susanne Schilling <…" at bounding box center [982, 362] width 916 height 400
copy div "Hallo Frau Heredith. Ich wünsche eine vollständige Schließung bzw. Löschung des…"
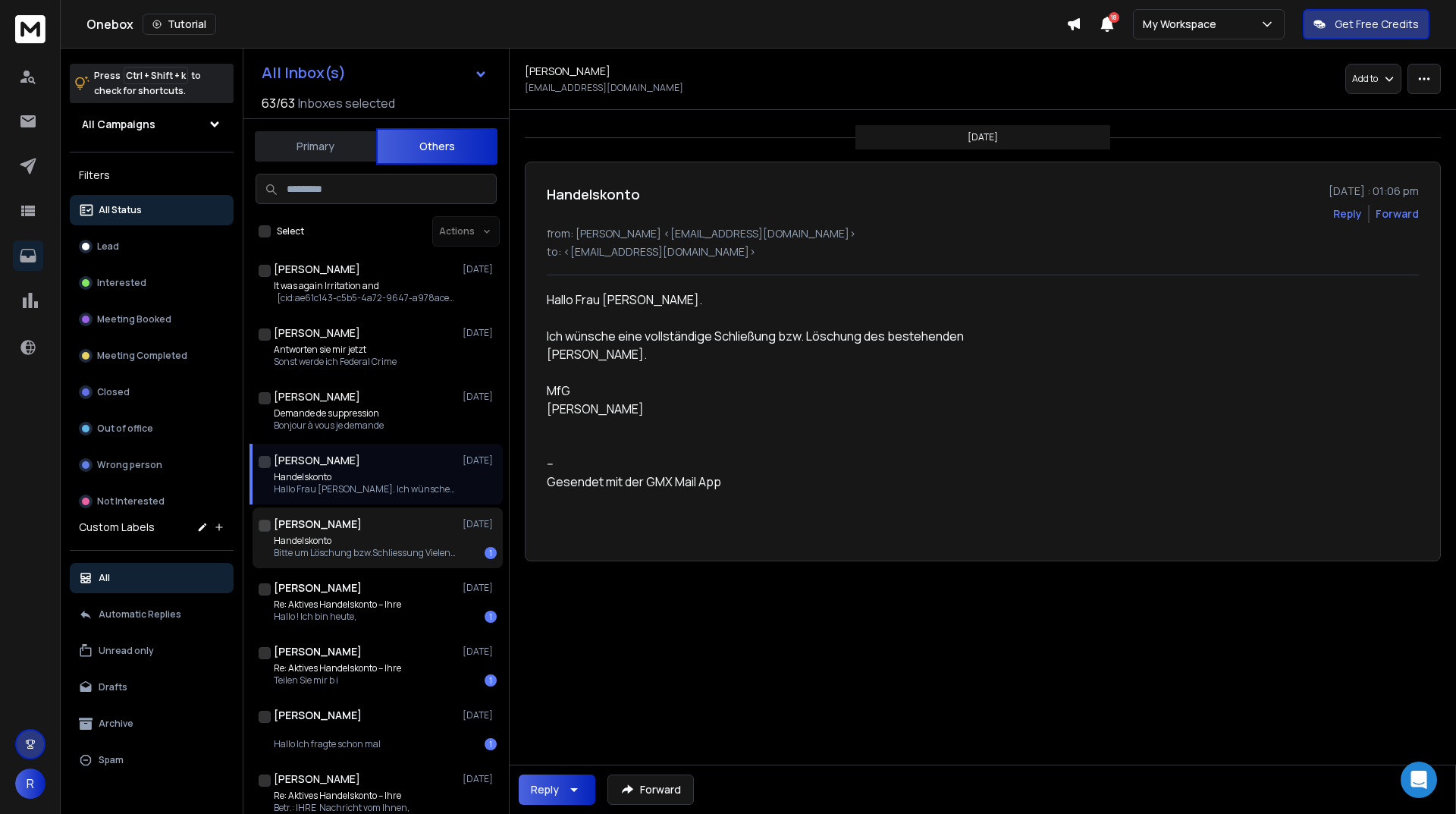
click at [403, 560] on div "Herbert Scheibe 10 Oct Handelskonto Bitte um Löschung bzw.Schliessung Vielen Da…" at bounding box center [377, 538] width 250 height 61
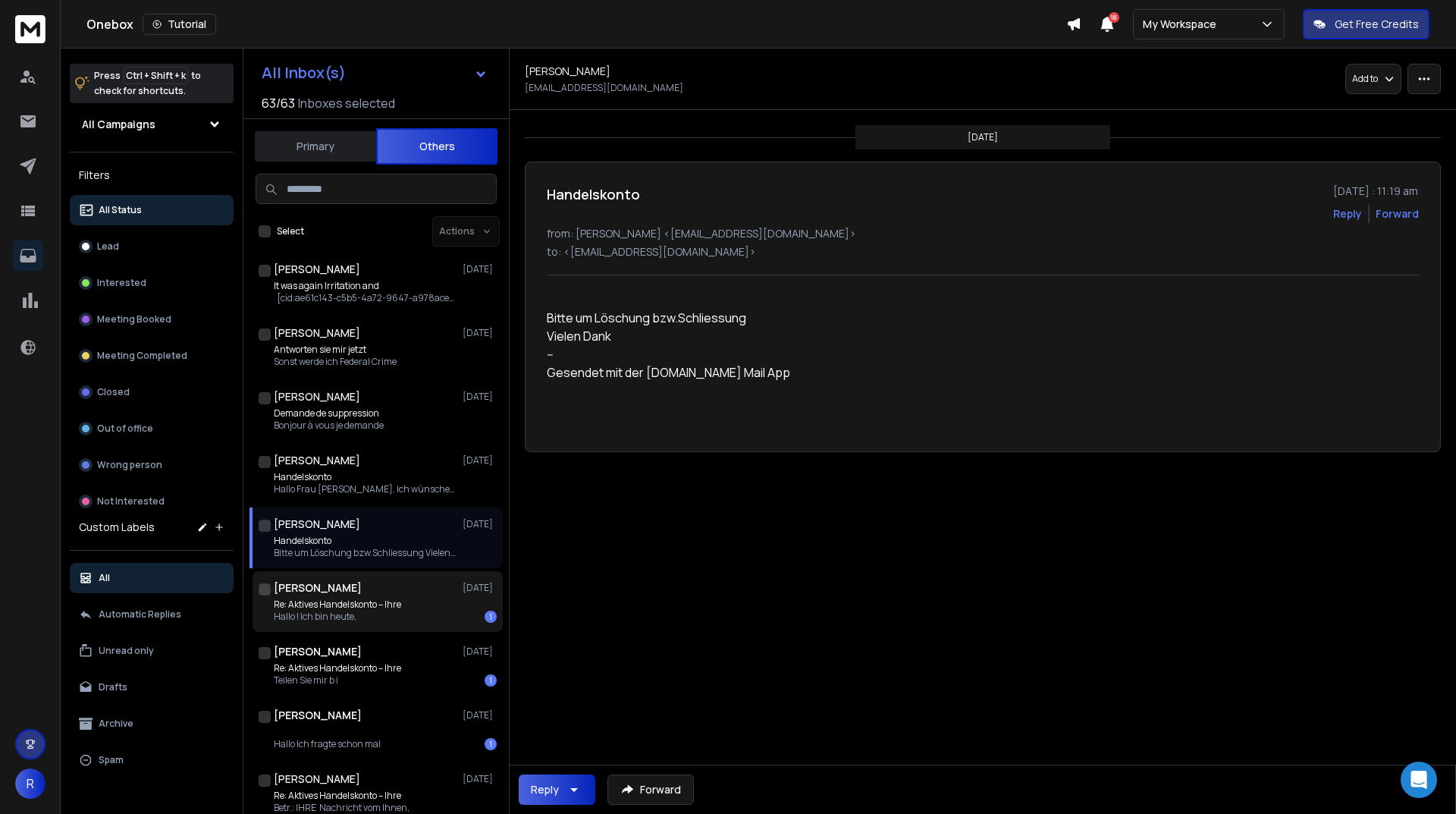
click at [350, 622] on p "Hallo ! Ich bin heute," at bounding box center [337, 617] width 127 height 12
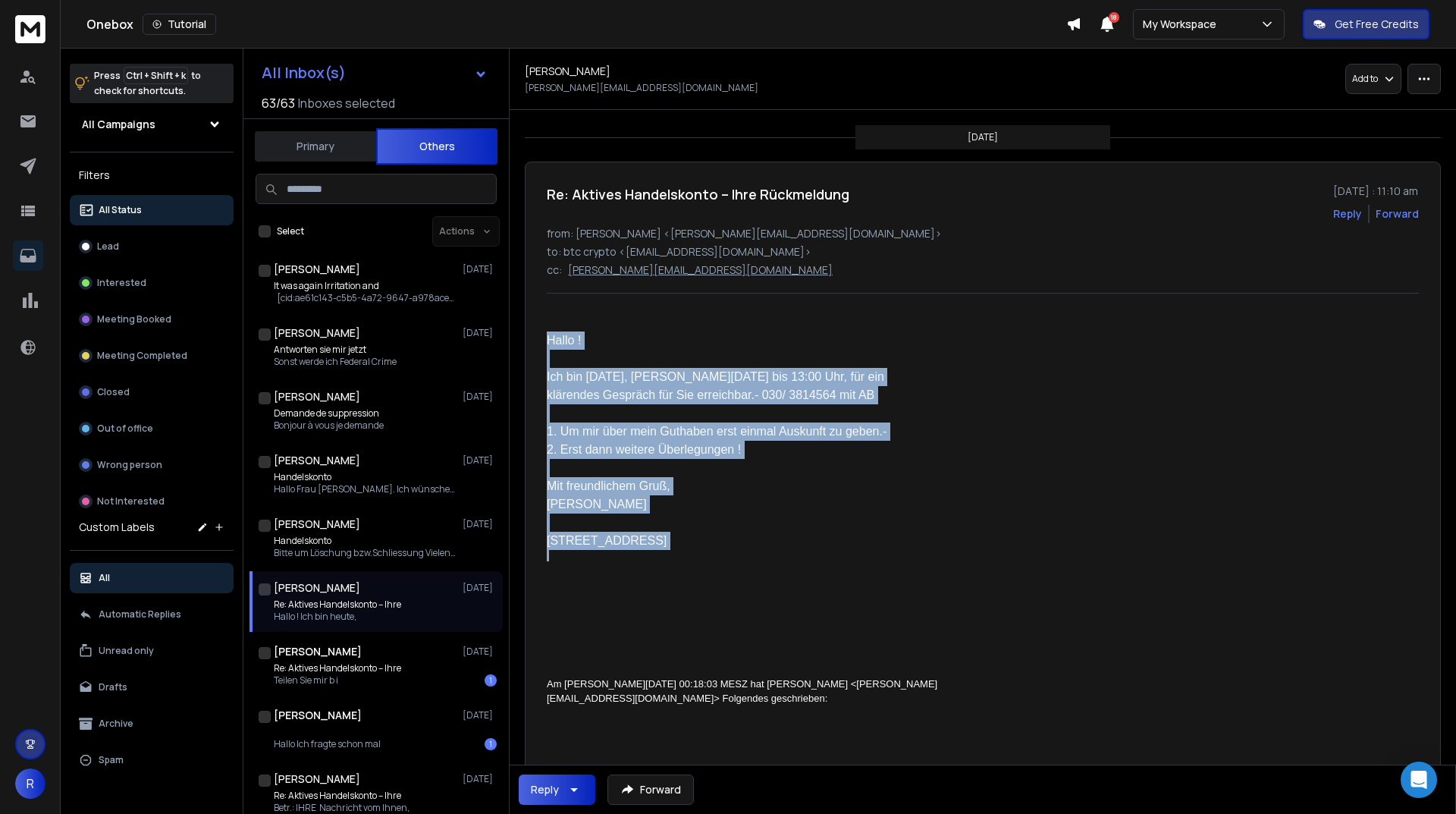
drag, startPoint x: 544, startPoint y: 335, endPoint x: 706, endPoint y: 555, distance: 273.2
copy div "Hallo ! Ich bin heute, Freitag den 10-10-25 bis 13:00 Uhr, für ein klärendes Ge…"
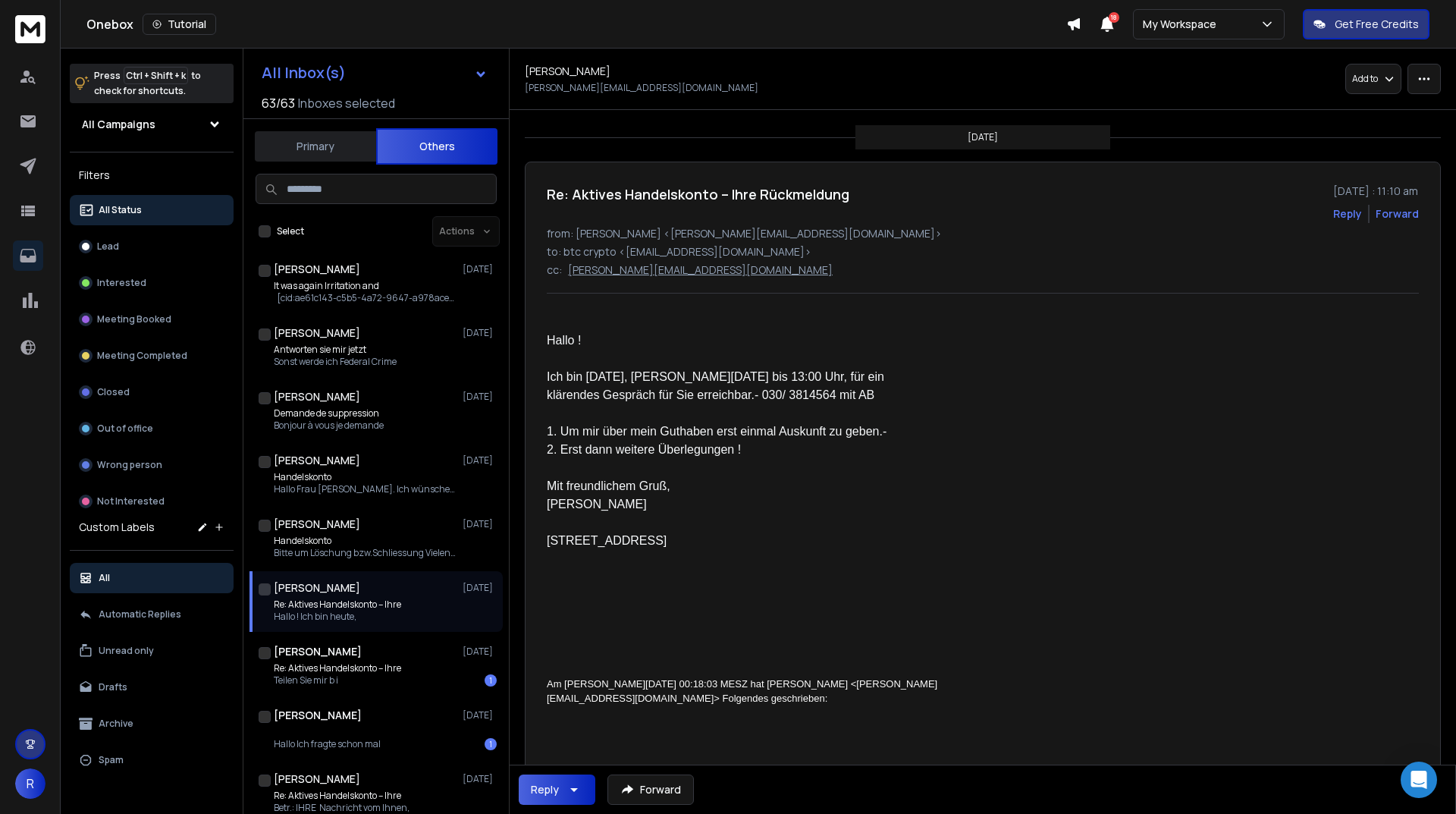
click at [1335, 234] on p "from: Michael Hamann <michael.hamann@rocketmail.com>" at bounding box center [982, 234] width 872 height 16
drag, startPoint x: 663, startPoint y: 230, endPoint x: 828, endPoint y: 235, distance: 165.1
click at [828, 235] on p "from: Michael Hamann <michael.hamann@rocketmail.com>" at bounding box center [982, 234] width 872 height 16
copy p "michael.hamann@rocketmail.com"
drag, startPoint x: 617, startPoint y: 249, endPoint x: 762, endPoint y: 249, distance: 145.0
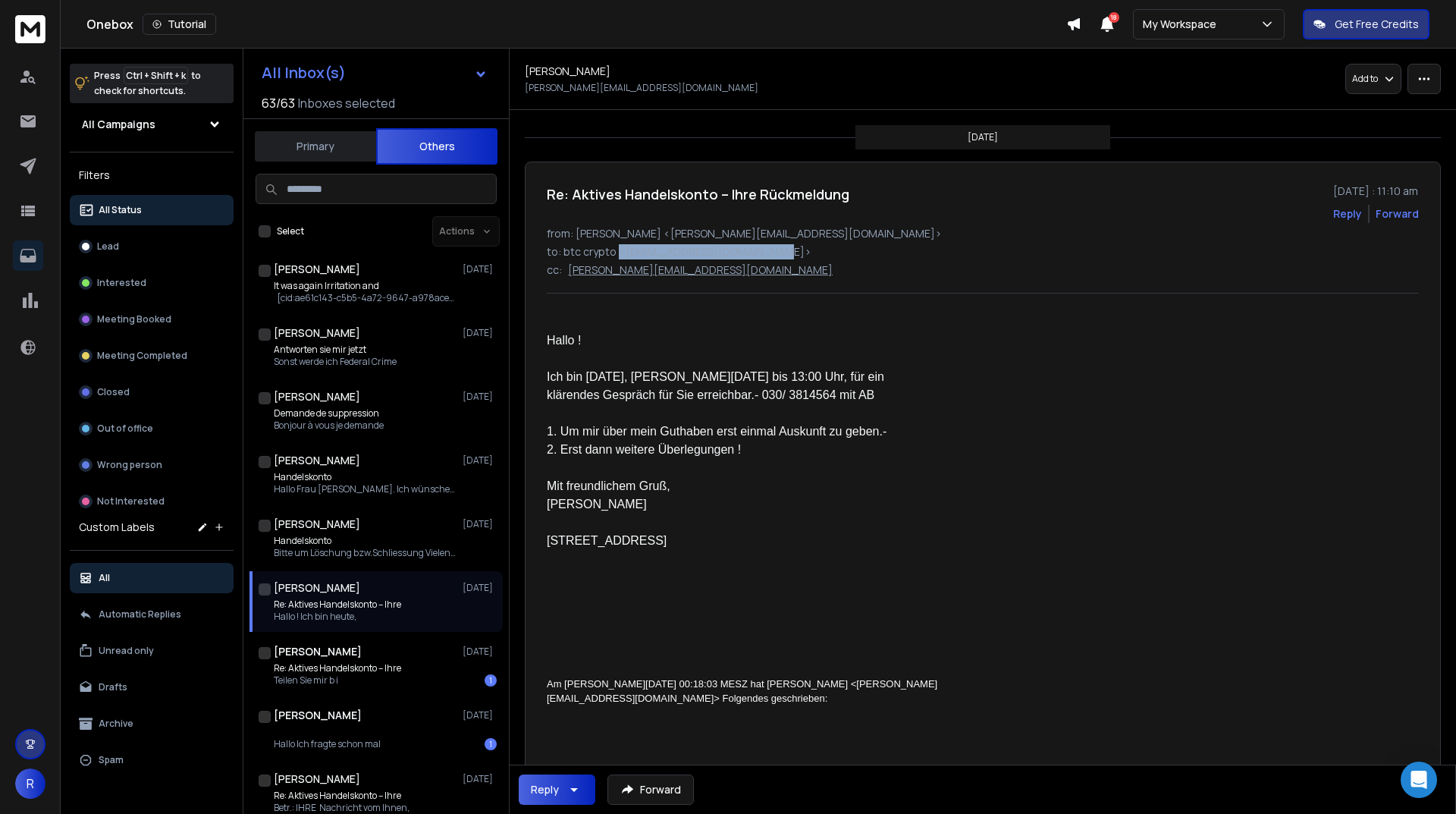
click at [762, 249] on p "to: btc crypto <btc.crypto@recover-now.org>" at bounding box center [982, 252] width 872 height 16
copy p "<btc.crypto@recover-now.org"
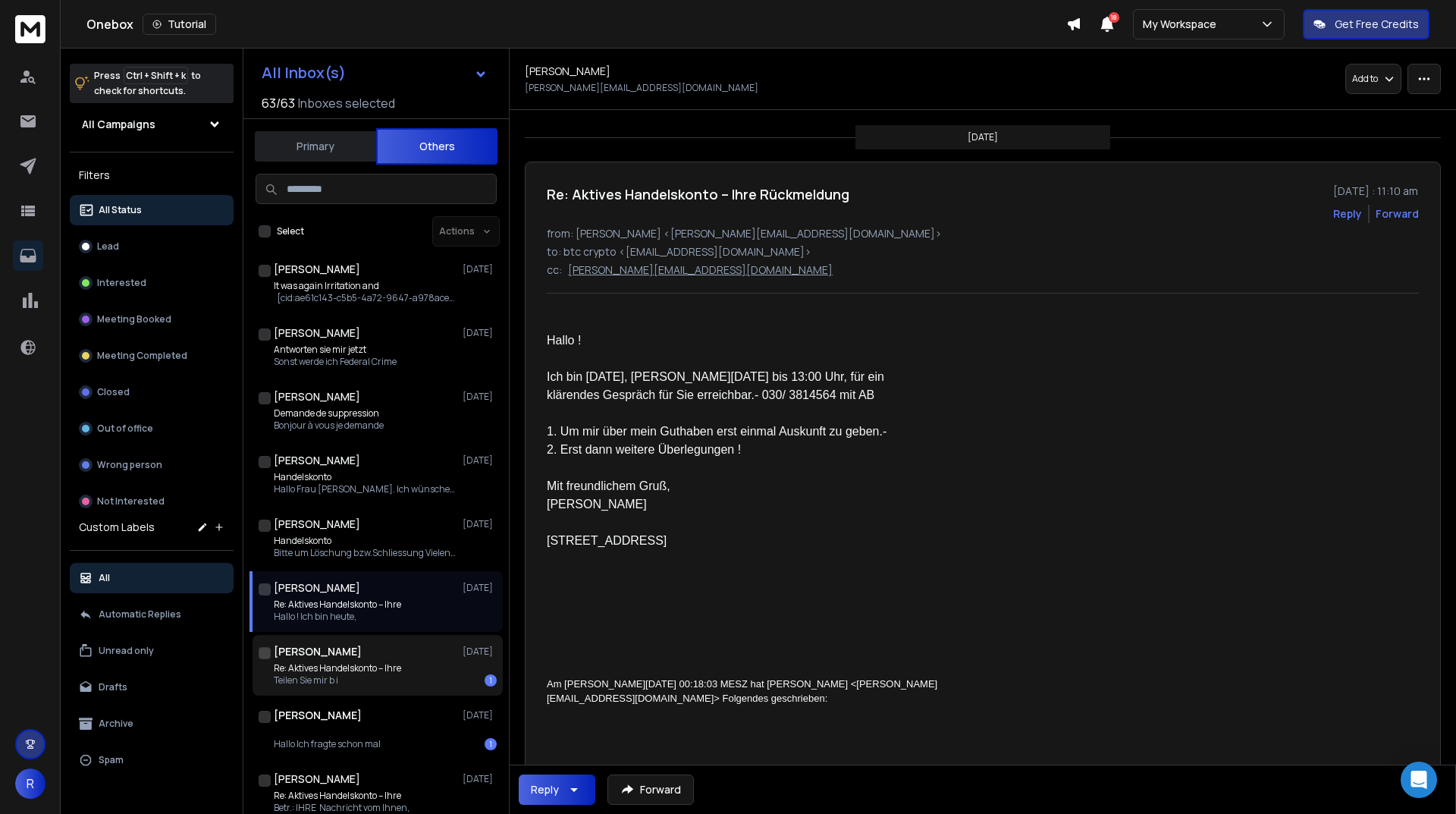
click at [306, 661] on div "Michael Hamann 10 Oct Re: Aktives Handelskonto – Ihre Teilen Sie mir b i 1" at bounding box center [385, 665] width 223 height 42
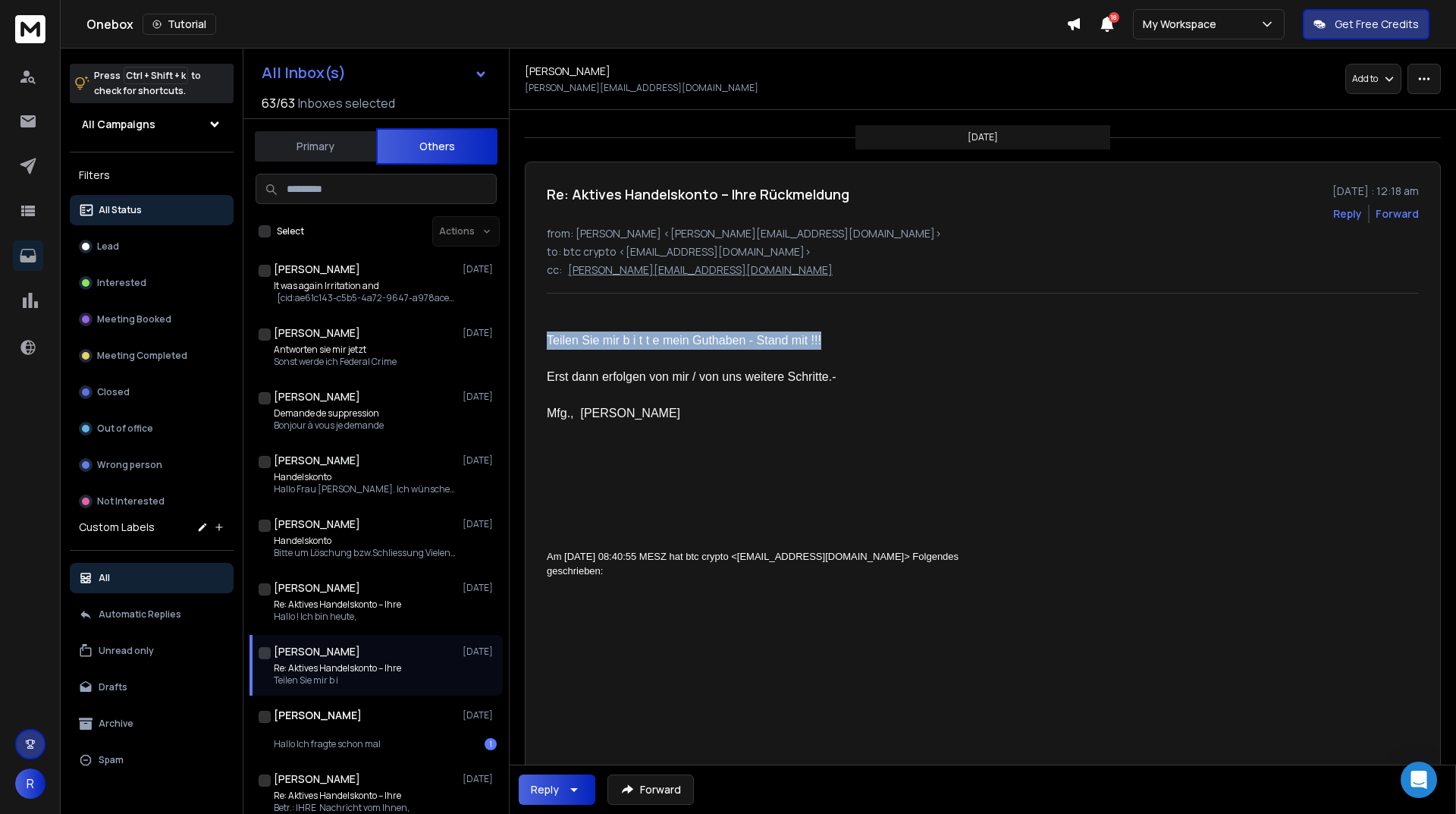
drag, startPoint x: 548, startPoint y: 333, endPoint x: 596, endPoint y: 352, distance: 51.6
click at [596, 352] on div "Teilen Sie mir b i t t e mein Guthaben - Stand mit !!! Erst dann erfolgen von m…" at bounding box center [769, 389] width 443 height 159
click at [873, 449] on div "Teilen Sie mir b i t t e mein Guthaben - Stand mit !!! Erst dann erfolgen von m…" at bounding box center [769, 389] width 443 height 159
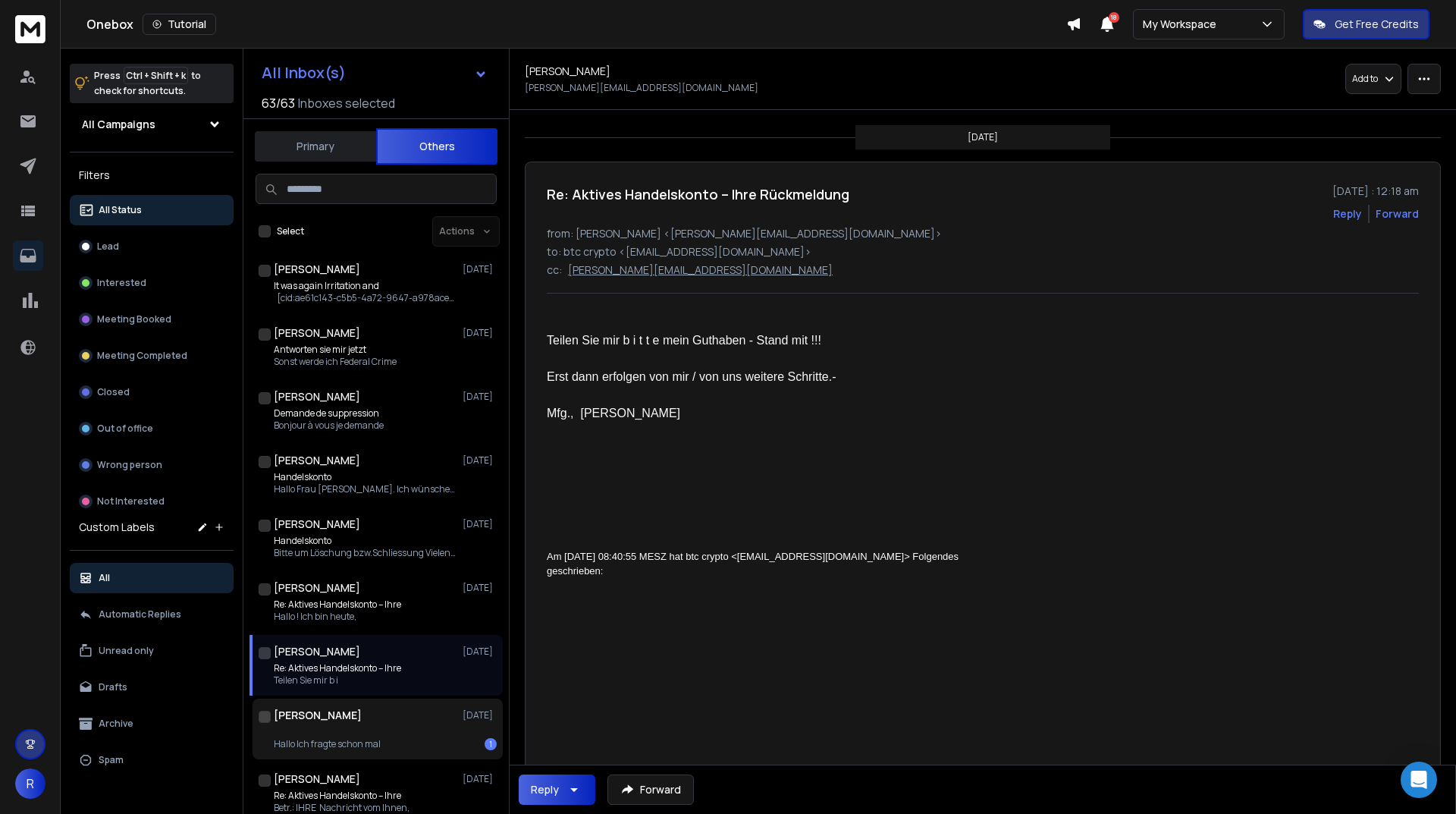
scroll to position [152, 0]
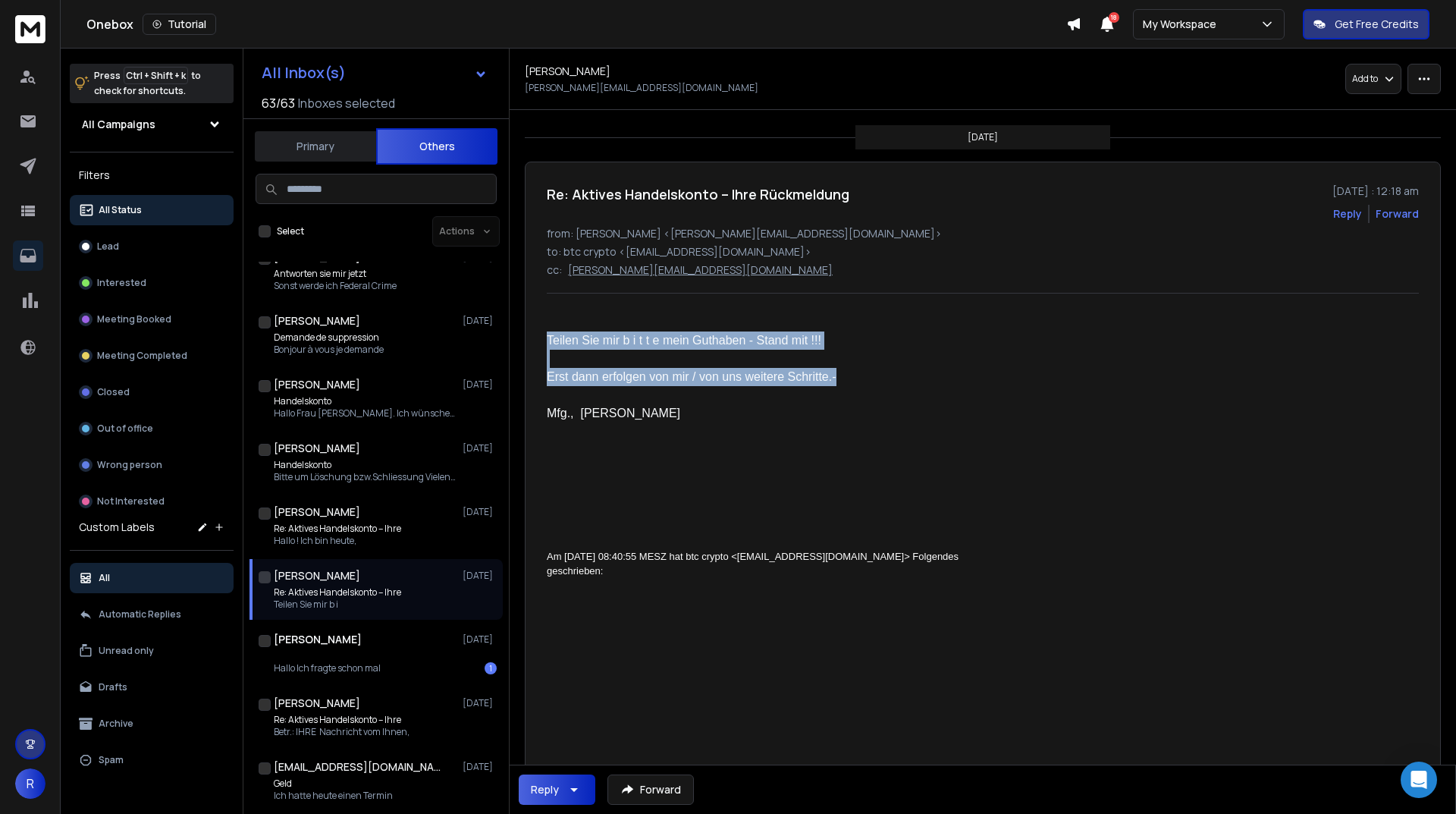
drag, startPoint x: 694, startPoint y: 400, endPoint x: 546, endPoint y: 349, distance: 156.5
click at [546, 349] on div "Re: Aktives Handelskonto – Ihre Rückmeldung 10 October 2025 : 12:18 am Reply Fo…" at bounding box center [982, 755] width 916 height 1186
click at [757, 386] on div at bounding box center [769, 395] width 443 height 18
drag, startPoint x: 683, startPoint y: 436, endPoint x: 525, endPoint y: 341, distance: 184.4
click at [525, 341] on div "Re: Aktives Handelskonto – Ihre Rückmeldung 10 October 2025 : 12:18 am Reply Fo…" at bounding box center [982, 755] width 916 height 1186
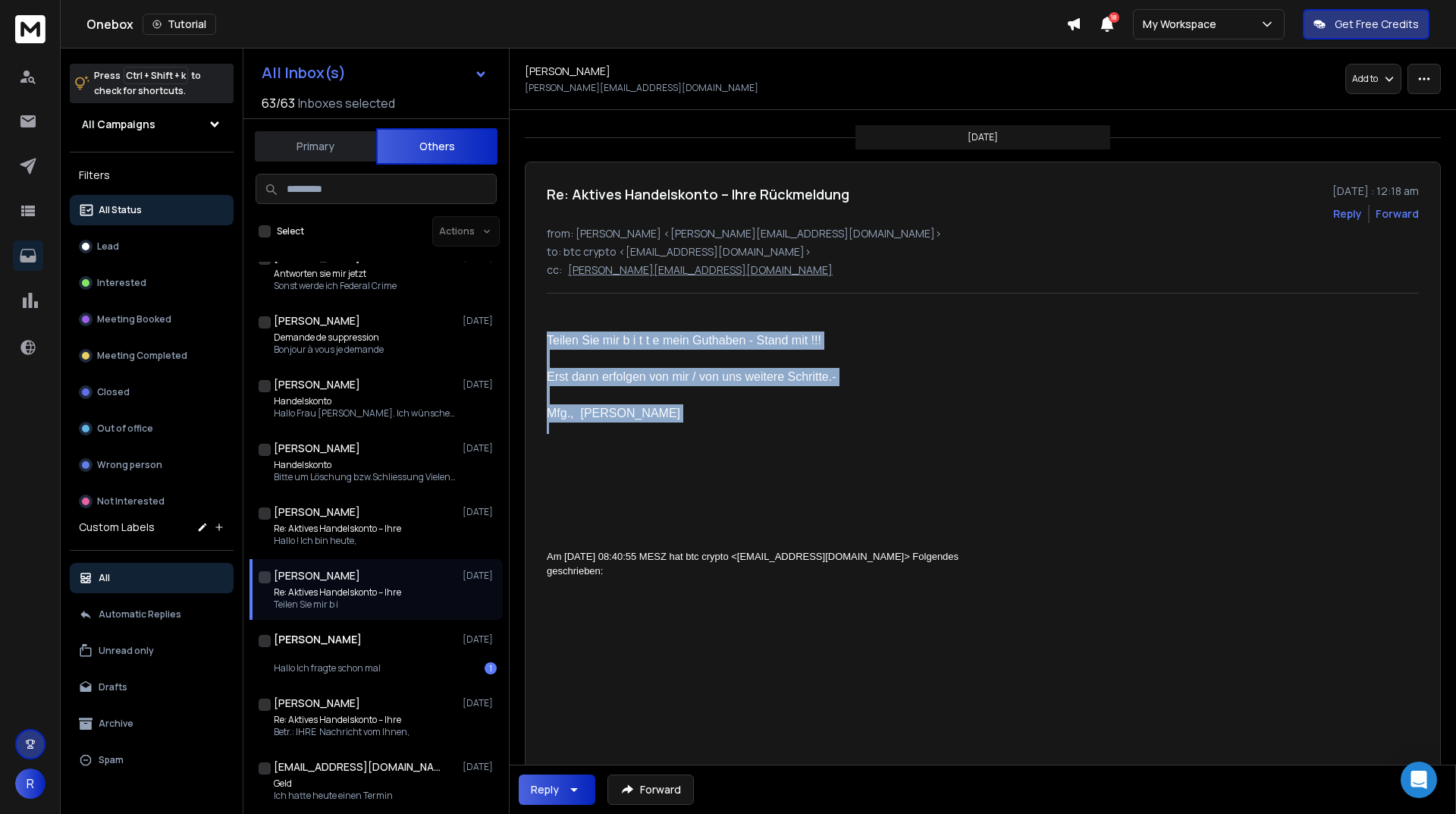
copy div "Teilen Sie mir b i t t e mein Guthaben - Stand mit !!! Erst dann erfolgen von m…"
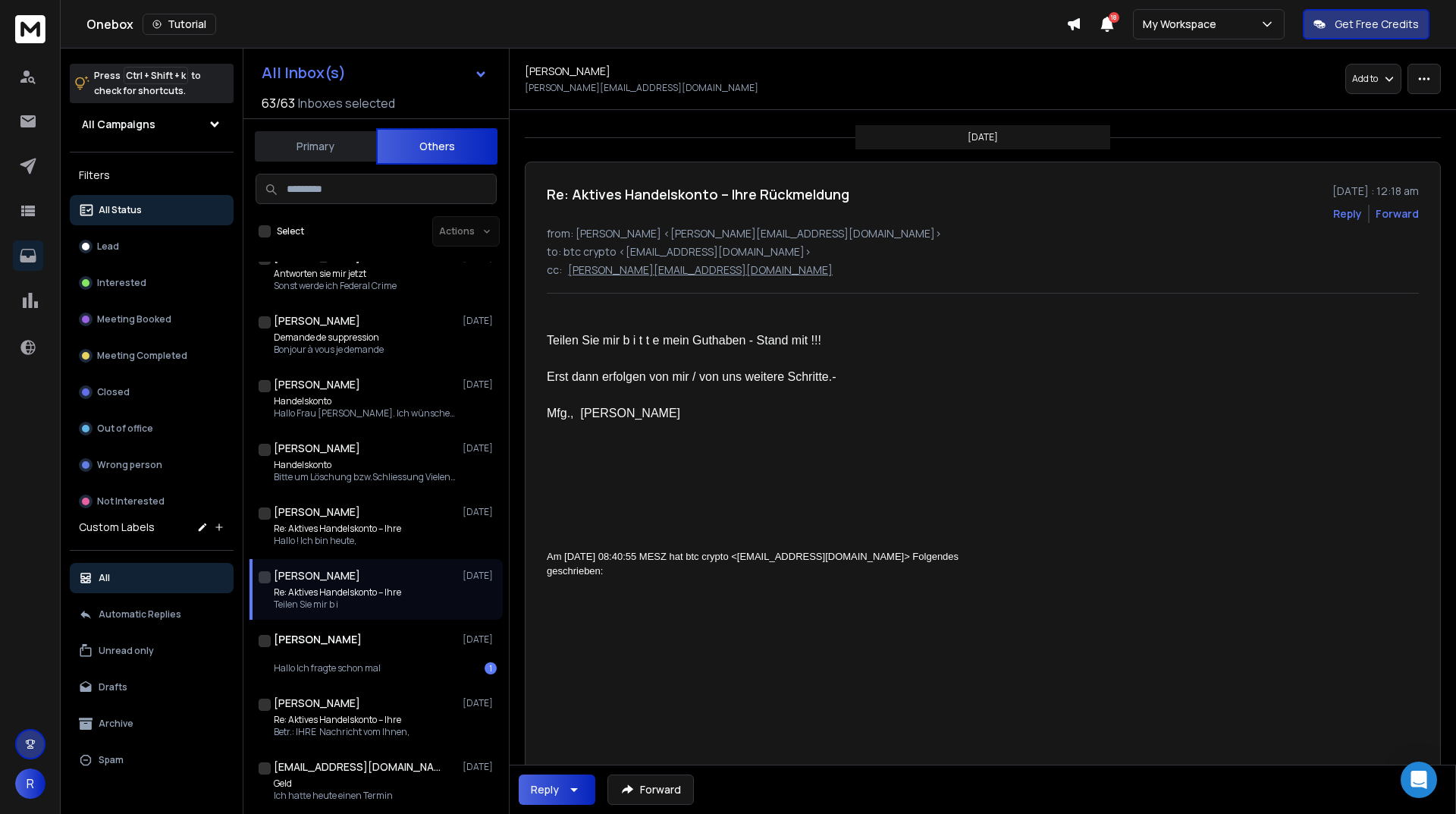
click at [375, 652] on div "Hallo Ich fragte schon mal 1" at bounding box center [385, 662] width 223 height 24
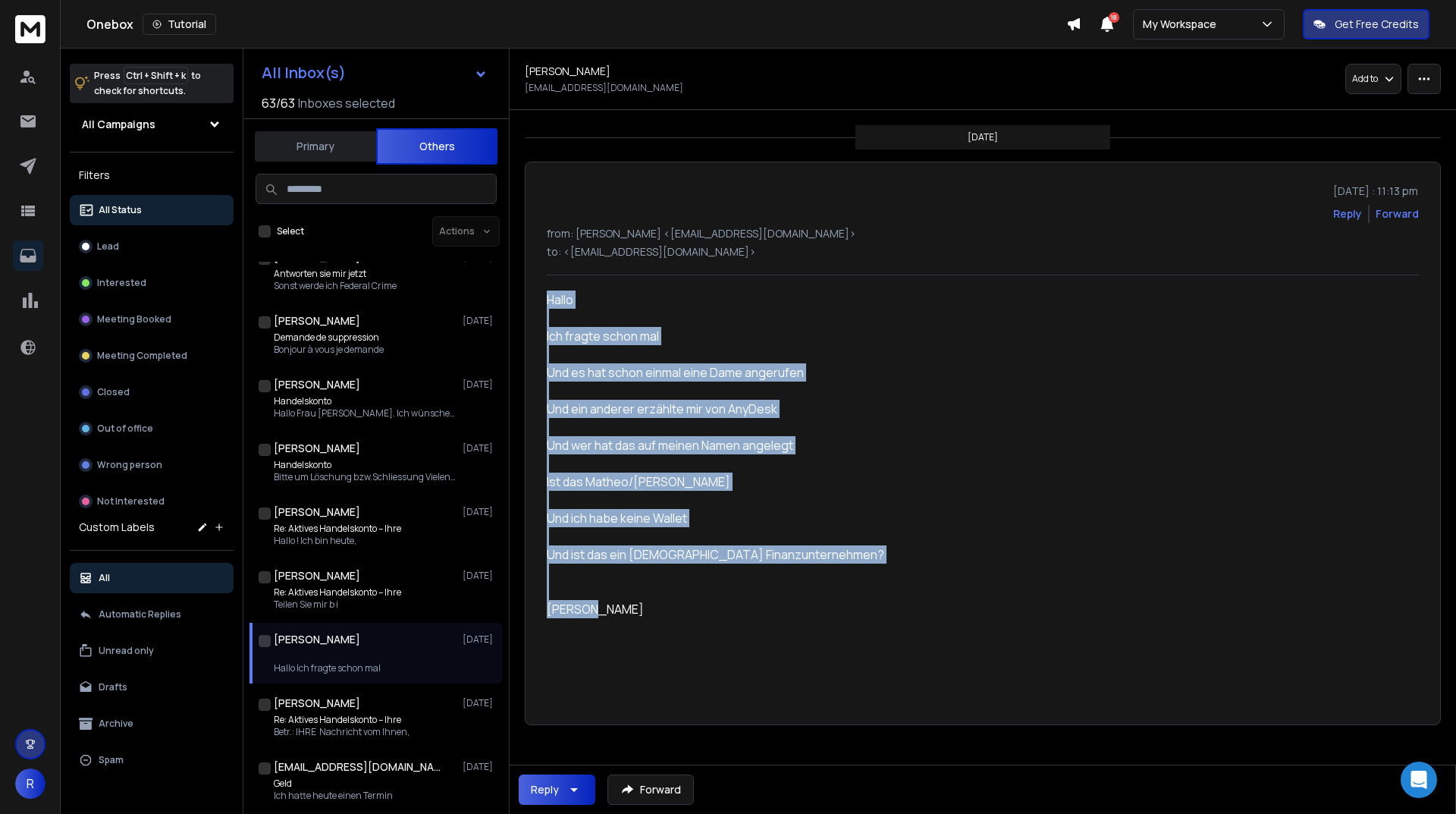
drag, startPoint x: 539, startPoint y: 290, endPoint x: 656, endPoint y: 617, distance: 347.3
click at [656, 617] on div "9 October 2025 : 11:13 pm Reply Forward from: Martina Klar <klarmartina37@gmail…" at bounding box center [982, 443] width 916 height 564
copy div "Hallo Ich fragte schon mal Und es hat schon einmal eine Dame angerufen Und ein …"
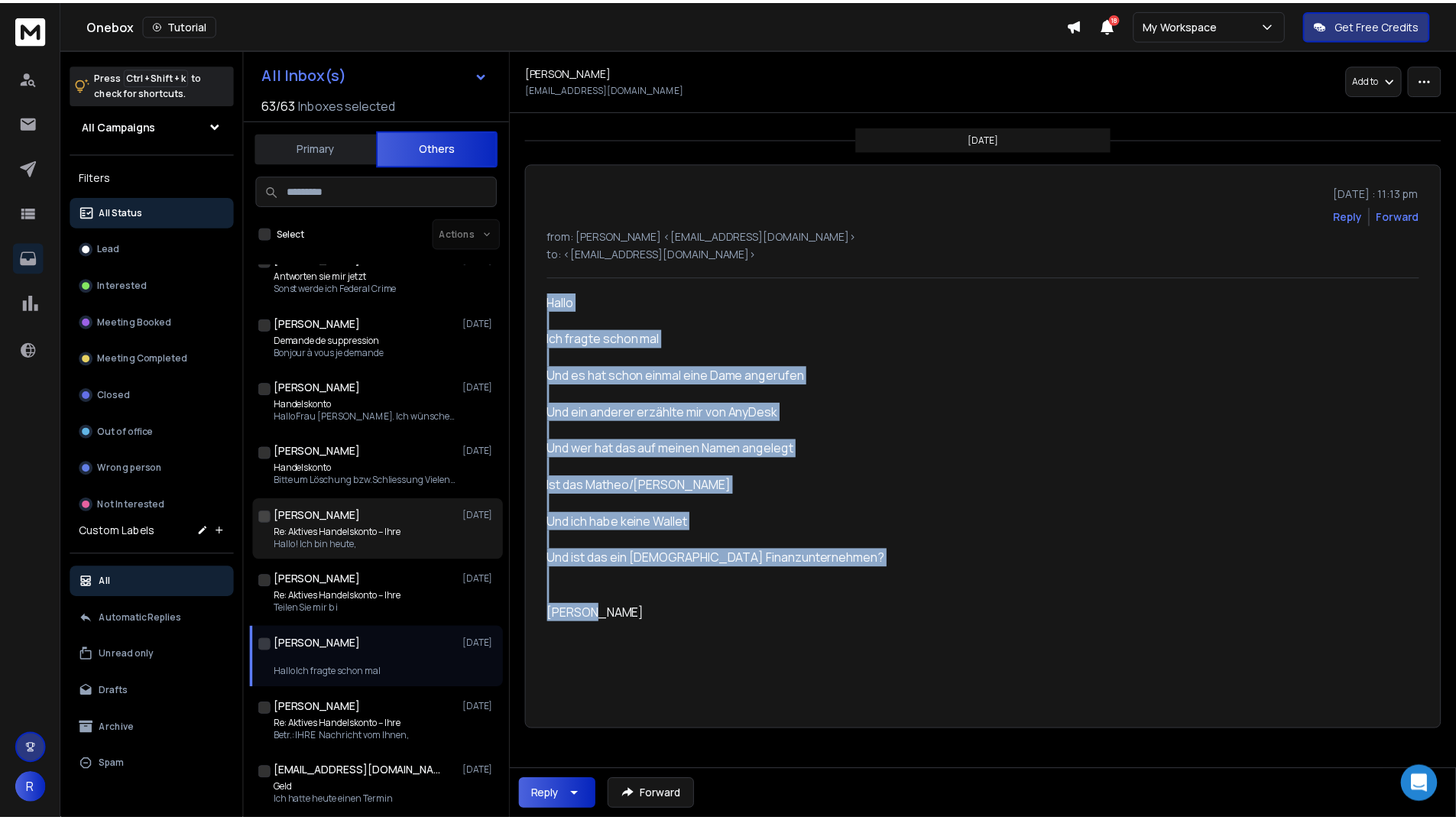
scroll to position [0, 0]
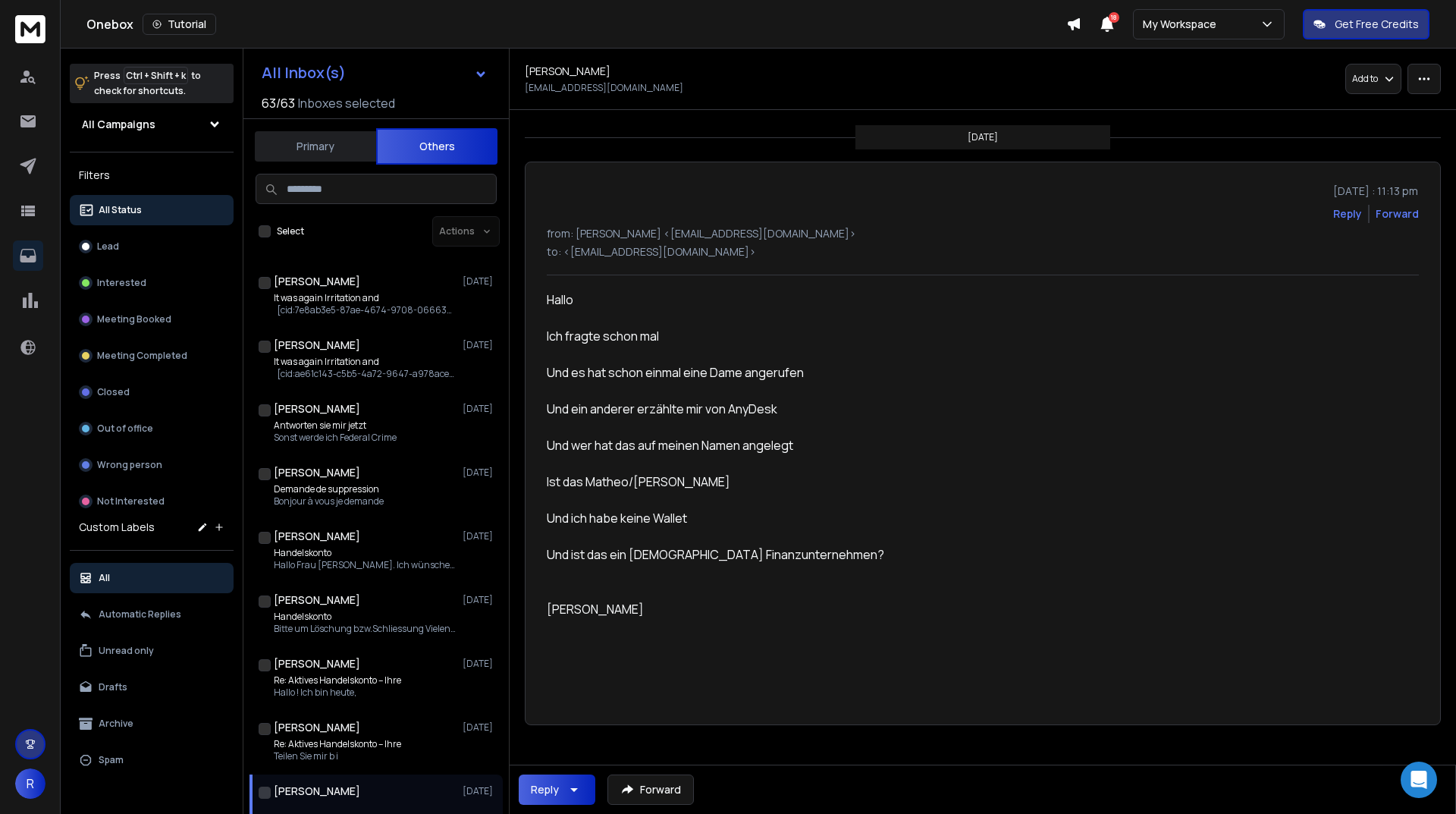
click at [632, 630] on div at bounding box center [769, 627] width 443 height 18
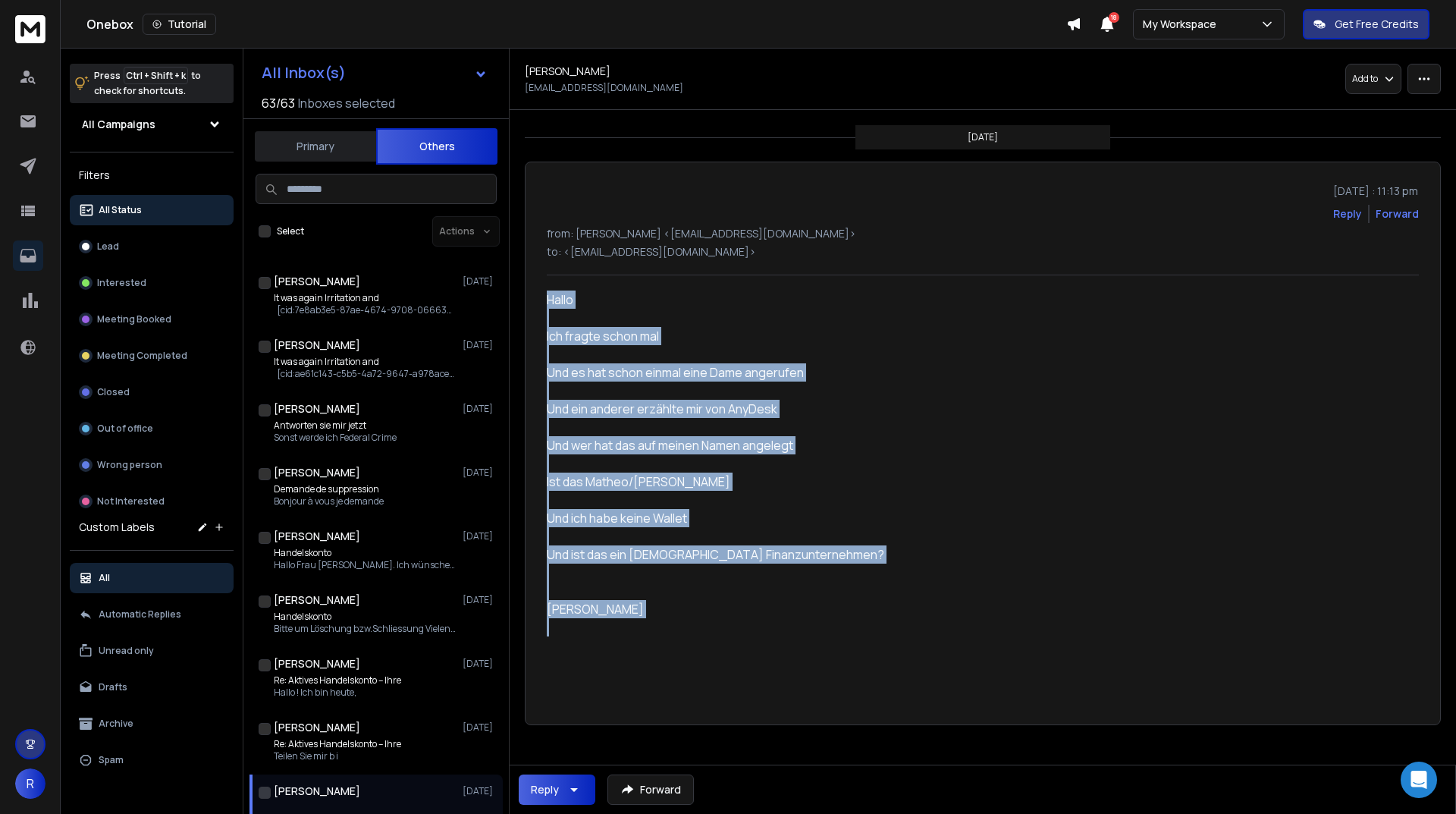
drag, startPoint x: 619, startPoint y: 624, endPoint x: 542, endPoint y: 300, distance: 333.0
click at [542, 300] on div "9 October 2025 : 11:13 pm Reply Forward from: Martina Klar <klarmartina37@gmail…" at bounding box center [982, 443] width 916 height 564
copy div "Hallo Ich fragte schon mal Und es hat schon einmal eine Dame angerufen Und ein …"
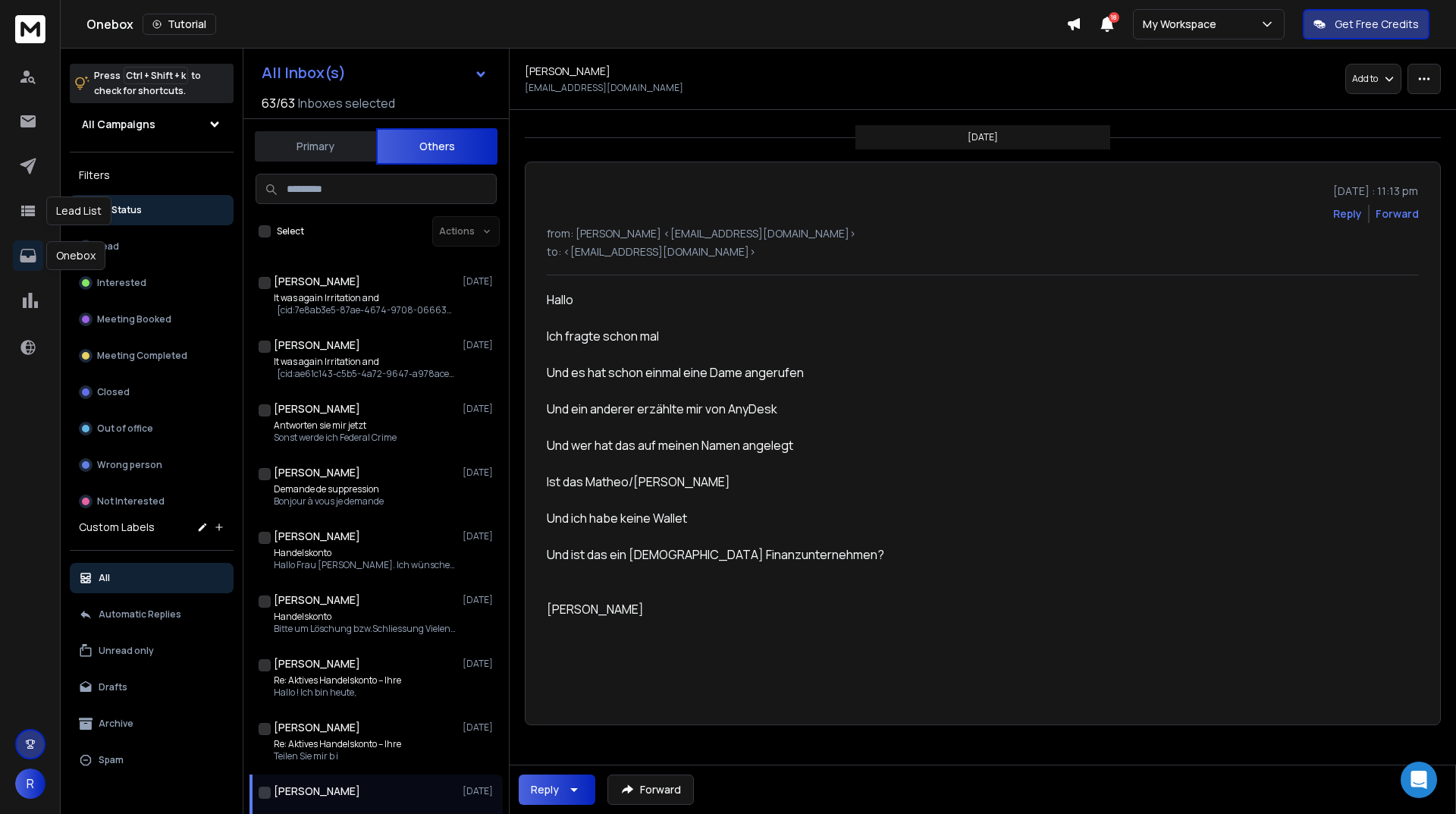
click at [10, 268] on div "R" at bounding box center [30, 407] width 61 height 814
click at [27, 263] on icon at bounding box center [28, 255] width 18 height 18
click at [261, 149] on button "Primary" at bounding box center [315, 146] width 121 height 34
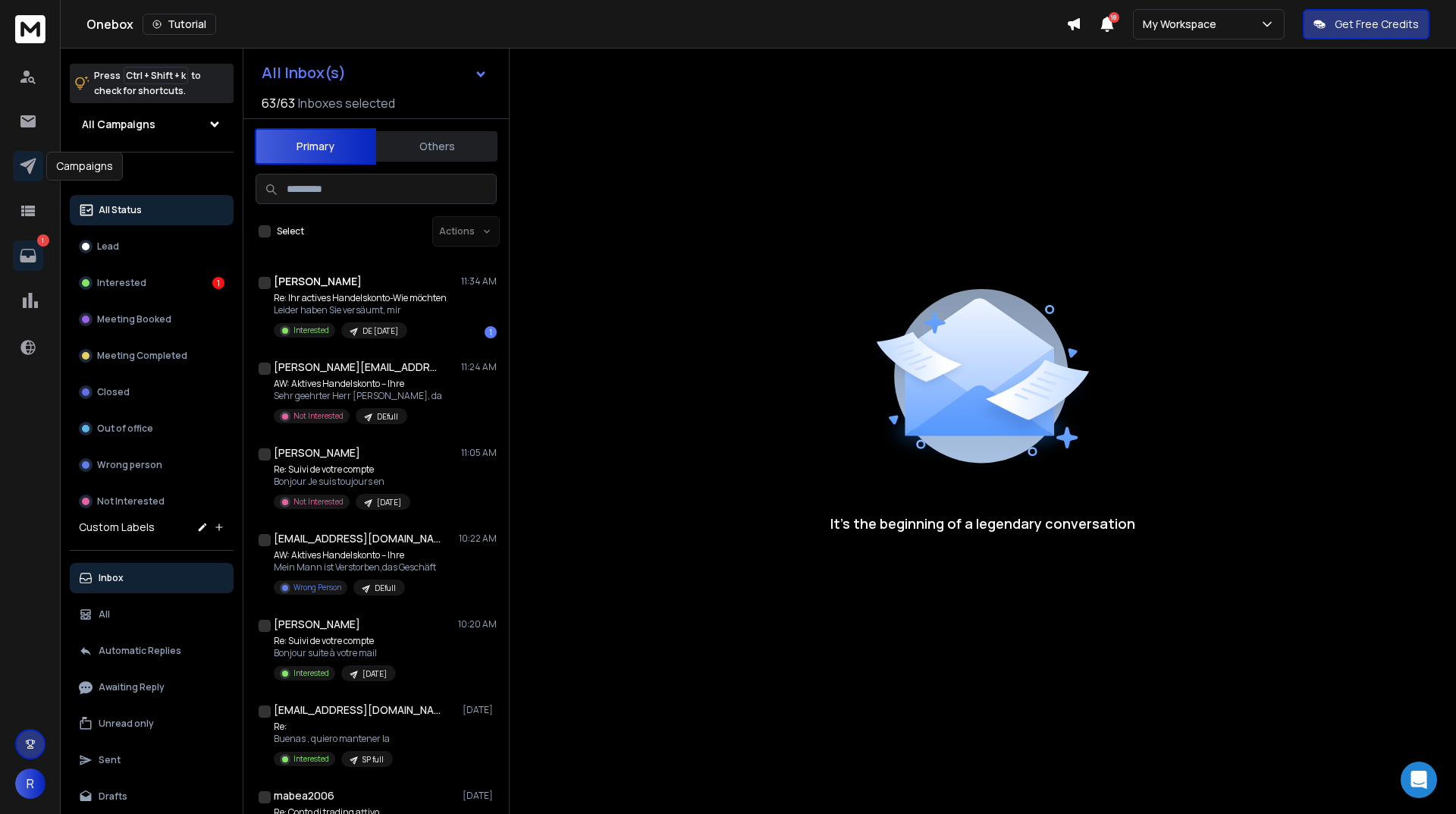
click at [24, 161] on icon at bounding box center [28, 165] width 18 height 18
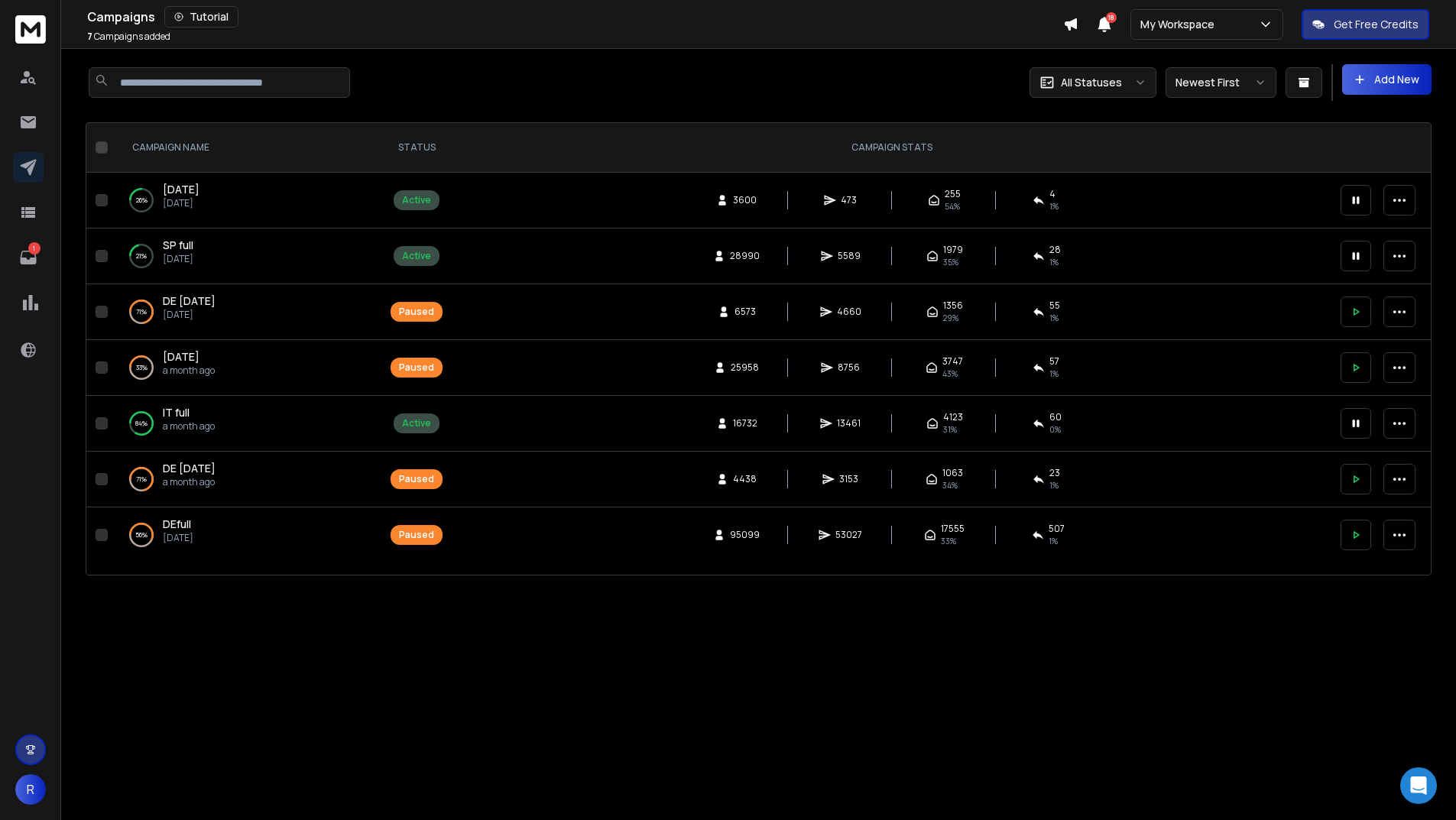
click at [845, 587] on div "Campaigns 7 Campaigns Added All Statuses Newest First Add New CAMPAIGN NAME STA…" at bounding box center [758, 475] width 1346 height 820
click at [35, 151] on div "1" at bounding box center [31, 216] width 35 height 309
click at [30, 157] on link at bounding box center [28, 167] width 31 height 31
click at [408, 606] on div "Campaigns 7 Campaigns Added All Statuses Newest First Add New CAMPAIGN NAME STA…" at bounding box center [758, 475] width 1346 height 820
click at [31, 258] on icon at bounding box center [28, 257] width 16 height 14
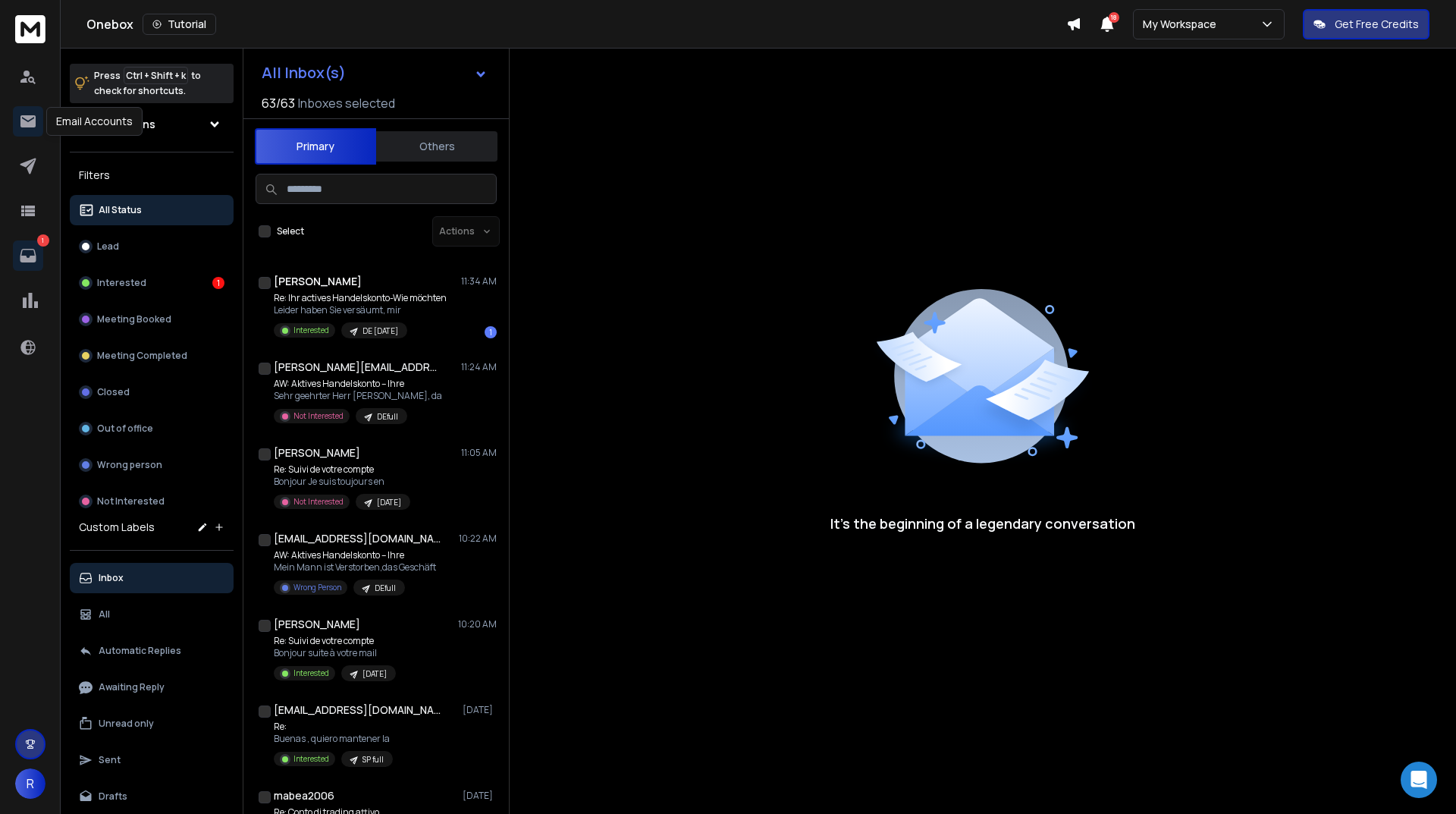
click at [19, 128] on icon at bounding box center [28, 121] width 18 height 18
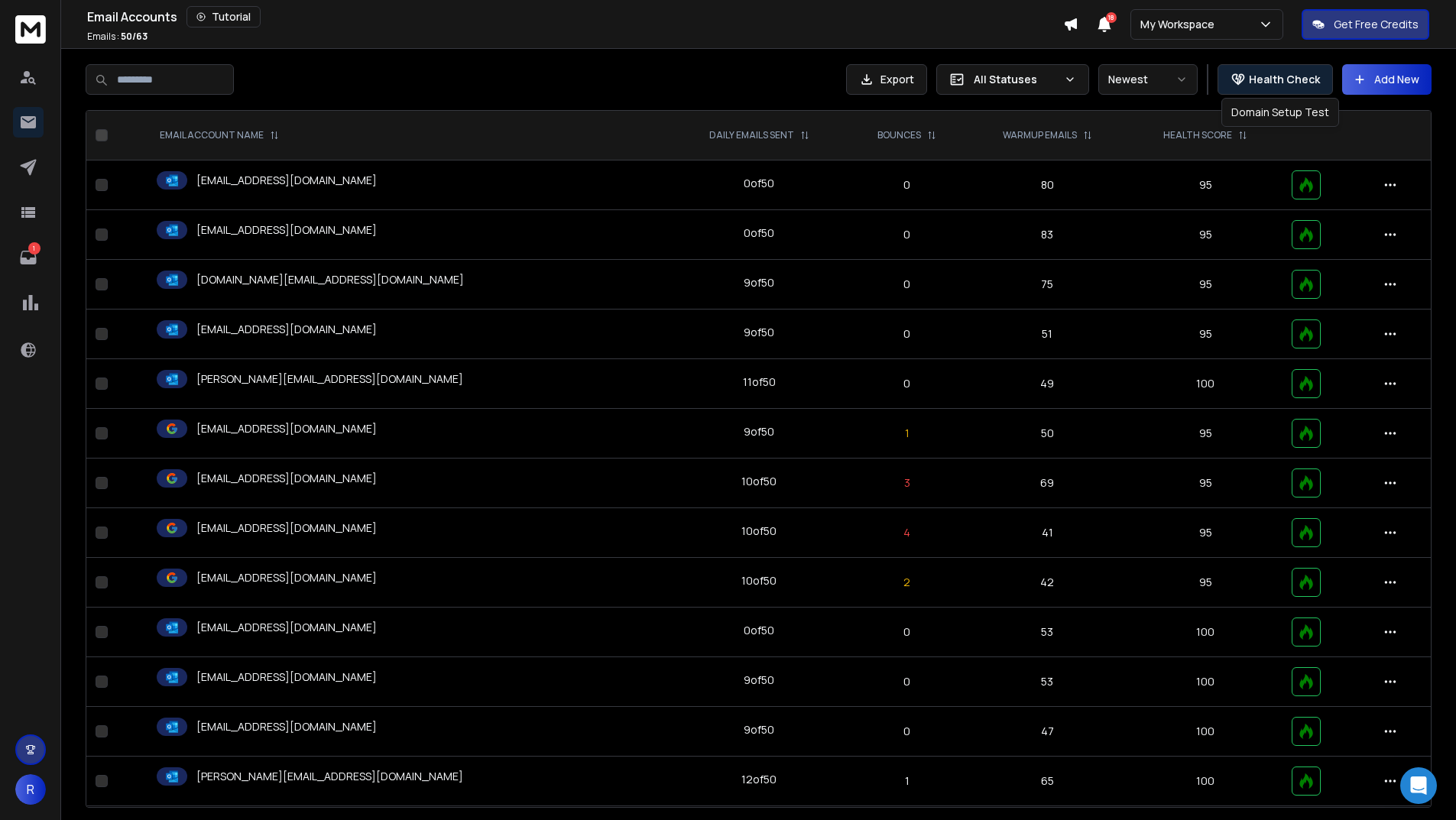
click at [1238, 83] on icon at bounding box center [1238, 79] width 16 height 16
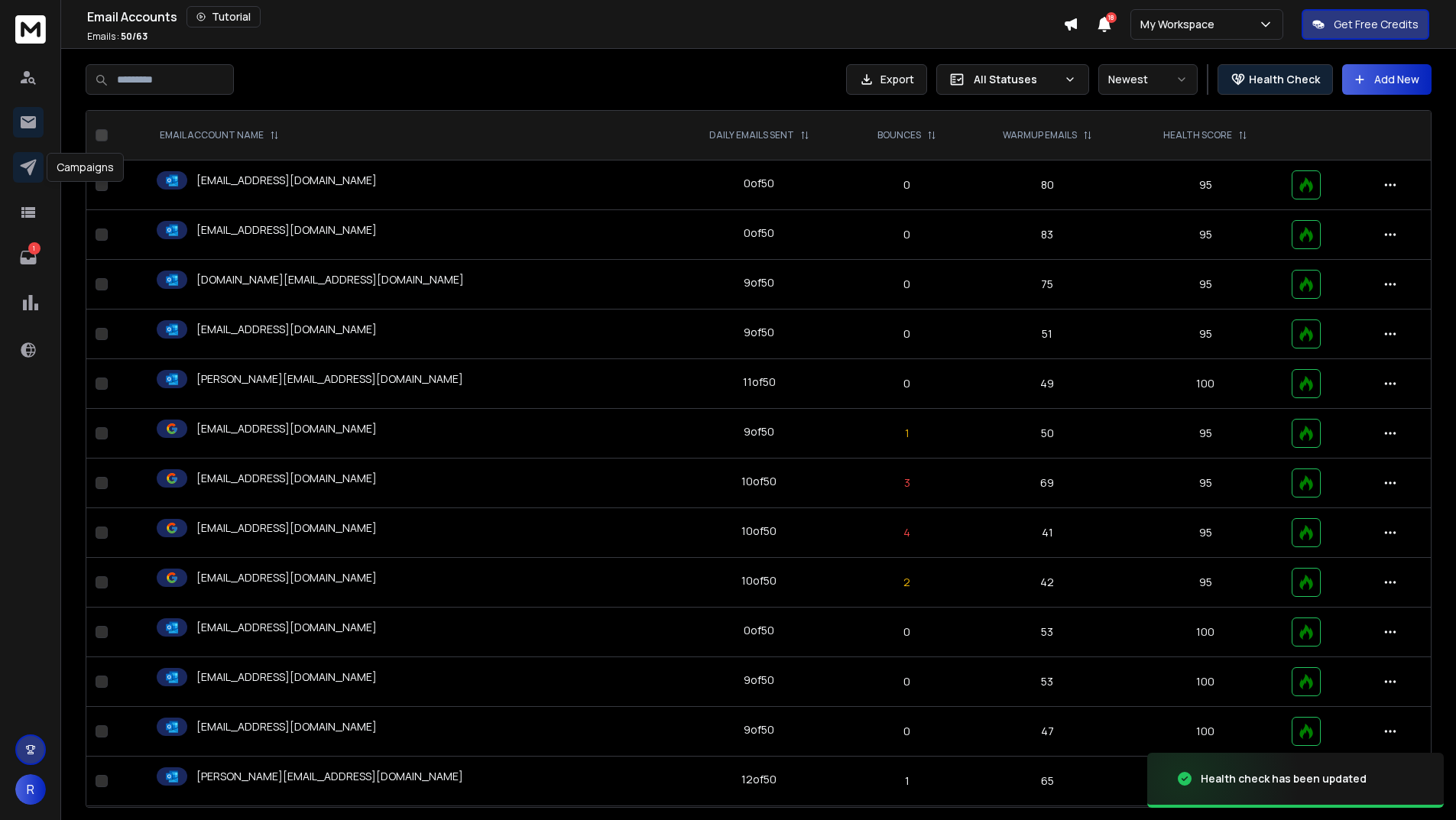
click at [34, 166] on icon at bounding box center [28, 167] width 16 height 16
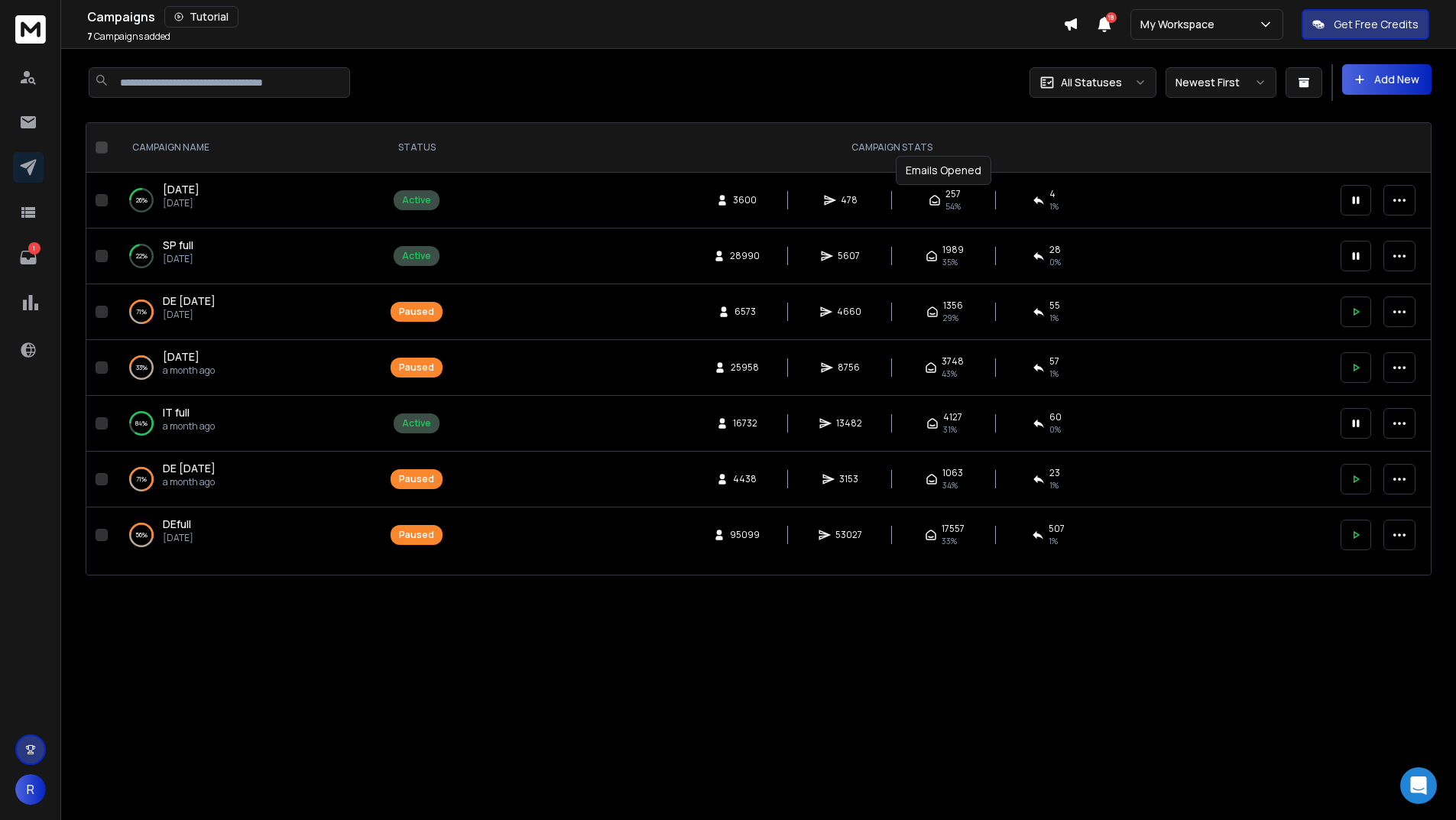
click at [936, 213] on td "3600 478 257 54 % 4 1 %" at bounding box center [892, 201] width 879 height 56
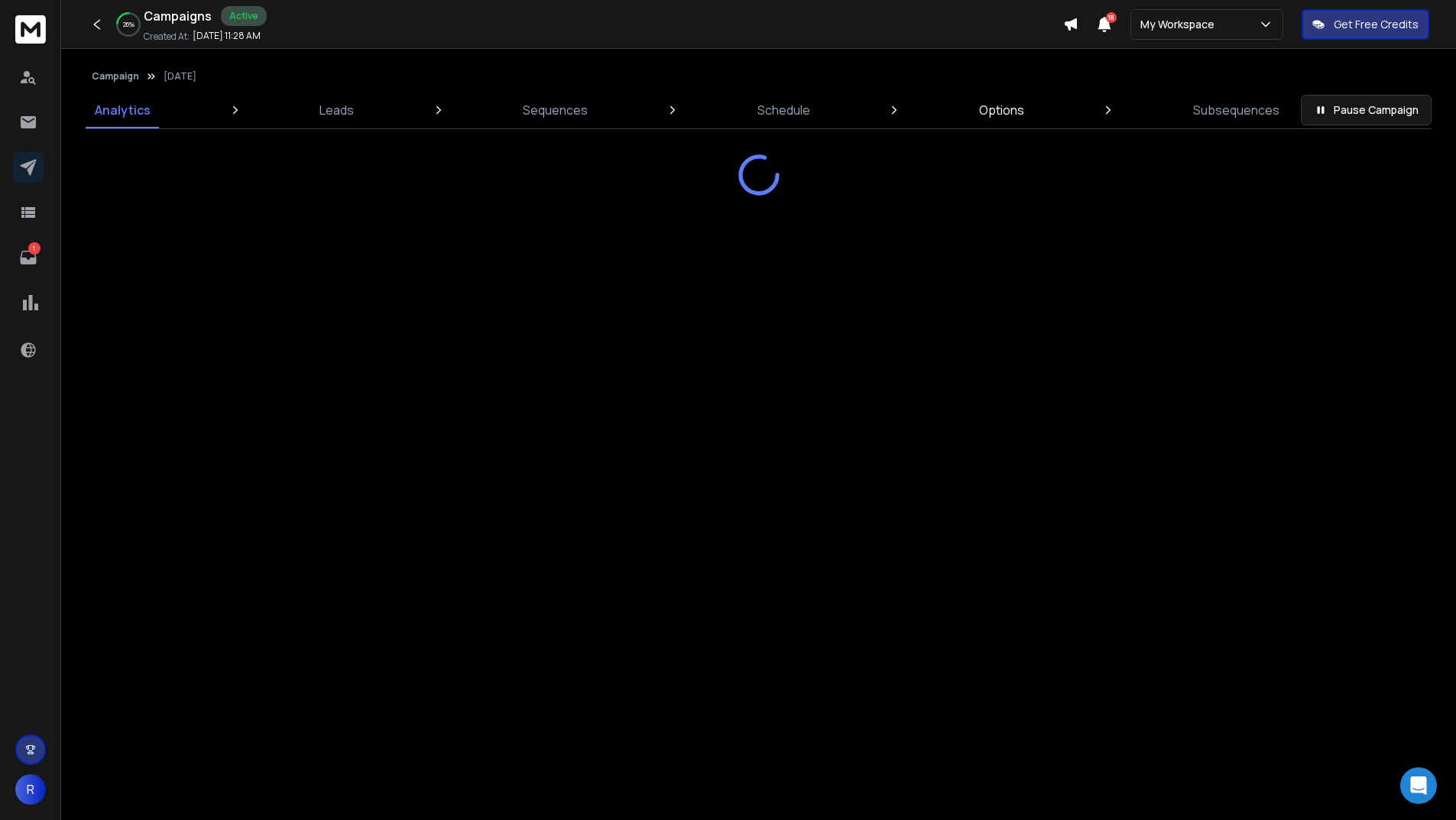
click at [1054, 77] on div "Campaign fr OCT 2 Analytics Leads Sequences Schedule Options Subsequences Pause…" at bounding box center [758, 97] width 1346 height 65
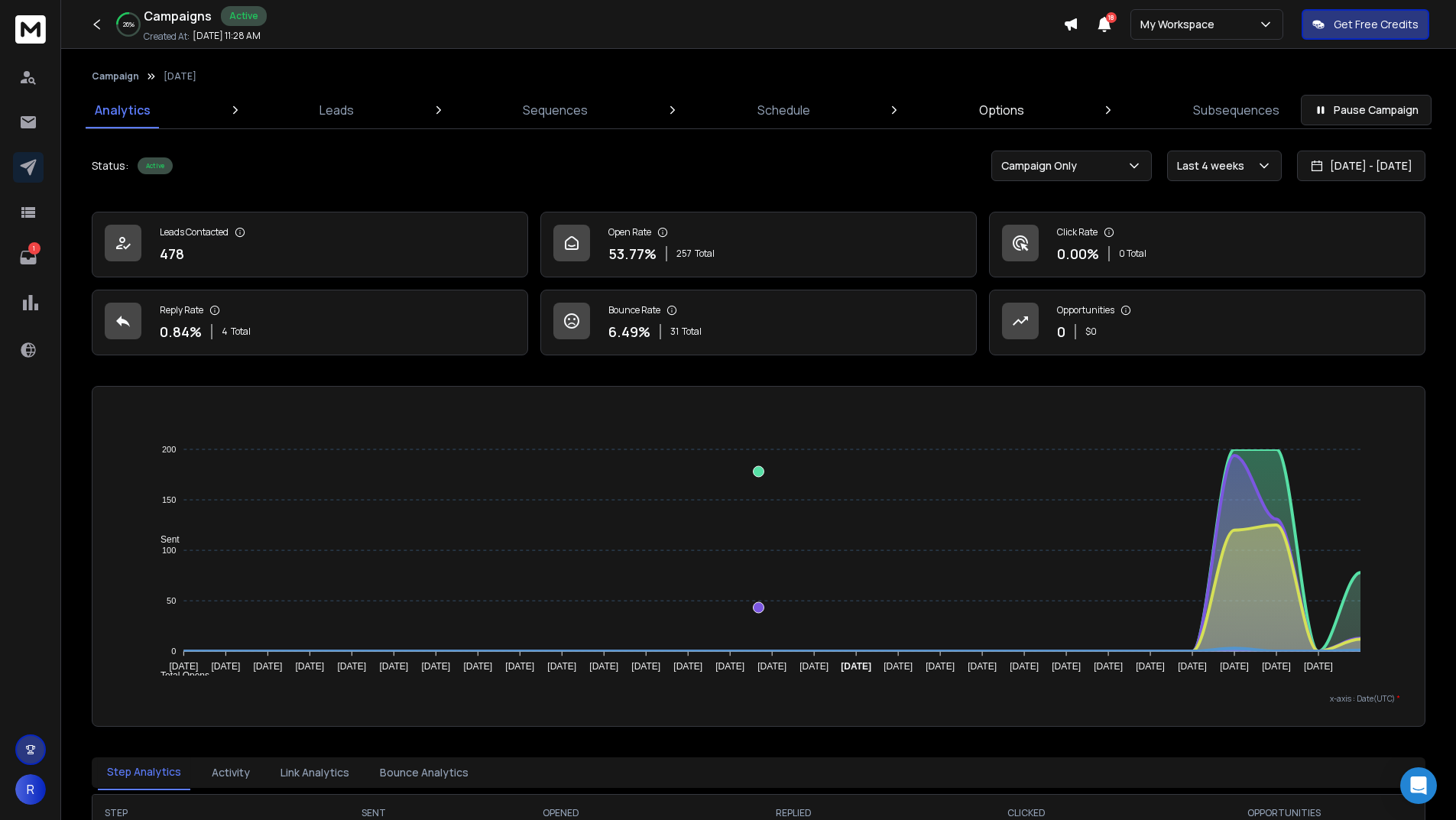
click at [1008, 99] on link "Options" at bounding box center [1001, 110] width 64 height 37
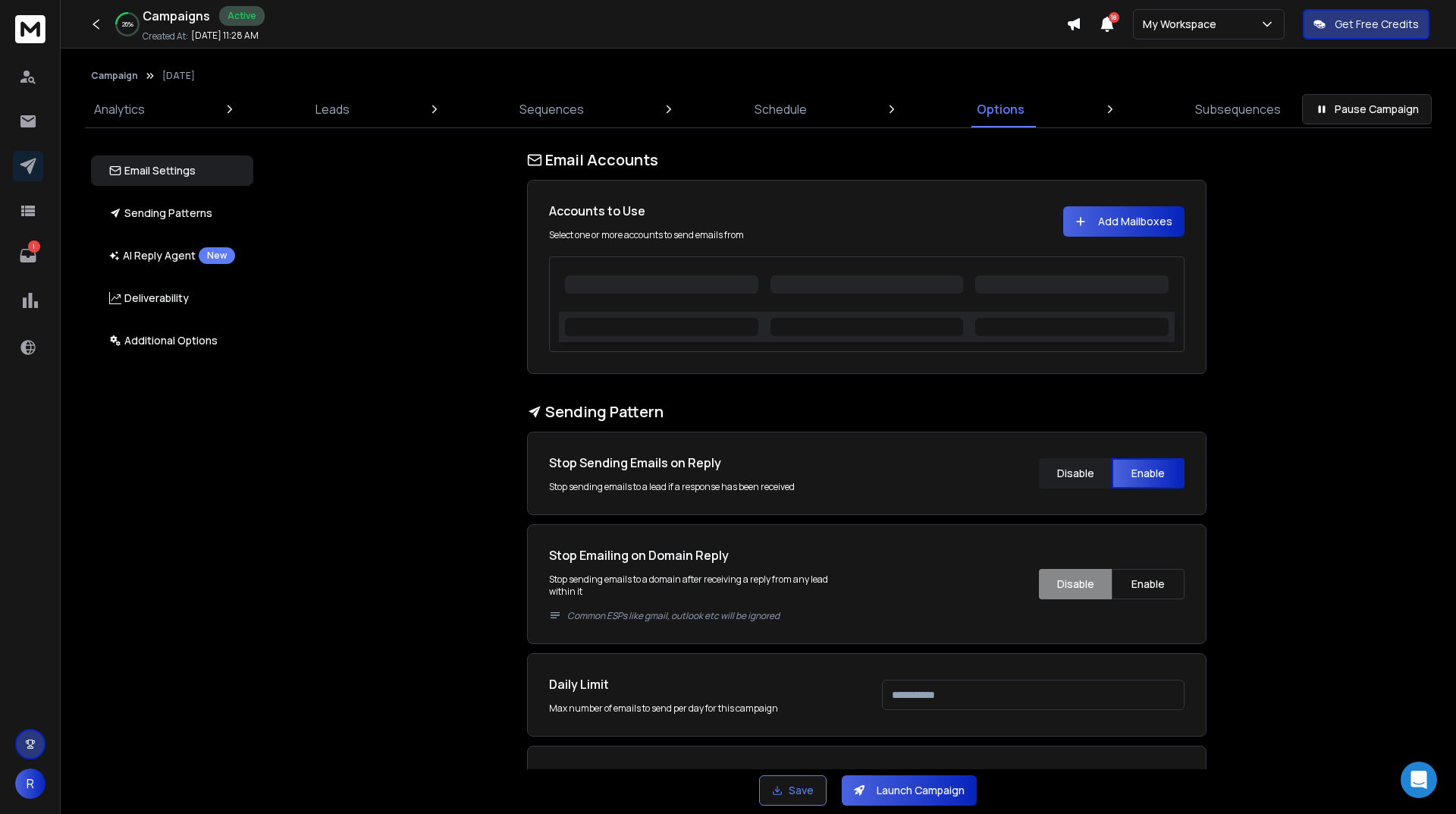
scroll to position [542, 0]
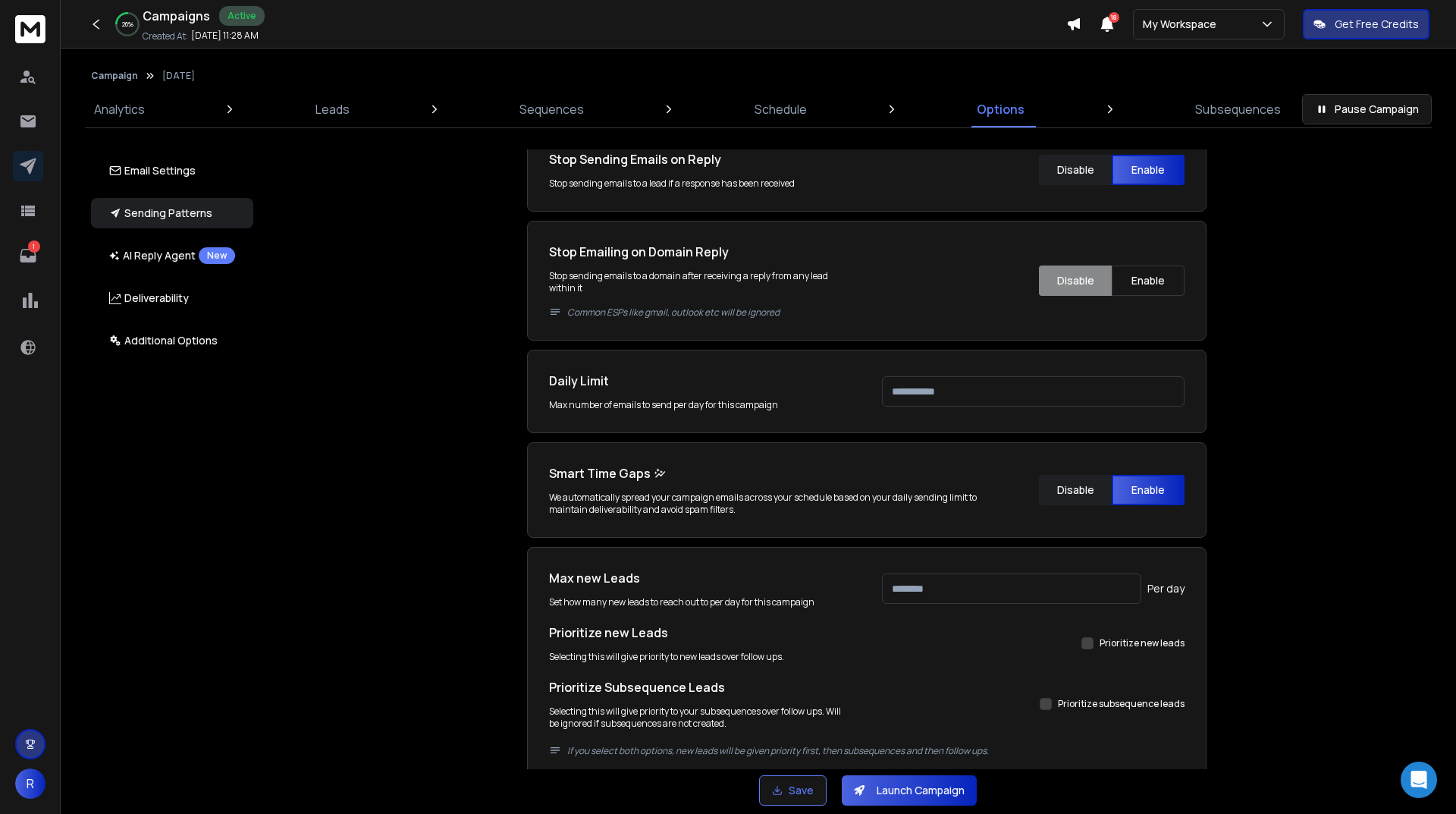
click at [931, 385] on input "***" at bounding box center [1034, 391] width 303 height 30
type input "***"
click at [927, 588] on input "***" at bounding box center [1012, 588] width 260 height 30
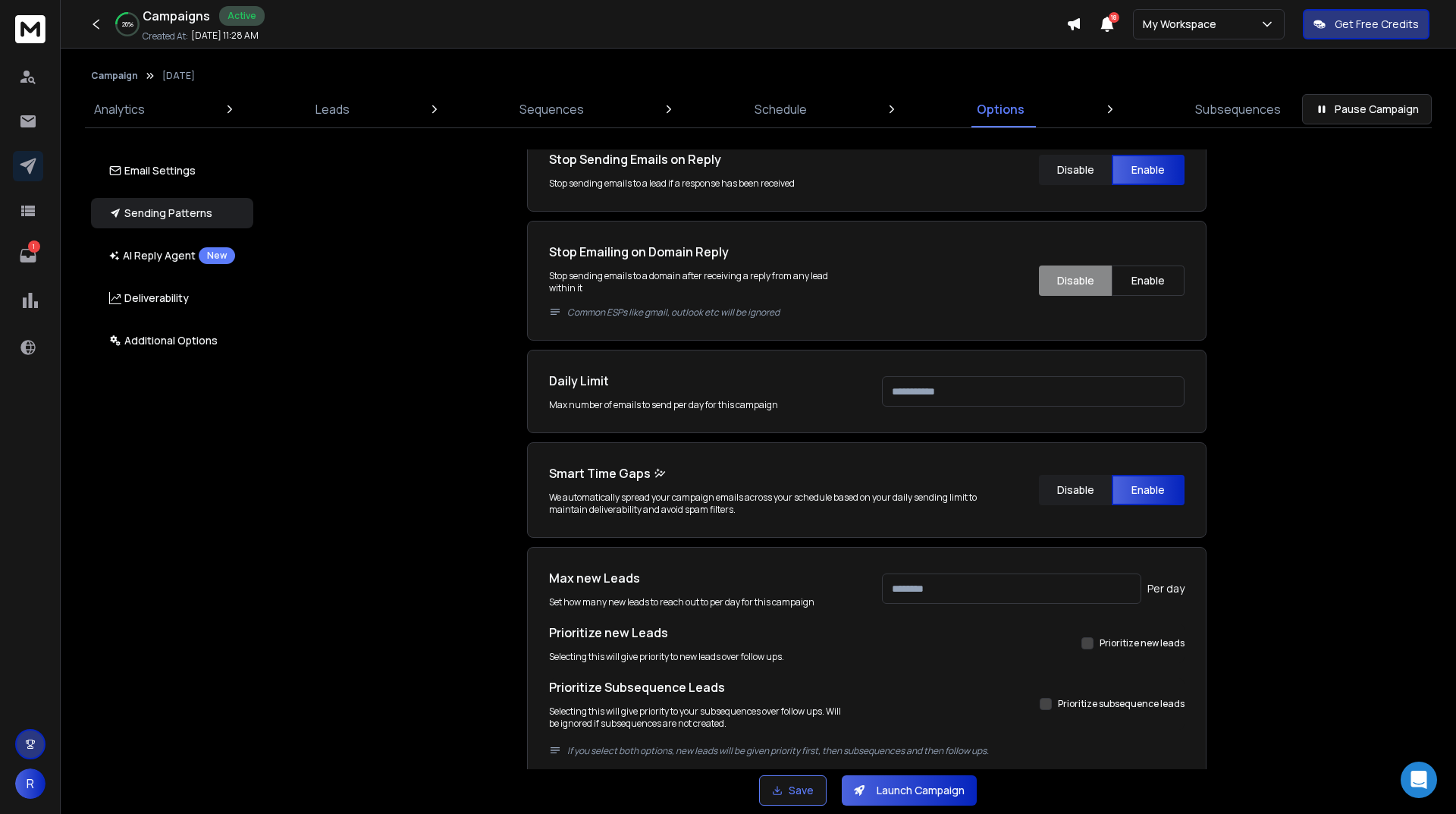
click at [927, 588] on input "***" at bounding box center [1012, 588] width 260 height 30
type input "***"
click at [962, 775] on button "Launch Campaign" at bounding box center [909, 790] width 135 height 30
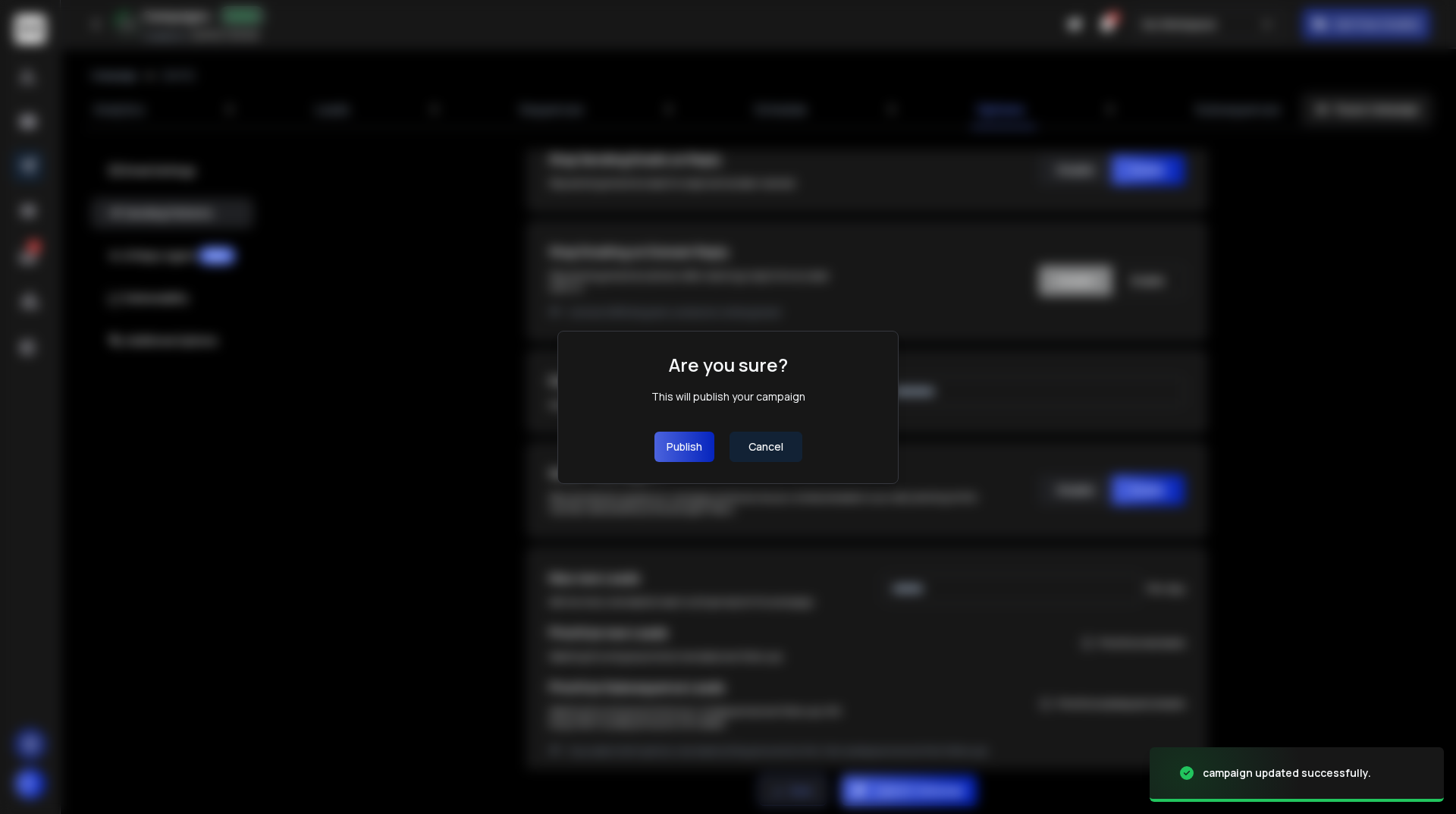
click at [694, 469] on div "Are you sure? This will publish your campaign Publish Cancel" at bounding box center [728, 407] width 341 height 153
click at [693, 466] on div "Are you sure? This will publish your campaign Publish Cancel" at bounding box center [728, 407] width 341 height 153
click at [691, 455] on button "Publish" at bounding box center [684, 446] width 60 height 30
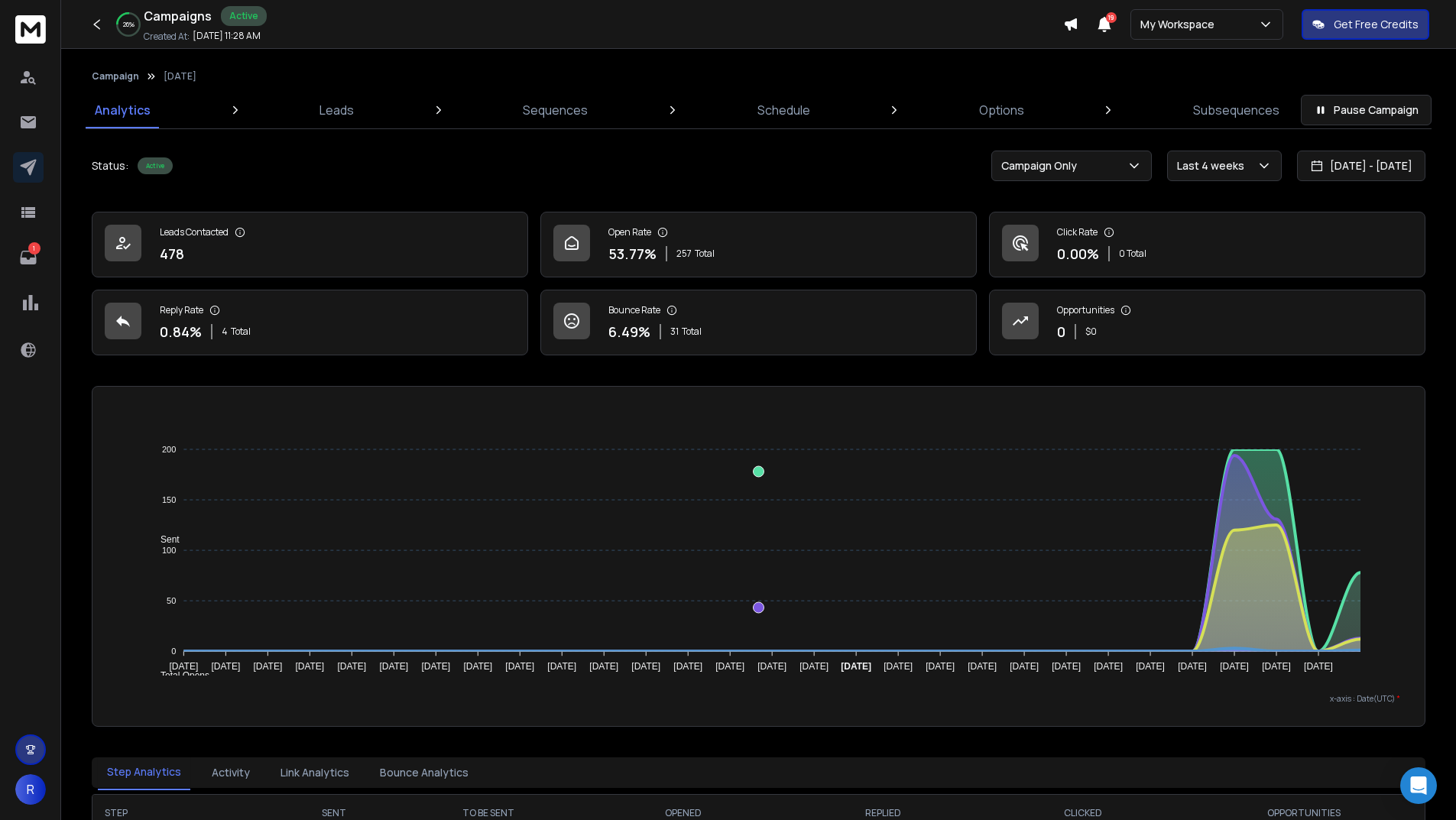
click at [49, 165] on div "1 R" at bounding box center [31, 410] width 61 height 820
click at [25, 168] on icon at bounding box center [28, 167] width 16 height 16
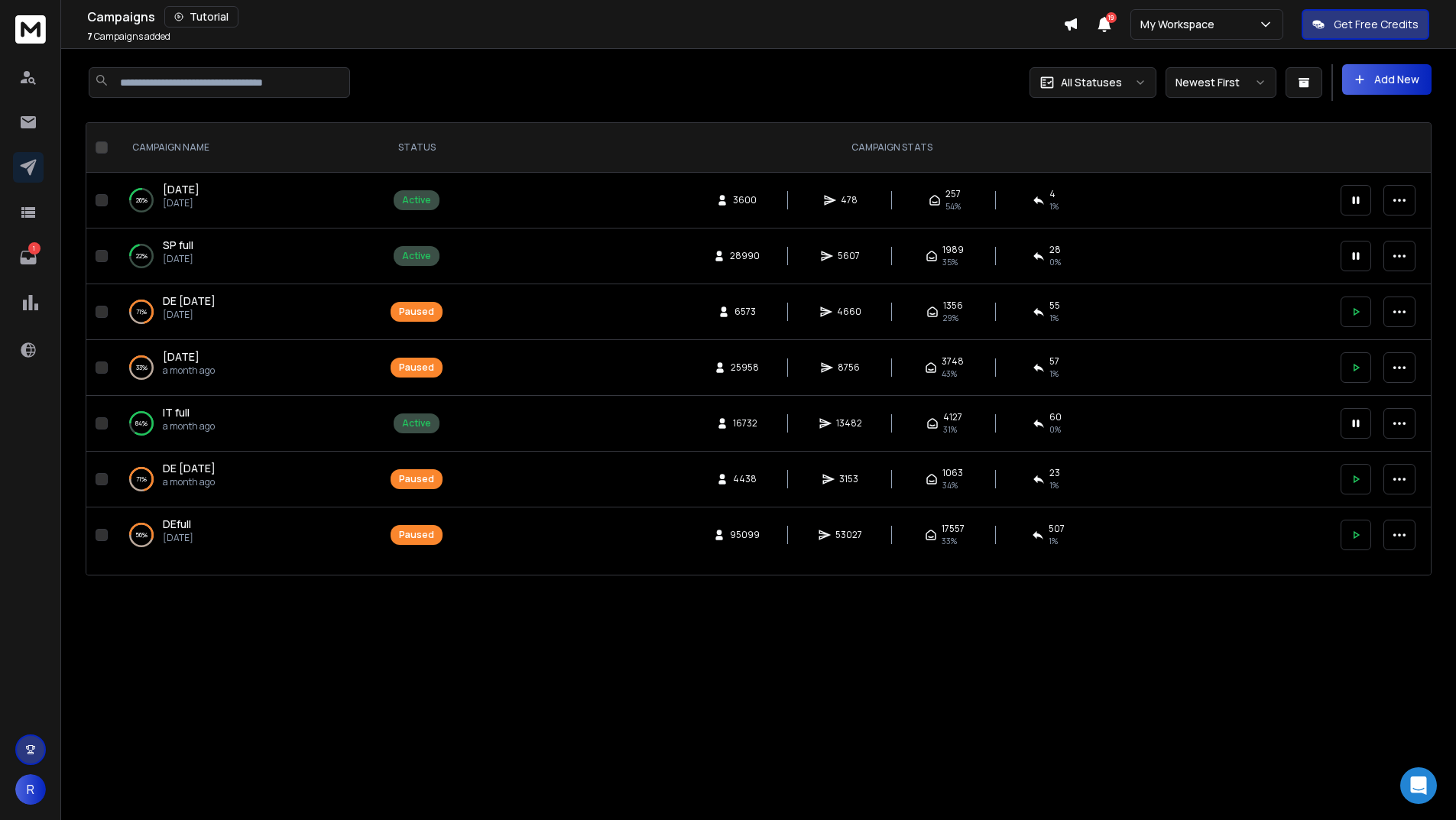
click at [912, 254] on div "28990 5607 1989 35 % 28 0 %" at bounding box center [892, 256] width 382 height 24
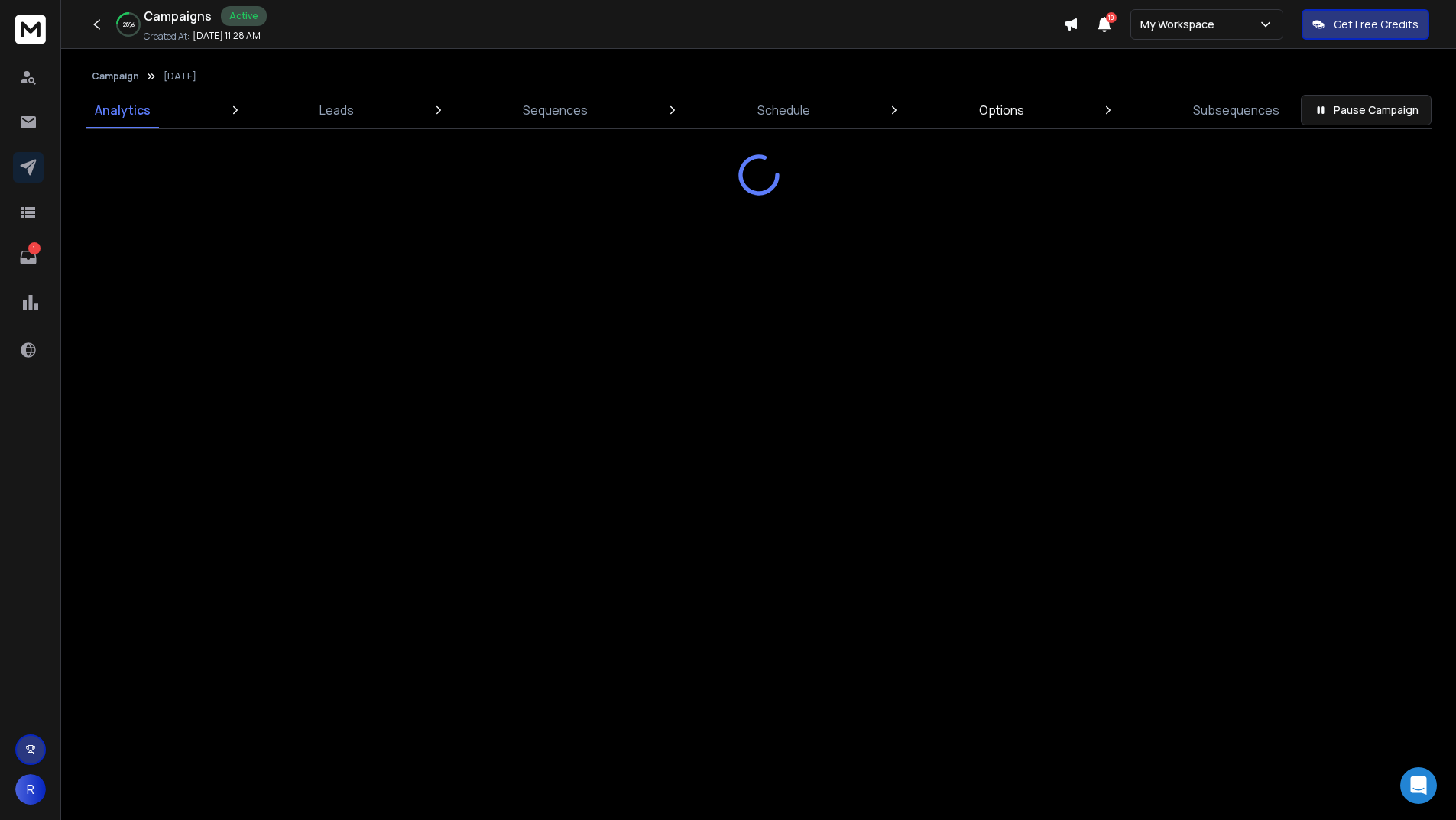
click at [984, 96] on link "Options" at bounding box center [1001, 110] width 64 height 37
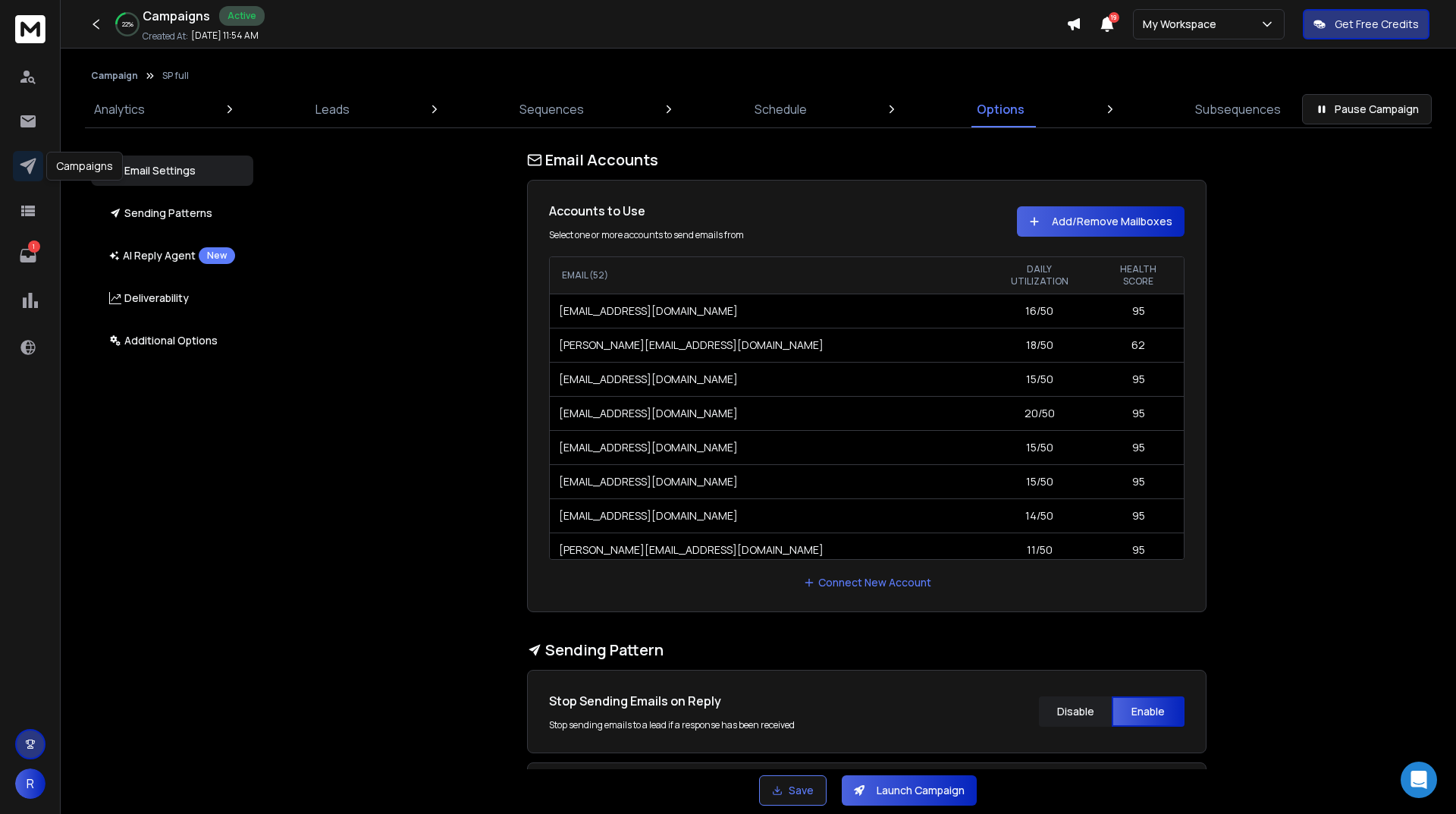
click at [39, 153] on link at bounding box center [28, 165] width 30 height 30
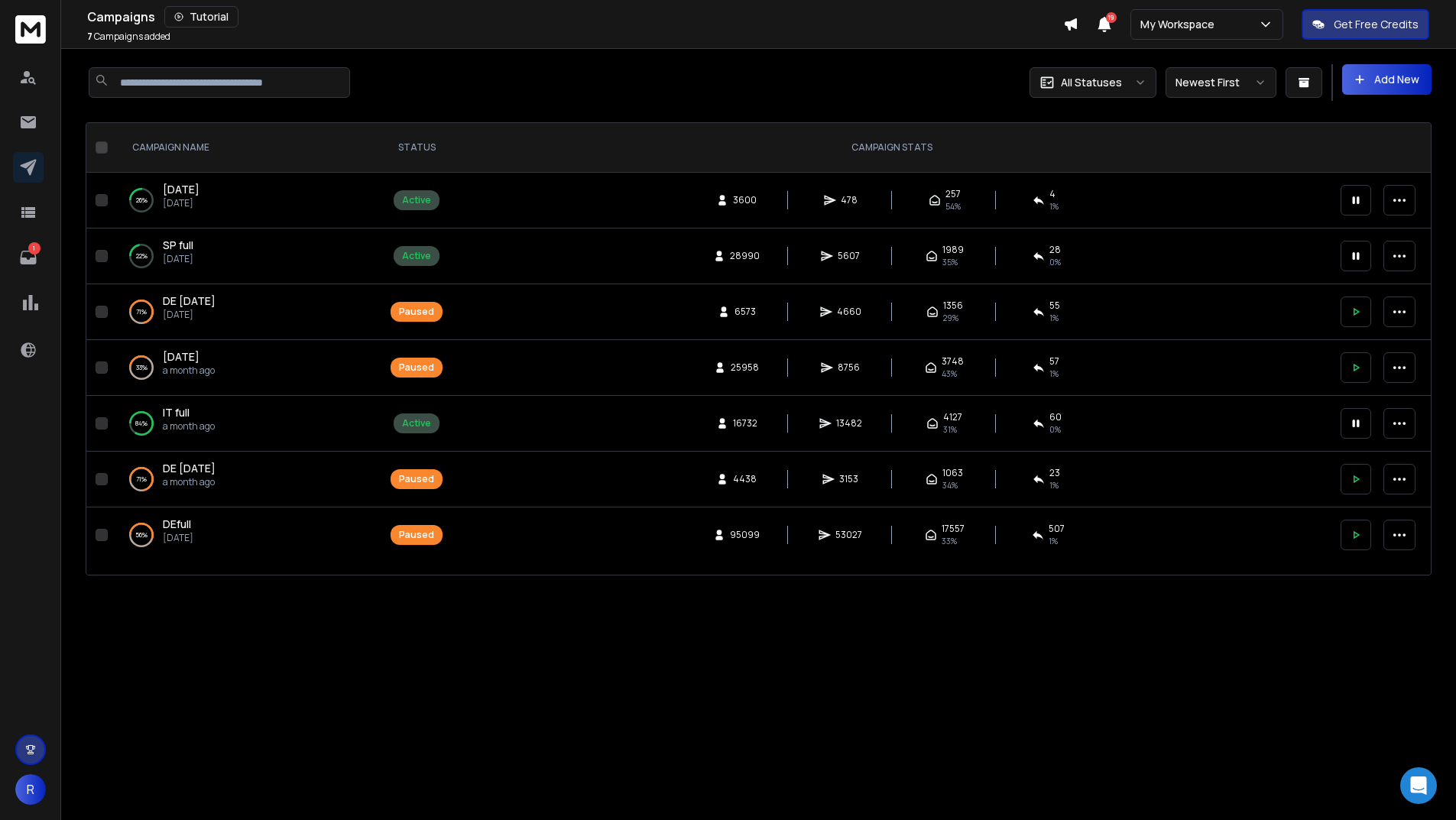
click at [229, 355] on div "33 % [DATE] a month ago" at bounding box center [248, 367] width 237 height 37
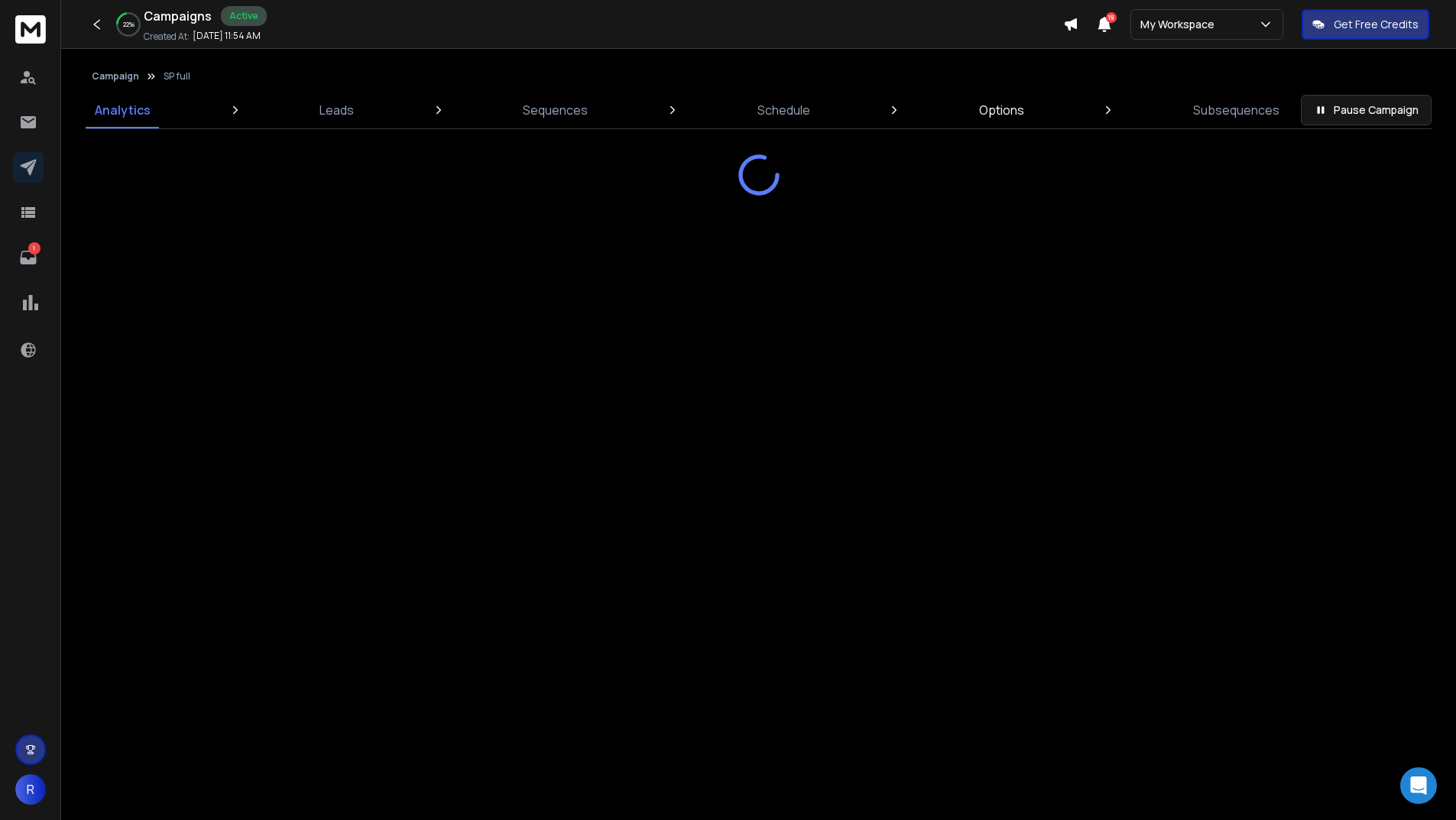
click at [1018, 108] on p "Options" at bounding box center [1001, 110] width 45 height 18
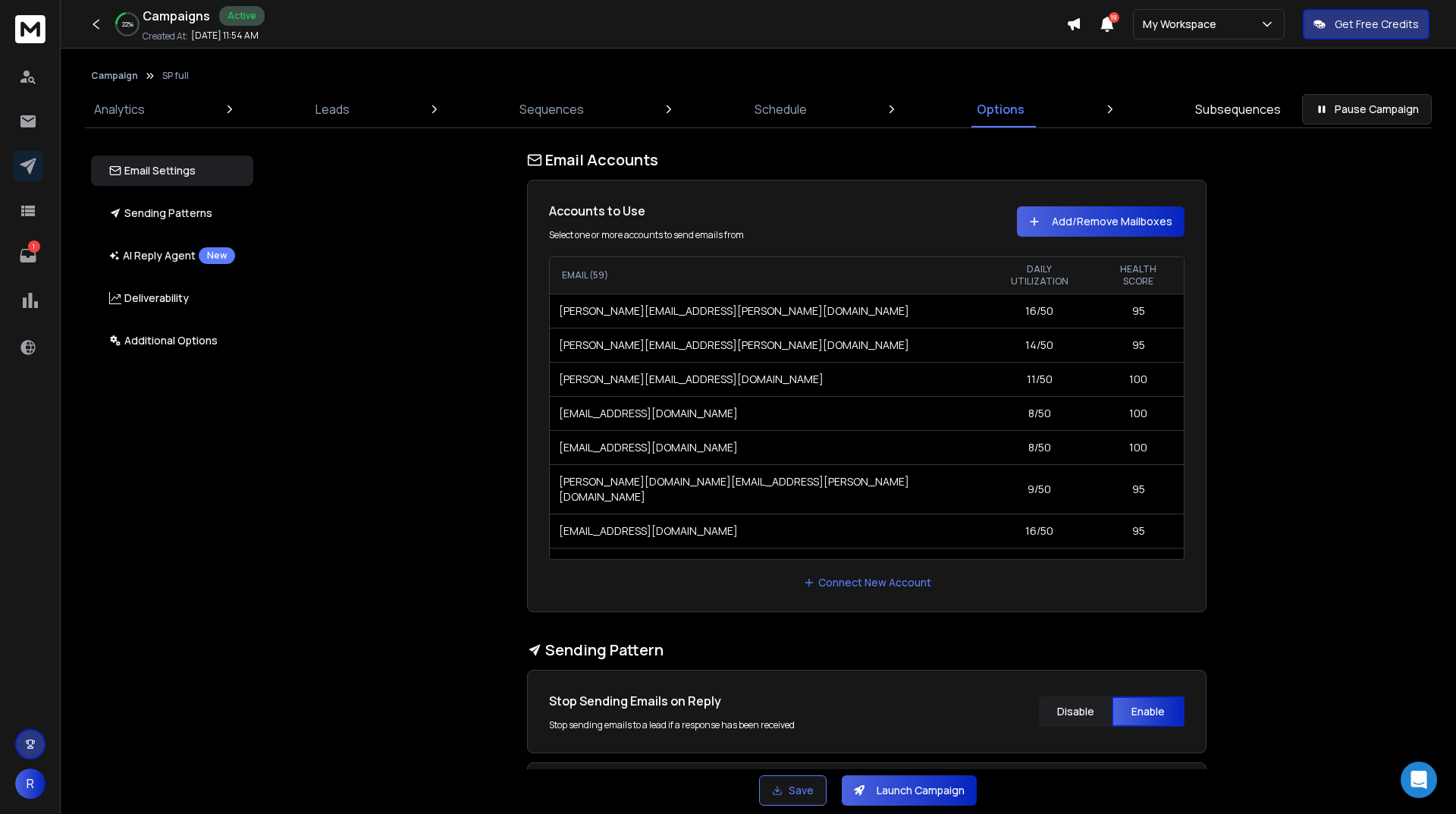
click at [1267, 107] on p "Subsequences" at bounding box center [1238, 109] width 86 height 18
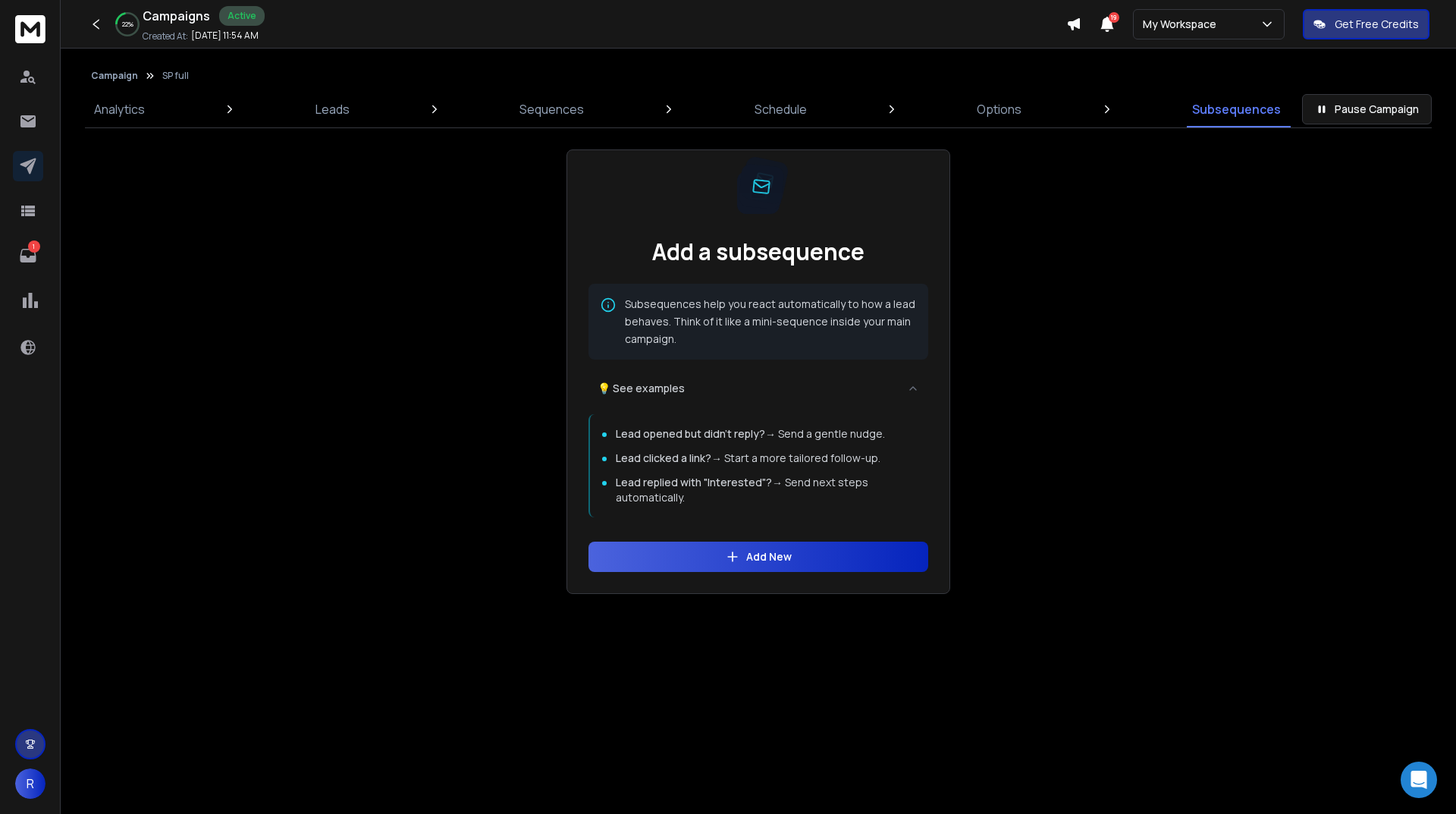
click at [1037, 112] on div "Analytics Leads Sequences Schedule Options Subsequences" at bounding box center [687, 109] width 1205 height 36
click at [1008, 113] on p "Options" at bounding box center [999, 109] width 45 height 18
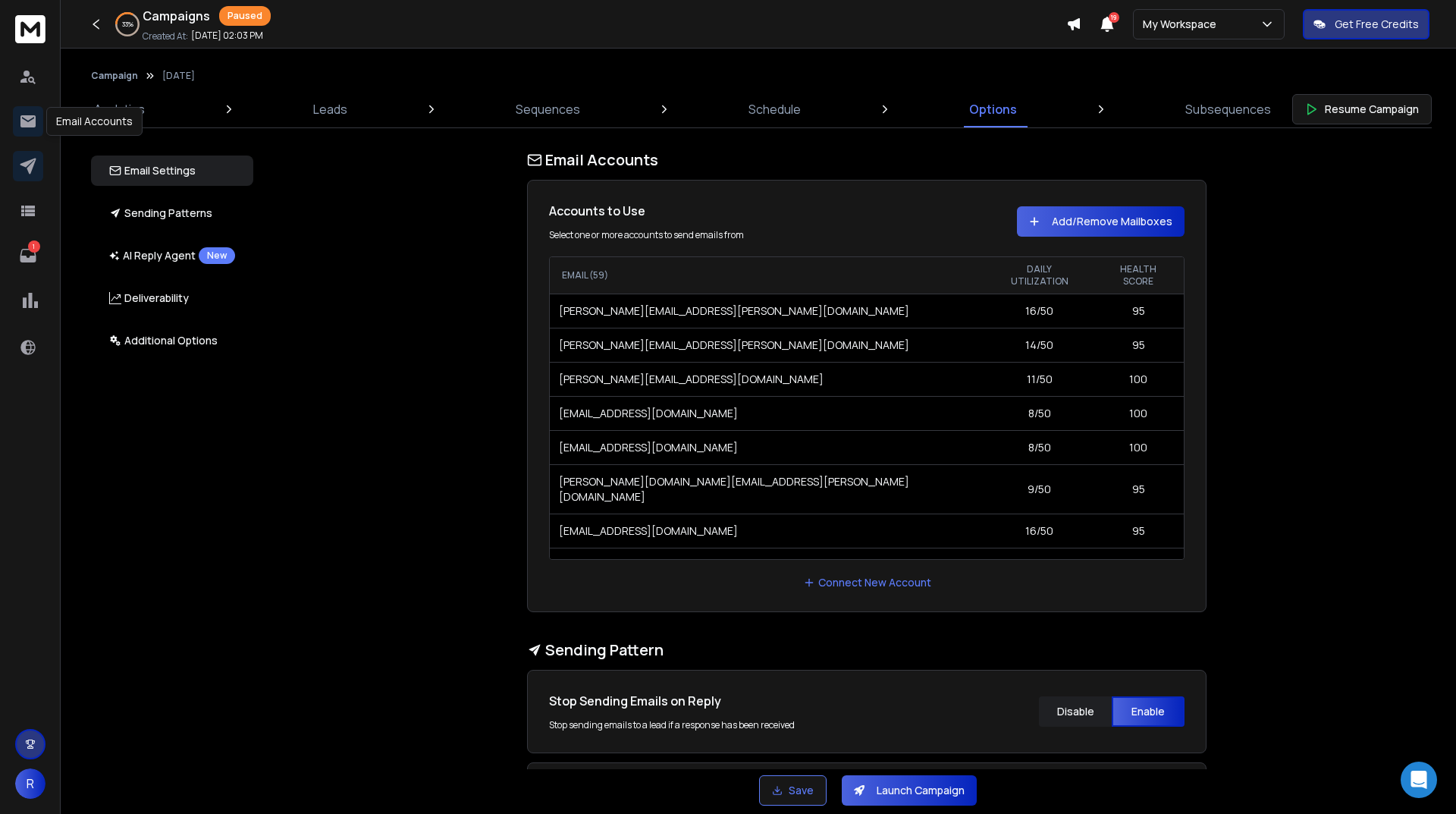
click at [34, 124] on icon at bounding box center [29, 121] width 16 height 12
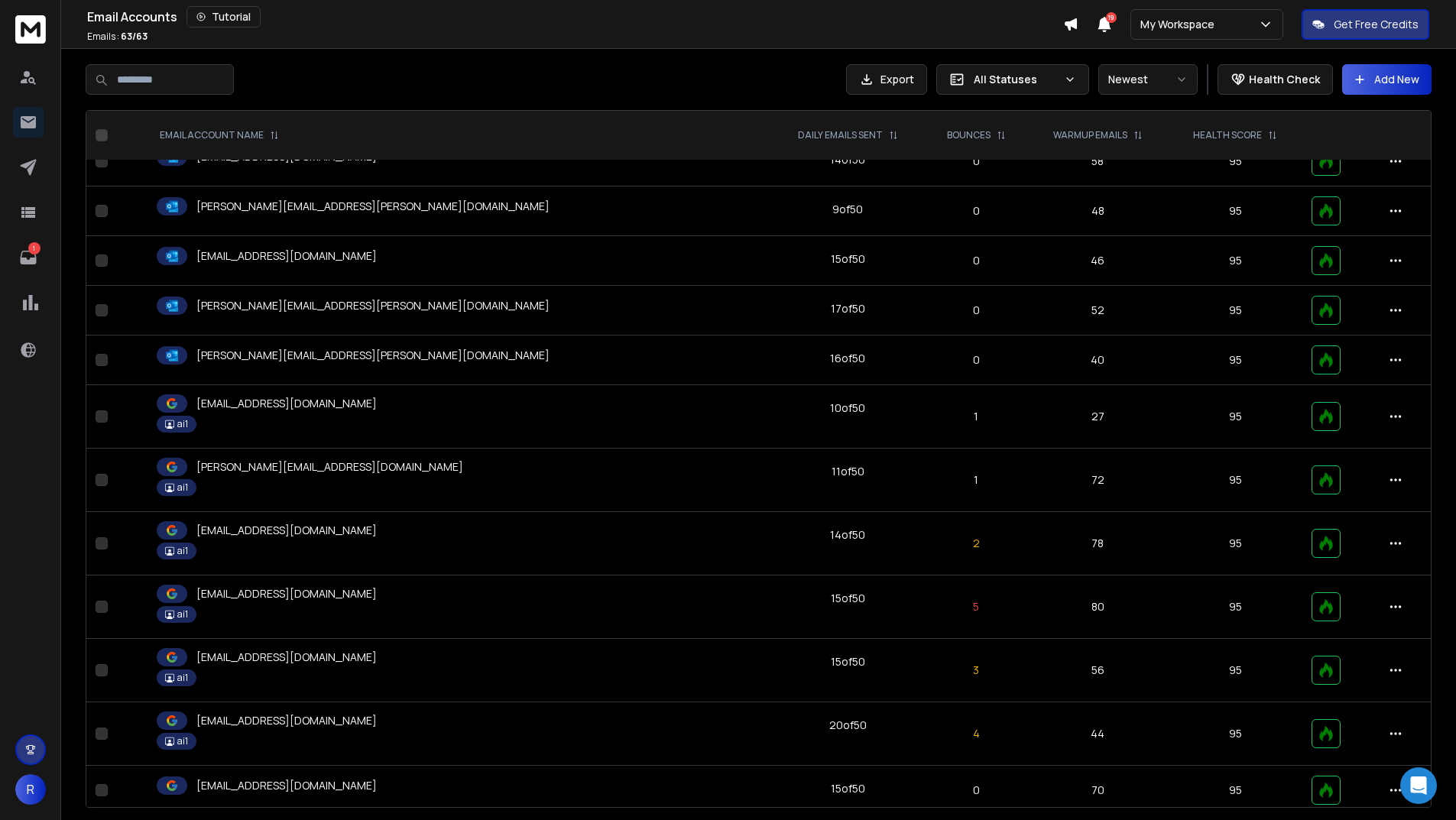
scroll to position [2605, 0]
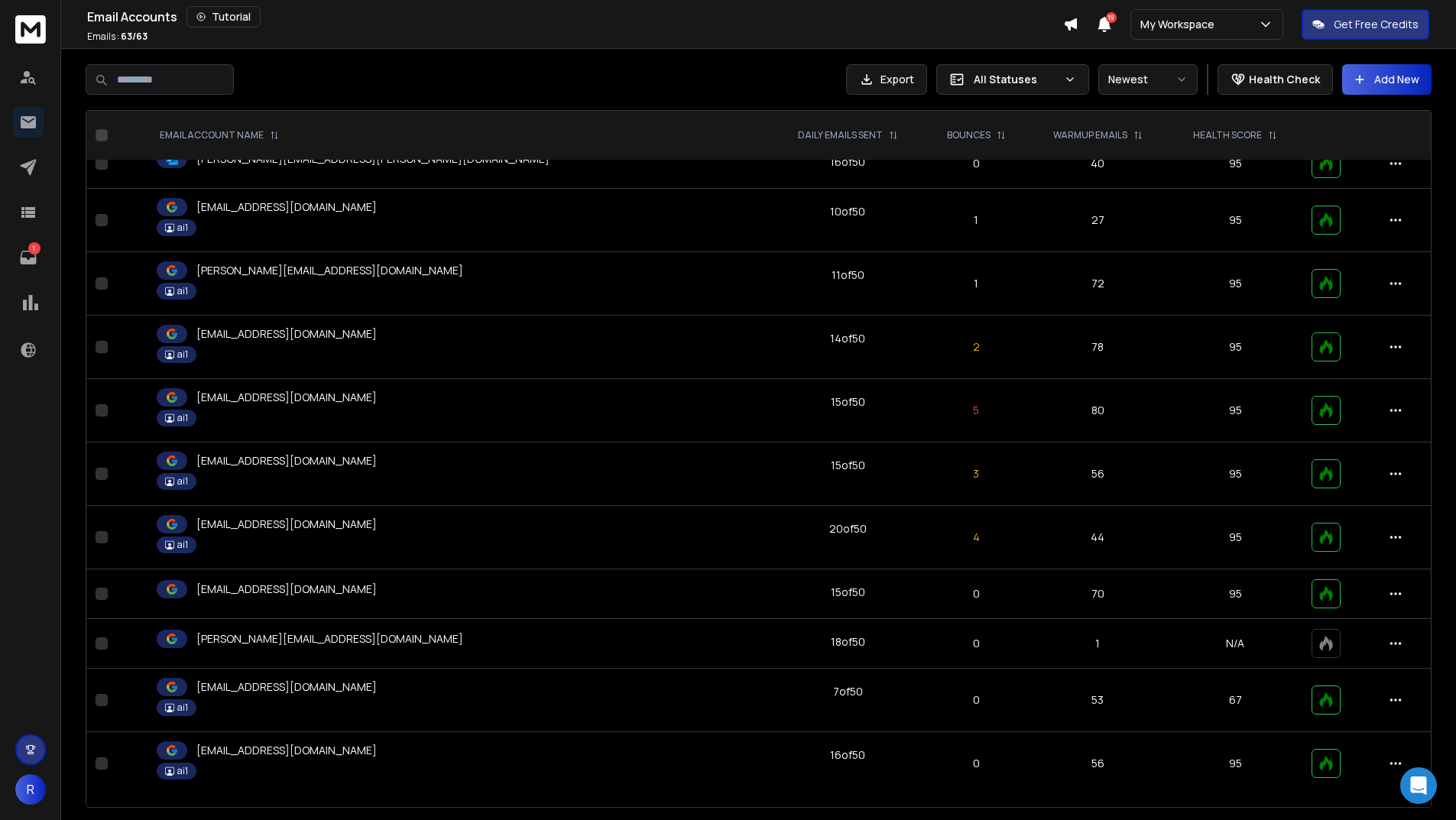
click at [1319, 648] on icon at bounding box center [1325, 644] width 13 height 16
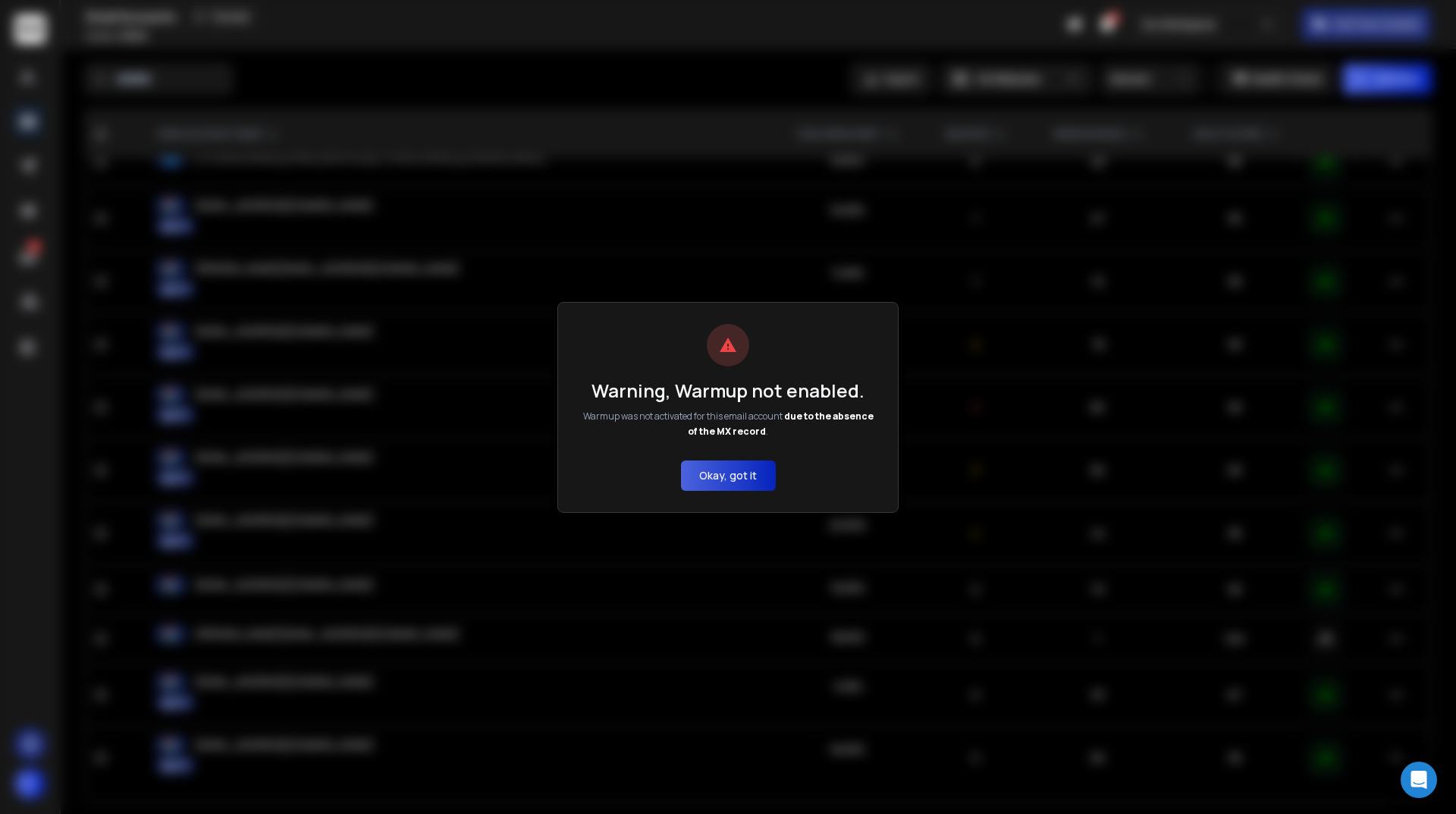
click at [740, 473] on button "Okay, got it" at bounding box center [729, 475] width 95 height 30
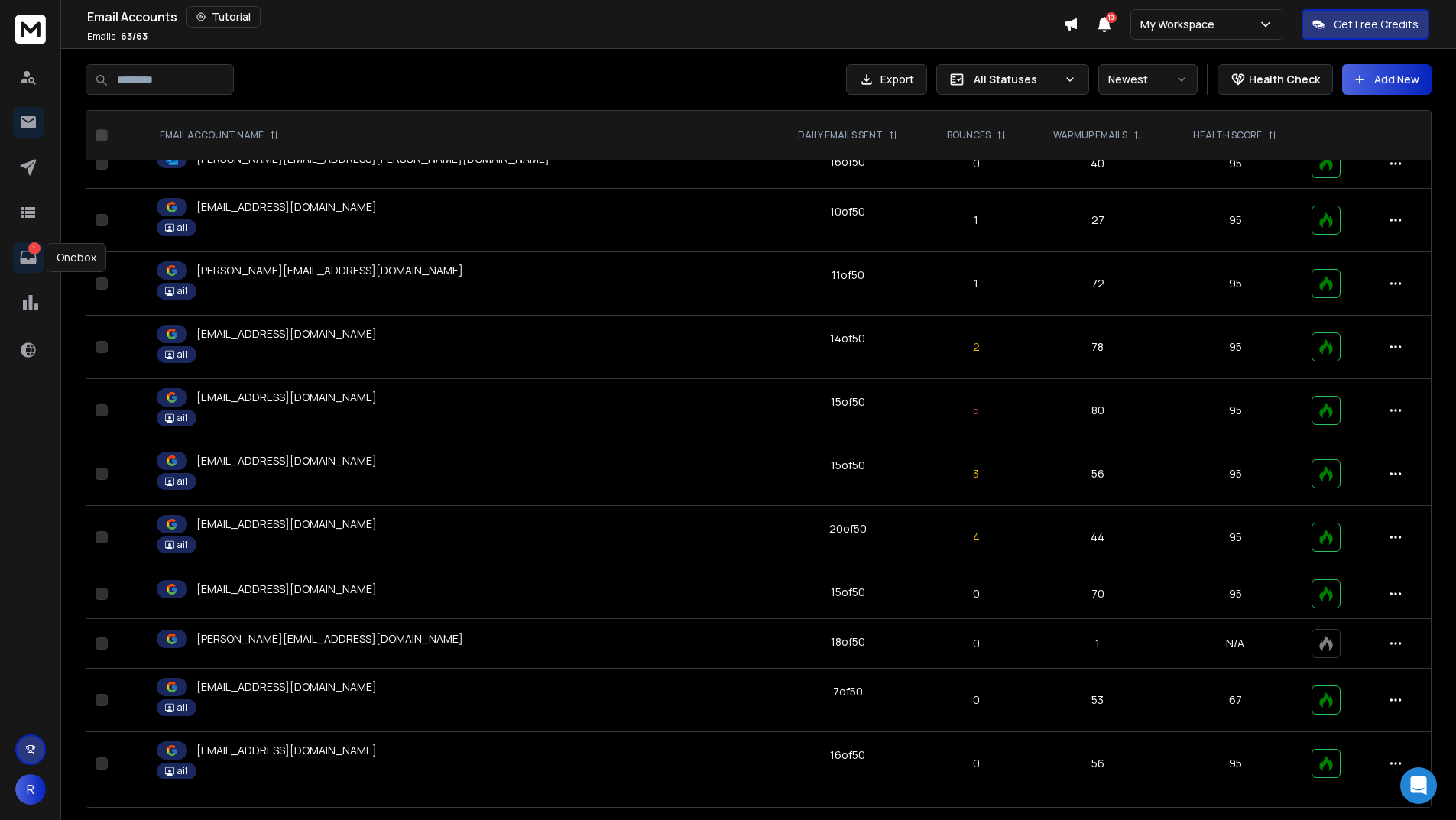
click at [27, 270] on link "1" at bounding box center [28, 257] width 31 height 31
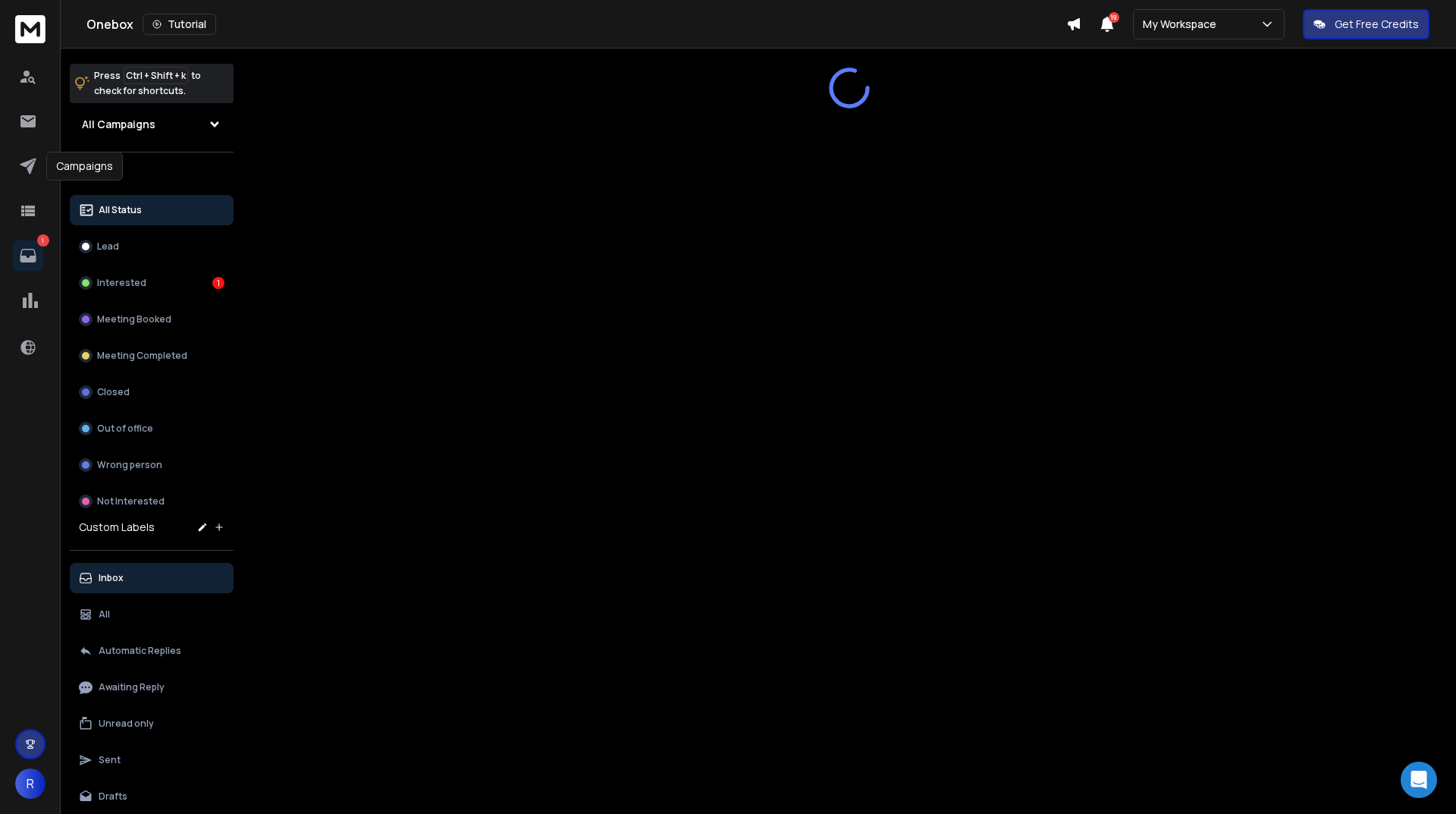
click at [28, 145] on div "1" at bounding box center [30, 215] width 35 height 307
click at [30, 165] on icon at bounding box center [28, 166] width 16 height 16
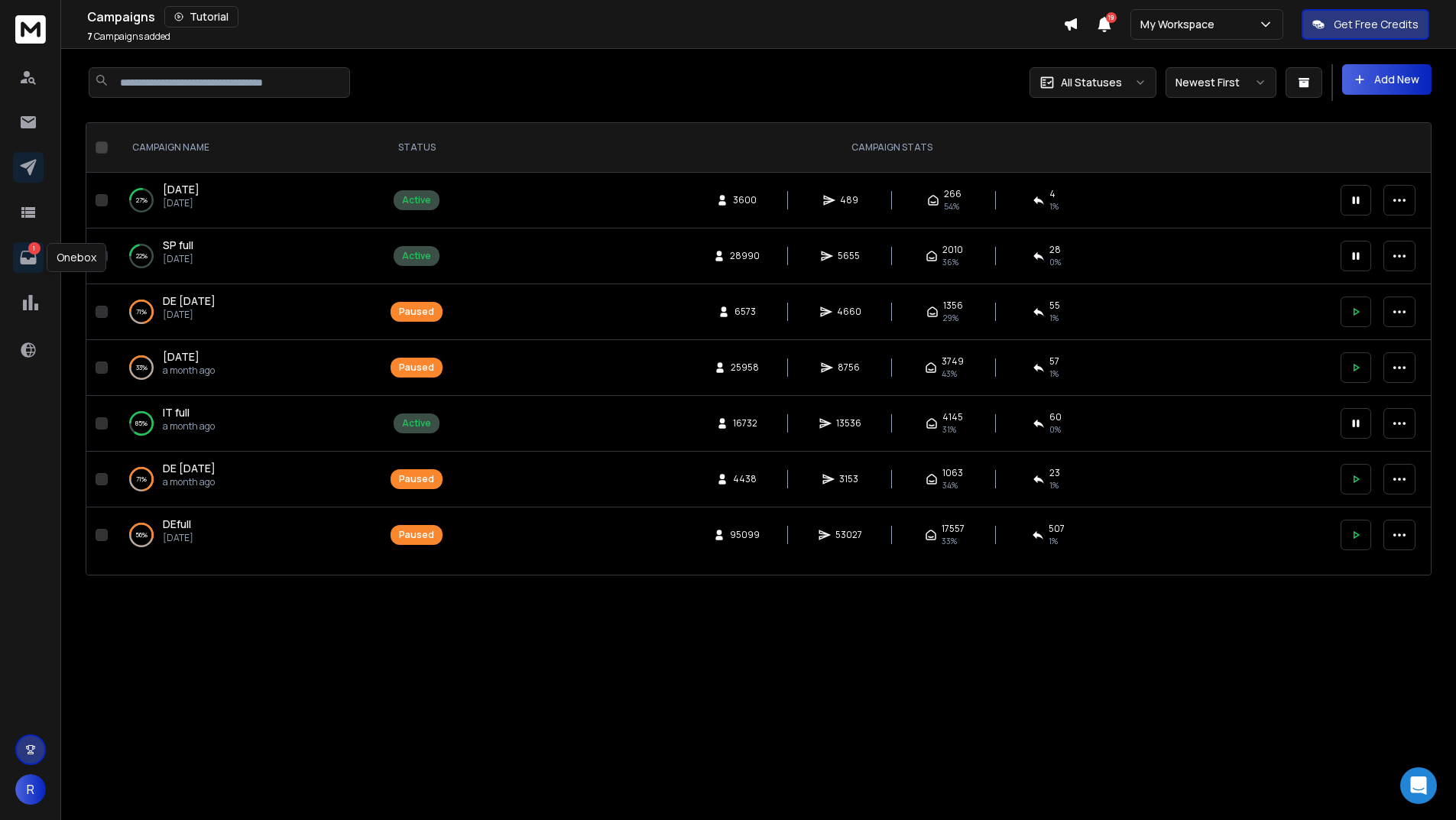
click at [32, 268] on link "1" at bounding box center [28, 257] width 31 height 31
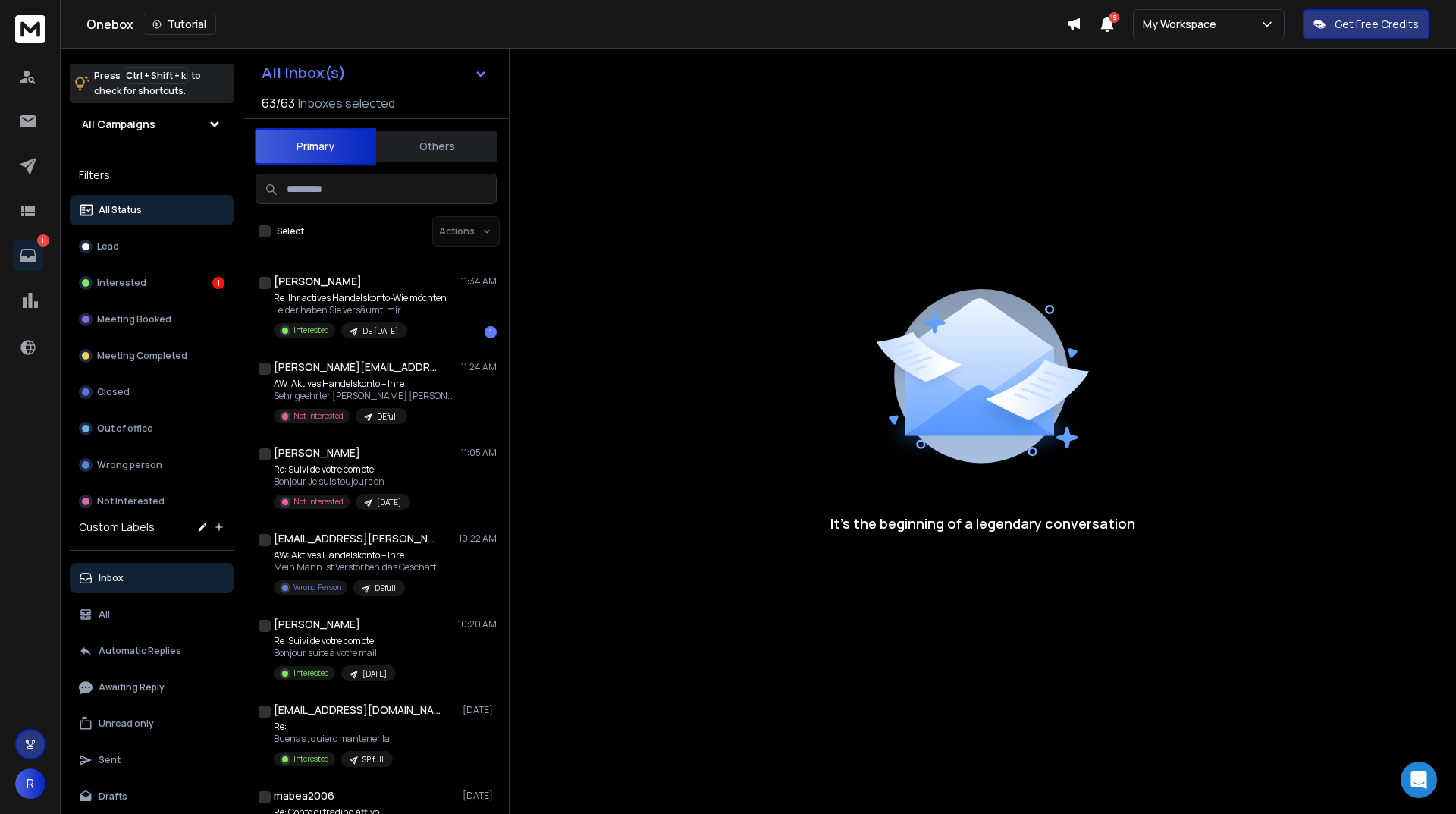
click at [623, 443] on div "It’s the beginning of a legendary conversation" at bounding box center [982, 394] width 946 height 692
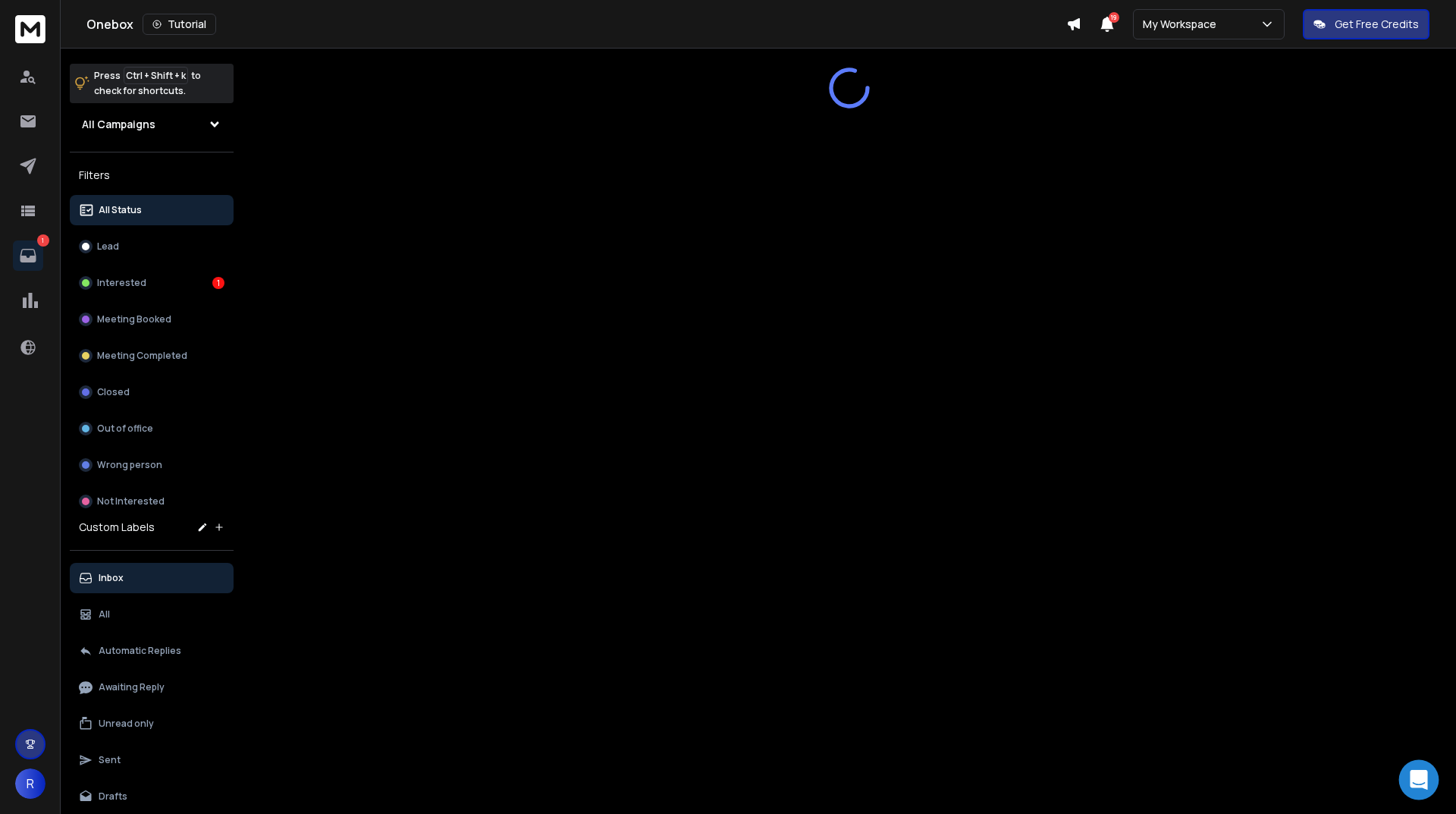
click at [1404, 777] on div "Open Intercom Messenger" at bounding box center [1419, 780] width 40 height 40
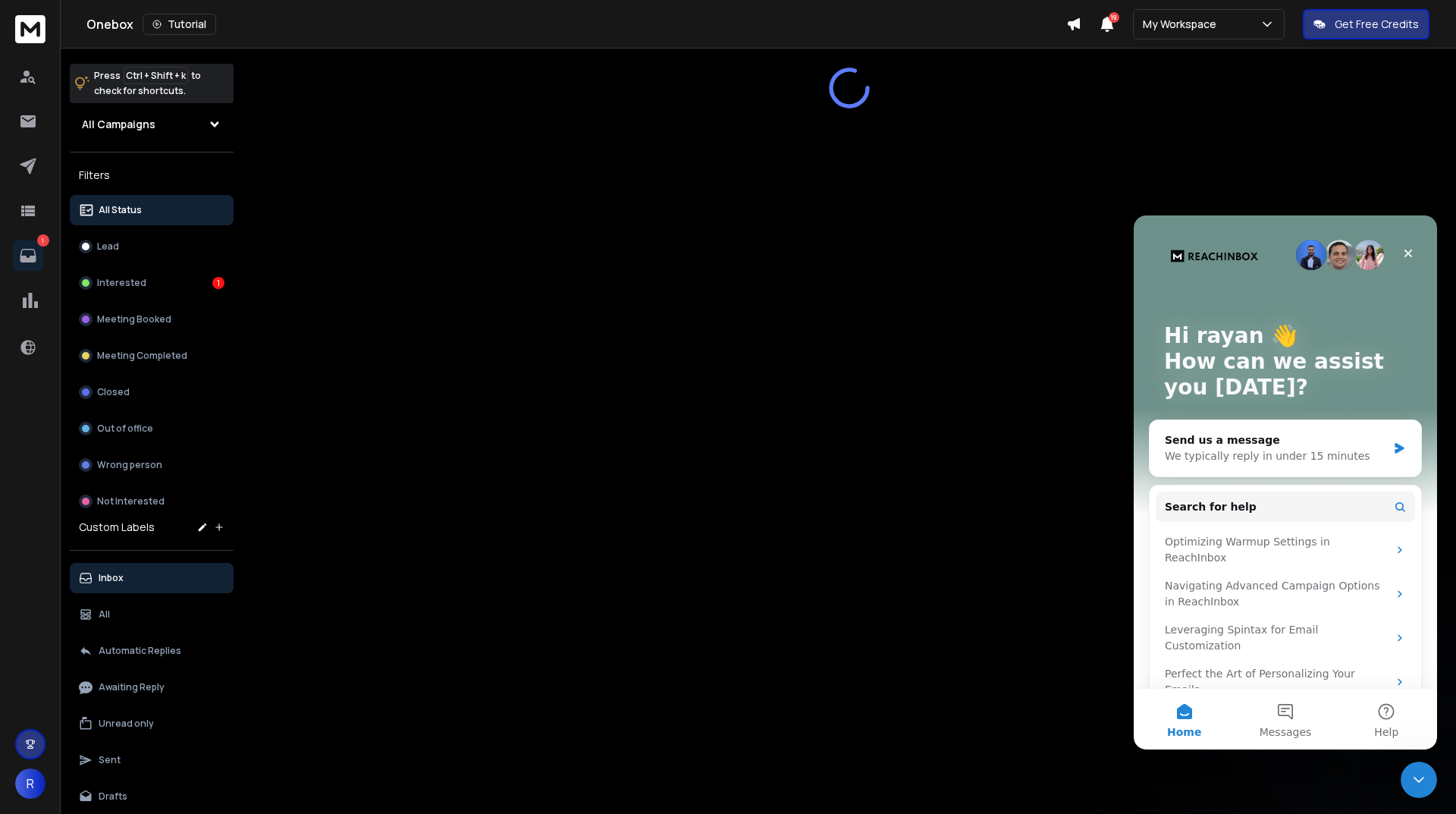
click at [1411, 777] on icon "Close Intercom Messenger" at bounding box center [1419, 779] width 18 height 18
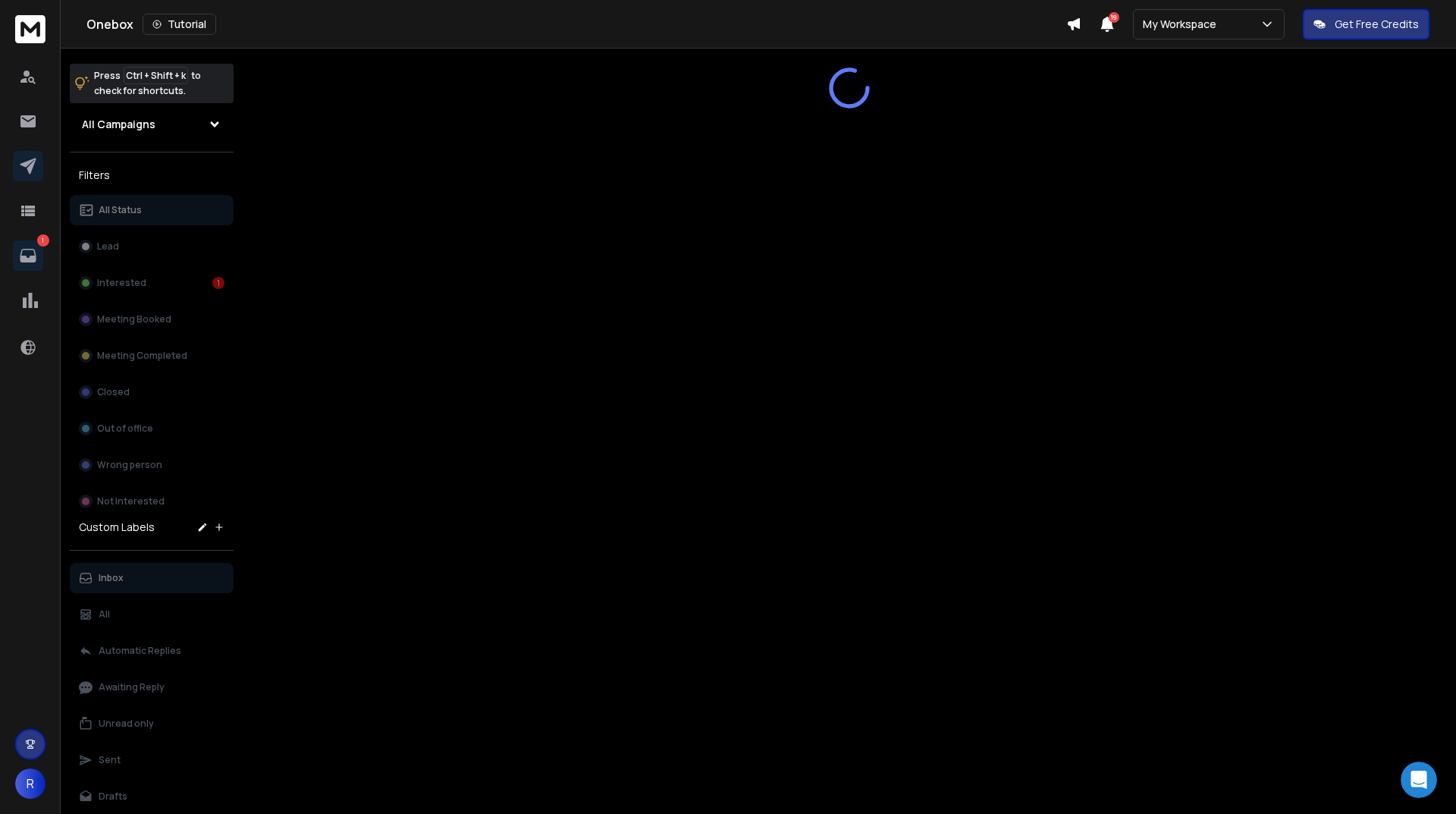
click at [21, 161] on icon at bounding box center [28, 165] width 18 height 18
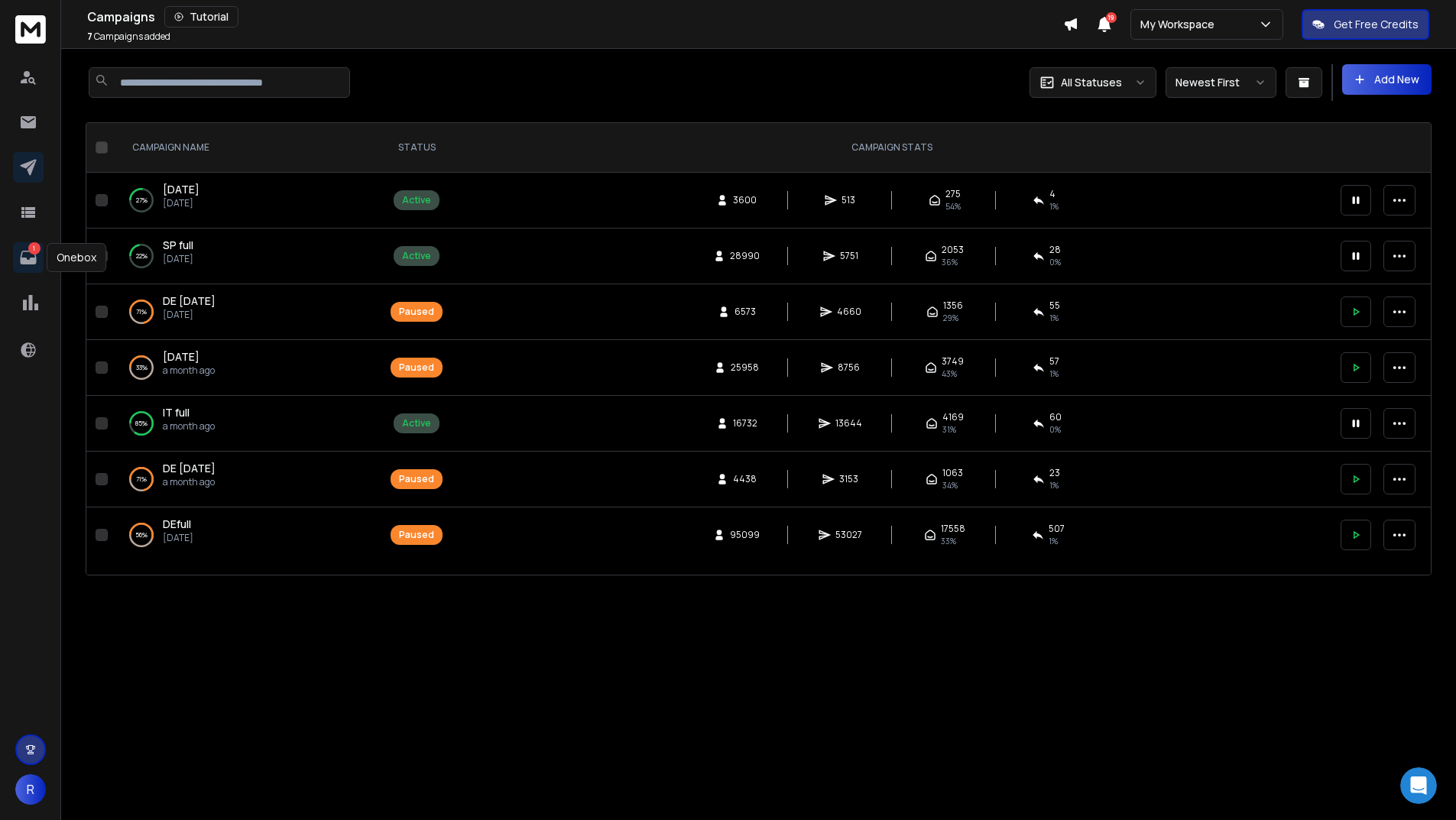
click at [19, 258] on icon at bounding box center [28, 257] width 18 height 18
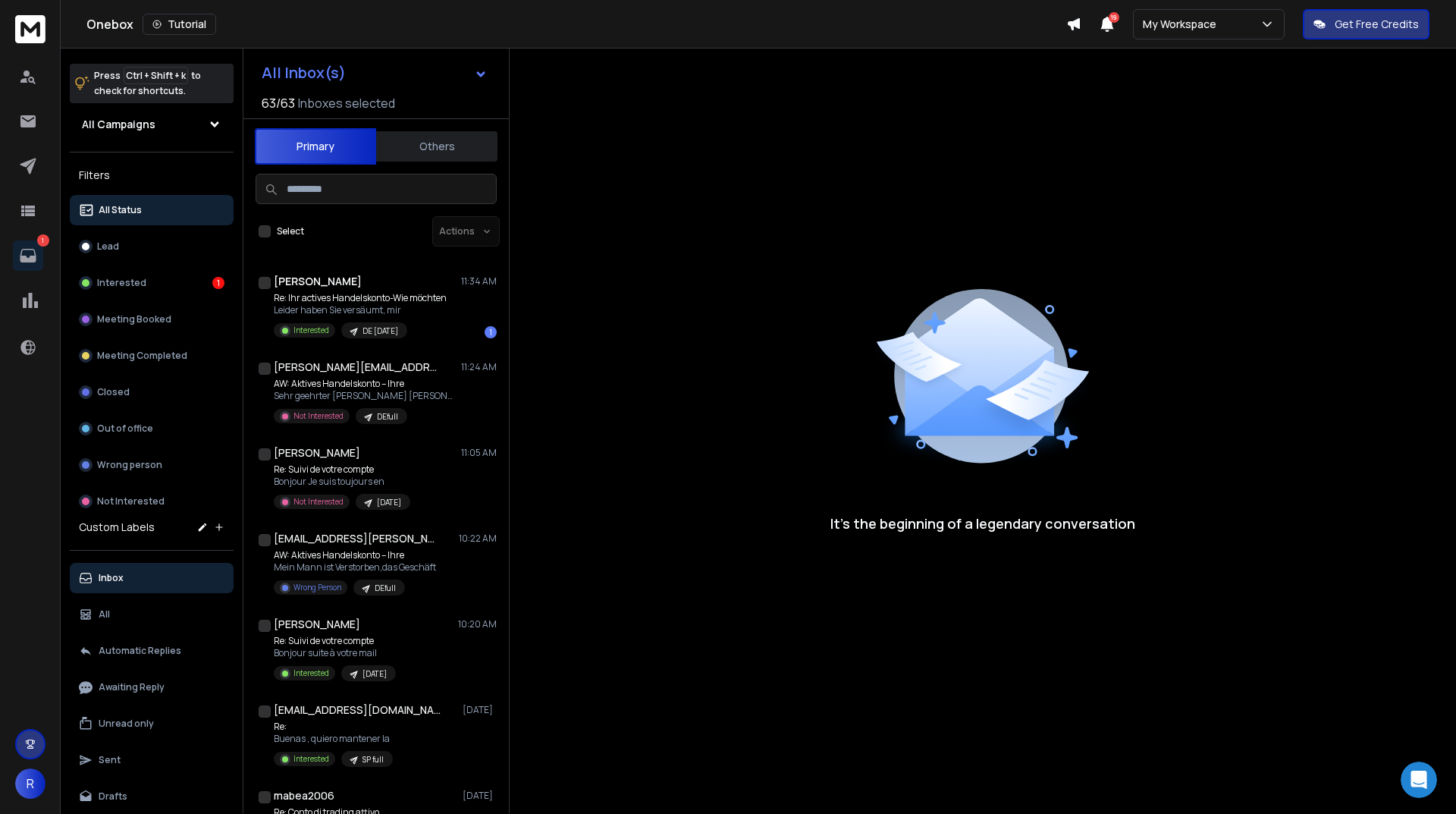
click at [411, 142] on button "Others" at bounding box center [437, 146] width 121 height 34
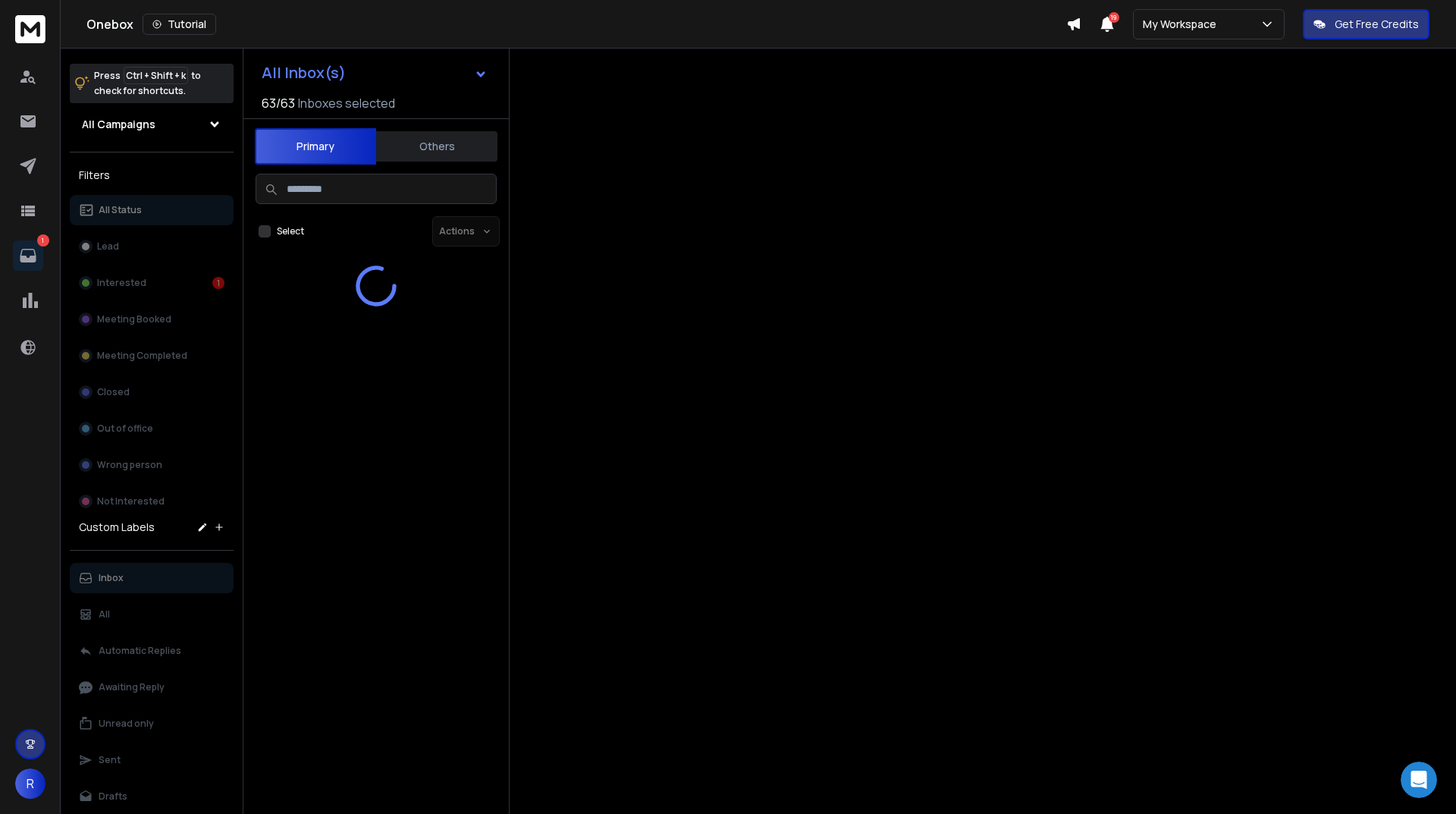
click at [306, 144] on button "Primary" at bounding box center [315, 146] width 121 height 36
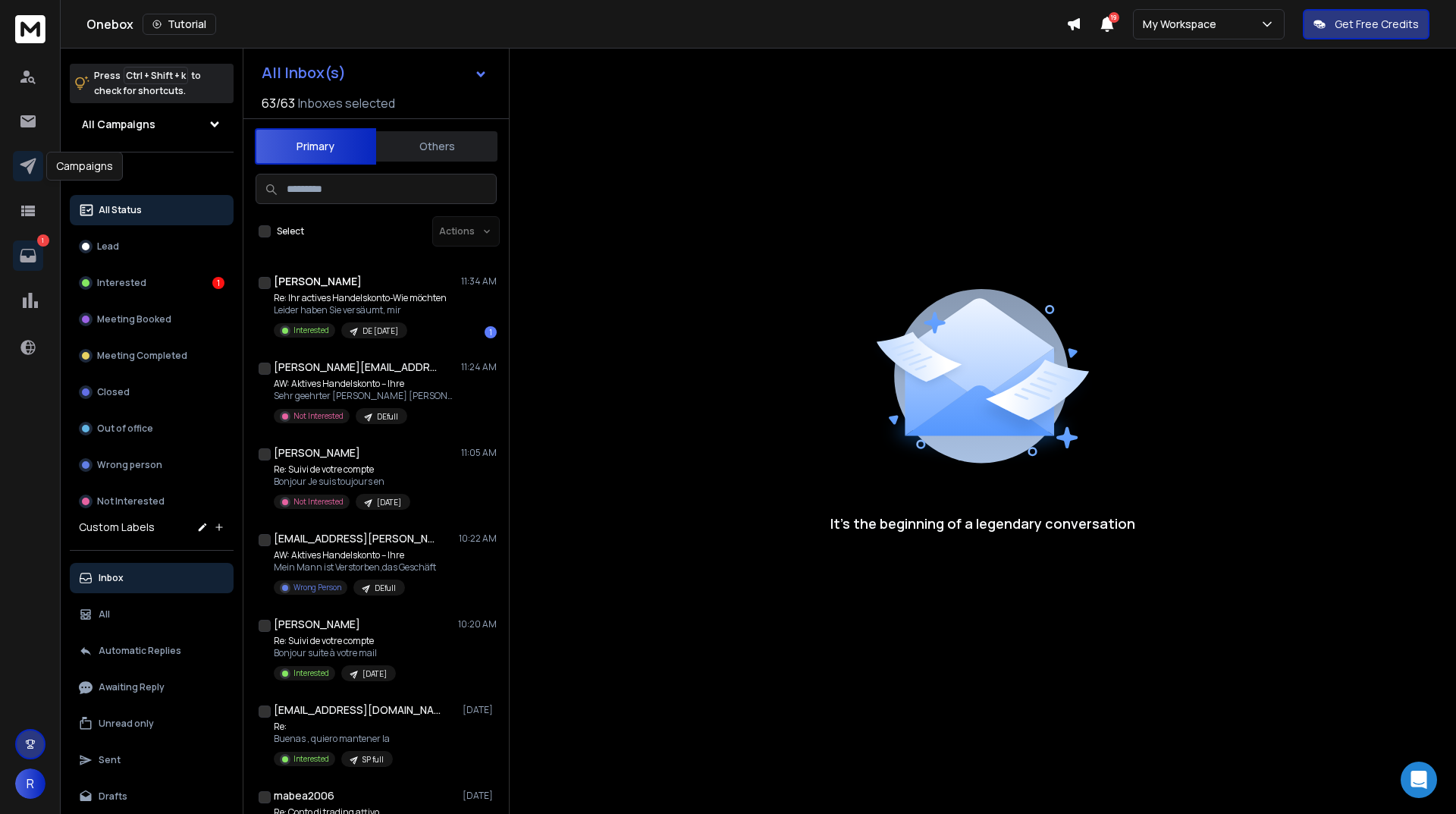
click at [16, 169] on link at bounding box center [28, 165] width 30 height 30
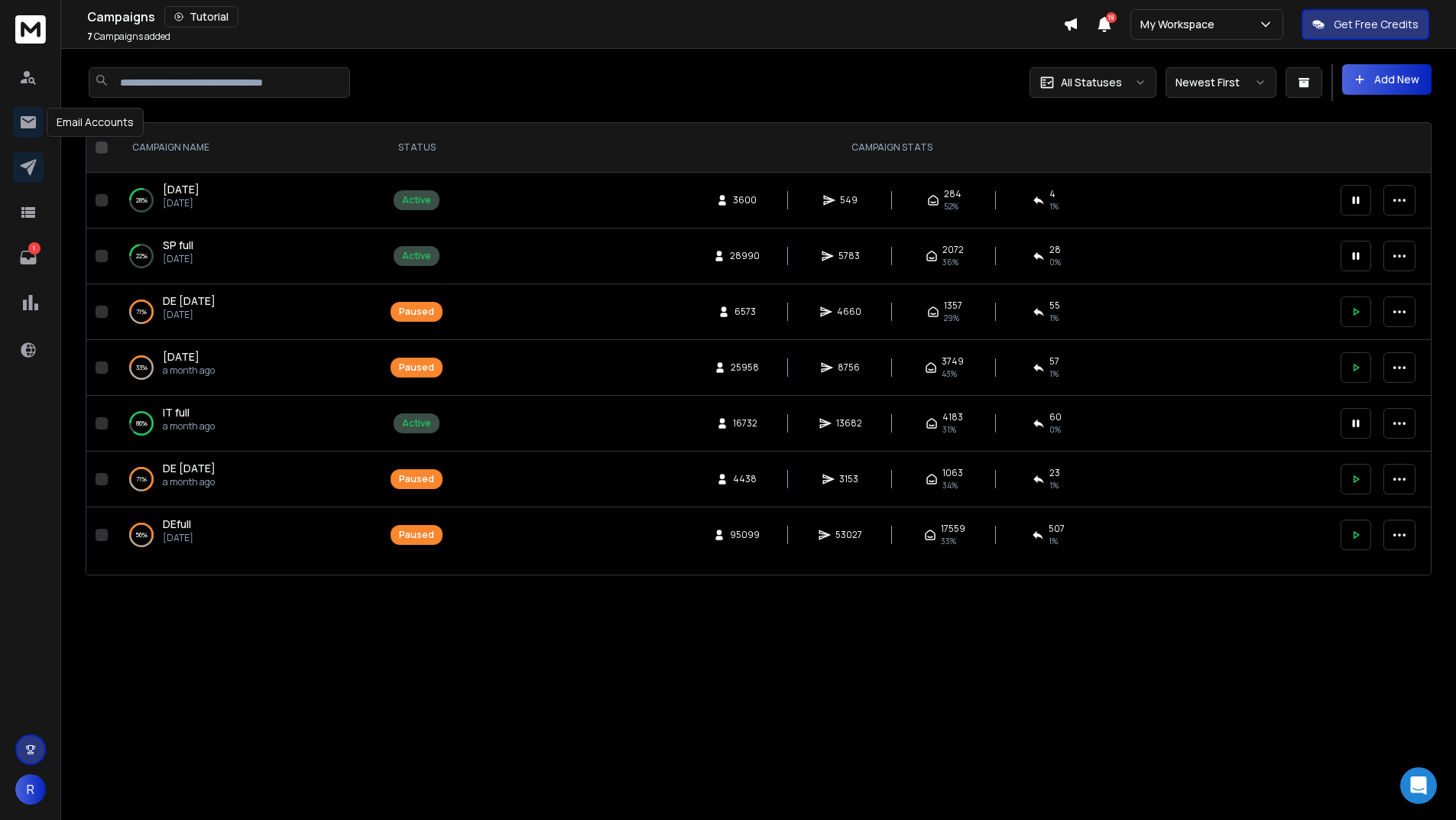
click at [24, 108] on link at bounding box center [28, 122] width 31 height 31
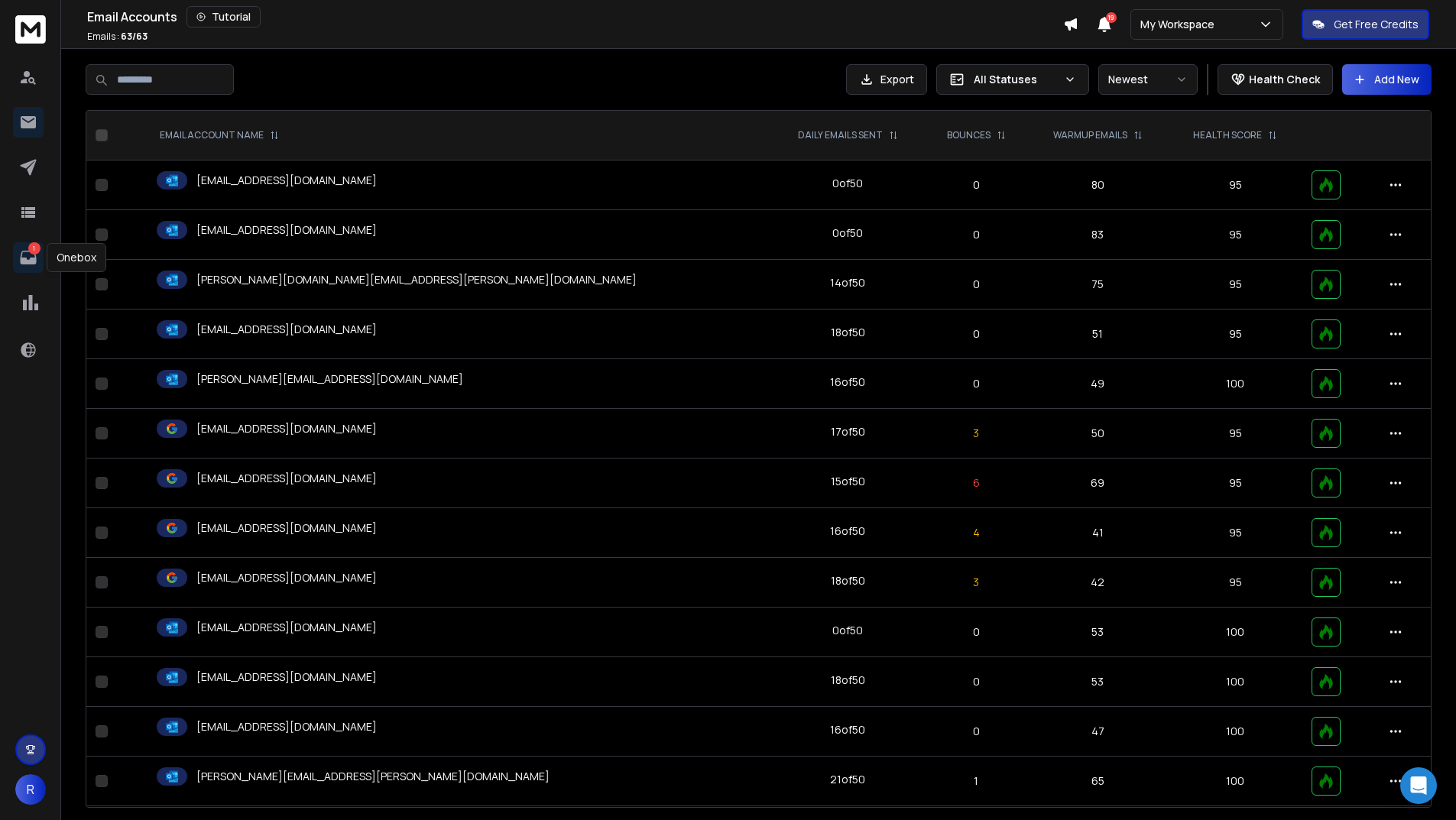
click at [33, 256] on icon at bounding box center [28, 257] width 18 height 18
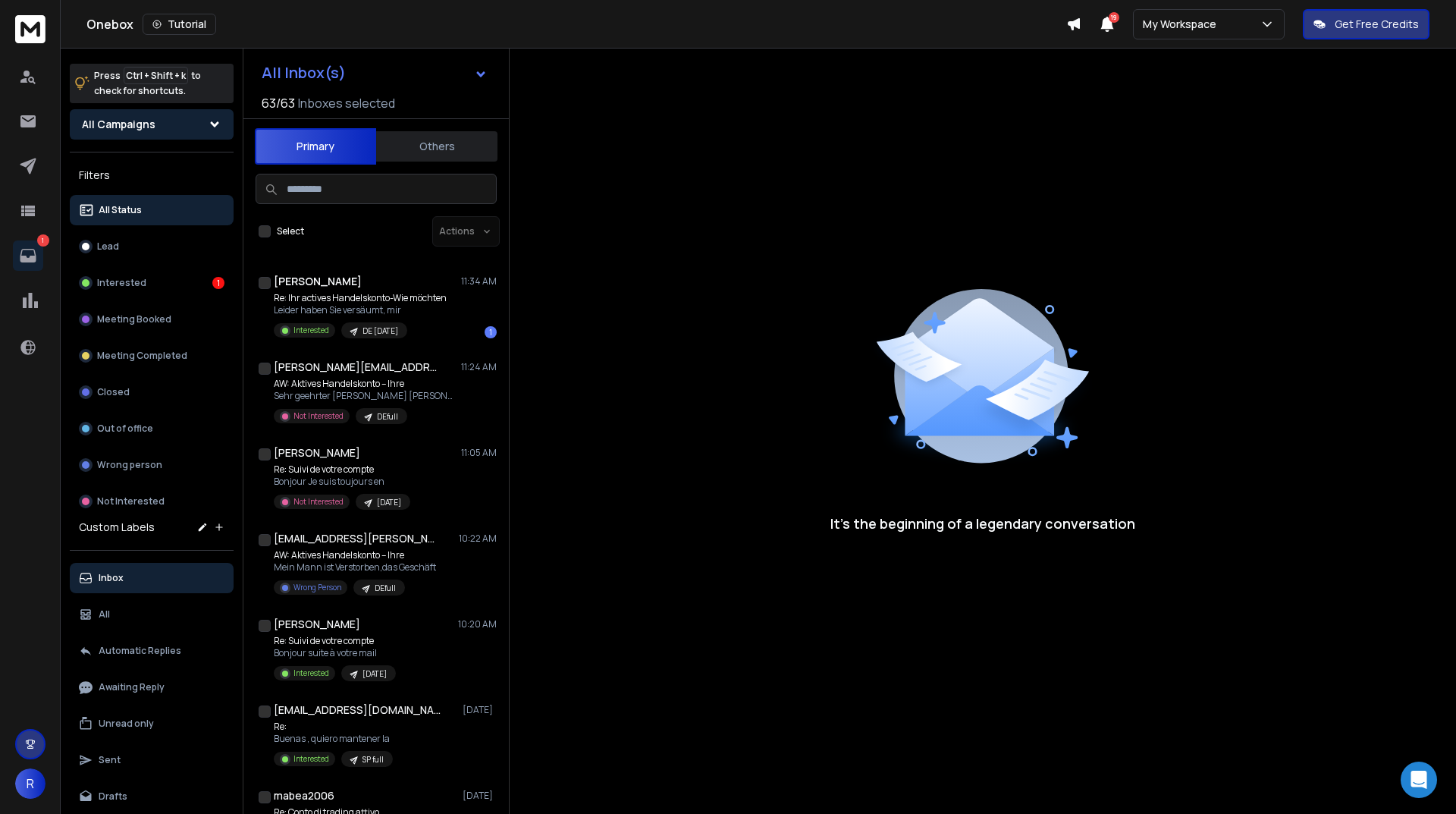
click at [158, 125] on button "All Campaigns" at bounding box center [151, 124] width 164 height 30
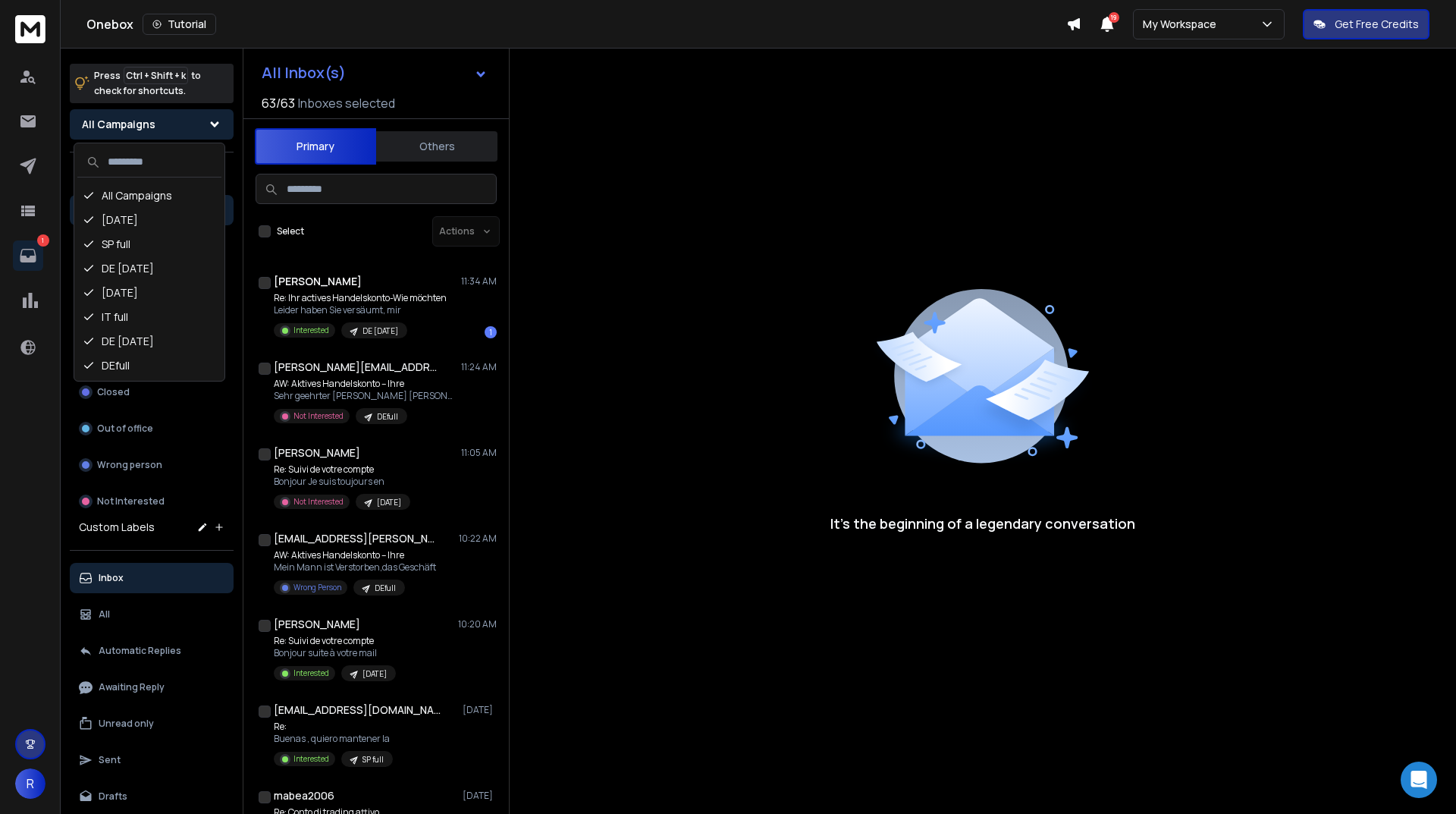
click at [158, 125] on button "All Campaigns" at bounding box center [151, 124] width 164 height 30
click at [19, 116] on icon at bounding box center [28, 121] width 18 height 18
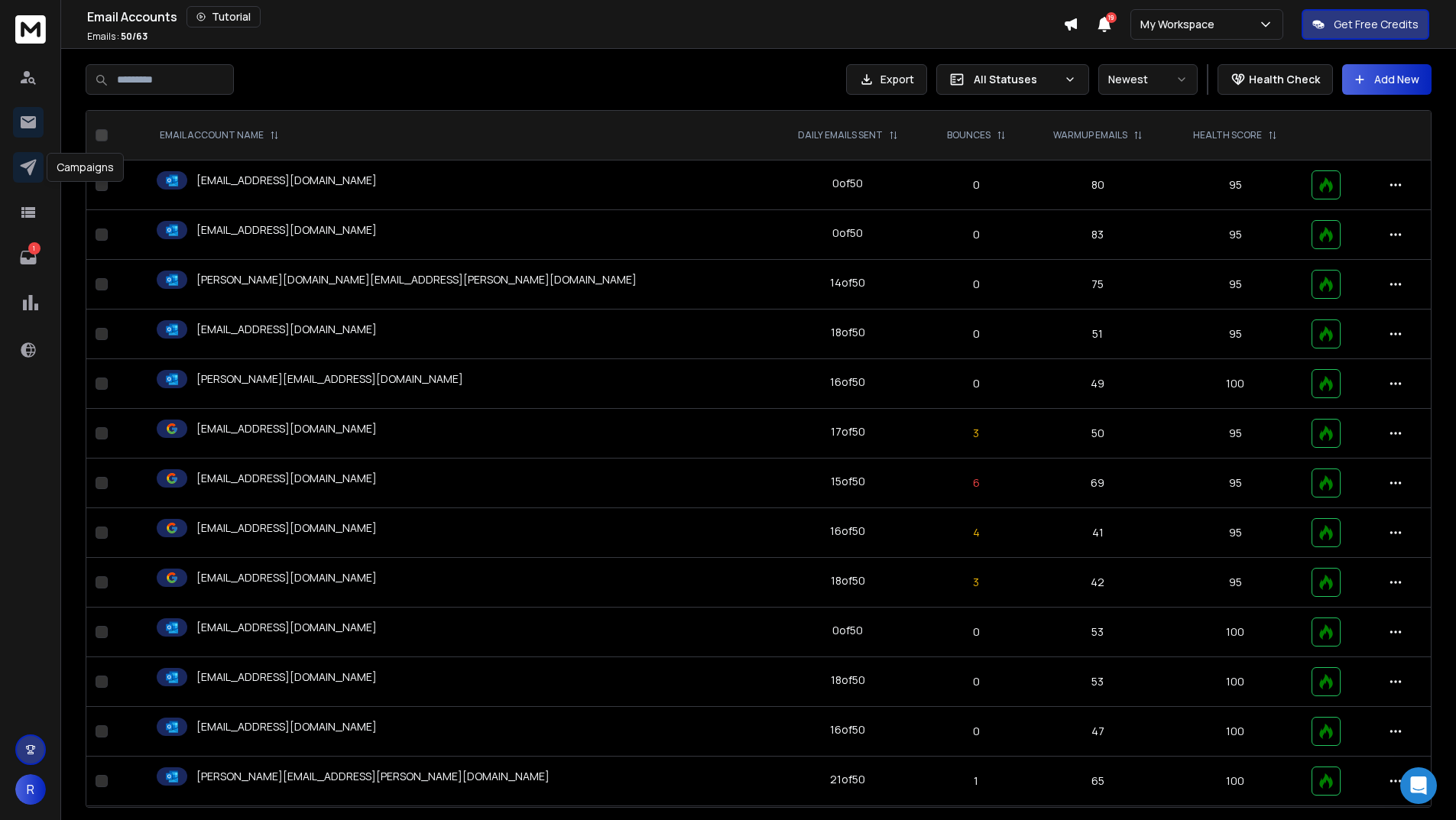
click at [16, 172] on link at bounding box center [28, 167] width 31 height 31
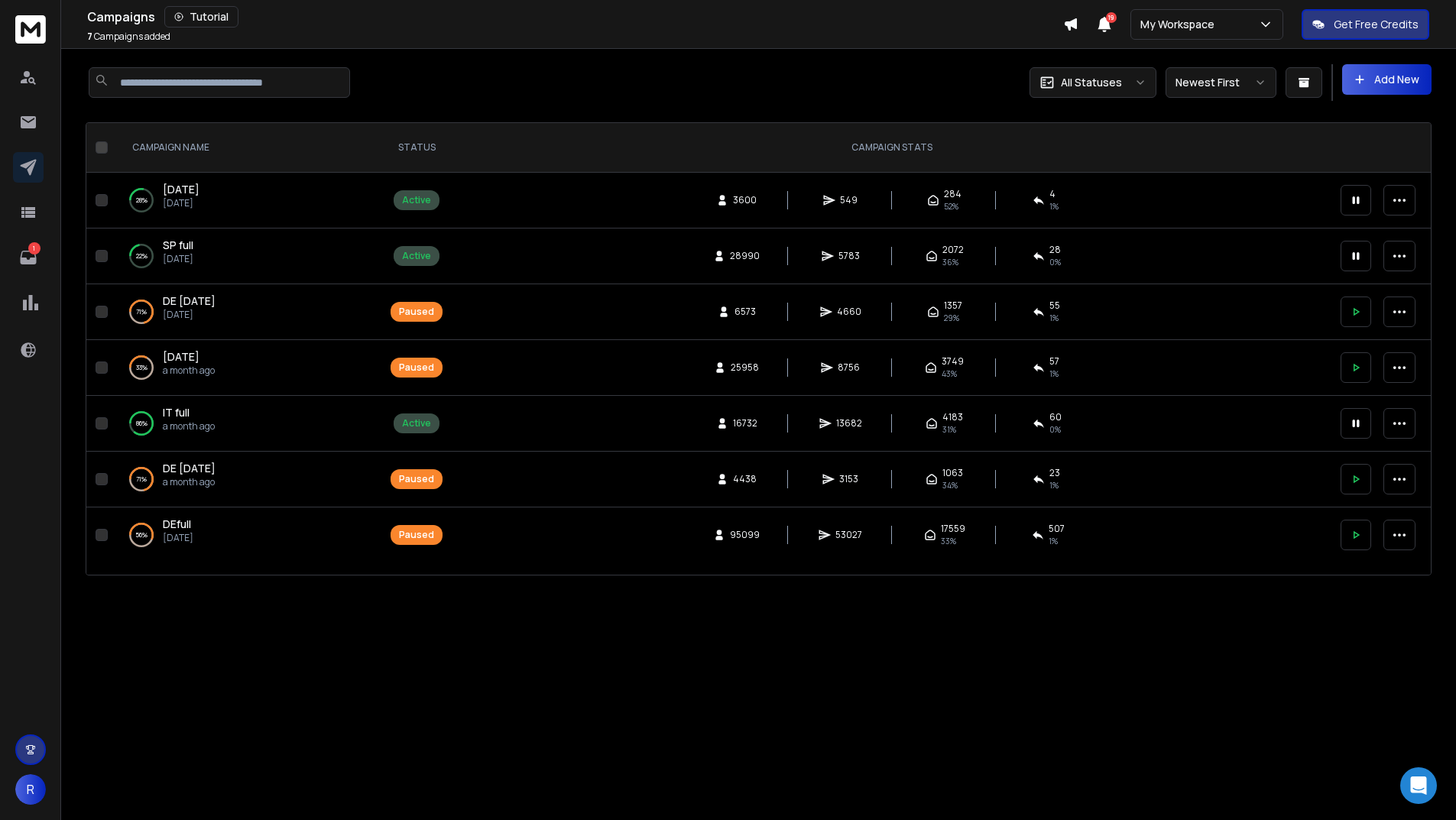
drag, startPoint x: 129, startPoint y: 139, endPoint x: 145, endPoint y: 140, distance: 16.0
click at [134, 139] on th "CAMPAIGN NAME" at bounding box center [248, 147] width 268 height 50
drag, startPoint x: 145, startPoint y: 140, endPoint x: 227, endPoint y: 148, distance: 82.4
click at [227, 148] on th "CAMPAIGN NAME" at bounding box center [248, 147] width 268 height 50
click at [249, 148] on th "CAMPAIGN NAME" at bounding box center [248, 147] width 268 height 50
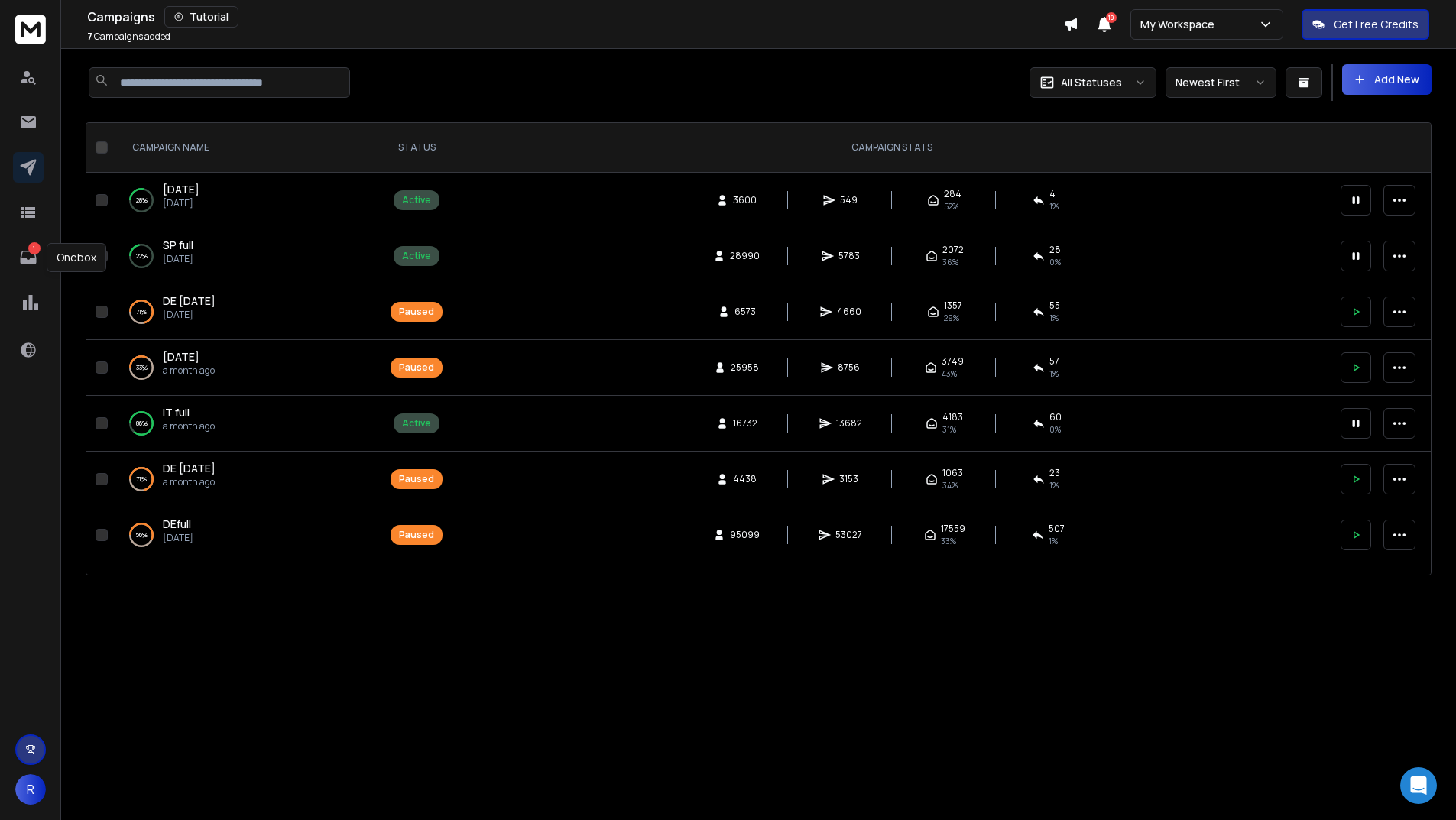
click at [17, 273] on div "1" at bounding box center [31, 260] width 35 height 36
click at [31, 249] on p "1" at bounding box center [34, 249] width 12 height 12
